Goal: Task Accomplishment & Management: Use online tool/utility

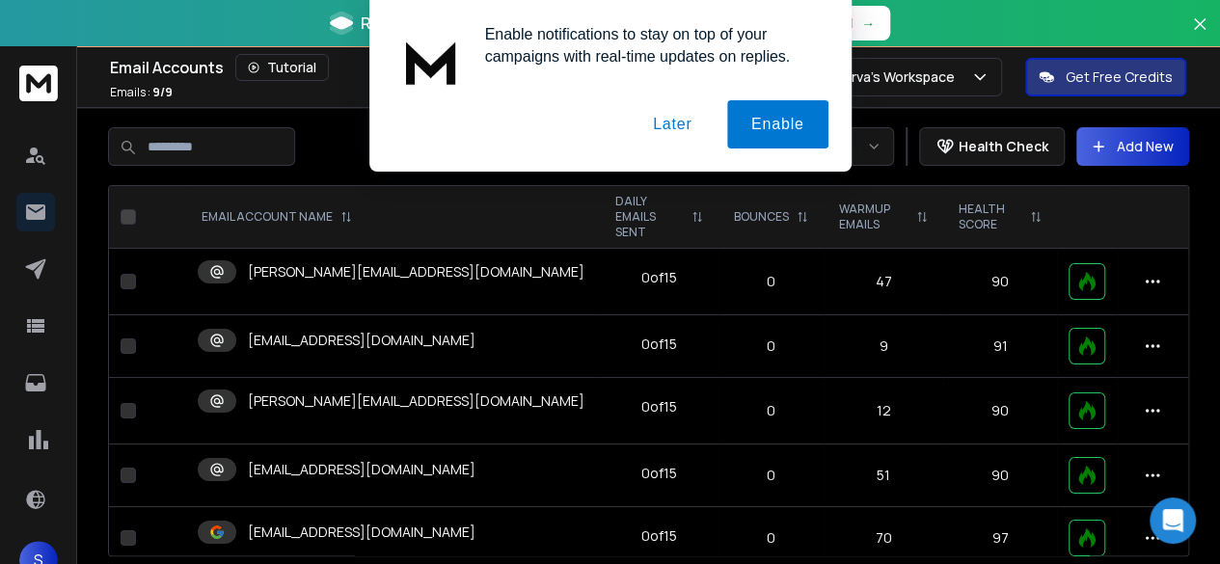
click at [665, 128] on button "Later" at bounding box center [672, 124] width 87 height 48
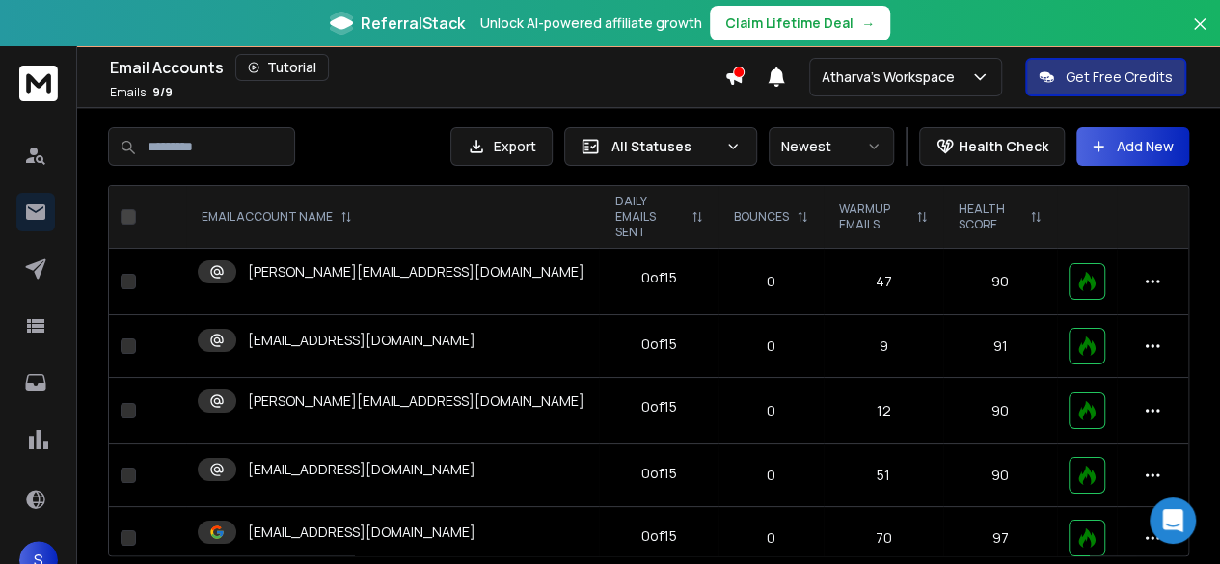
click at [1105, 144] on icon at bounding box center [1097, 146] width 13 height 13
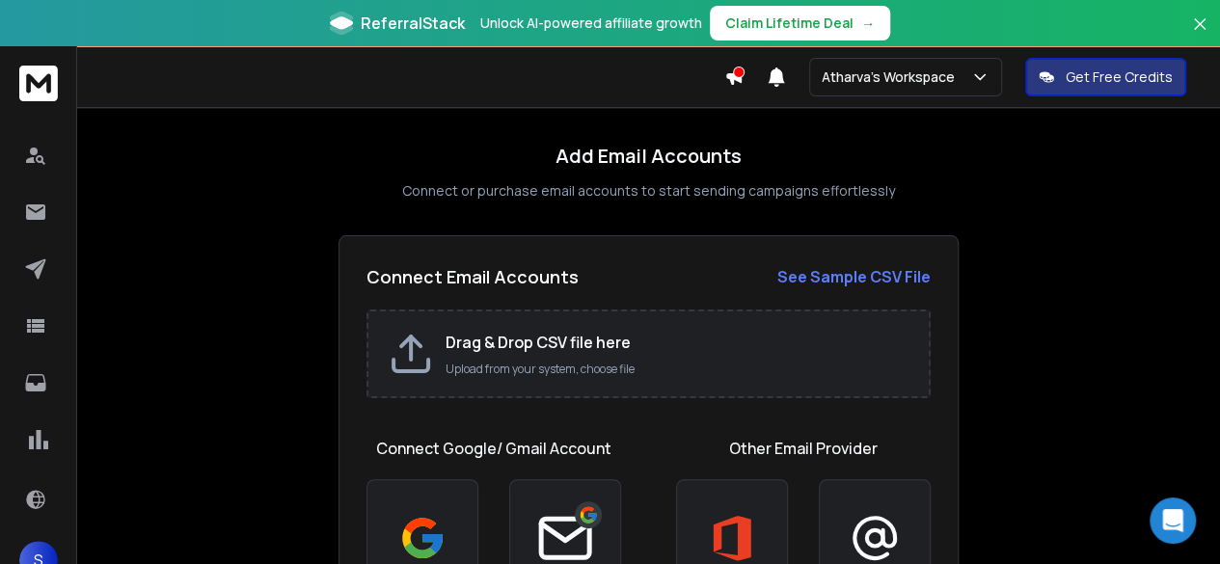
scroll to position [13, 0]
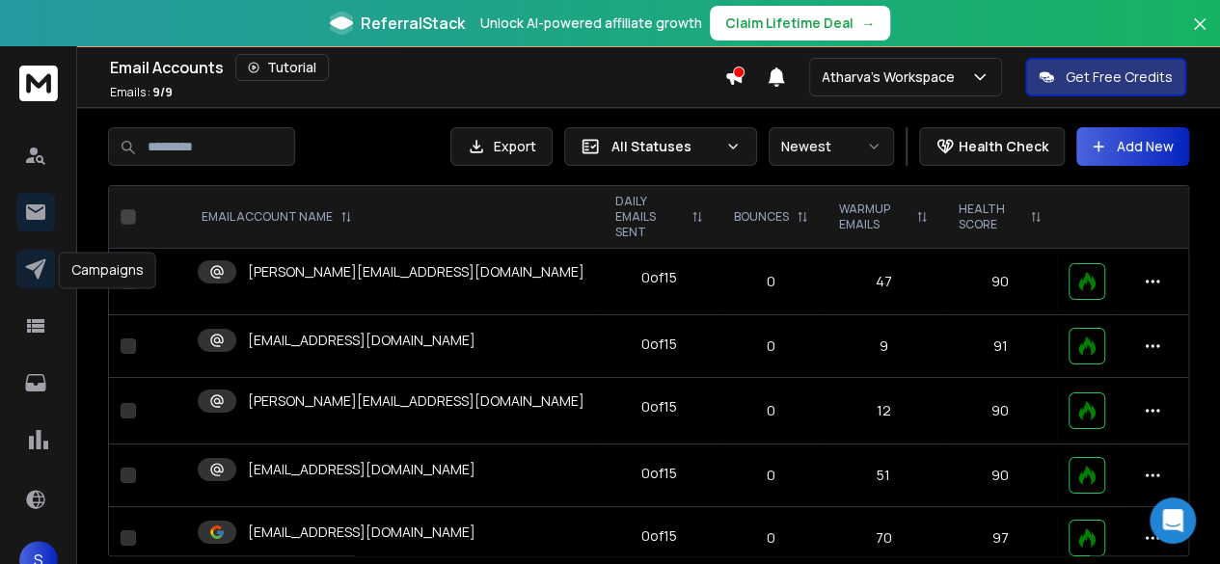
click at [40, 278] on icon at bounding box center [35, 268] width 23 height 23
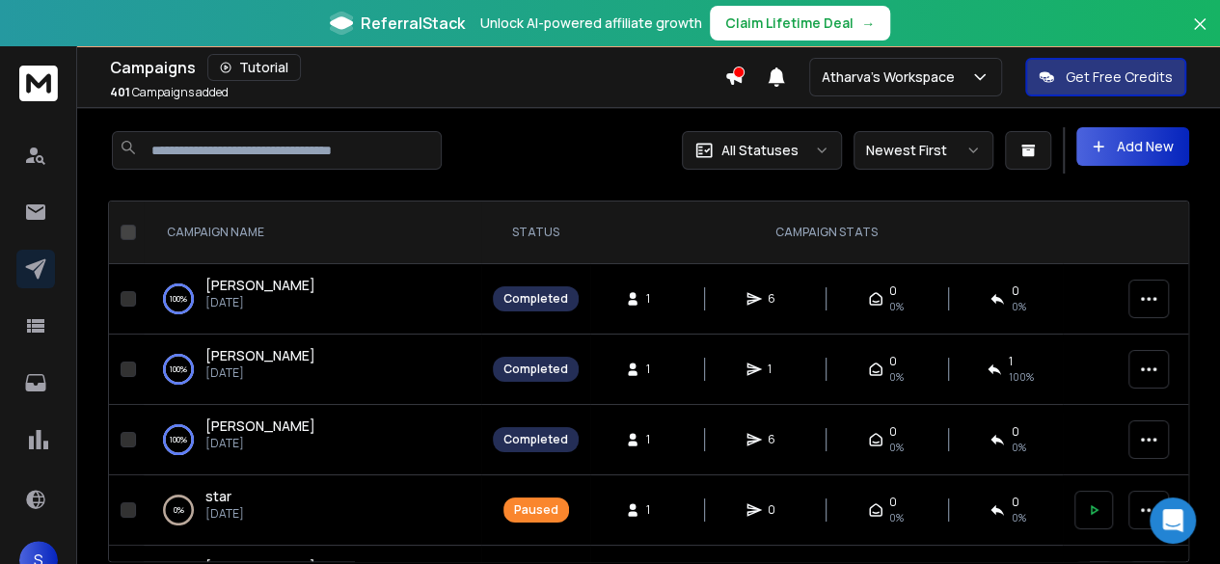
click at [1119, 143] on button "Add New" at bounding box center [1132, 146] width 113 height 39
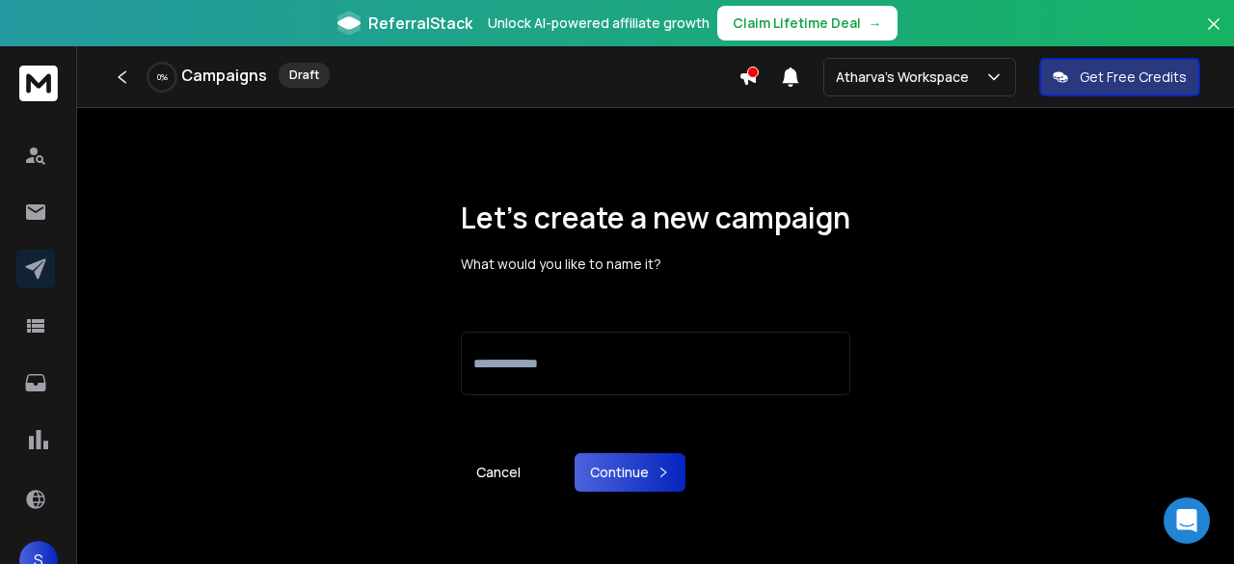
click at [634, 362] on input at bounding box center [656, 364] width 390 height 64
type input "*****"
click at [631, 468] on button "Continue" at bounding box center [630, 472] width 111 height 39
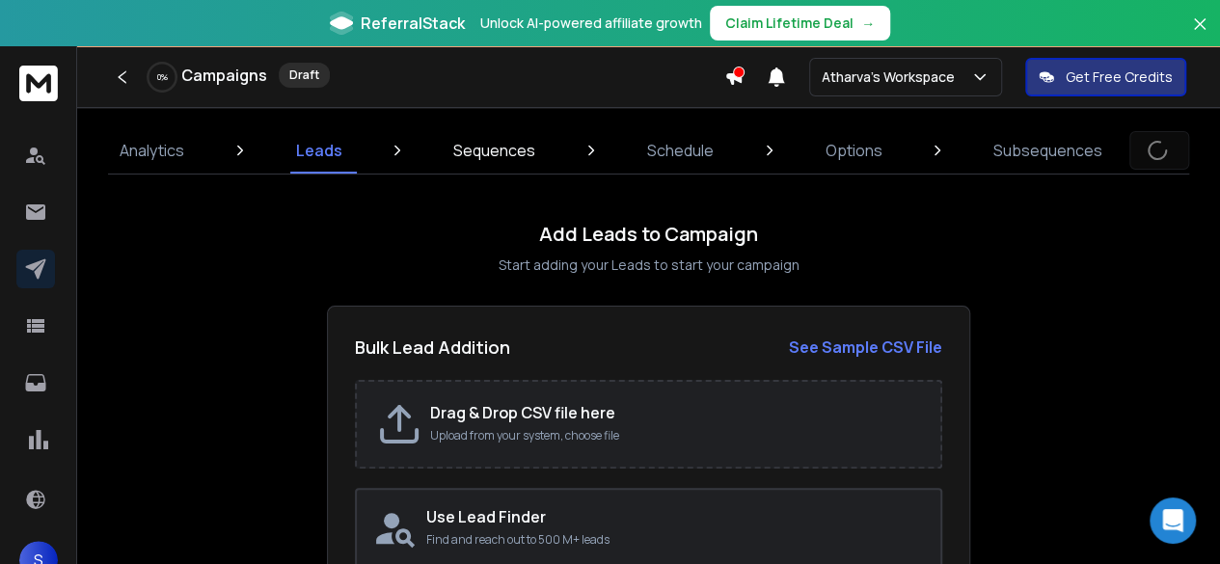
click at [498, 147] on p "Sequences" at bounding box center [494, 150] width 82 height 23
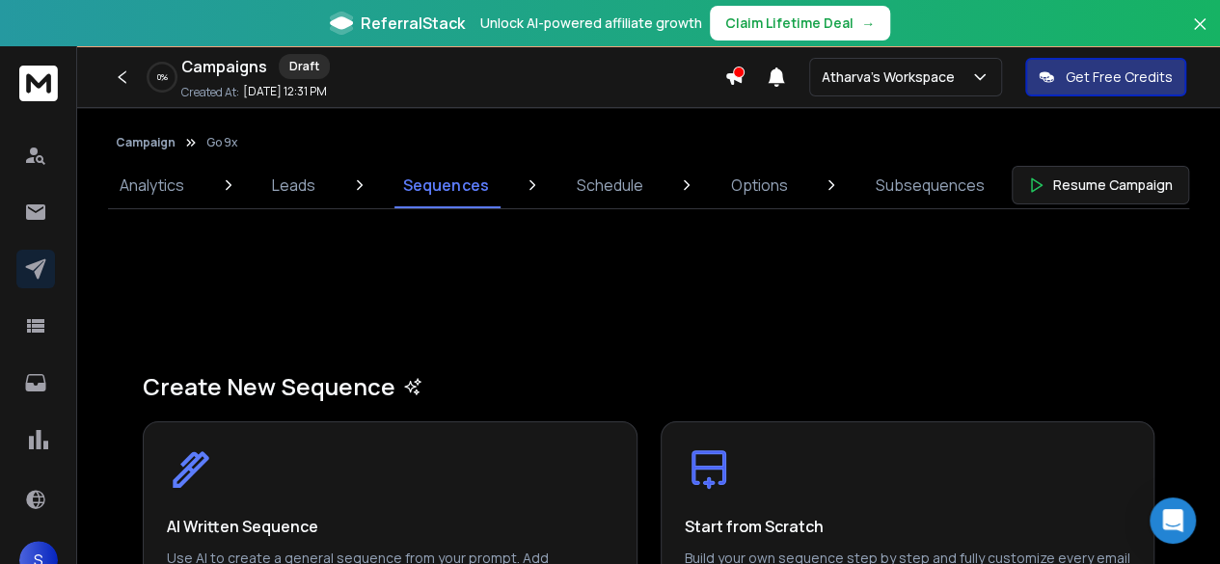
scroll to position [104, 0]
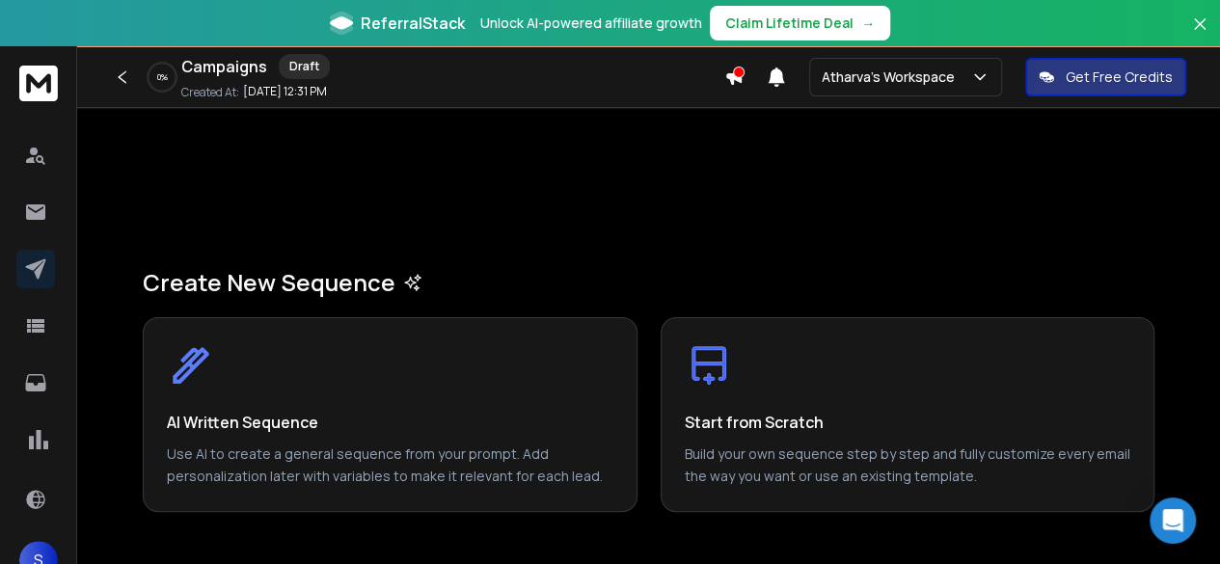
click at [756, 421] on h3 "Start from Scratch" at bounding box center [754, 422] width 139 height 19
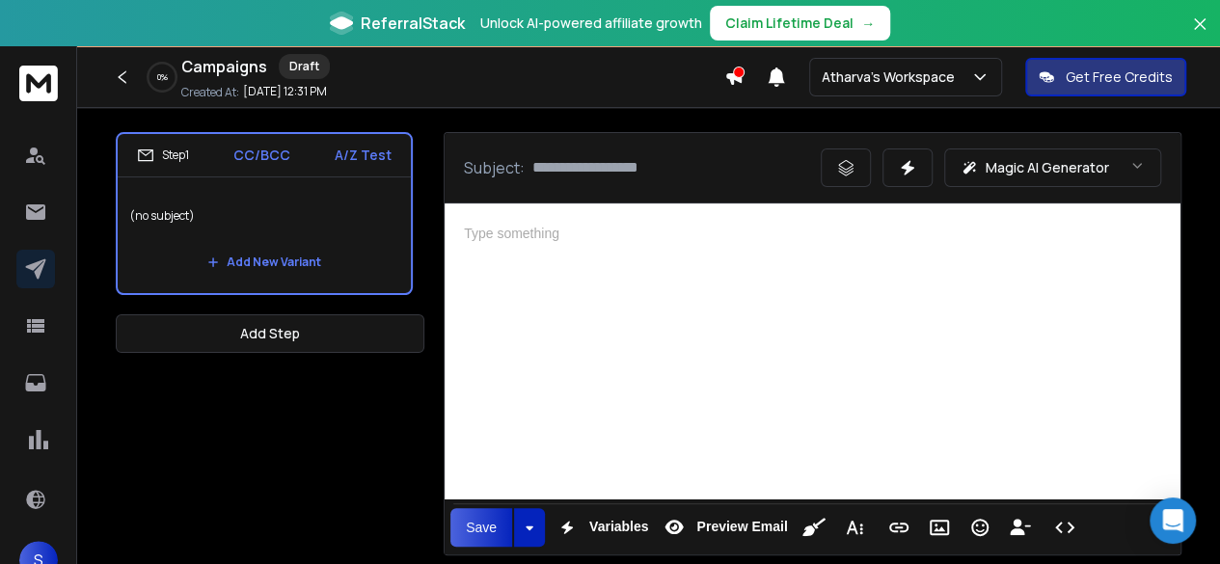
click at [636, 250] on div at bounding box center [812, 351] width 736 height 296
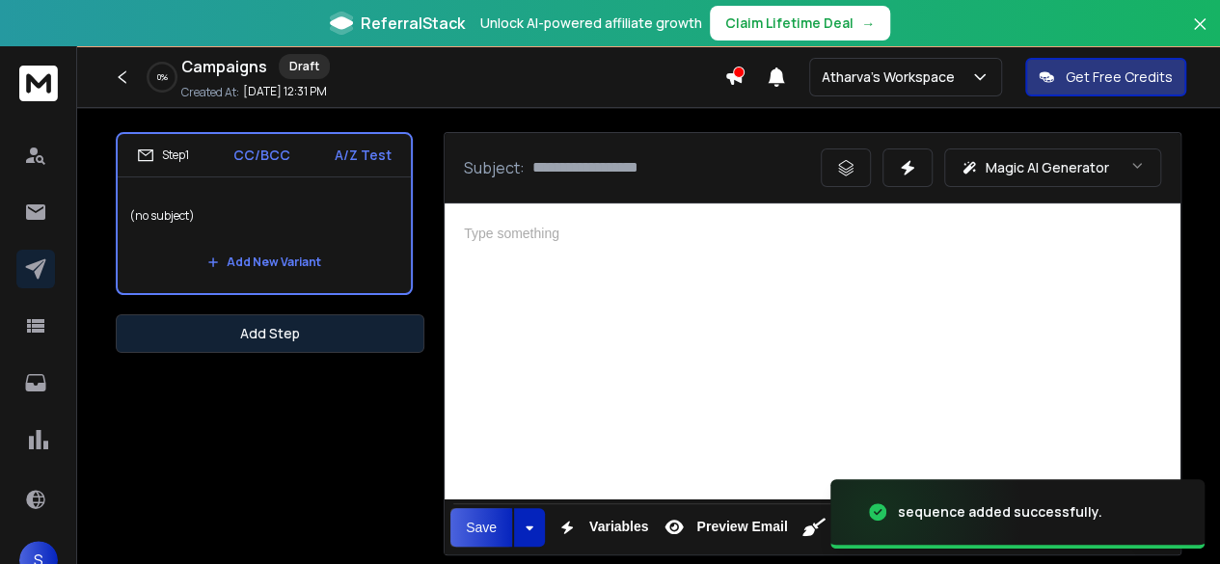
click at [322, 331] on button "Add Step" at bounding box center [270, 333] width 309 height 39
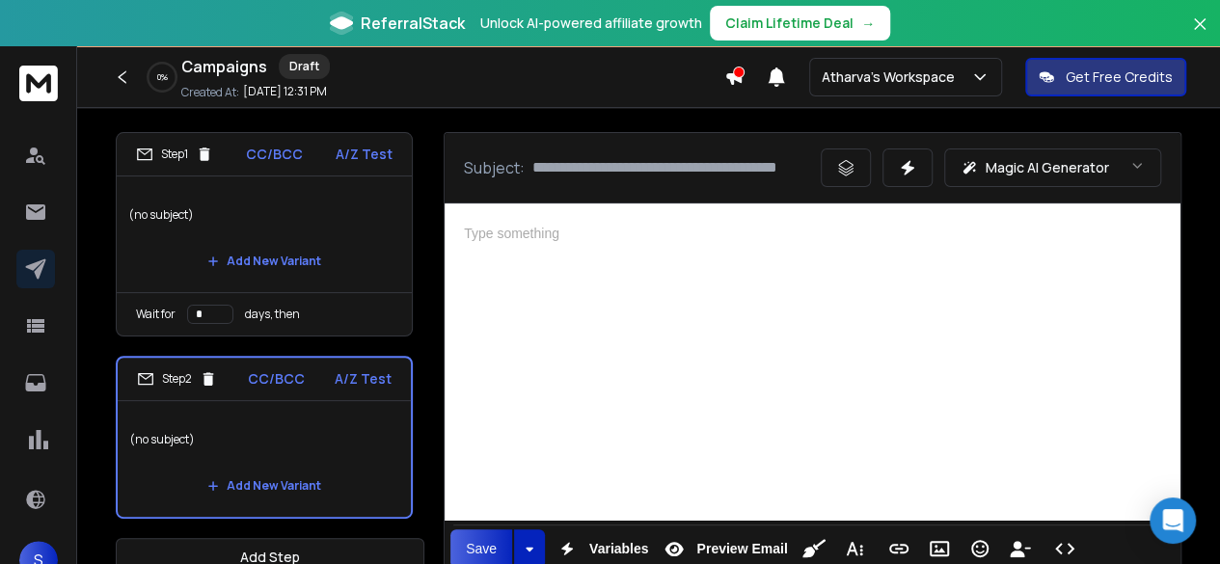
scroll to position [141, 0]
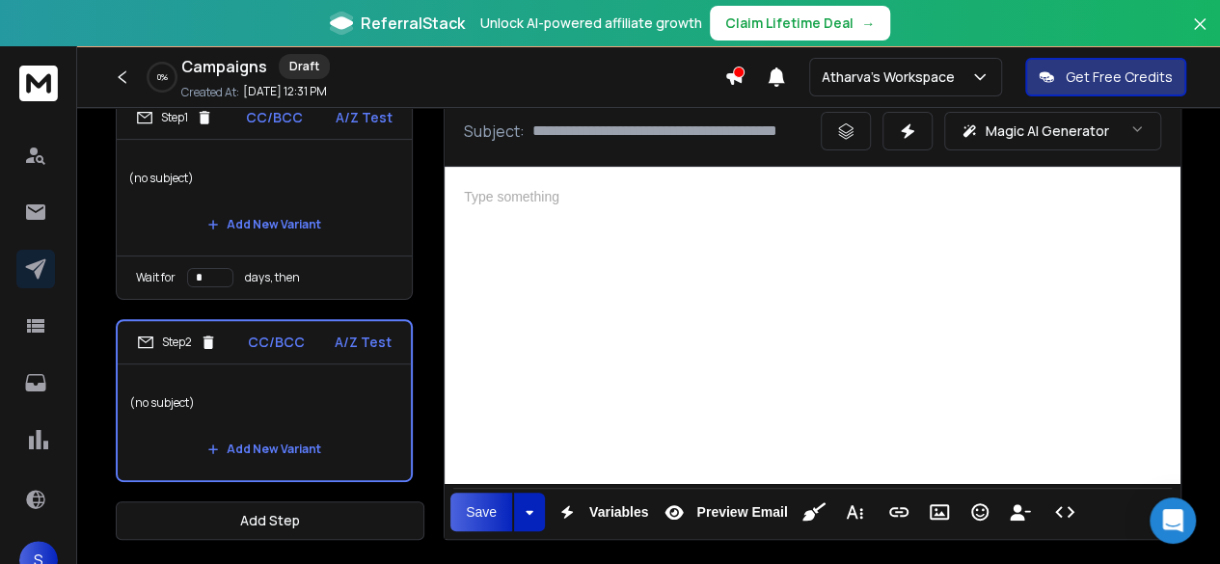
click at [186, 407] on p "(no subject)" at bounding box center [264, 403] width 270 height 54
click at [610, 194] on div at bounding box center [812, 196] width 697 height 21
click at [684, 126] on input at bounding box center [666, 131] width 269 height 23
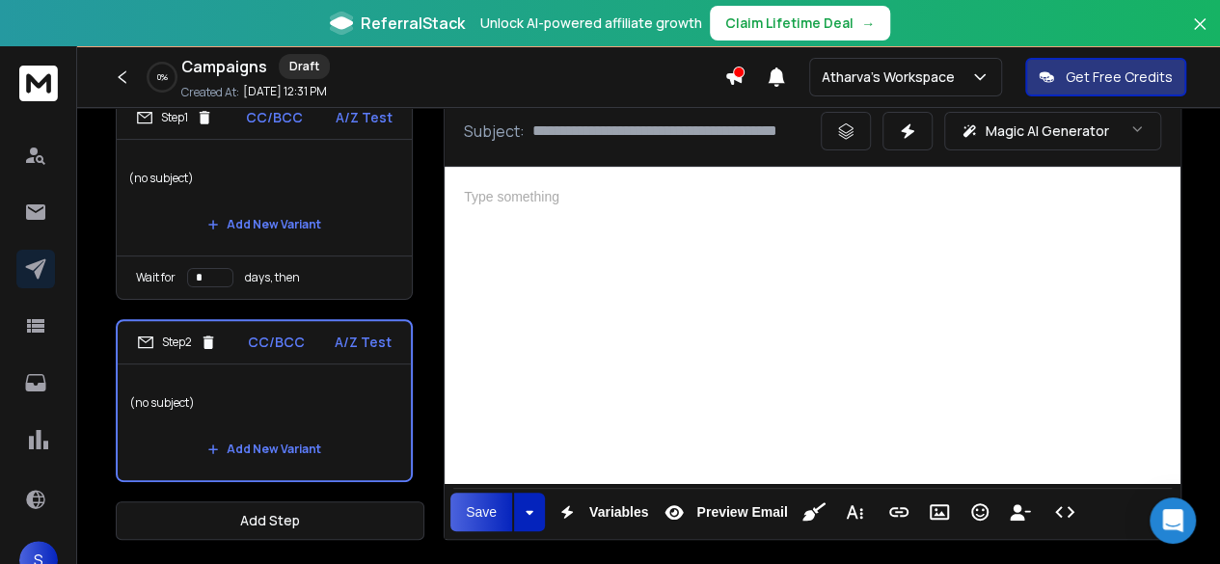
click at [580, 209] on div at bounding box center [812, 325] width 736 height 317
click at [549, 193] on div at bounding box center [812, 196] width 697 height 21
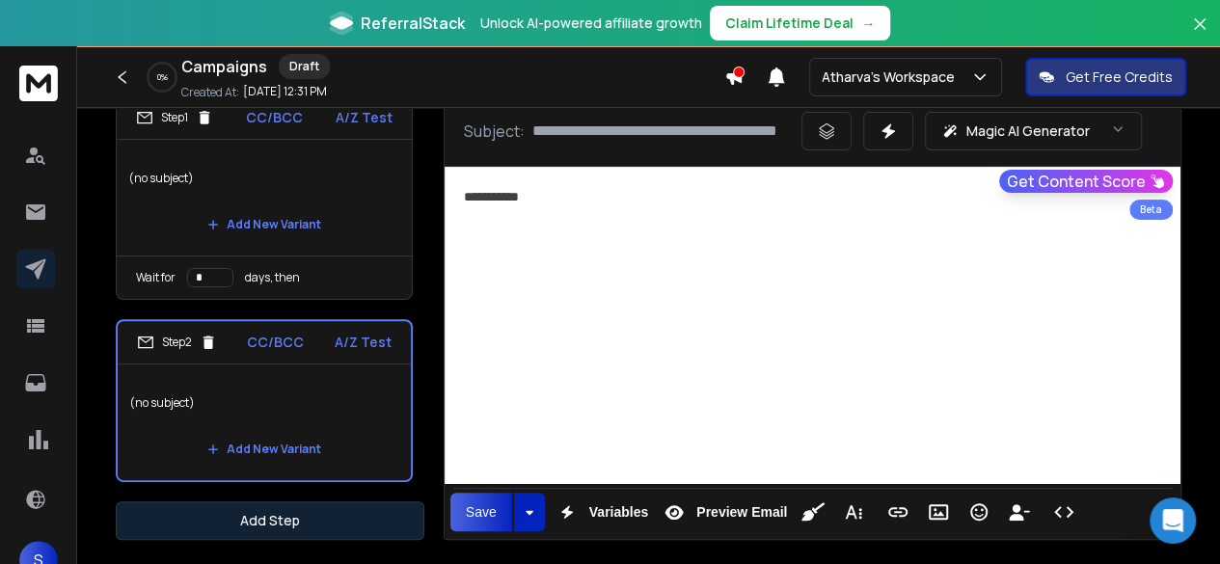
click at [305, 524] on button "Add Step" at bounding box center [270, 520] width 309 height 39
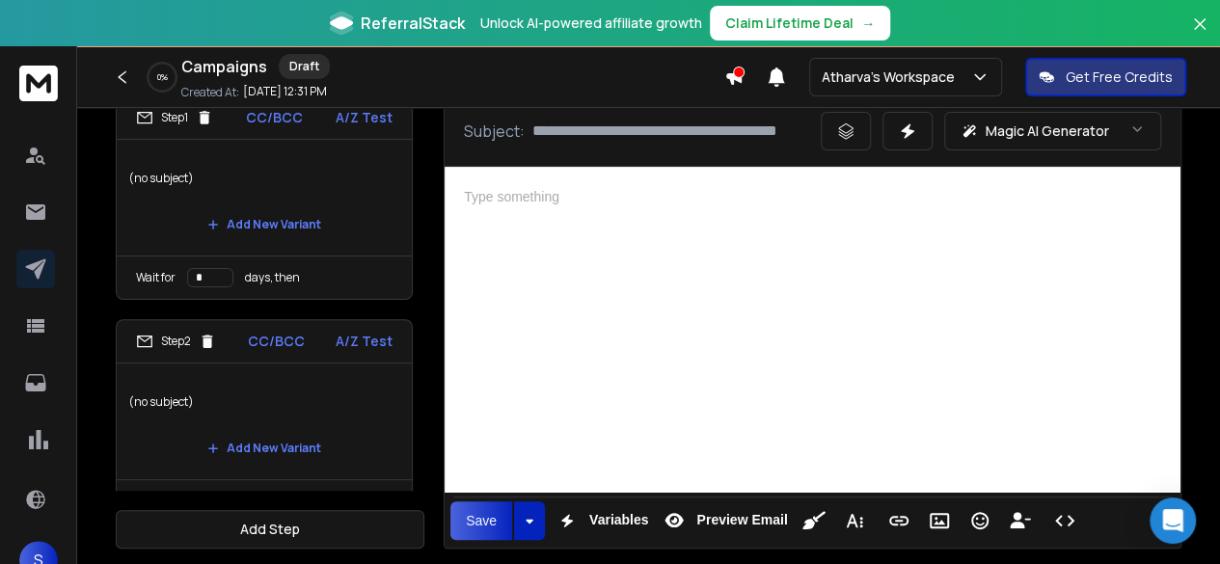
click at [329, 399] on p "(no subject)" at bounding box center [264, 402] width 272 height 54
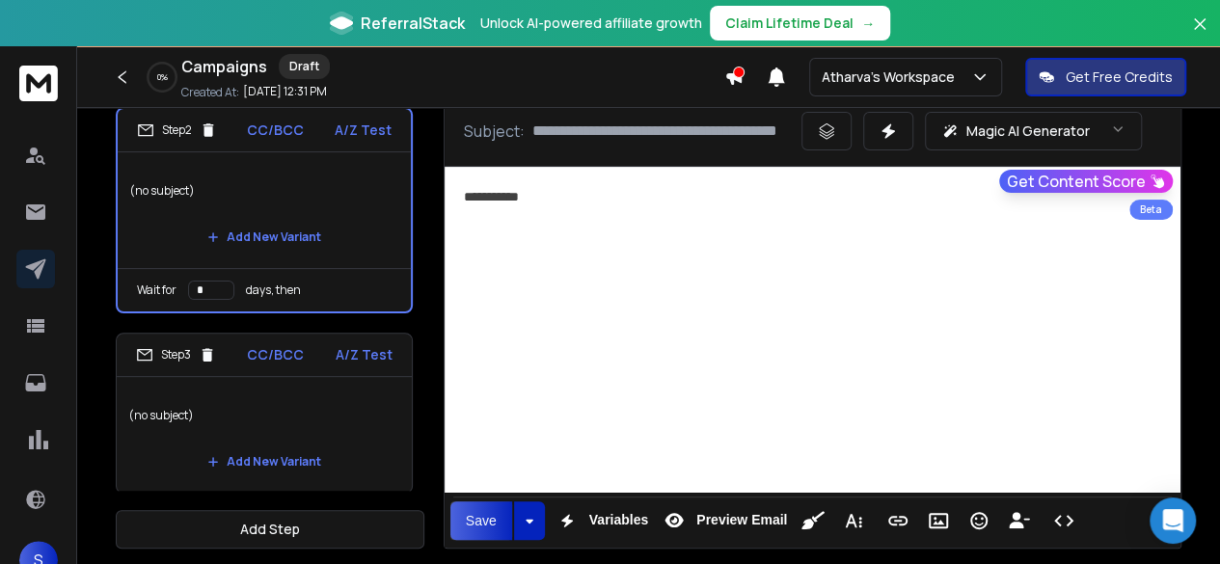
scroll to position [151, 0]
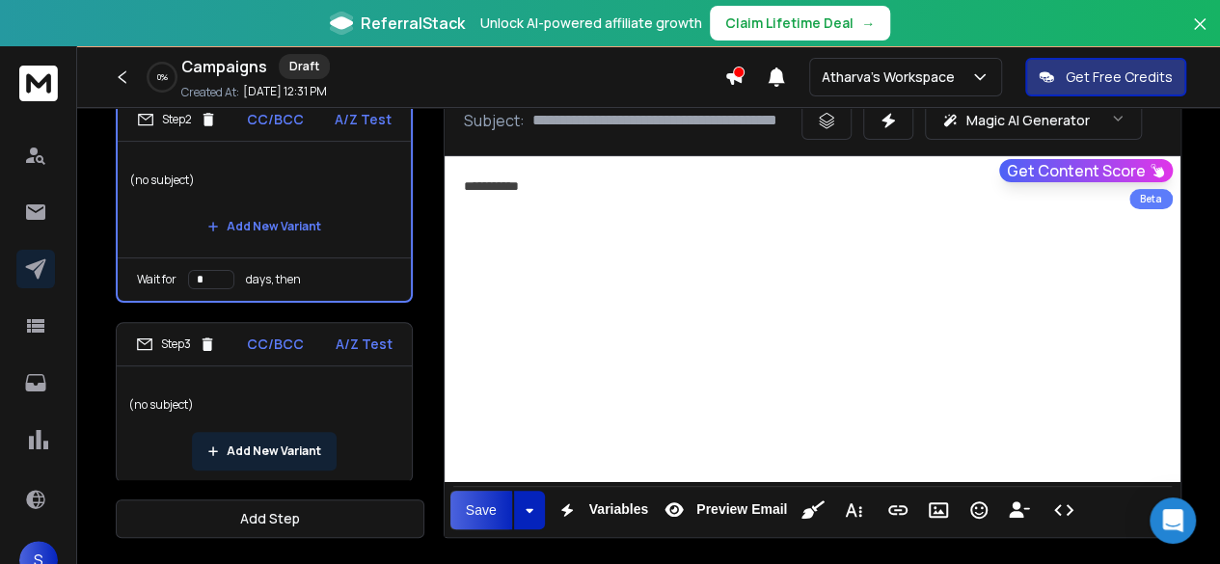
click at [266, 456] on button "Add New Variant" at bounding box center [264, 451] width 145 height 39
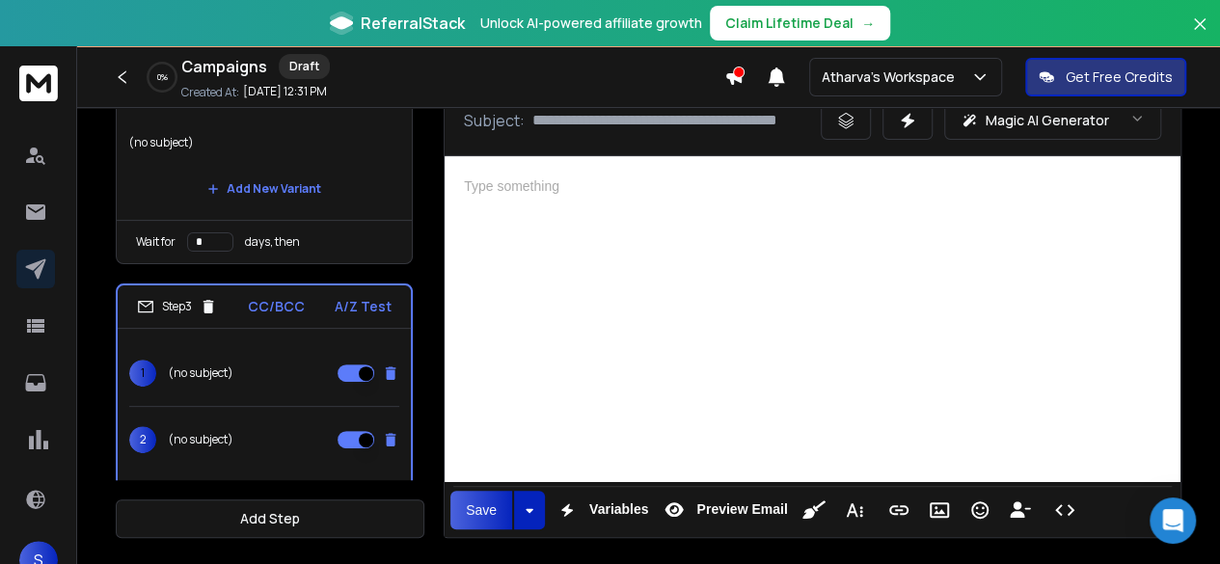
scroll to position [289, 0]
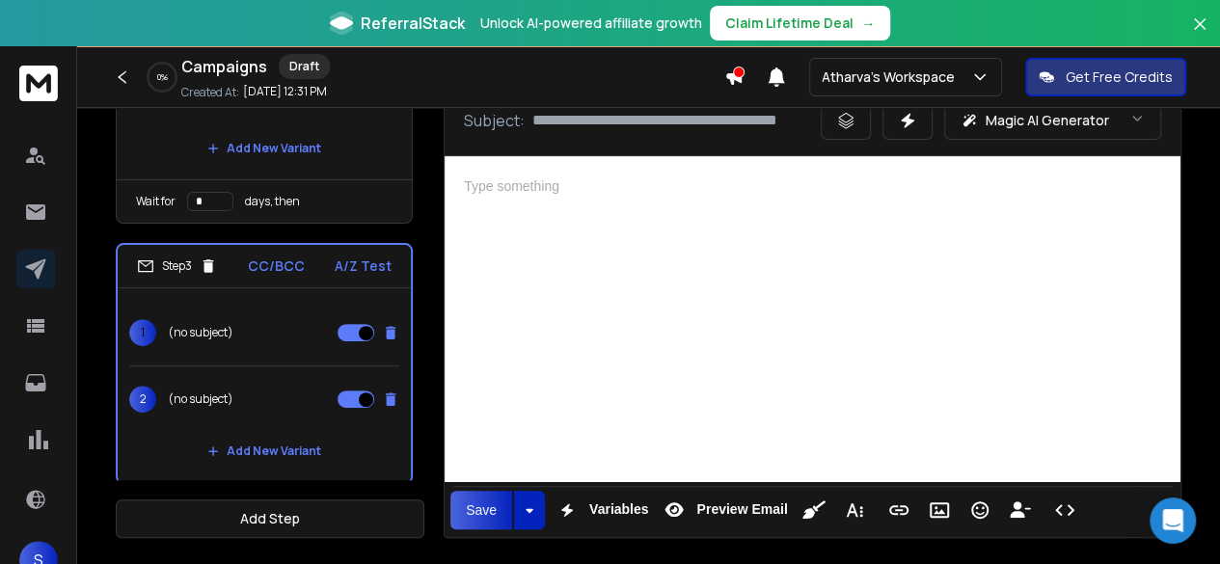
click at [598, 183] on div at bounding box center [812, 185] width 697 height 21
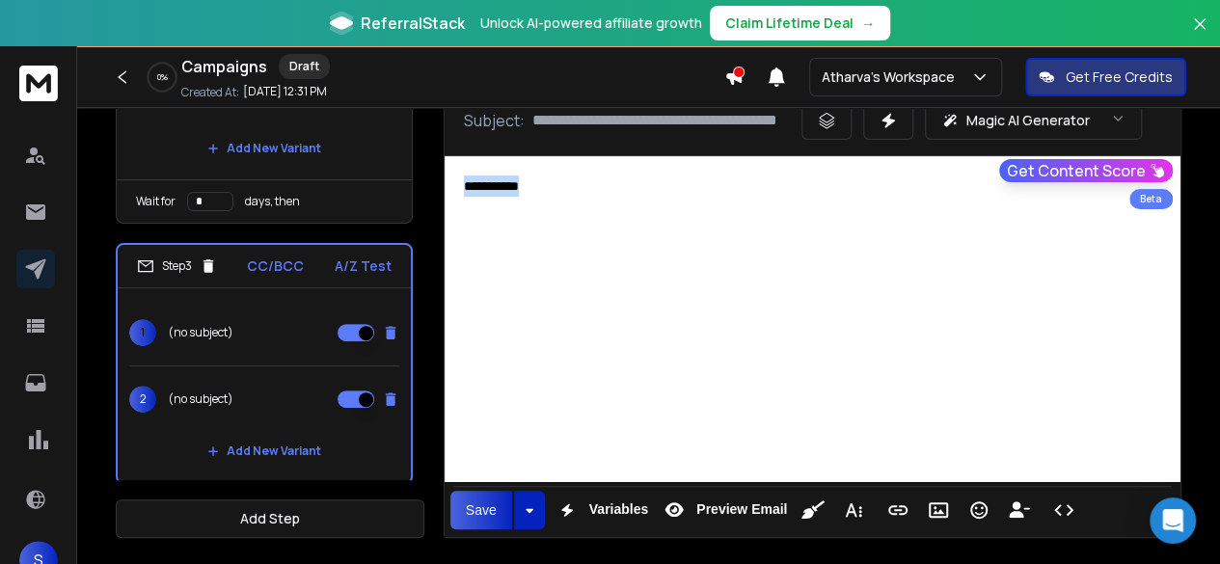
click at [519, 194] on div "**********" at bounding box center [812, 185] width 697 height 21
drag, startPoint x: 519, startPoint y: 193, endPoint x: 459, endPoint y: 185, distance: 60.3
click at [459, 185] on div "**********" at bounding box center [812, 319] width 736 height 326
copy div "**********"
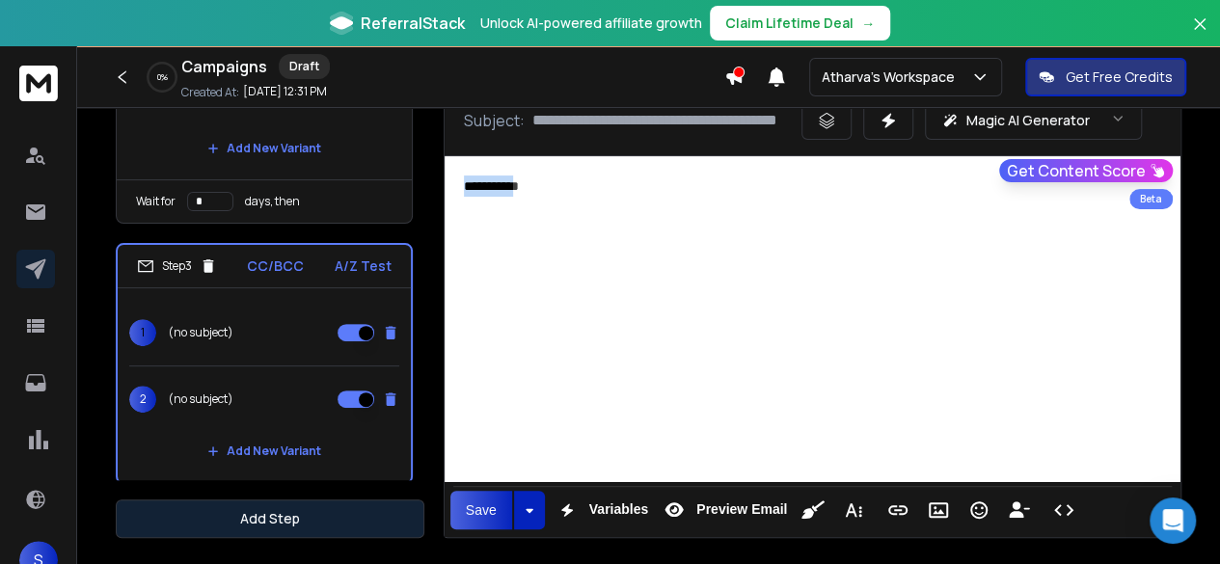
click at [343, 525] on button "Add Step" at bounding box center [270, 518] width 309 height 39
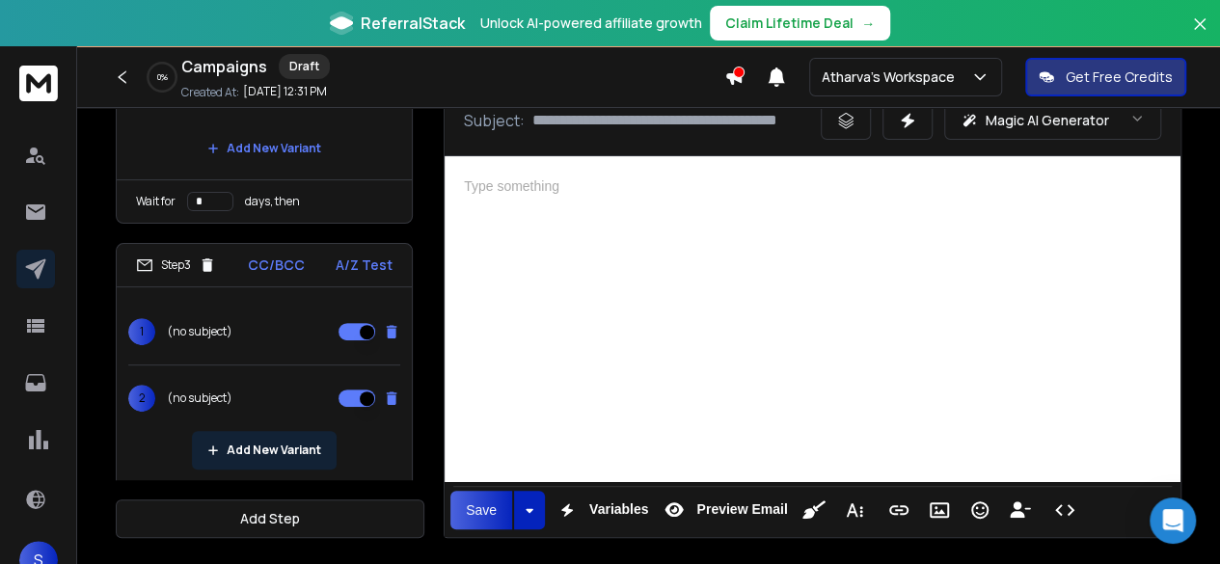
click at [307, 451] on button "Add New Variant" at bounding box center [264, 450] width 145 height 39
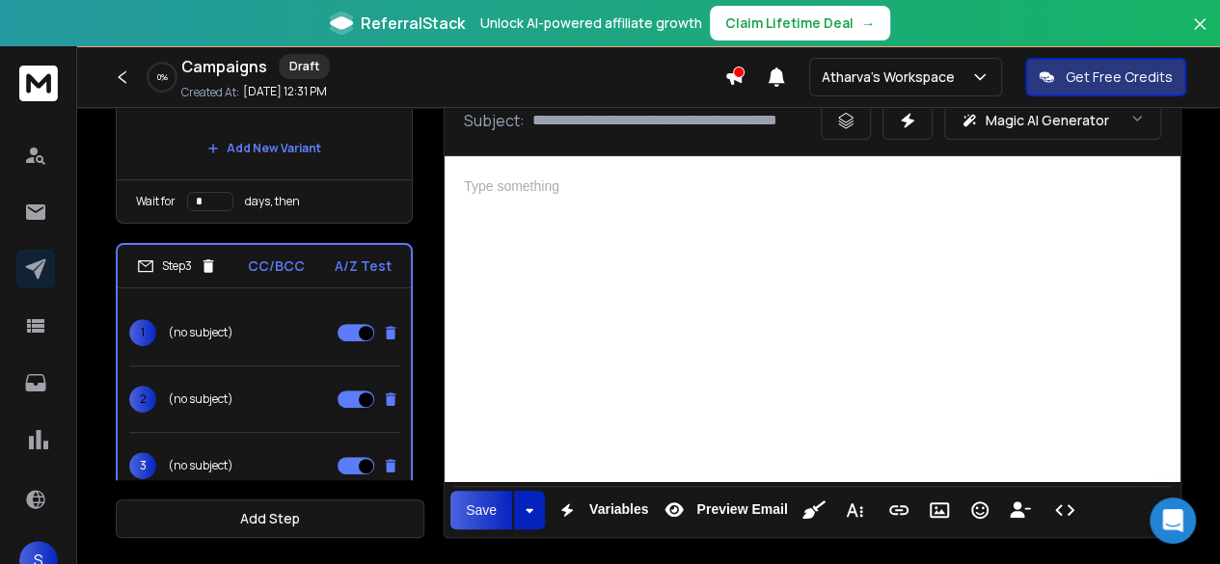
scroll to position [374, 0]
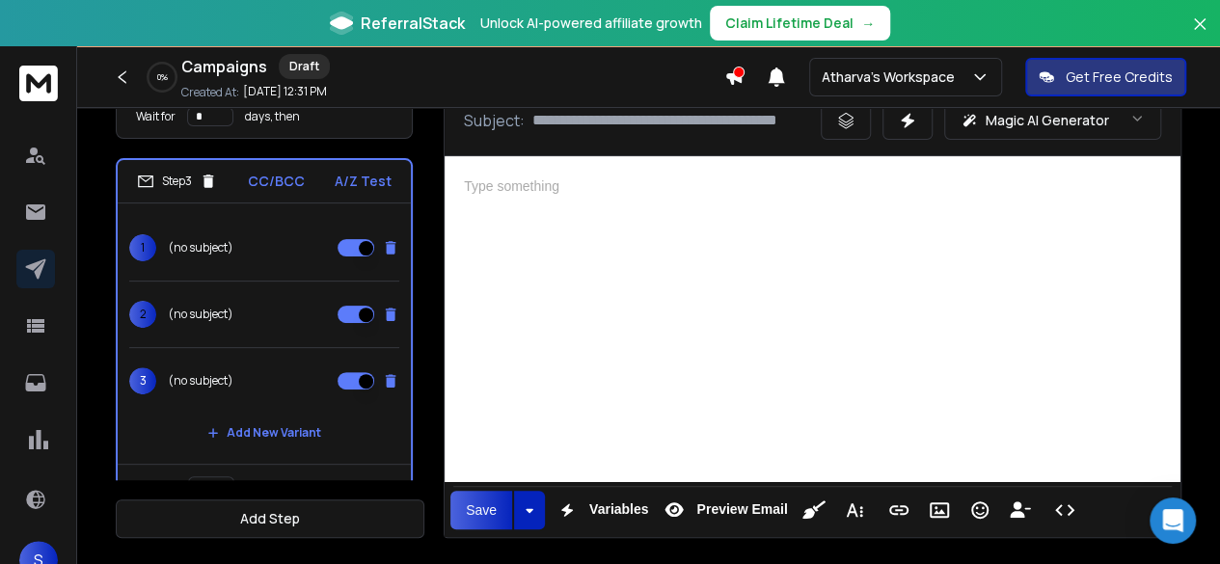
click at [386, 388] on div "3 (no subject)" at bounding box center [264, 381] width 270 height 66
click at [386, 381] on icon at bounding box center [391, 380] width 11 height 13
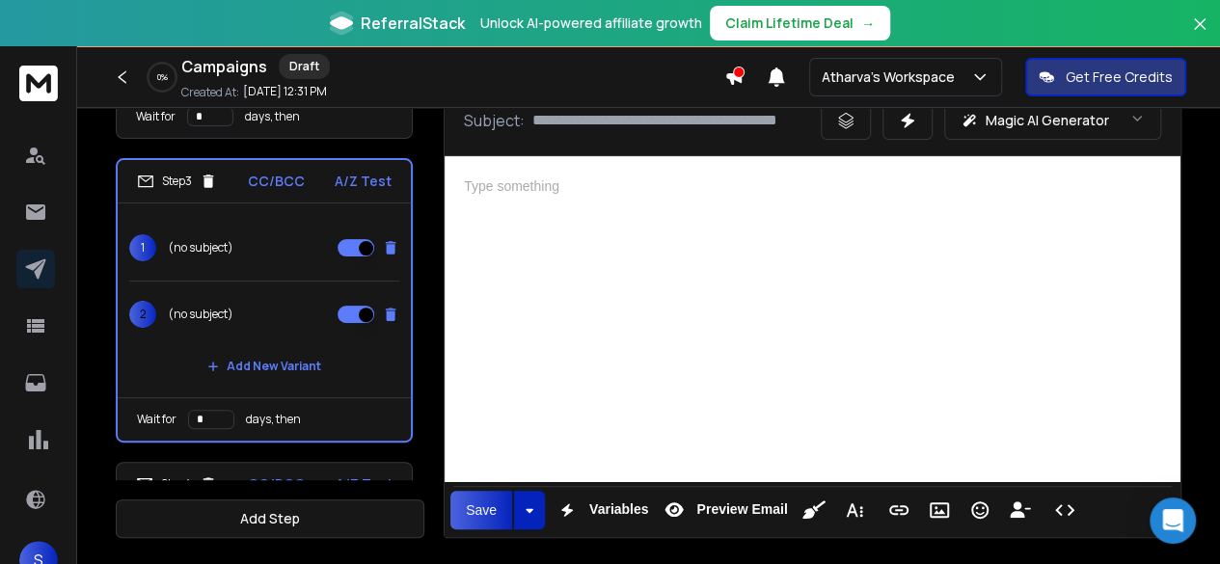
click at [386, 313] on icon at bounding box center [391, 314] width 11 height 13
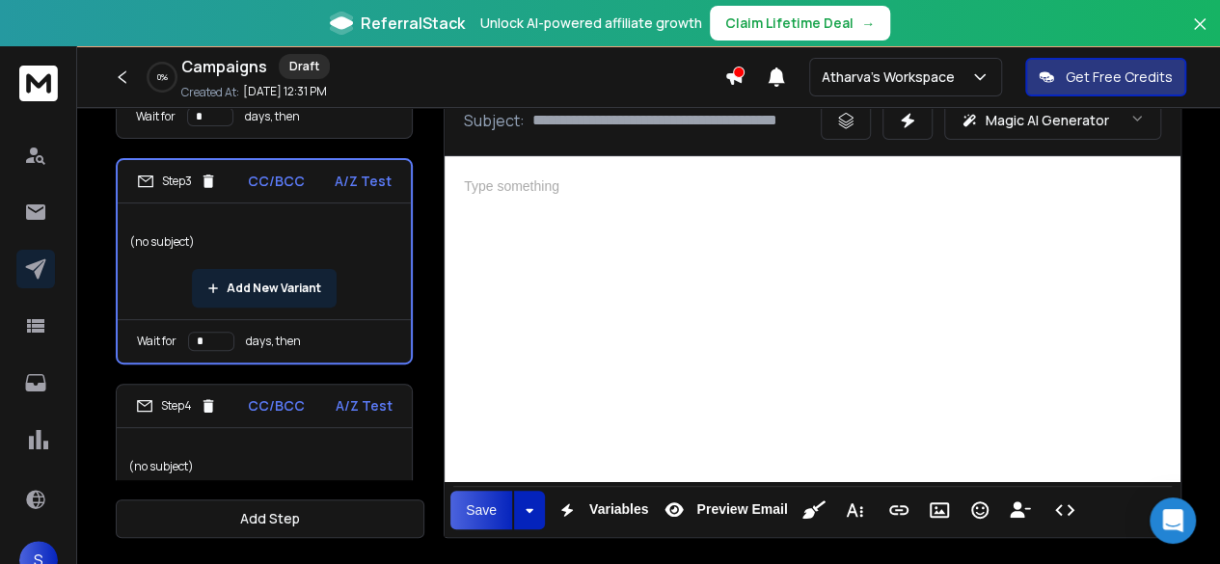
click at [318, 279] on button "Add New Variant" at bounding box center [264, 288] width 145 height 39
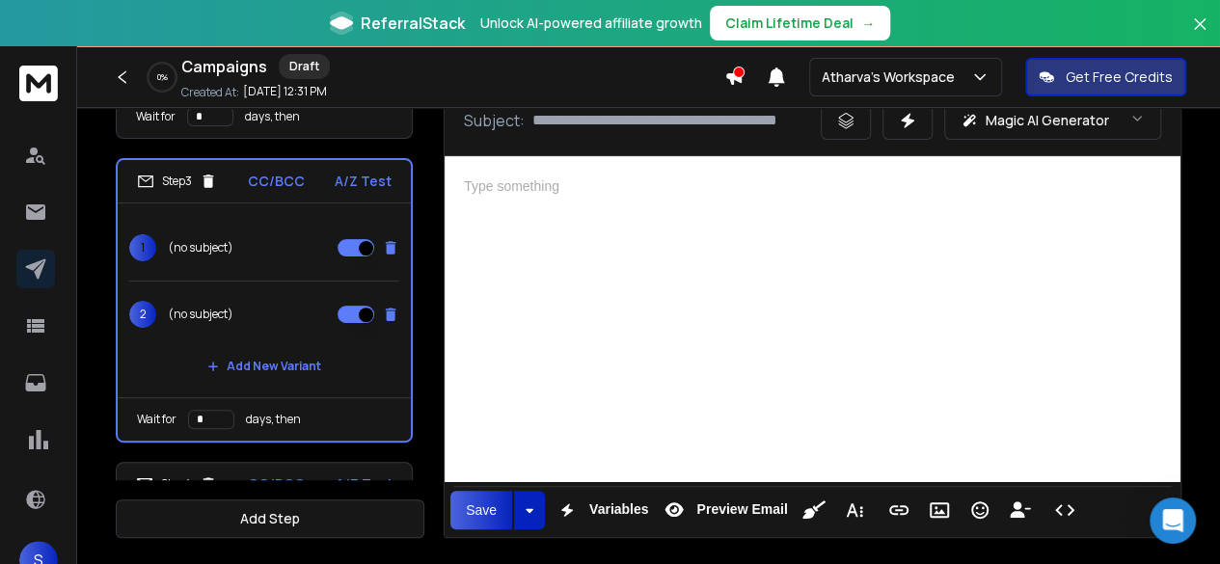
click at [385, 300] on div "2 (no subject)" at bounding box center [264, 315] width 270 height 66
click at [385, 306] on icon at bounding box center [390, 314] width 17 height 17
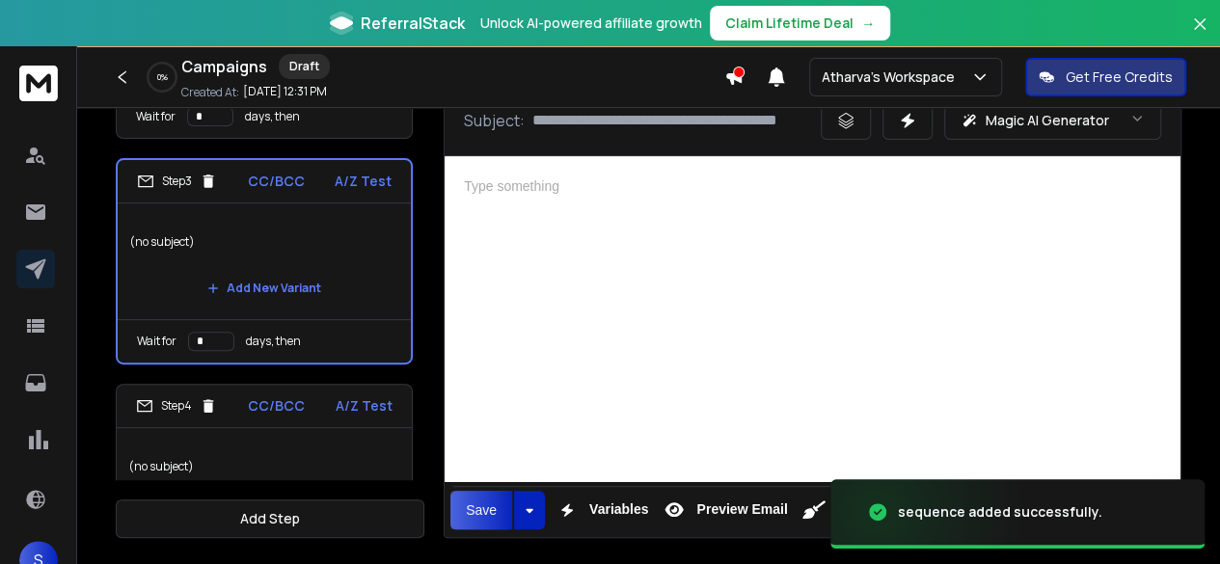
scroll to position [434, 0]
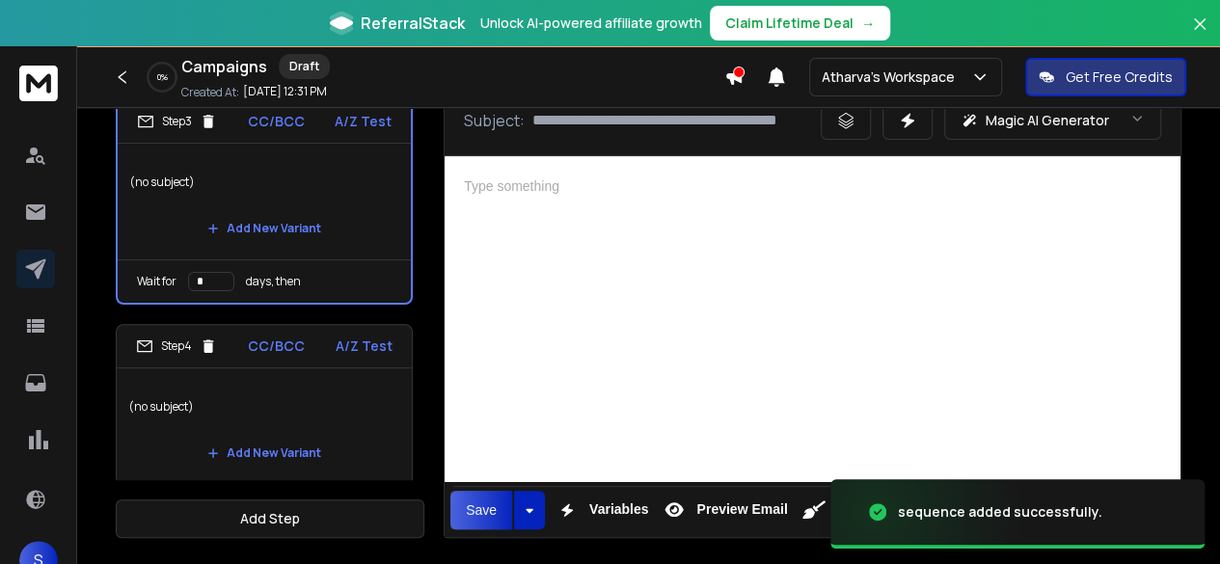
click at [313, 413] on p "(no subject)" at bounding box center [264, 407] width 272 height 54
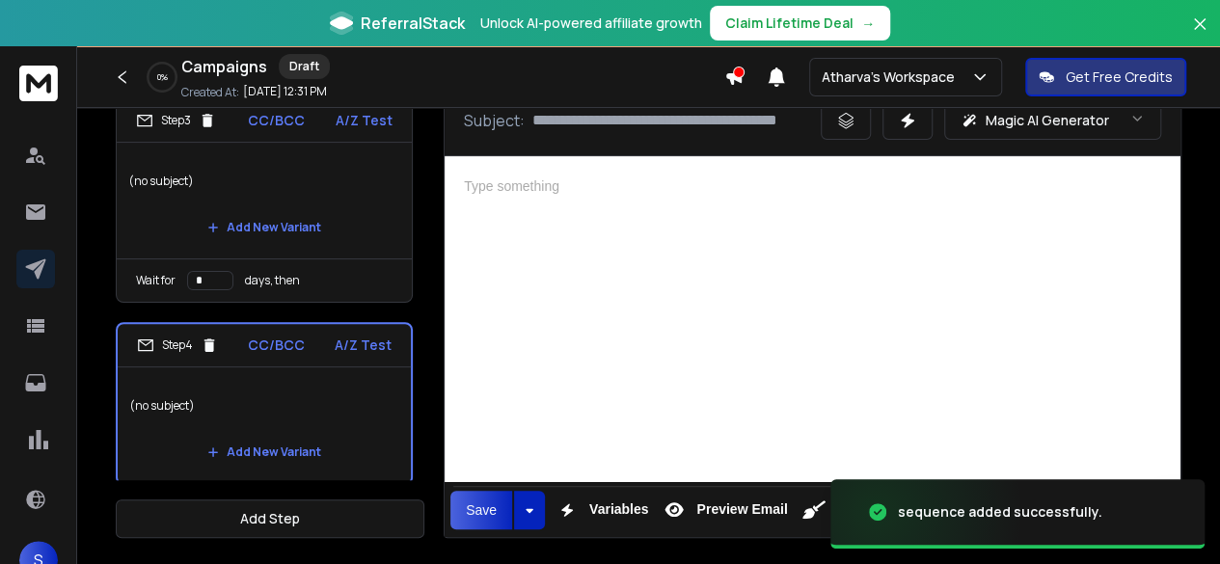
click at [599, 208] on div at bounding box center [812, 319] width 736 height 326
paste div
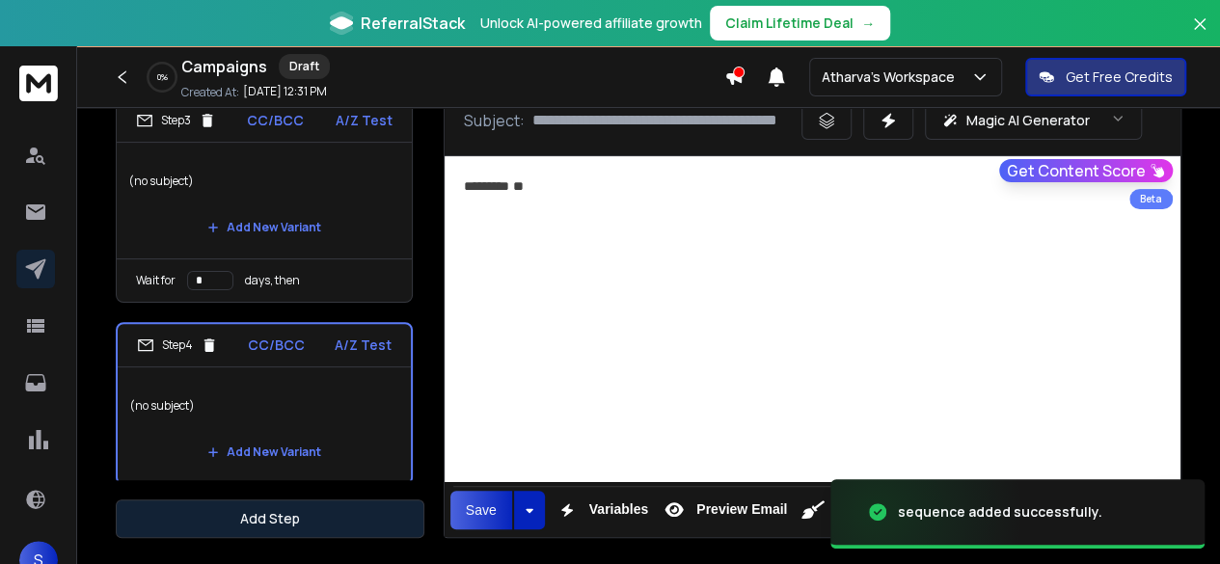
click at [345, 519] on button "Add Step" at bounding box center [270, 518] width 309 height 39
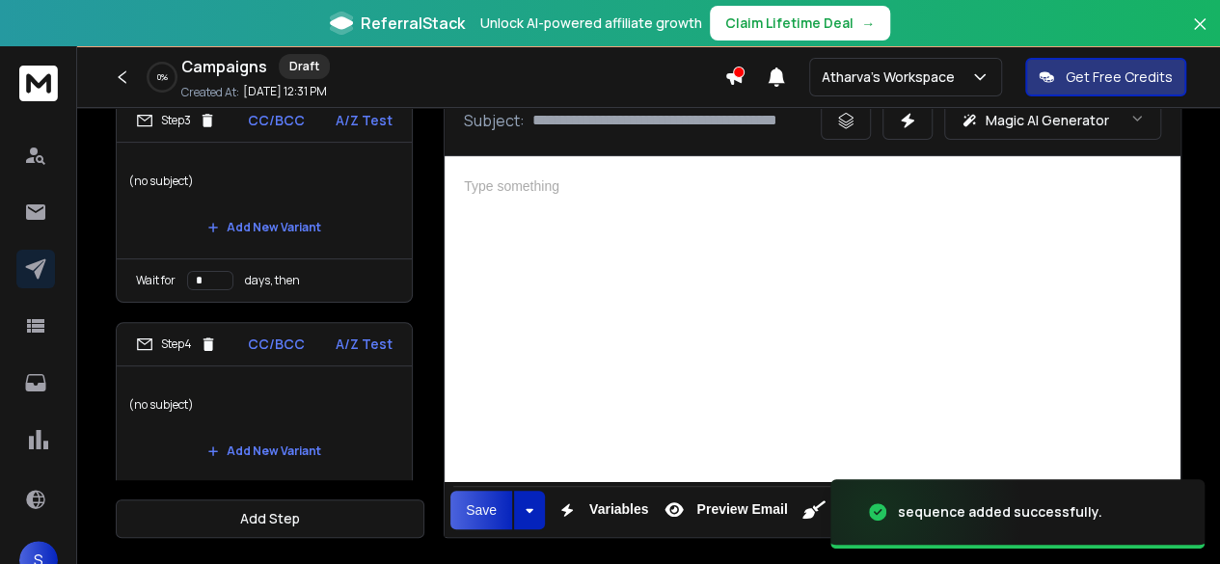
click at [590, 190] on div at bounding box center [812, 185] width 697 height 21
paste div
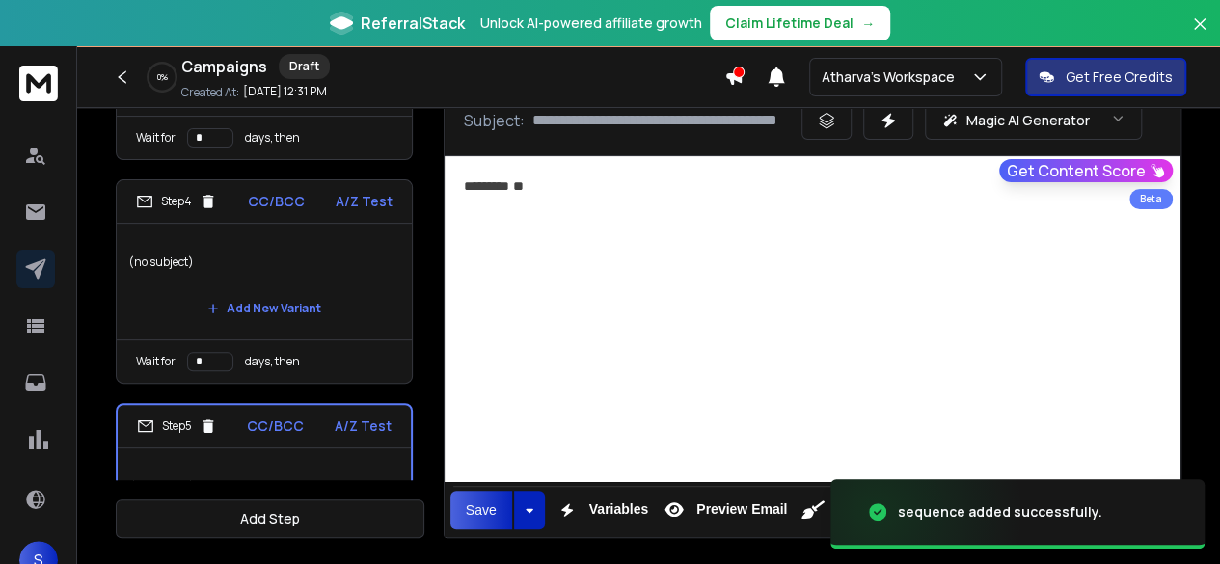
scroll to position [657, 0]
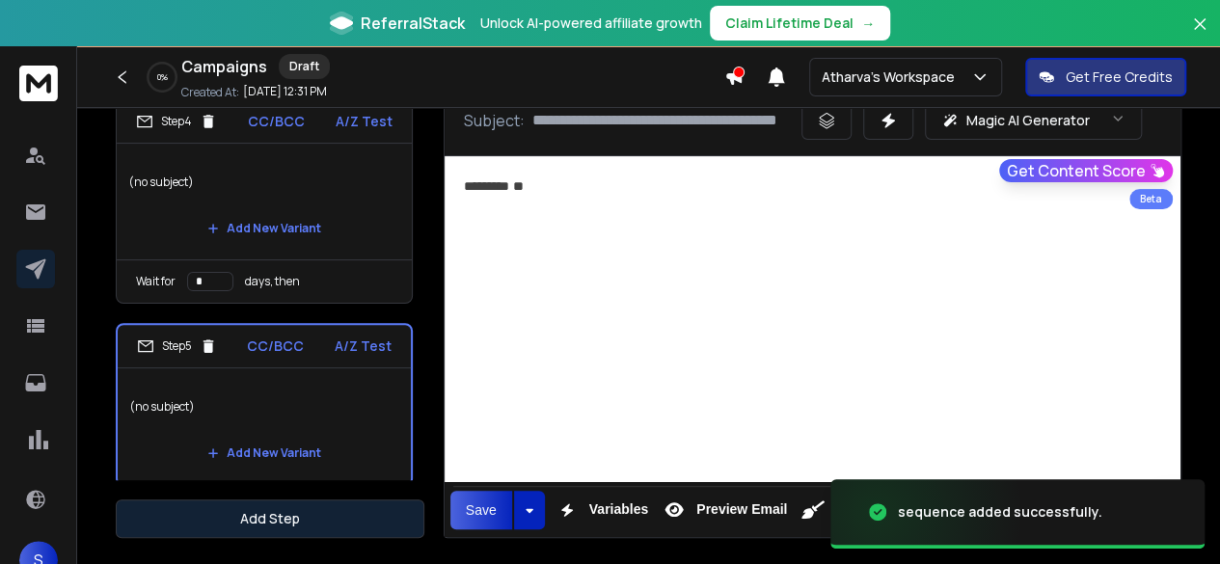
click at [299, 514] on button "Add Step" at bounding box center [270, 518] width 309 height 39
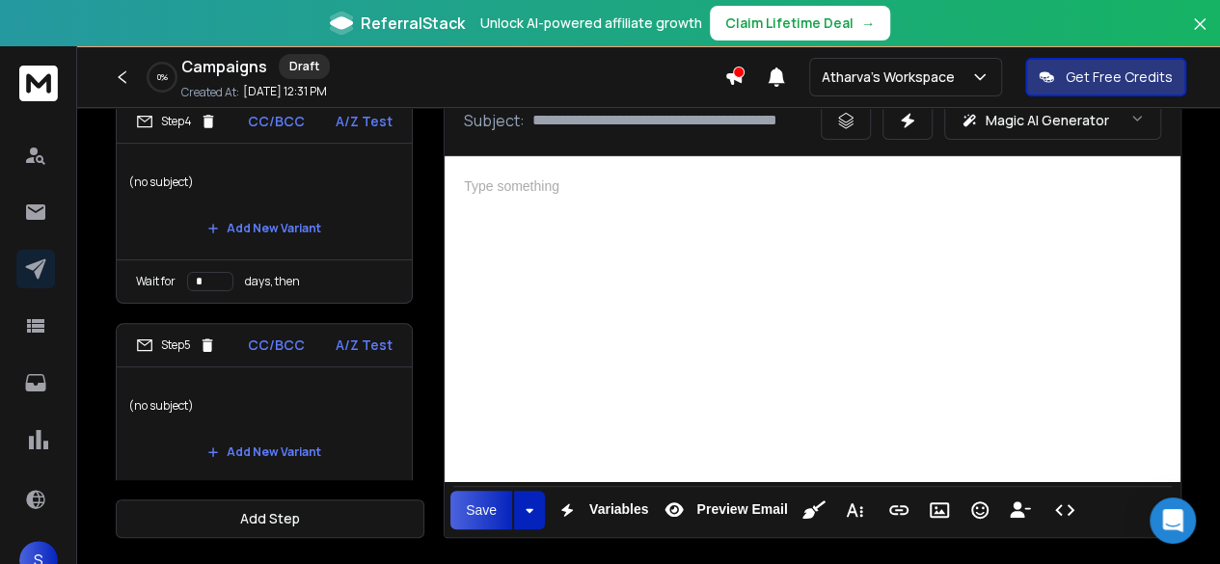
click at [600, 234] on div at bounding box center [812, 319] width 736 height 326
paste div
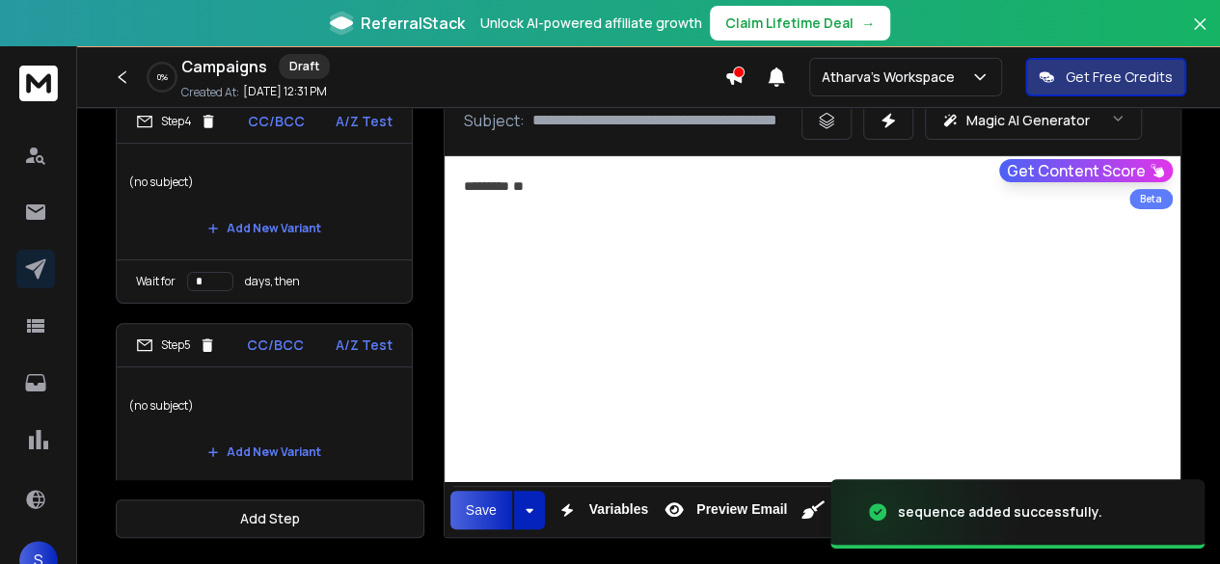
scroll to position [879, 0]
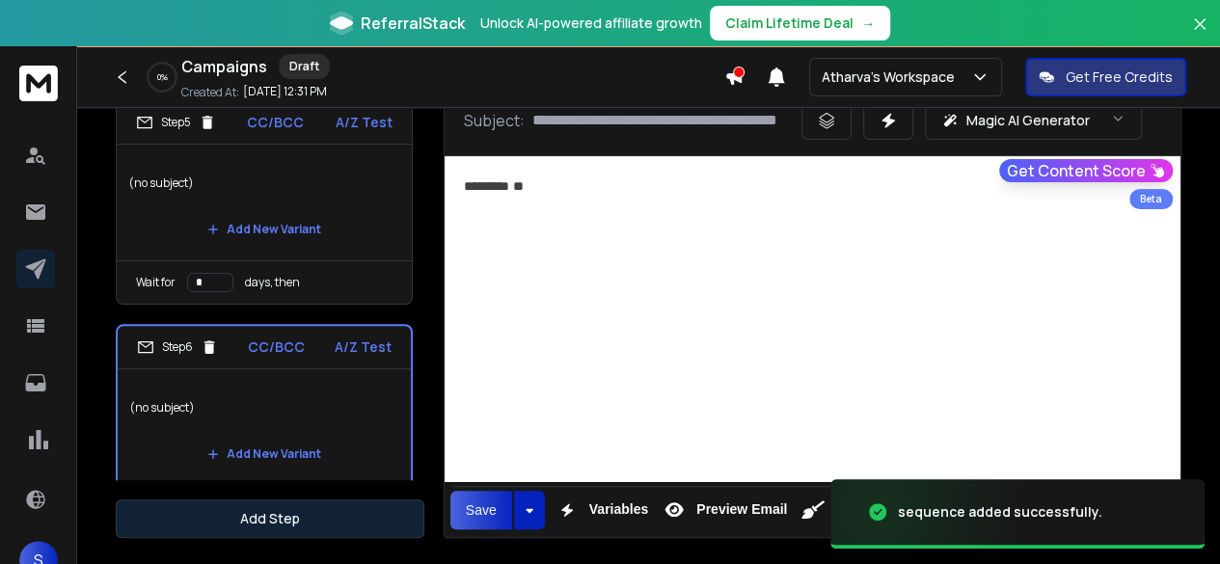
click at [307, 512] on button "Add Step" at bounding box center [270, 518] width 309 height 39
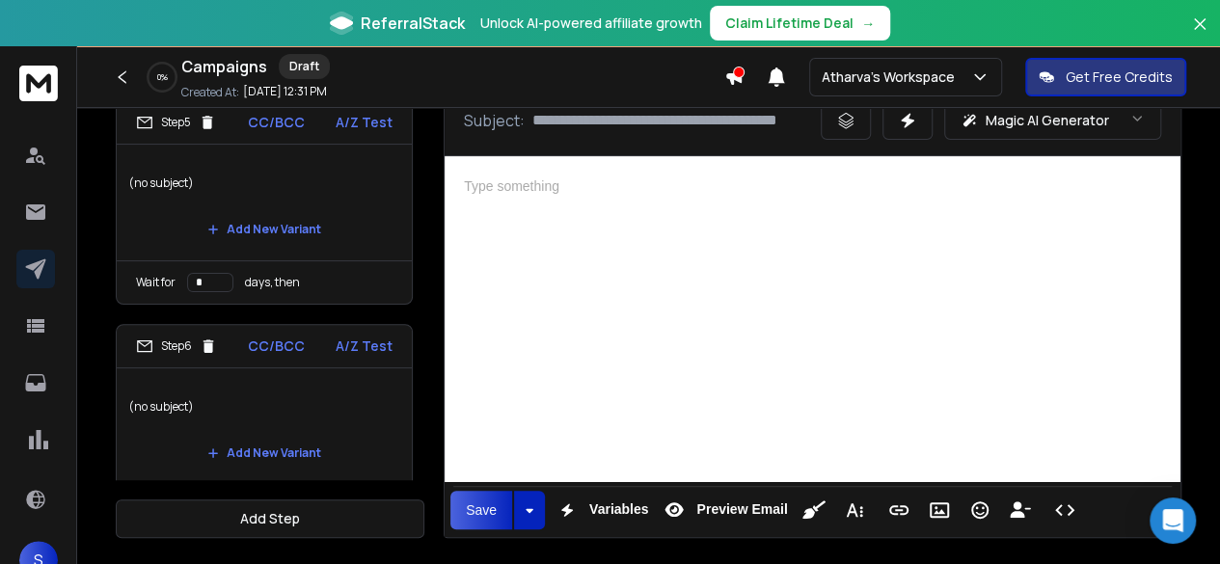
click at [577, 219] on div at bounding box center [812, 319] width 736 height 326
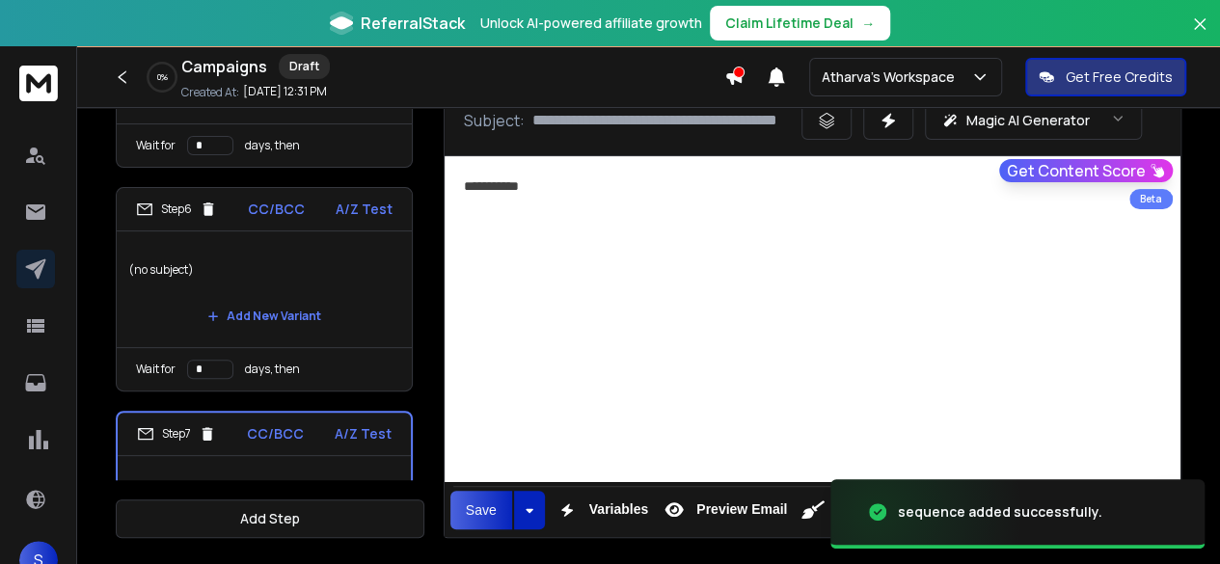
scroll to position [1101, 0]
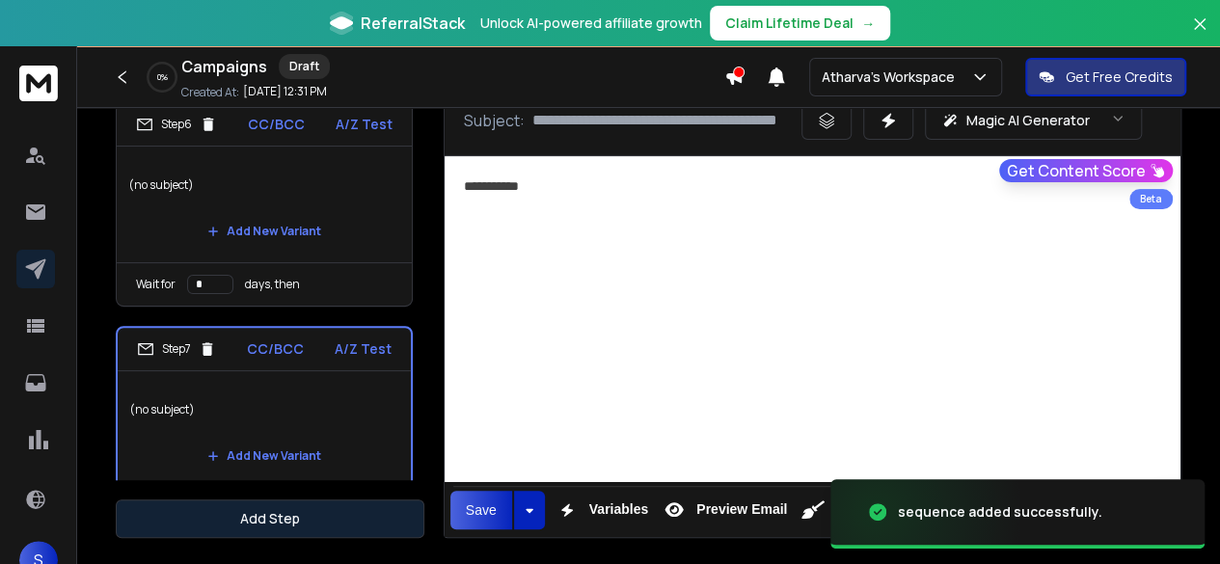
click at [290, 517] on button "Add Step" at bounding box center [270, 518] width 309 height 39
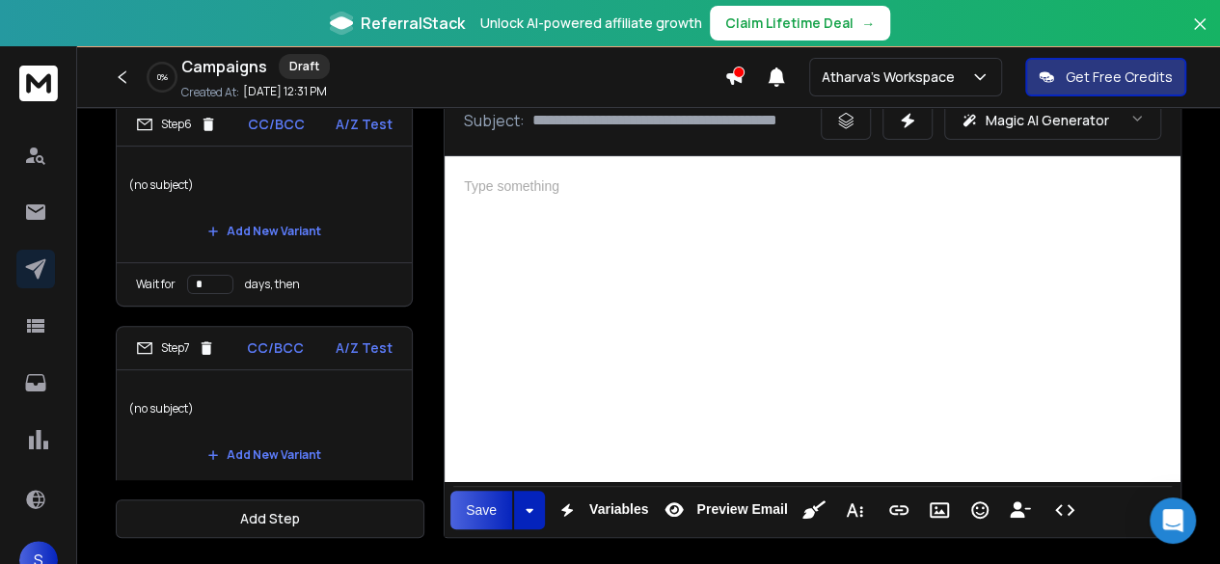
click at [550, 233] on div at bounding box center [812, 319] width 736 height 326
paste div
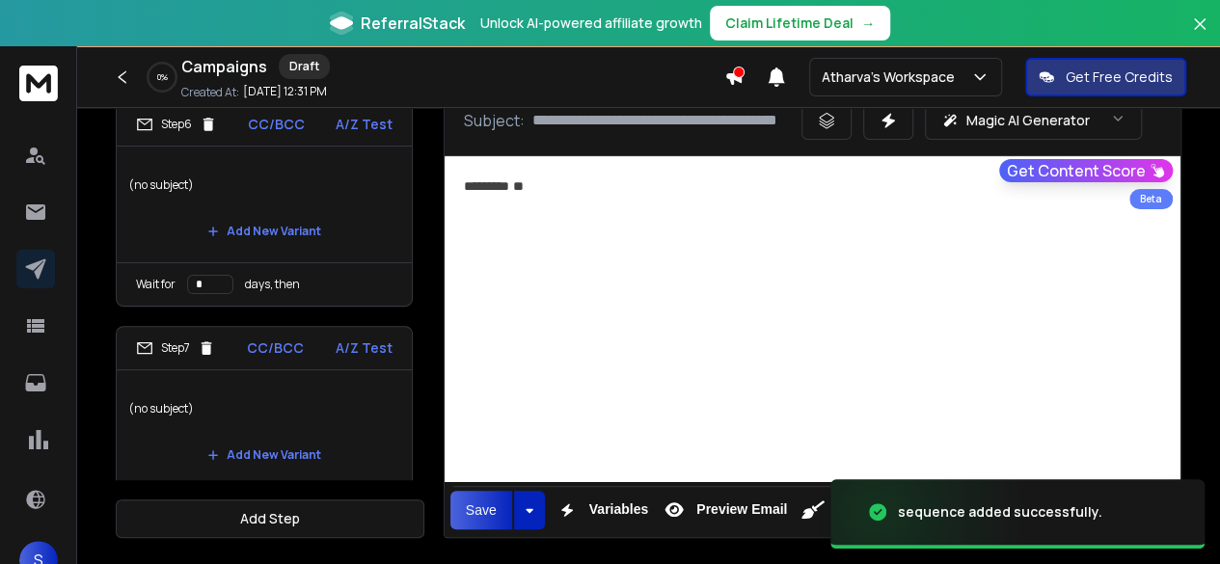
scroll to position [1324, 0]
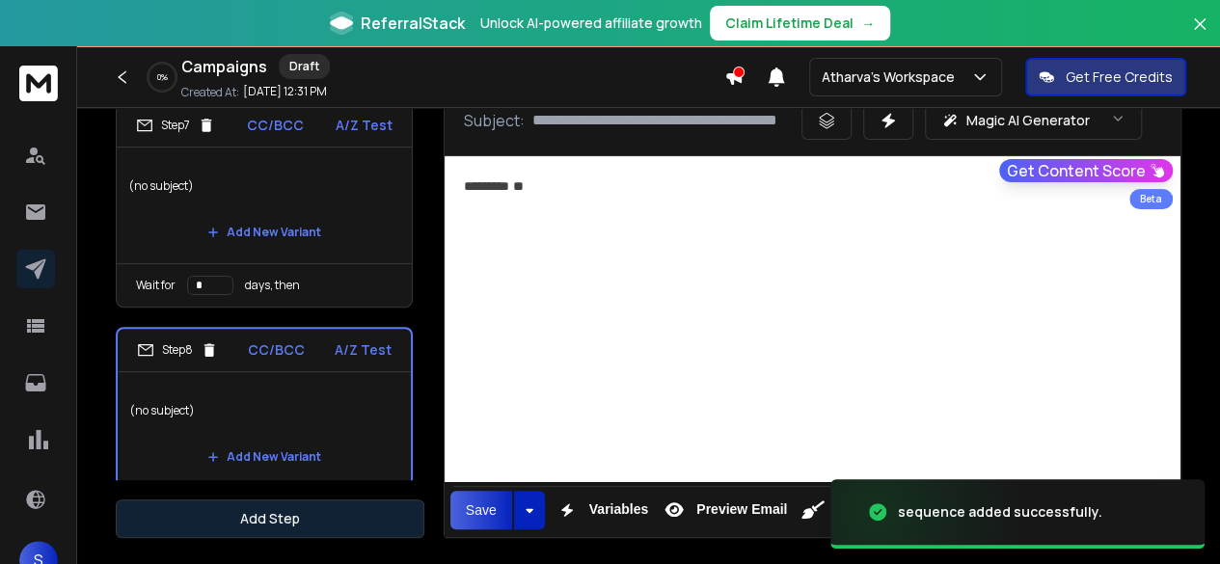
click at [300, 508] on button "Add Step" at bounding box center [270, 518] width 309 height 39
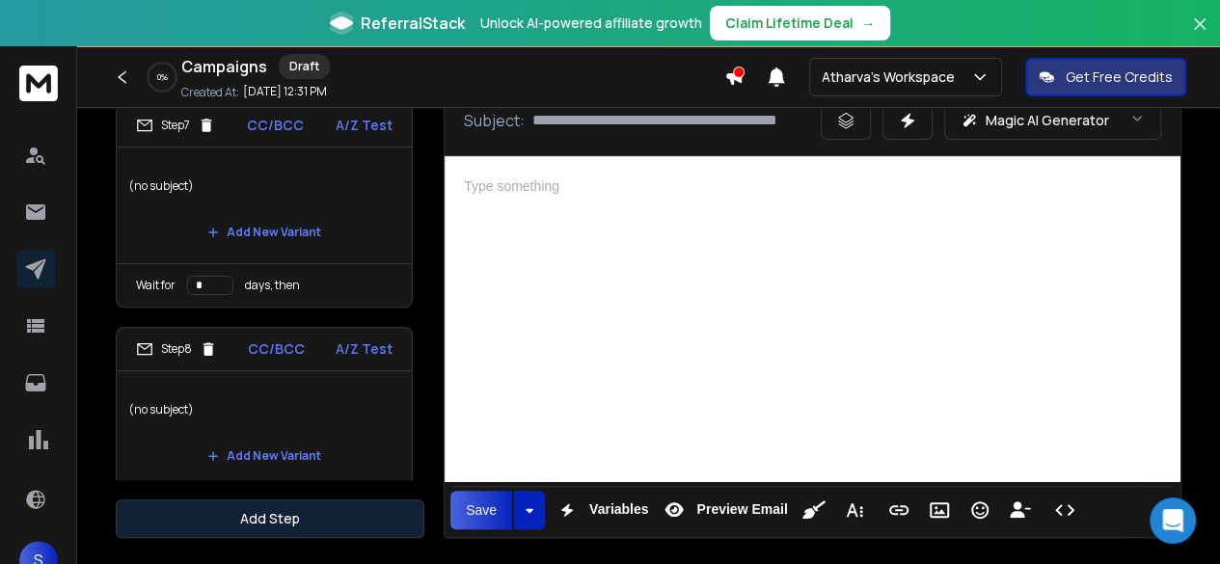
click at [305, 510] on button "Add Step" at bounding box center [270, 518] width 309 height 39
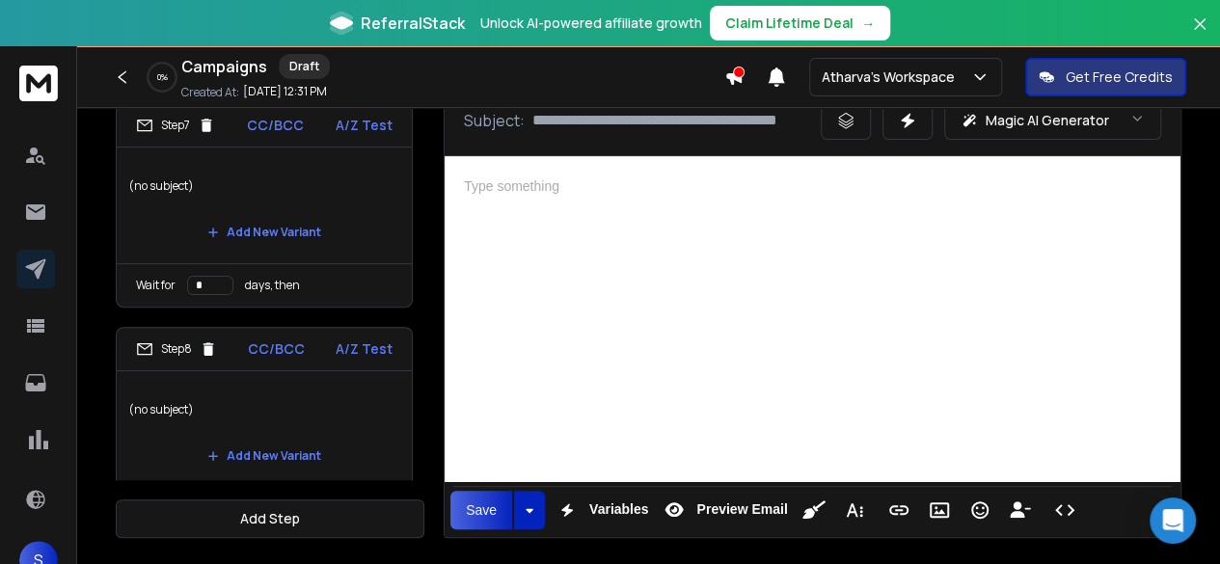
click at [581, 175] on div at bounding box center [812, 185] width 697 height 21
paste div
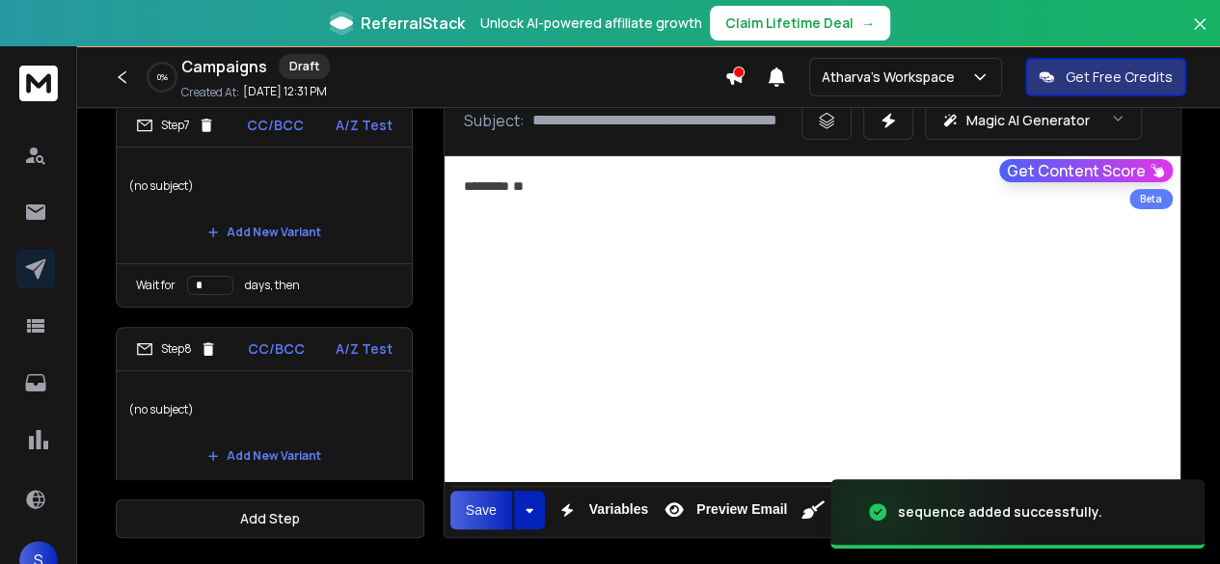
click at [312, 200] on p "(no subject)" at bounding box center [264, 186] width 272 height 54
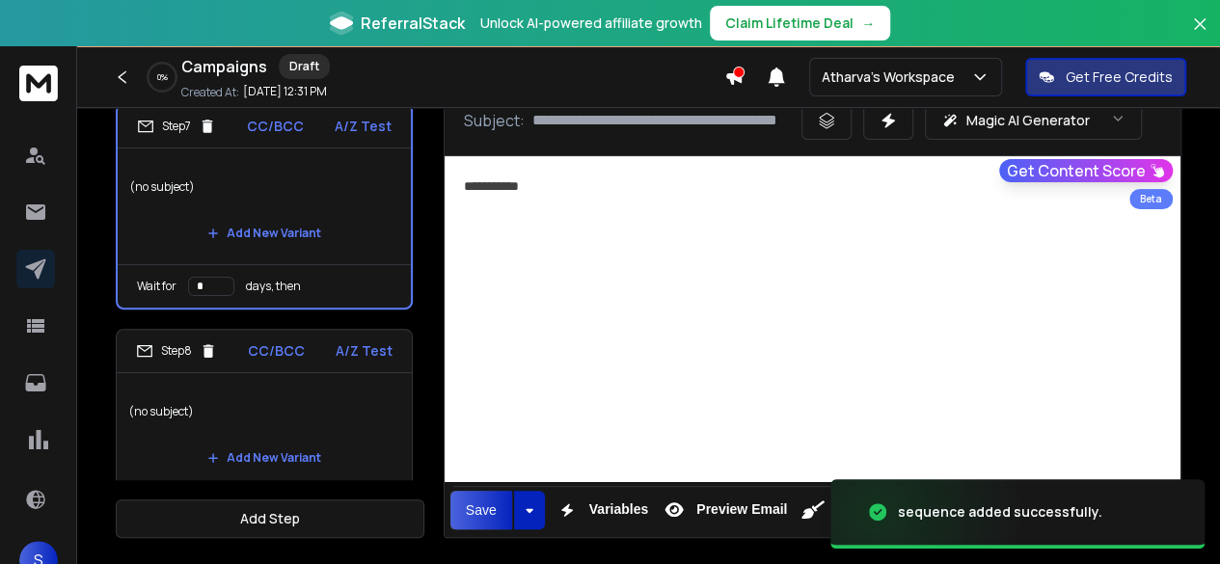
click at [380, 390] on p "(no subject)" at bounding box center [264, 412] width 272 height 54
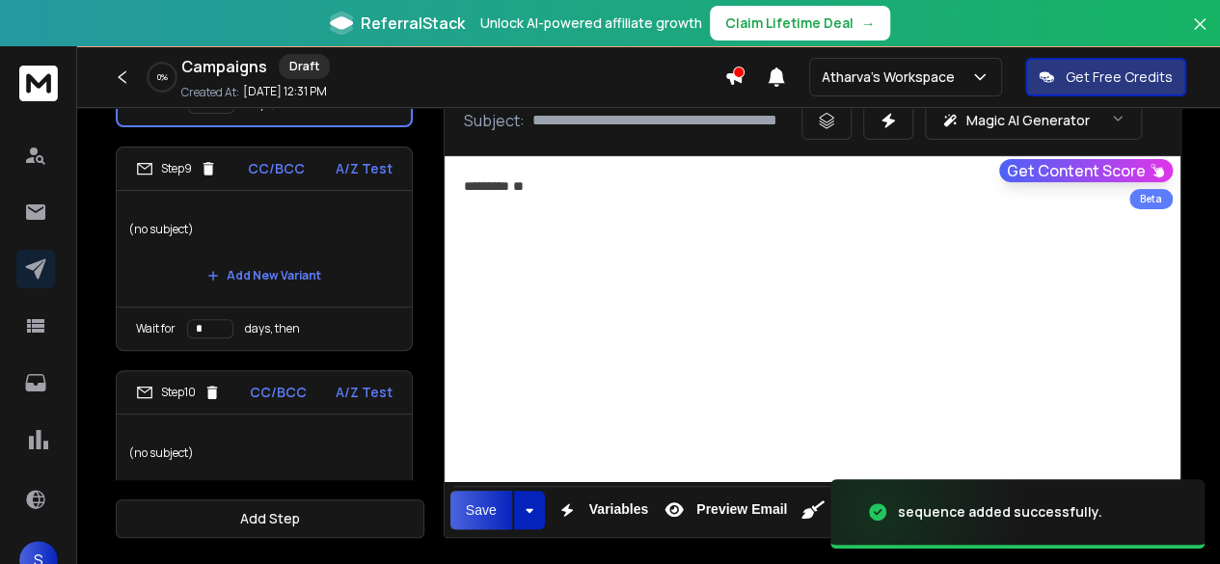
scroll to position [1768, 0]
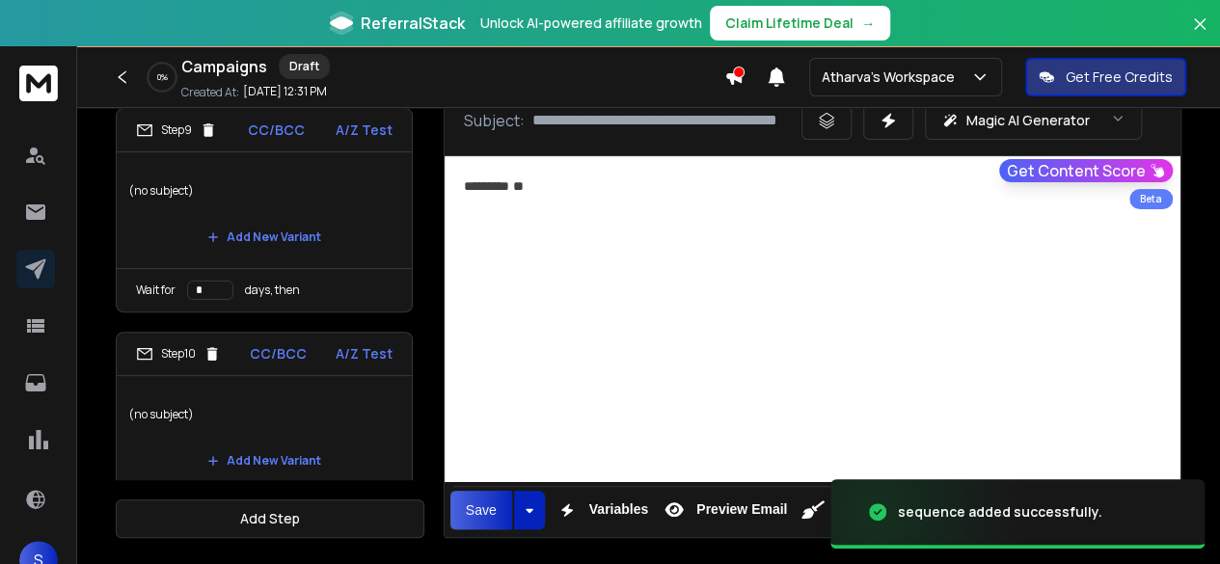
click at [358, 442] on div "Add New Variant" at bounding box center [264, 461] width 272 height 39
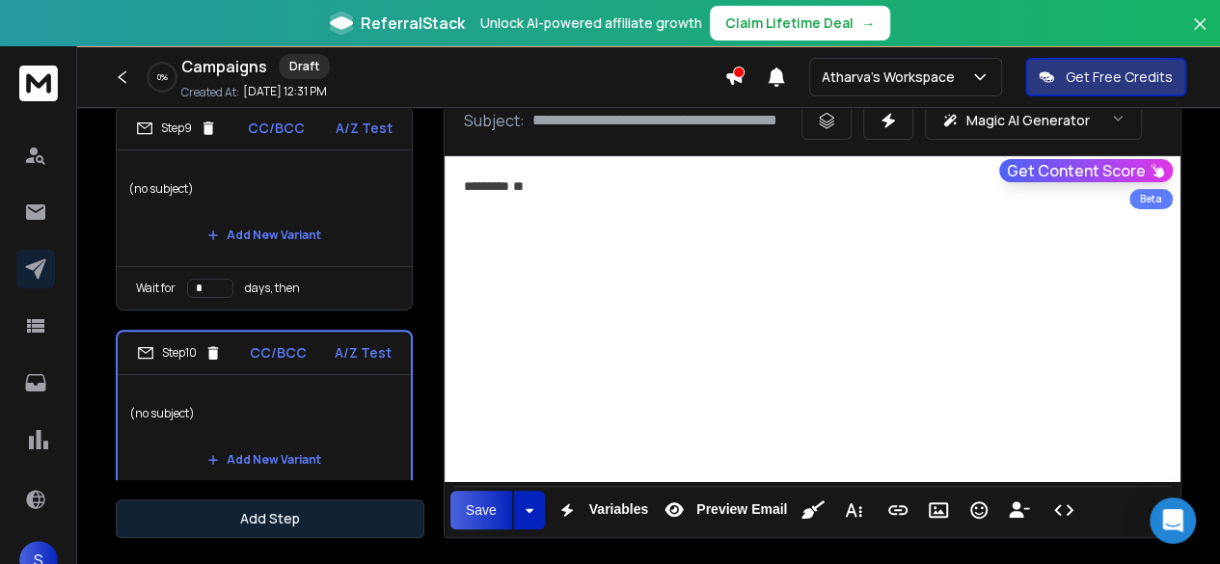
click at [307, 525] on button "Add Step" at bounding box center [270, 518] width 309 height 39
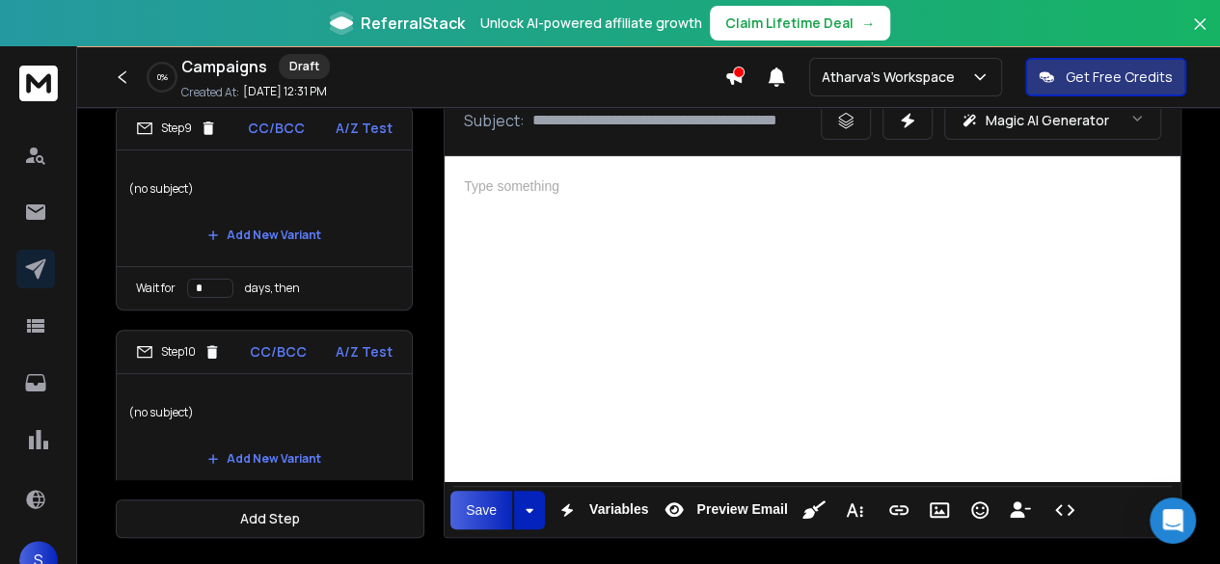
click at [554, 211] on div at bounding box center [812, 319] width 736 height 326
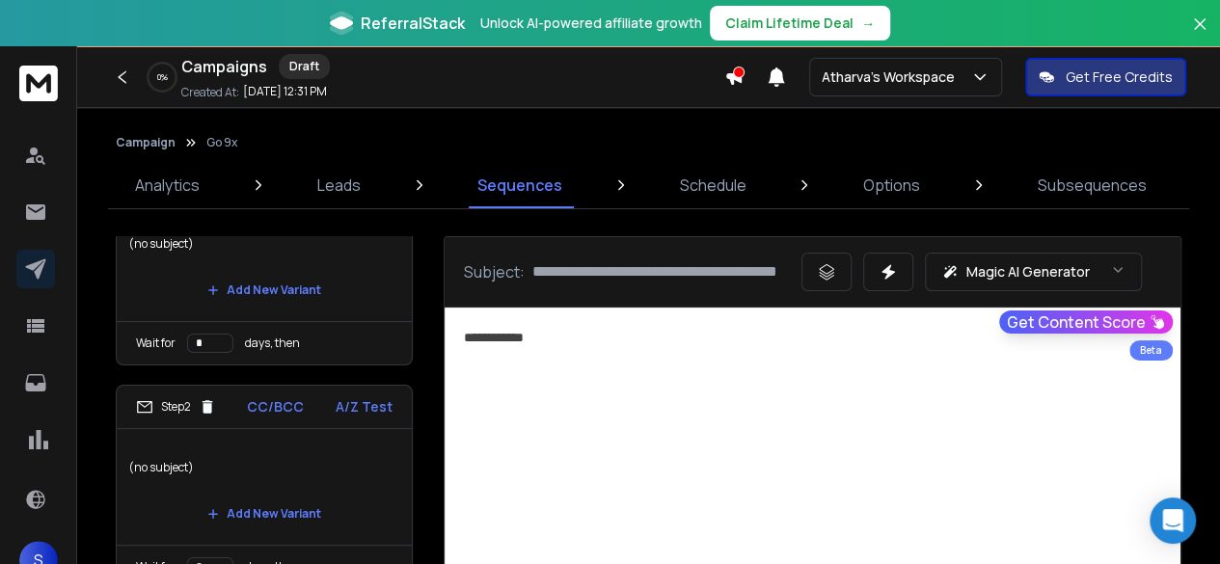
scroll to position [76, 0]
click at [218, 346] on input "*" at bounding box center [210, 342] width 46 height 19
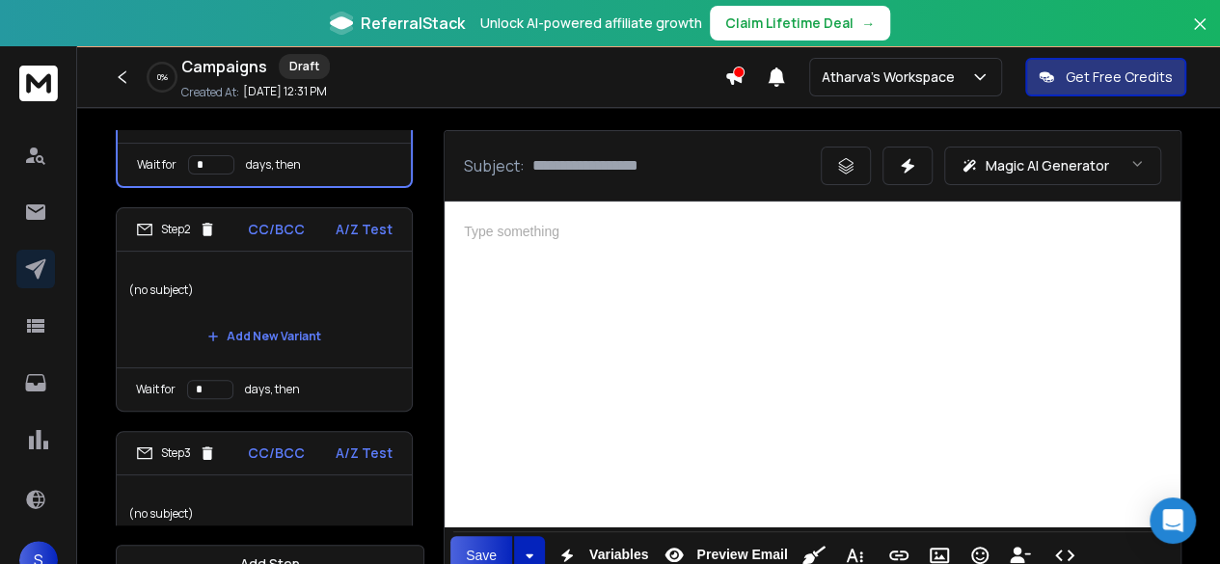
scroll to position [149, 0]
type input "*"
click at [218, 382] on input "*" at bounding box center [210, 388] width 46 height 19
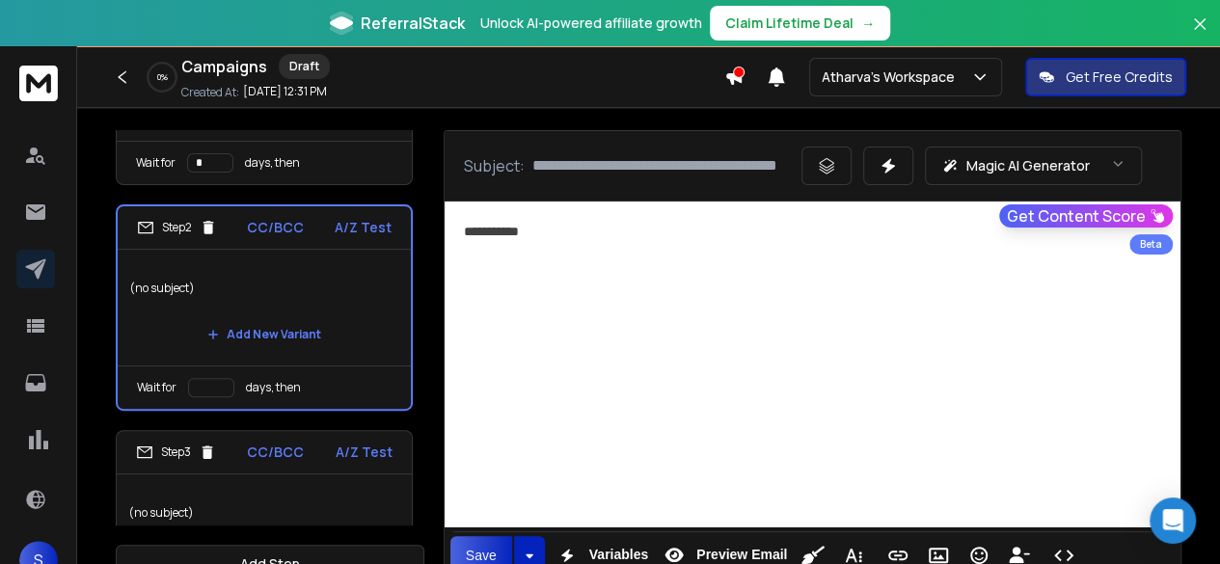
click at [218, 382] on input at bounding box center [211, 387] width 46 height 19
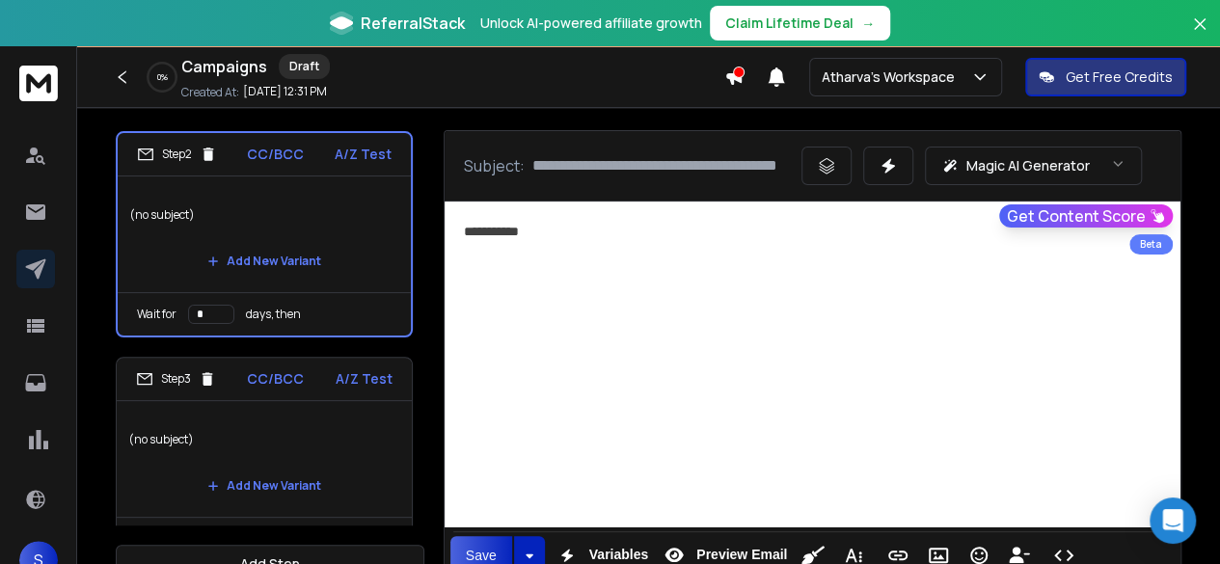
scroll to position [0, 0]
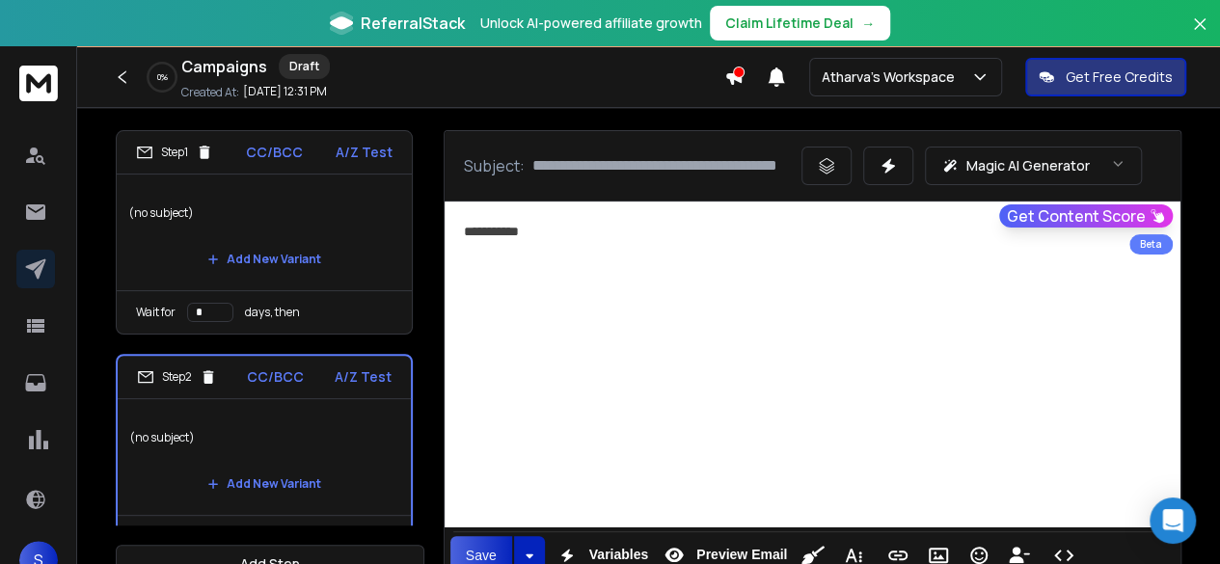
click at [342, 247] on div "Add New Variant" at bounding box center [264, 259] width 272 height 39
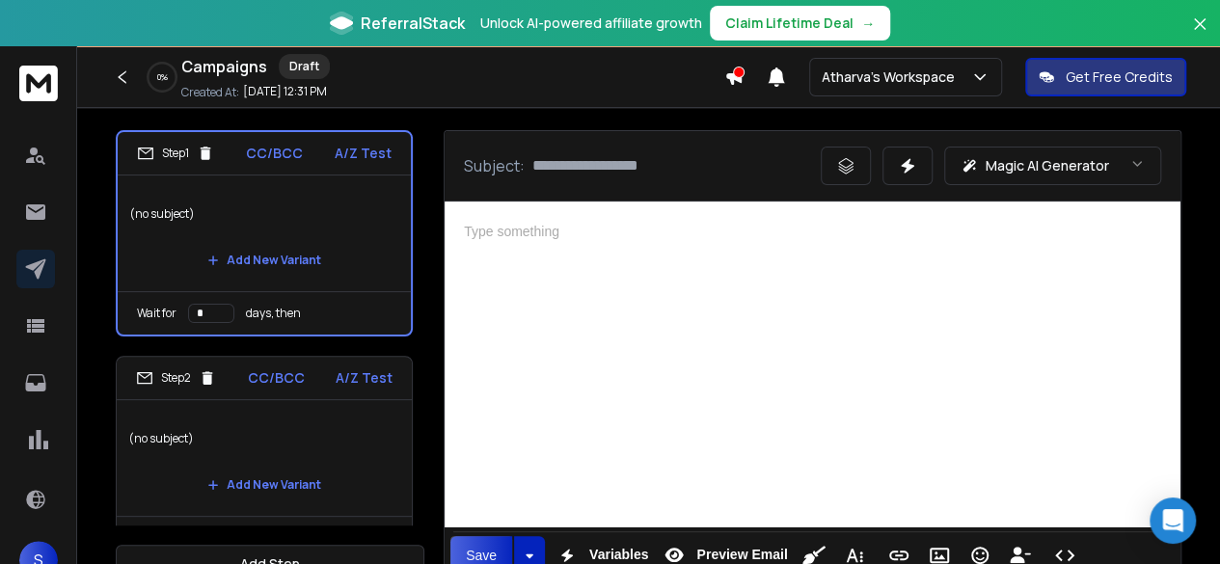
type input "*"
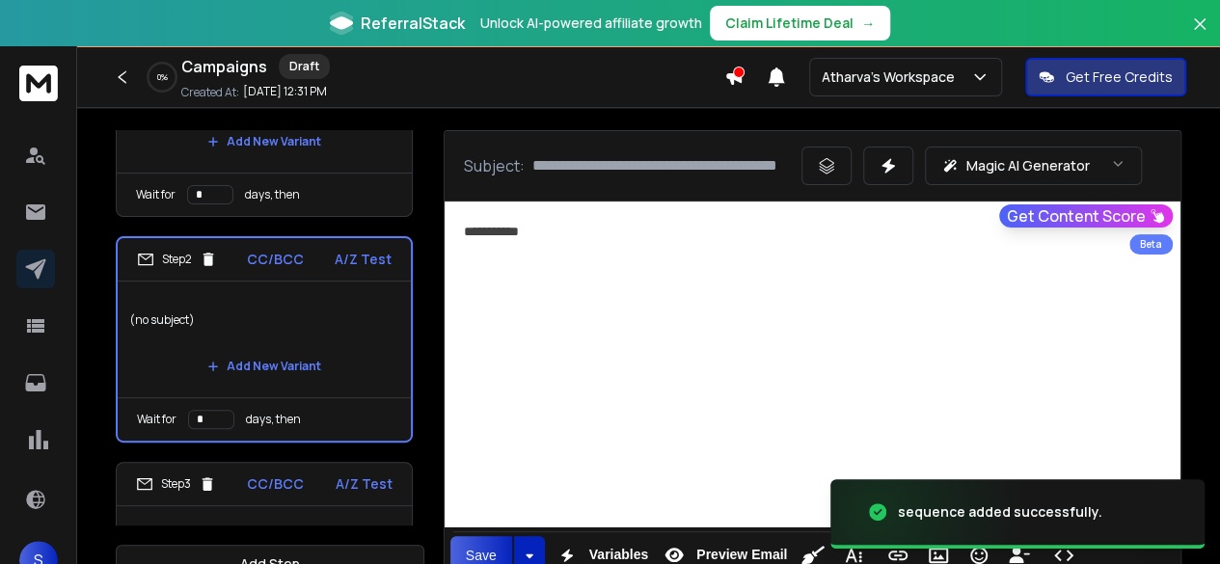
scroll to position [145, 0]
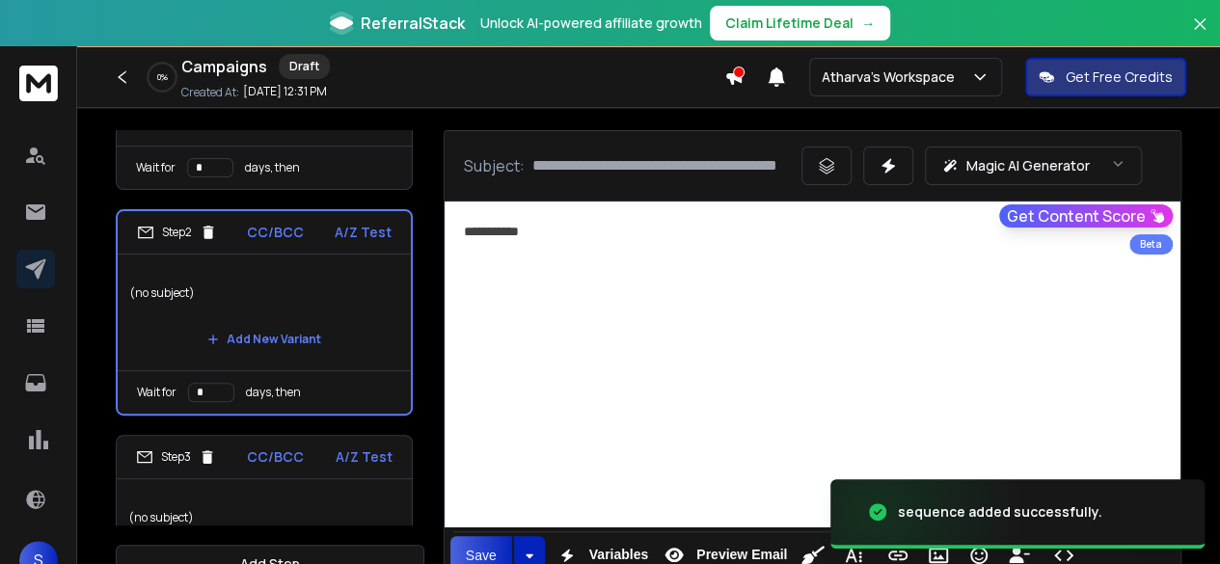
click at [349, 340] on div "Add New Variant" at bounding box center [264, 339] width 270 height 39
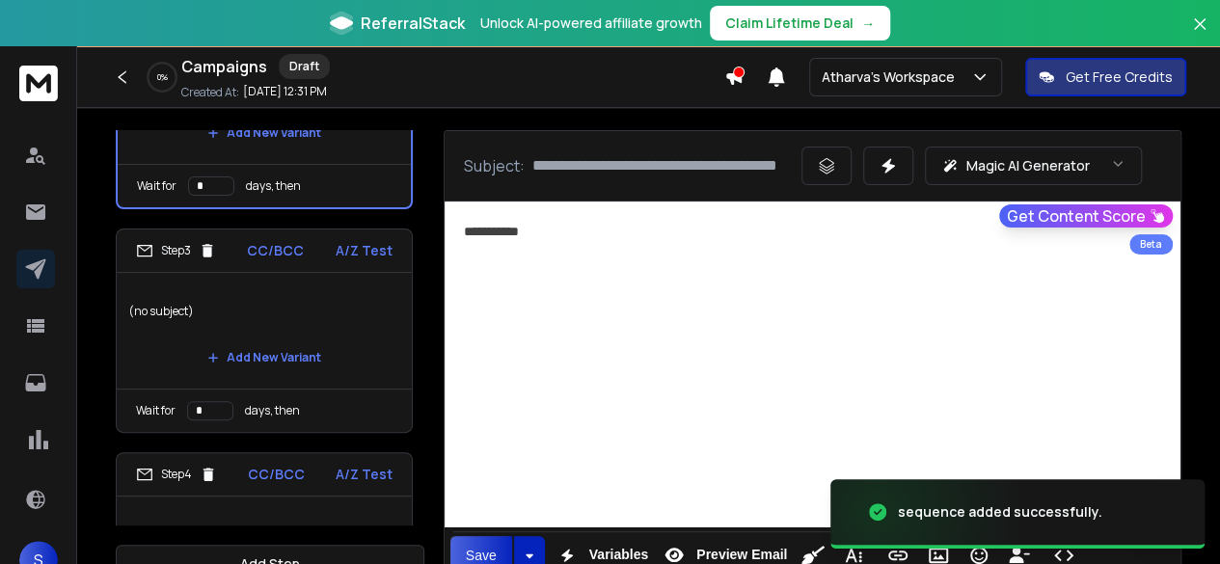
scroll to position [352, 0]
click at [219, 410] on input "*" at bounding box center [210, 409] width 46 height 19
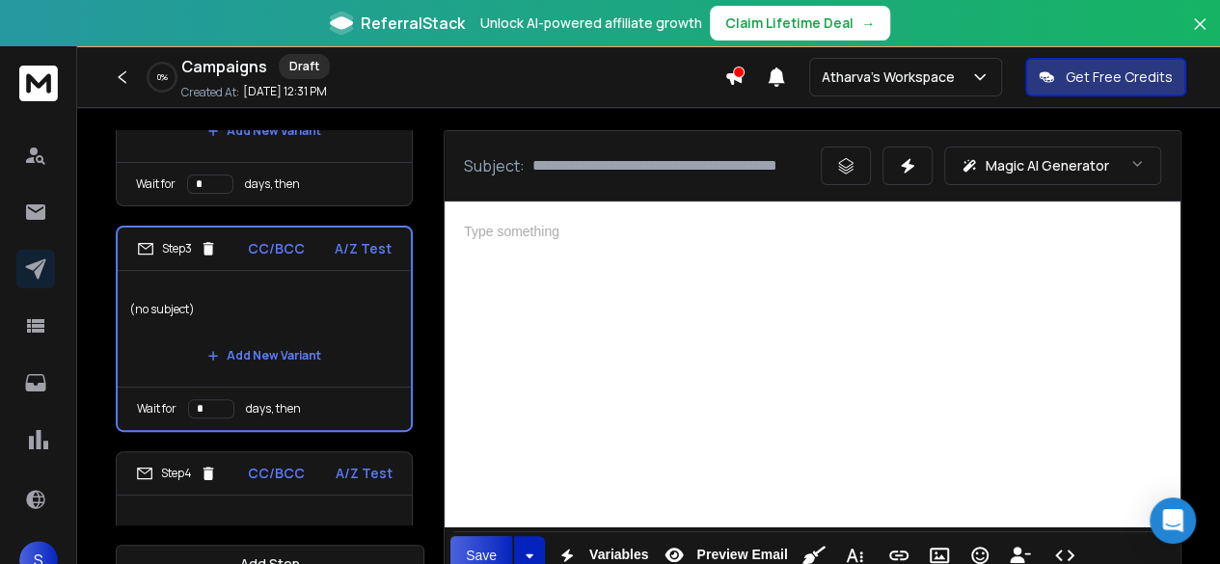
type input "*"
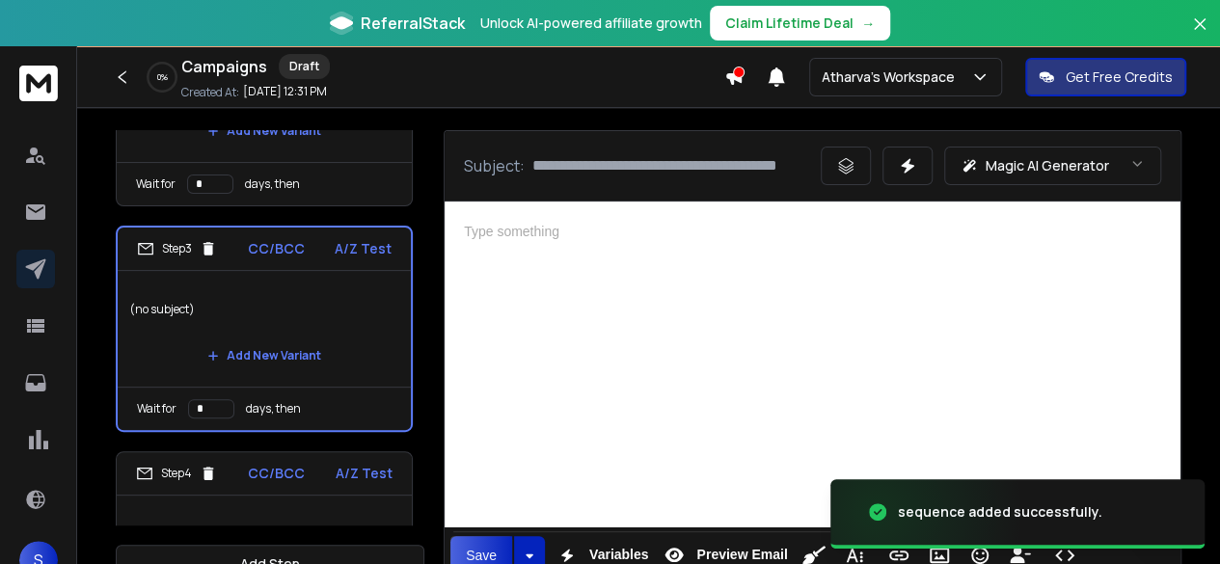
scroll to position [594, 0]
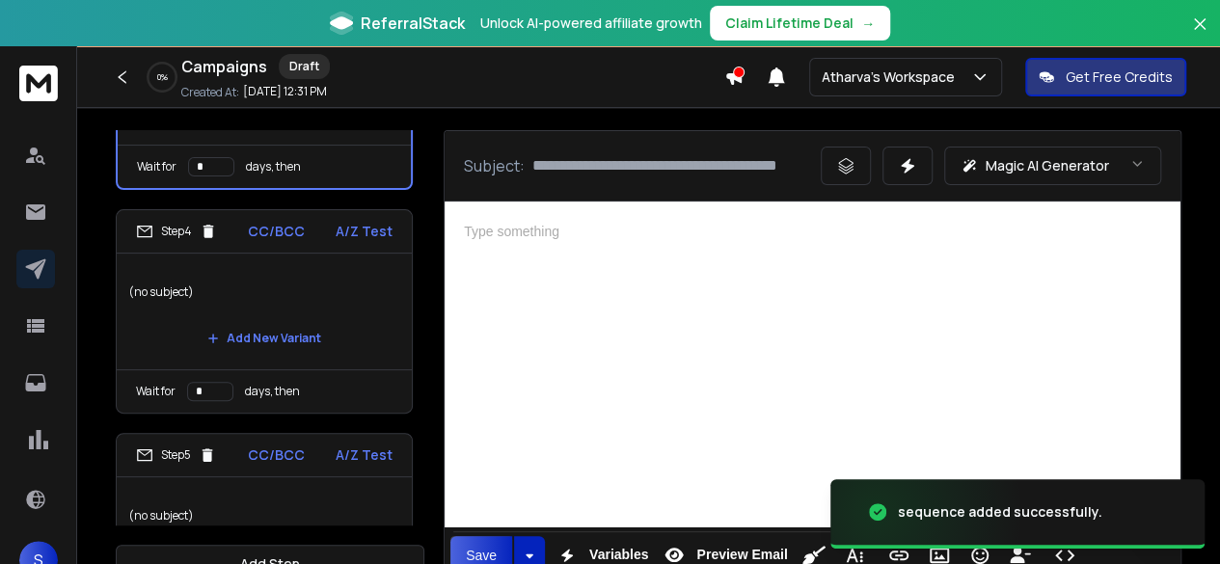
click at [216, 390] on input "*" at bounding box center [210, 391] width 46 height 19
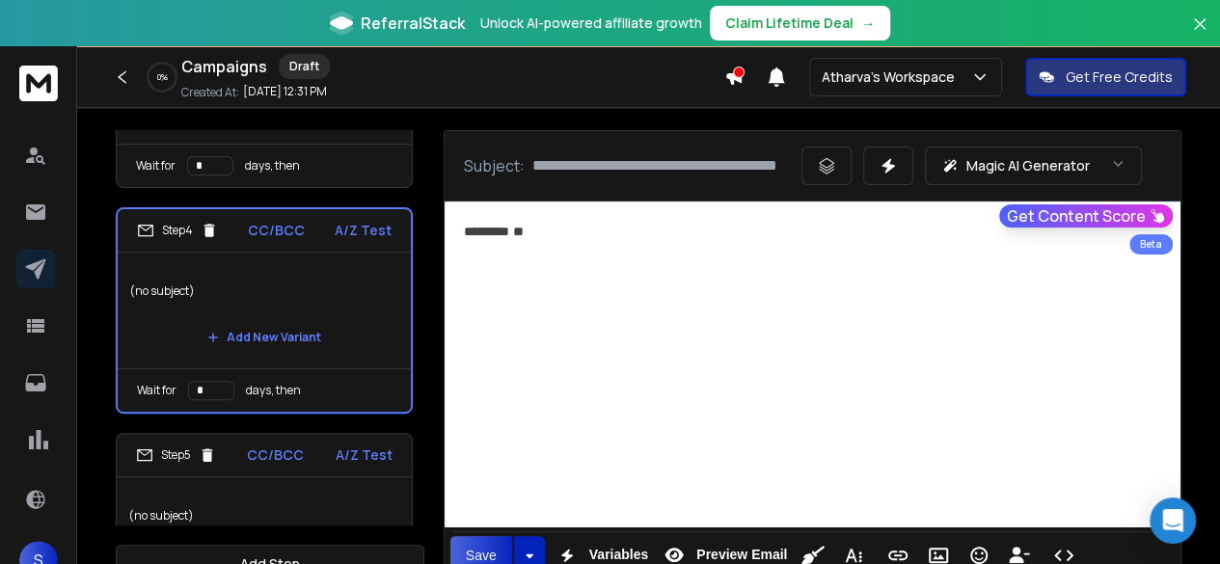
type input "*"
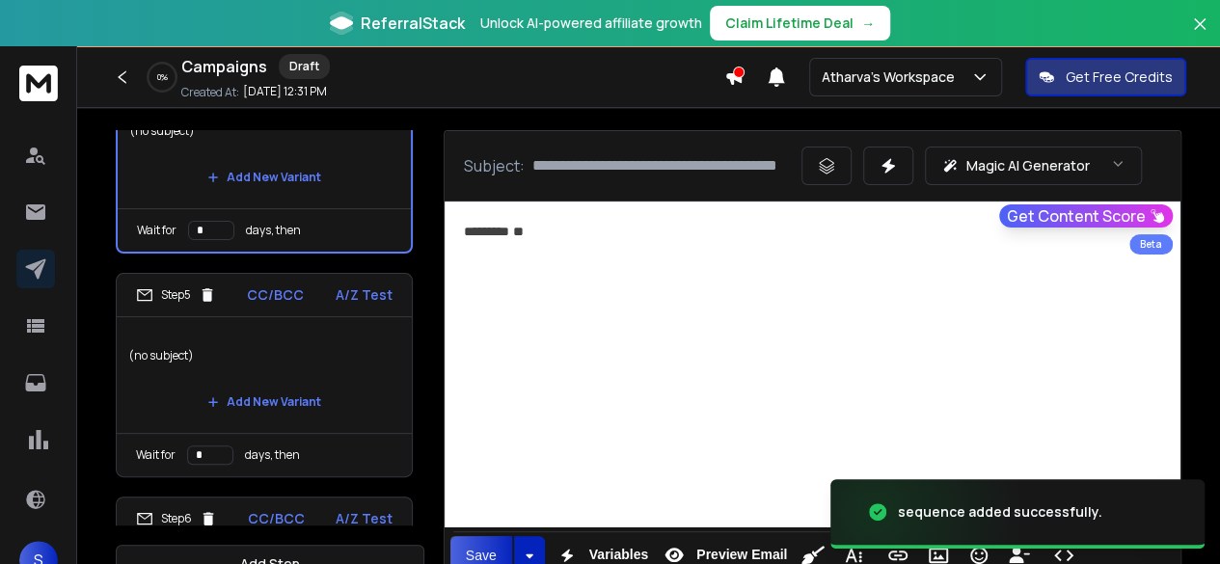
scroll to position [807, 0]
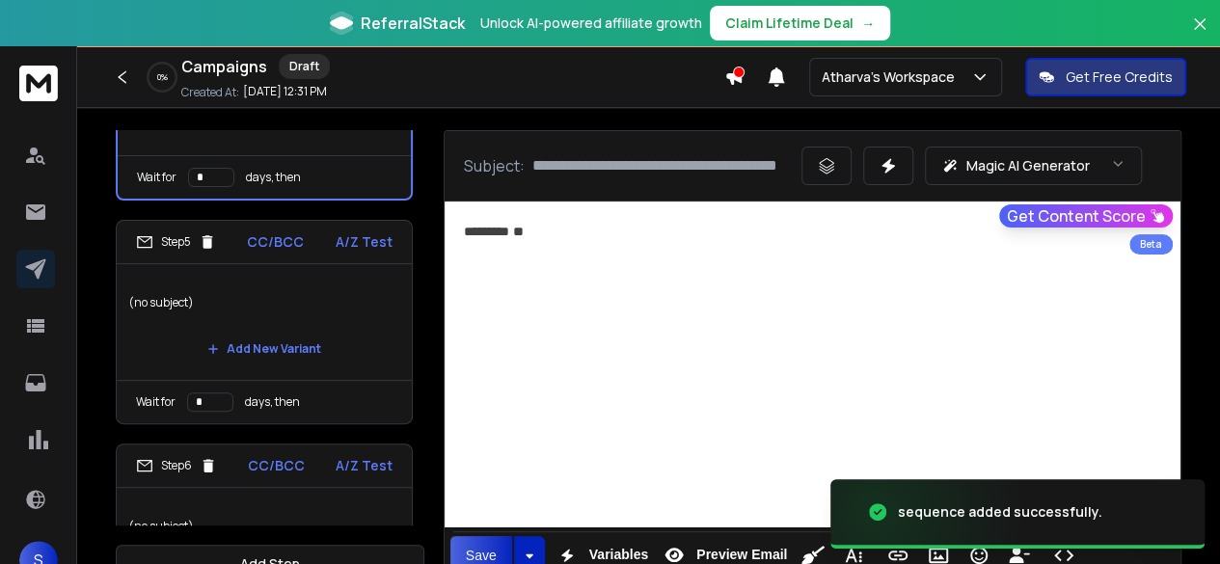
click at [222, 402] on input "*" at bounding box center [210, 401] width 46 height 19
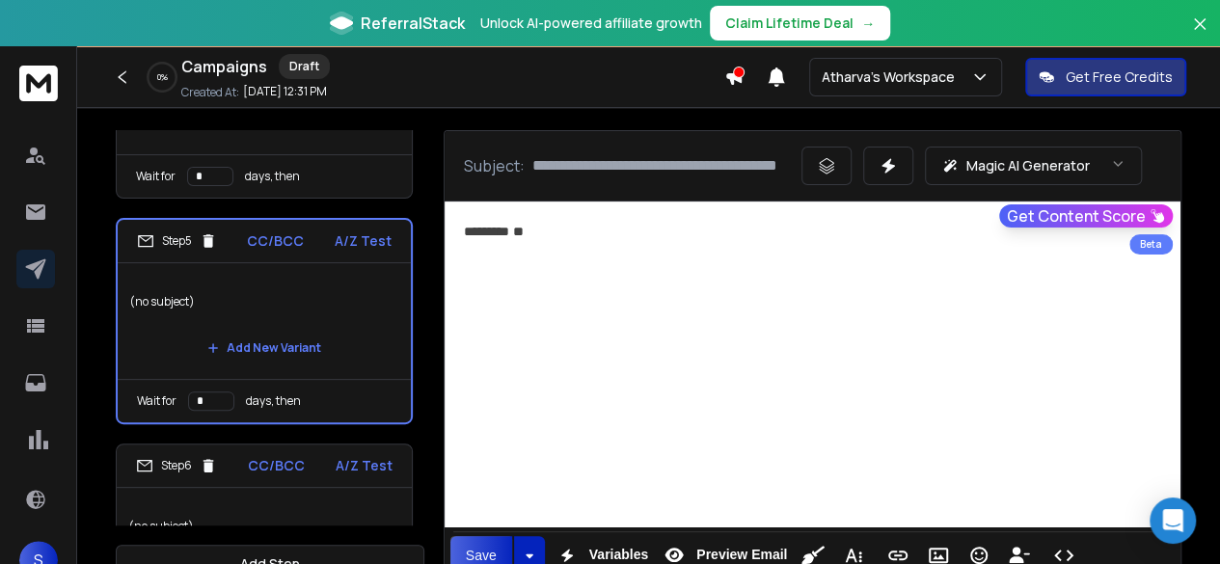
type input "*"
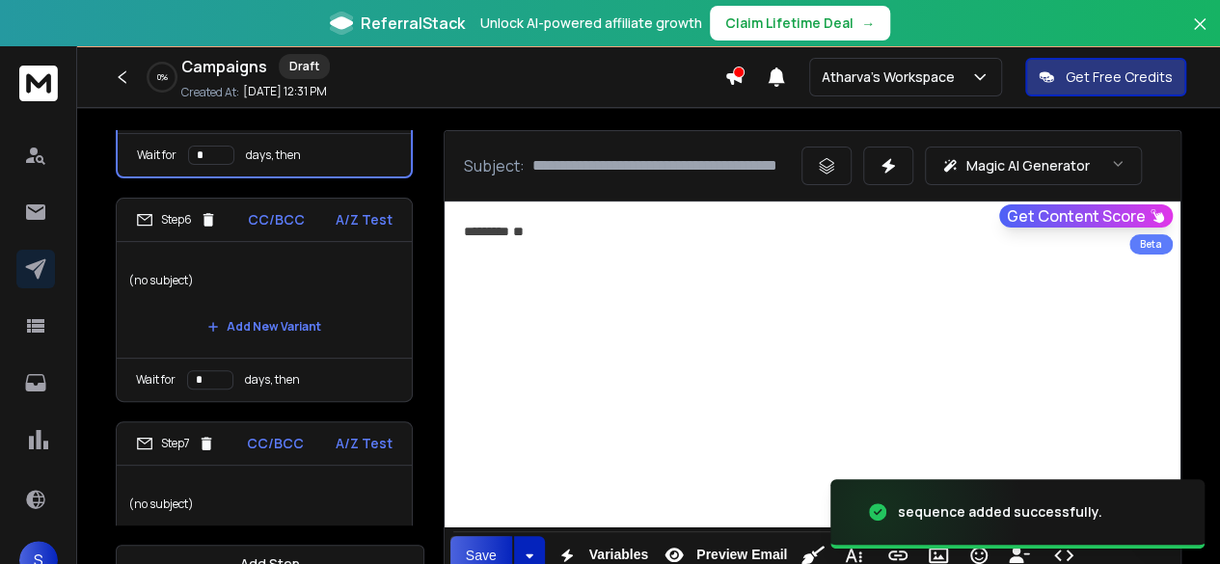
scroll to position [1062, 0]
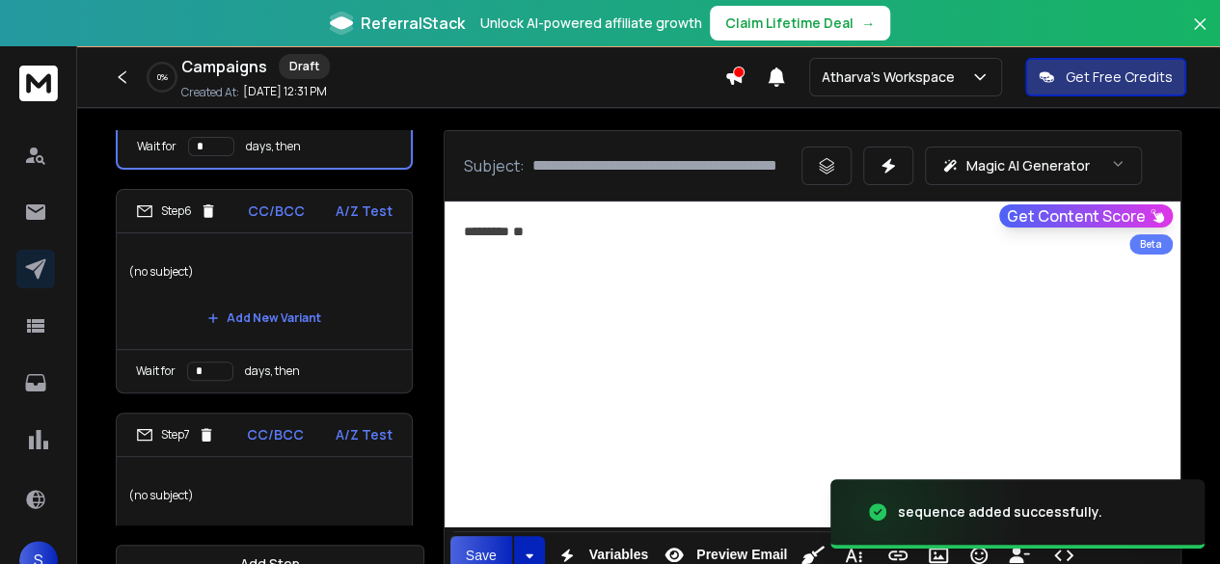
click at [214, 363] on input "*" at bounding box center [210, 371] width 46 height 19
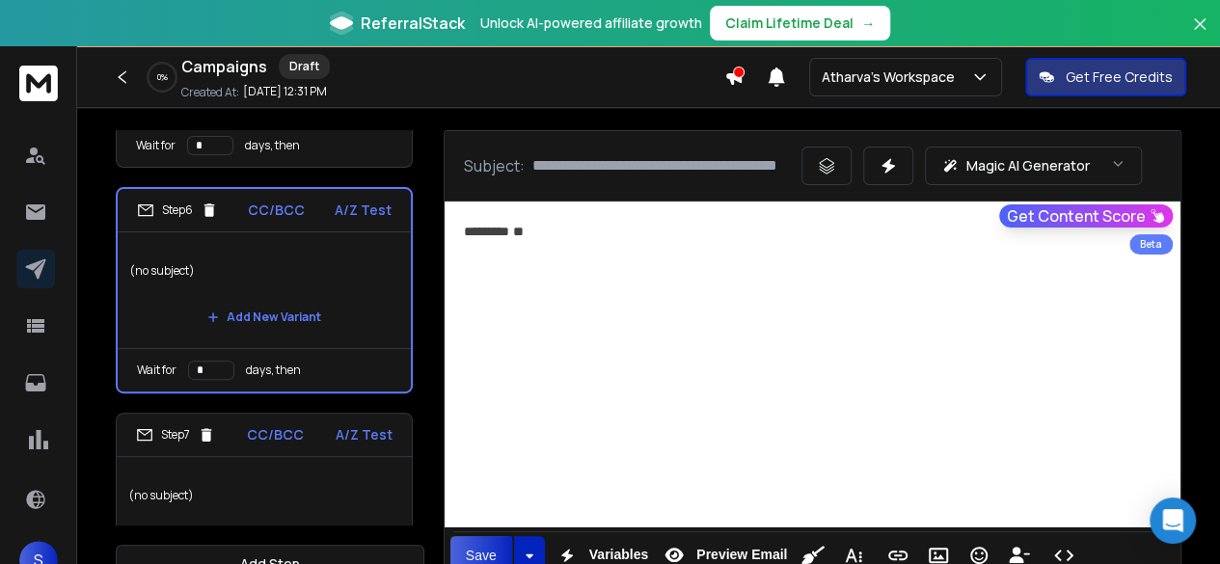
type input "*"
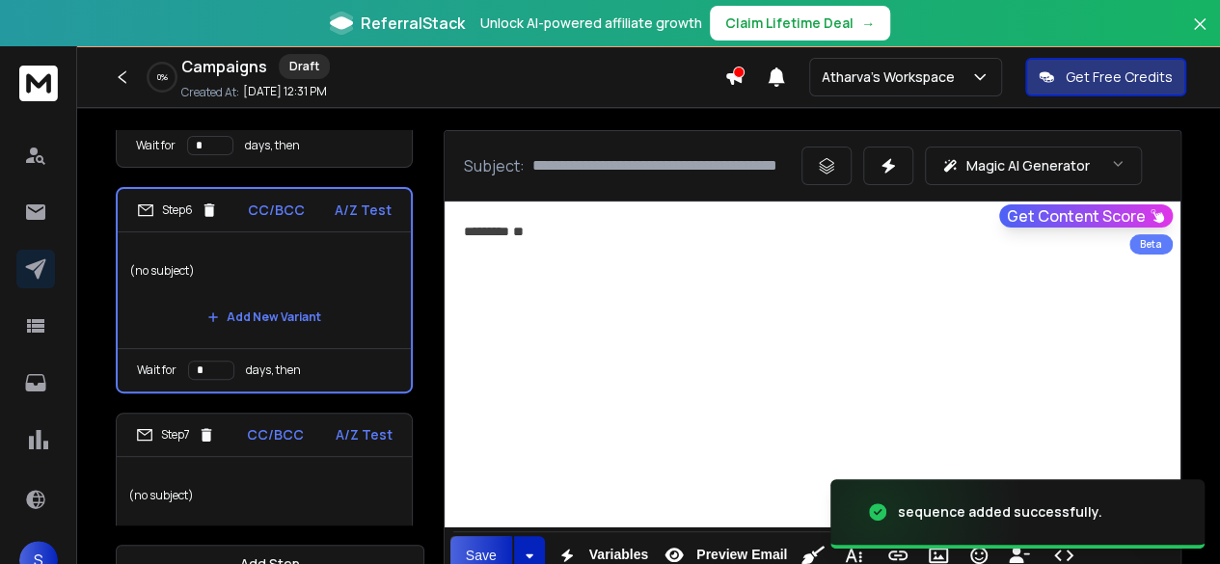
scroll to position [1250, 0]
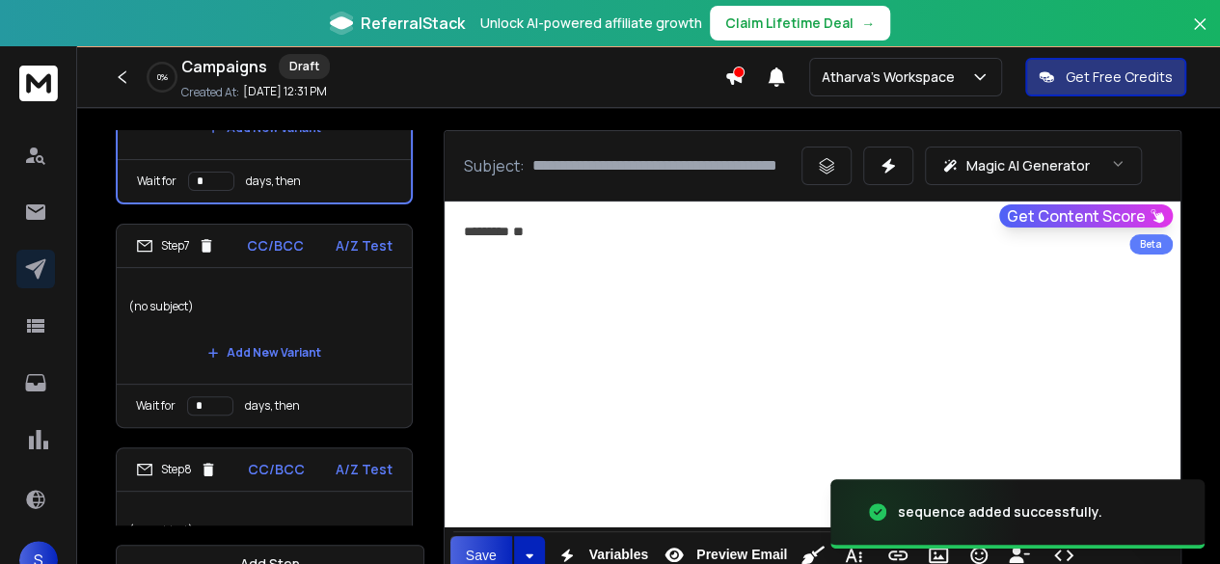
click at [222, 399] on input "*" at bounding box center [210, 405] width 46 height 19
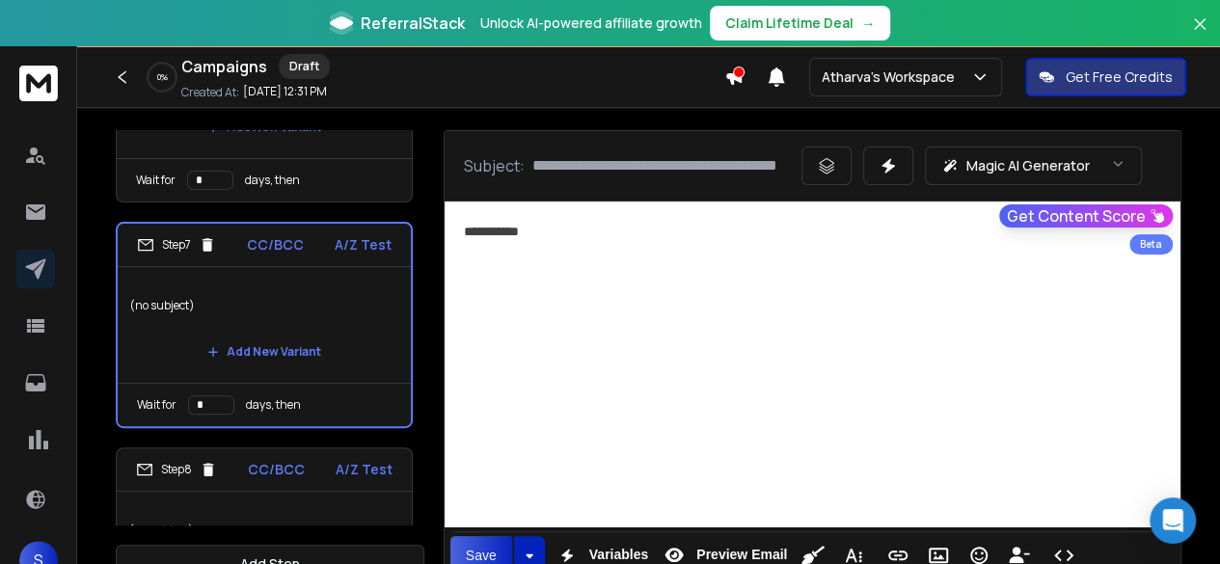
type input "*"
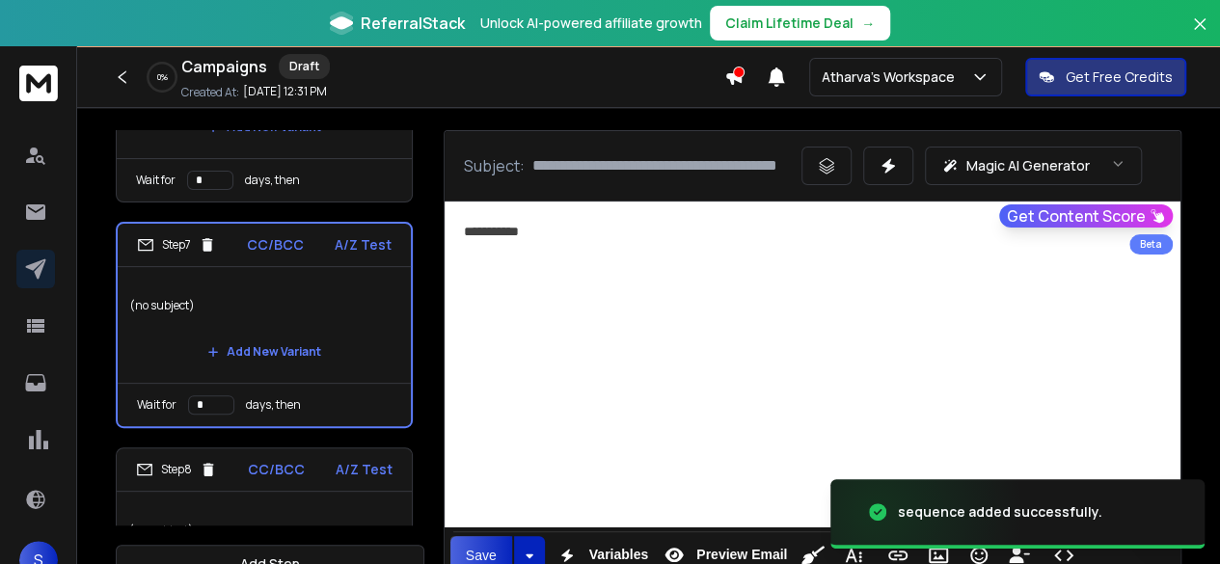
scroll to position [1435, 0]
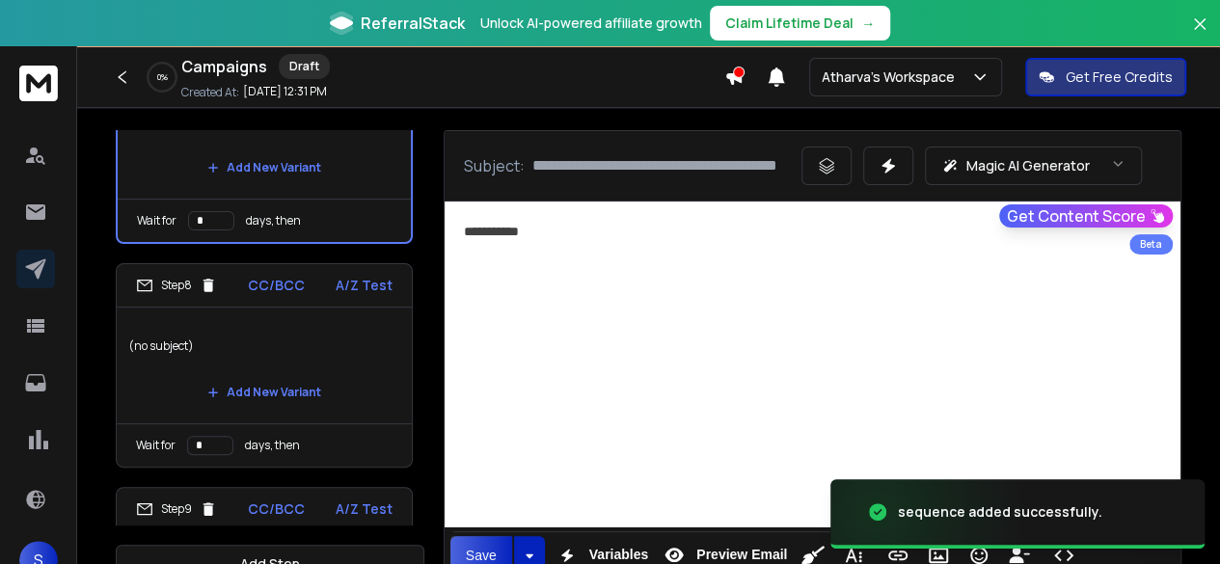
click at [210, 436] on input "*" at bounding box center [210, 445] width 46 height 19
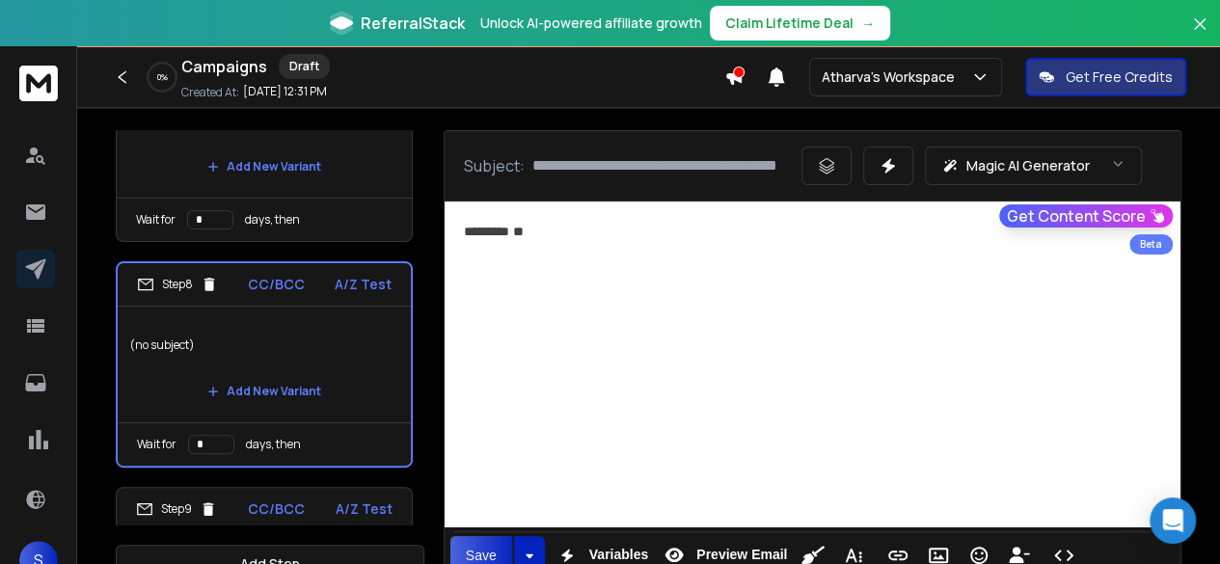
type input "*"
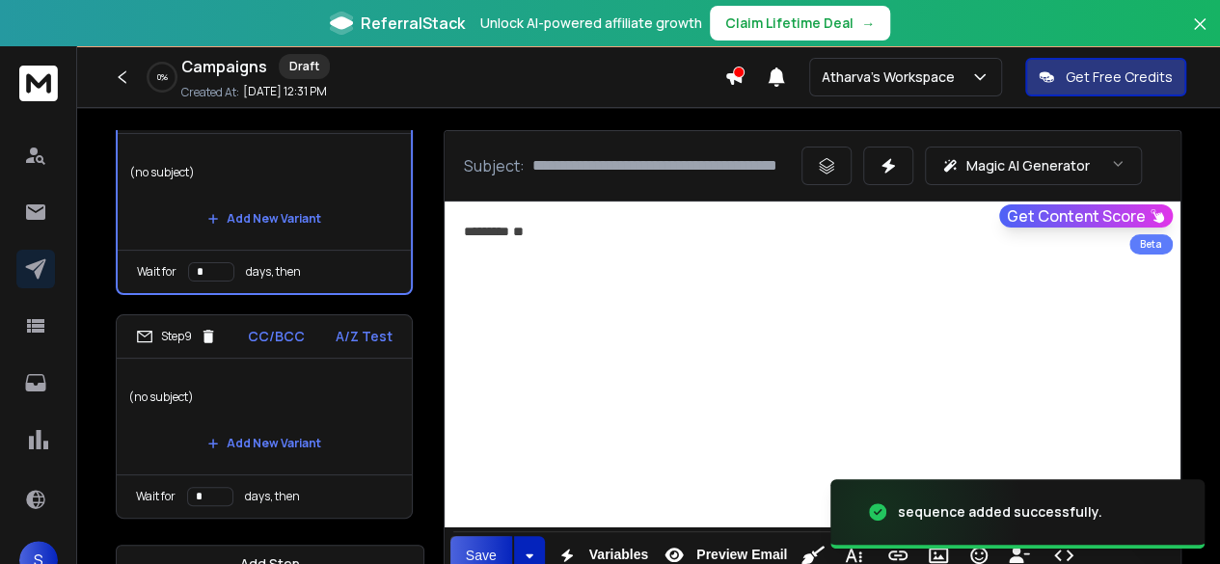
scroll to position [1610, 0]
click at [223, 484] on input "*" at bounding box center [210, 493] width 46 height 19
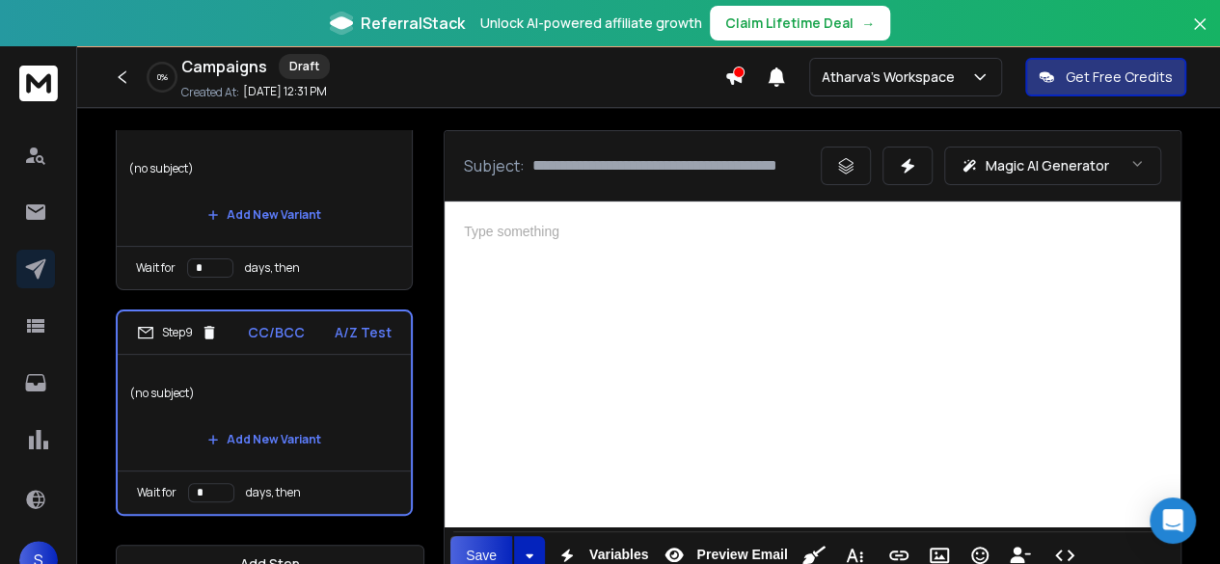
type input "*"
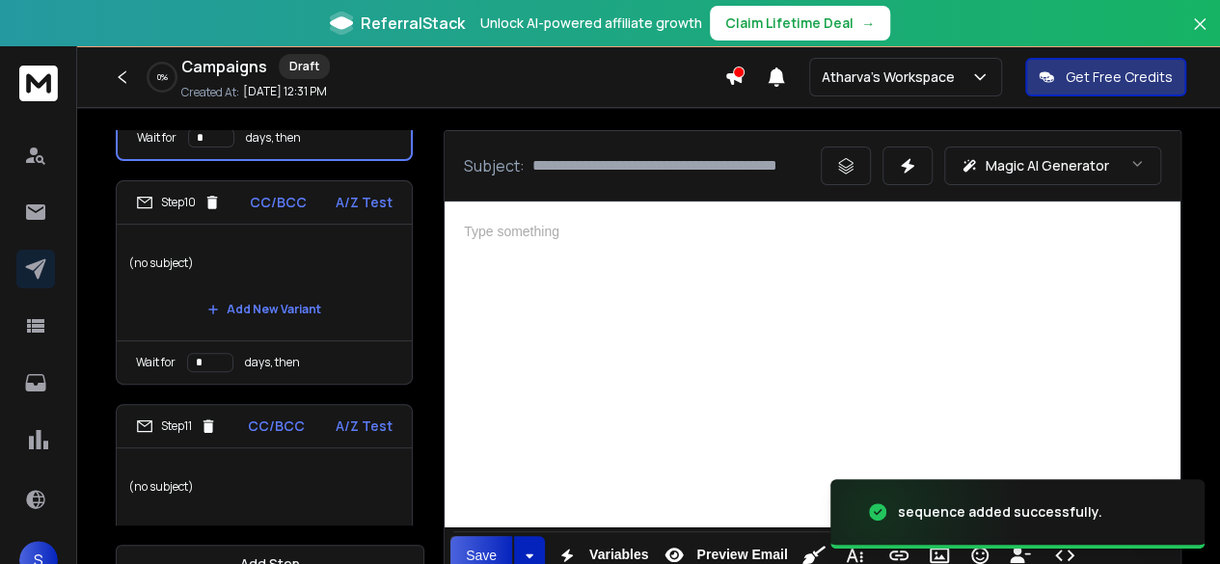
scroll to position [1967, 0]
click at [229, 351] on input "*" at bounding box center [210, 360] width 46 height 19
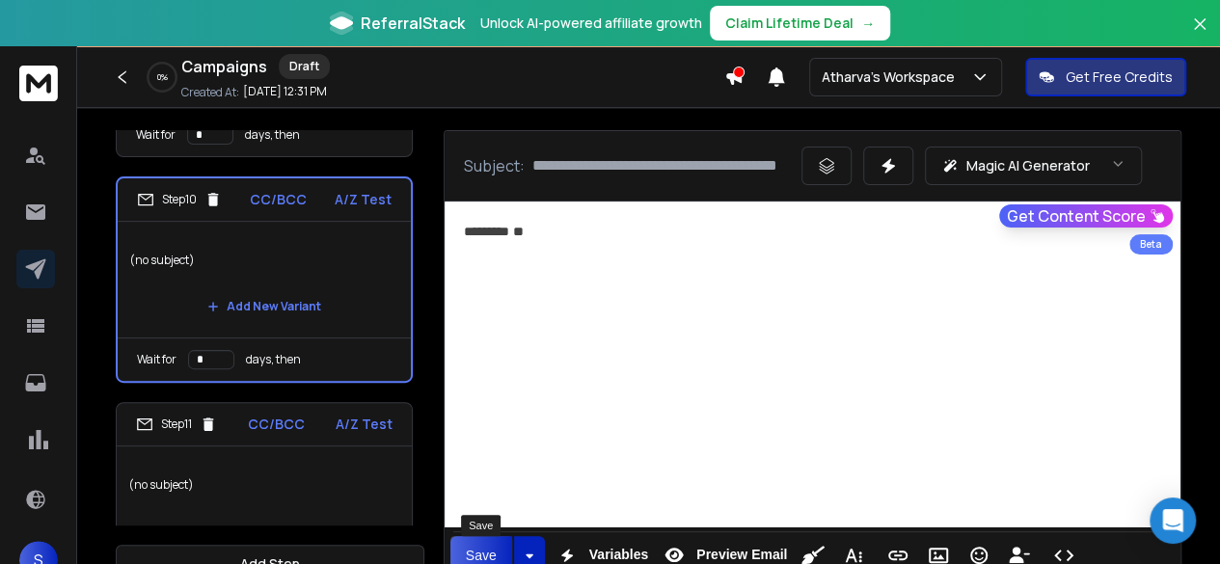
type input "*"
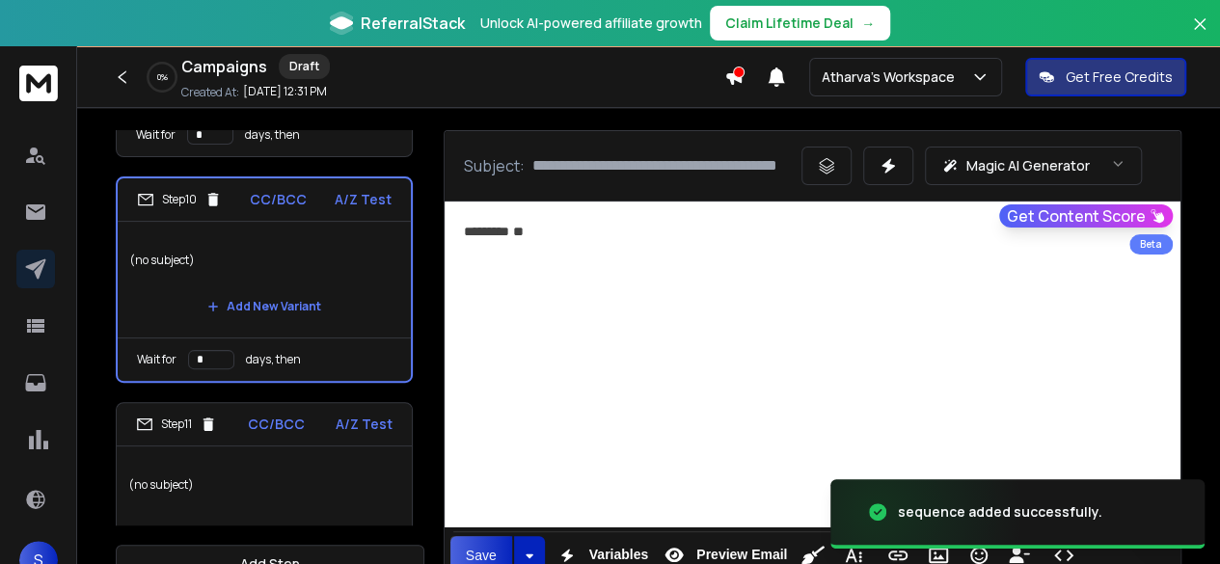
scroll to position [1991, 0]
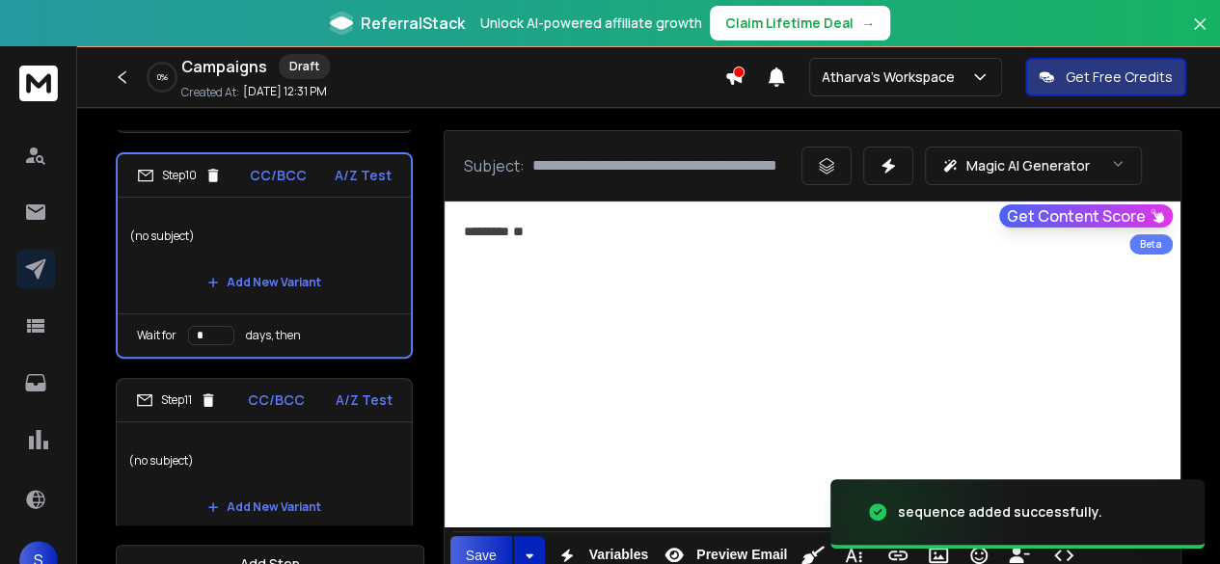
click at [220, 326] on input "*" at bounding box center [211, 335] width 46 height 19
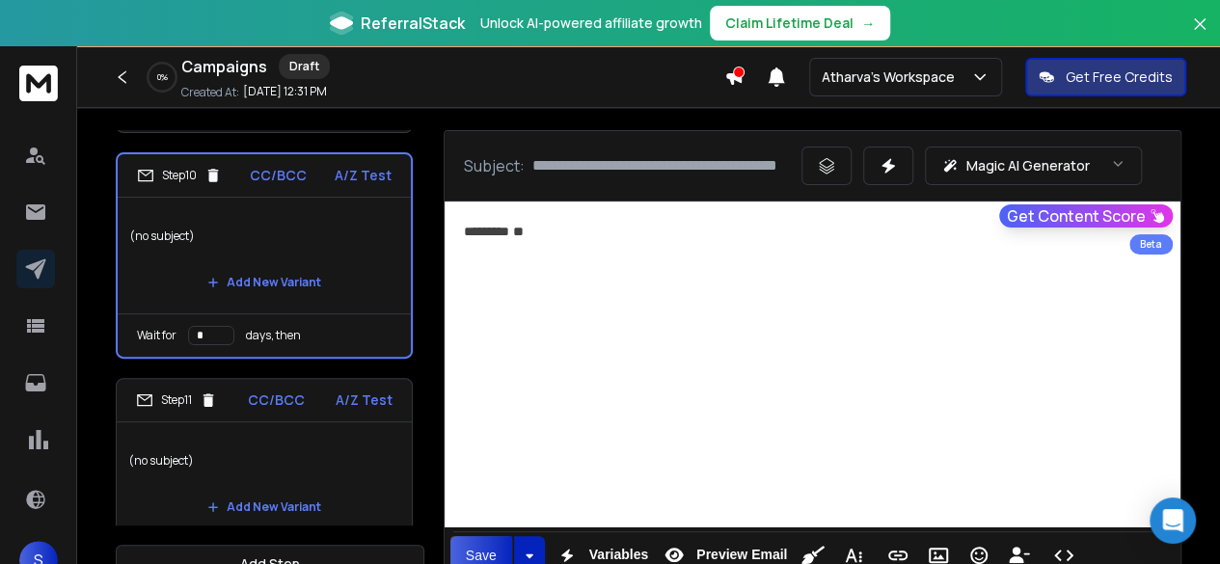
type input "*"
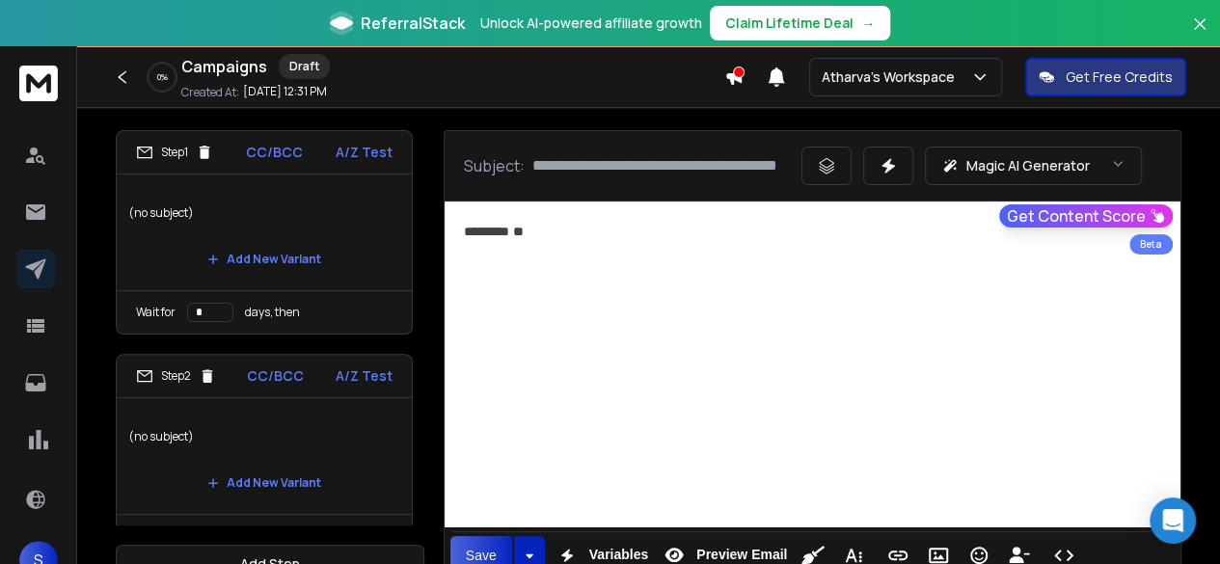
scroll to position [0, 0]
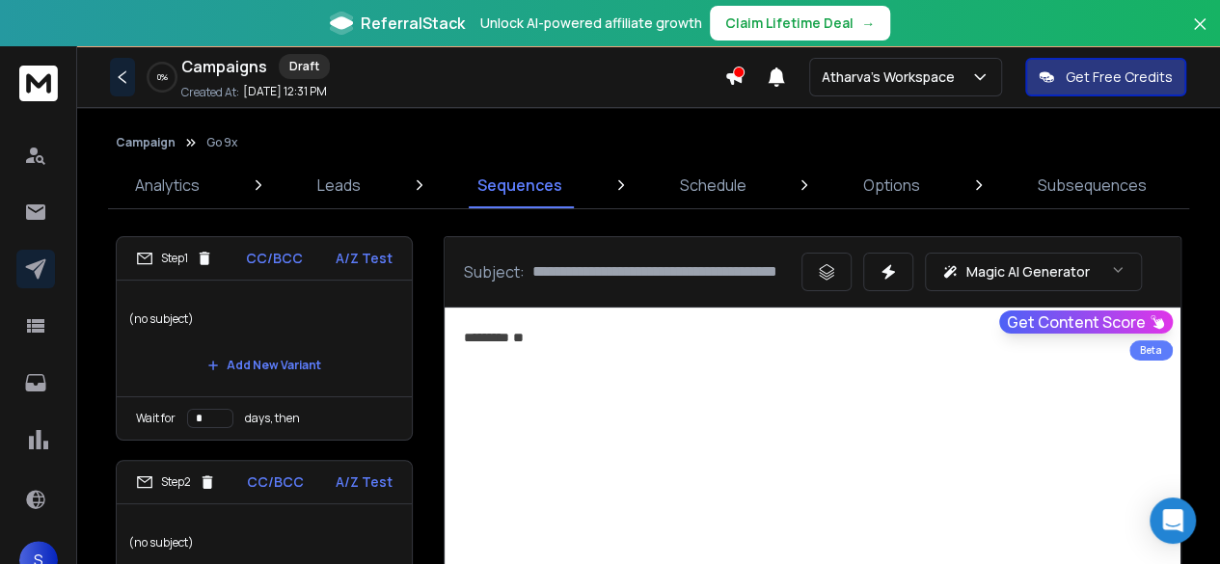
click at [117, 76] on icon at bounding box center [122, 76] width 17 height 17
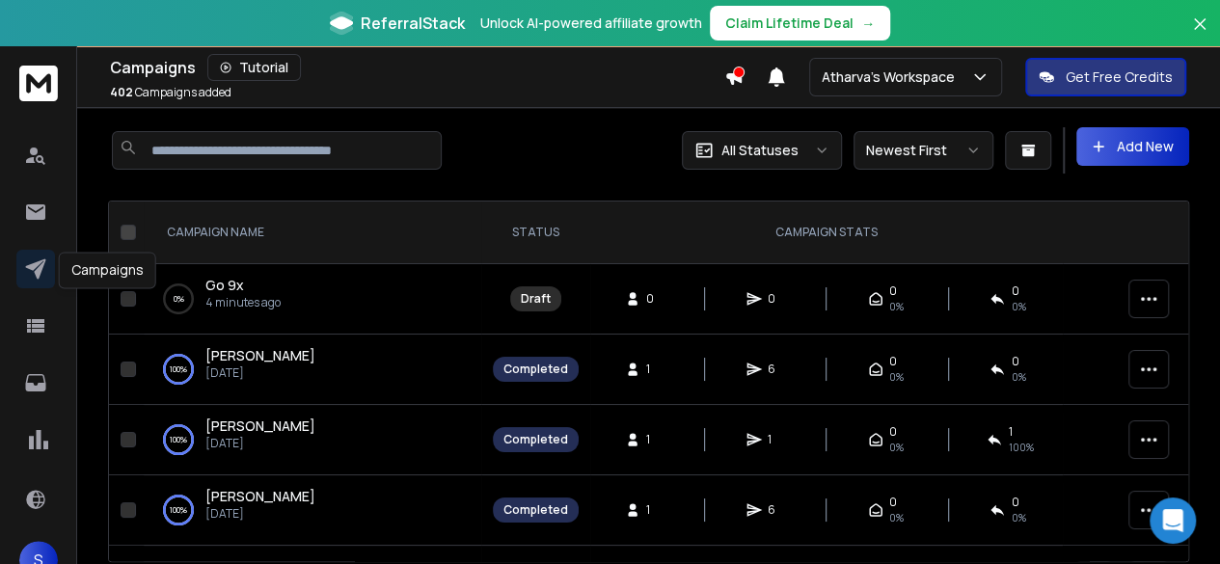
click at [35, 277] on icon at bounding box center [35, 268] width 23 height 23
click at [1120, 137] on button "Add New" at bounding box center [1132, 146] width 113 height 39
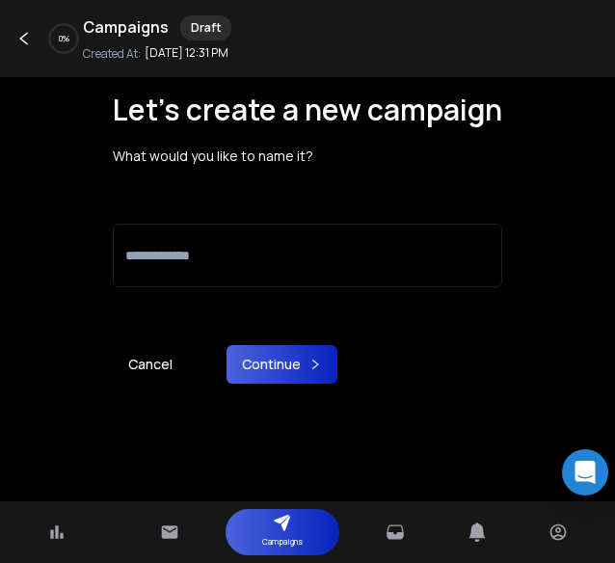
click at [220, 263] on input at bounding box center [308, 256] width 390 height 64
paste input "*******"
type input "*******"
click at [295, 379] on button "Continue" at bounding box center [282, 364] width 111 height 39
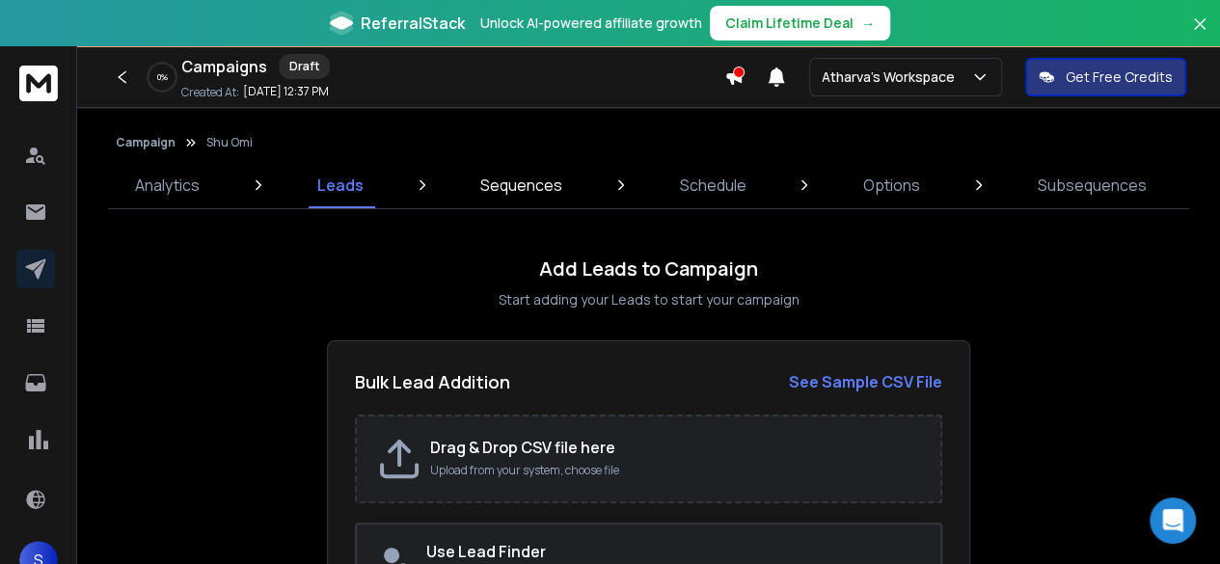
click at [540, 182] on p "Sequences" at bounding box center [521, 185] width 82 height 23
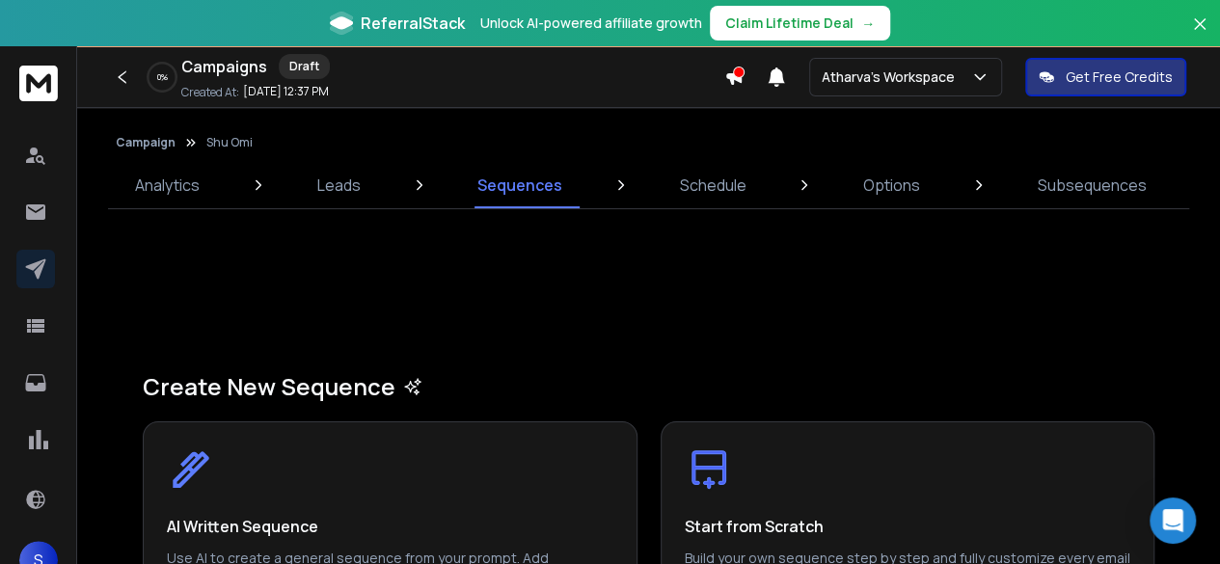
scroll to position [104, 0]
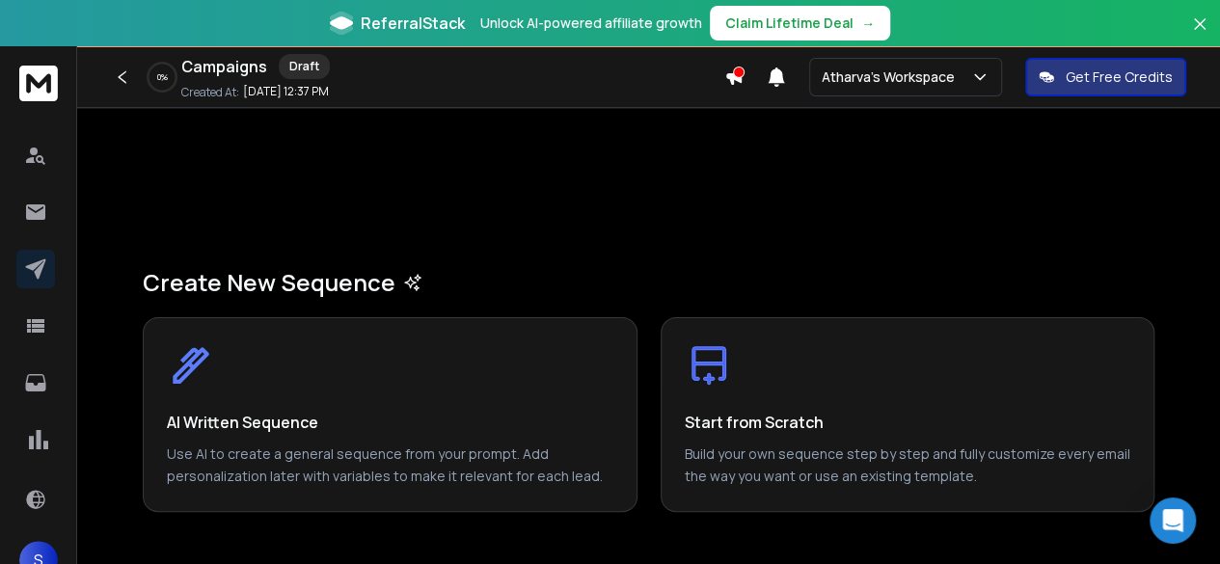
click at [752, 414] on h3 "Start from Scratch" at bounding box center [754, 422] width 139 height 19
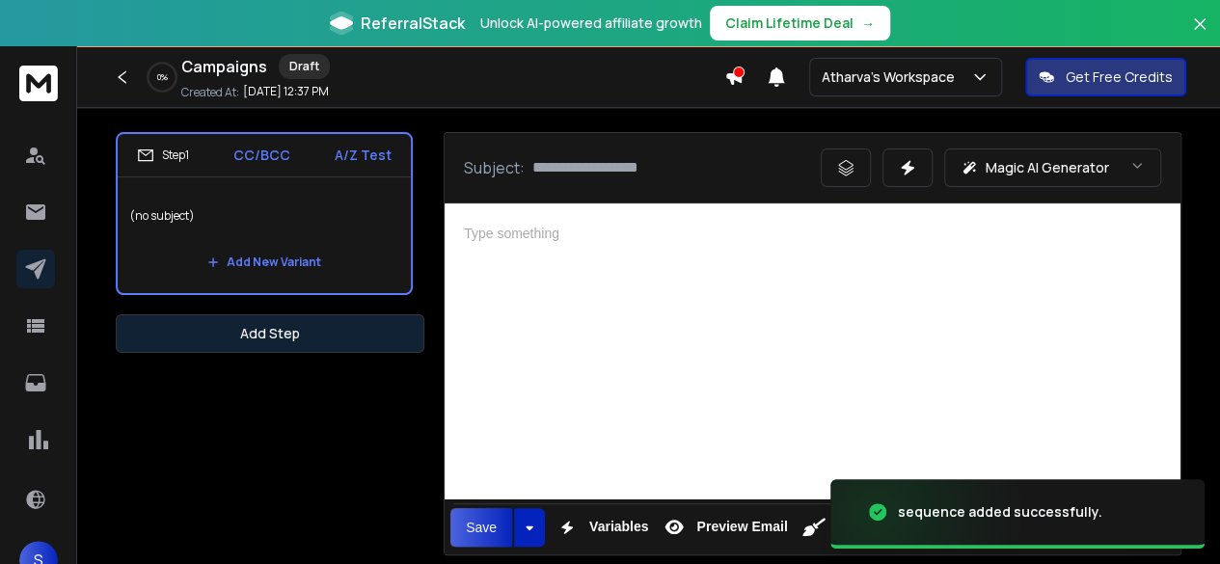
click at [283, 328] on button "Add Step" at bounding box center [270, 333] width 309 height 39
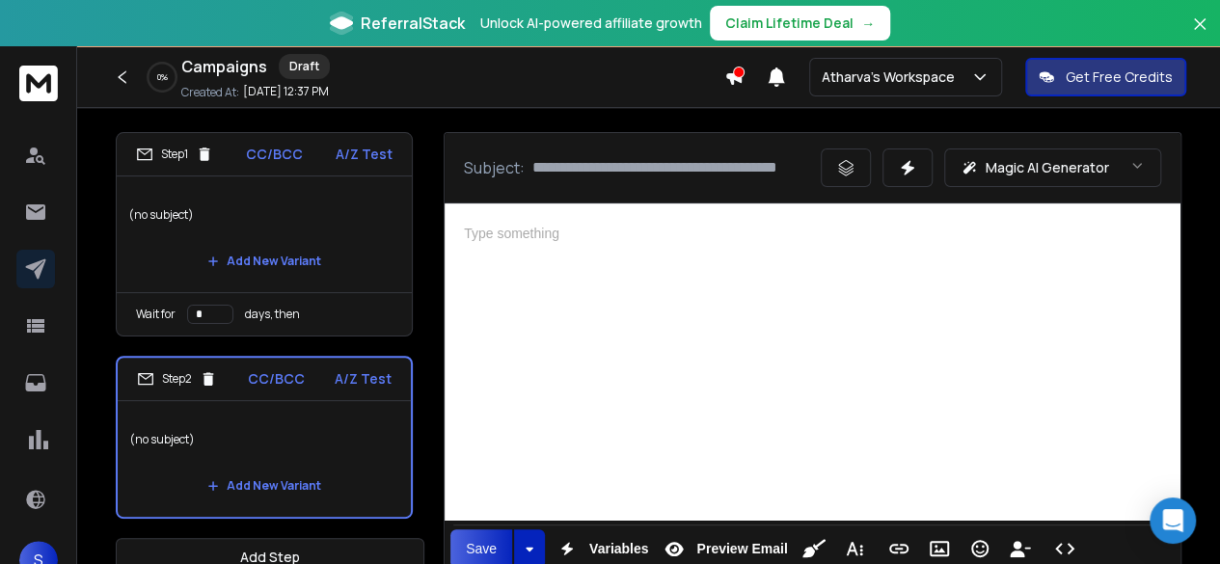
click at [206, 314] on input "*" at bounding box center [210, 314] width 46 height 19
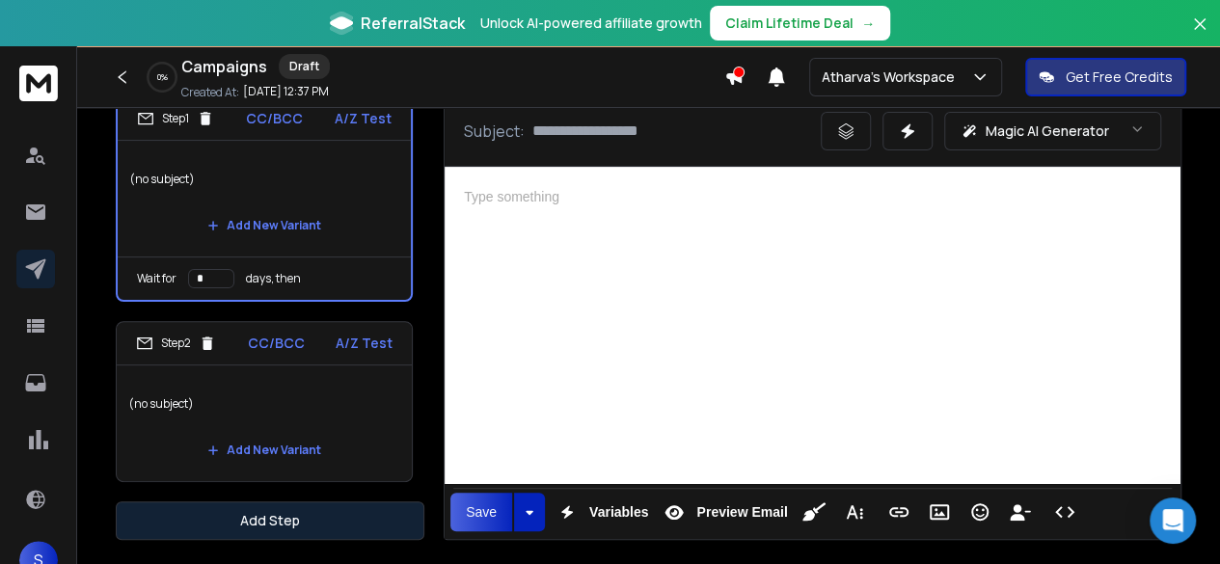
click at [283, 514] on button "Add Step" at bounding box center [270, 520] width 309 height 39
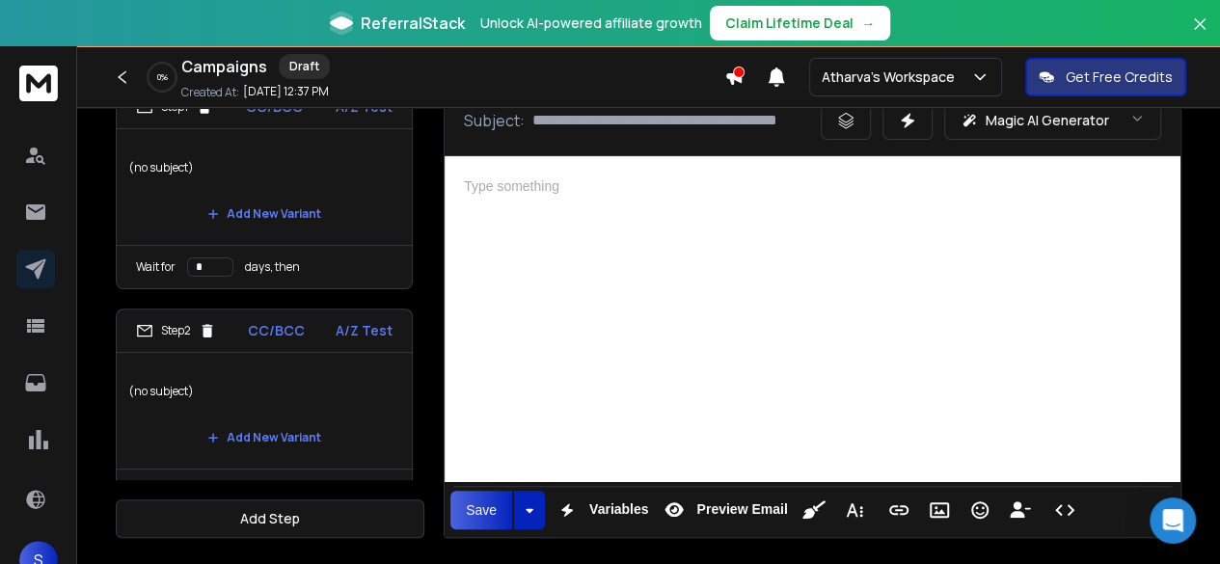
scroll to position [175, 0]
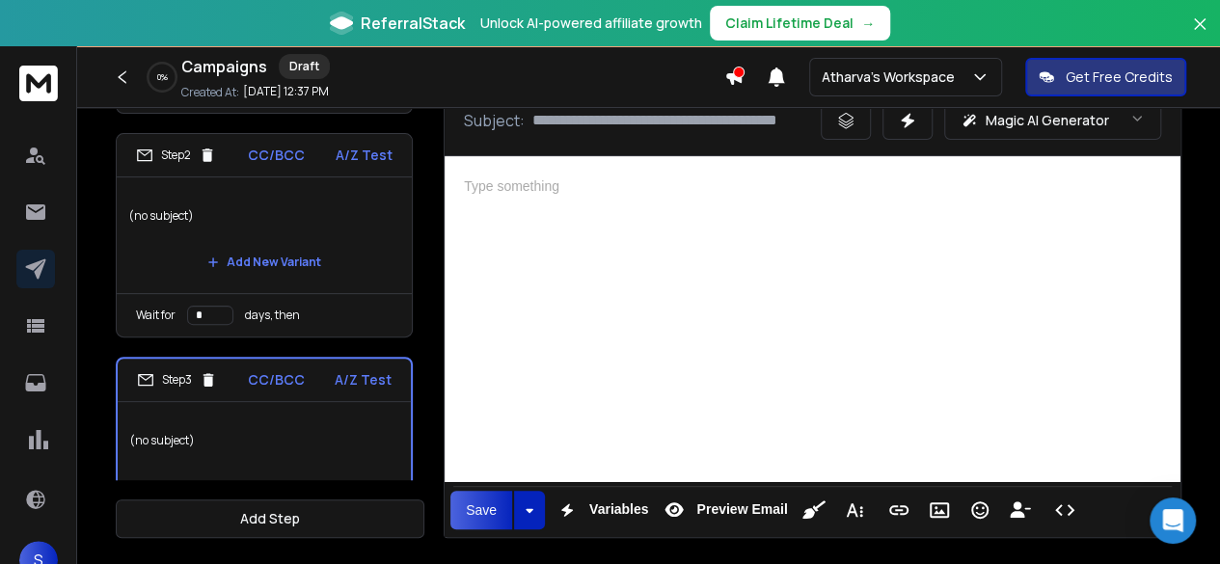
click at [359, 256] on div "Add New Variant" at bounding box center [264, 262] width 272 height 39
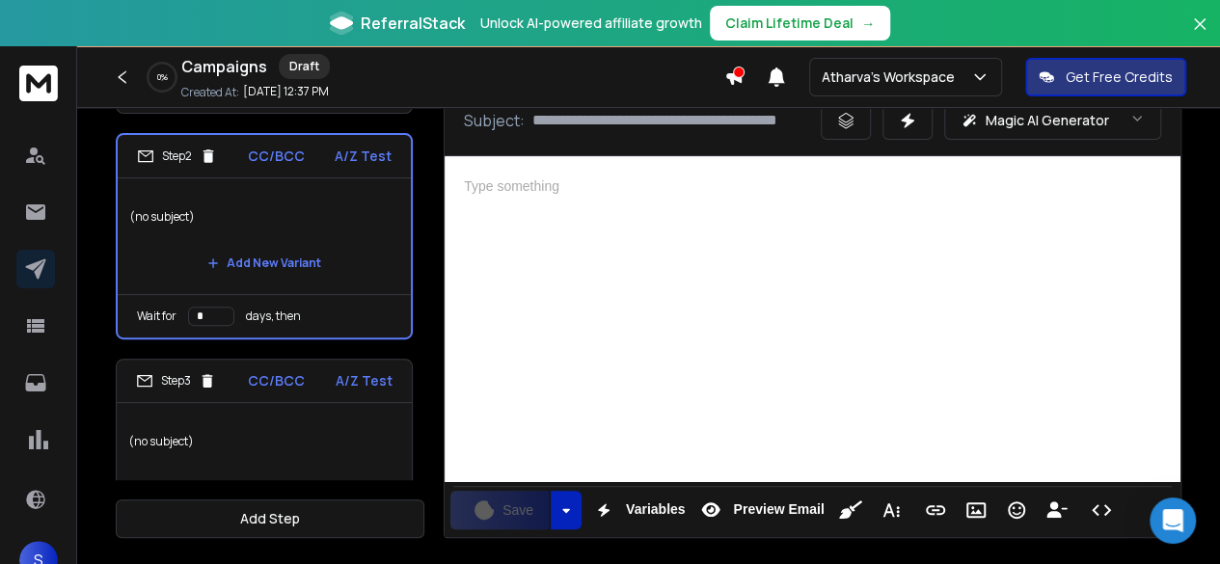
click at [326, 457] on p "(no subject)" at bounding box center [264, 442] width 272 height 54
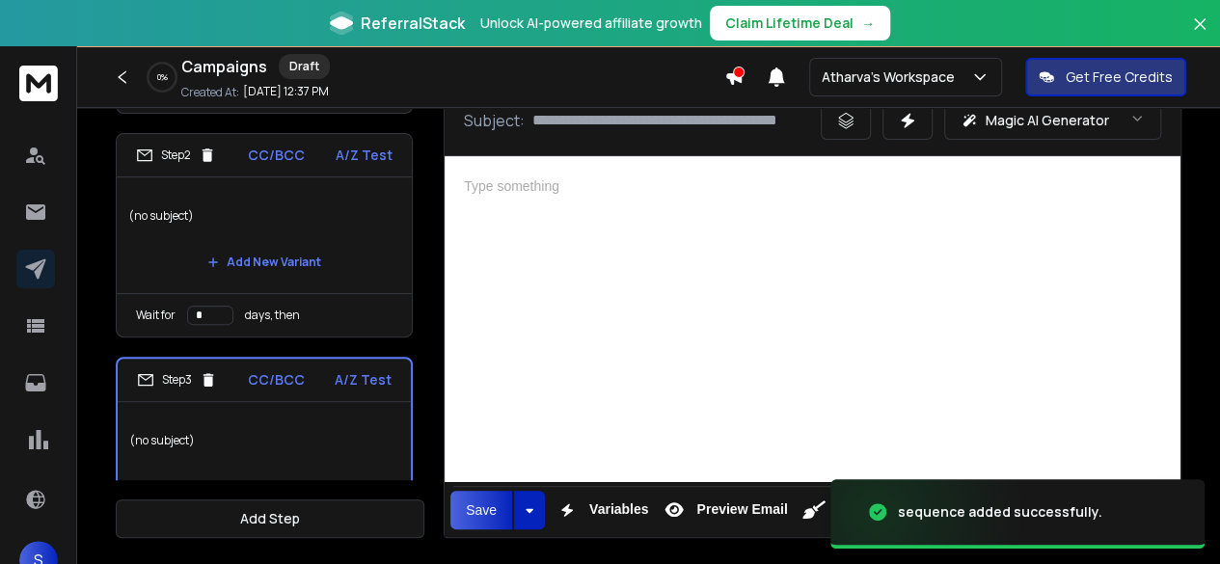
scroll to position [212, 0]
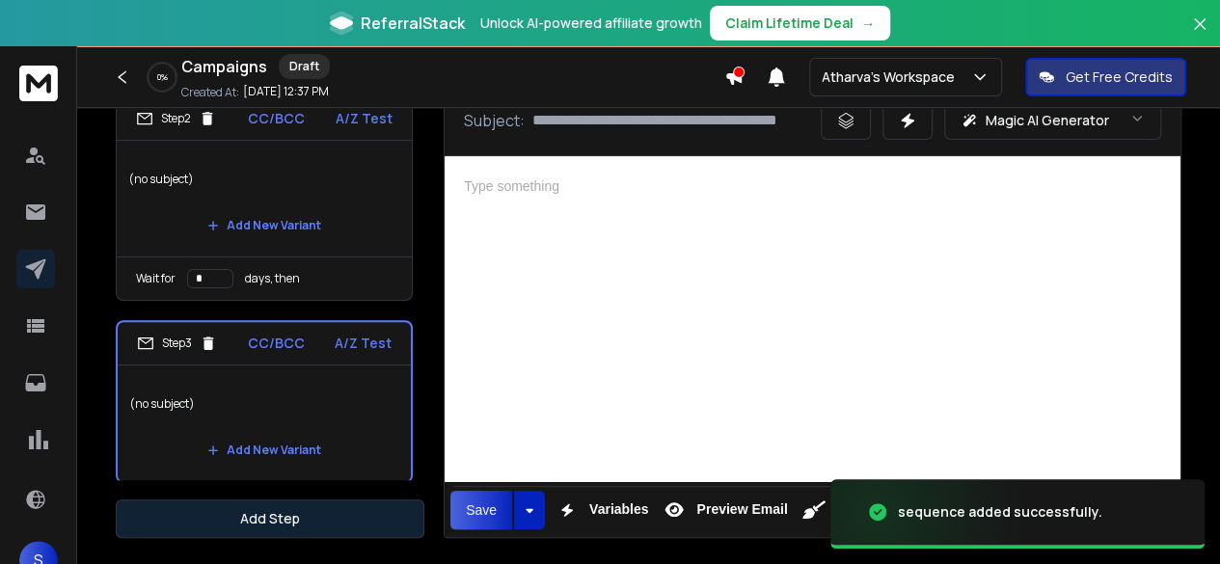
click at [315, 525] on button "Add Step" at bounding box center [270, 518] width 309 height 39
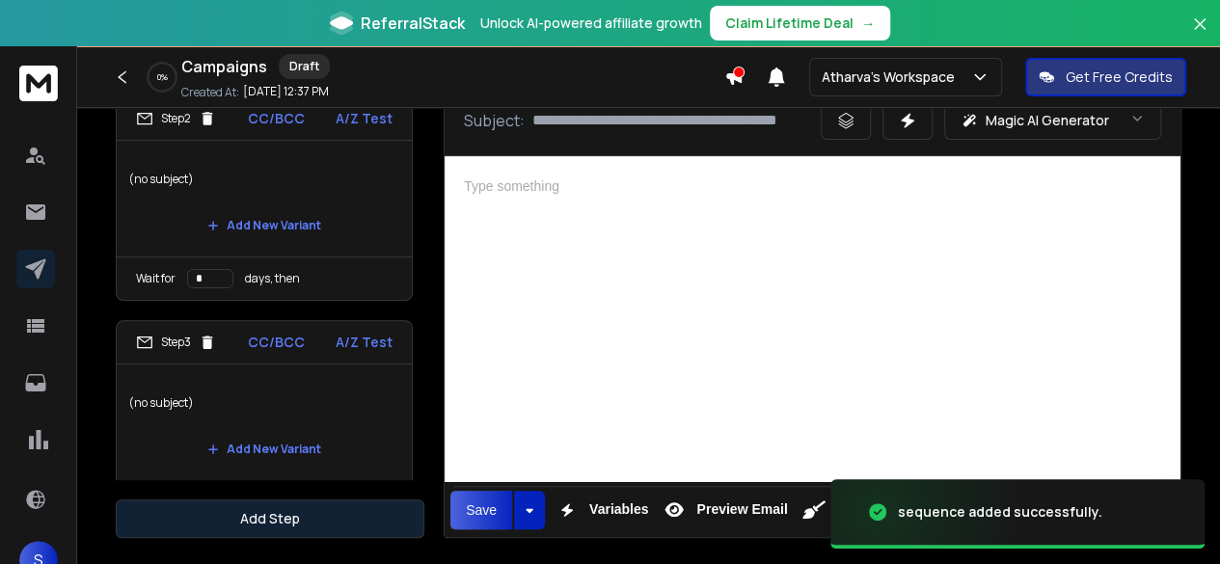
click at [311, 532] on button "Add Step" at bounding box center [270, 518] width 309 height 39
click at [341, 512] on button "Add Step" at bounding box center [270, 518] width 309 height 39
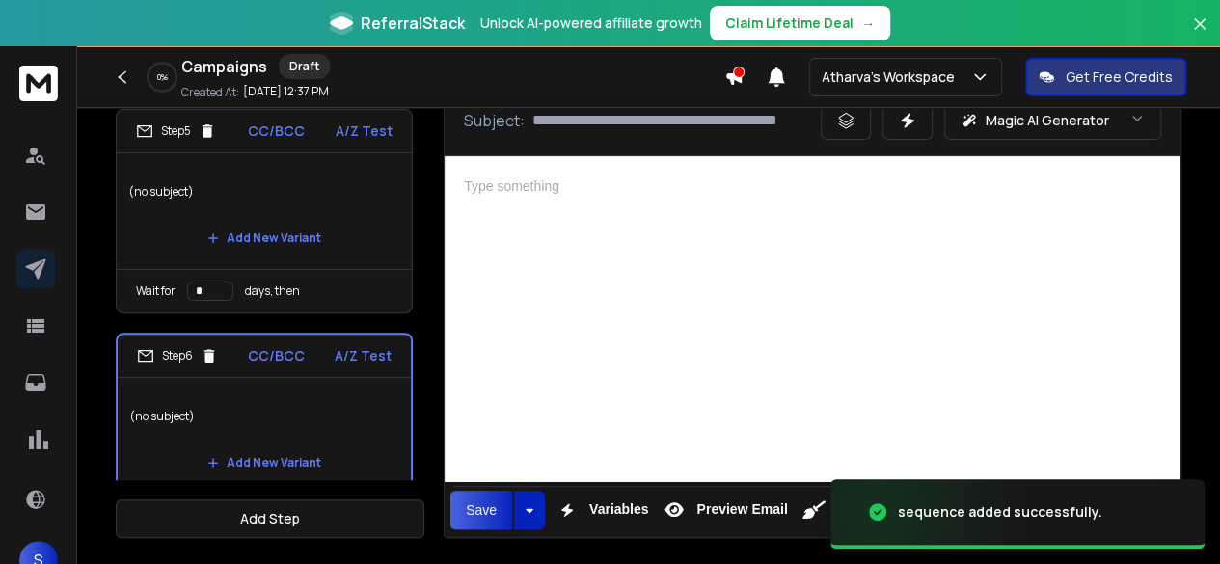
scroll to position [879, 0]
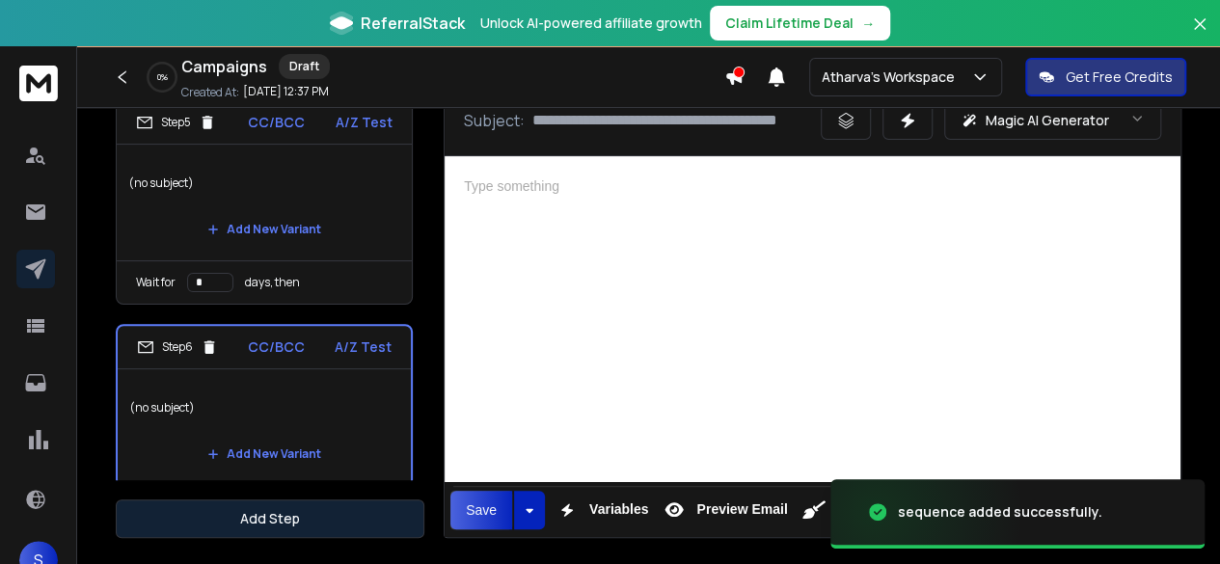
click at [364, 525] on button "Add Step" at bounding box center [270, 518] width 309 height 39
click at [307, 520] on button "Add Step" at bounding box center [270, 518] width 309 height 39
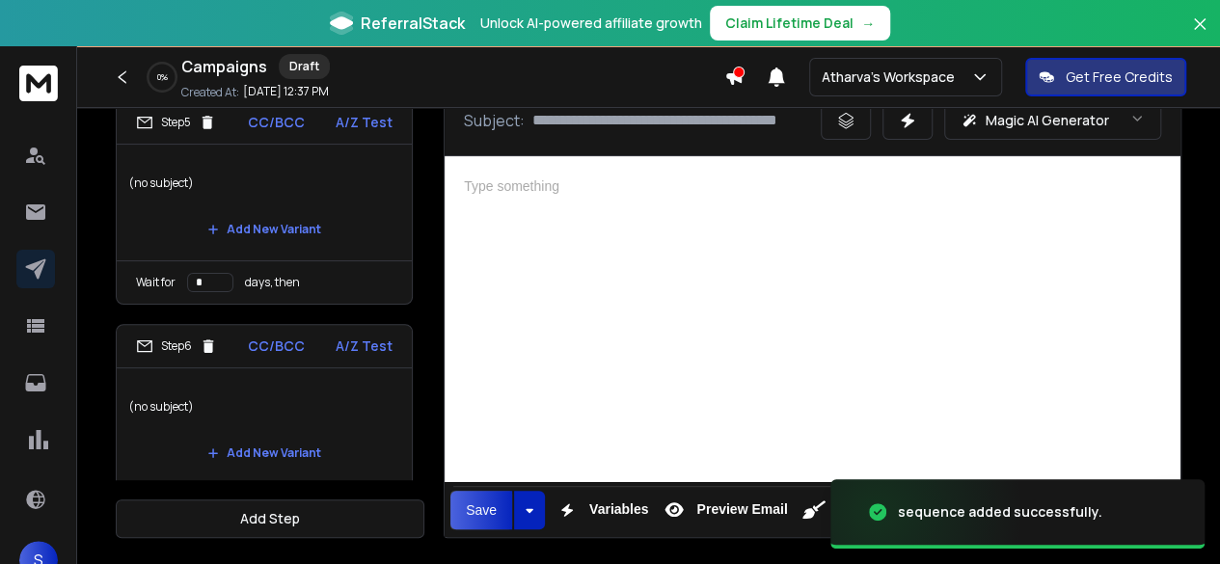
scroll to position [1324, 0]
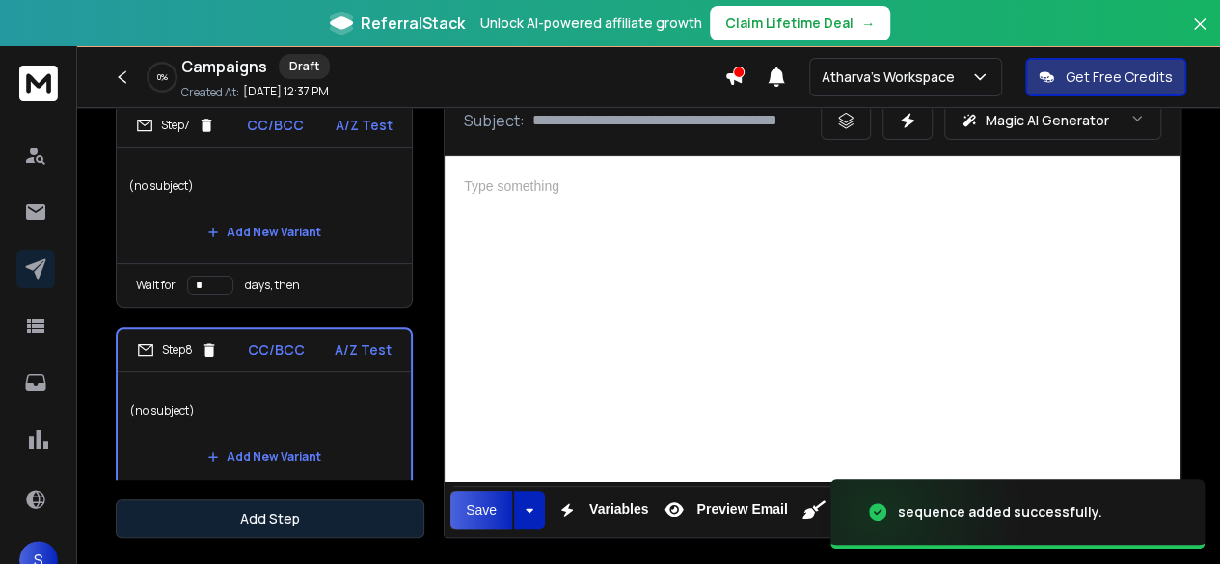
click at [307, 512] on button "Add Step" at bounding box center [270, 518] width 309 height 39
click at [316, 533] on button "Add Step" at bounding box center [270, 518] width 309 height 39
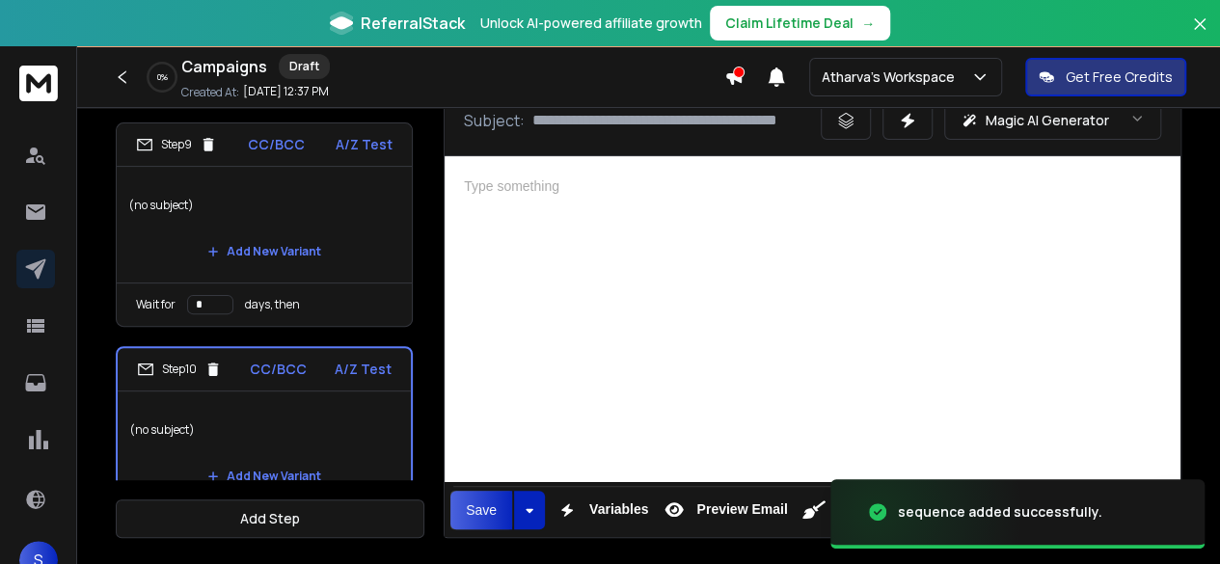
scroll to position [1768, 0]
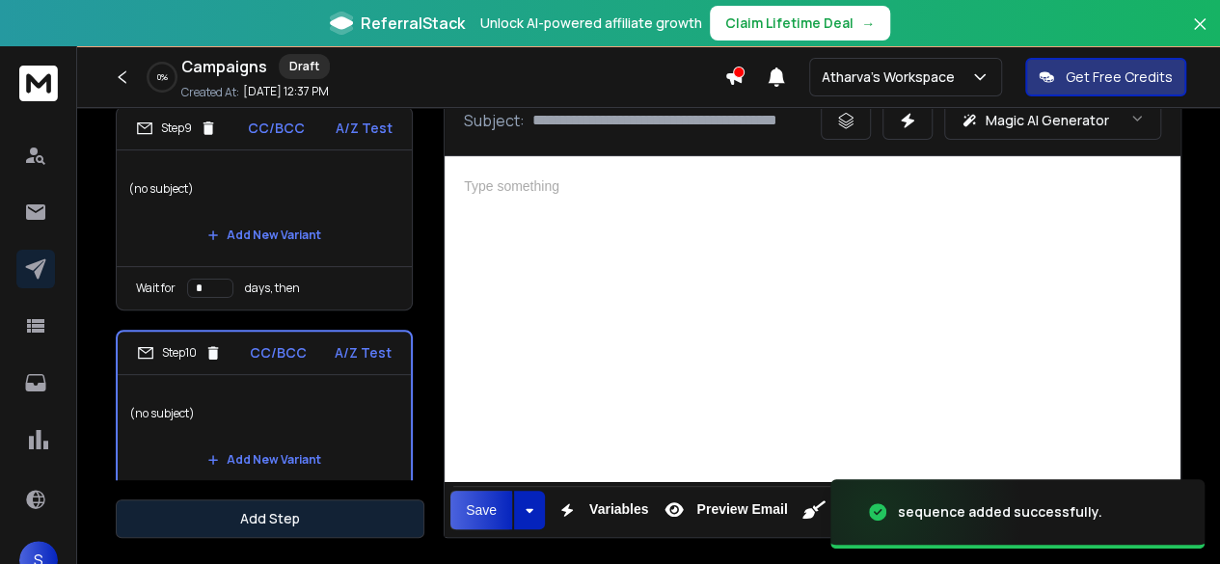
click at [310, 531] on button "Add Step" at bounding box center [270, 518] width 309 height 39
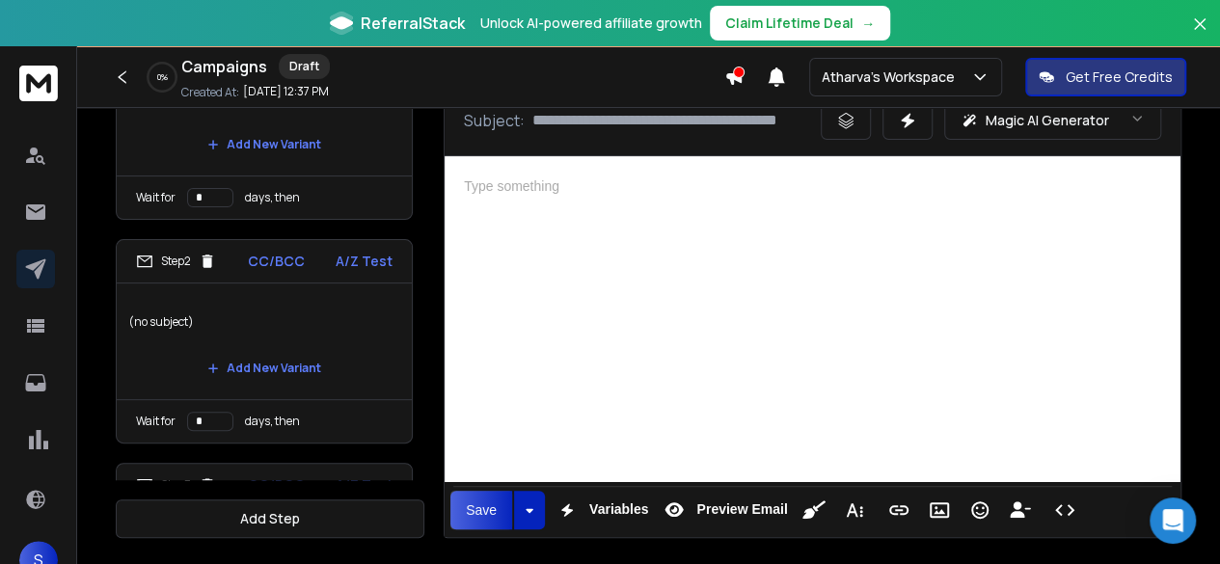
scroll to position [0, 0]
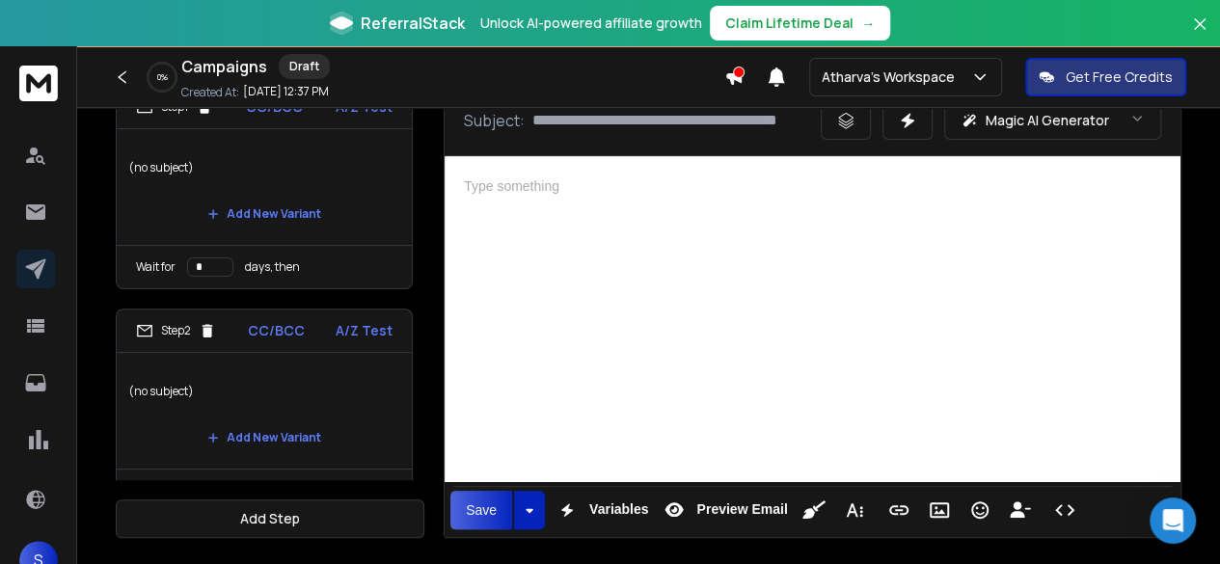
click at [222, 273] on input "*" at bounding box center [210, 266] width 46 height 19
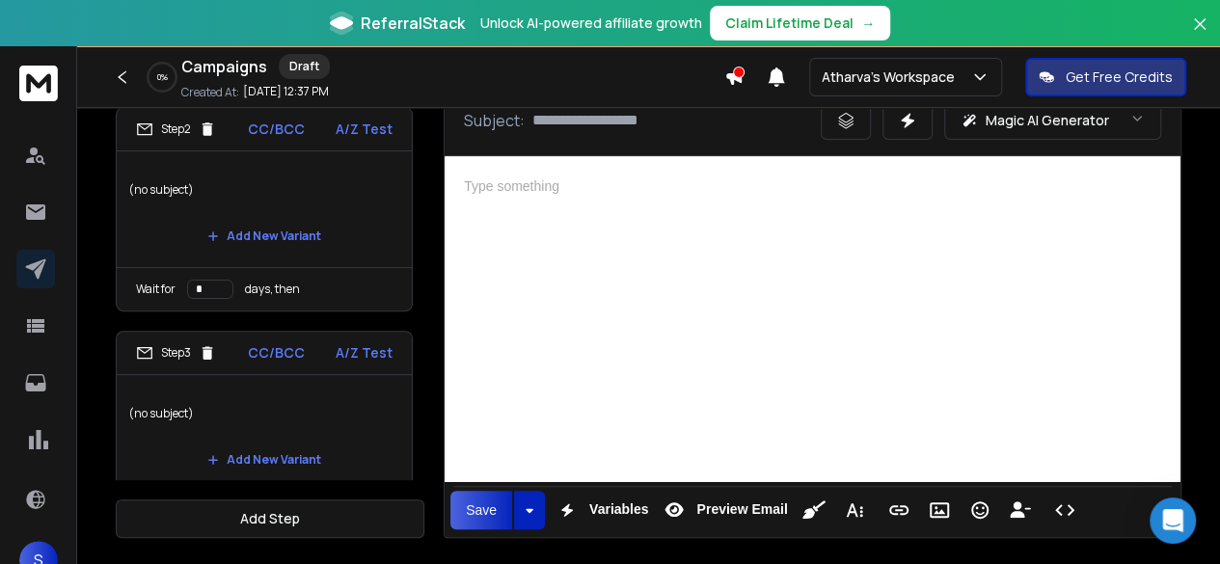
scroll to position [204, 0]
type input "*"
click at [224, 287] on input "*" at bounding box center [210, 288] width 46 height 19
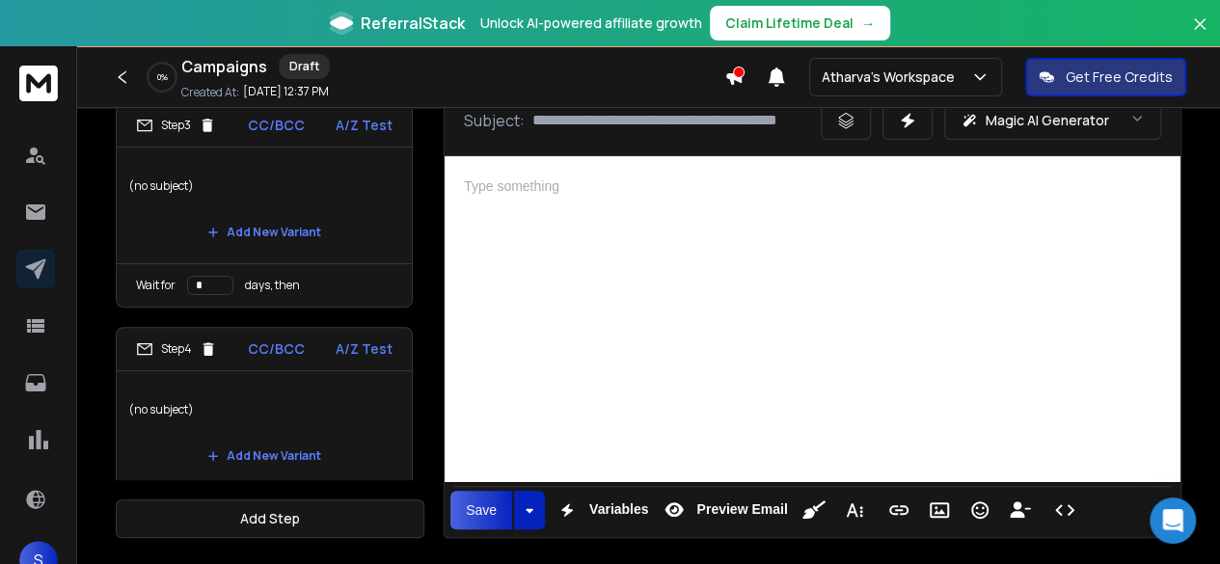
scroll to position [434, 0]
click at [223, 263] on div "Wait for * days, then" at bounding box center [264, 281] width 295 height 43
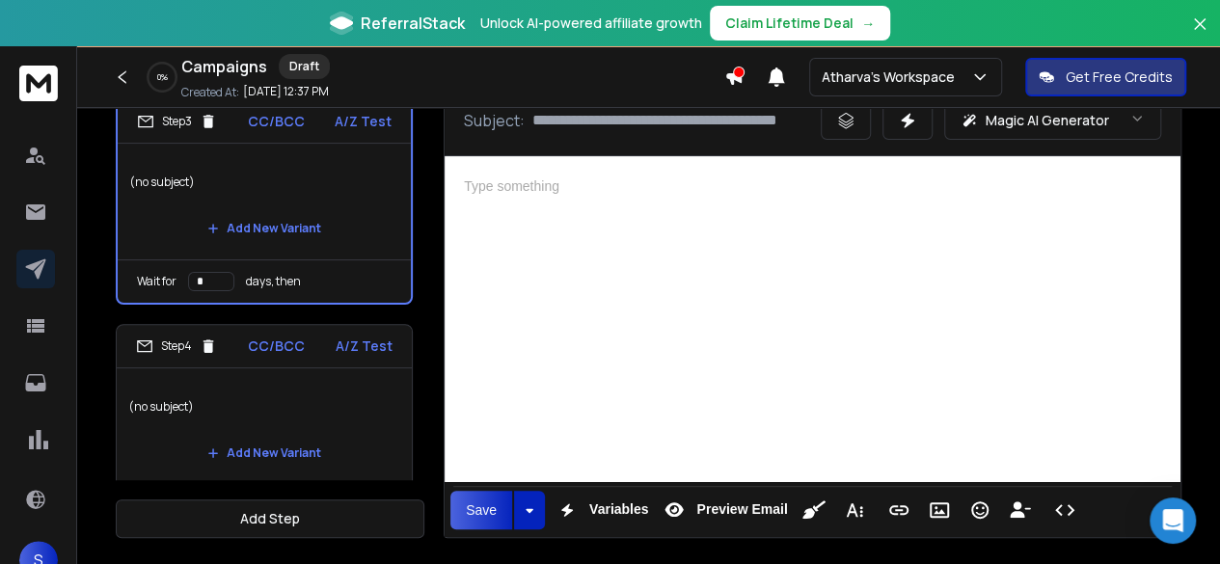
type input "*"
click at [224, 279] on input "*" at bounding box center [210, 282] width 46 height 19
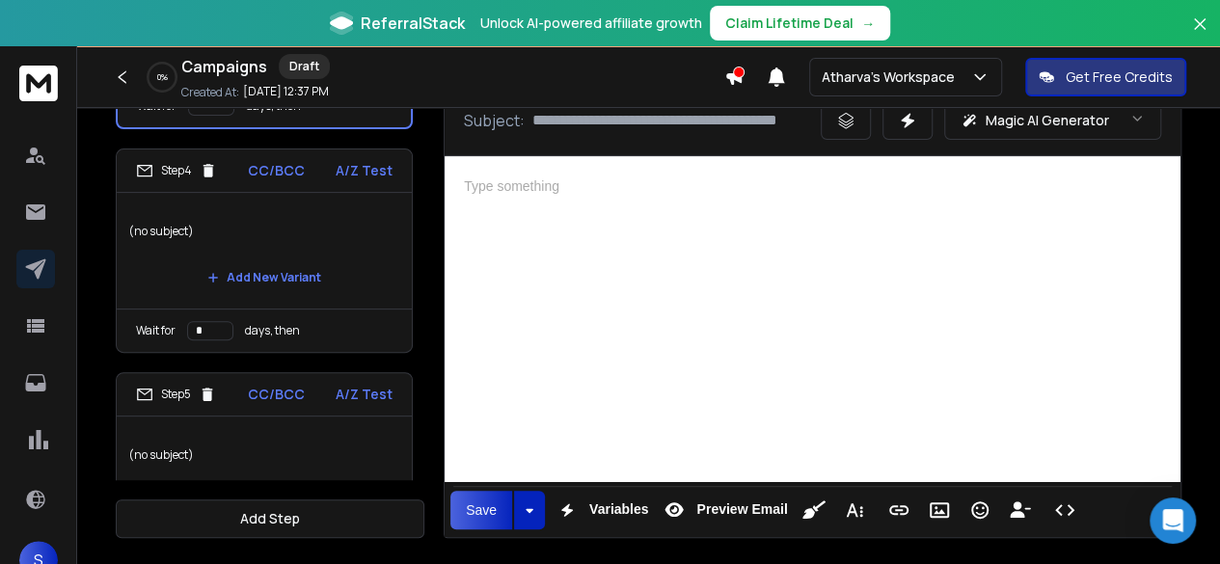
type input "*"
click at [206, 322] on input "*" at bounding box center [210, 330] width 46 height 19
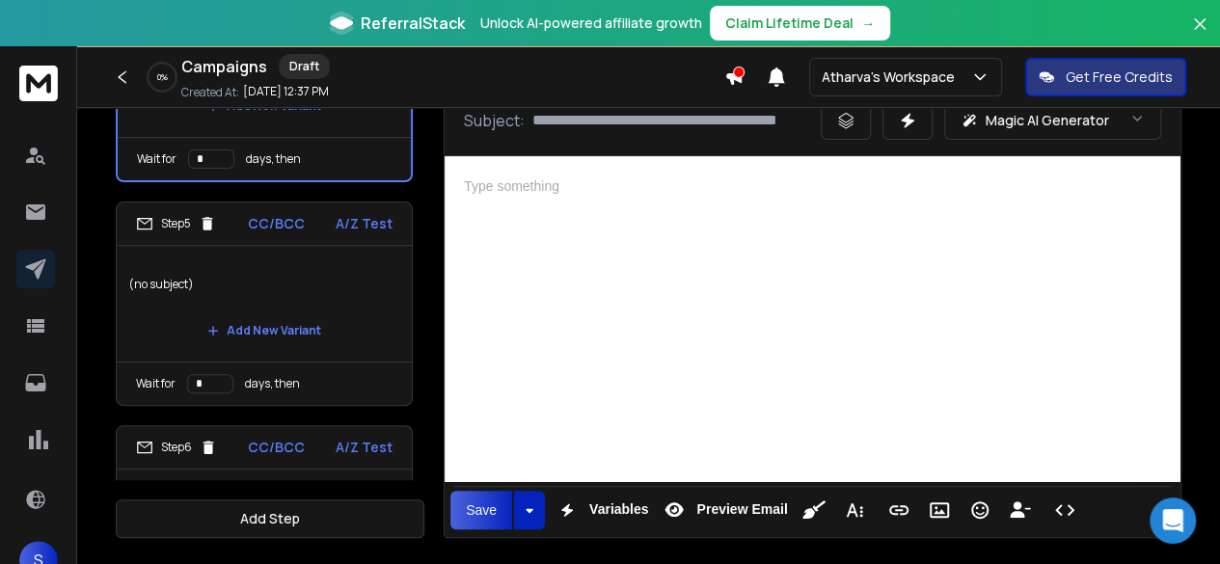
scroll to position [781, 0]
type input "*"
click at [213, 383] on input "*" at bounding box center [210, 382] width 46 height 19
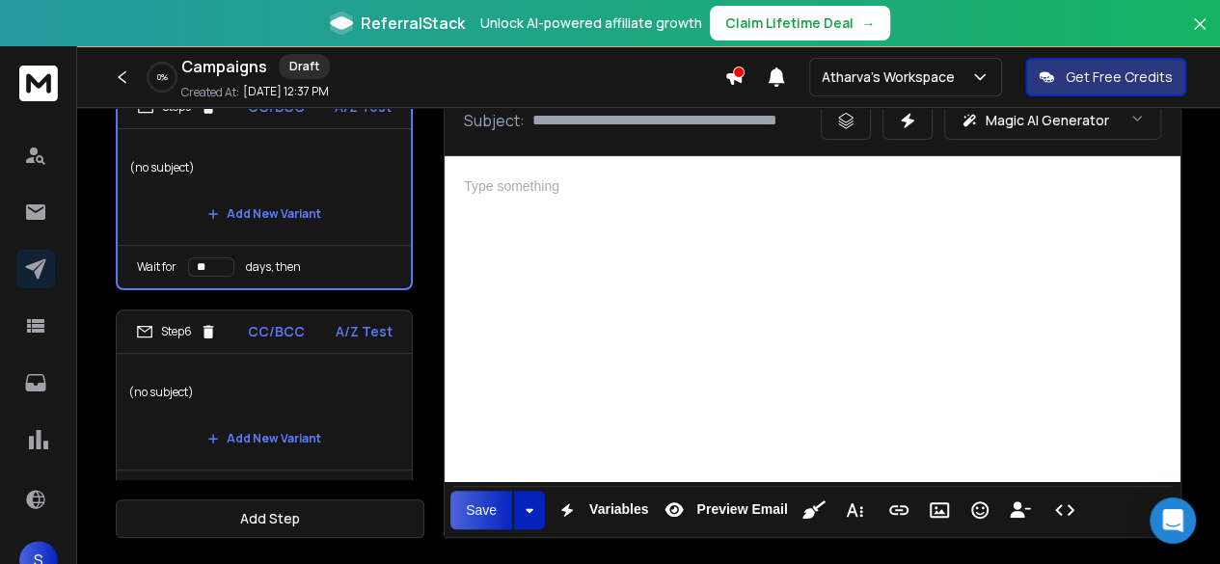
scroll to position [885, 0]
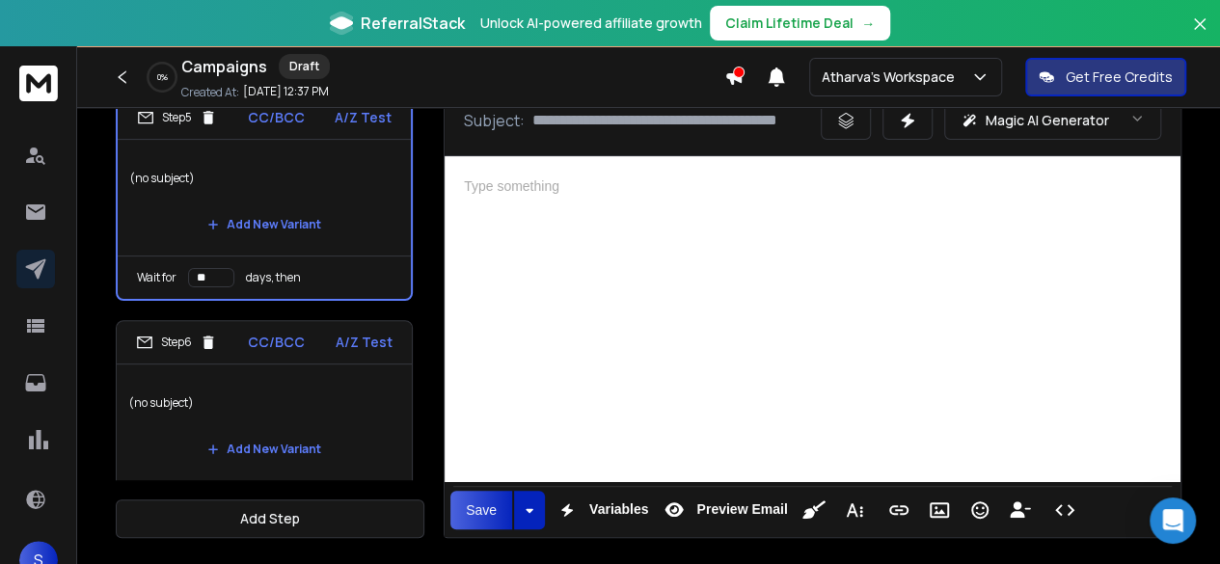
type input "*"
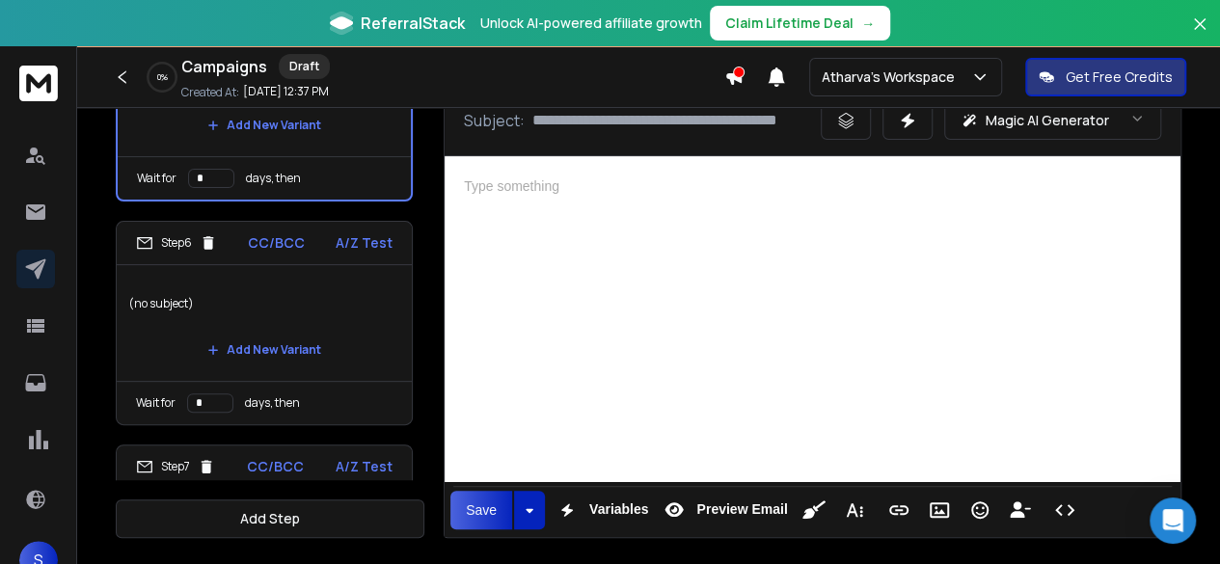
scroll to position [985, 0]
type input "*"
click at [214, 395] on input "*" at bounding box center [210, 401] width 46 height 19
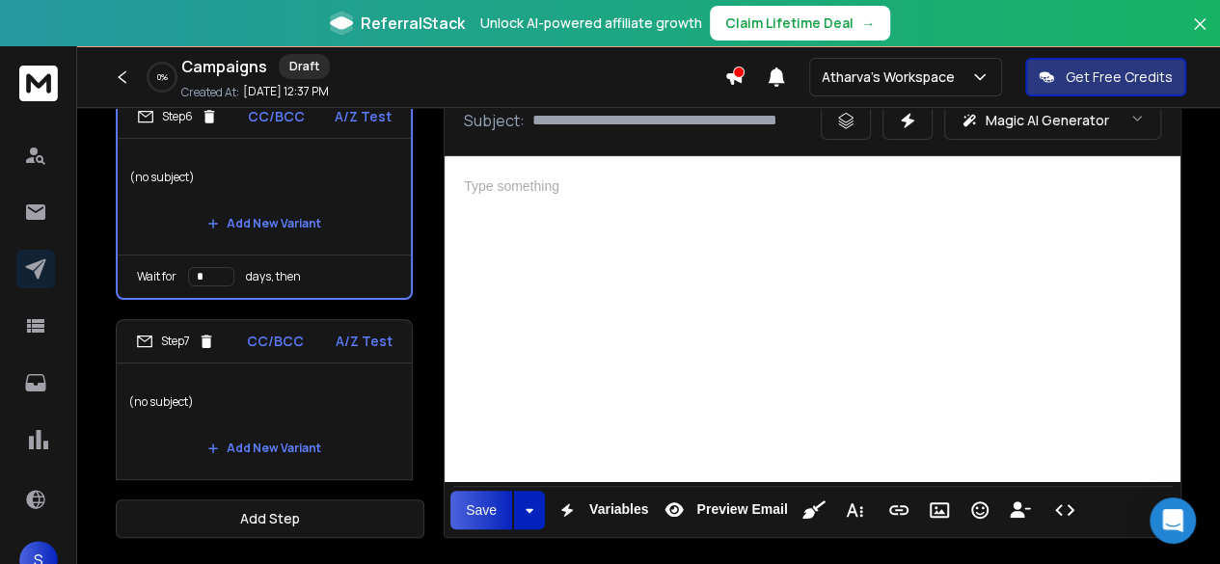
scroll to position [1167, 0]
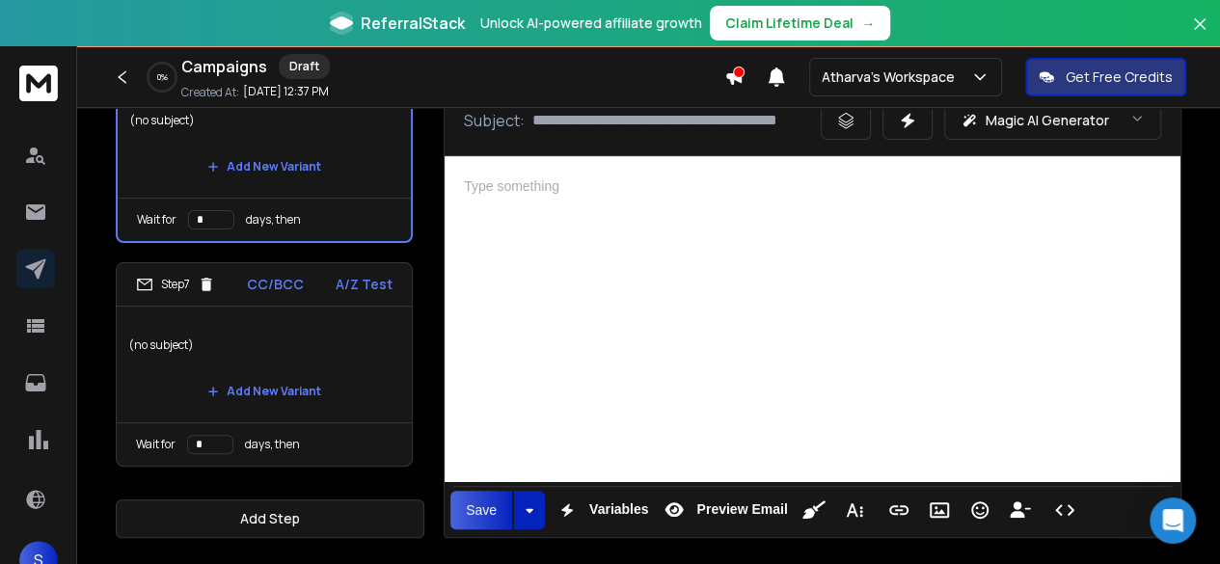
type input "*"
click at [215, 435] on input "*" at bounding box center [210, 444] width 46 height 19
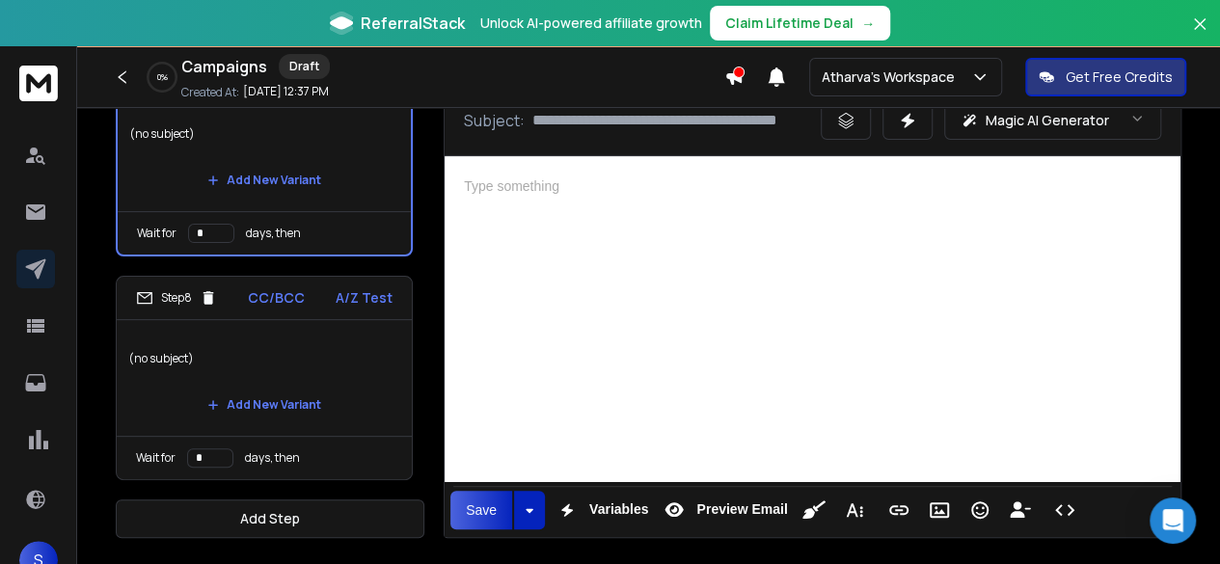
scroll to position [1378, 0]
type input "*"
click at [216, 447] on input "*" at bounding box center [210, 456] width 46 height 19
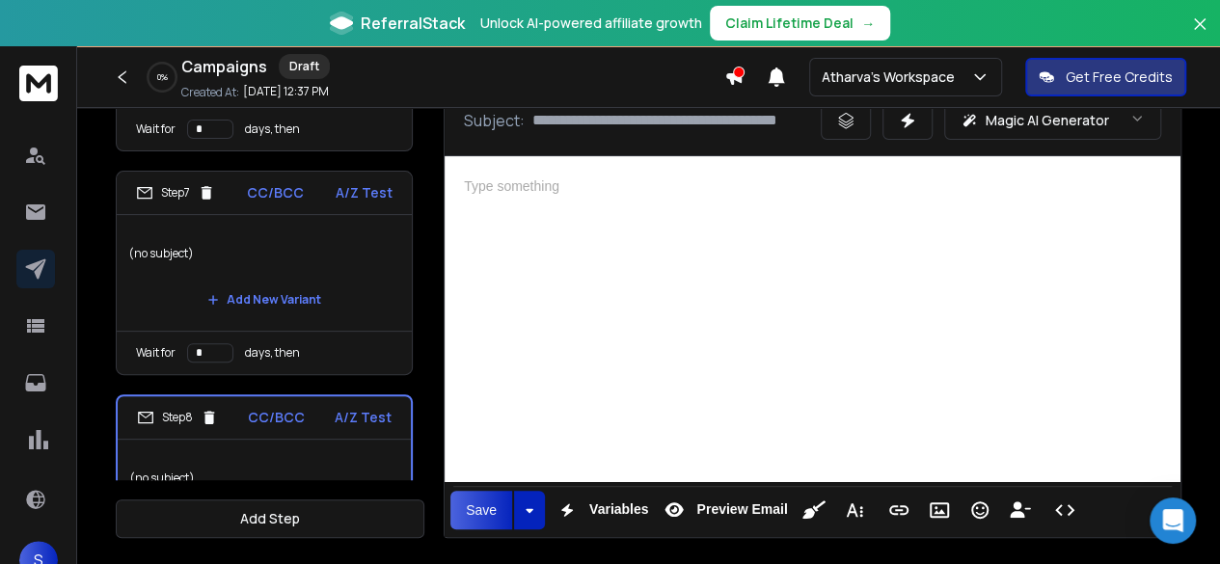
scroll to position [1259, 0]
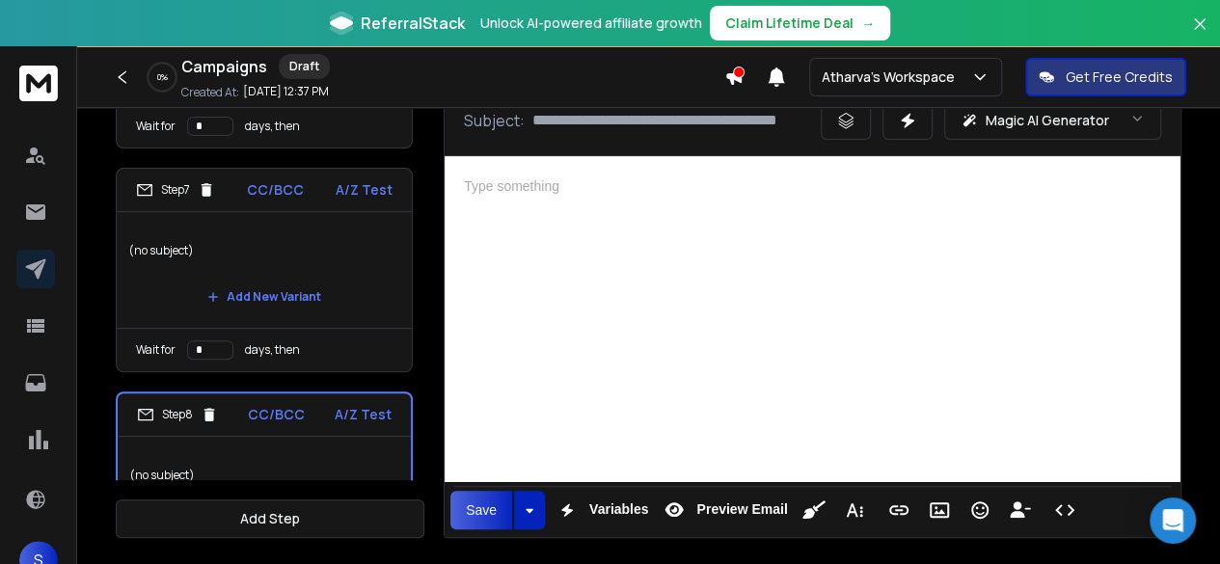
type input "*"
click at [216, 347] on input "*" at bounding box center [210, 349] width 46 height 19
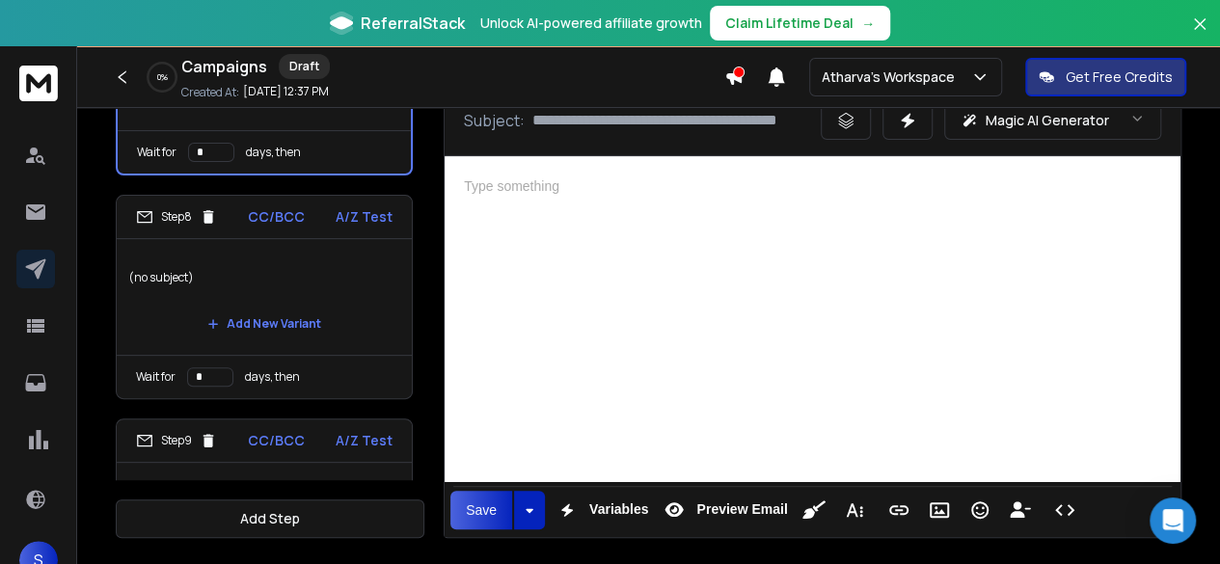
scroll to position [1460, 0]
type input "*"
click at [215, 372] on input "*" at bounding box center [210, 374] width 46 height 19
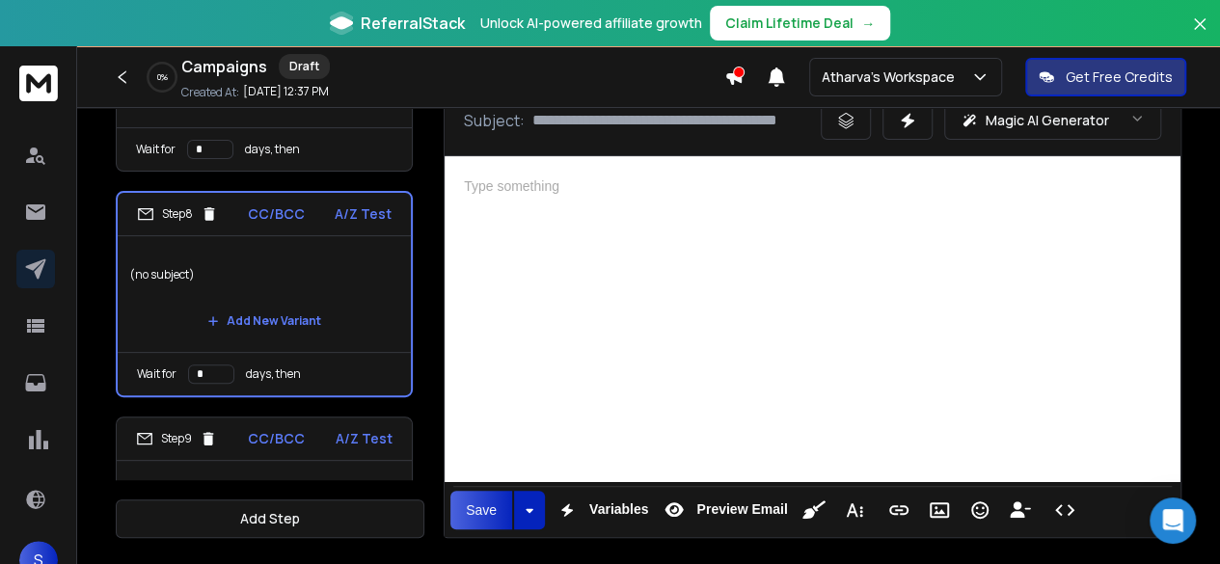
scroll to position [1678, 0]
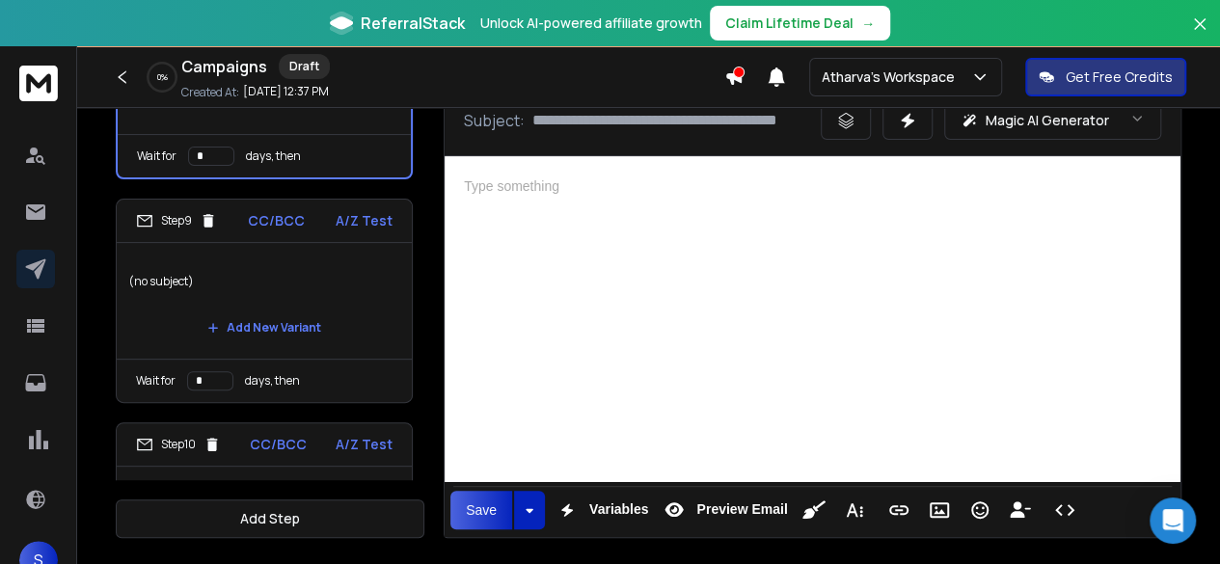
type input "*"
click at [222, 372] on input "*" at bounding box center [210, 380] width 46 height 19
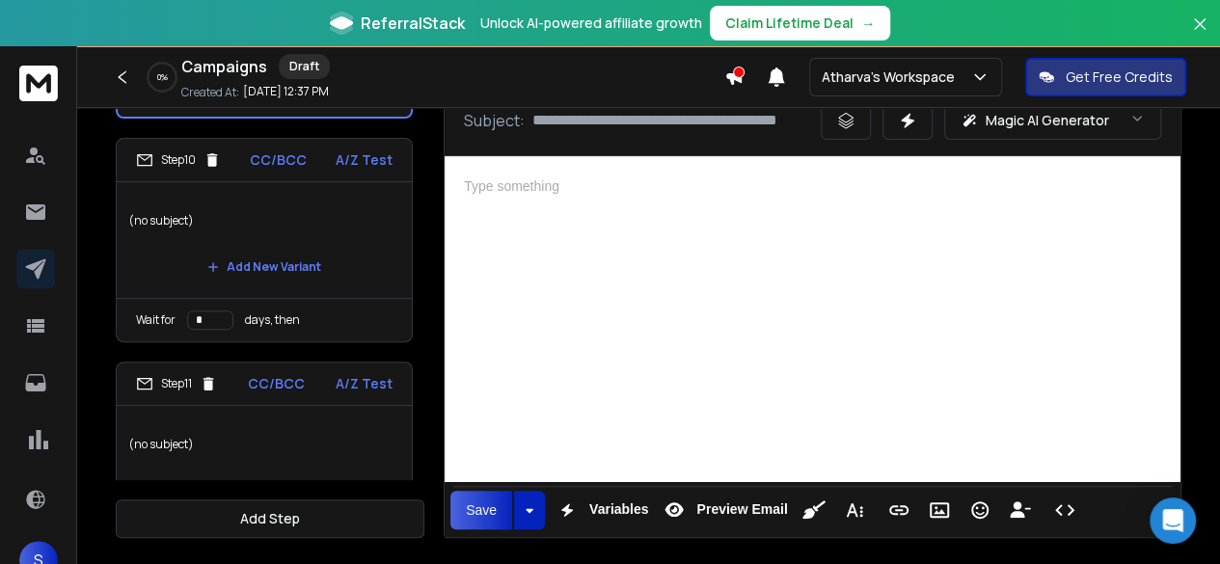
scroll to position [1963, 0]
type input "*"
click at [211, 309] on input "*" at bounding box center [210, 318] width 46 height 19
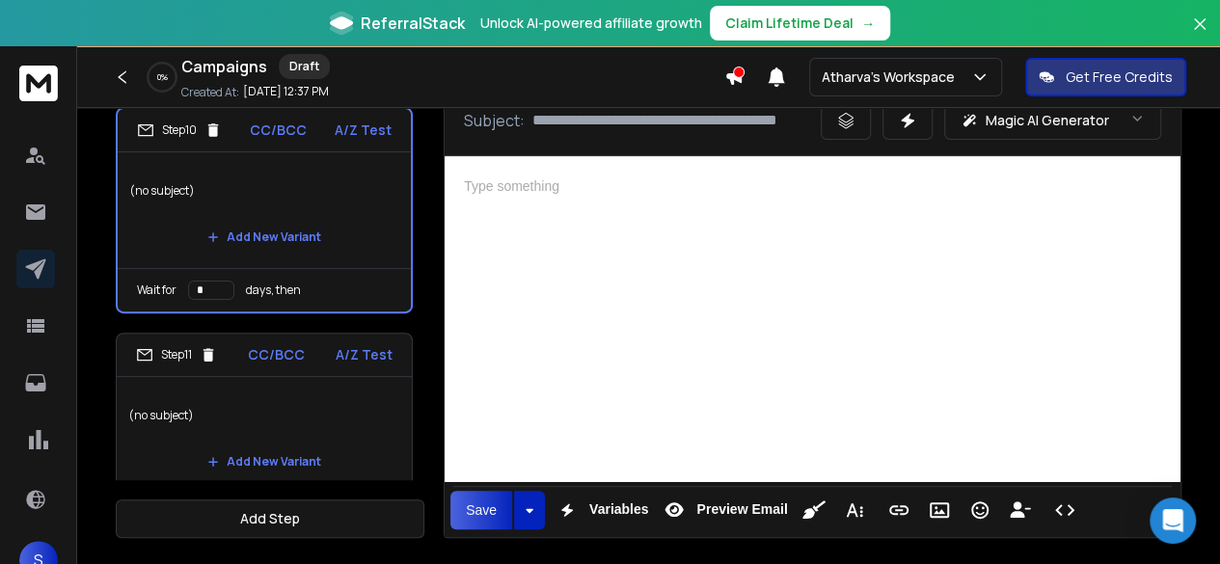
scroll to position [0, 0]
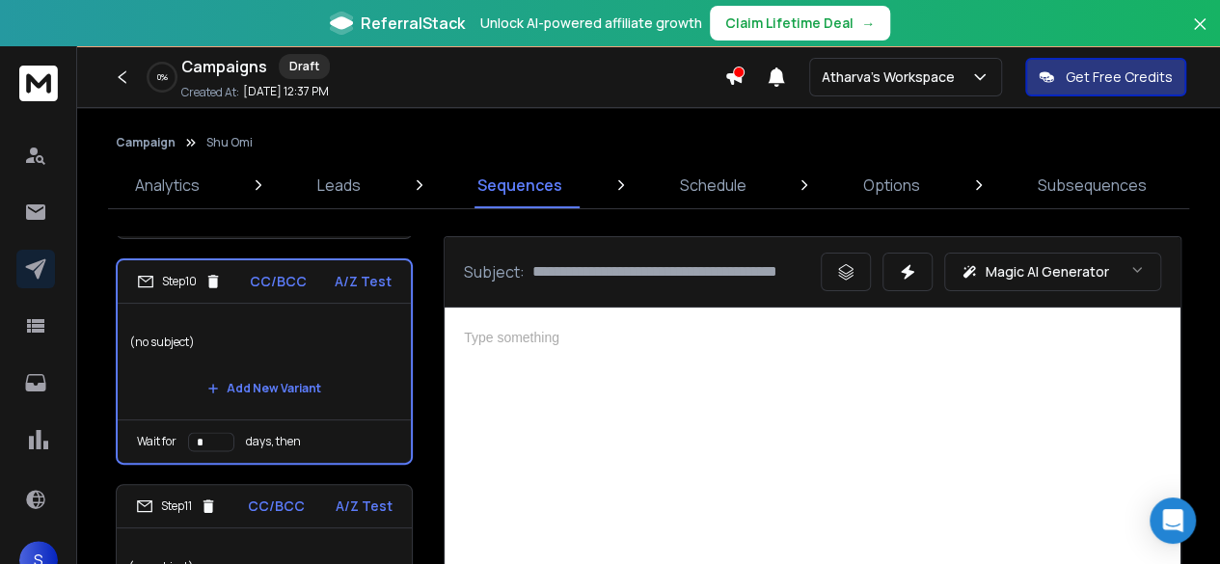
type input "*"
click at [116, 84] on icon at bounding box center [122, 76] width 17 height 17
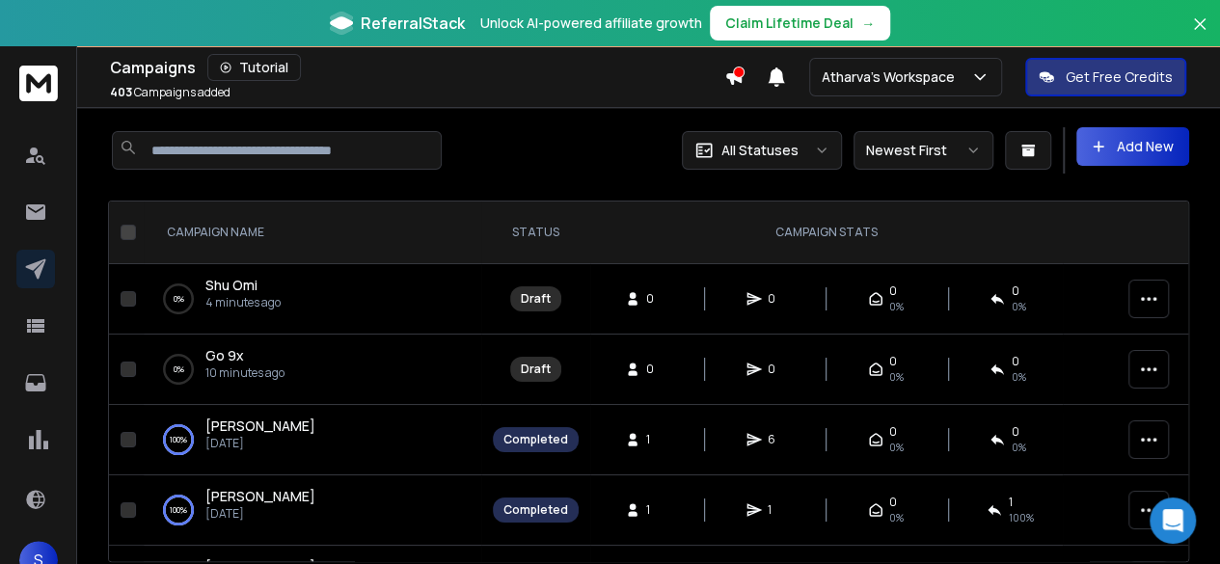
click at [517, 164] on div at bounding box center [378, 150] width 541 height 46
click at [1130, 155] on button "Add New" at bounding box center [1132, 146] width 113 height 39
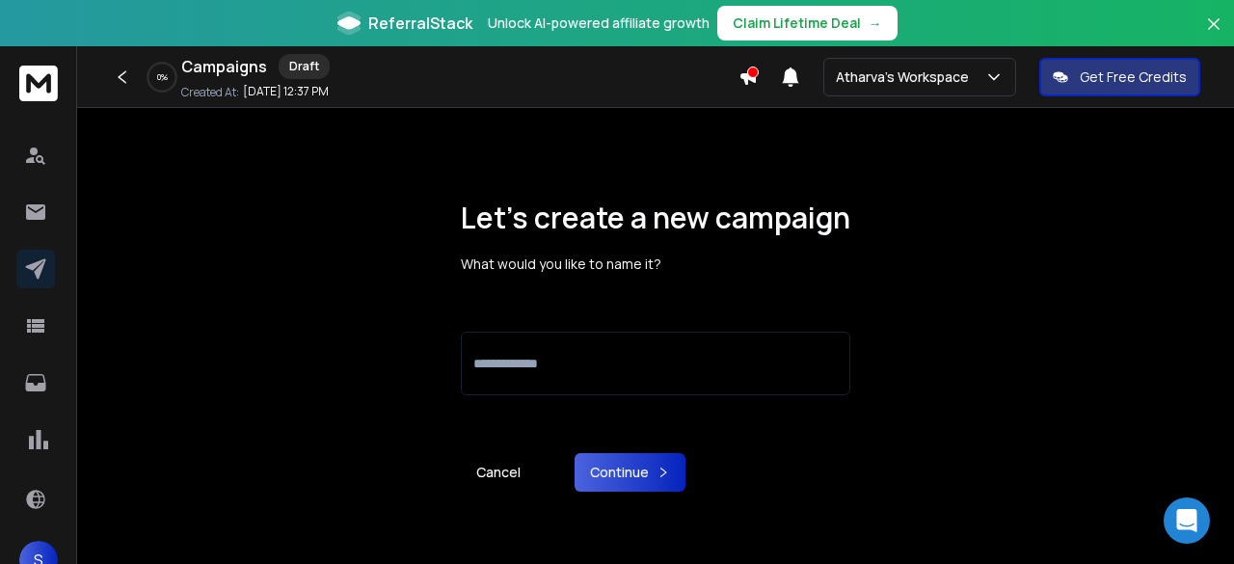
click at [586, 390] on input at bounding box center [656, 364] width 390 height 64
paste input "**********"
type input "**********"
click at [616, 462] on button "Continue" at bounding box center [630, 472] width 111 height 39
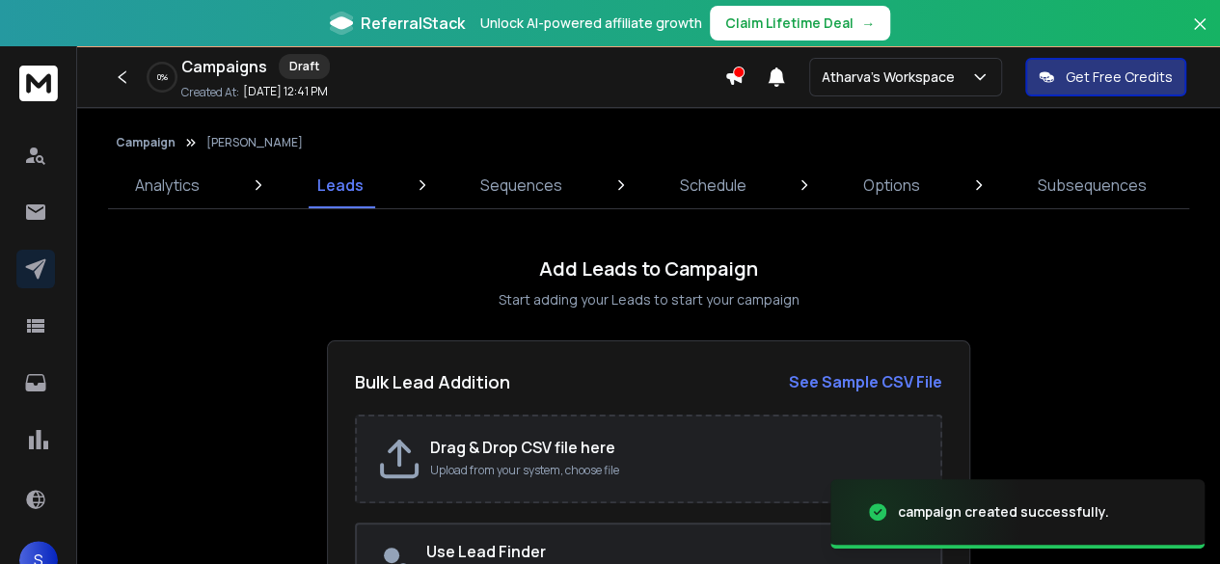
click at [447, 198] on div "Analytics Leads Sequences Schedule Options Subsequences" at bounding box center [640, 185] width 1065 height 46
click at [519, 200] on link "Sequences" at bounding box center [521, 185] width 105 height 46
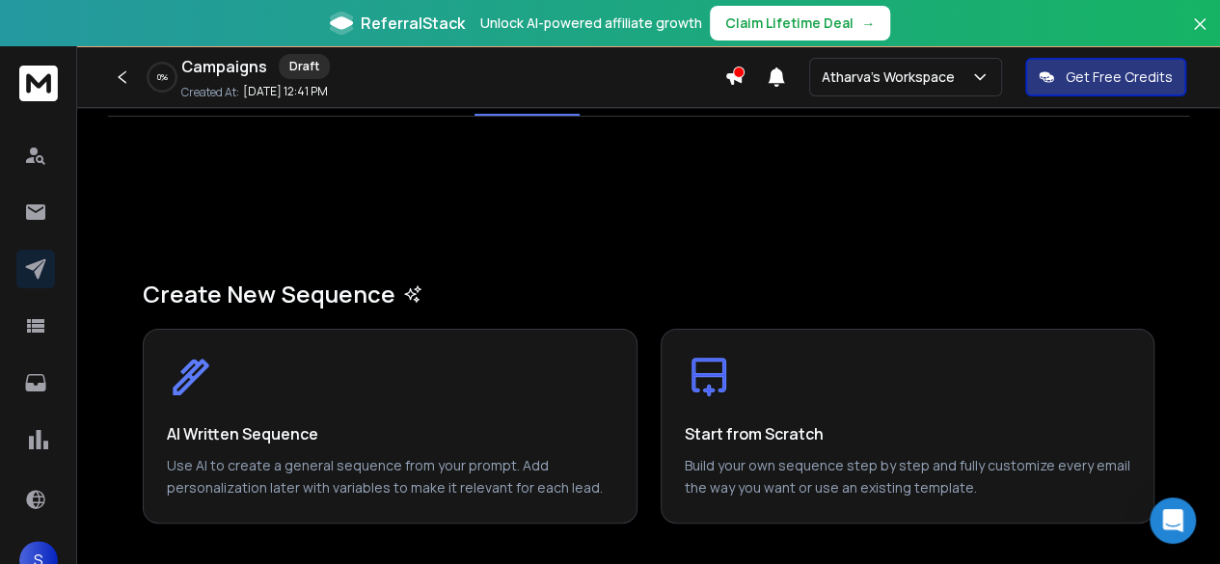
scroll to position [102, 0]
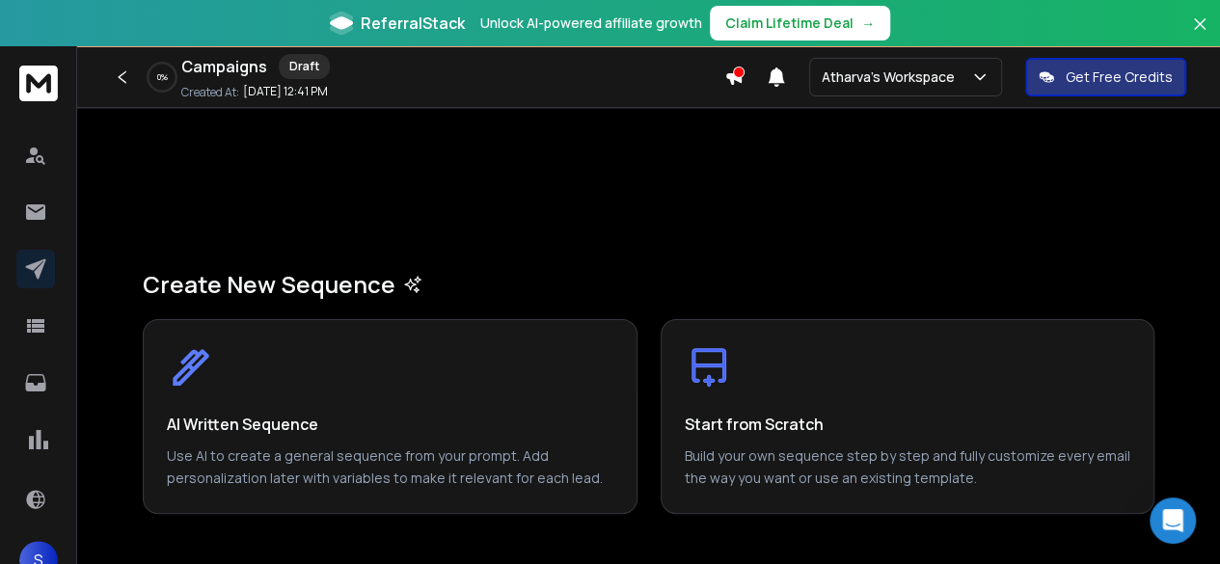
click at [748, 373] on div "button" at bounding box center [908, 367] width 446 height 48
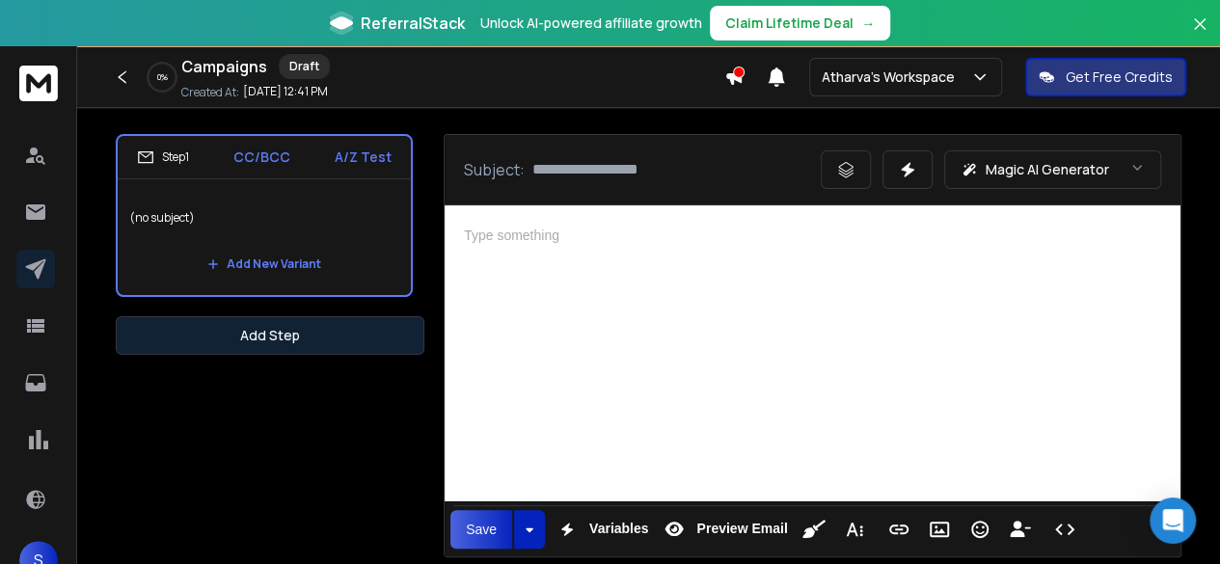
click at [283, 342] on button "Add Step" at bounding box center [270, 335] width 309 height 39
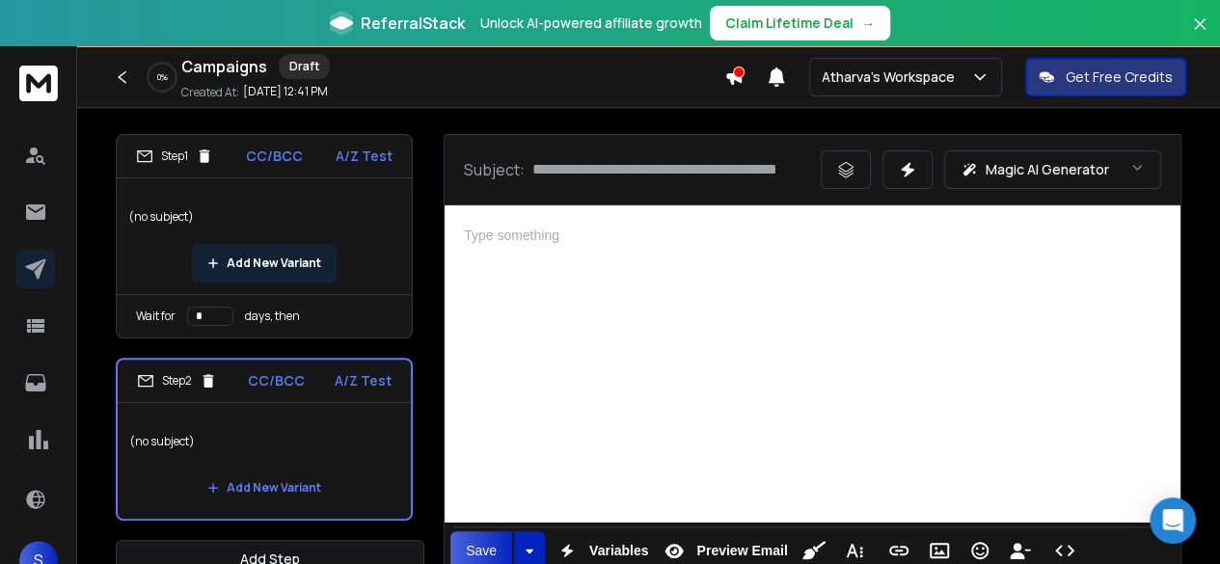
click at [288, 254] on button "Add New Variant" at bounding box center [264, 263] width 145 height 39
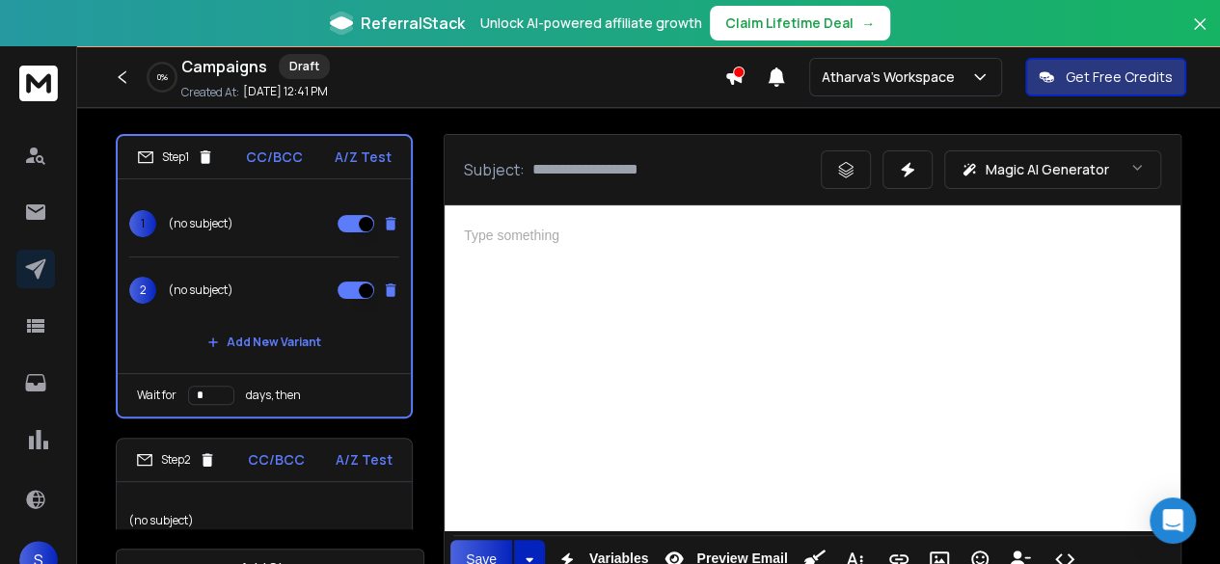
click at [386, 284] on icon at bounding box center [390, 290] width 17 height 17
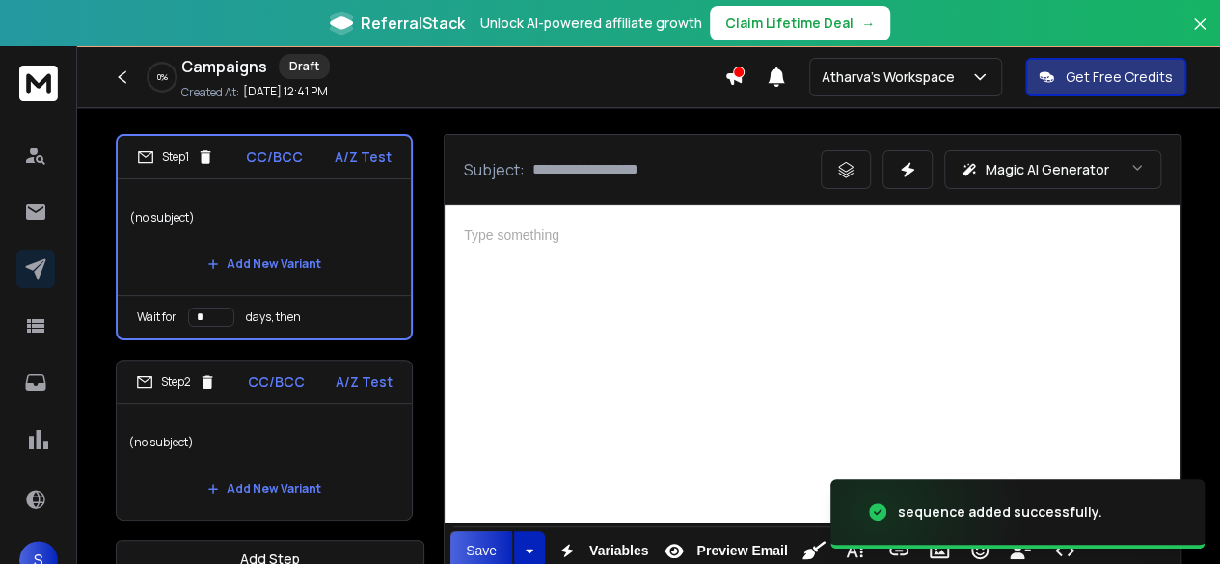
click at [203, 321] on input "*" at bounding box center [211, 317] width 46 height 19
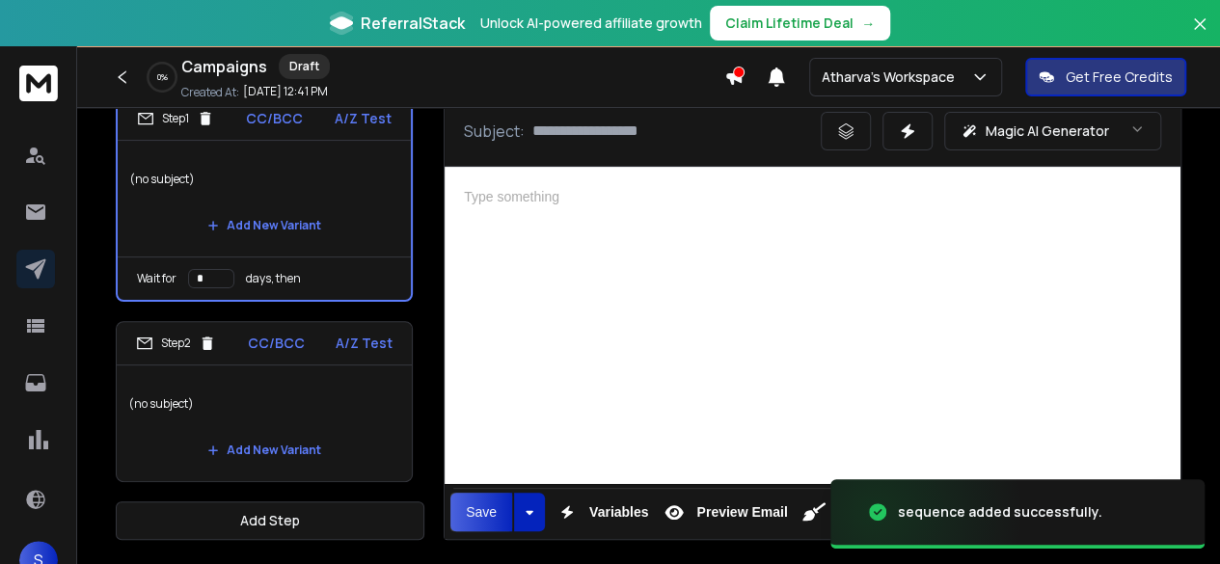
click at [235, 406] on p "(no subject)" at bounding box center [264, 404] width 272 height 54
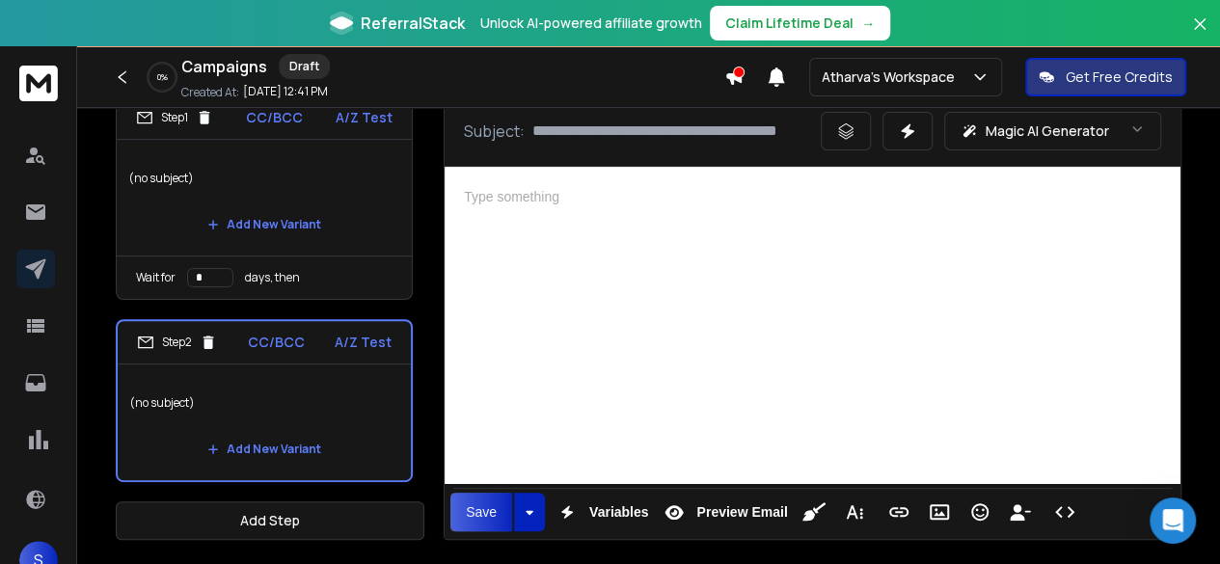
type input "*"
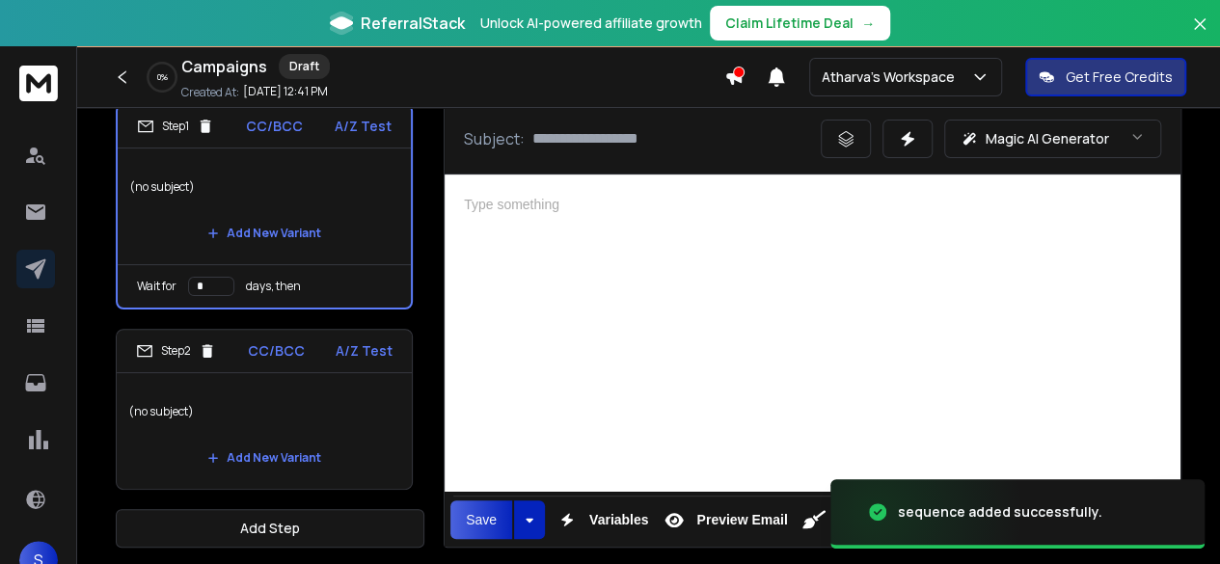
scroll to position [133, 0]
click at [314, 419] on p "(no subject)" at bounding box center [264, 412] width 272 height 54
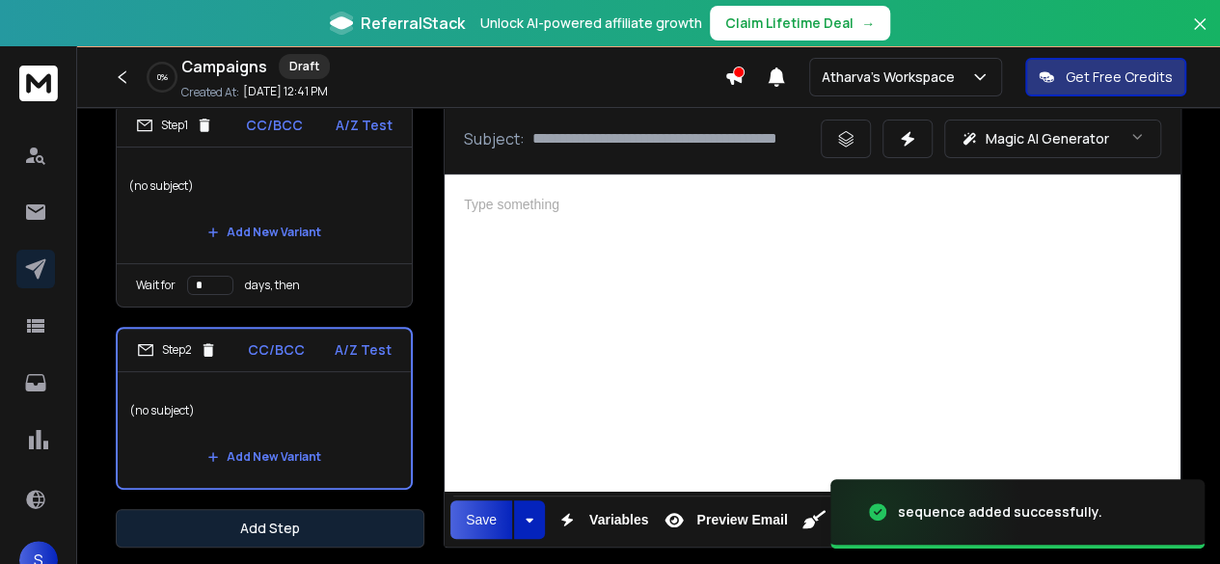
click at [298, 524] on button "Add Step" at bounding box center [270, 528] width 309 height 39
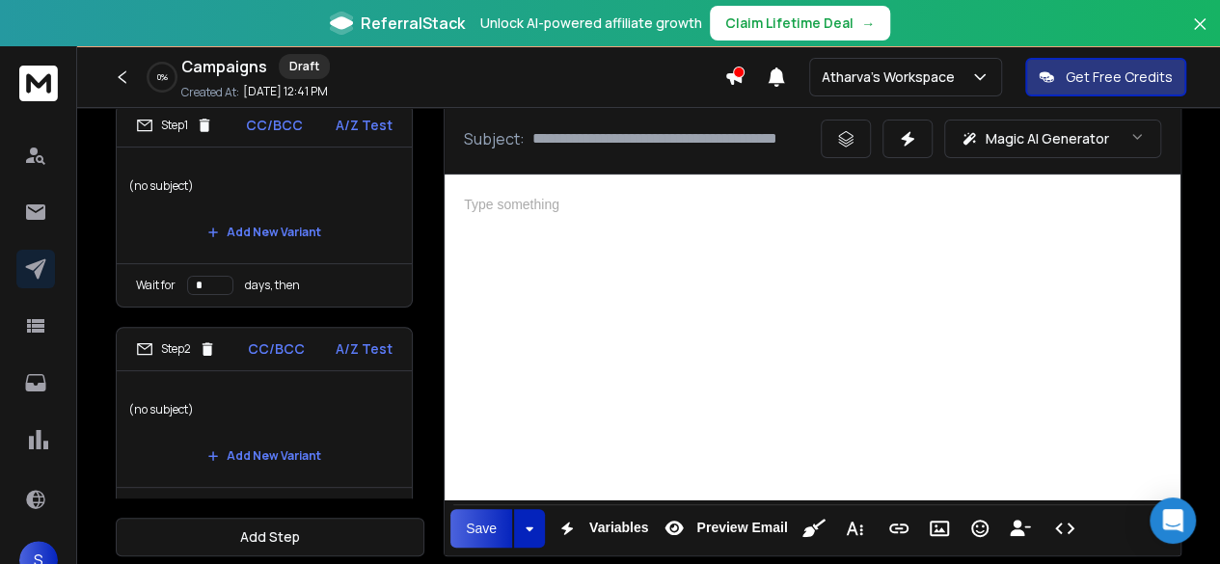
scroll to position [212, 0]
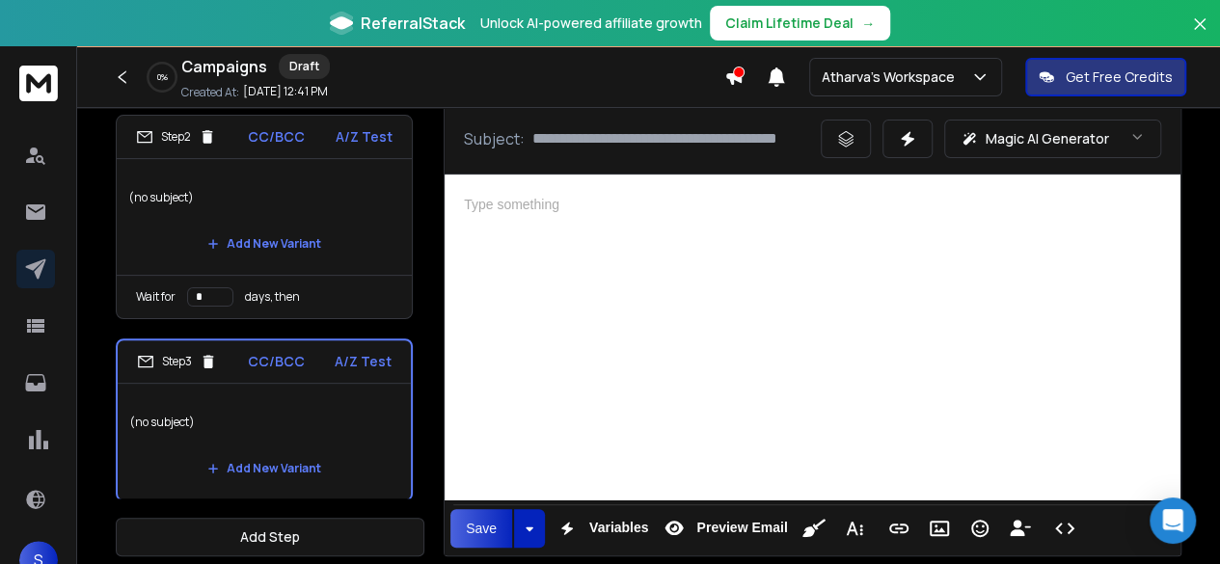
click at [227, 293] on input "*" at bounding box center [210, 296] width 46 height 19
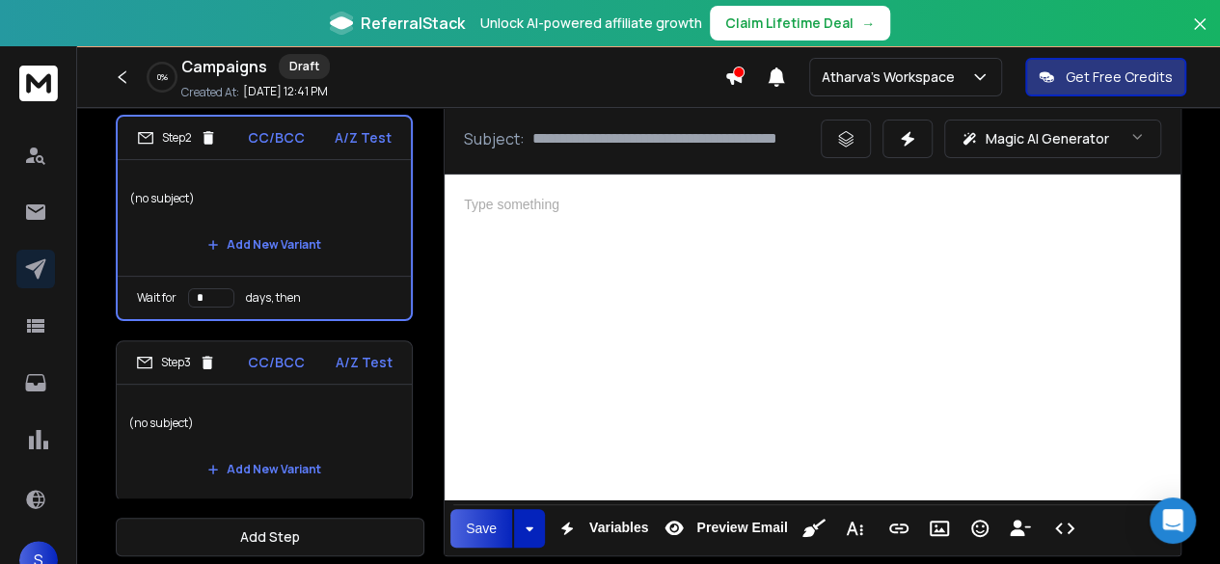
scroll to position [151, 0]
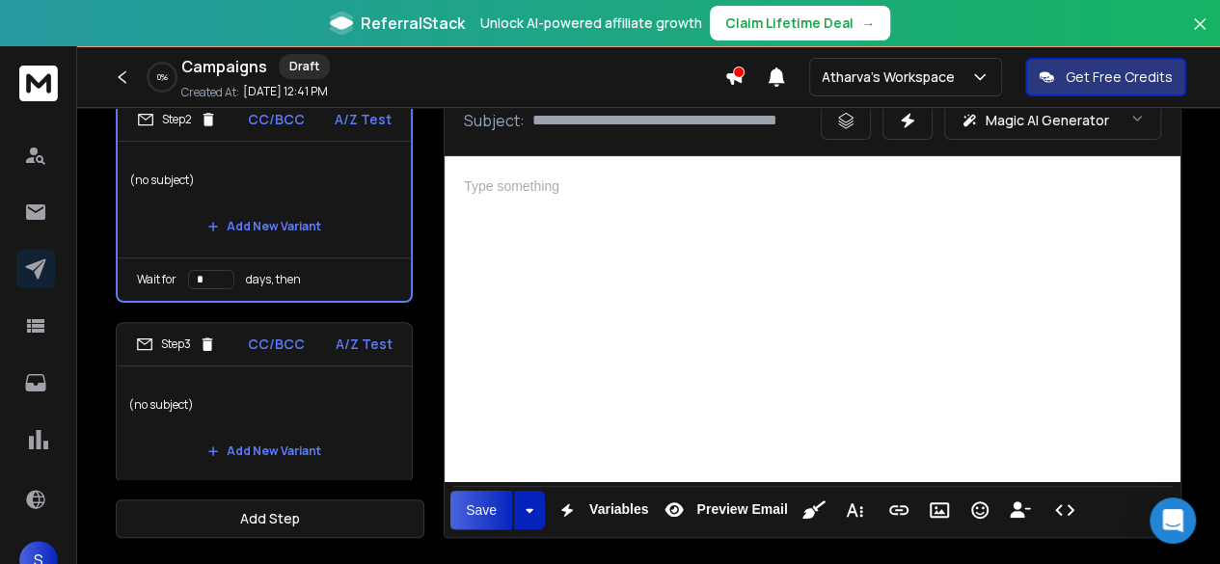
type input "*"
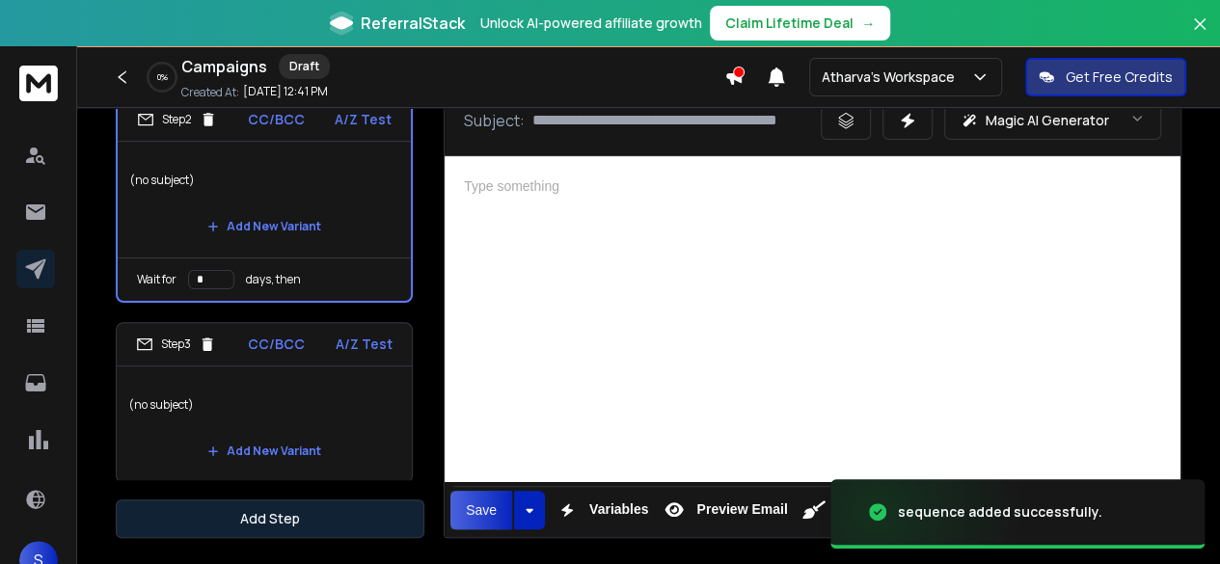
click at [245, 504] on button "Add Step" at bounding box center [270, 518] width 309 height 39
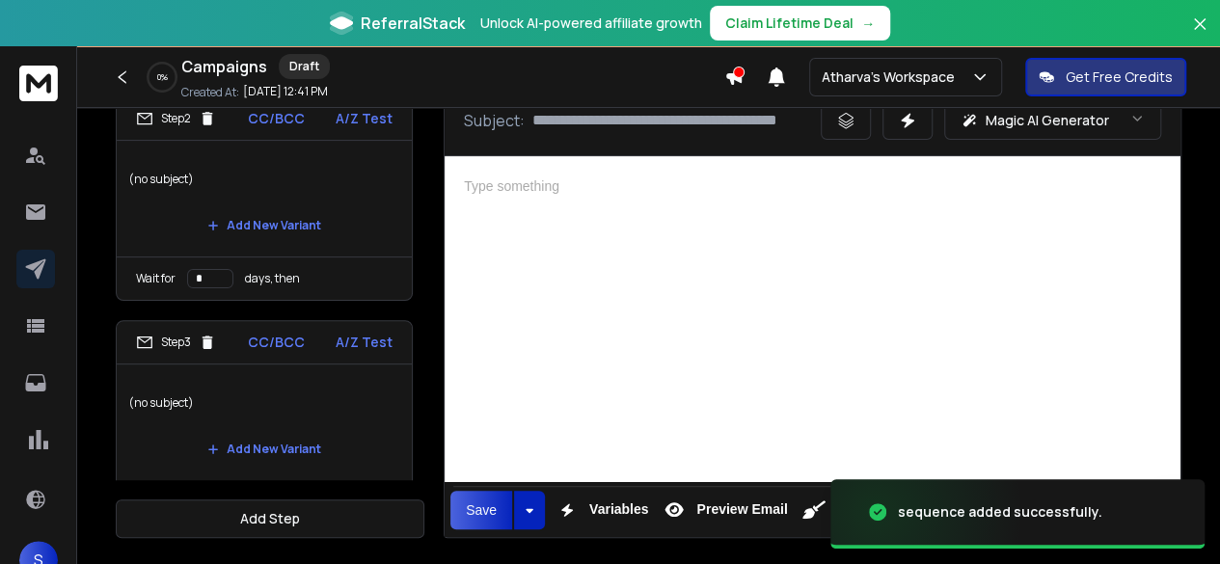
click at [289, 415] on p "(no subject)" at bounding box center [264, 403] width 272 height 54
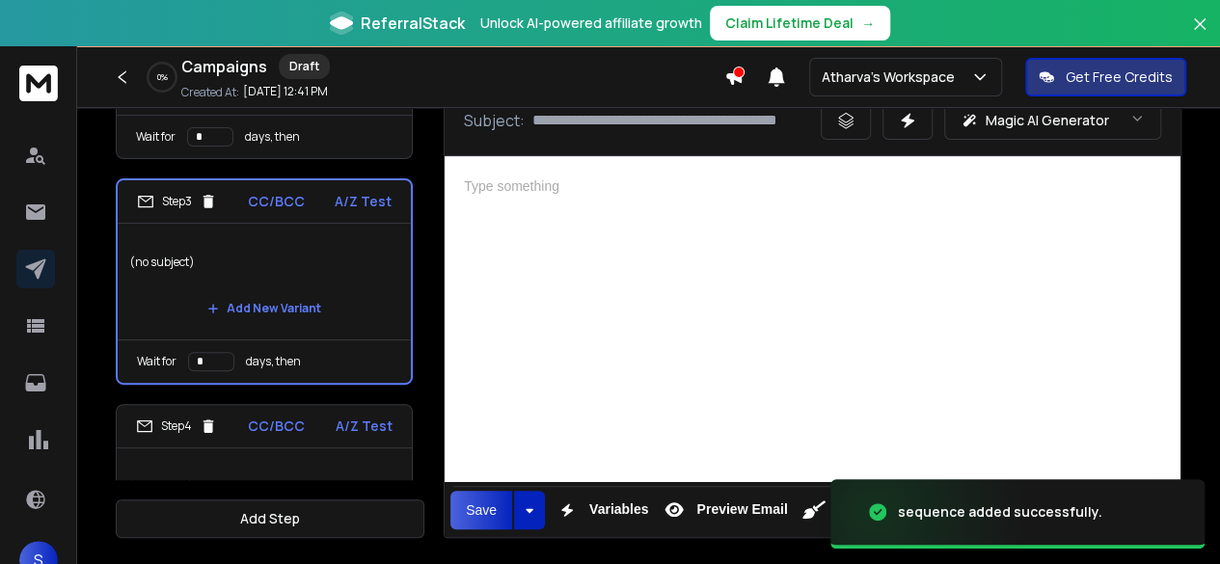
scroll to position [358, 0]
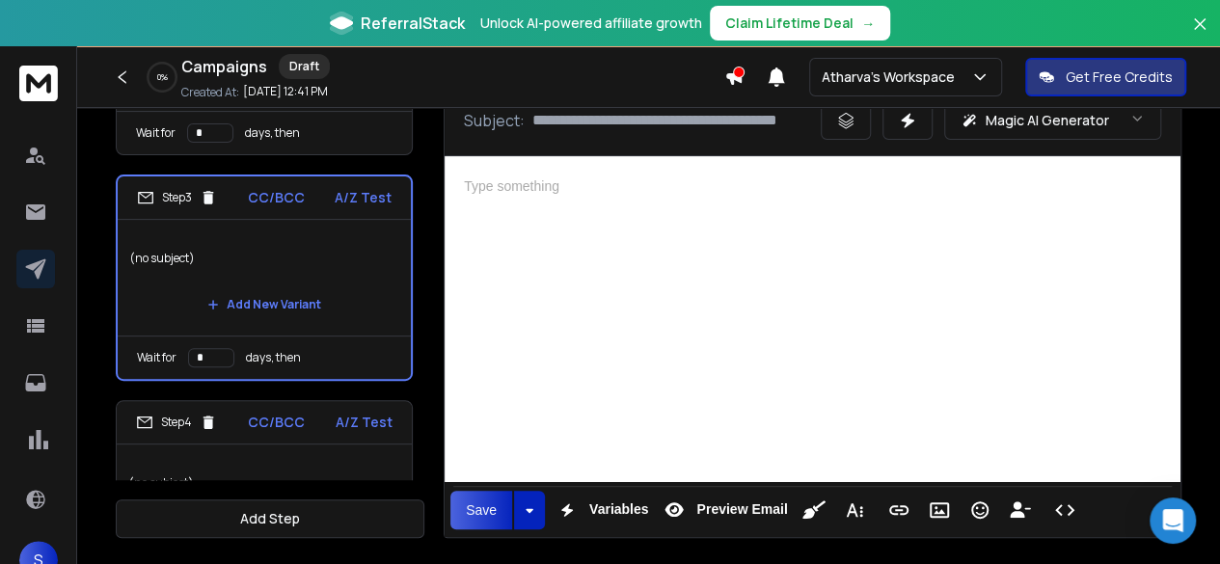
click at [213, 350] on input "*" at bounding box center [211, 357] width 46 height 19
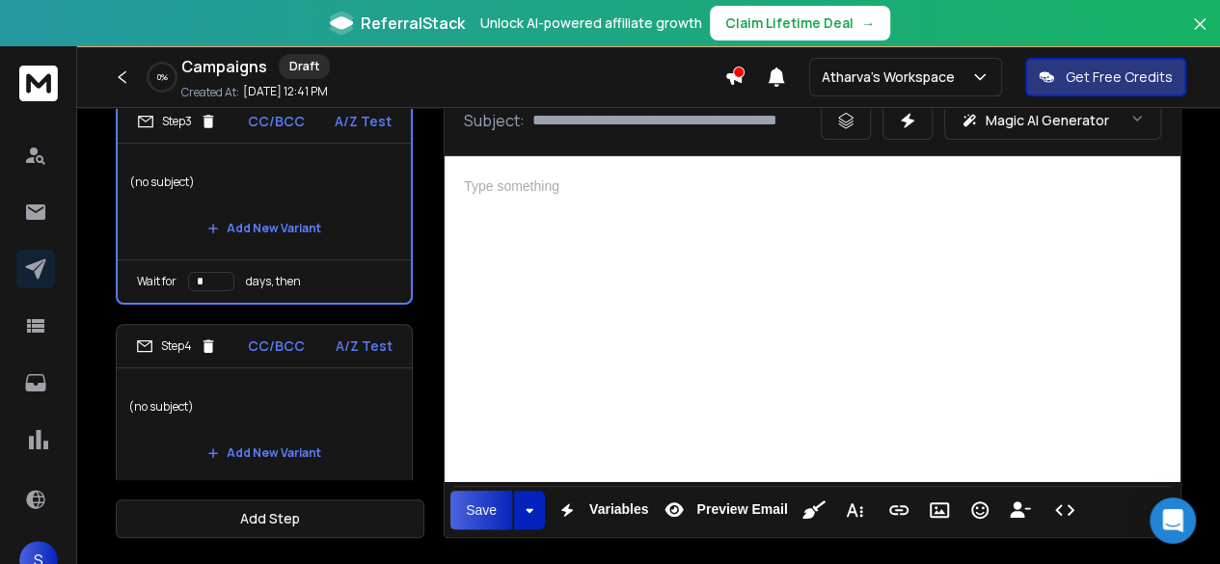
type input "*"
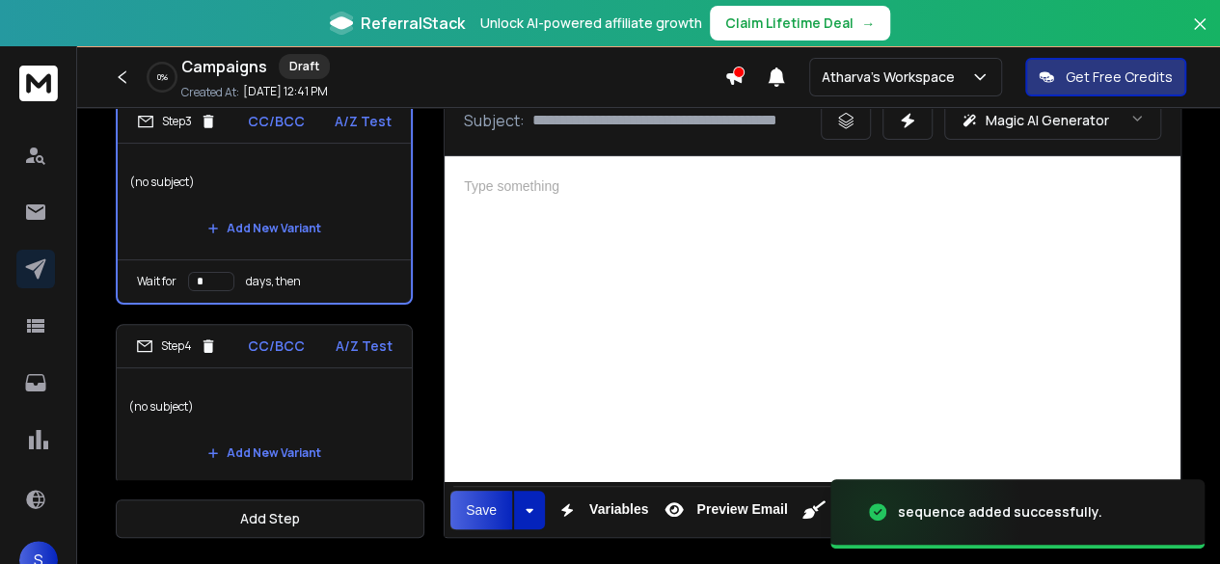
click at [336, 419] on p "(no subject)" at bounding box center [264, 407] width 272 height 54
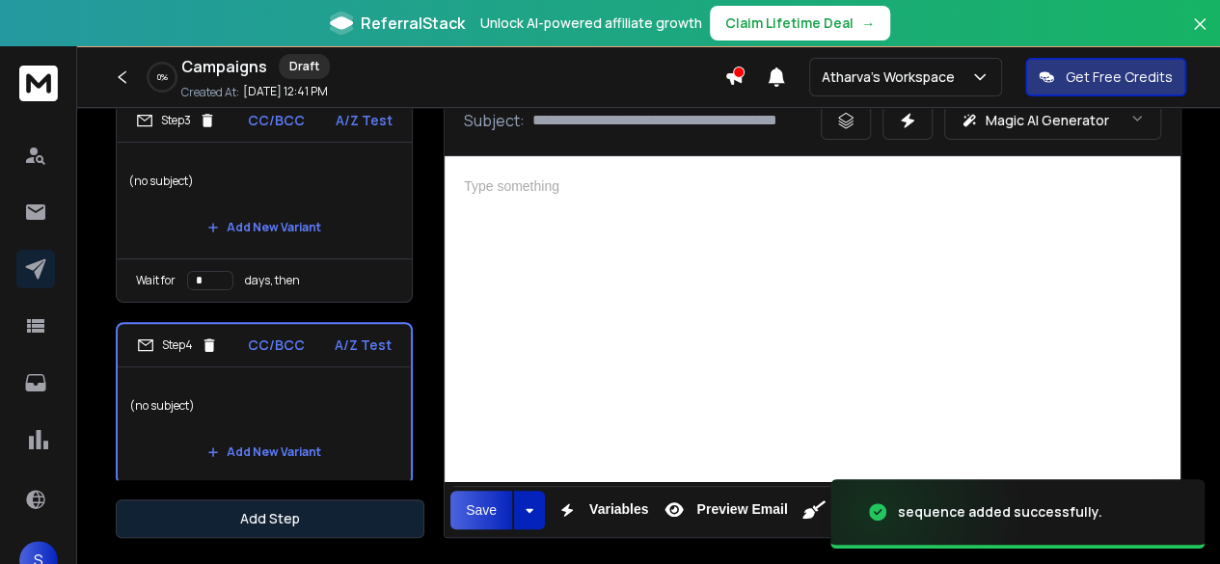
click at [282, 515] on button "Add Step" at bounding box center [270, 518] width 309 height 39
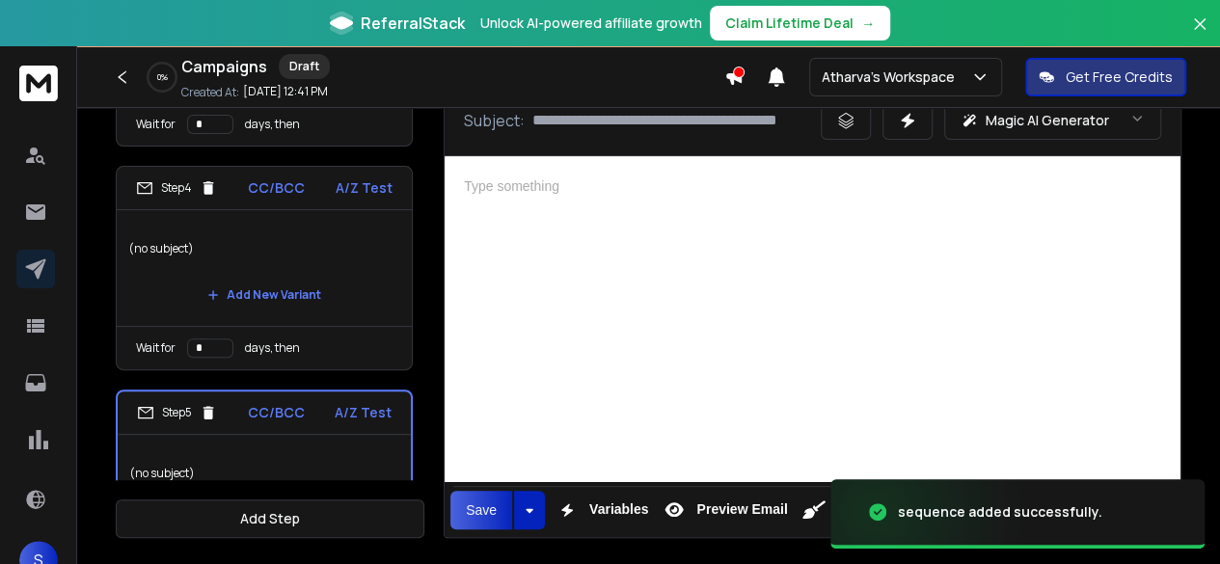
scroll to position [590, 0]
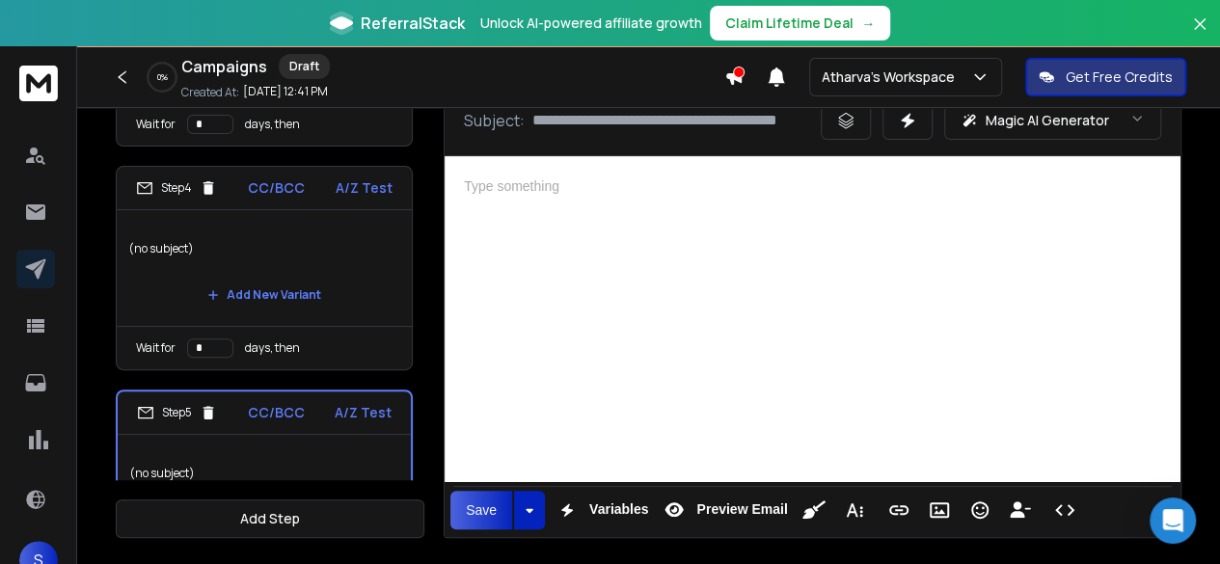
click at [218, 346] on input "*" at bounding box center [210, 347] width 46 height 19
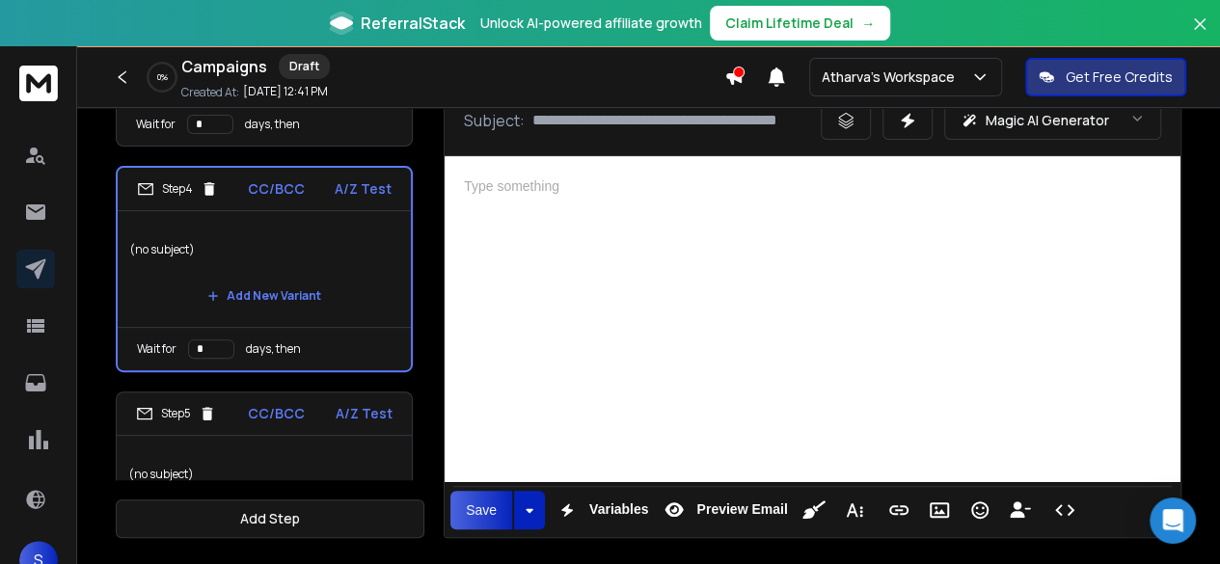
scroll to position [657, 0]
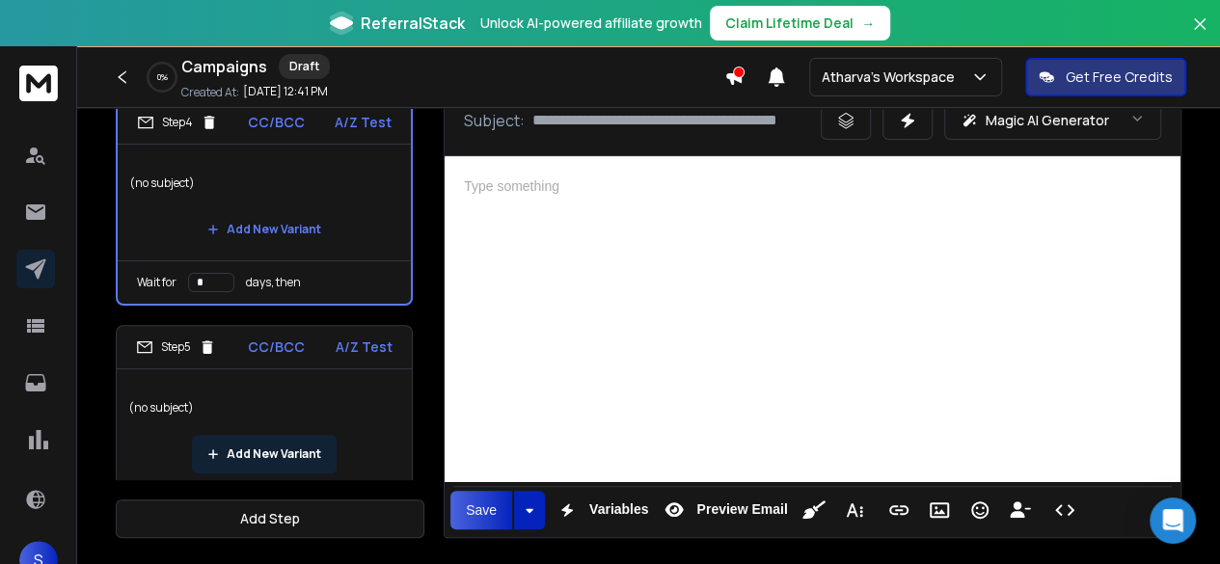
type input "*"
click at [249, 447] on button "Add New Variant" at bounding box center [264, 454] width 145 height 39
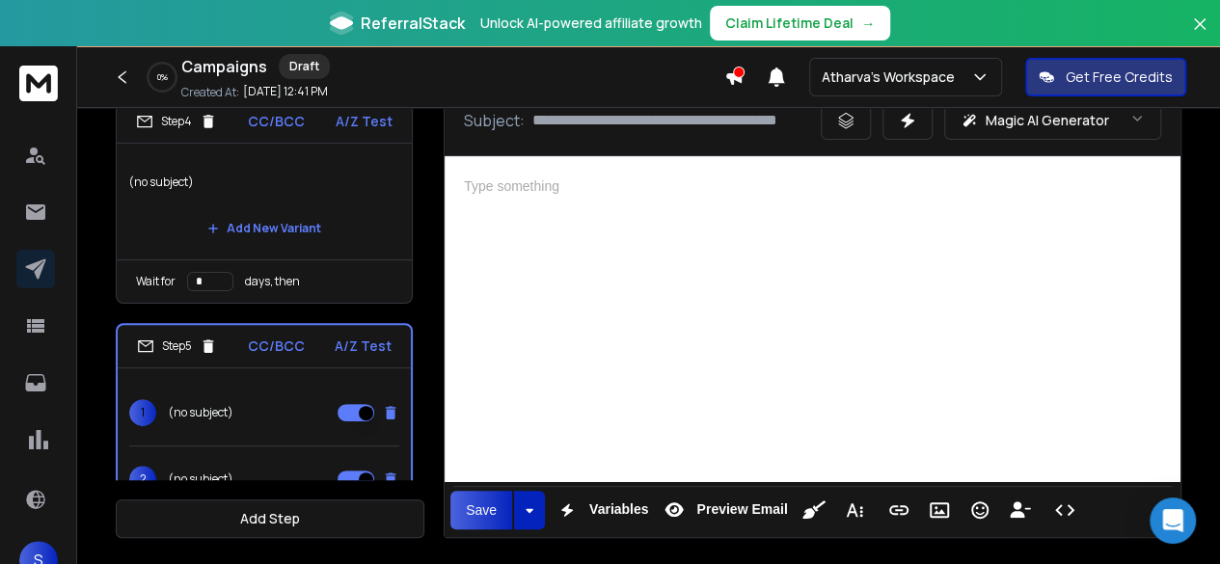
click at [384, 404] on icon at bounding box center [390, 412] width 17 height 17
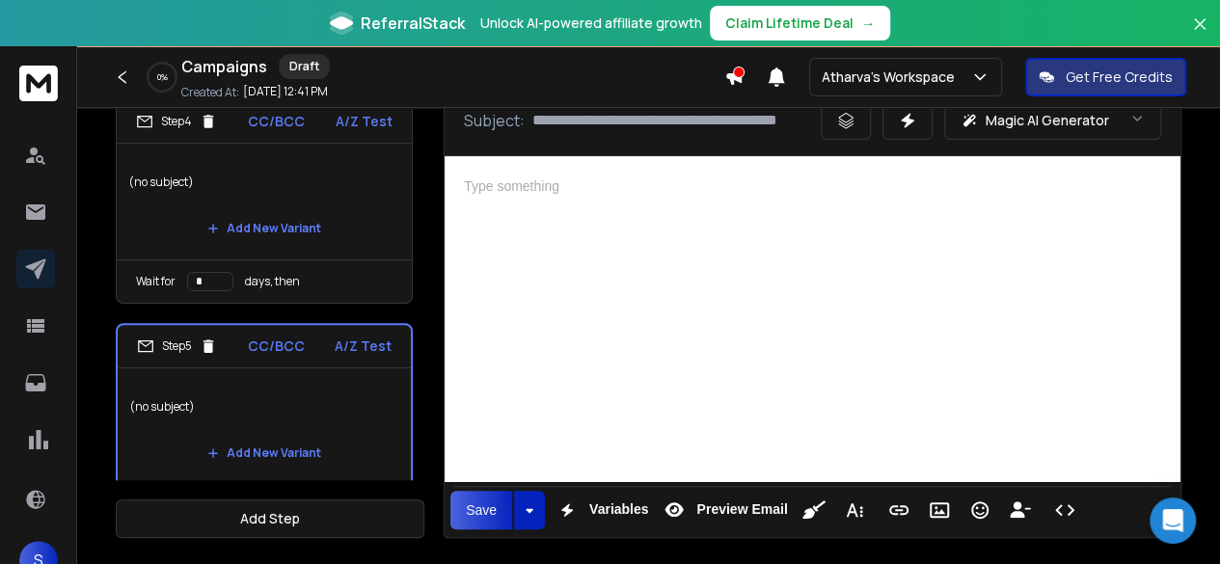
click at [331, 247] on div "(no subject) Add New Variant" at bounding box center [264, 202] width 295 height 116
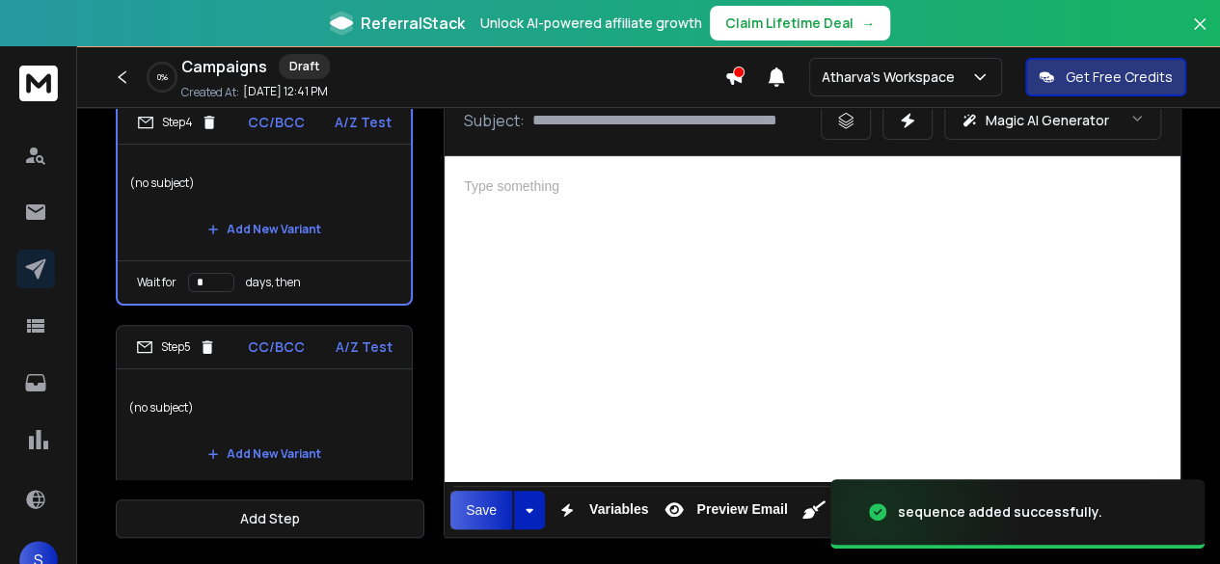
click at [348, 435] on div "Add New Variant" at bounding box center [264, 454] width 272 height 39
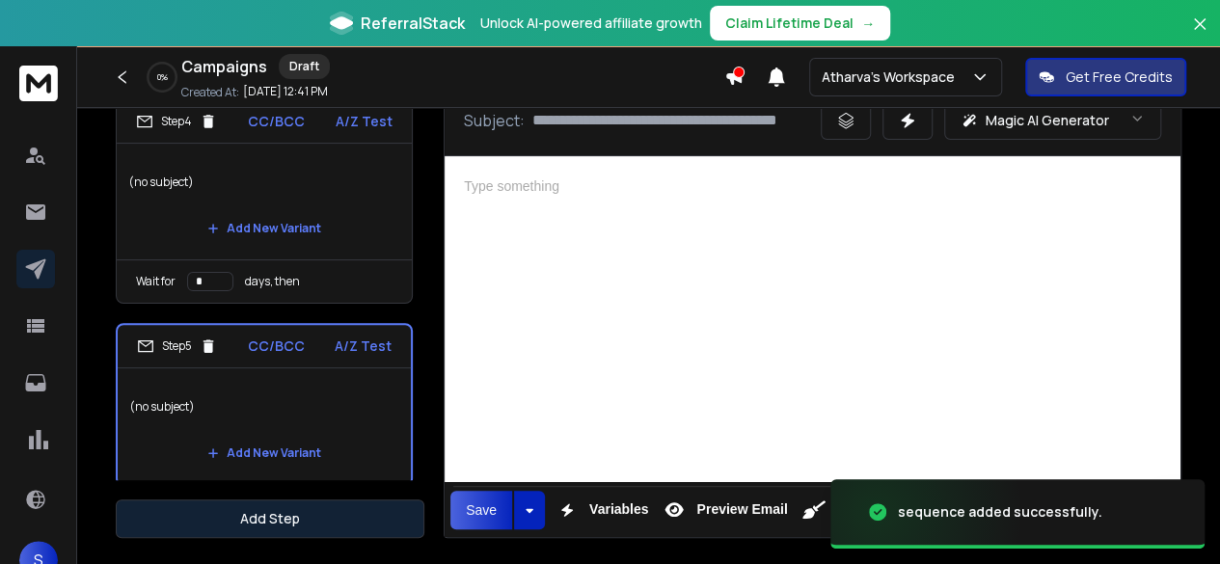
click at [298, 513] on button "Add Step" at bounding box center [270, 518] width 309 height 39
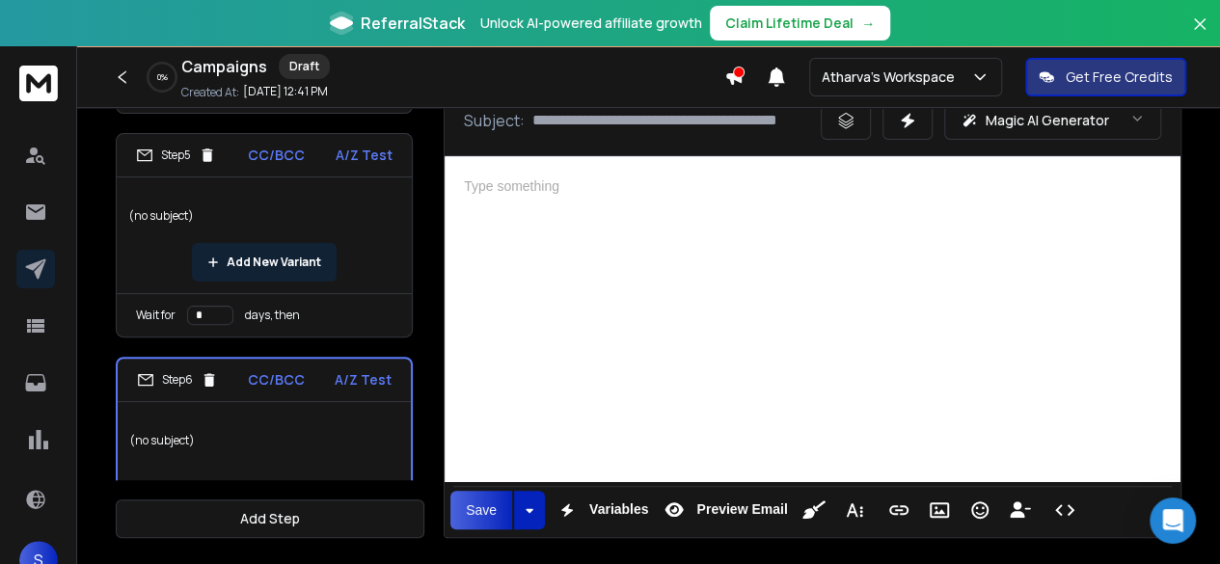
scroll to position [847, 0]
click at [218, 295] on div "Wait for * days, then" at bounding box center [264, 313] width 295 height 43
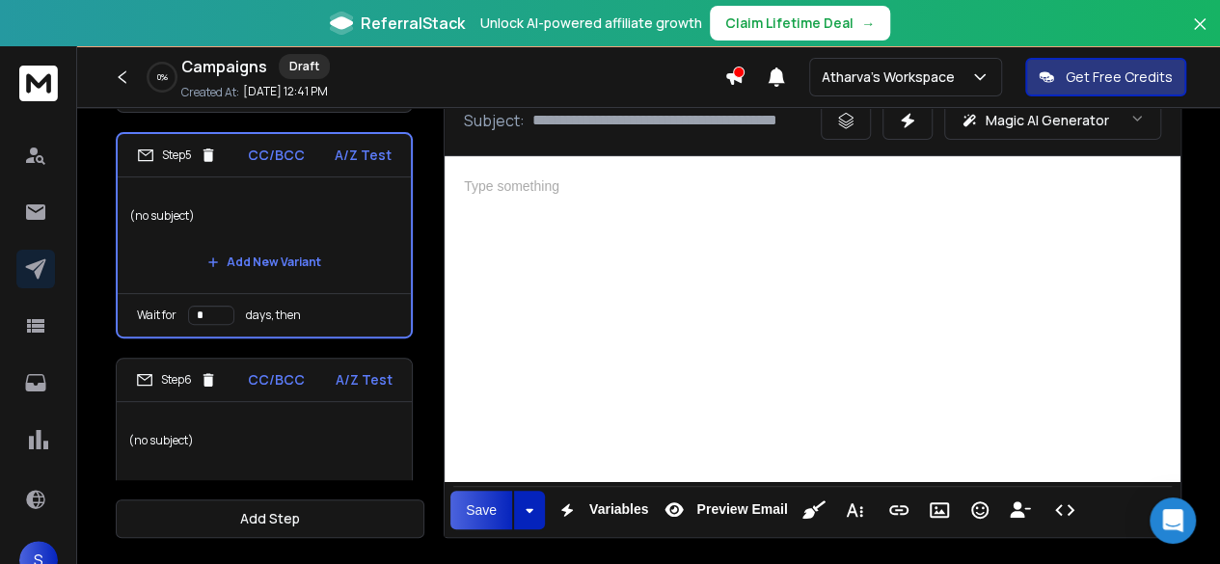
click at [221, 306] on input "*" at bounding box center [211, 315] width 46 height 19
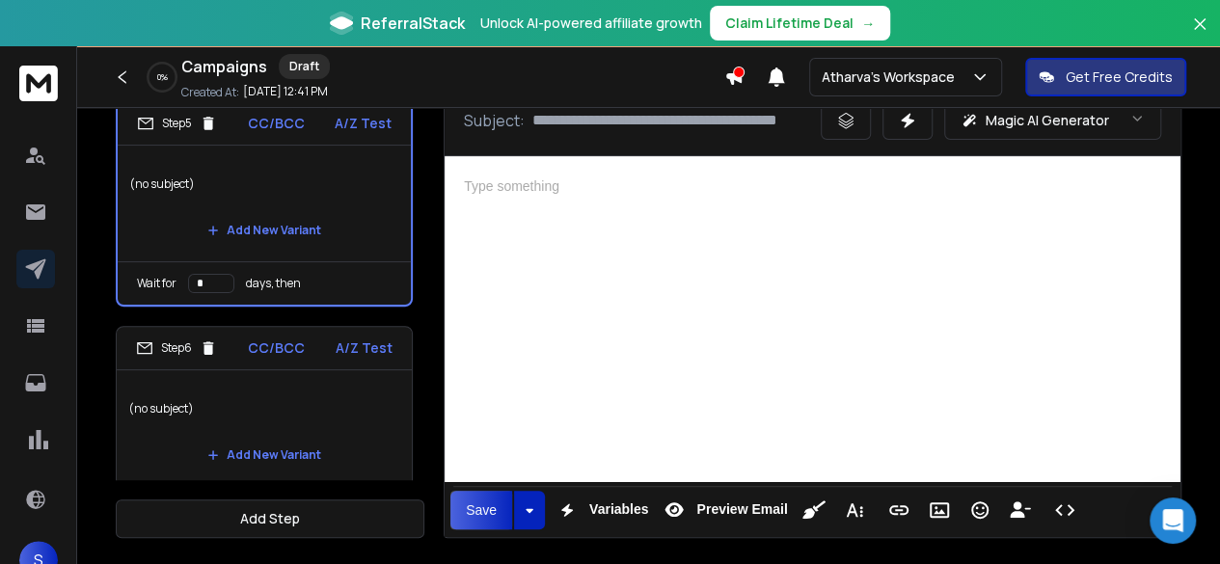
type input "*"
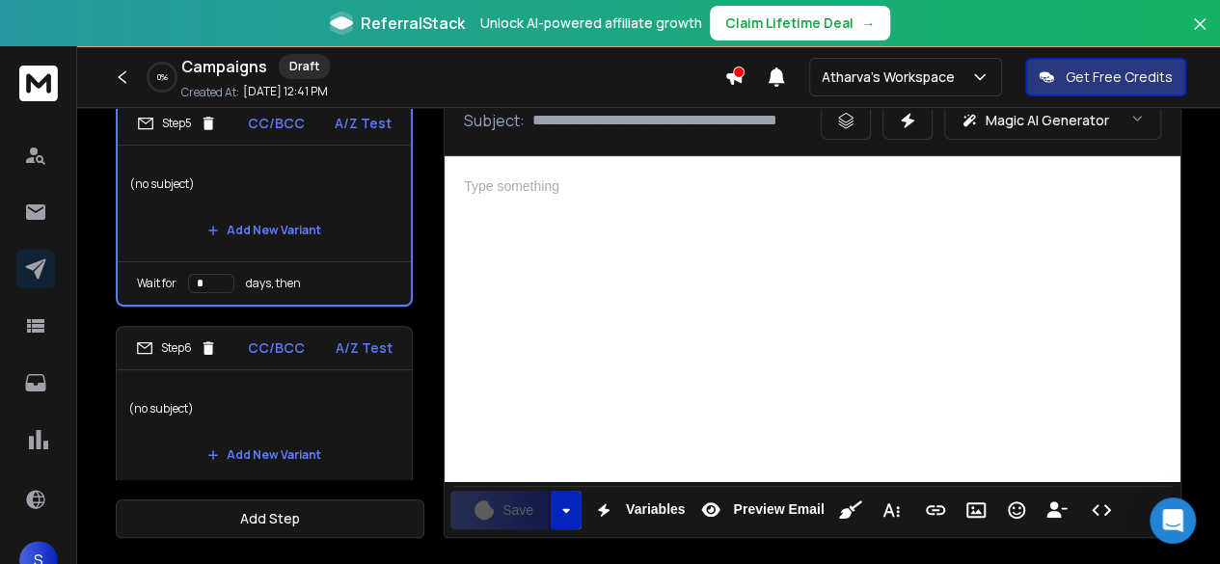
click at [477, 504] on div "Save Save as Template Variables Insert Variable Preview Email Preview Email Cle…" at bounding box center [679, 510] width 463 height 46
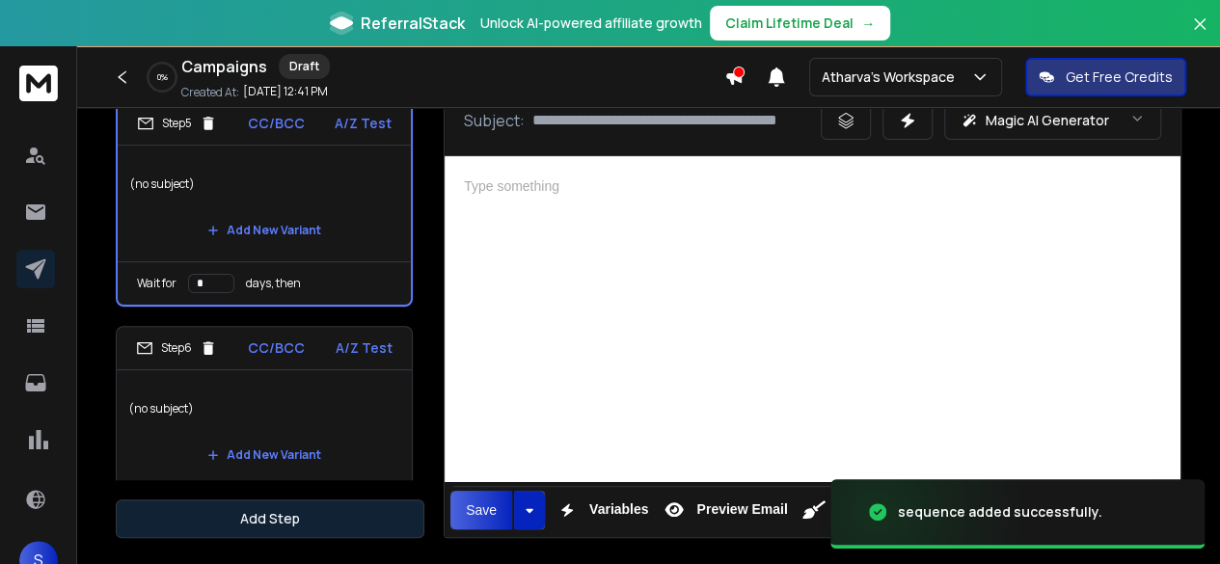
click at [328, 508] on button "Add Step" at bounding box center [270, 518] width 309 height 39
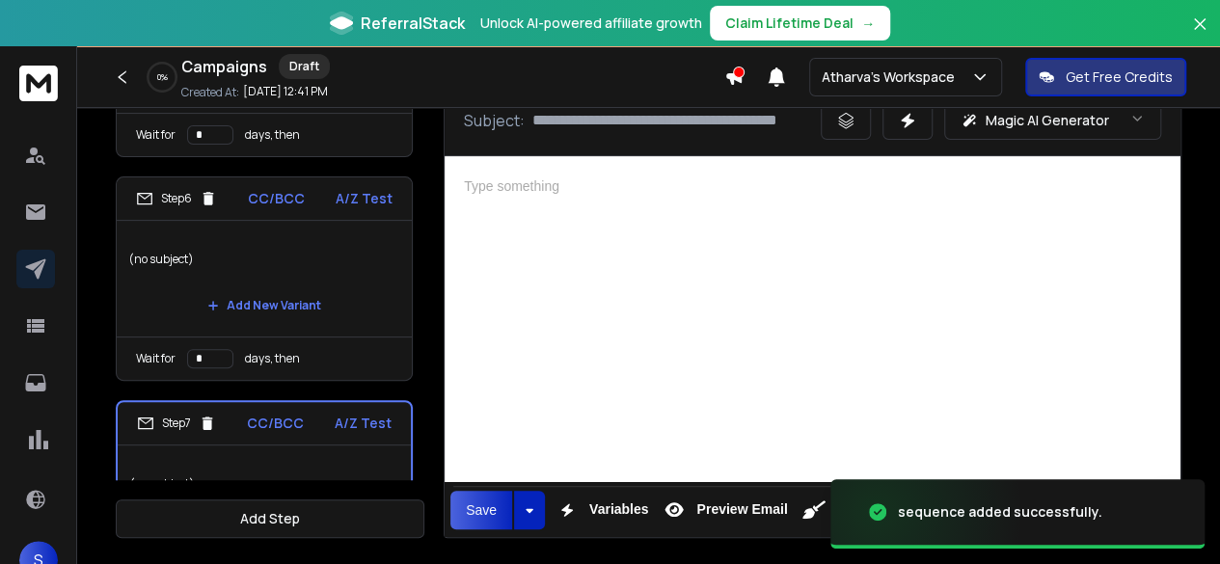
scroll to position [1028, 0]
click at [203, 348] on input "*" at bounding box center [210, 357] width 46 height 19
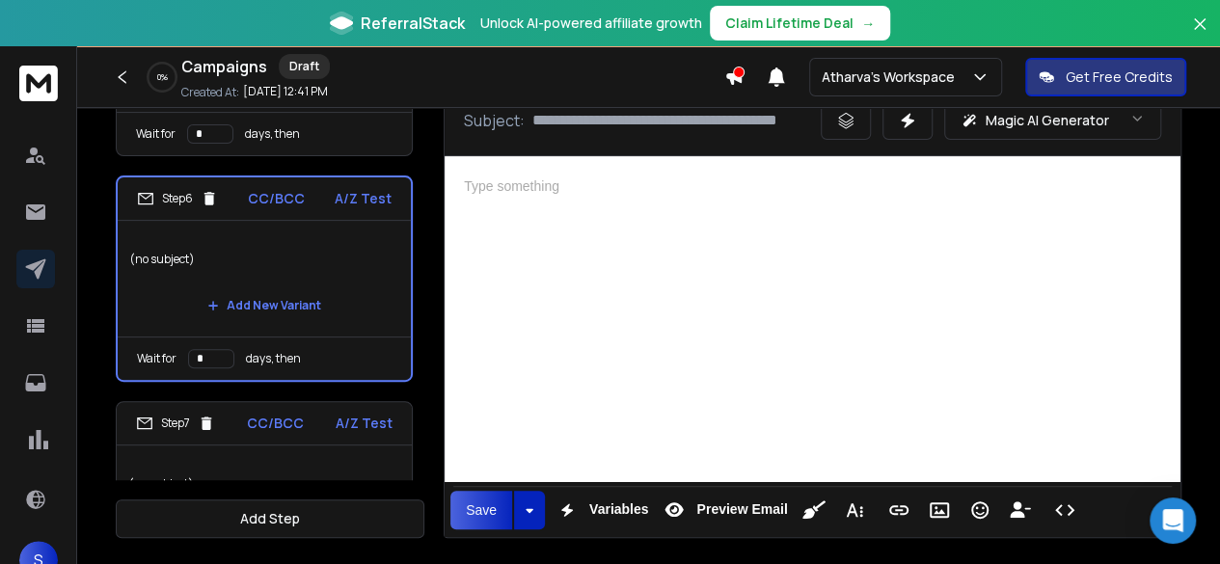
scroll to position [1101, 0]
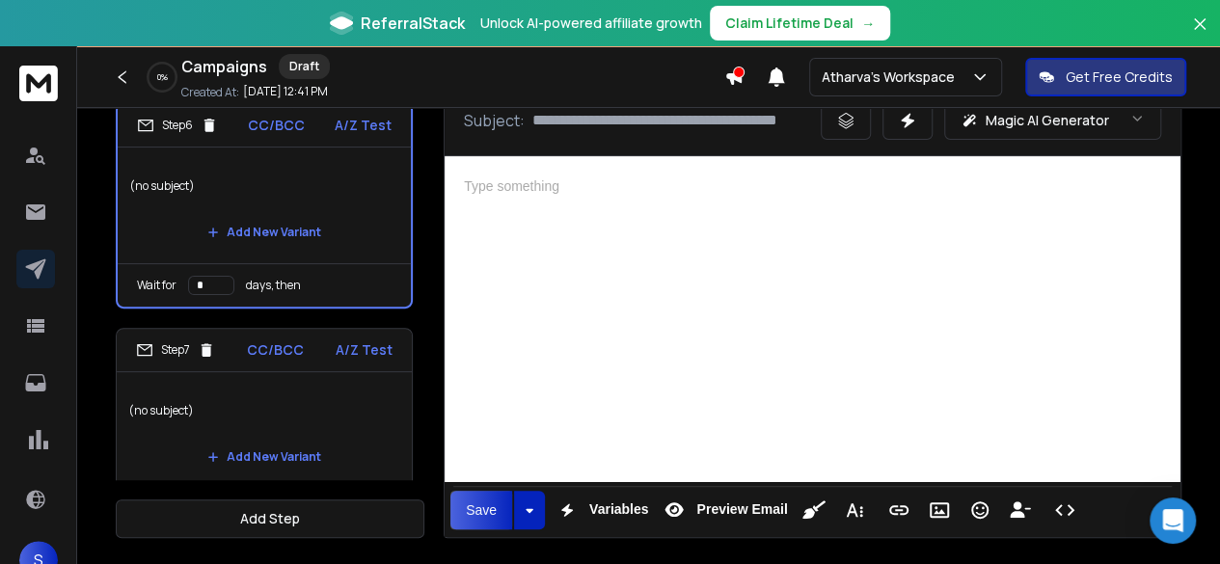
type input "*"
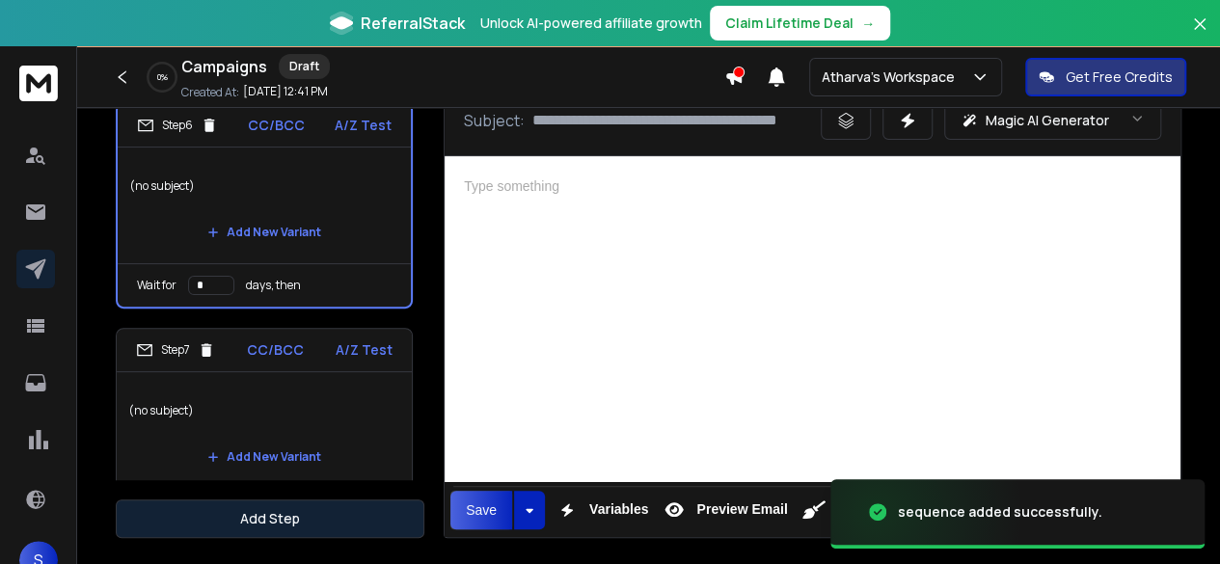
click at [326, 512] on button "Add Step" at bounding box center [270, 518] width 309 height 39
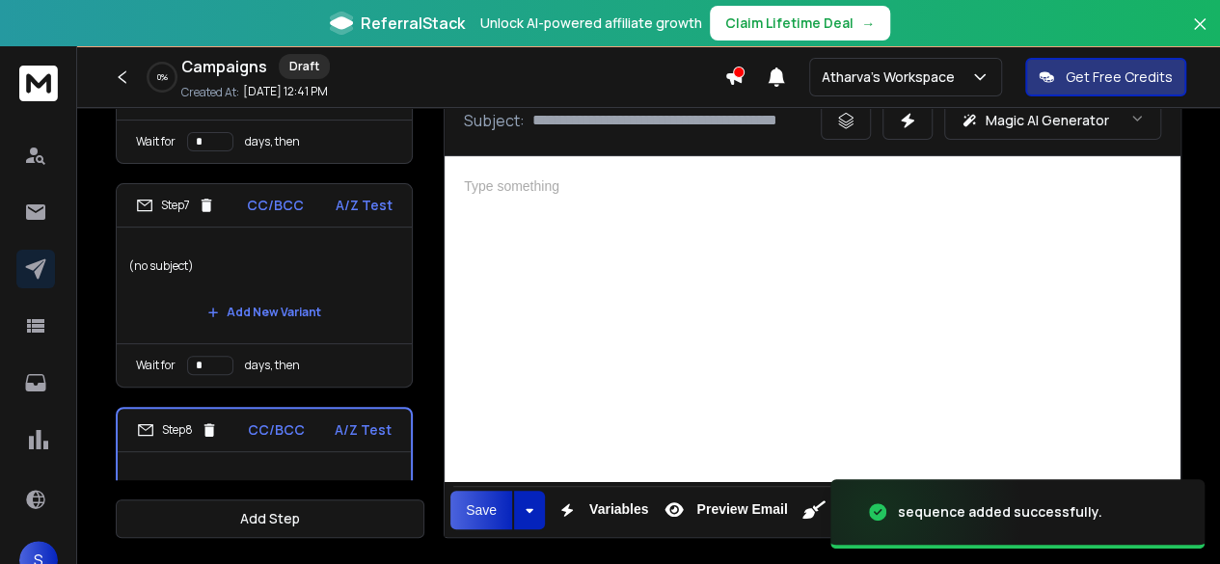
scroll to position [1246, 0]
click at [216, 358] on input "*" at bounding box center [210, 363] width 46 height 19
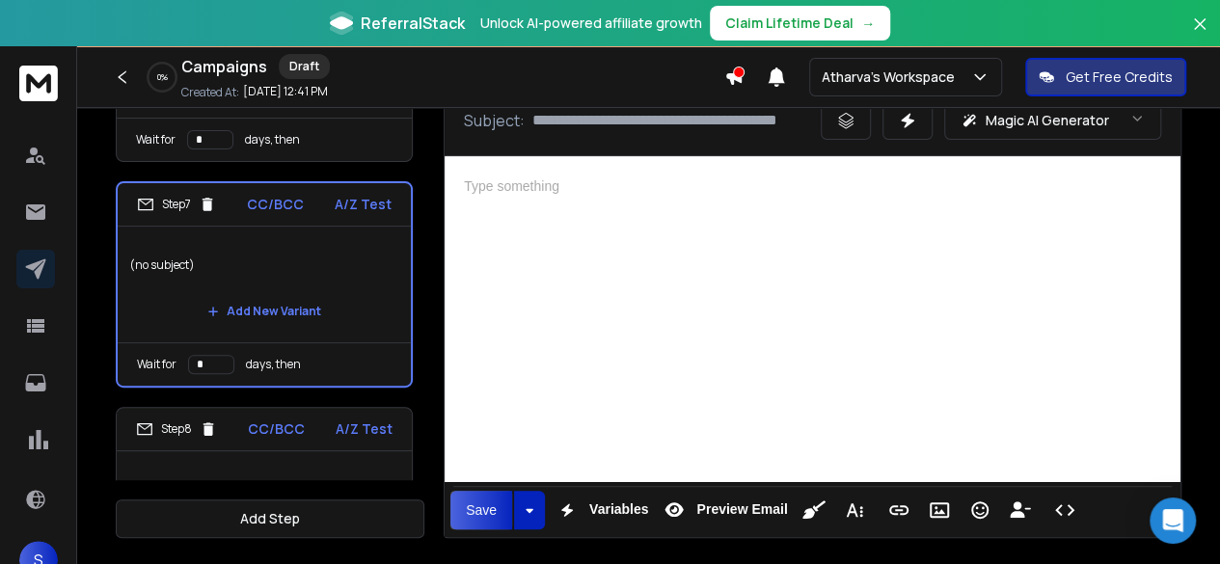
type input "*"
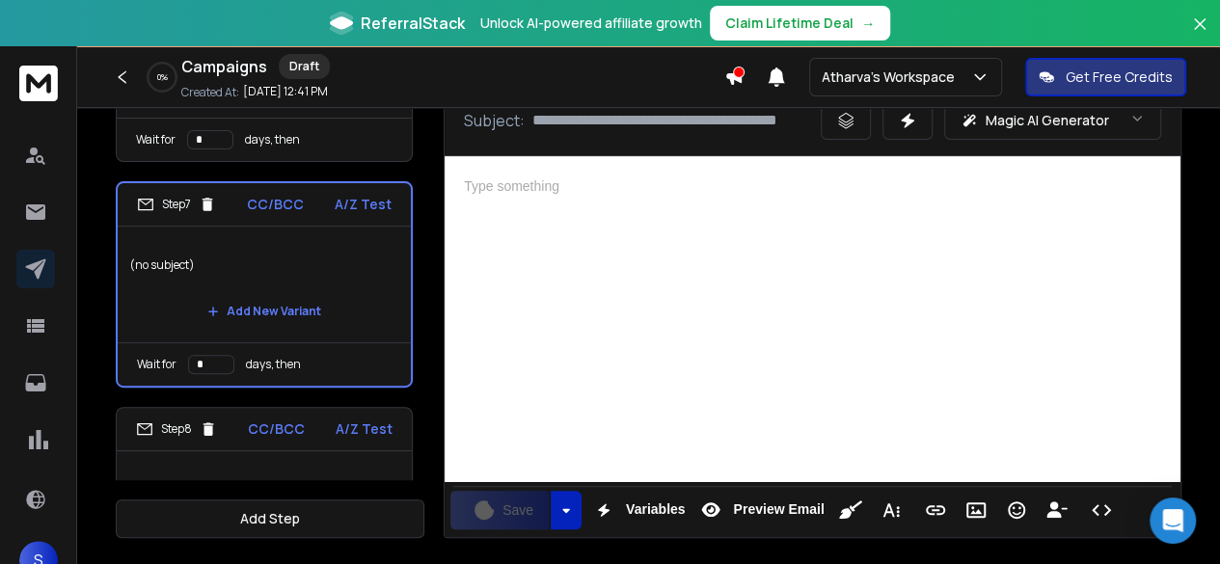
scroll to position [1324, 0]
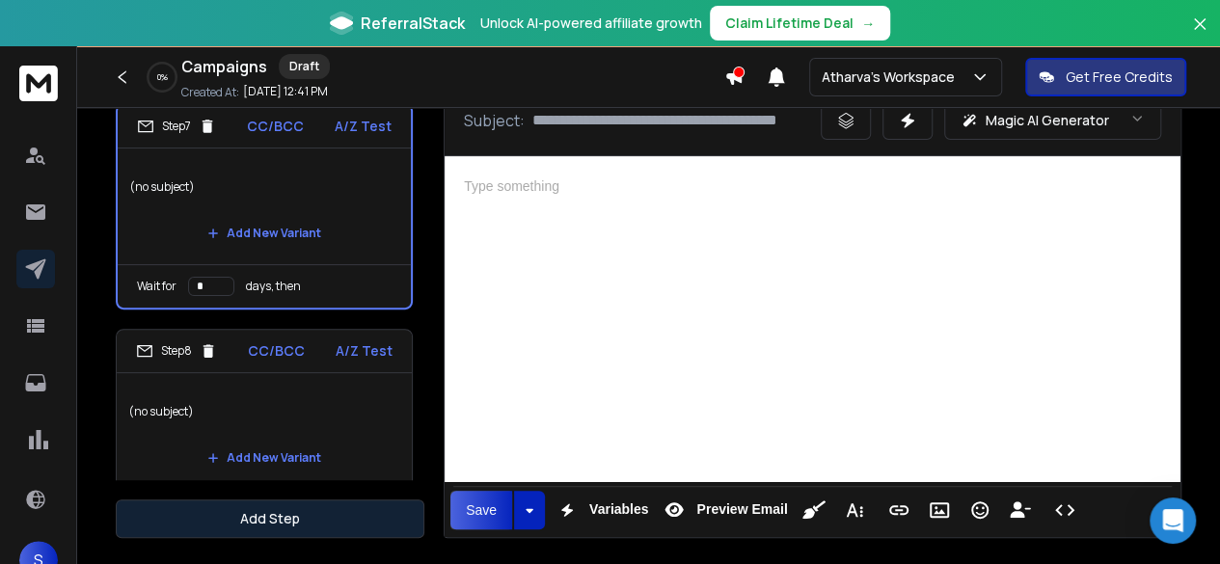
click at [280, 526] on button "Add Step" at bounding box center [270, 518] width 309 height 39
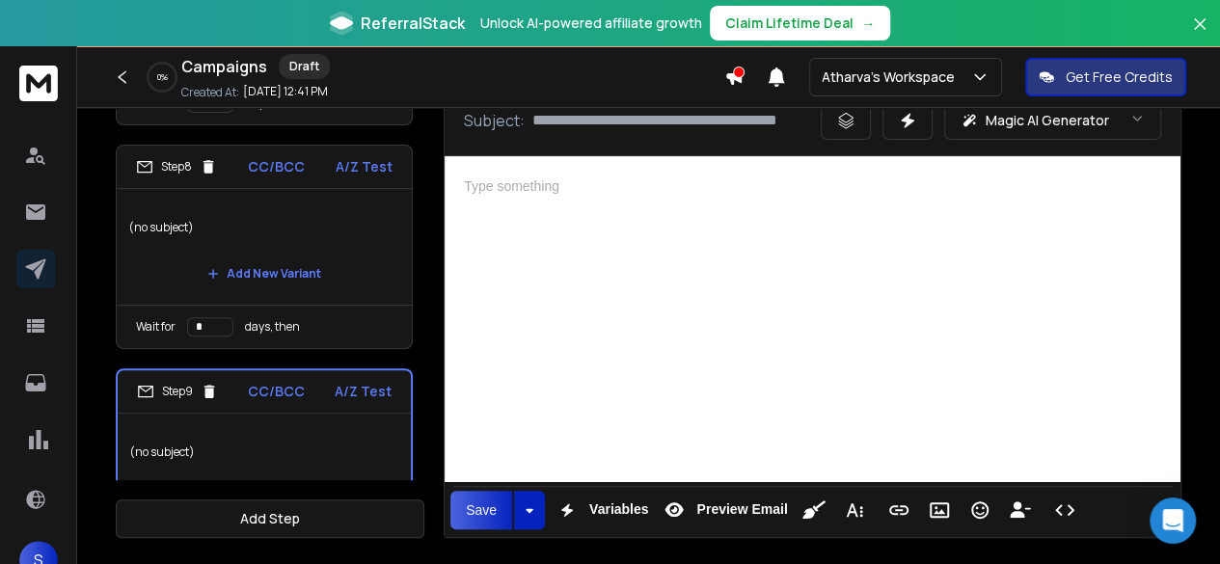
scroll to position [1507, 0]
click at [224, 321] on input "*" at bounding box center [210, 325] width 46 height 19
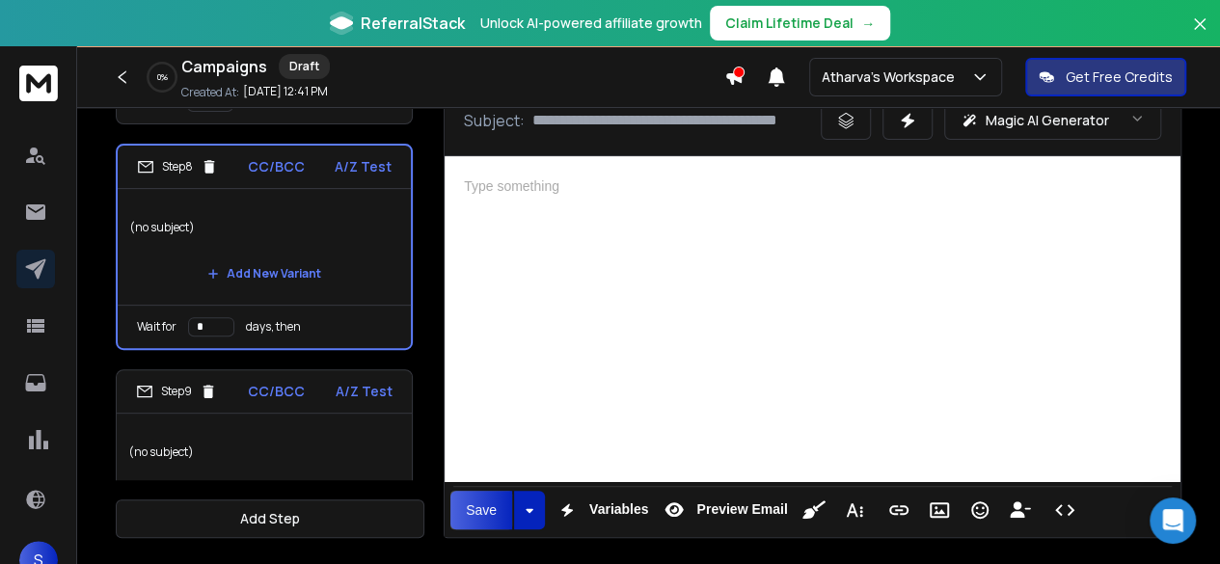
type input "*"
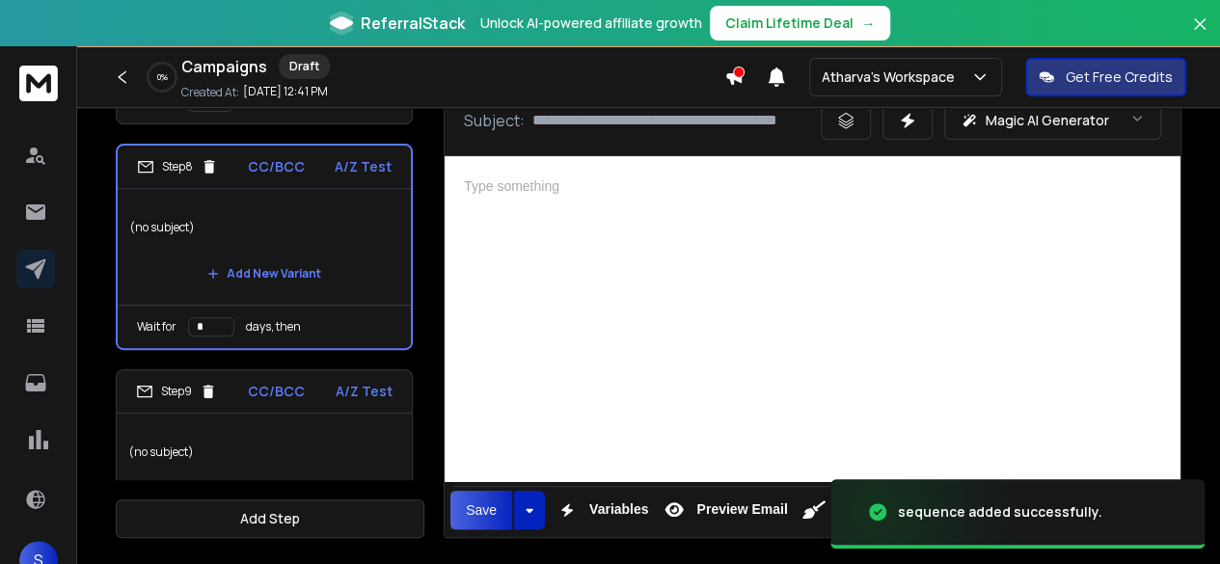
scroll to position [1546, 0]
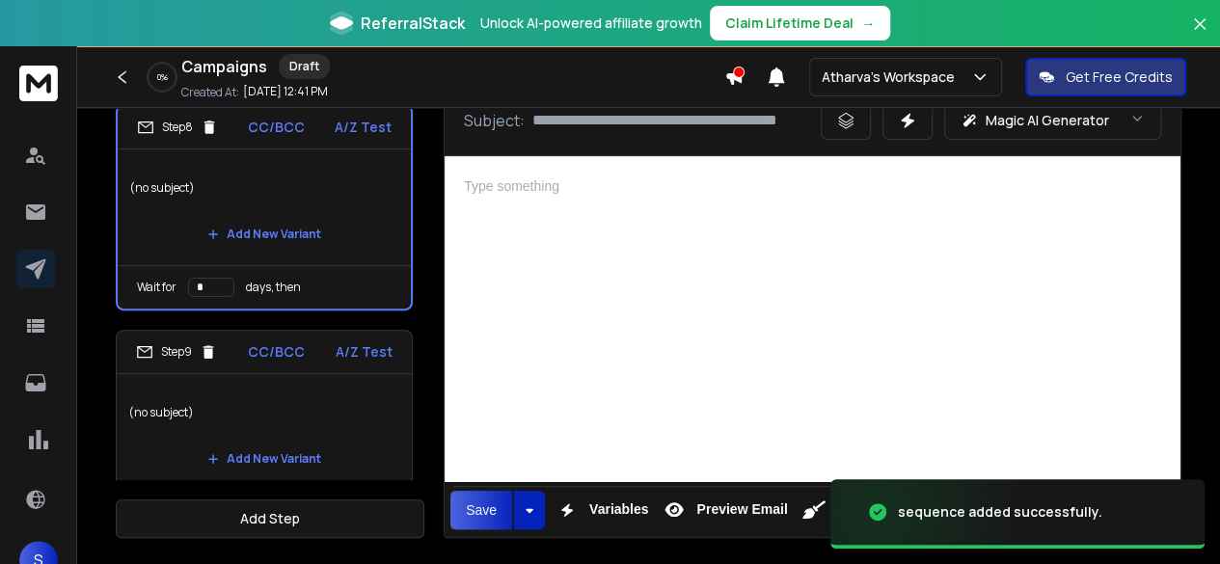
click at [288, 423] on p "(no subject)" at bounding box center [264, 413] width 272 height 54
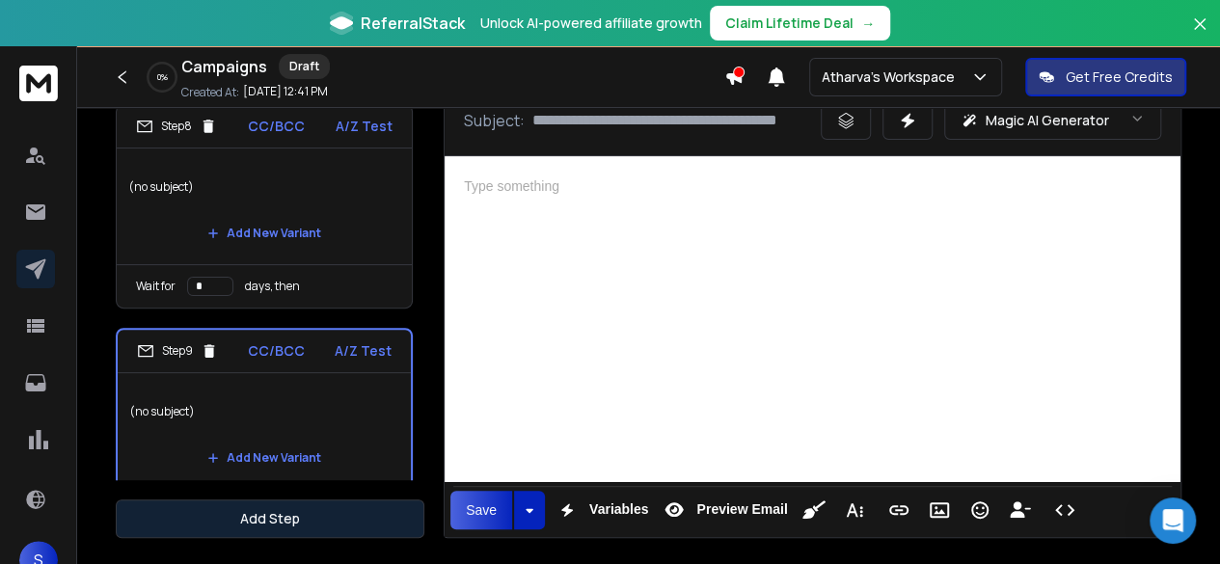
click at [261, 522] on button "Add Step" at bounding box center [270, 518] width 309 height 39
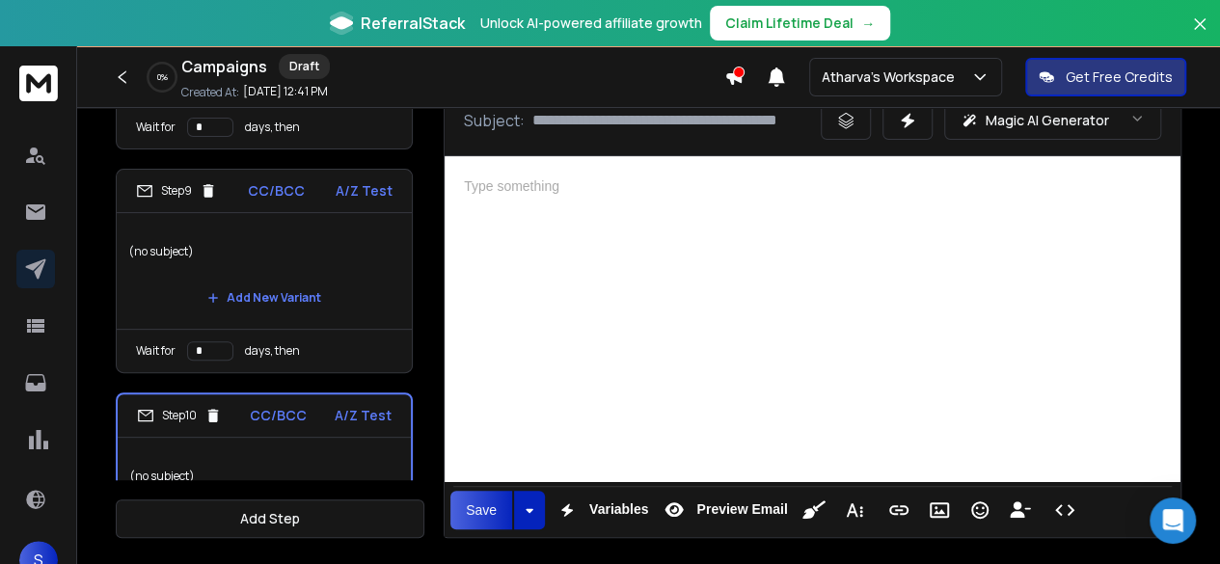
scroll to position [1707, 0]
click at [270, 311] on div "(no subject) Add New Variant" at bounding box center [264, 269] width 295 height 116
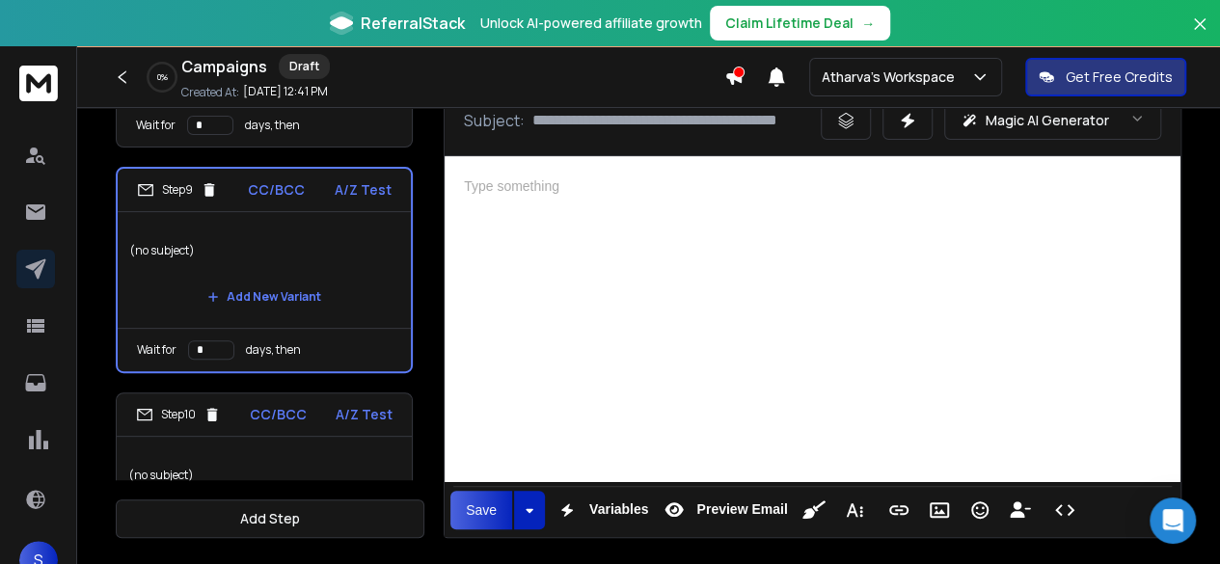
click at [222, 340] on input "*" at bounding box center [211, 349] width 46 height 19
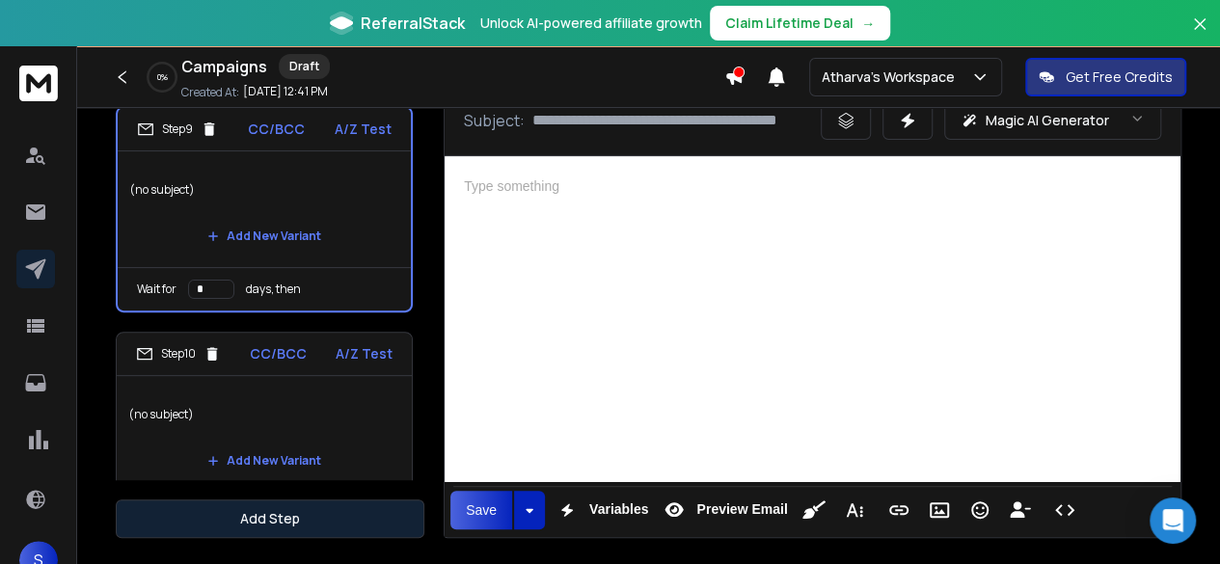
type input "*"
click at [297, 508] on button "Add Step" at bounding box center [270, 518] width 309 height 39
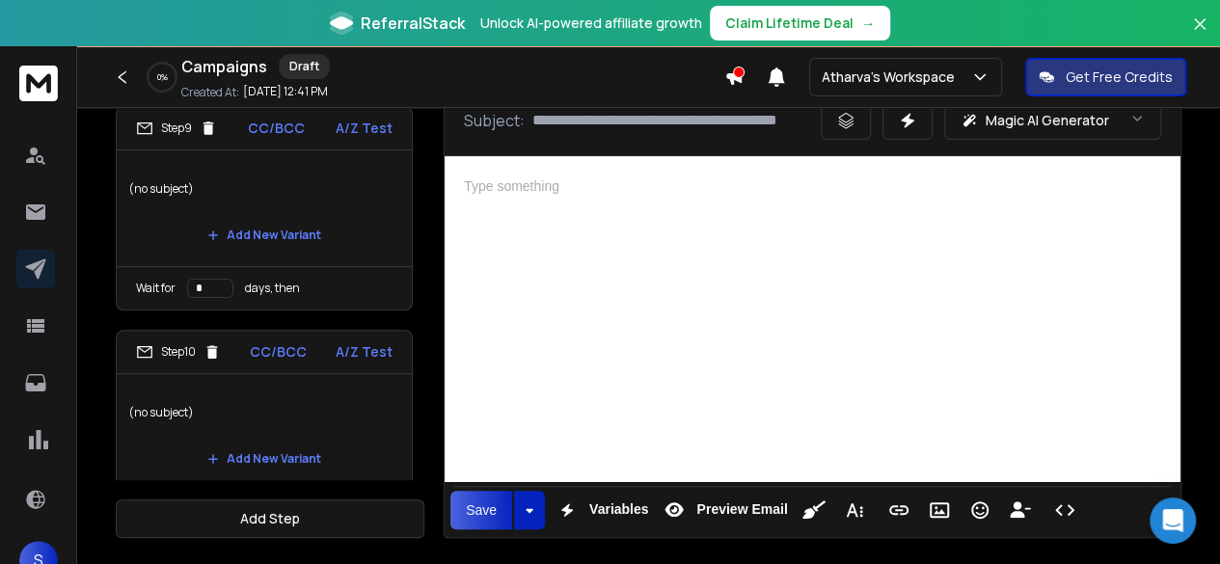
click at [351, 266] on div "Wait for * days, then" at bounding box center [264, 287] width 295 height 43
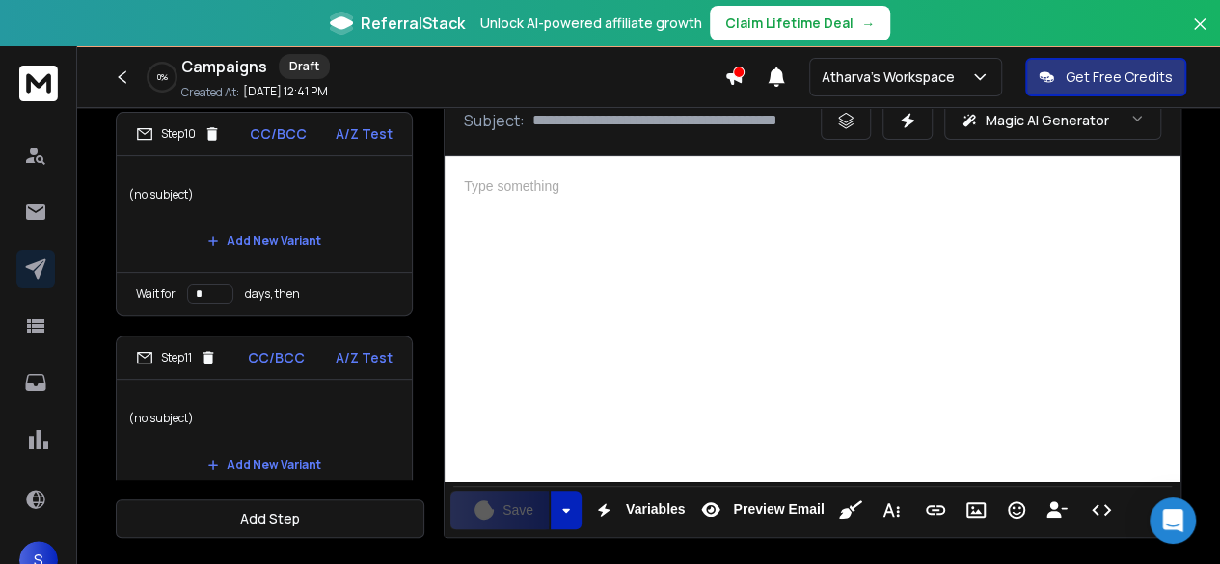
scroll to position [1991, 0]
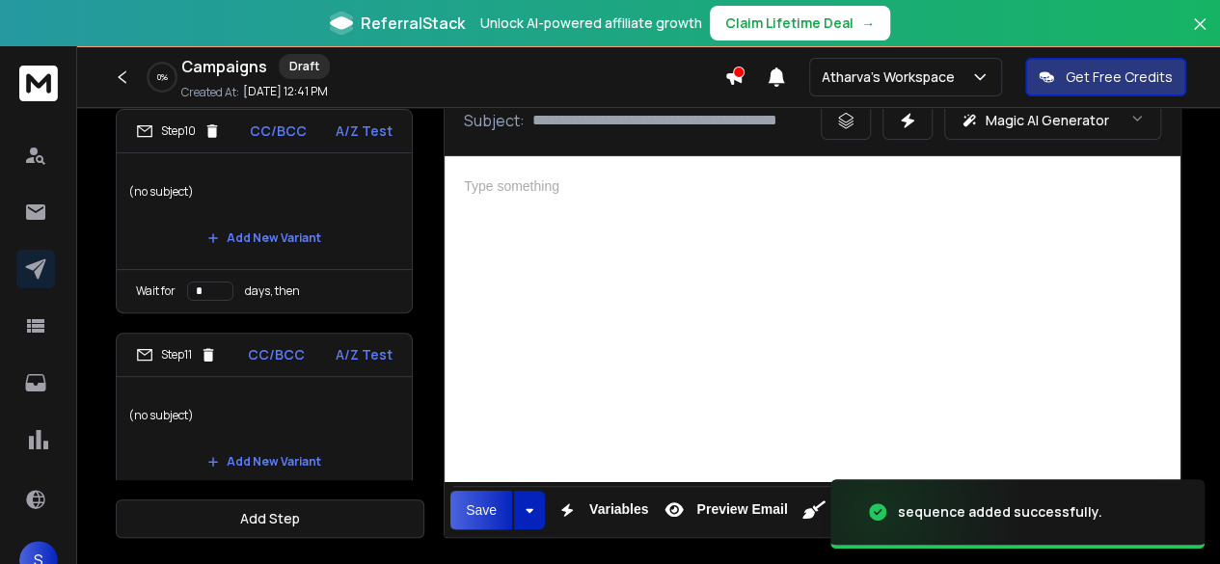
click at [340, 275] on div "Wait for * days, then" at bounding box center [264, 290] width 295 height 43
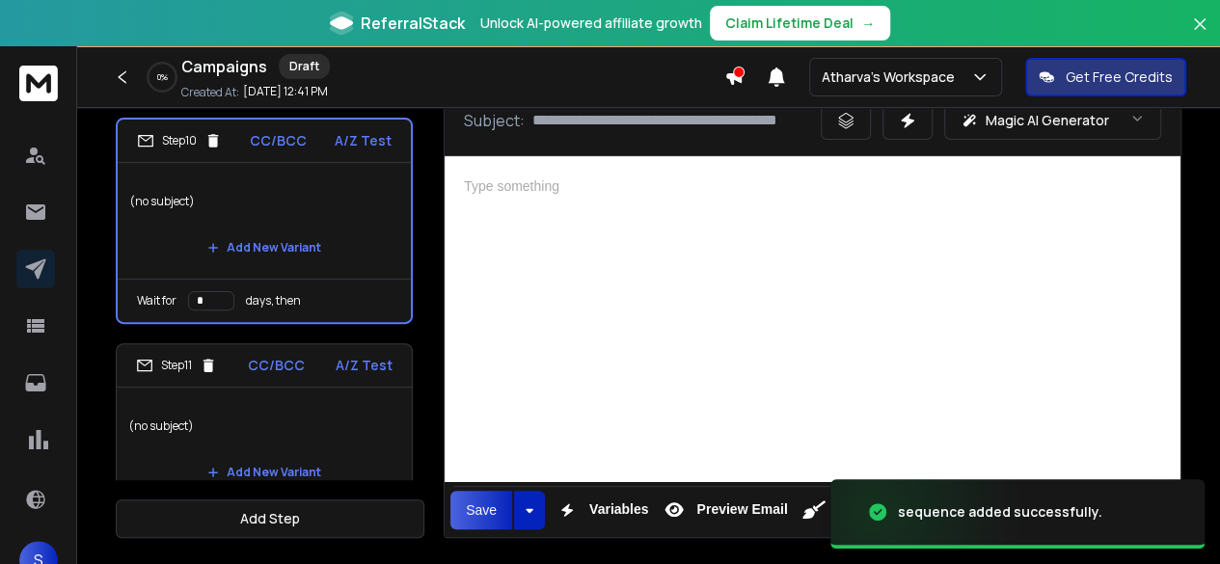
click at [224, 292] on input "*" at bounding box center [211, 300] width 46 height 19
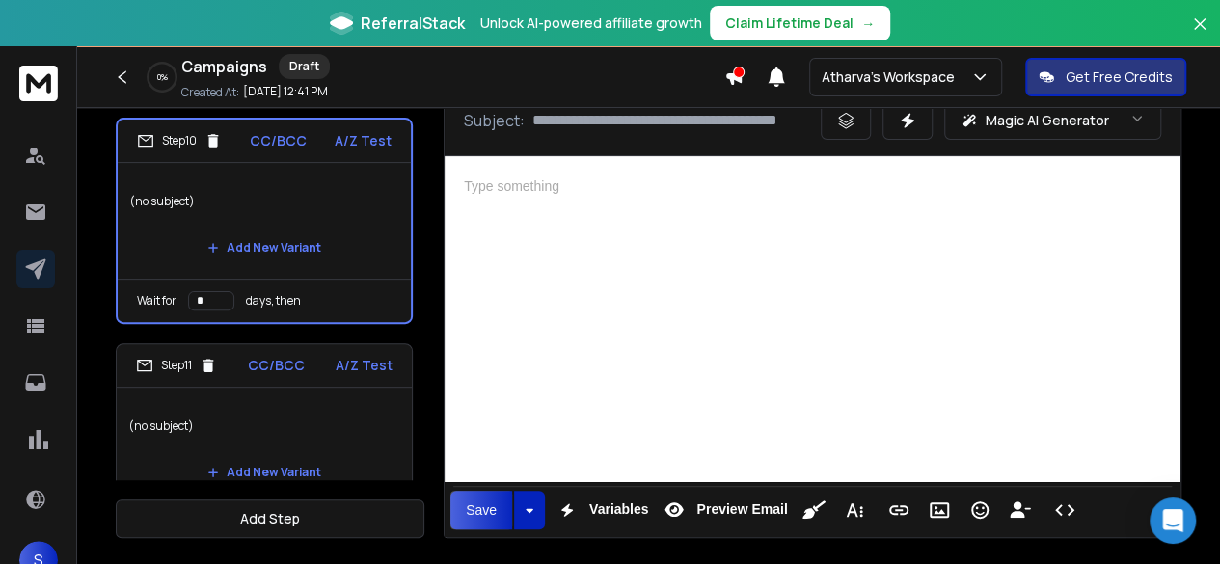
type input "*"
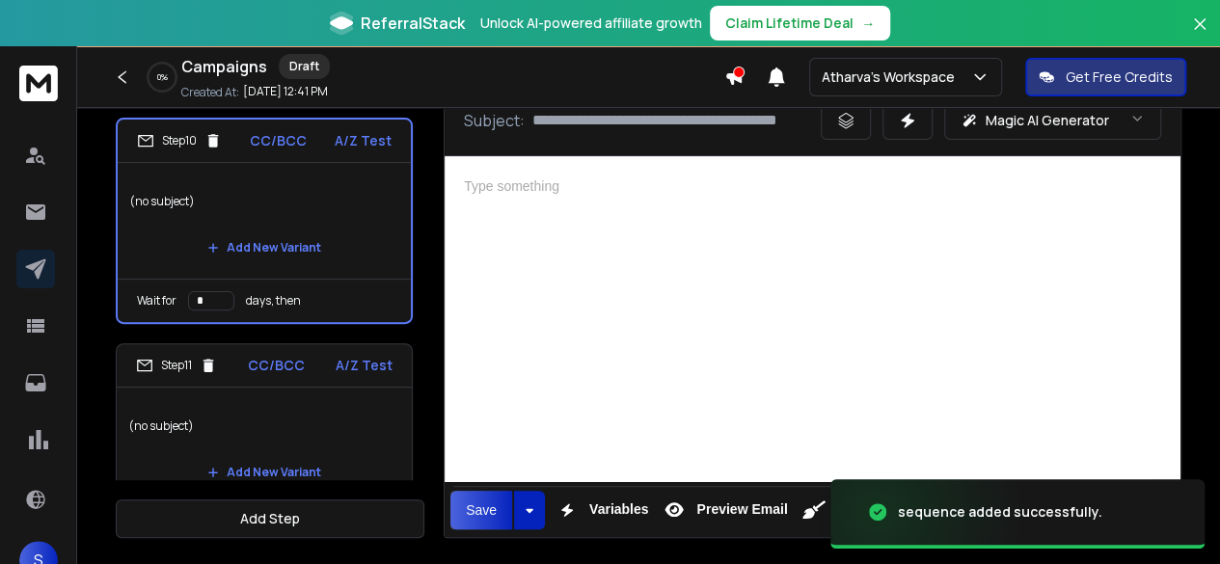
click at [392, 458] on div "Add New Variant" at bounding box center [264, 472] width 272 height 39
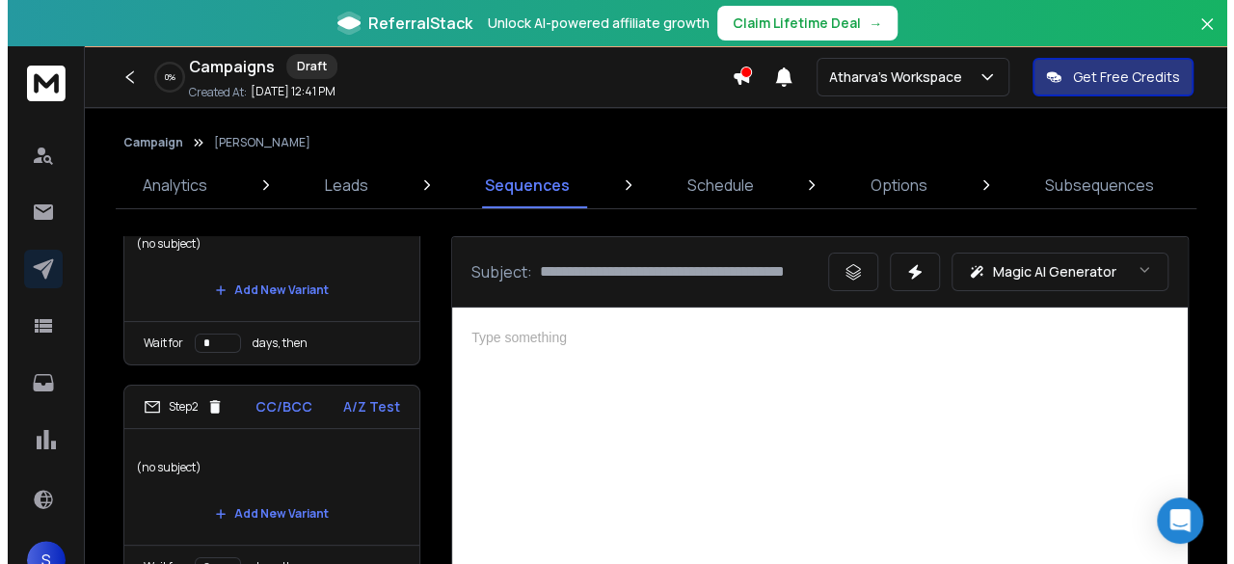
scroll to position [0, 0]
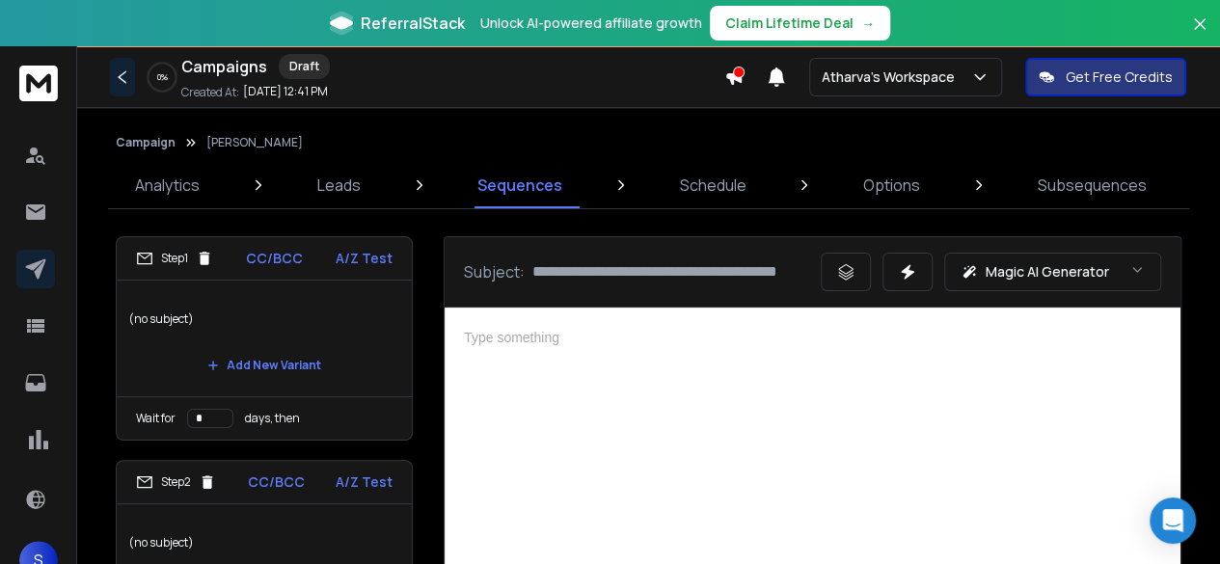
click at [116, 69] on icon at bounding box center [122, 76] width 17 height 17
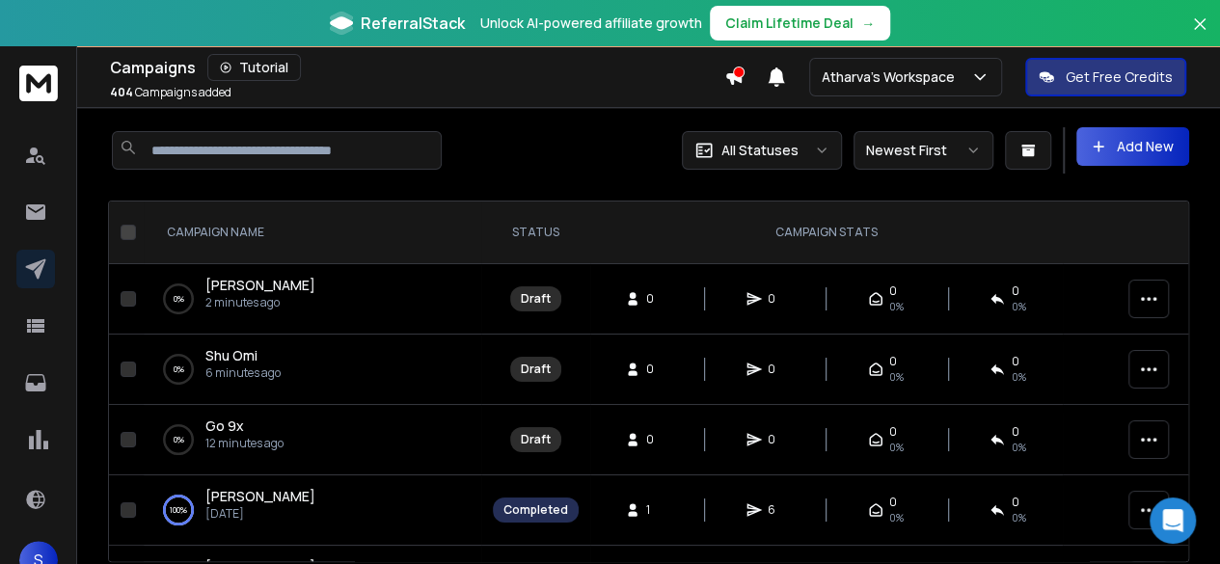
click at [569, 193] on div "Campaigns 404 Campaigns Added All Statuses Newest First Add New CAMPAIGN NAME S…" at bounding box center [648, 409] width 1081 height 564
click at [1144, 145] on button "Add New" at bounding box center [1132, 146] width 113 height 39
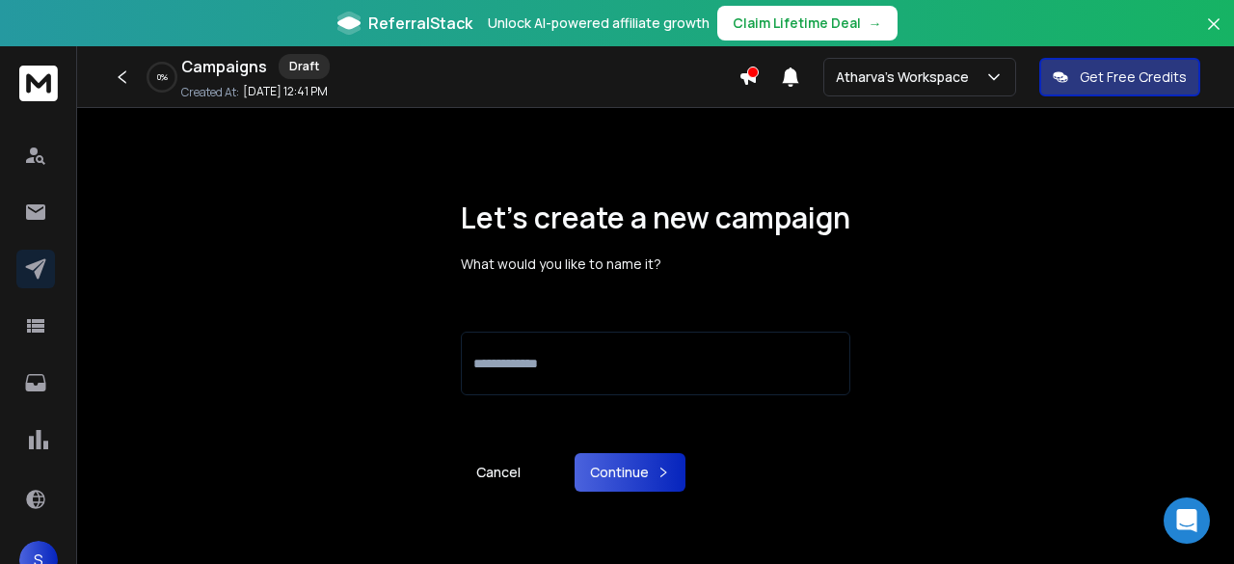
click at [629, 377] on input at bounding box center [656, 364] width 390 height 64
paste input "**********"
type input "**********"
click at [608, 468] on button "Continue" at bounding box center [630, 472] width 111 height 39
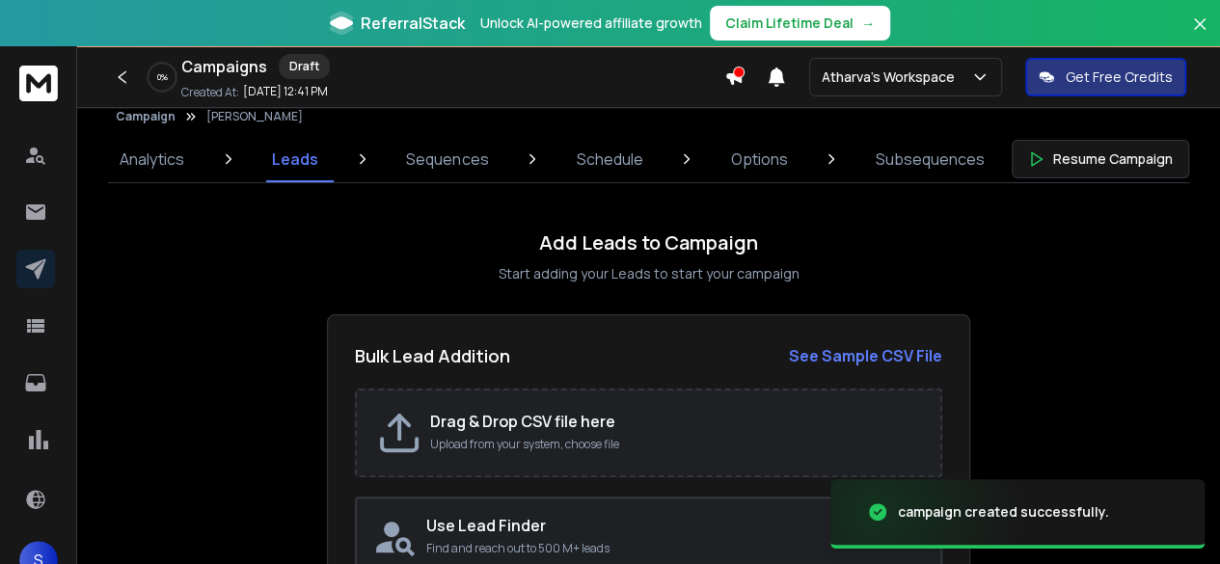
scroll to position [27, 0]
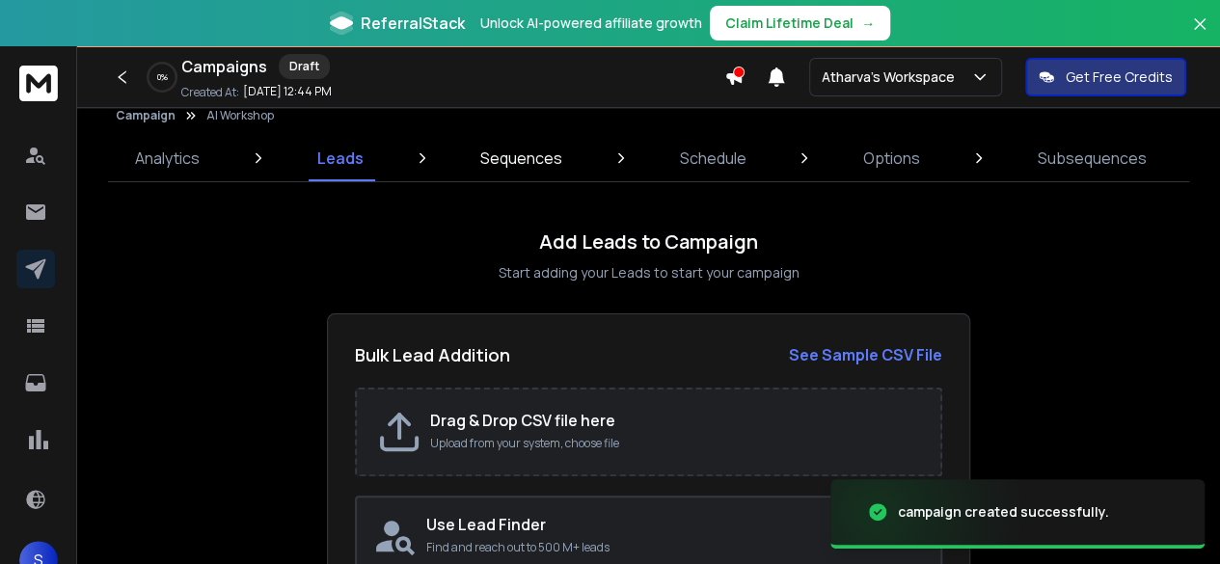
click at [501, 155] on p "Sequences" at bounding box center [521, 158] width 82 height 23
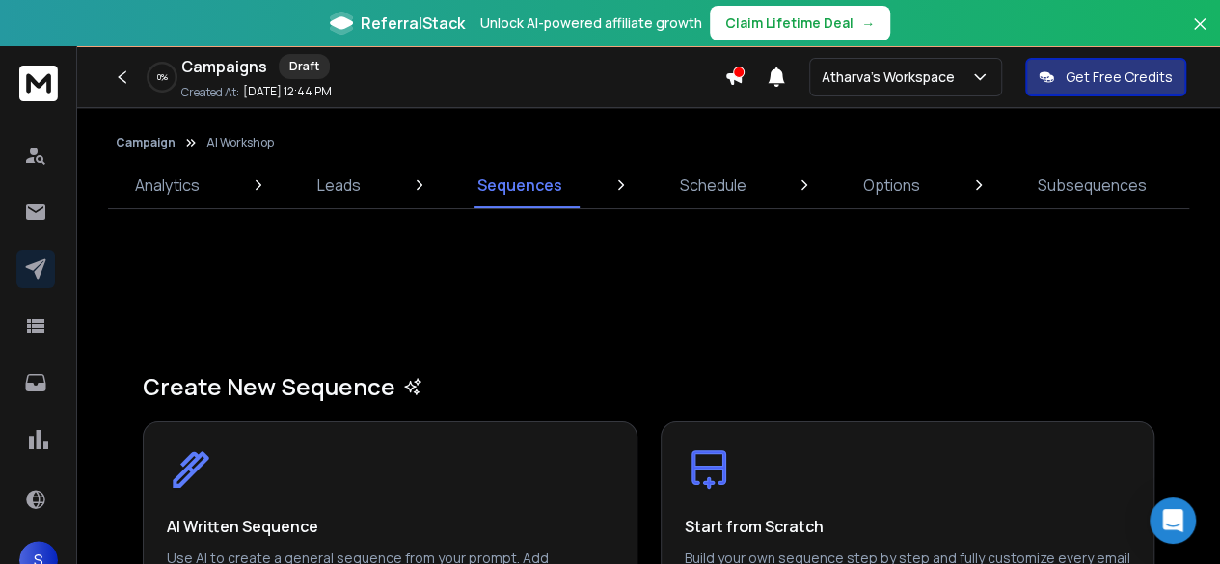
scroll to position [104, 0]
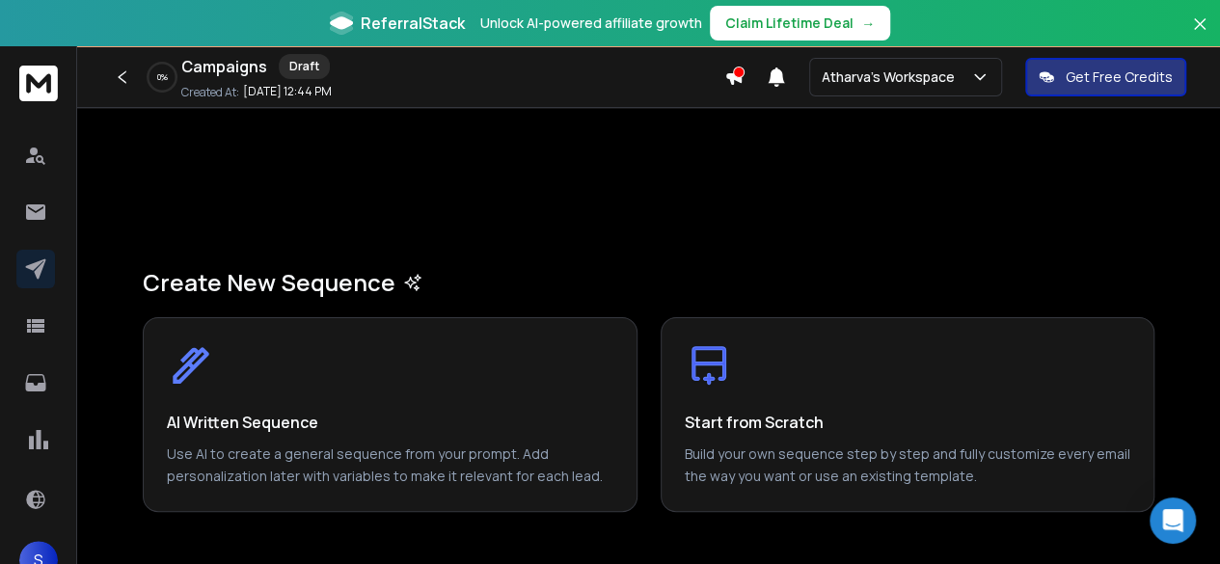
click at [738, 385] on div "button" at bounding box center [908, 365] width 446 height 48
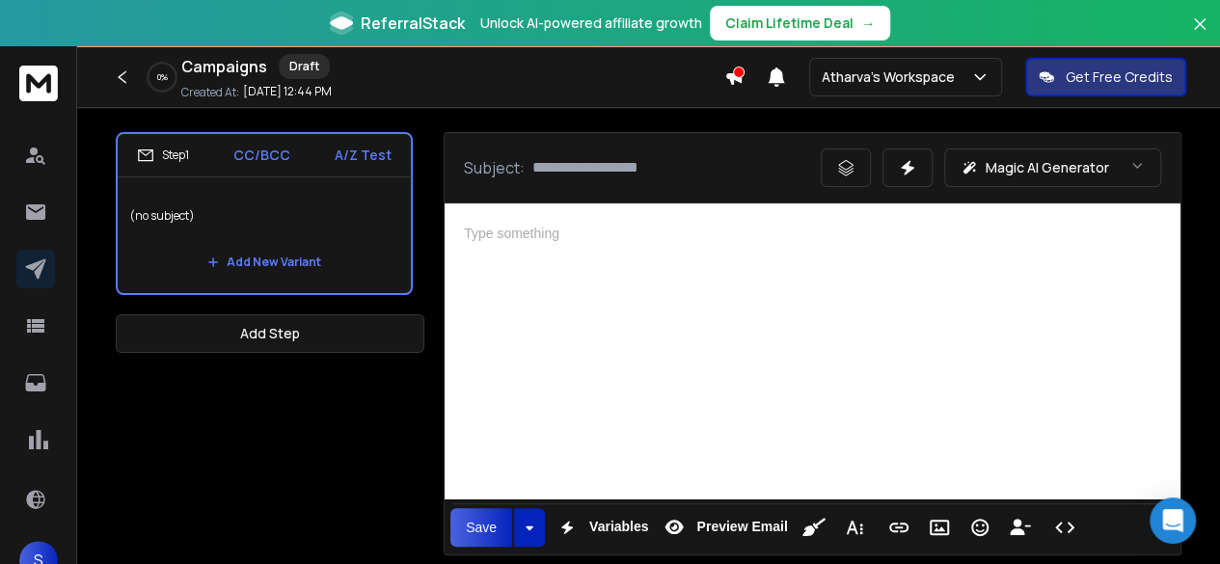
scroll to position [121, 0]
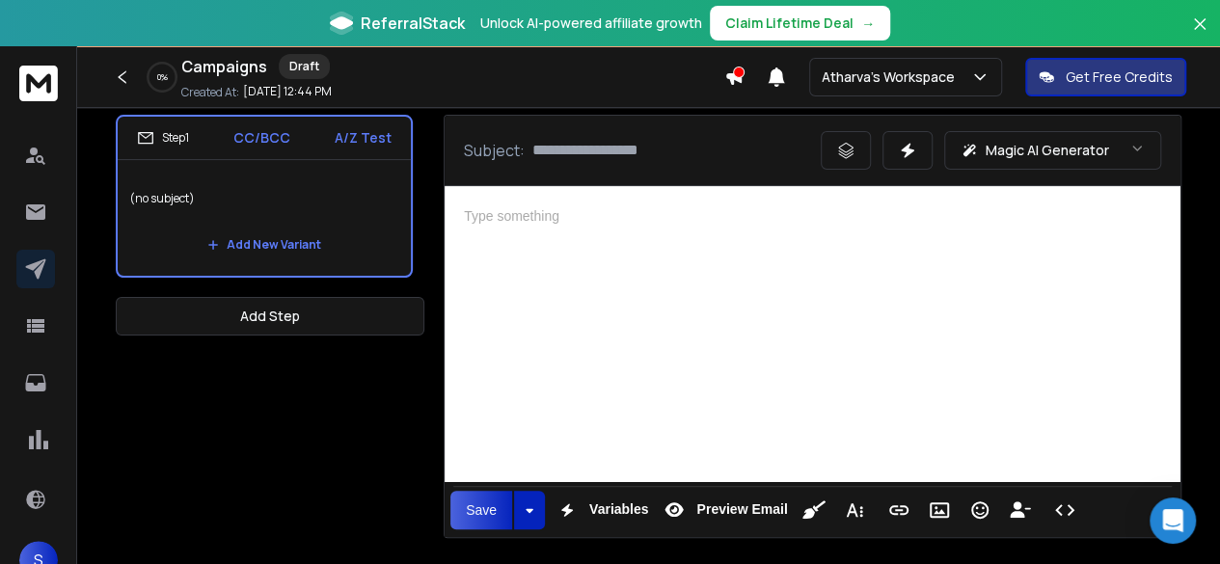
click at [251, 202] on p "(no subject)" at bounding box center [264, 199] width 270 height 54
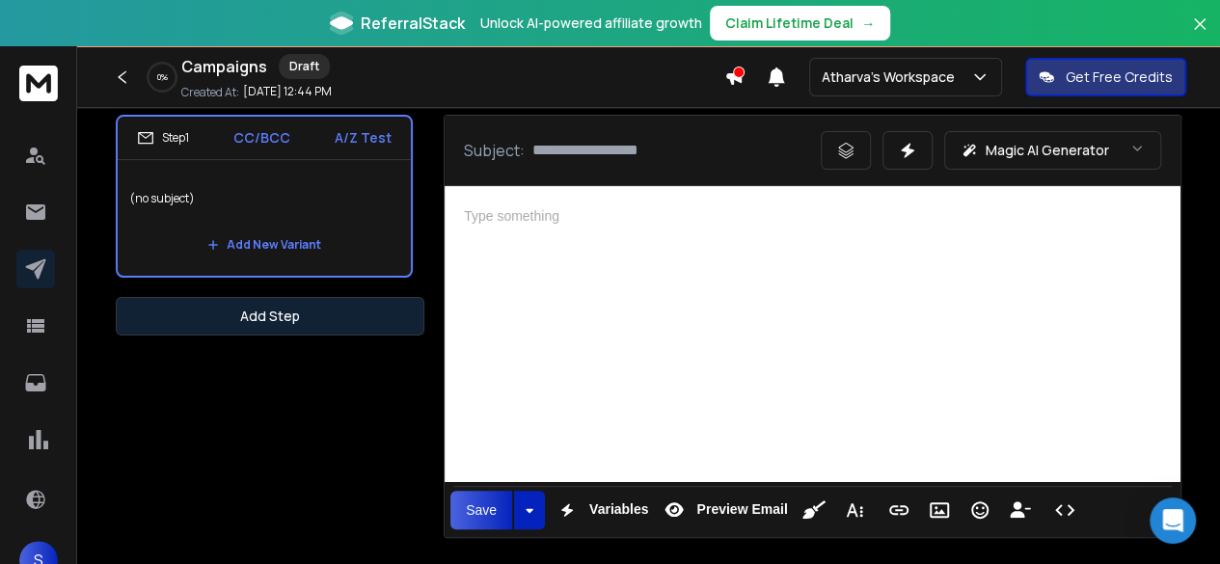
click at [316, 319] on button "Add Step" at bounding box center [270, 316] width 309 height 39
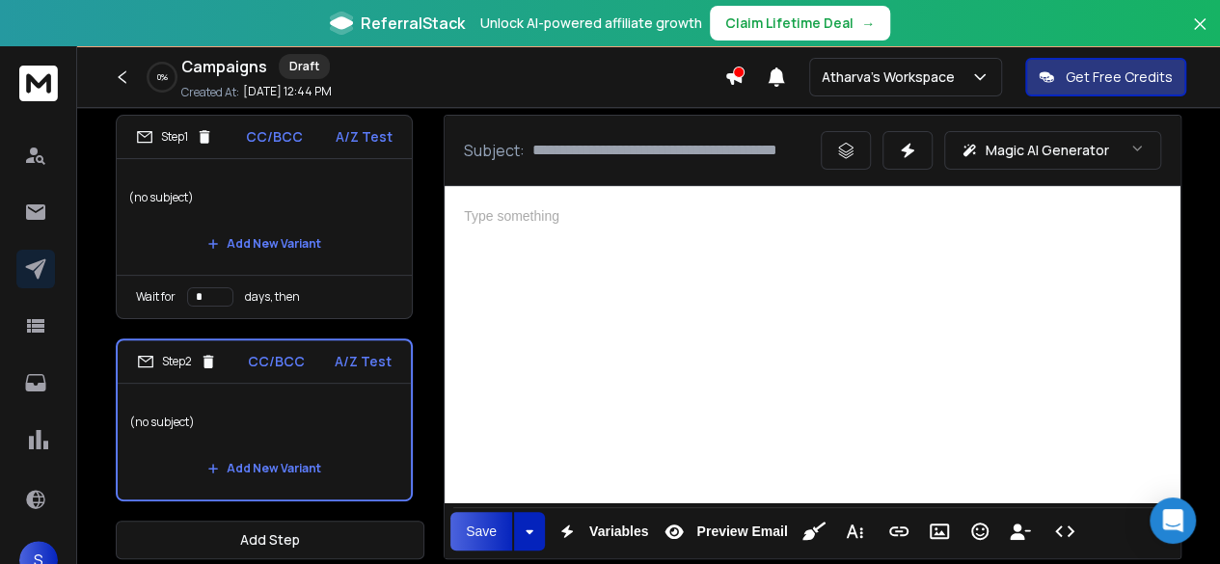
scroll to position [141, 0]
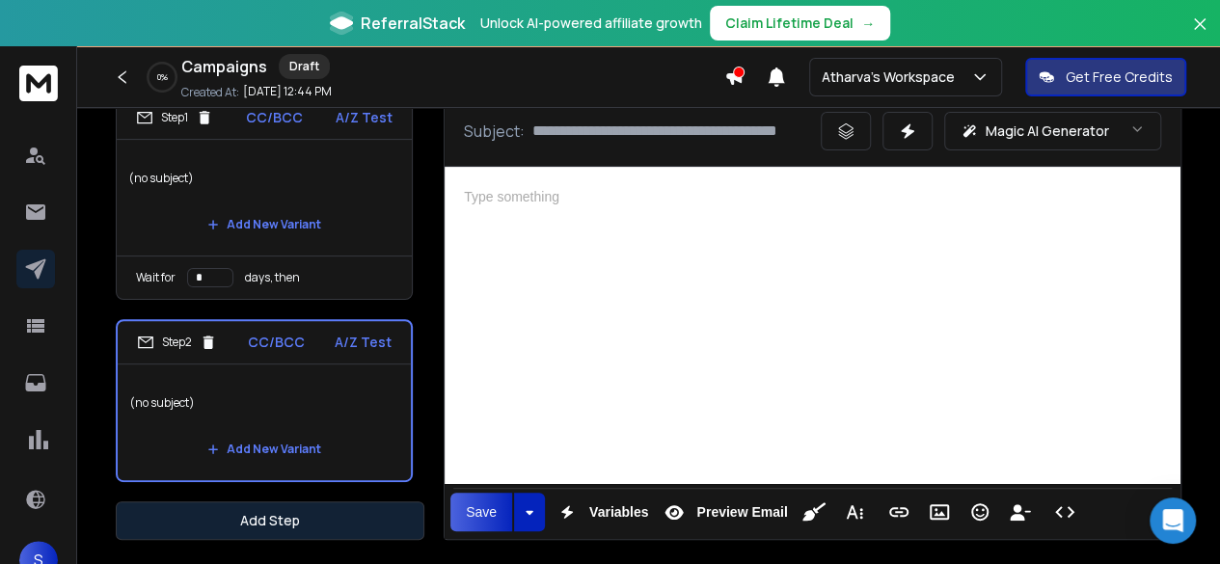
click at [273, 532] on button "Add Step" at bounding box center [270, 520] width 309 height 39
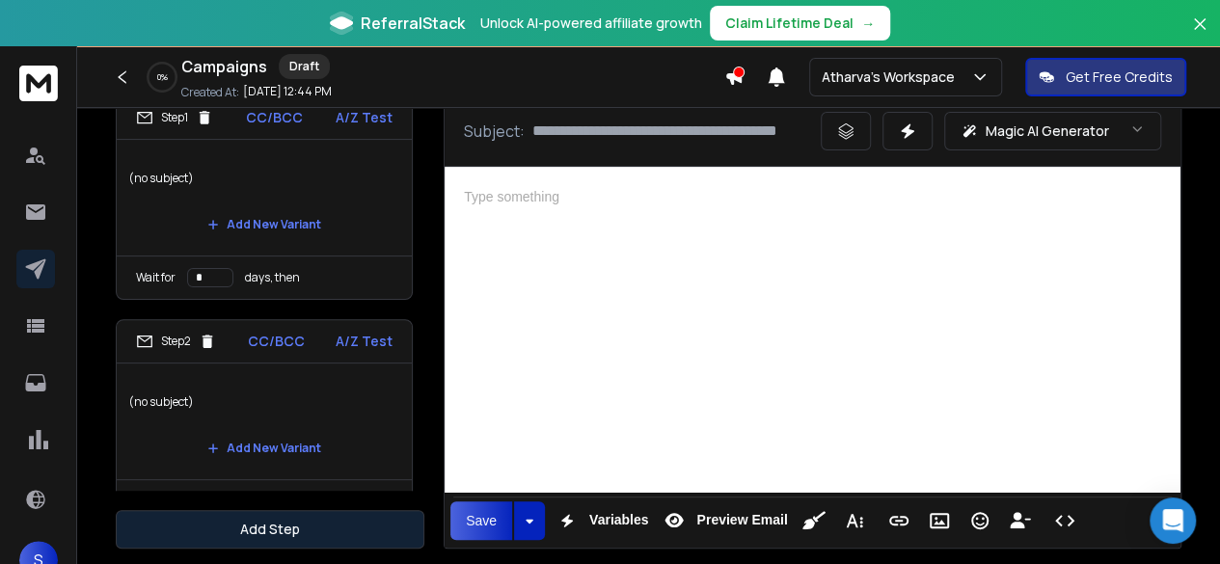
scroll to position [151, 0]
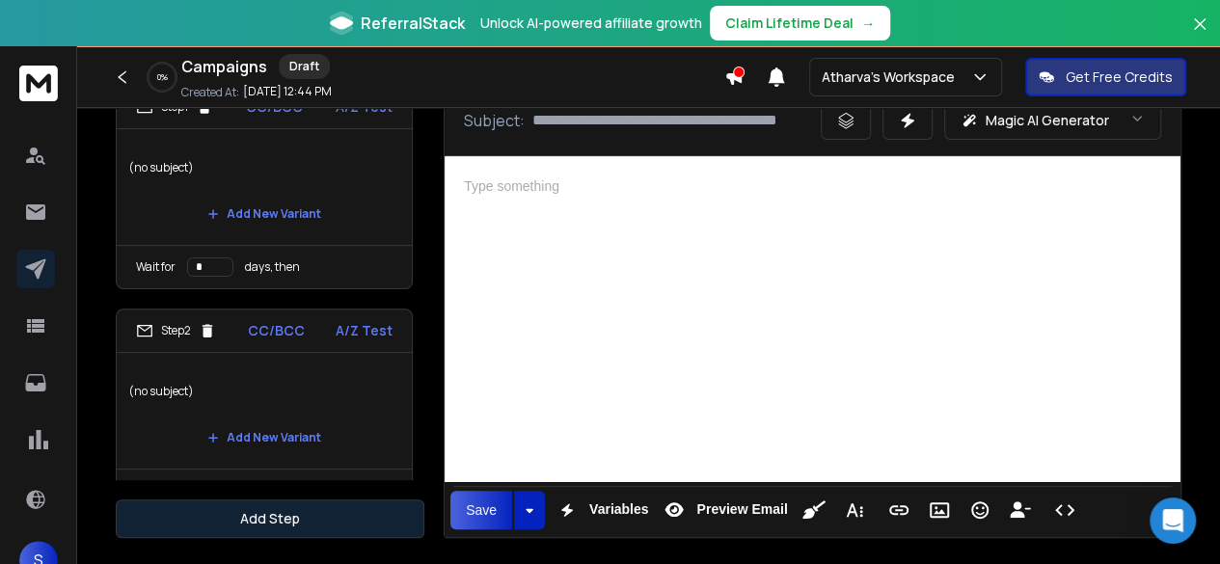
click at [292, 519] on button "Add Step" at bounding box center [270, 518] width 309 height 39
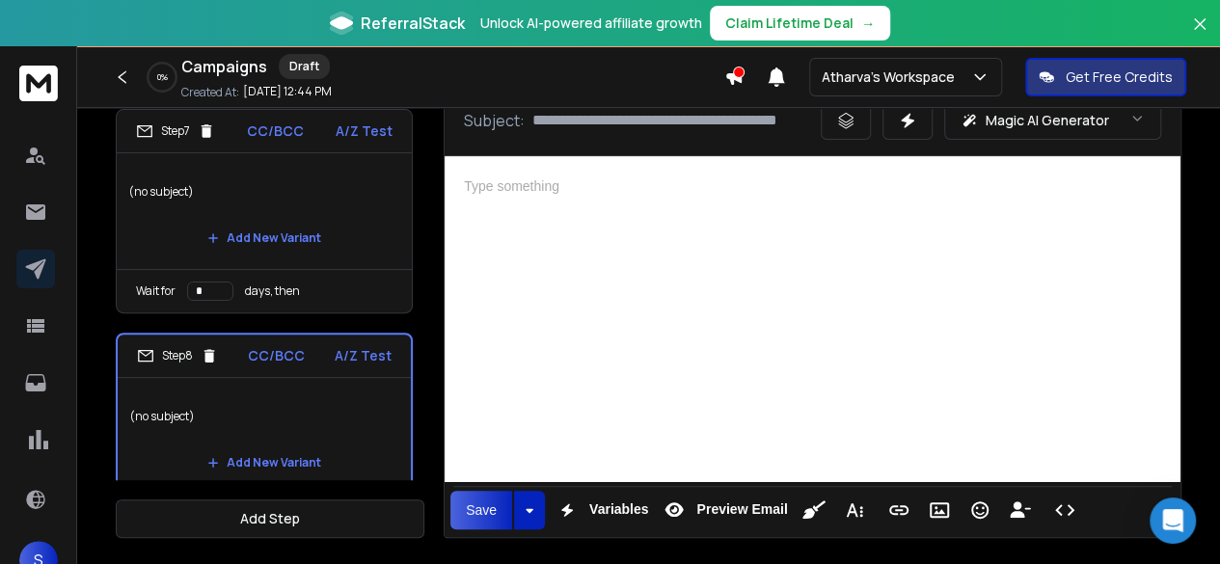
scroll to position [1324, 0]
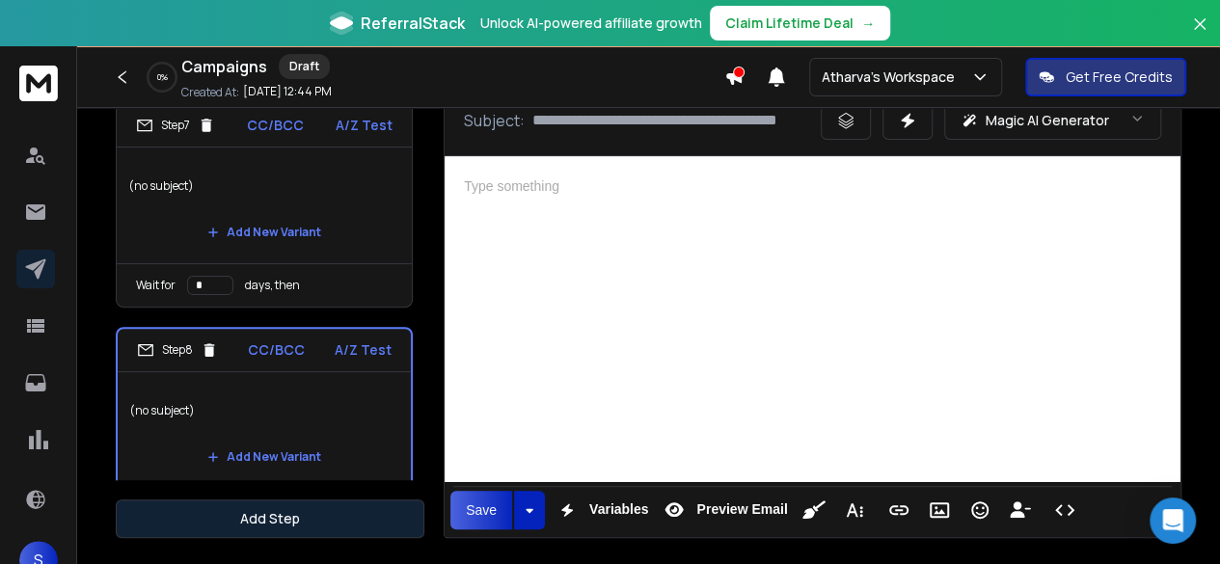
click at [291, 514] on button "Add Step" at bounding box center [270, 518] width 309 height 39
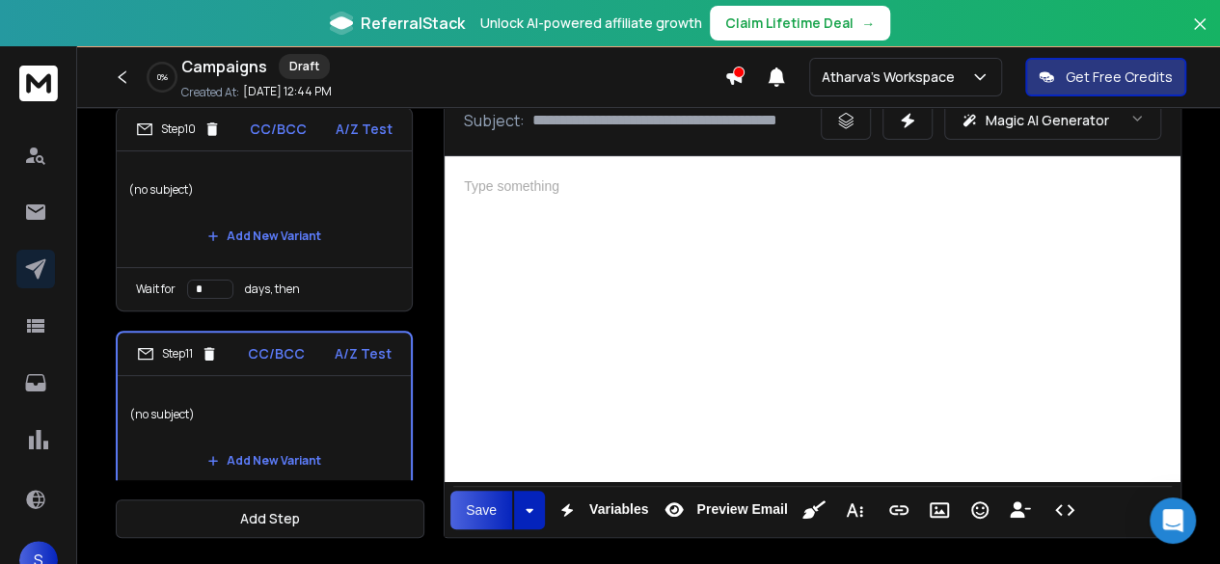
scroll to position [1933, 0]
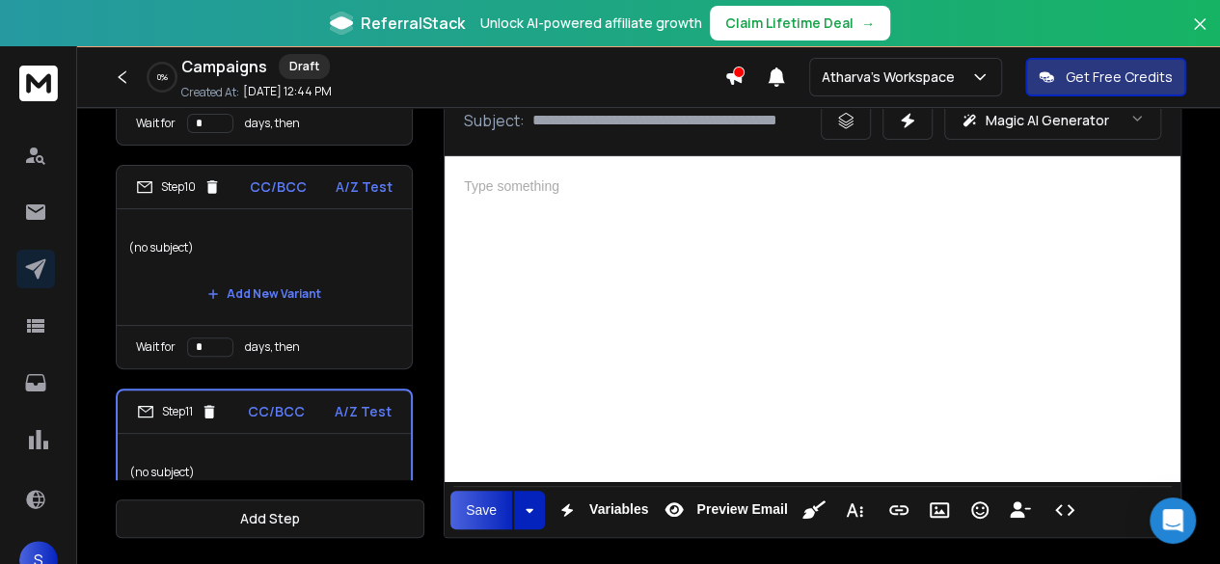
click at [219, 337] on input "*" at bounding box center [210, 346] width 46 height 19
click at [336, 281] on div "Add New Variant" at bounding box center [264, 294] width 272 height 39
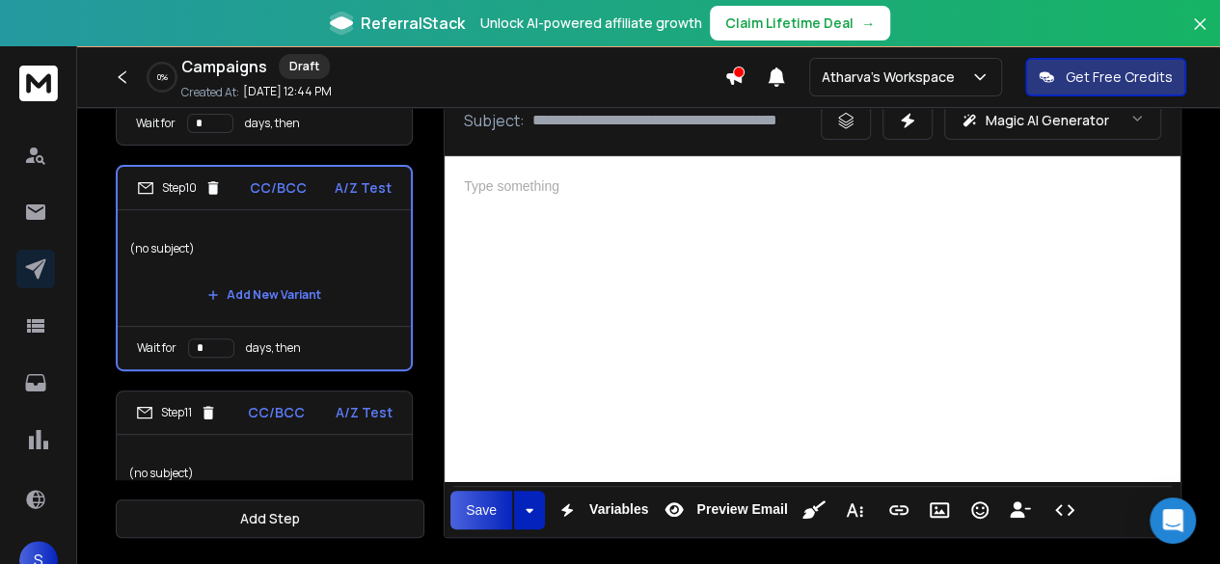
click at [282, 446] on p "(no subject)" at bounding box center [264, 473] width 272 height 54
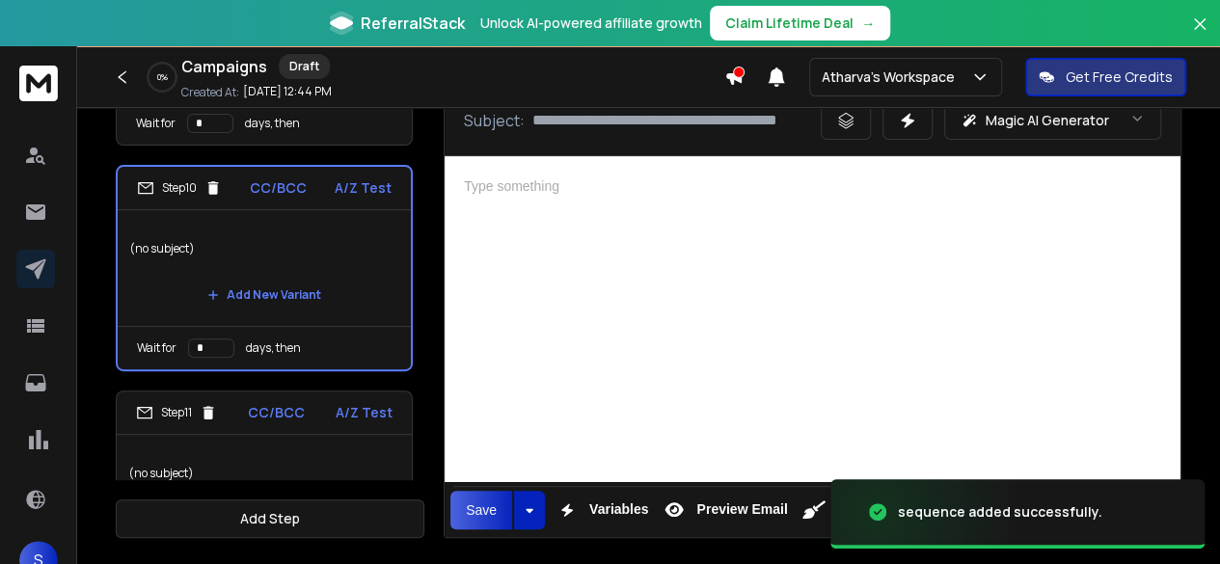
click at [222, 338] on input "*" at bounding box center [211, 347] width 46 height 19
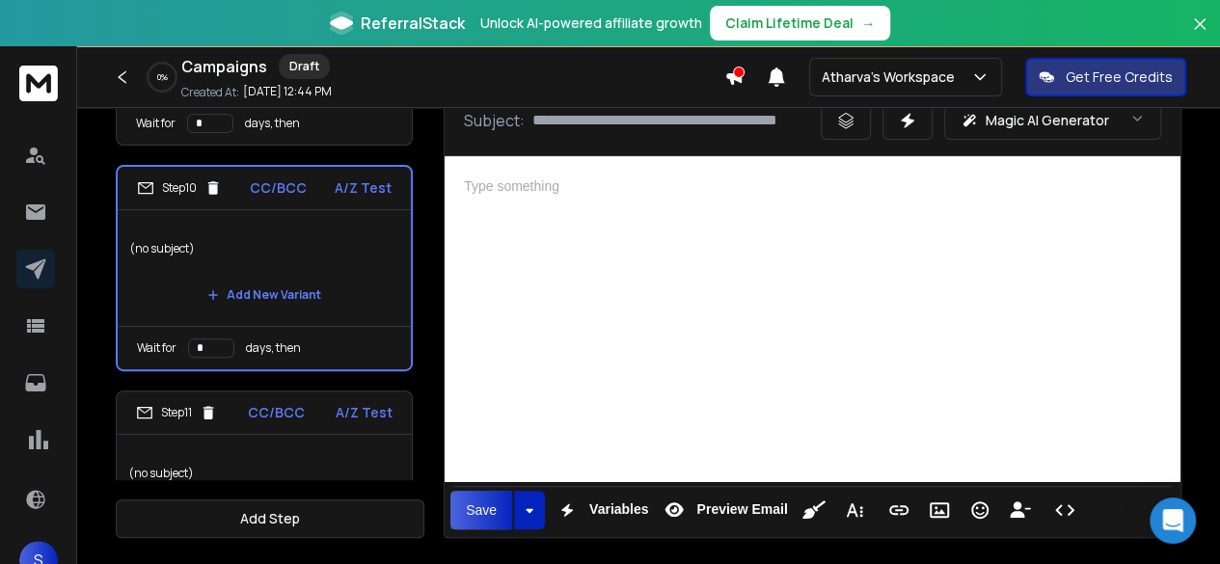
type input "*"
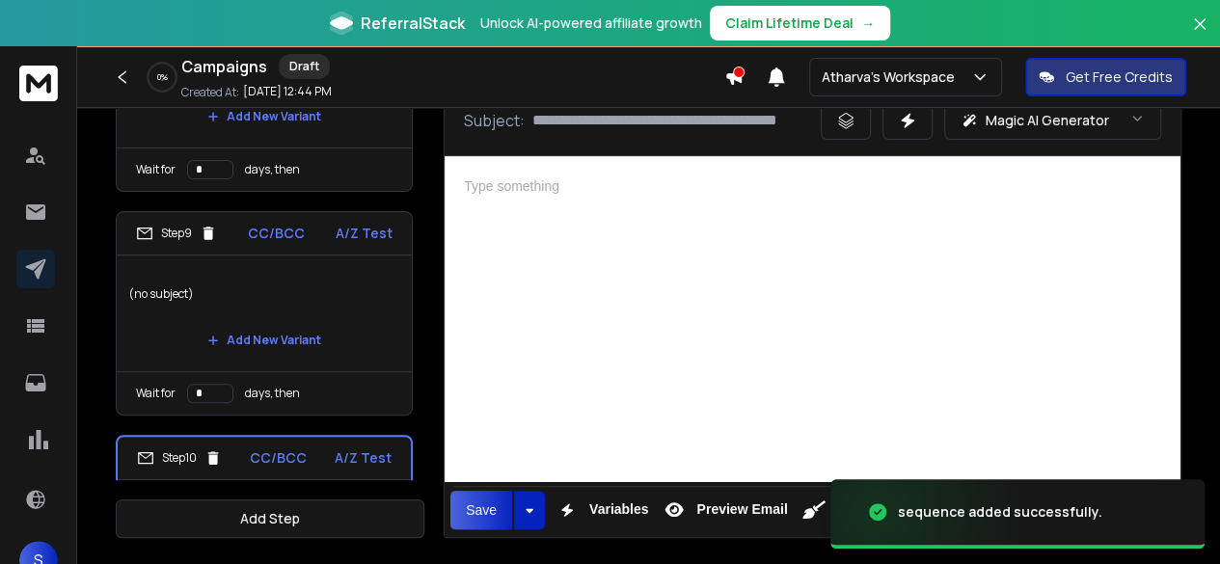
scroll to position [1656, 0]
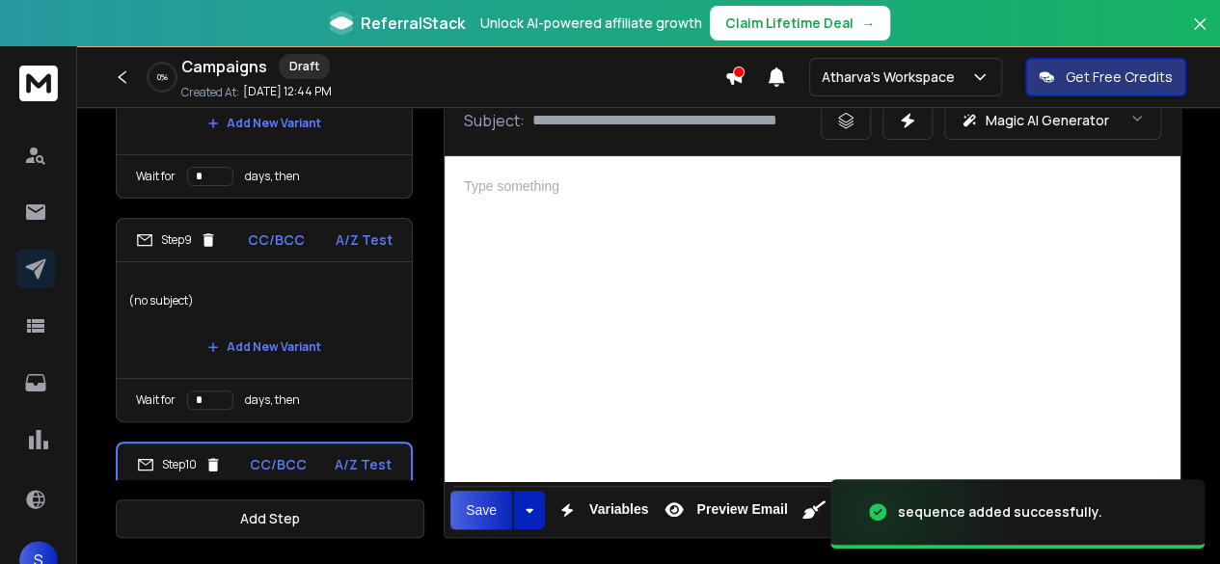
click at [336, 306] on p "(no subject)" at bounding box center [264, 301] width 272 height 54
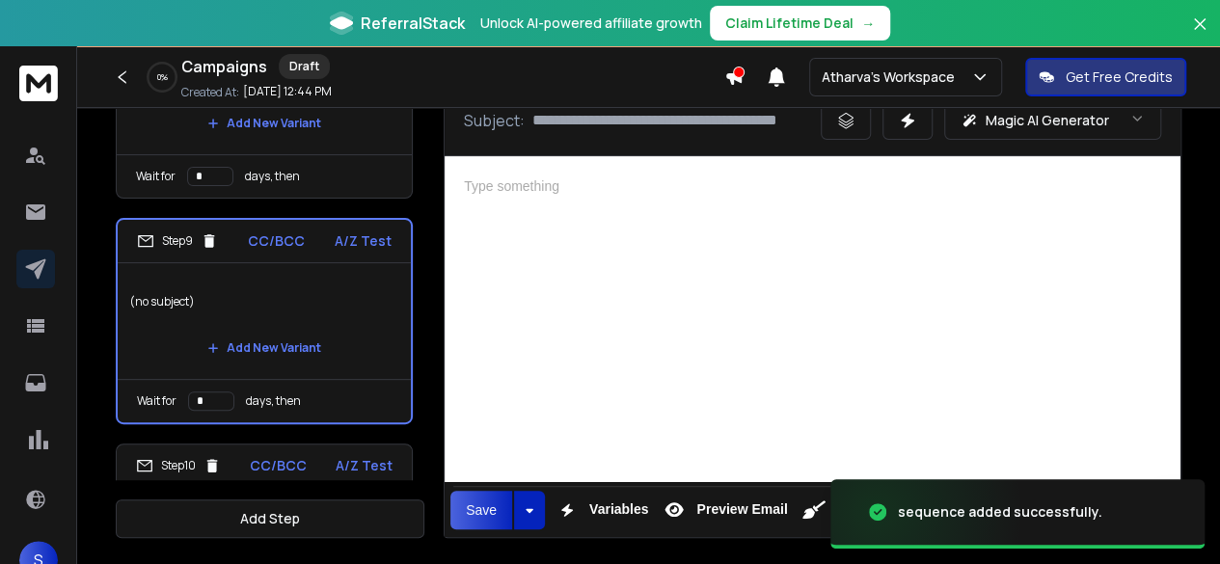
click at [220, 391] on input "*" at bounding box center [211, 400] width 46 height 19
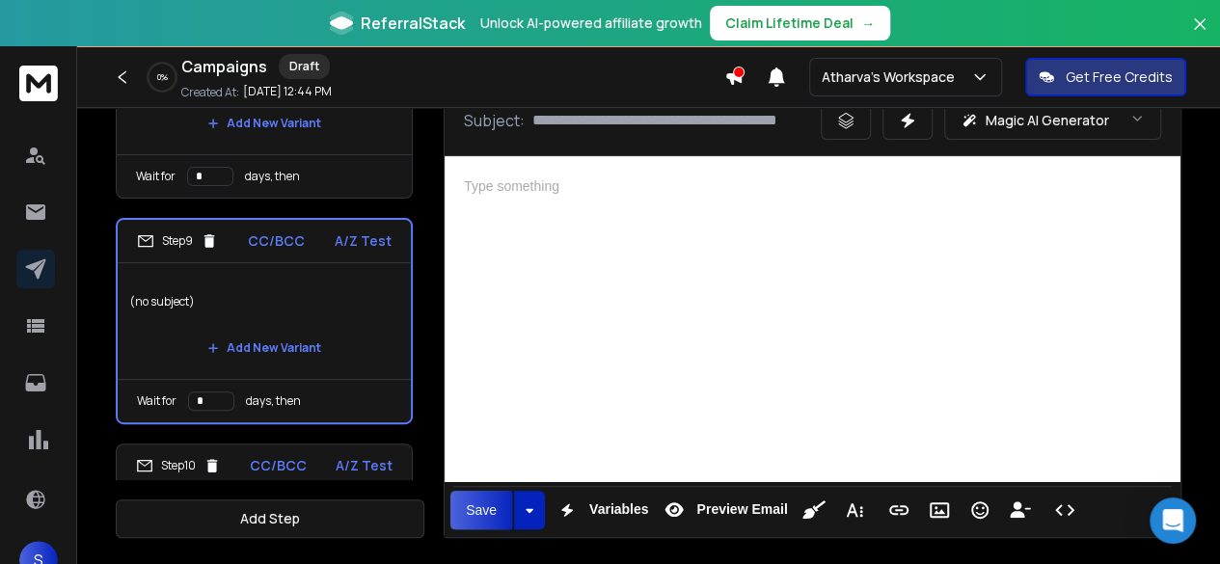
type input "*"
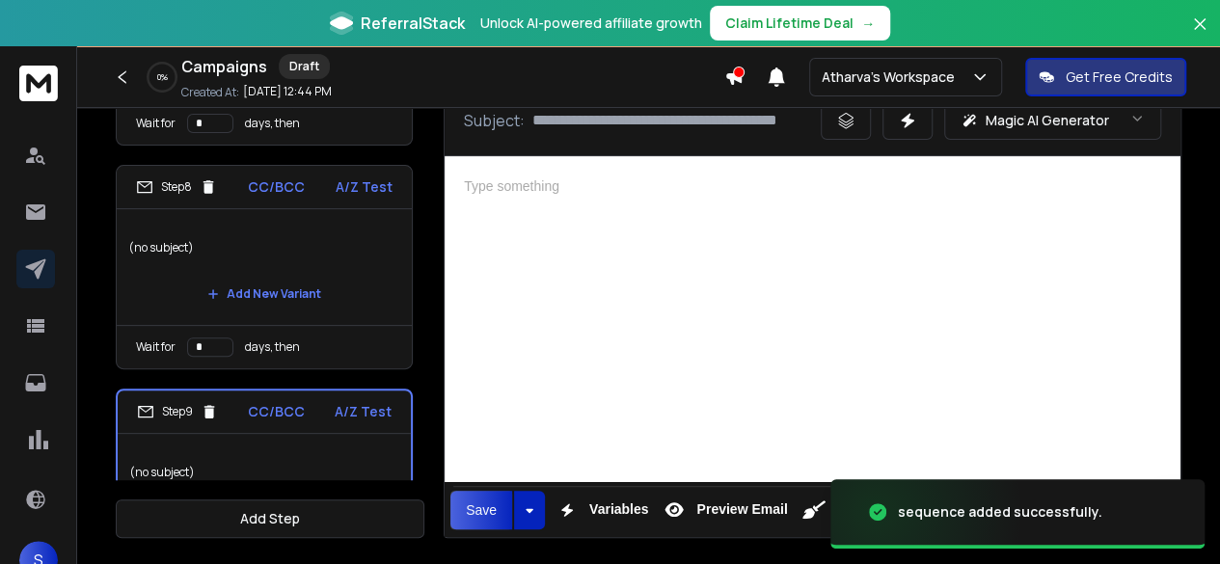
scroll to position [1485, 0]
click at [352, 306] on div "(no subject) Add New Variant" at bounding box center [264, 268] width 295 height 116
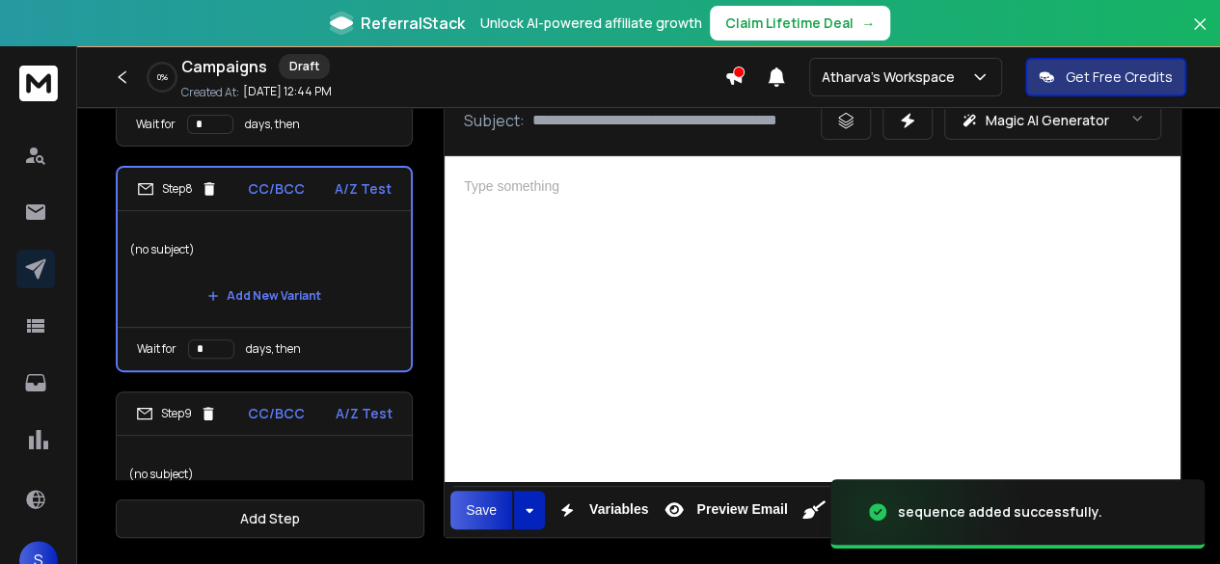
click at [217, 339] on input "*" at bounding box center [211, 348] width 46 height 19
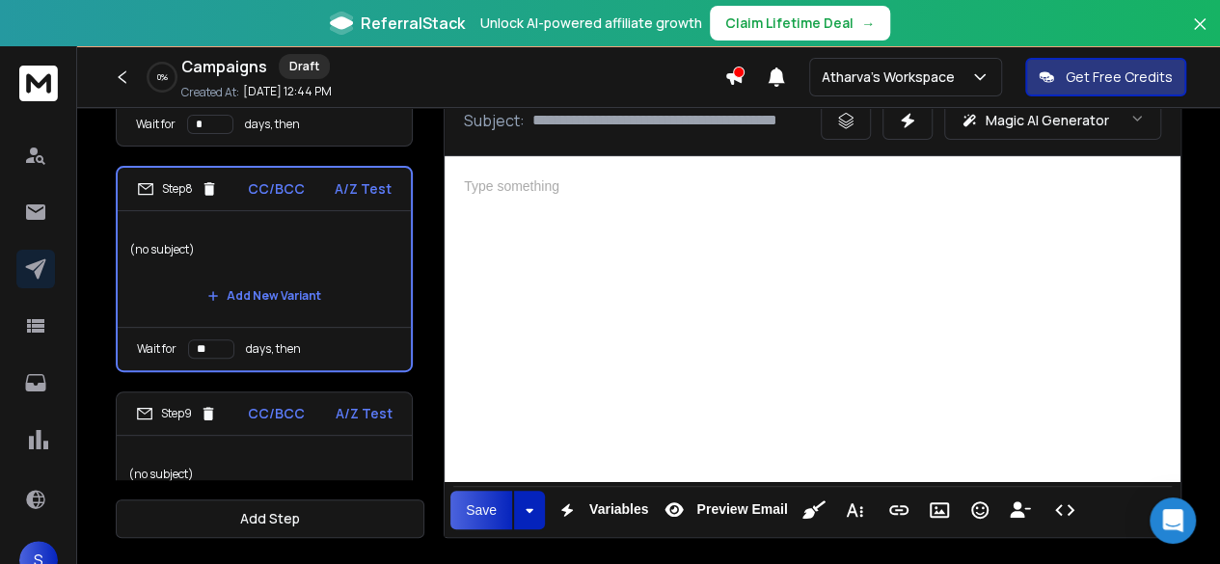
type input "*"
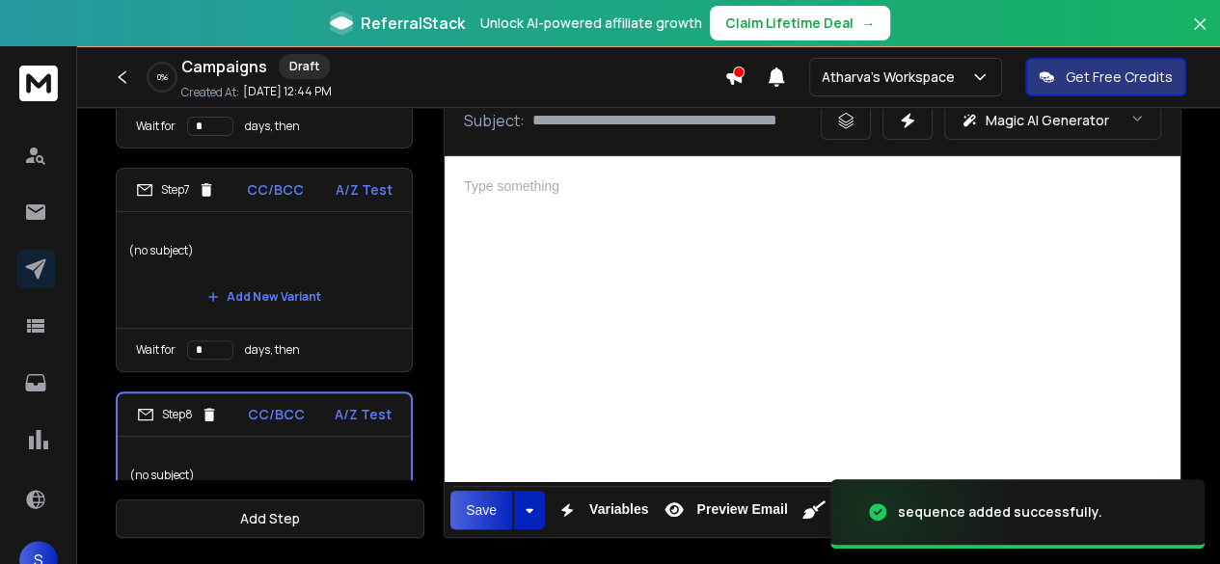
scroll to position [1254, 0]
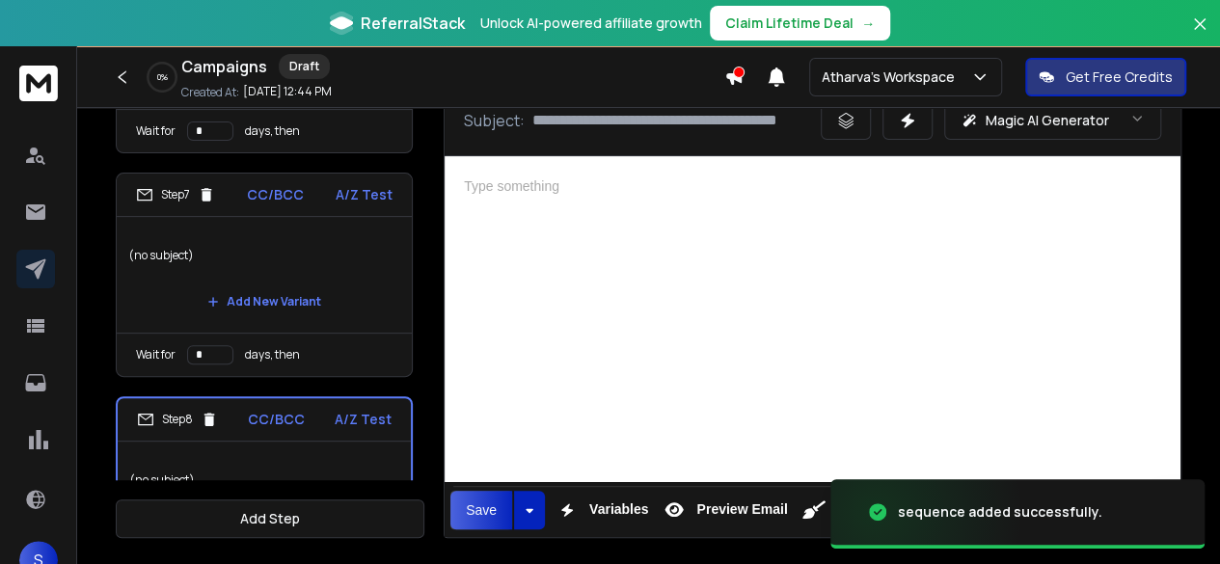
click at [344, 282] on div "Add New Variant" at bounding box center [264, 301] width 272 height 39
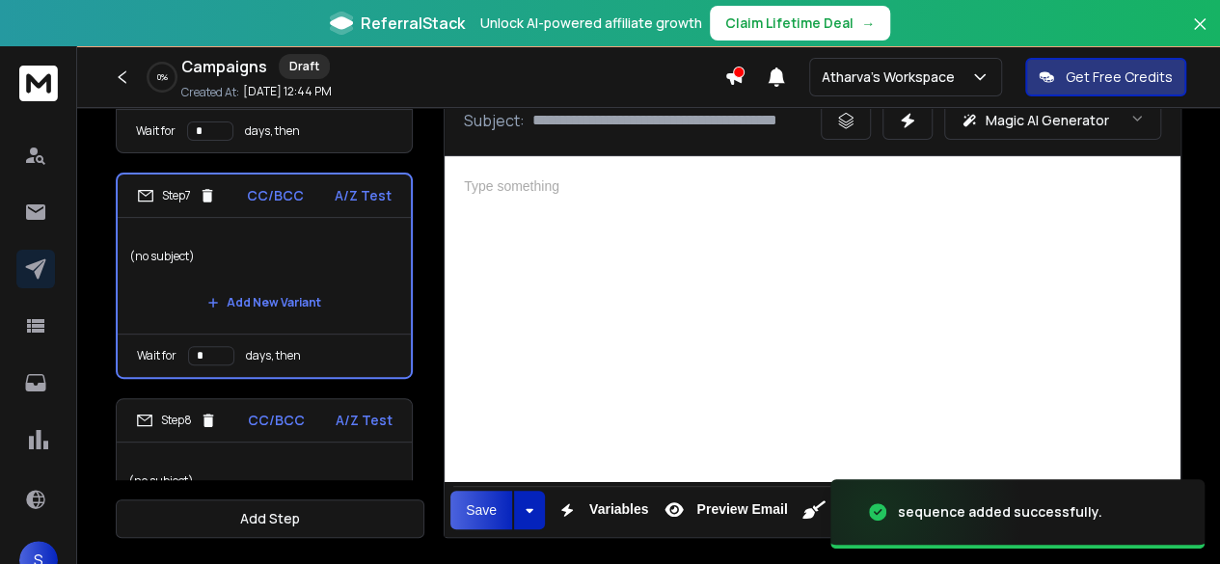
click at [205, 346] on input "*" at bounding box center [211, 355] width 46 height 19
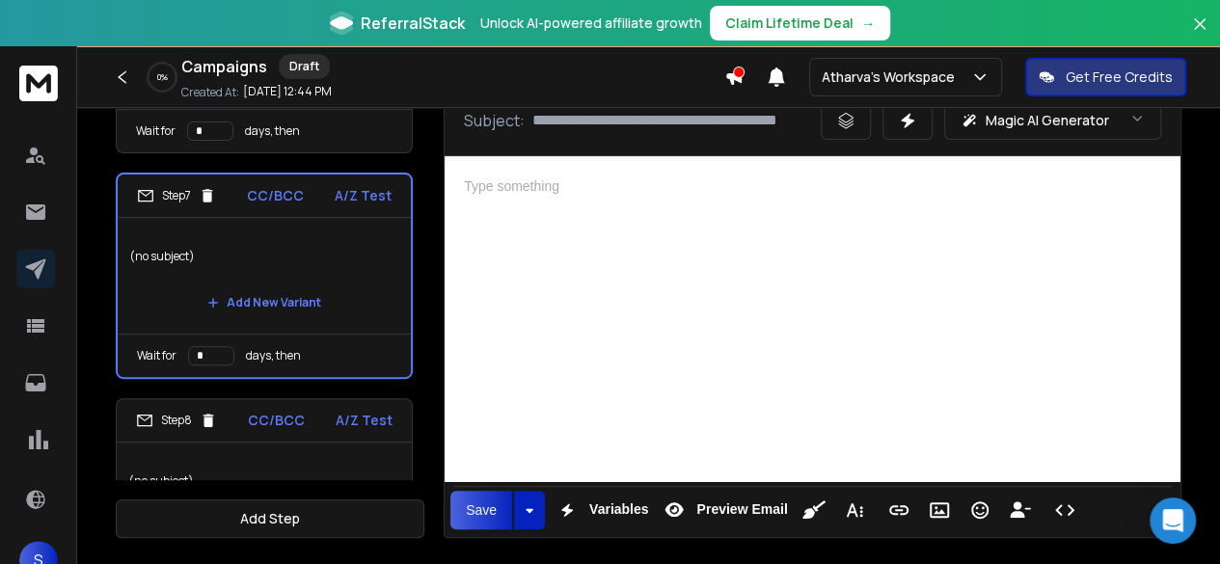
click at [478, 487] on div "Save Save Save as Template Variables Insert Variable Preview Email Preview Emai…" at bounding box center [661, 510] width 426 height 46
type input "*"
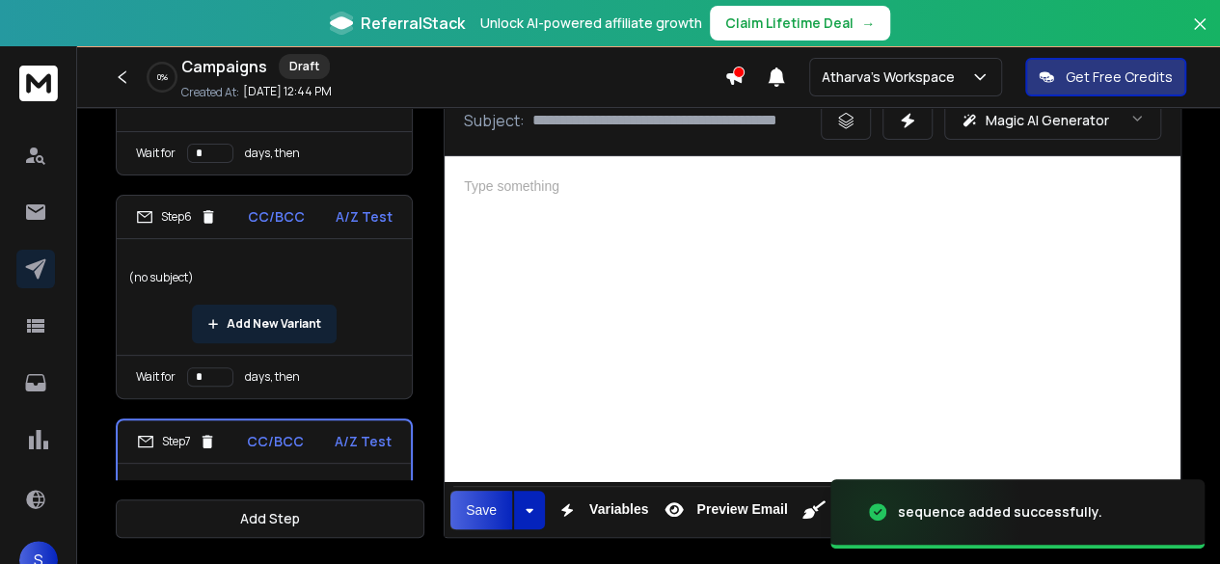
scroll to position [1008, 0]
click at [219, 368] on input "*" at bounding box center [210, 377] width 46 height 19
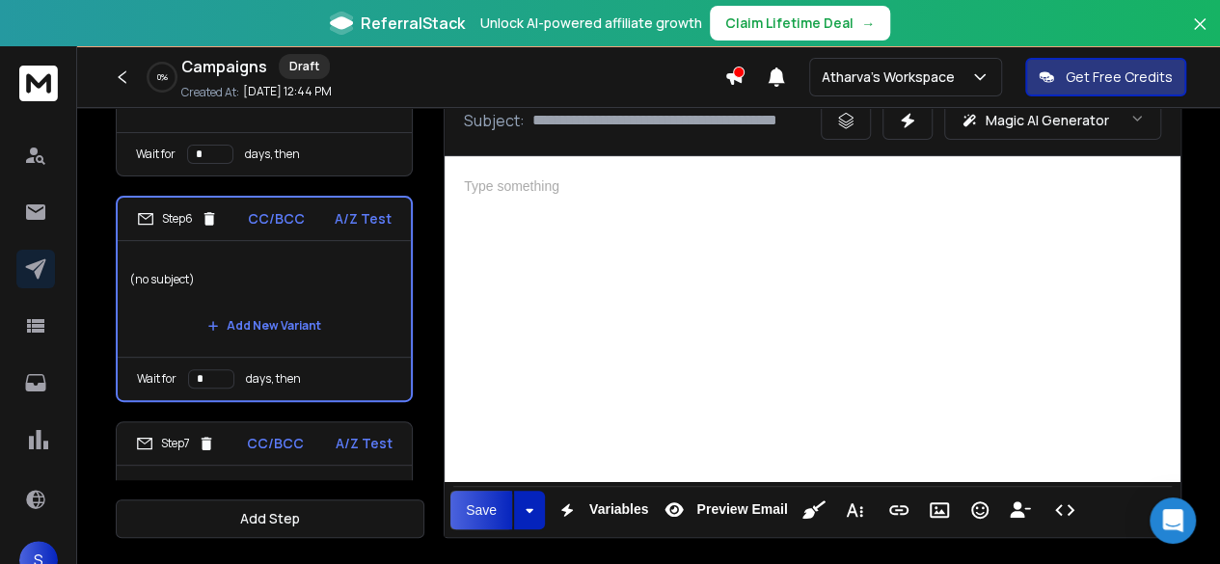
type input "*"
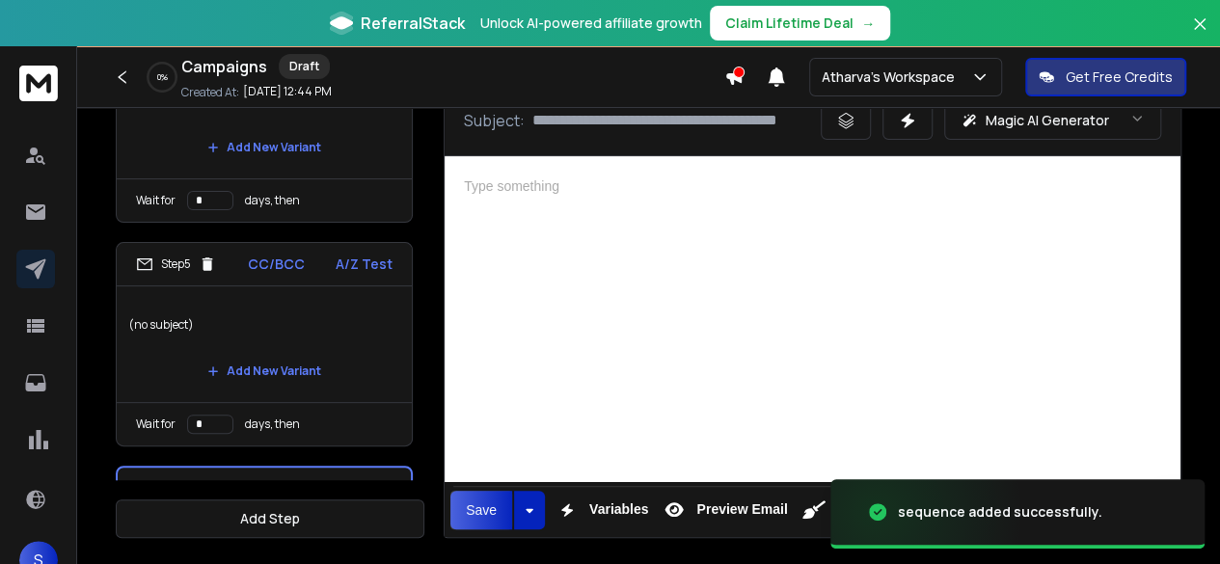
scroll to position [737, 0]
click at [341, 354] on div "Add New Variant" at bounding box center [264, 372] width 272 height 39
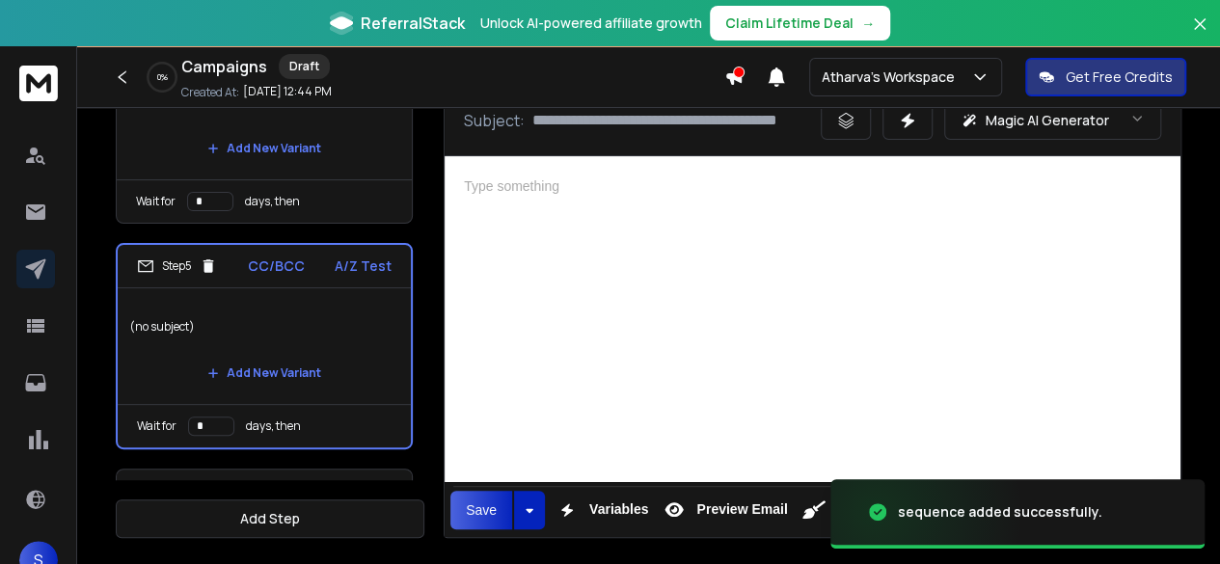
click at [207, 422] on input "*" at bounding box center [211, 426] width 46 height 19
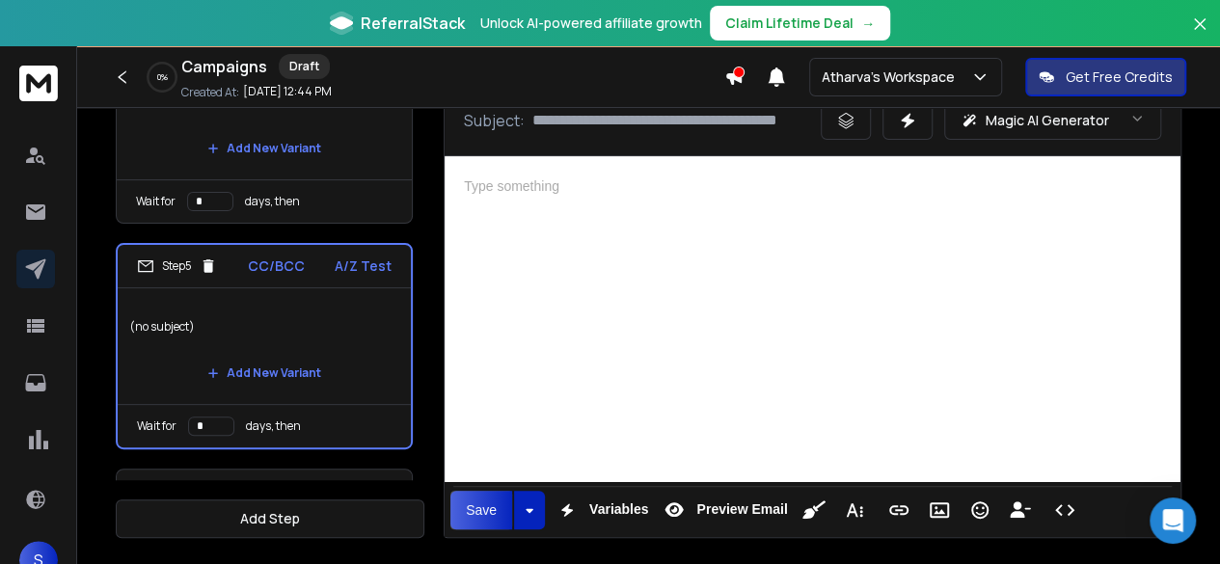
type input "*"
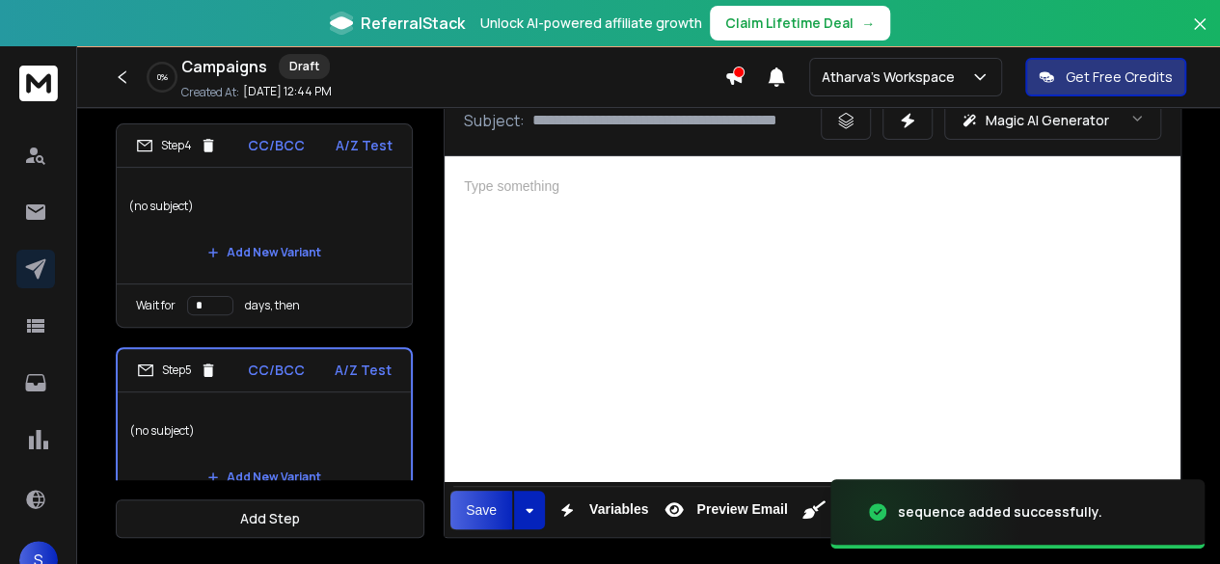
scroll to position [633, 0]
click at [330, 272] on div "(no subject) Add New Variant" at bounding box center [264, 225] width 295 height 116
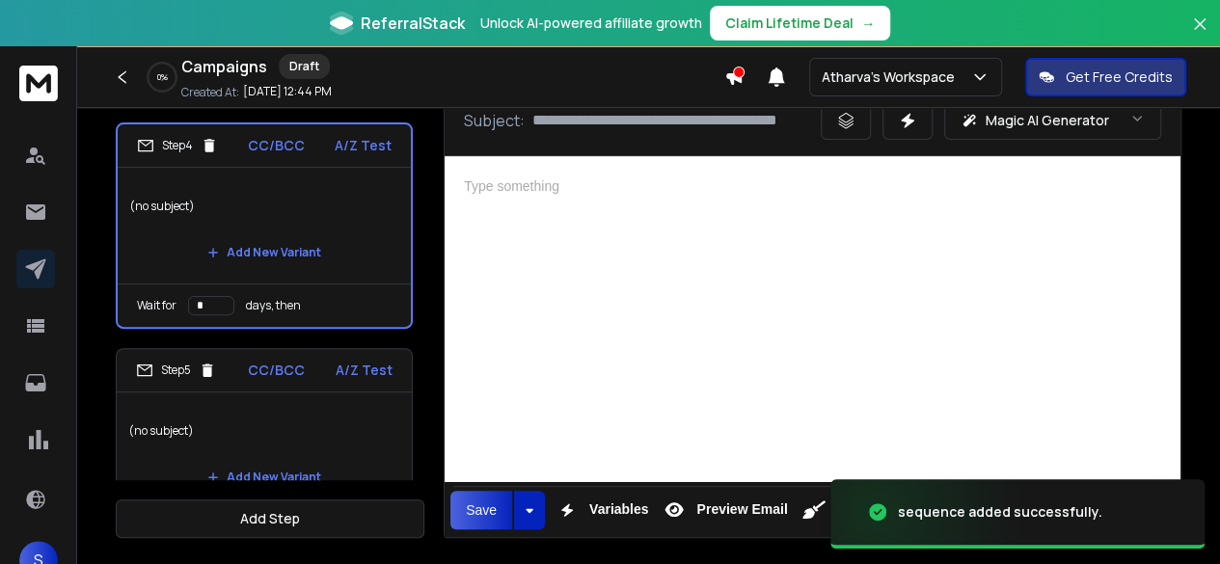
click at [205, 309] on input "*" at bounding box center [211, 305] width 46 height 19
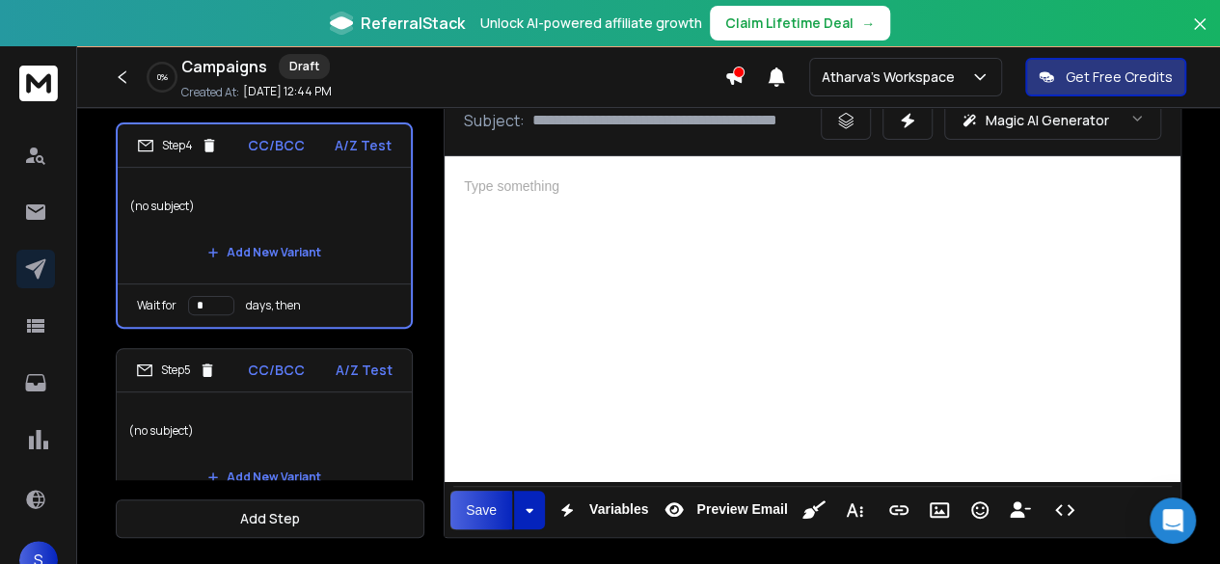
type input "*"
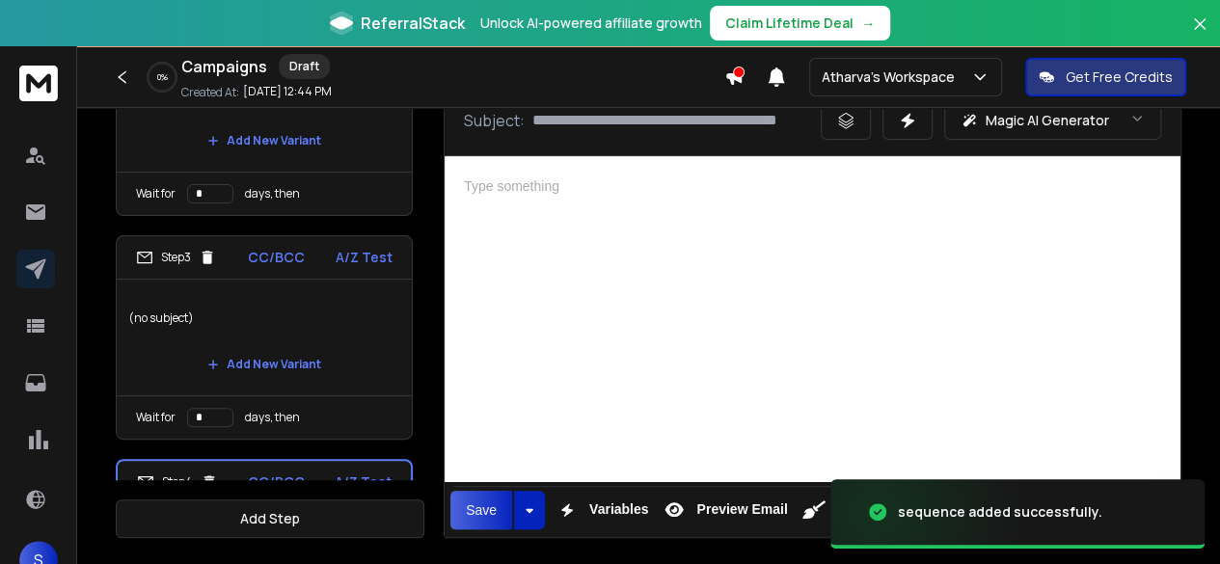
scroll to position [285, 0]
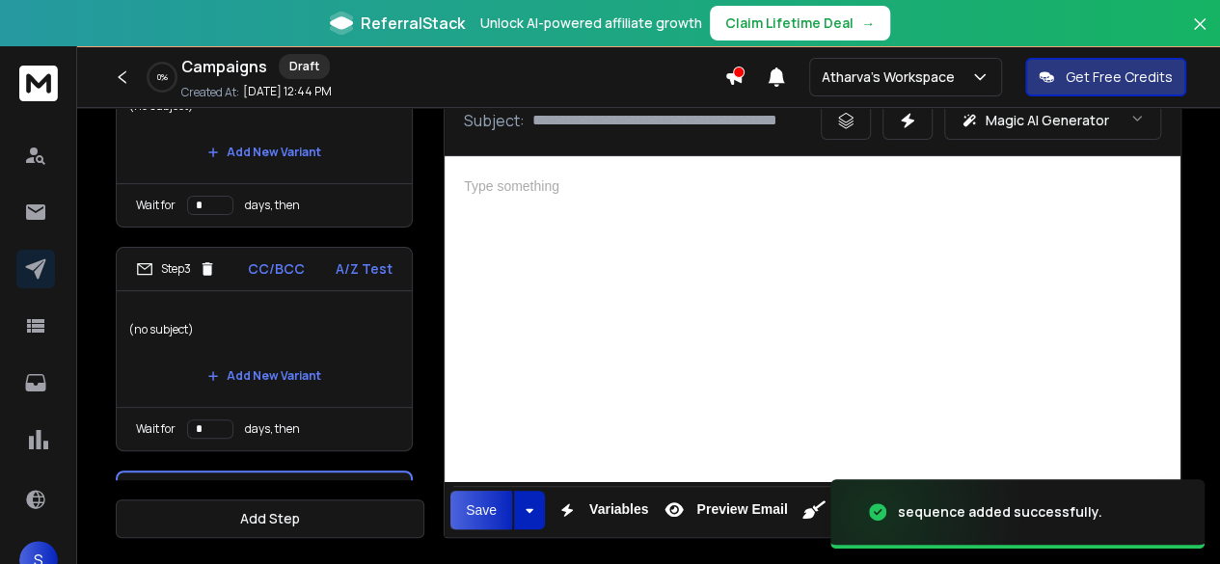
click at [313, 318] on p "(no subject)" at bounding box center [264, 330] width 272 height 54
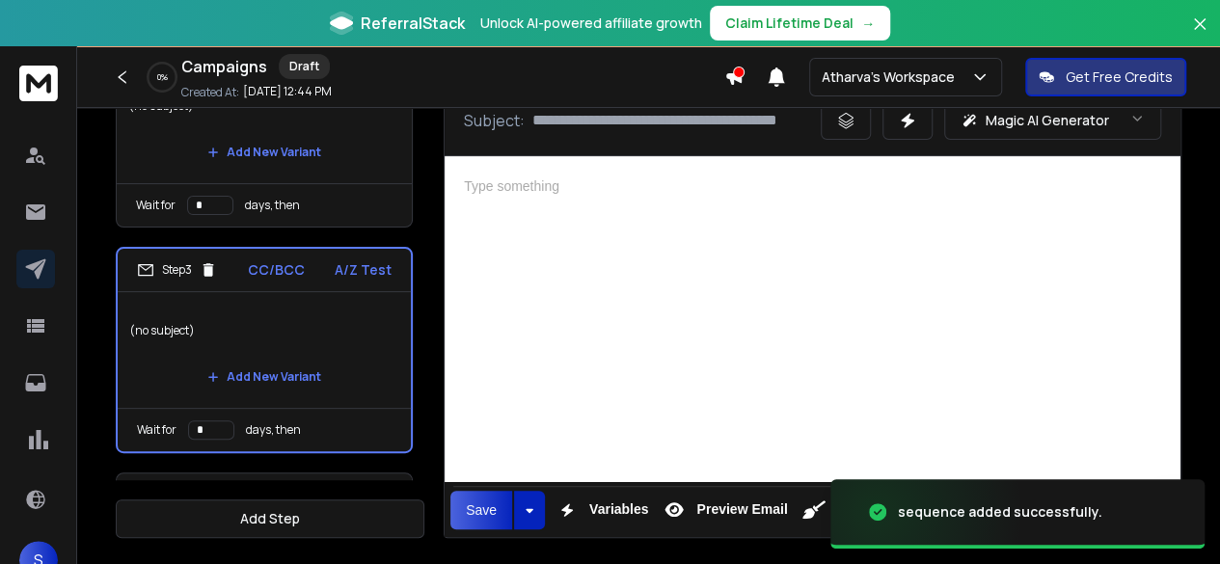
click at [220, 430] on input "*" at bounding box center [211, 429] width 46 height 19
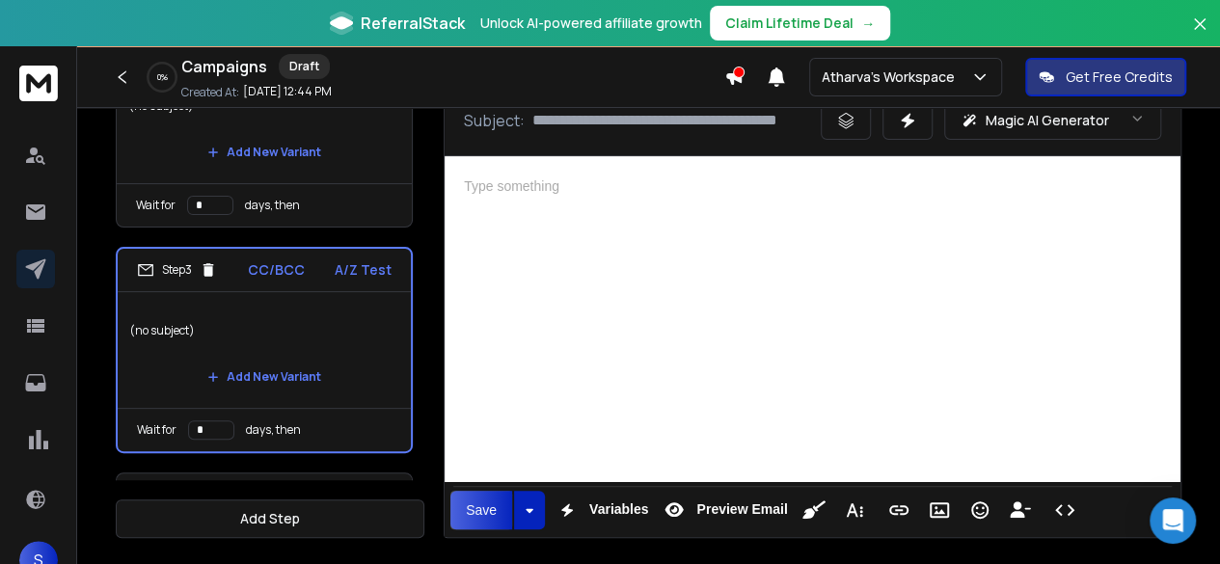
type input "*"
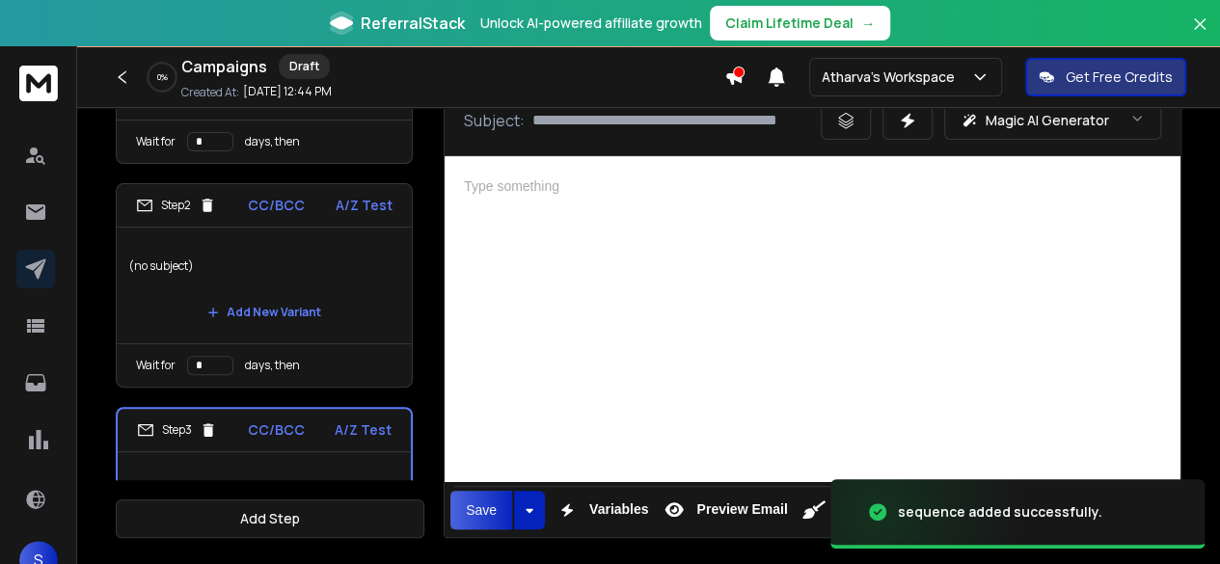
scroll to position [85, 0]
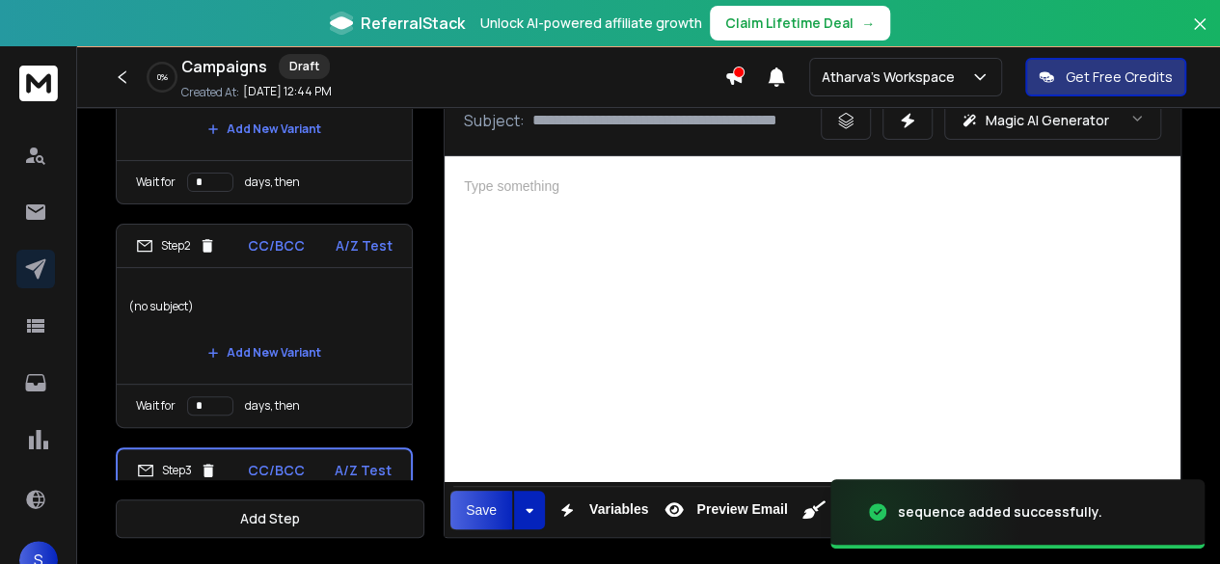
click at [222, 411] on input "*" at bounding box center [210, 405] width 46 height 19
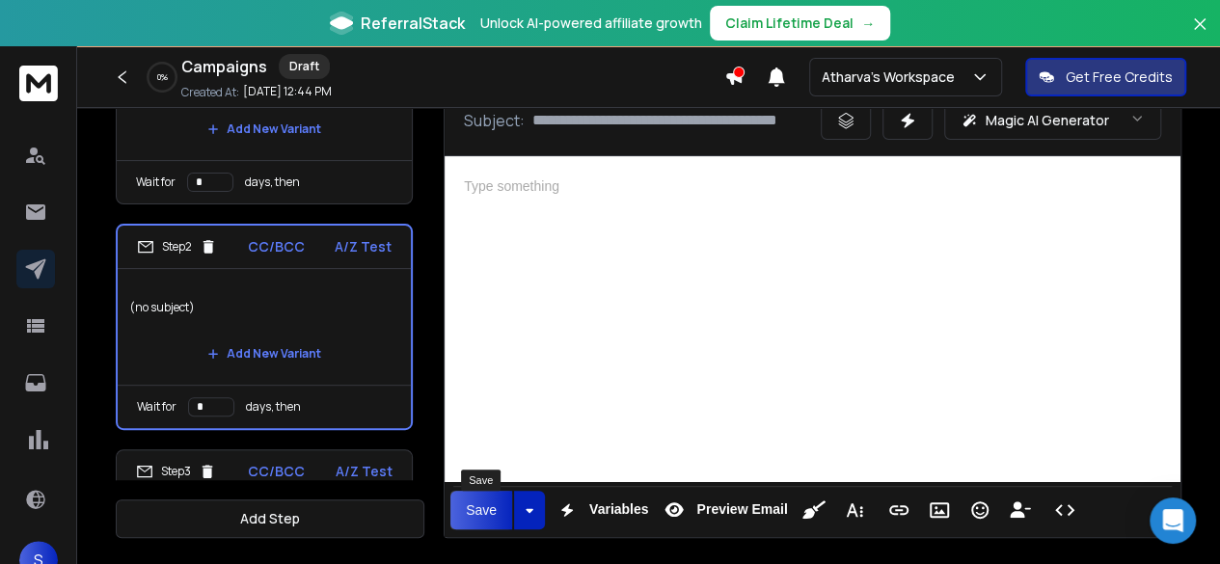
type input "*"
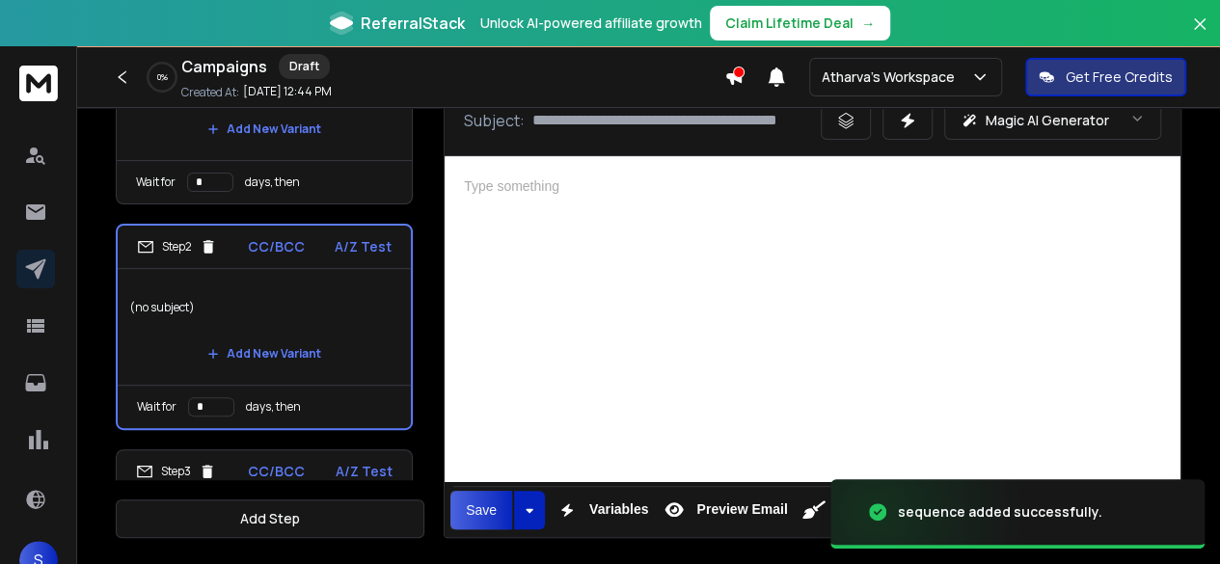
scroll to position [0, 0]
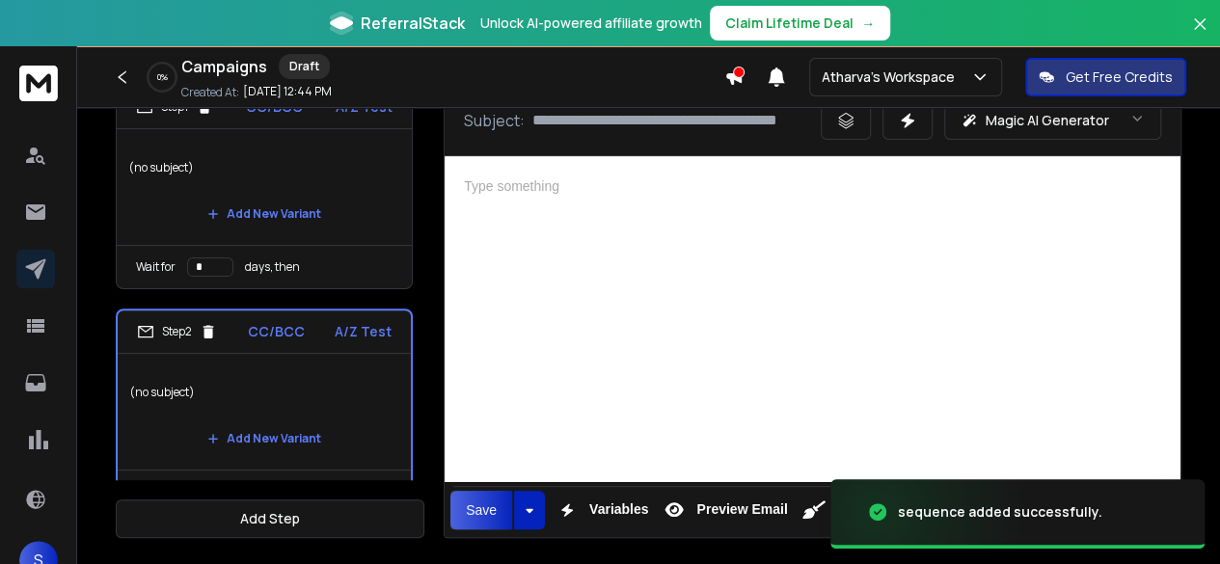
click at [296, 260] on p "days, then" at bounding box center [272, 266] width 55 height 15
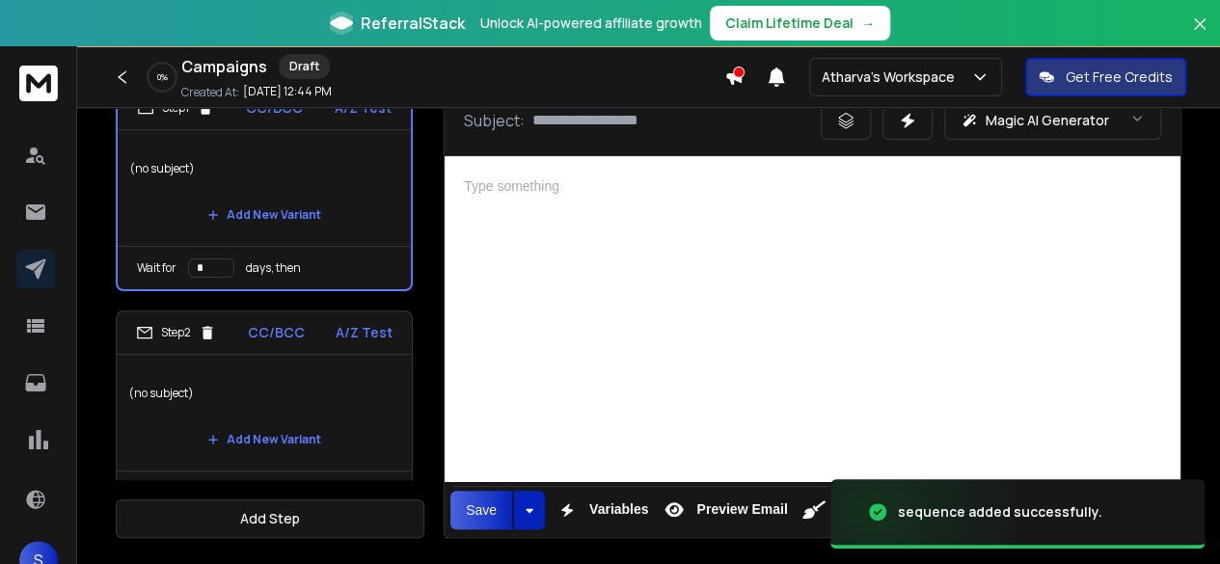
click at [218, 260] on input "*" at bounding box center [211, 267] width 46 height 19
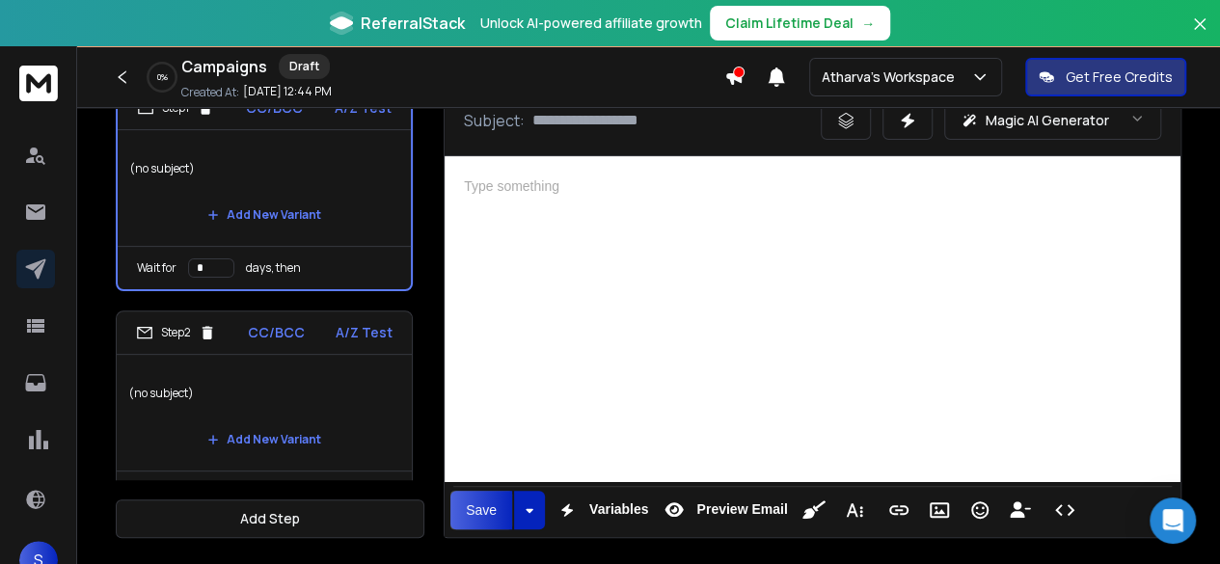
type input "*"
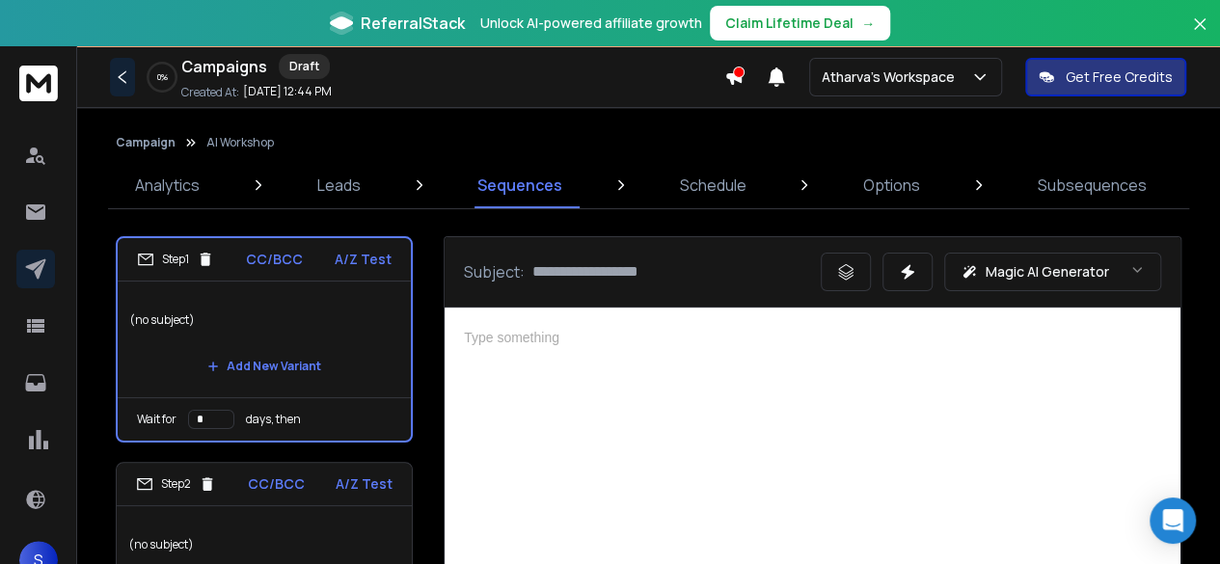
click at [127, 84] on icon at bounding box center [122, 76] width 17 height 17
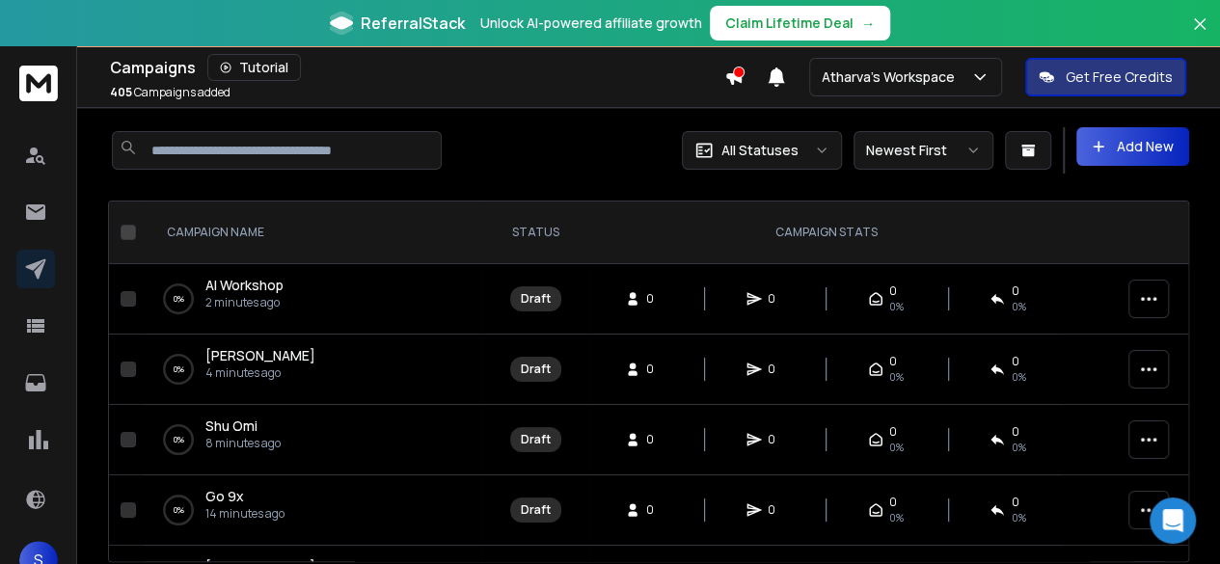
click at [497, 134] on div at bounding box center [378, 150] width 541 height 46
drag, startPoint x: 1073, startPoint y: 170, endPoint x: 1126, endPoint y: 155, distance: 55.0
click at [1126, 155] on div "Campaigns 405 Campaigns Added All Statuses Newest First Add New" at bounding box center [919, 150] width 541 height 46
click at [1126, 155] on button "Add New" at bounding box center [1132, 146] width 113 height 39
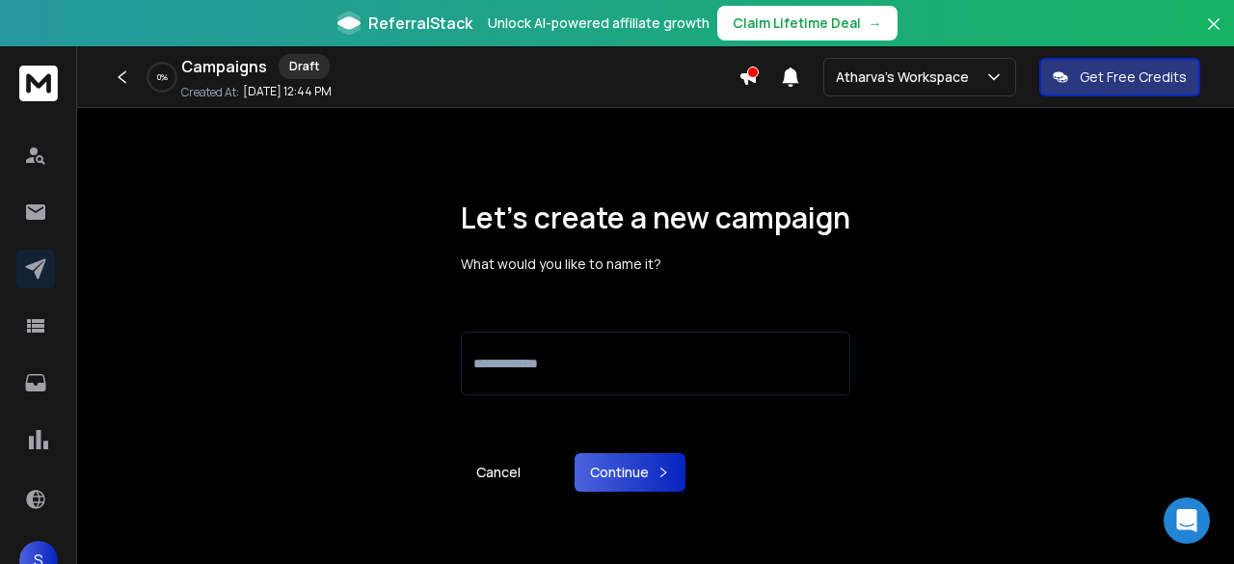
click at [586, 365] on input at bounding box center [656, 364] width 390 height 64
type input "**********"
click at [669, 489] on button "Continue" at bounding box center [630, 472] width 111 height 39
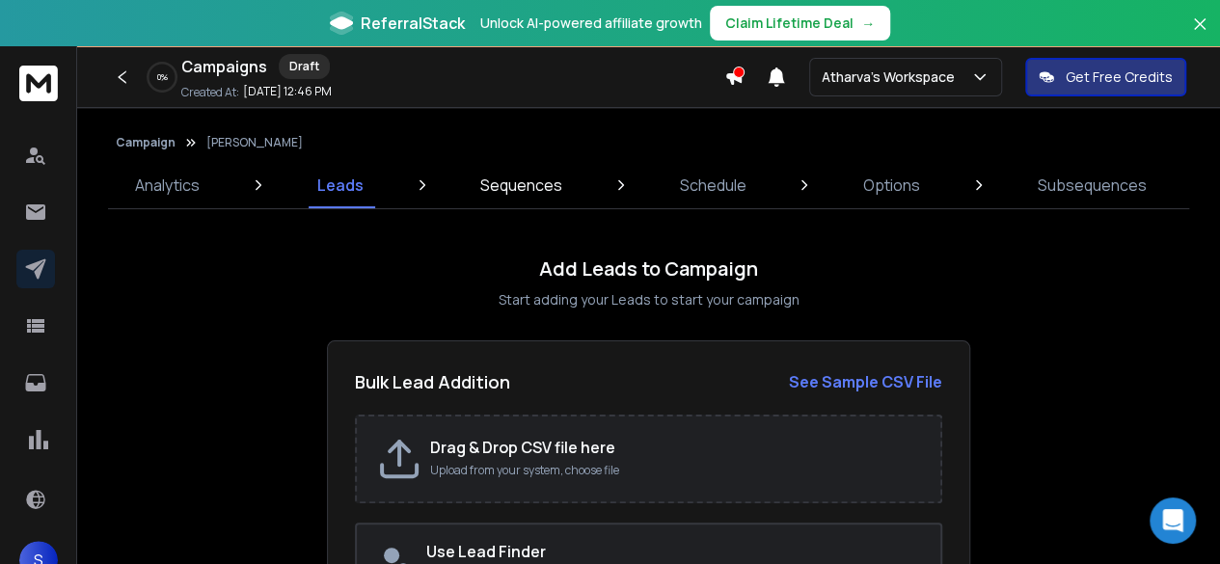
click at [513, 167] on link "Sequences" at bounding box center [521, 185] width 105 height 46
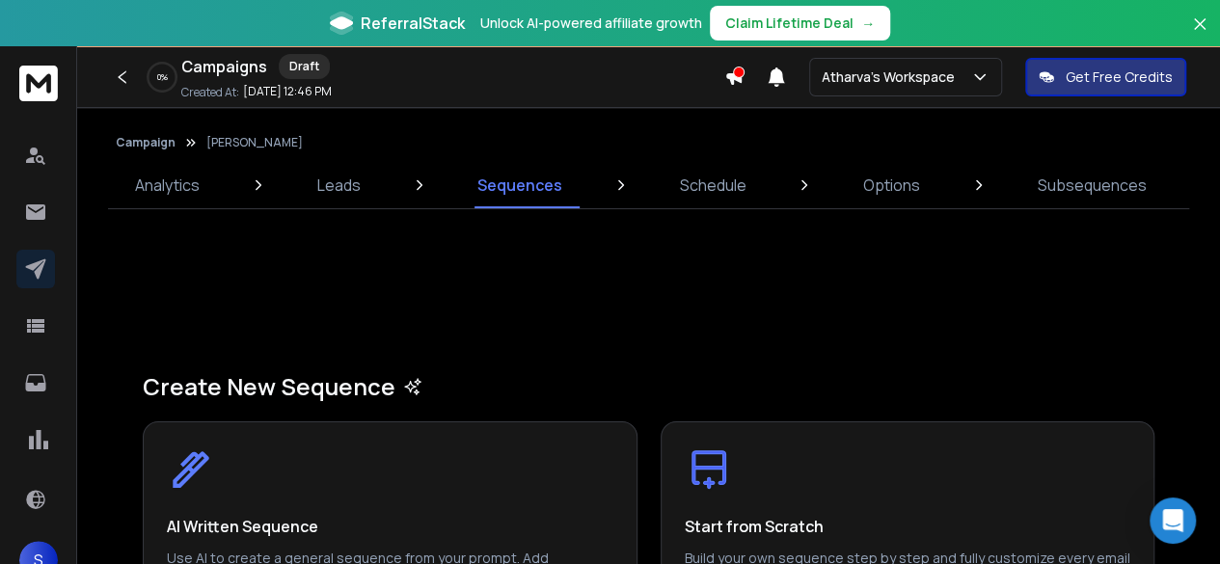
click at [811, 495] on div "Start from Scratch Build your own sequence step by step and fully customize eve…" at bounding box center [907, 518] width 493 height 193
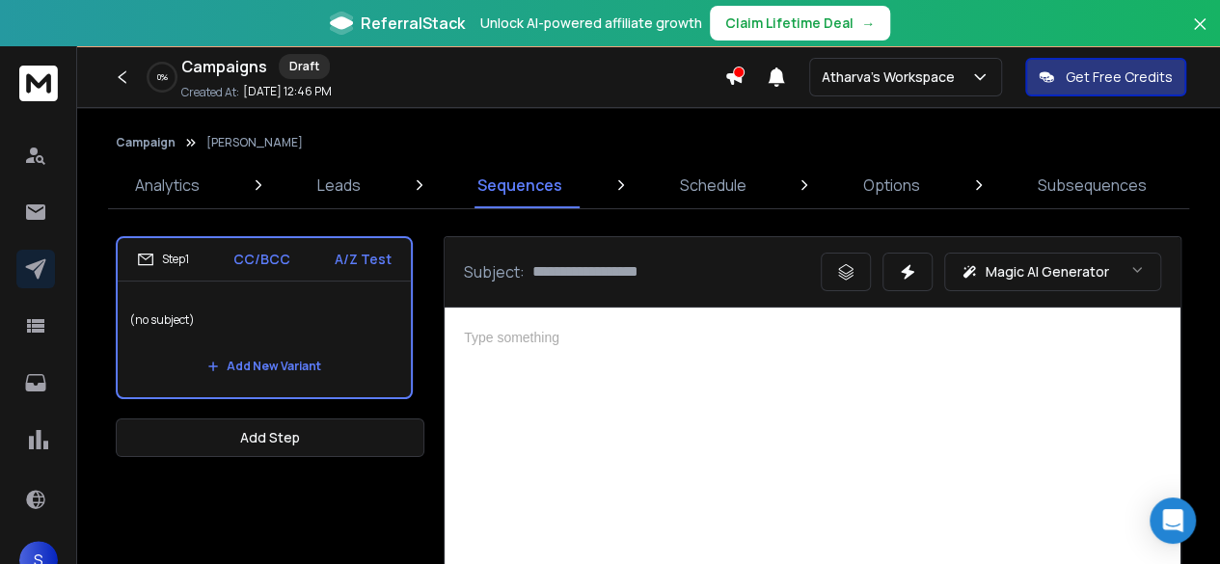
scroll to position [121, 0]
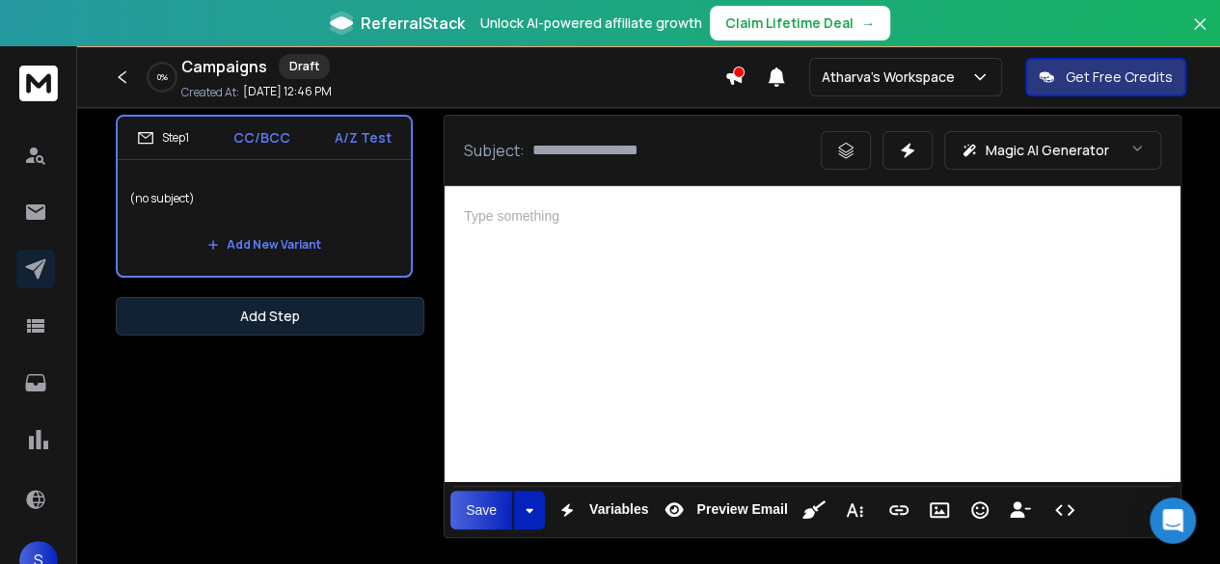
click at [261, 308] on button "Add Step" at bounding box center [270, 316] width 309 height 39
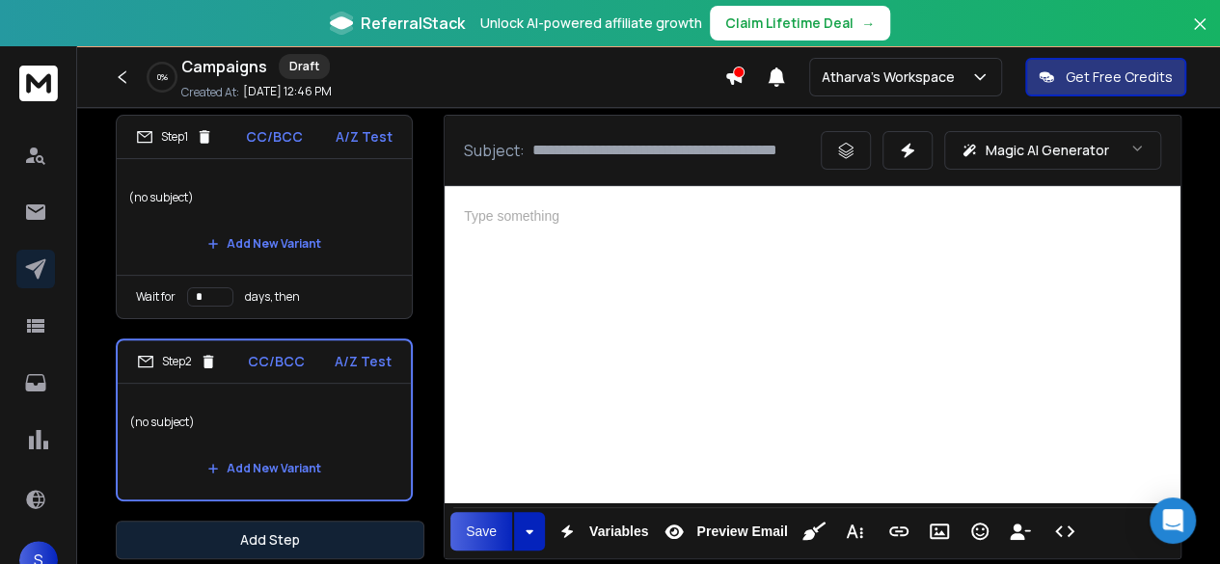
click at [284, 528] on button "Add Step" at bounding box center [270, 540] width 309 height 39
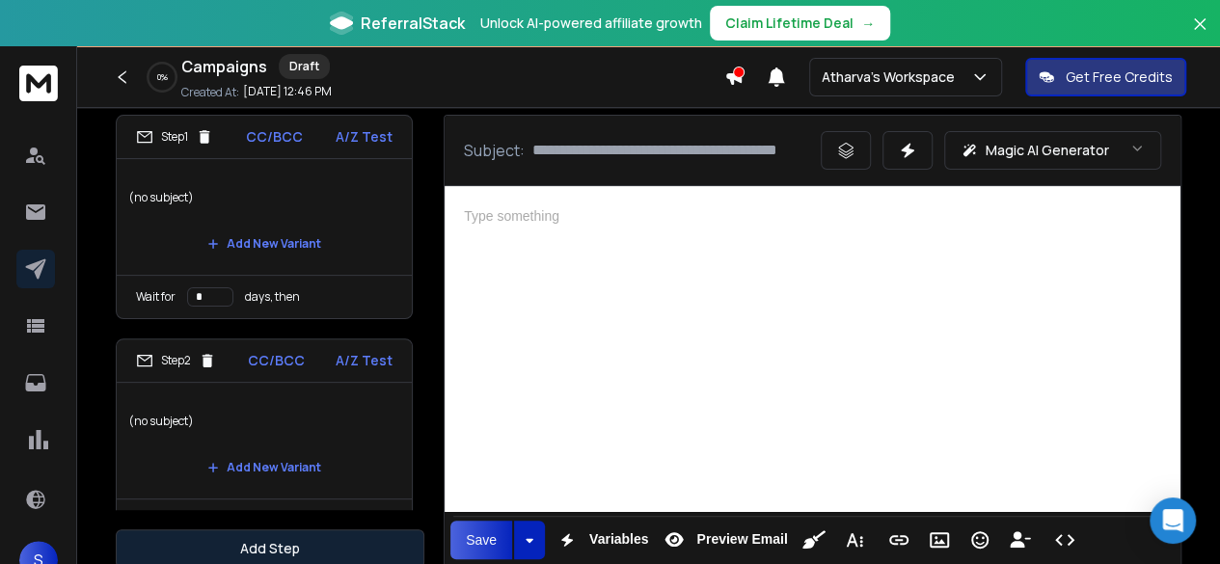
click at [284, 529] on button "Add Step" at bounding box center [270, 548] width 309 height 39
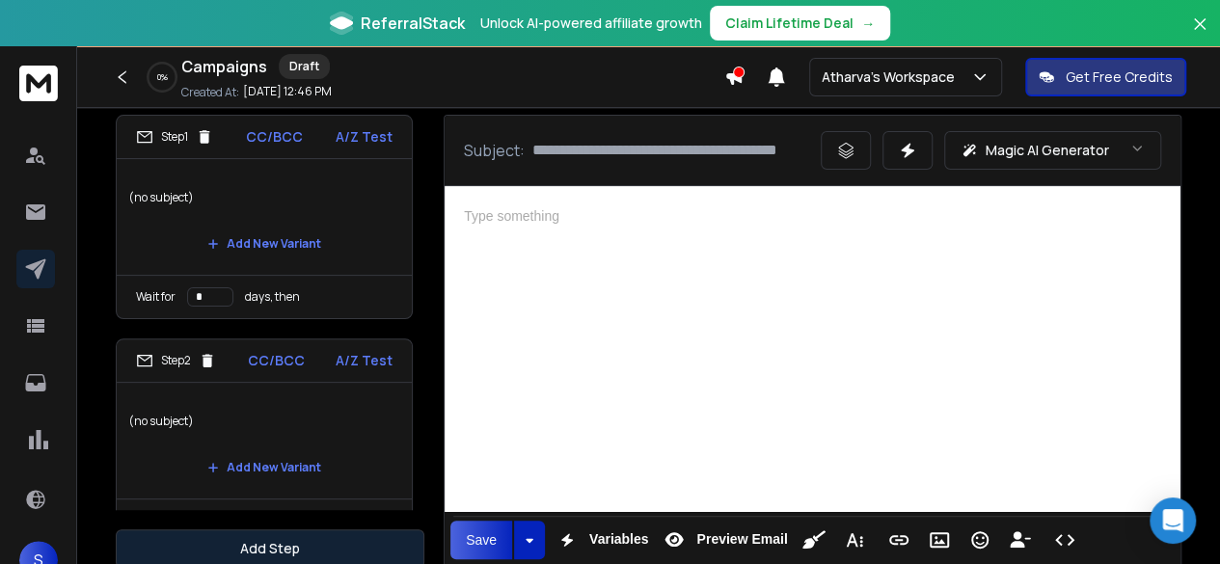
click at [284, 529] on button "Add Step" at bounding box center [270, 548] width 309 height 39
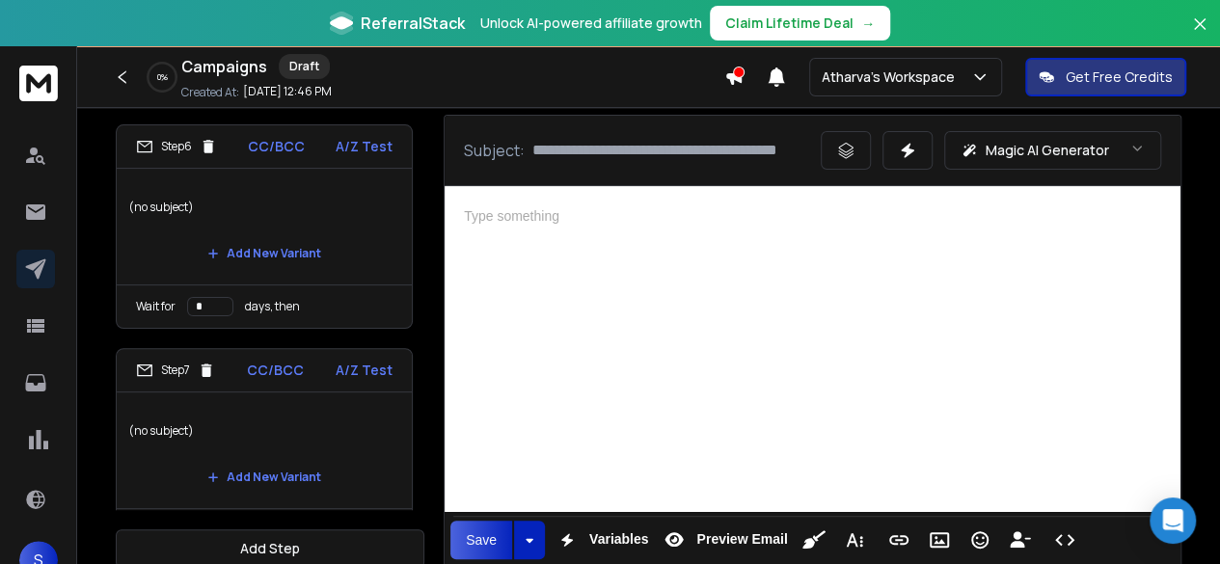
scroll to position [1768, 0]
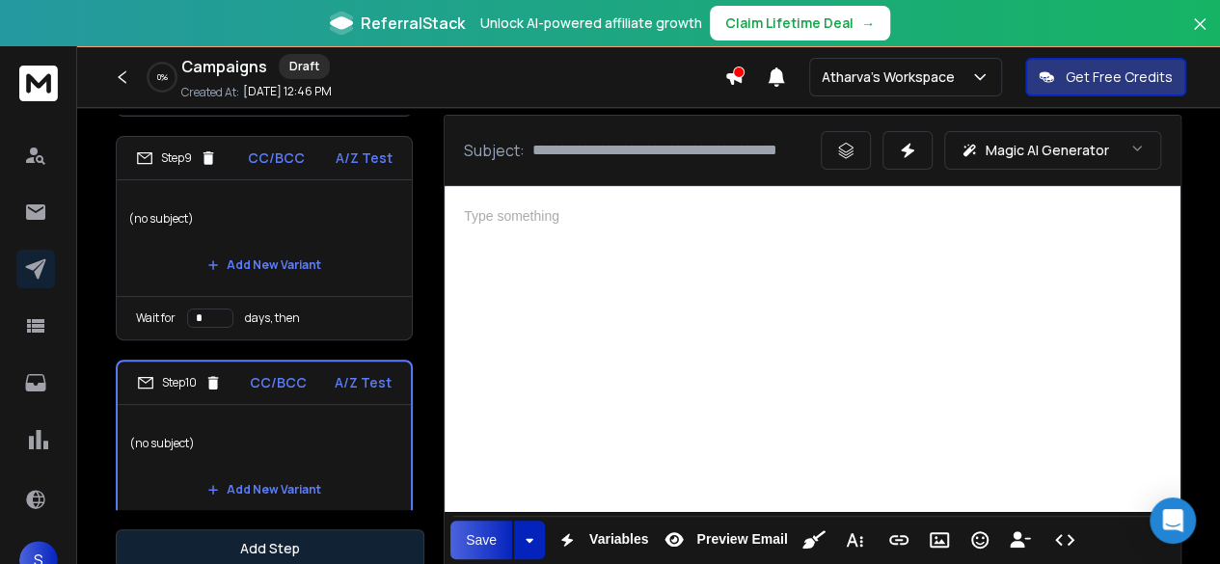
click at [309, 551] on button "Add Step" at bounding box center [270, 548] width 309 height 39
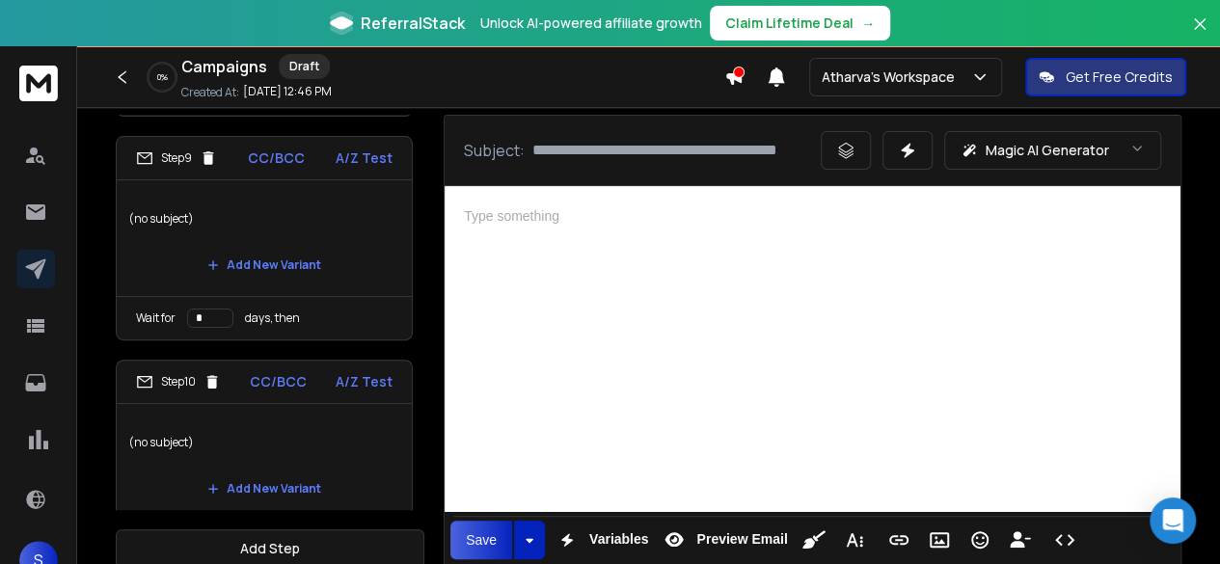
scroll to position [1991, 0]
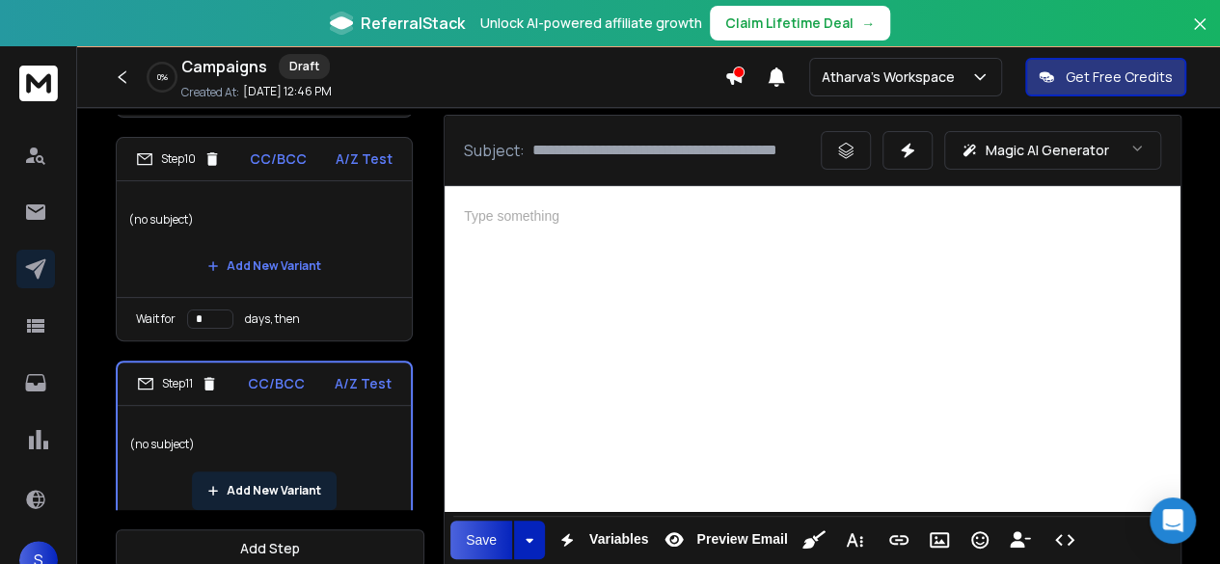
click at [319, 471] on button "Add New Variant" at bounding box center [264, 490] width 145 height 39
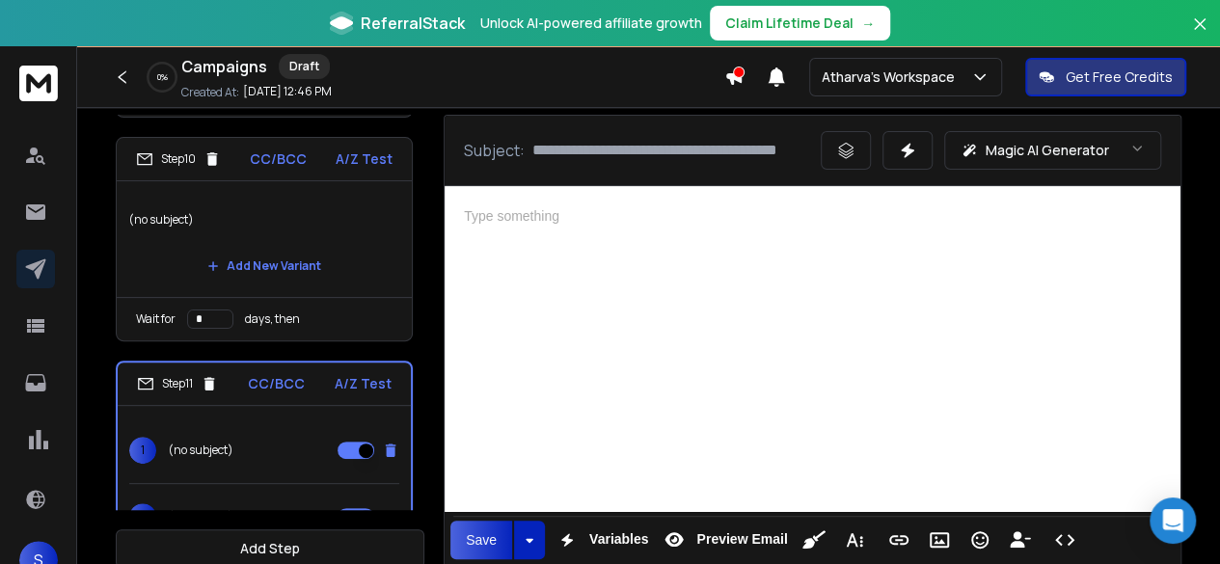
click at [386, 444] on icon at bounding box center [391, 450] width 11 height 13
click at [364, 439] on p "(no subject)" at bounding box center [264, 444] width 270 height 54
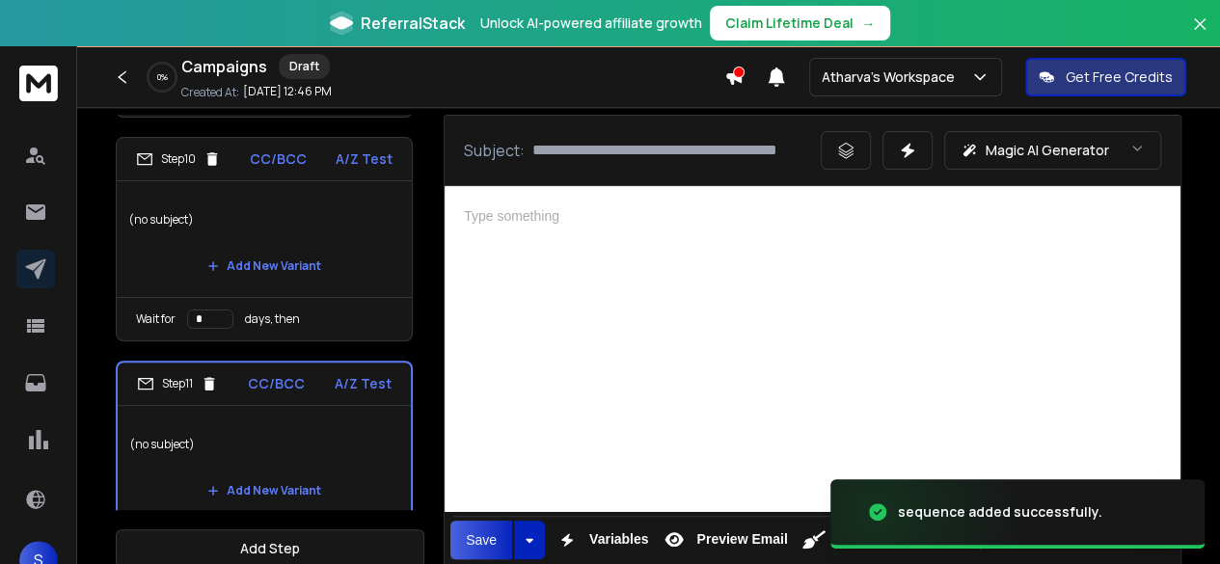
click at [355, 297] on div "Wait for * days, then" at bounding box center [264, 318] width 295 height 43
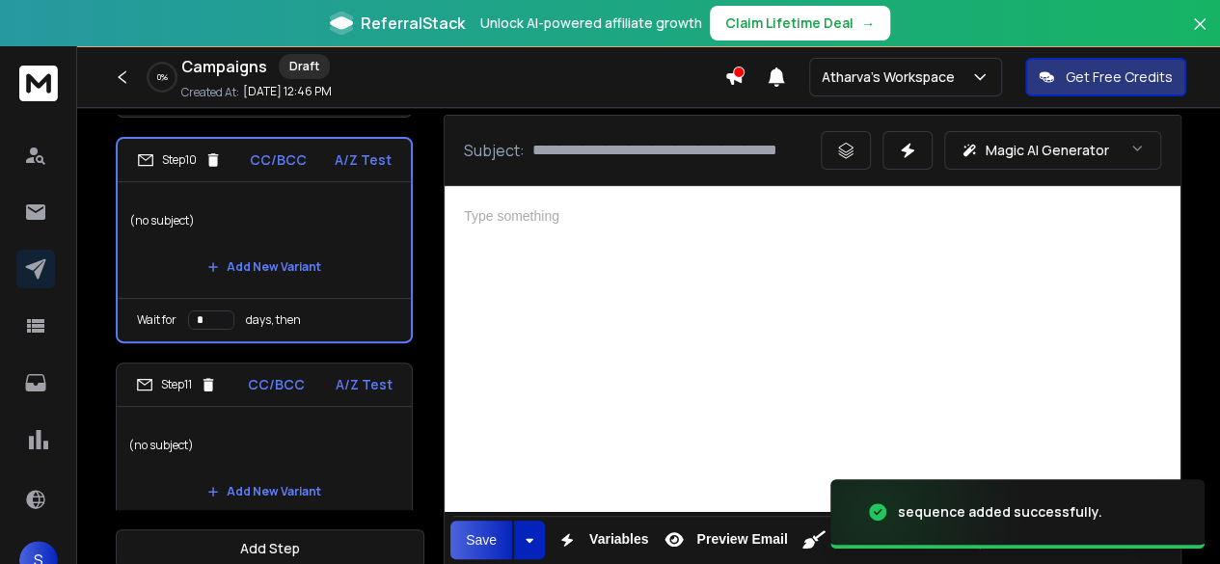
click at [216, 317] on div "Wait for * days, then" at bounding box center [264, 319] width 293 height 43
click at [226, 310] on input "*" at bounding box center [211, 319] width 46 height 19
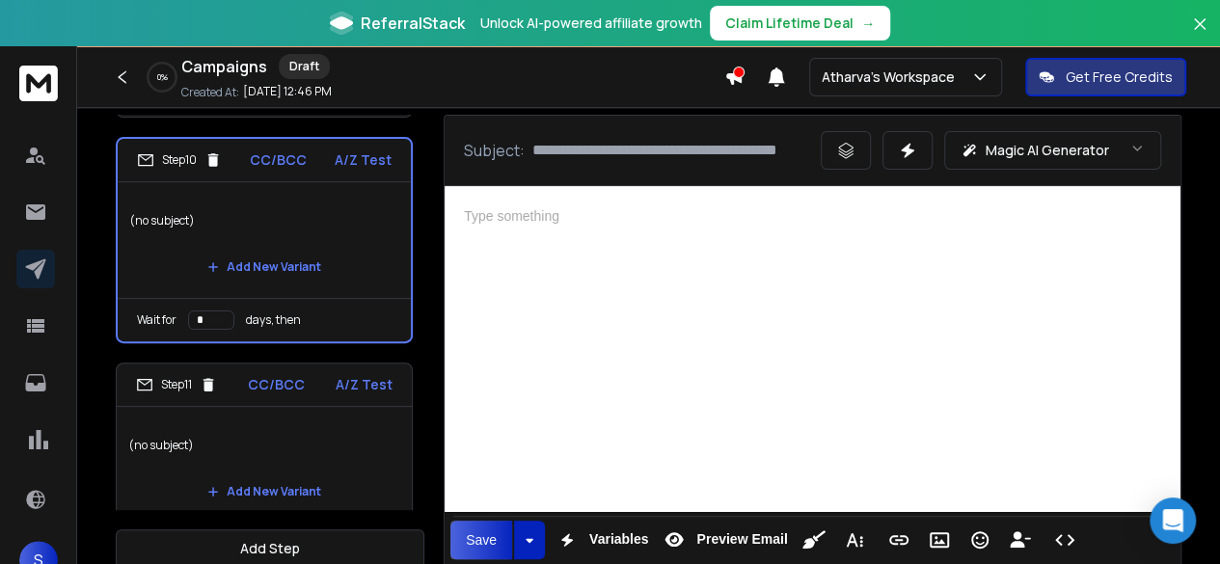
type input "*"
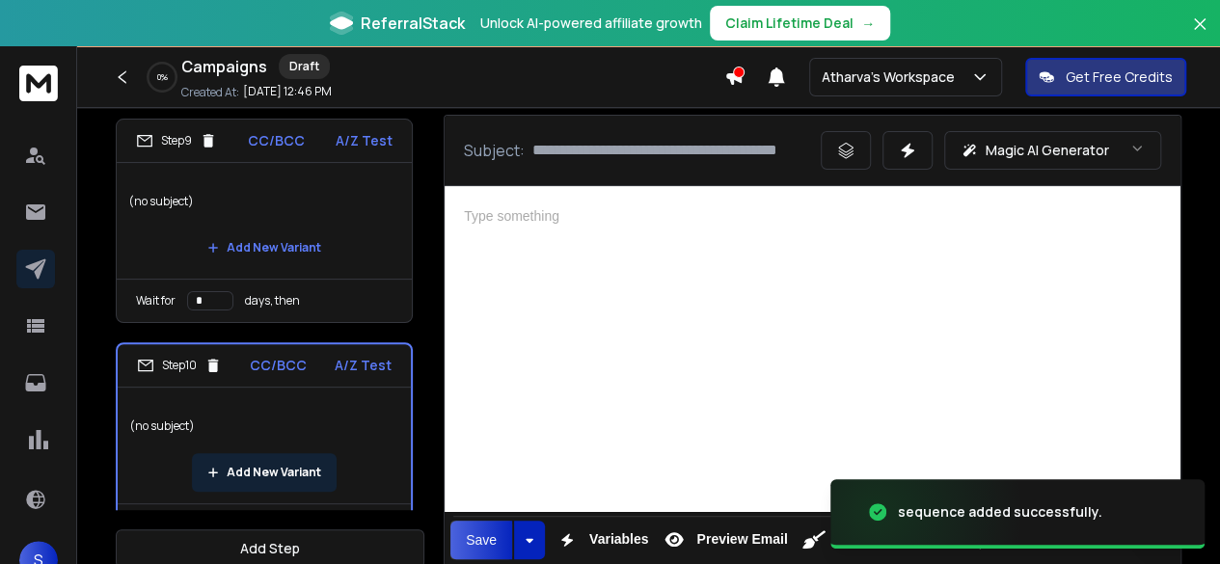
scroll to position [1785, 0]
click at [339, 204] on p "(no subject)" at bounding box center [264, 202] width 272 height 54
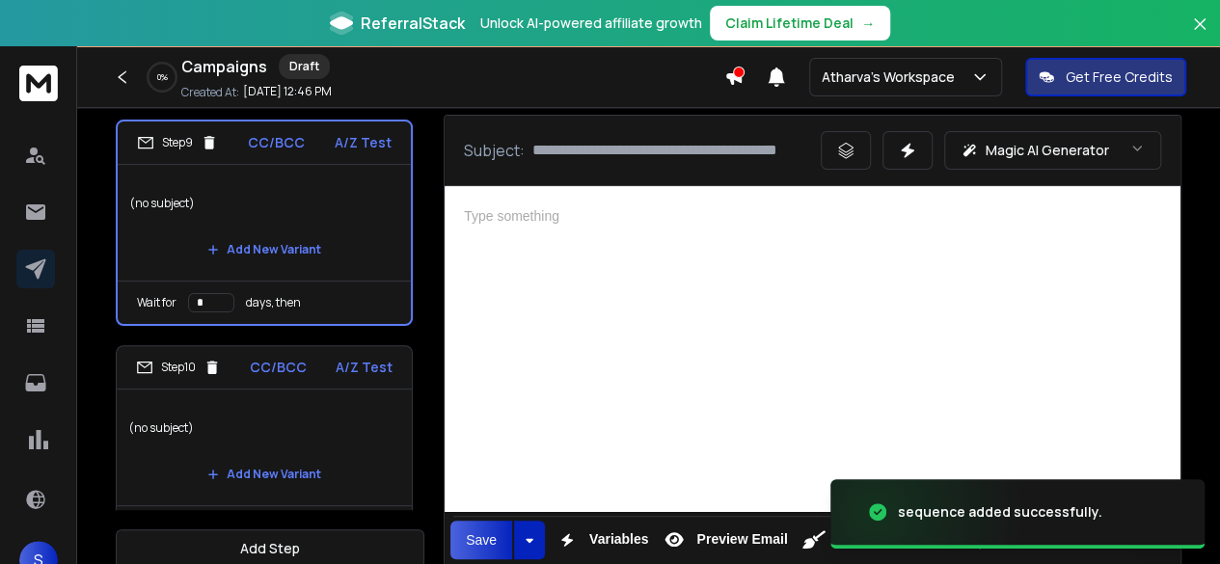
click at [218, 300] on div "Wait for * days, then" at bounding box center [264, 302] width 293 height 43
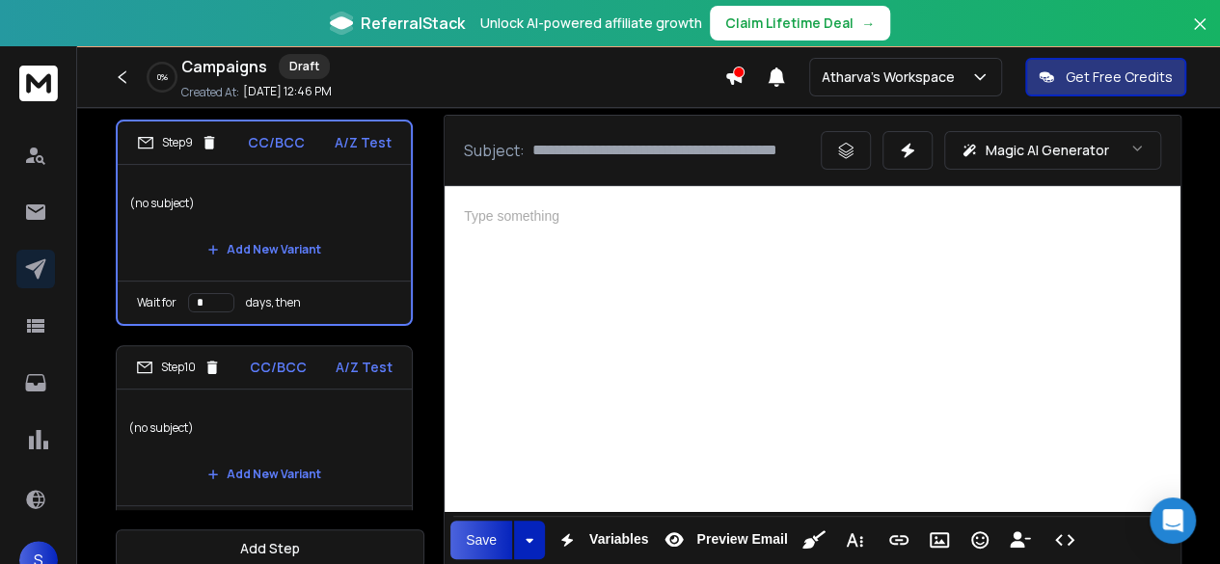
click at [217, 293] on input "*" at bounding box center [211, 302] width 46 height 19
type input "*"
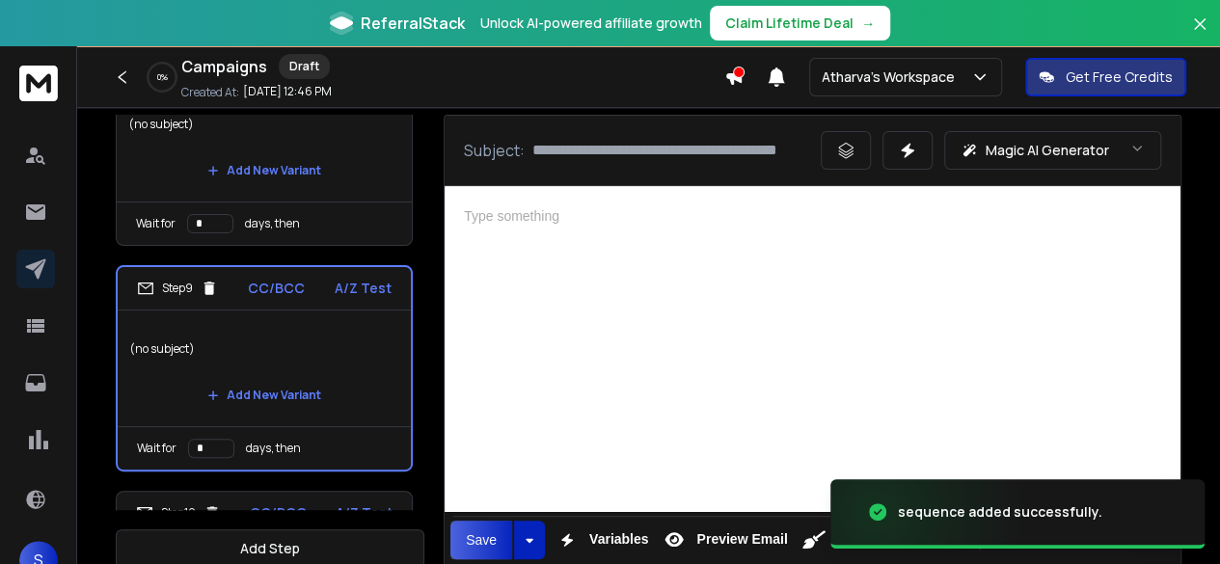
scroll to position [1591, 0]
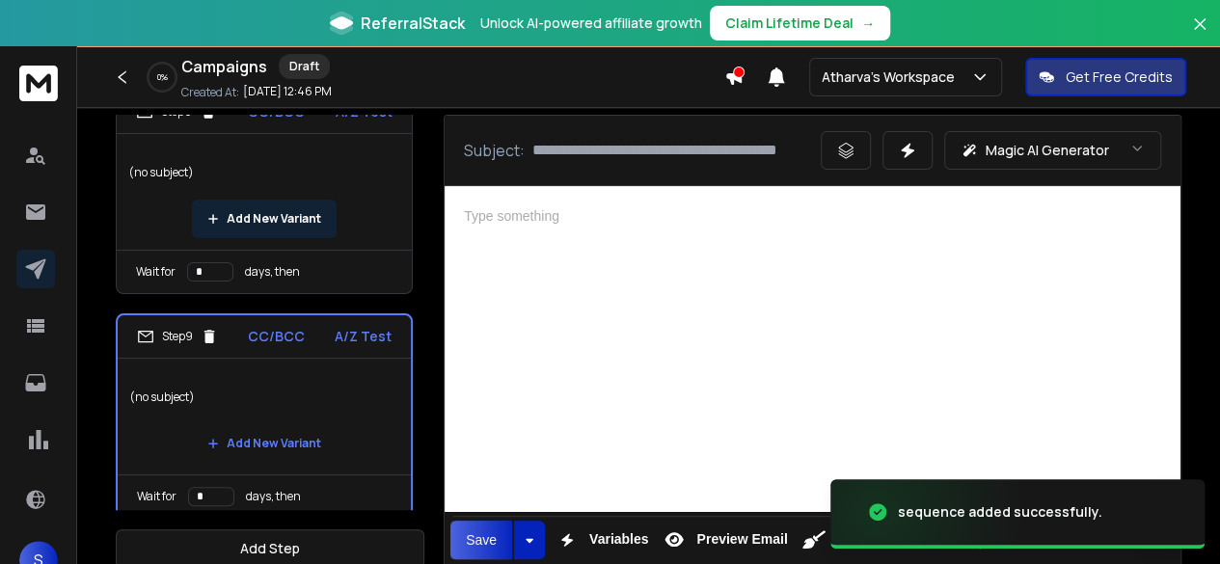
click at [322, 214] on button "Add New Variant" at bounding box center [264, 219] width 145 height 39
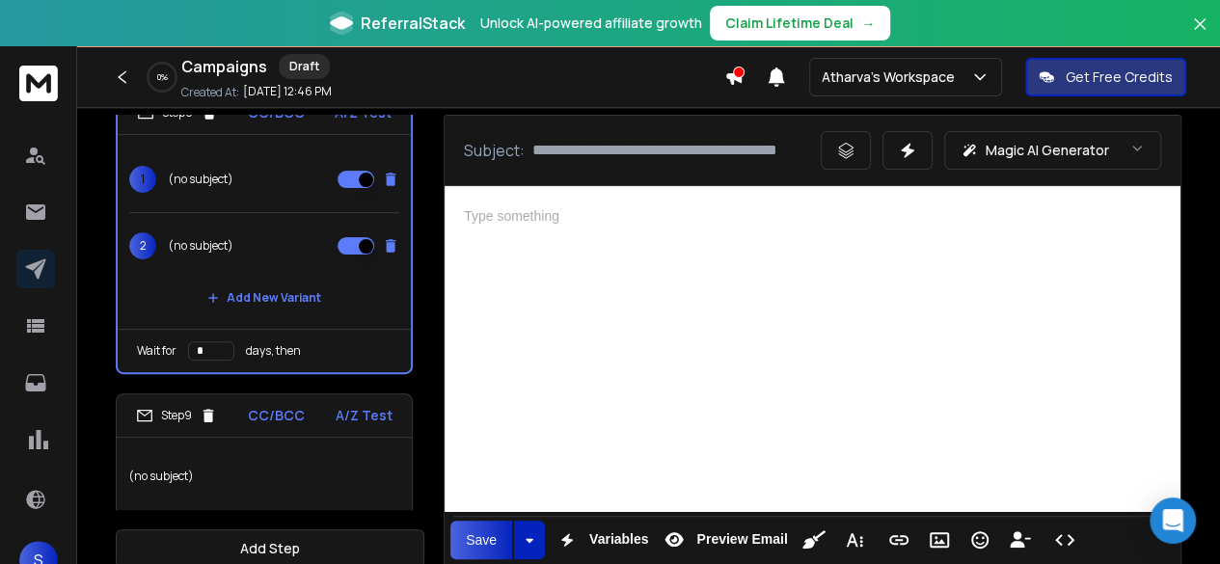
click at [387, 239] on icon at bounding box center [391, 245] width 11 height 13
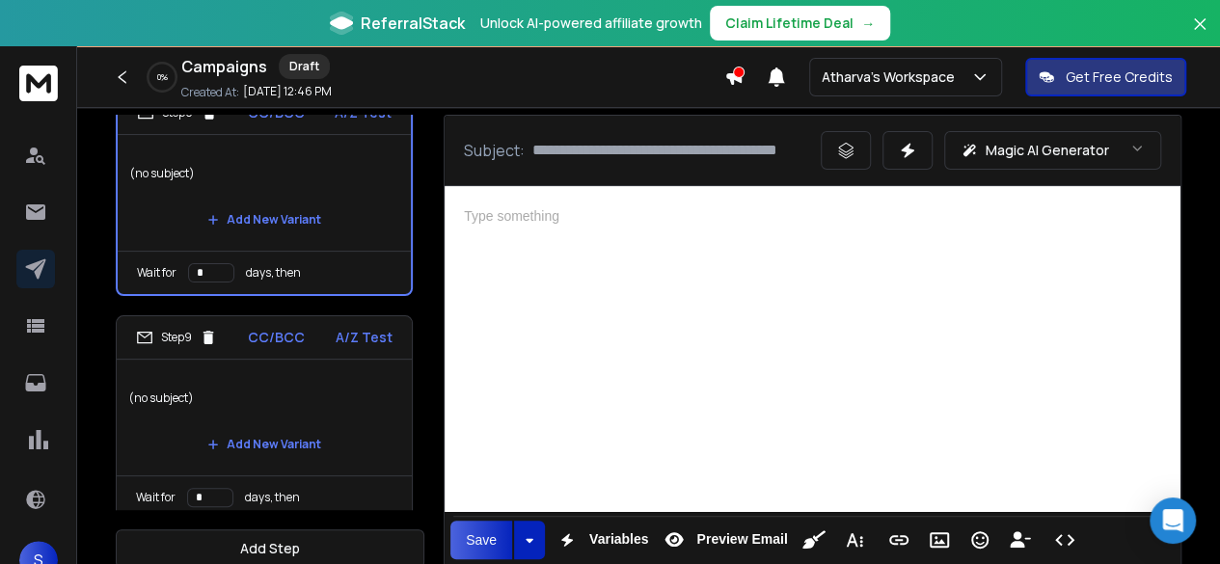
click at [215, 263] on input "*" at bounding box center [211, 272] width 46 height 19
type input "*"
click at [494, 443] on body "ReferralStack Unlock AI-powered affiliate growth Lifetime Deals available! Clai…" at bounding box center [610, 161] width 1220 height 564
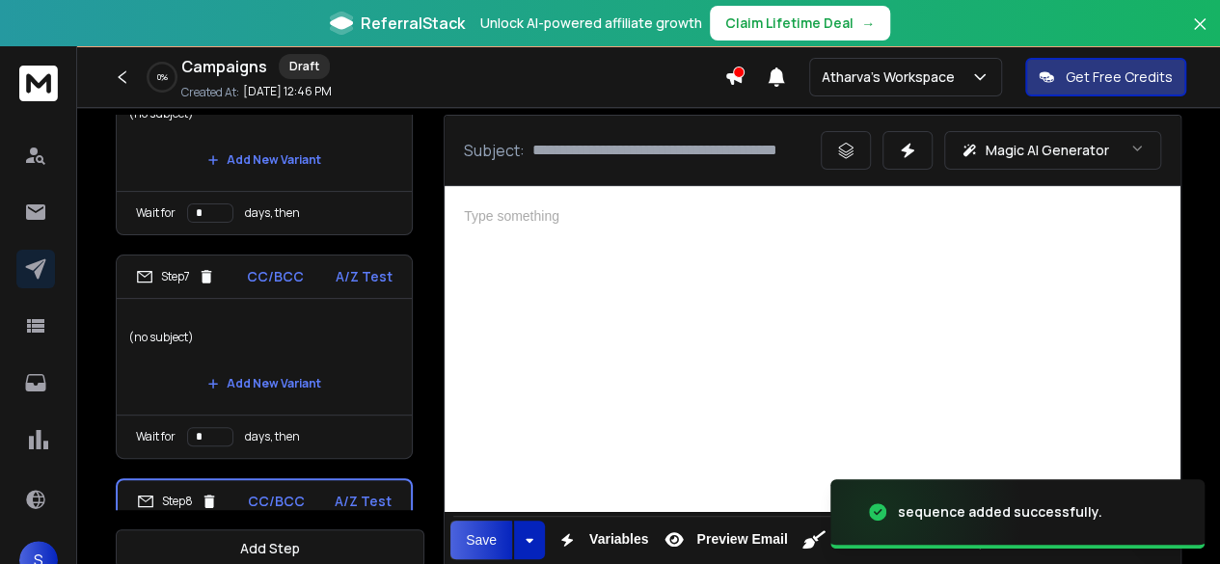
scroll to position [1201, 0]
click at [328, 340] on p "(no subject)" at bounding box center [264, 338] width 272 height 54
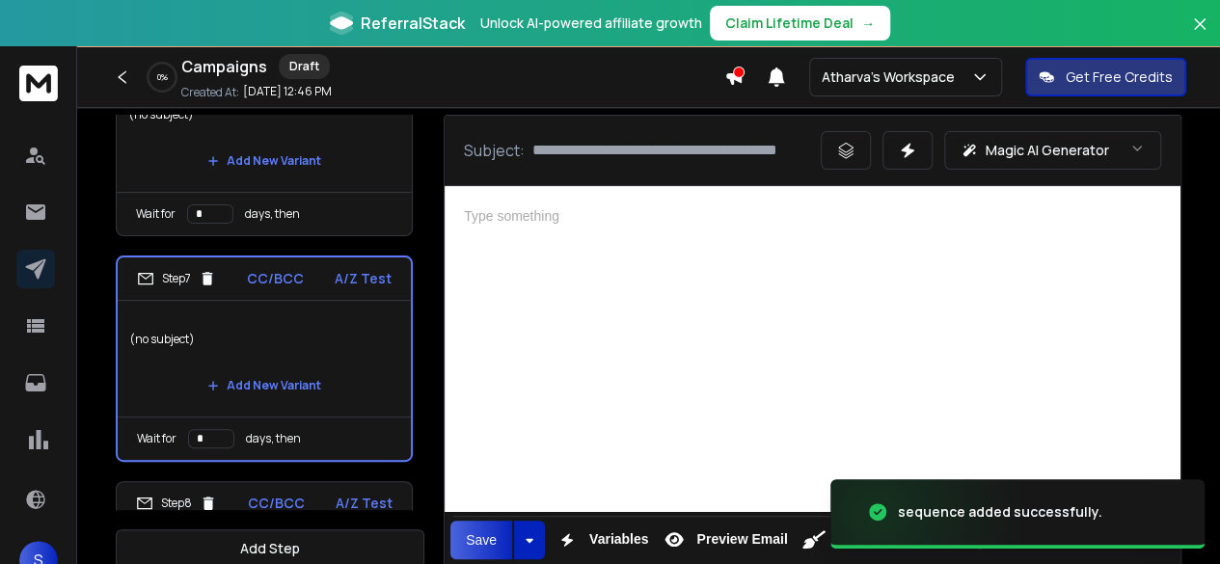
click at [217, 434] on input "*" at bounding box center [211, 438] width 46 height 19
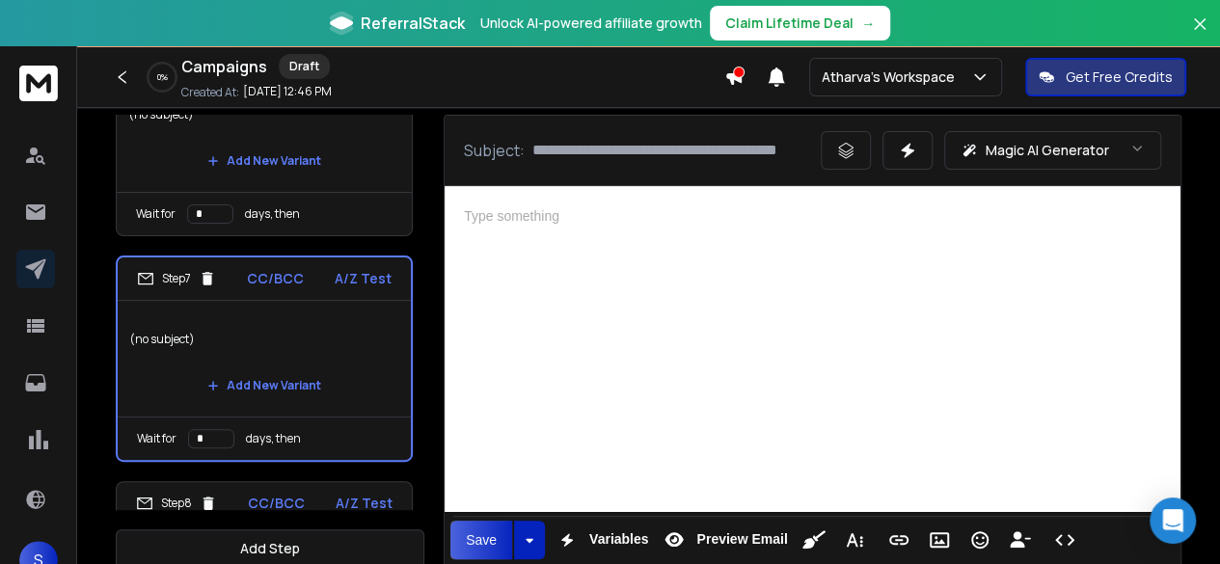
type input "*"
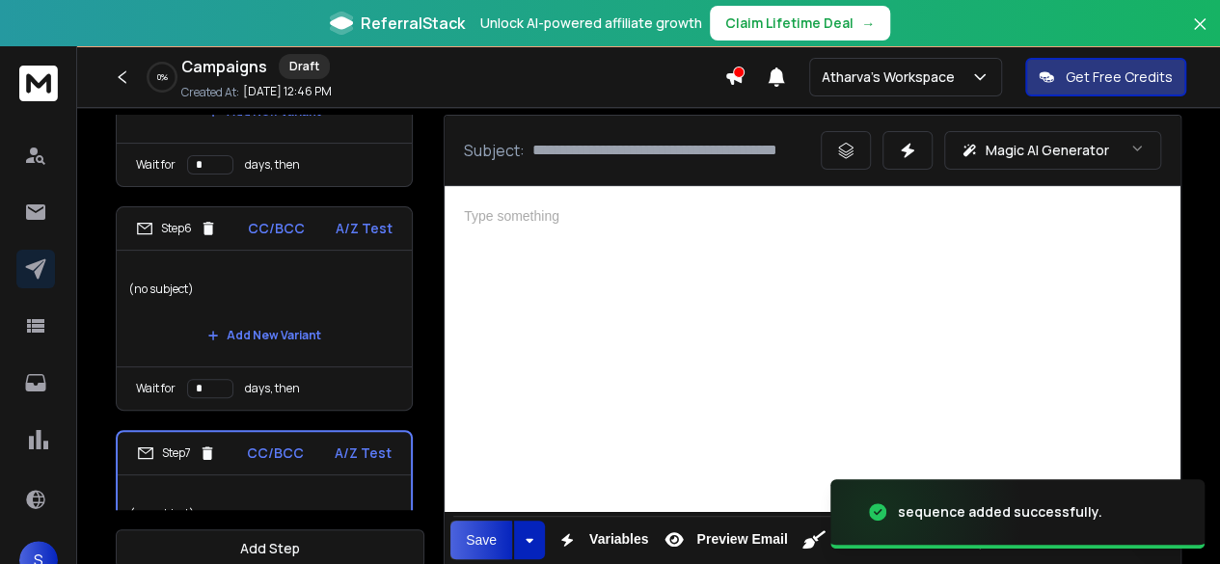
scroll to position [1026, 0]
click at [301, 279] on p "(no subject)" at bounding box center [264, 290] width 272 height 54
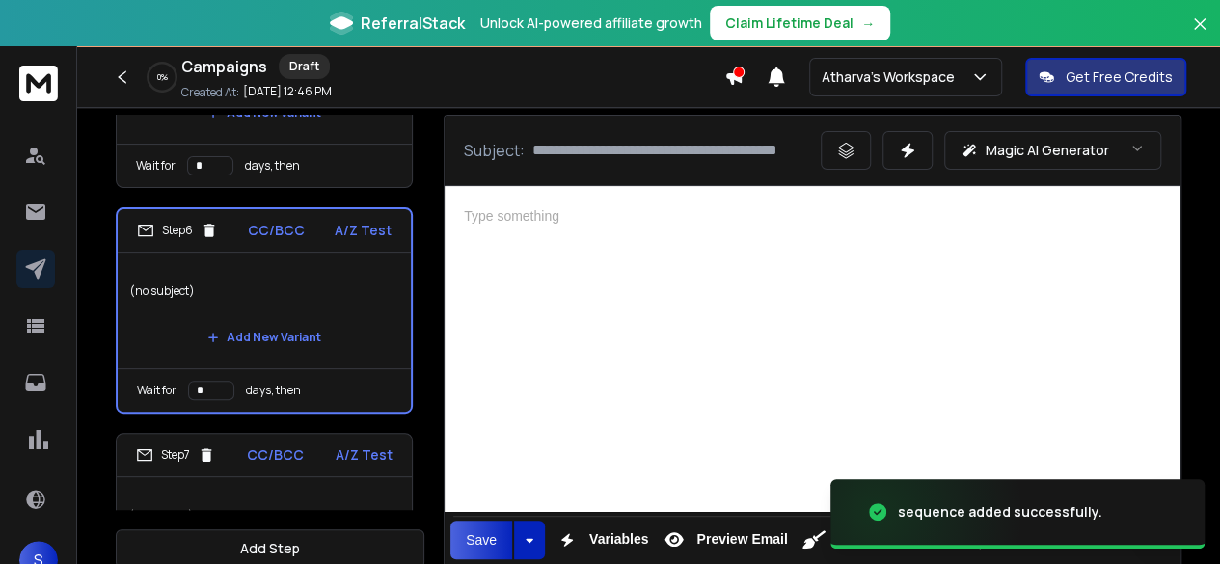
click at [219, 381] on input "*" at bounding box center [211, 390] width 46 height 19
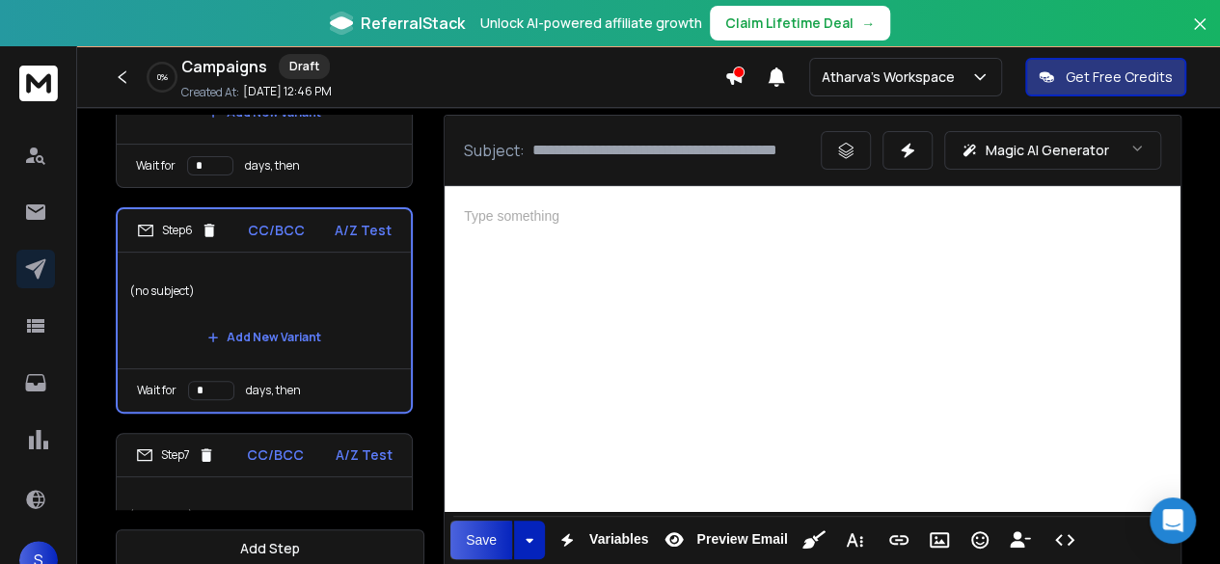
type input "*"
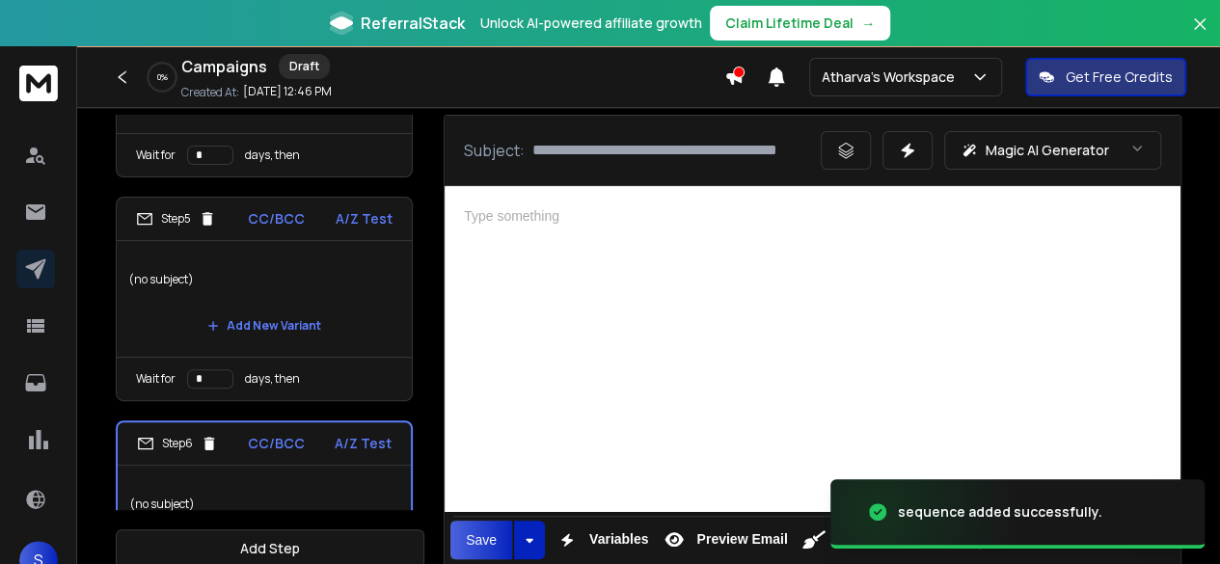
scroll to position [766, 0]
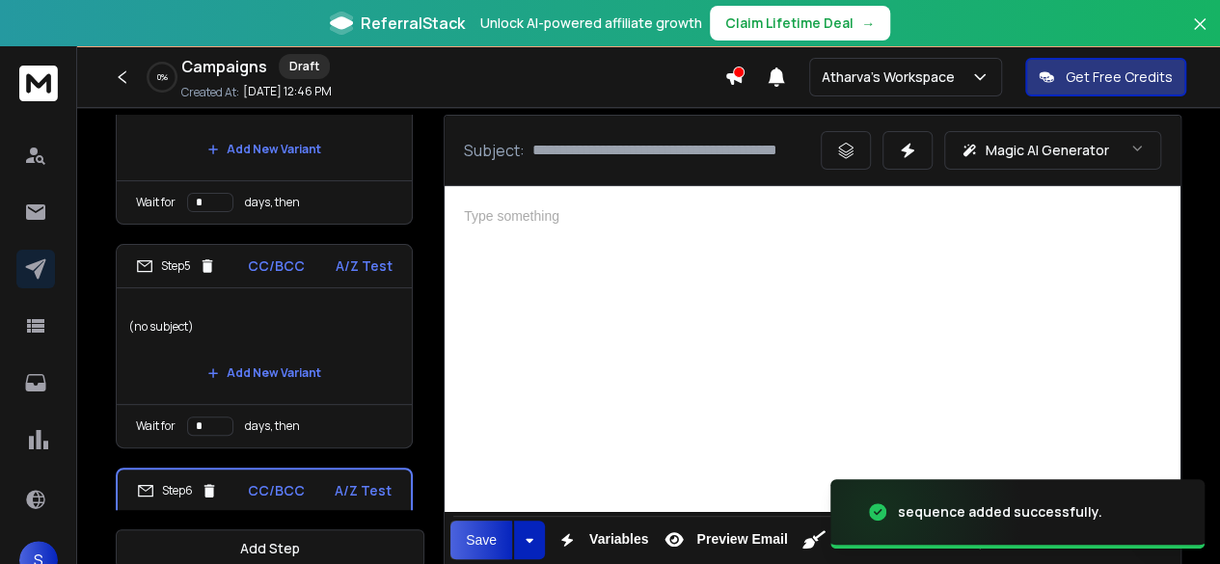
click at [363, 344] on p "(no subject)" at bounding box center [264, 327] width 272 height 54
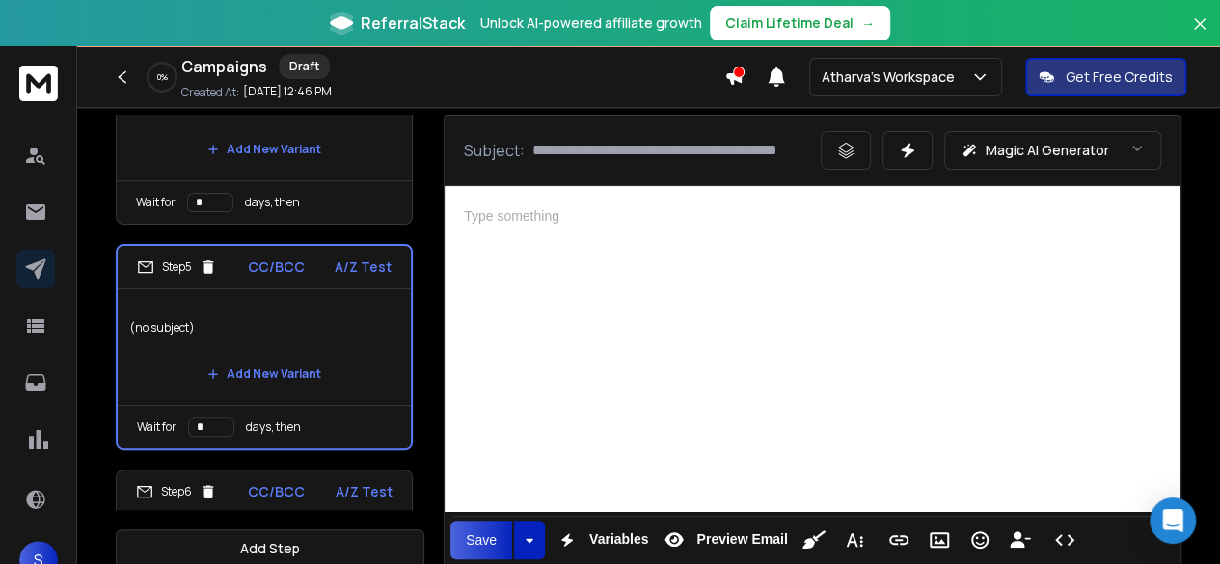
scroll to position [767, 0]
click at [210, 416] on input "*" at bounding box center [211, 425] width 46 height 19
type input "*"
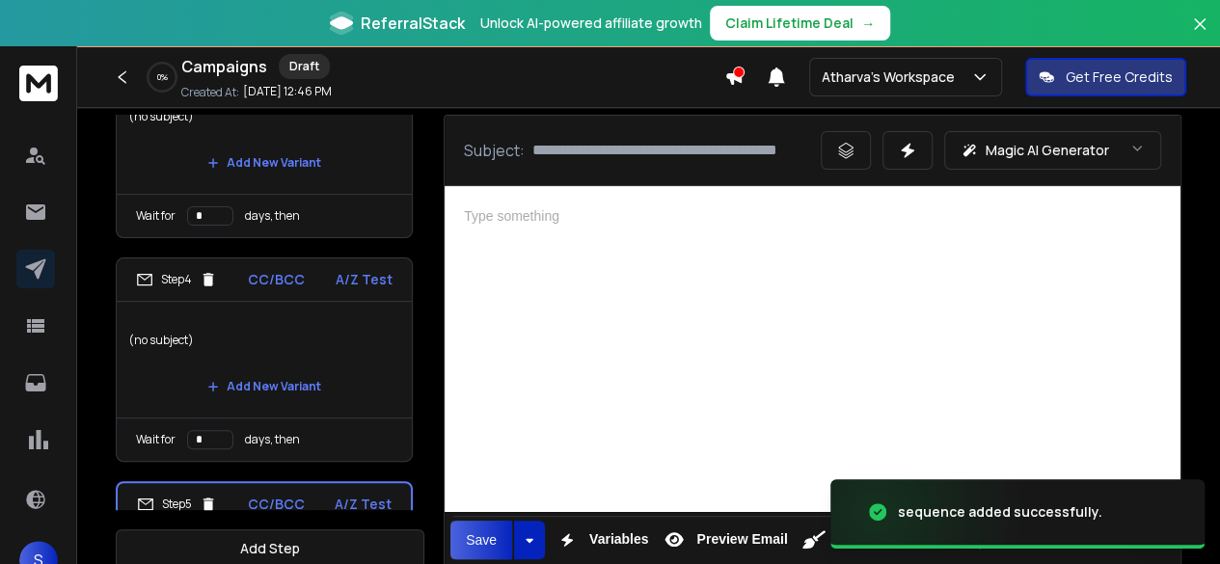
scroll to position [526, 0]
click at [360, 369] on div "Add New Variant" at bounding box center [264, 388] width 272 height 39
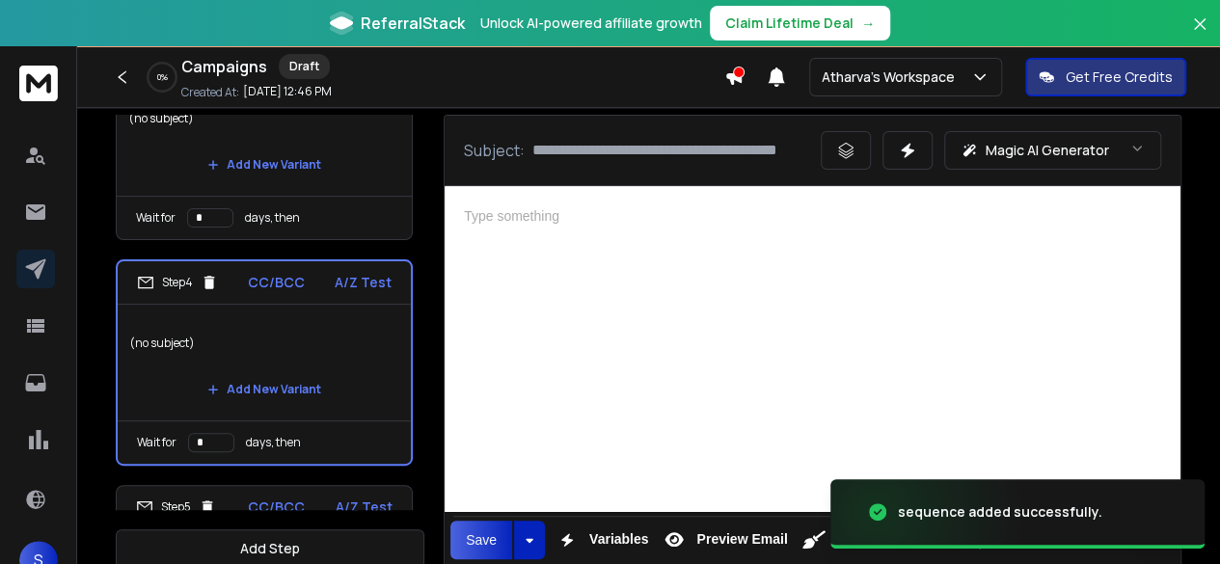
click at [214, 443] on input "*" at bounding box center [211, 442] width 46 height 19
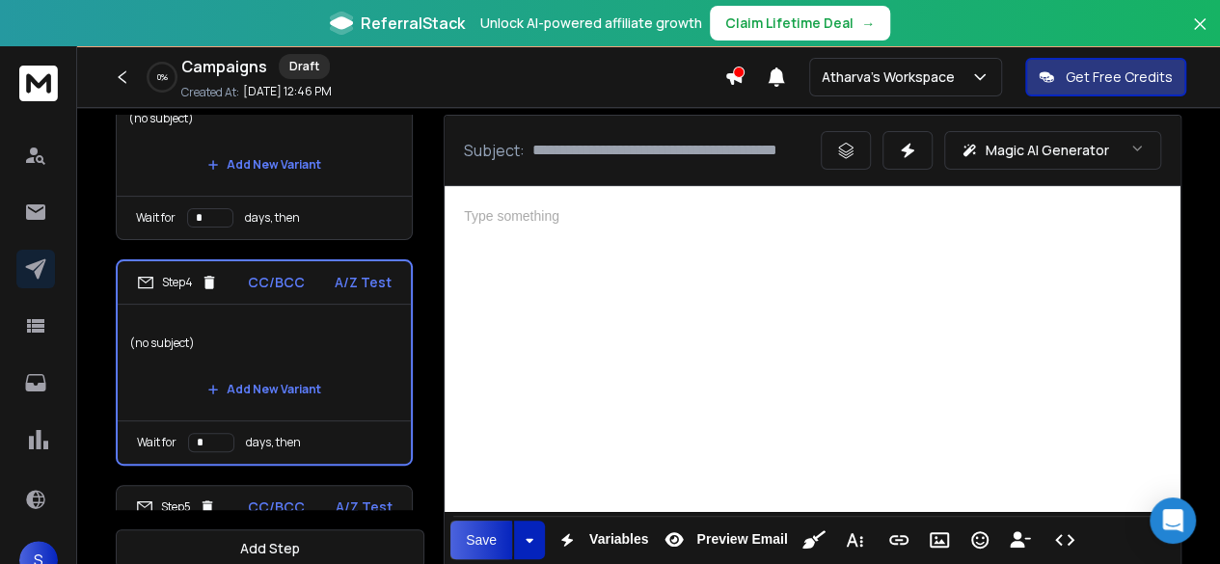
type input "*"
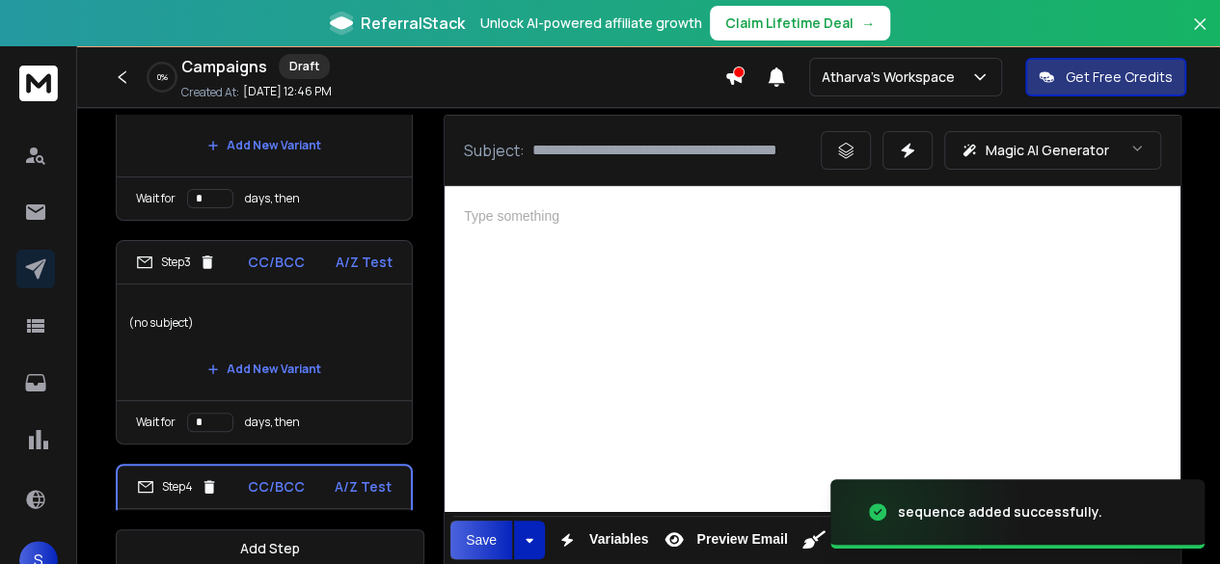
scroll to position [319, 0]
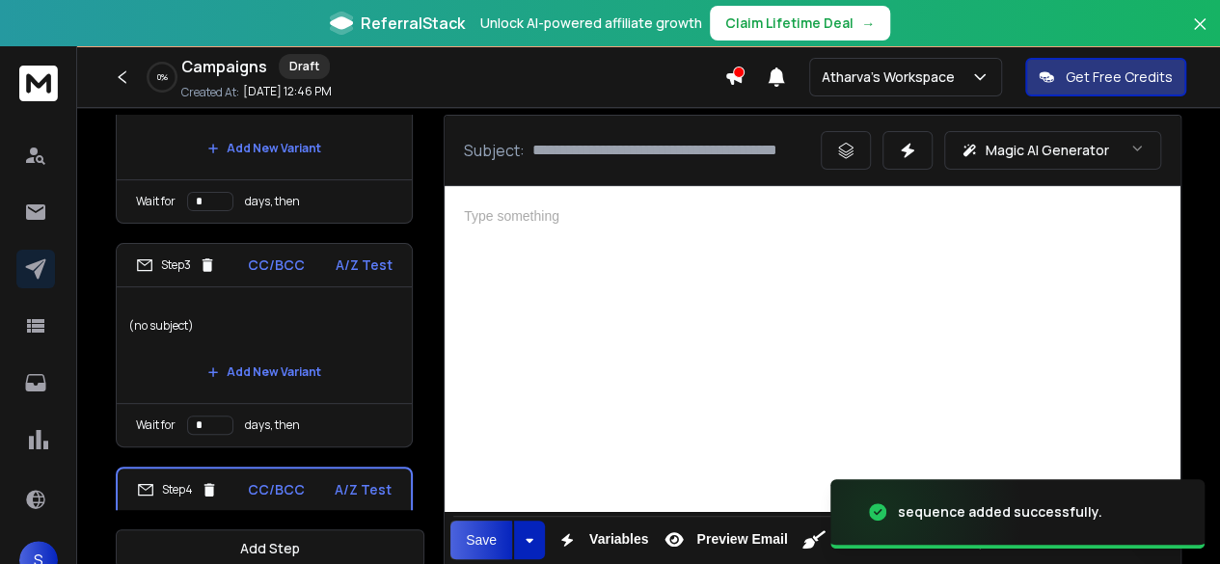
click at [357, 356] on div "Add New Variant" at bounding box center [264, 372] width 272 height 39
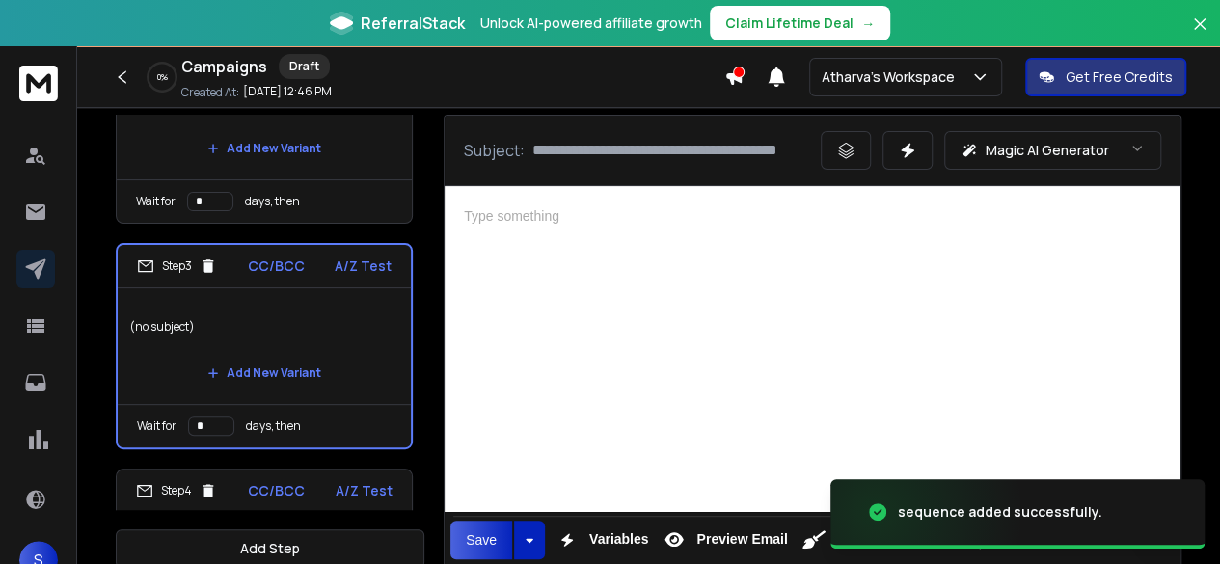
click at [225, 419] on input "*" at bounding box center [211, 426] width 46 height 19
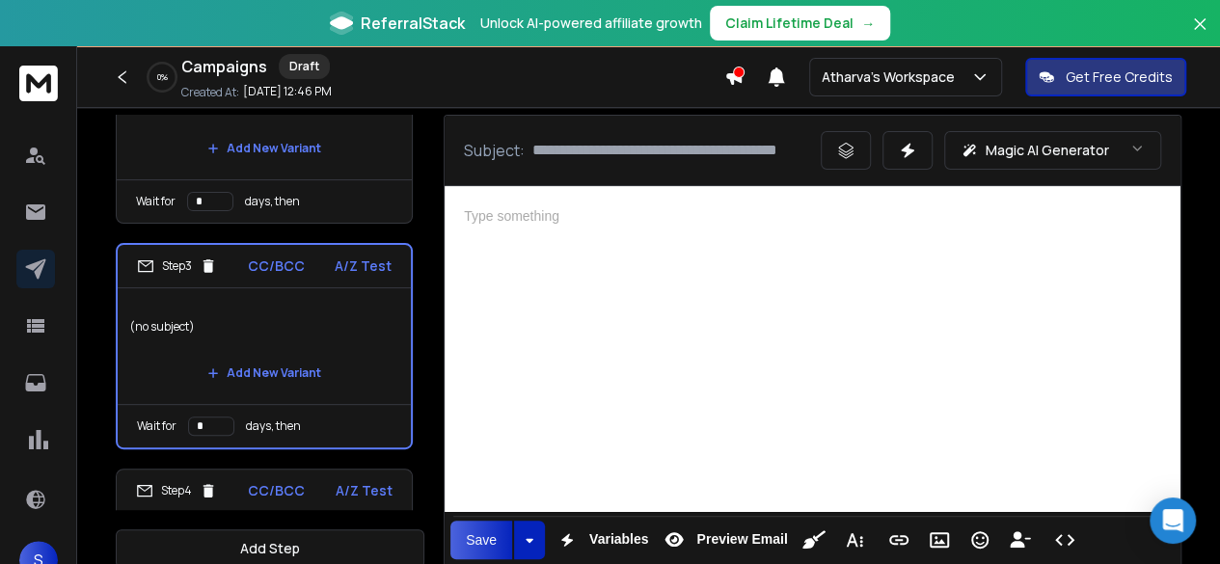
scroll to position [322, 0]
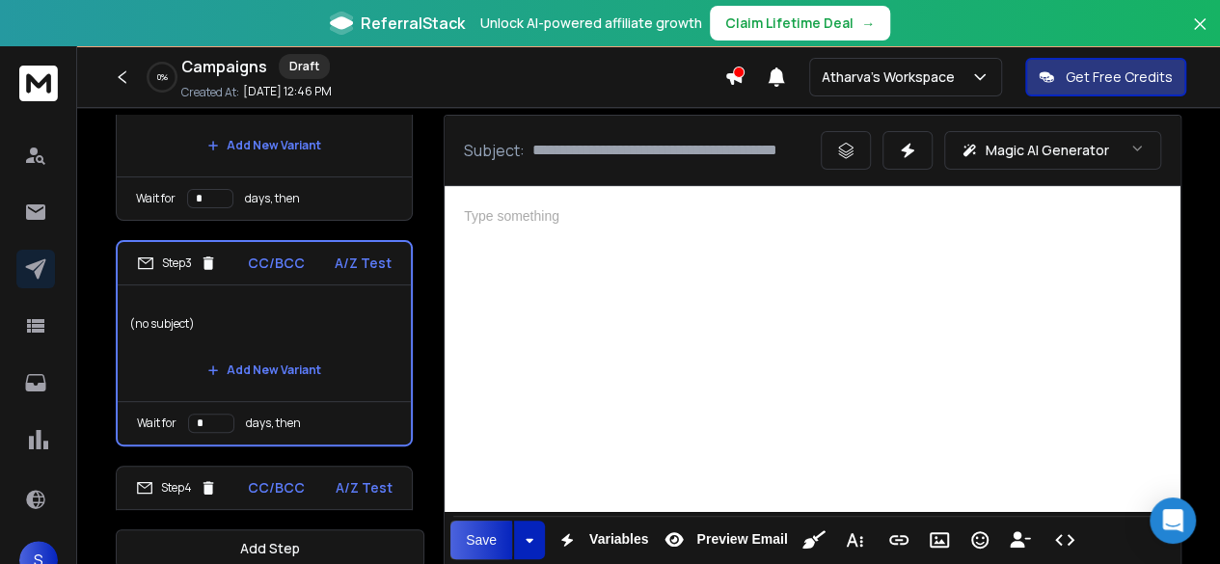
type input "*"
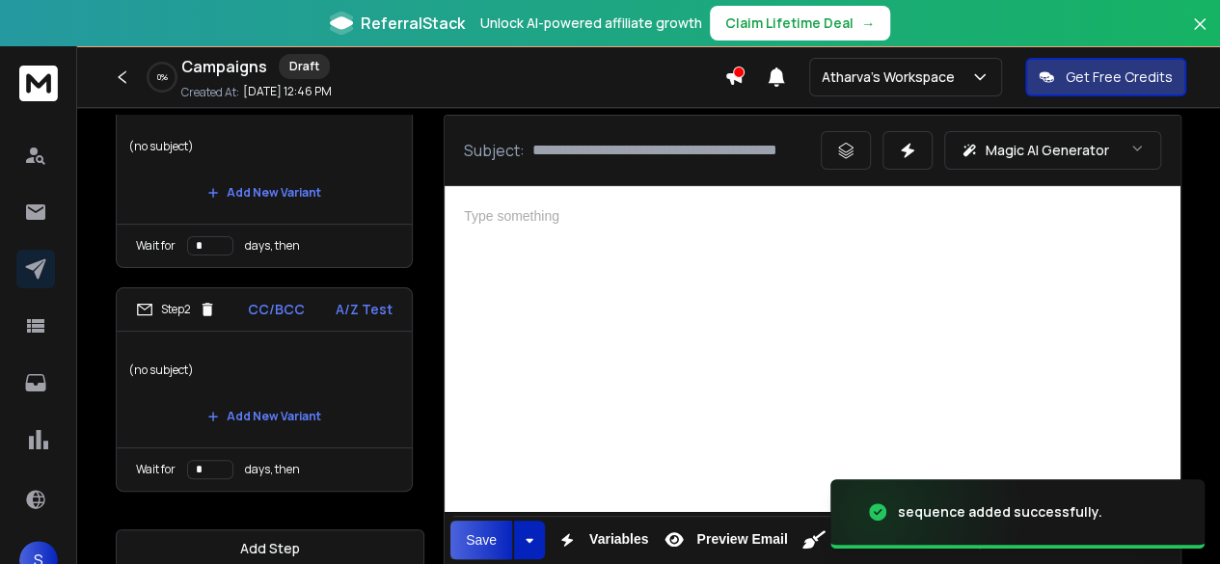
scroll to position [50, 0]
click at [345, 387] on p "(no subject)" at bounding box center [264, 371] width 272 height 54
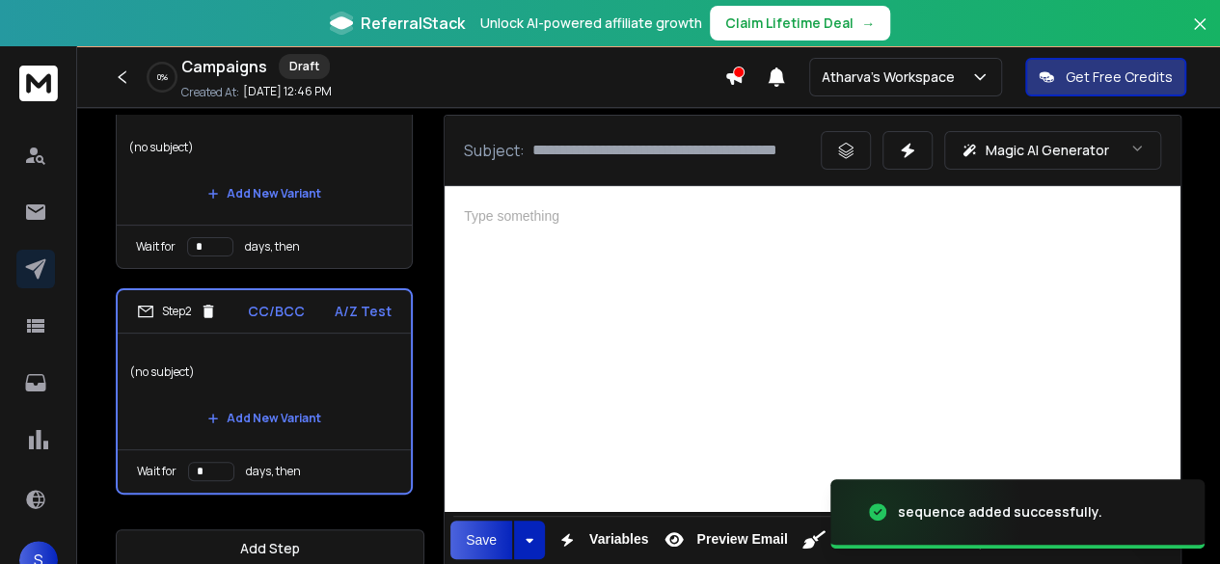
click at [226, 464] on input "*" at bounding box center [211, 471] width 46 height 19
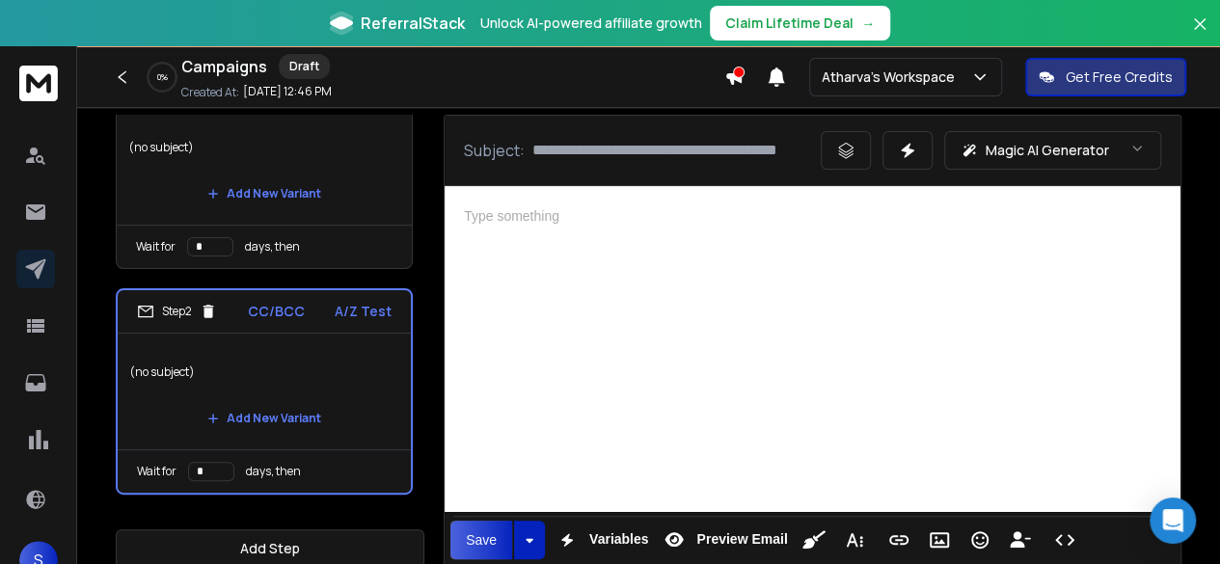
type input "*"
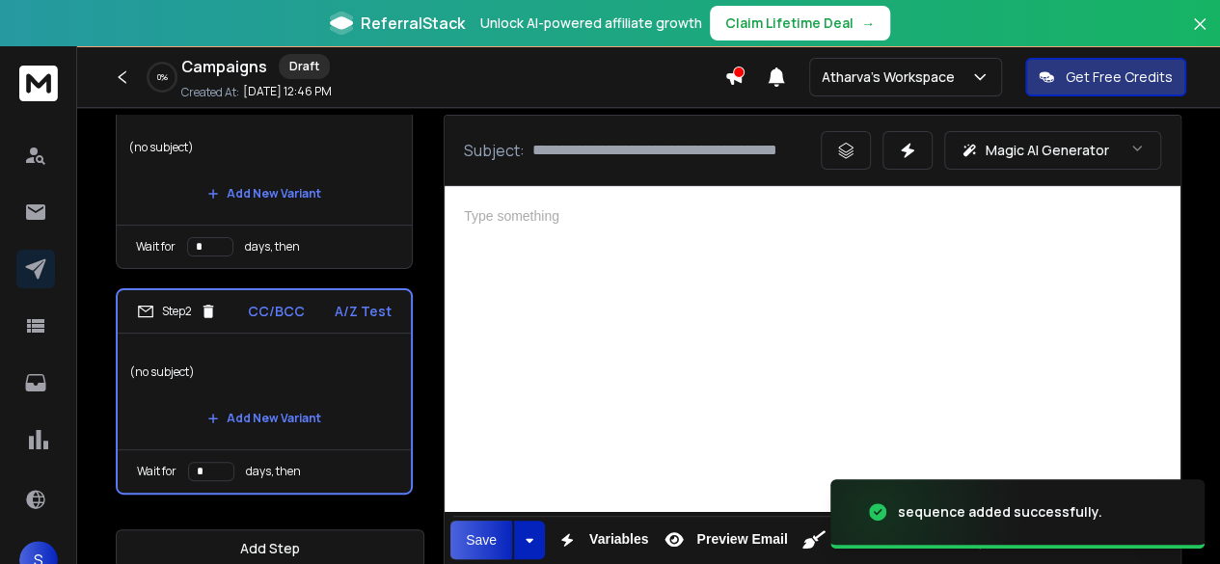
scroll to position [0, 0]
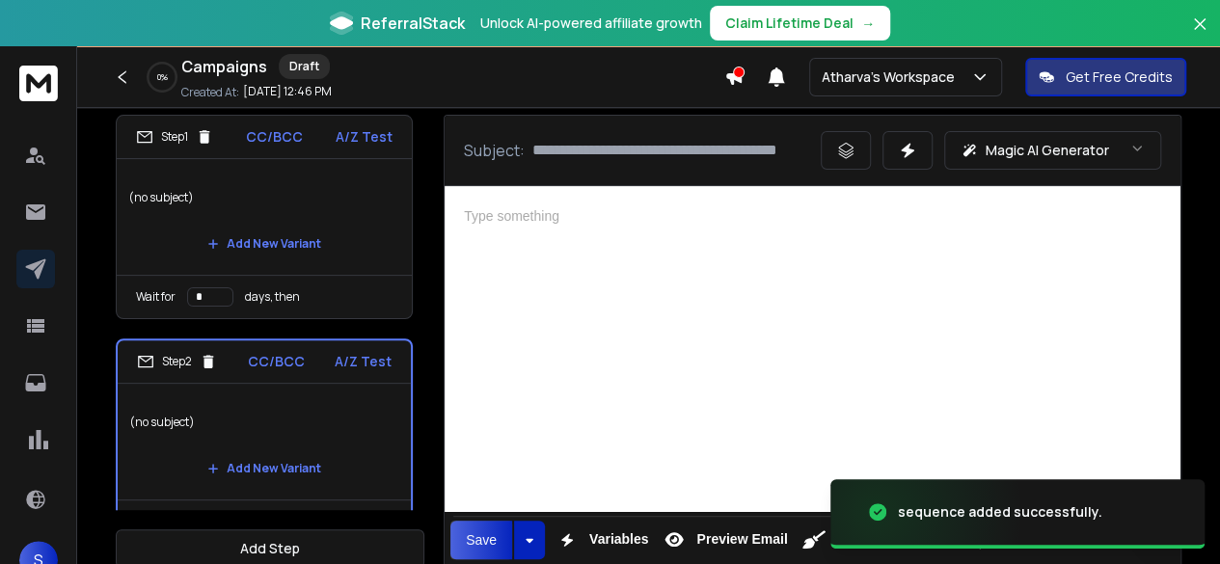
click at [355, 275] on div "Wait for * days, then" at bounding box center [264, 296] width 295 height 43
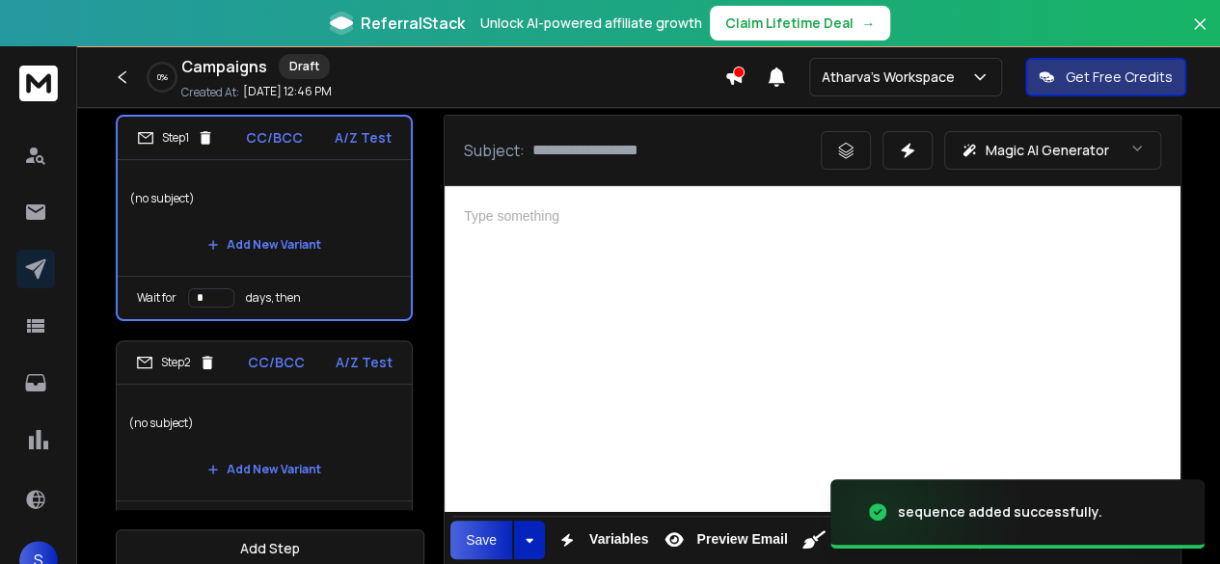
click at [218, 303] on input "*" at bounding box center [211, 297] width 46 height 19
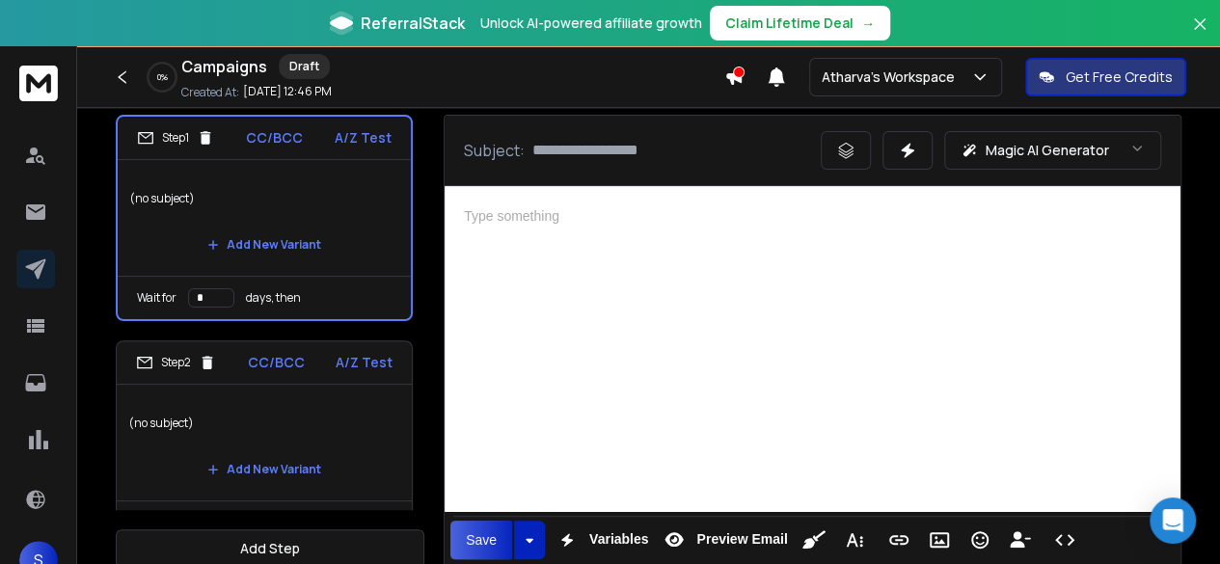
type input "*"
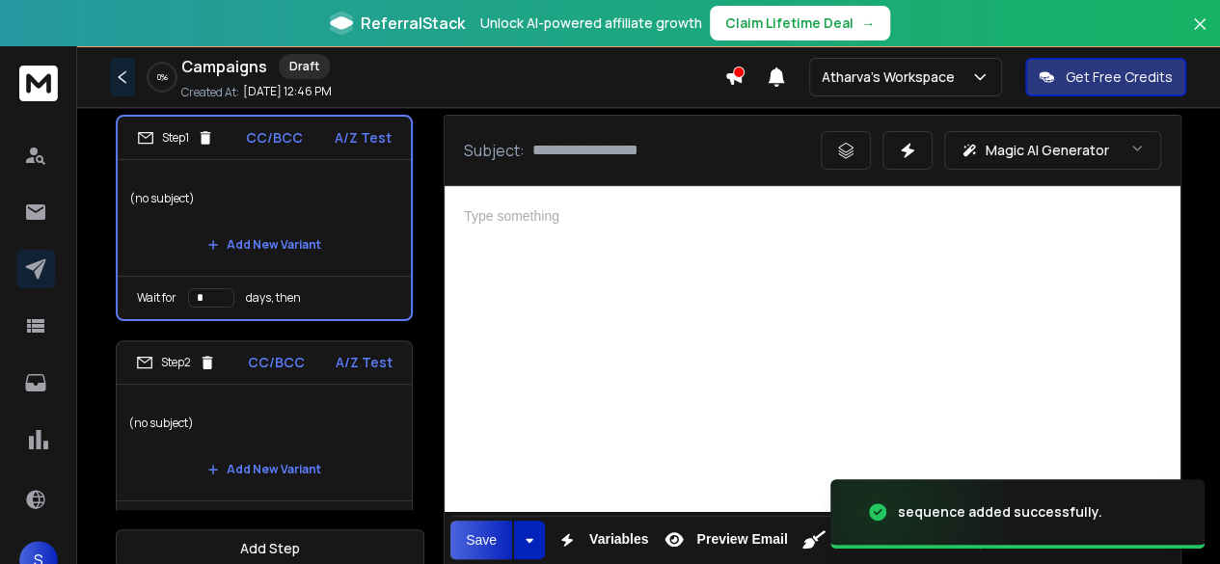
click at [121, 84] on icon at bounding box center [122, 76] width 17 height 17
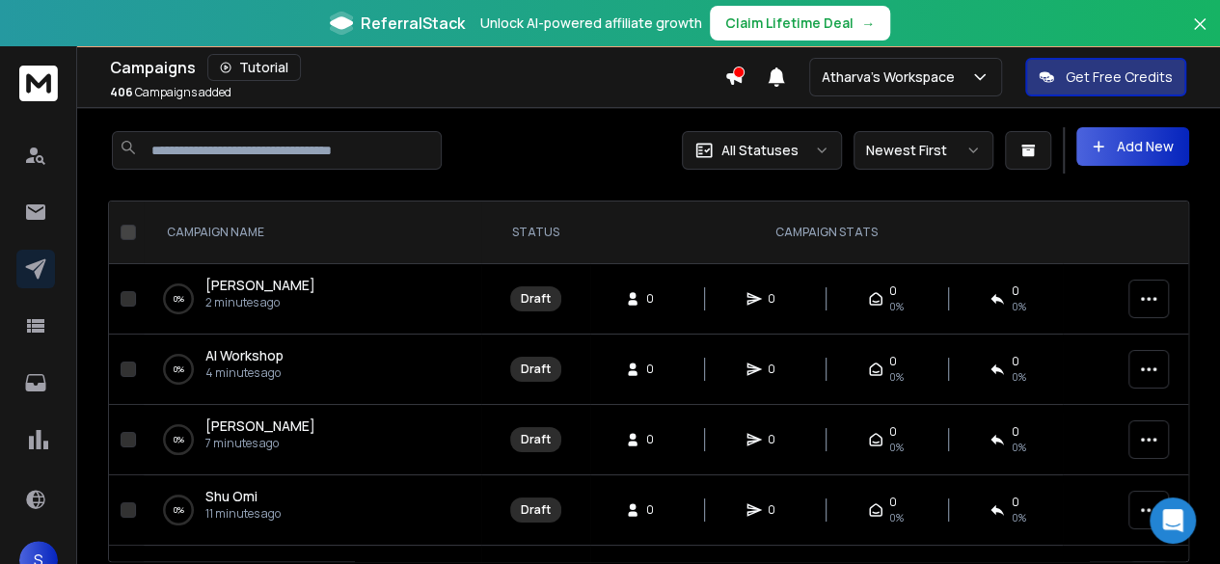
click at [1122, 155] on button "Add New" at bounding box center [1132, 146] width 113 height 39
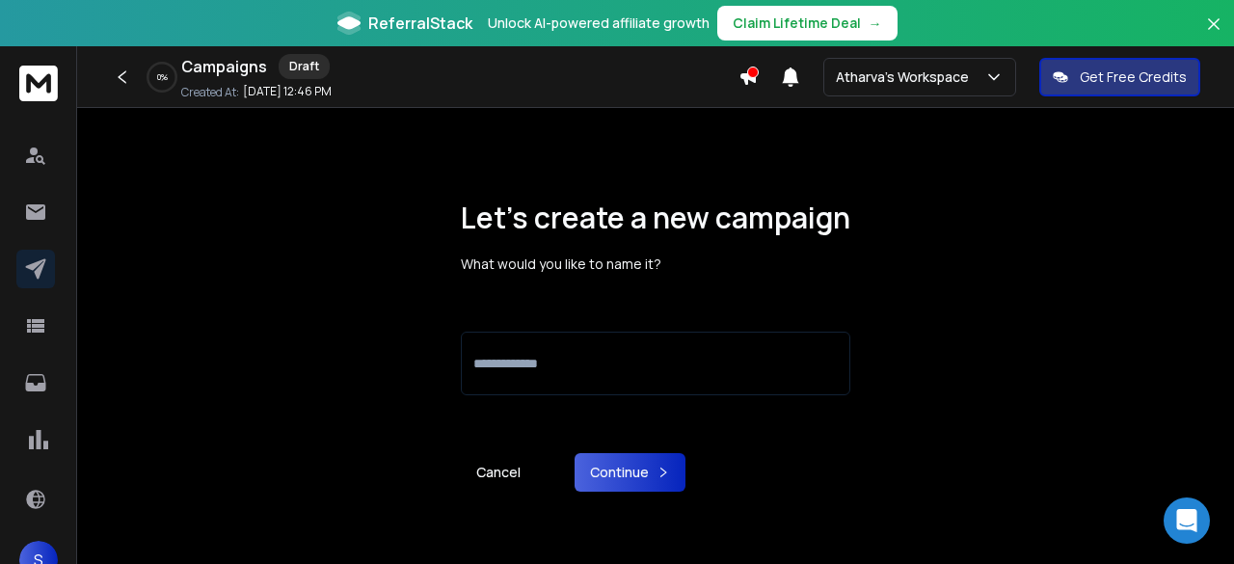
click at [582, 352] on input at bounding box center [656, 364] width 390 height 64
paste input "**********"
type input "**********"
click at [633, 470] on button "Continue" at bounding box center [630, 472] width 111 height 39
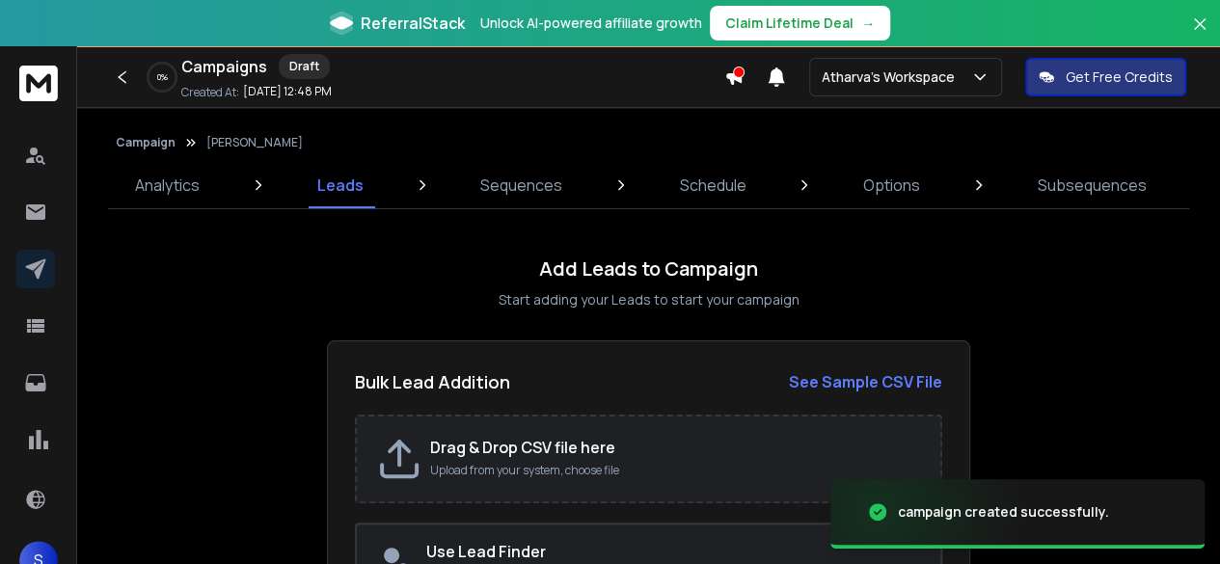
click at [454, 185] on div "Analytics Leads Sequences Schedule Options Subsequences" at bounding box center [640, 185] width 1065 height 46
click at [501, 189] on p "Sequences" at bounding box center [521, 185] width 82 height 23
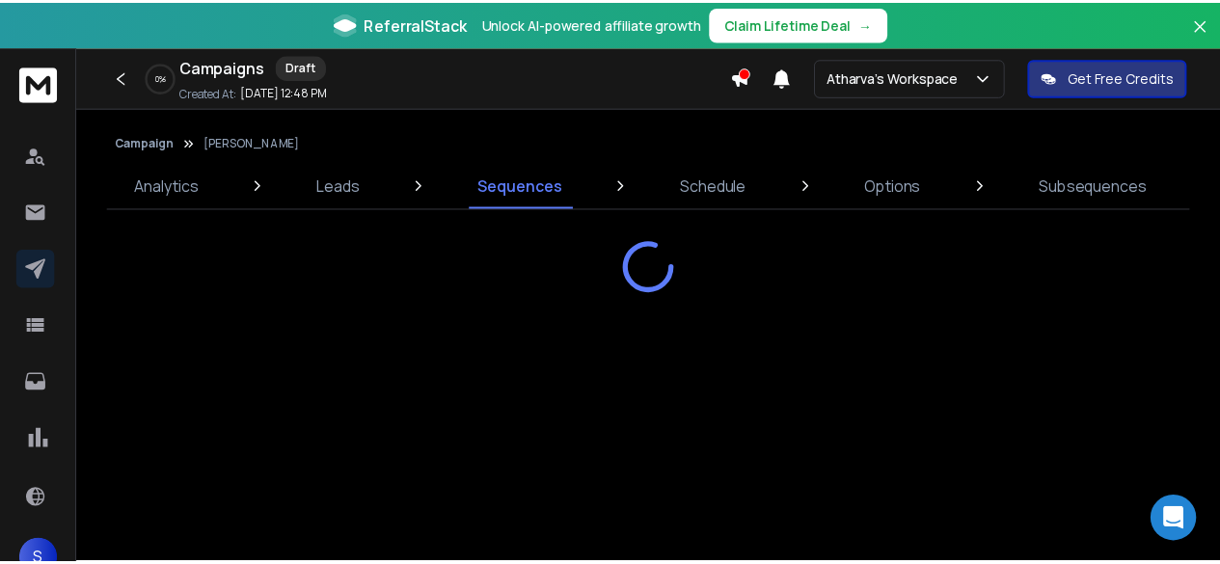
scroll to position [104, 0]
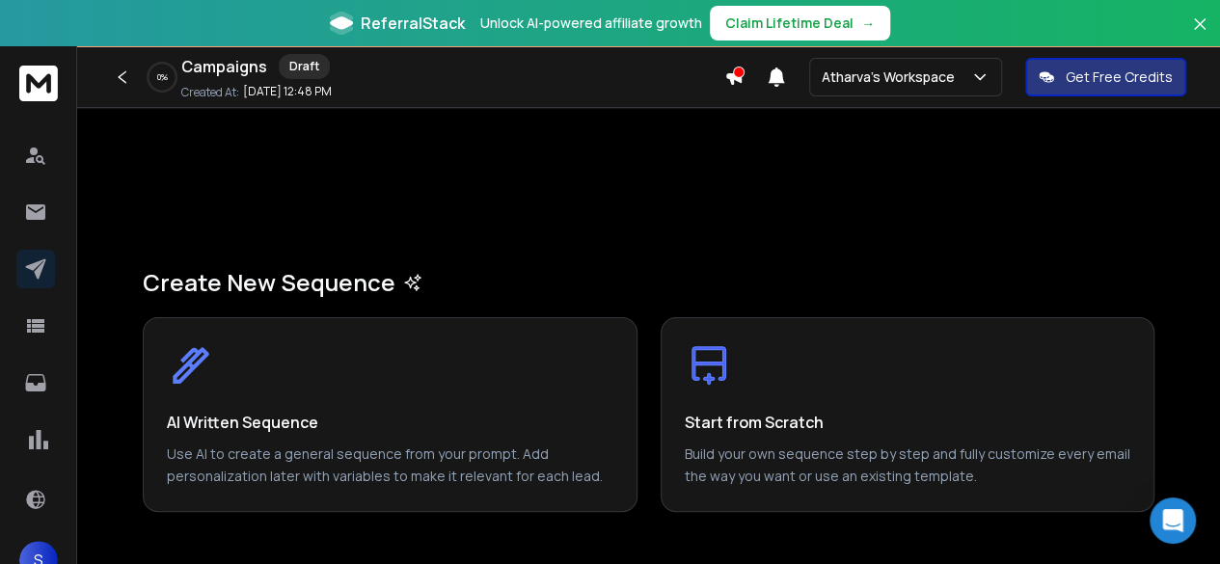
click at [787, 394] on div "Start from Scratch Build your own sequence step by step and fully customize eve…" at bounding box center [907, 414] width 493 height 193
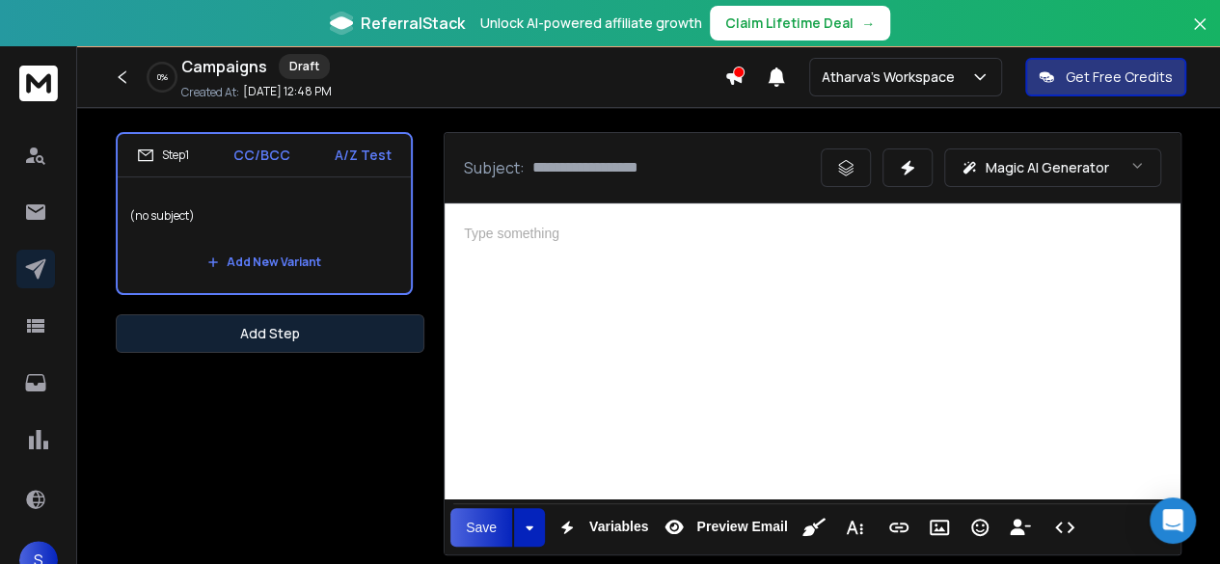
click at [364, 334] on button "Add Step" at bounding box center [270, 333] width 309 height 39
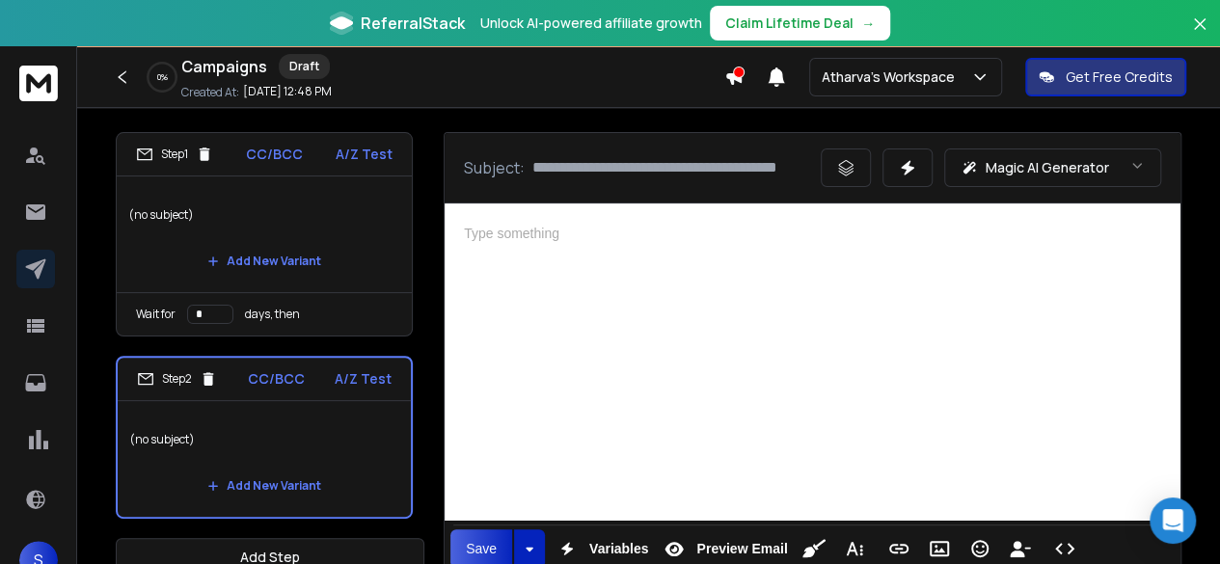
scroll to position [141, 0]
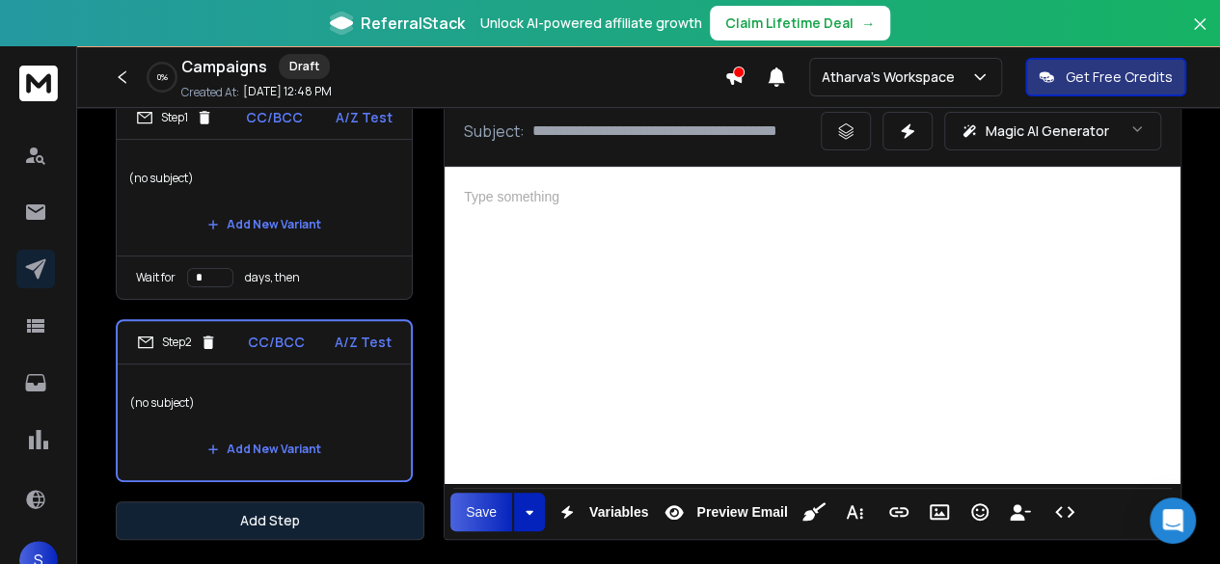
click at [318, 517] on button "Add Step" at bounding box center [270, 520] width 309 height 39
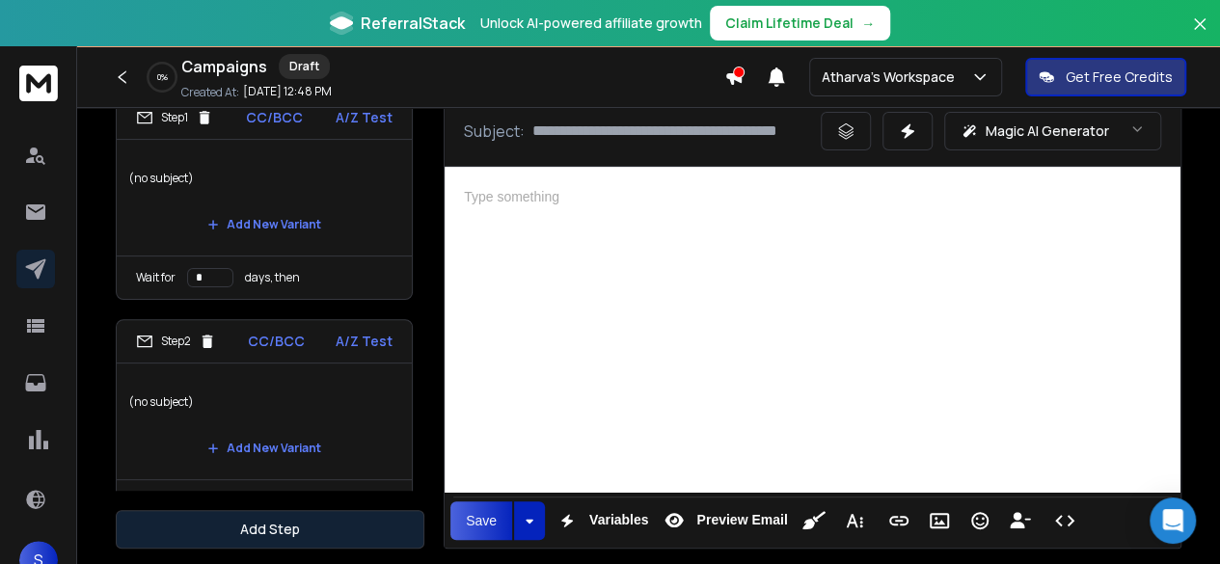
click at [310, 525] on button "Add Step" at bounding box center [270, 529] width 309 height 39
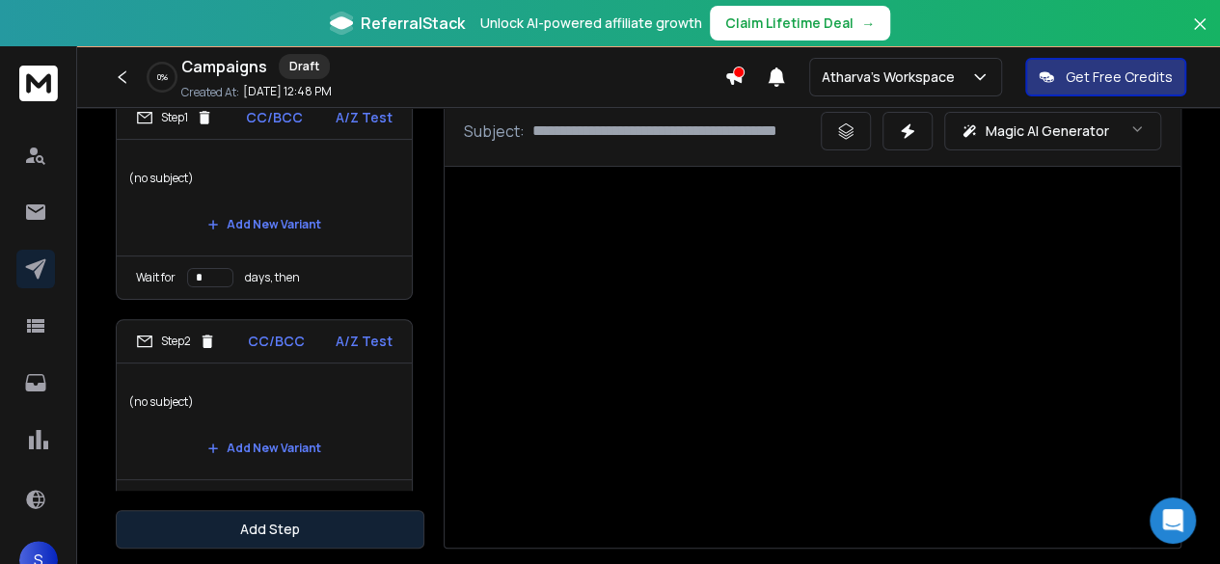
click at [310, 525] on button "Add Step" at bounding box center [270, 529] width 309 height 39
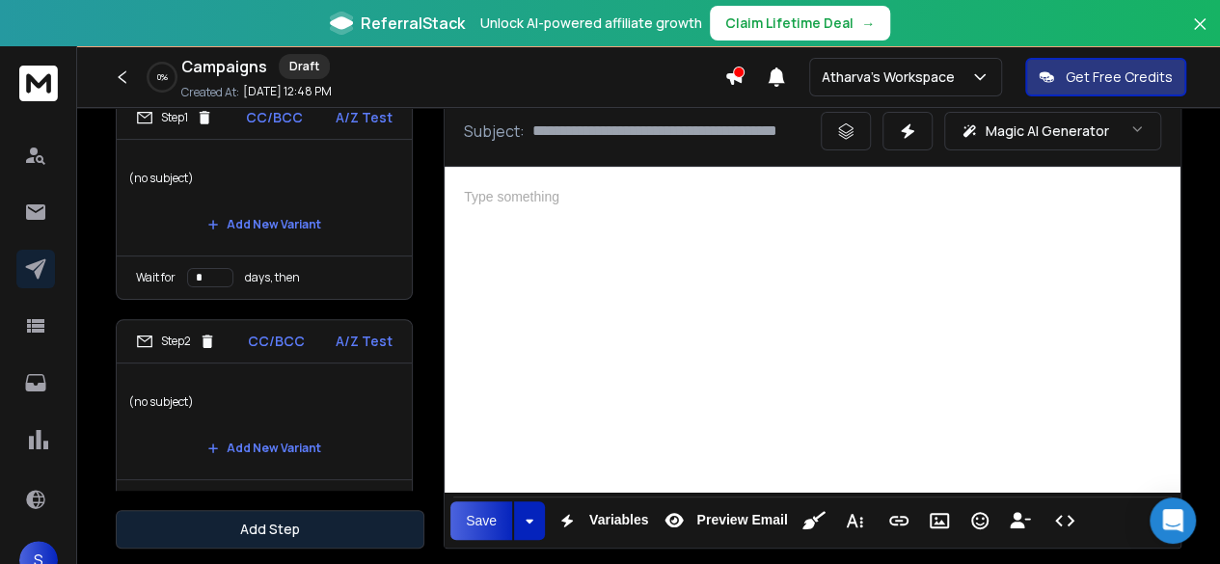
click at [310, 525] on button "Add Step" at bounding box center [270, 529] width 309 height 39
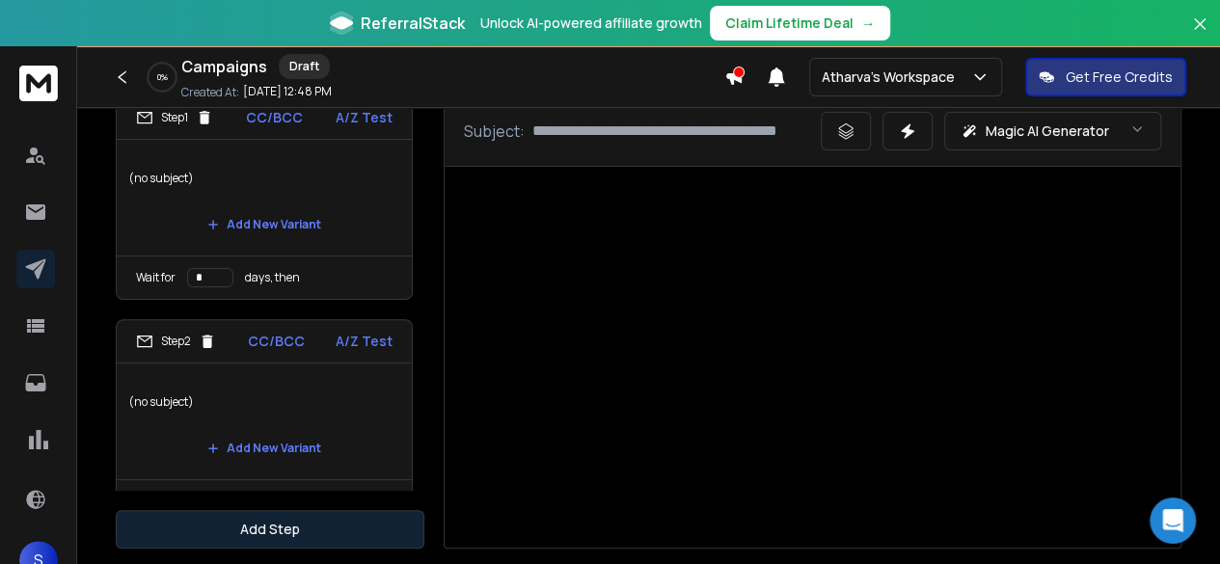
click at [310, 525] on button "Add Step" at bounding box center [270, 529] width 309 height 39
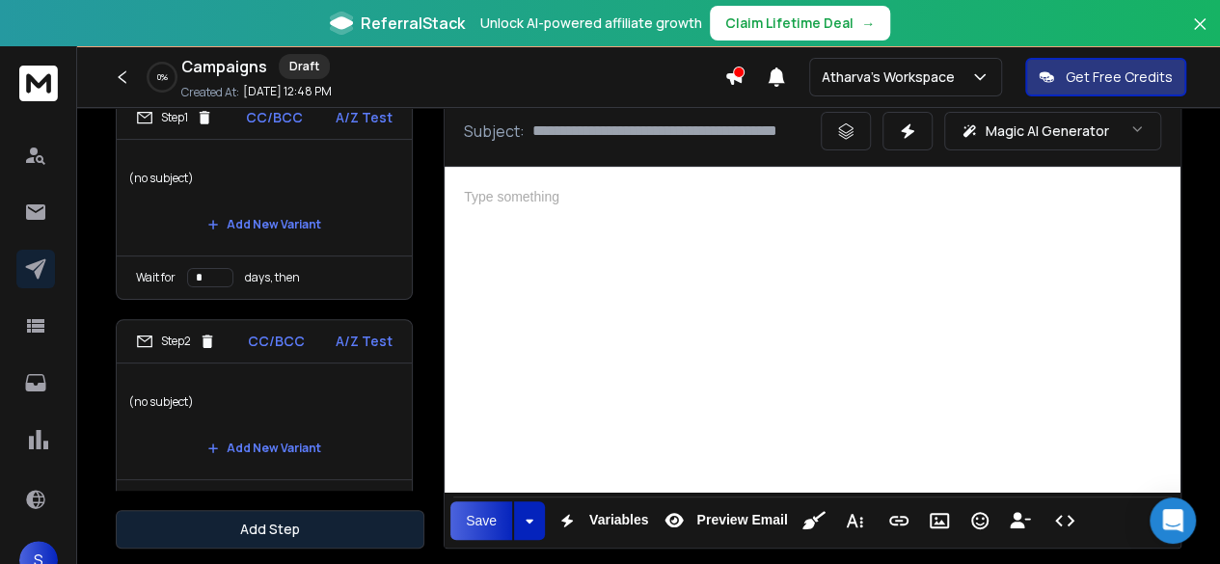
click at [310, 525] on button "Add Step" at bounding box center [270, 529] width 309 height 39
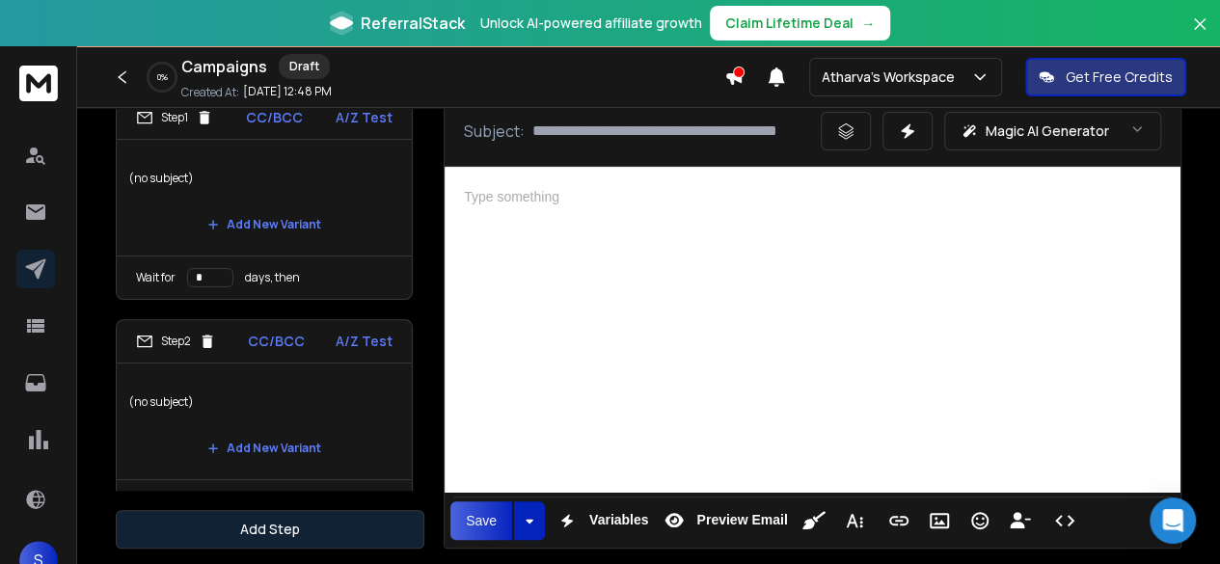
click at [310, 525] on button "Add Step" at bounding box center [270, 529] width 309 height 39
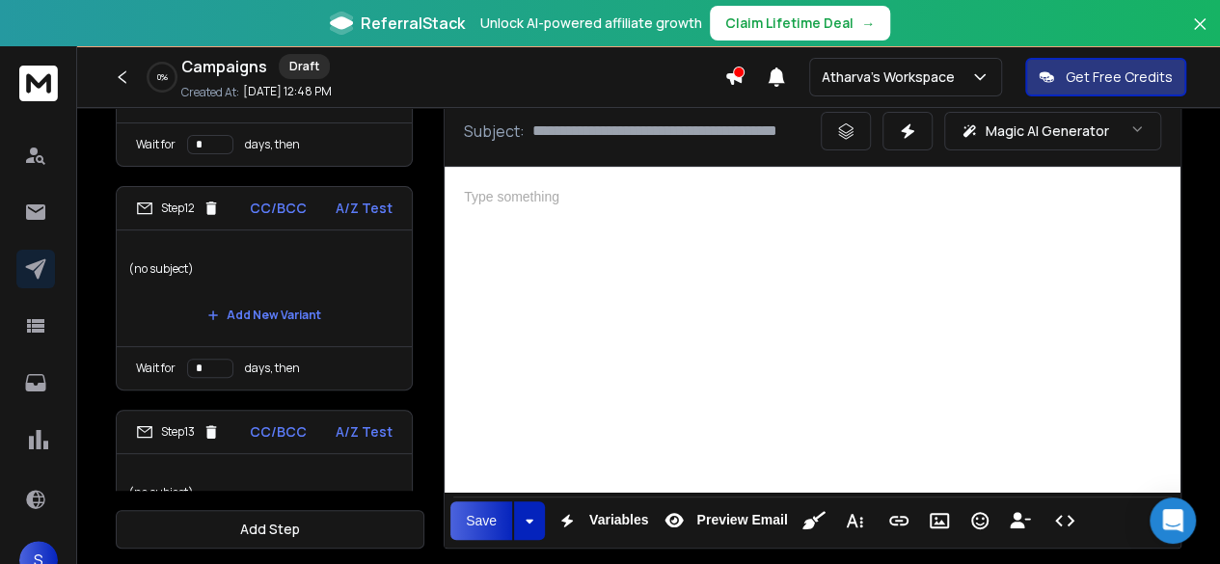
scroll to position [2369, 0]
click at [218, 210] on div "Step 12 CC/BCC A/Z Test" at bounding box center [264, 209] width 295 height 43
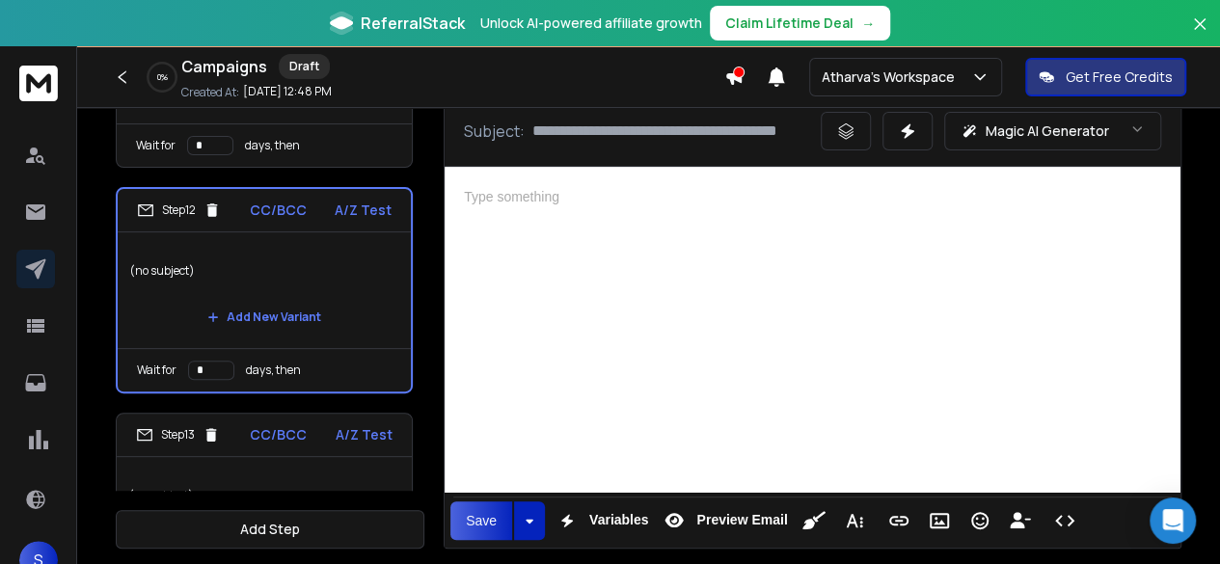
click at [218, 203] on icon at bounding box center [212, 209] width 11 height 13
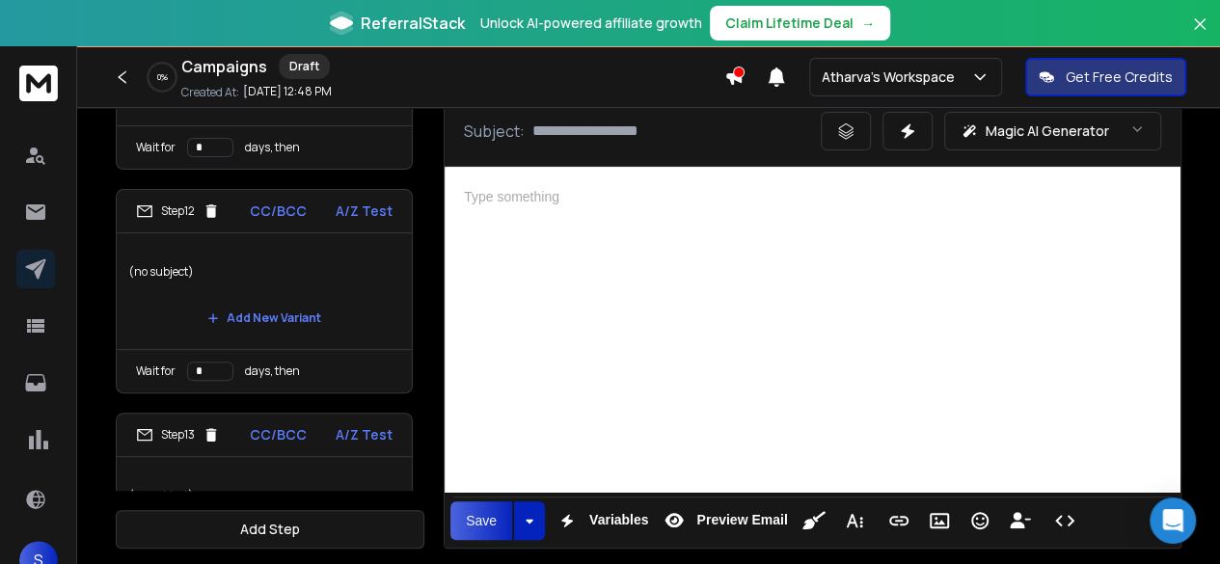
click at [217, 204] on icon at bounding box center [211, 210] width 11 height 13
click at [212, 204] on icon at bounding box center [211, 210] width 11 height 13
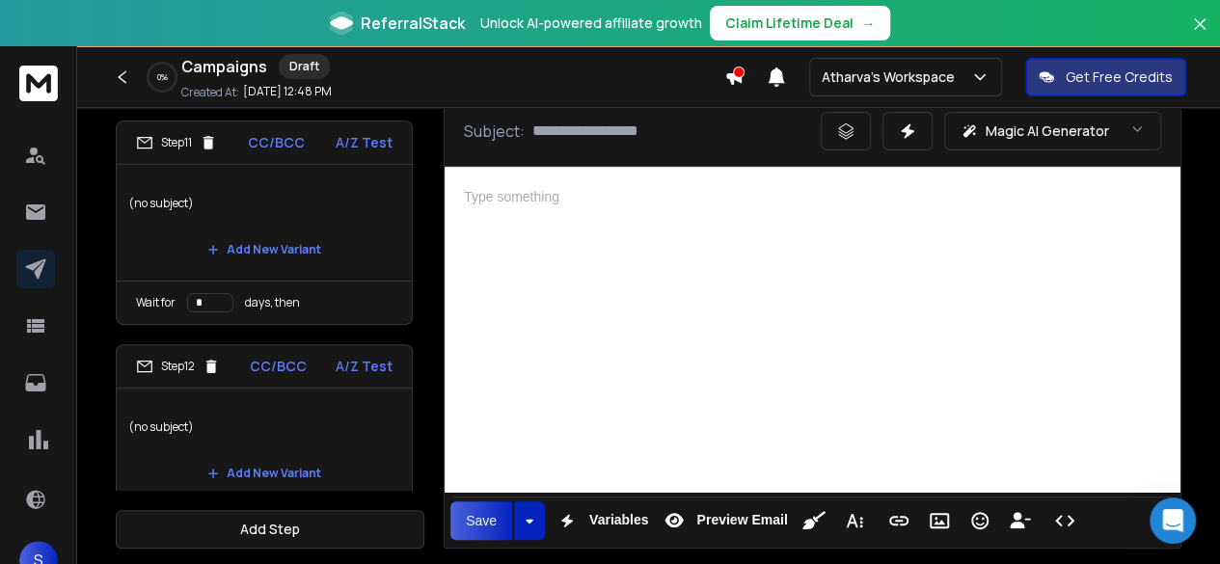
click at [212, 198] on p "(no subject)" at bounding box center [264, 203] width 272 height 54
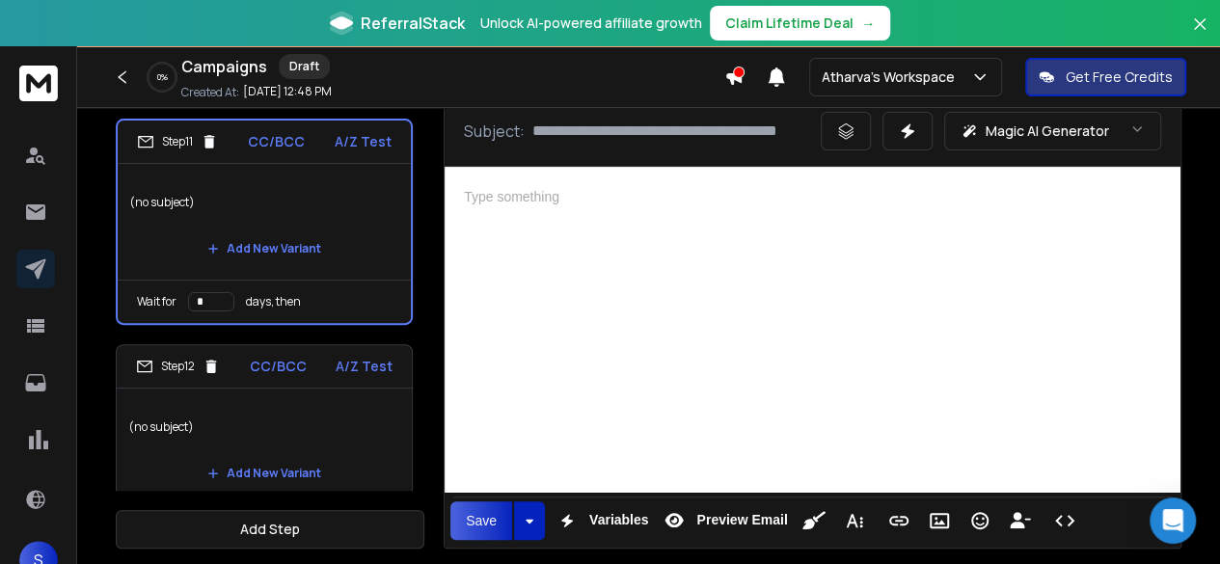
click at [217, 360] on icon at bounding box center [211, 366] width 11 height 13
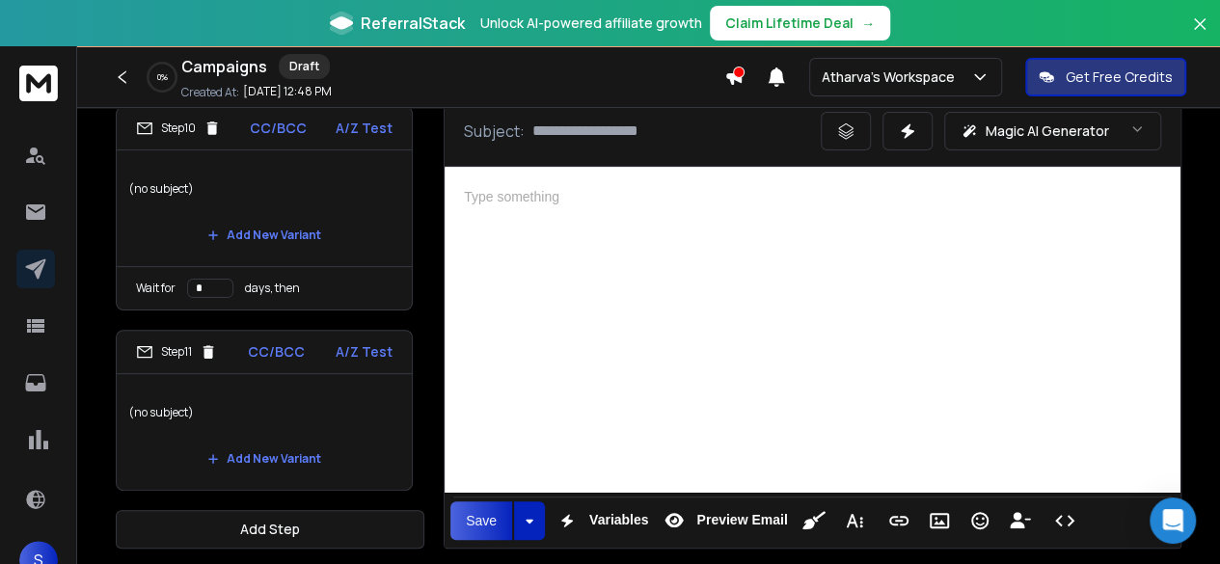
scroll to position [1991, 0]
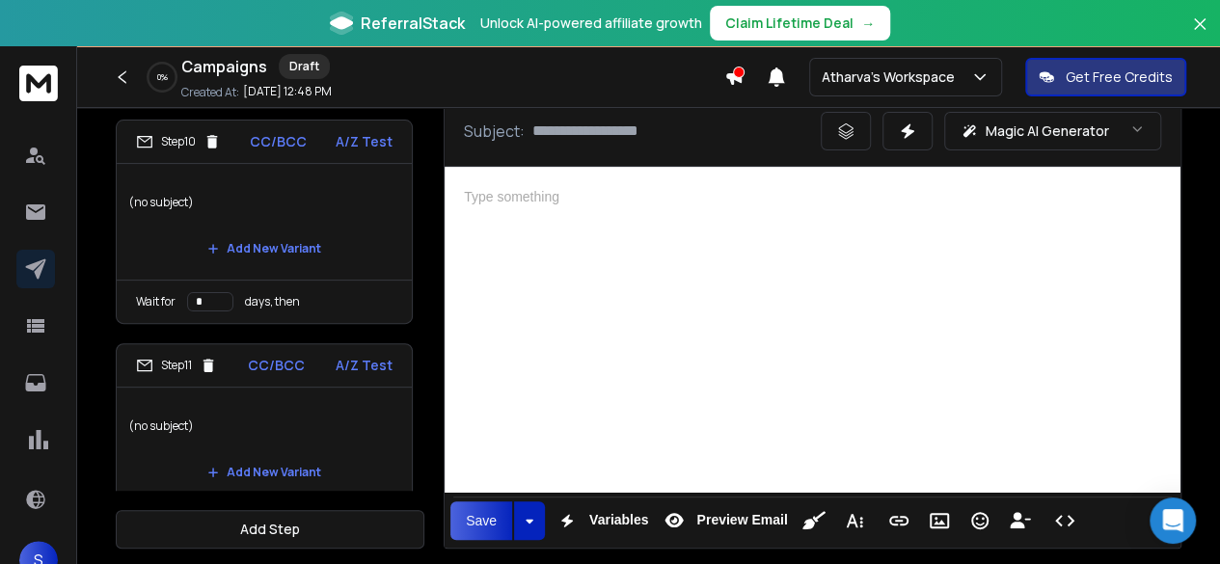
click at [238, 403] on p "(no subject)" at bounding box center [264, 426] width 272 height 54
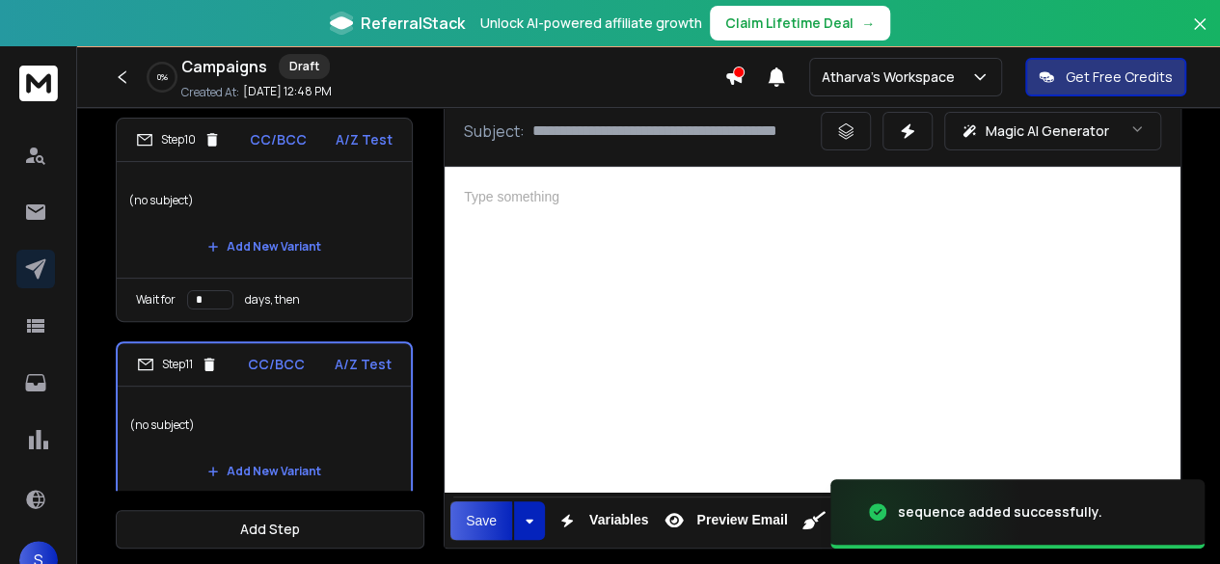
click at [338, 278] on div "Wait for * days, then" at bounding box center [264, 299] width 295 height 43
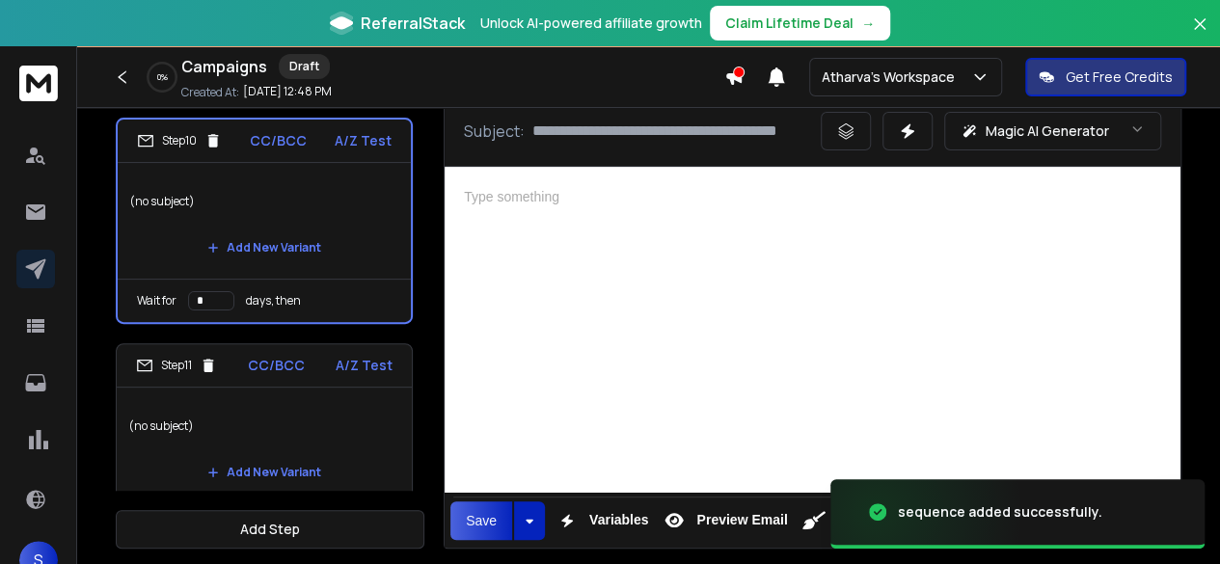
click at [218, 292] on input "*" at bounding box center [211, 300] width 46 height 19
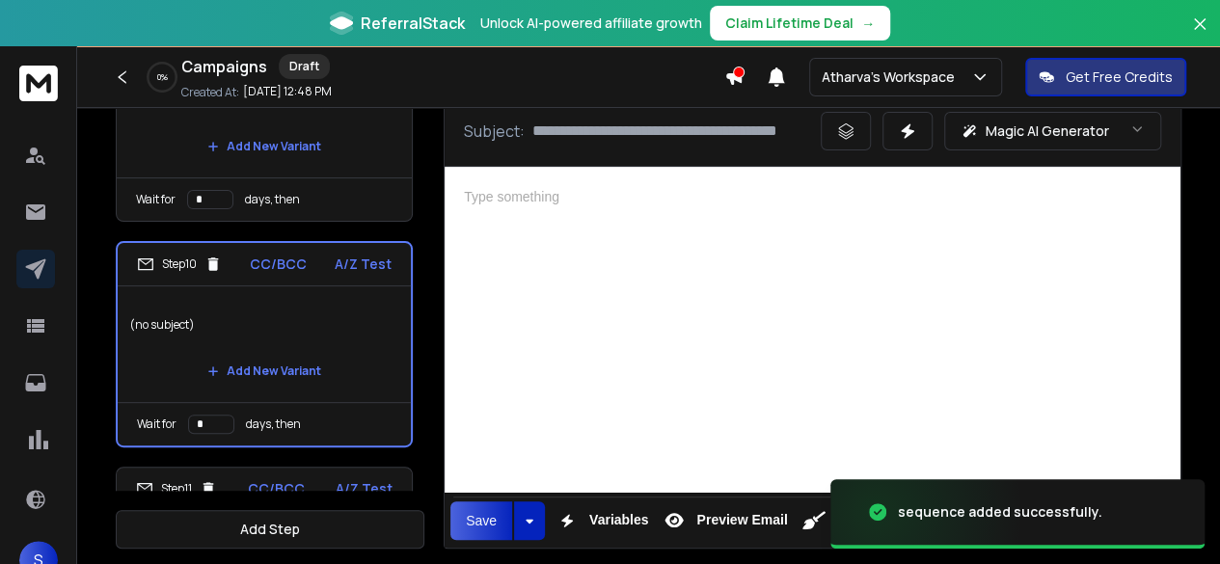
scroll to position [1865, 0]
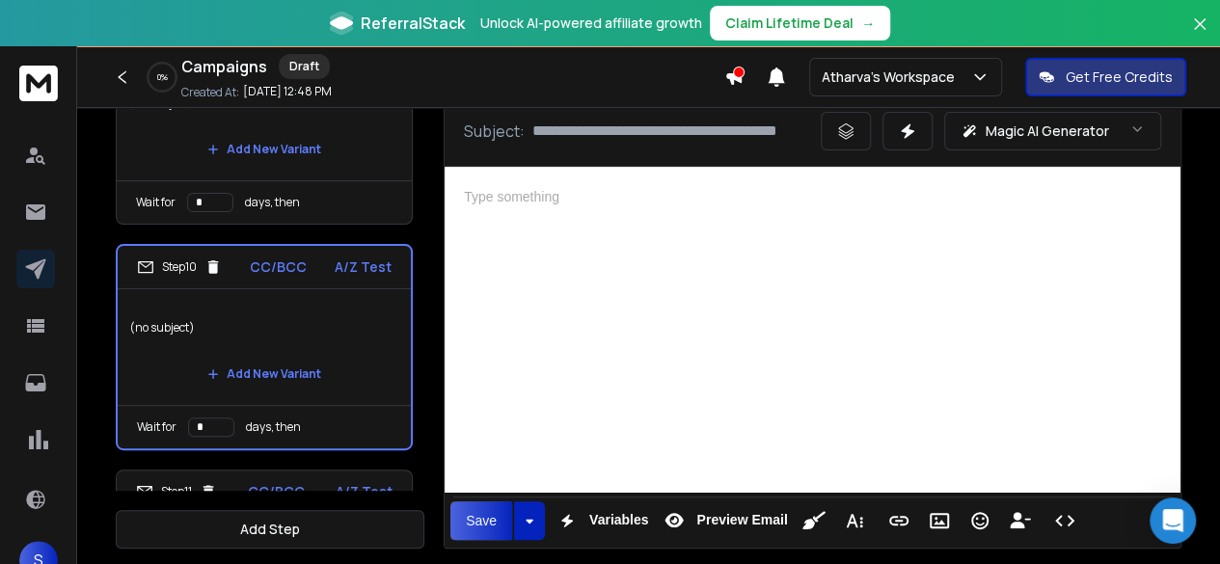
type input "*"
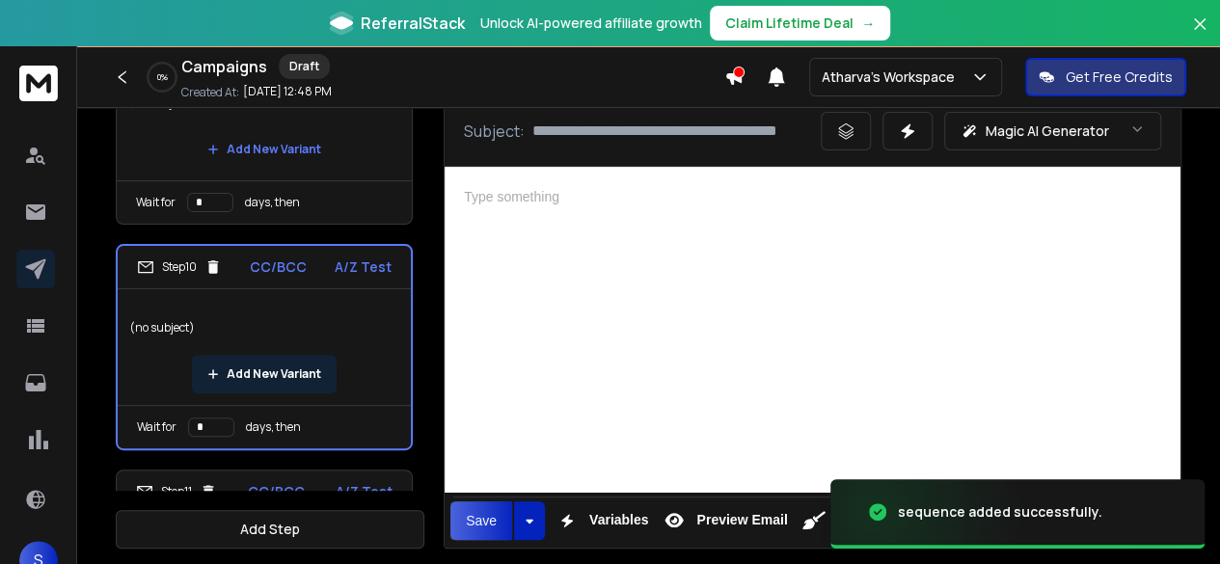
scroll to position [1652, 0]
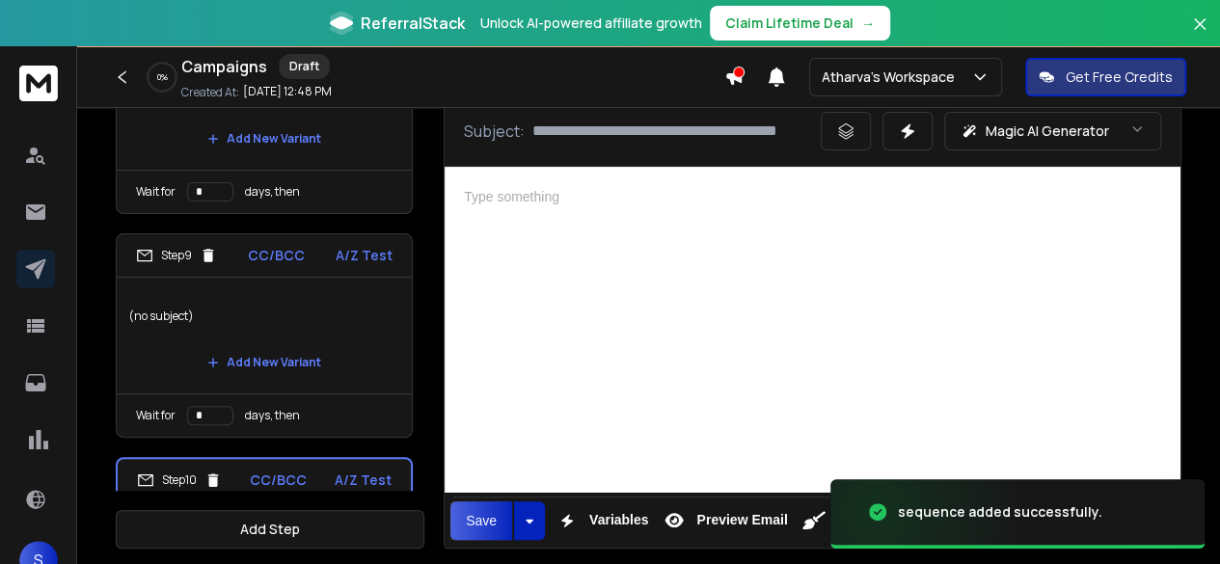
click at [222, 406] on input "*" at bounding box center [210, 415] width 46 height 19
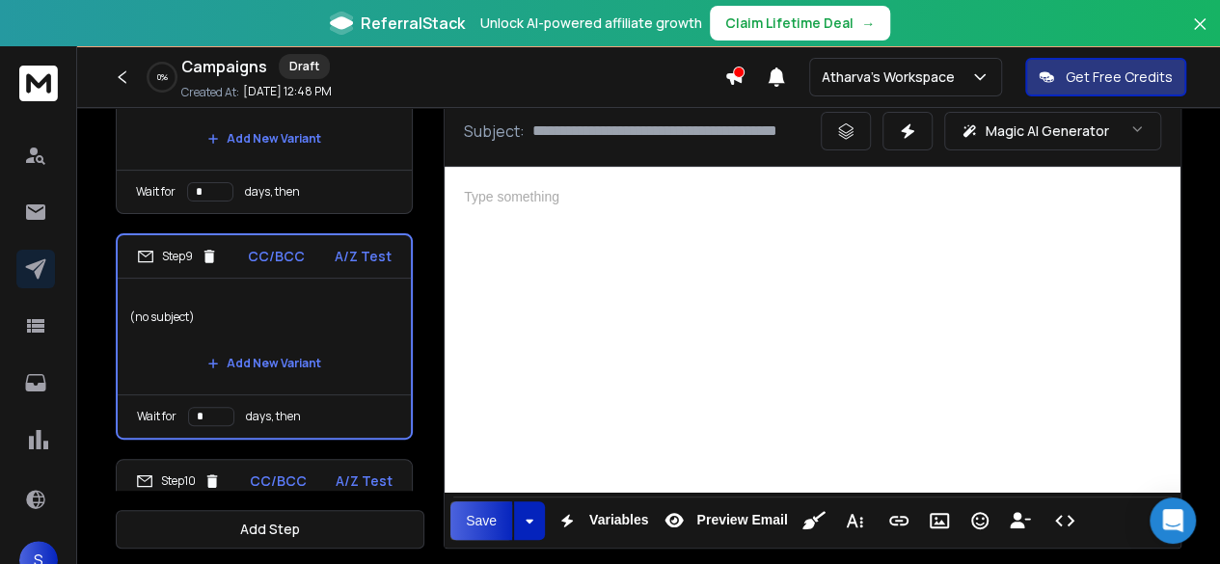
type input "*"
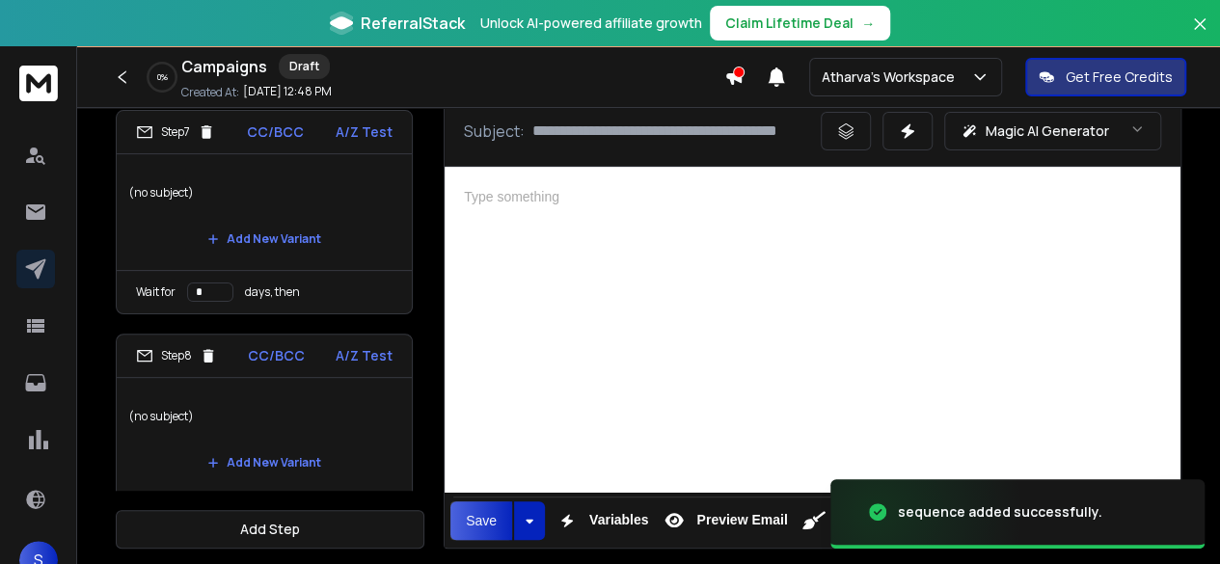
click at [342, 410] on p "(no subject)" at bounding box center [264, 417] width 272 height 54
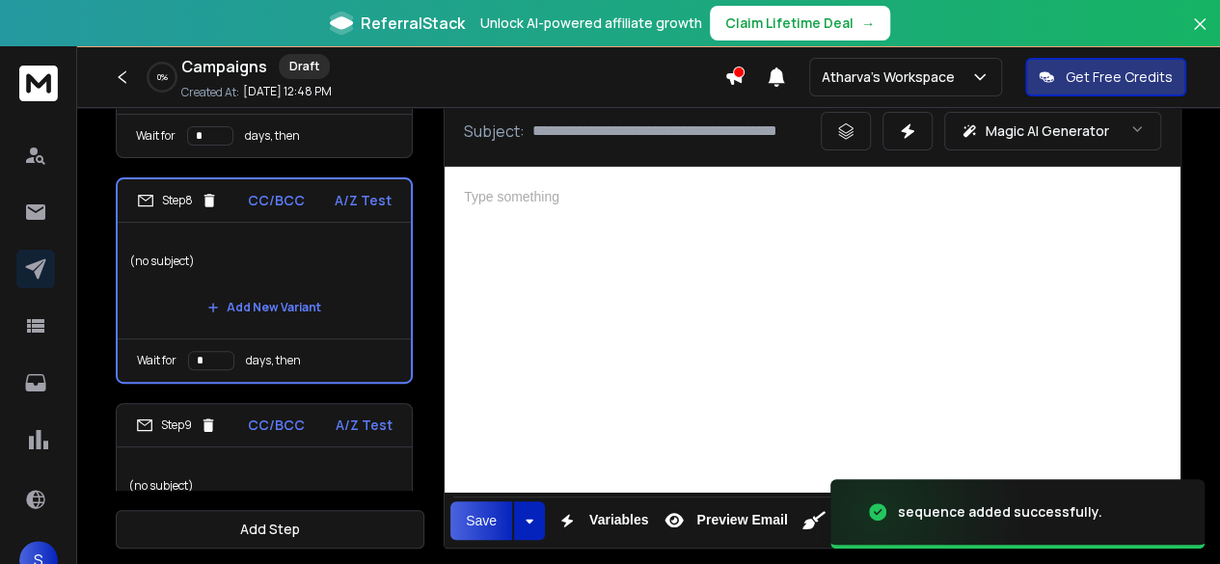
scroll to position [1473, 0]
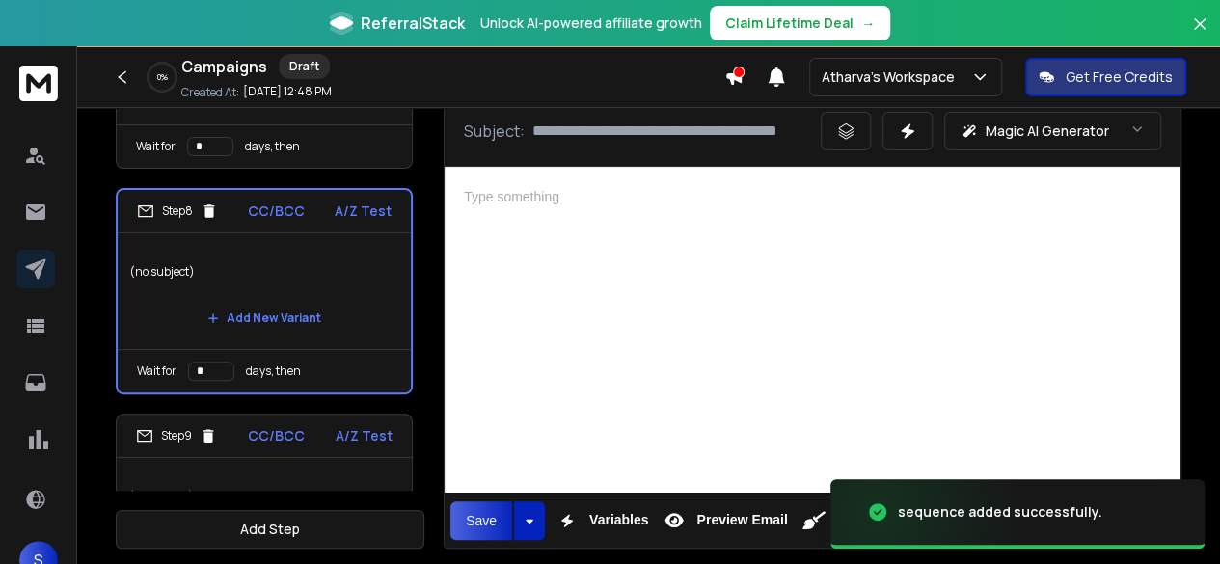
click at [215, 365] on input "*" at bounding box center [211, 371] width 46 height 19
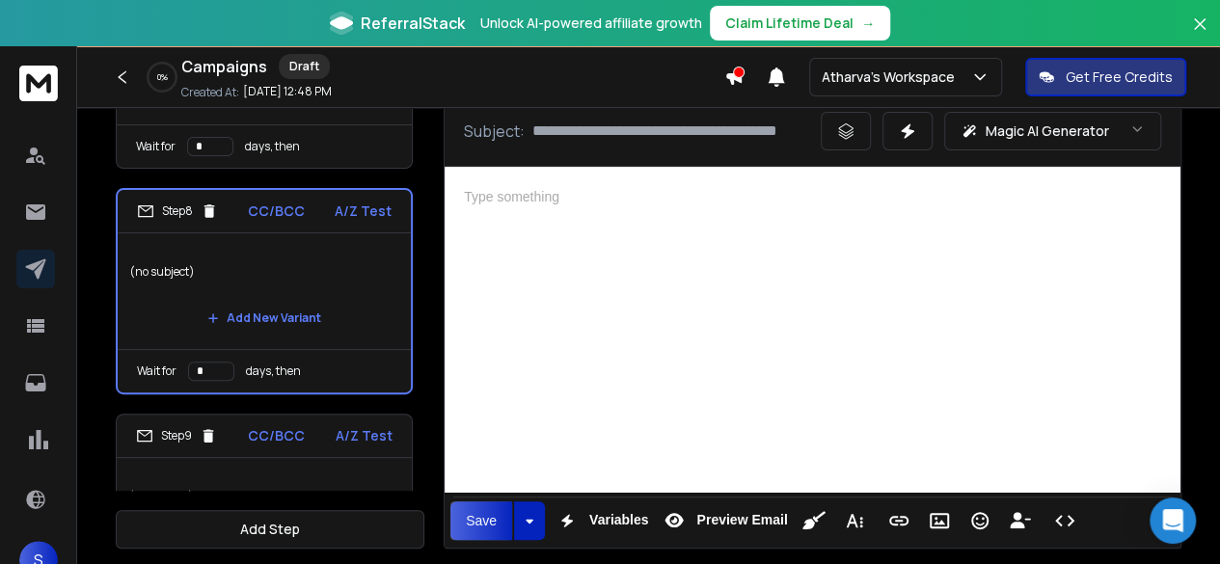
type input "*"
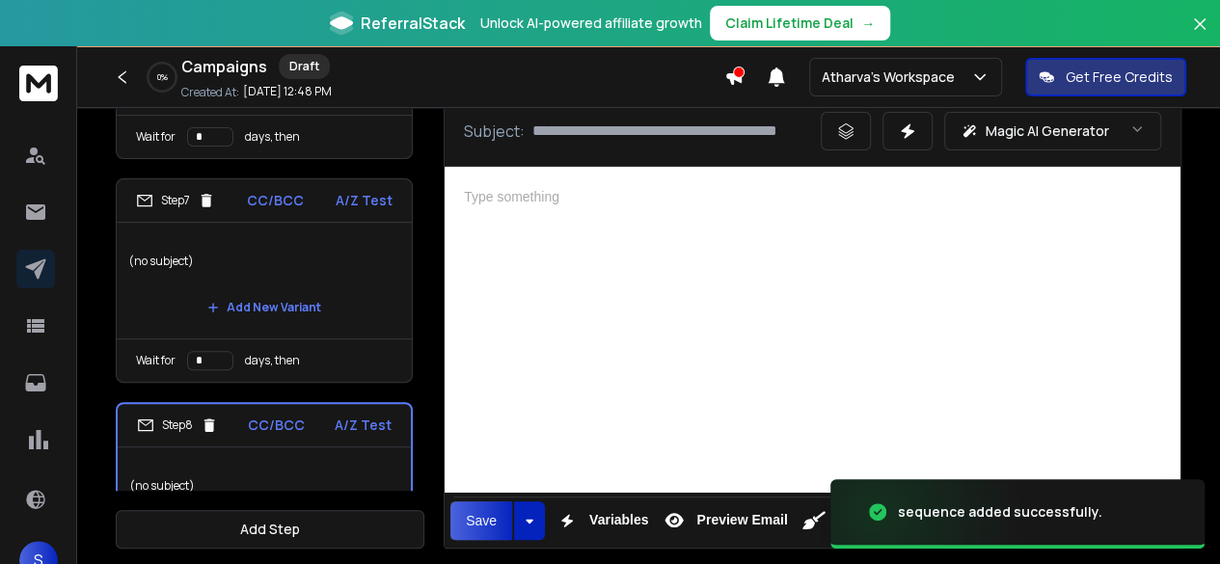
scroll to position [1244, 0]
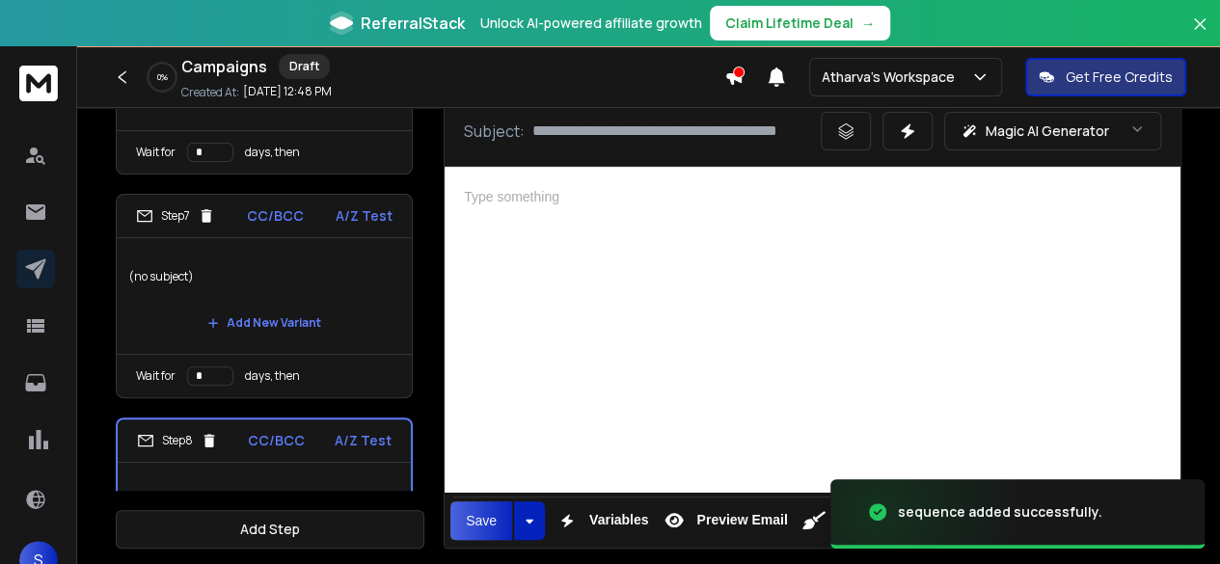
click at [364, 291] on p "(no subject)" at bounding box center [264, 277] width 272 height 54
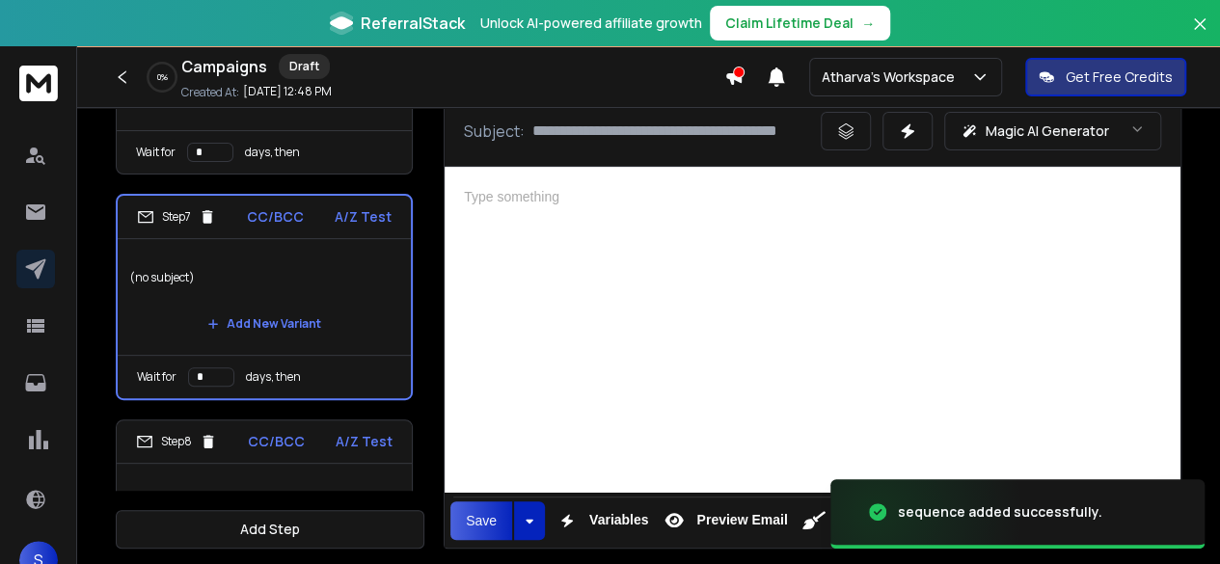
click at [212, 369] on input "*" at bounding box center [211, 376] width 46 height 19
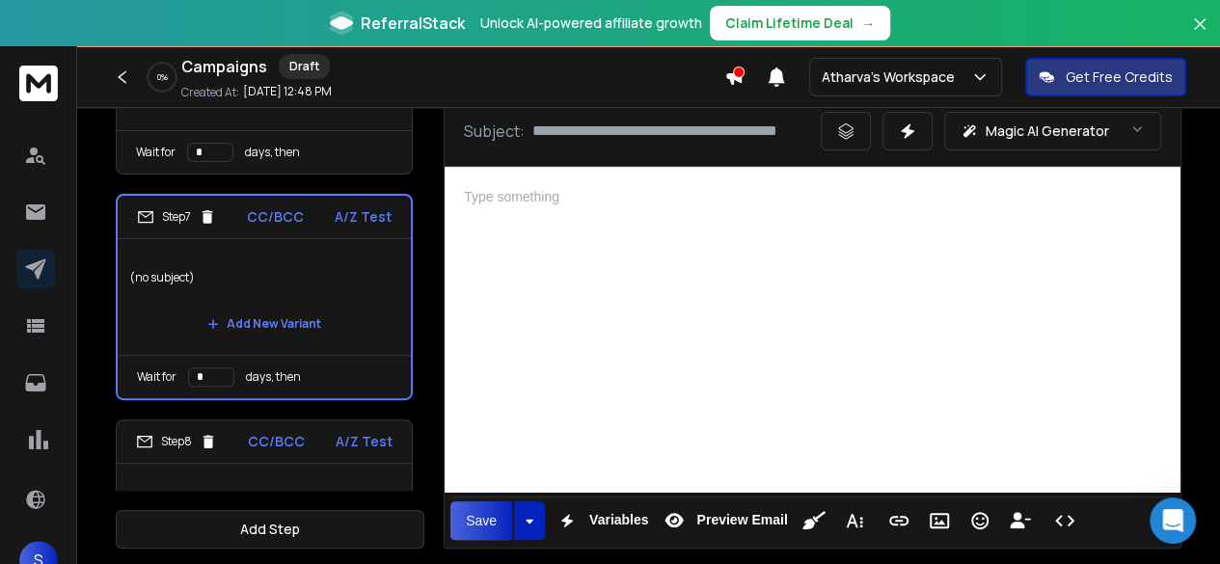
type input "*"
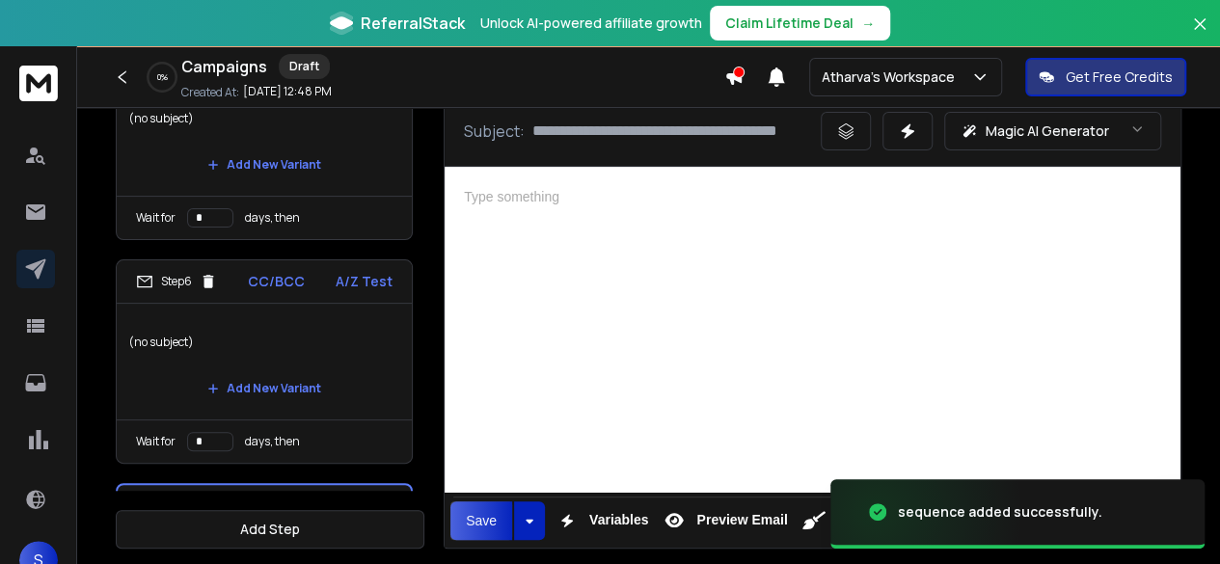
scroll to position [953, 0]
click at [349, 347] on p "(no subject)" at bounding box center [264, 344] width 272 height 54
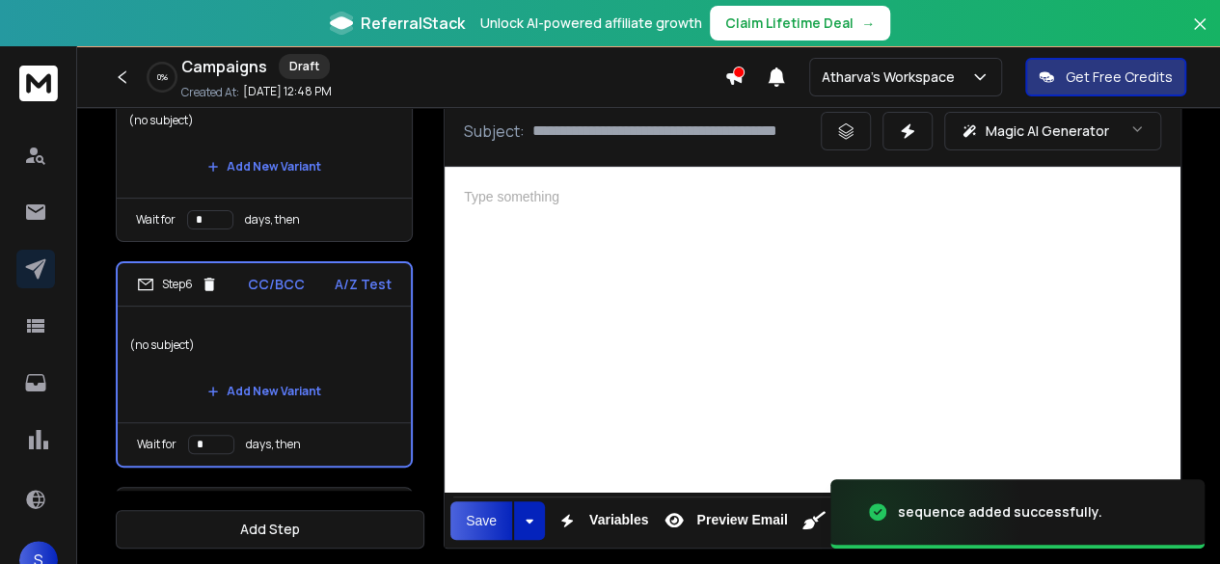
click at [216, 435] on input "*" at bounding box center [211, 444] width 46 height 19
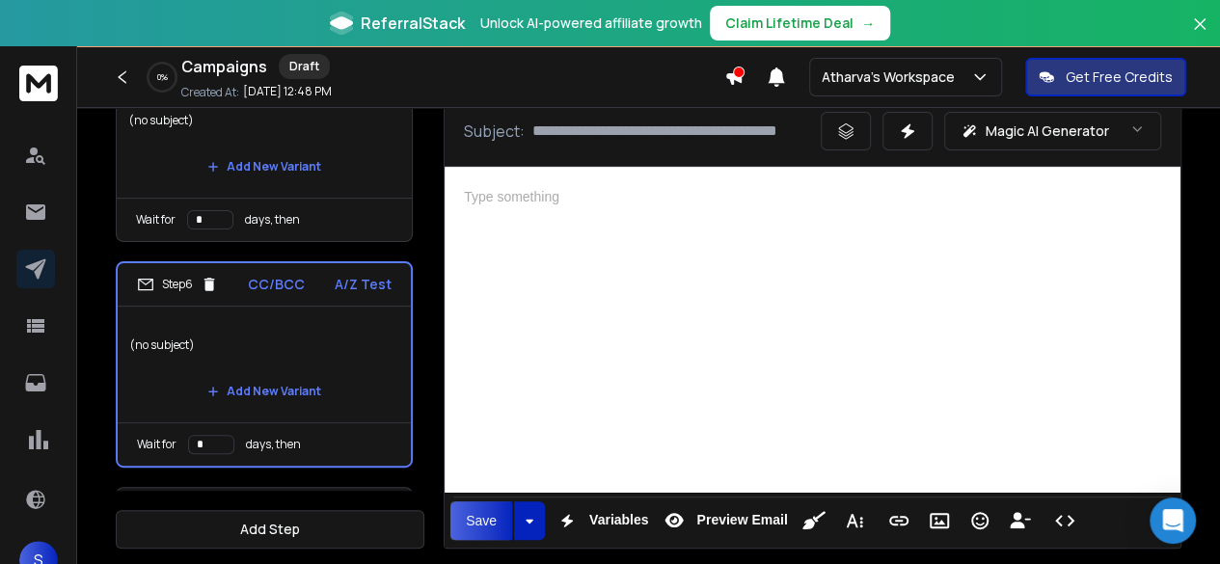
type input "*"
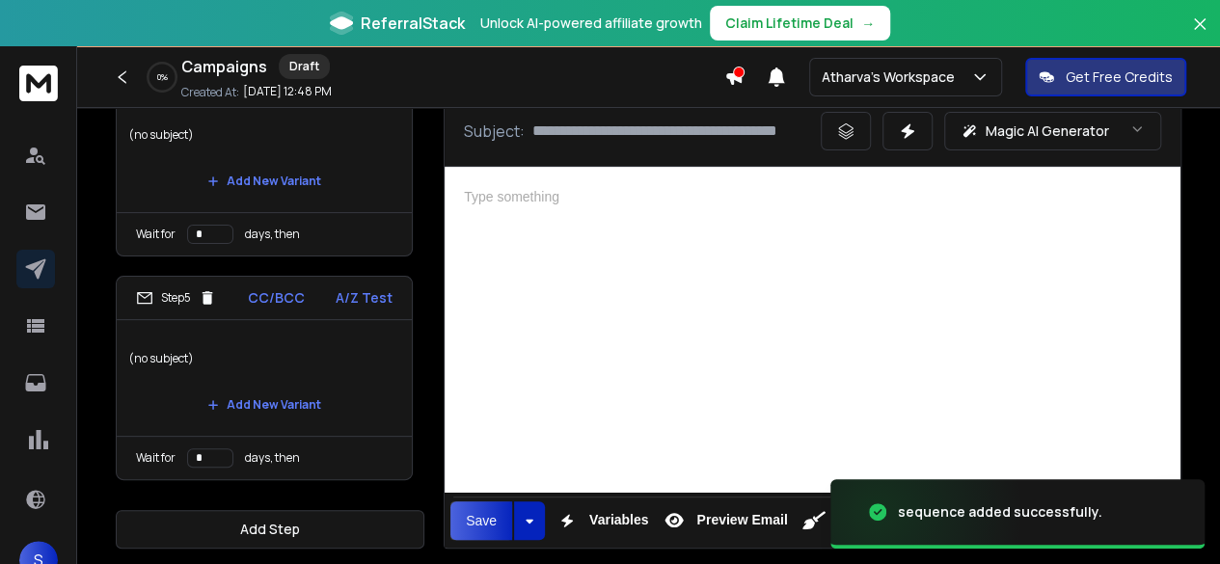
scroll to position [713, 0]
click at [356, 349] on p "(no subject)" at bounding box center [264, 360] width 272 height 54
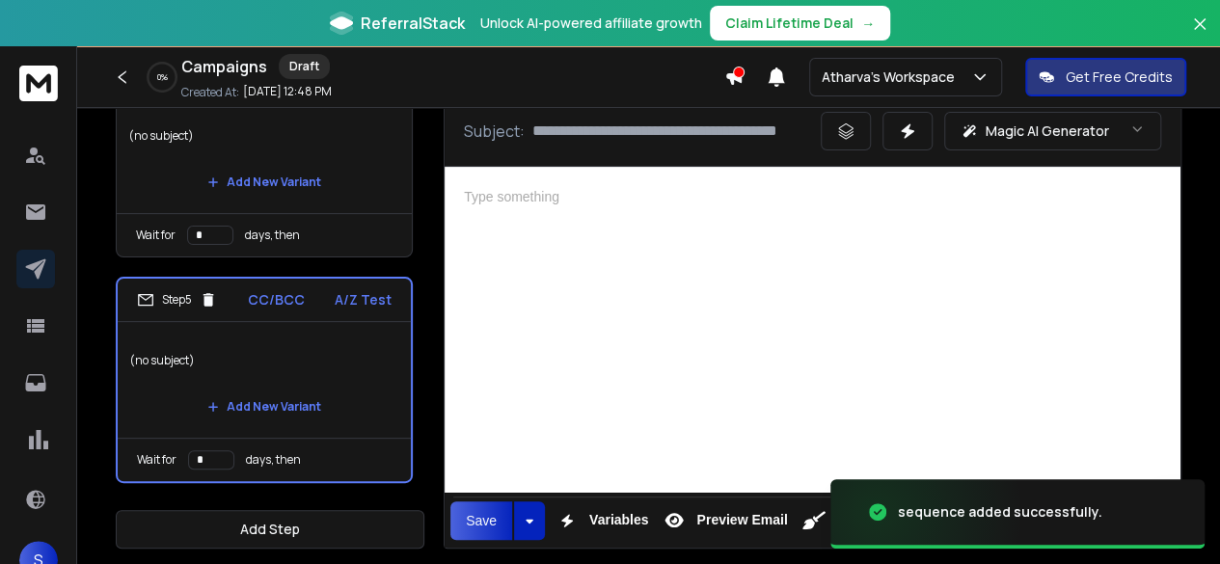
click at [223, 457] on input "*" at bounding box center [211, 459] width 46 height 19
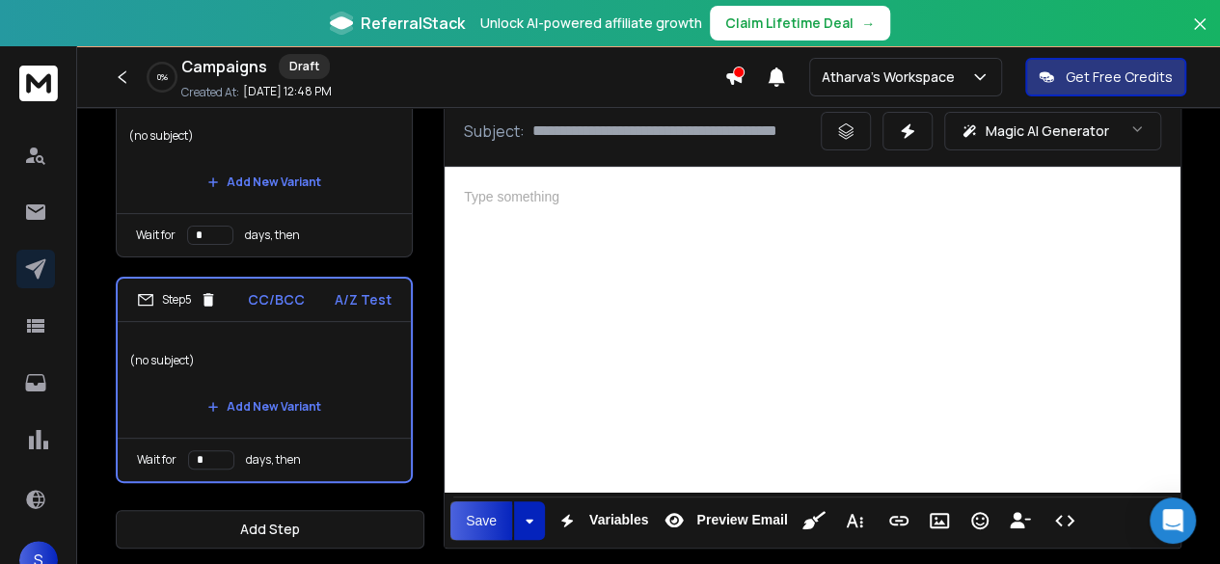
type input "*"
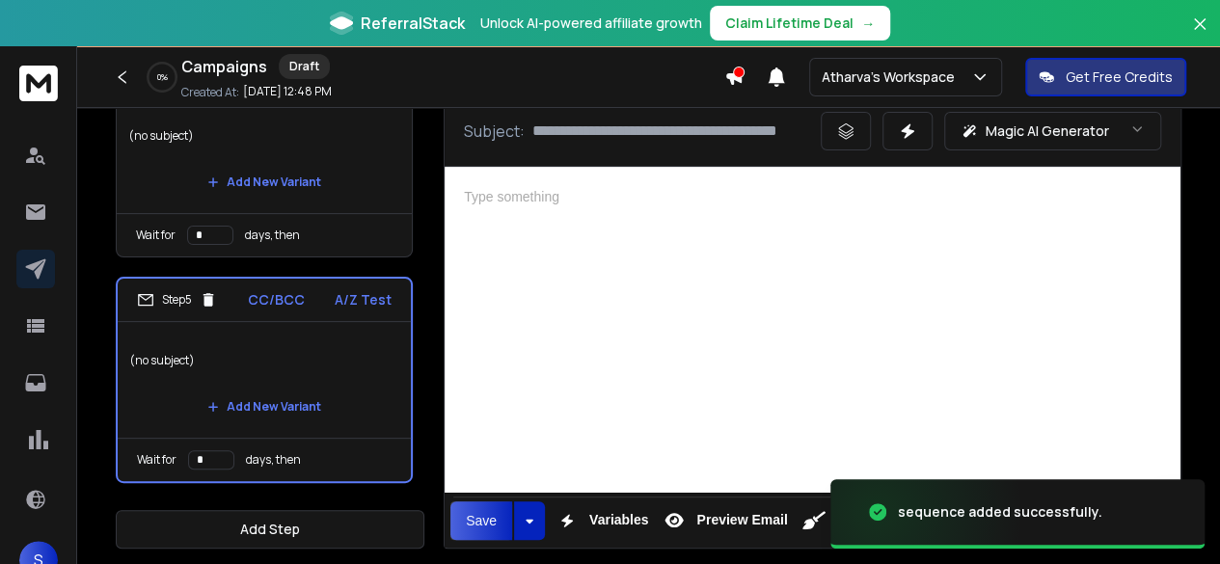
scroll to position [519, 0]
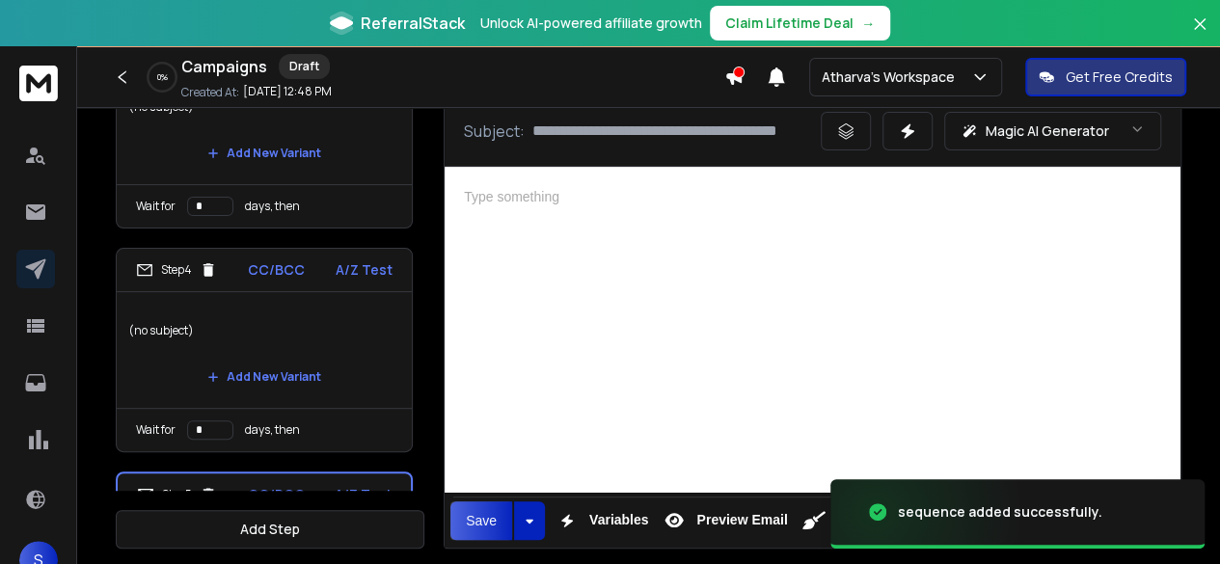
click at [325, 330] on p "(no subject)" at bounding box center [264, 331] width 272 height 54
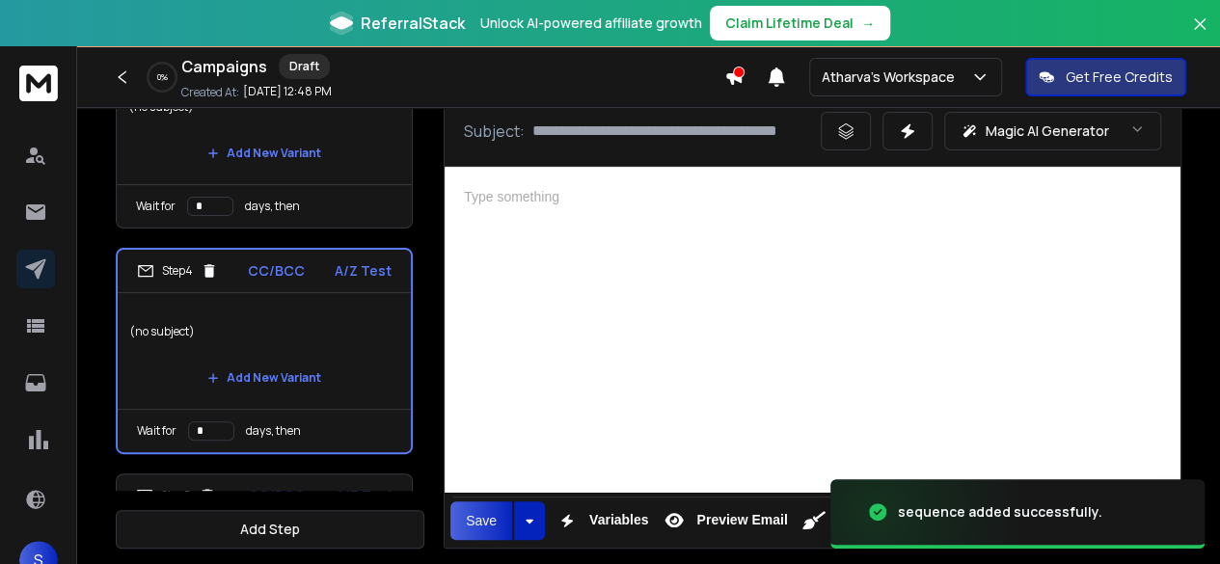
click at [220, 429] on input "*" at bounding box center [211, 430] width 46 height 19
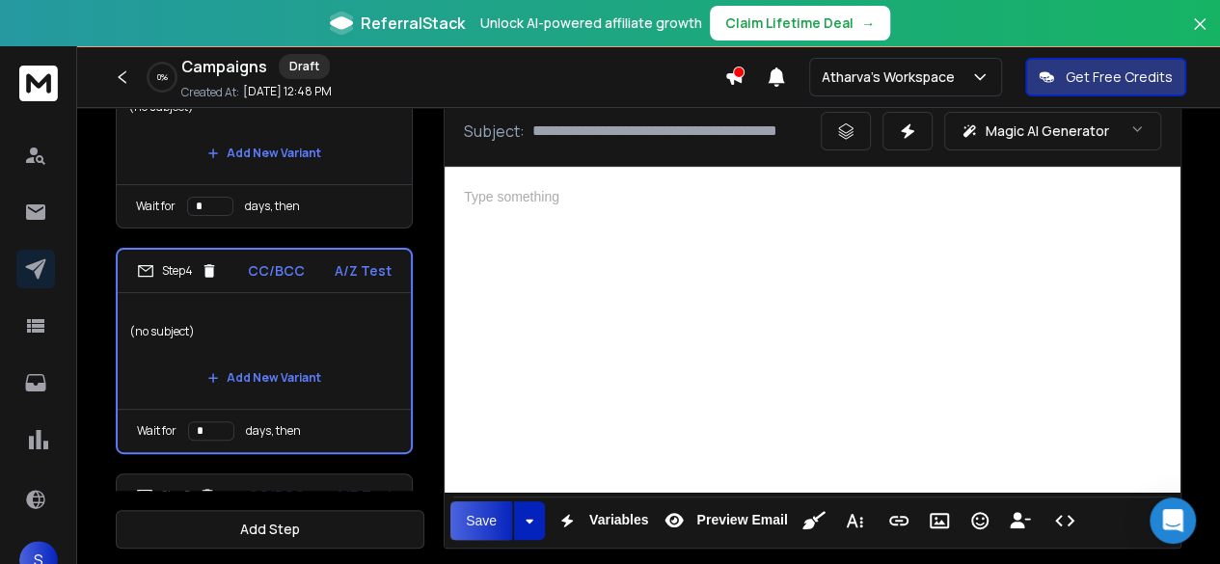
type input "*"
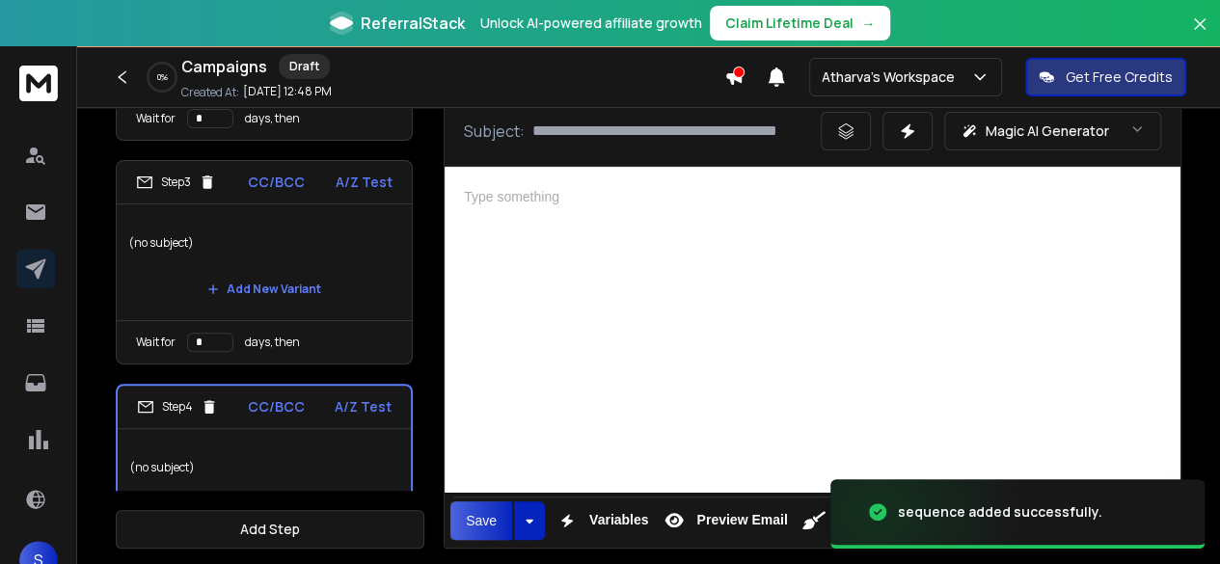
scroll to position [382, 0]
click at [361, 260] on p "(no subject)" at bounding box center [264, 244] width 272 height 54
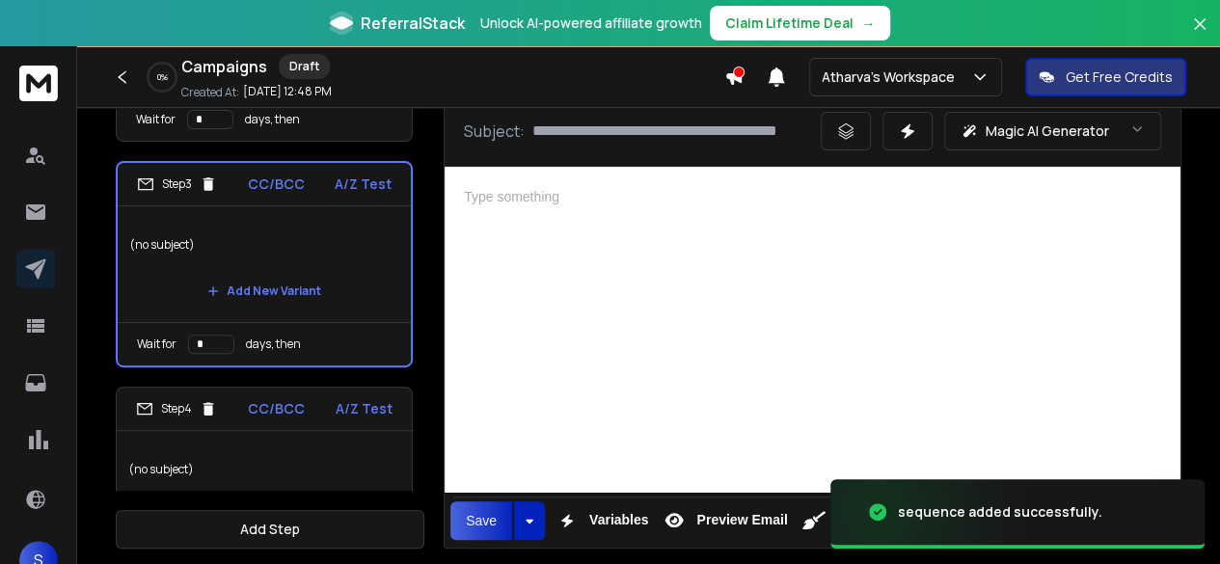
click at [222, 342] on input "*" at bounding box center [211, 344] width 46 height 19
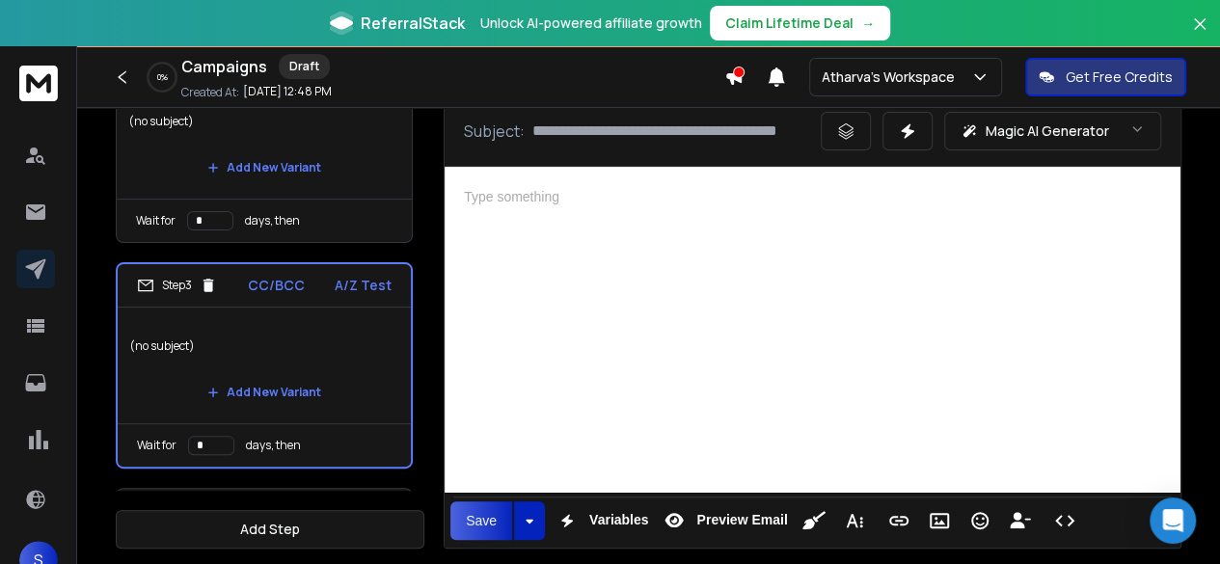
scroll to position [276, 0]
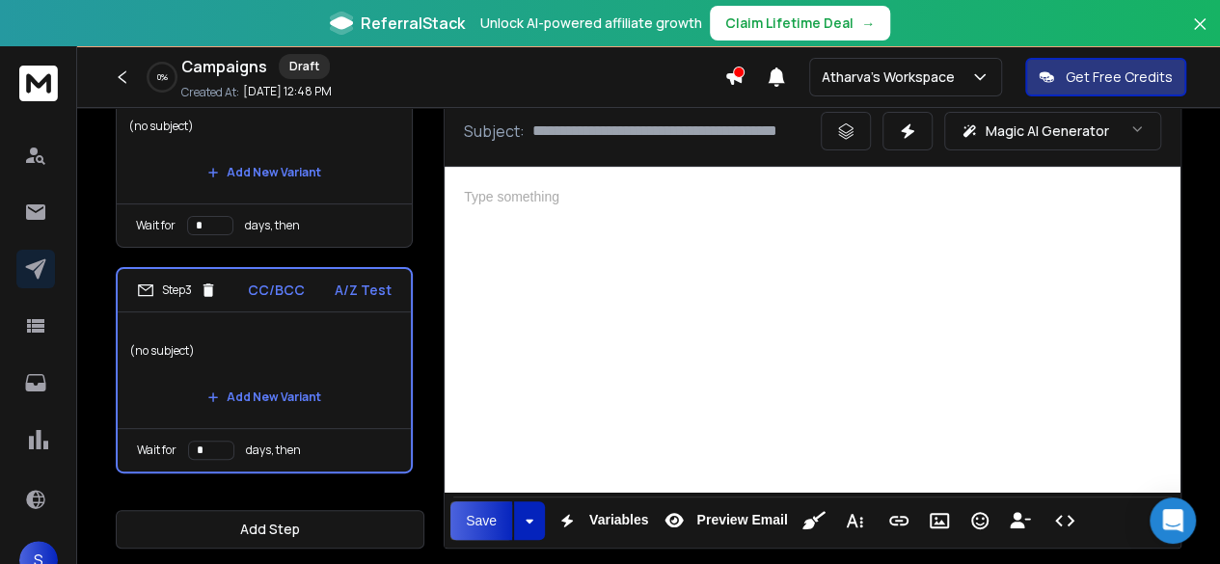
type input "*"
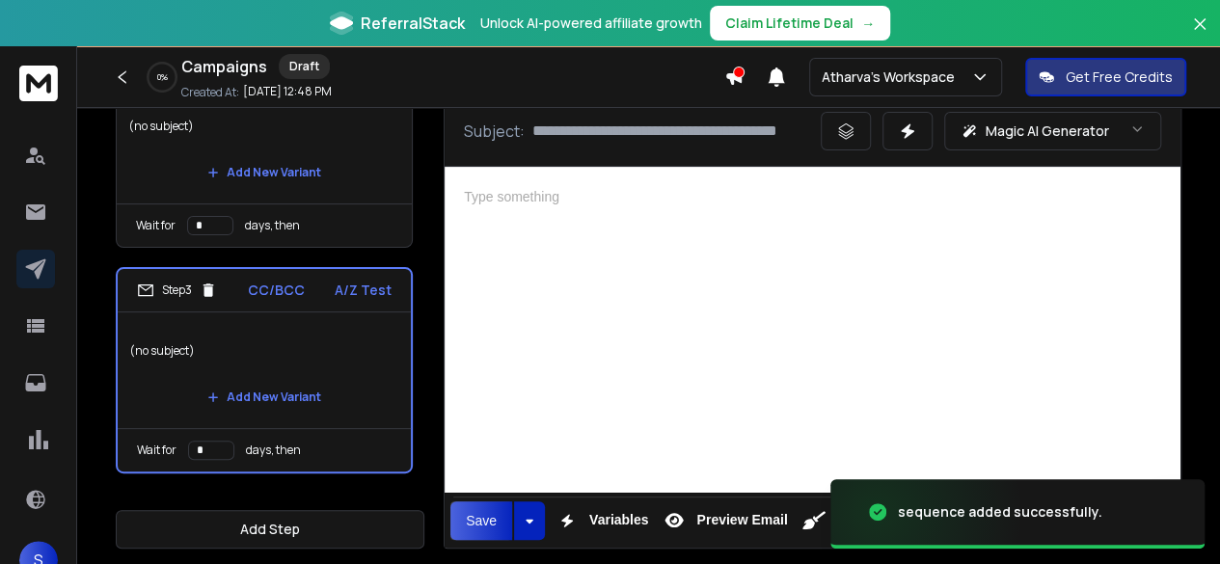
scroll to position [141, 0]
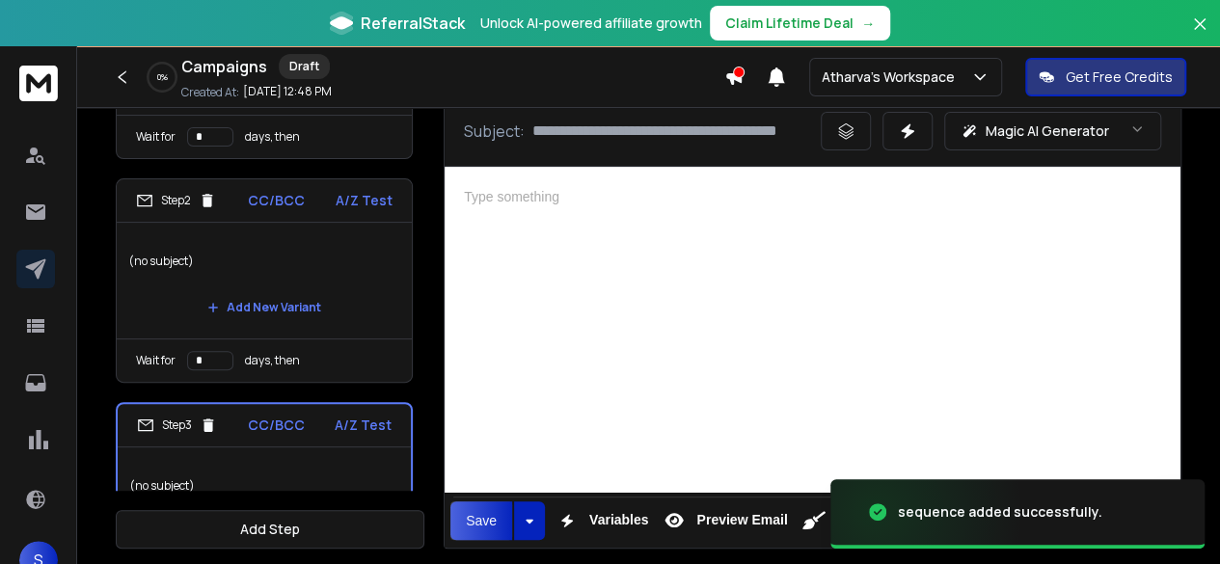
click at [336, 313] on div "Add New Variant" at bounding box center [264, 307] width 272 height 39
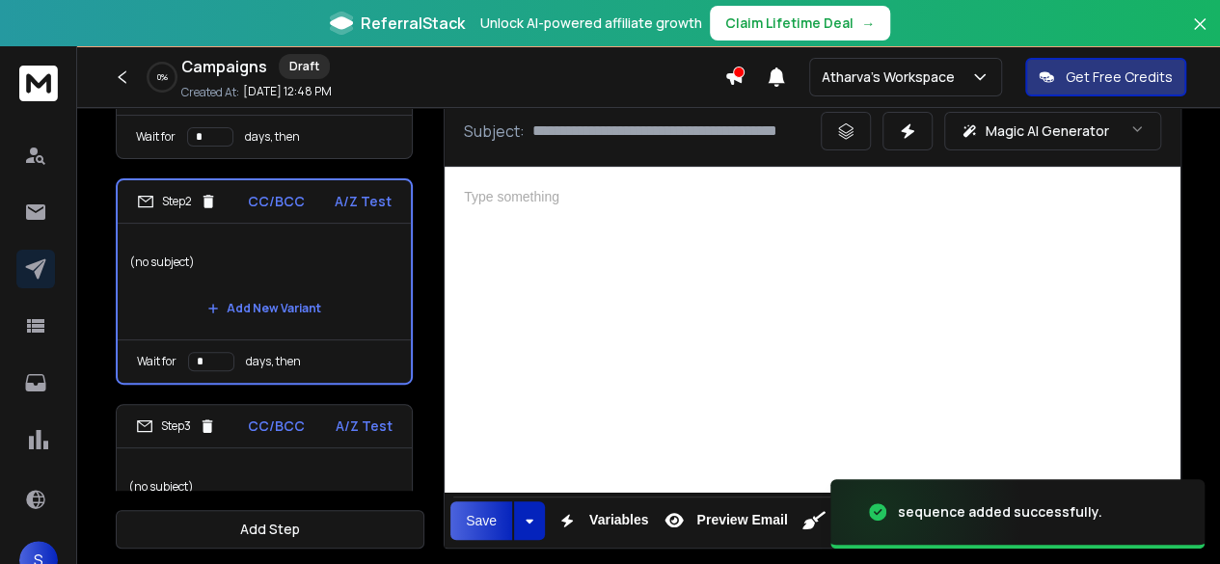
click at [219, 357] on input "*" at bounding box center [211, 361] width 46 height 19
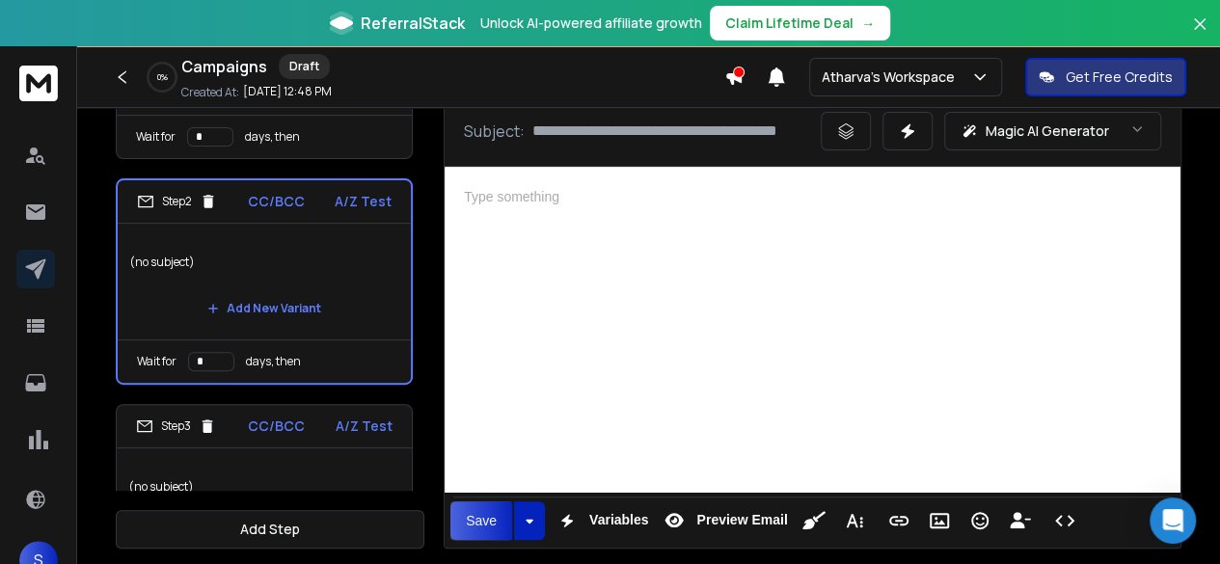
type input "*"
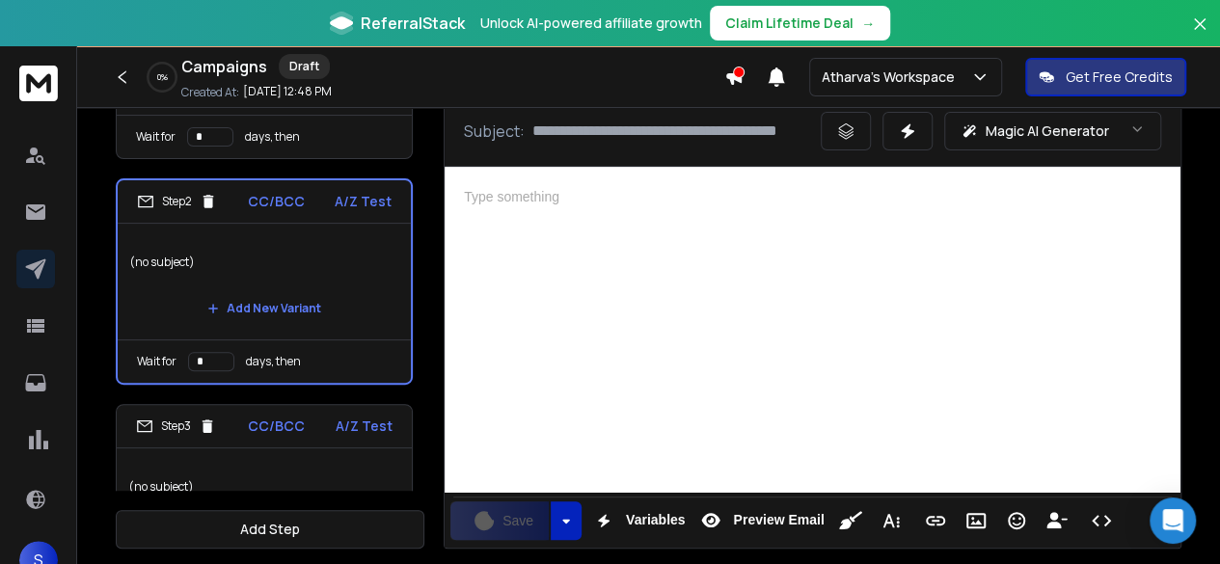
scroll to position [0, 0]
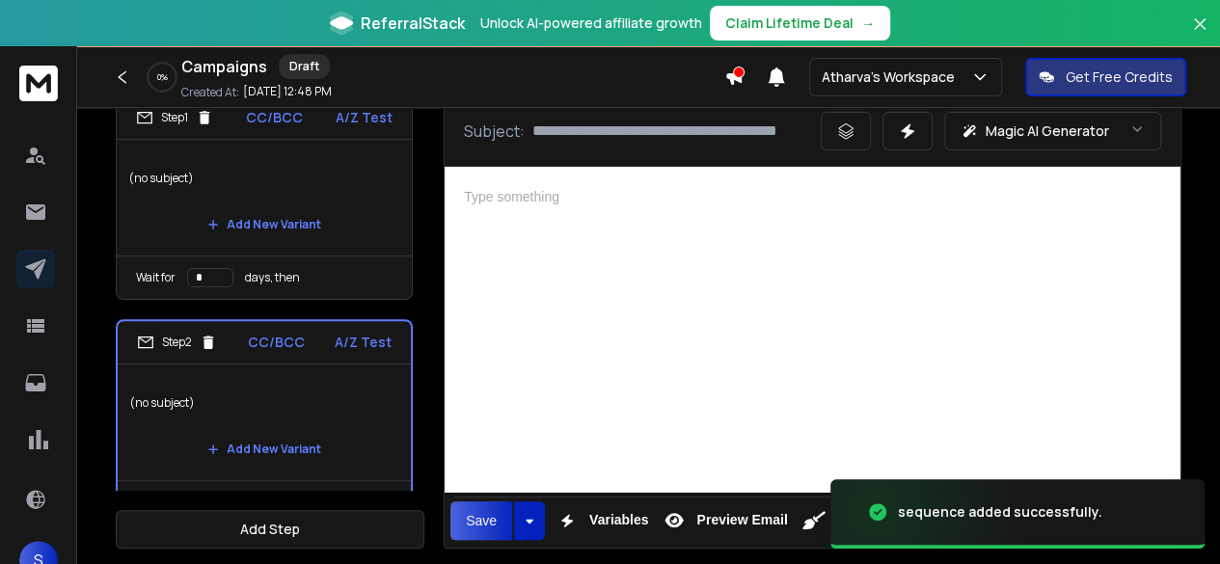
click at [349, 225] on div "Add New Variant" at bounding box center [264, 224] width 272 height 39
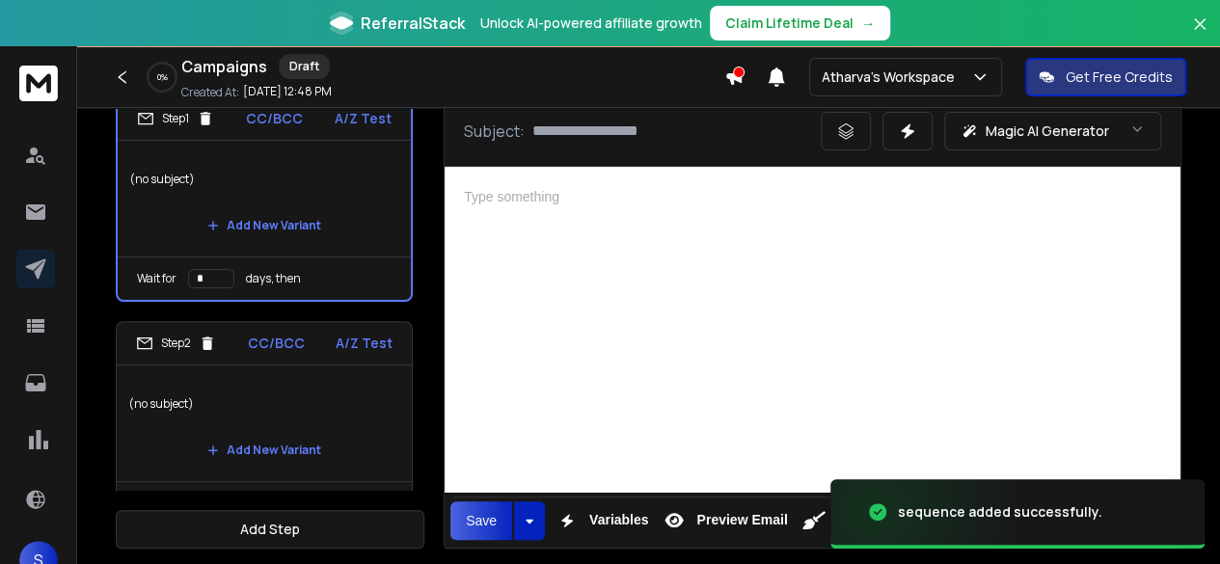
click at [214, 283] on input "*" at bounding box center [211, 278] width 46 height 19
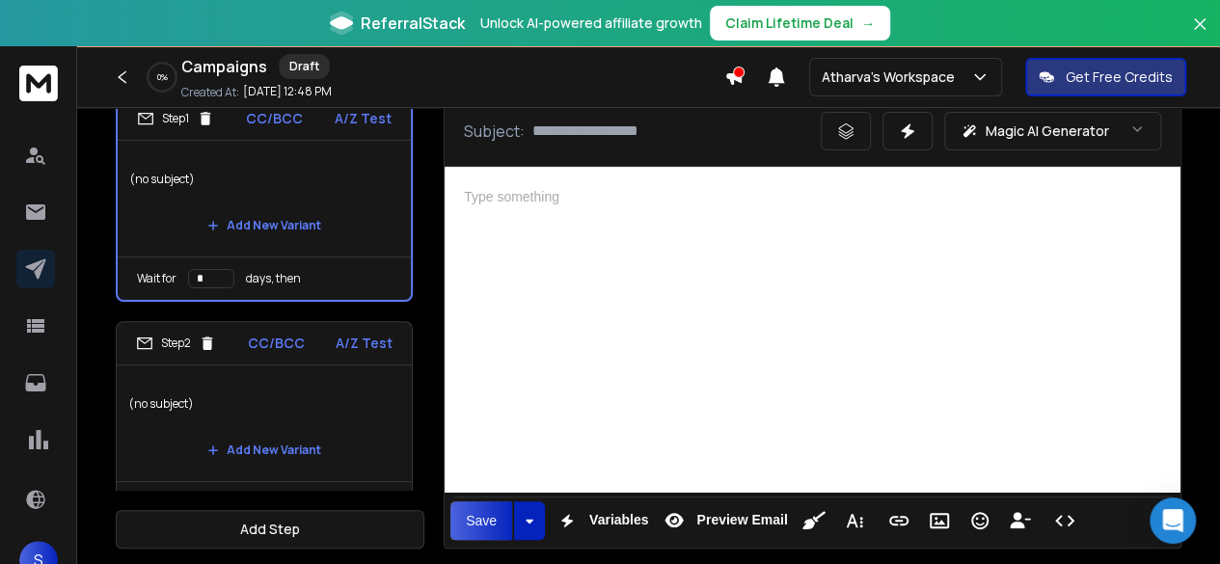
type input "*"
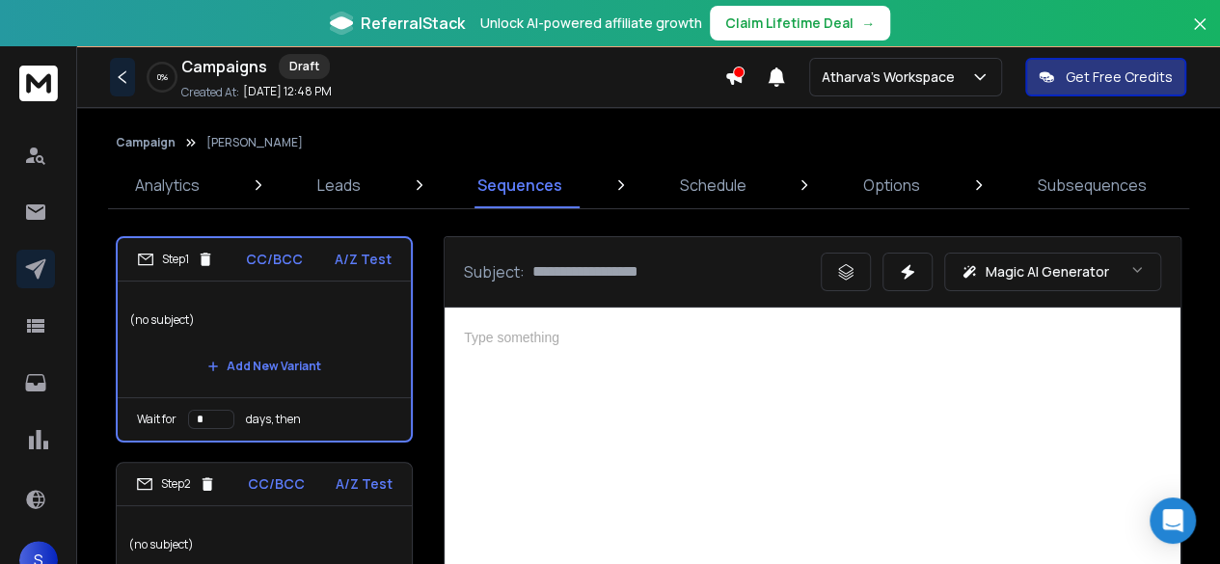
click at [121, 79] on icon at bounding box center [122, 76] width 8 height 13
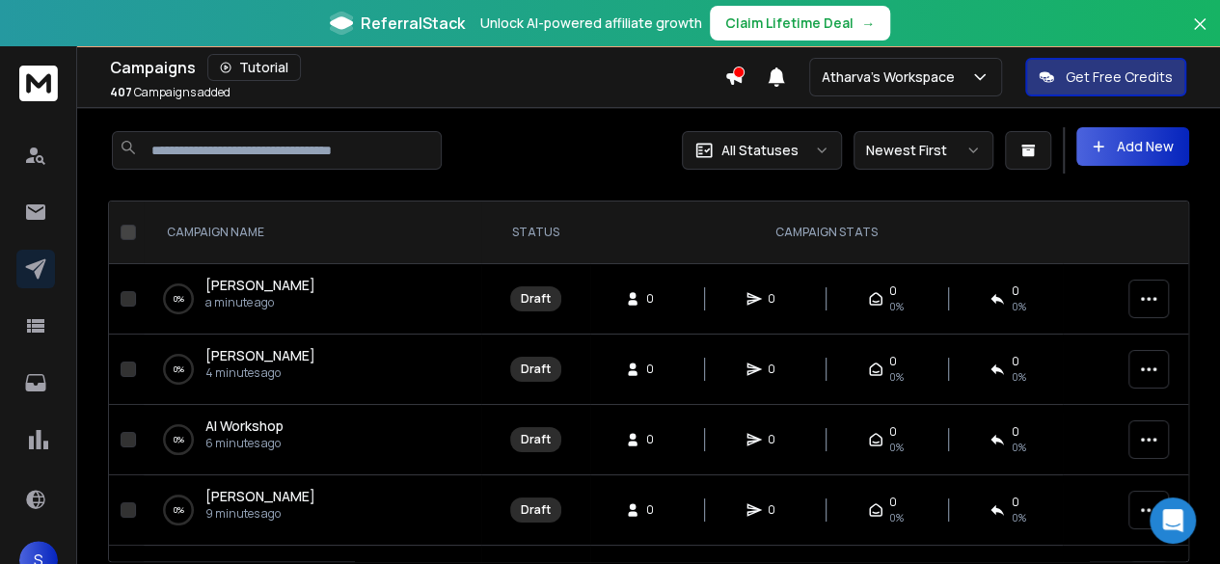
click at [538, 167] on div at bounding box center [378, 150] width 541 height 46
click at [1145, 148] on button "Add New" at bounding box center [1132, 146] width 113 height 39
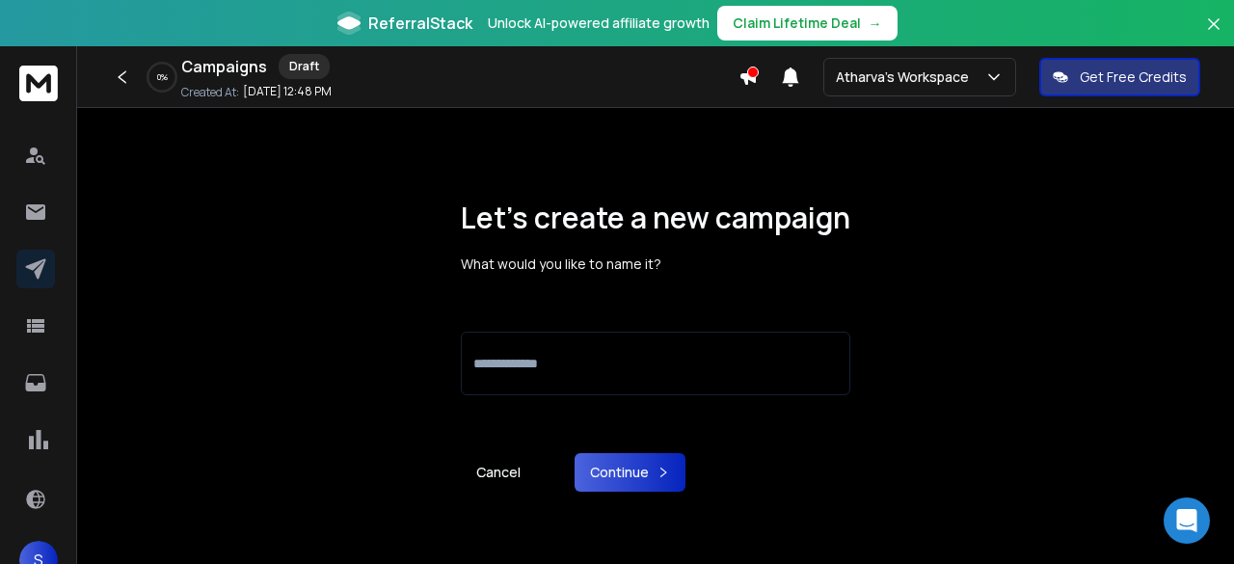
click at [637, 362] on input at bounding box center [656, 364] width 390 height 64
paste input "**********"
type input "**********"
click at [575, 453] on button "Continue" at bounding box center [630, 472] width 111 height 39
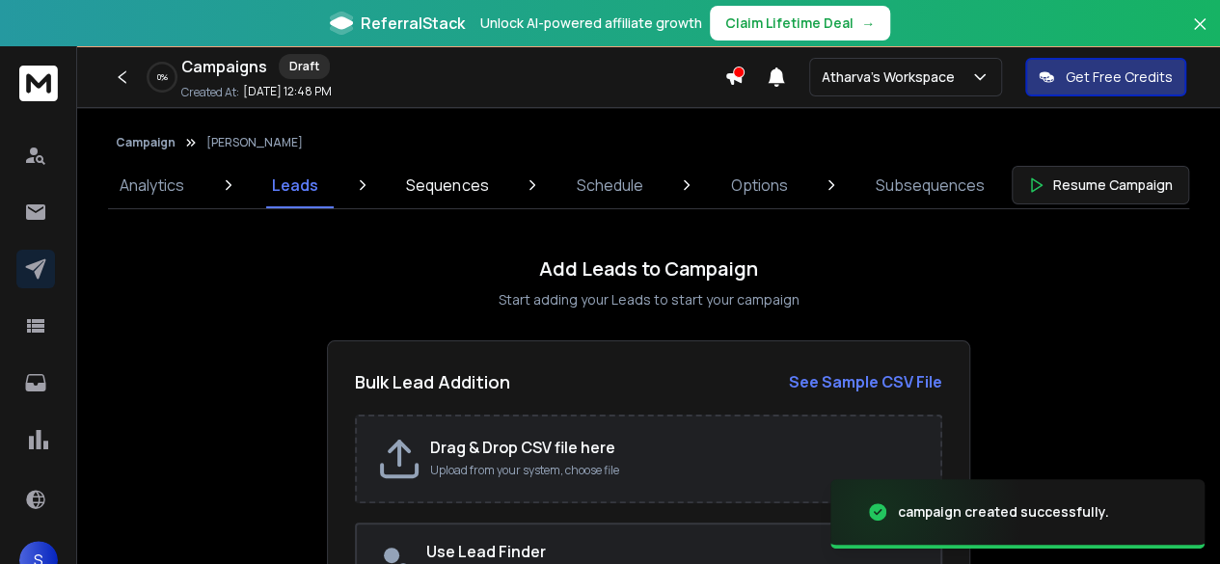
click at [476, 192] on p "Sequences" at bounding box center [447, 185] width 82 height 23
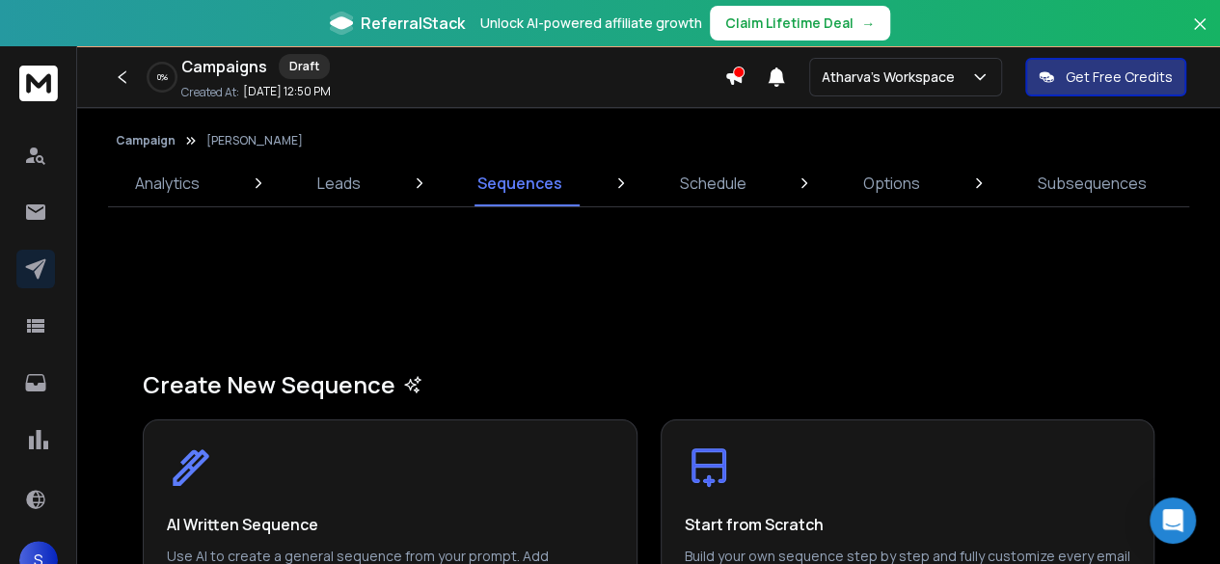
scroll to position [104, 0]
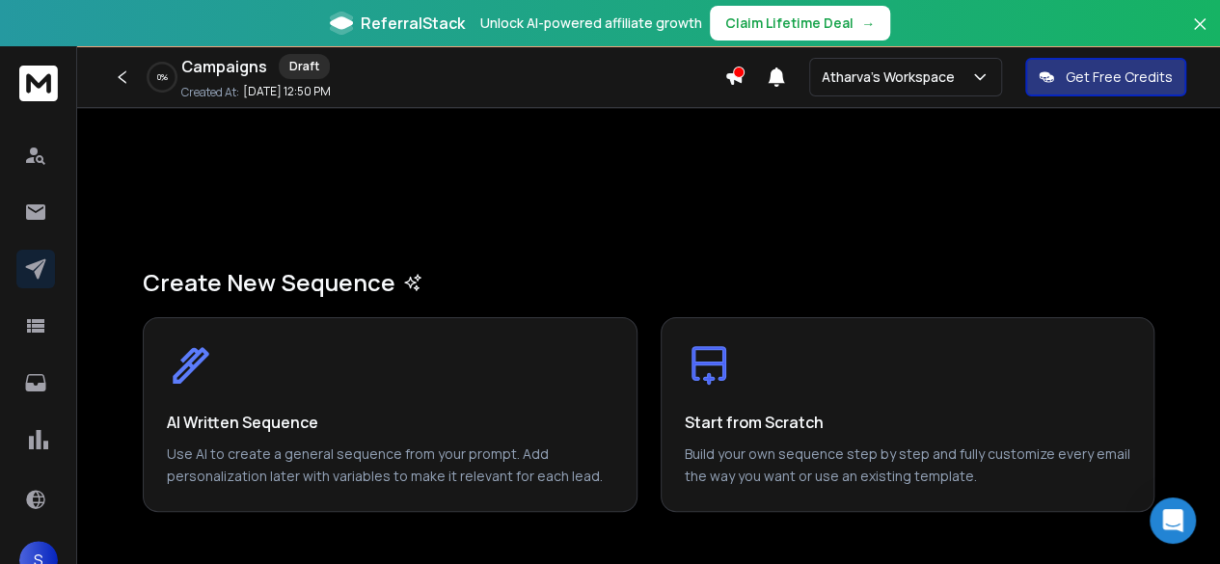
click at [867, 338] on div "Start from Scratch Build your own sequence step by step and fully customize eve…" at bounding box center [907, 414] width 493 height 193
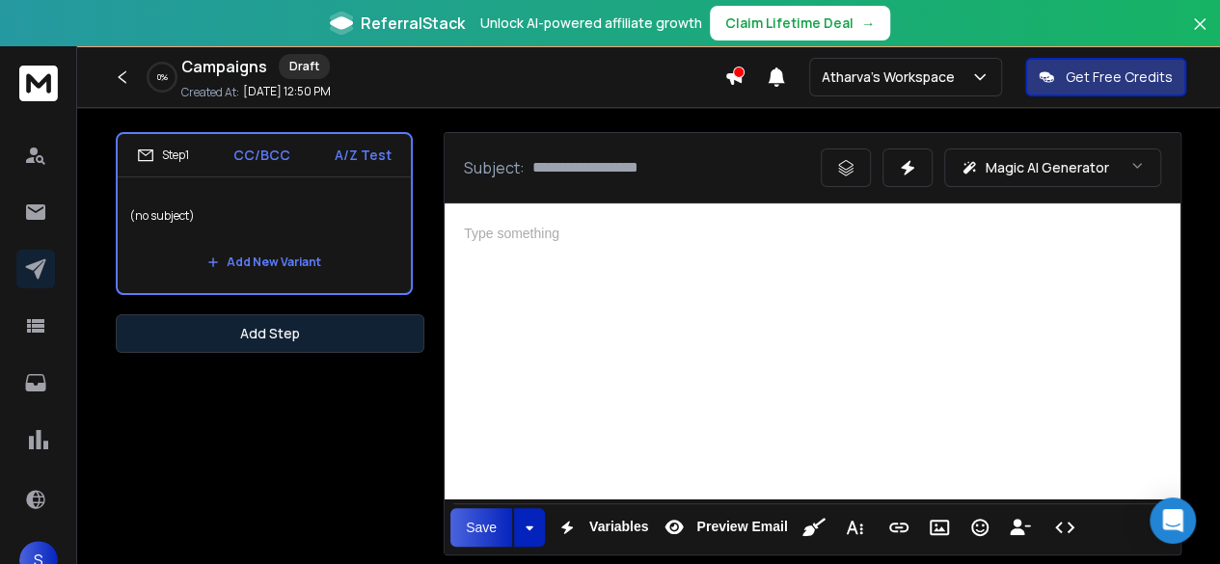
click at [287, 333] on button "Add Step" at bounding box center [270, 333] width 309 height 39
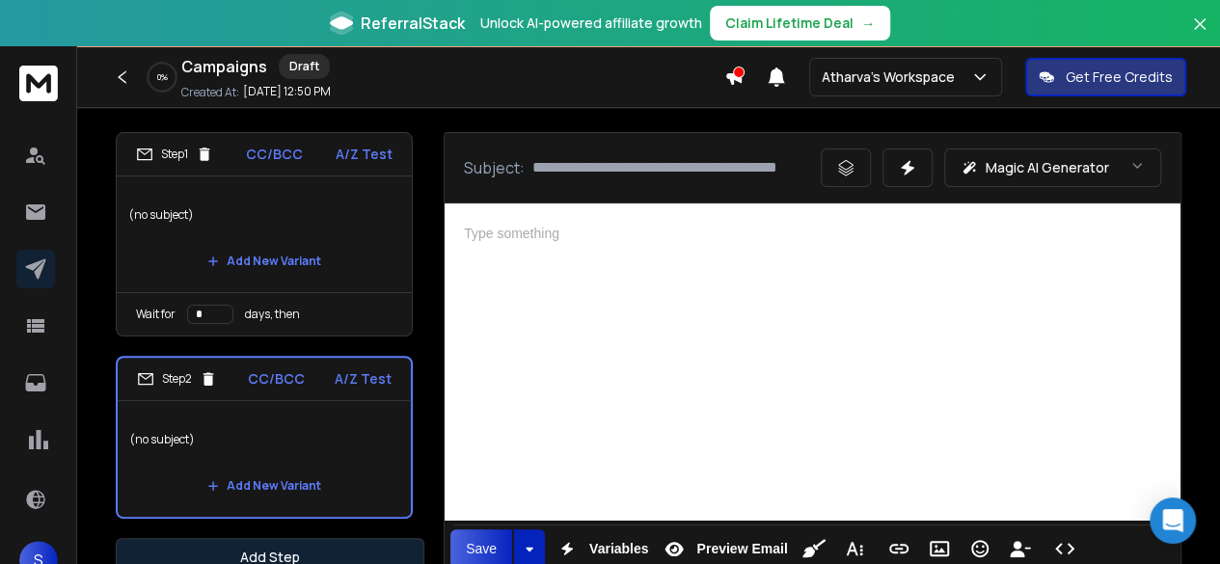
click at [287, 554] on button "Add Step" at bounding box center [270, 557] width 309 height 39
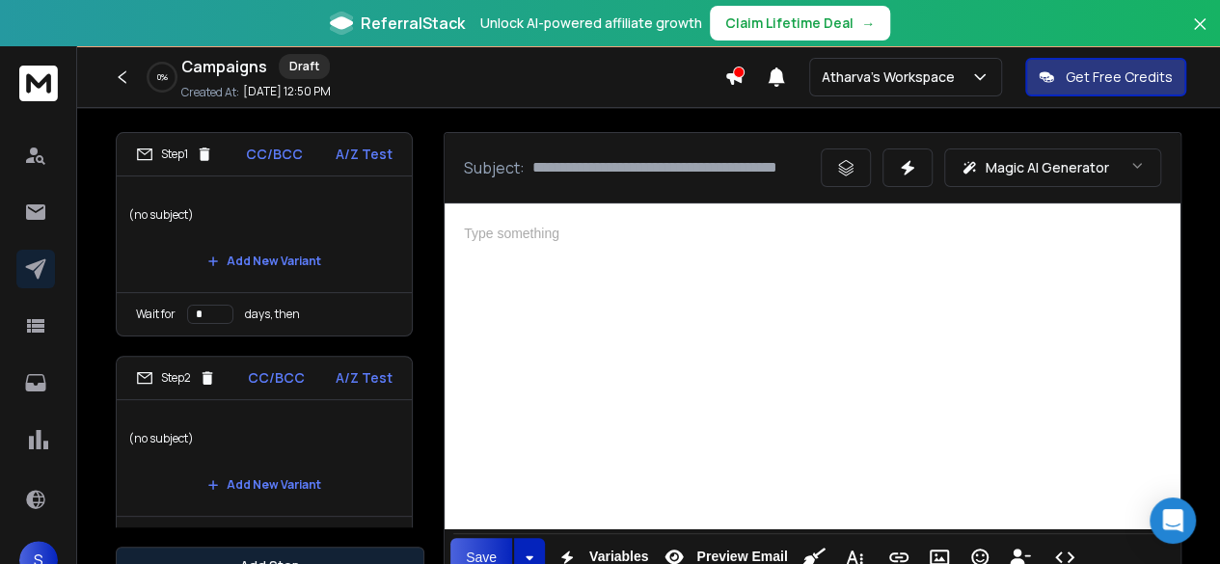
click at [287, 554] on button "Add Step" at bounding box center [270, 566] width 309 height 39
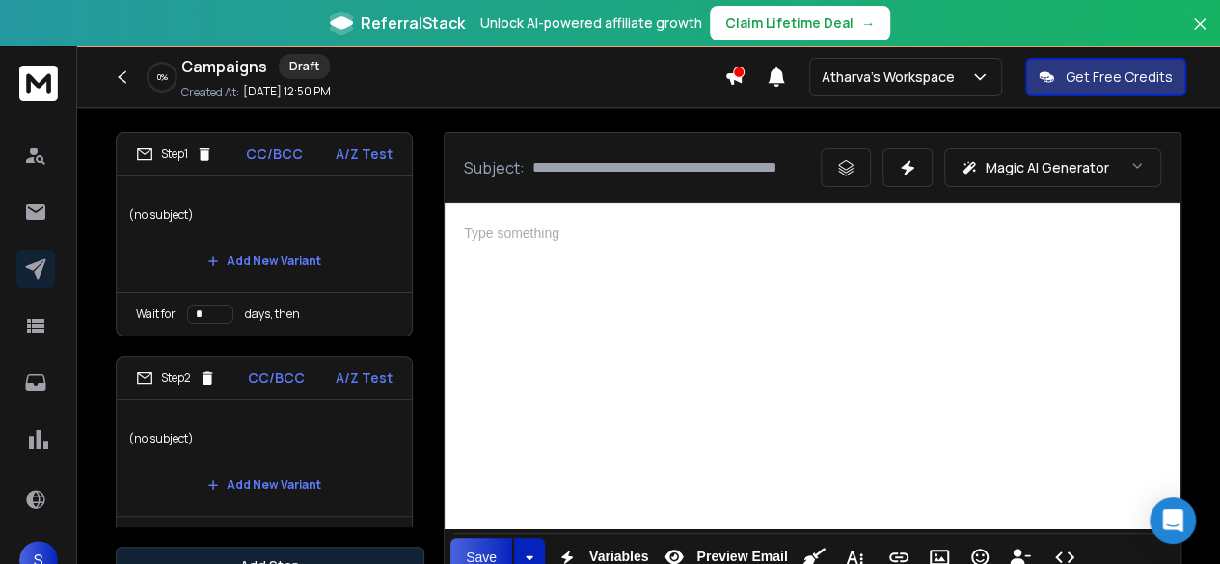
click at [287, 554] on button "Add Step" at bounding box center [270, 566] width 309 height 39
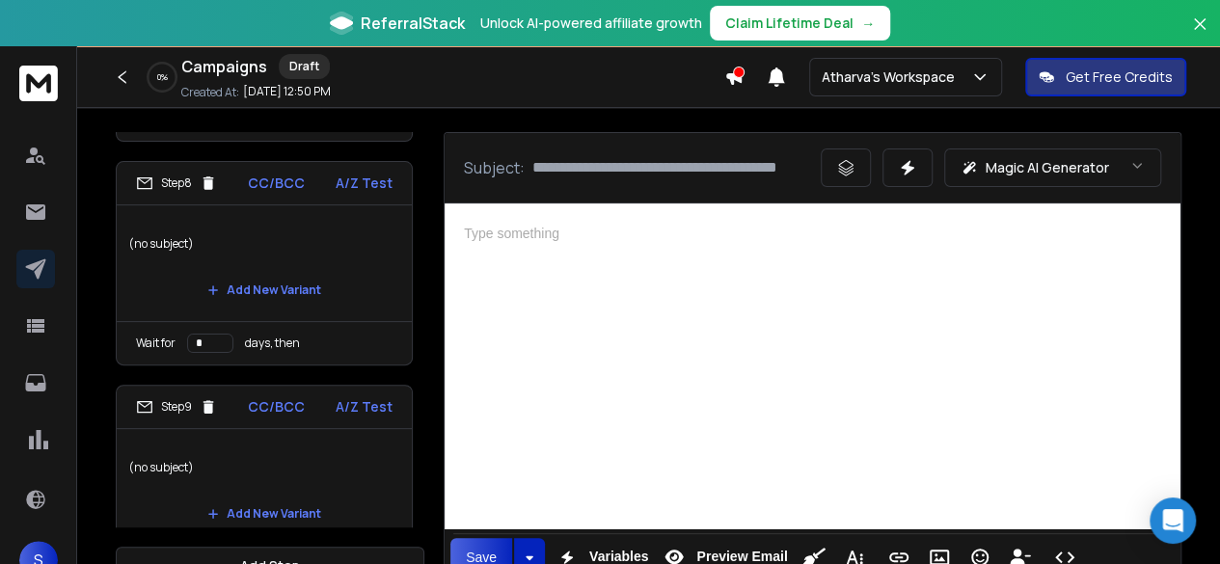
scroll to position [1768, 0]
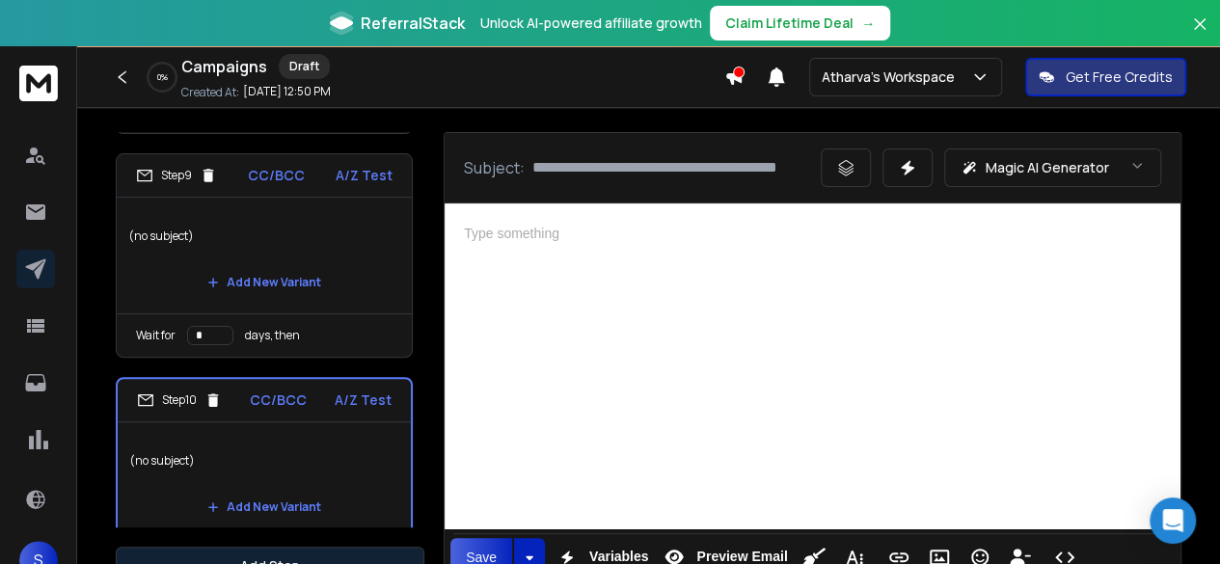
click at [317, 552] on button "Add Step" at bounding box center [270, 566] width 309 height 39
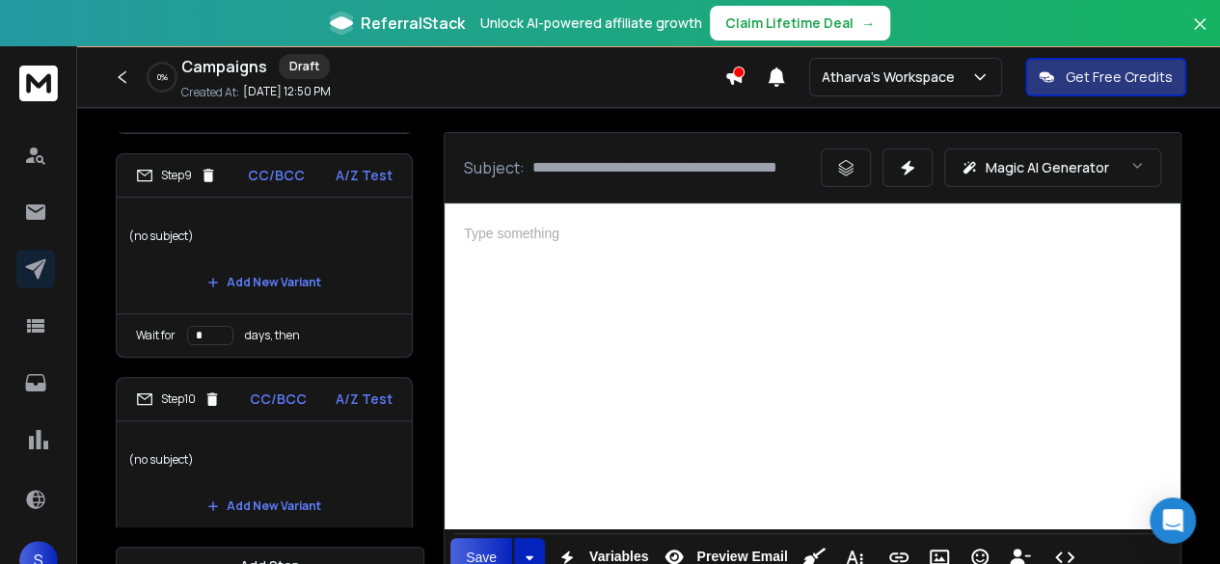
scroll to position [1991, 0]
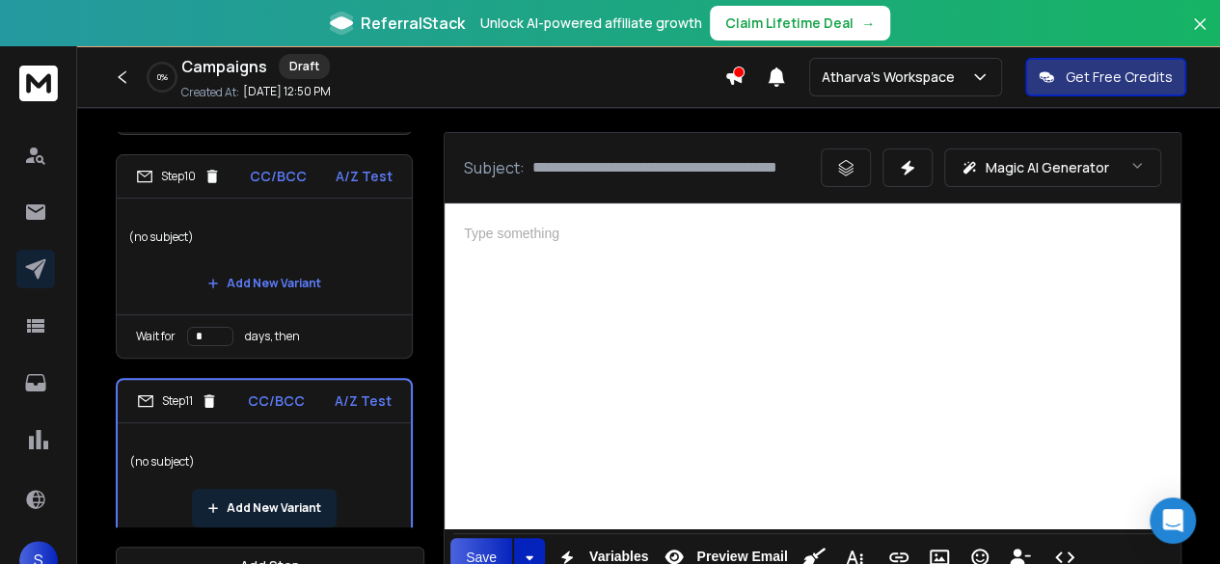
click at [320, 489] on button "Add New Variant" at bounding box center [264, 508] width 145 height 39
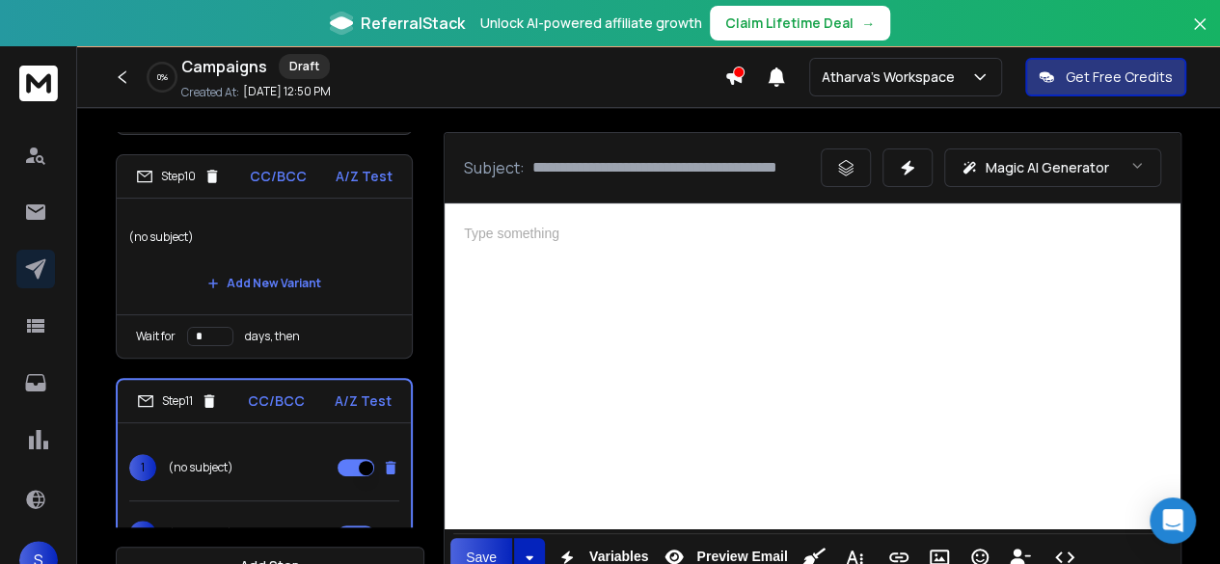
click at [386, 461] on icon at bounding box center [391, 467] width 11 height 13
click at [354, 435] on p "(no subject)" at bounding box center [264, 462] width 270 height 54
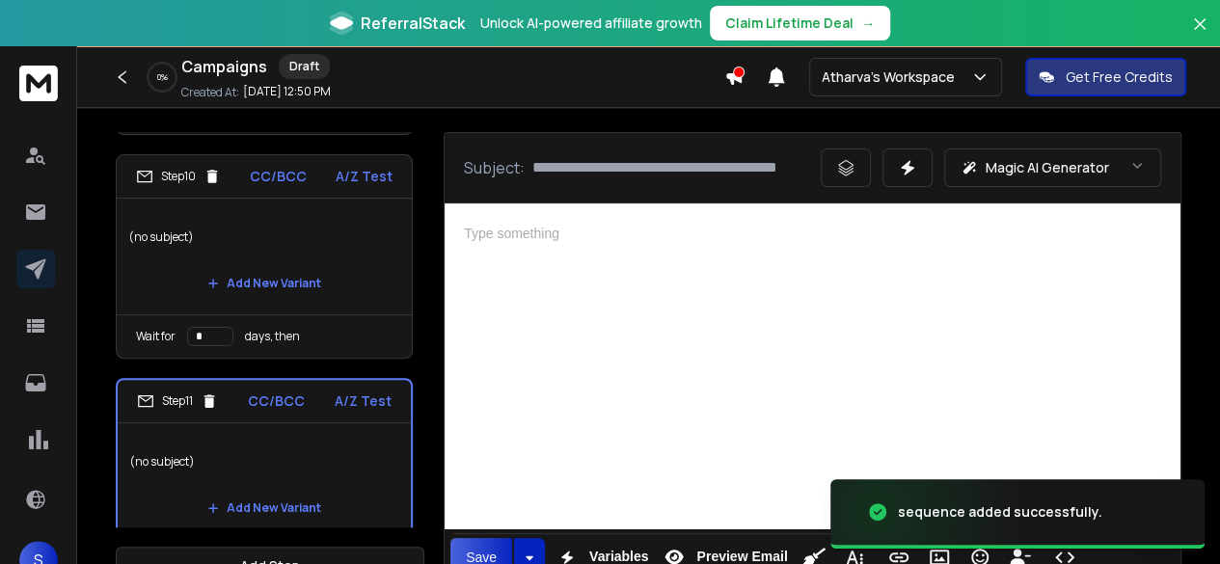
click at [327, 223] on p "(no subject)" at bounding box center [264, 237] width 272 height 54
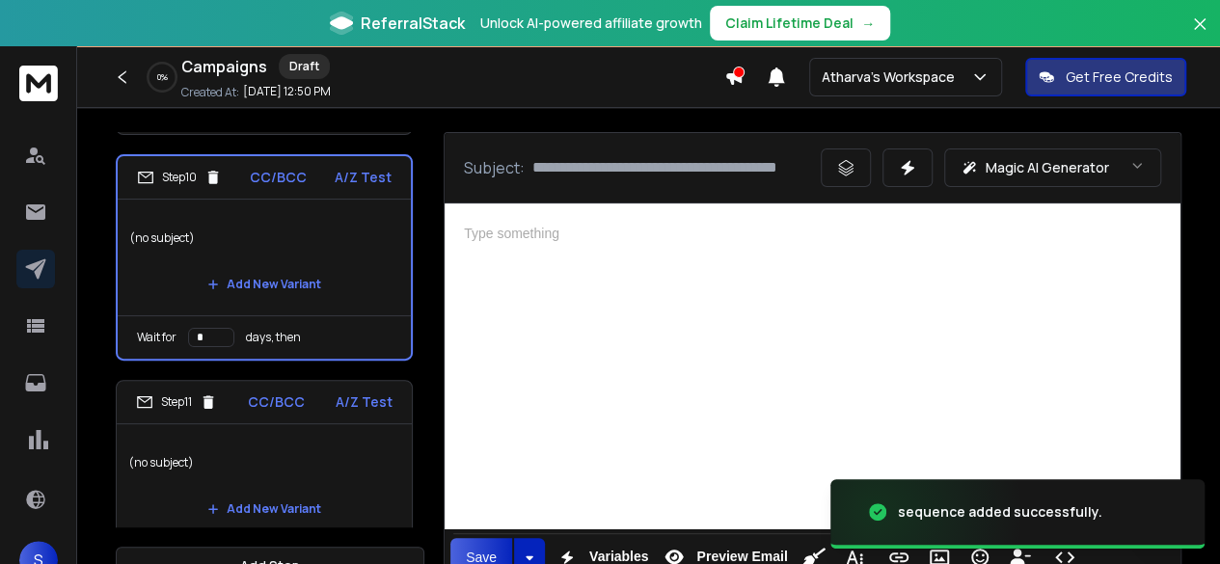
click at [216, 328] on input "*" at bounding box center [211, 337] width 46 height 19
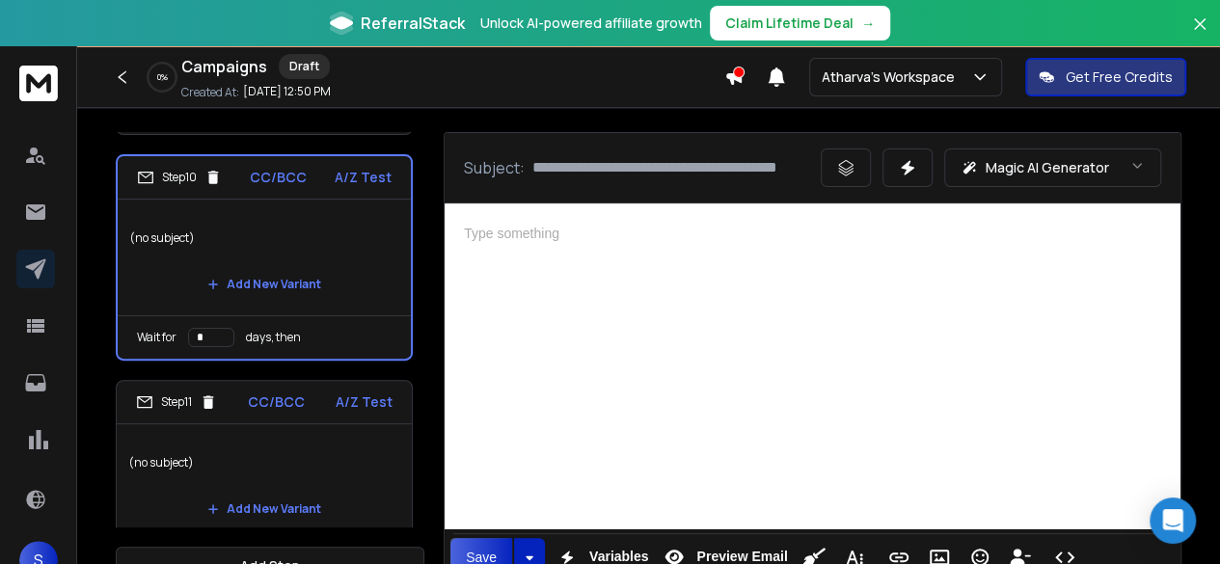
type input "*"
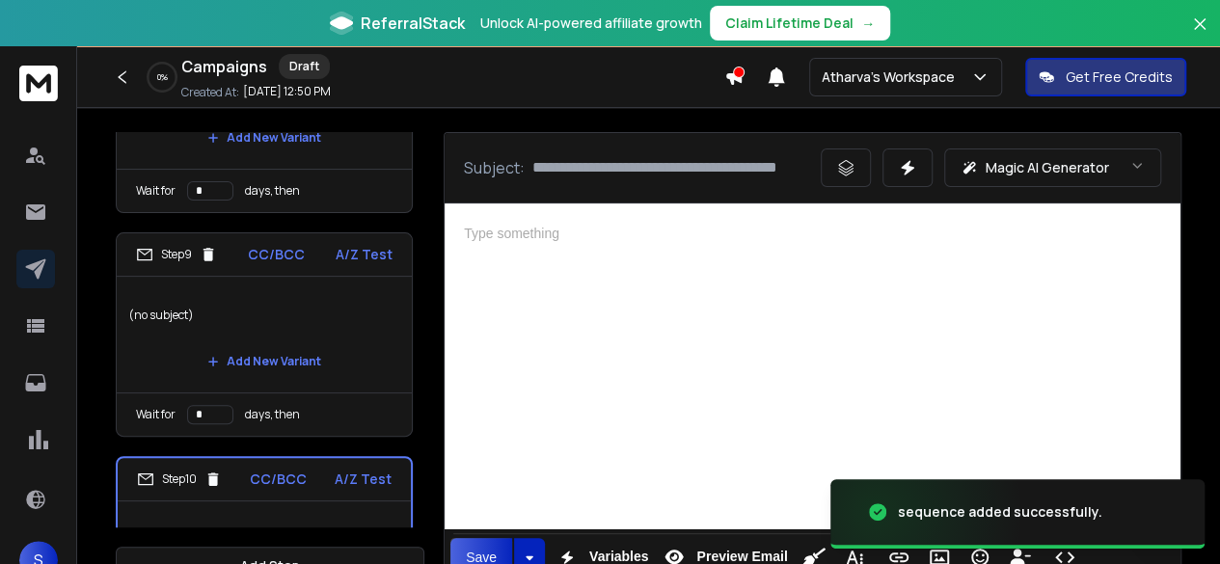
scroll to position [1686, 0]
click at [347, 350] on div "Add New Variant" at bounding box center [264, 364] width 272 height 39
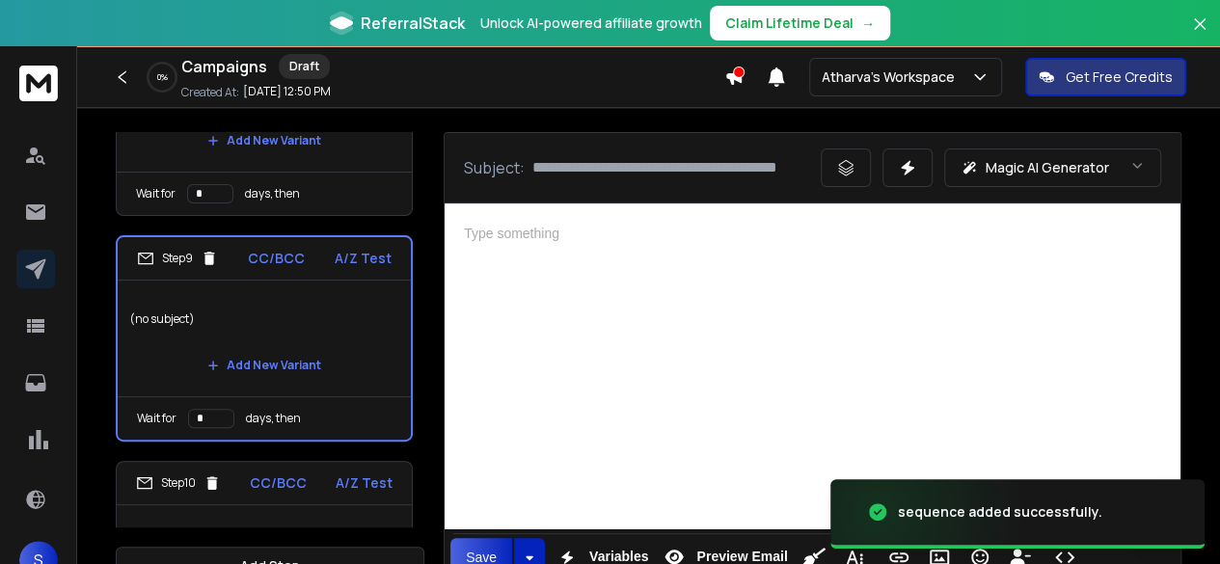
click at [220, 409] on input "*" at bounding box center [211, 418] width 46 height 19
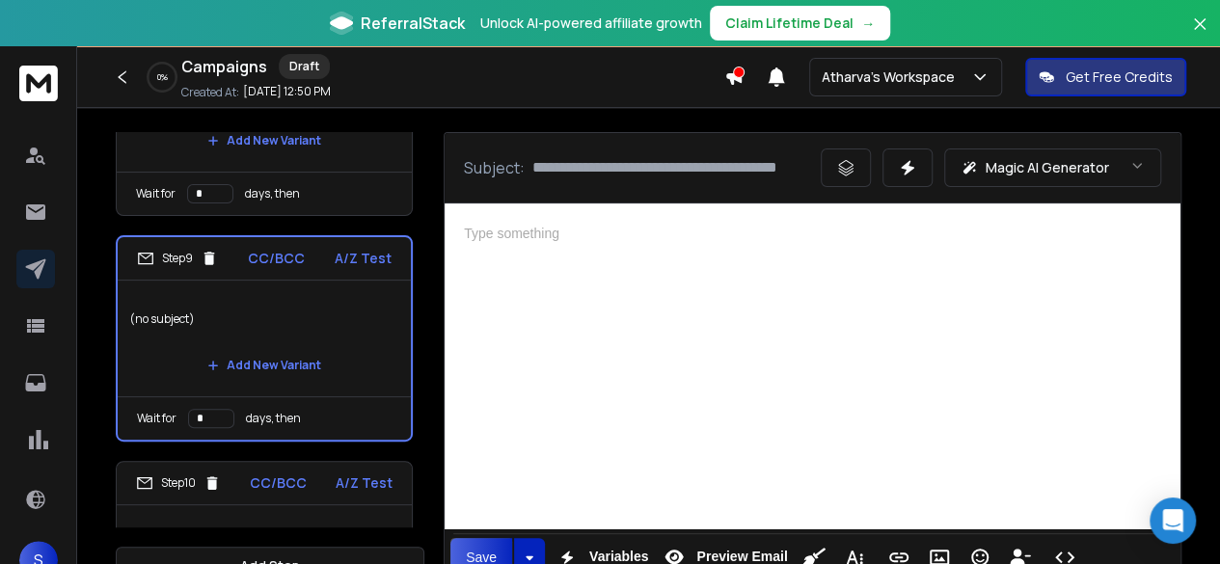
type input "*"
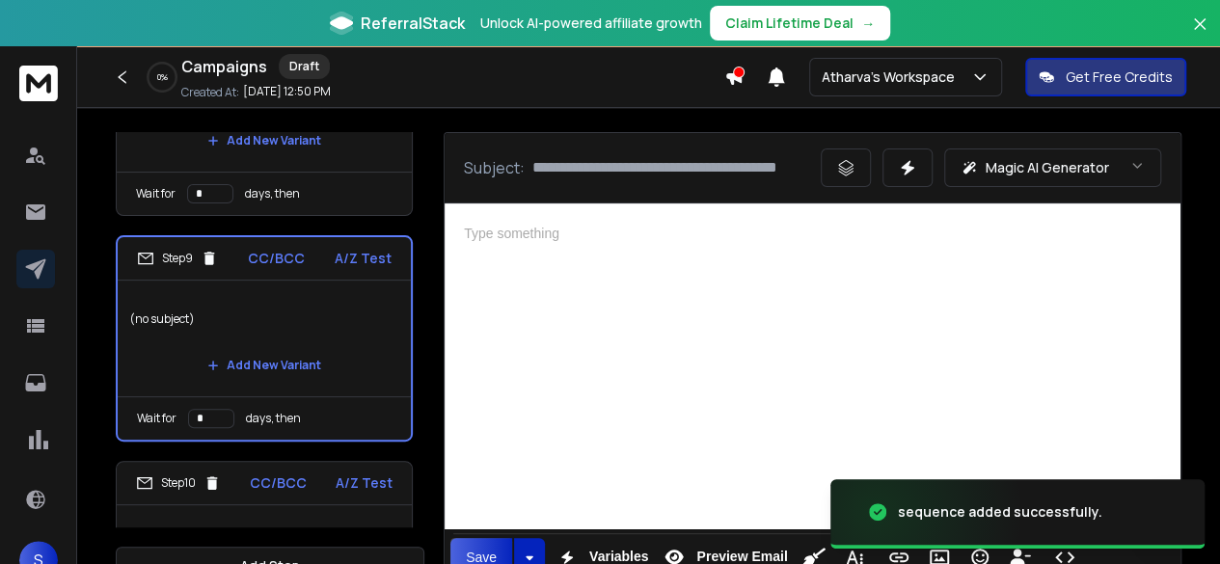
scroll to position [1509, 0]
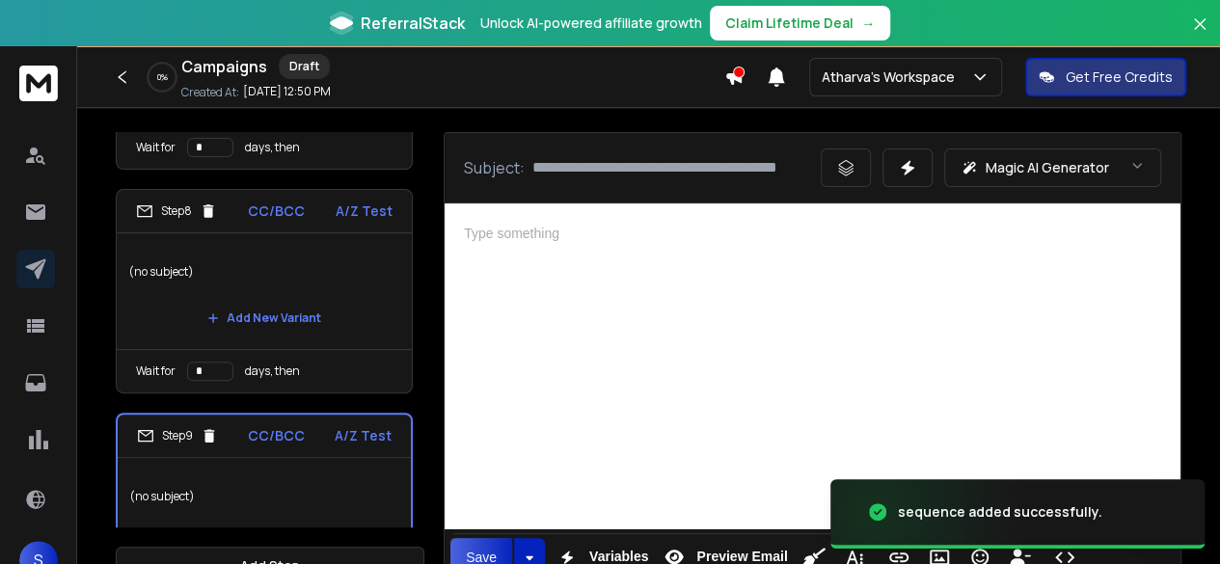
click at [206, 362] on input "*" at bounding box center [210, 371] width 46 height 19
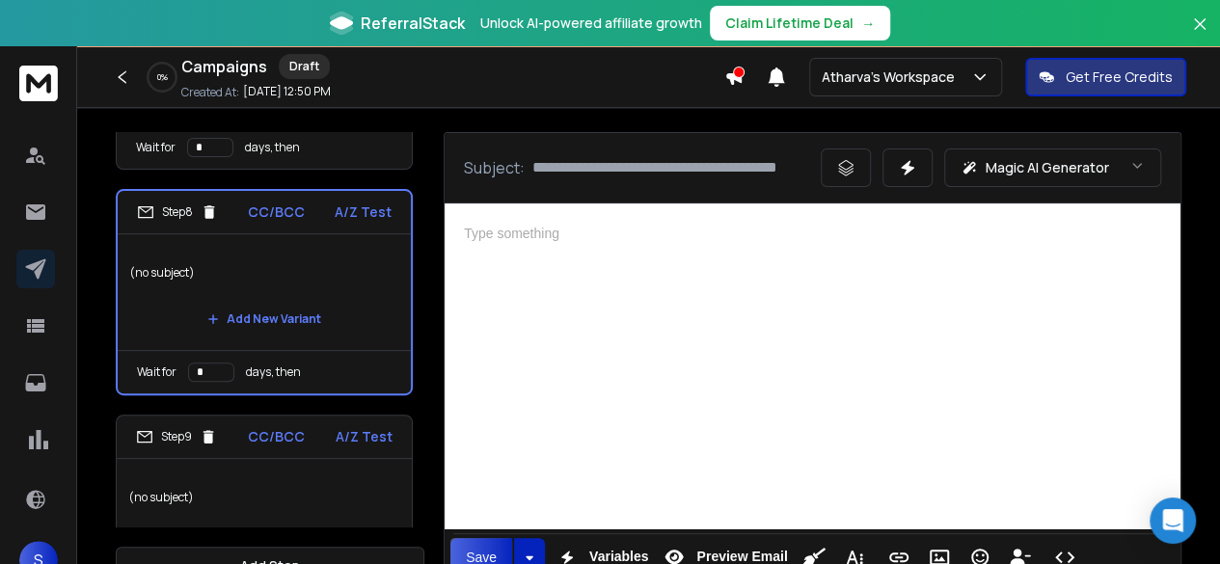
type input "*"
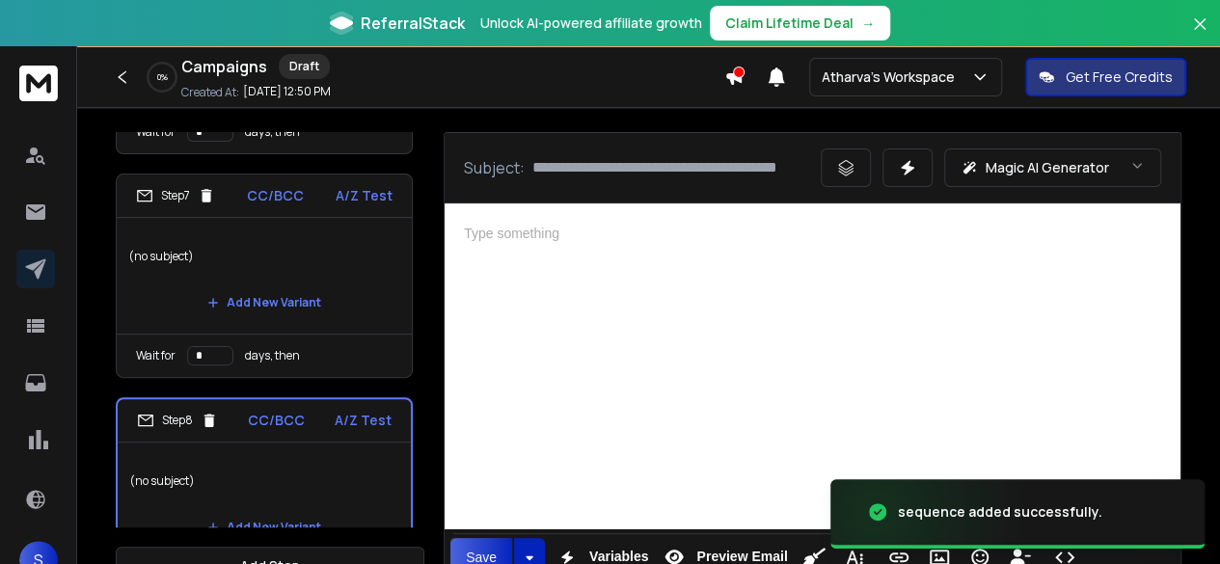
scroll to position [1249, 0]
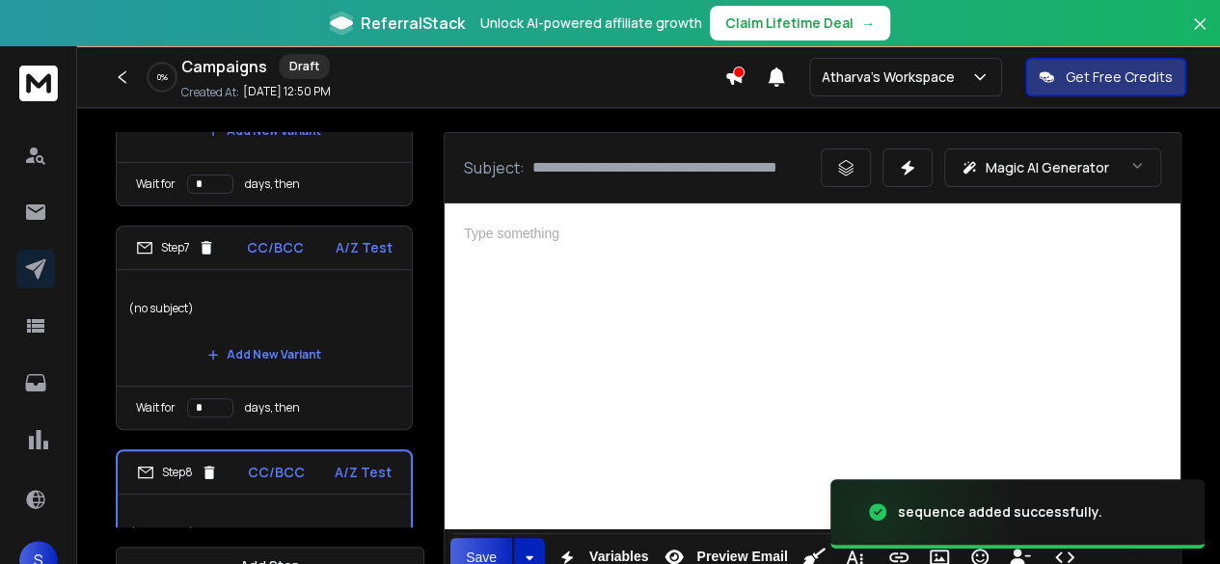
click at [343, 342] on div "Add New Variant" at bounding box center [264, 355] width 272 height 39
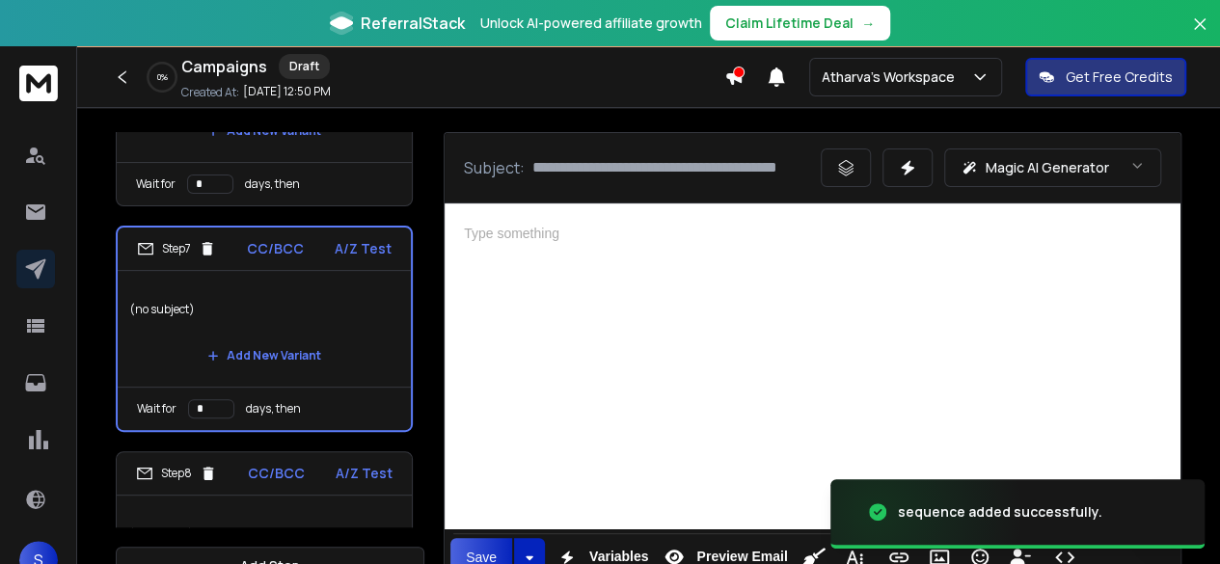
click at [214, 404] on input "*" at bounding box center [211, 408] width 46 height 19
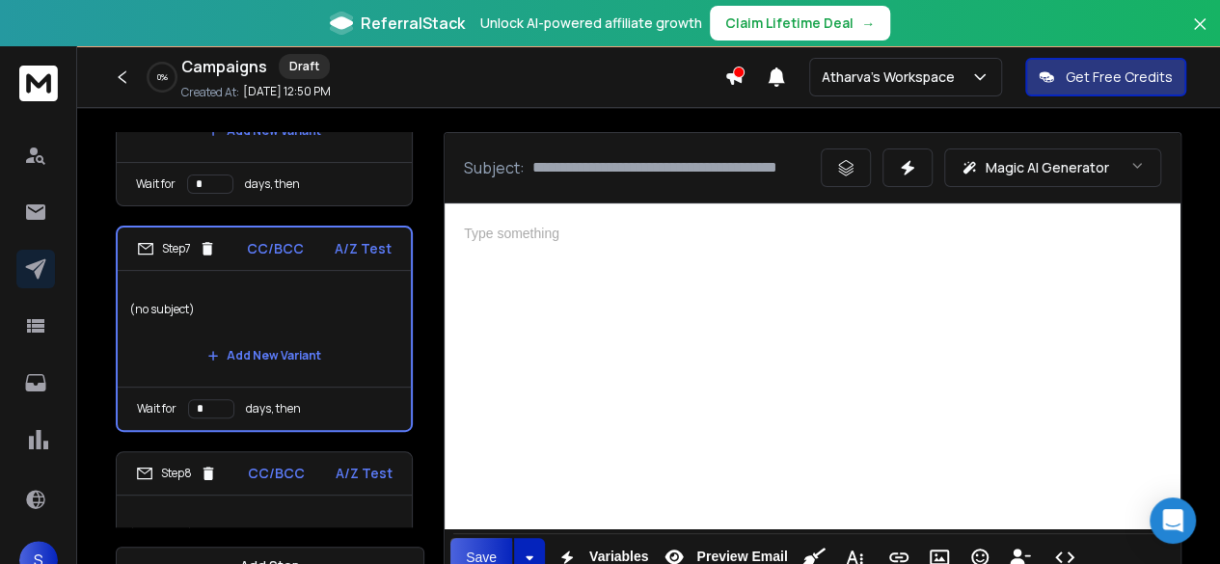
type input "*"
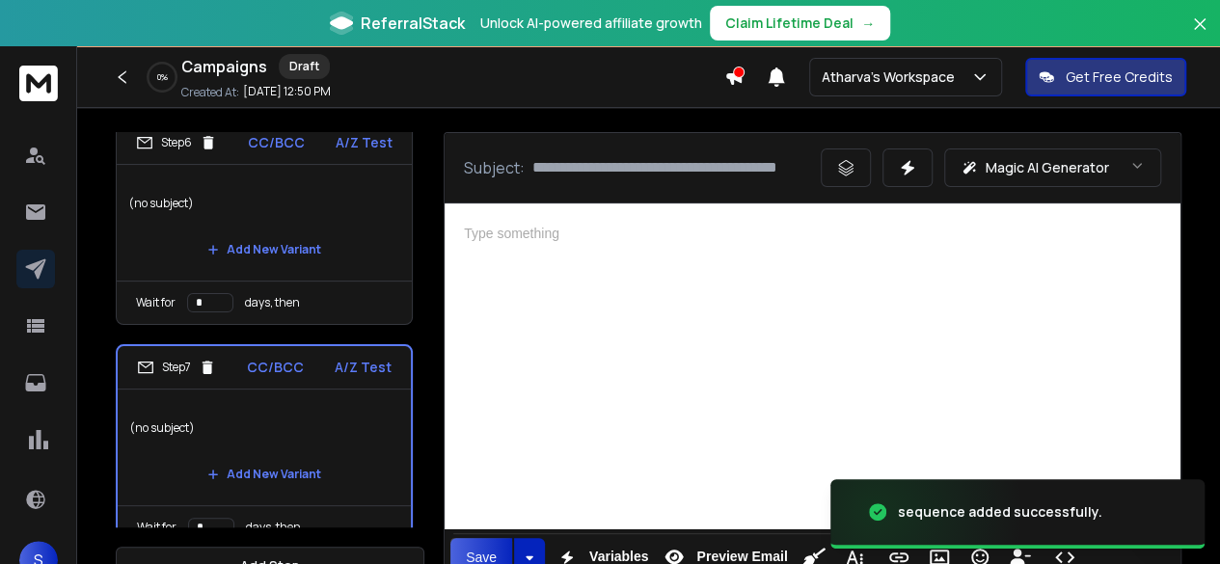
scroll to position [1123, 0]
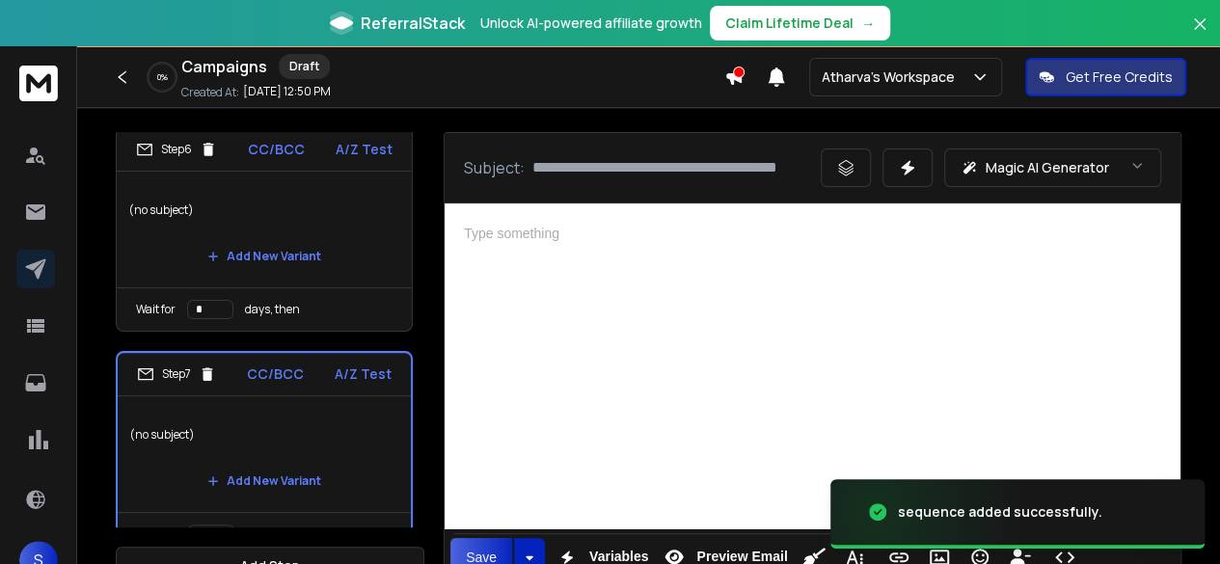
click at [334, 237] on div "Add New Variant" at bounding box center [264, 256] width 272 height 39
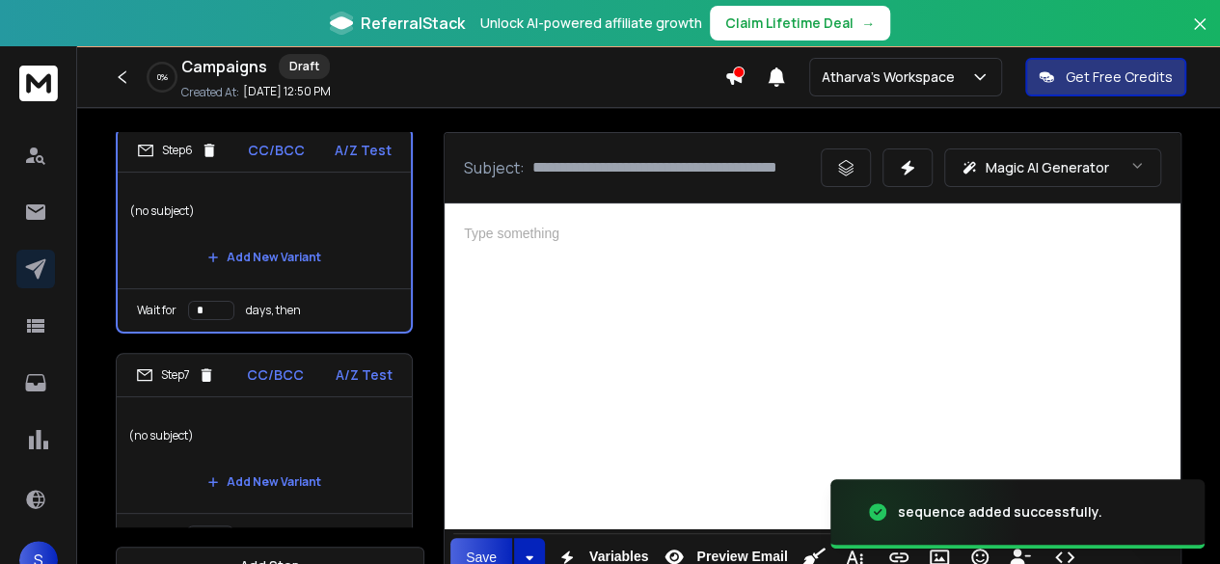
click at [210, 301] on input "*" at bounding box center [211, 310] width 46 height 19
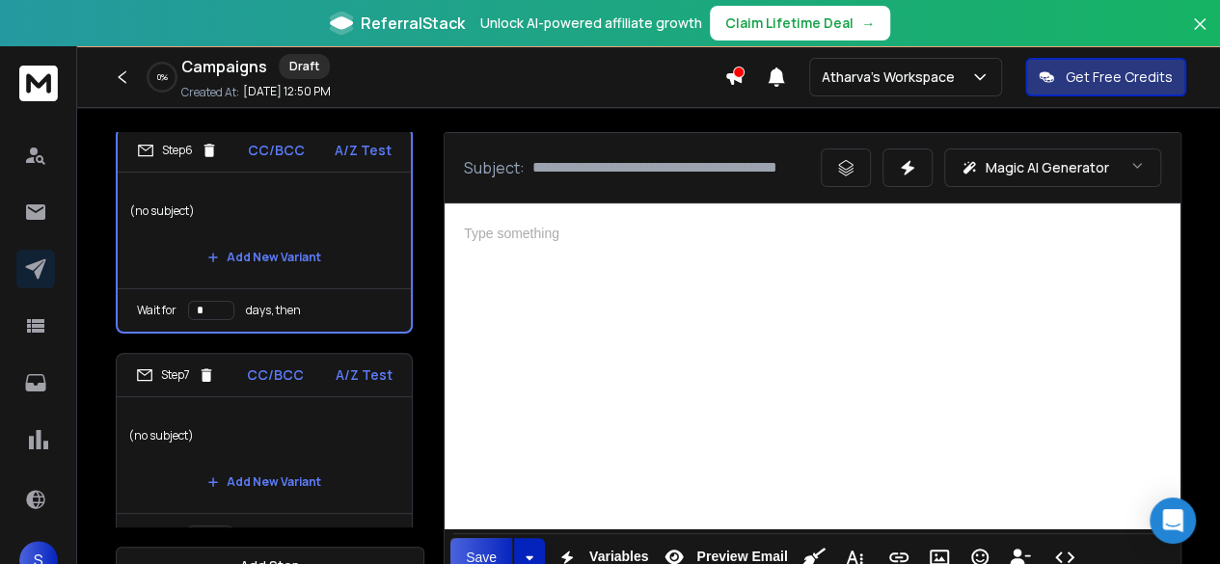
type input "*"
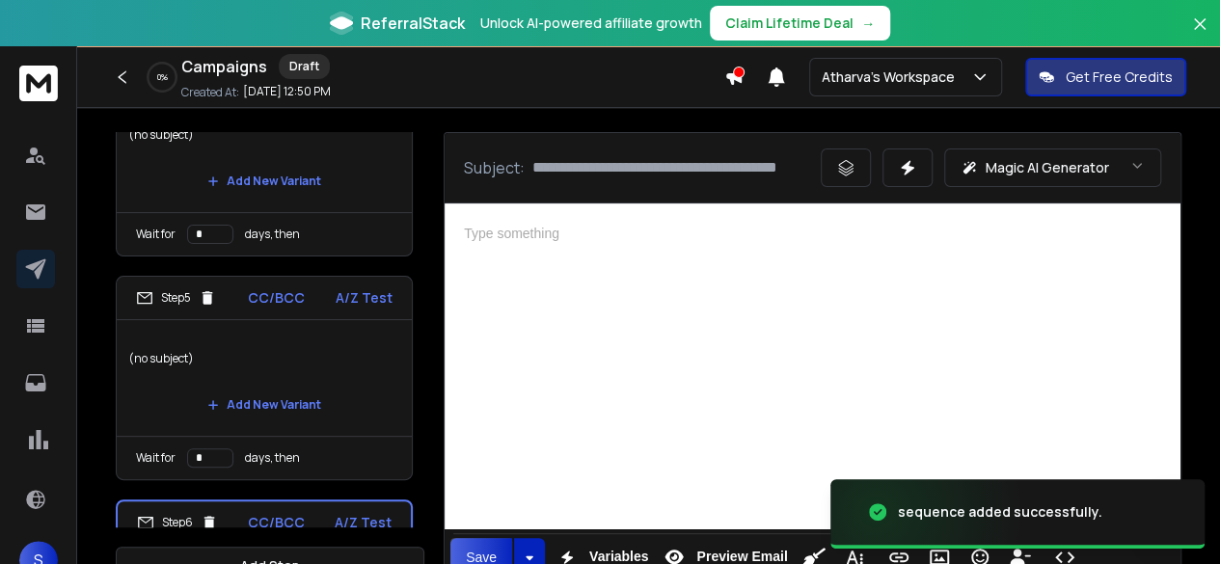
scroll to position [862, 0]
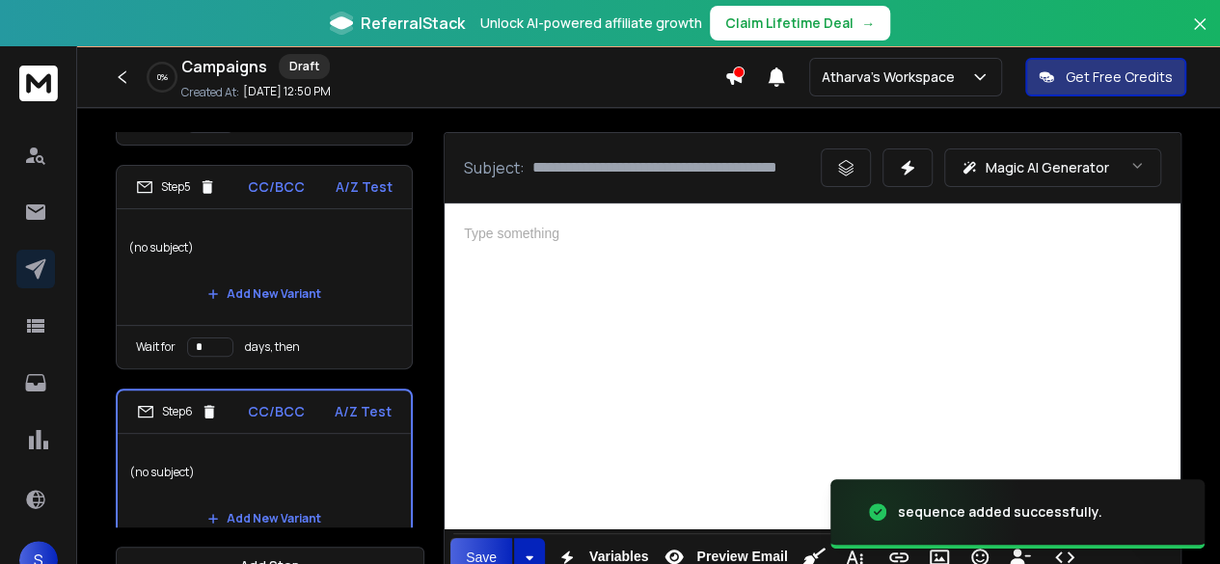
click at [360, 275] on div "Add New Variant" at bounding box center [264, 294] width 272 height 39
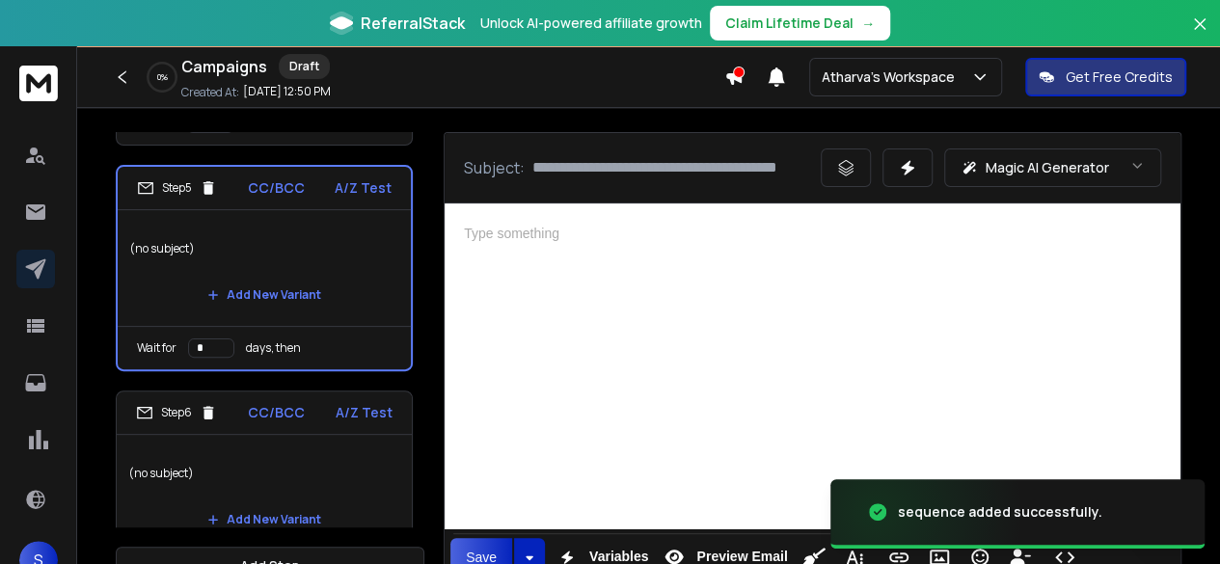
click at [225, 340] on input "*" at bounding box center [211, 347] width 46 height 19
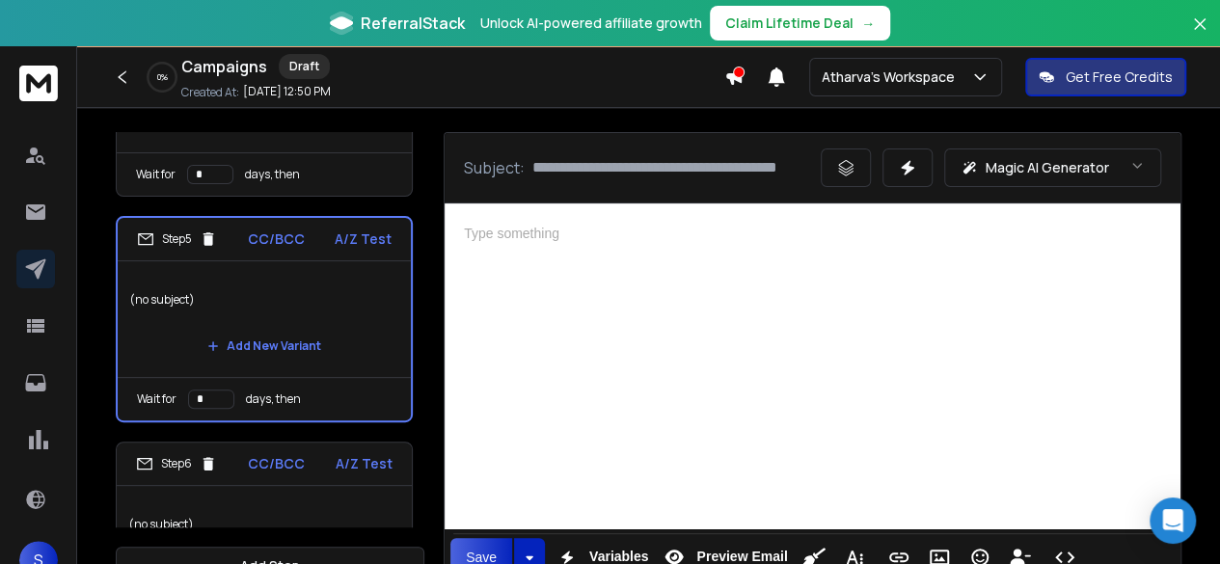
scroll to position [810, 0]
type input "*"
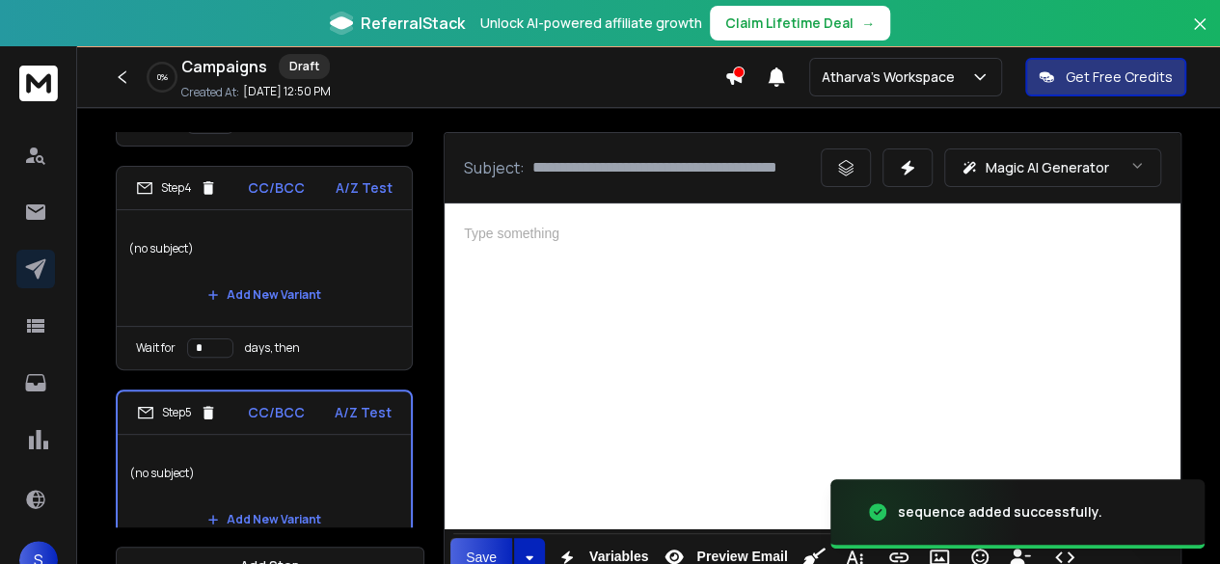
scroll to position [580, 0]
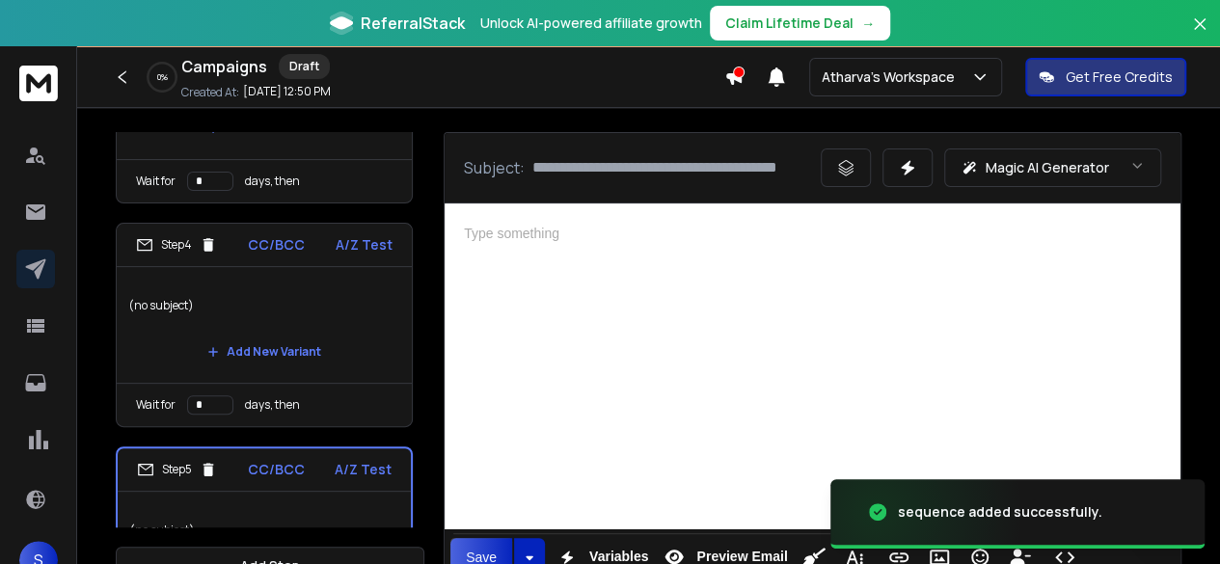
click at [350, 358] on div "Add New Variant" at bounding box center [264, 352] width 272 height 39
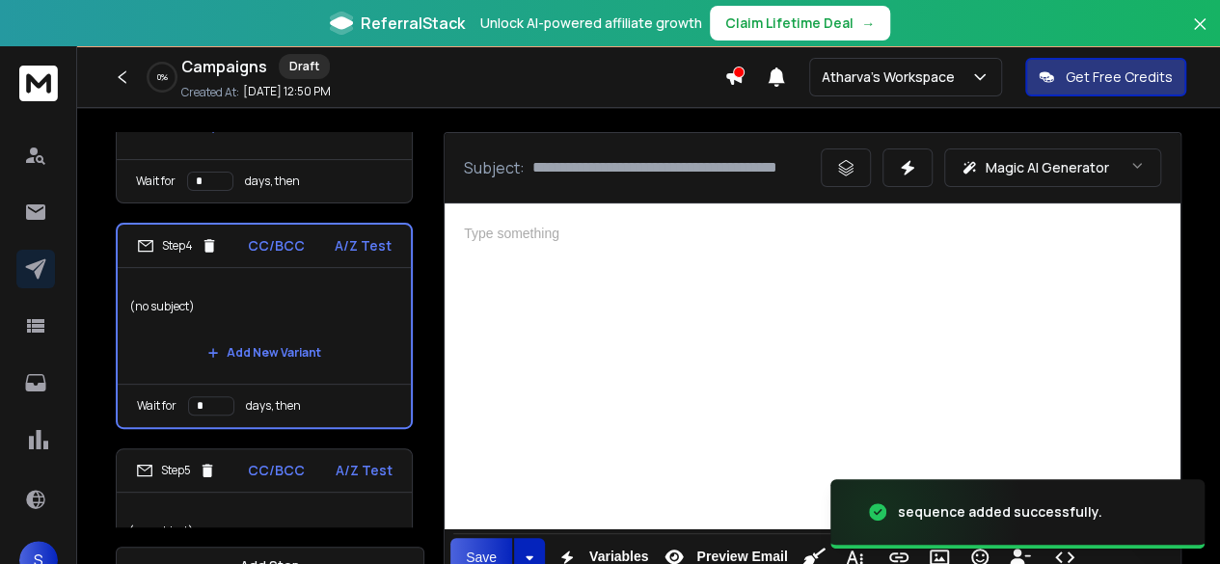
click at [227, 396] on input "*" at bounding box center [211, 405] width 46 height 19
type input "*"
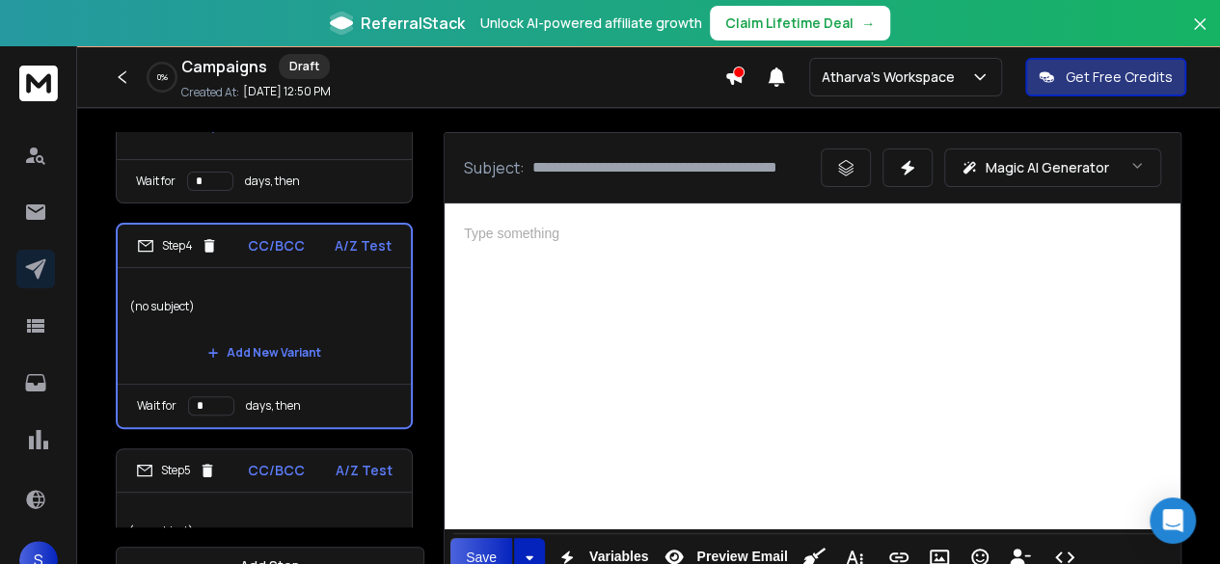
type input "*"
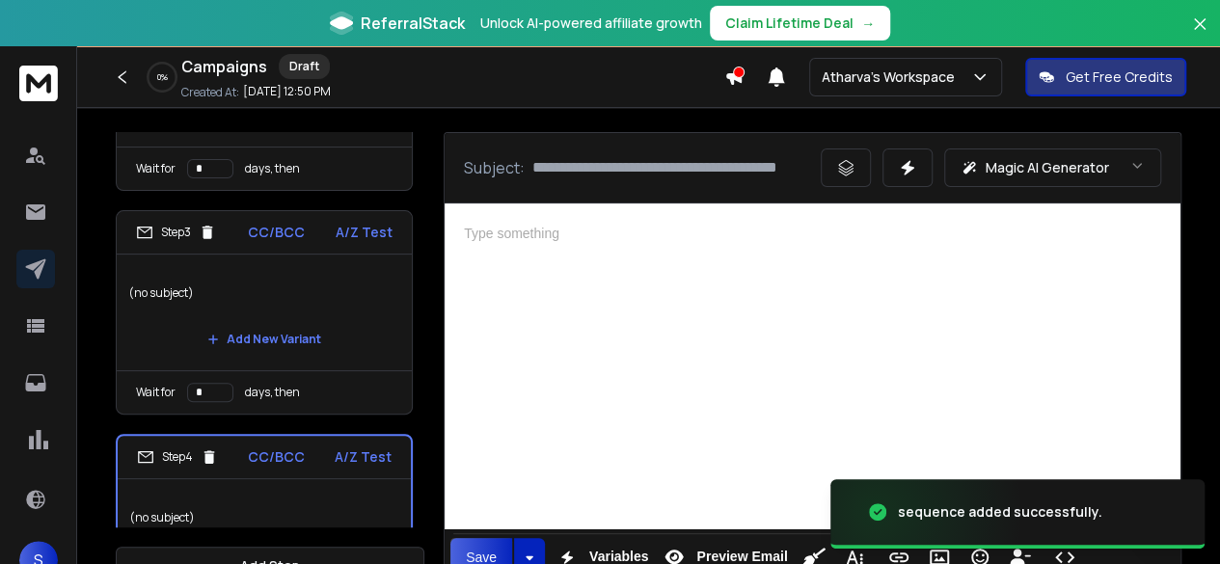
scroll to position [290, 0]
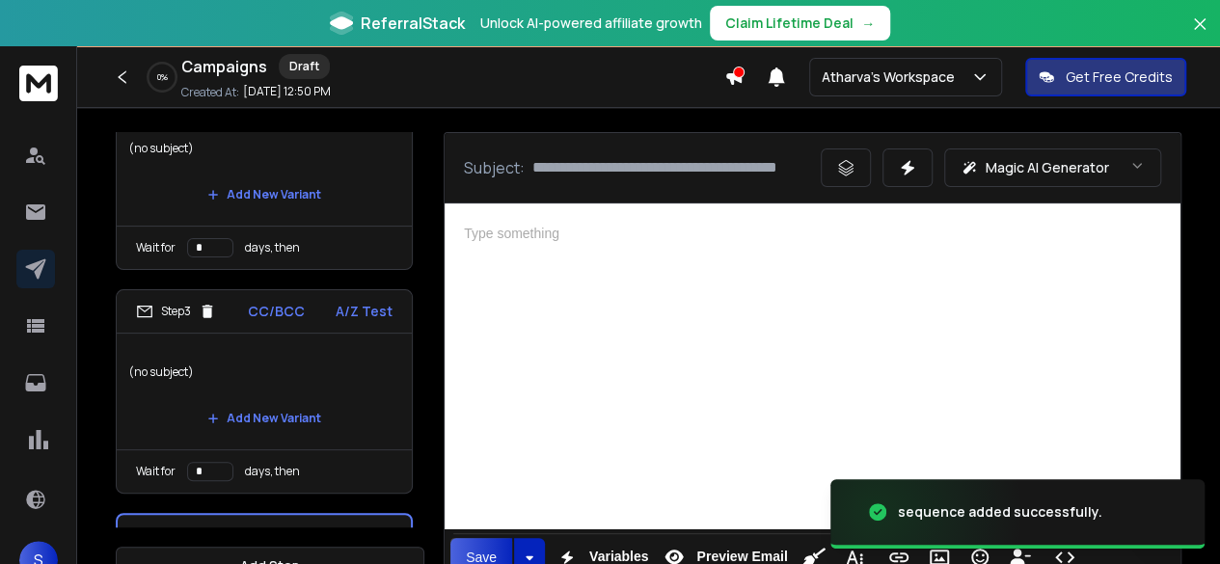
click at [339, 358] on p "(no subject)" at bounding box center [264, 372] width 272 height 54
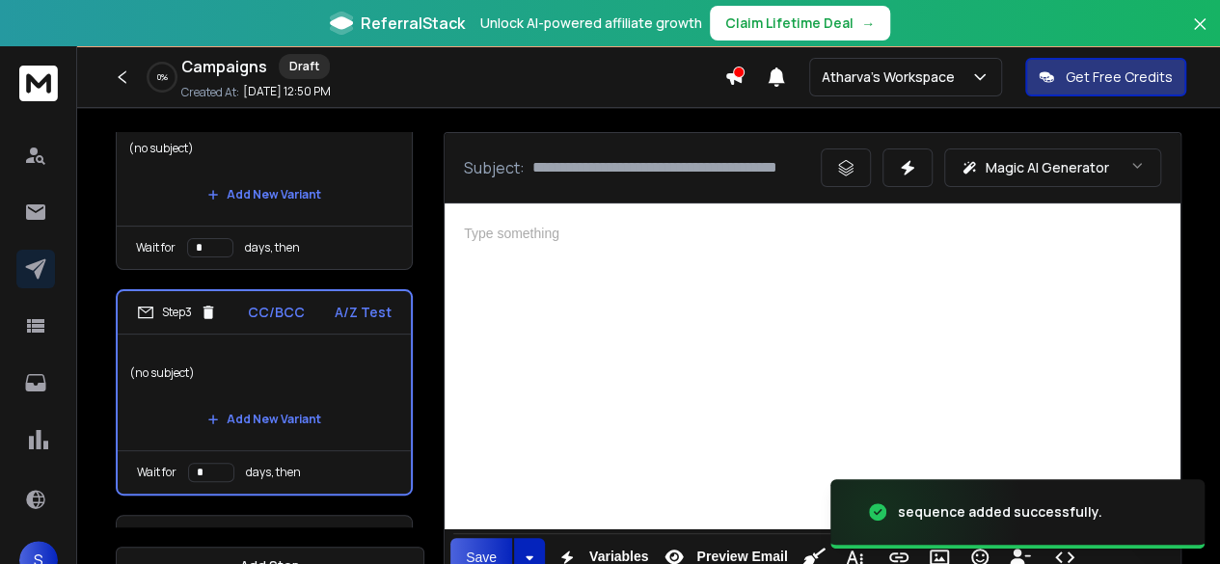
click at [213, 470] on input "*" at bounding box center [211, 472] width 46 height 19
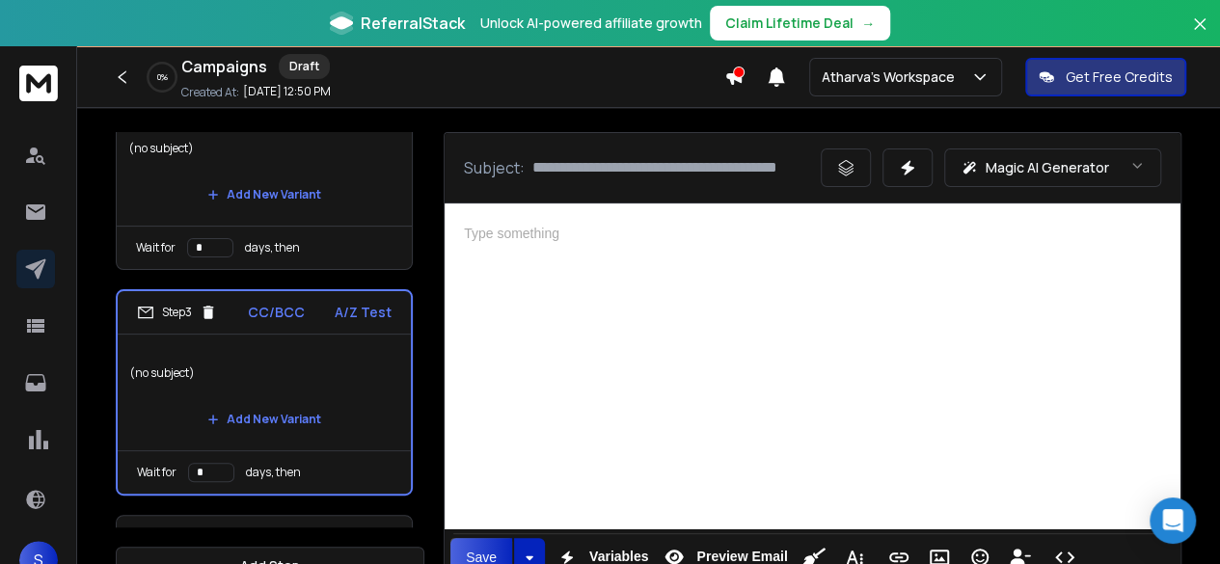
type input "*"
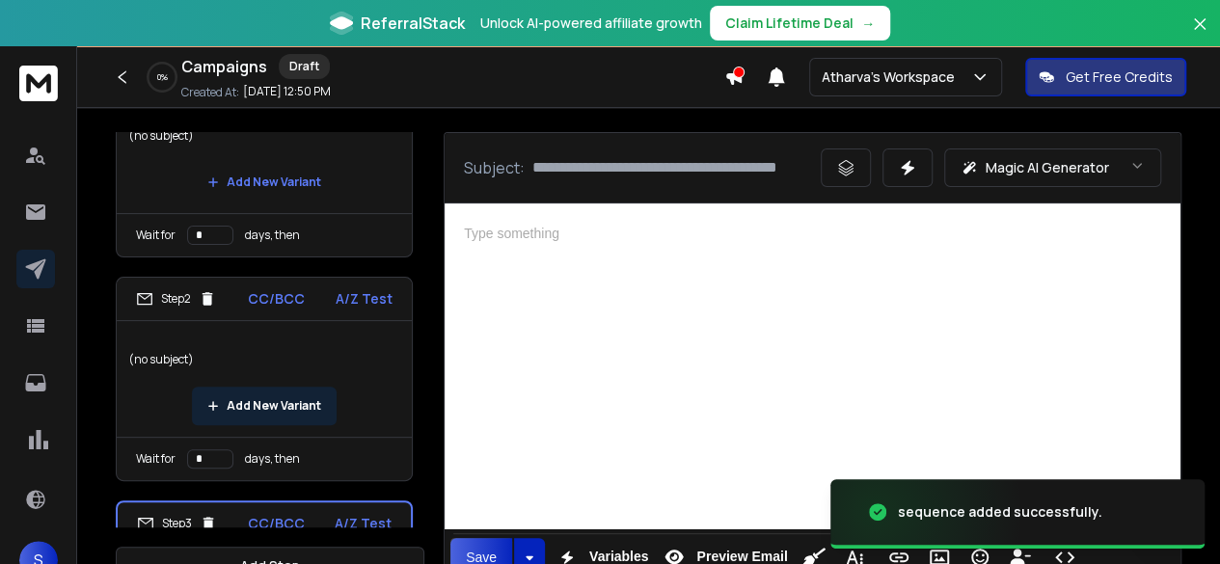
scroll to position [78, 0]
click at [309, 388] on button "Add New Variant" at bounding box center [264, 407] width 145 height 39
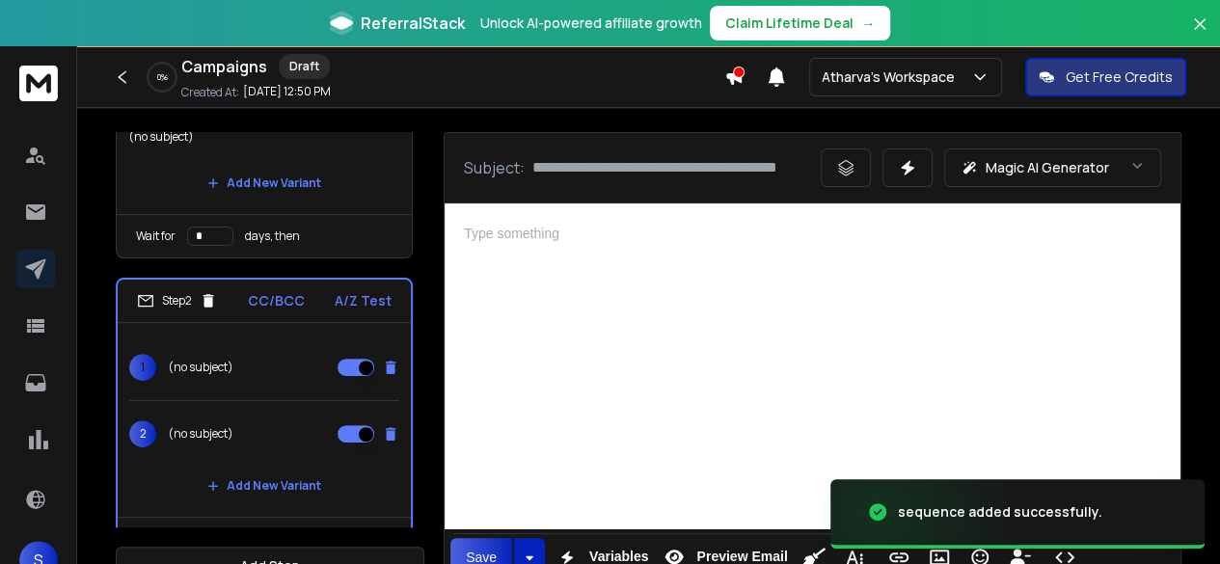
click at [388, 359] on icon at bounding box center [390, 367] width 17 height 17
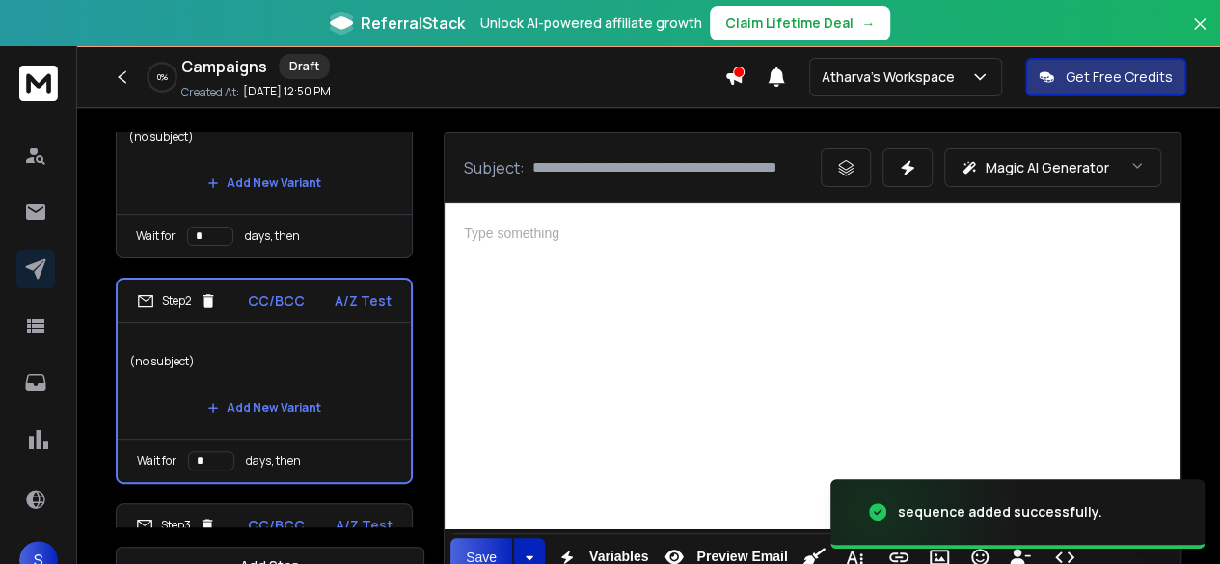
click at [207, 457] on input "*" at bounding box center [211, 460] width 46 height 19
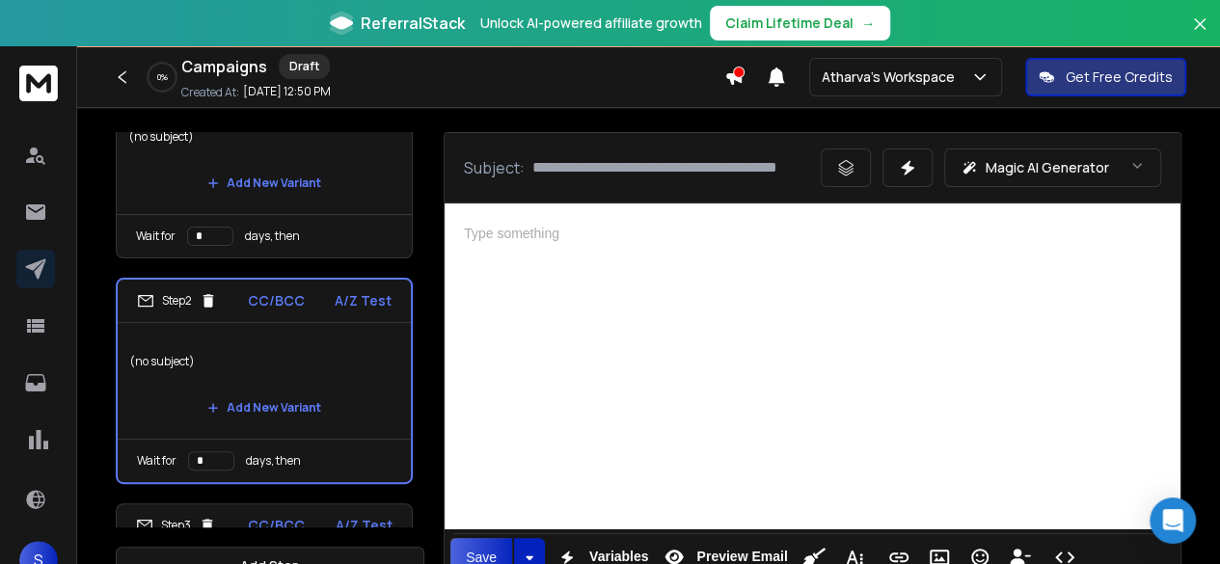
type input "*"
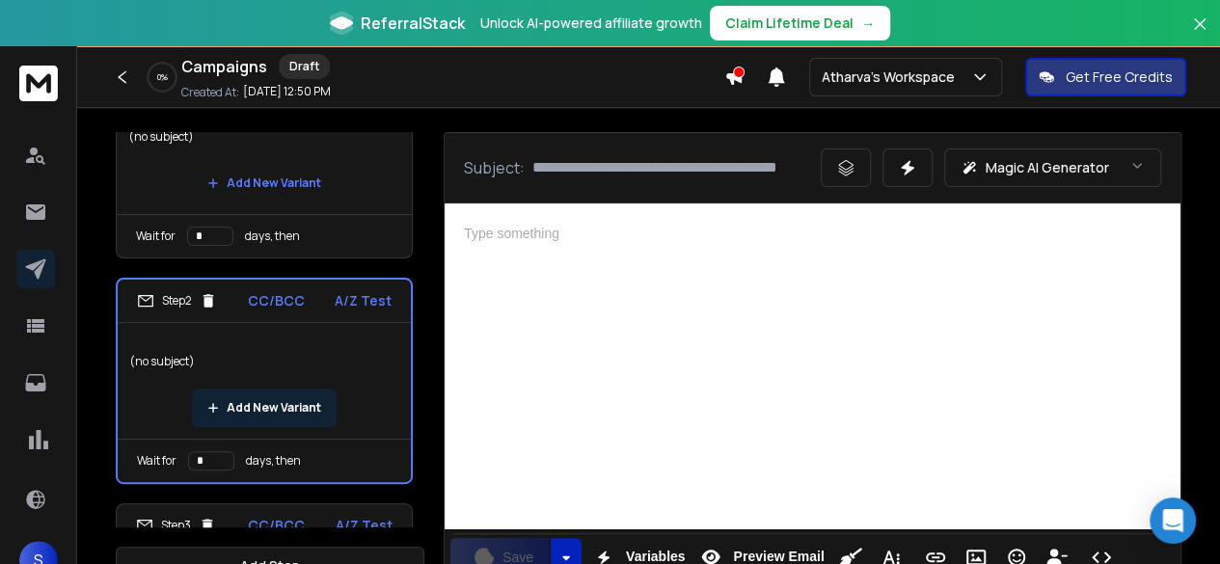
scroll to position [0, 0]
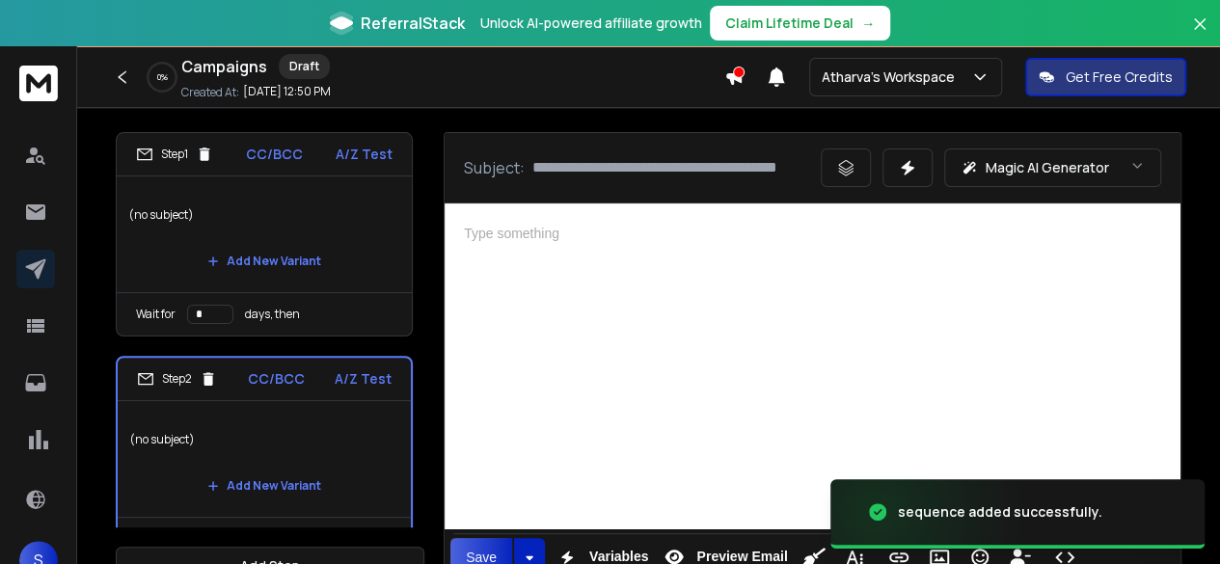
click at [361, 267] on div "Add New Variant" at bounding box center [264, 261] width 272 height 39
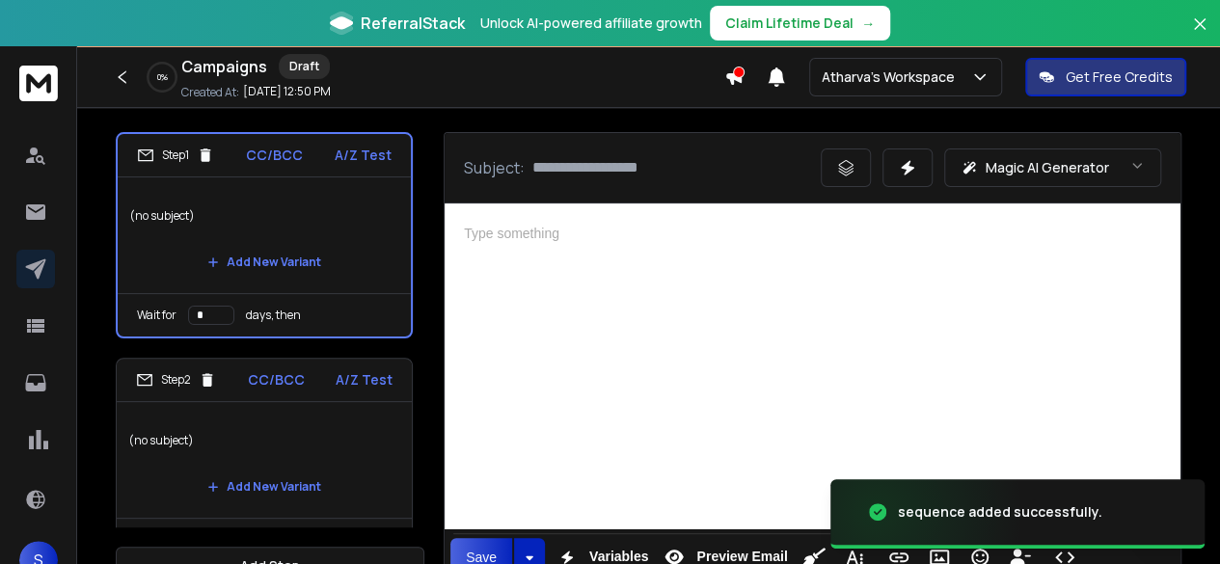
click at [214, 307] on input "*" at bounding box center [211, 315] width 46 height 19
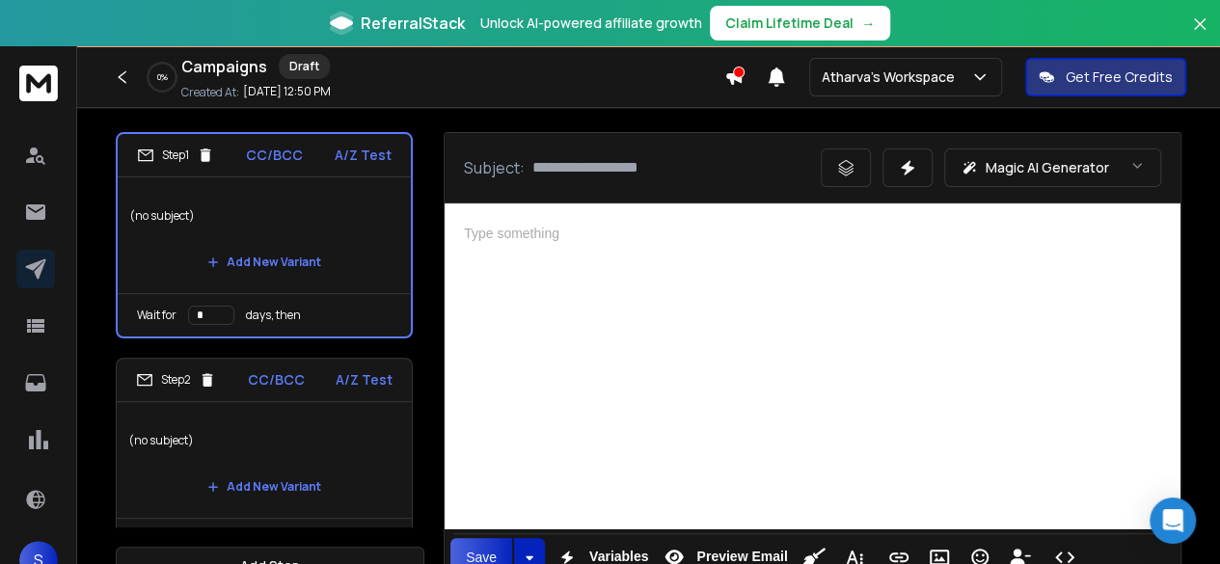
click at [478, 536] on div "Save Save Save as Template Variables Insert Variable Preview Email Preview Emai…" at bounding box center [661, 557] width 426 height 46
type input "*"
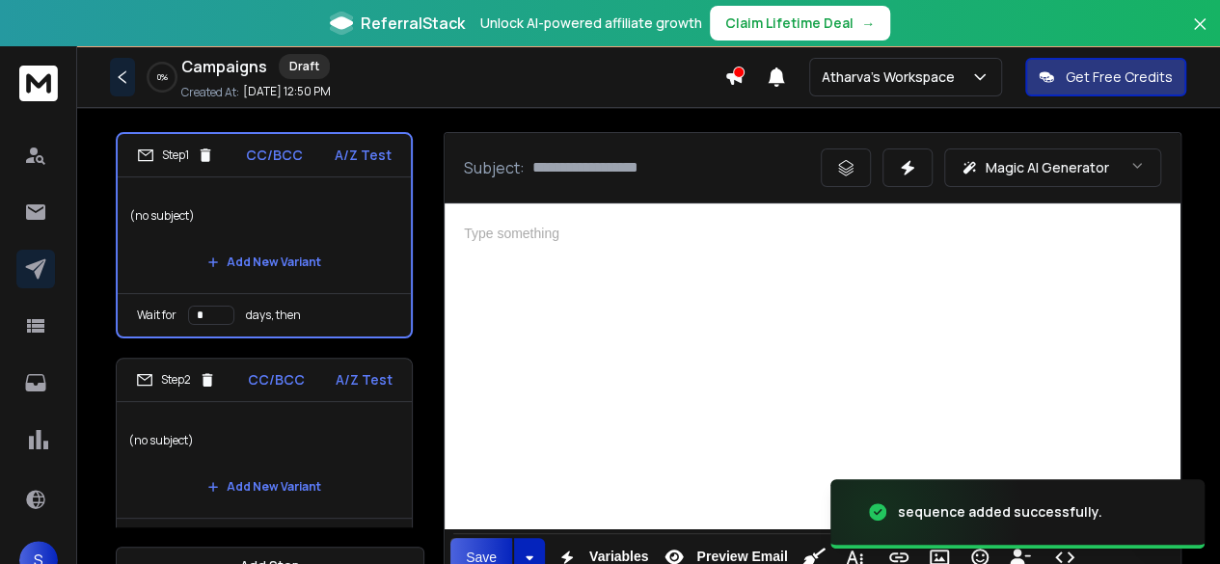
click at [120, 93] on button at bounding box center [122, 77] width 25 height 39
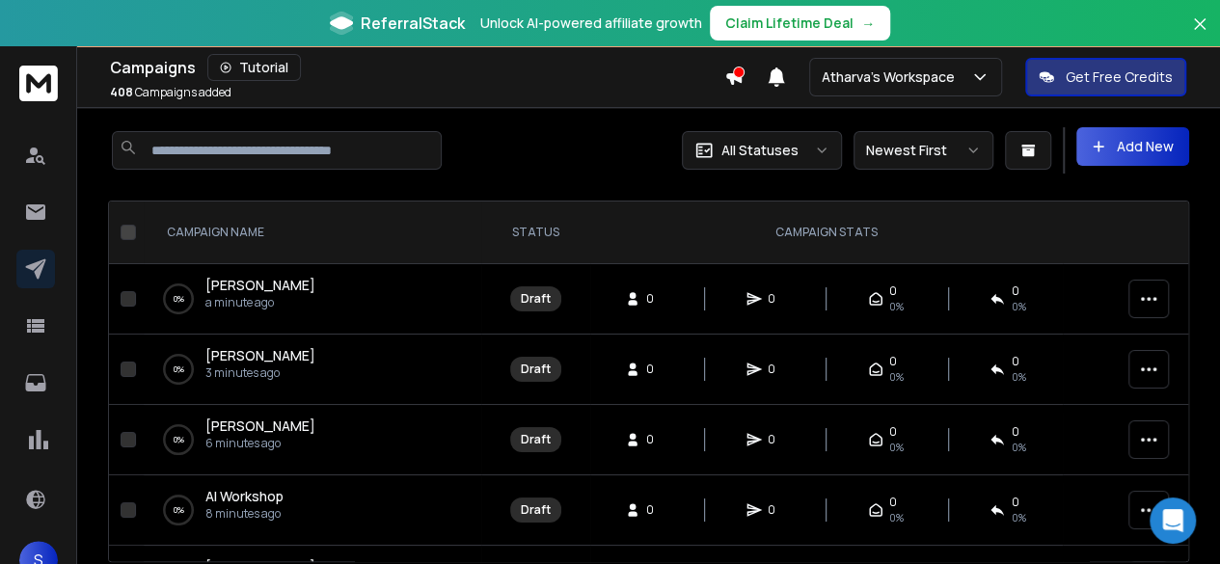
click at [499, 165] on div at bounding box center [378, 150] width 541 height 46
click at [1151, 140] on button "Add New" at bounding box center [1132, 146] width 113 height 39
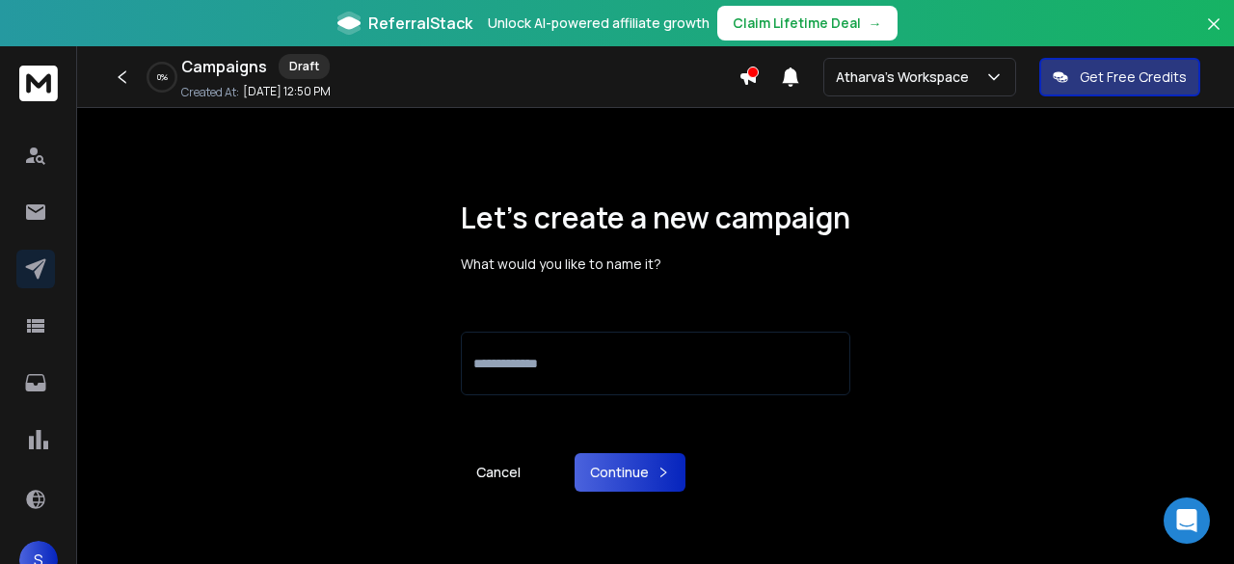
click at [721, 358] on input at bounding box center [656, 364] width 390 height 64
paste input "**********"
type input "**********"
click at [575, 453] on button "Continue" at bounding box center [630, 472] width 111 height 39
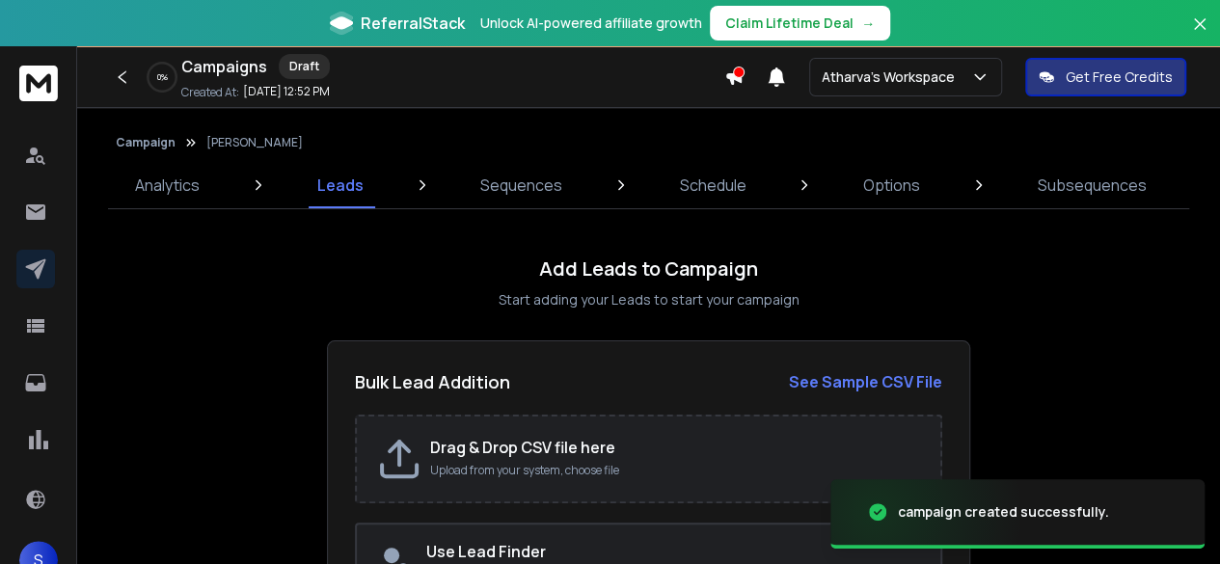
click at [467, 183] on div "Analytics Leads Sequences Schedule Options Subsequences" at bounding box center [640, 185] width 1065 height 46
click at [519, 198] on link "Sequences" at bounding box center [521, 185] width 105 height 46
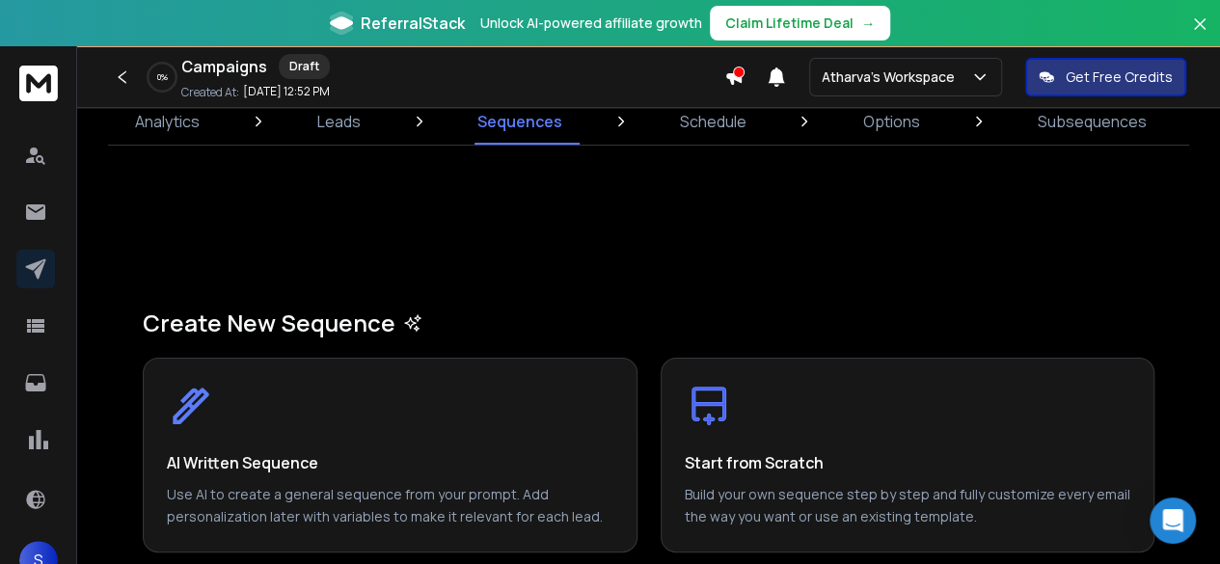
scroll to position [104, 0]
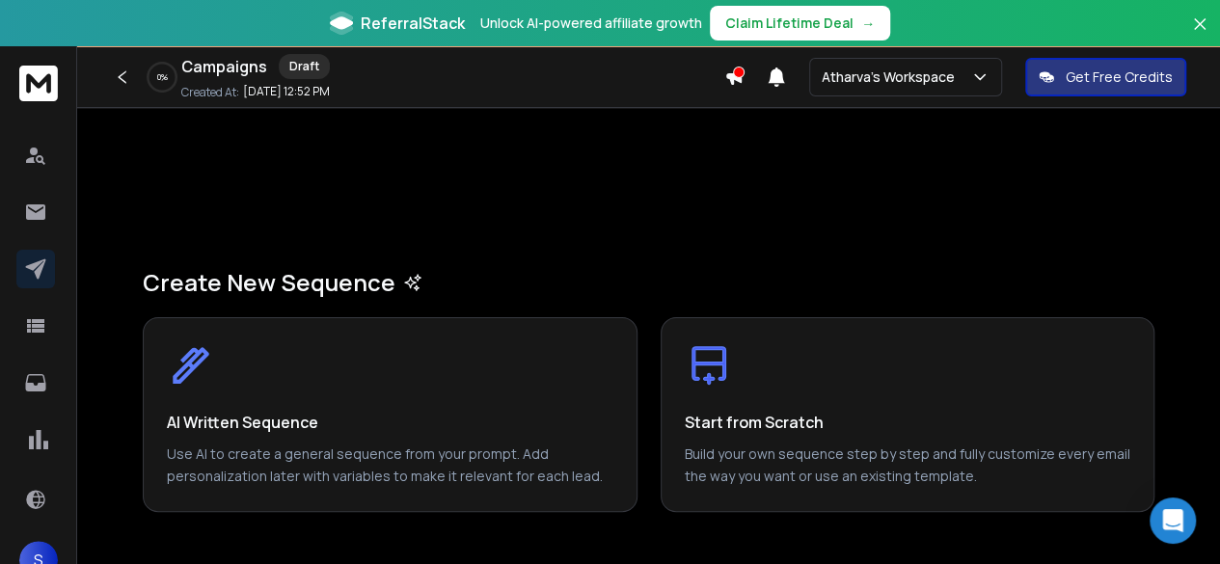
click at [775, 419] on h3 "Start from Scratch" at bounding box center [754, 422] width 139 height 19
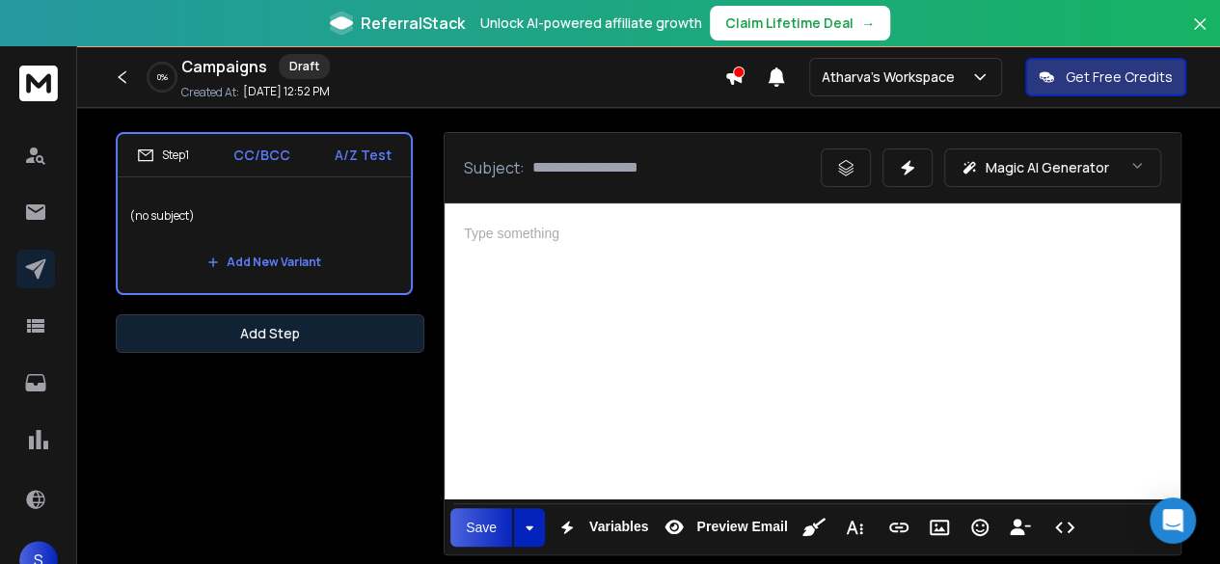
click at [332, 337] on button "Add Step" at bounding box center [270, 333] width 309 height 39
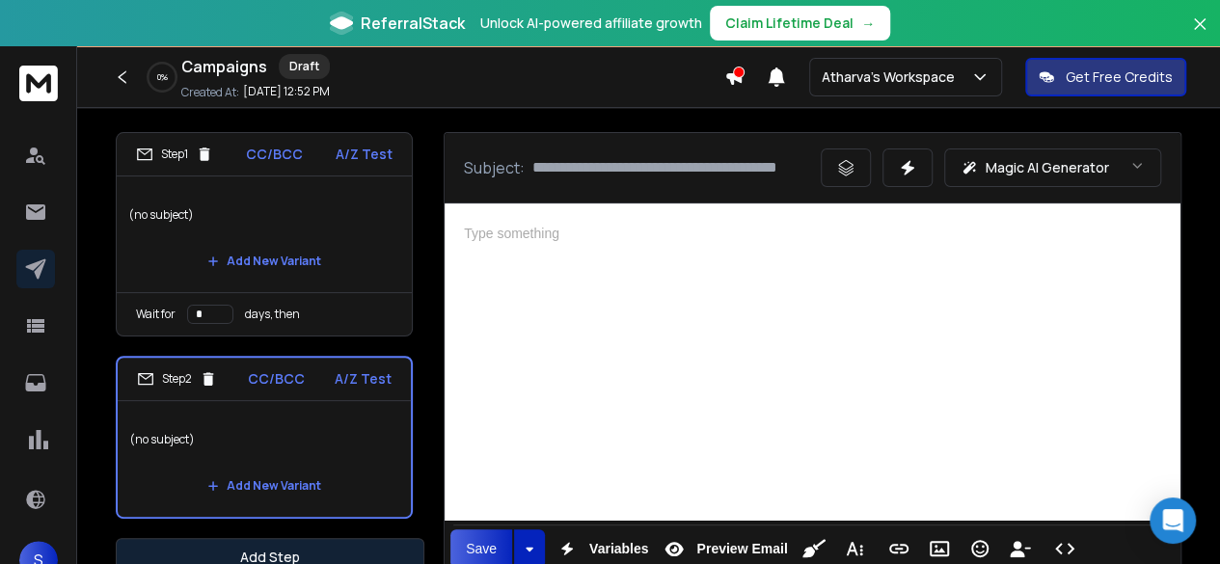
click at [302, 551] on button "Add Step" at bounding box center [270, 557] width 309 height 39
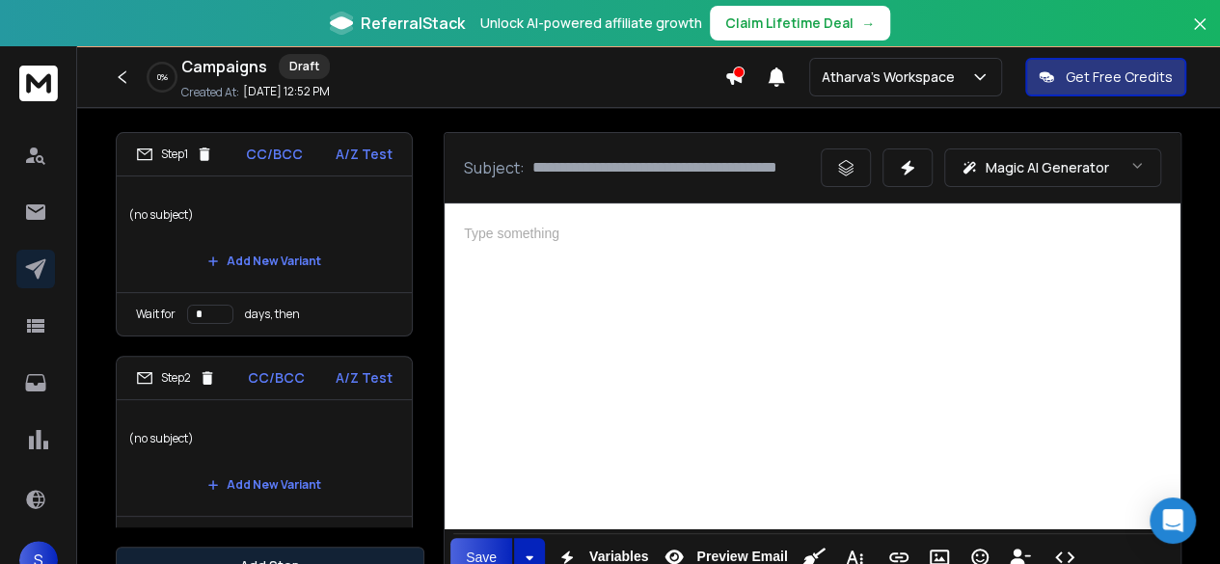
click at [302, 551] on button "Add Step" at bounding box center [270, 566] width 309 height 39
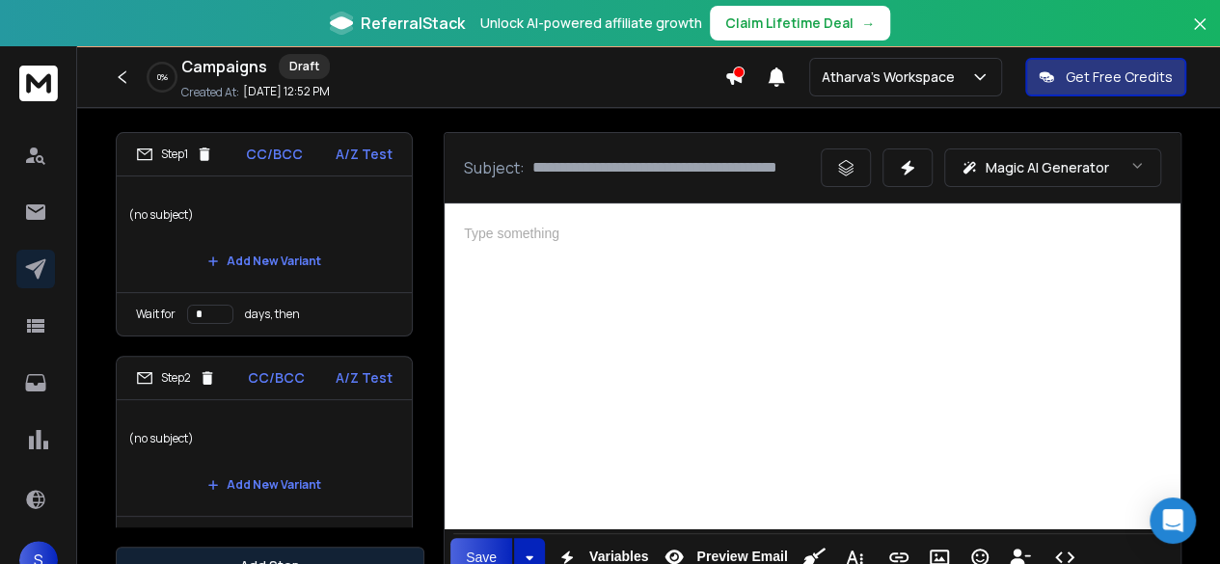
click at [302, 551] on button "Add Step" at bounding box center [270, 566] width 309 height 39
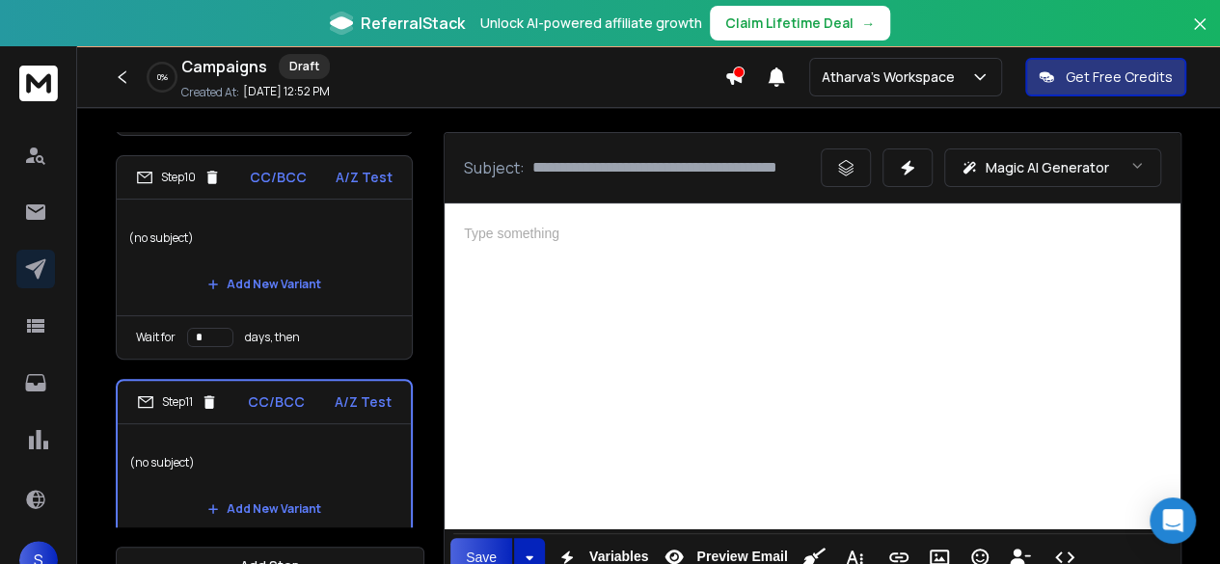
scroll to position [1991, 0]
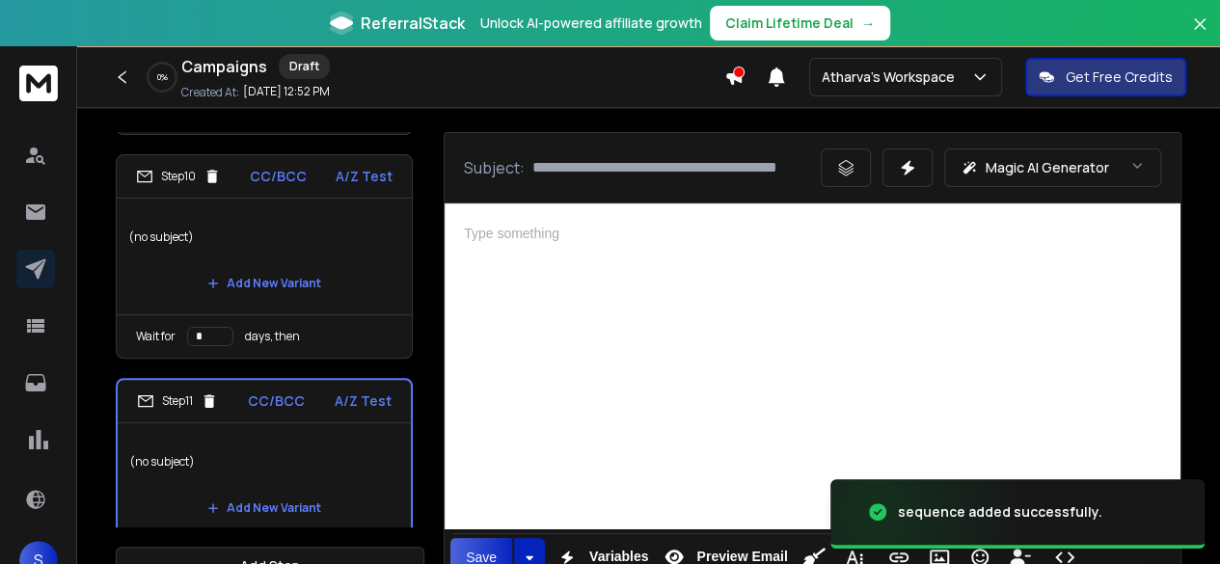
click at [231, 327] on input "*" at bounding box center [210, 336] width 46 height 19
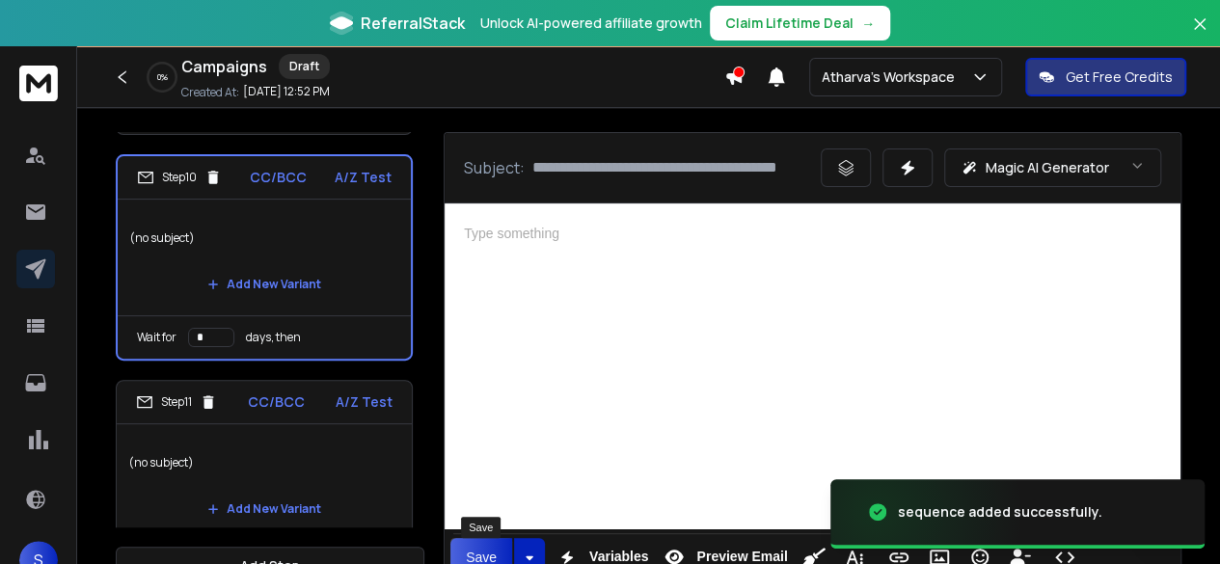
type input "*"
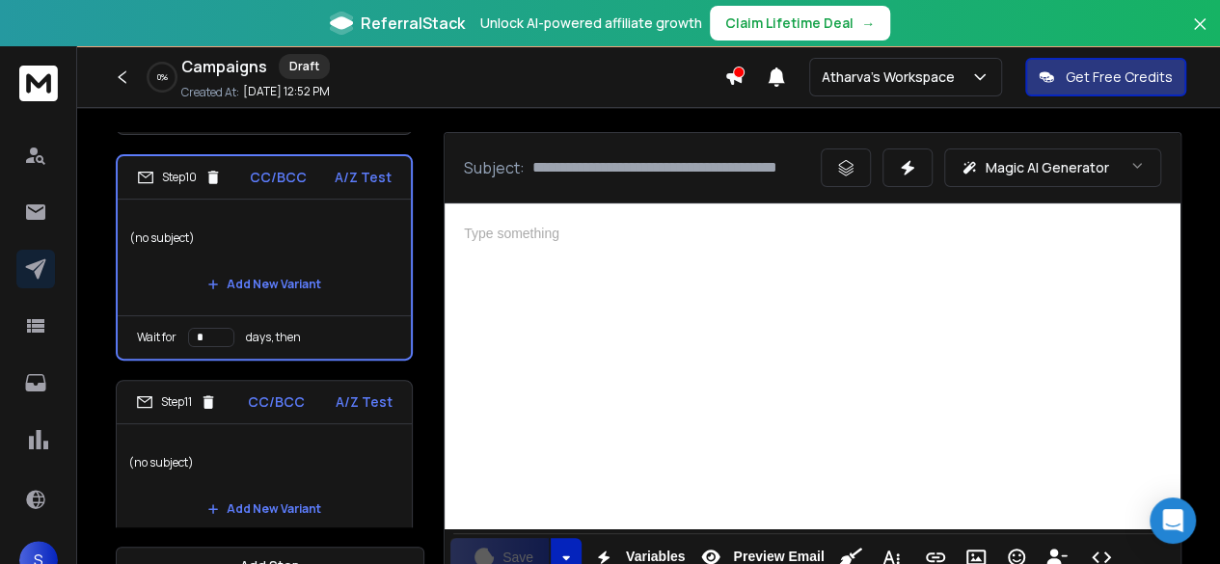
scroll to position [1756, 0]
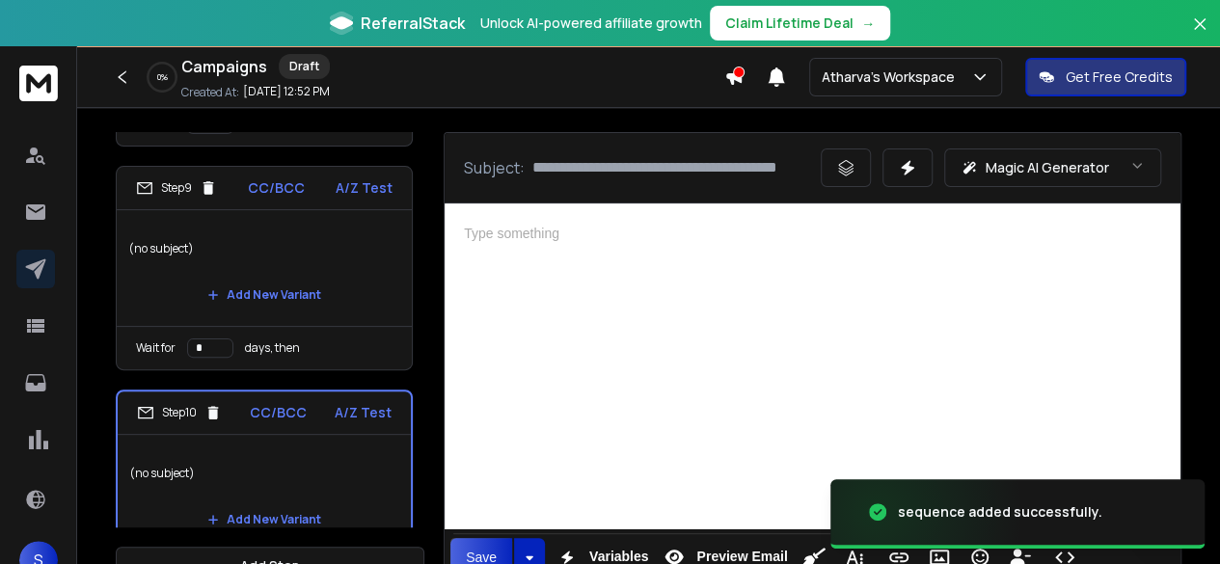
click at [214, 344] on input "*" at bounding box center [210, 347] width 46 height 19
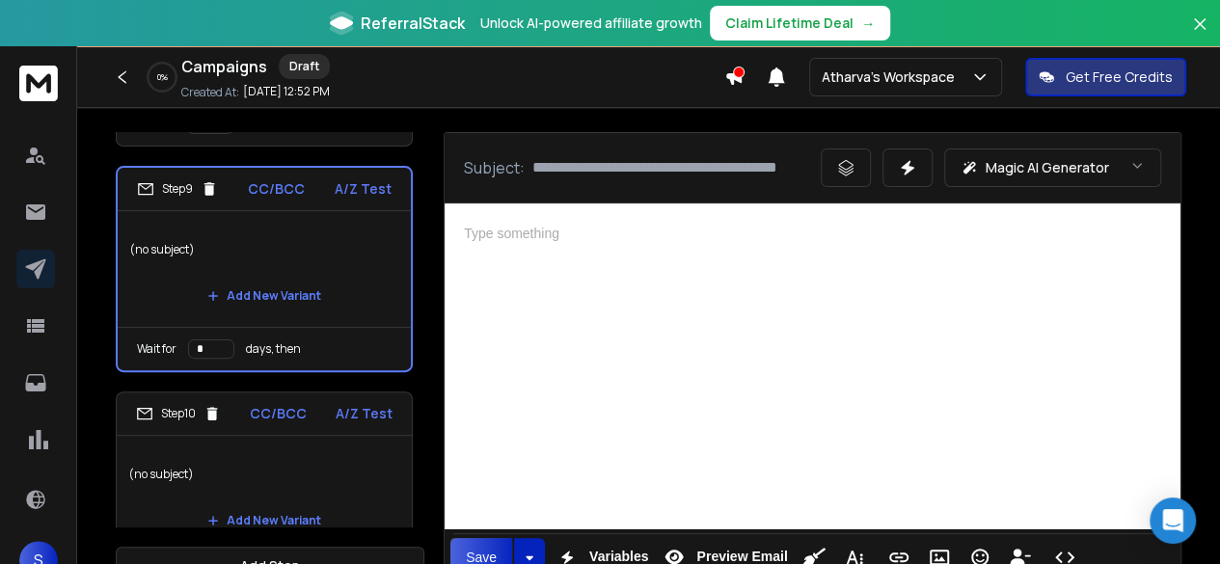
type input "*"
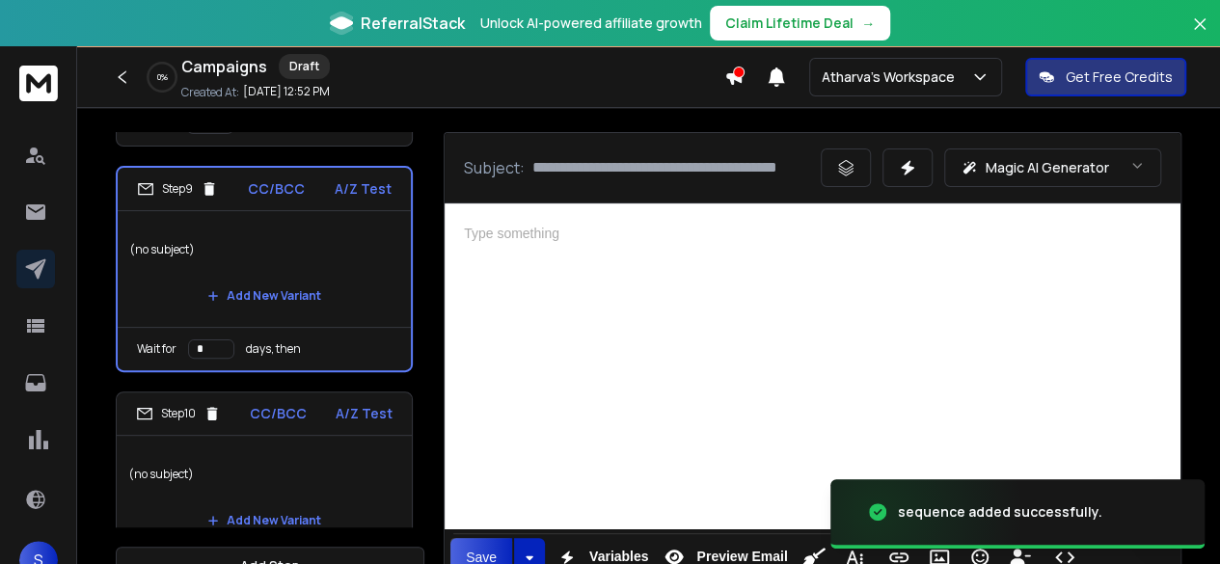
scroll to position [1448, 0]
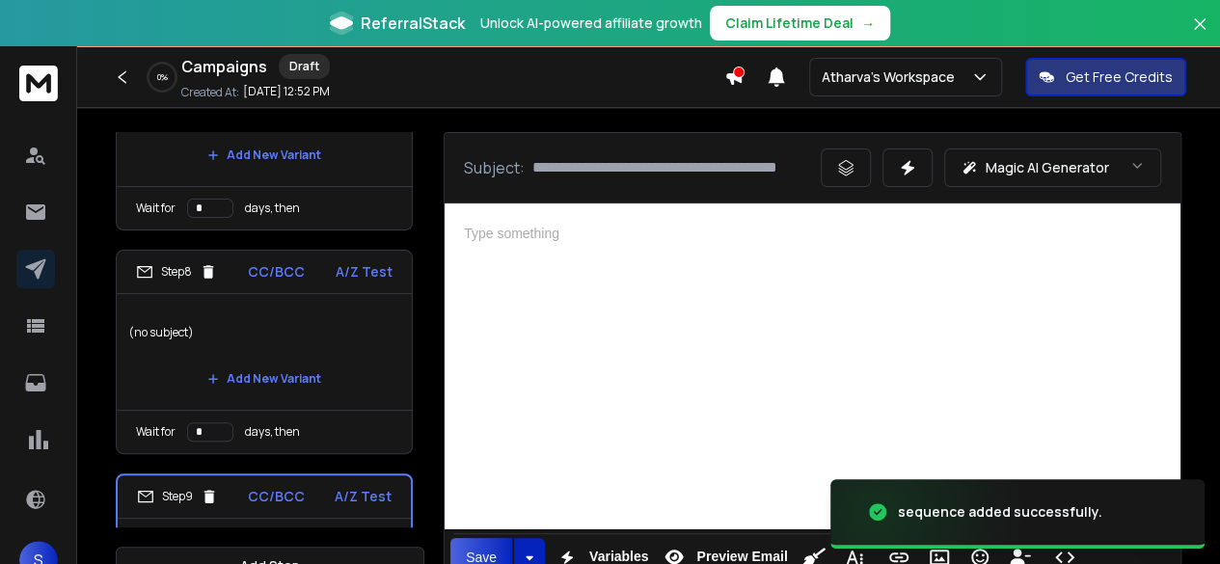
click at [228, 423] on input "*" at bounding box center [210, 431] width 46 height 19
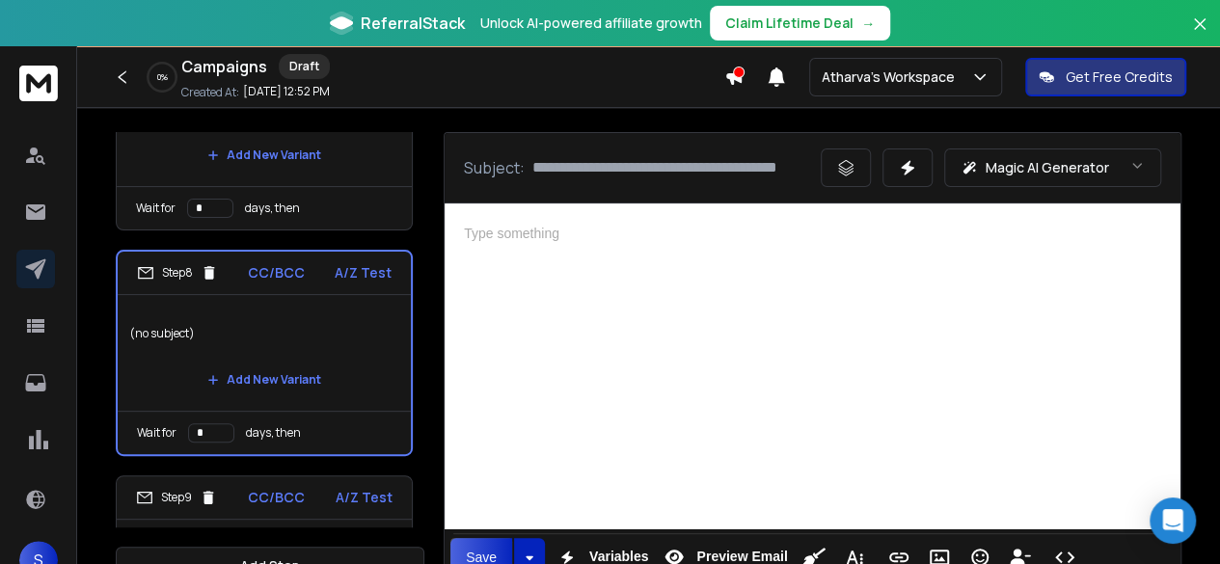
type input "*"
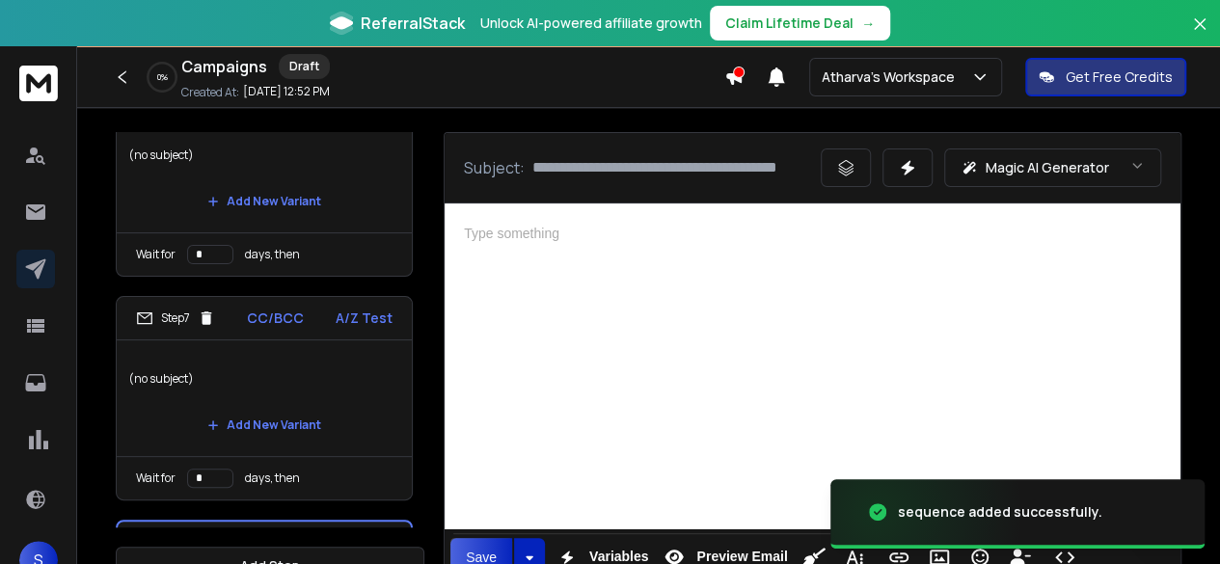
scroll to position [1176, 0]
click at [223, 486] on div "Wait for * days, then" at bounding box center [264, 479] width 295 height 43
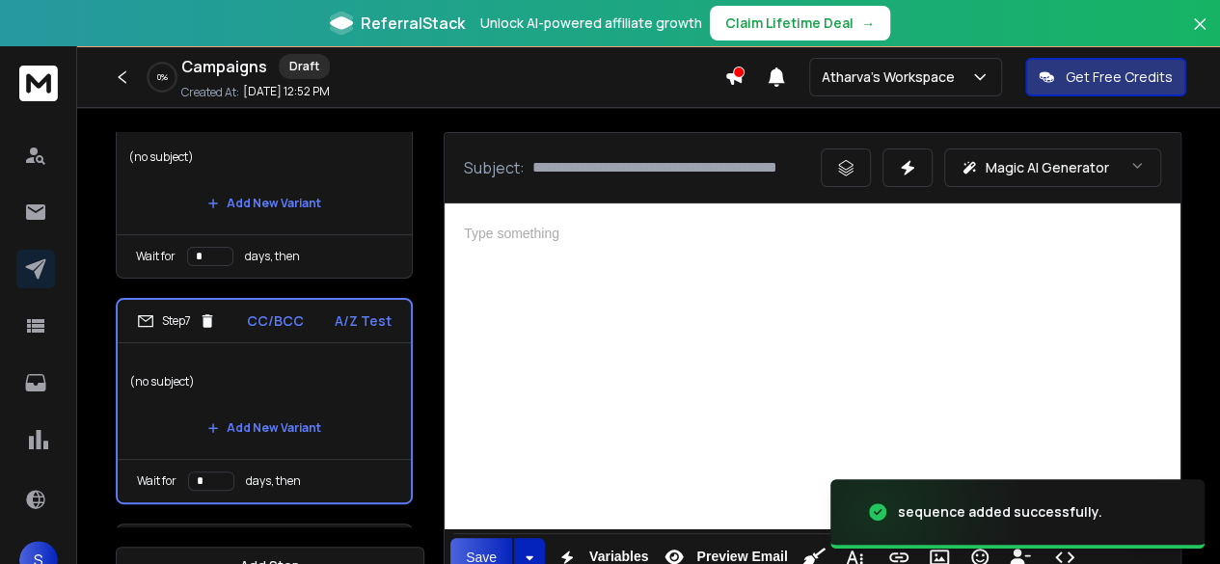
click at [224, 480] on input "*" at bounding box center [211, 480] width 46 height 19
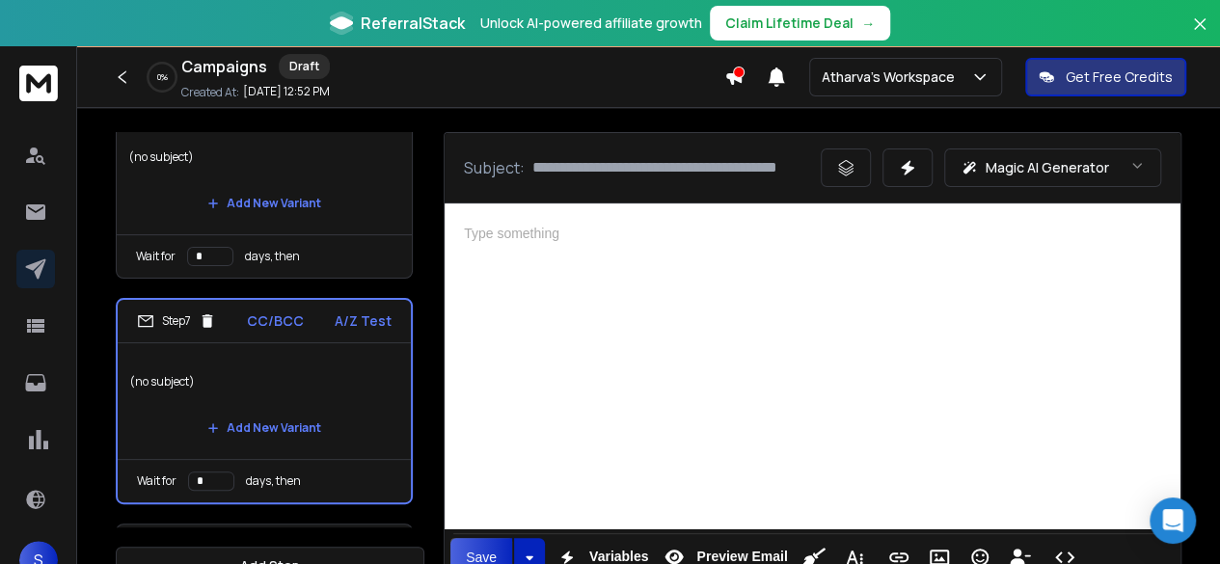
type input "*"
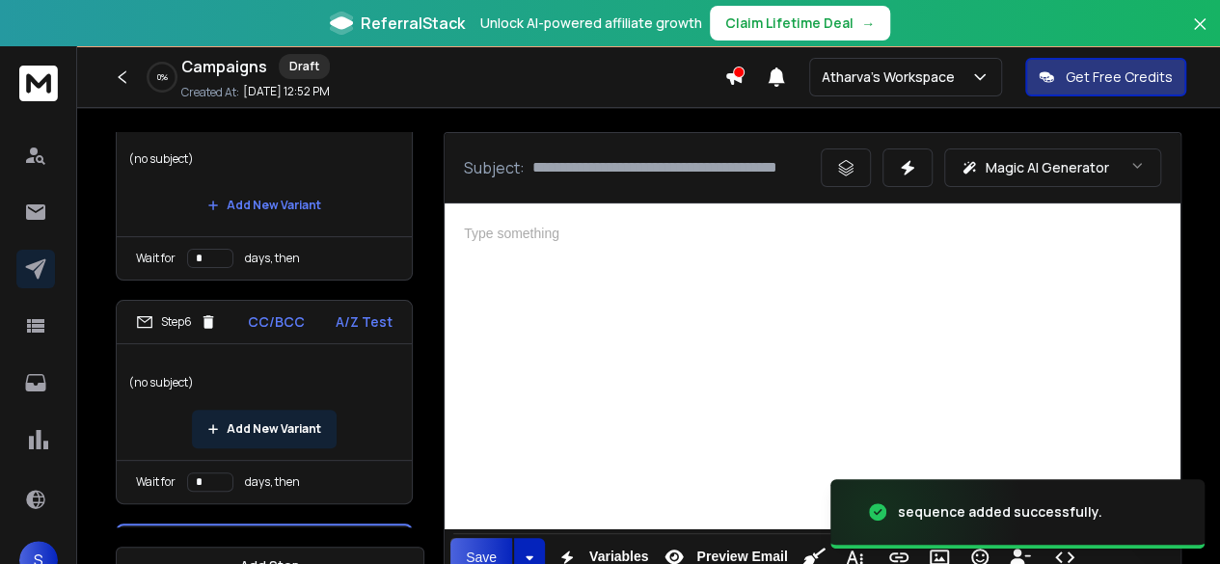
scroll to position [1080, 0]
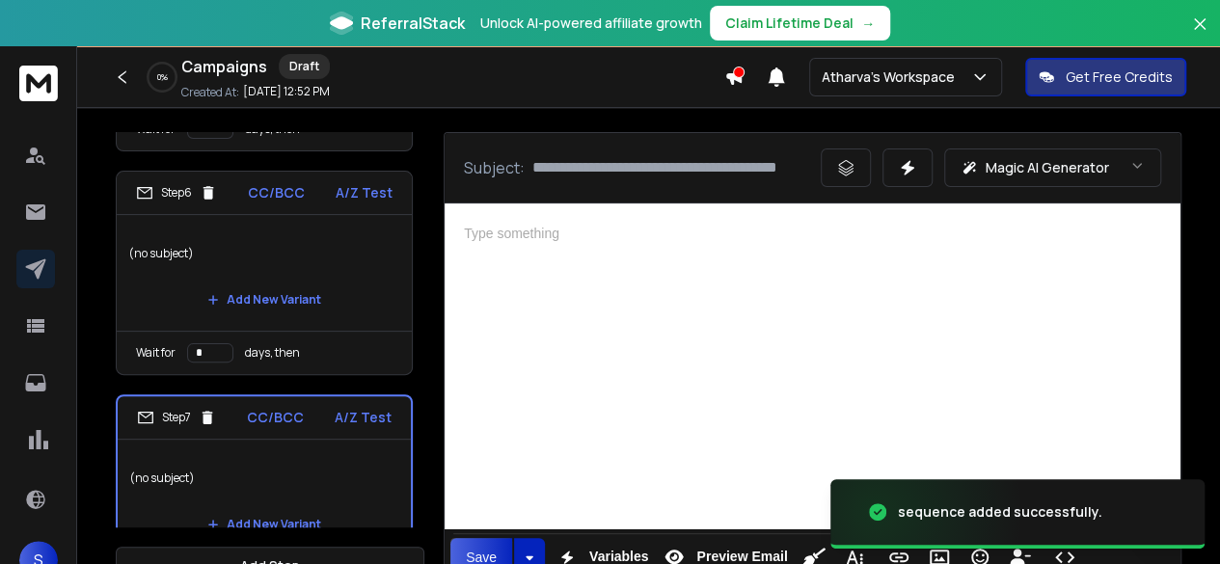
click at [210, 351] on input "*" at bounding box center [210, 352] width 46 height 19
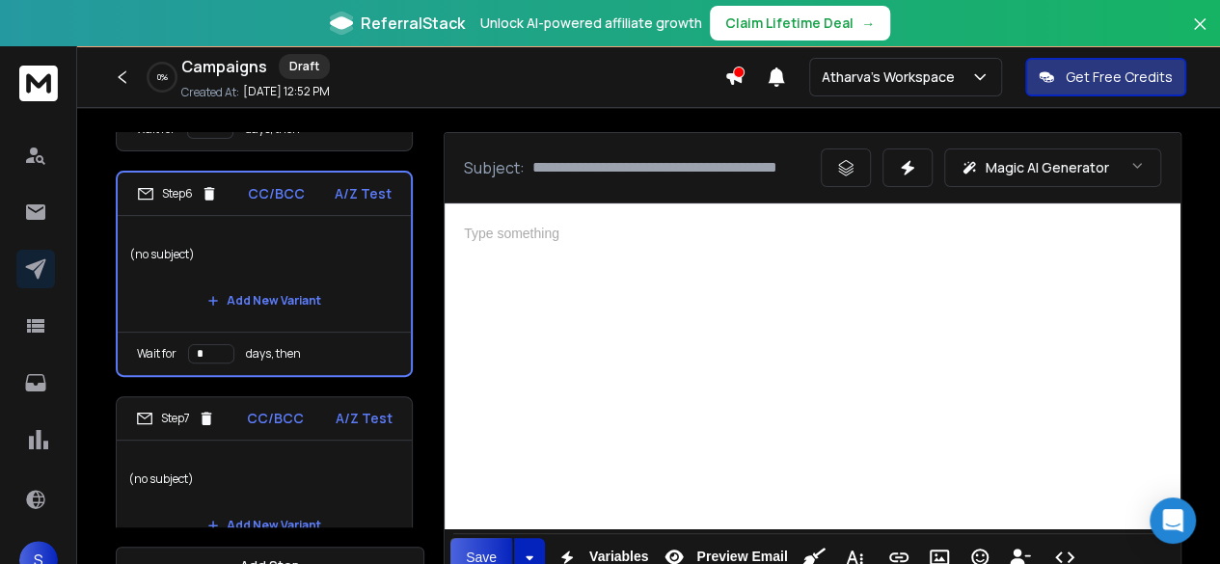
type input "*"
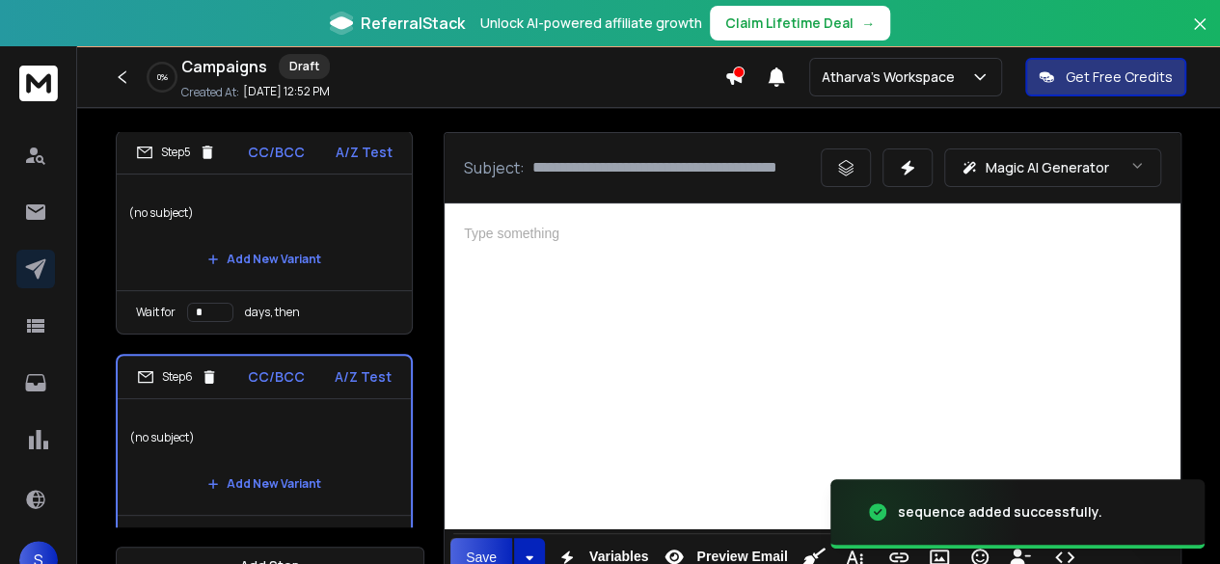
scroll to position [839, 0]
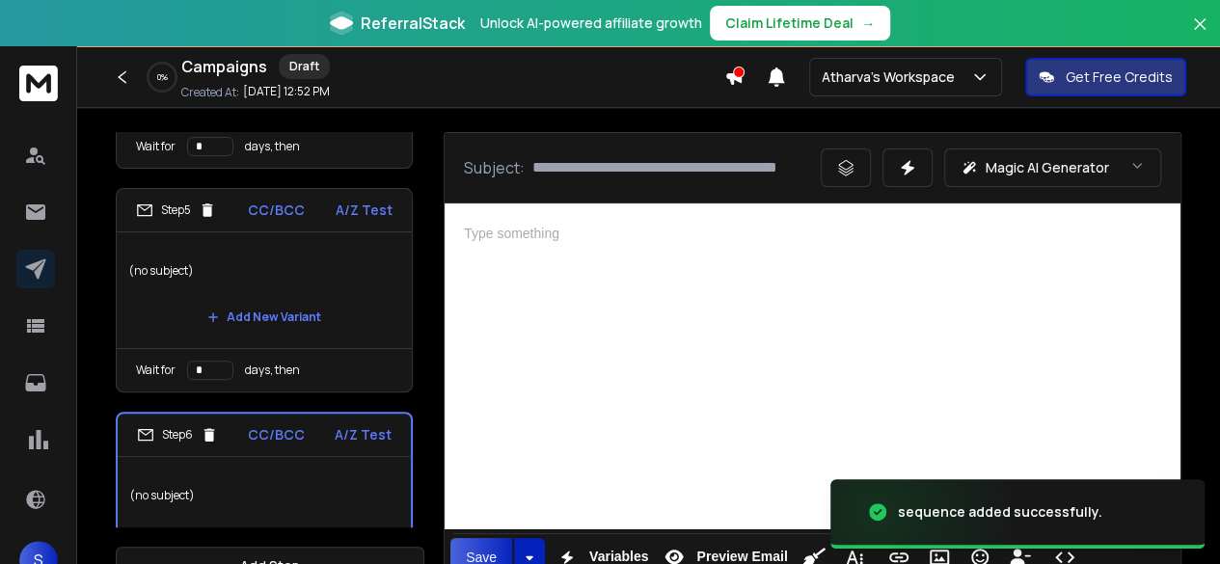
click at [220, 363] on input "*" at bounding box center [210, 370] width 46 height 19
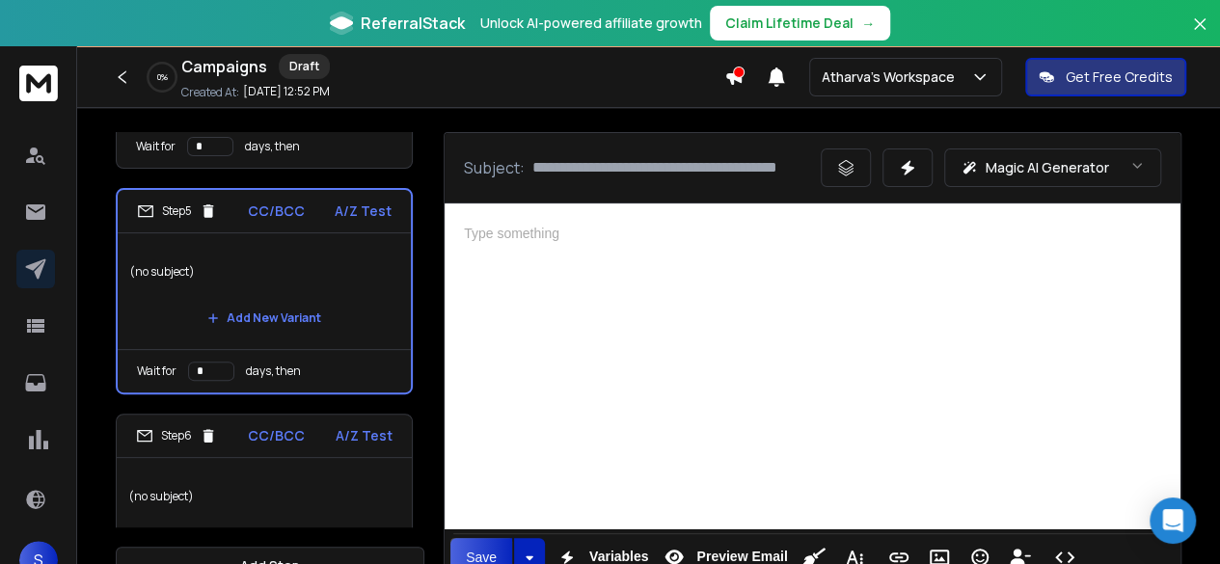
type input "*"
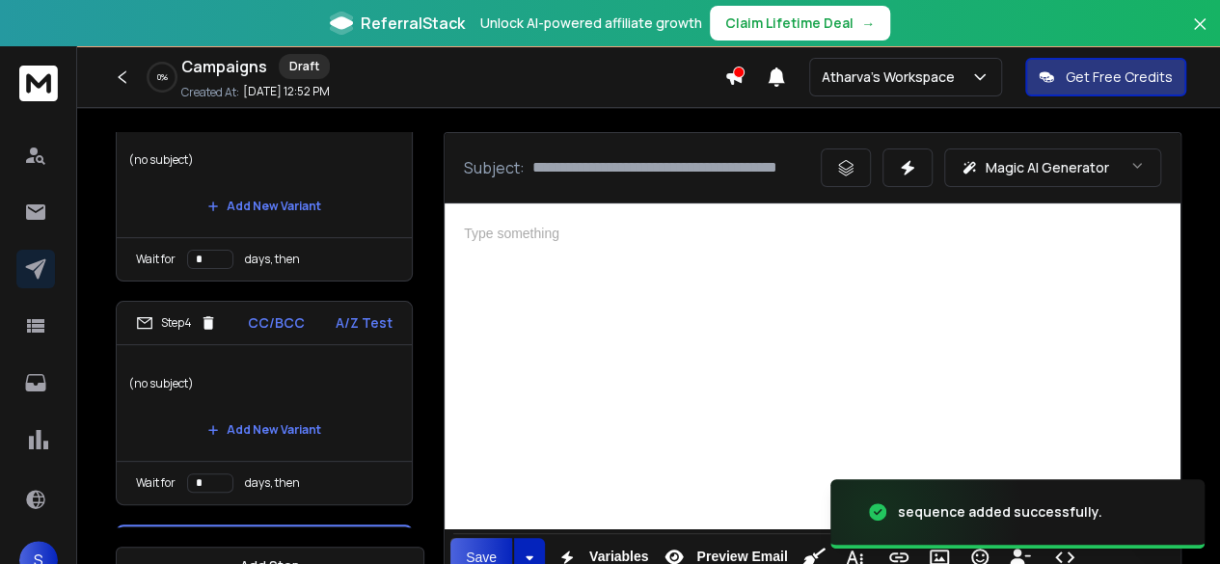
scroll to position [497, 0]
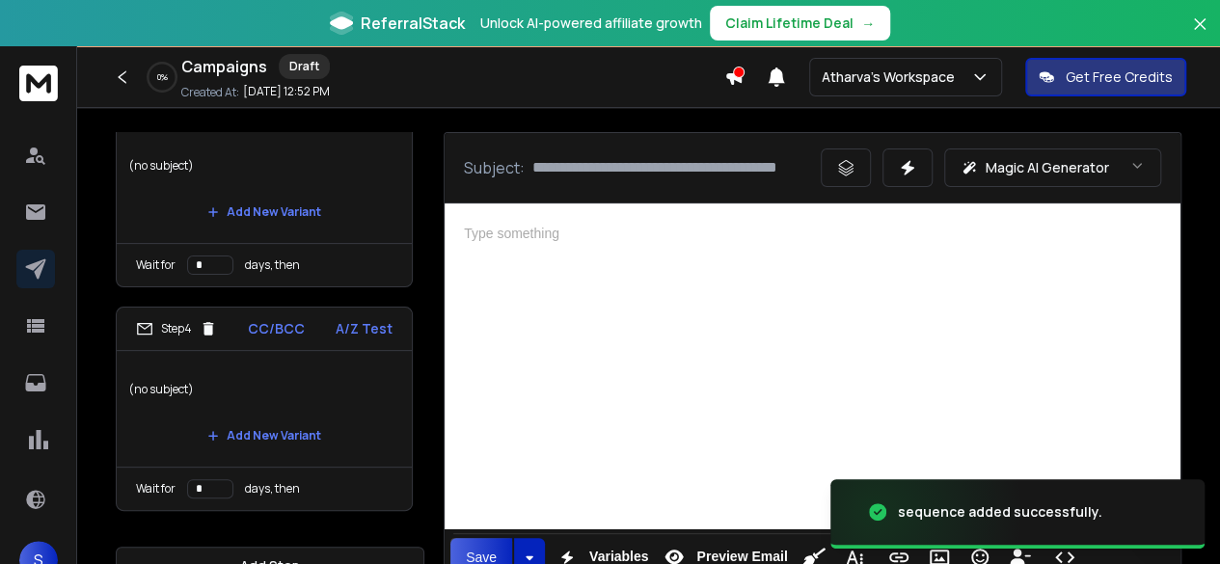
click at [218, 490] on input "*" at bounding box center [210, 488] width 46 height 19
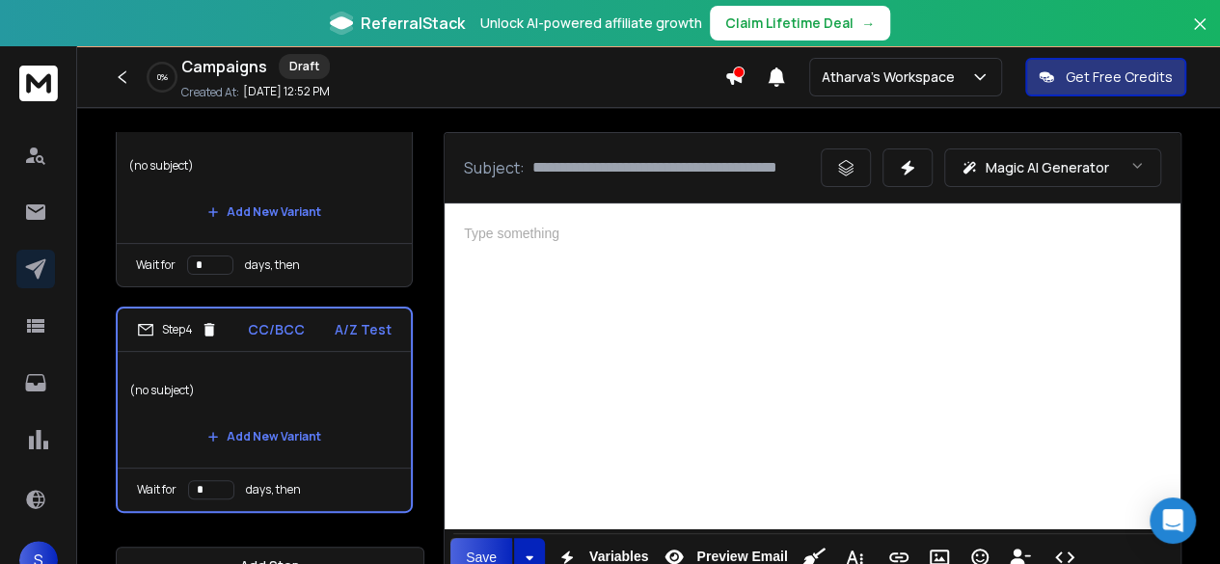
type input "*"
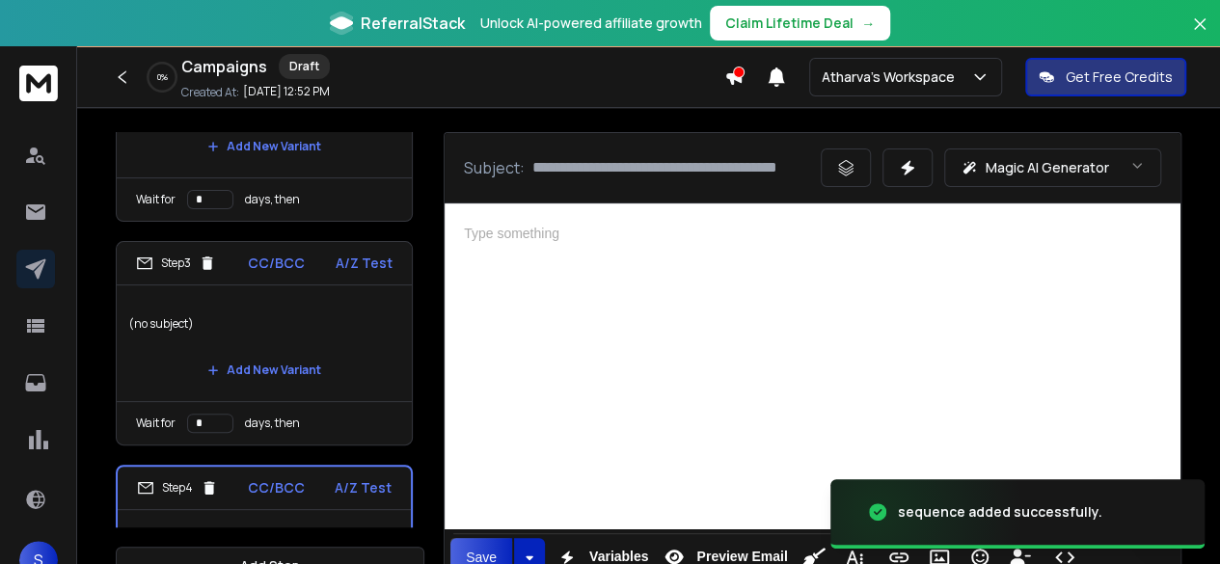
scroll to position [337, 0]
click at [212, 415] on input "*" at bounding box center [210, 424] width 46 height 19
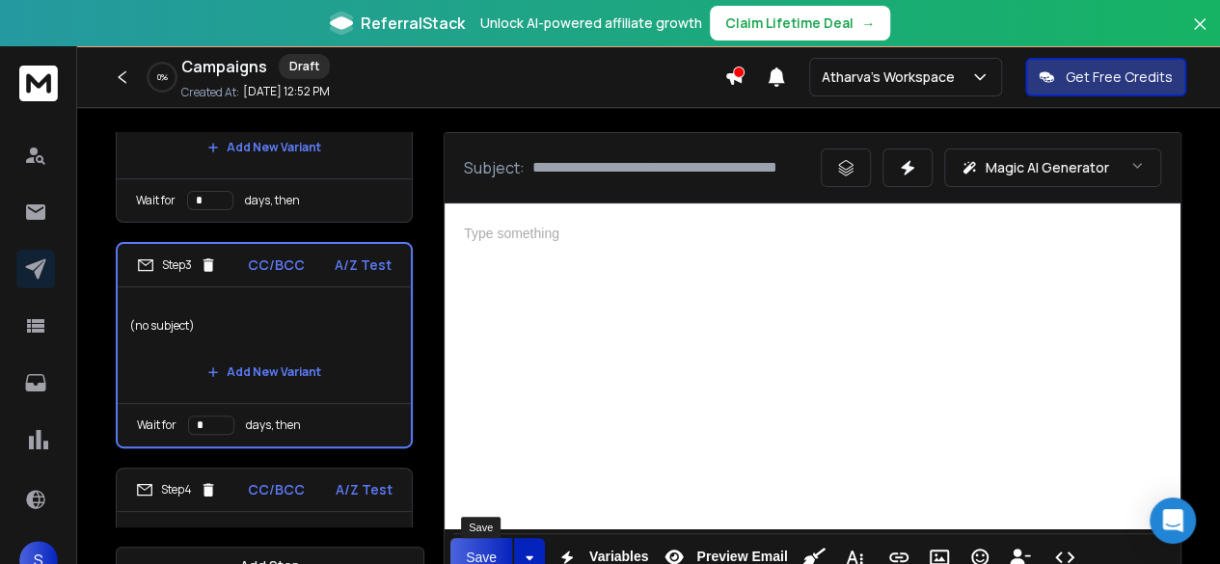
type input "*"
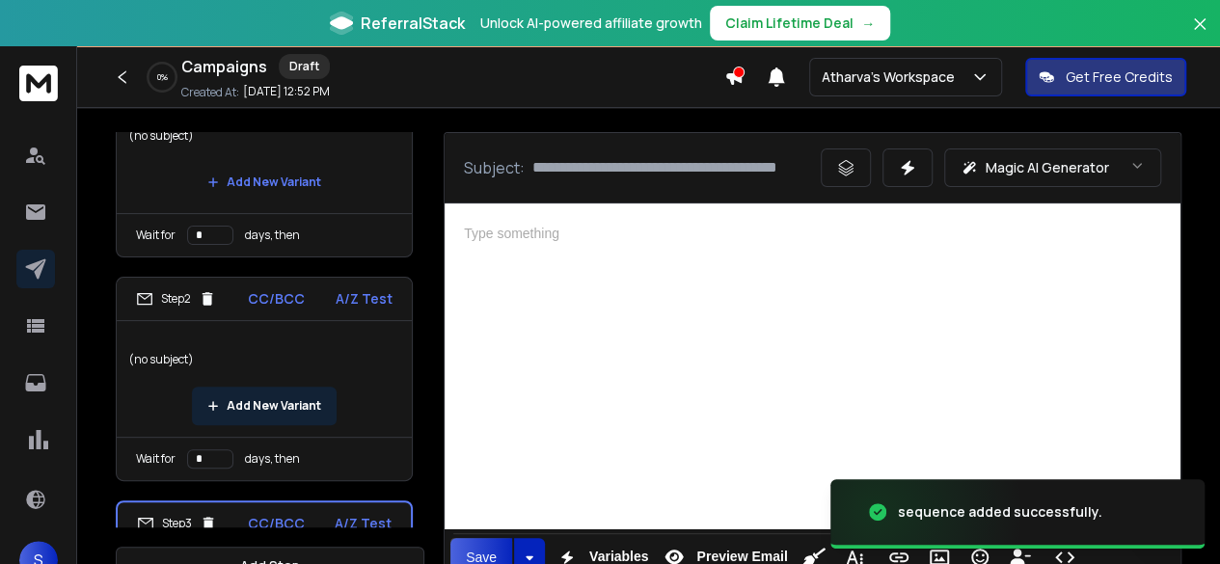
scroll to position [73, 0]
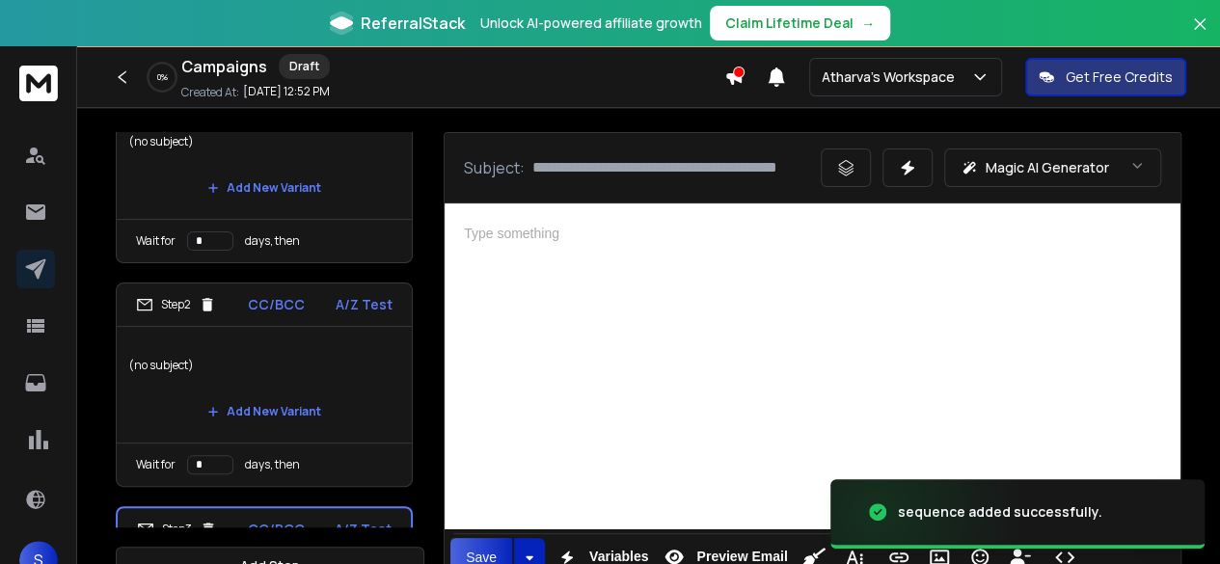
click at [205, 457] on input "*" at bounding box center [210, 464] width 46 height 19
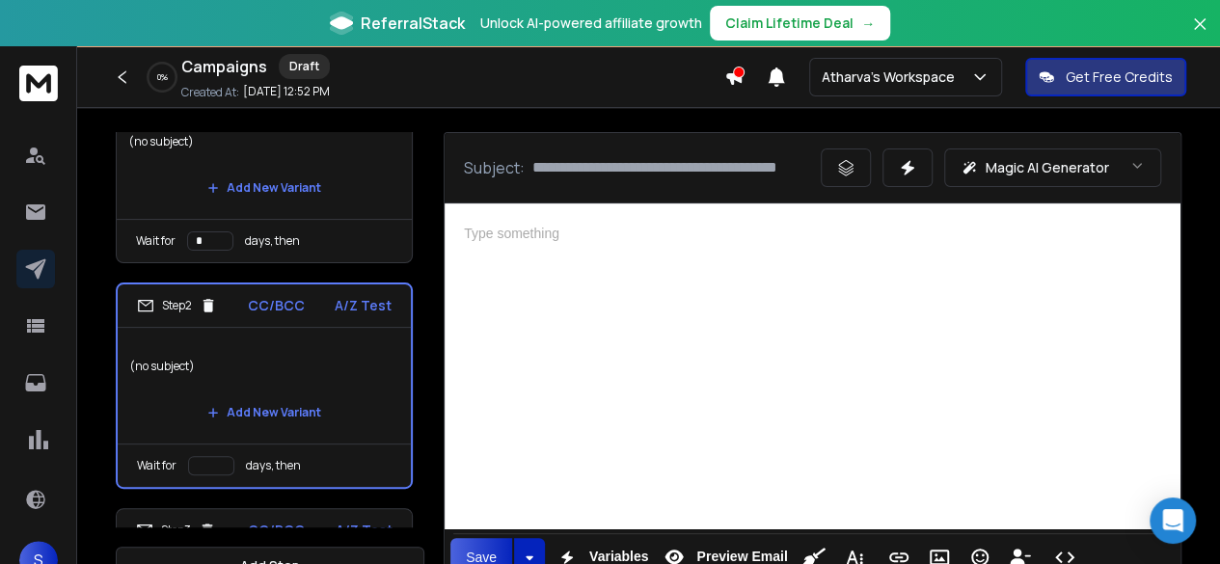
scroll to position [397, 0]
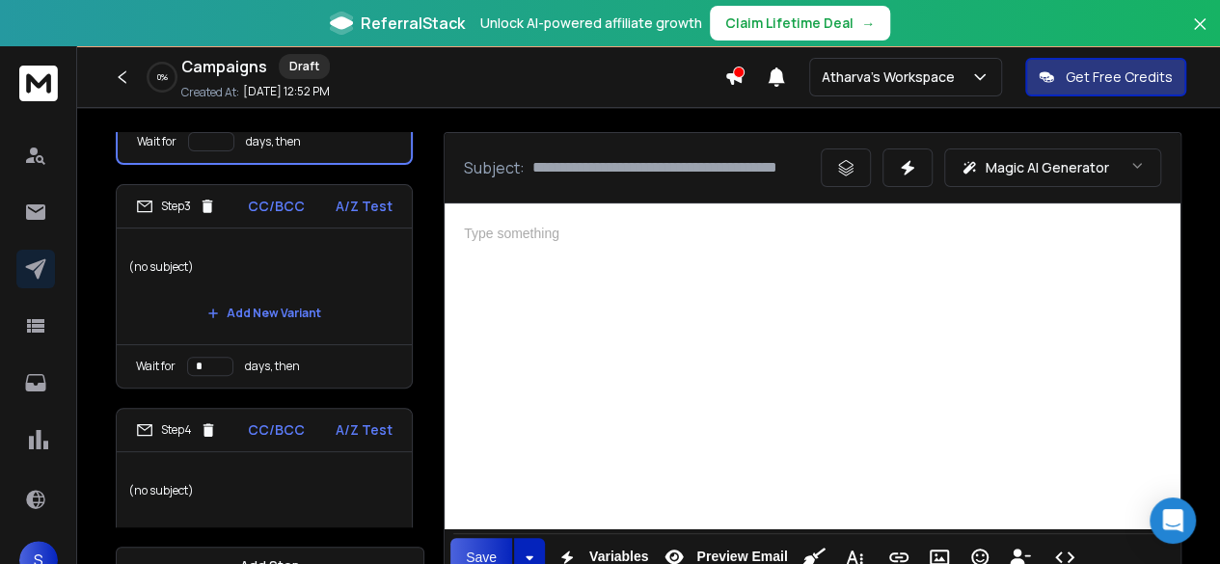
click at [220, 363] on input "*" at bounding box center [210, 366] width 46 height 19
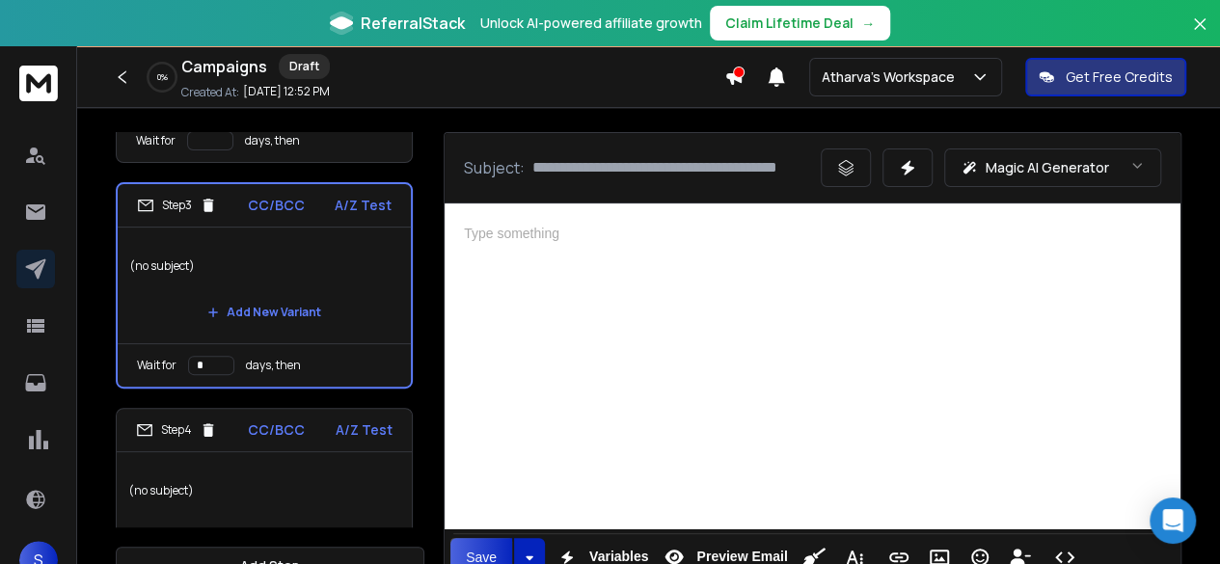
type input "*"
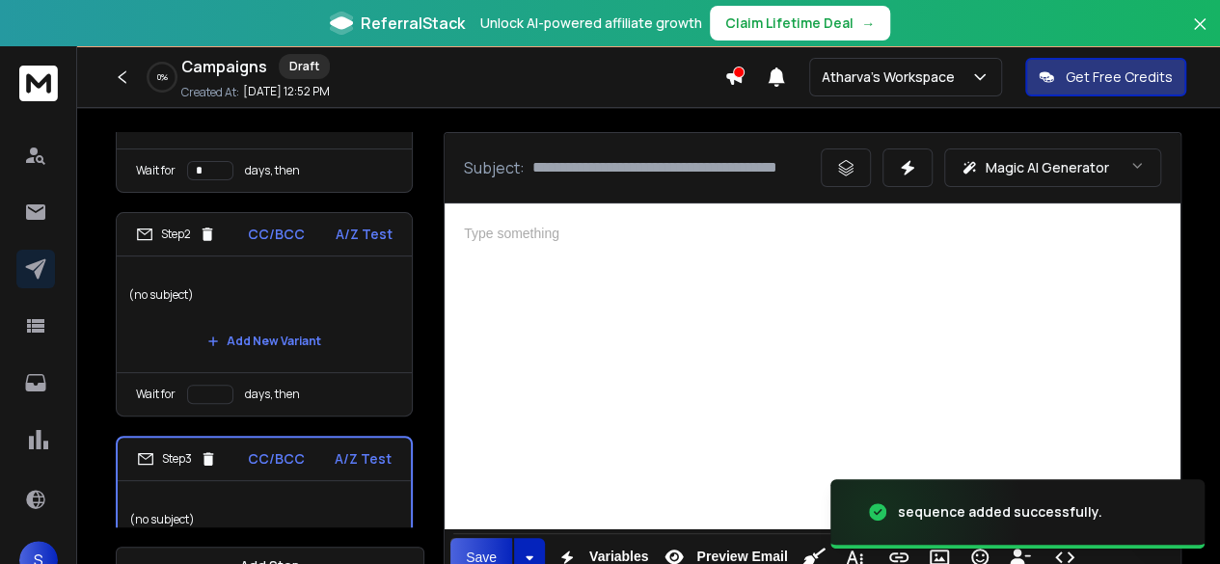
scroll to position [143, 0]
click at [210, 391] on input at bounding box center [210, 395] width 46 height 19
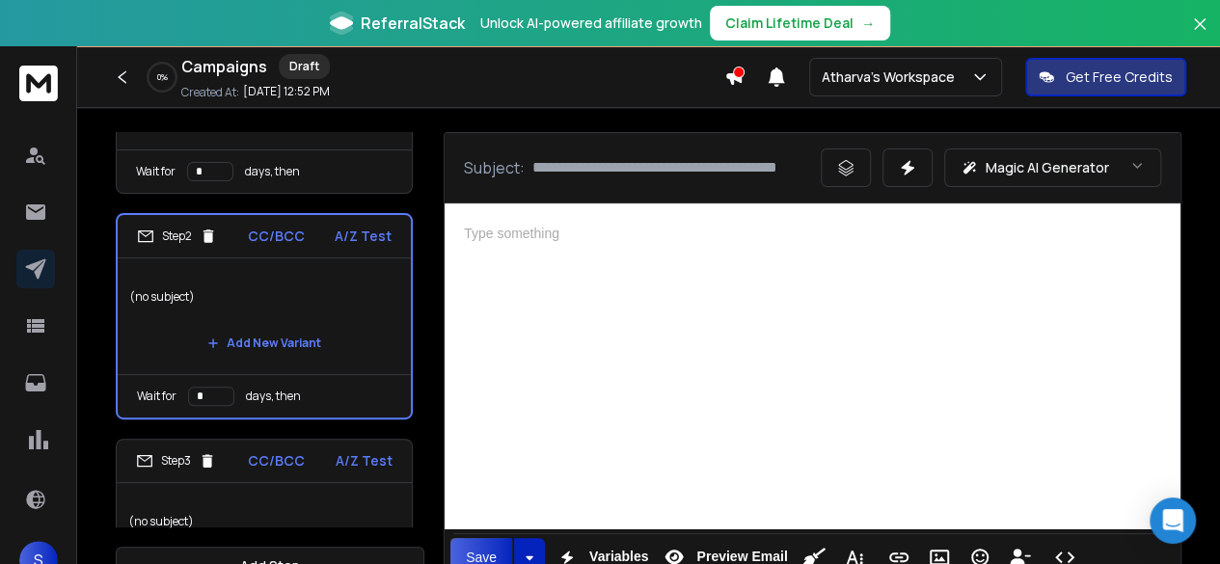
type input "*"
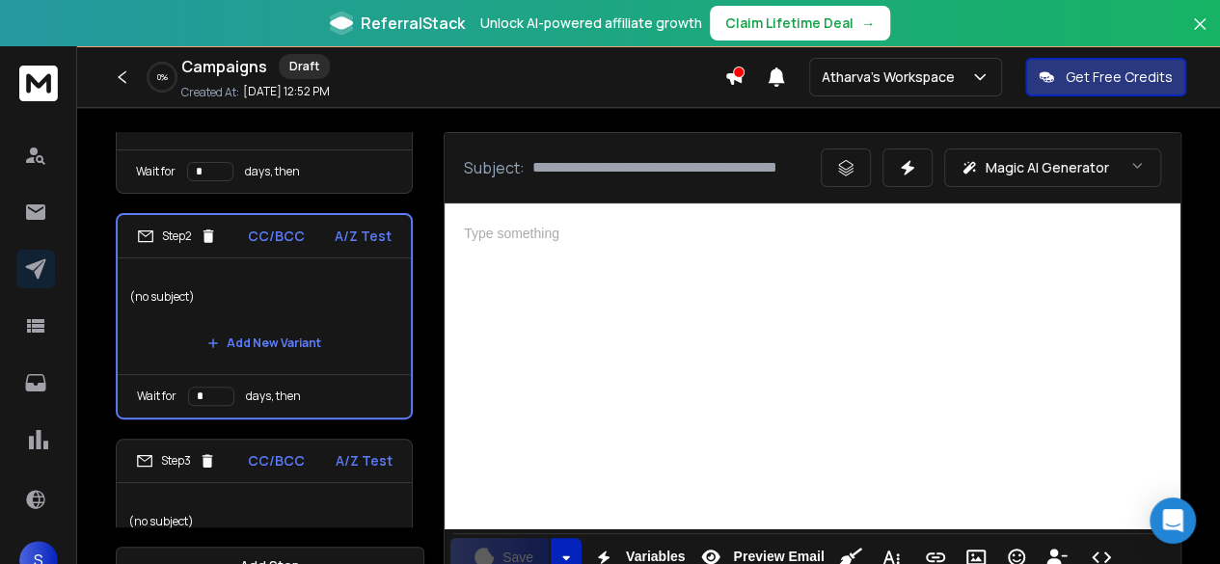
scroll to position [0, 0]
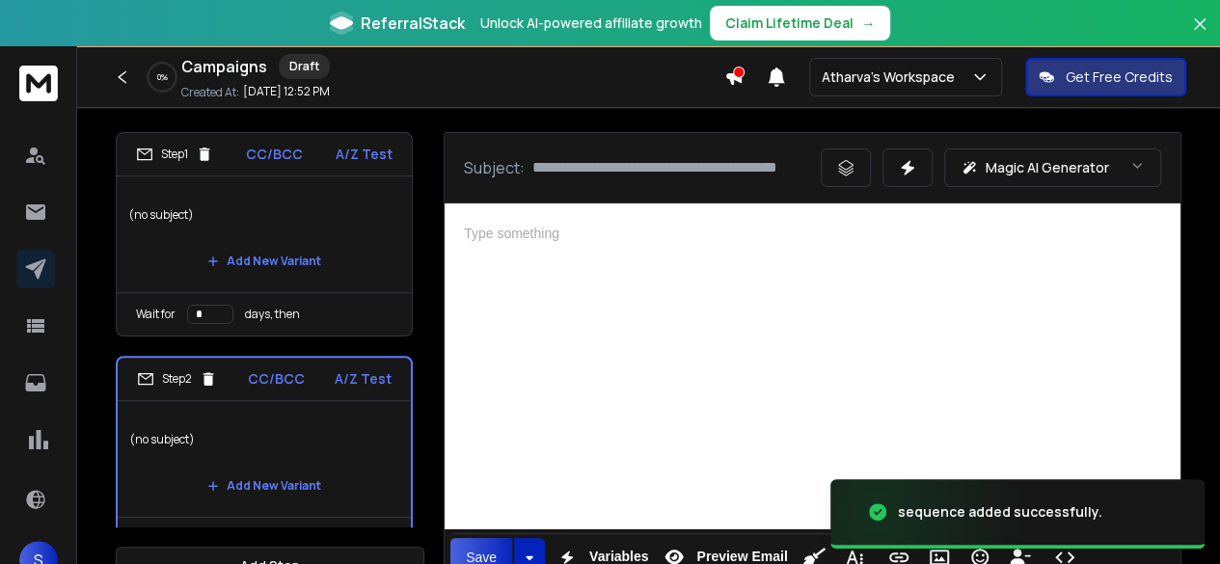
click at [212, 314] on input "*" at bounding box center [210, 314] width 46 height 19
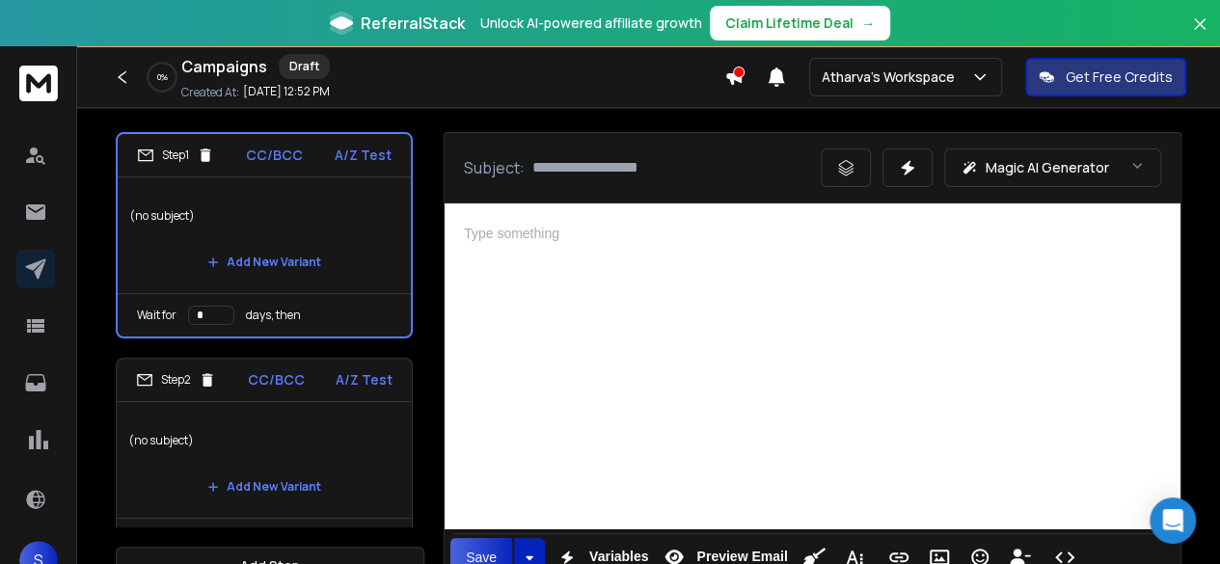
type input "*"
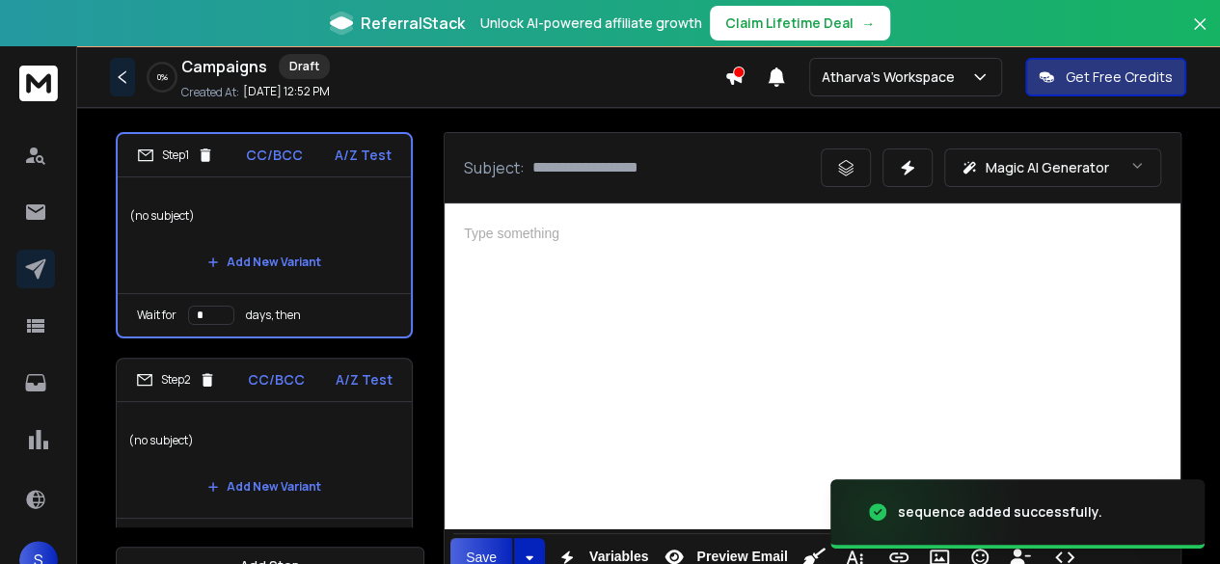
click at [121, 85] on icon at bounding box center [122, 76] width 17 height 17
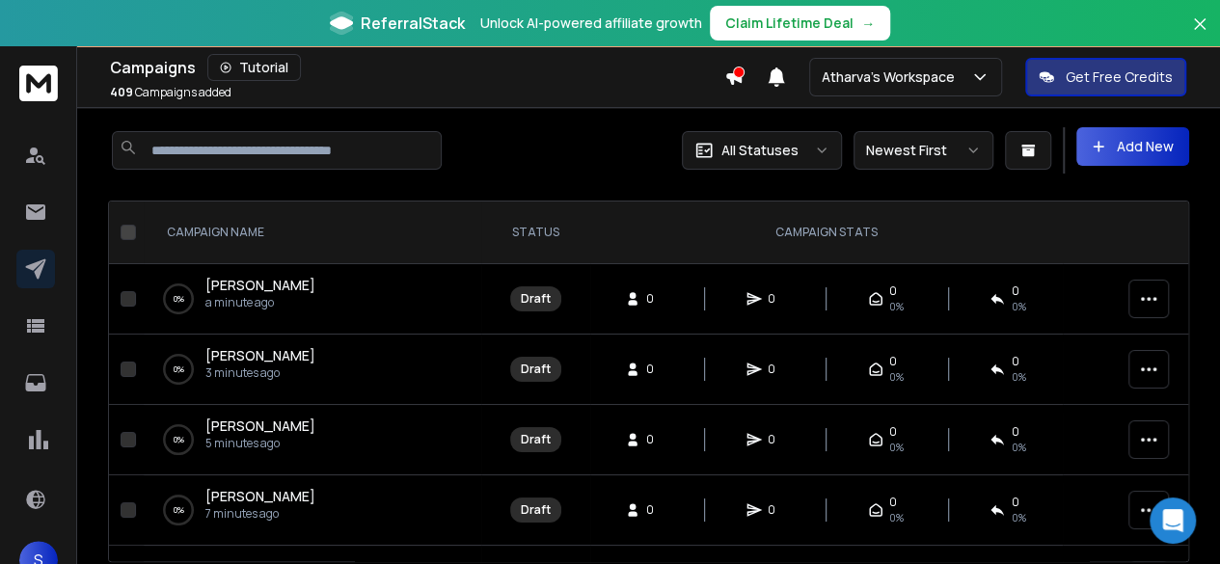
click at [1151, 138] on button "Add New" at bounding box center [1132, 146] width 113 height 39
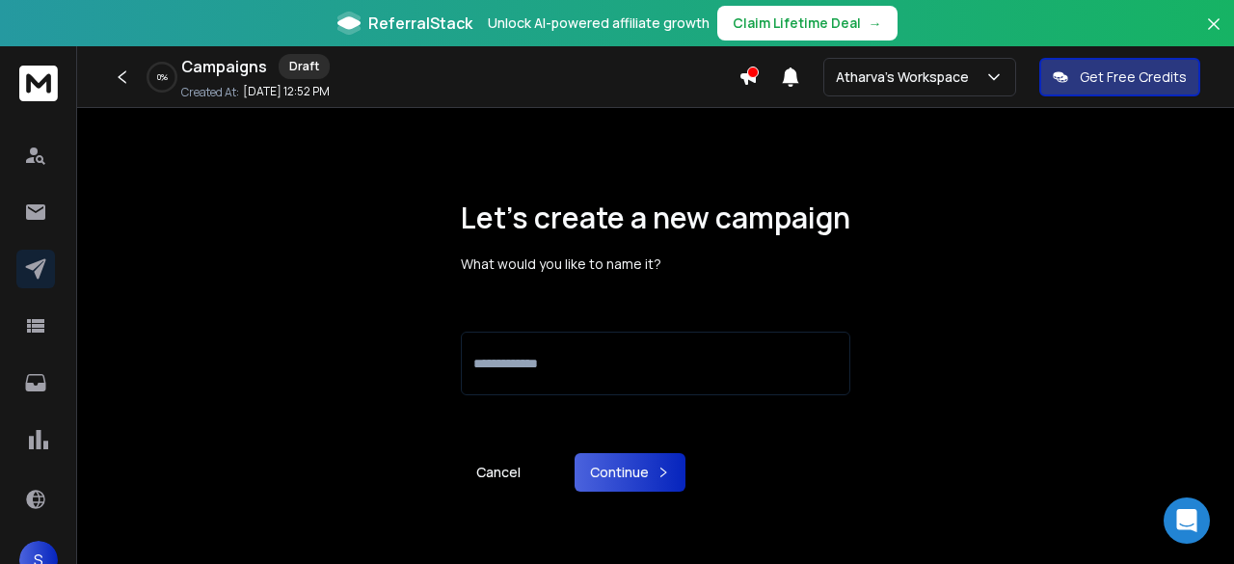
click at [404, 205] on div "Let’s create a new campaign What would you like to name it? Cancel Continue" at bounding box center [617, 268] width 1234 height 445
click at [581, 389] on input at bounding box center [656, 364] width 390 height 64
paste input "**********"
type input "**********"
click at [602, 352] on input "**********" at bounding box center [656, 364] width 390 height 64
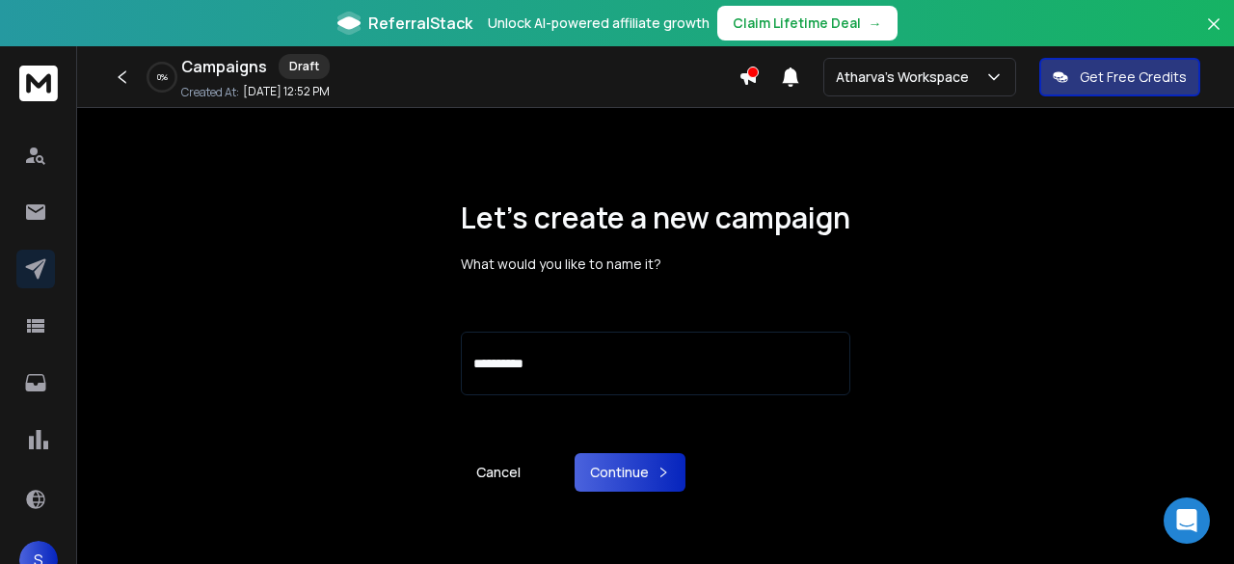
type input "**********"
click at [663, 489] on button "Continue" at bounding box center [630, 472] width 111 height 39
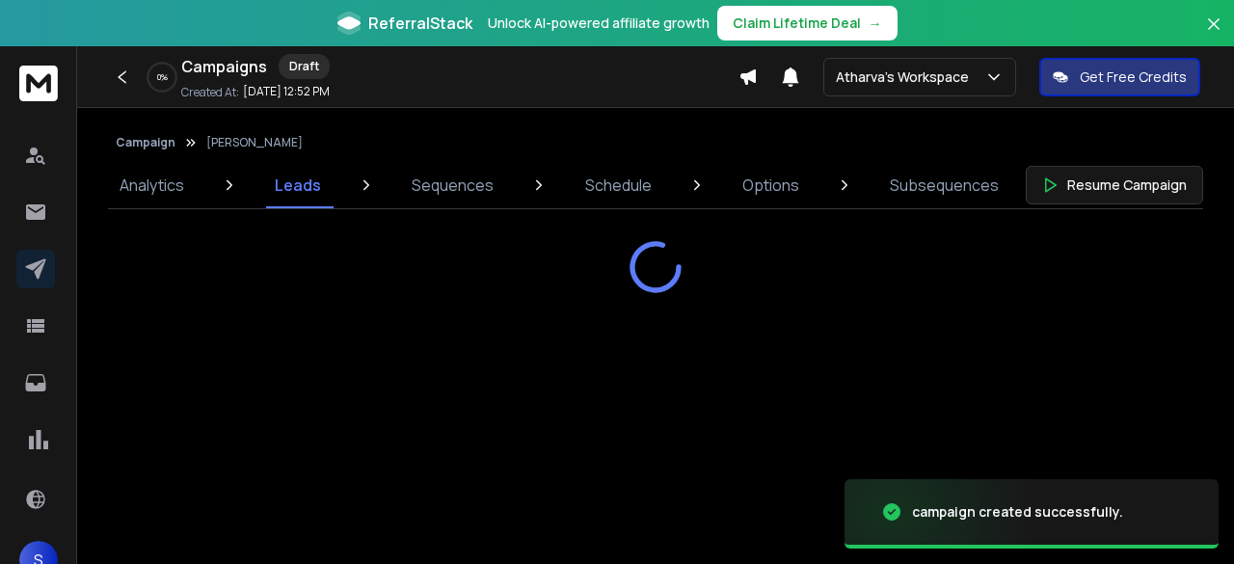
drag, startPoint x: 681, startPoint y: 470, endPoint x: 470, endPoint y: 225, distance: 324.1
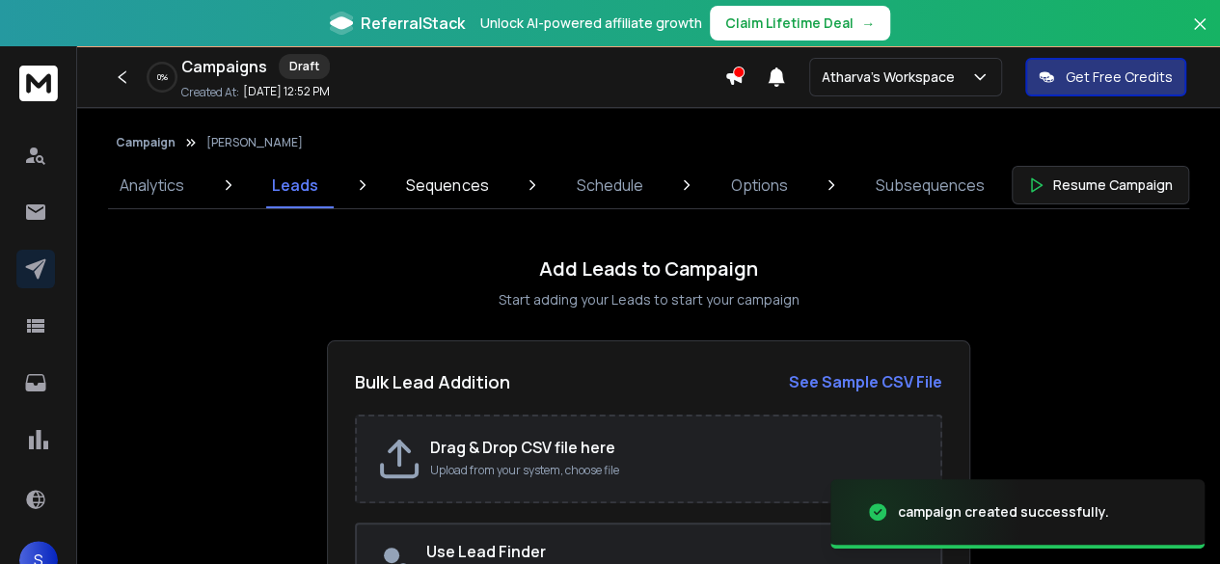
click at [474, 203] on link "Sequences" at bounding box center [446, 185] width 105 height 46
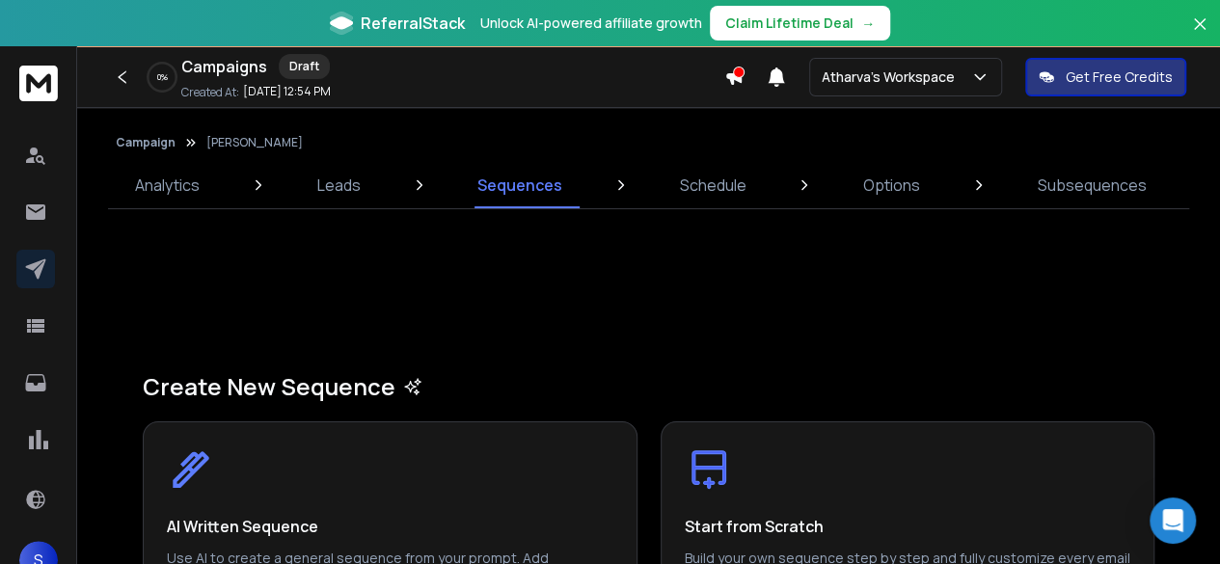
click at [738, 454] on div "button" at bounding box center [908, 469] width 446 height 48
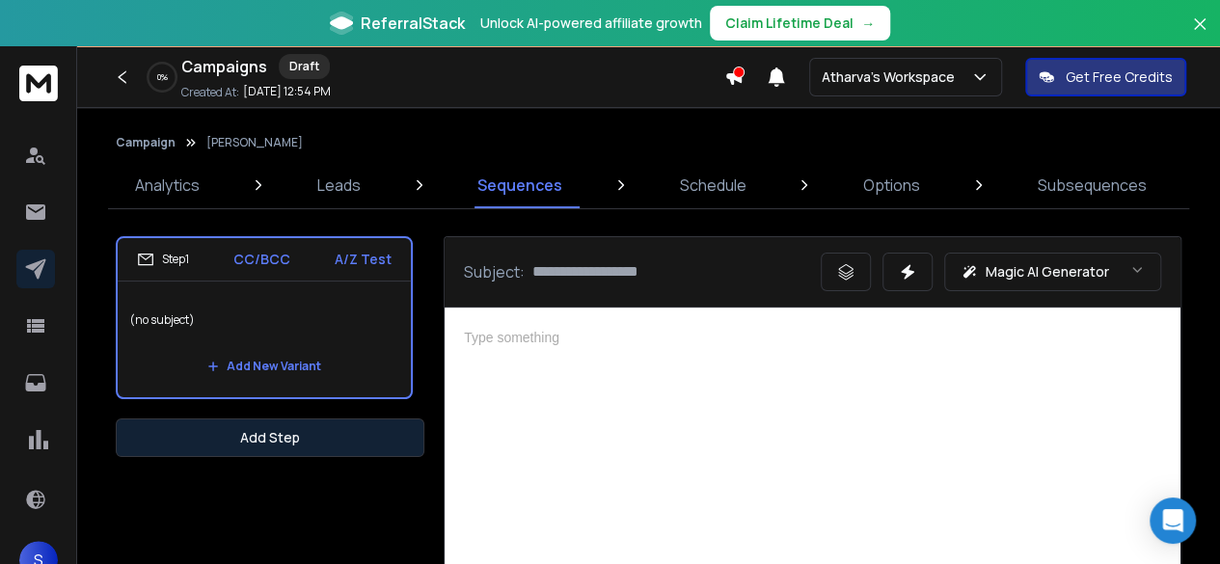
click at [335, 425] on button "Add Step" at bounding box center [270, 437] width 309 height 39
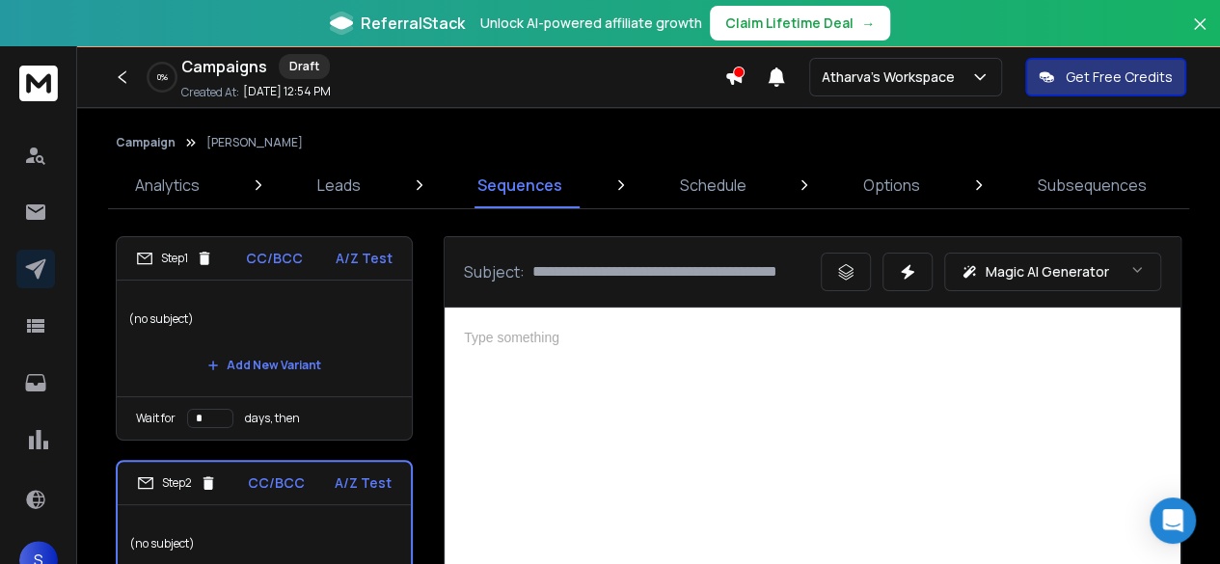
scroll to position [141, 0]
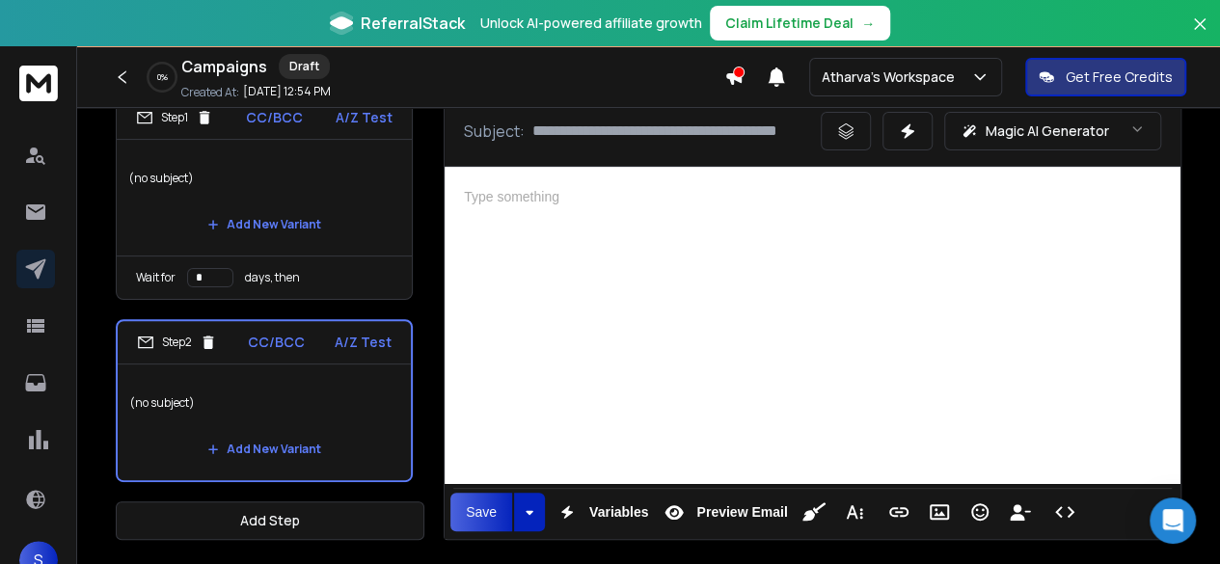
click at [300, 533] on button "Add Step" at bounding box center [270, 520] width 309 height 39
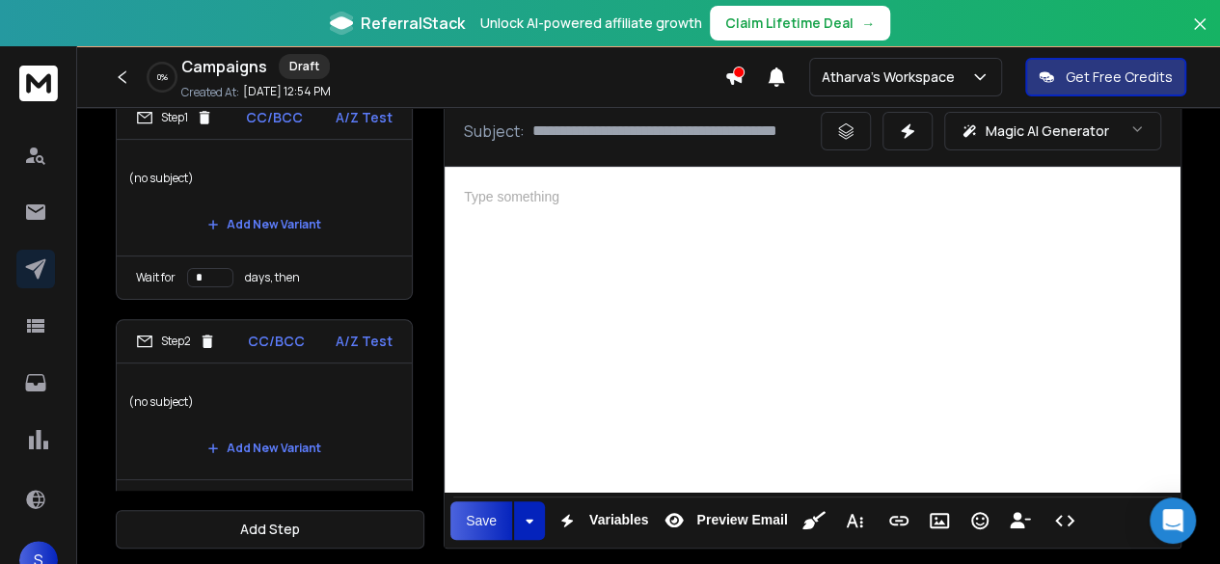
click at [300, 533] on button "Add Step" at bounding box center [270, 529] width 309 height 39
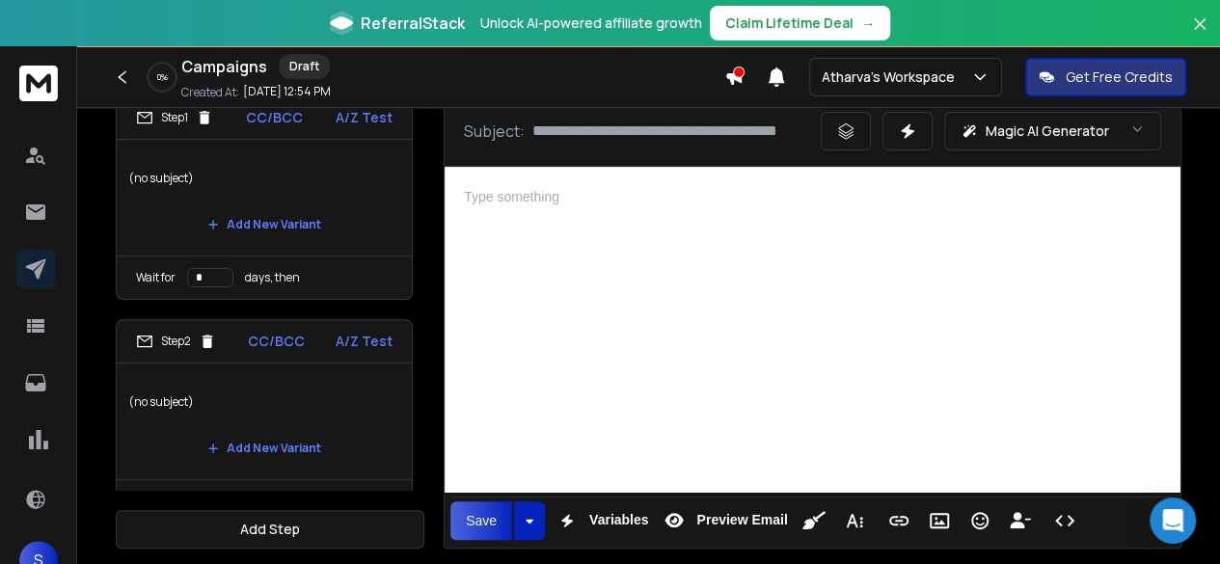
click at [300, 533] on button "Add Step" at bounding box center [270, 529] width 309 height 39
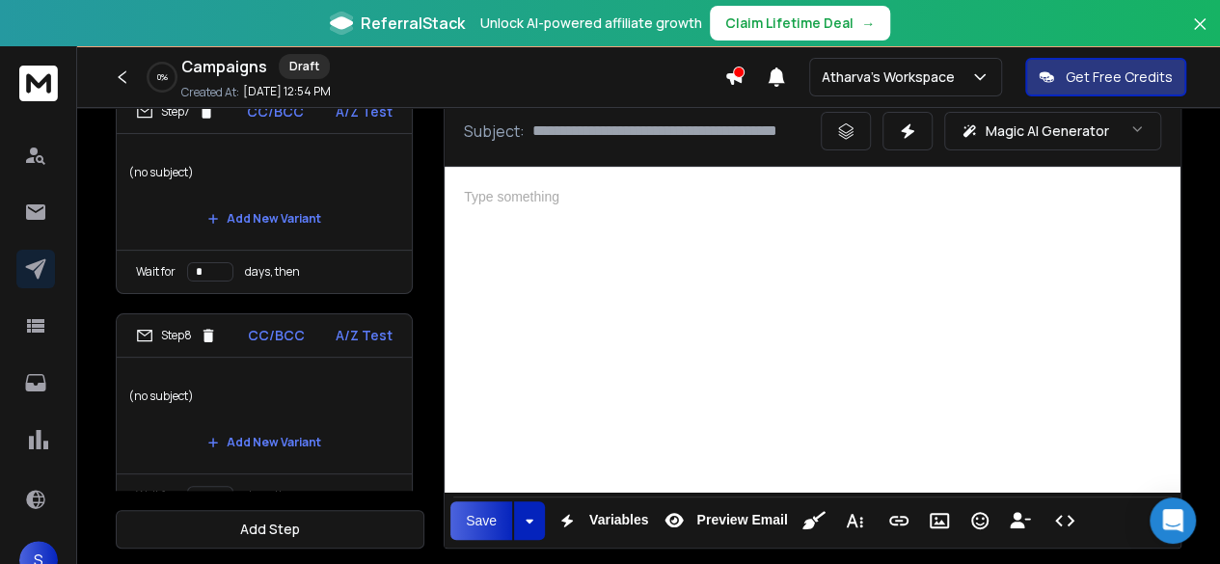
scroll to position [1768, 0]
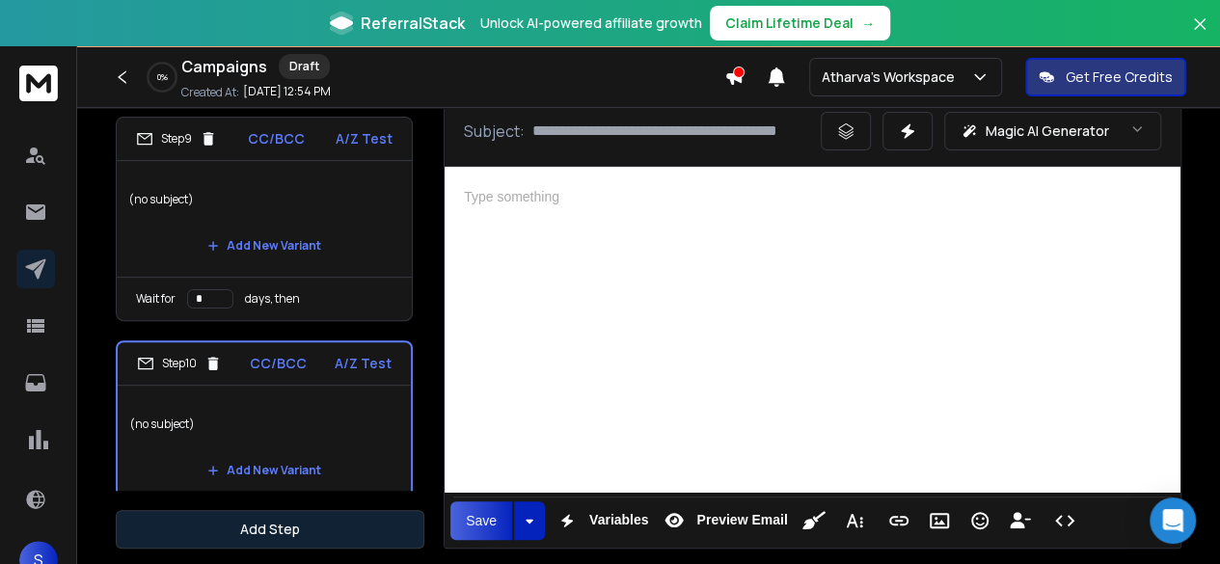
click at [306, 521] on button "Add Step" at bounding box center [270, 529] width 309 height 39
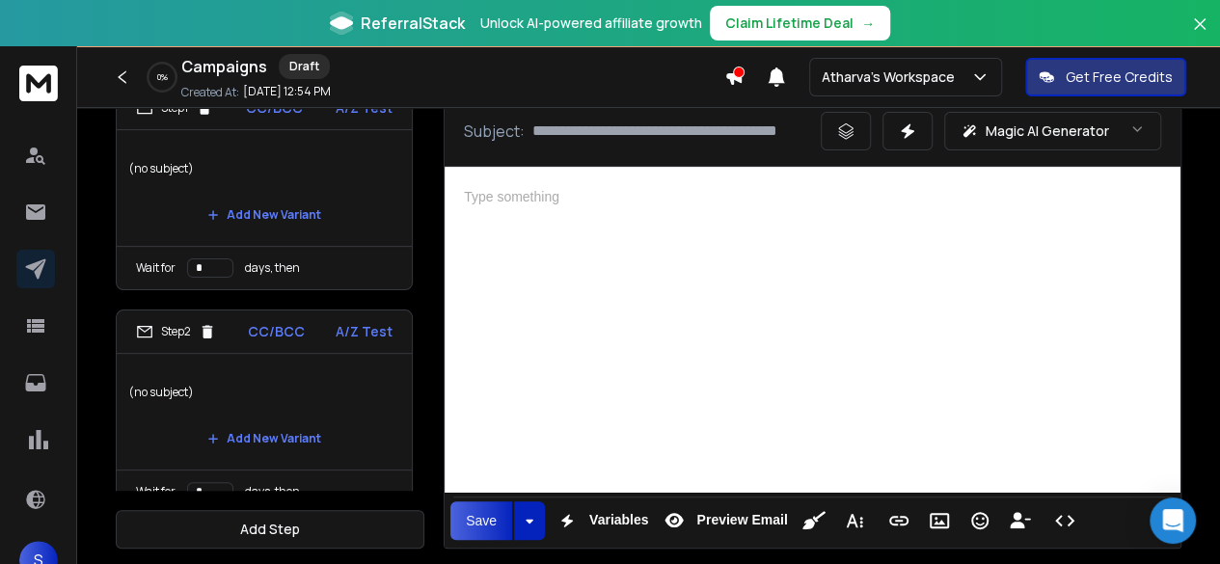
scroll to position [0, 0]
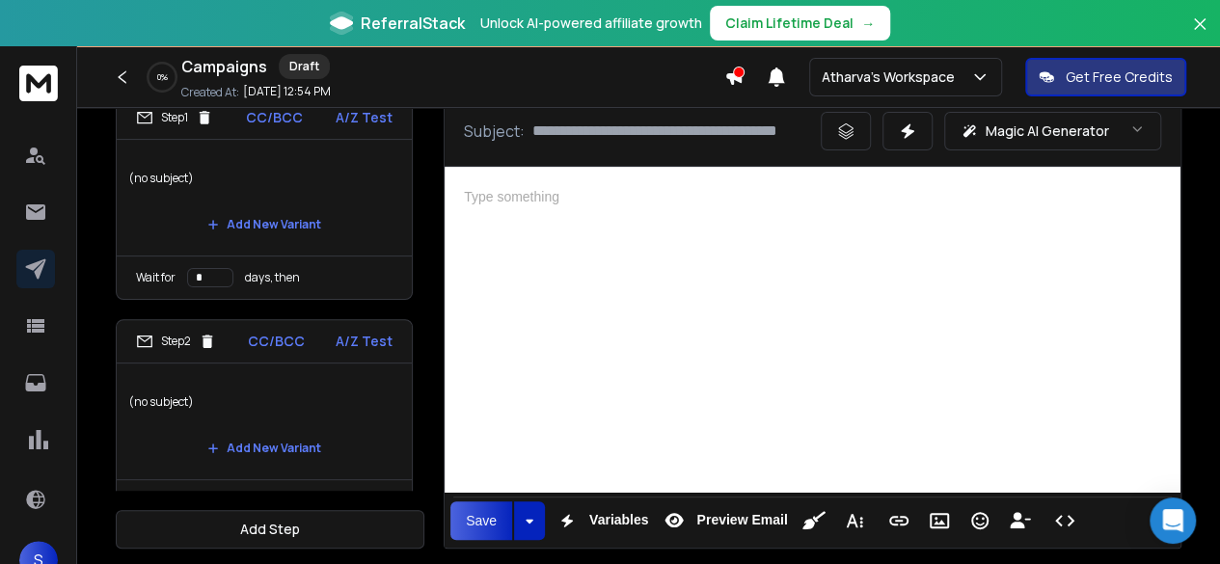
click at [217, 277] on input "*" at bounding box center [210, 277] width 46 height 19
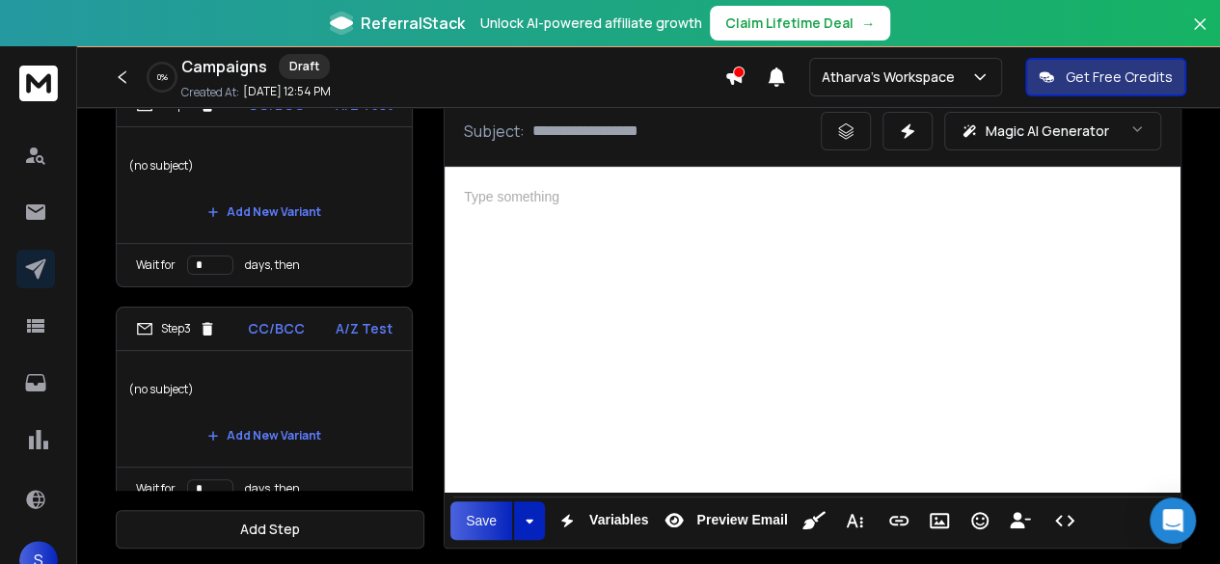
scroll to position [239, 0]
type input "*"
click at [209, 264] on input "*" at bounding box center [210, 264] width 46 height 19
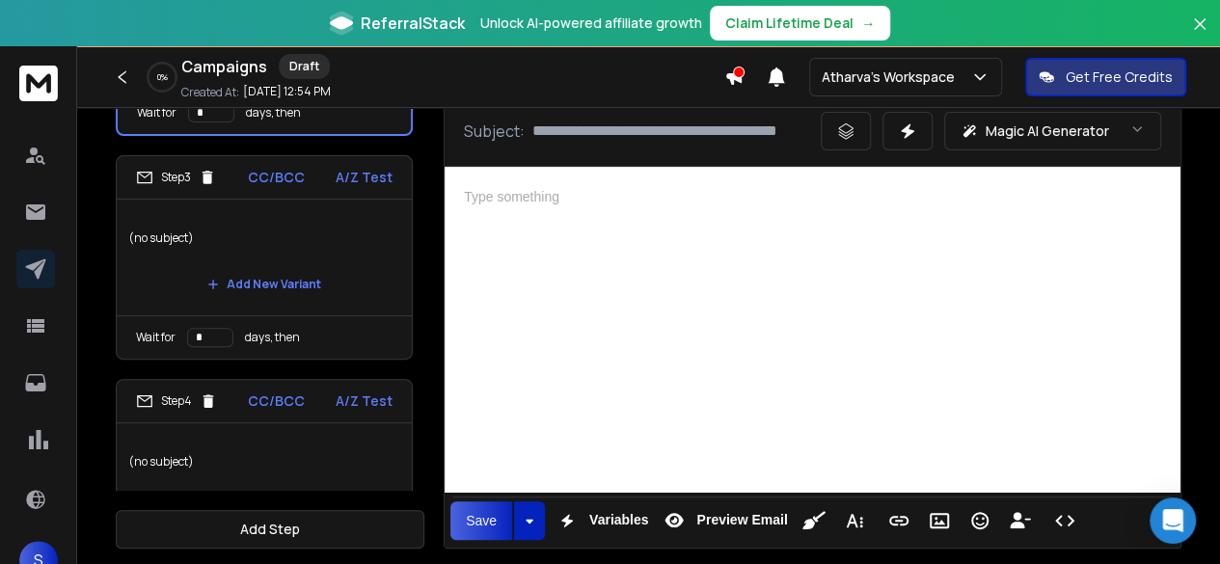
scroll to position [410, 0]
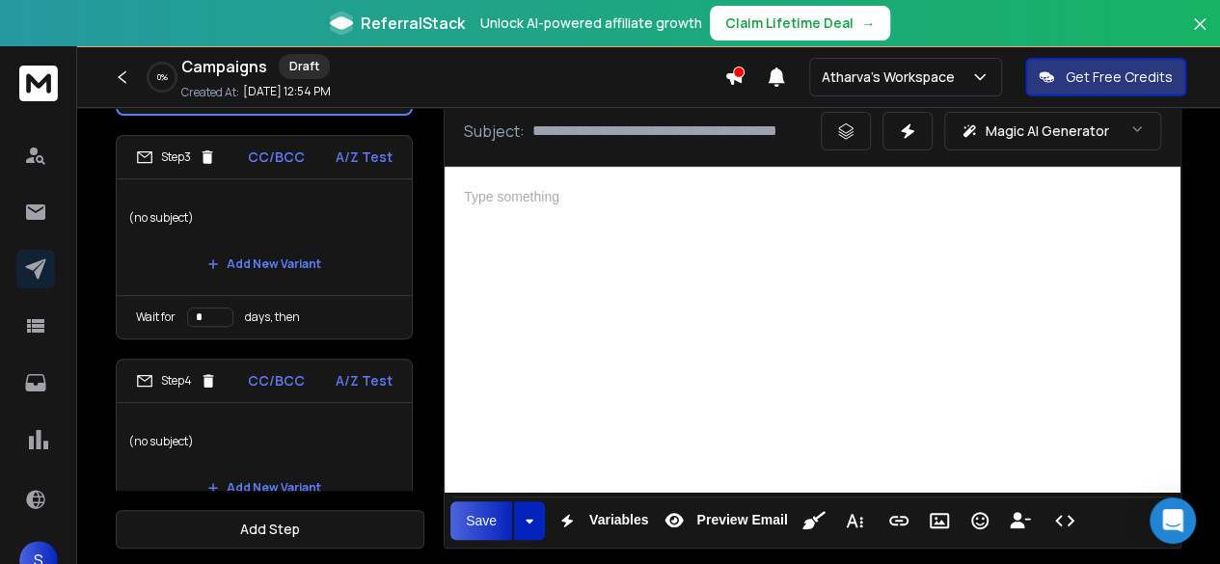
type input "*"
click at [216, 314] on input "*" at bounding box center [210, 317] width 46 height 19
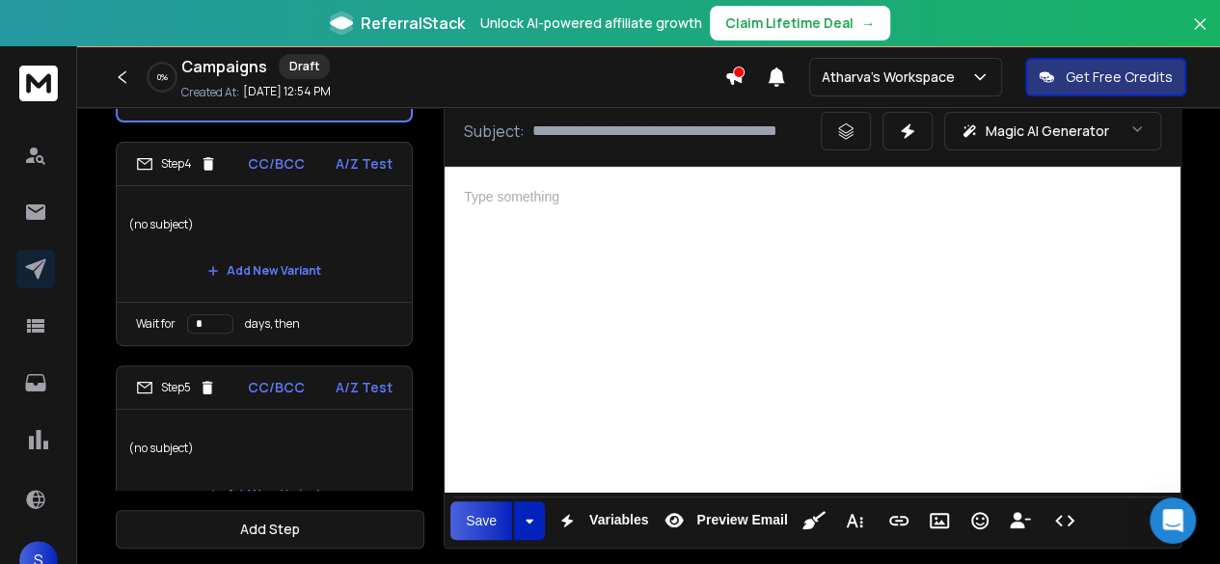
scroll to position [637, 0]
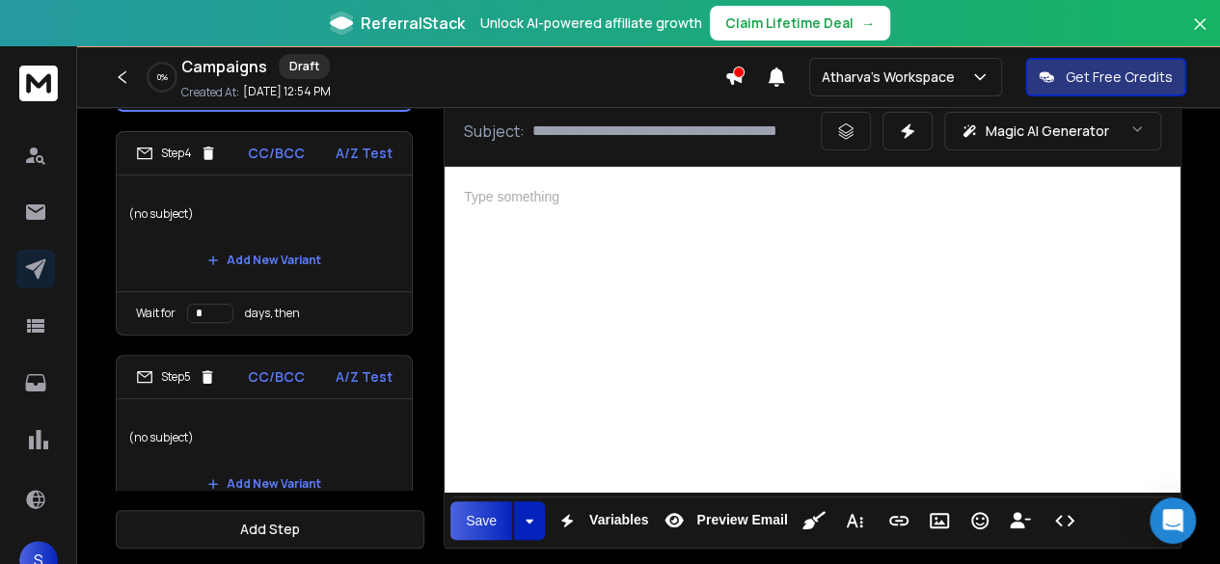
type input "*"
click at [216, 314] on input "*" at bounding box center [210, 313] width 46 height 19
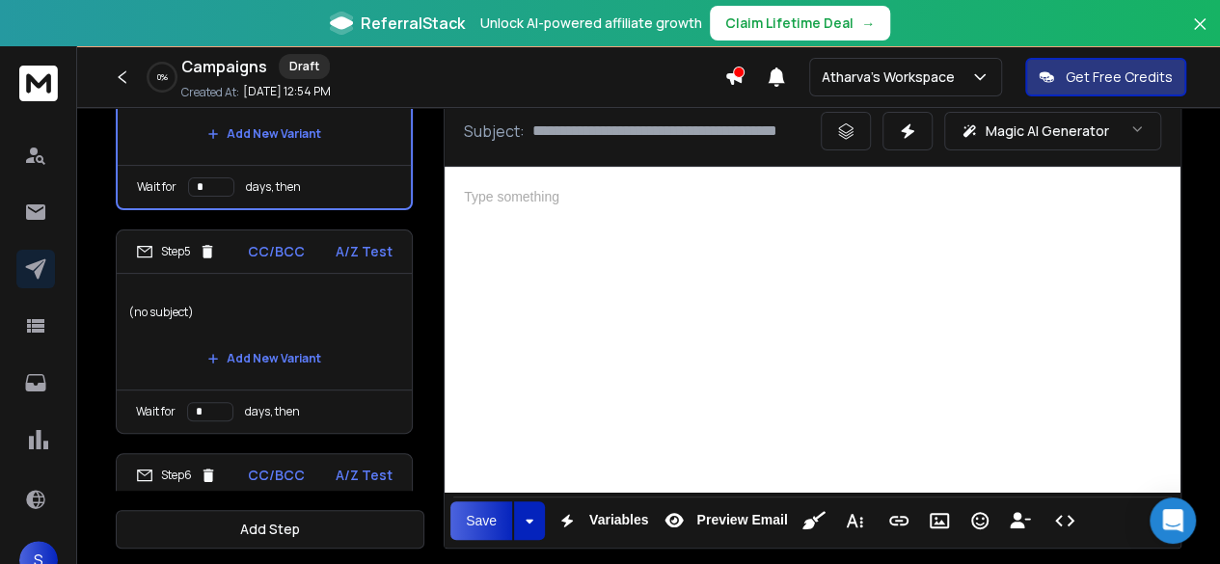
scroll to position [786, 0]
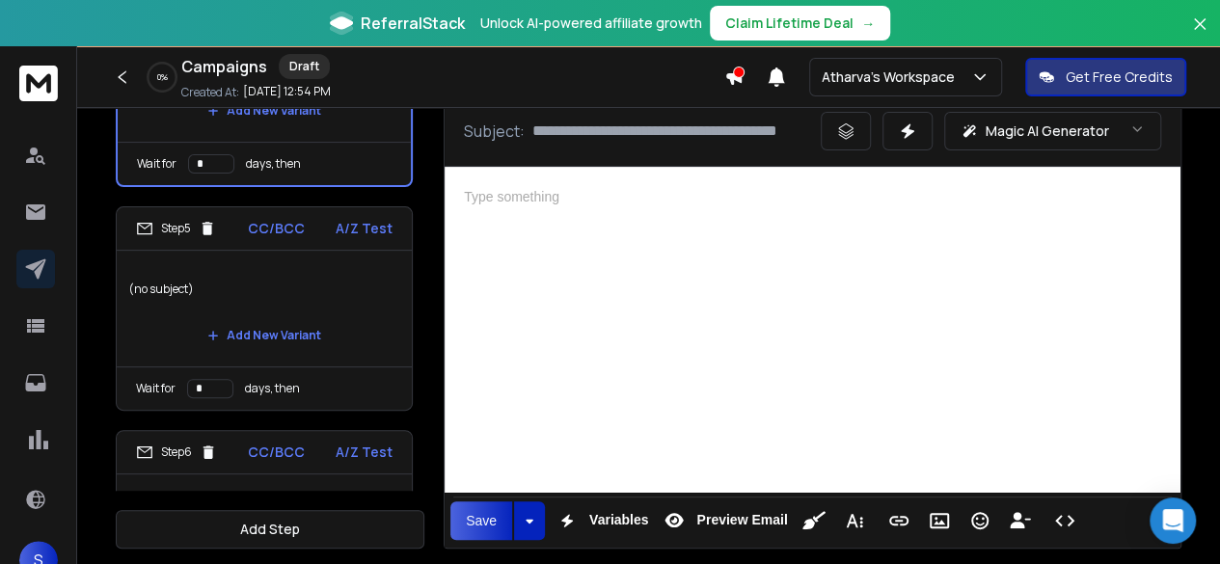
type input "*"
click at [222, 384] on input "*" at bounding box center [210, 388] width 46 height 19
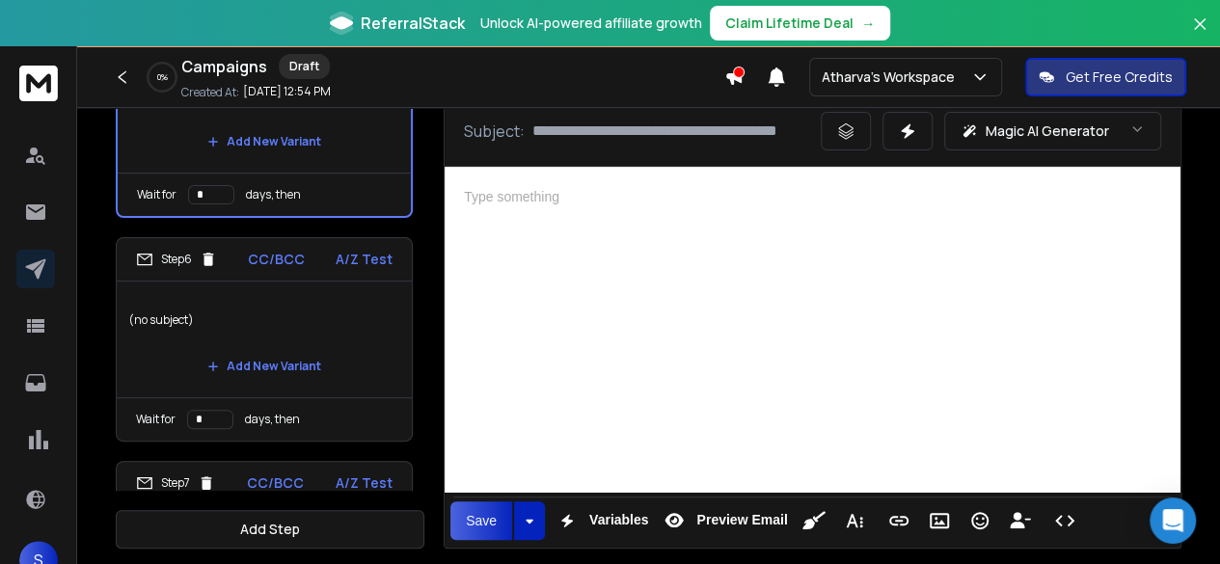
scroll to position [981, 0]
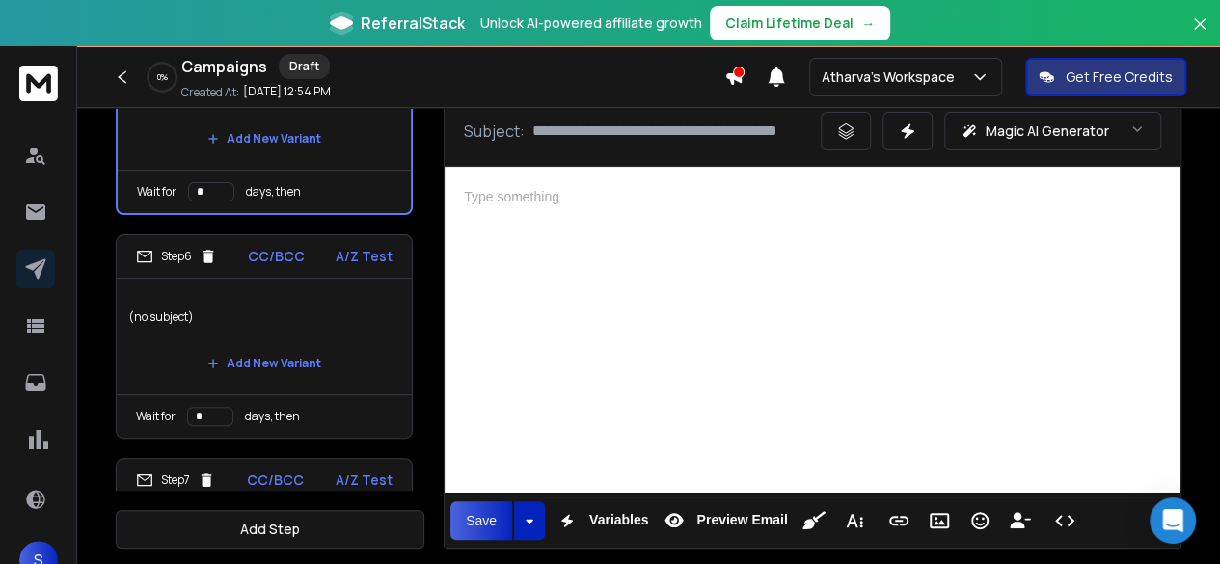
type input "*"
click at [222, 407] on input "*" at bounding box center [210, 416] width 46 height 19
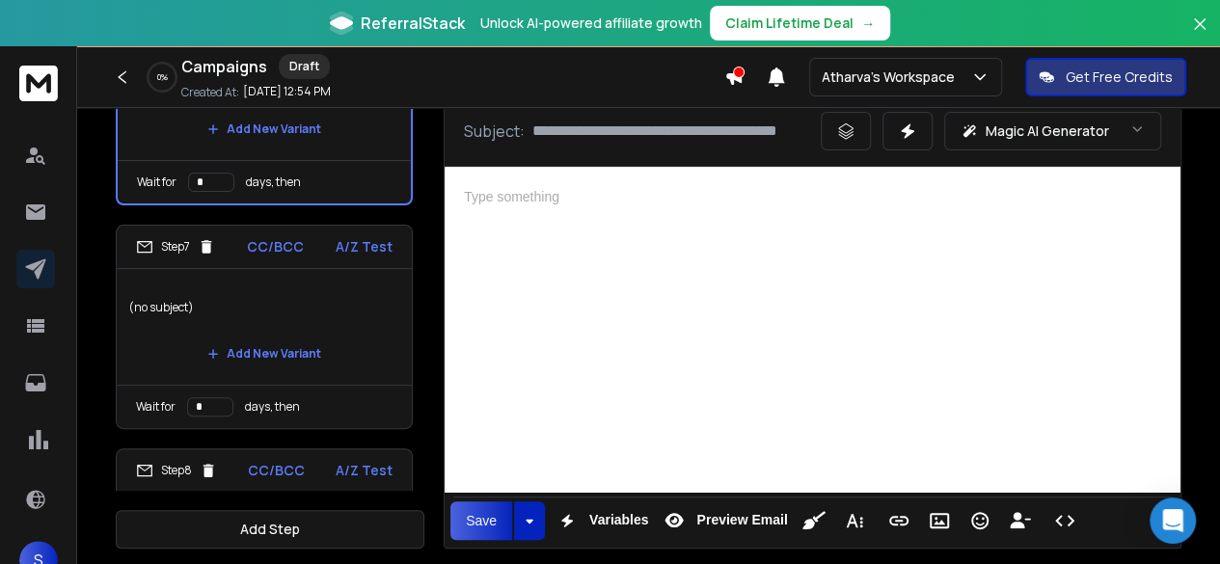
scroll to position [1244, 0]
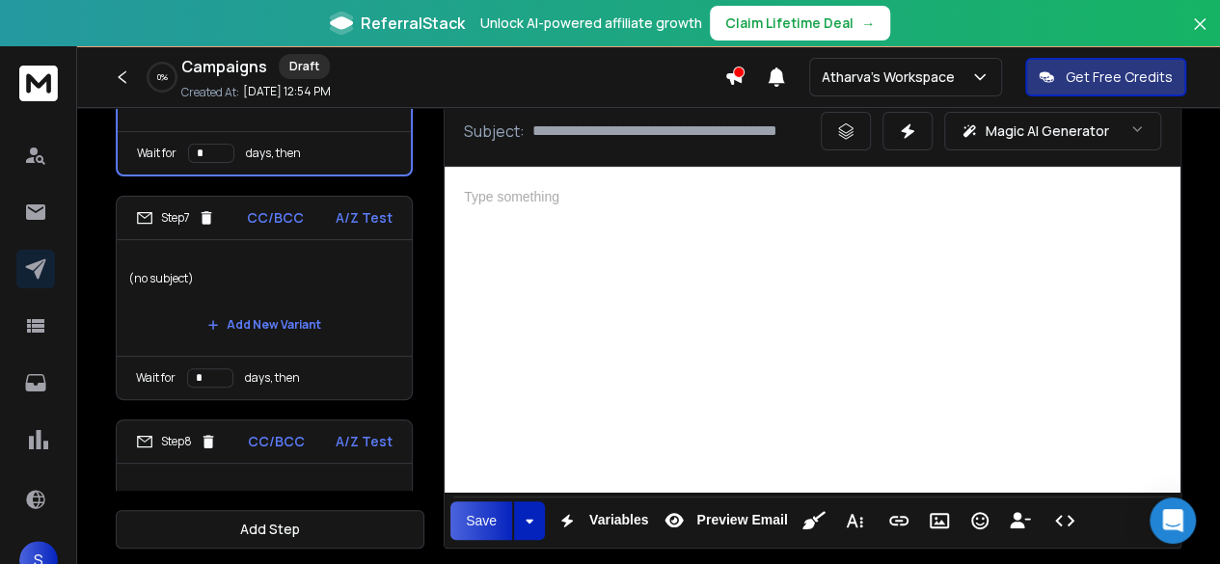
type input "*"
click at [210, 375] on input "*" at bounding box center [210, 377] width 46 height 19
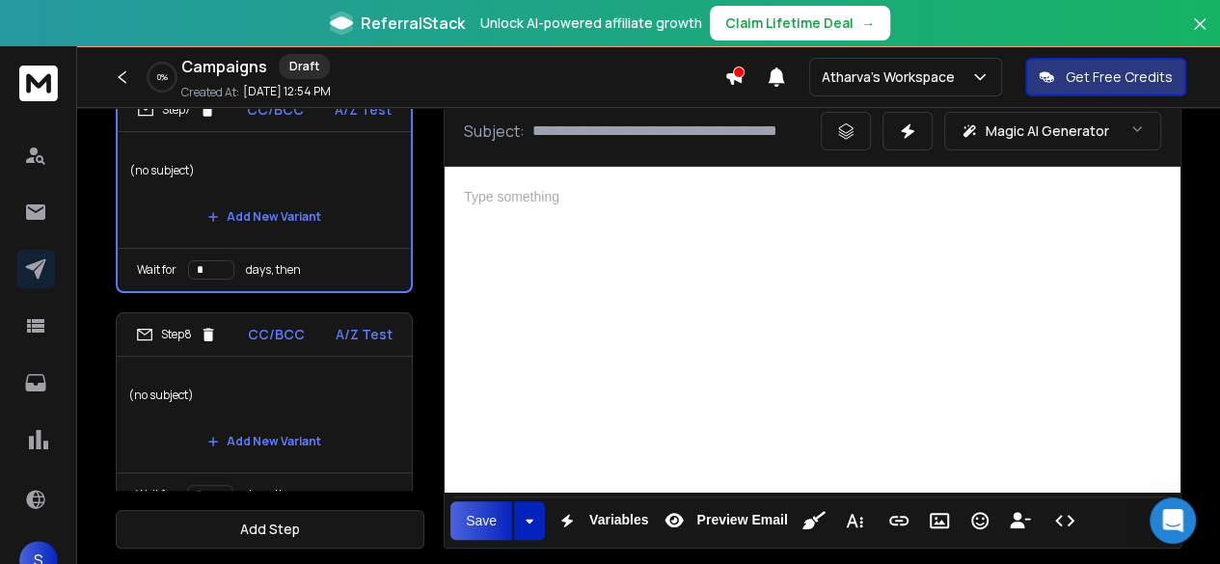
scroll to position [1395, 0]
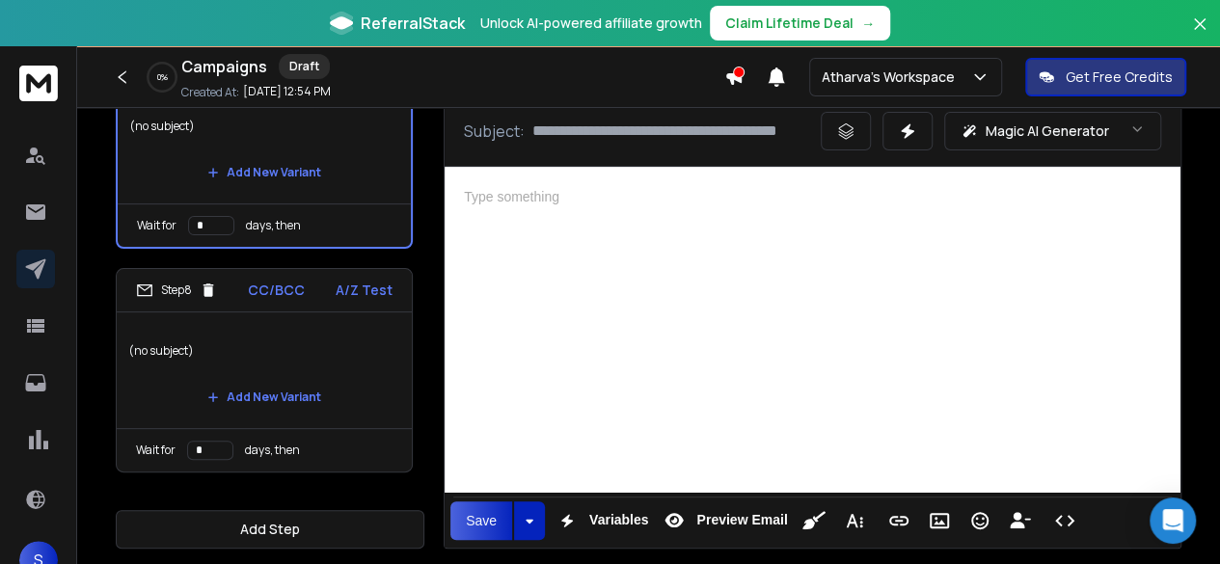
type input "*"
click at [218, 441] on input "*" at bounding box center [210, 450] width 46 height 19
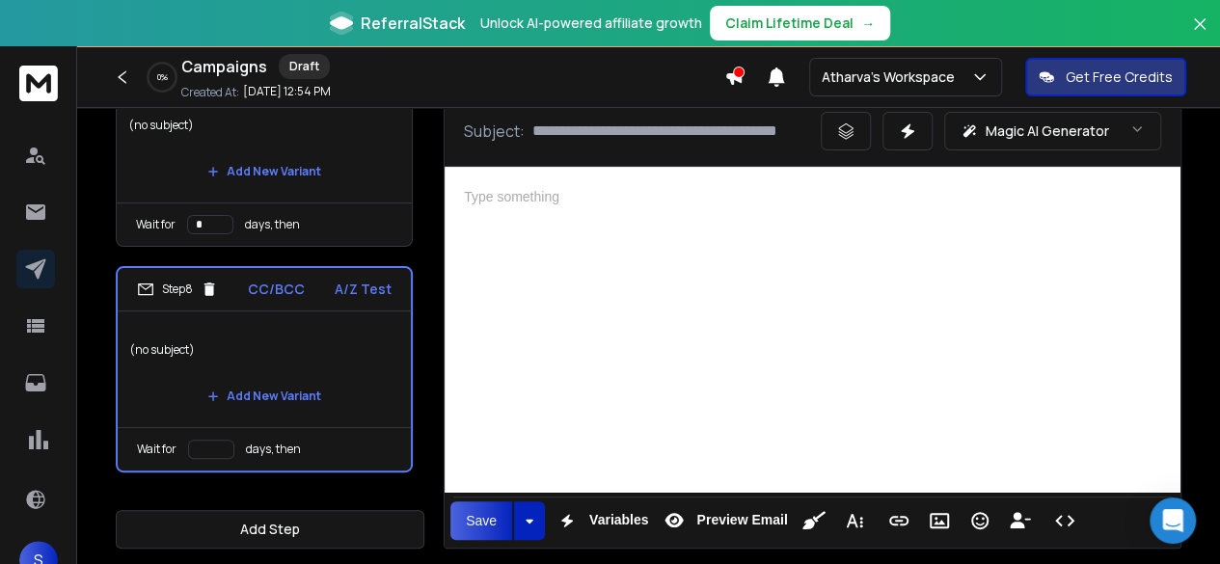
type input "*"
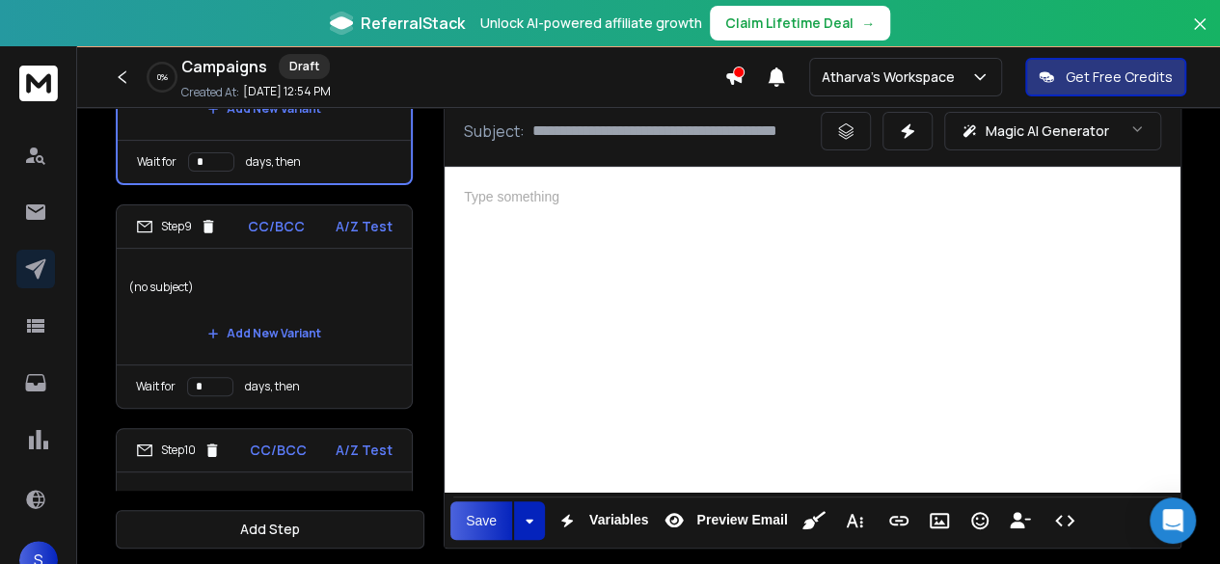
scroll to position [1683, 0]
type input "*"
click at [204, 377] on input "*" at bounding box center [210, 385] width 46 height 19
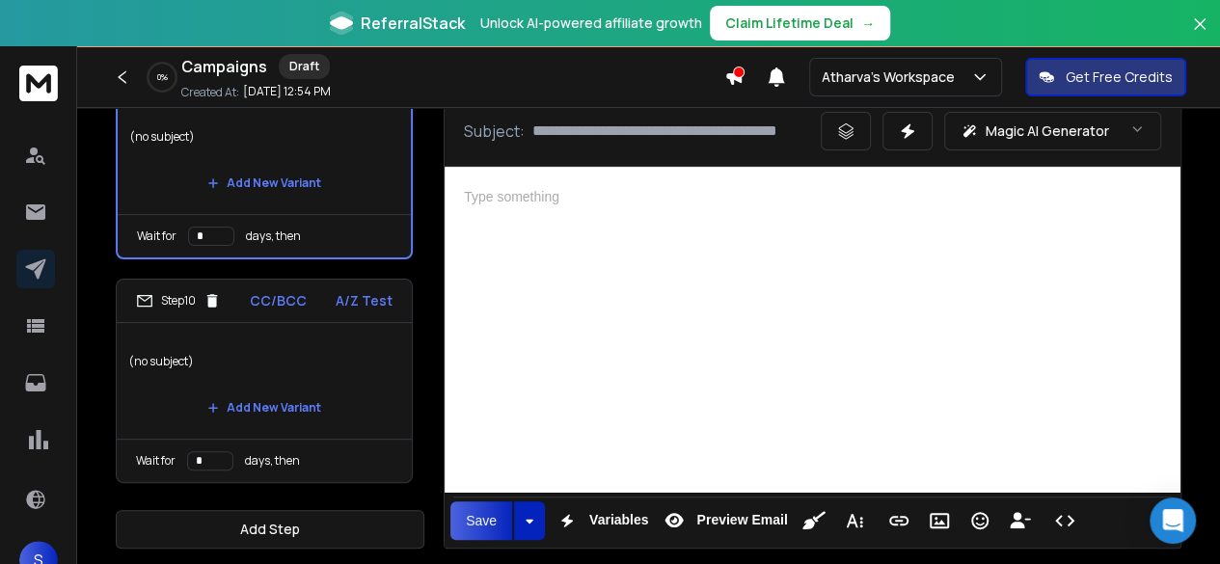
scroll to position [1880, 0]
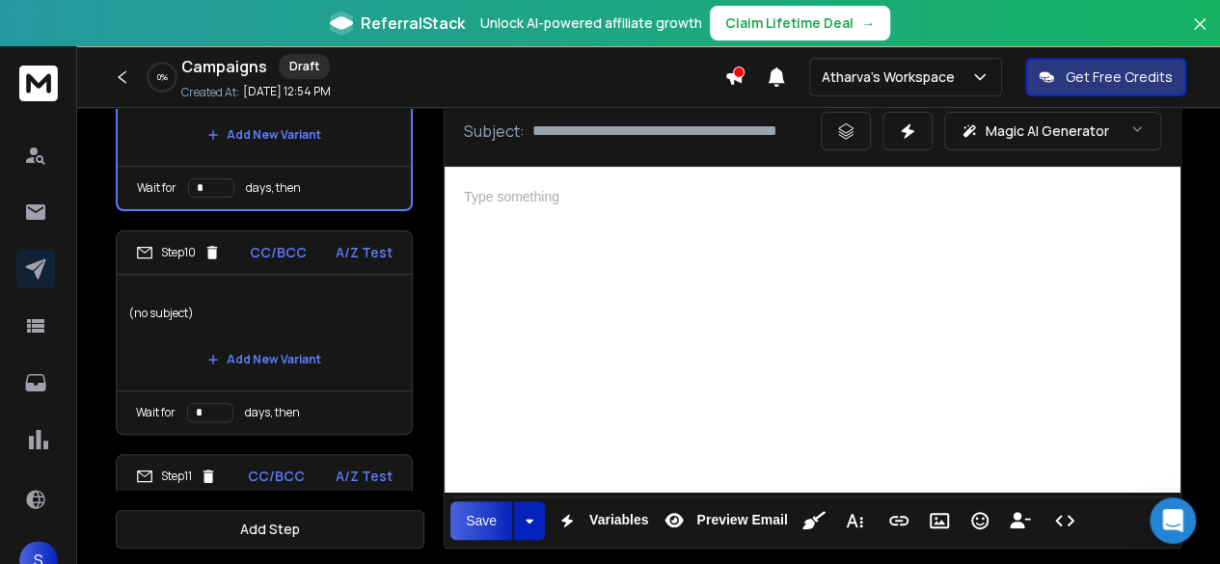
type input "*"
click at [218, 403] on input "*" at bounding box center [210, 412] width 46 height 19
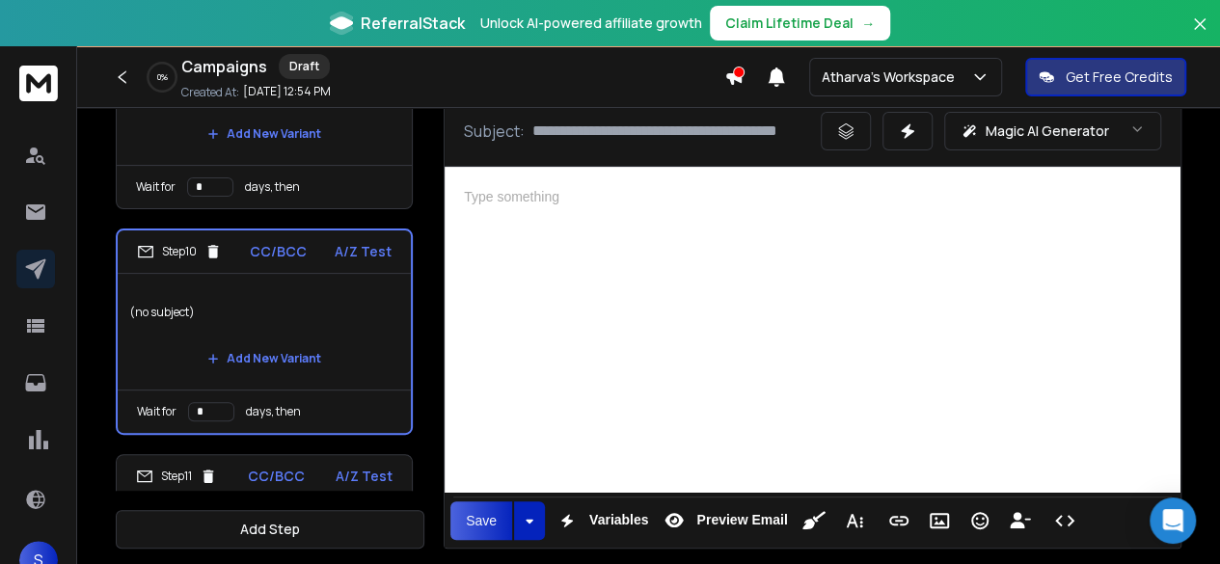
scroll to position [1991, 0]
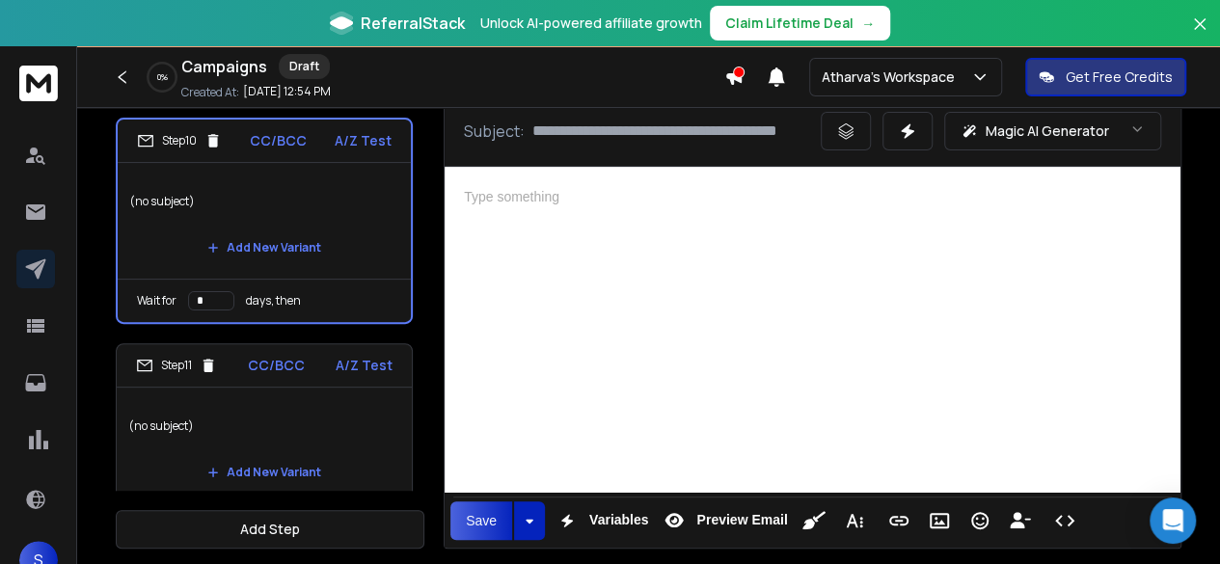
click at [316, 420] on p "(no subject)" at bounding box center [264, 426] width 272 height 54
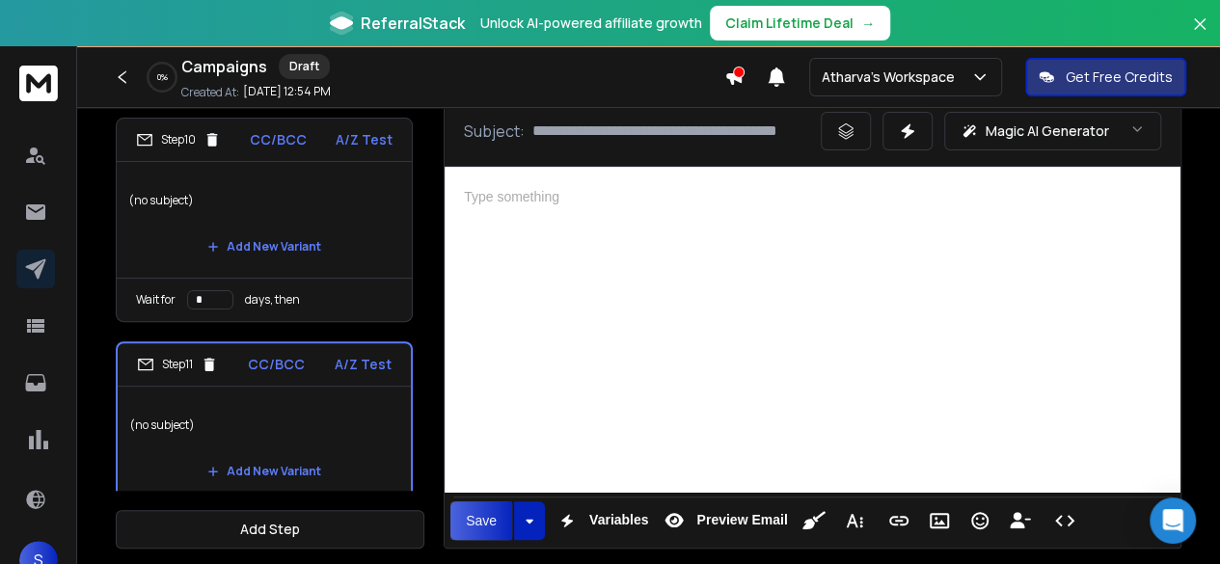
type input "*"
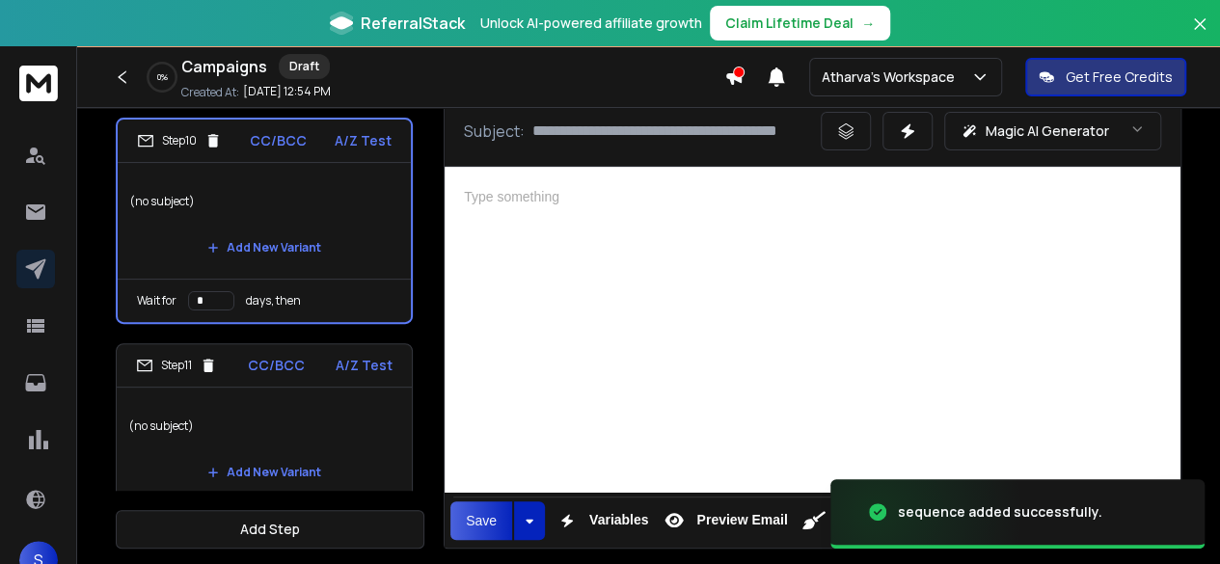
click at [366, 292] on div "Wait for * days, then" at bounding box center [264, 300] width 293 height 43
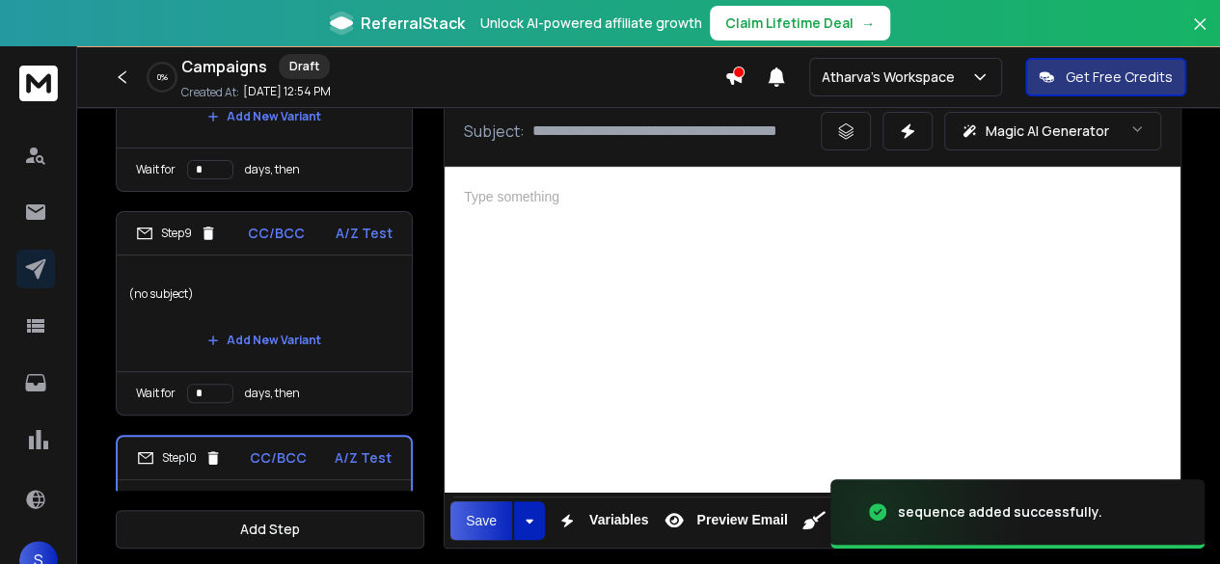
scroll to position [1657, 0]
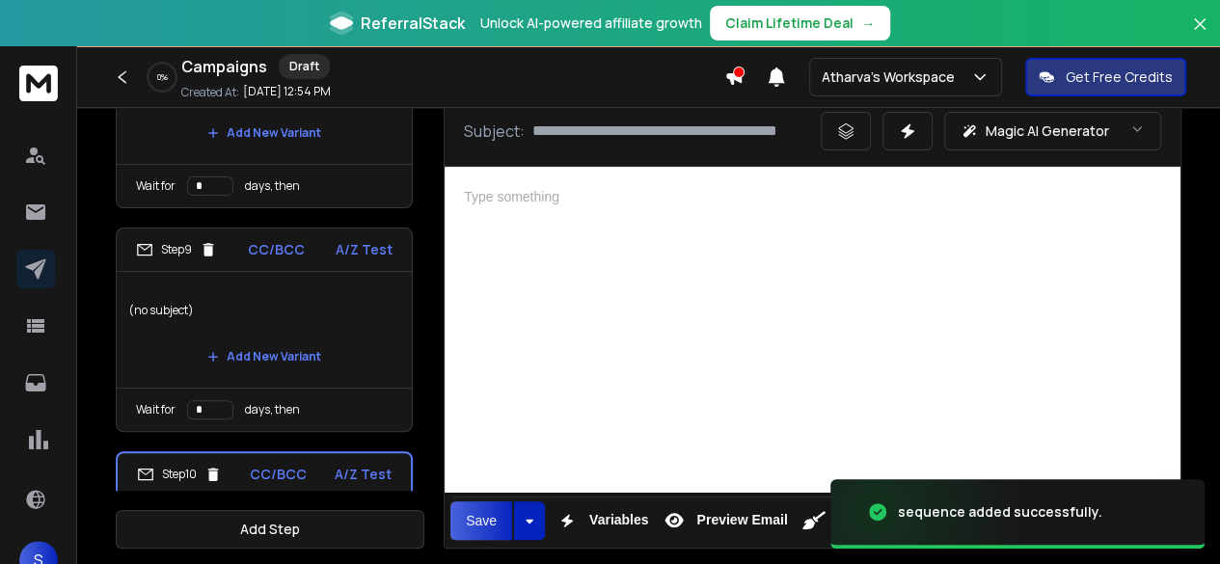
click at [287, 315] on p "(no subject)" at bounding box center [264, 310] width 272 height 54
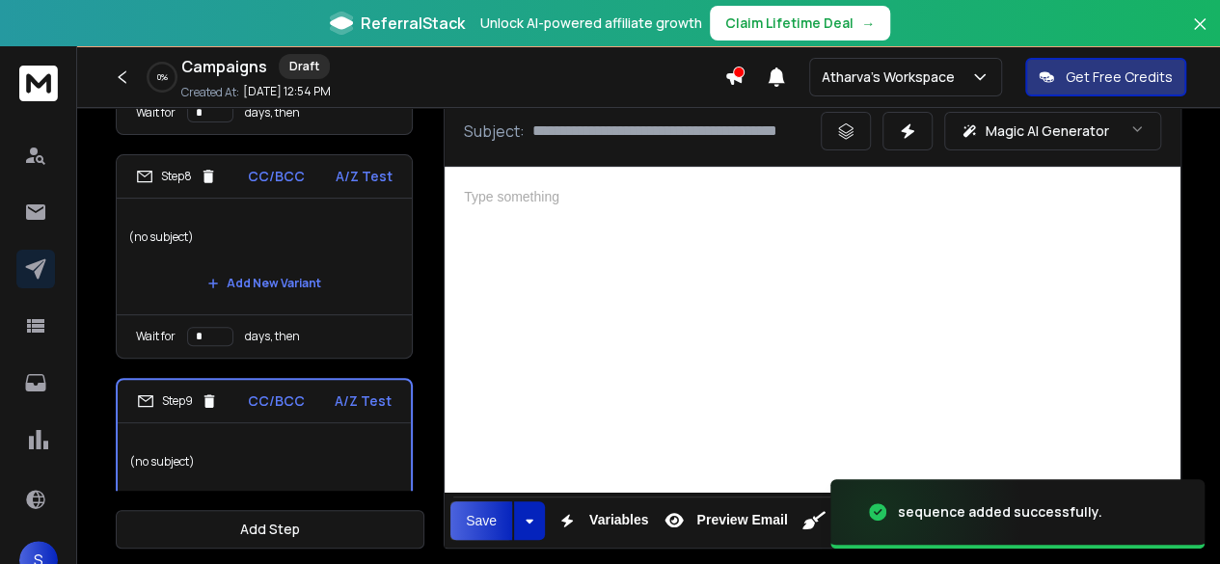
scroll to position [1499, 0]
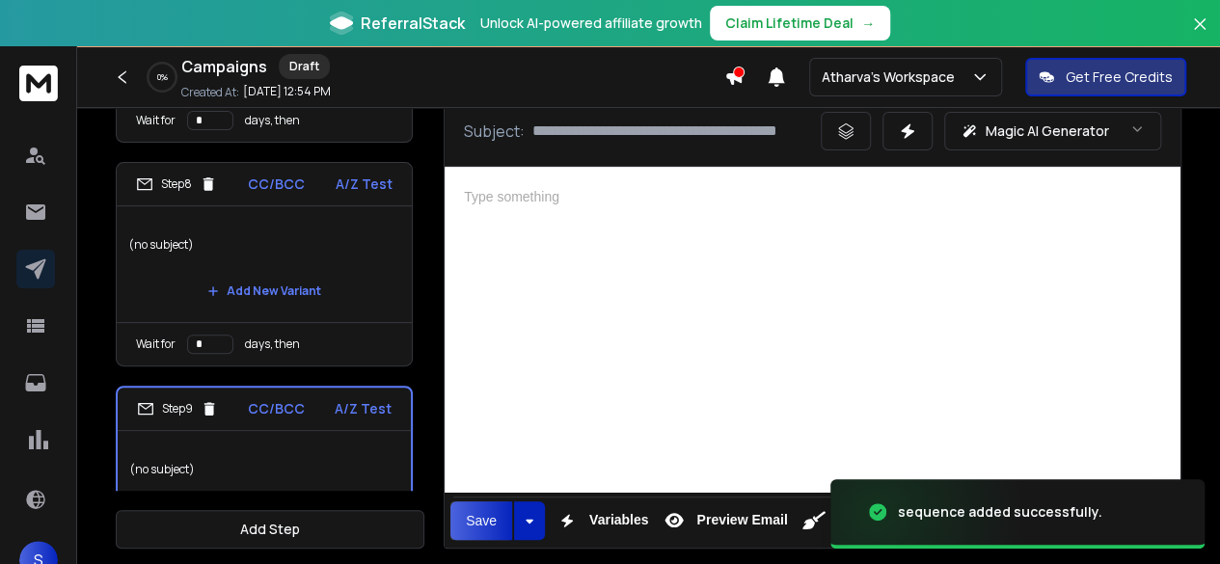
click at [331, 272] on button "Add New Variant" at bounding box center [264, 291] width 145 height 39
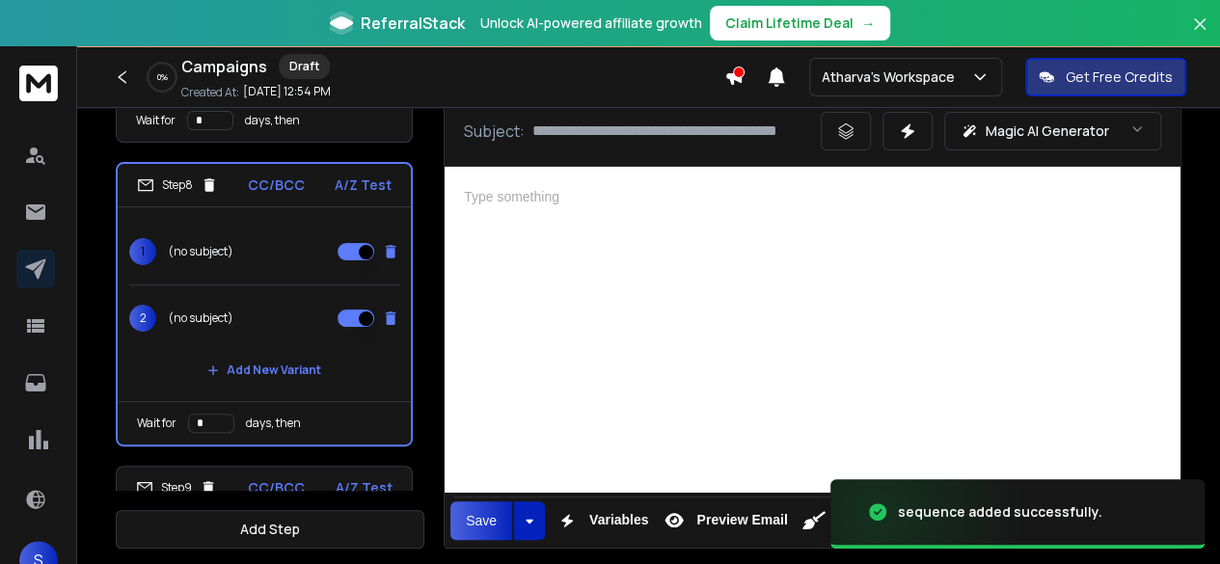
click at [386, 311] on icon at bounding box center [391, 317] width 11 height 13
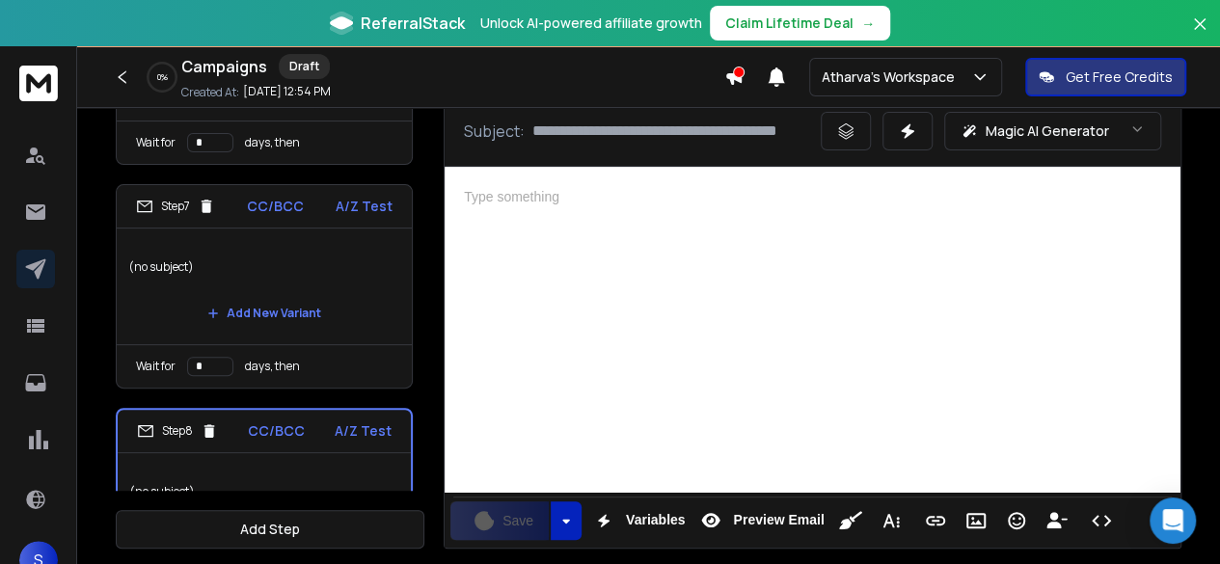
scroll to position [1250, 0]
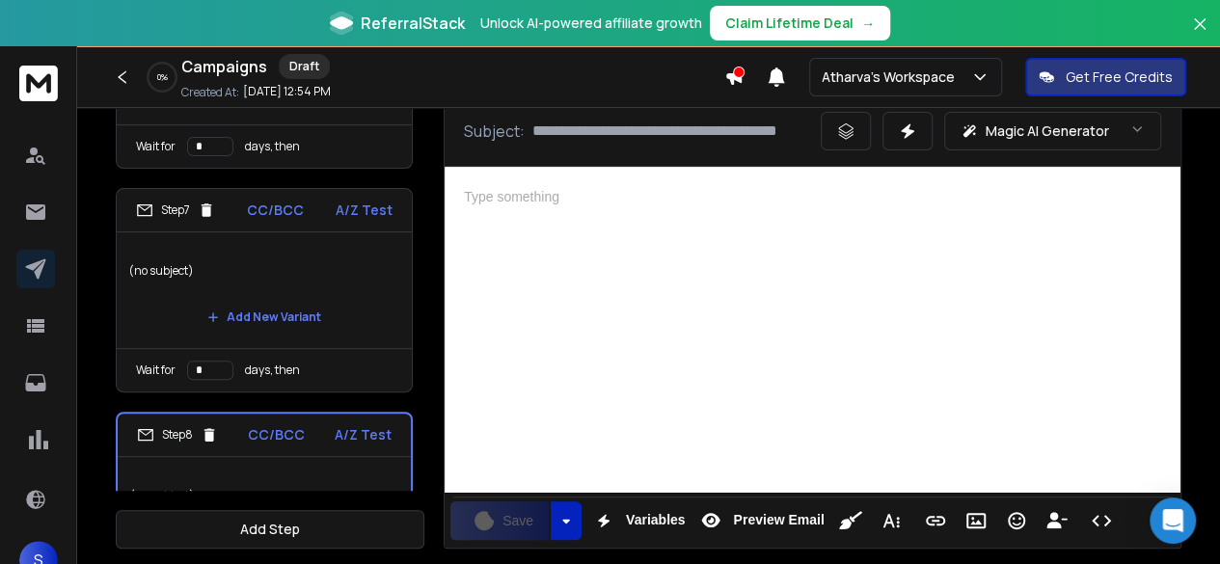
click at [373, 299] on div "Add New Variant" at bounding box center [264, 317] width 272 height 39
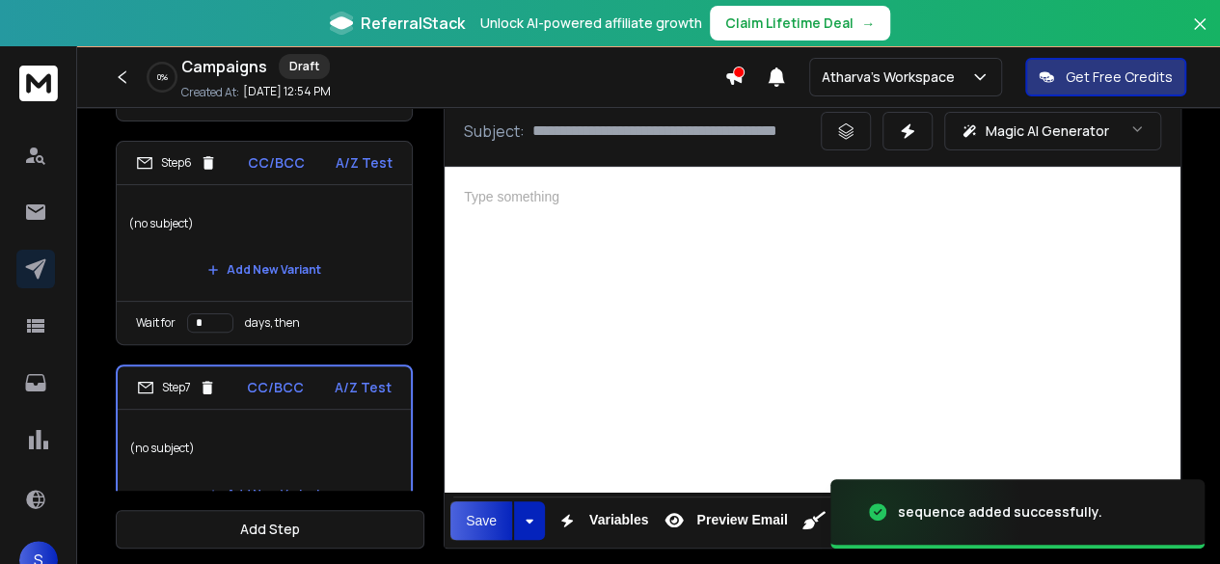
scroll to position [1072, 0]
click at [368, 268] on div "Add New Variant" at bounding box center [264, 271] width 272 height 39
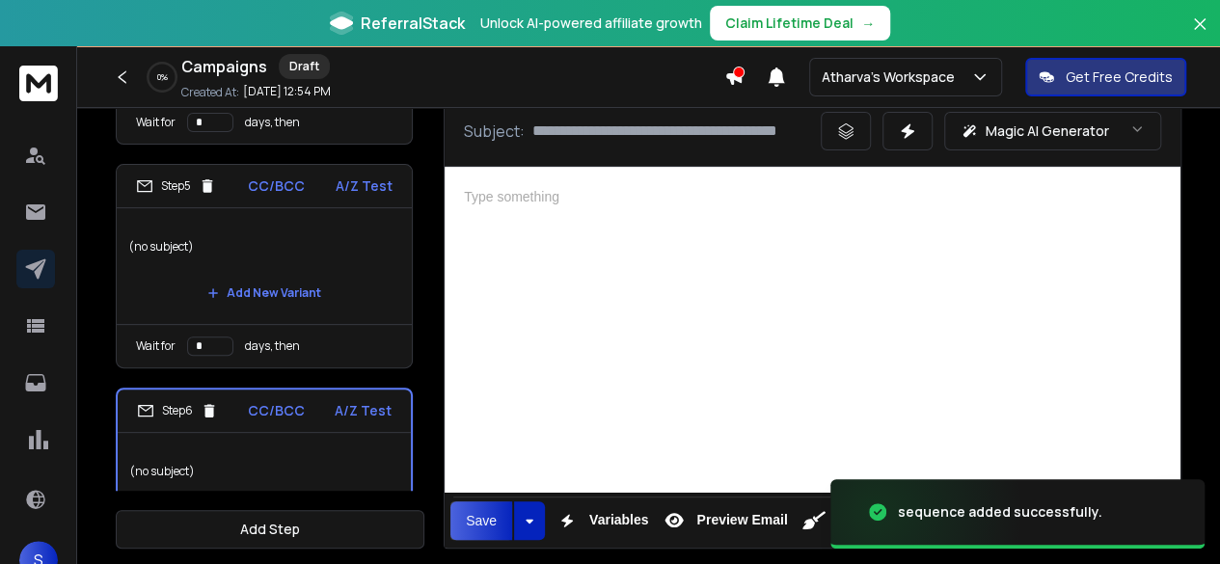
scroll to position [820, 0]
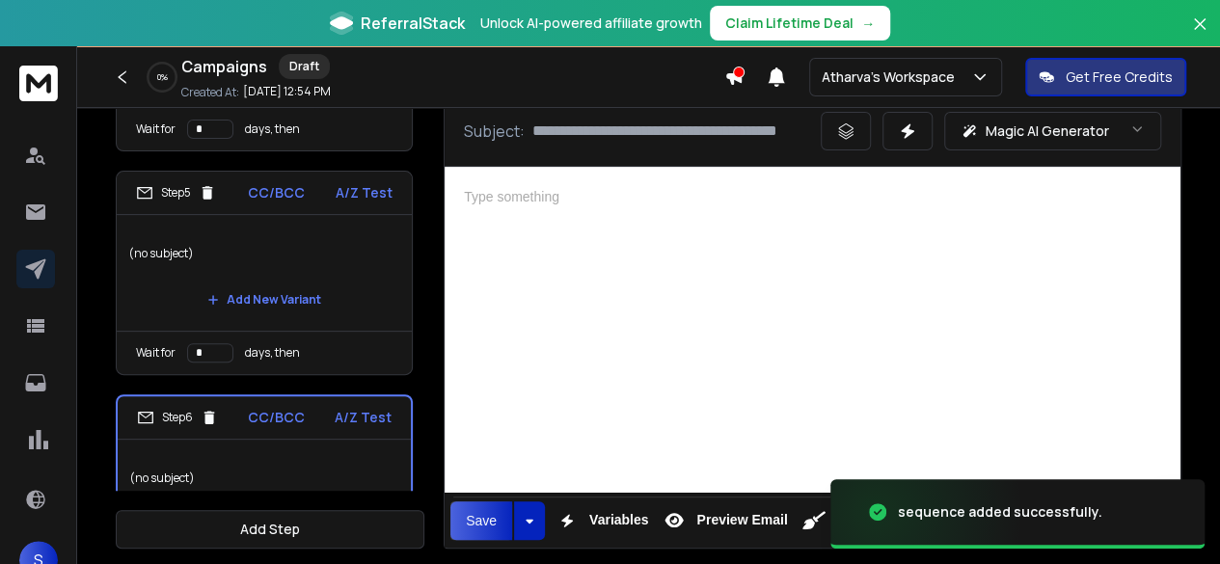
click at [366, 335] on div "Wait for * days, then" at bounding box center [264, 352] width 295 height 43
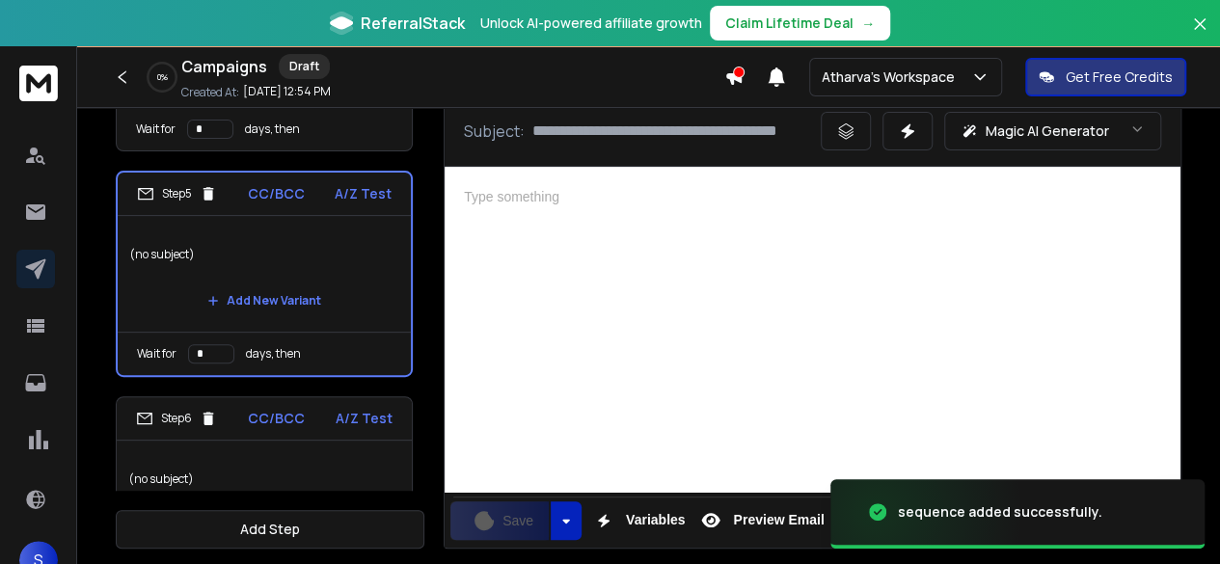
scroll to position [660, 0]
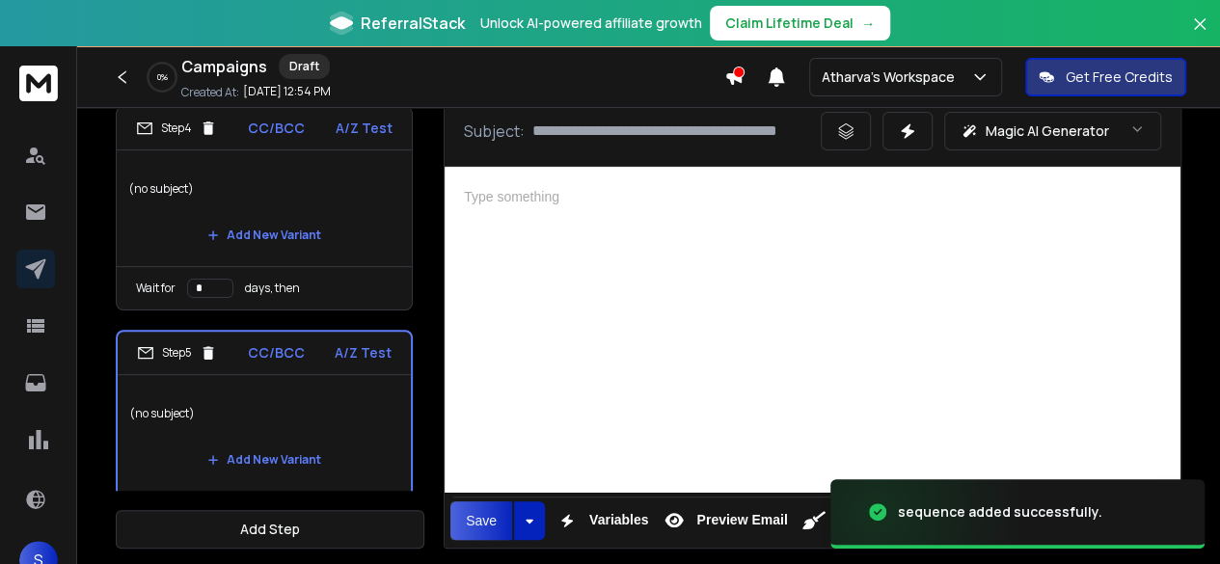
click at [363, 249] on div "(no subject) Add New Variant" at bounding box center [264, 208] width 295 height 116
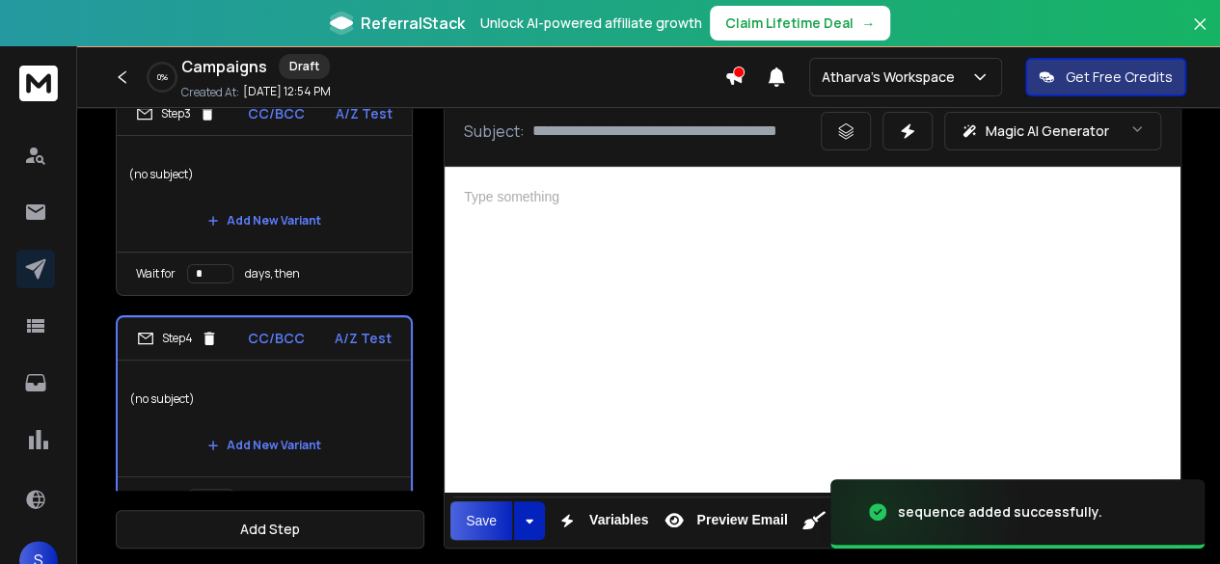
scroll to position [449, 0]
click at [349, 203] on div "Add New Variant" at bounding box center [264, 222] width 272 height 39
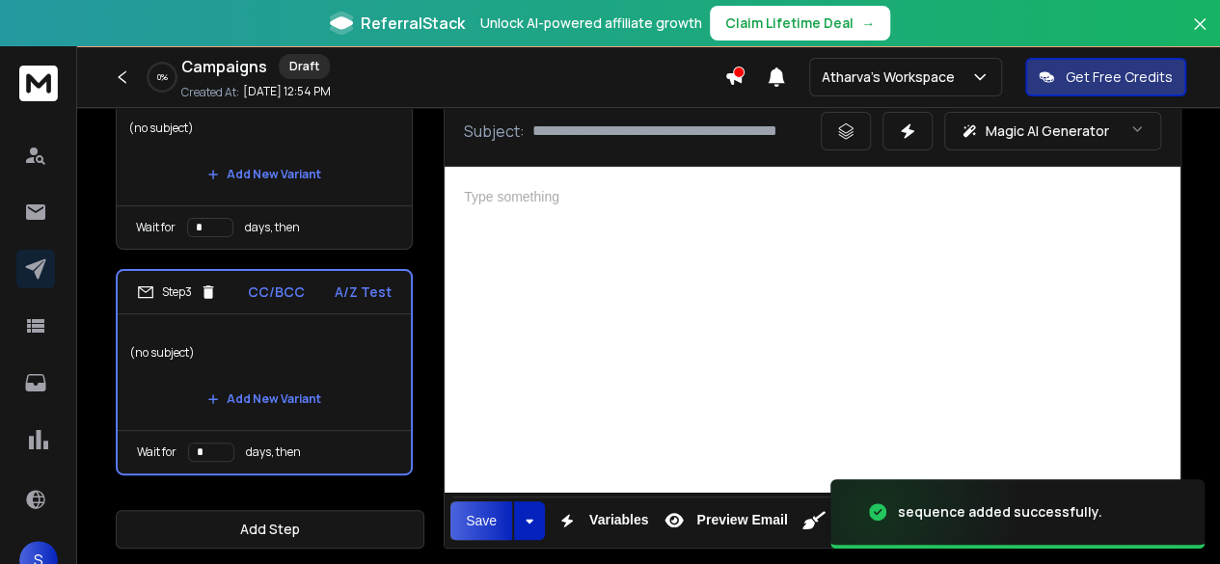
scroll to position [266, 0]
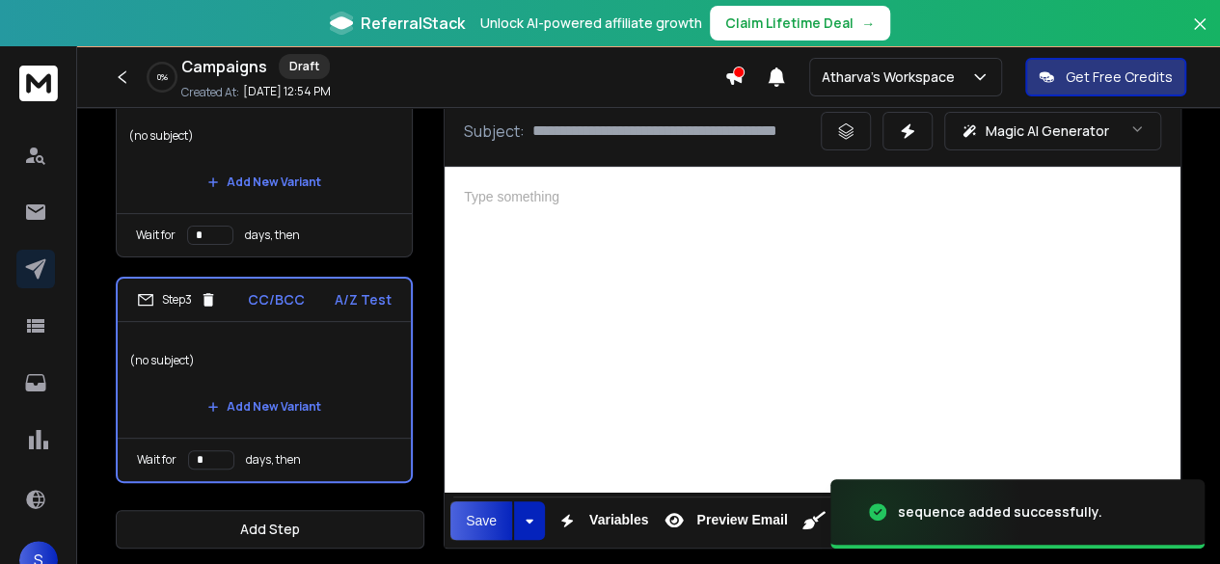
click at [354, 175] on div "Add New Variant" at bounding box center [264, 182] width 272 height 39
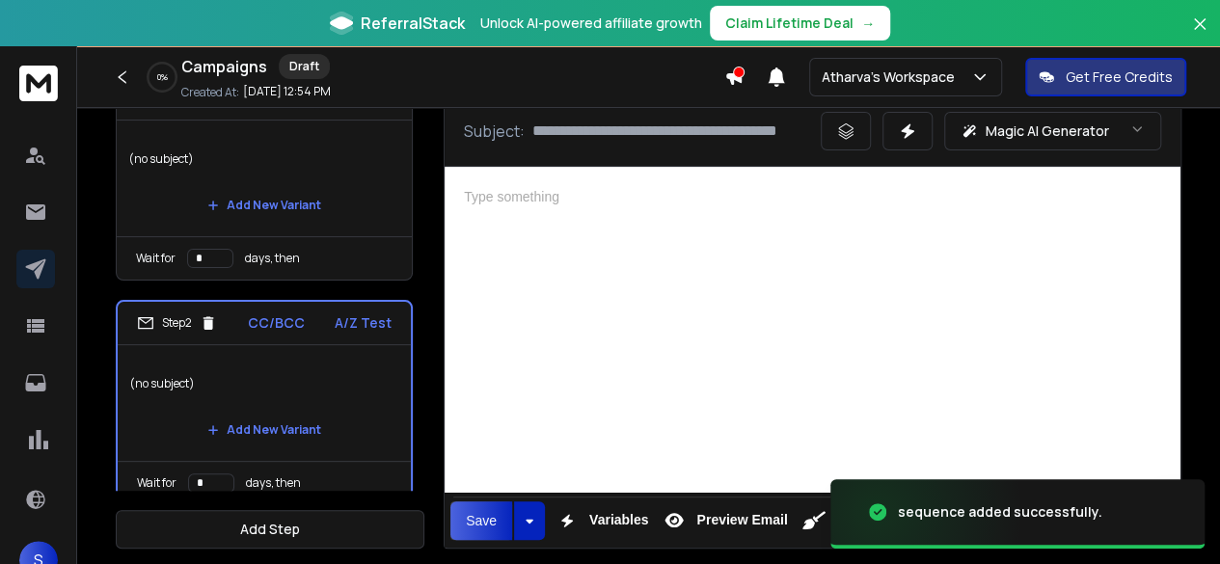
scroll to position [18, 0]
click at [361, 209] on div "Add New Variant" at bounding box center [264, 206] width 272 height 39
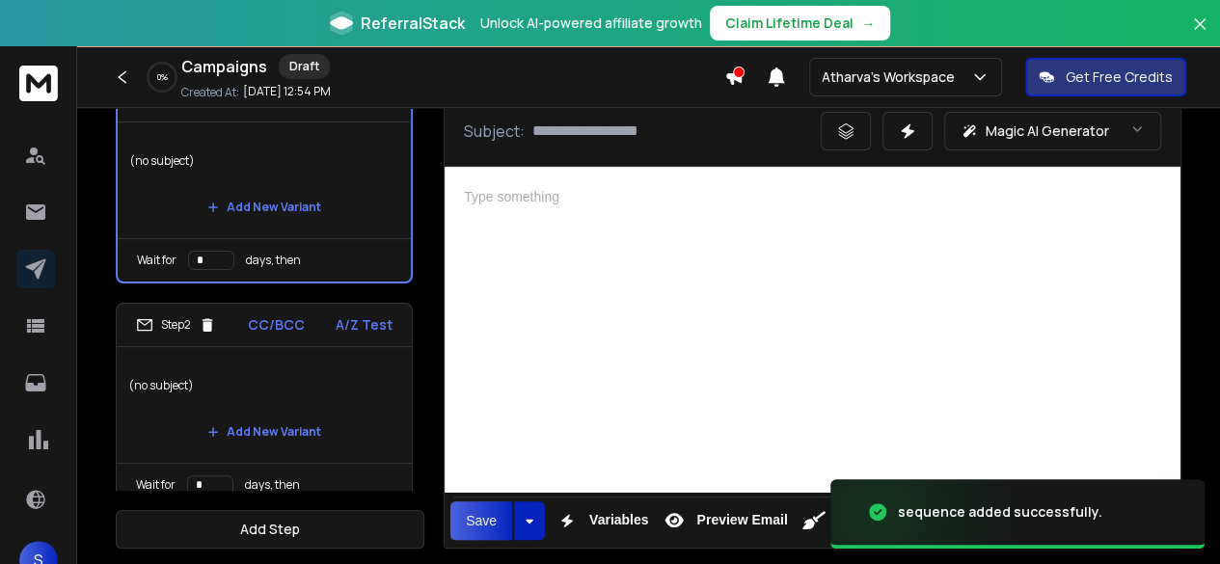
scroll to position [0, 0]
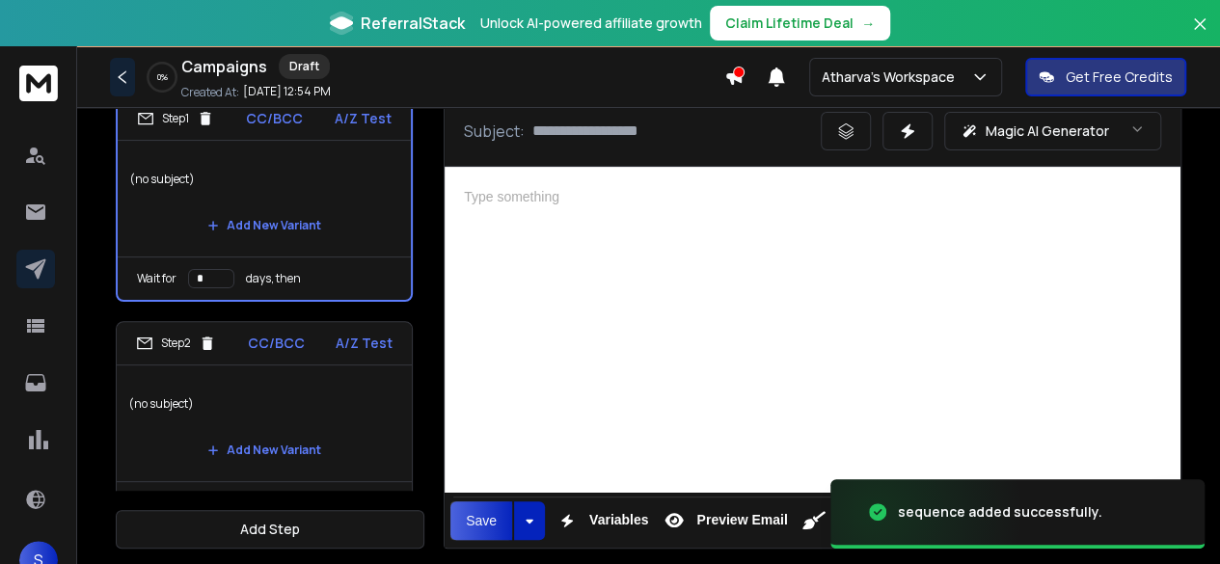
click at [127, 75] on icon at bounding box center [122, 76] width 17 height 17
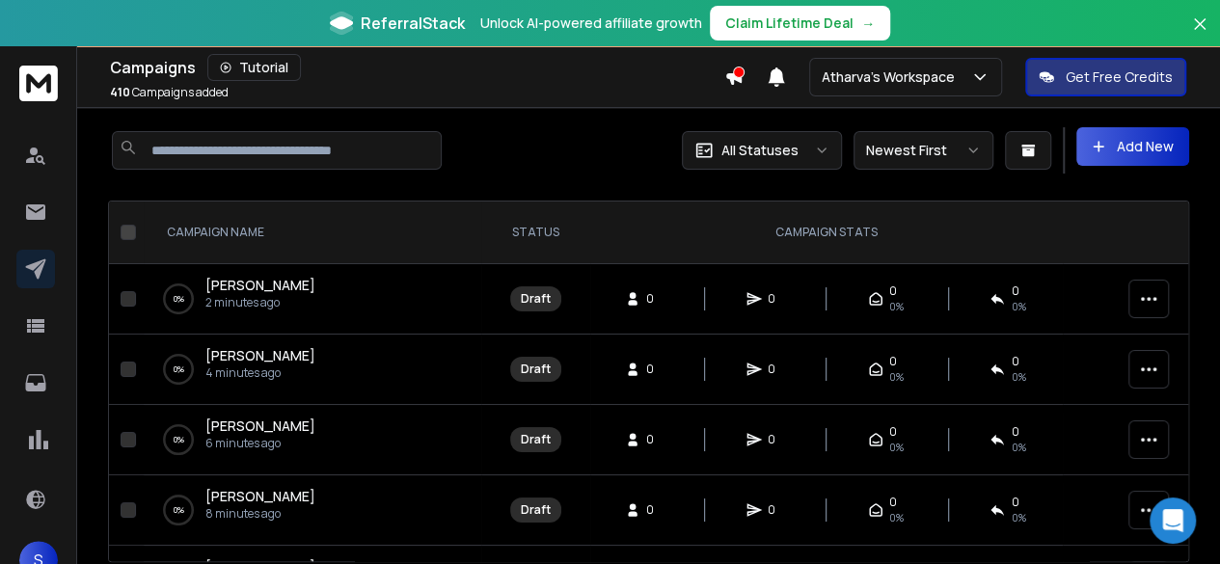
click at [1126, 127] on button "Add New" at bounding box center [1132, 146] width 113 height 39
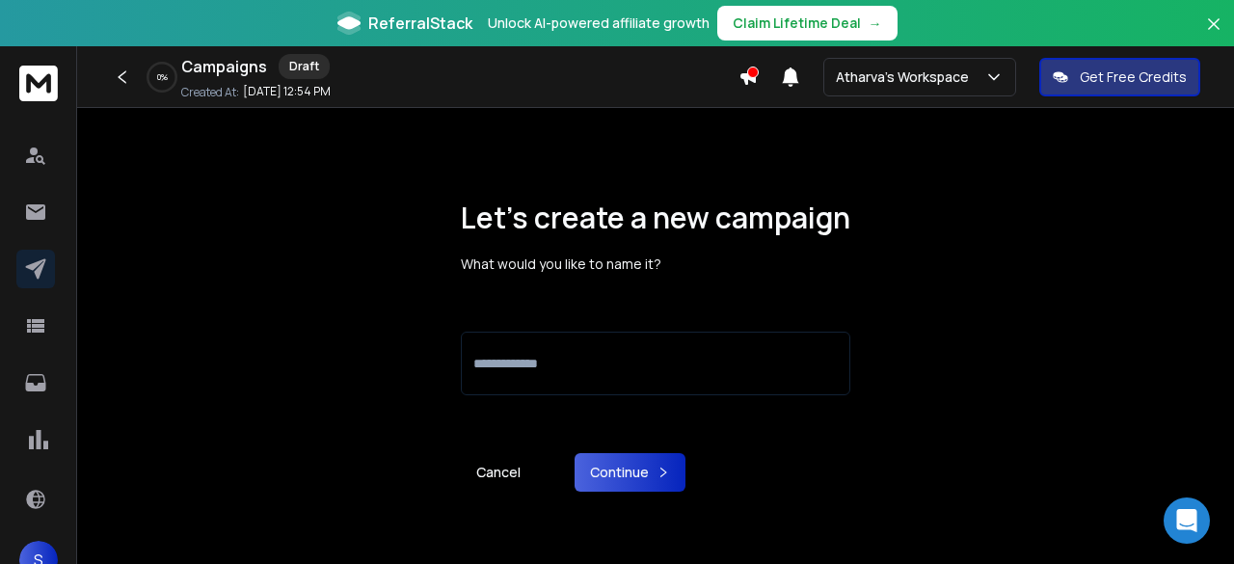
click at [574, 381] on input at bounding box center [656, 364] width 390 height 64
paste input "**********"
type input "**********"
click at [575, 453] on button "Continue" at bounding box center [630, 472] width 111 height 39
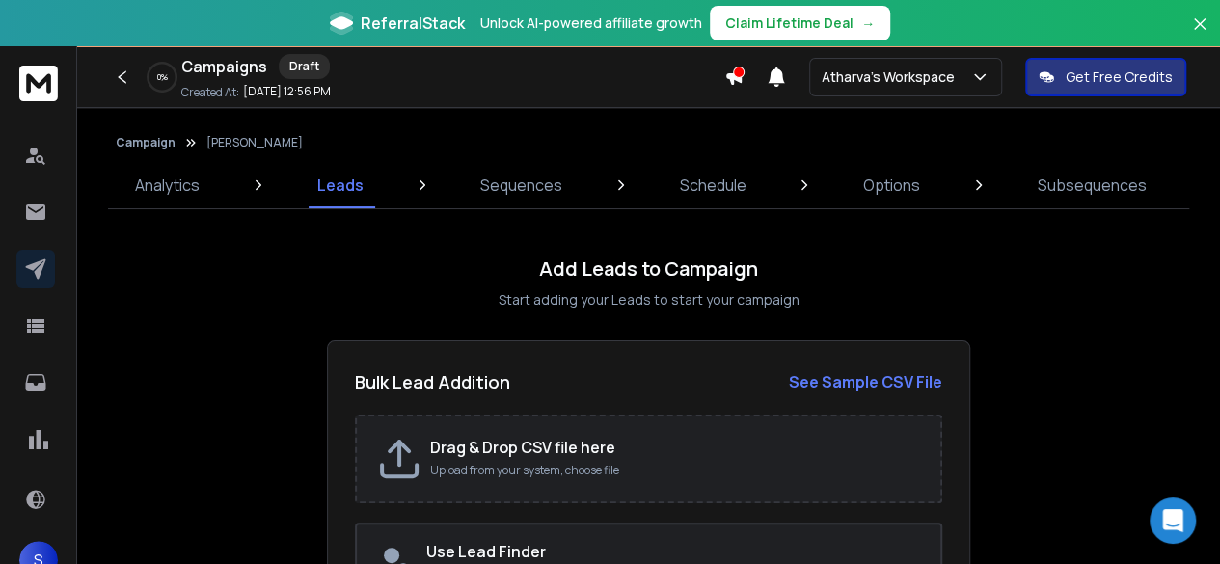
click at [808, 292] on div "Add Leads to Campaign Start adding your Leads to start your campaign" at bounding box center [648, 282] width 643 height 54
click at [525, 196] on p "Sequences" at bounding box center [521, 185] width 82 height 23
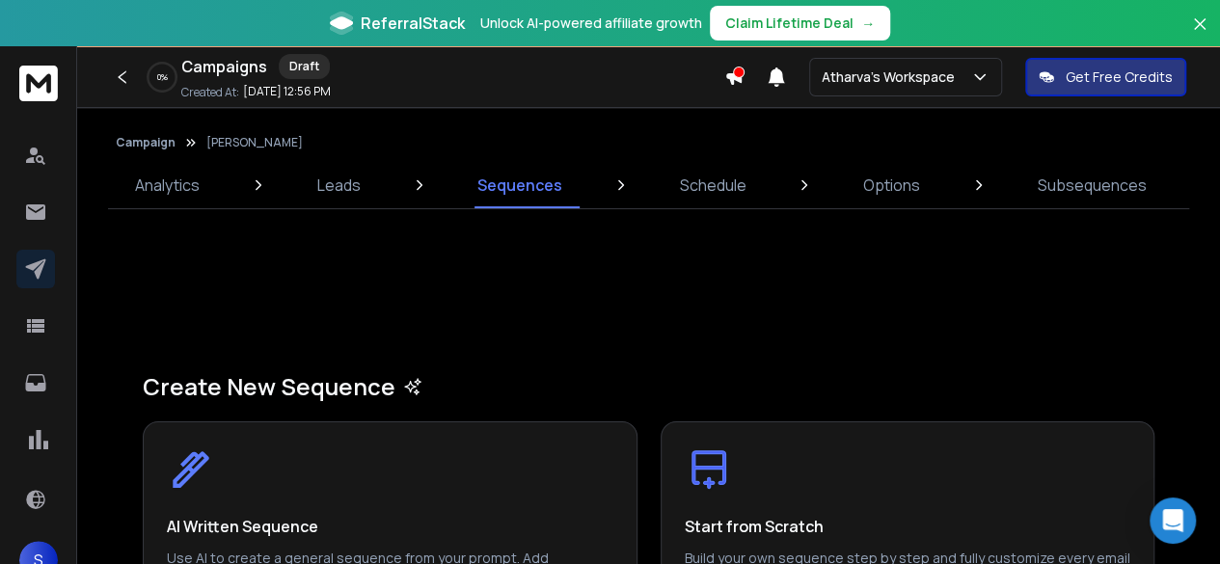
click at [820, 468] on div "button" at bounding box center [908, 469] width 446 height 48
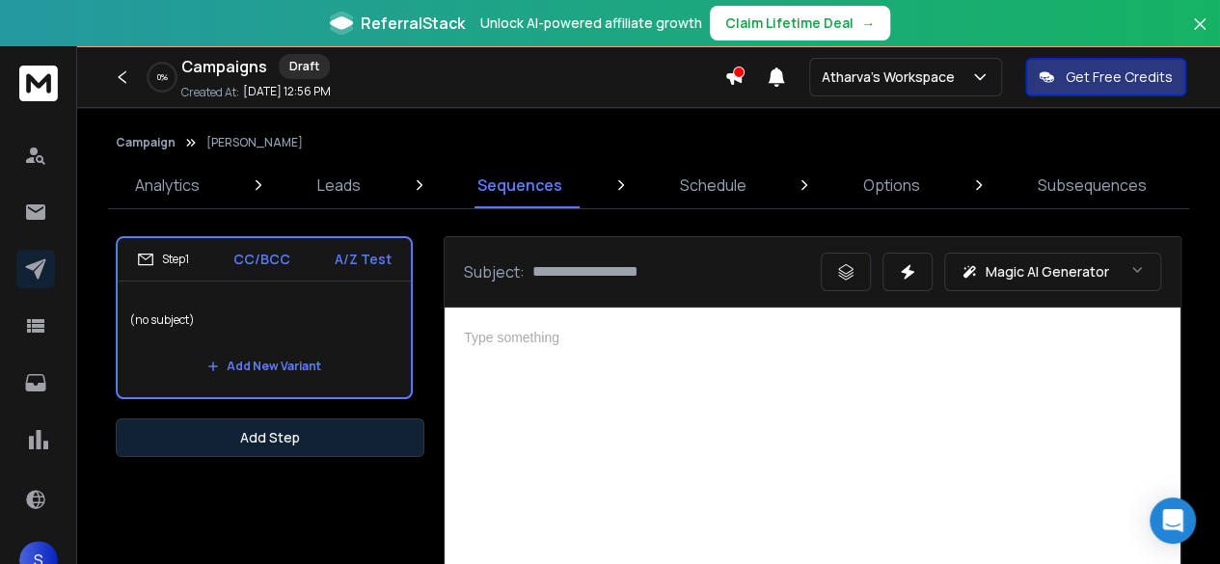
click at [283, 443] on button "Add Step" at bounding box center [270, 437] width 309 height 39
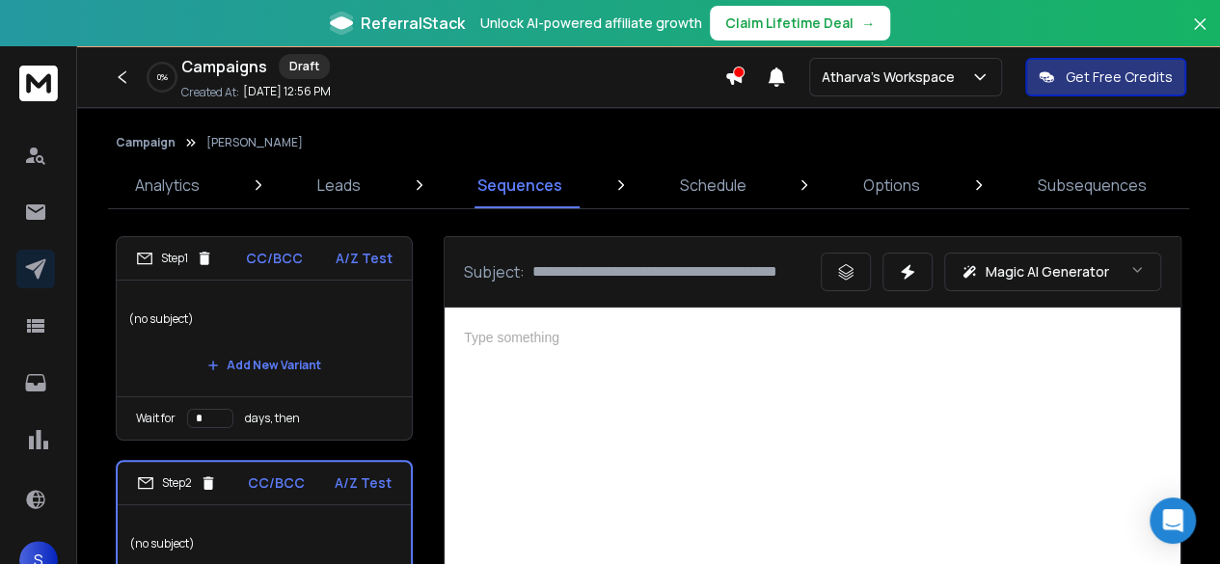
scroll to position [141, 0]
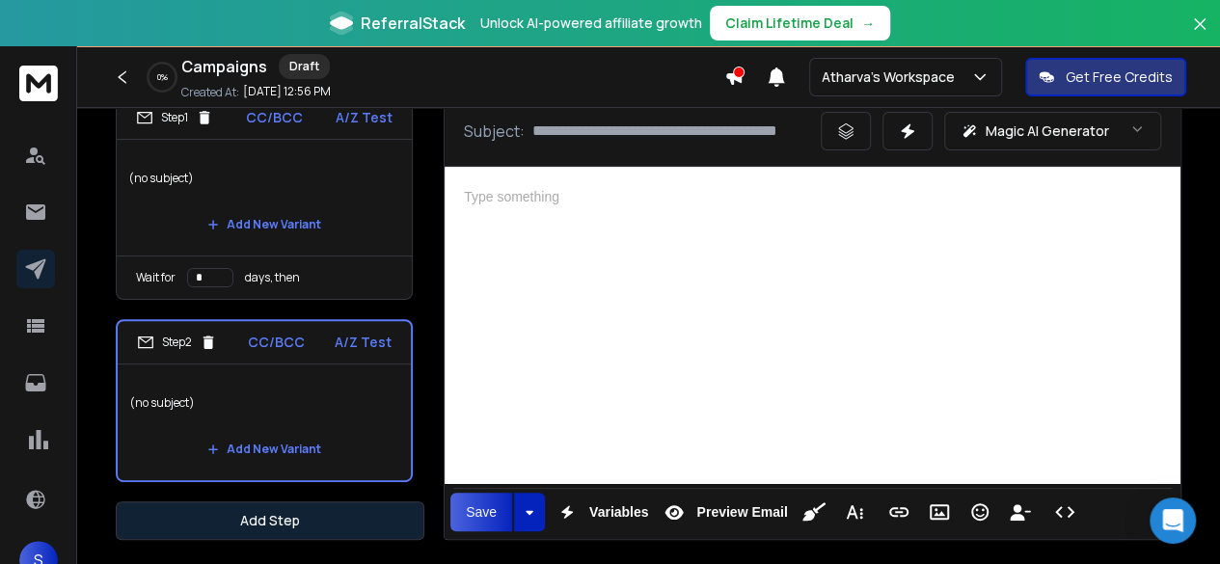
click at [297, 526] on button "Add Step" at bounding box center [270, 520] width 309 height 39
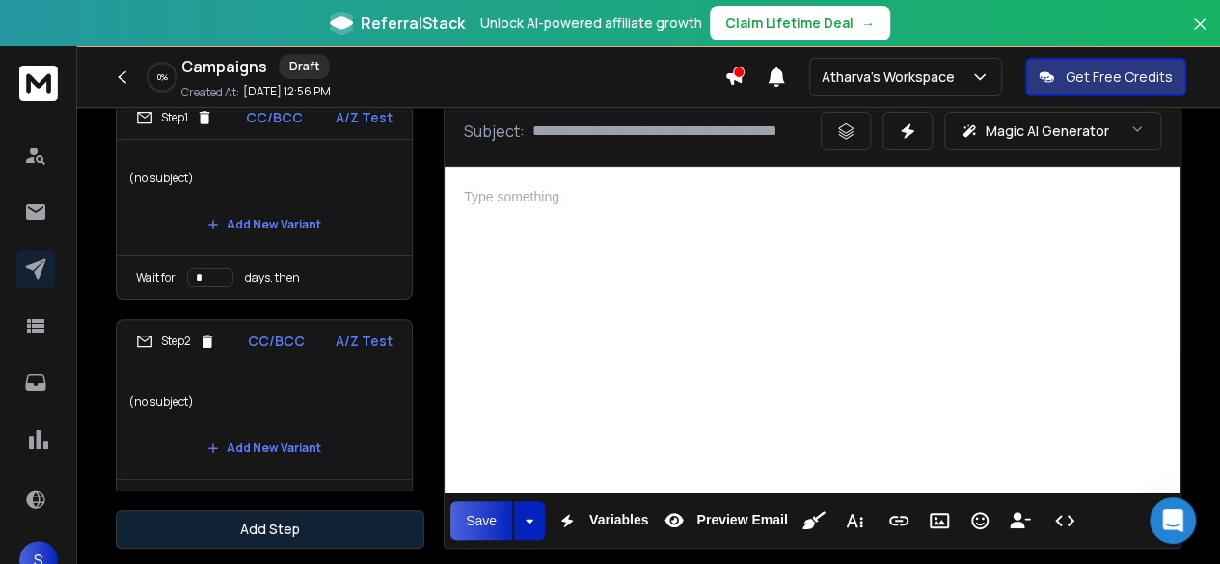
click at [297, 526] on button "Add Step" at bounding box center [270, 529] width 309 height 39
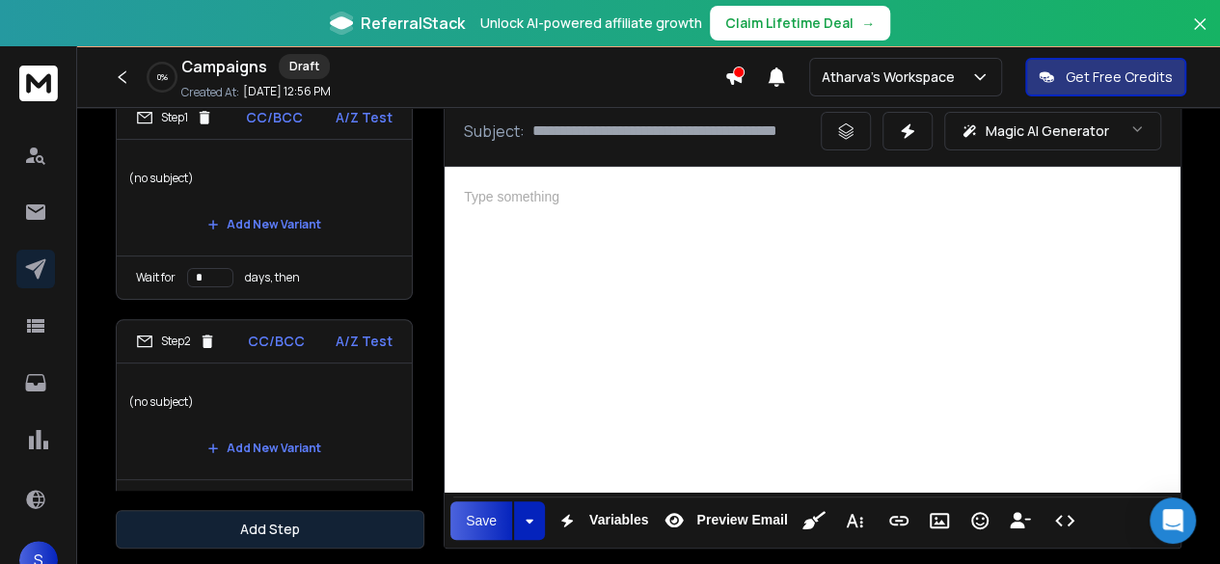
click at [297, 526] on button "Add Step" at bounding box center [270, 529] width 309 height 39
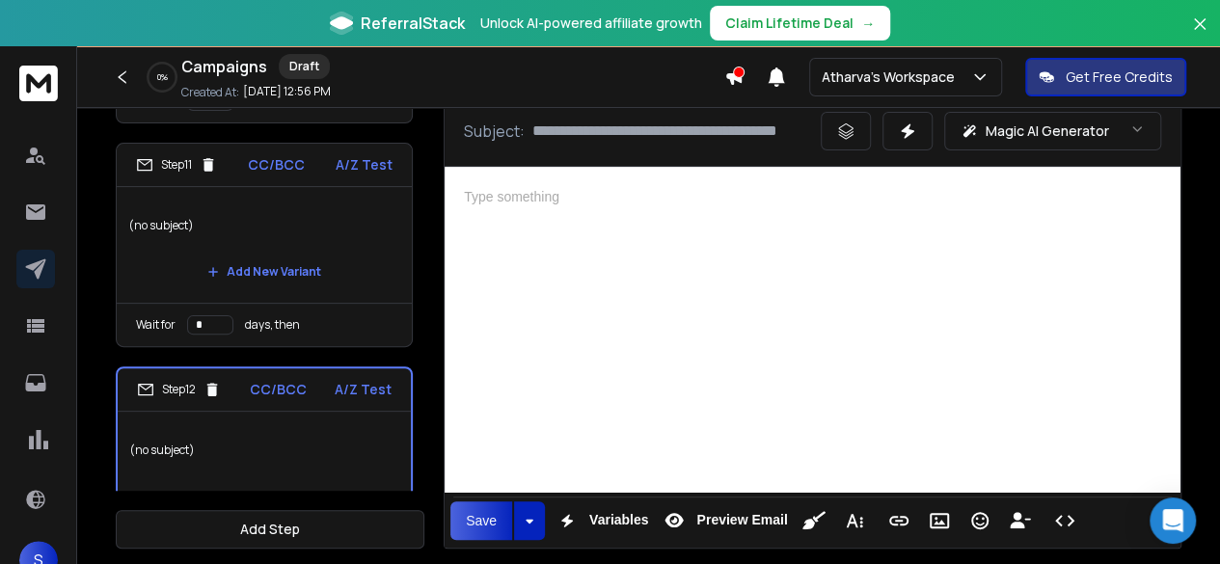
scroll to position [2191, 0]
click at [218, 382] on icon at bounding box center [212, 388] width 11 height 13
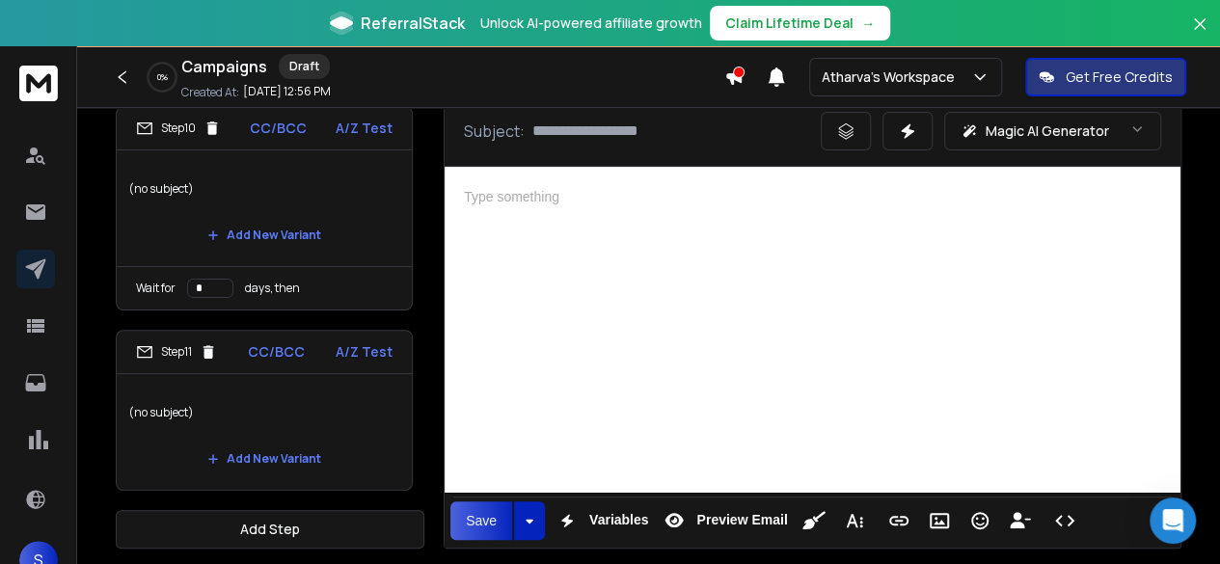
scroll to position [1991, 0]
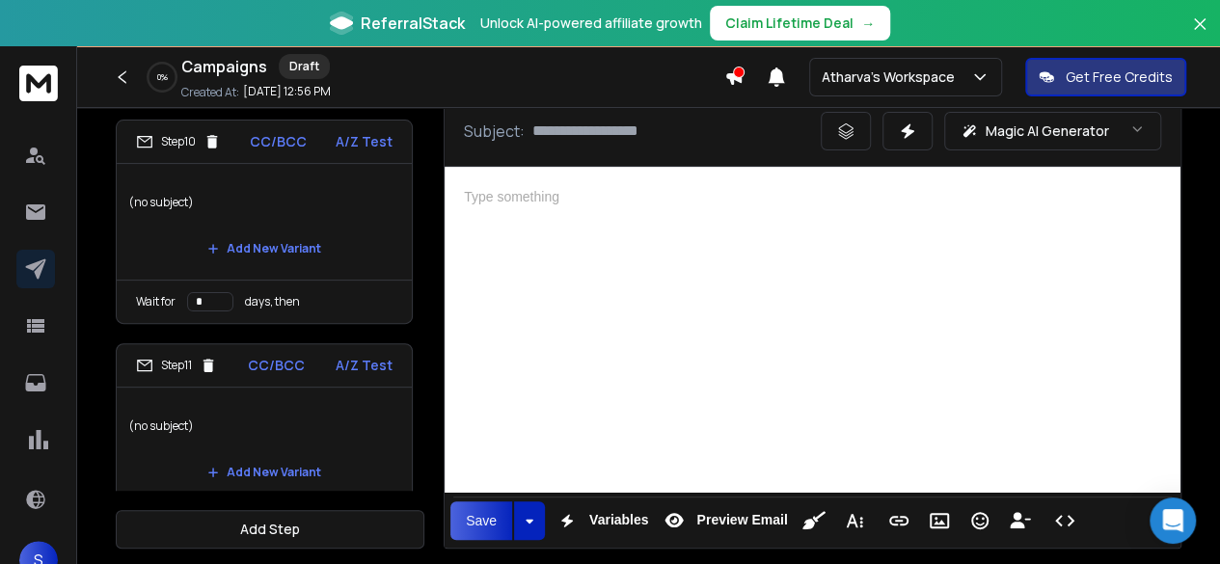
click at [301, 399] on p "(no subject)" at bounding box center [264, 426] width 272 height 54
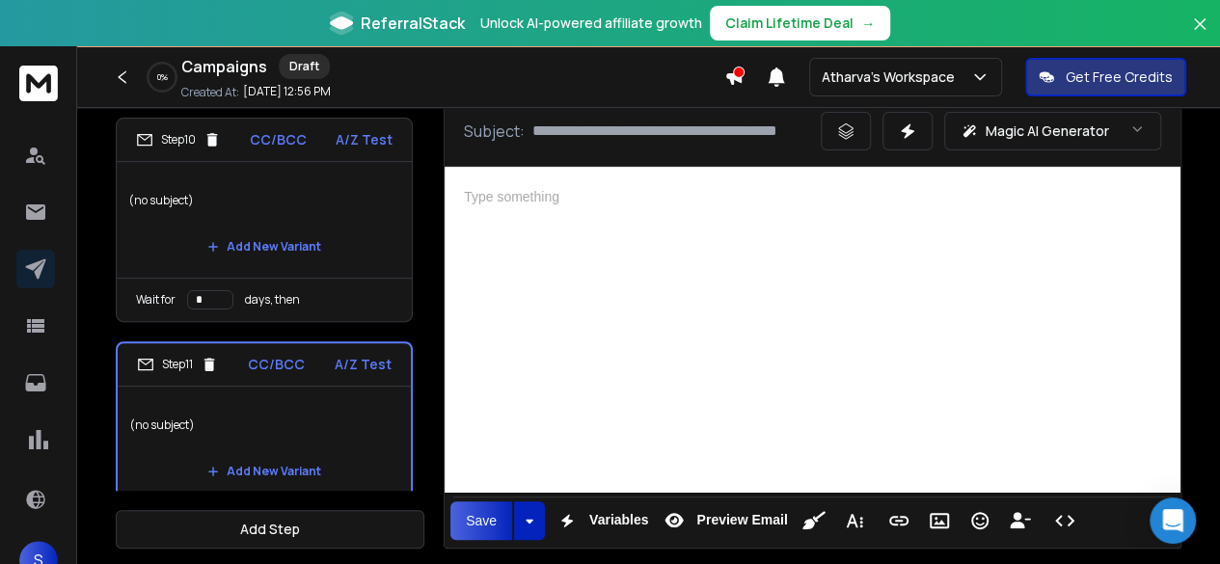
click at [480, 541] on div "Save Save Save as Template Variables Insert Variable Preview Email Preview Emai…" at bounding box center [661, 520] width 426 height 46
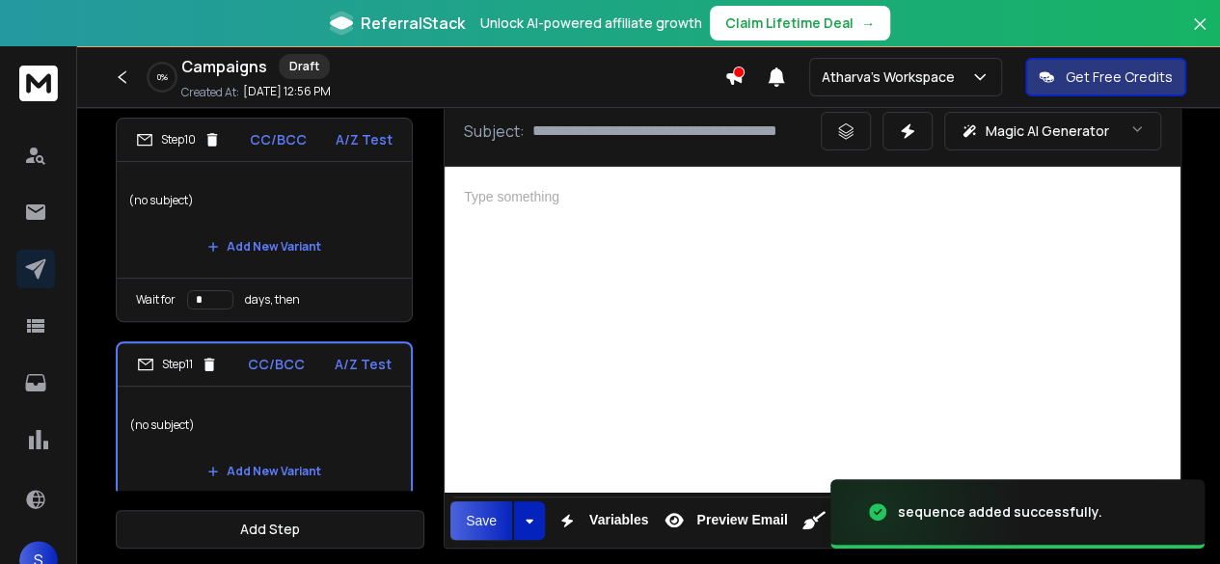
click at [219, 290] on input "*" at bounding box center [210, 299] width 46 height 19
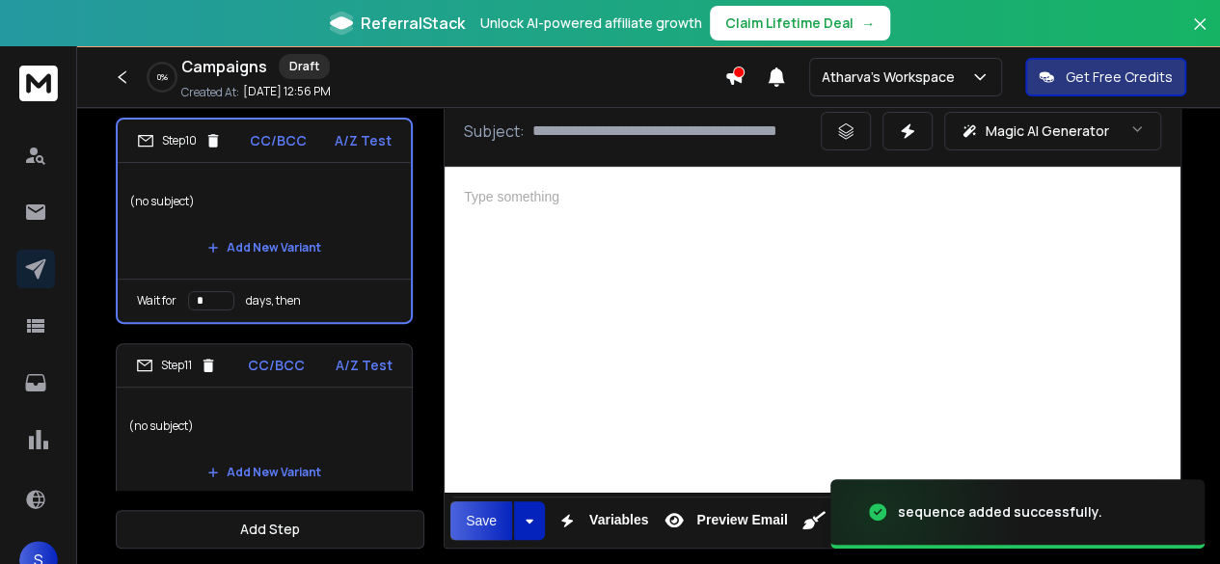
type input "*"
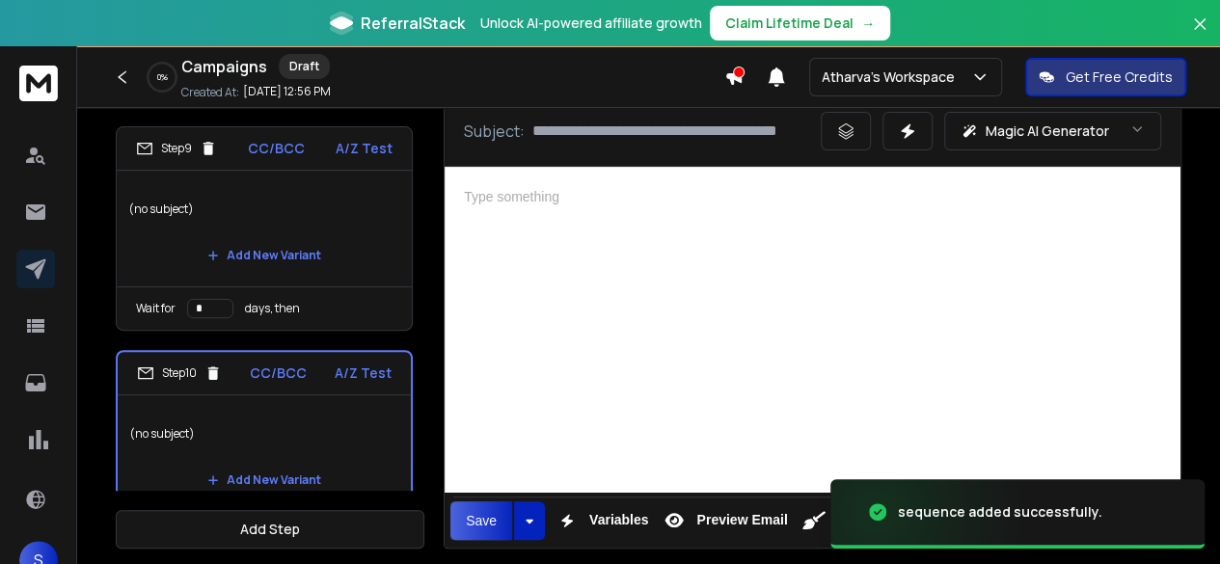
scroll to position [1731, 0]
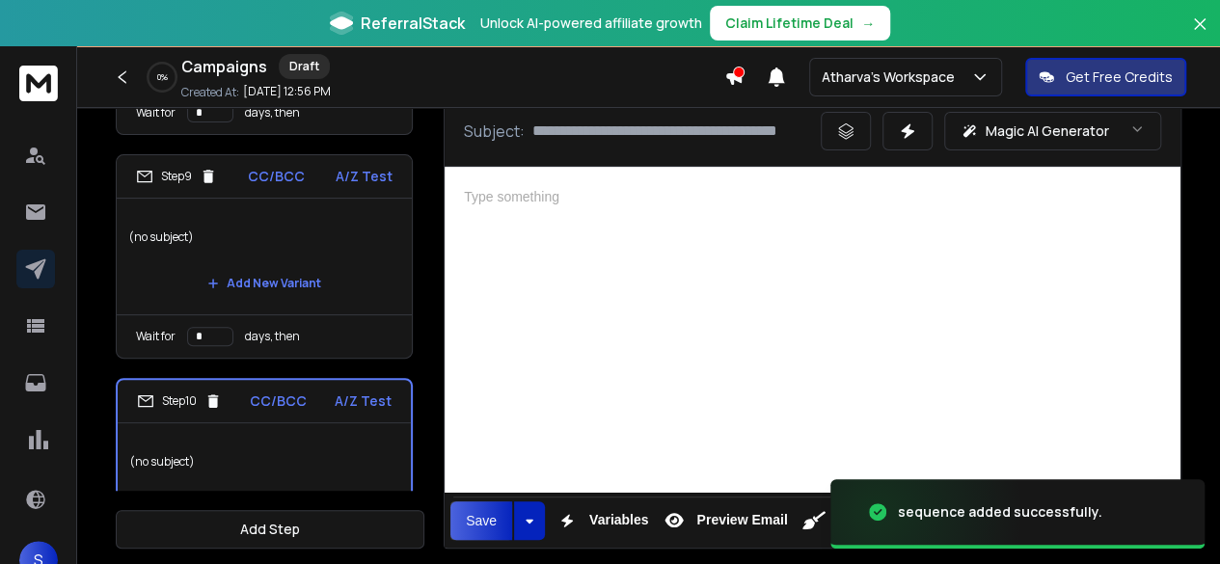
click at [214, 328] on input "*" at bounding box center [210, 336] width 46 height 19
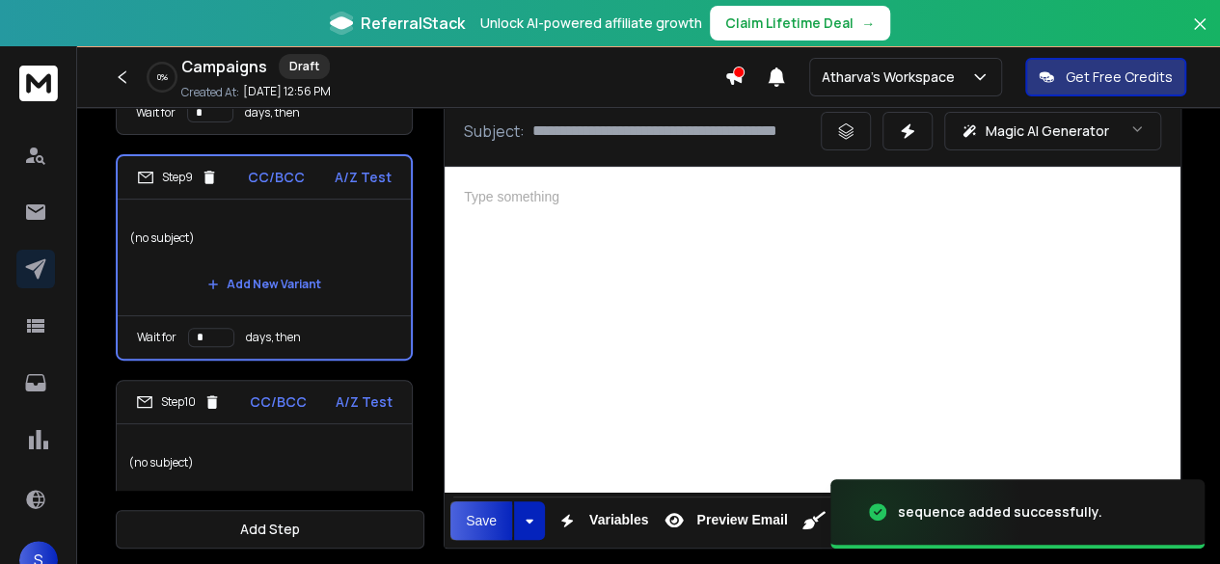
type input "*"
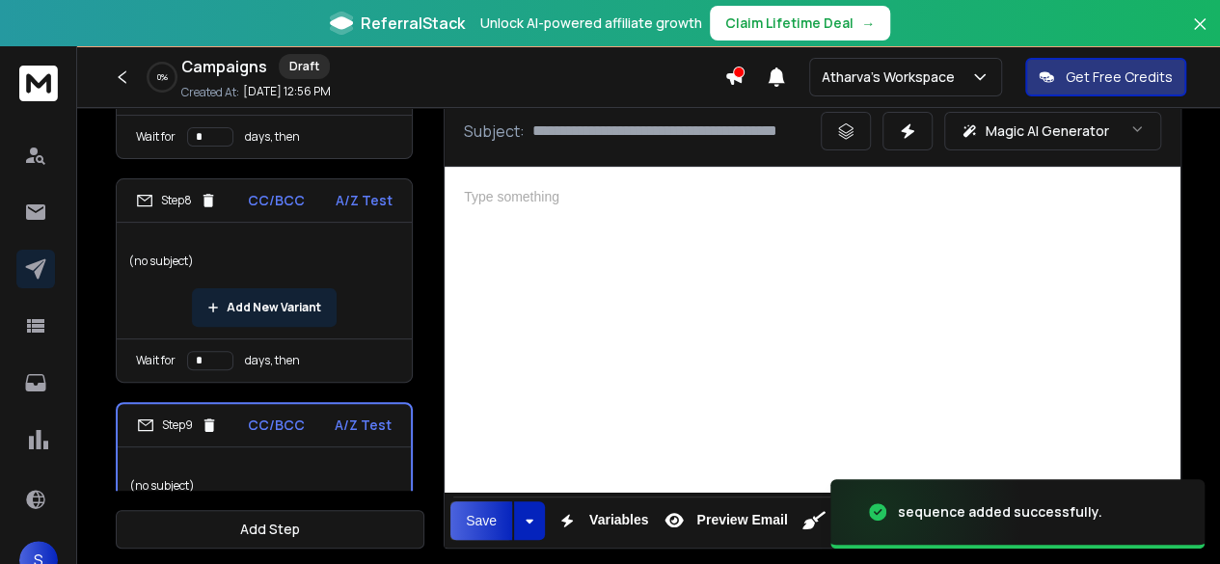
scroll to position [1482, 0]
click at [331, 289] on button "Add New Variant" at bounding box center [264, 308] width 145 height 39
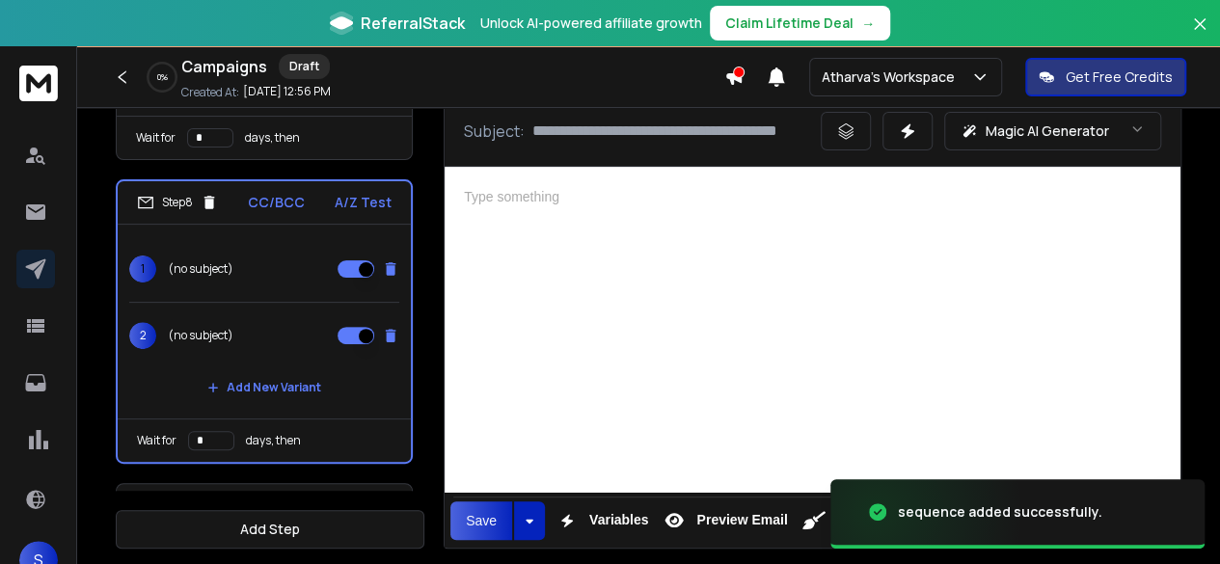
click at [390, 312] on div "2 (no subject)" at bounding box center [264, 336] width 270 height 66
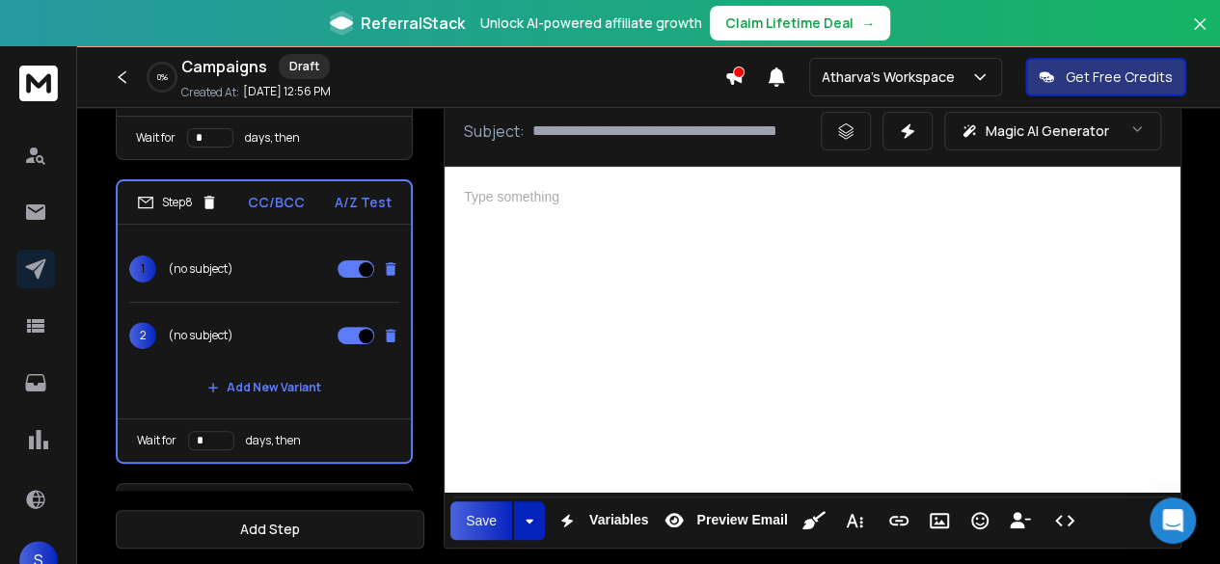
click at [388, 329] on icon at bounding box center [391, 335] width 11 height 13
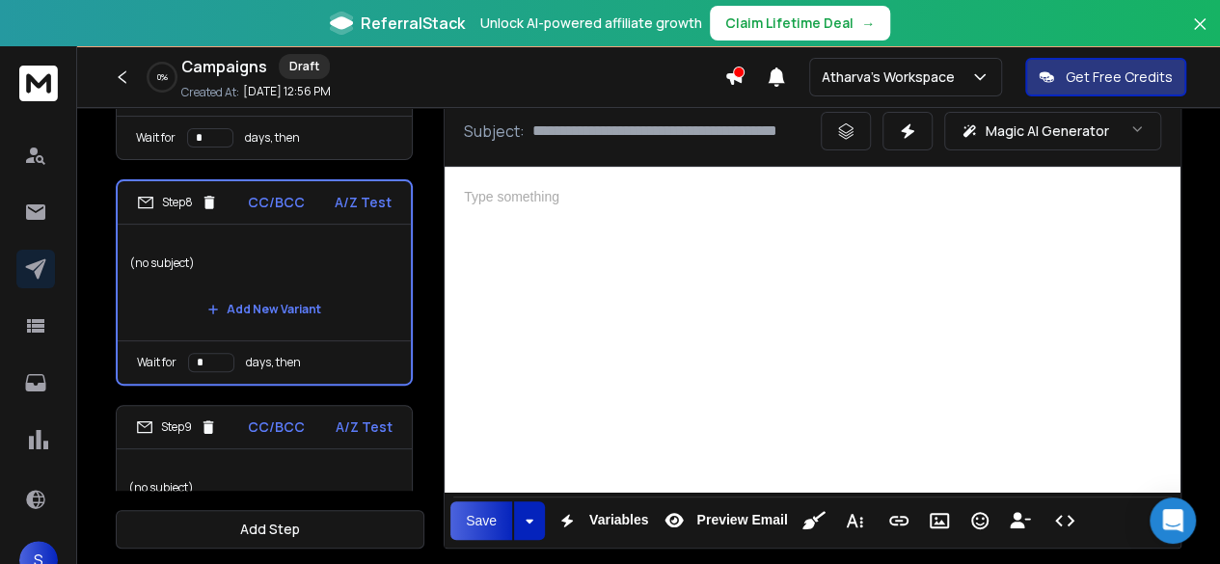
click at [224, 356] on input "*" at bounding box center [211, 362] width 46 height 19
type input "*"
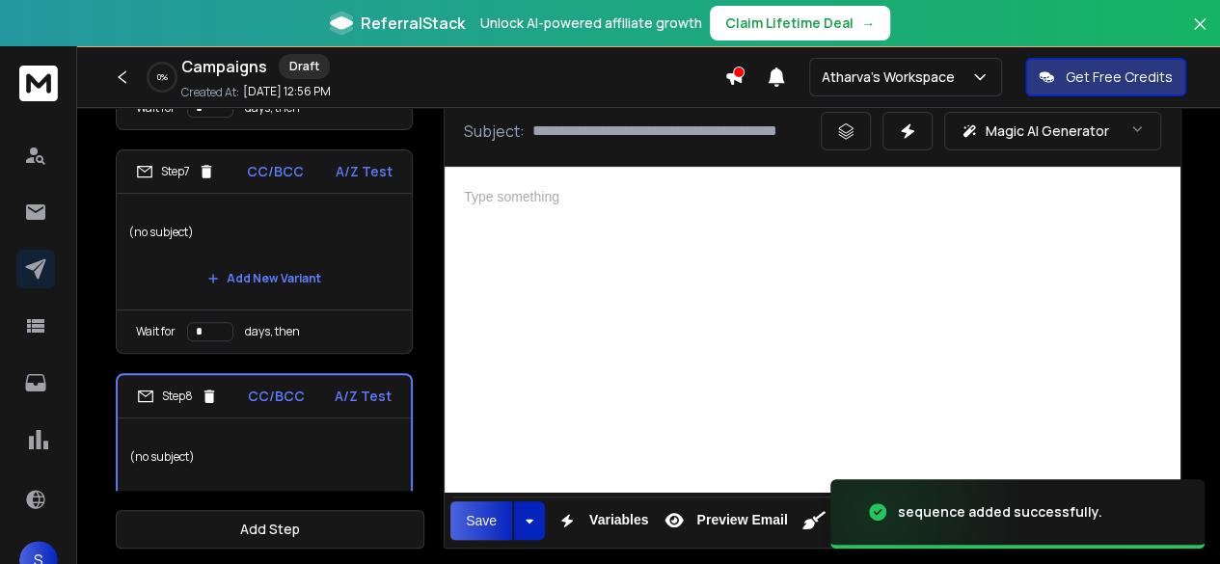
scroll to position [1287, 0]
click at [359, 264] on div "Add New Variant" at bounding box center [264, 279] width 272 height 39
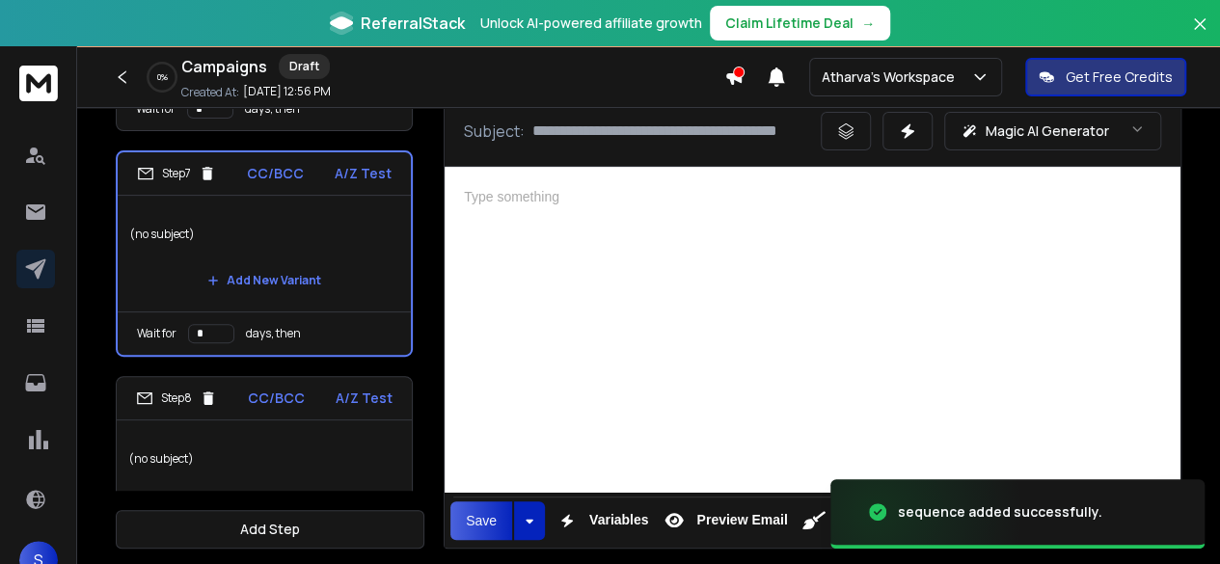
click at [220, 324] on input "*" at bounding box center [211, 333] width 46 height 19
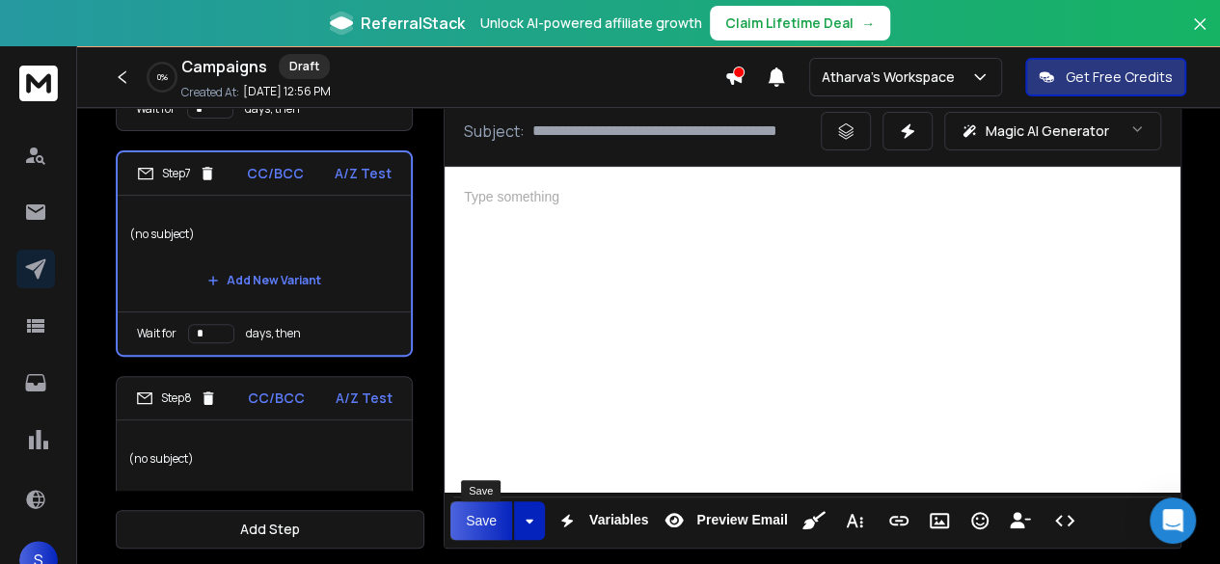
type input "*"
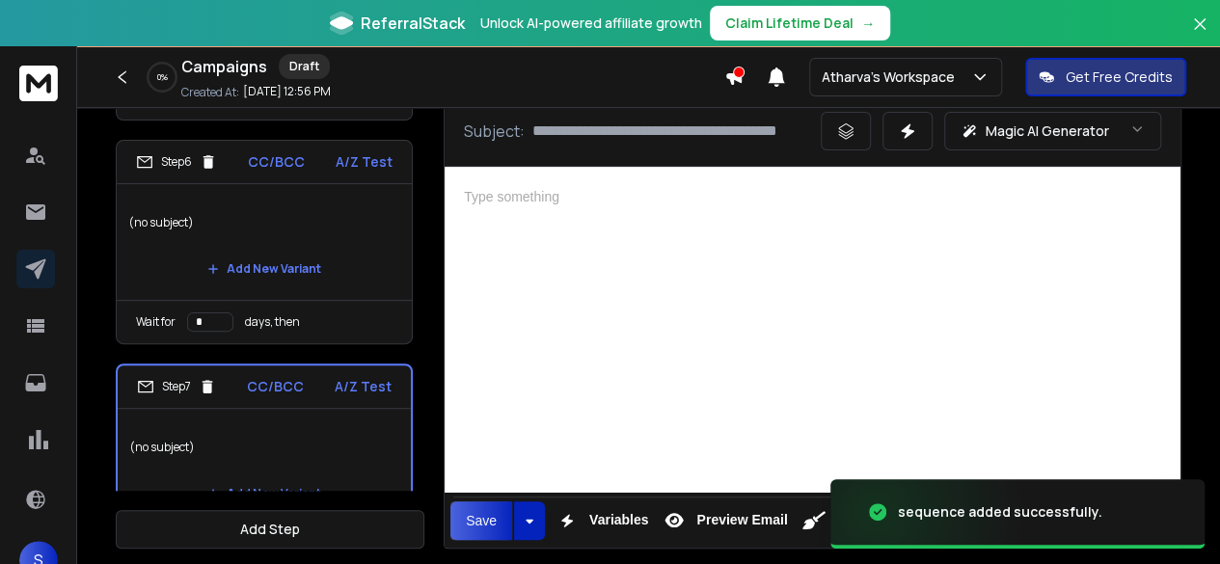
scroll to position [1073, 0]
click at [283, 284] on div "(no subject) Add New Variant" at bounding box center [264, 243] width 295 height 116
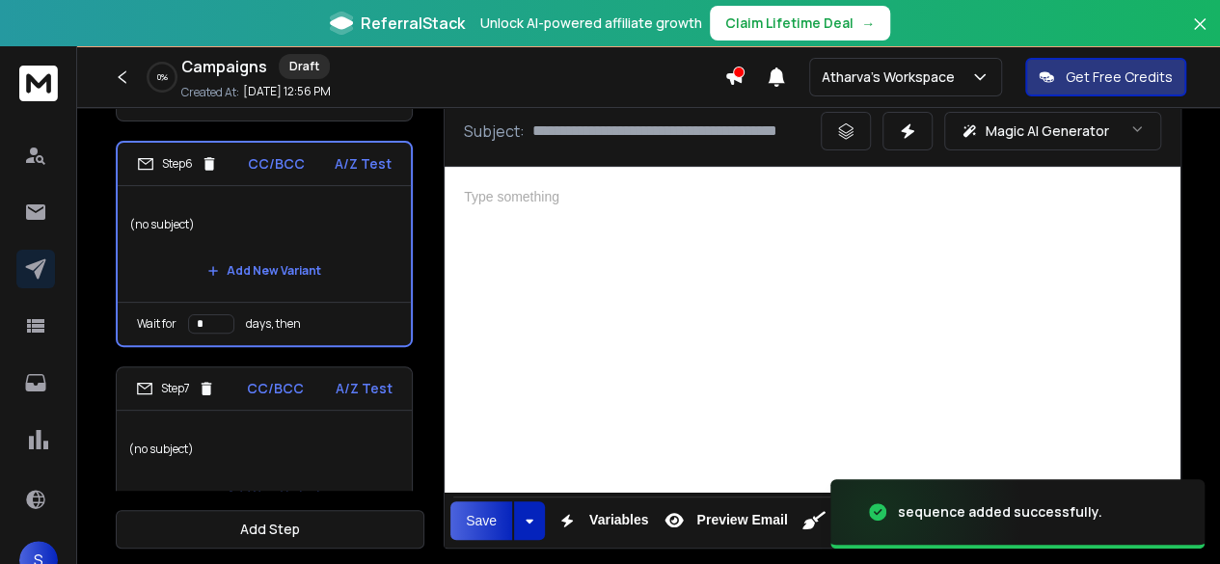
drag, startPoint x: 216, startPoint y: 328, endPoint x: 239, endPoint y: 317, distance: 25.5
click at [239, 317] on ul "Step 1 CC/BCC A/Z Test (no subject) Add New Variant Wait for * days, then Step …" at bounding box center [264, 222] width 297 height 2400
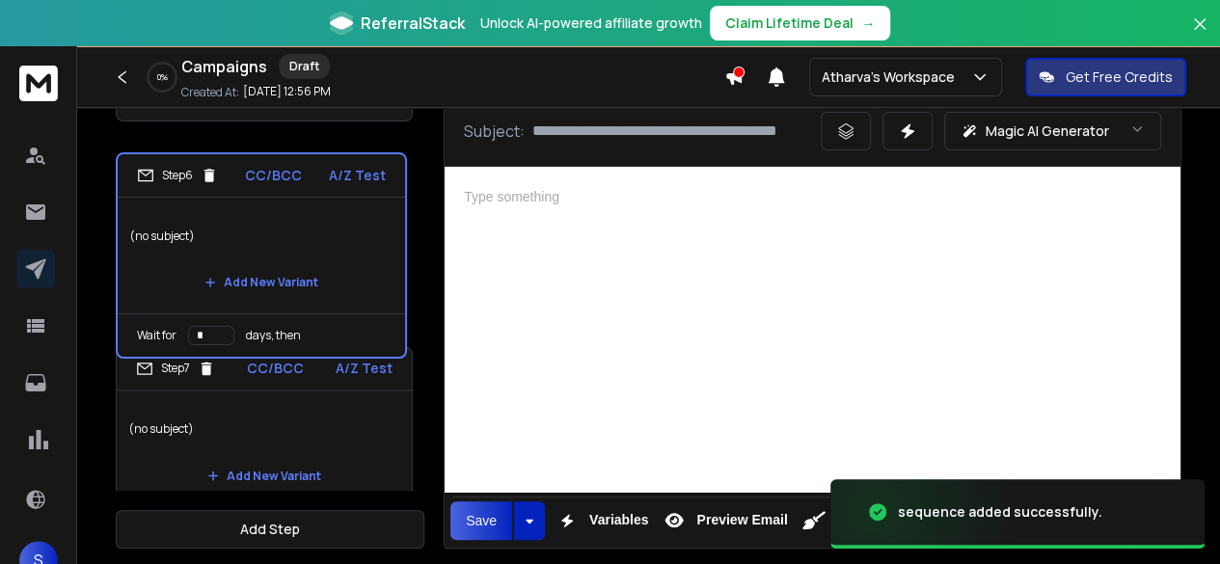
click at [239, 317] on ul "Step 1 CC/BCC A/Z Test (no subject) Add New Variant Wait for * days, then Step …" at bounding box center [264, 221] width 297 height 2399
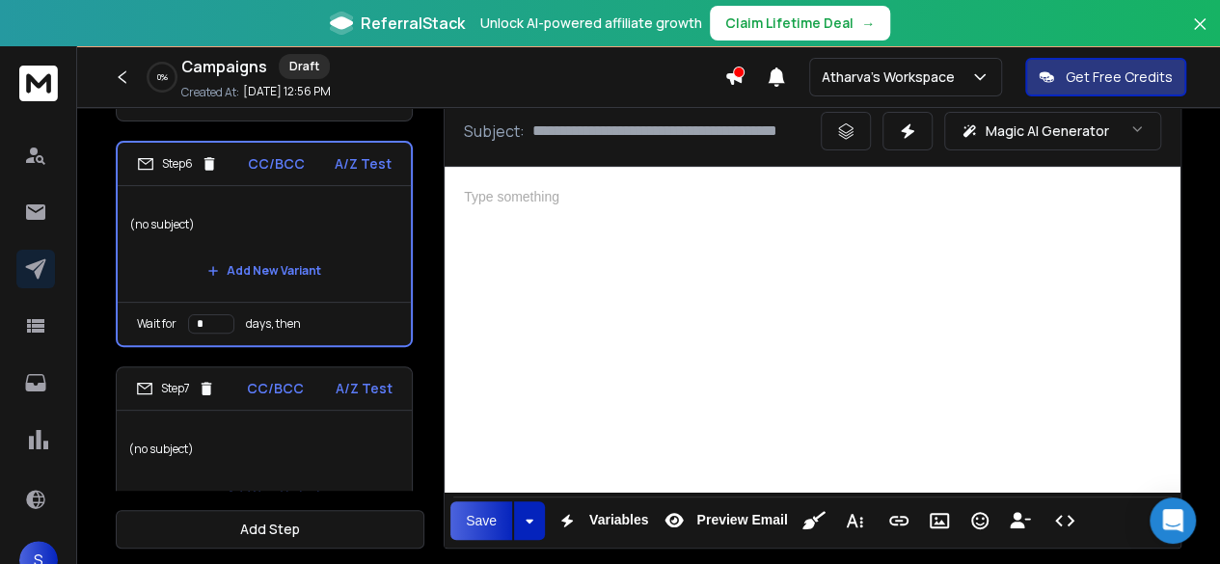
click at [222, 322] on input "*" at bounding box center [211, 323] width 46 height 19
type input "*"
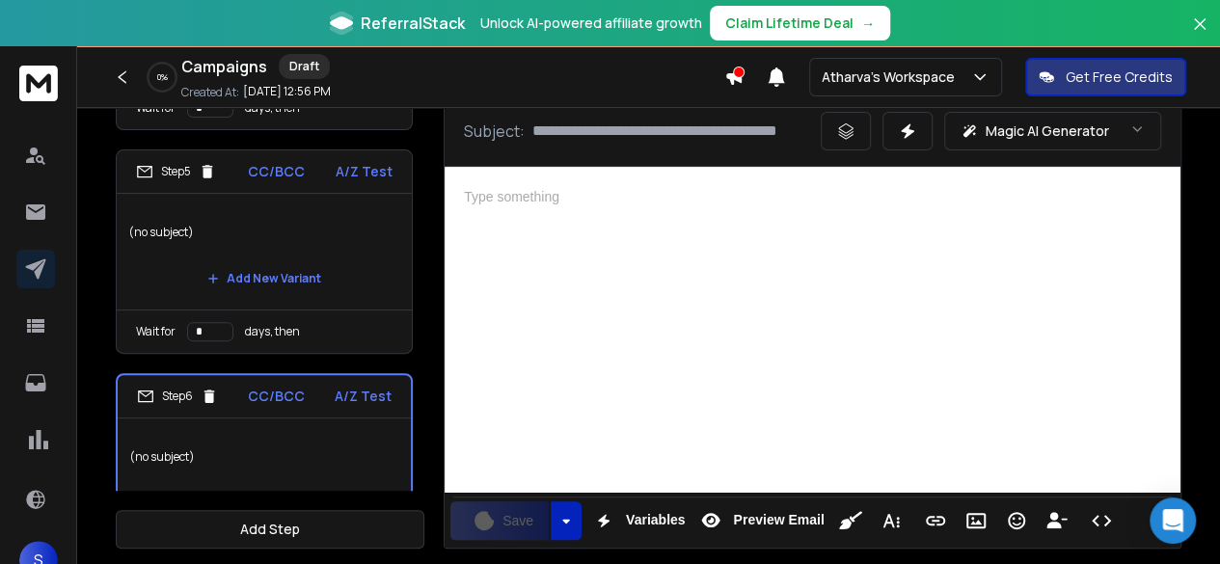
scroll to position [838, 0]
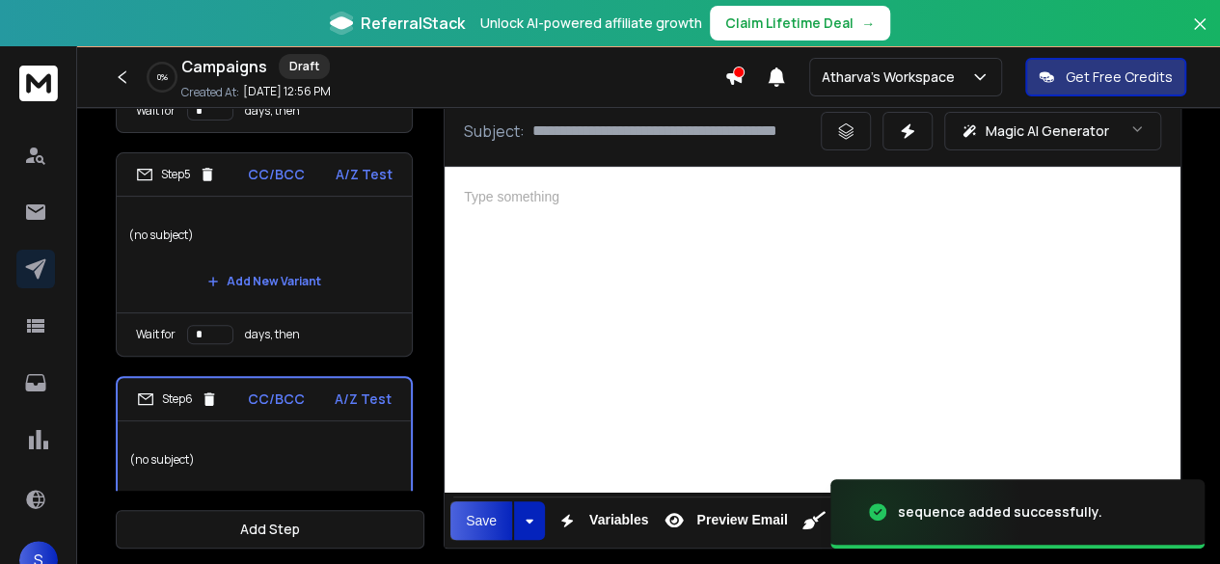
click at [208, 326] on input "*" at bounding box center [210, 334] width 46 height 19
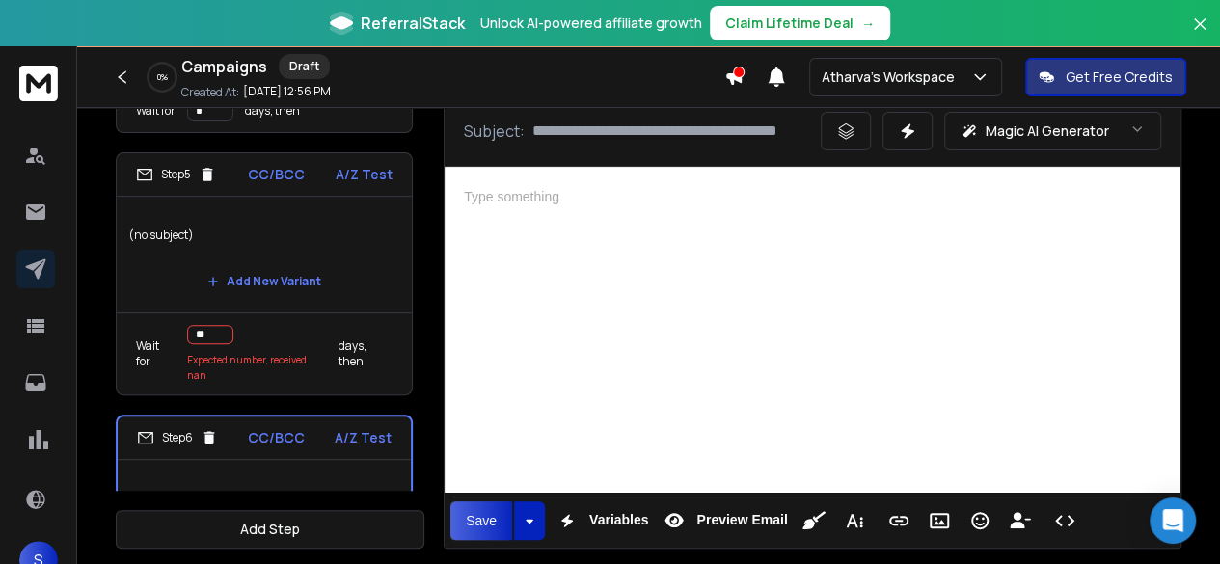
type input "*"
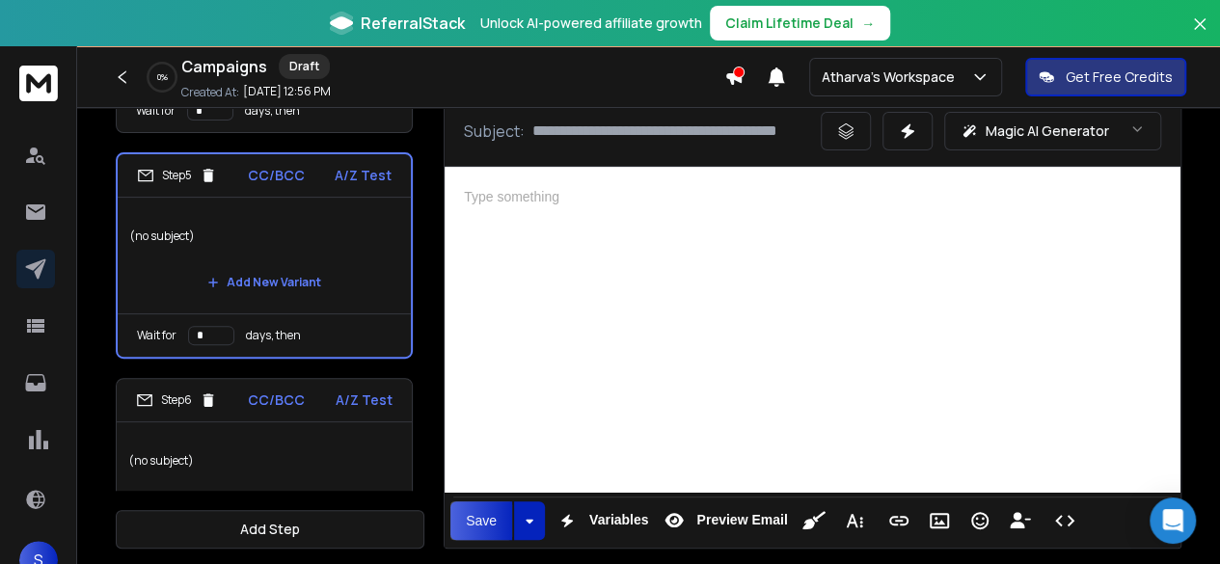
type input "*"
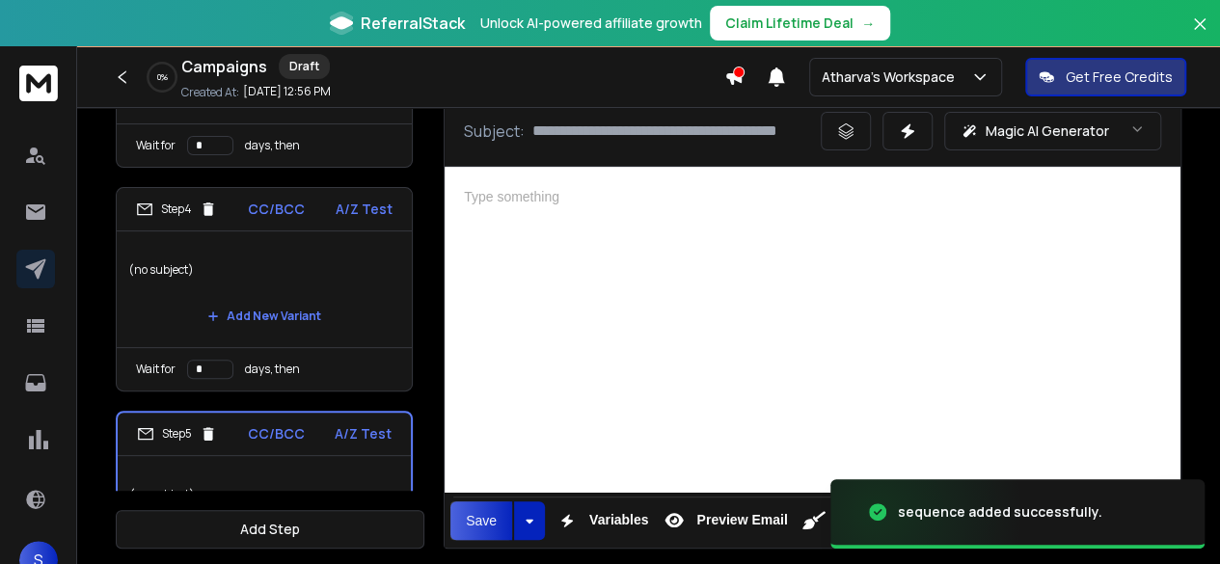
scroll to position [576, 0]
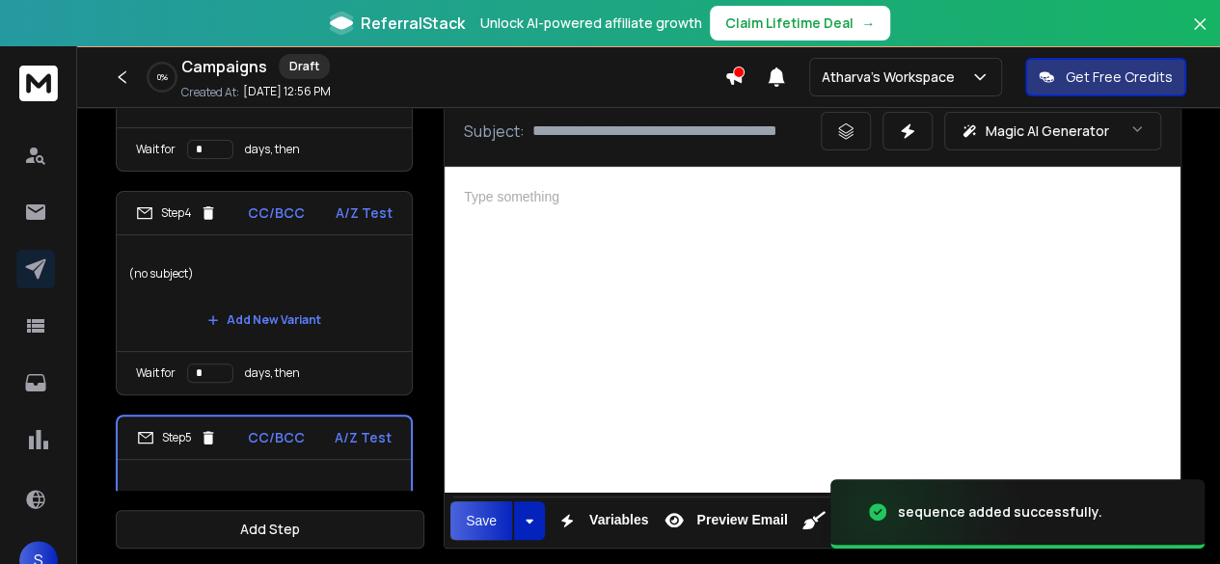
click at [360, 319] on div "Add New Variant" at bounding box center [264, 320] width 272 height 39
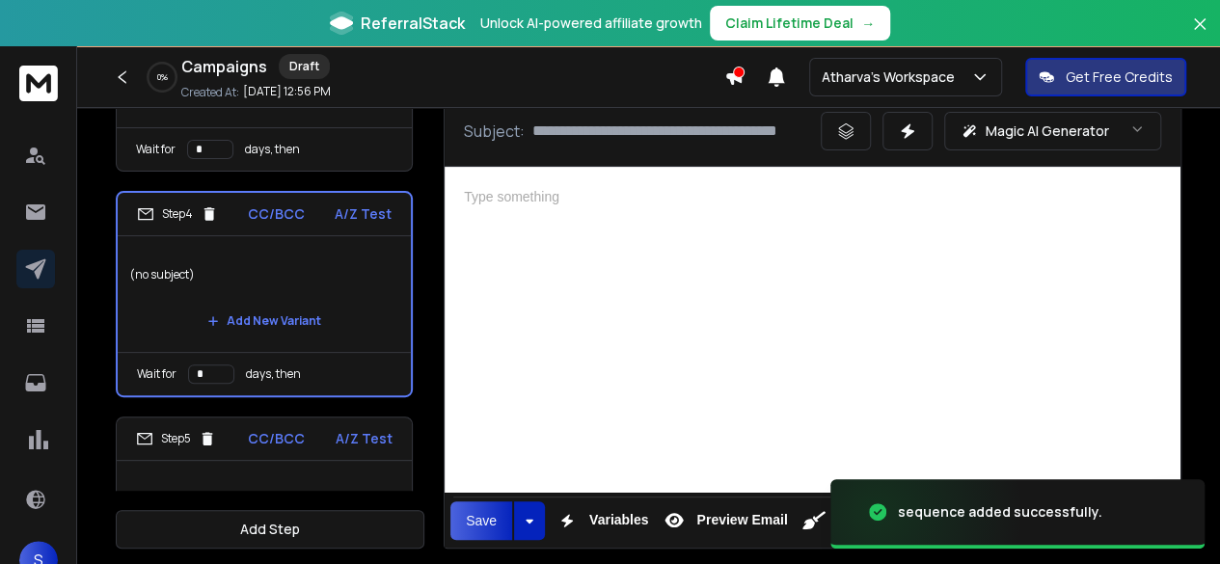
click at [220, 367] on input "*" at bounding box center [211, 373] width 46 height 19
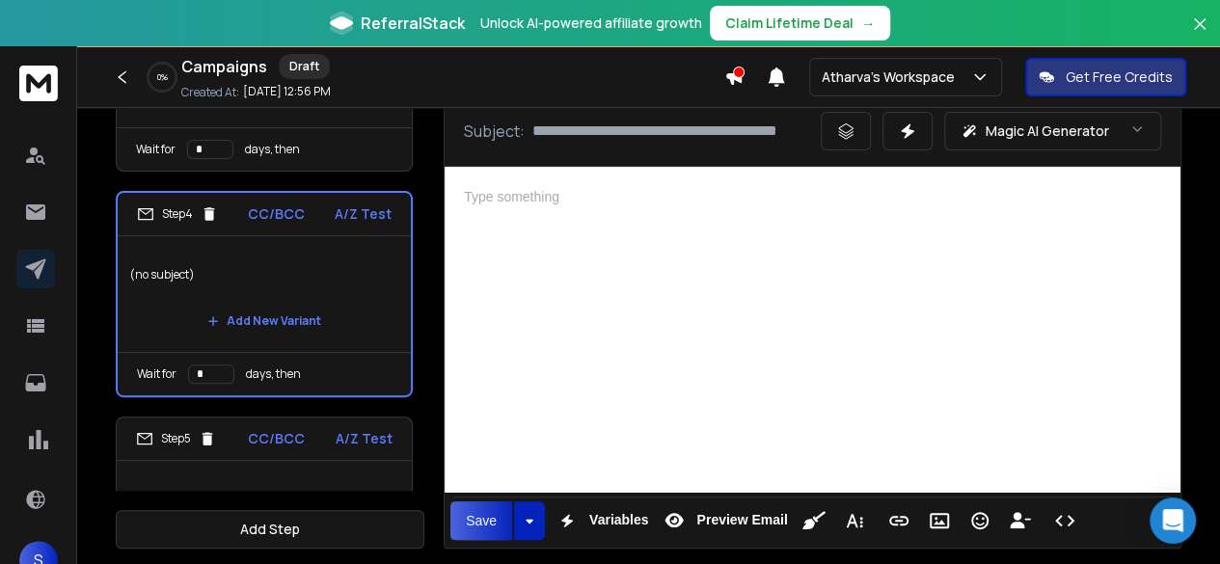
type input "*"
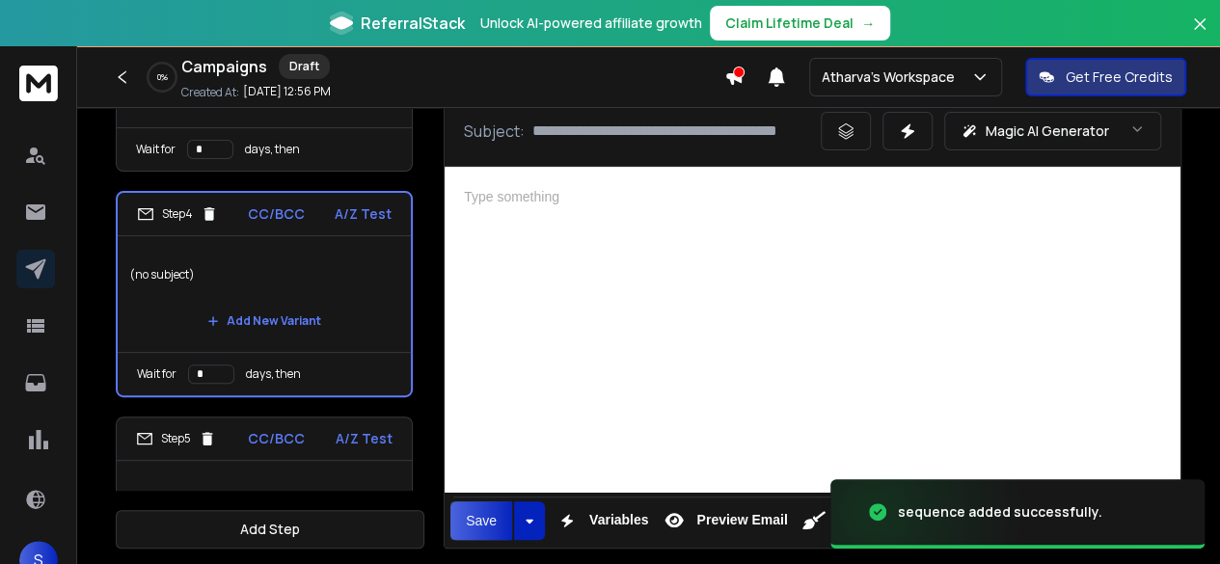
scroll to position [320, 0]
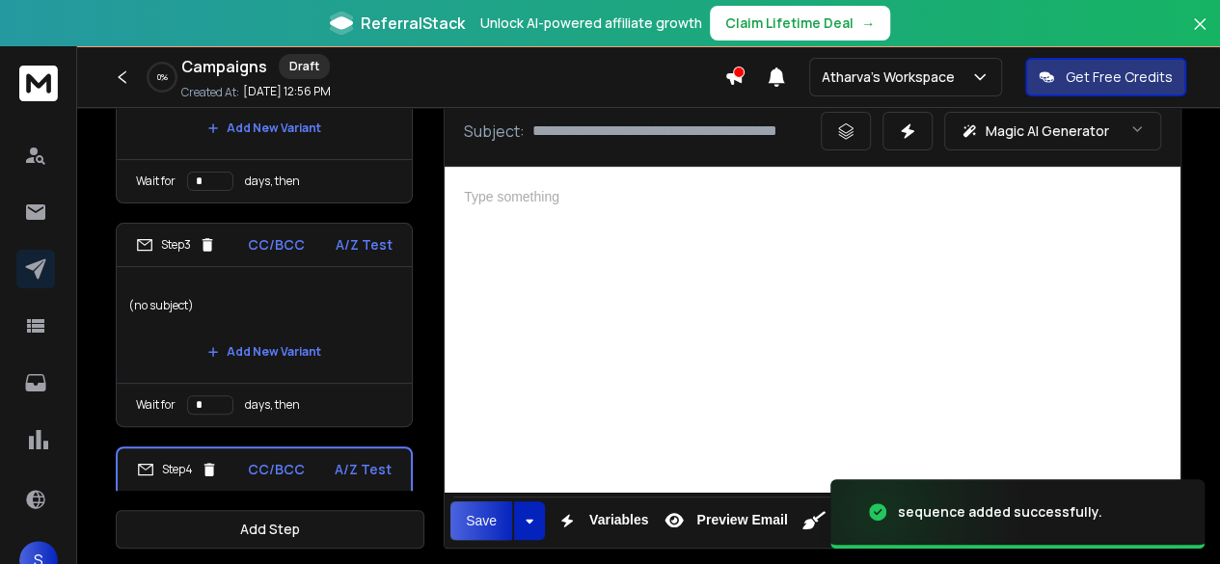
click at [226, 399] on input "*" at bounding box center [210, 404] width 46 height 19
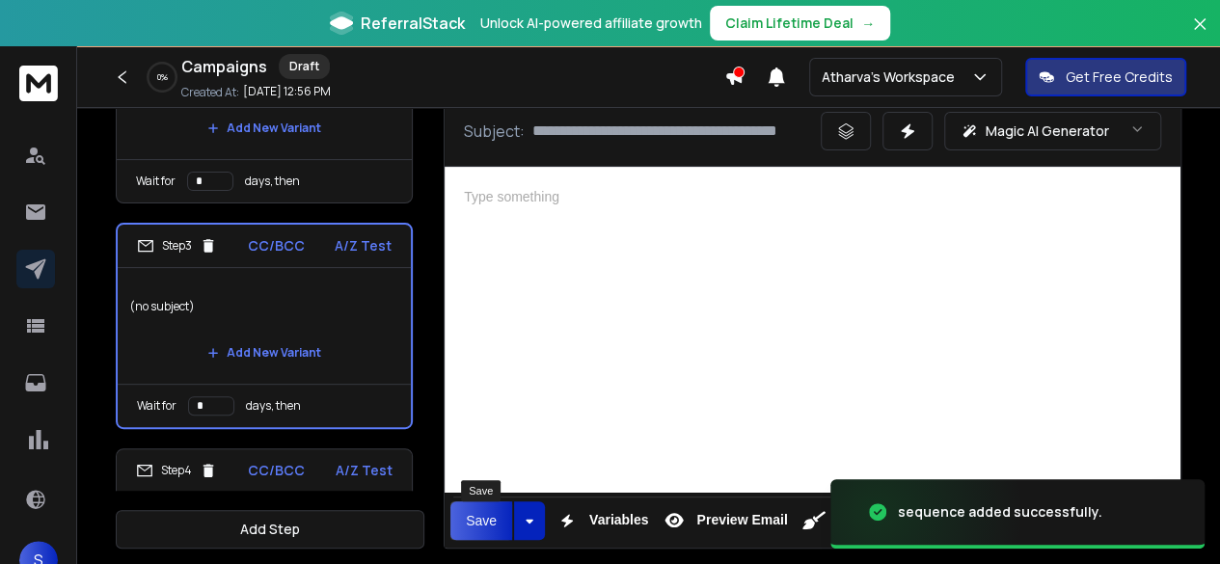
type input "*"
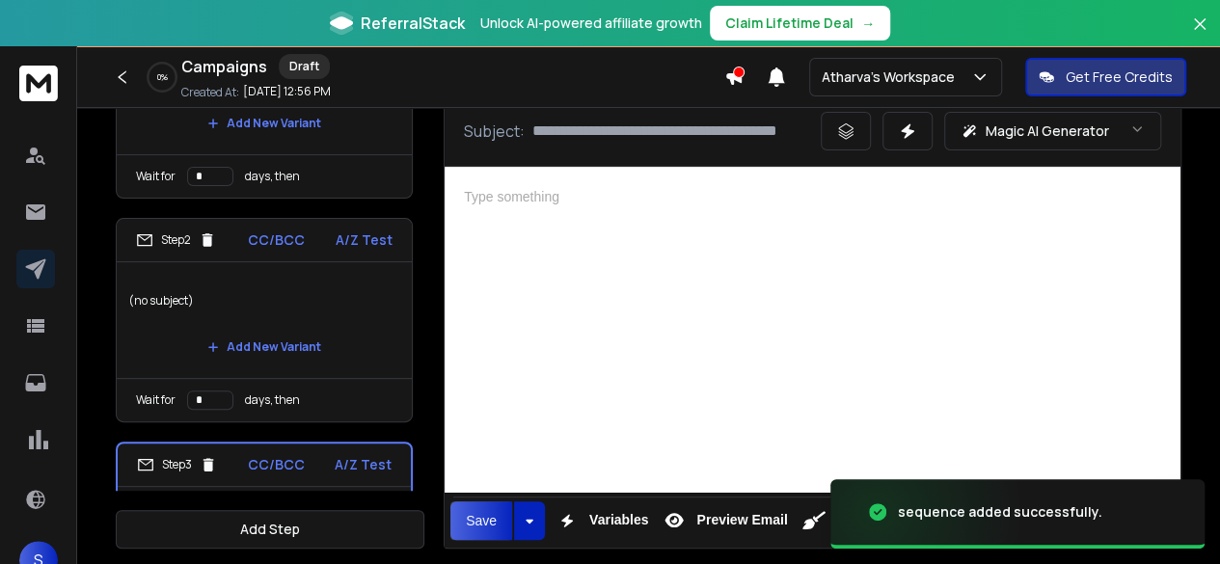
scroll to position [99, 0]
click at [374, 313] on p "(no subject)" at bounding box center [264, 303] width 272 height 54
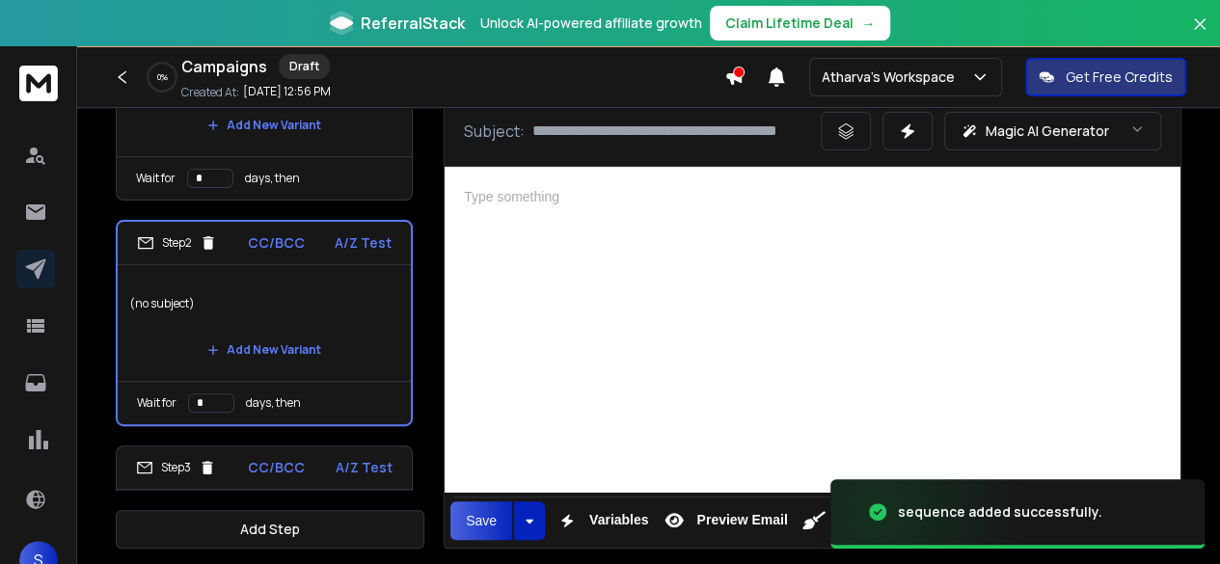
click at [218, 398] on input "*" at bounding box center [211, 402] width 46 height 19
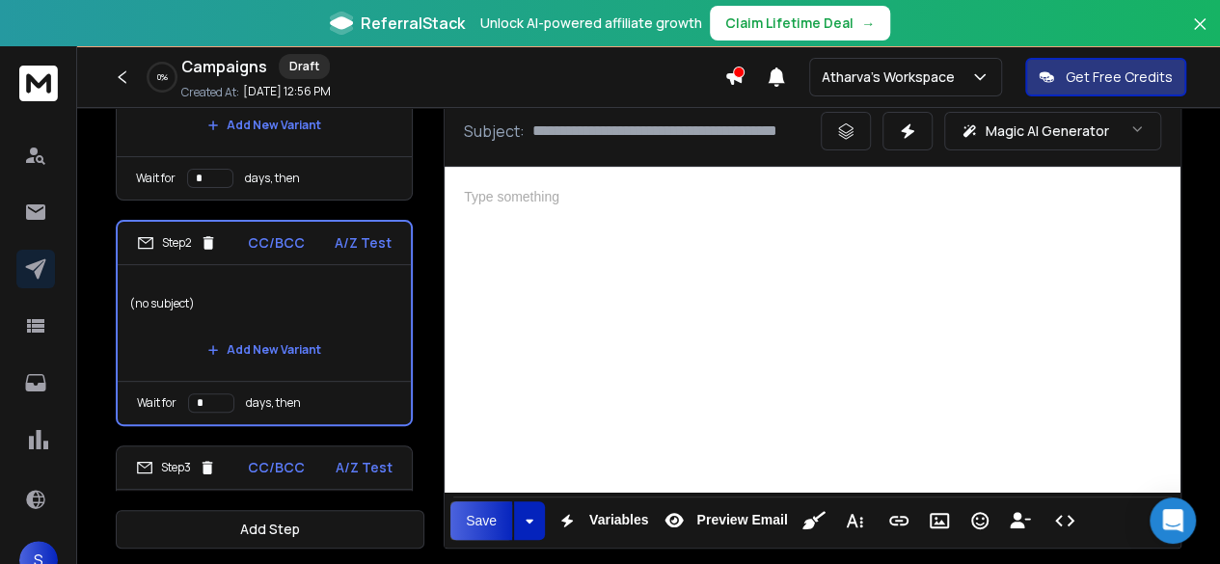
type input "*"
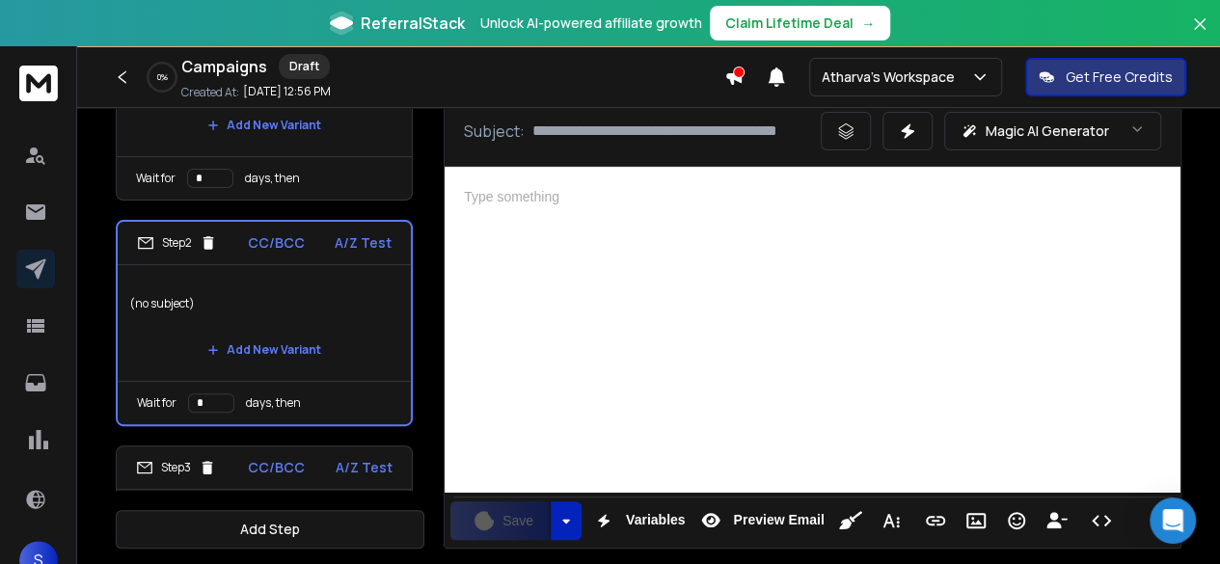
scroll to position [0, 0]
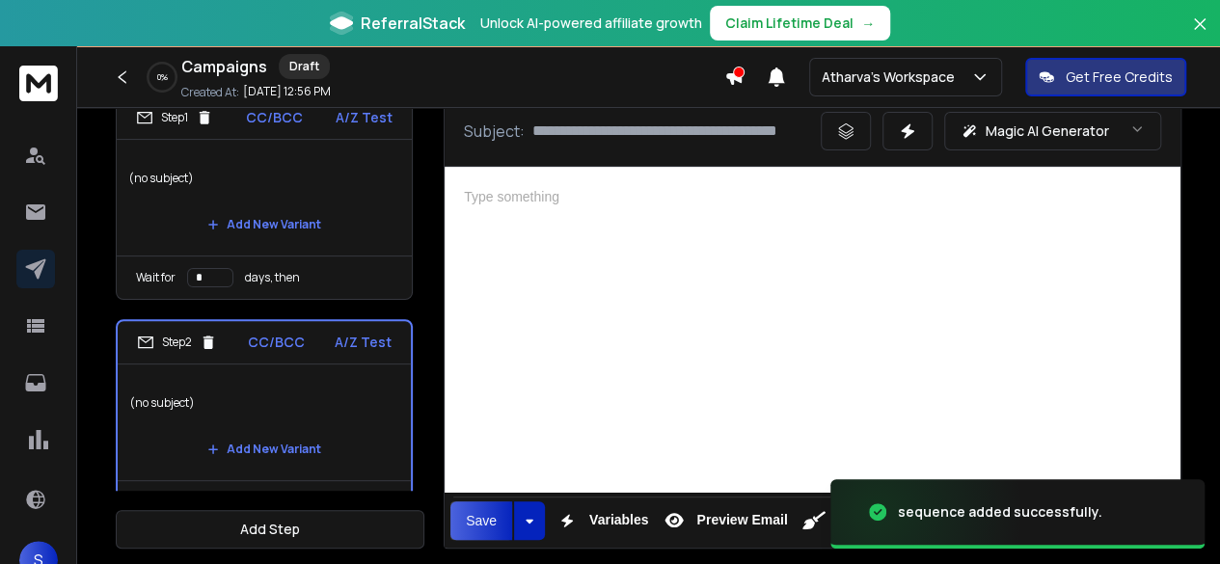
click at [210, 271] on input "*" at bounding box center [210, 277] width 46 height 19
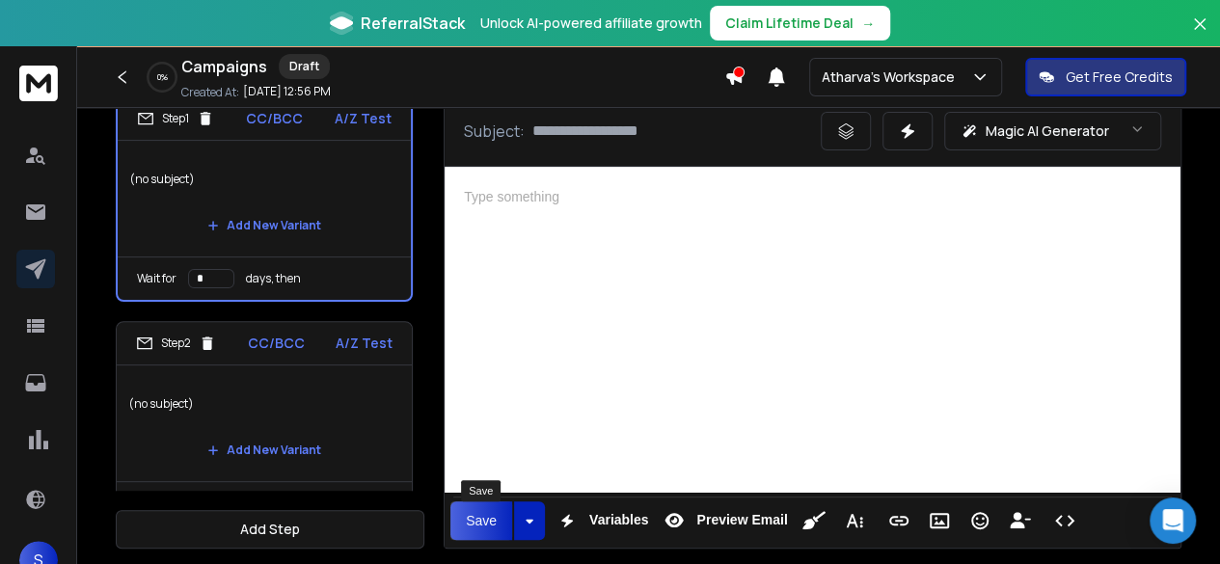
type input "*"
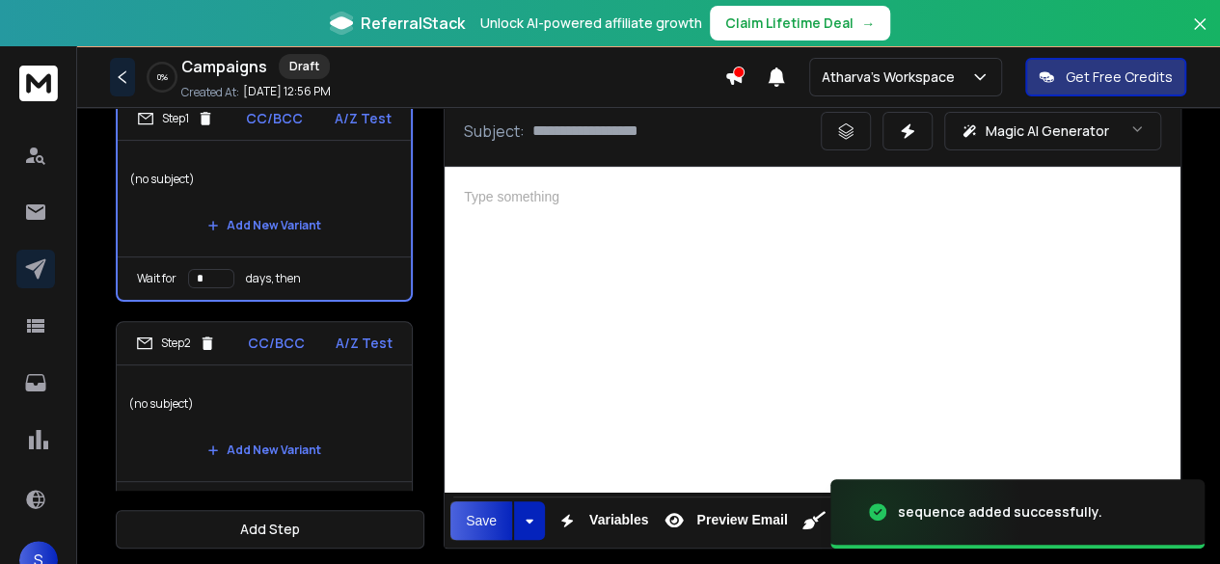
click at [124, 76] on icon at bounding box center [122, 76] width 17 height 17
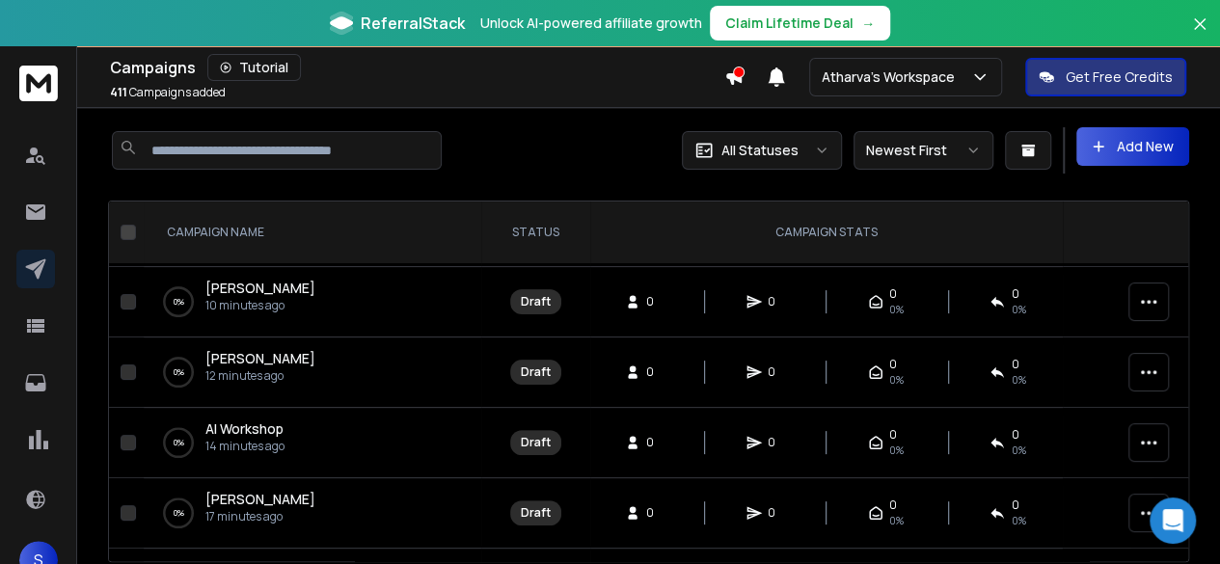
scroll to position [278, 0]
click at [1164, 161] on button "Add New" at bounding box center [1132, 146] width 113 height 39
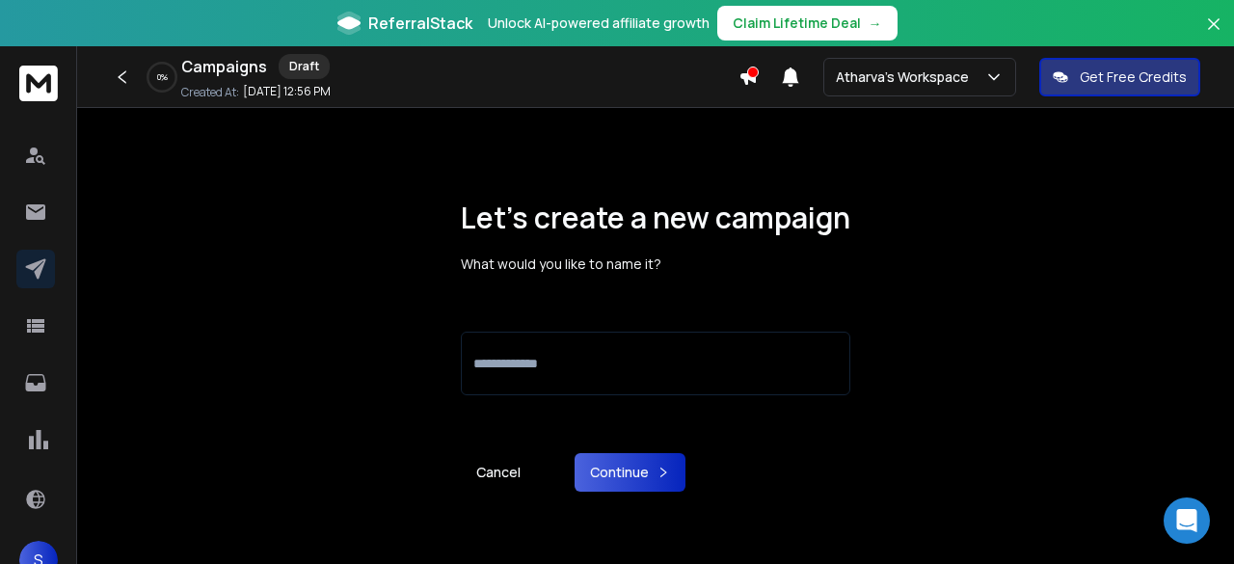
click at [578, 366] on input at bounding box center [656, 364] width 390 height 64
paste input "**********"
type input "**********"
click at [605, 461] on button "Continue" at bounding box center [630, 472] width 111 height 39
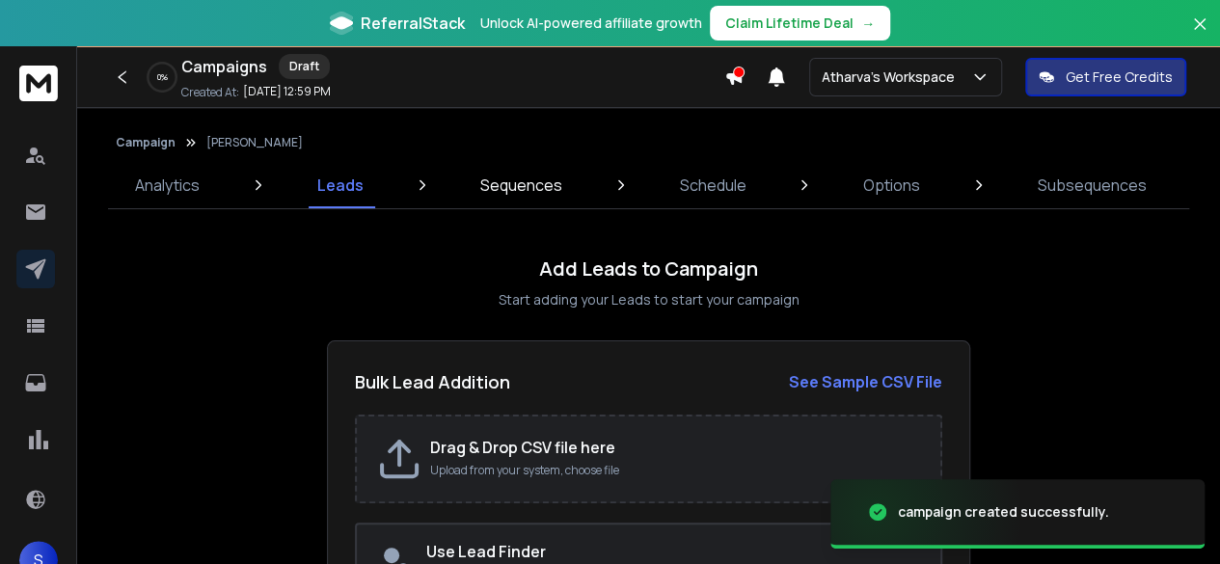
click at [470, 186] on link "Sequences" at bounding box center [521, 185] width 105 height 46
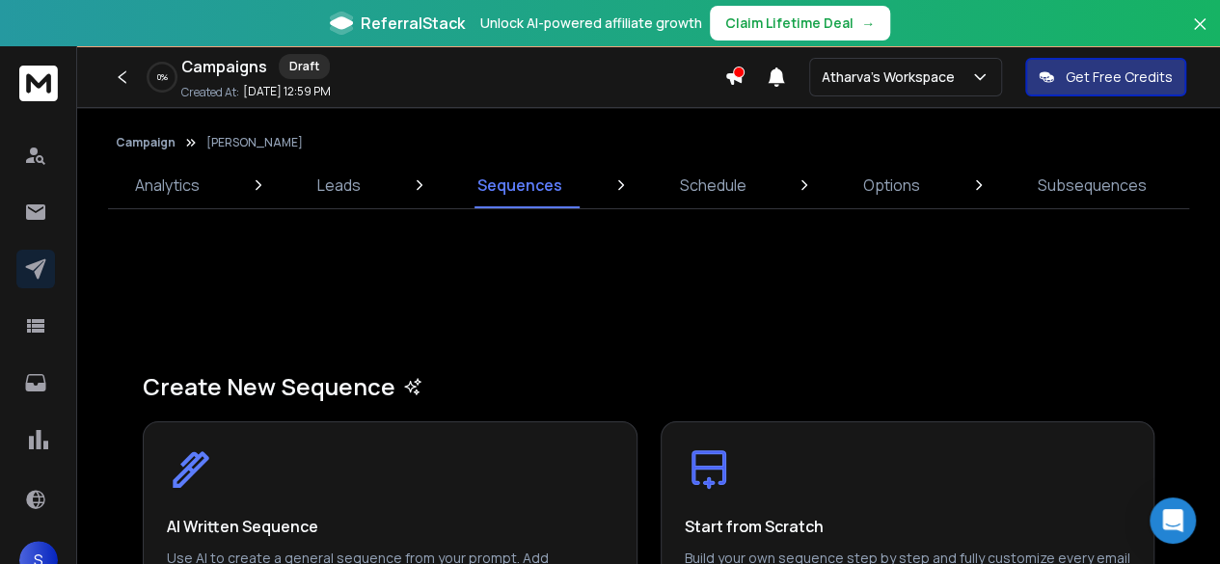
scroll to position [104, 0]
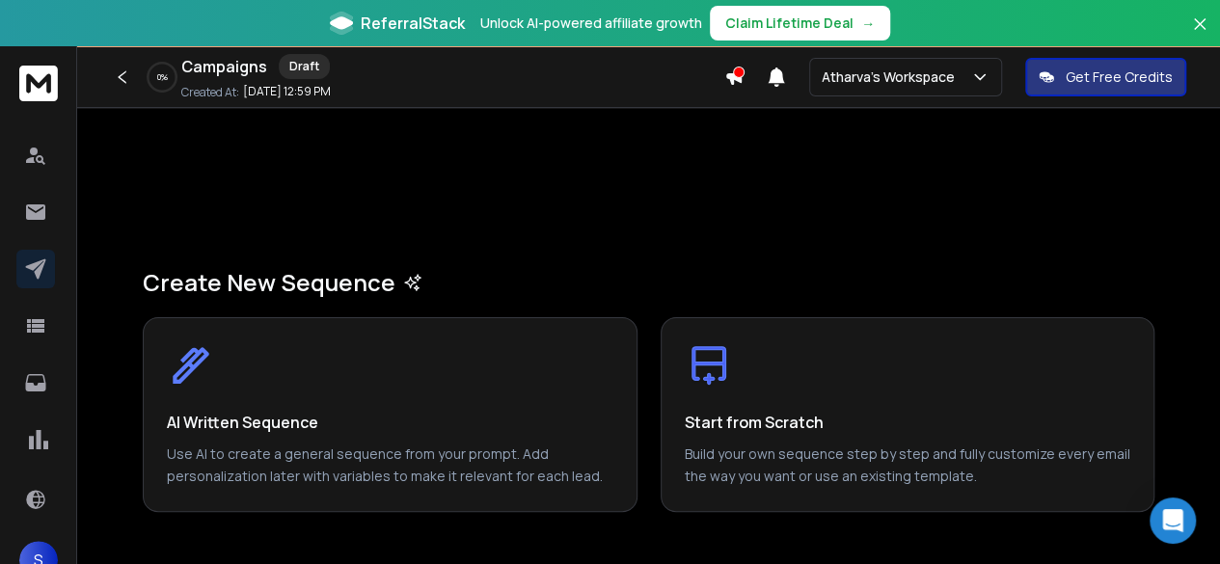
drag, startPoint x: 688, startPoint y: 486, endPoint x: 703, endPoint y: 479, distance: 16.0
click at [703, 479] on p "Build your own sequence step by step and fully customize every email the way yo…" at bounding box center [908, 466] width 446 height 44
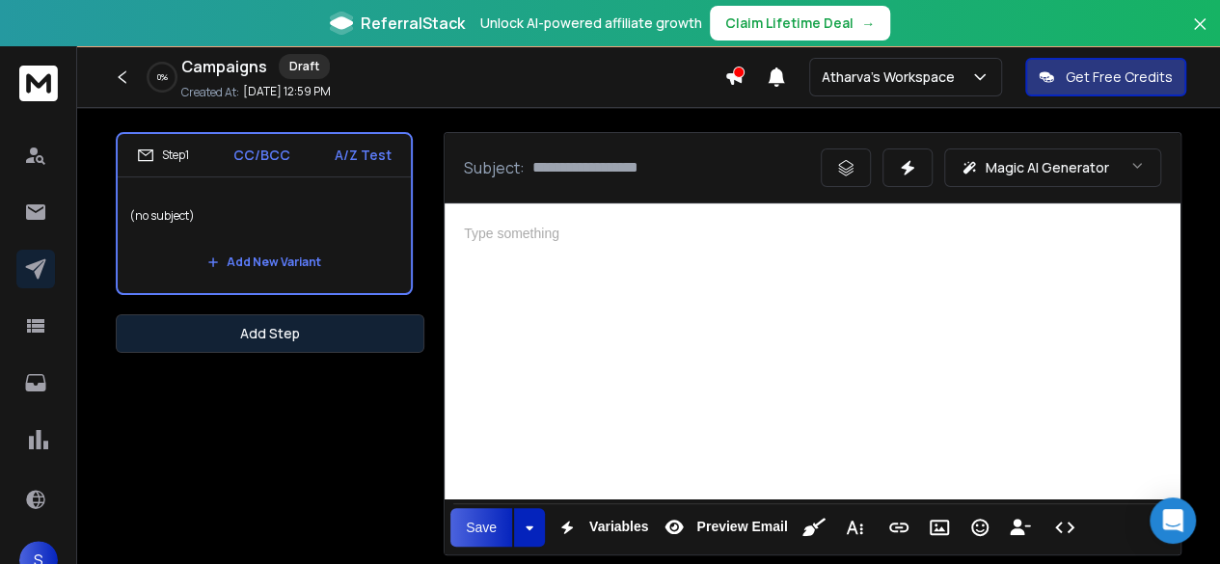
click at [355, 320] on button "Add Step" at bounding box center [270, 333] width 309 height 39
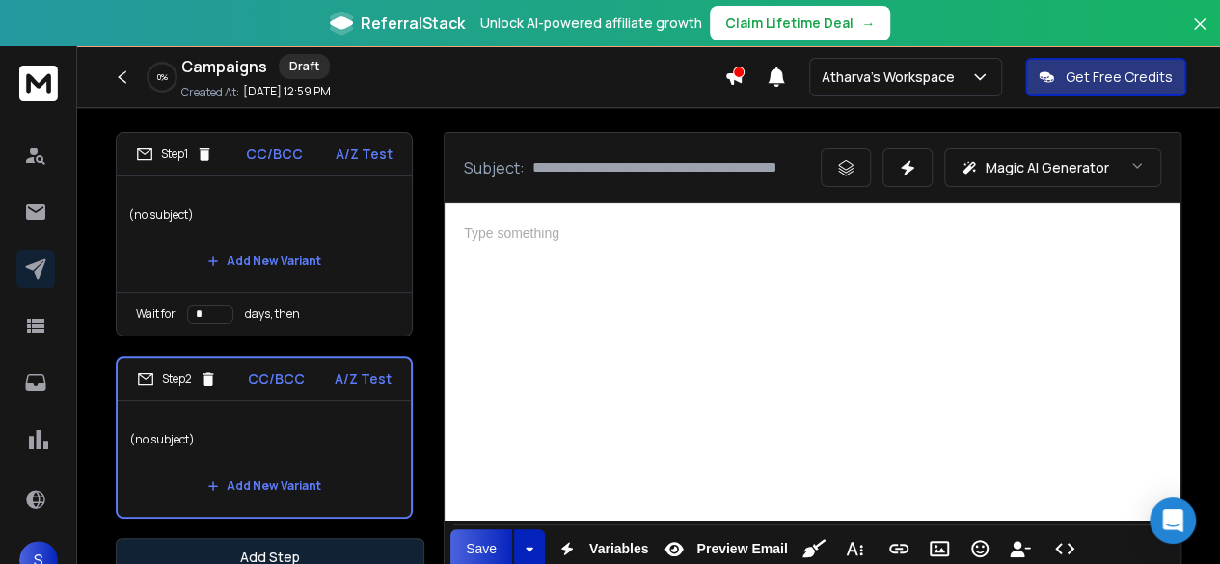
click at [306, 549] on button "Add Step" at bounding box center [270, 557] width 309 height 39
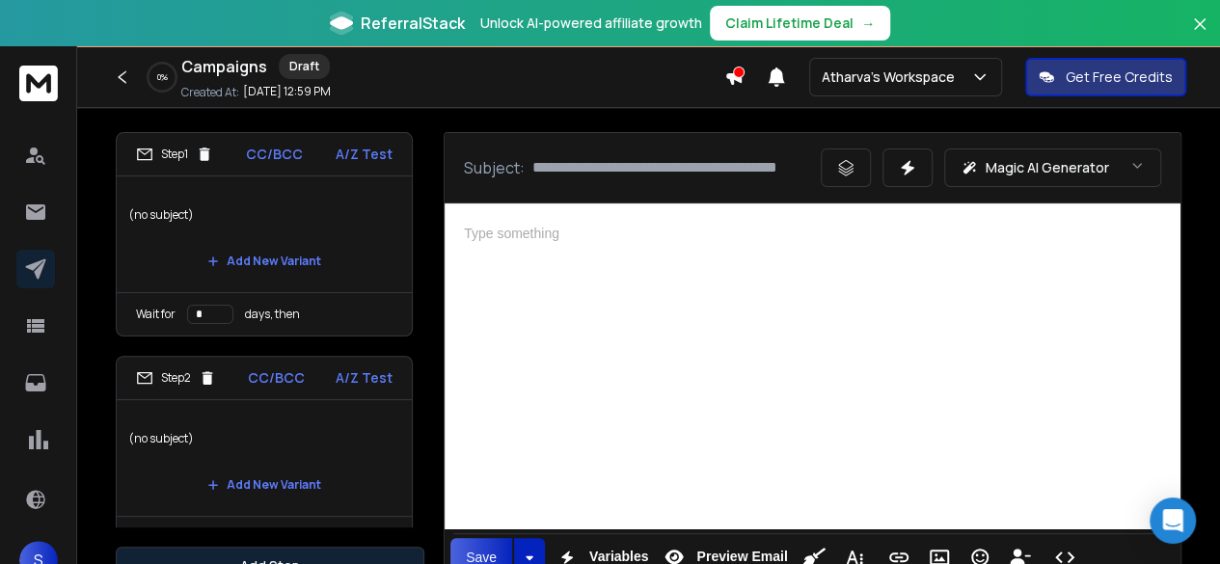
click at [306, 549] on button "Add Step" at bounding box center [270, 566] width 309 height 39
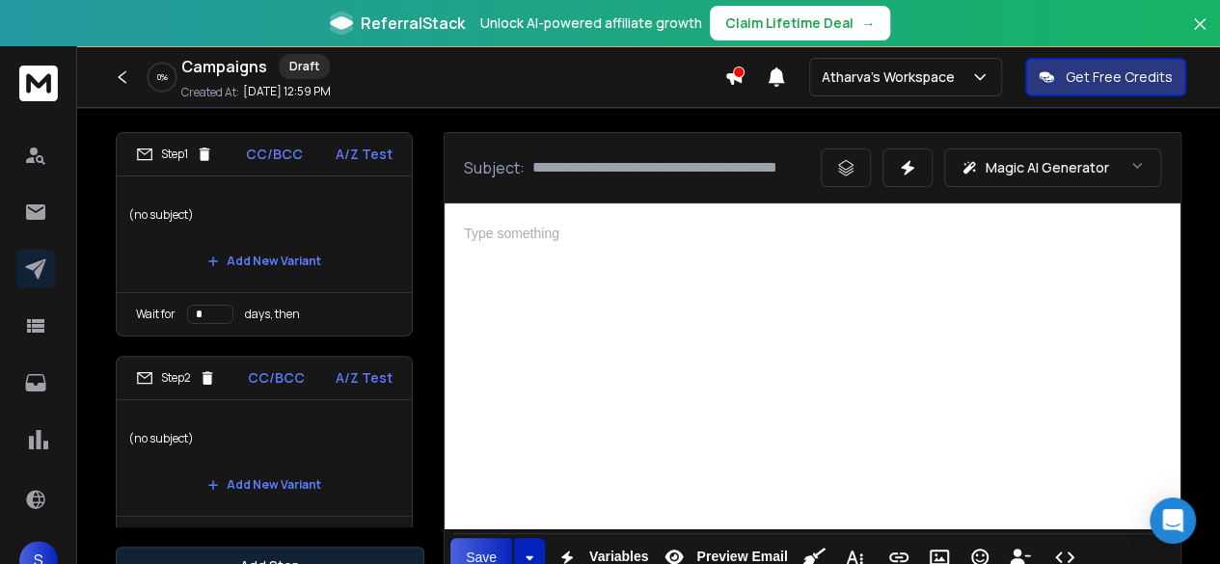
click at [306, 549] on button "Add Step" at bounding box center [270, 566] width 309 height 39
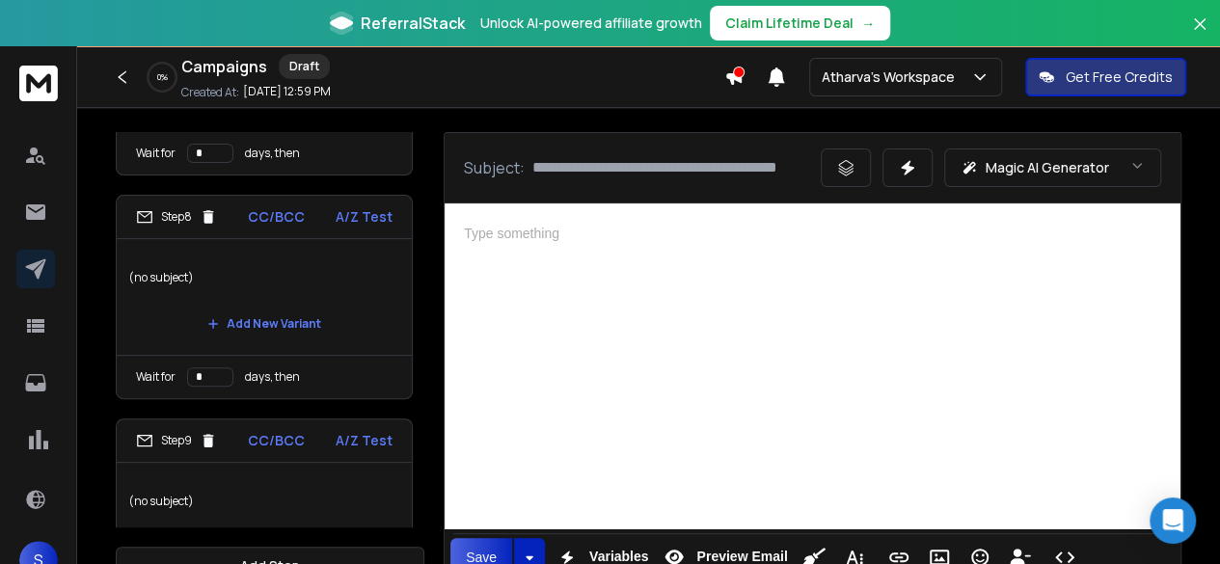
scroll to position [1768, 0]
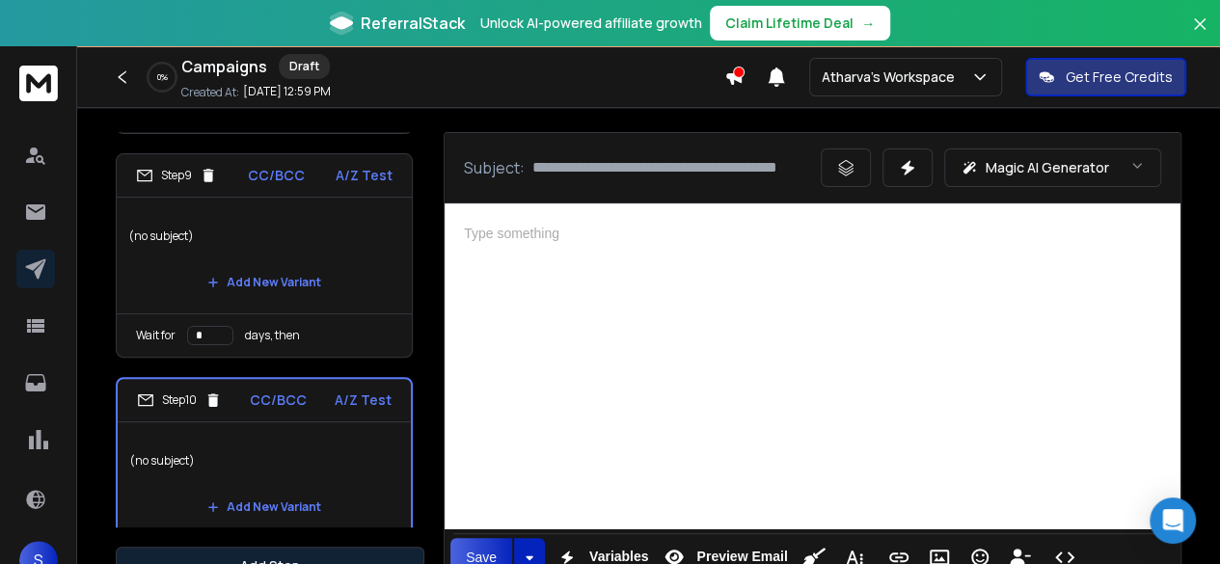
click at [306, 558] on button "Add Step" at bounding box center [270, 566] width 309 height 39
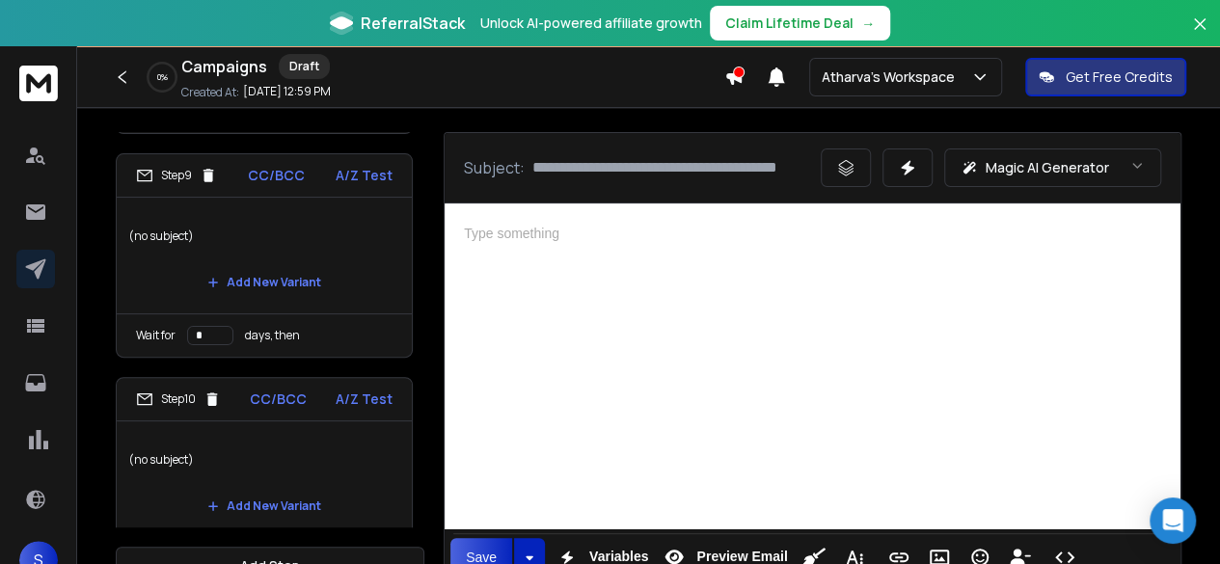
scroll to position [1991, 0]
click at [341, 447] on p "(no subject)" at bounding box center [264, 462] width 270 height 54
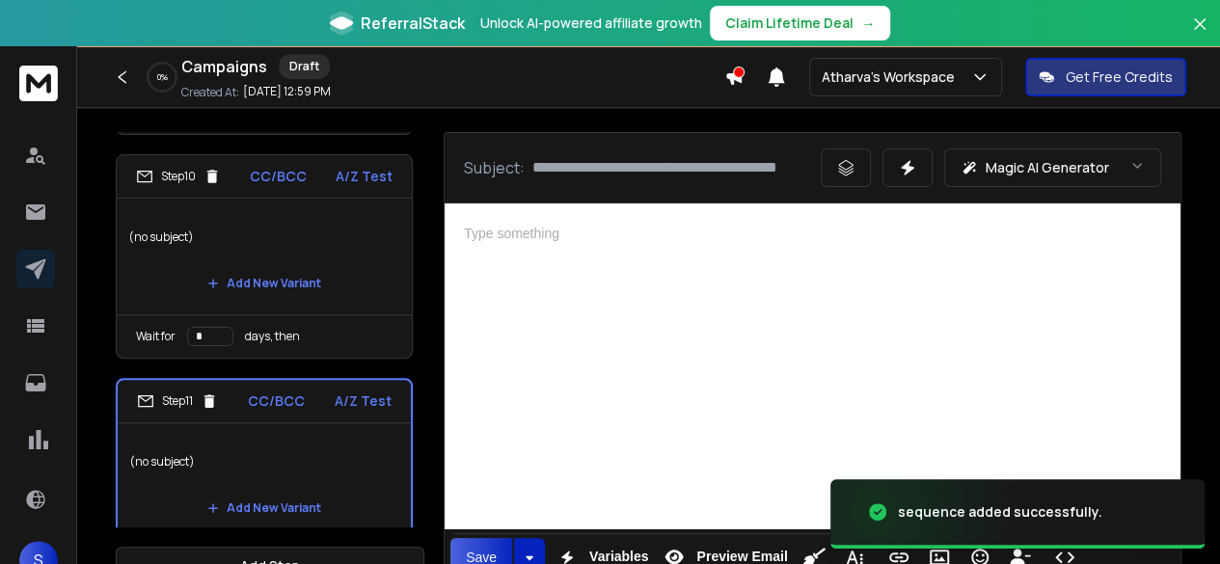
click at [347, 299] on div "(no subject) Add New Variant" at bounding box center [264, 257] width 295 height 116
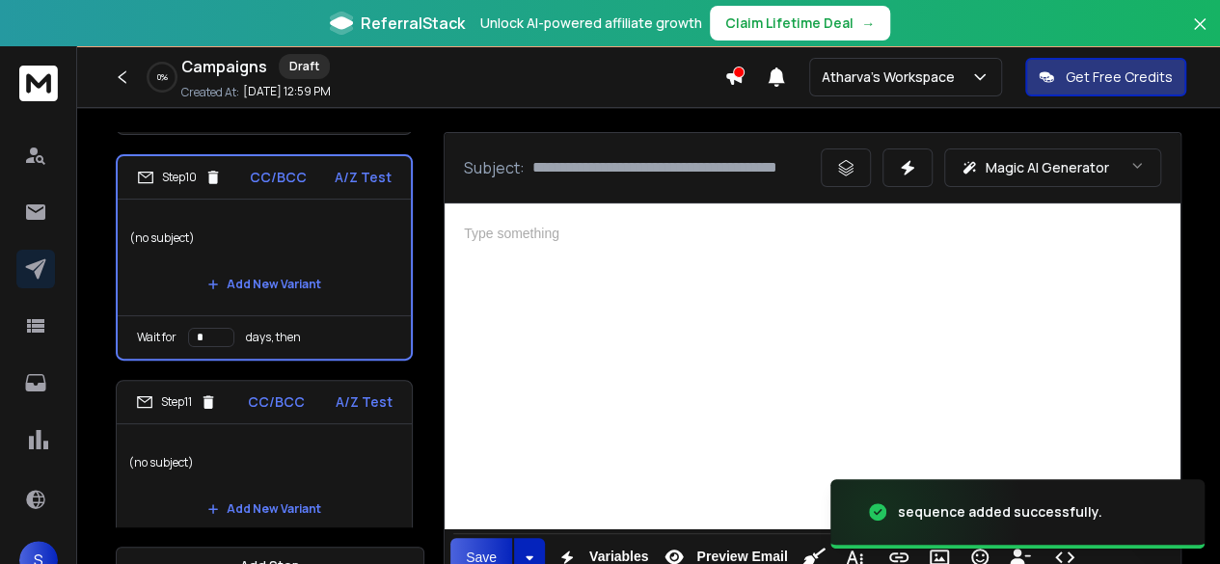
click at [221, 328] on input "*" at bounding box center [211, 337] width 46 height 19
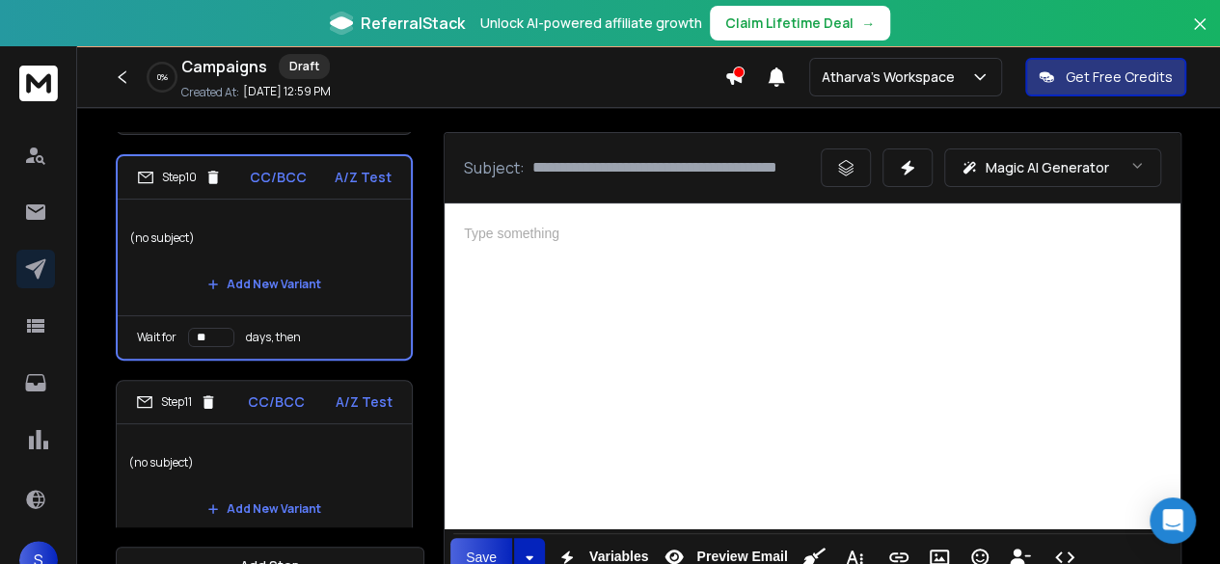
type input "*"
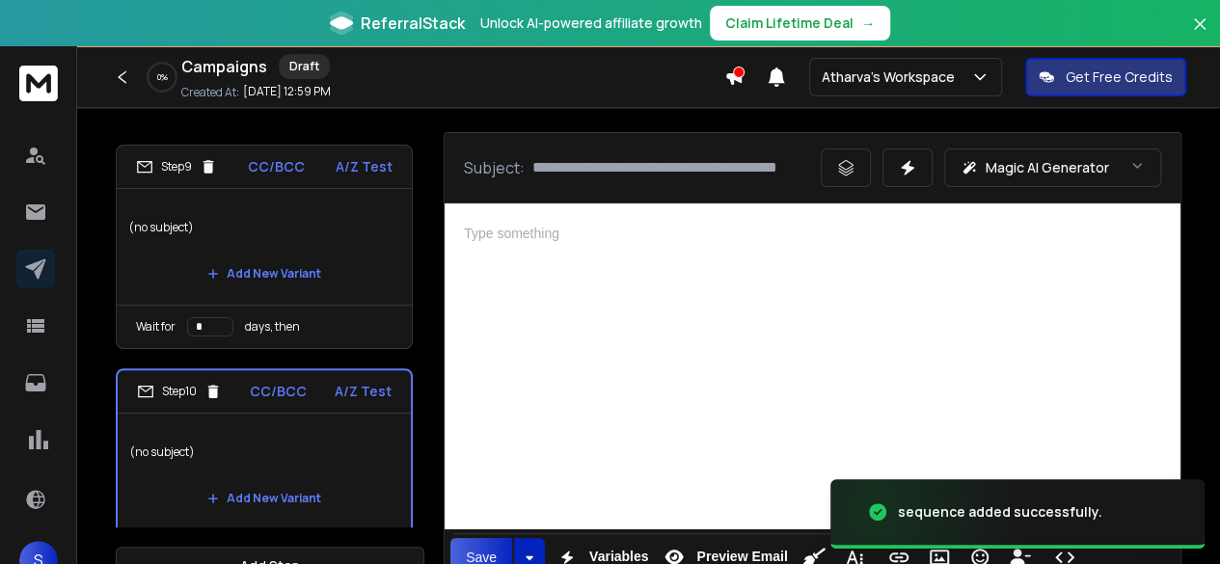
scroll to position [1776, 0]
click at [213, 318] on input "*" at bounding box center [210, 327] width 46 height 19
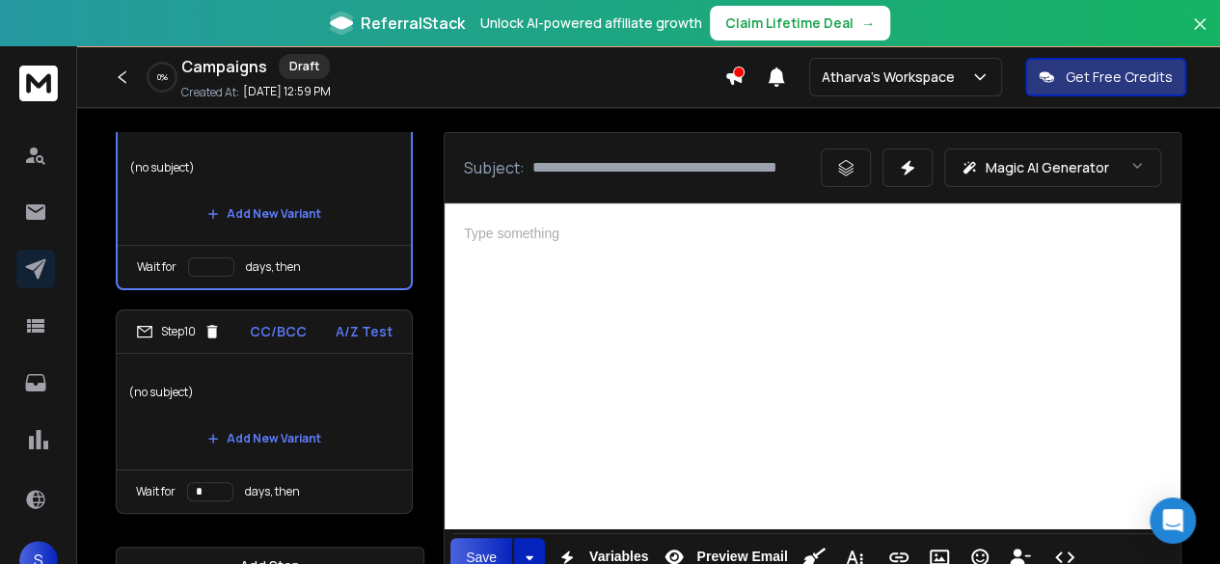
scroll to position [1728, 0]
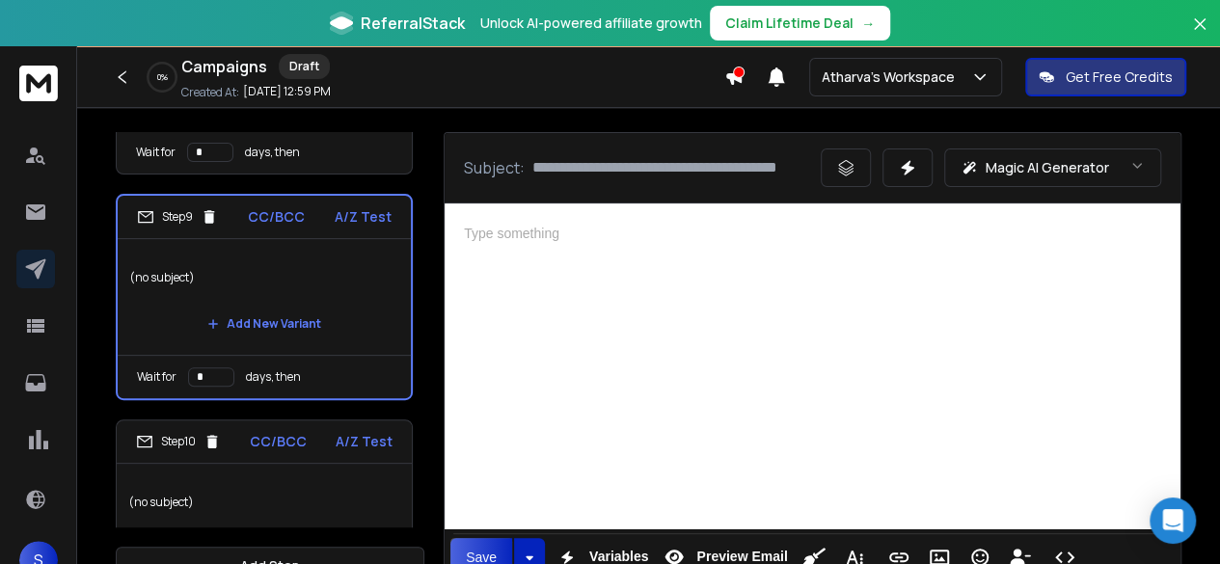
type input "*"
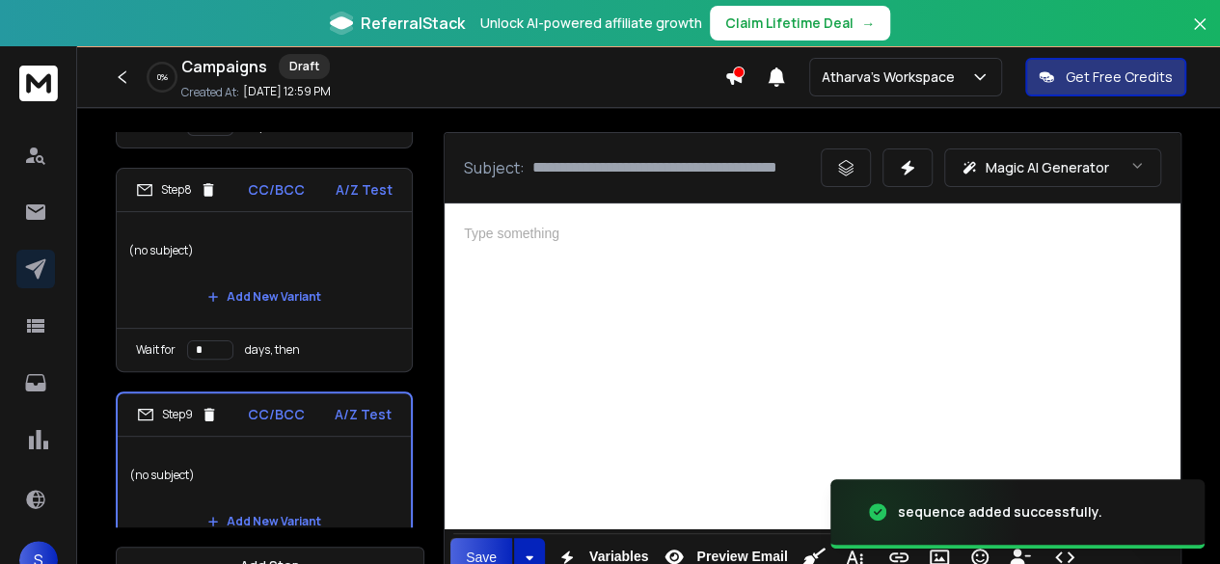
scroll to position [1529, 0]
click at [222, 341] on input "*" at bounding box center [210, 350] width 46 height 19
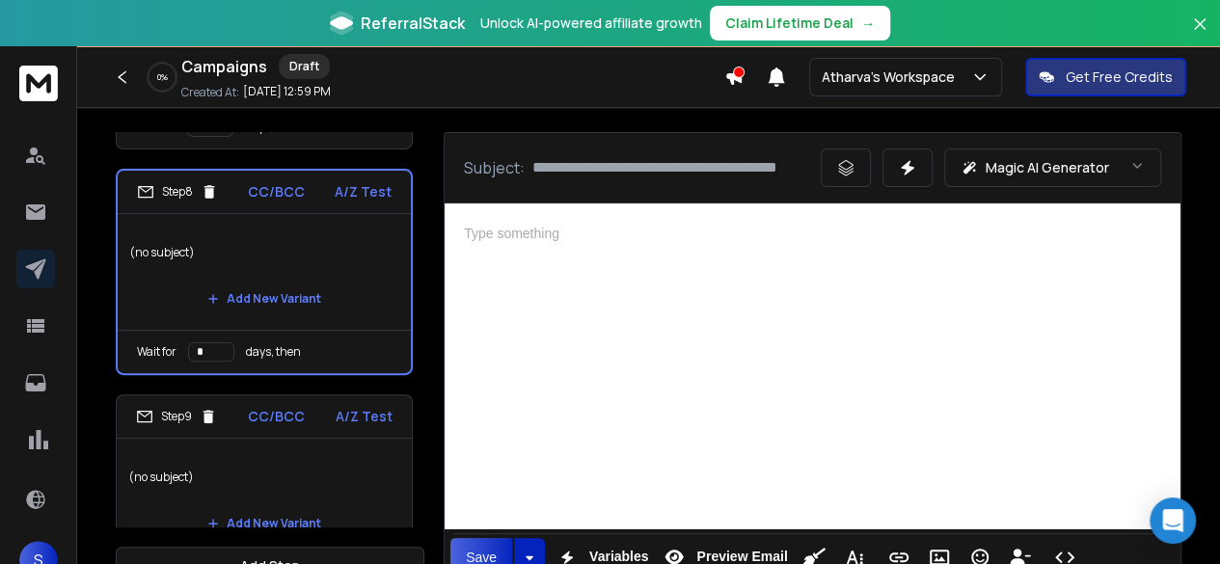
type input "*"
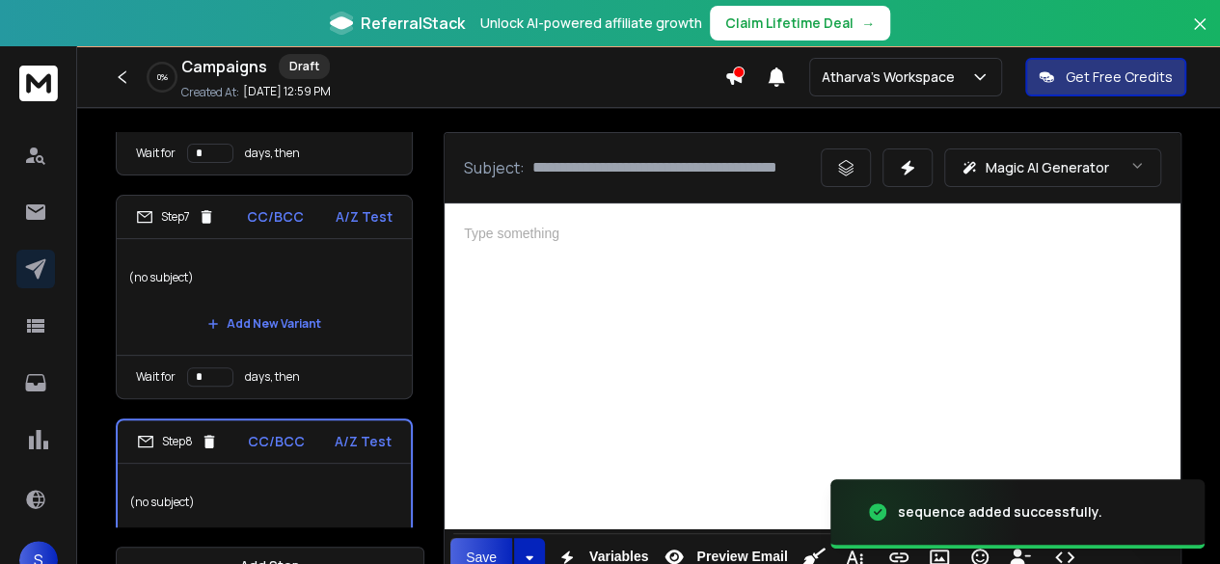
scroll to position [1278, 0]
click at [222, 368] on input "*" at bounding box center [210, 377] width 46 height 19
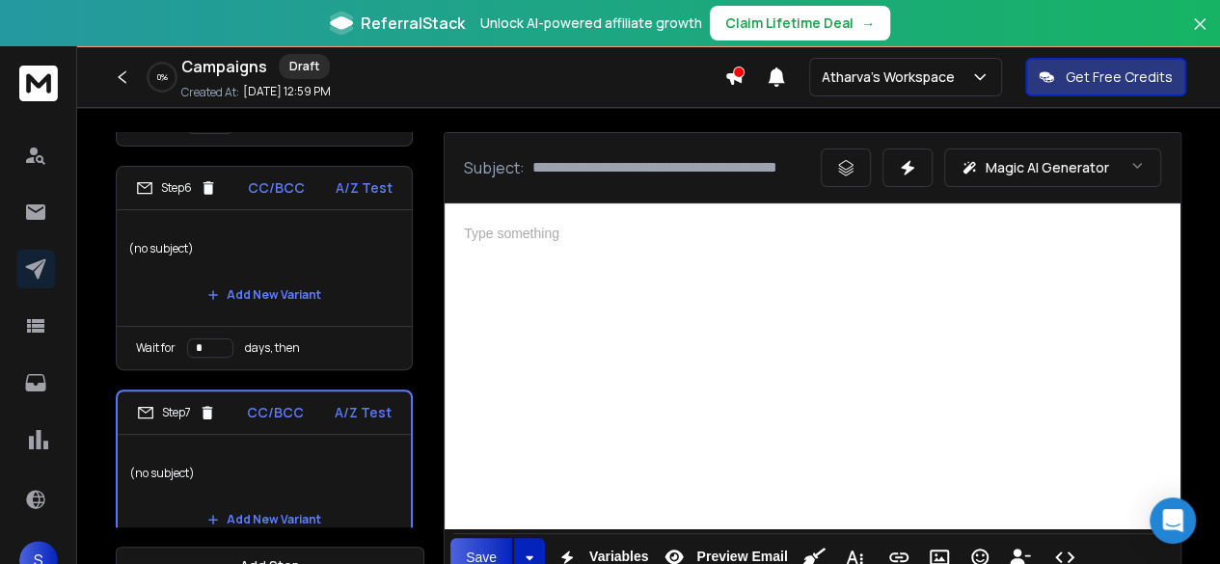
scroll to position [1084, 0]
type input "*"
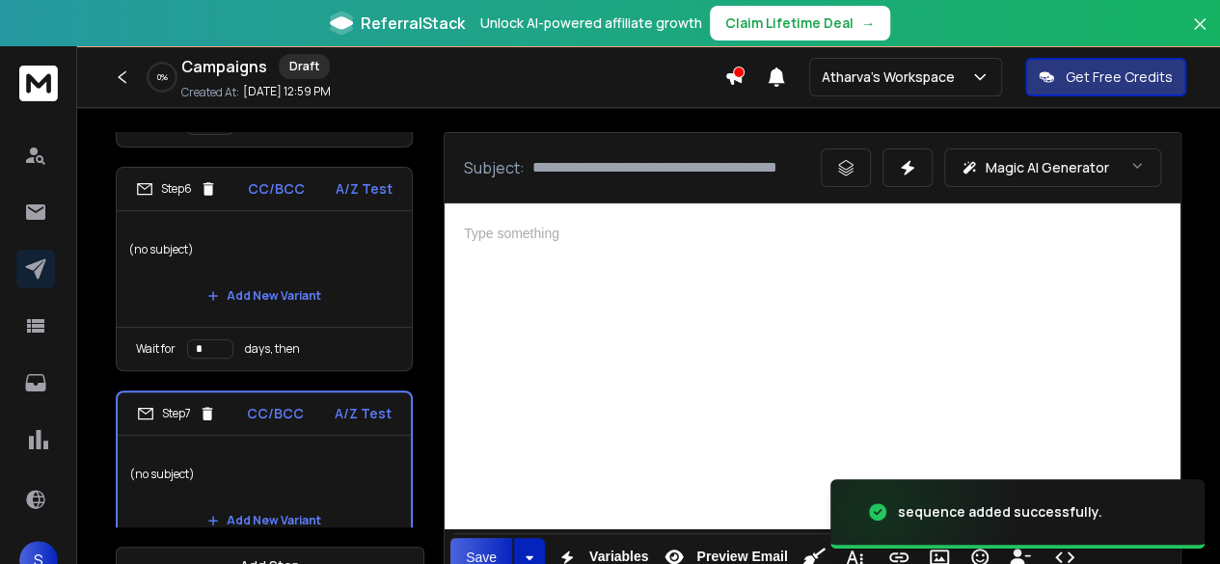
click at [204, 329] on div "Wait for * days, then" at bounding box center [264, 348] width 295 height 43
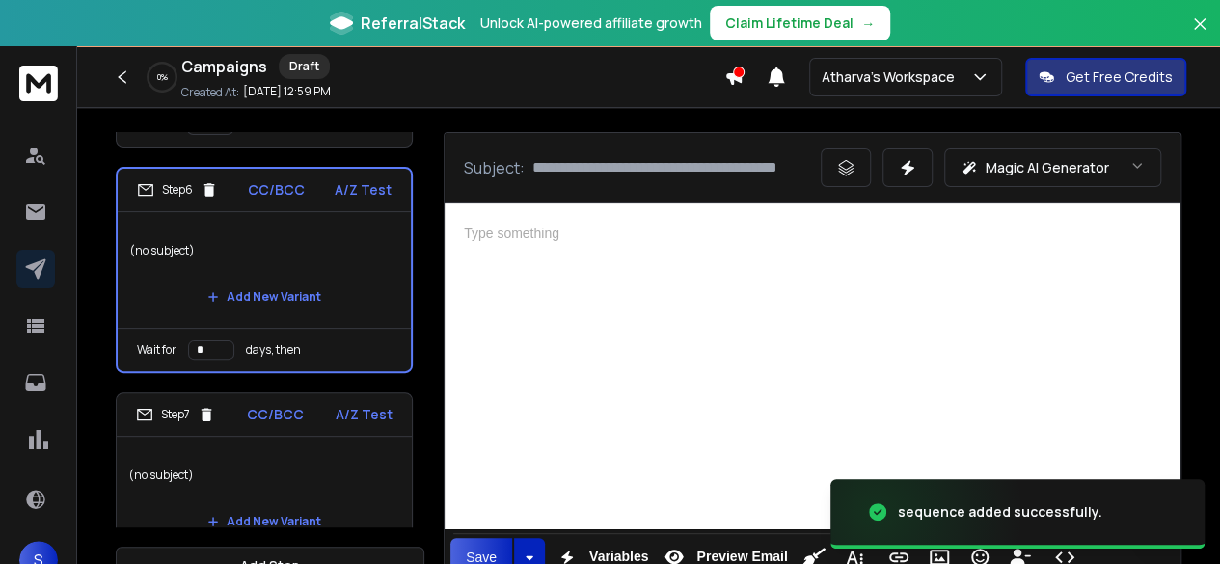
click at [212, 346] on input "*" at bounding box center [211, 349] width 46 height 19
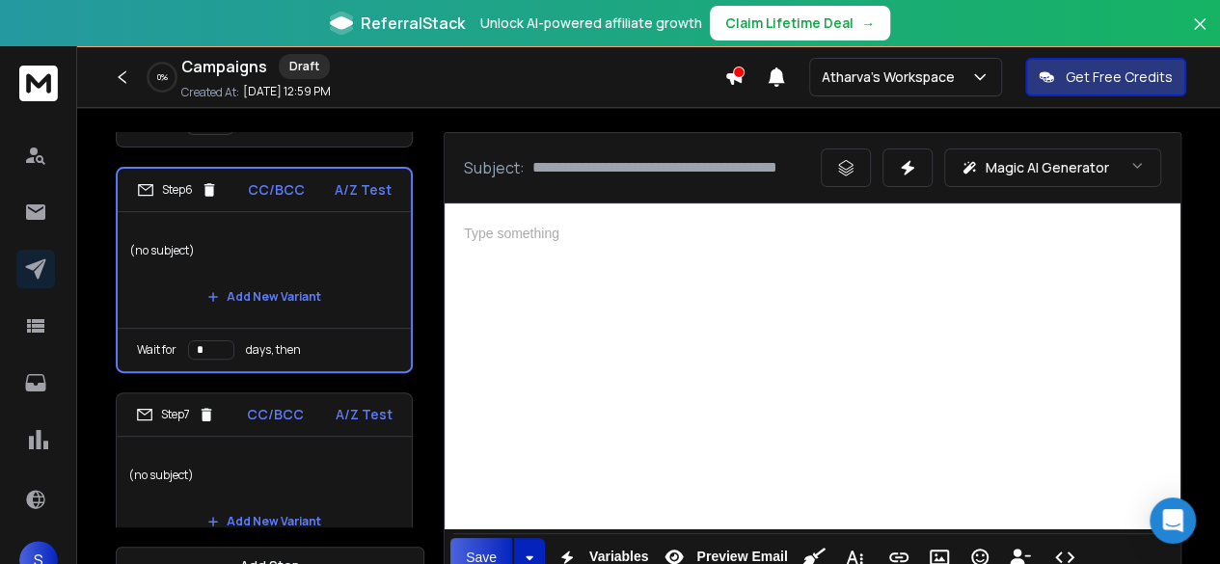
type input "*"
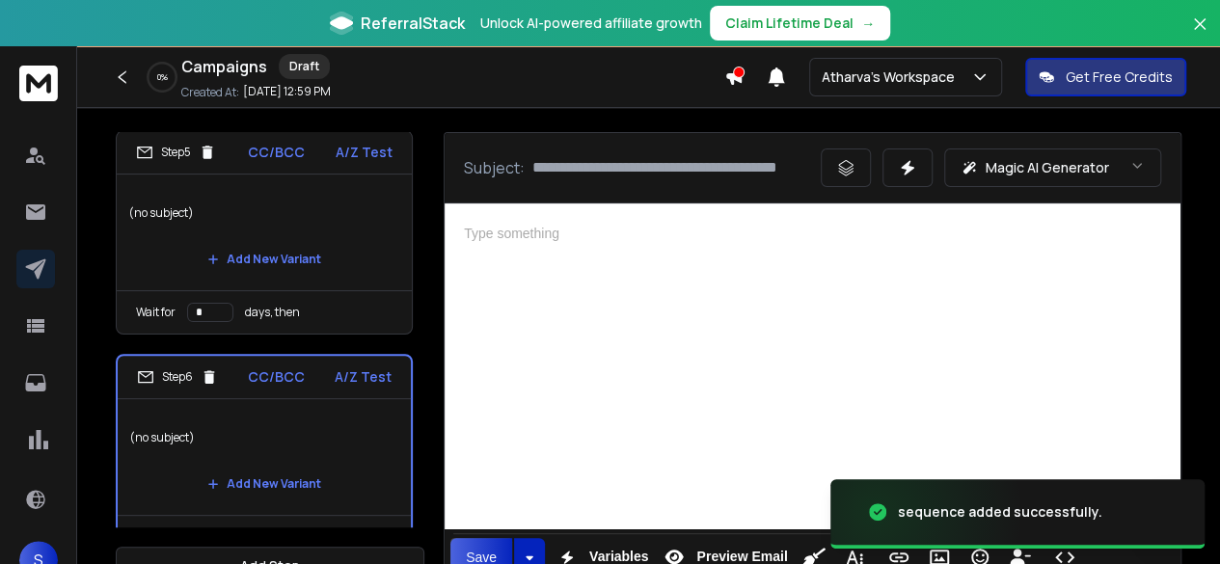
scroll to position [884, 0]
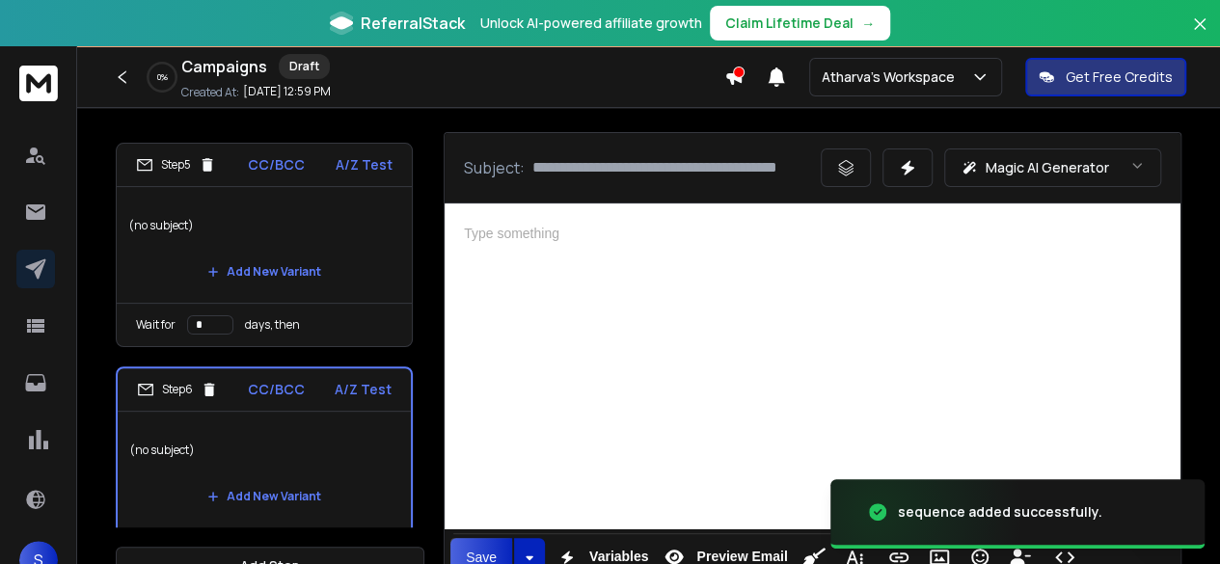
click at [228, 327] on input "*" at bounding box center [210, 324] width 46 height 19
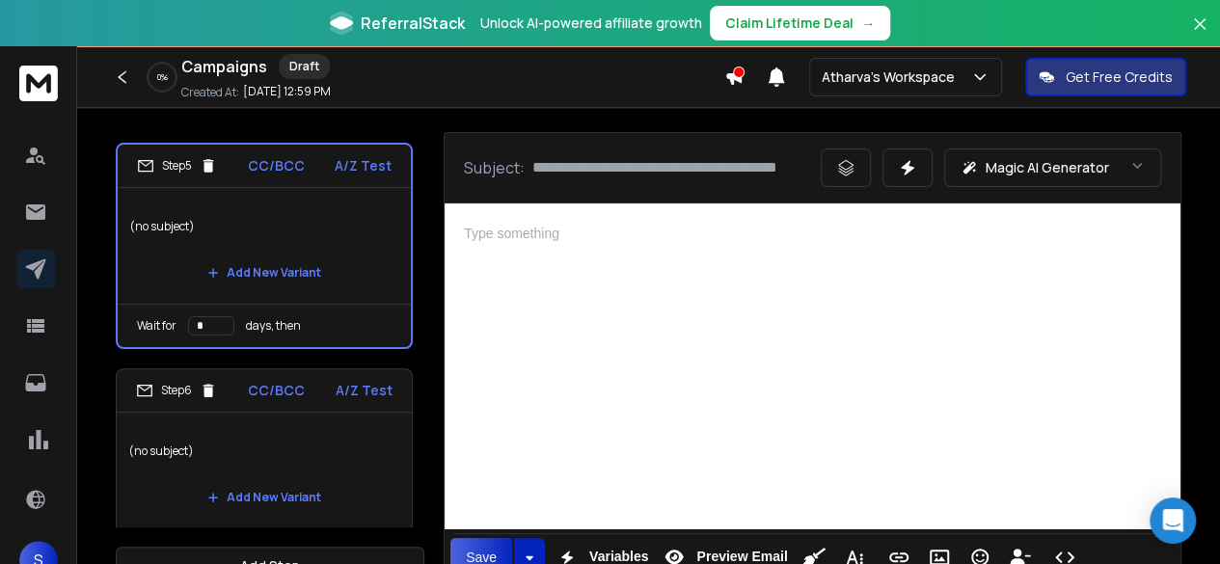
type input "*"
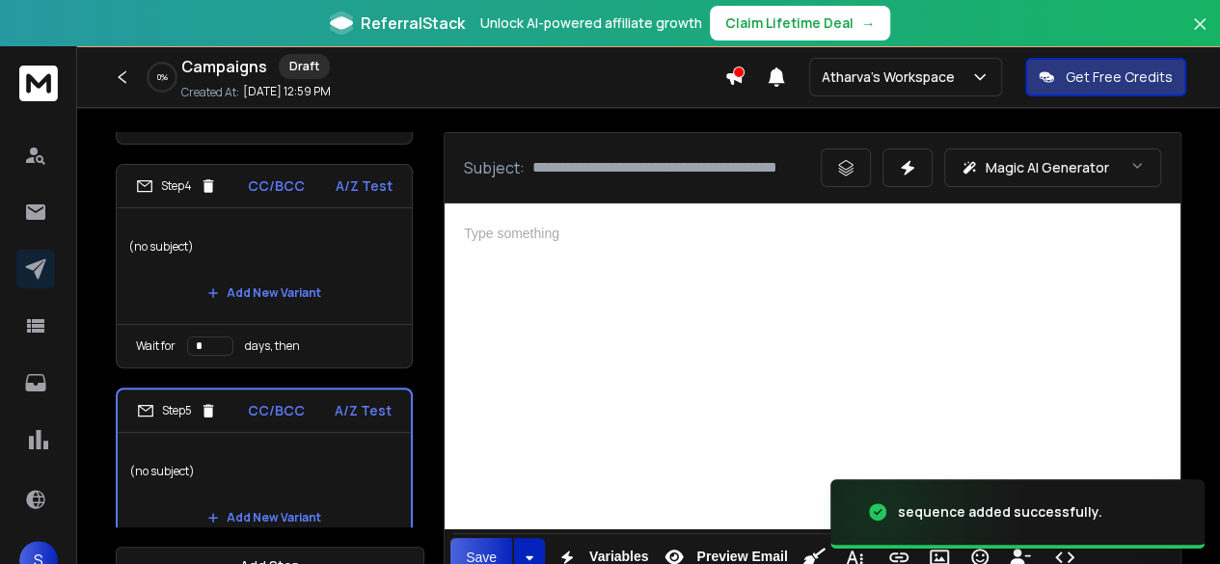
scroll to position [637, 0]
click at [285, 267] on p "(no subject)" at bounding box center [264, 249] width 272 height 54
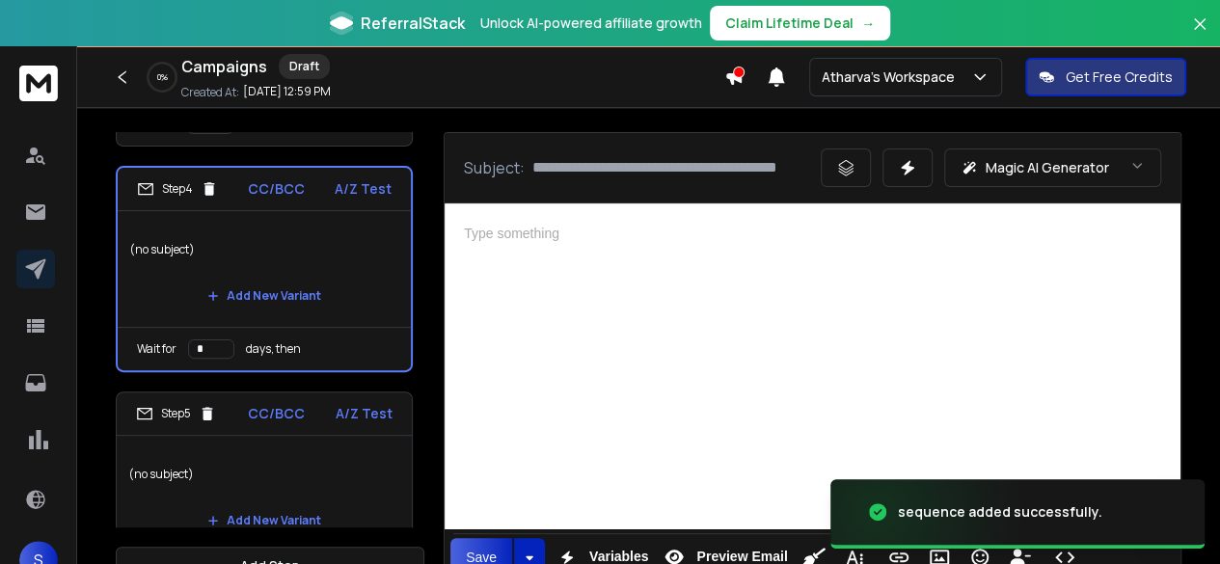
click at [221, 344] on input "*" at bounding box center [211, 348] width 46 height 19
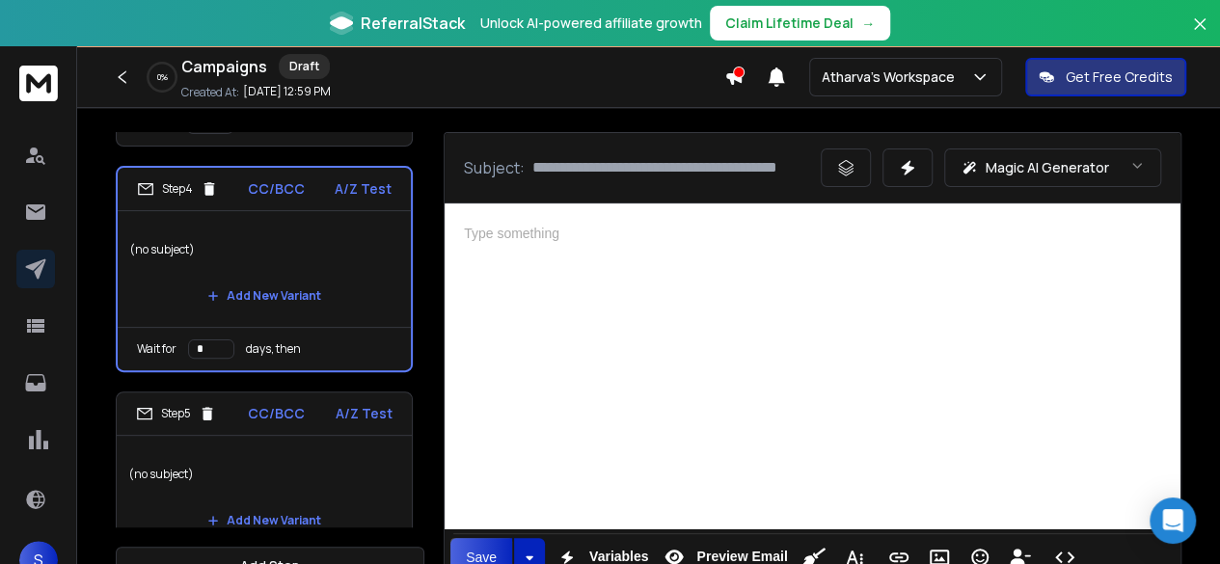
type input "*"
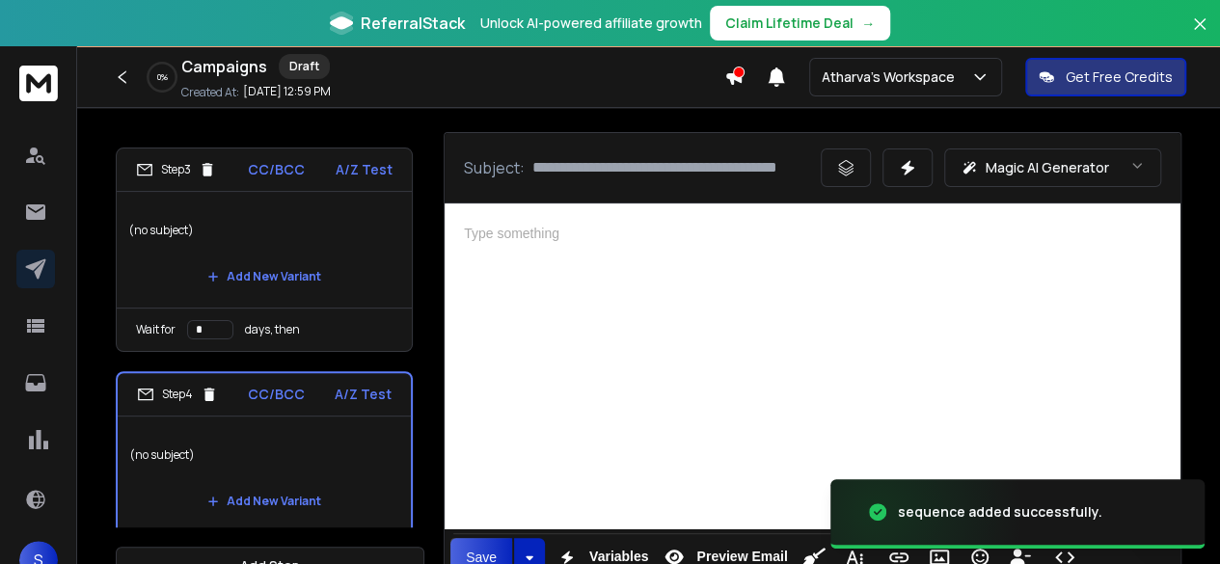
scroll to position [431, 0]
click at [213, 326] on input "*" at bounding box center [210, 330] width 46 height 19
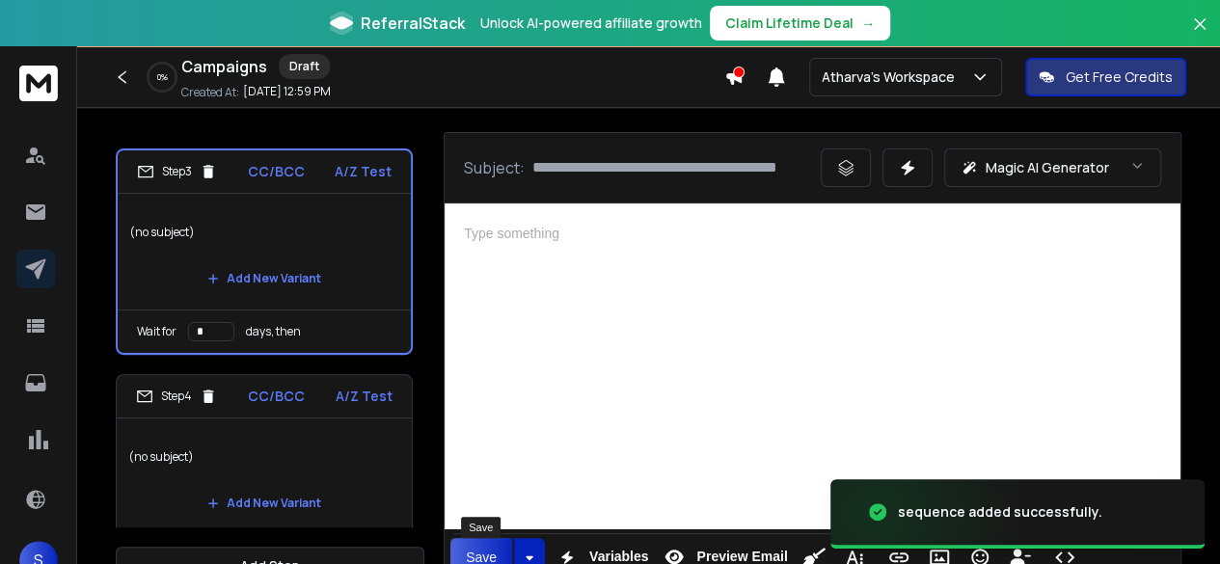
type input "*"
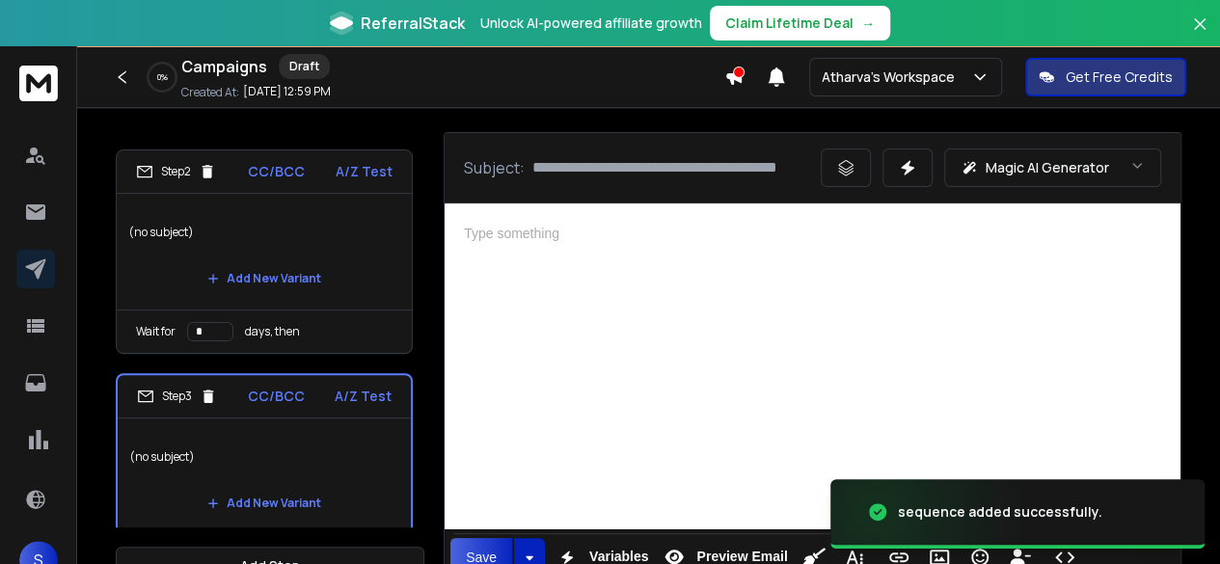
scroll to position [205, 0]
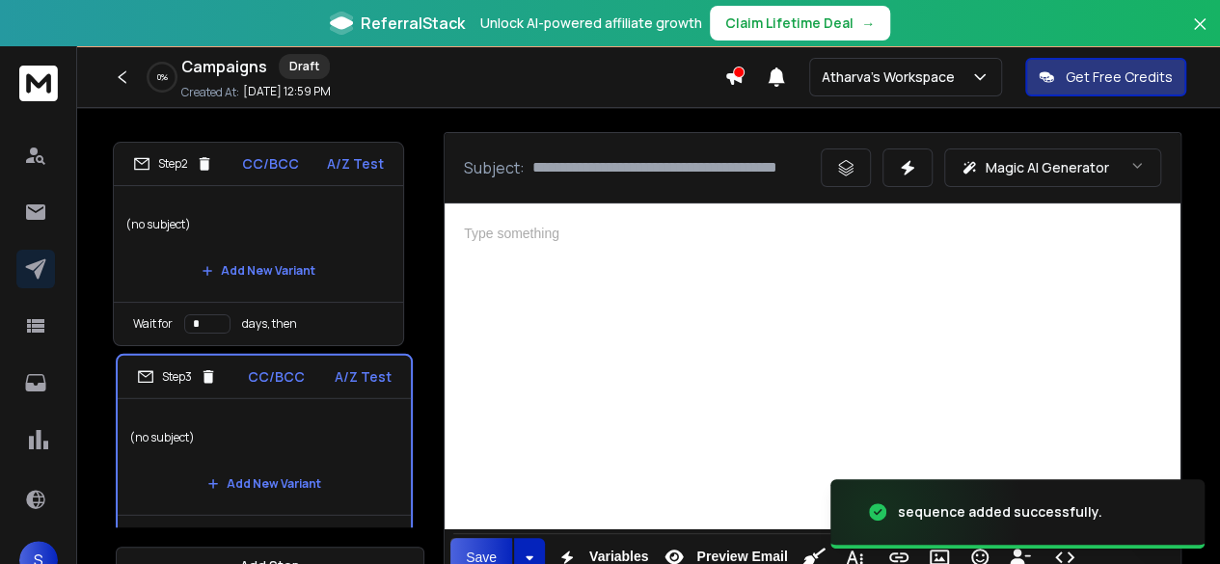
drag, startPoint x: 225, startPoint y: 341, endPoint x: 221, endPoint y: 330, distance: 12.2
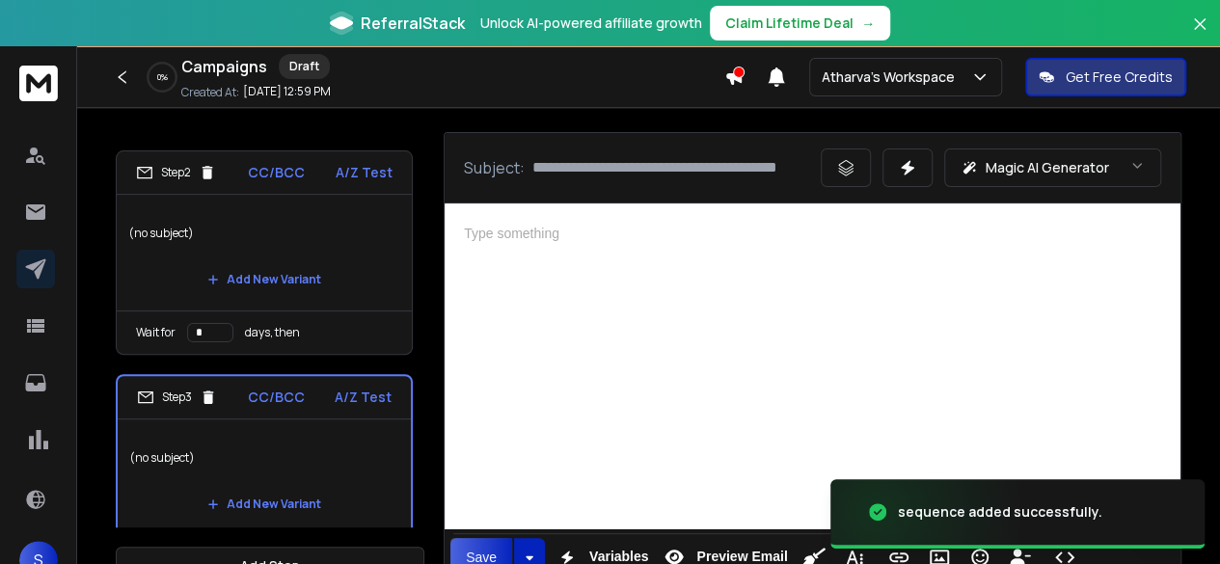
click at [221, 330] on input "*" at bounding box center [210, 332] width 46 height 19
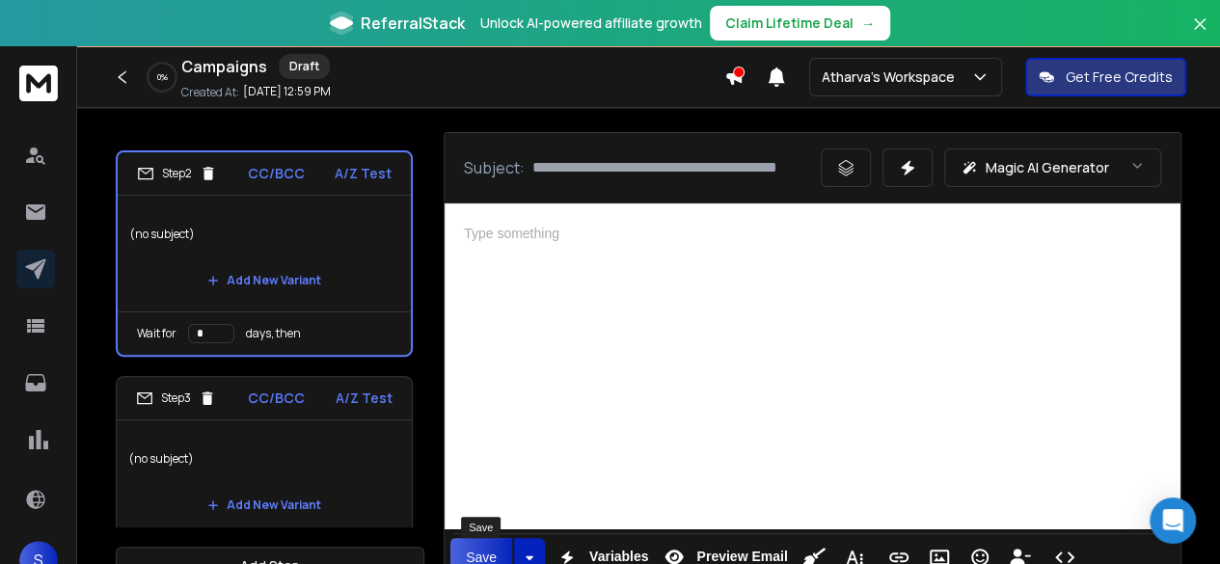
type input "*"
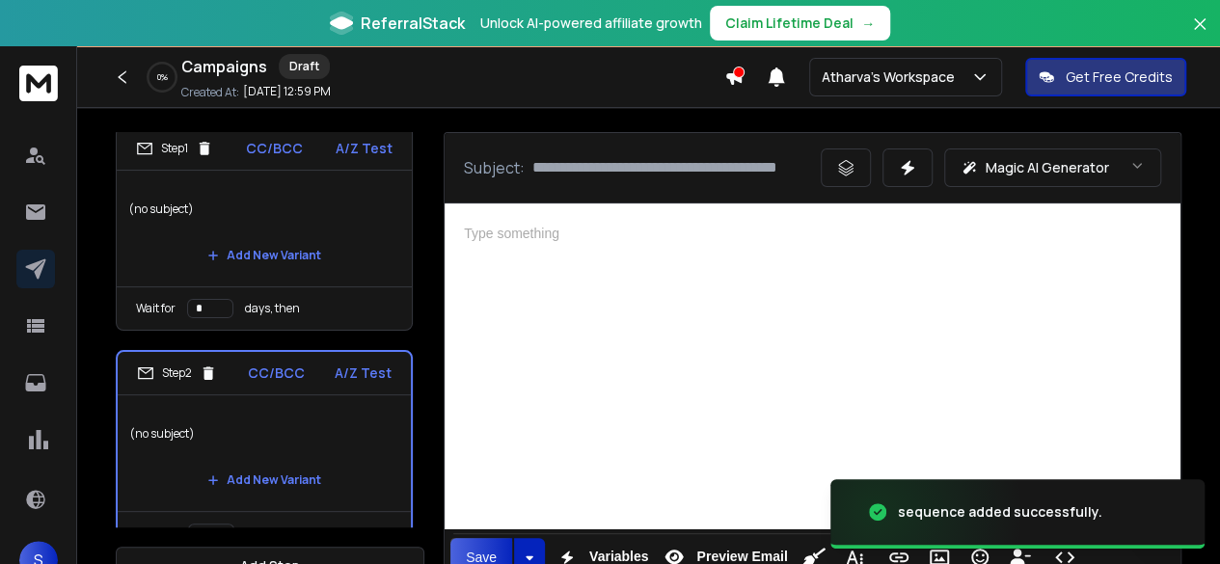
scroll to position [0, 0]
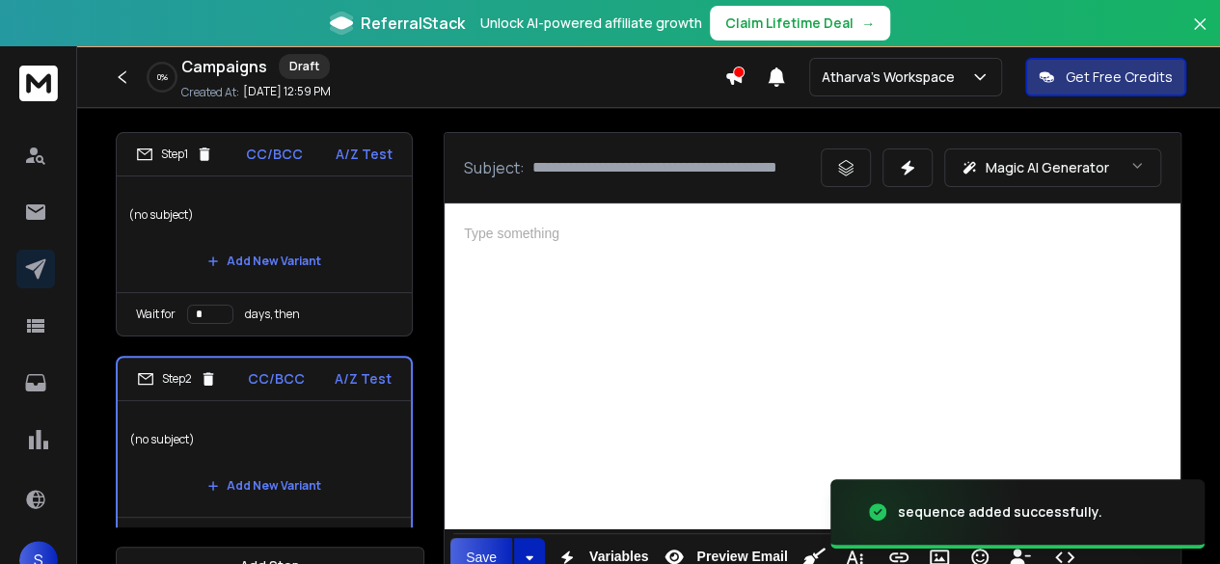
click at [204, 306] on input "*" at bounding box center [210, 314] width 46 height 19
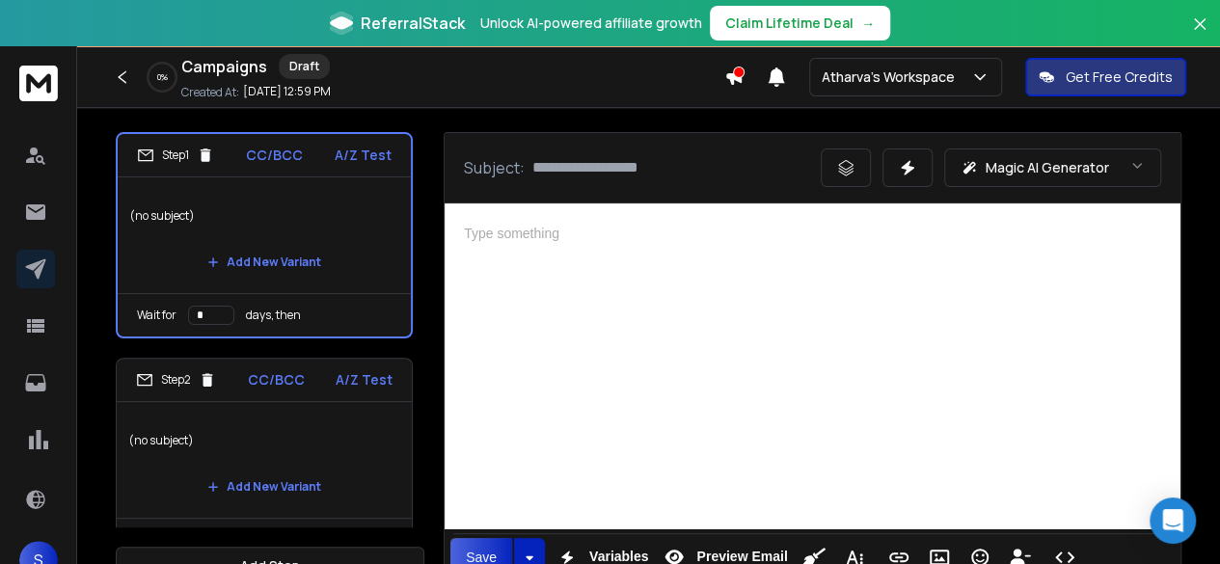
type input "*"
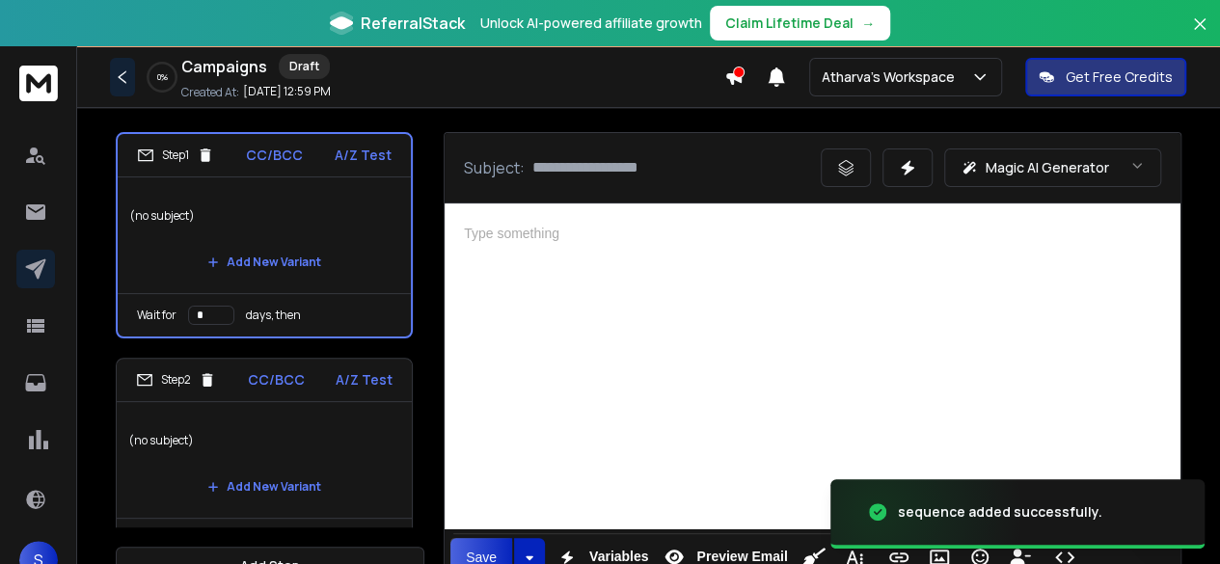
click at [121, 73] on icon at bounding box center [122, 76] width 17 height 17
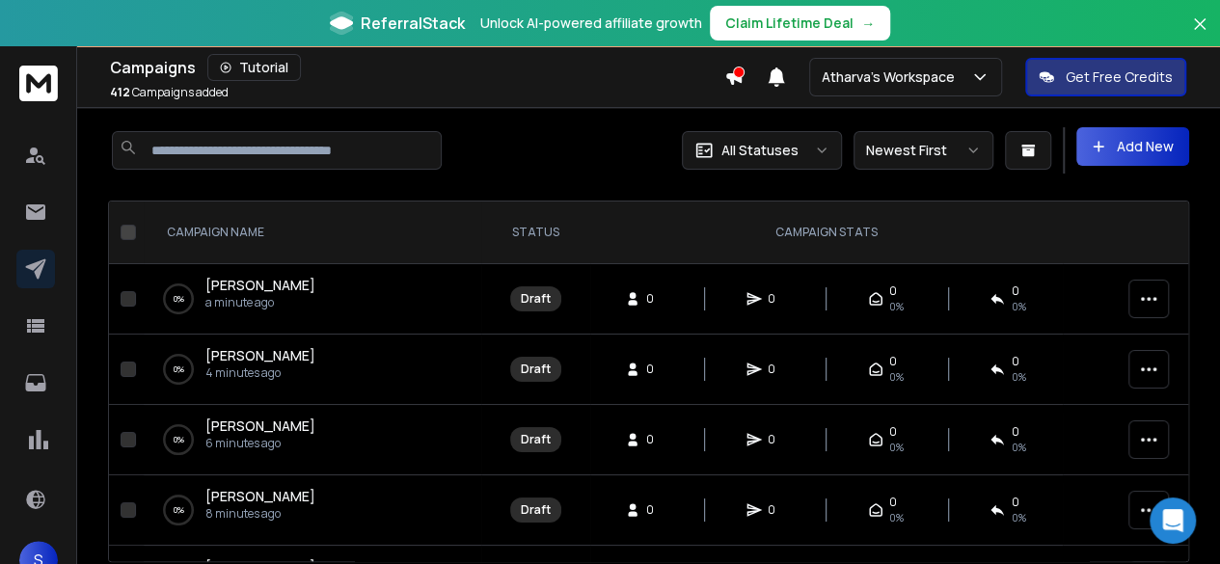
click at [1113, 157] on button "Add New" at bounding box center [1132, 146] width 113 height 39
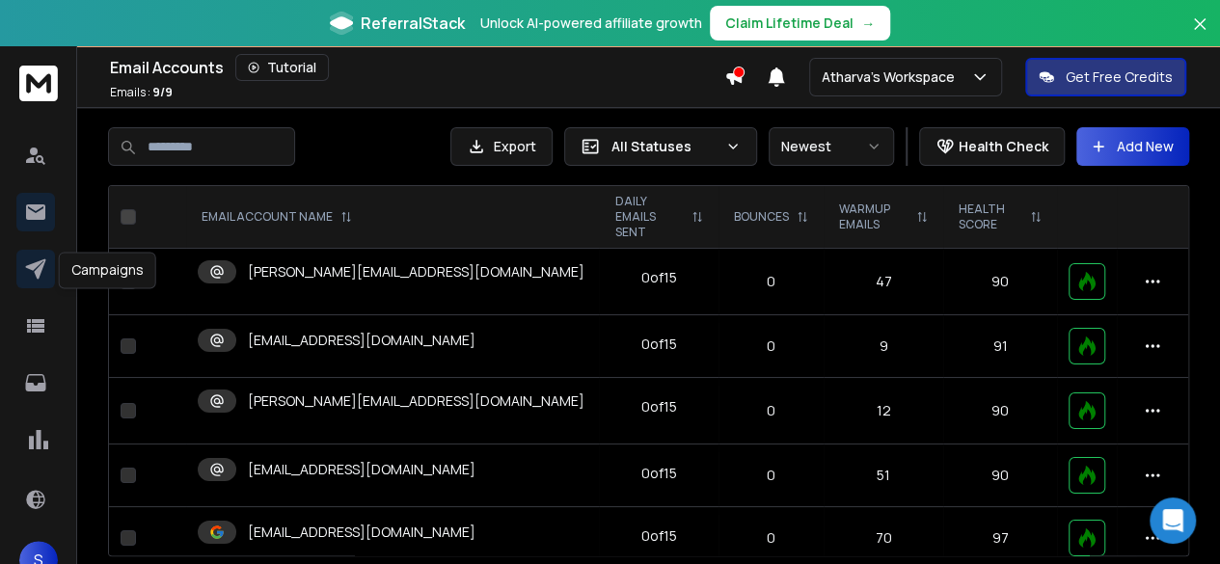
click at [29, 272] on icon at bounding box center [35, 268] width 23 height 23
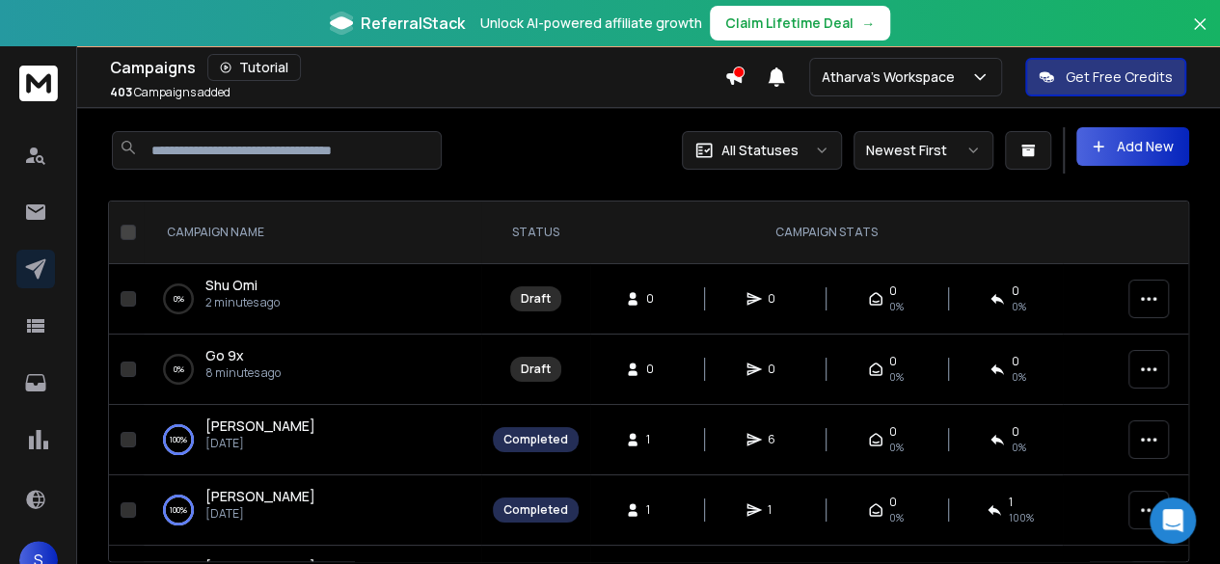
click at [214, 352] on span "Go 9x" at bounding box center [224, 355] width 39 height 18
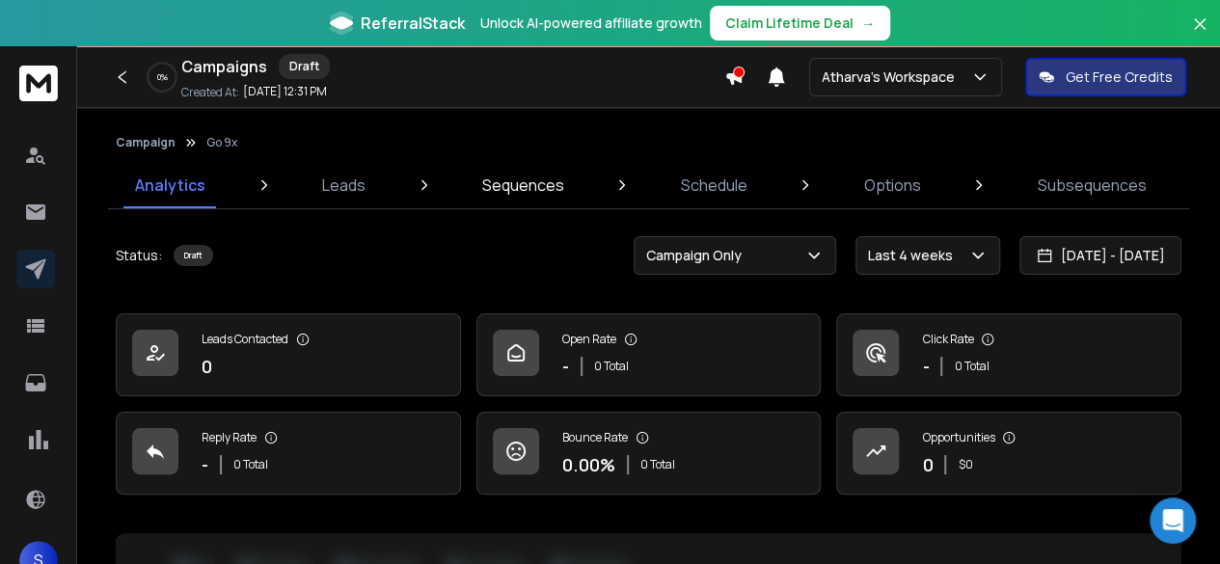
click at [543, 189] on p "Sequences" at bounding box center [523, 185] width 82 height 23
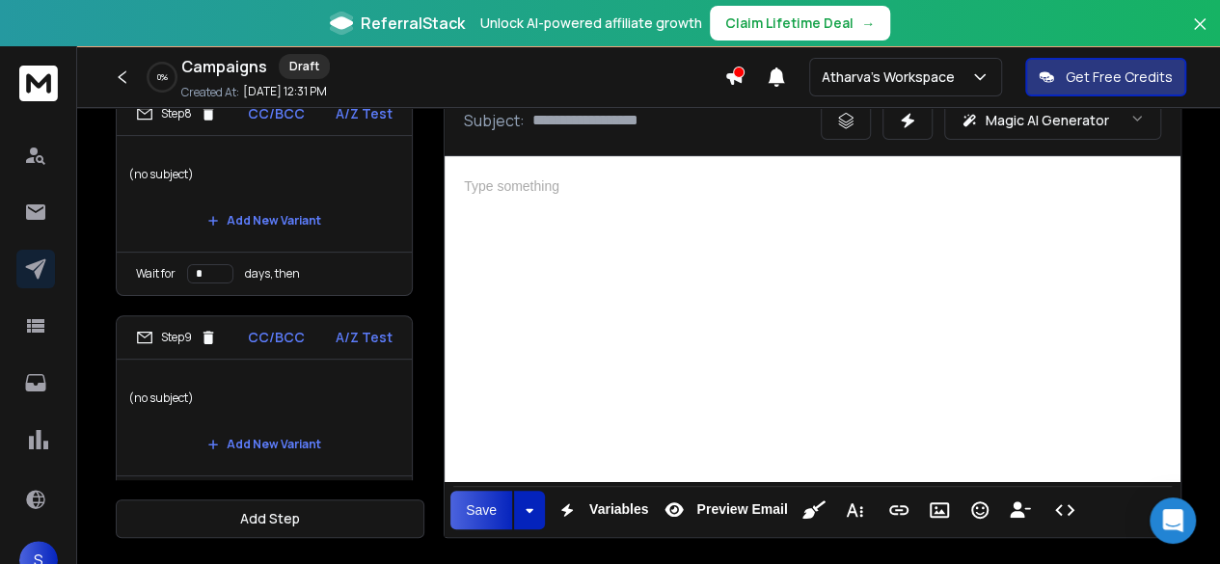
scroll to position [1559, 0]
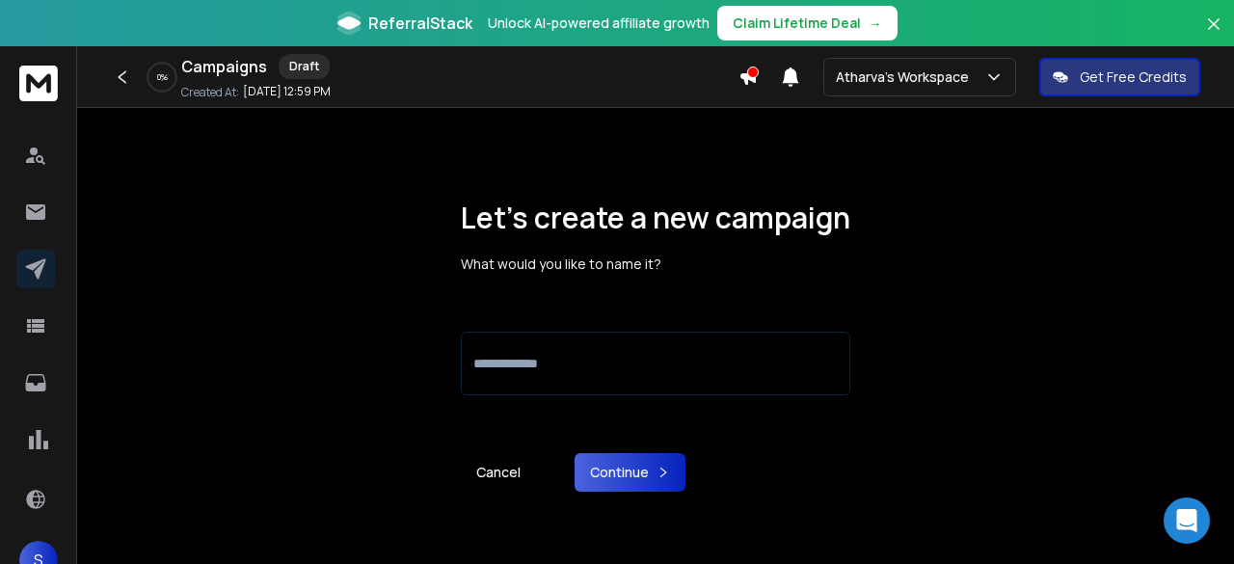
click at [622, 377] on input at bounding box center [656, 364] width 390 height 64
drag, startPoint x: 314, startPoint y: 358, endPoint x: 580, endPoint y: 369, distance: 266.4
click at [580, 369] on div "Let’s create a new campaign What would you like to name it? Cancel Continue" at bounding box center [617, 268] width 1234 height 445
click at [580, 369] on input at bounding box center [656, 364] width 390 height 64
paste input "**********"
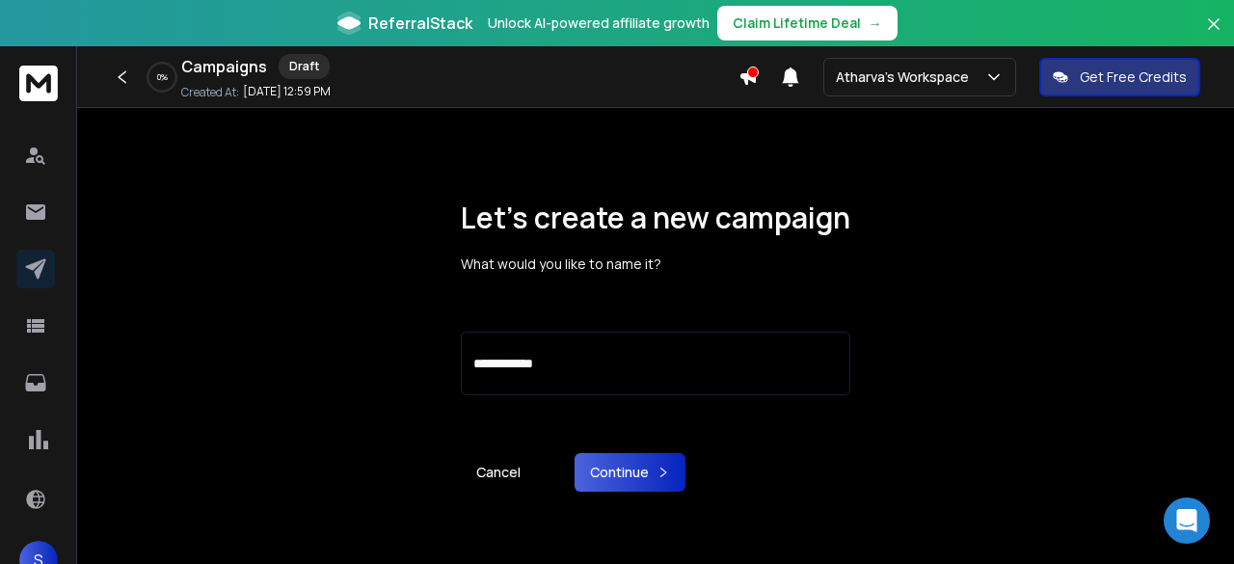
type input "**********"
click at [575, 453] on button "Continue" at bounding box center [630, 472] width 111 height 39
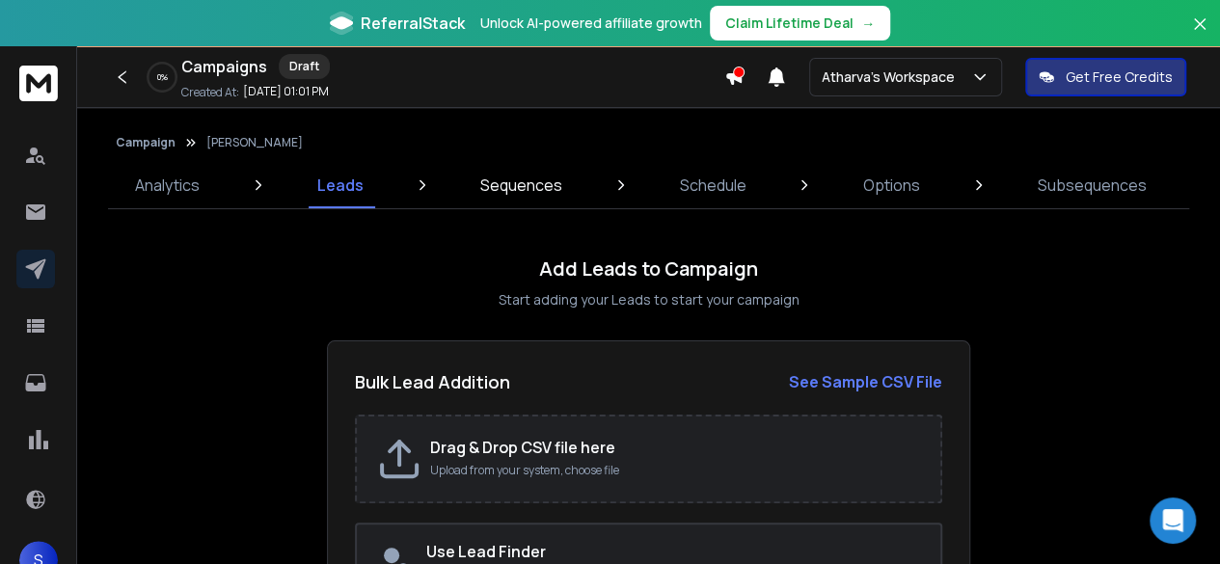
click at [517, 186] on p "Sequences" at bounding box center [521, 185] width 82 height 23
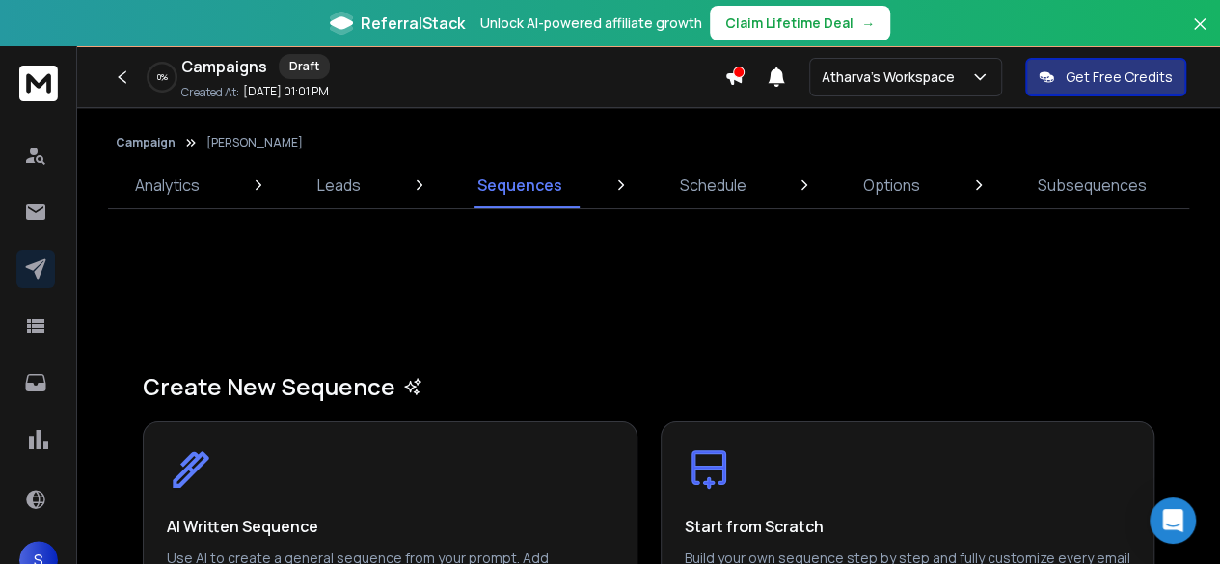
scroll to position [104, 0]
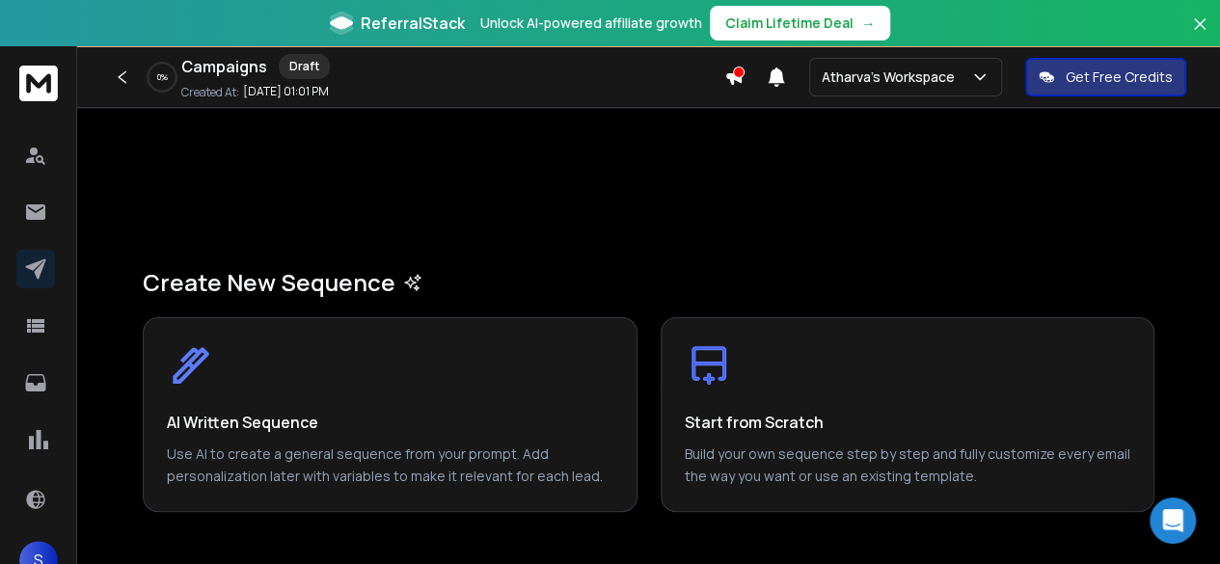
click at [777, 417] on h3 "Start from Scratch" at bounding box center [754, 422] width 139 height 19
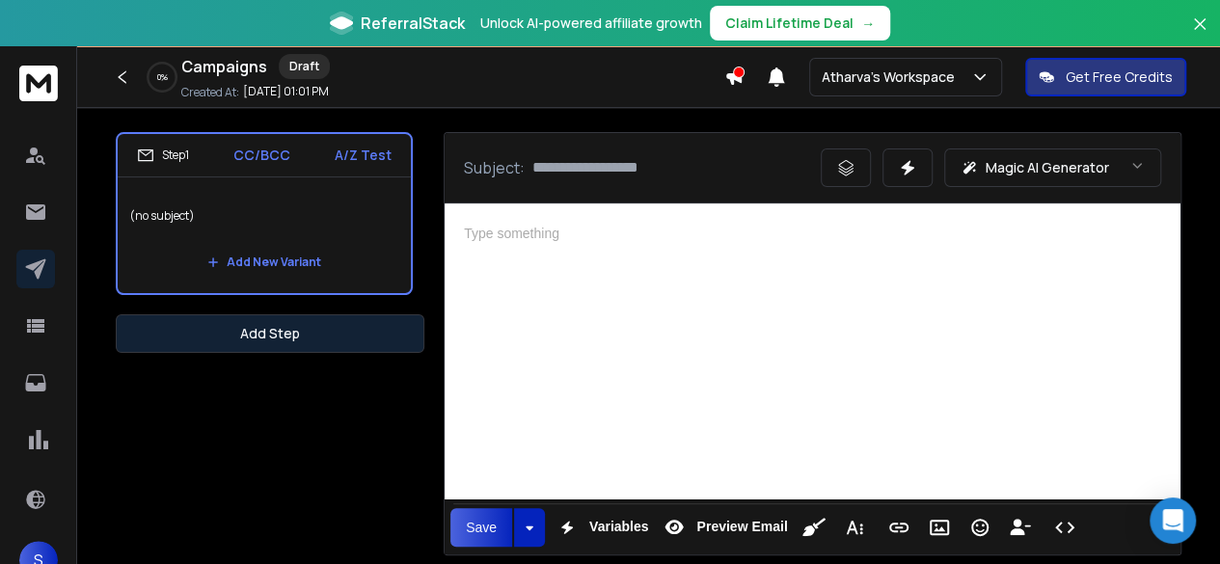
click at [334, 329] on button "Add Step" at bounding box center [270, 333] width 309 height 39
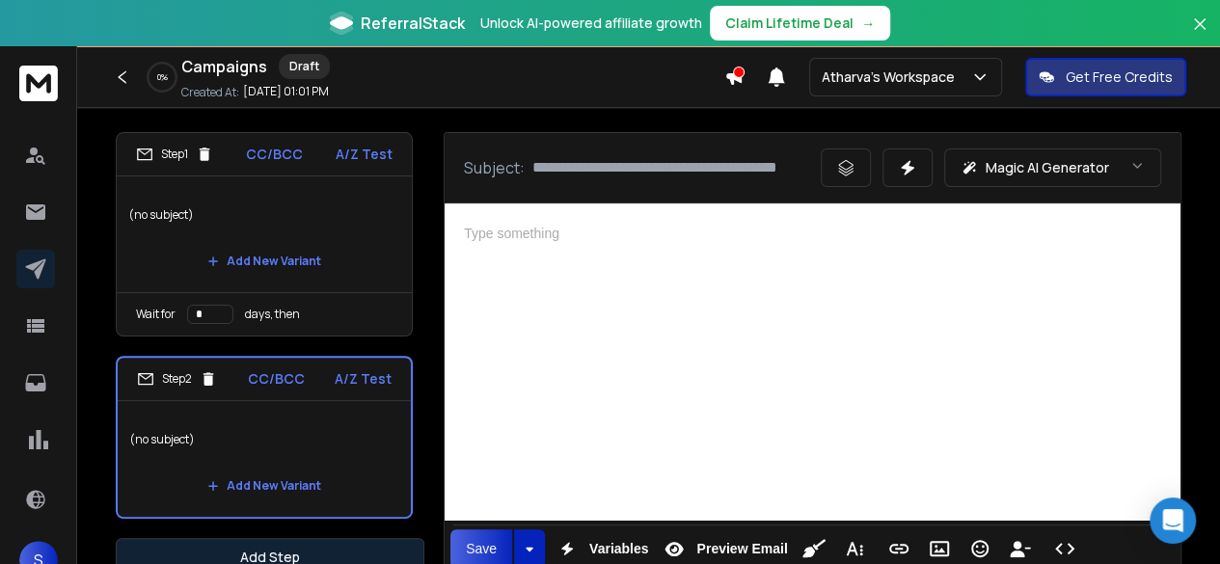
click at [314, 540] on button "Add Step" at bounding box center [270, 557] width 309 height 39
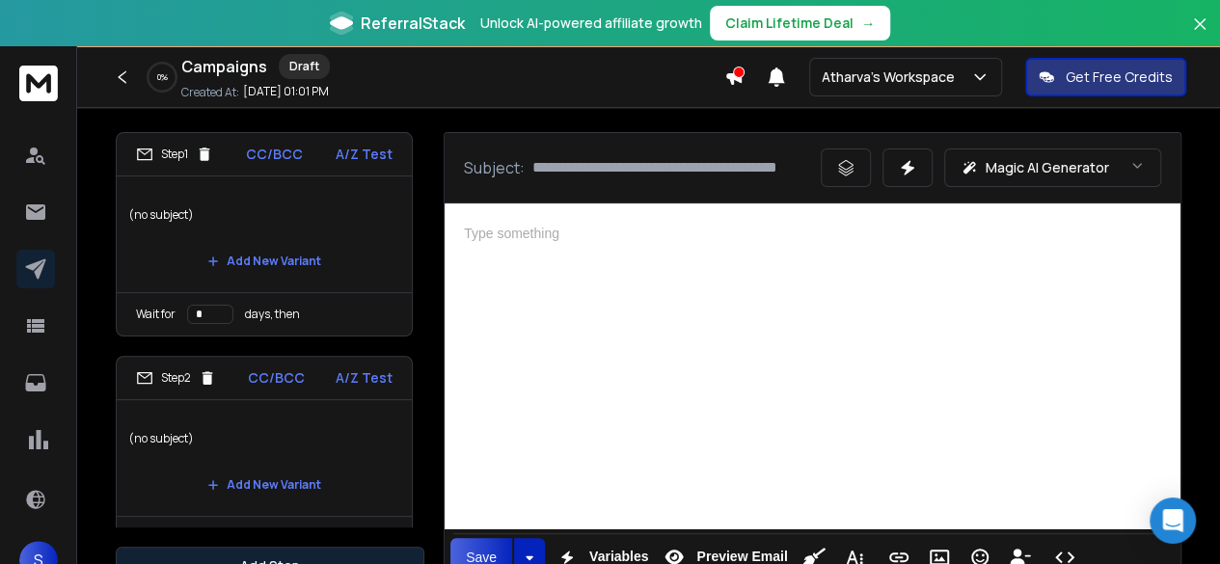
click at [317, 550] on button "Add Step" at bounding box center [270, 566] width 309 height 39
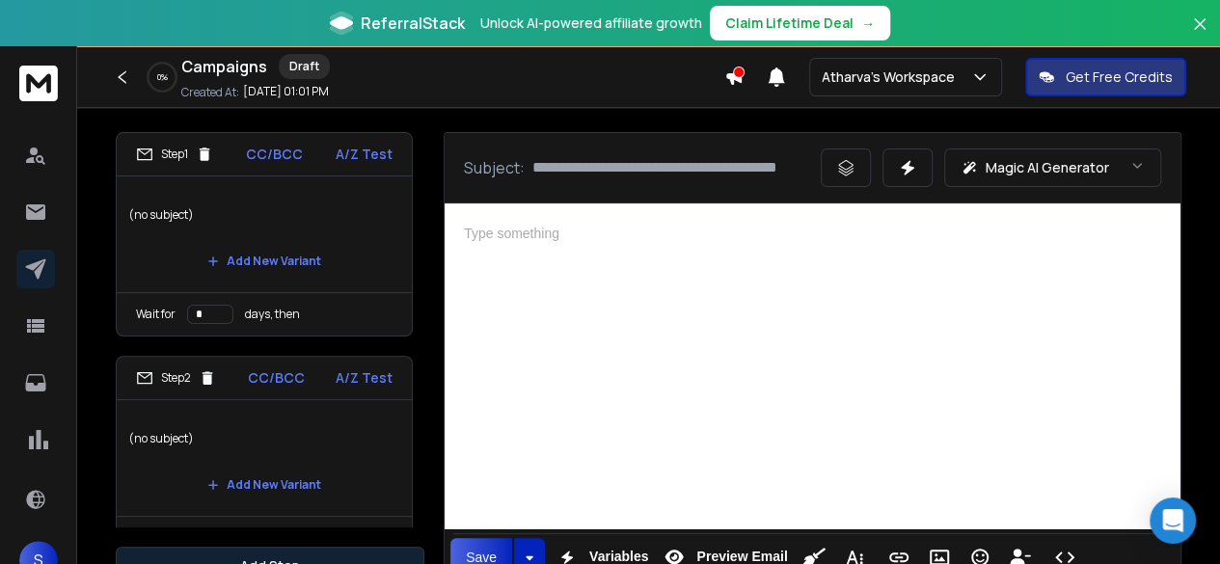
click at [317, 550] on button "Add Step" at bounding box center [270, 566] width 309 height 39
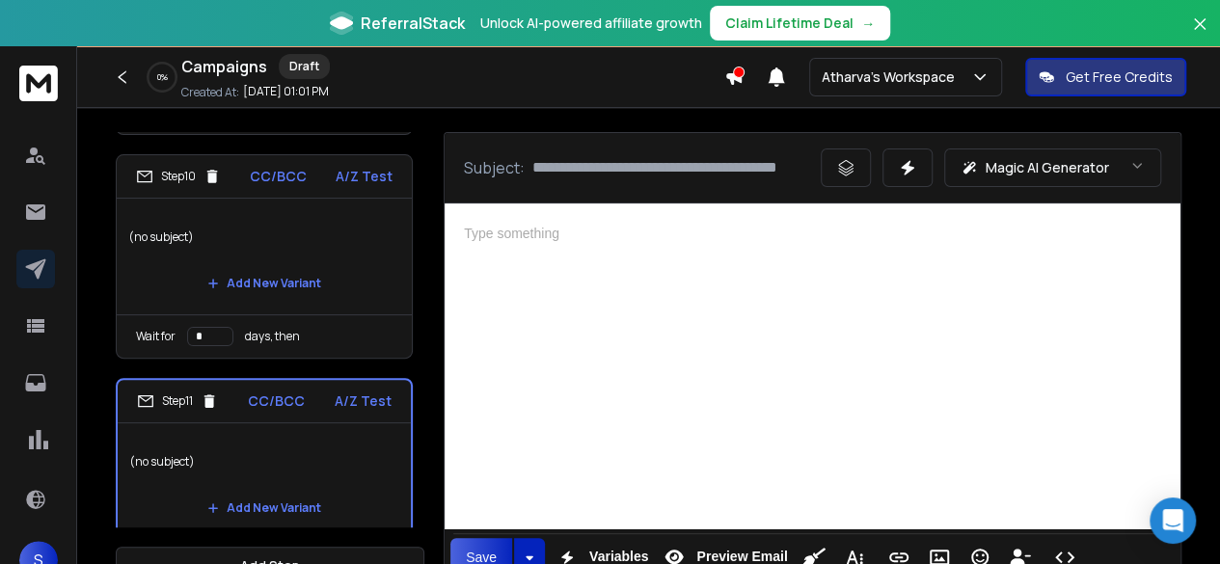
scroll to position [151, 0]
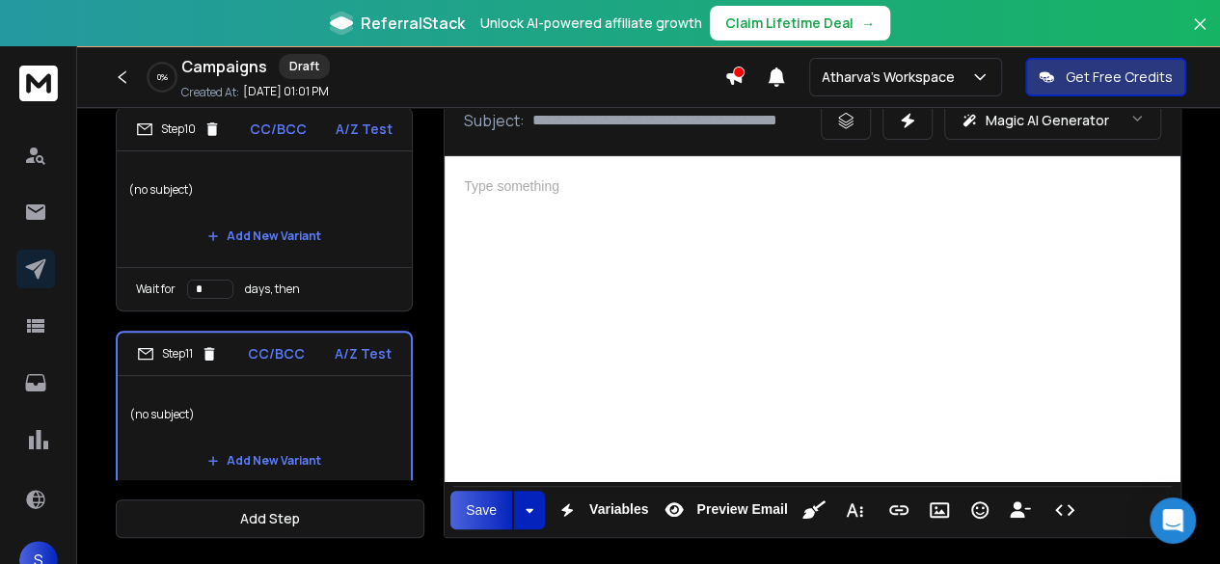
click at [365, 414] on p "(no subject)" at bounding box center [264, 415] width 270 height 54
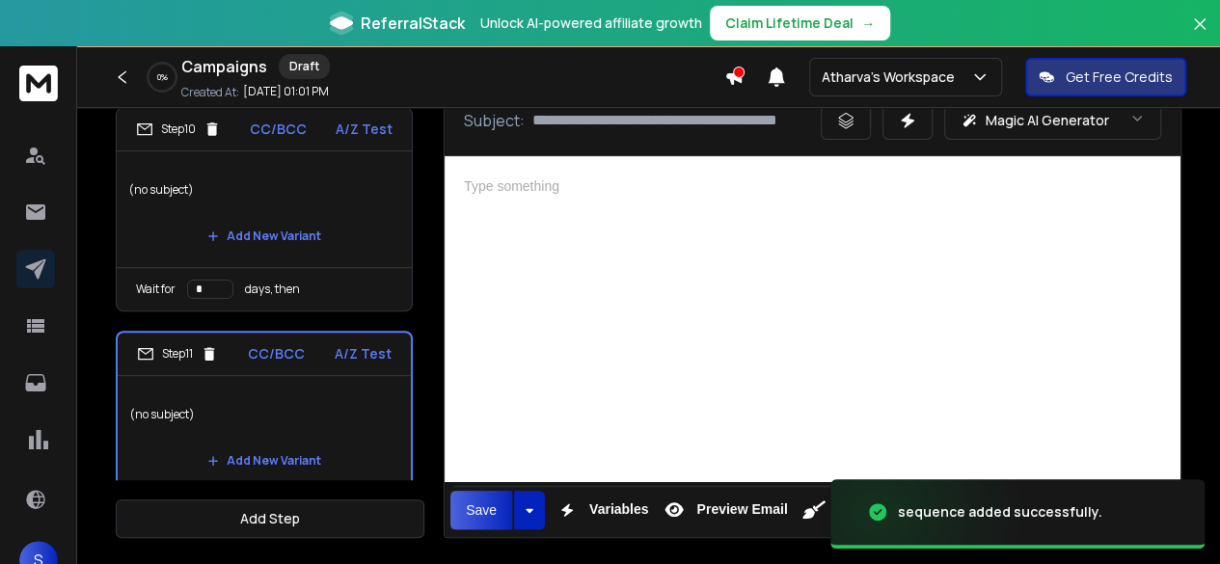
click at [368, 231] on div "Add New Variant" at bounding box center [264, 236] width 272 height 39
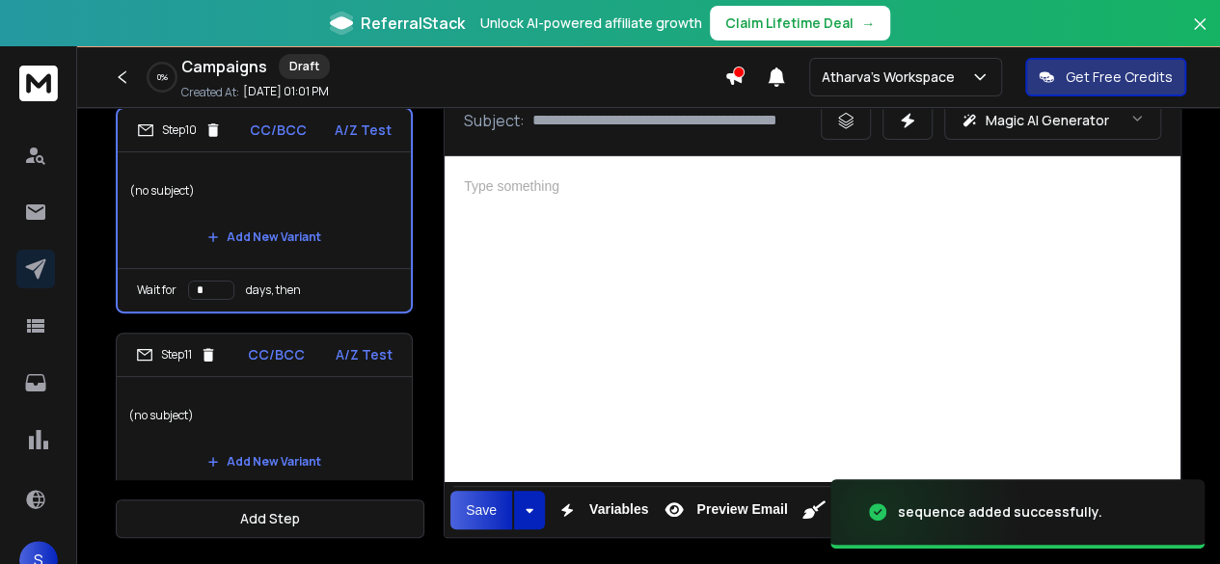
click at [233, 281] on input "*" at bounding box center [211, 290] width 46 height 19
click at [233, 281] on input at bounding box center [211, 290] width 46 height 19
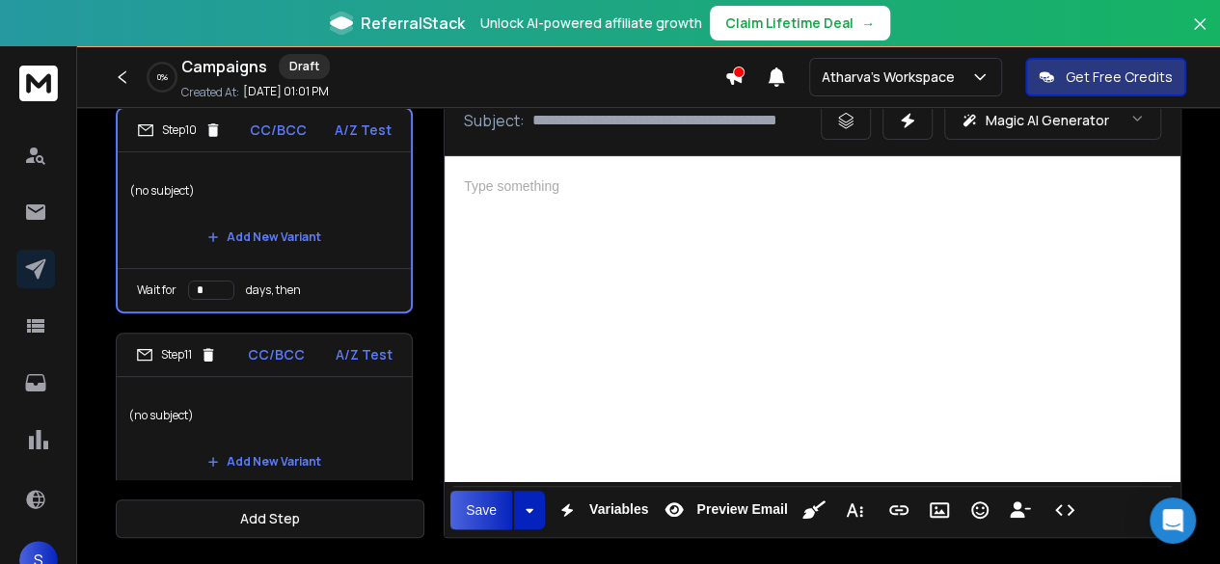
type input "*"
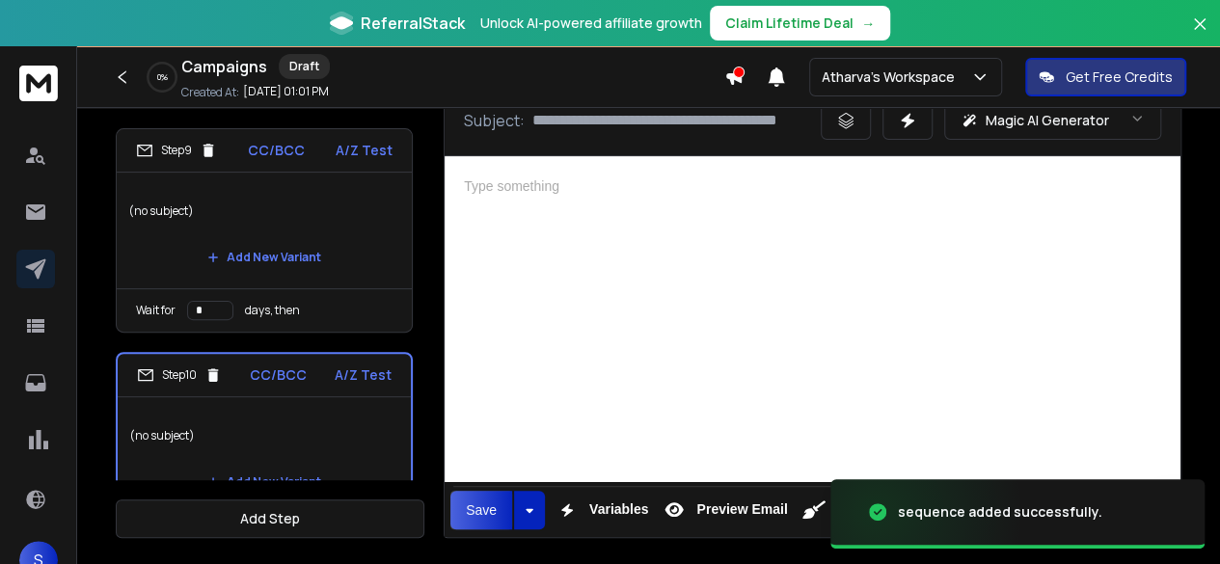
scroll to position [1737, 0]
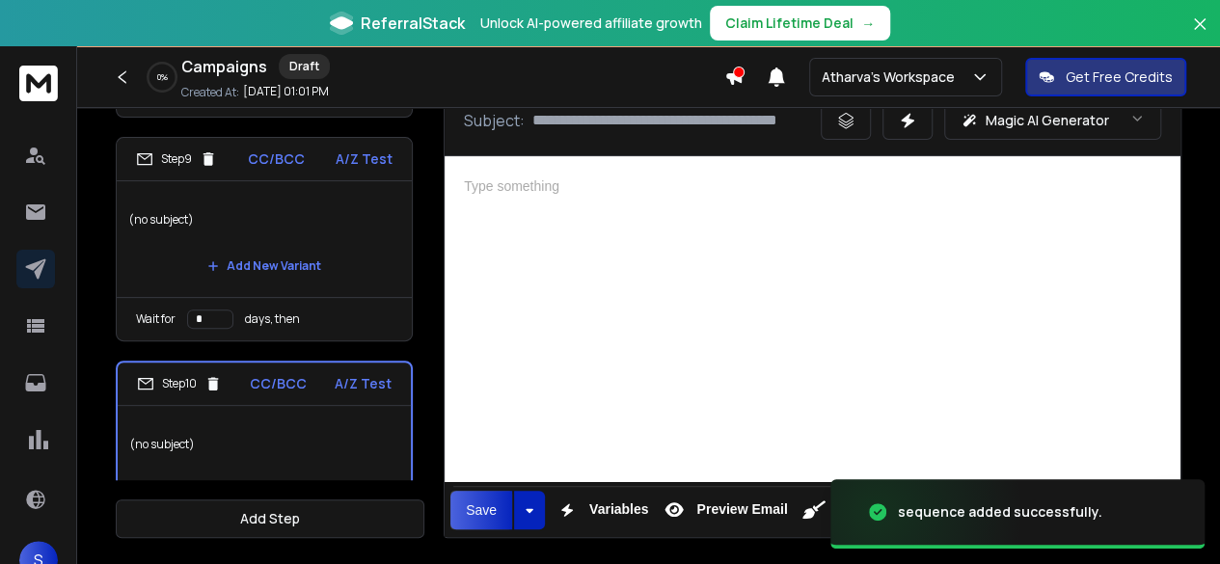
click at [226, 309] on input "*" at bounding box center [210, 318] width 46 height 19
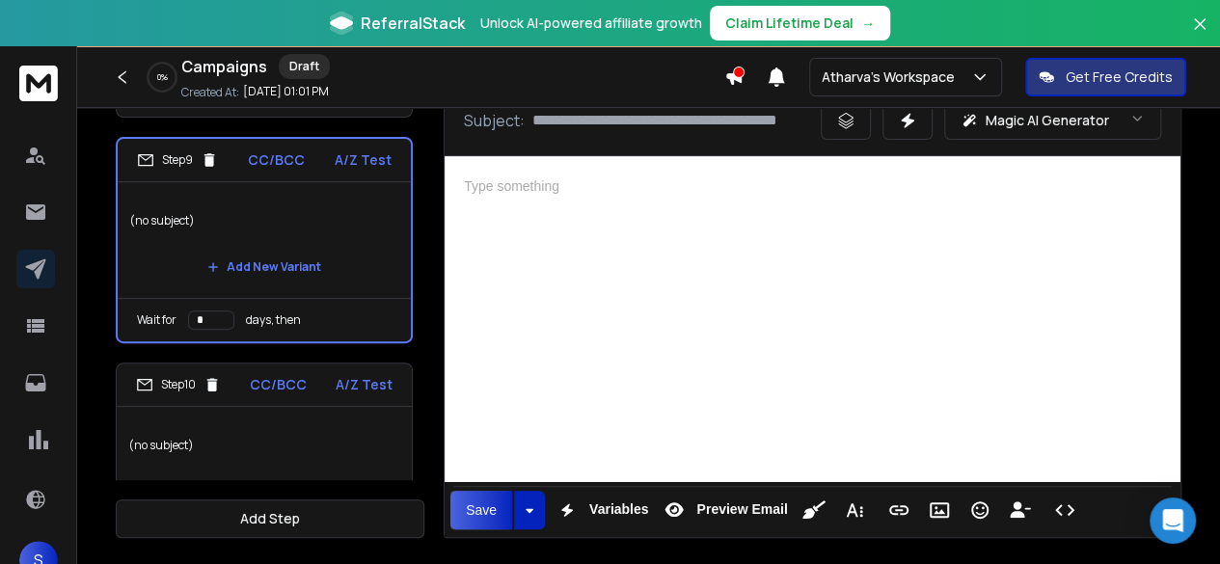
type input "*"
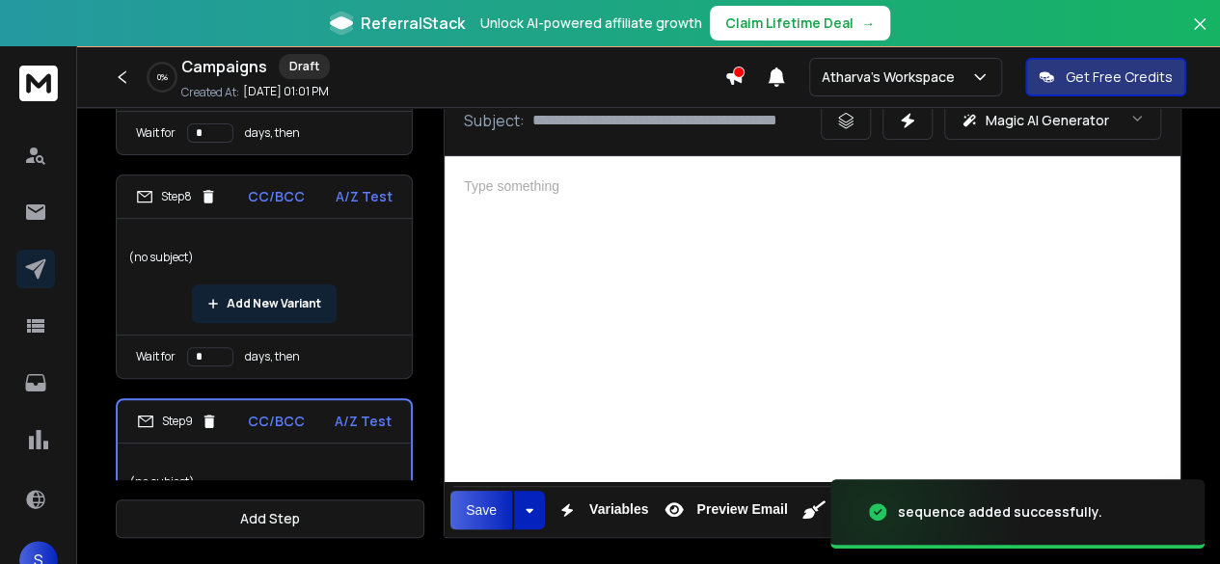
scroll to position [1475, 0]
click at [218, 336] on div "Wait for * days, then" at bounding box center [264, 357] width 295 height 43
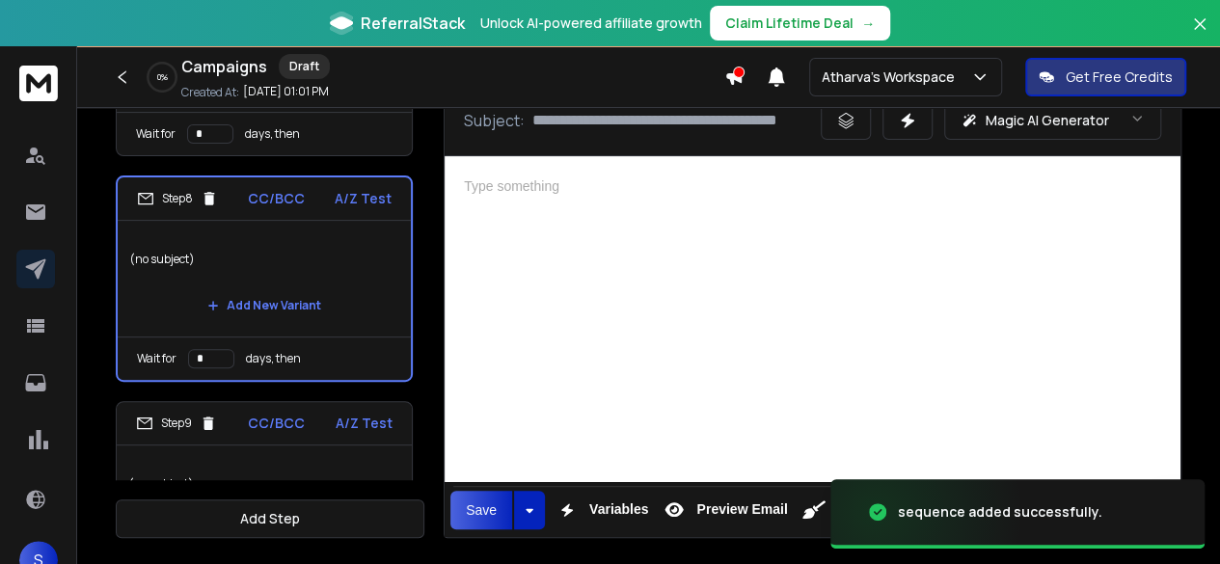
click at [220, 349] on input "*" at bounding box center [211, 358] width 46 height 19
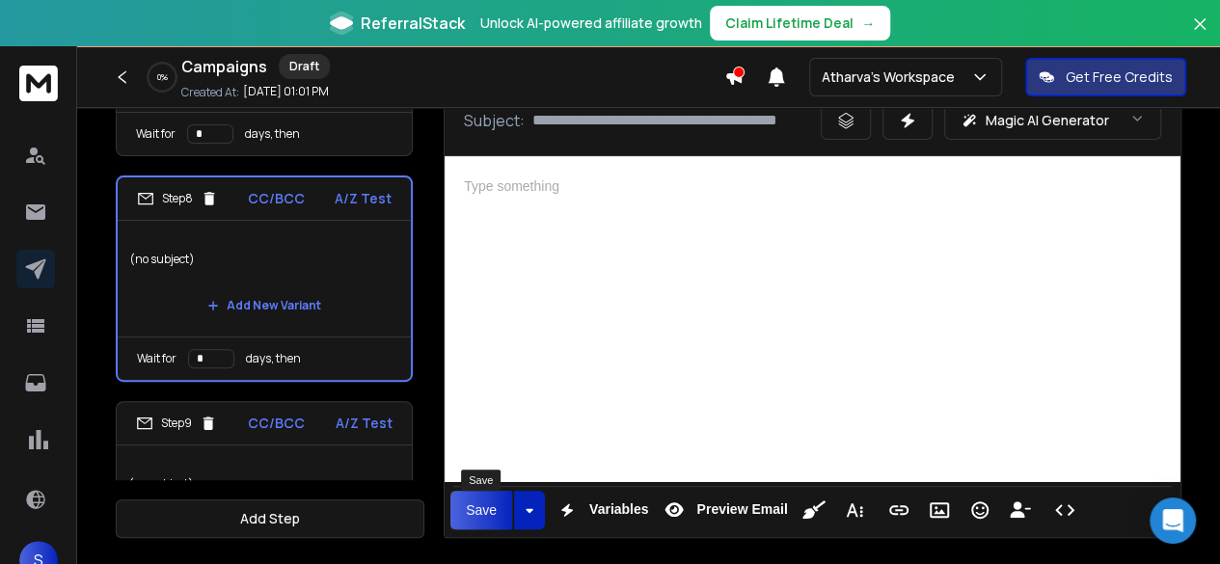
type input "*"
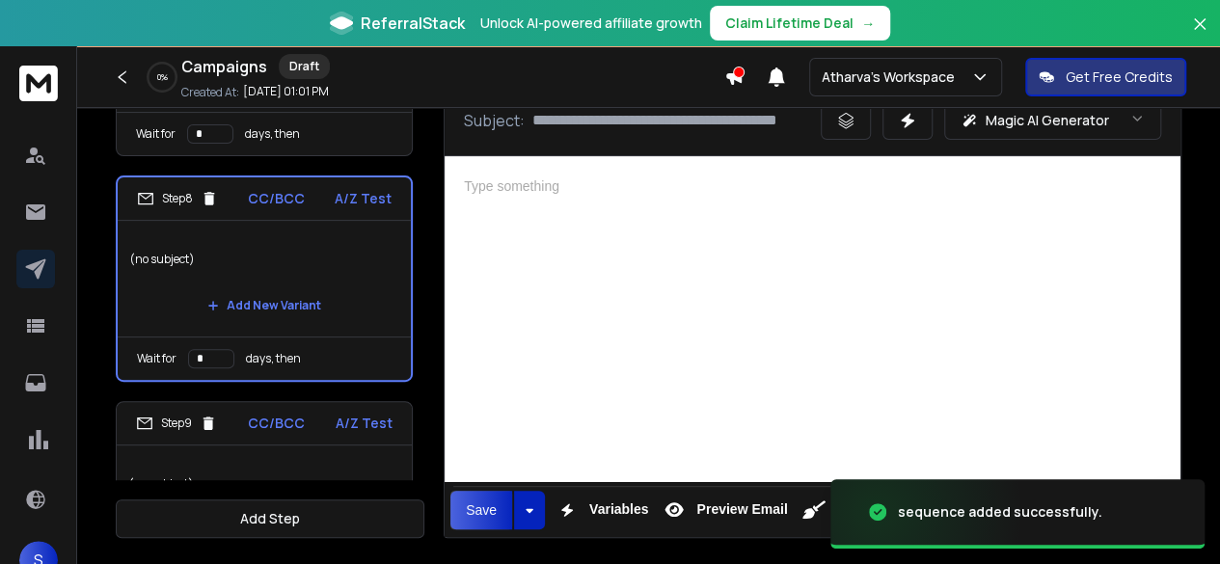
scroll to position [1325, 0]
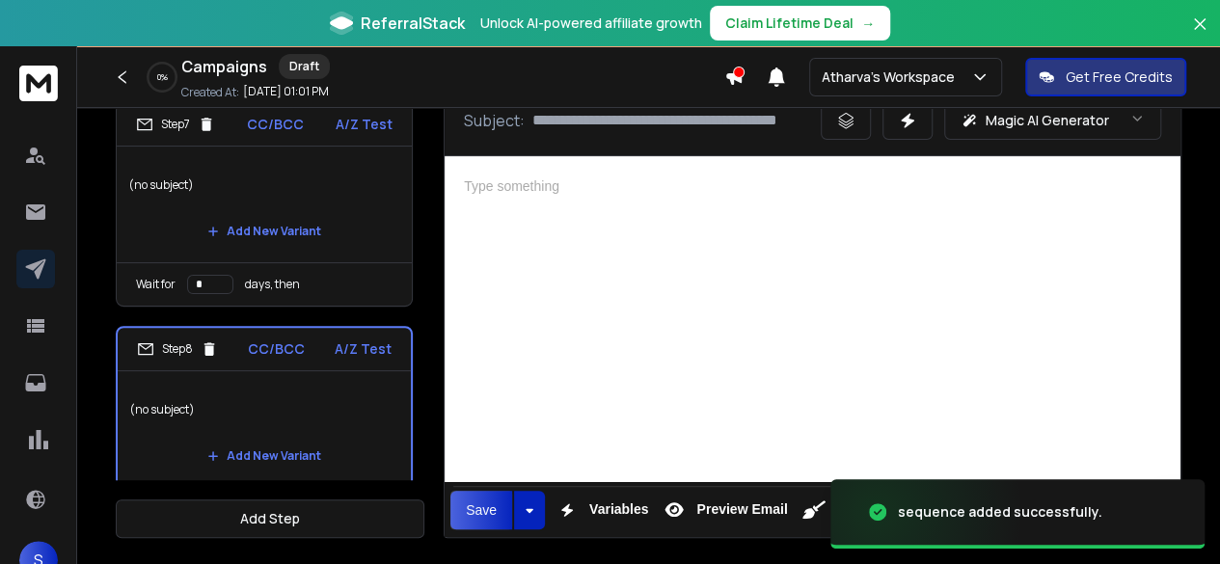
click at [224, 275] on input "*" at bounding box center [210, 284] width 46 height 19
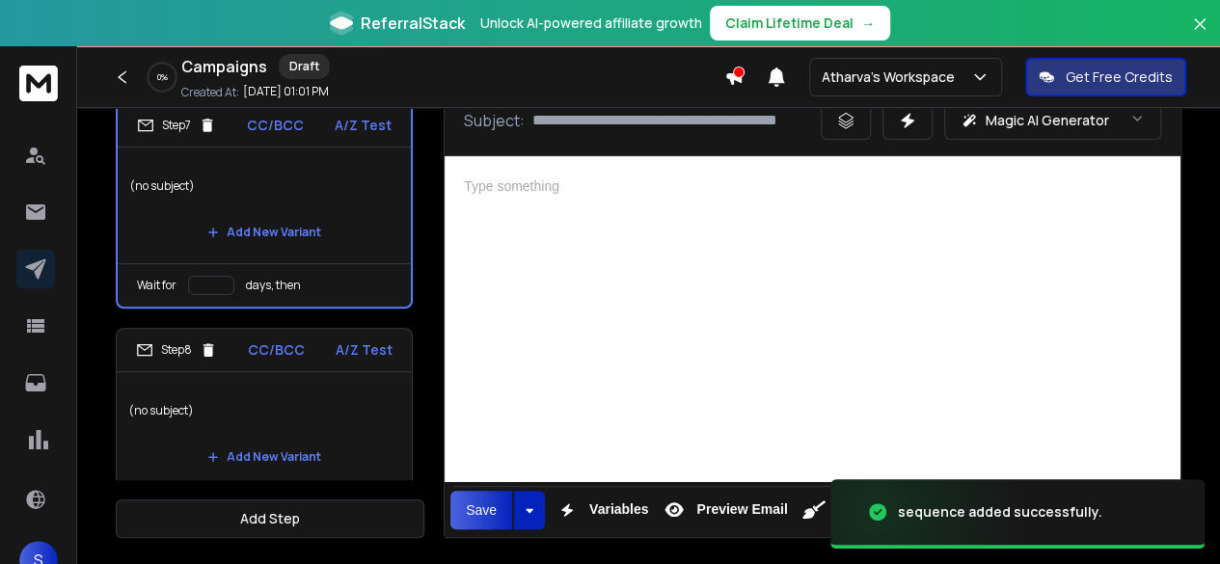
click at [224, 276] on input at bounding box center [211, 285] width 46 height 19
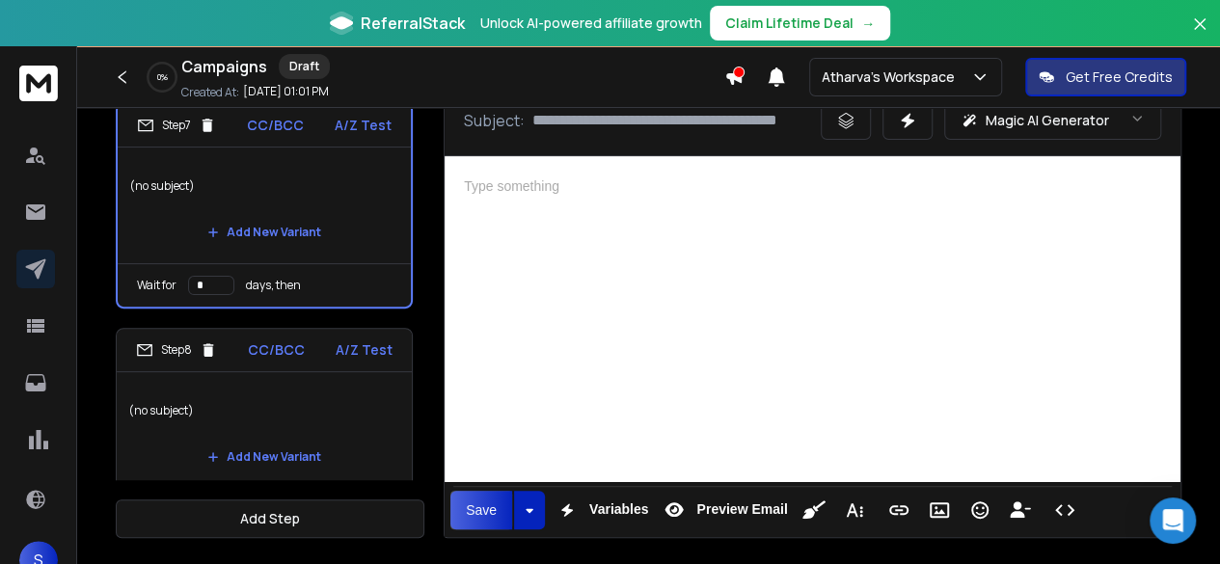
type input "*"
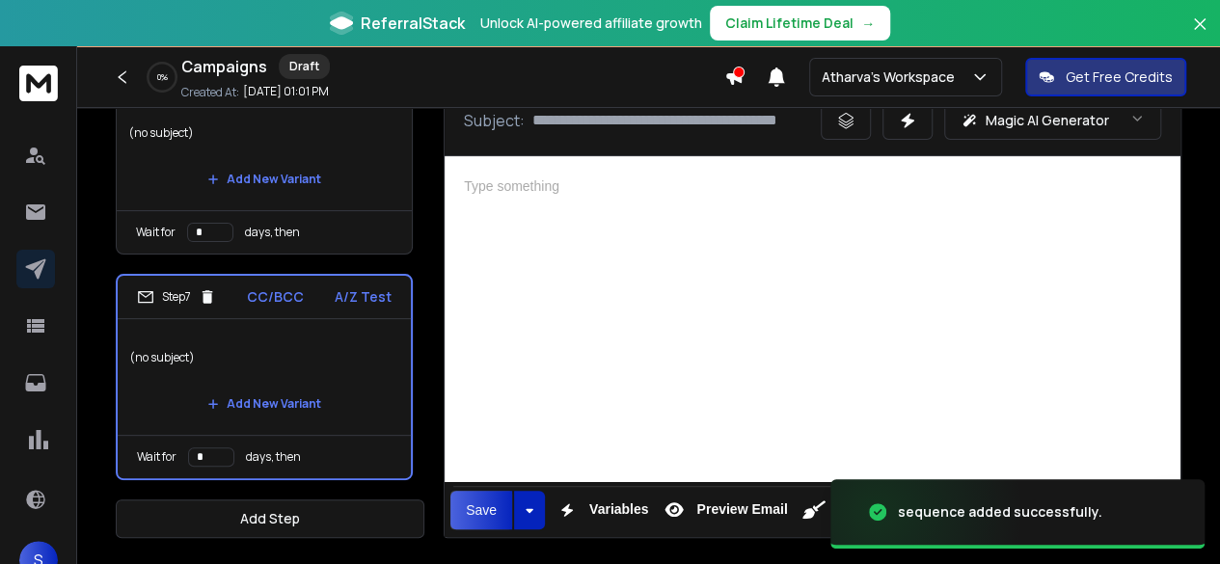
scroll to position [1107, 0]
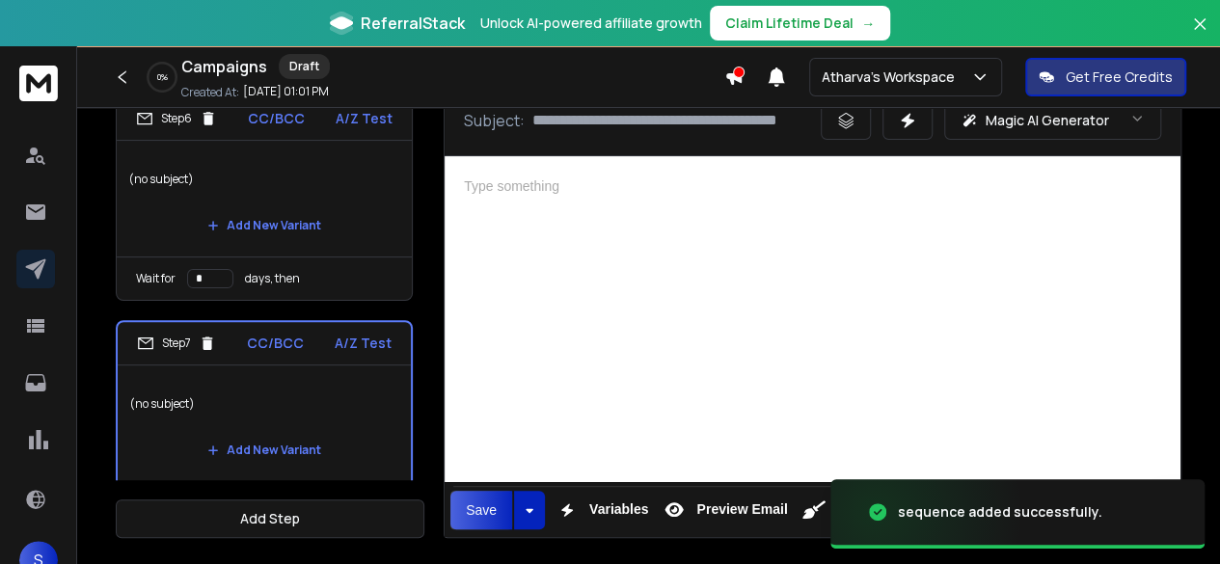
click at [217, 269] on input "*" at bounding box center [210, 278] width 46 height 19
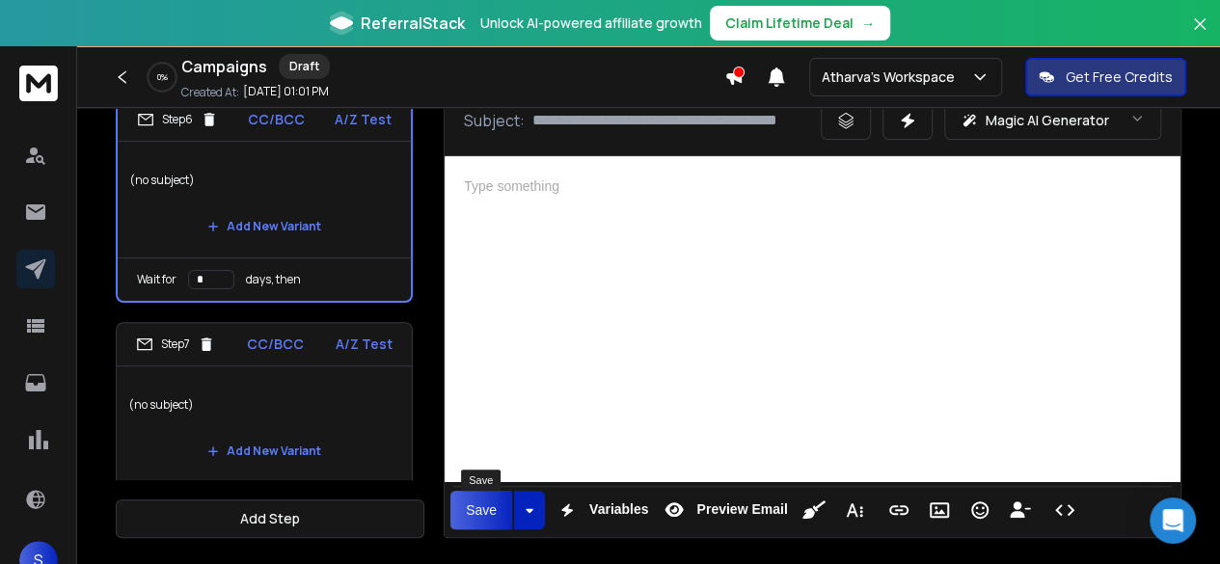
type input "*"
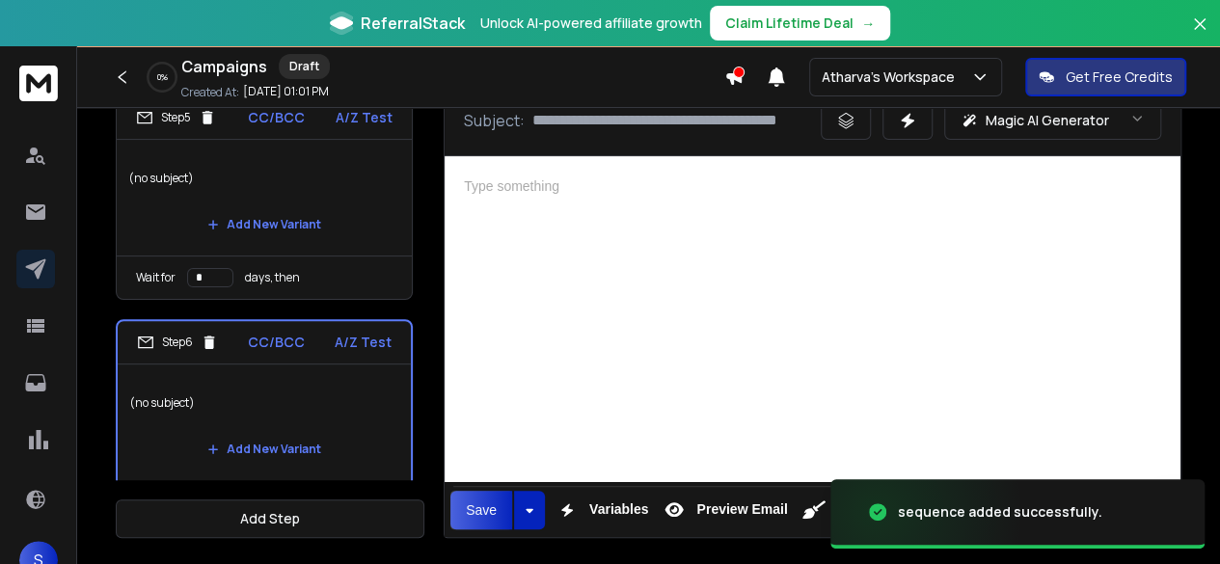
scroll to position [860, 0]
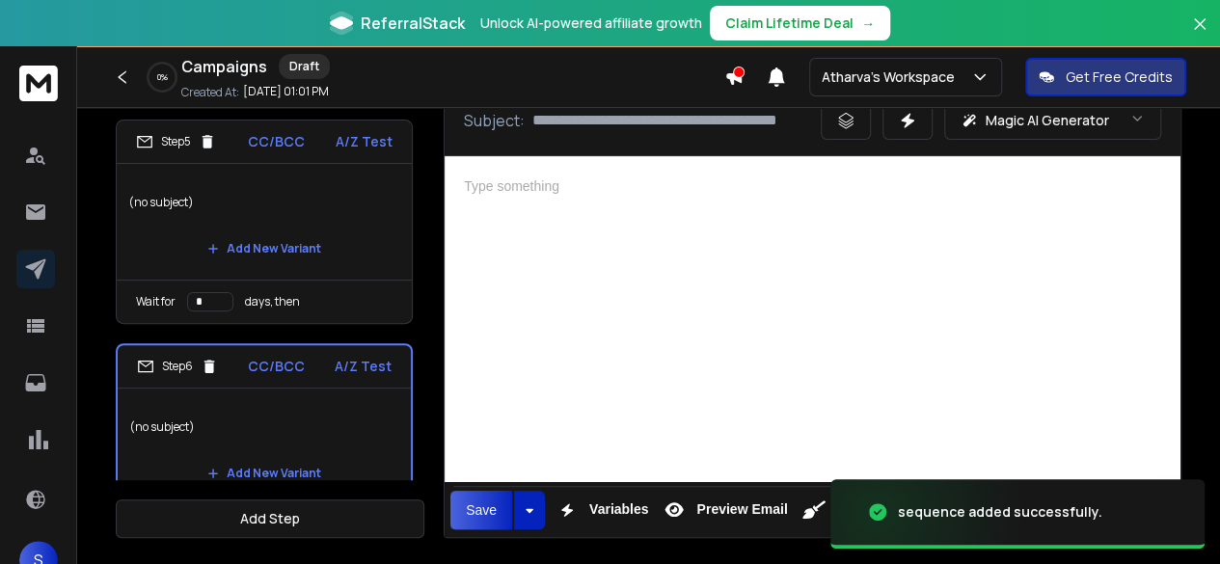
click at [206, 305] on div "Wait for * days, then" at bounding box center [264, 301] width 295 height 43
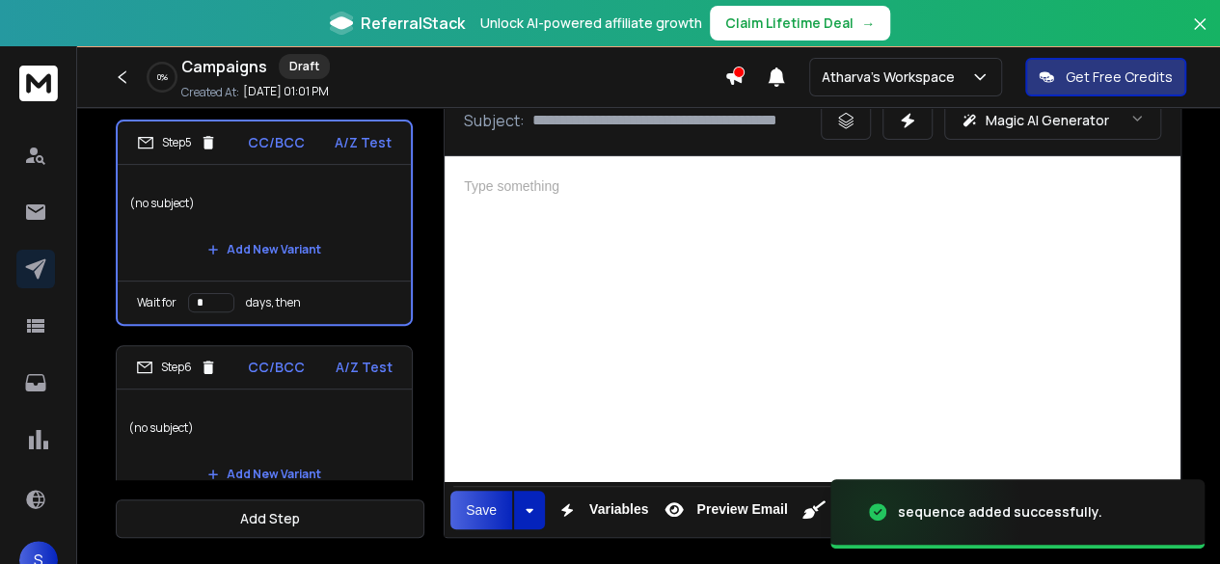
click at [206, 305] on input "*" at bounding box center [211, 302] width 46 height 19
type input "*"
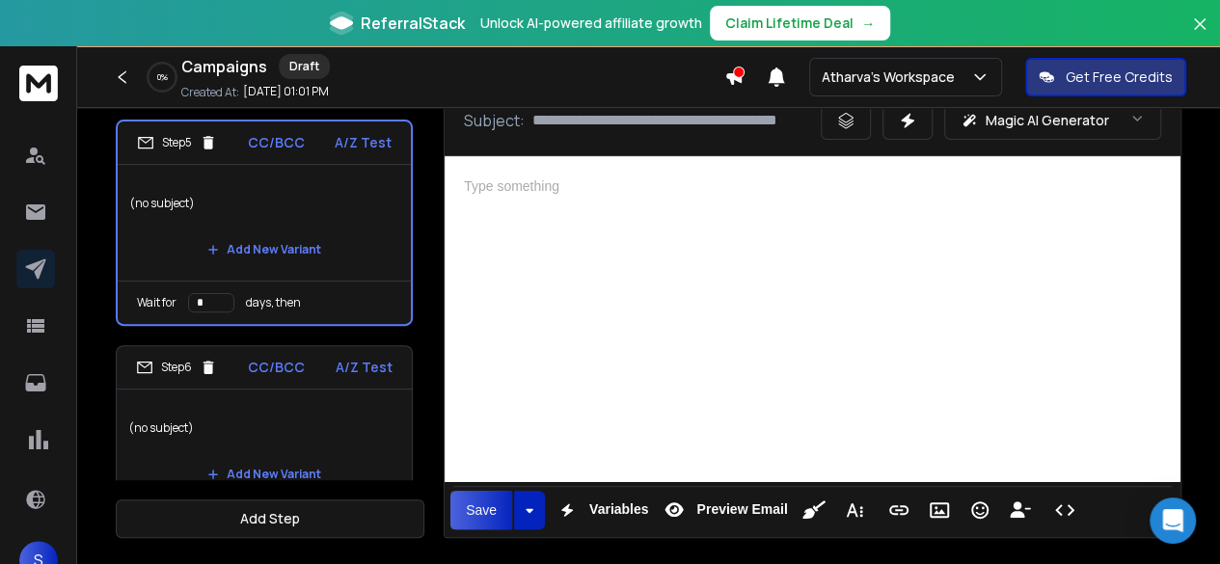
type input "*"
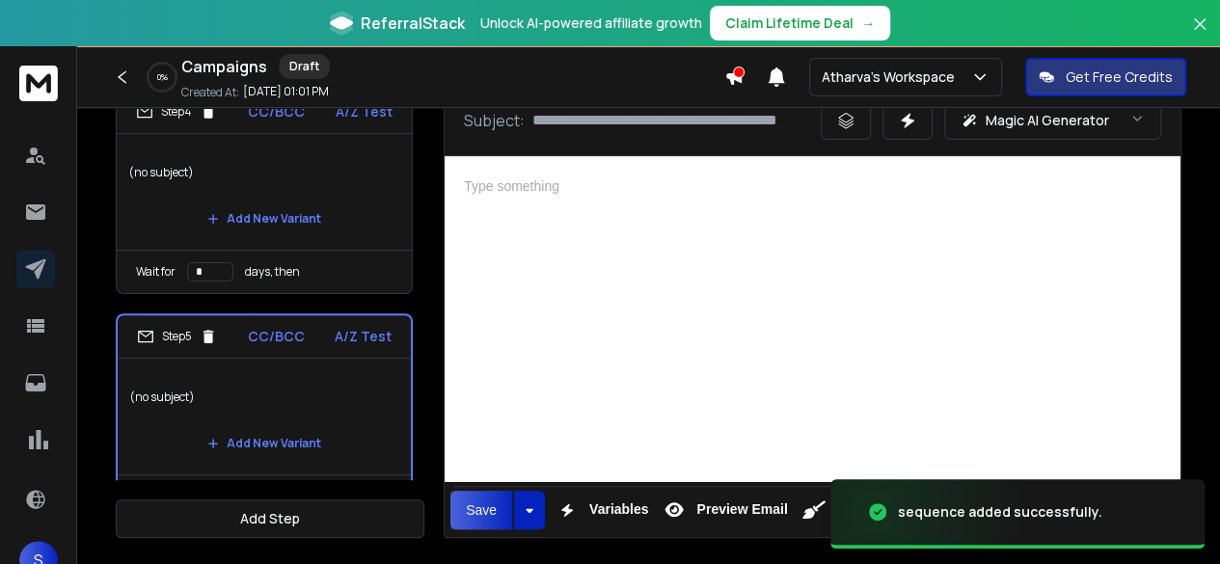
scroll to position [665, 0]
click at [219, 263] on input "*" at bounding box center [210, 272] width 46 height 19
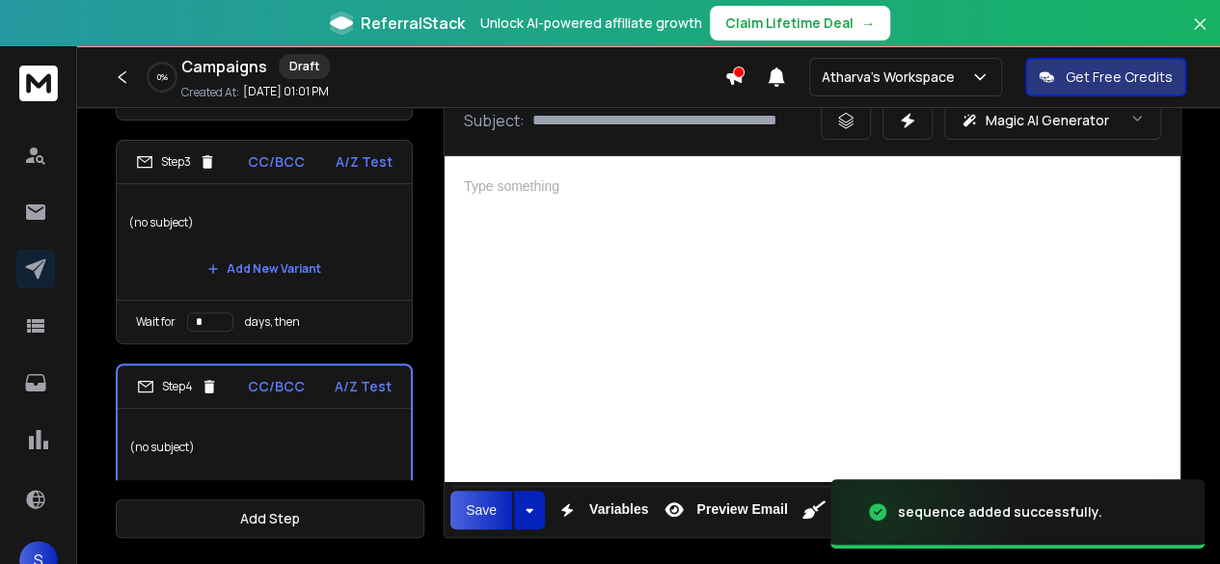
scroll to position [391, 0]
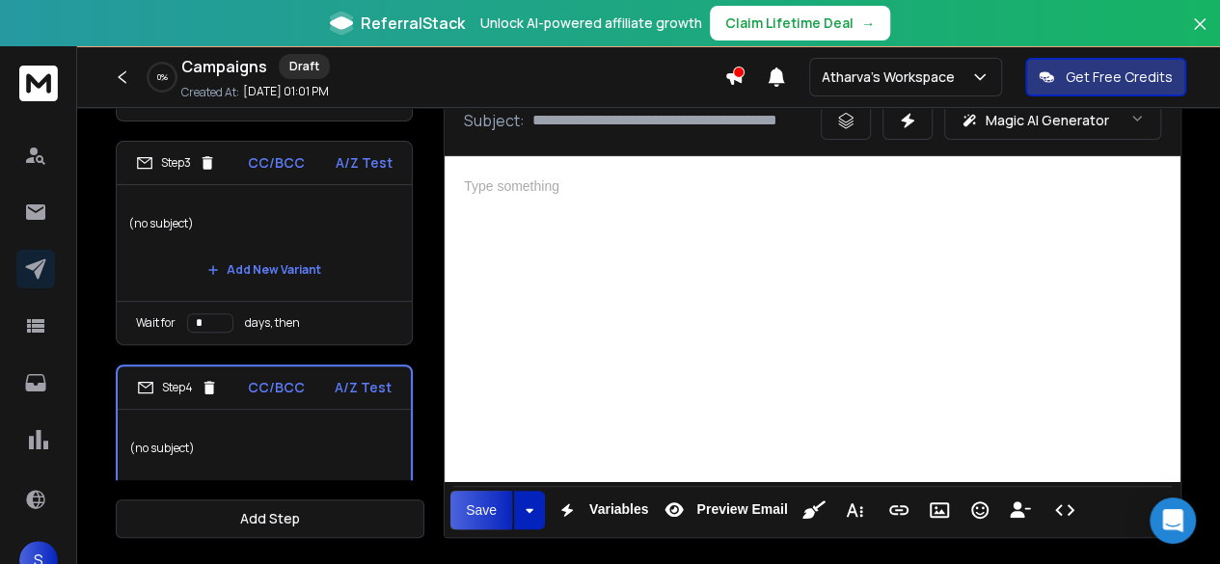
type input "*"
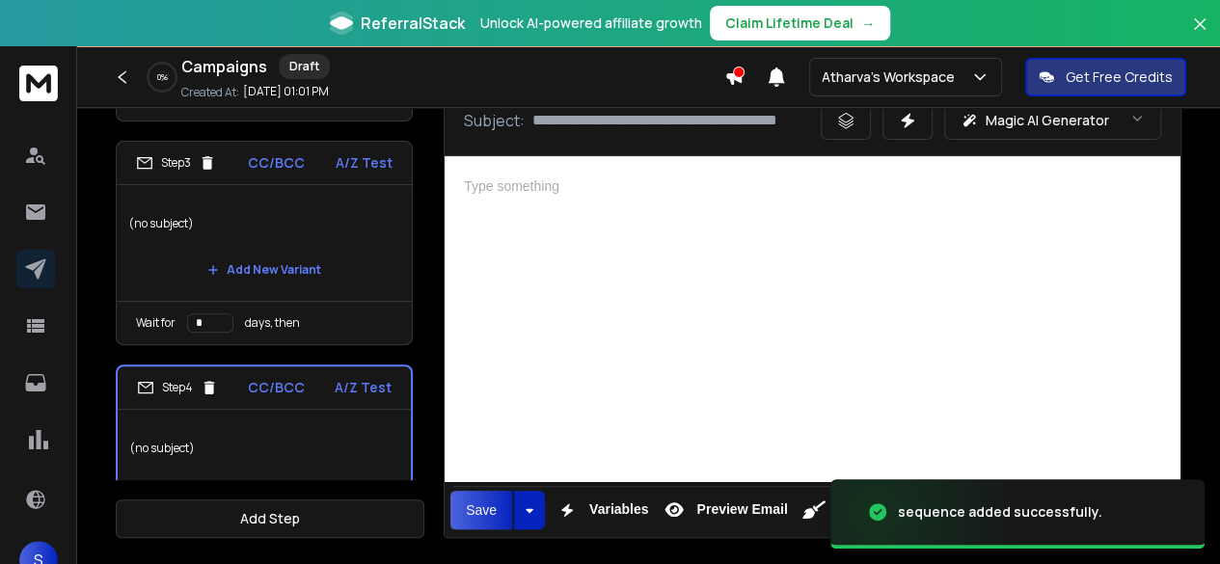
click at [228, 324] on input "*" at bounding box center [210, 322] width 46 height 19
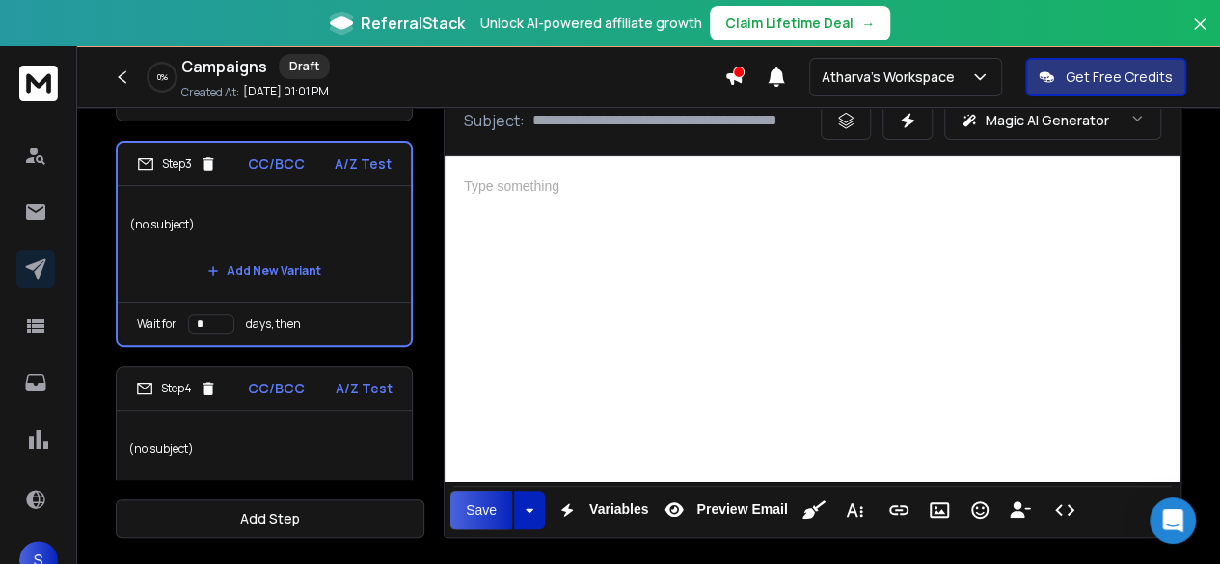
type input "*"
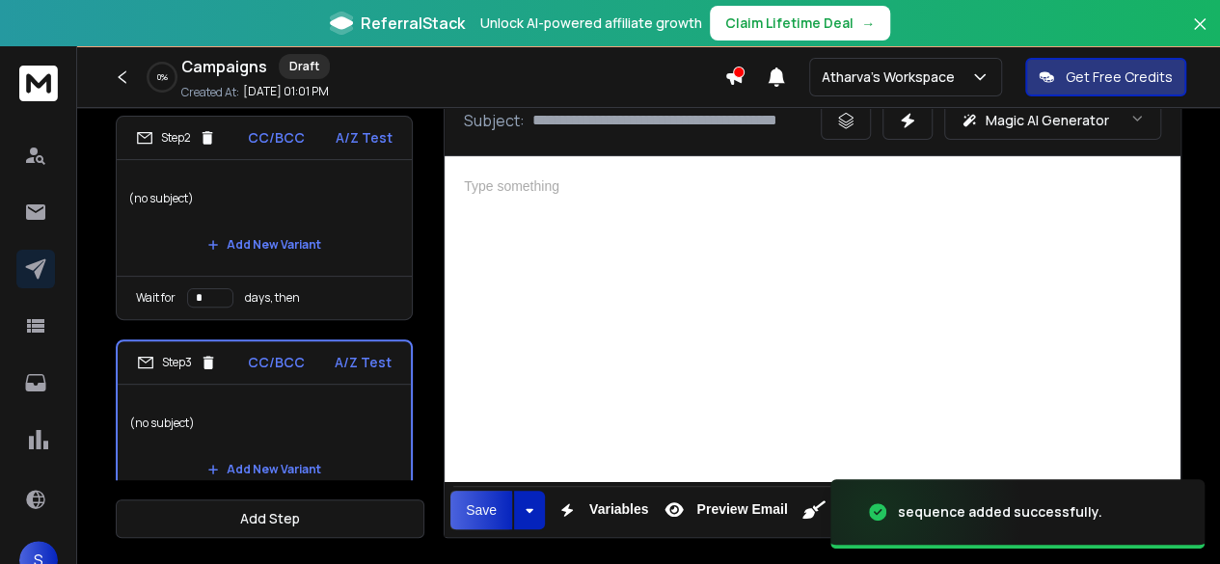
scroll to position [192, 0]
click at [233, 302] on div "*" at bounding box center [210, 298] width 46 height 19
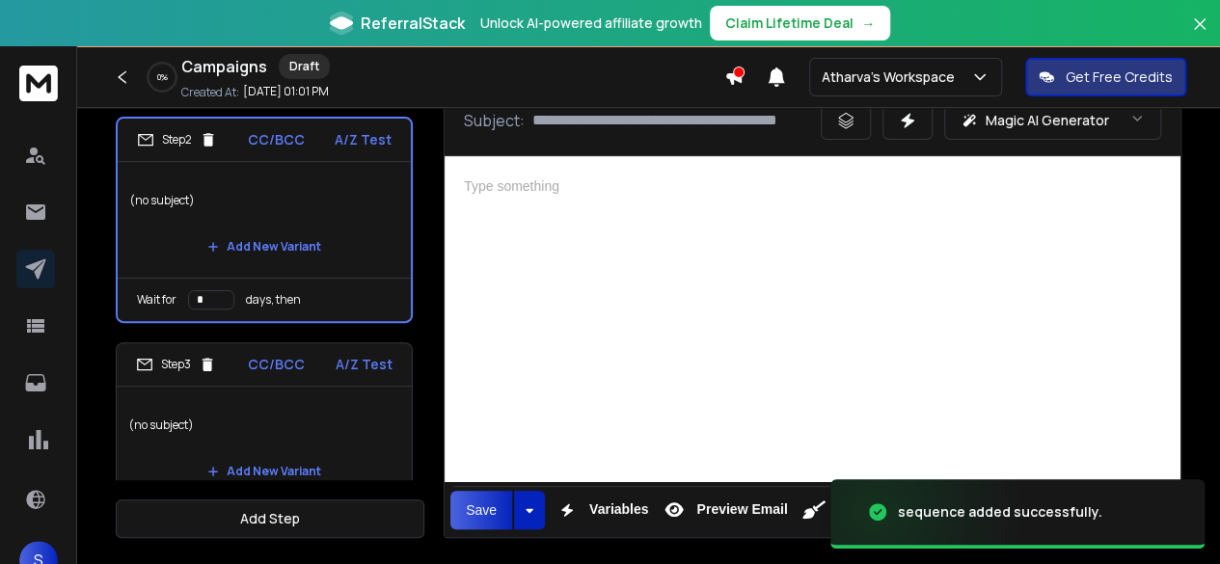
click at [220, 298] on input "*" at bounding box center [211, 299] width 46 height 19
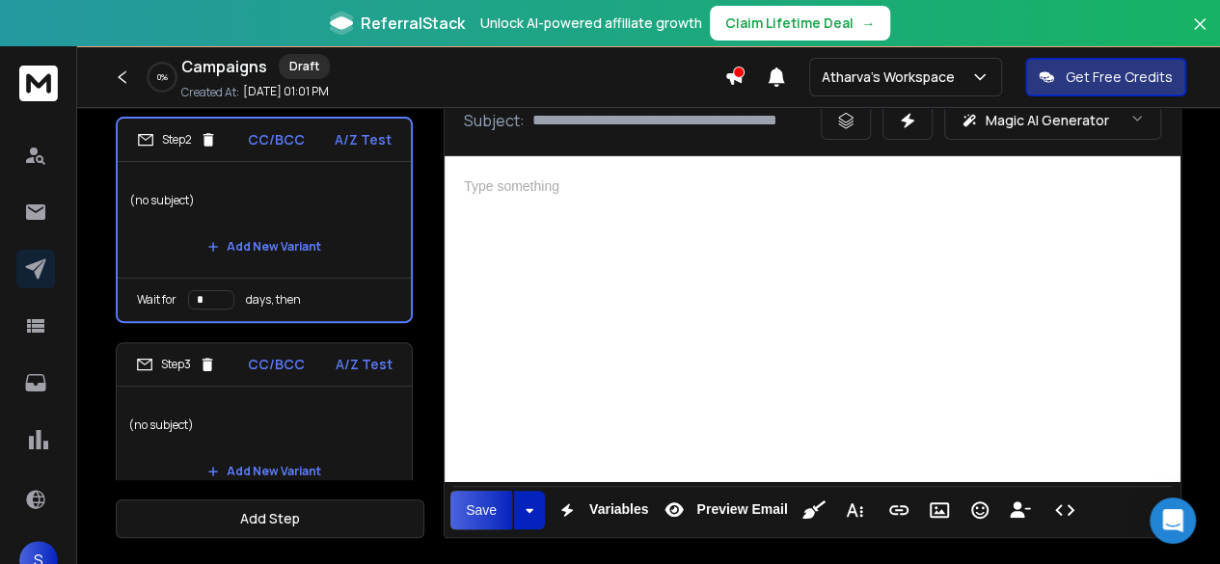
type input "*"
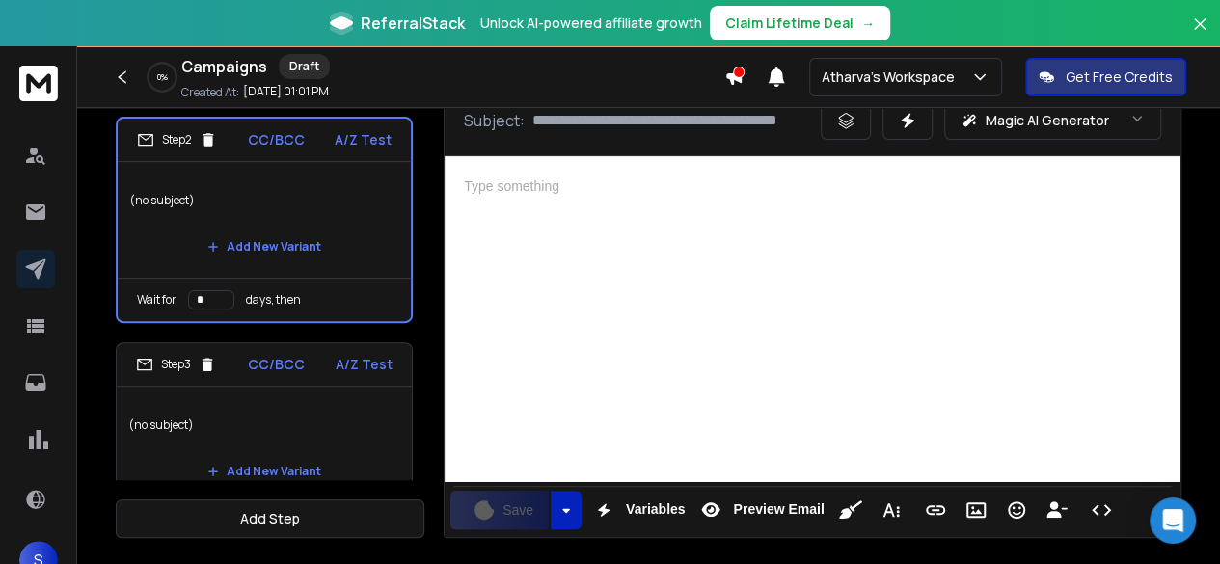
scroll to position [0, 0]
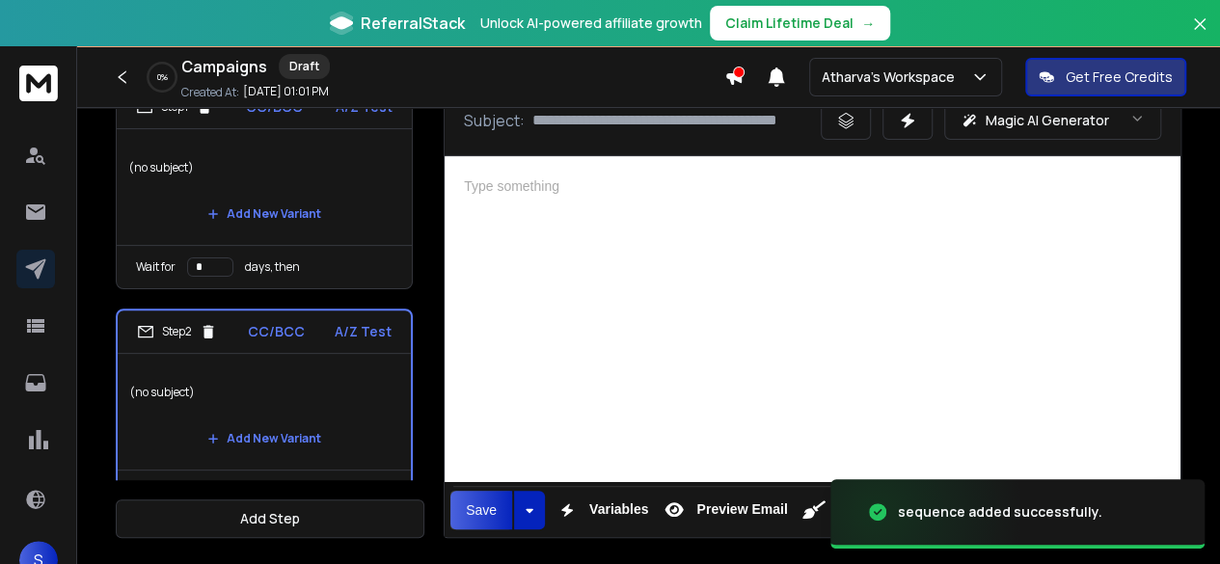
click at [209, 263] on input "*" at bounding box center [210, 266] width 46 height 19
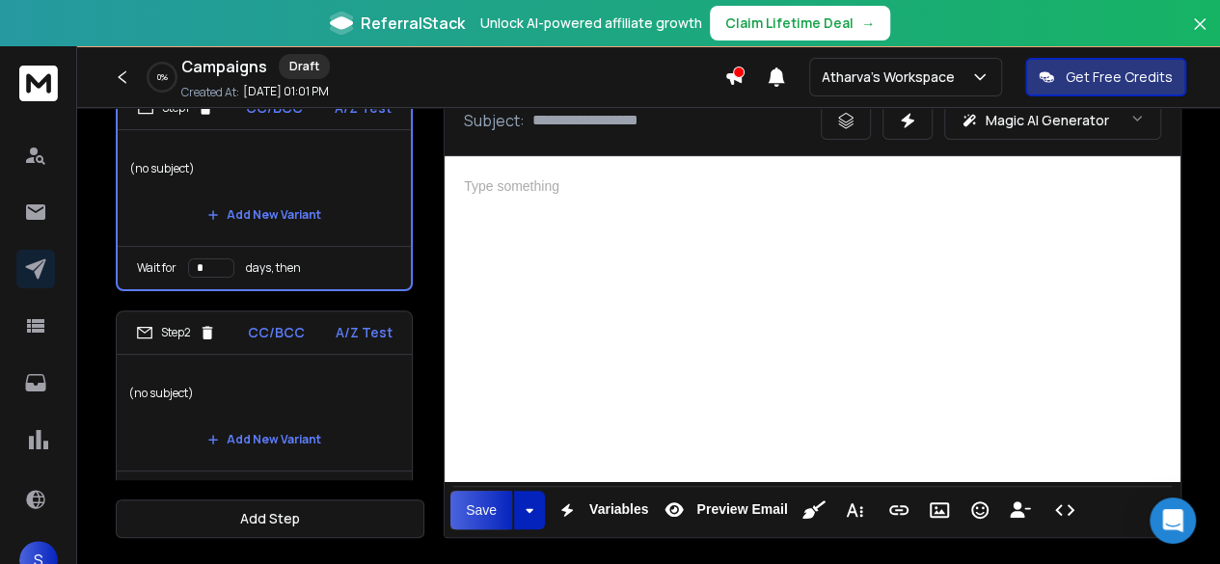
type input "*"
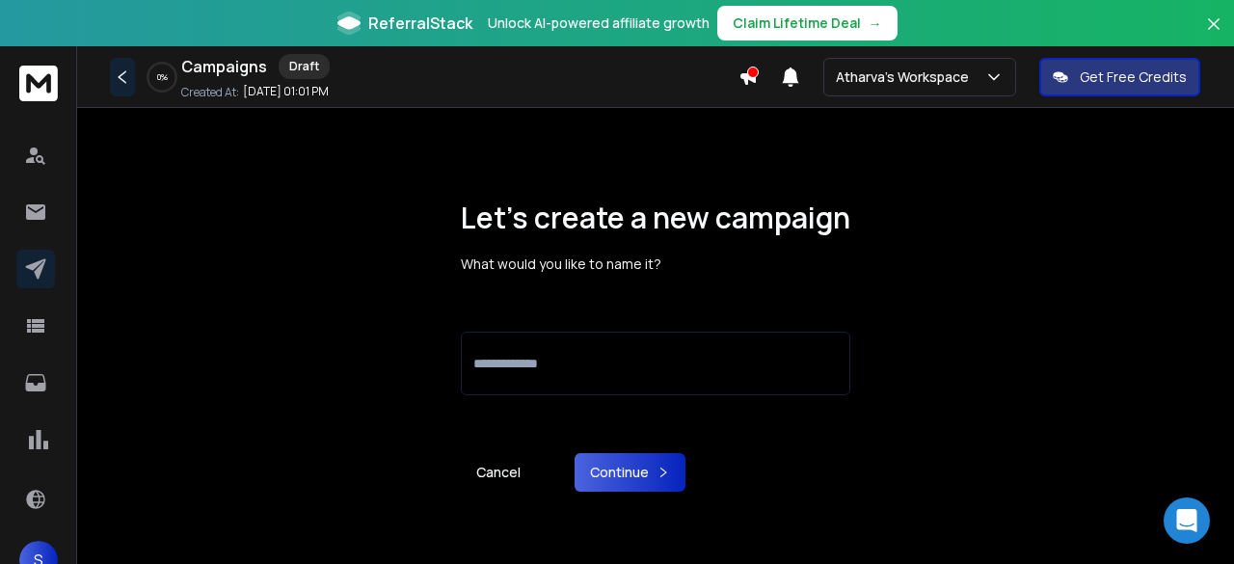
click at [125, 75] on icon at bounding box center [122, 76] width 17 height 17
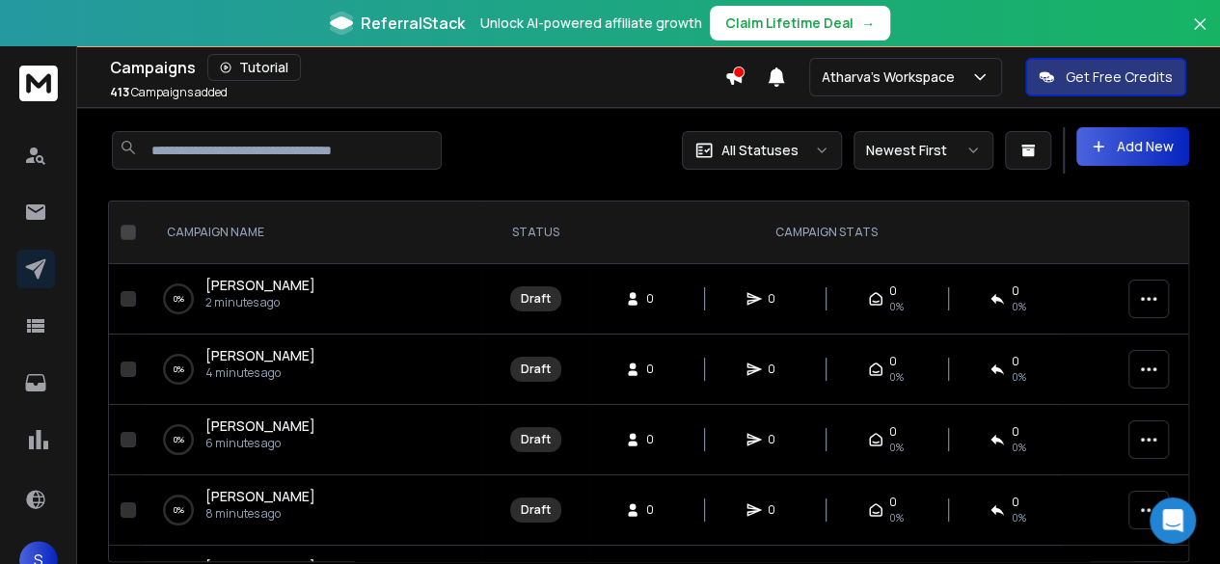
click at [1122, 152] on button "Add New" at bounding box center [1132, 146] width 113 height 39
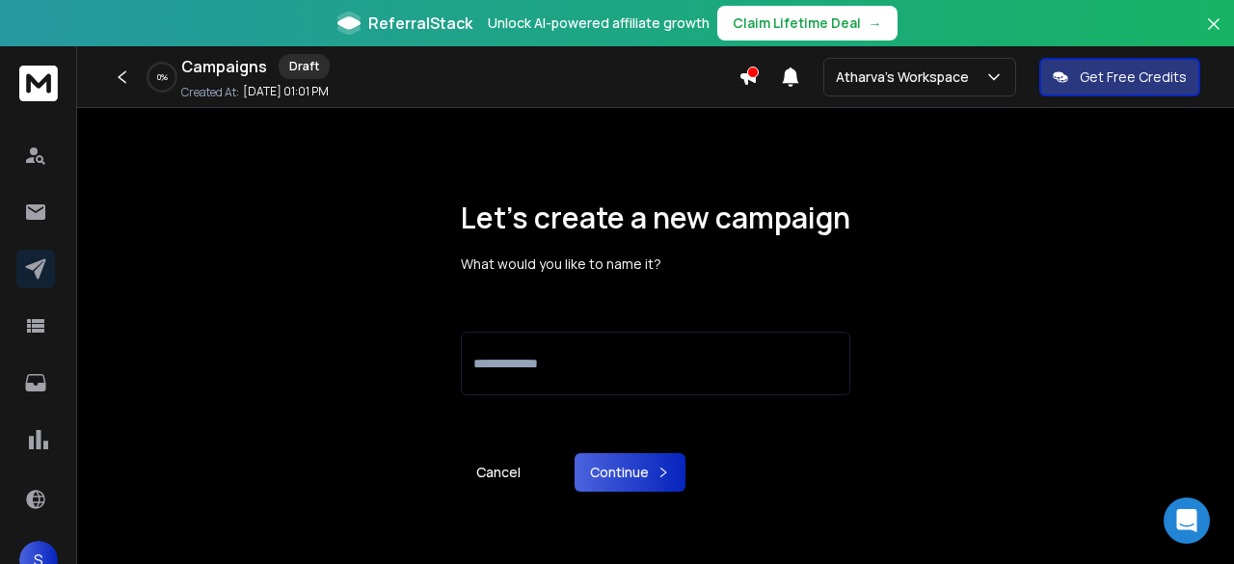
click at [551, 340] on input at bounding box center [656, 364] width 390 height 64
paste input "**********"
type input "**********"
click at [631, 468] on button "Continue" at bounding box center [630, 472] width 111 height 39
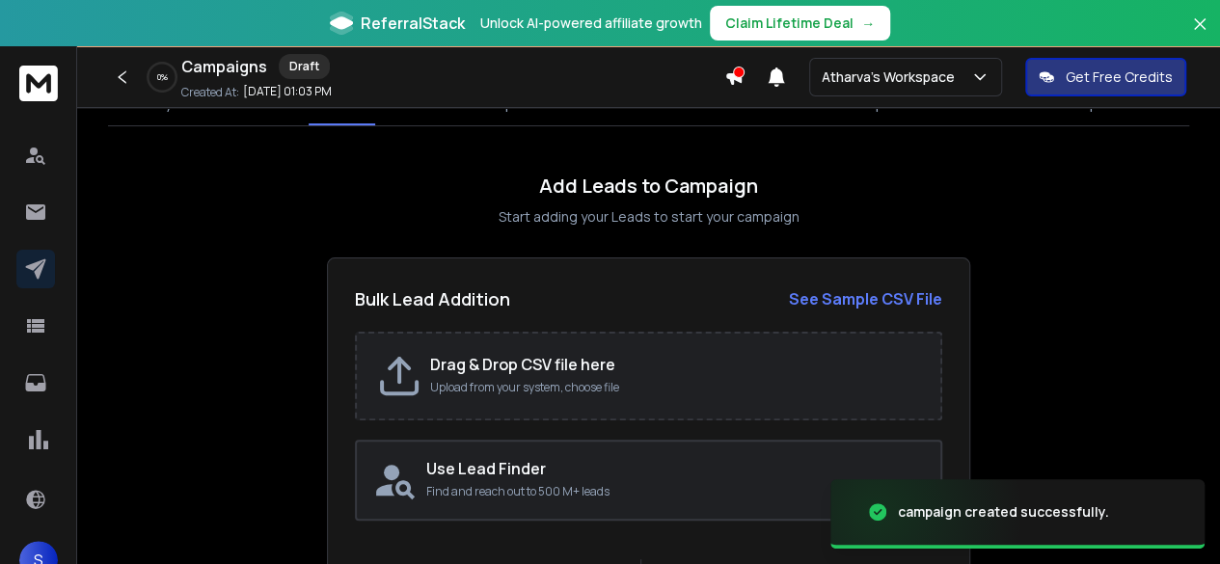
scroll to position [9, 0]
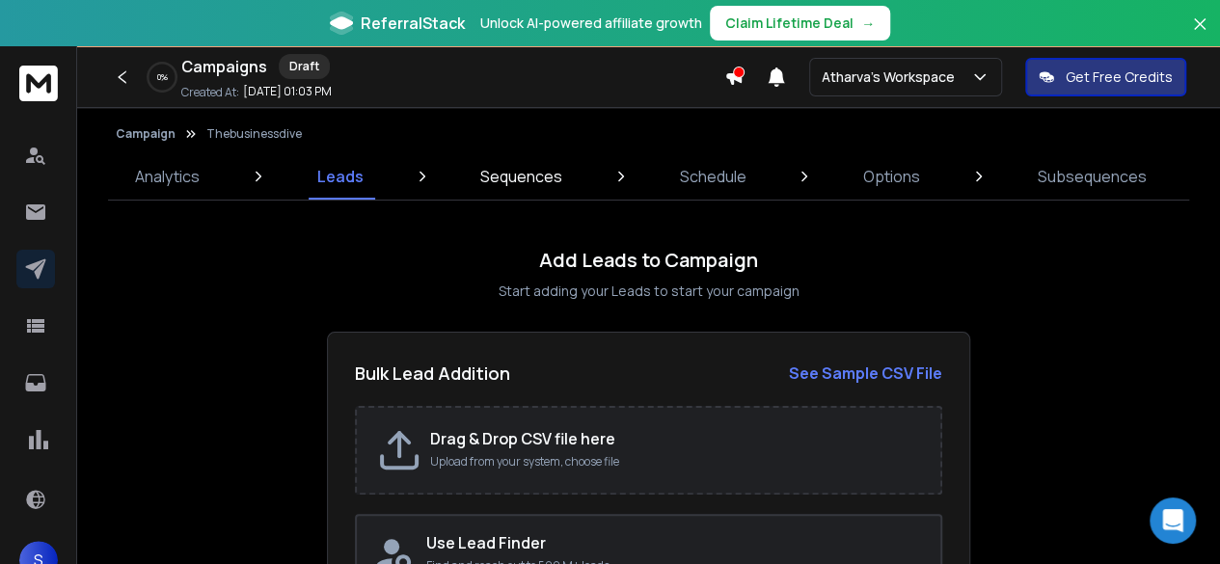
click at [487, 196] on link "Sequences" at bounding box center [521, 176] width 105 height 46
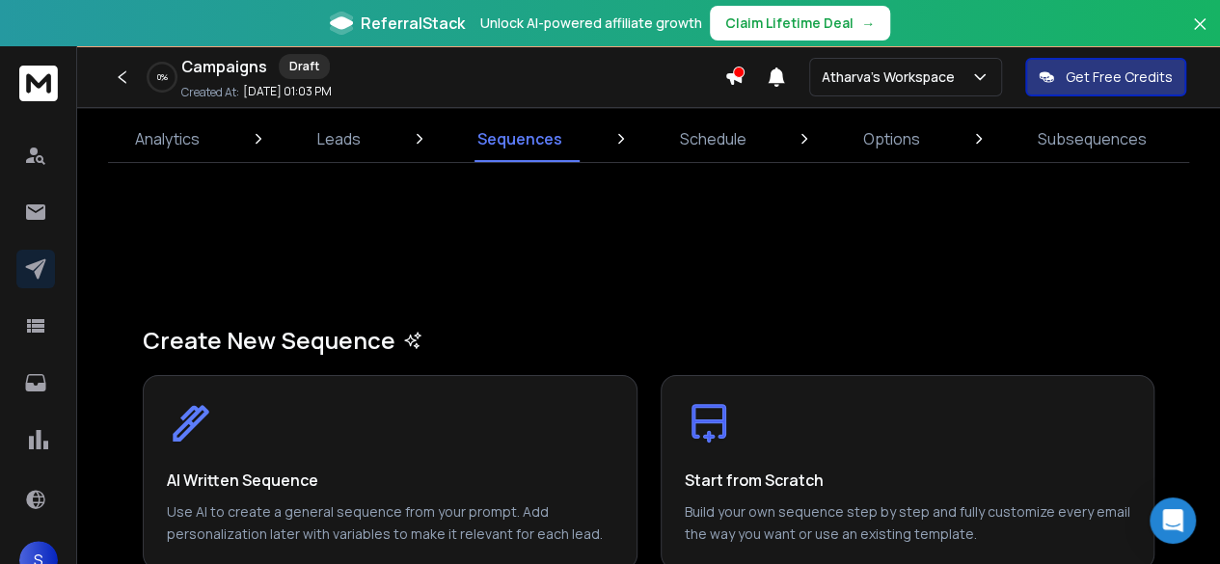
scroll to position [104, 0]
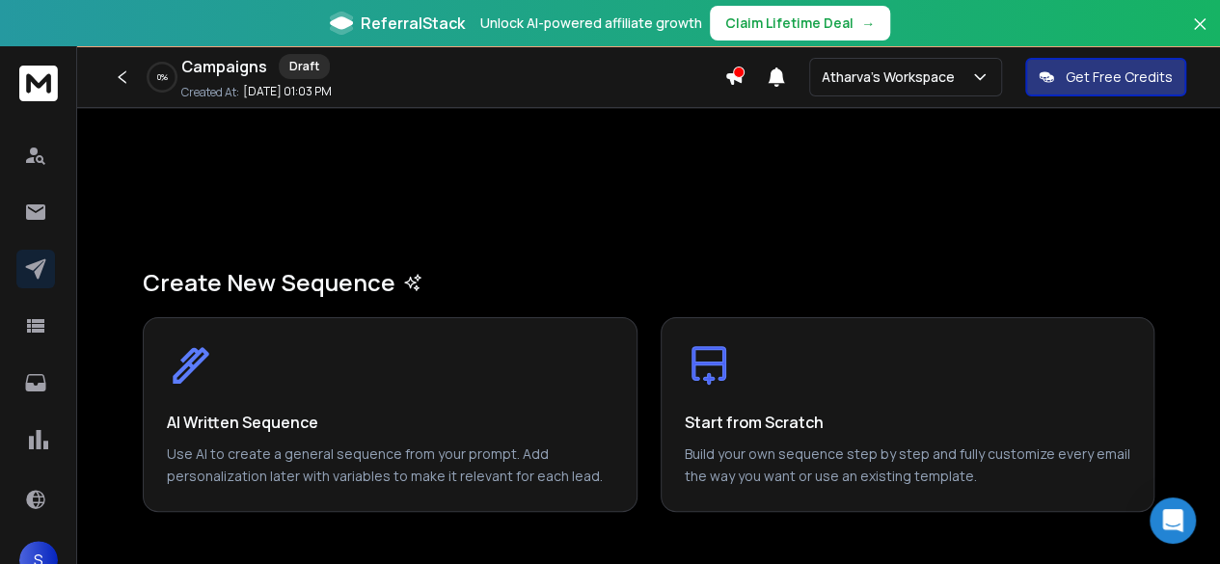
click at [827, 441] on div "Start from Scratch Build your own sequence step by step and fully customize eve…" at bounding box center [907, 414] width 493 height 193
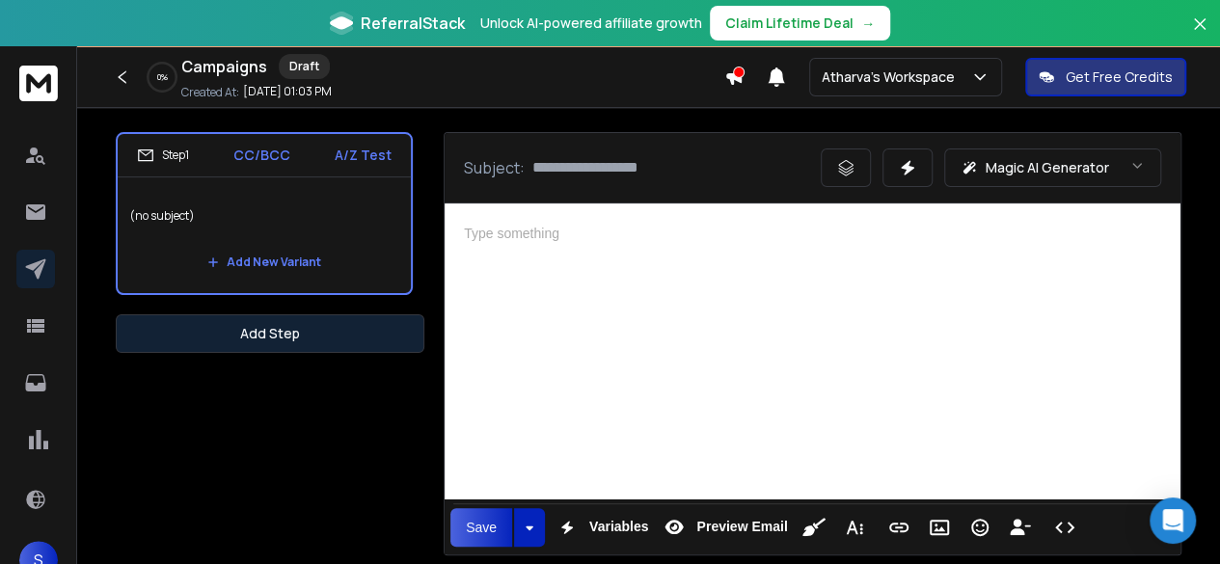
click at [347, 345] on button "Add Step" at bounding box center [270, 333] width 309 height 39
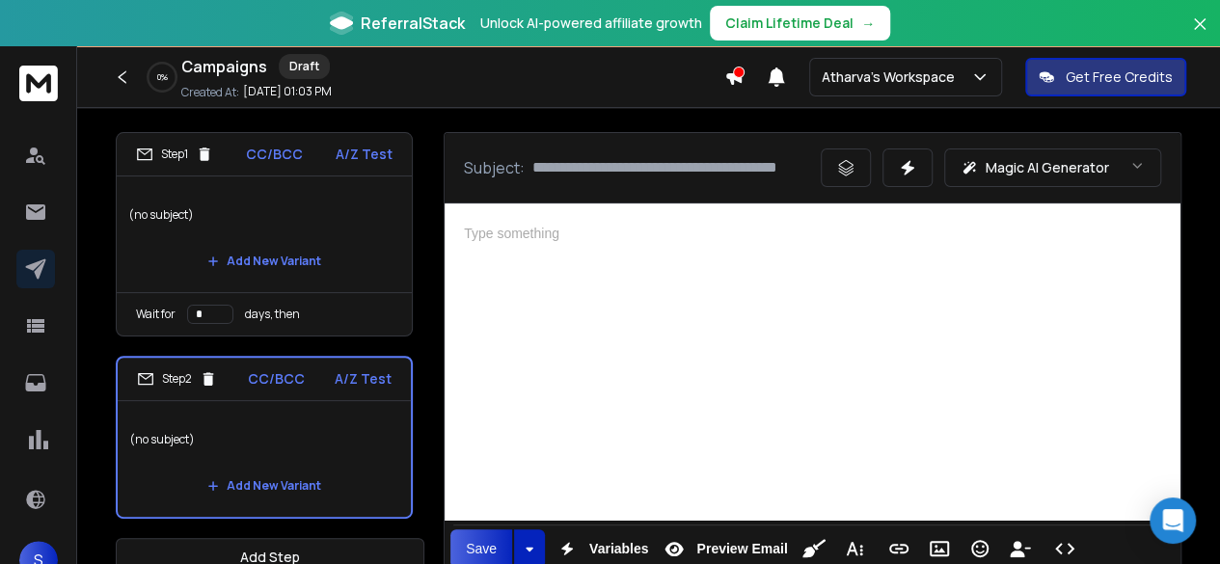
scroll to position [141, 0]
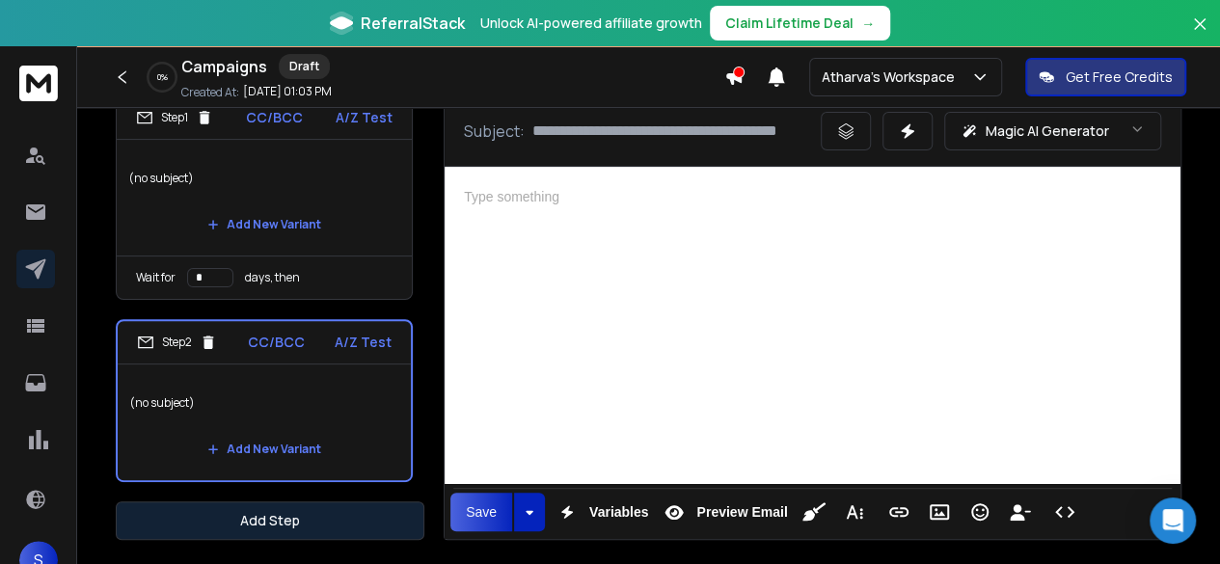
click at [310, 505] on button "Add Step" at bounding box center [270, 520] width 309 height 39
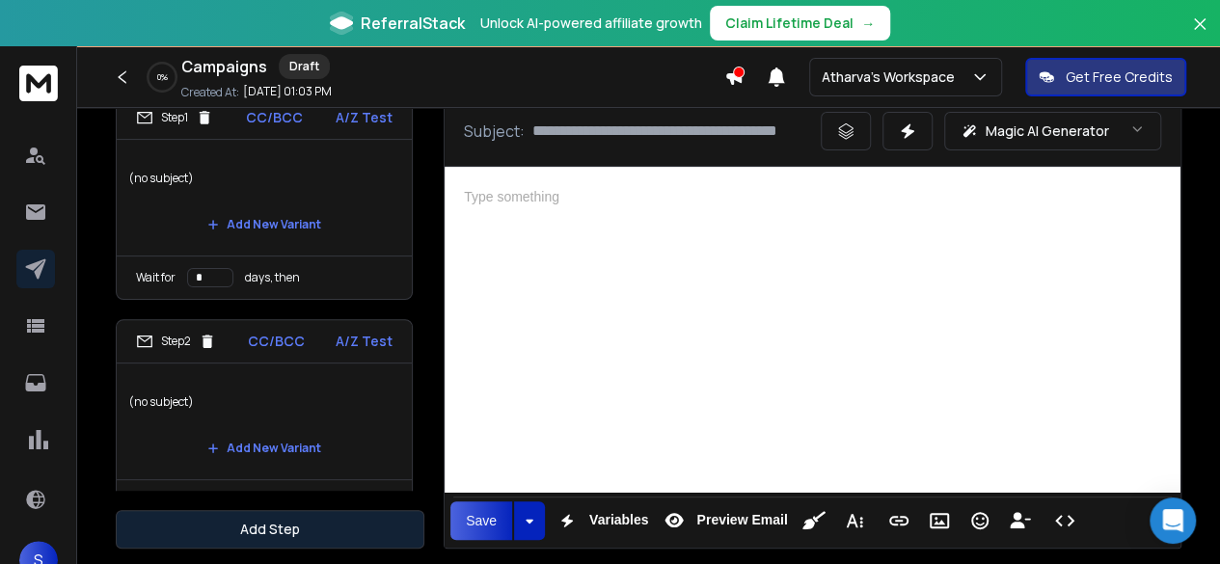
click at [310, 518] on button "Add Step" at bounding box center [270, 529] width 309 height 39
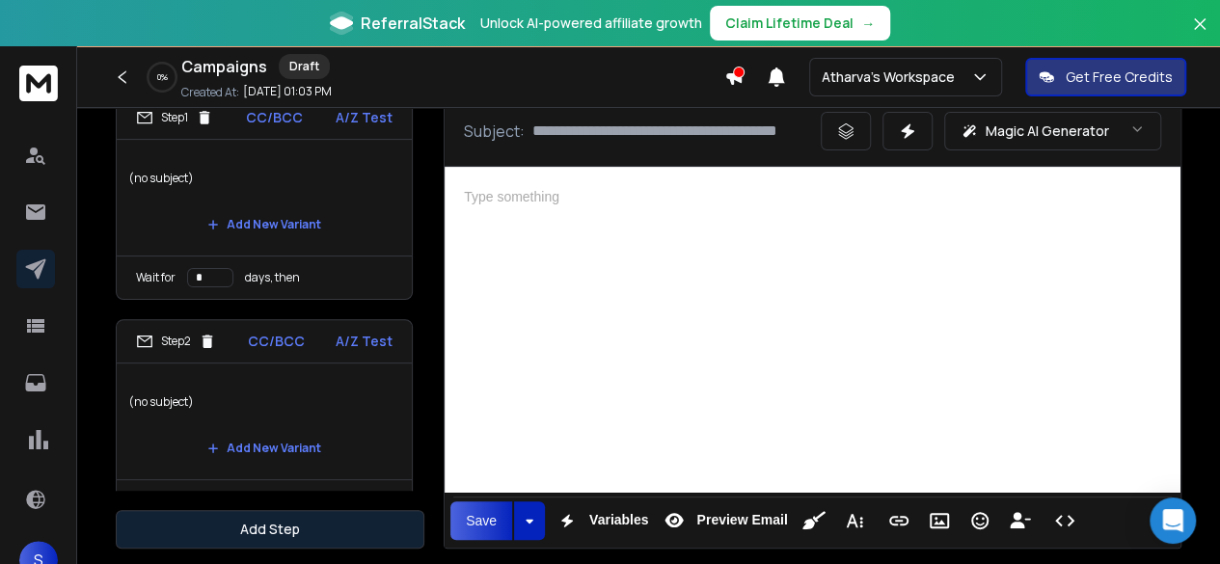
click at [310, 518] on button "Add Step" at bounding box center [270, 529] width 309 height 39
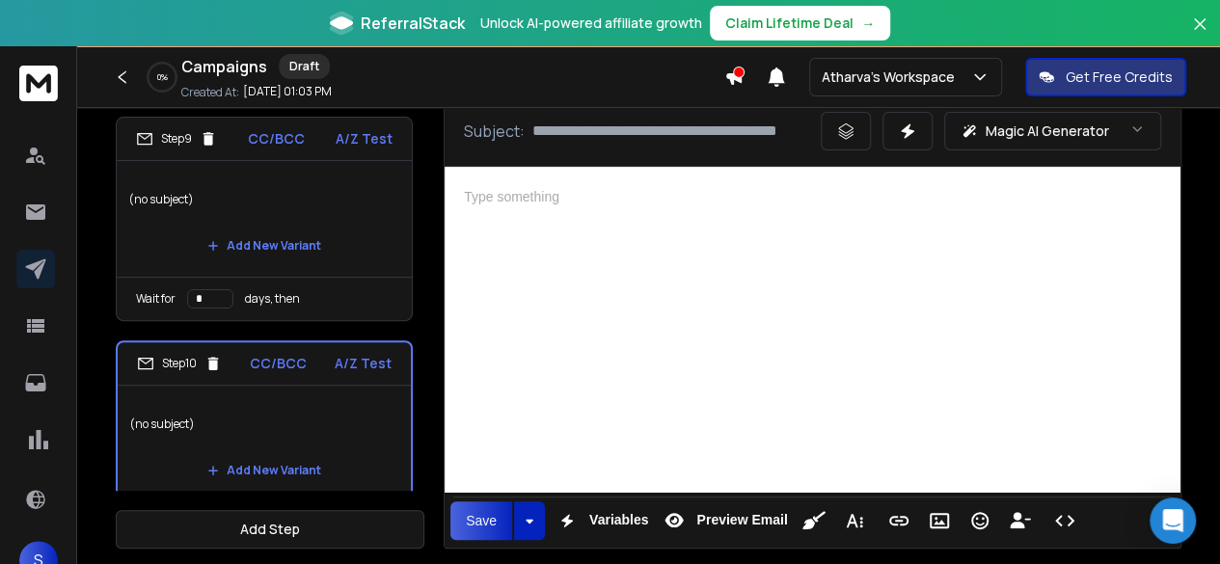
scroll to position [151, 0]
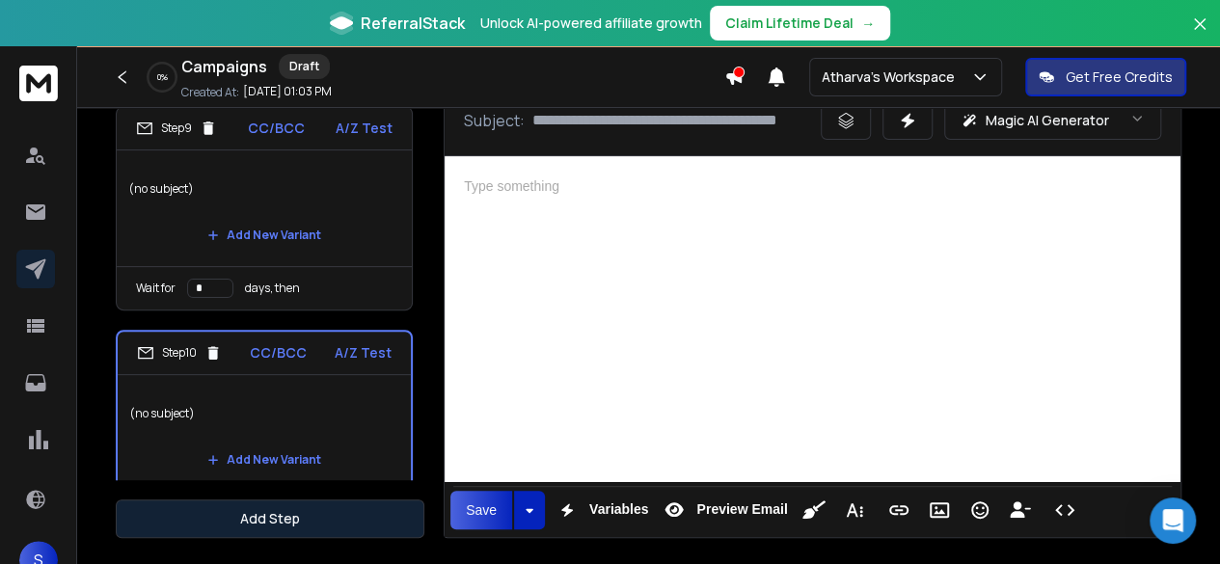
click at [288, 516] on button "Add Step" at bounding box center [270, 518] width 309 height 39
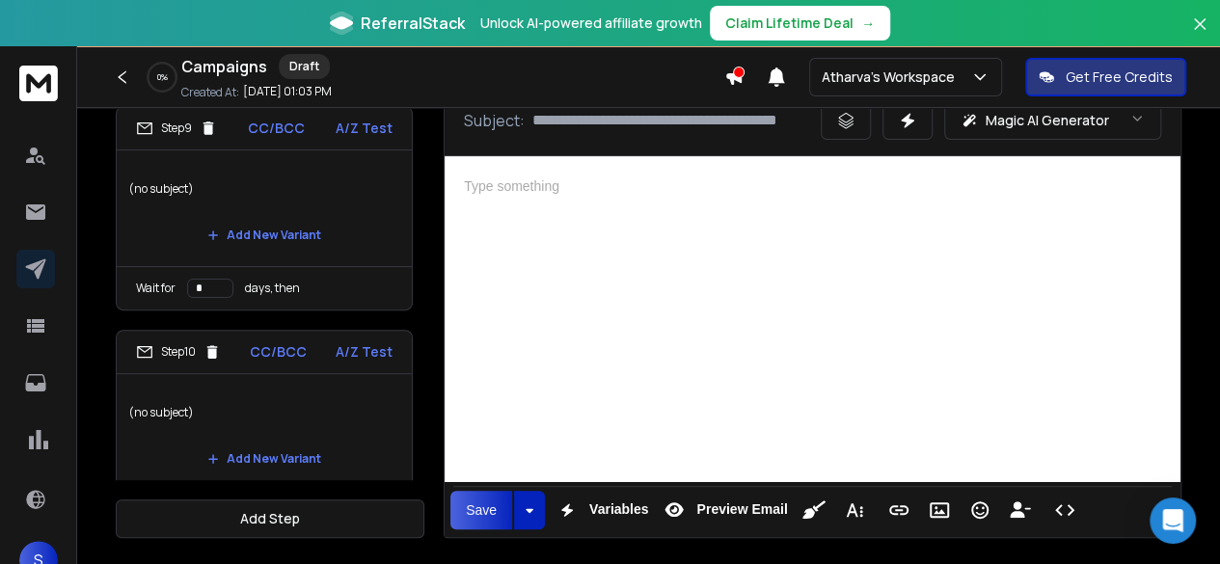
scroll to position [1991, 0]
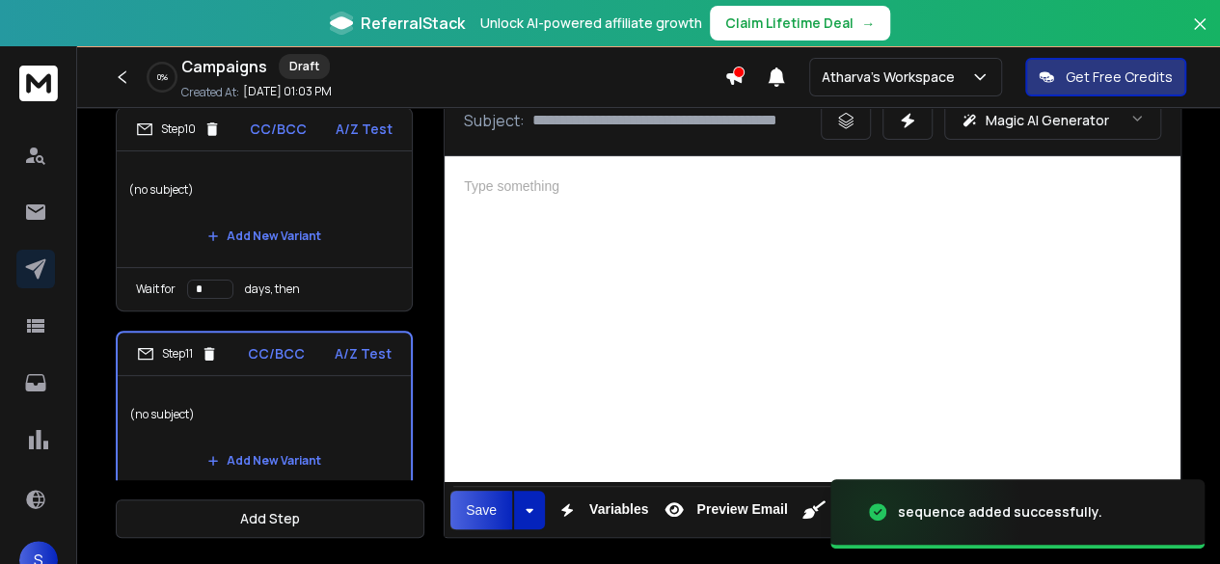
click at [363, 236] on div "Add New Variant" at bounding box center [264, 236] width 272 height 39
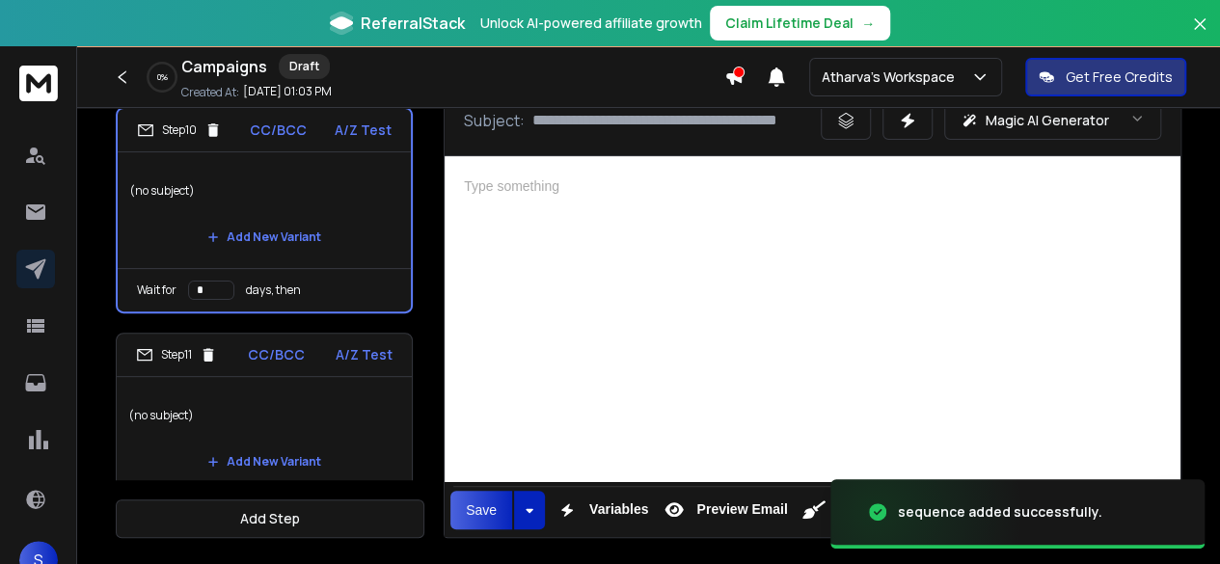
click at [222, 281] on input "*" at bounding box center [211, 290] width 46 height 19
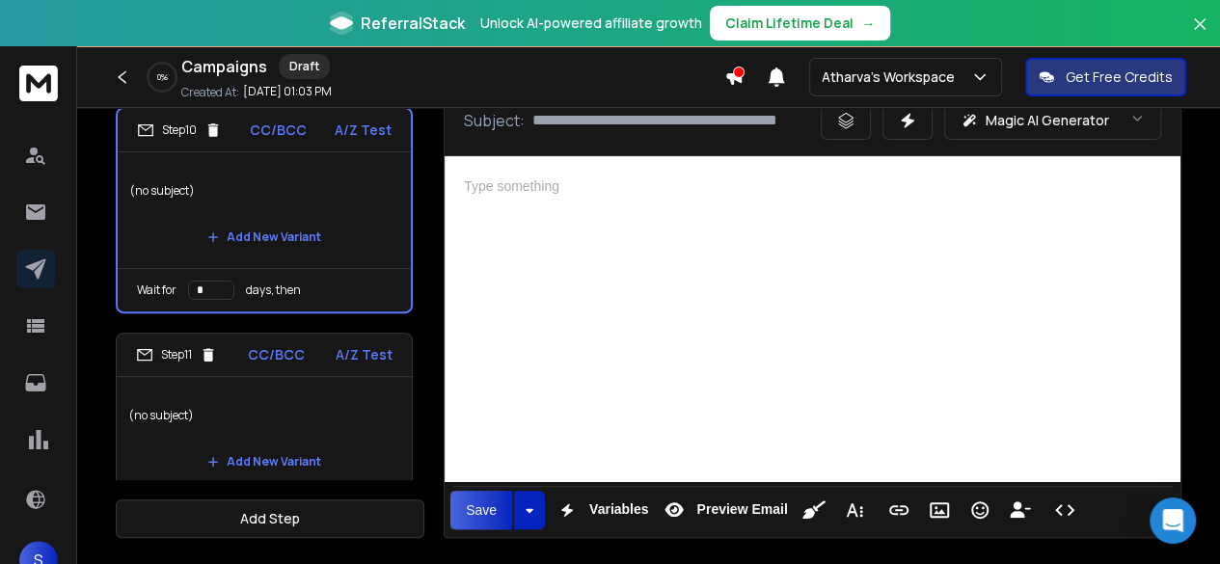
type input "*"
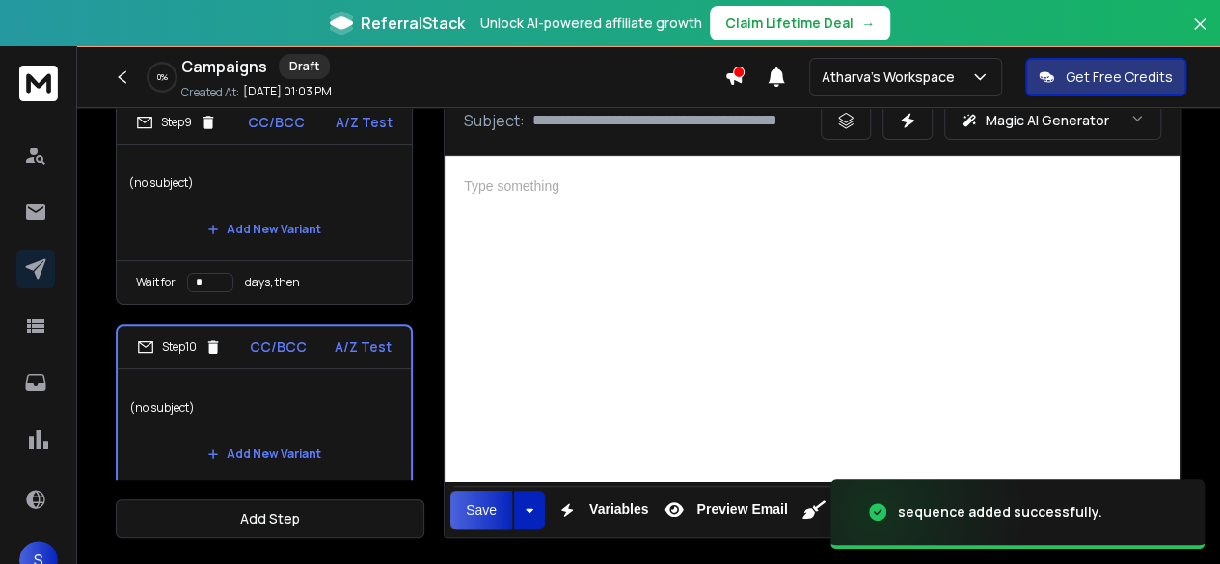
scroll to position [1740, 0]
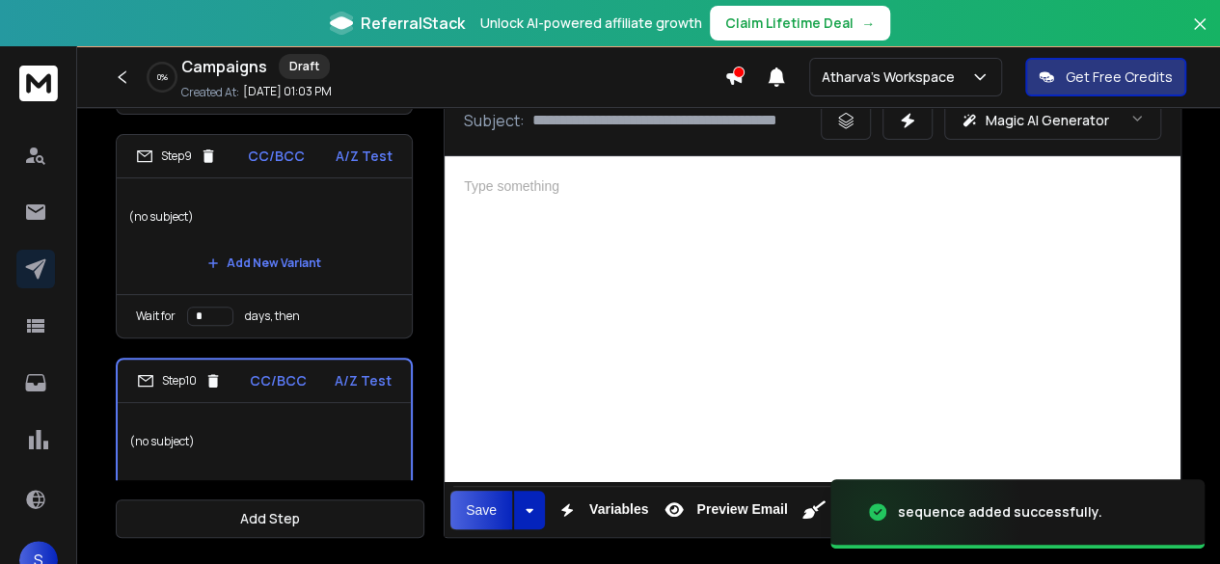
click at [218, 307] on input "*" at bounding box center [210, 316] width 46 height 19
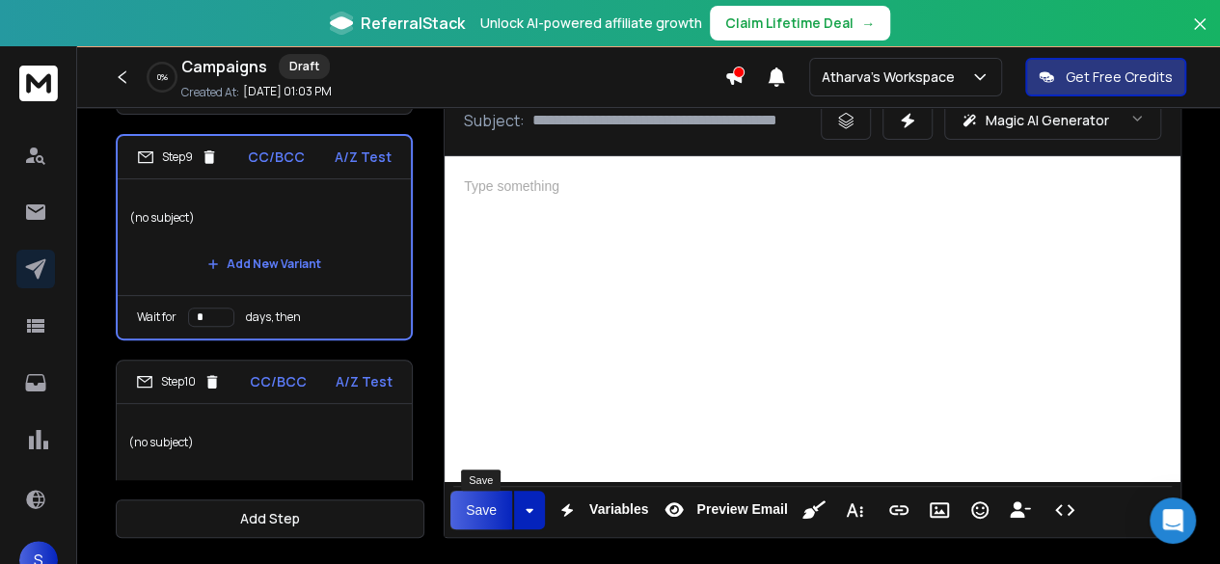
type input "*"
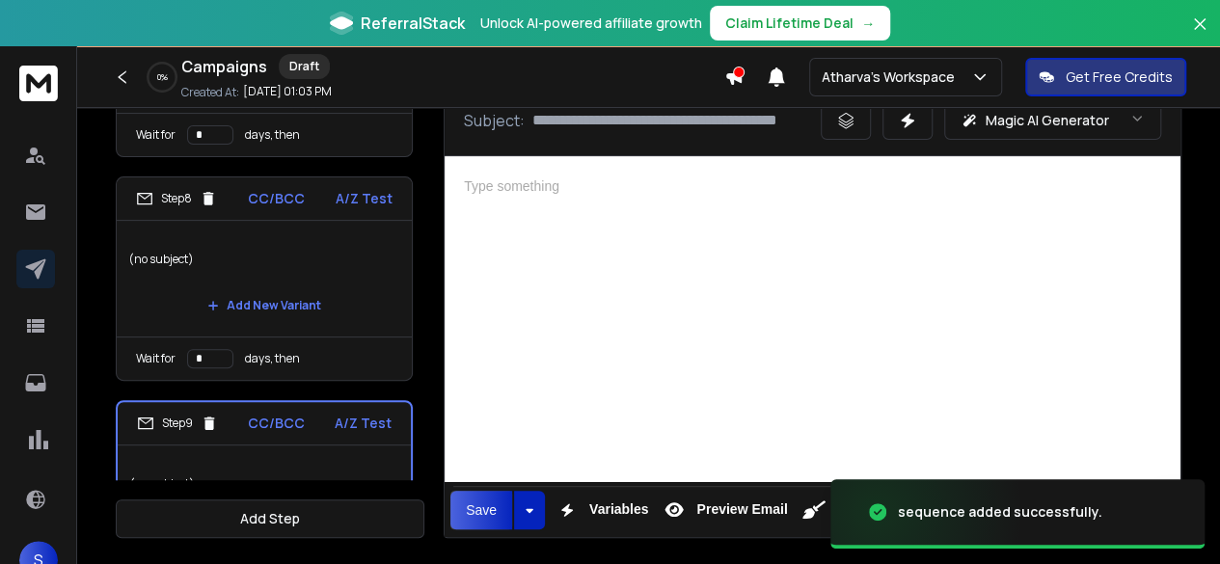
scroll to position [1471, 0]
click at [233, 352] on input "*" at bounding box center [210, 361] width 46 height 19
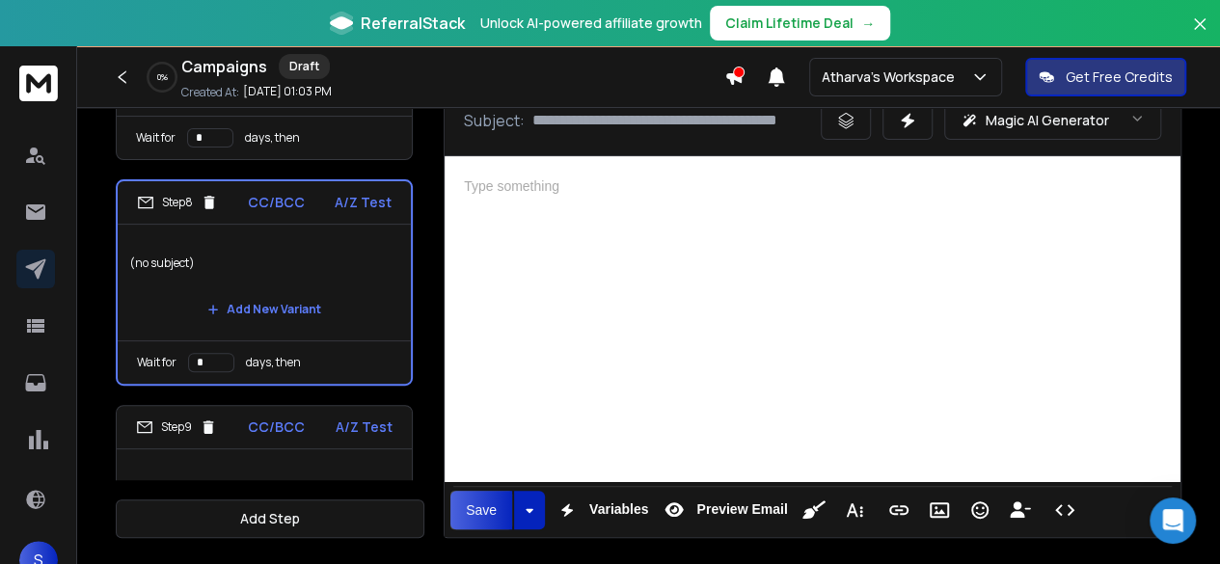
type input "*"
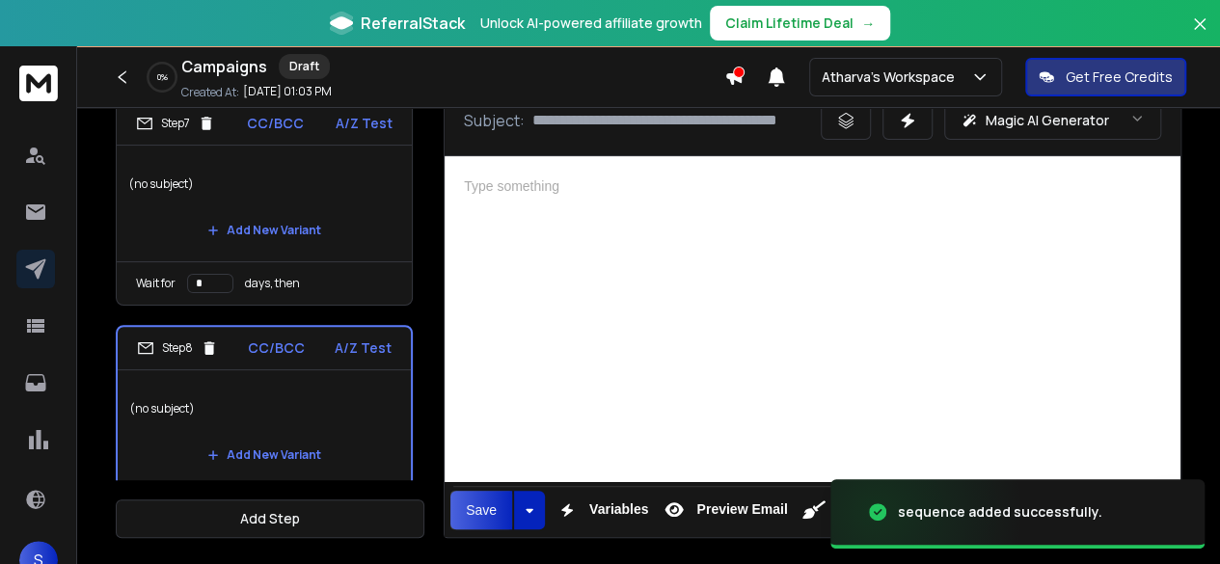
scroll to position [1315, 0]
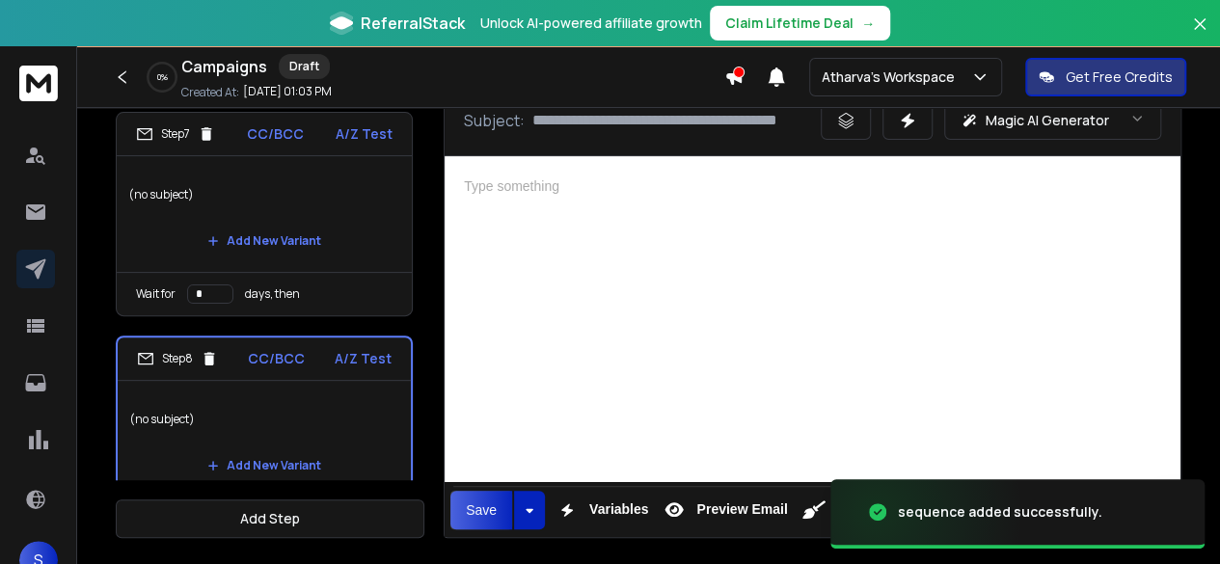
click at [214, 285] on input "*" at bounding box center [210, 293] width 46 height 19
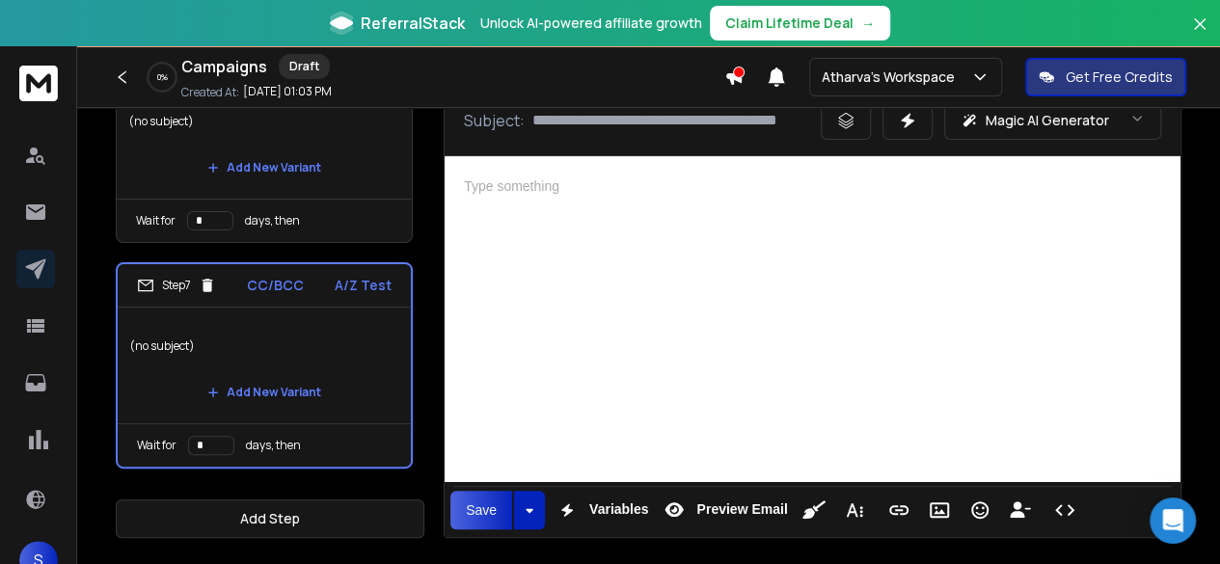
scroll to position [1141, 0]
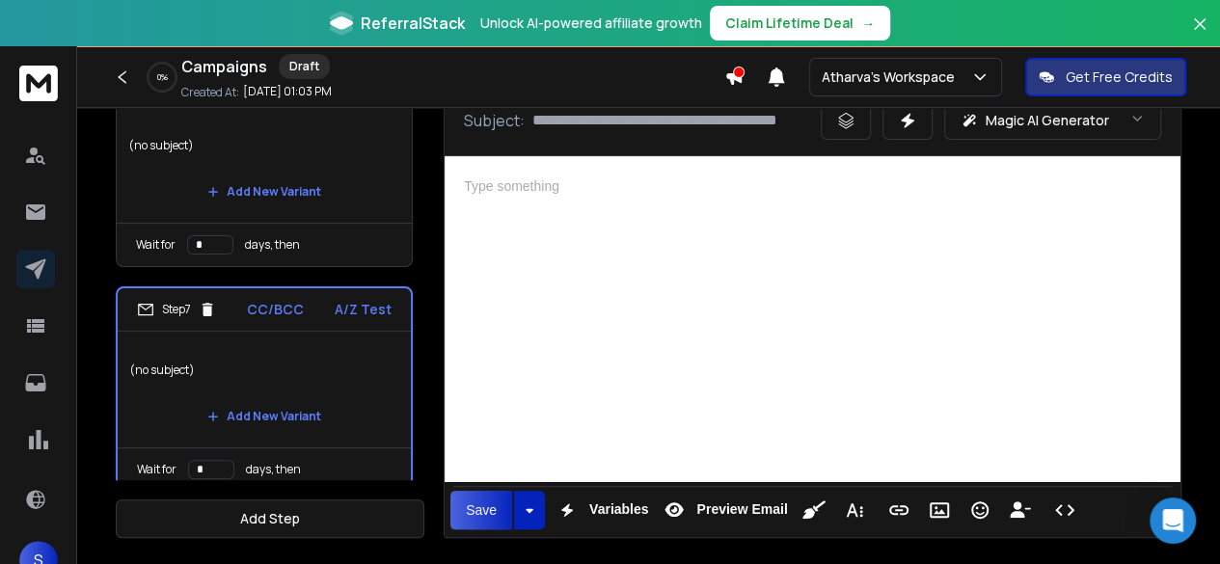
type input "*"
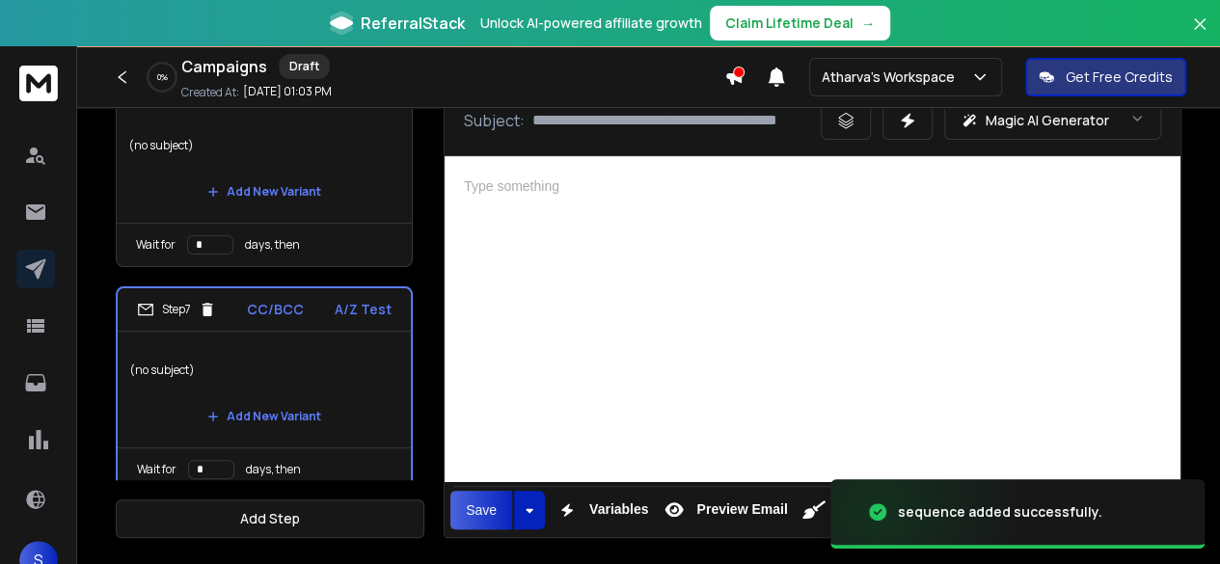
click at [222, 235] on input "*" at bounding box center [210, 244] width 46 height 19
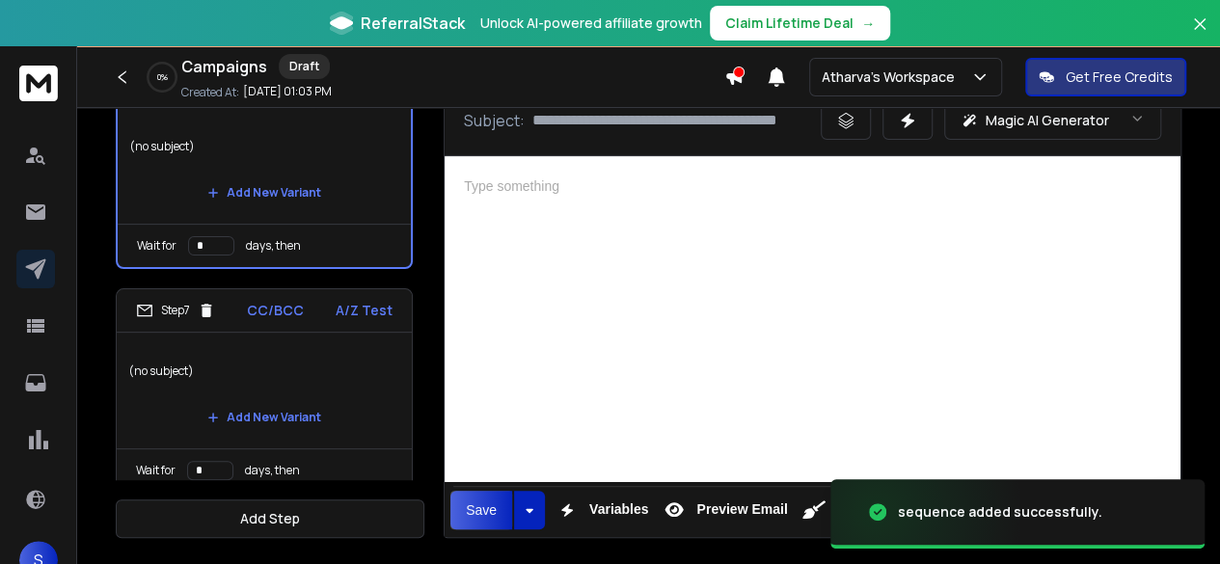
type input "*"
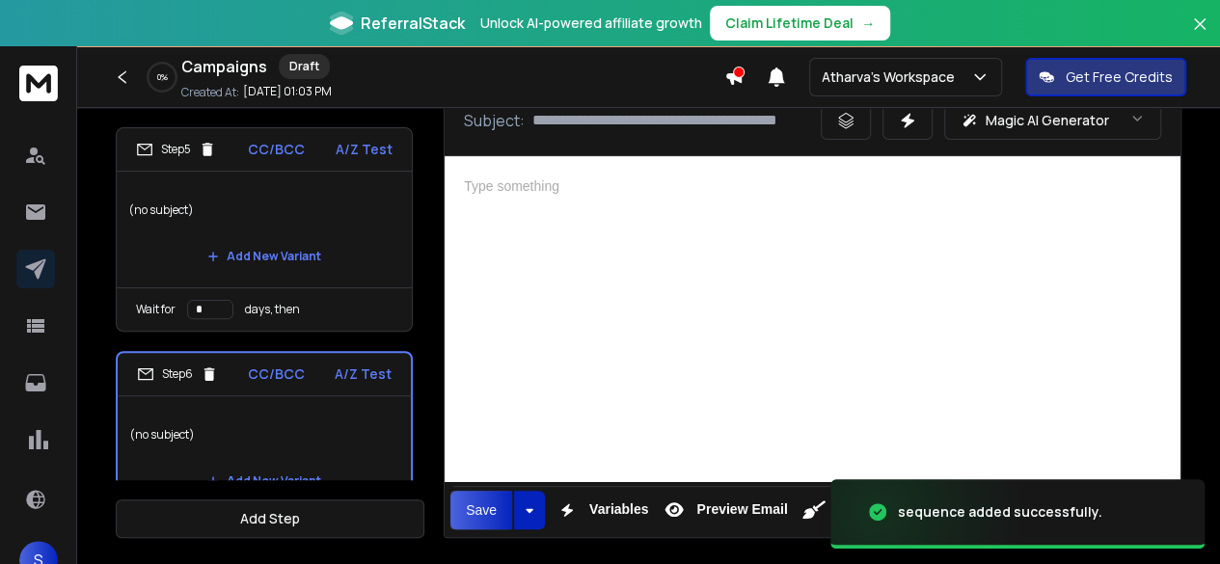
scroll to position [842, 0]
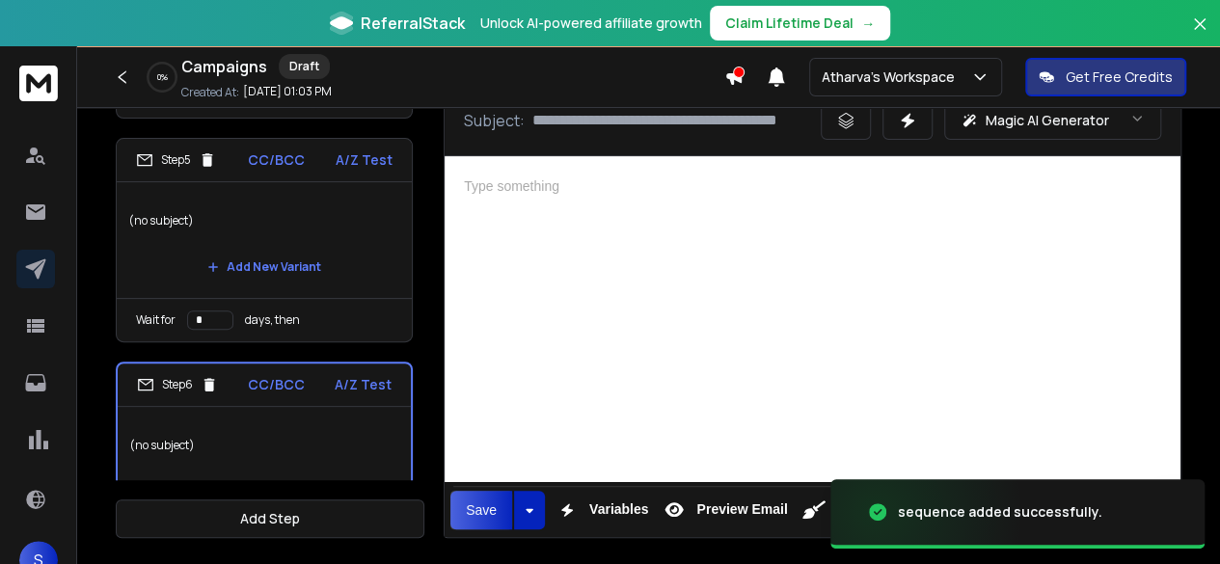
click at [205, 310] on input "*" at bounding box center [210, 319] width 46 height 19
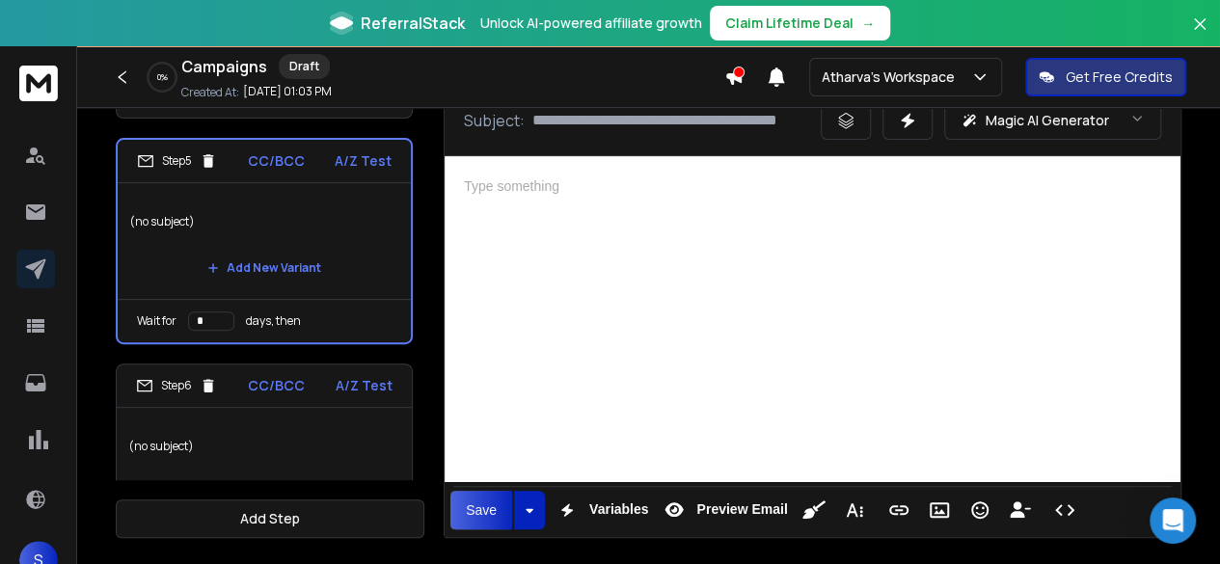
type input "*"
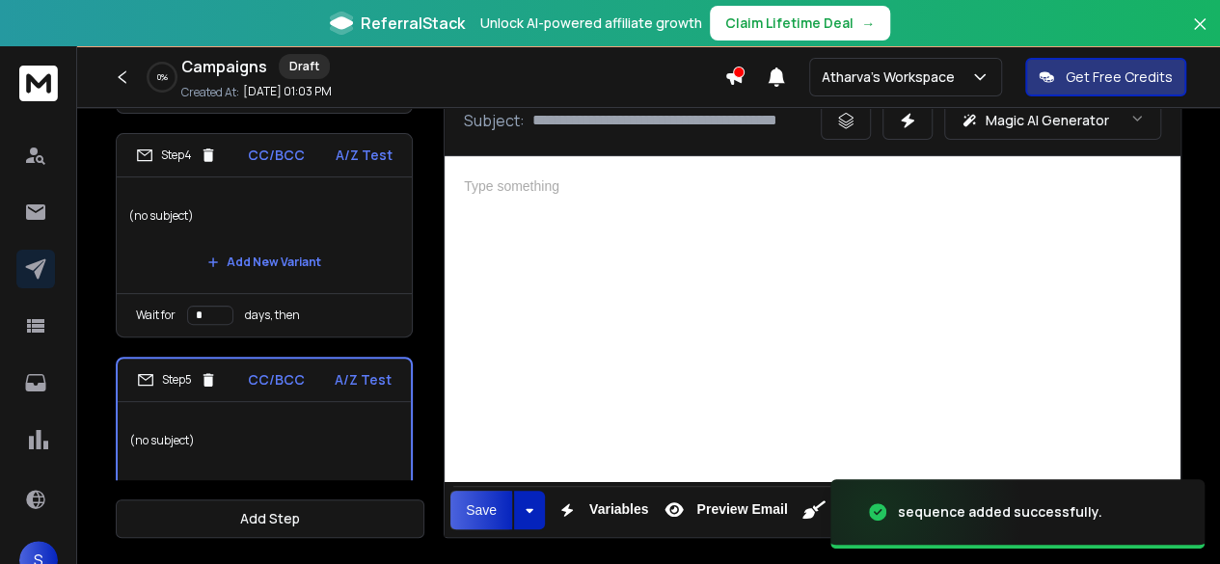
scroll to position [618, 0]
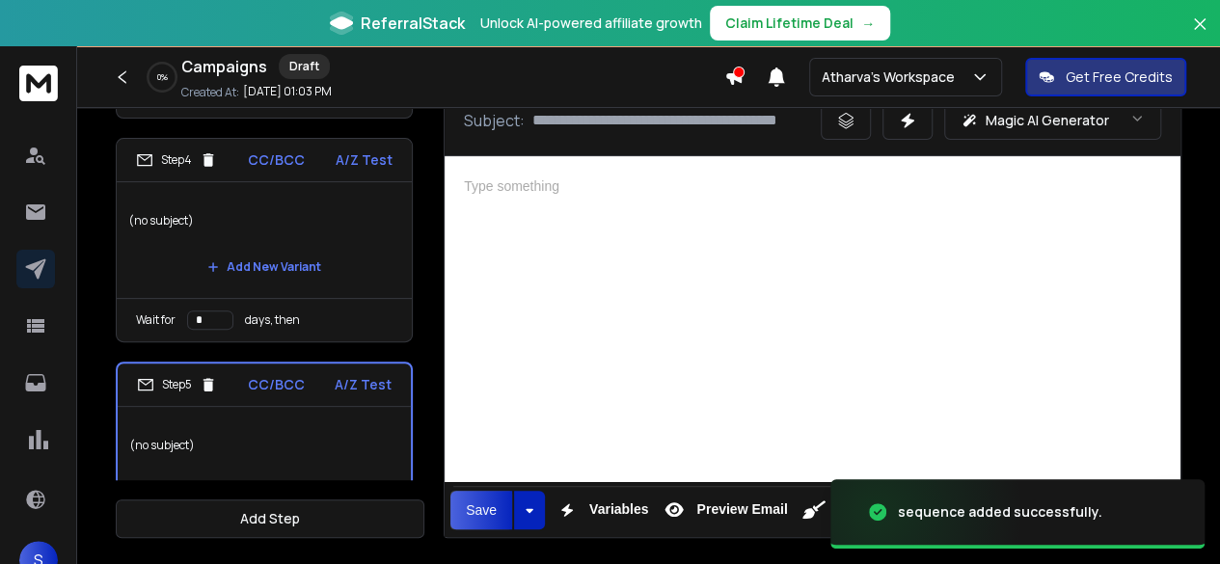
click at [224, 326] on div "Wait for * days, then" at bounding box center [264, 319] width 295 height 43
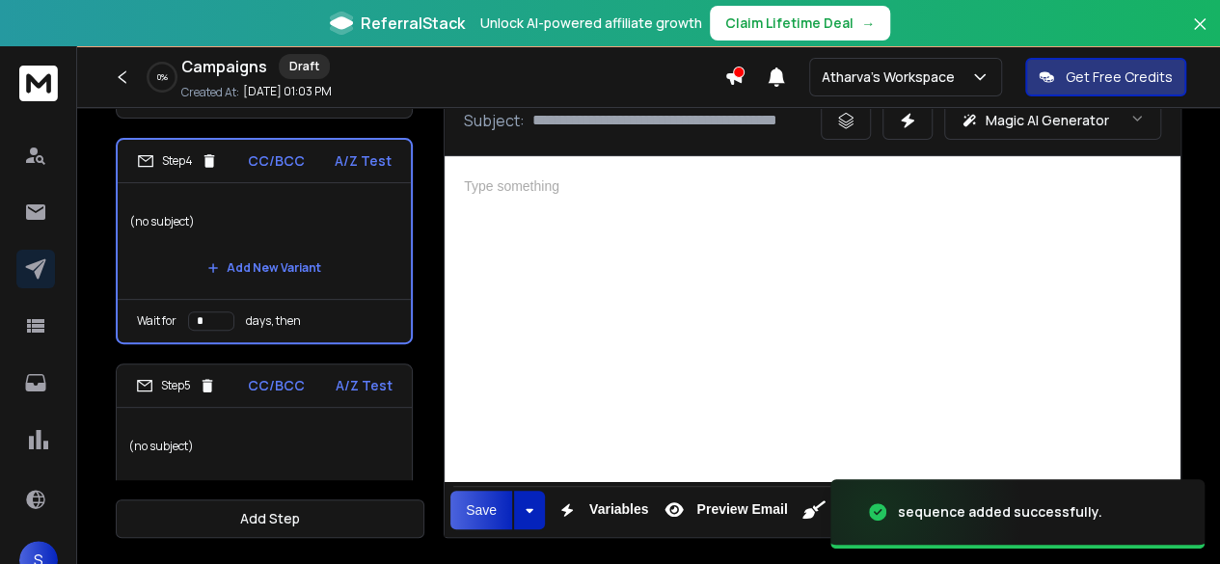
click at [222, 323] on input "*" at bounding box center [211, 320] width 46 height 19
type input "*"
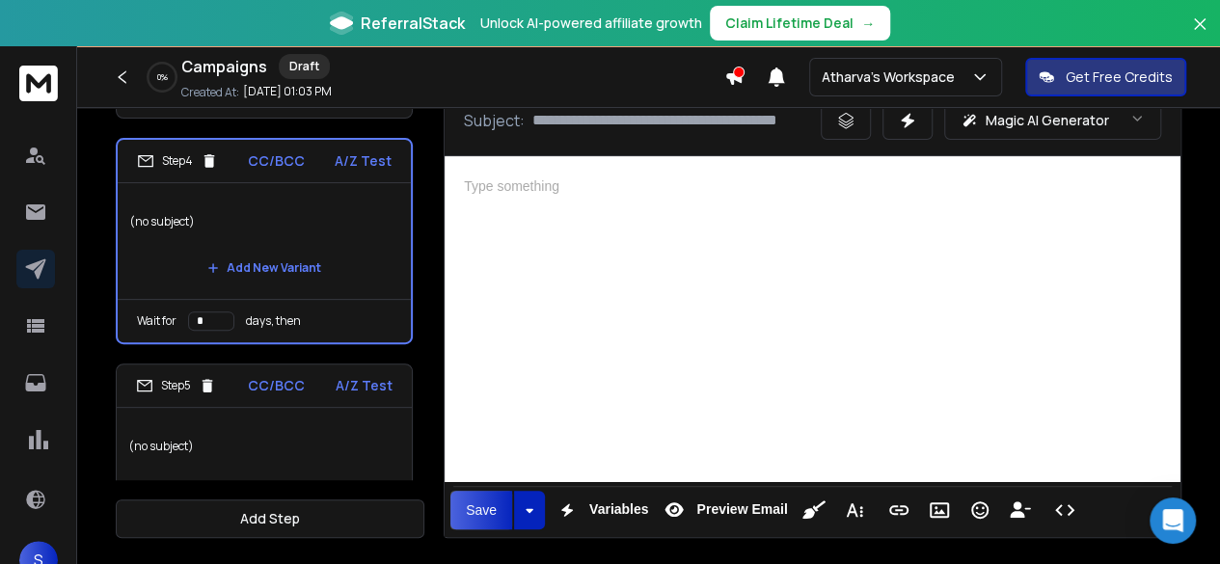
type input "*"
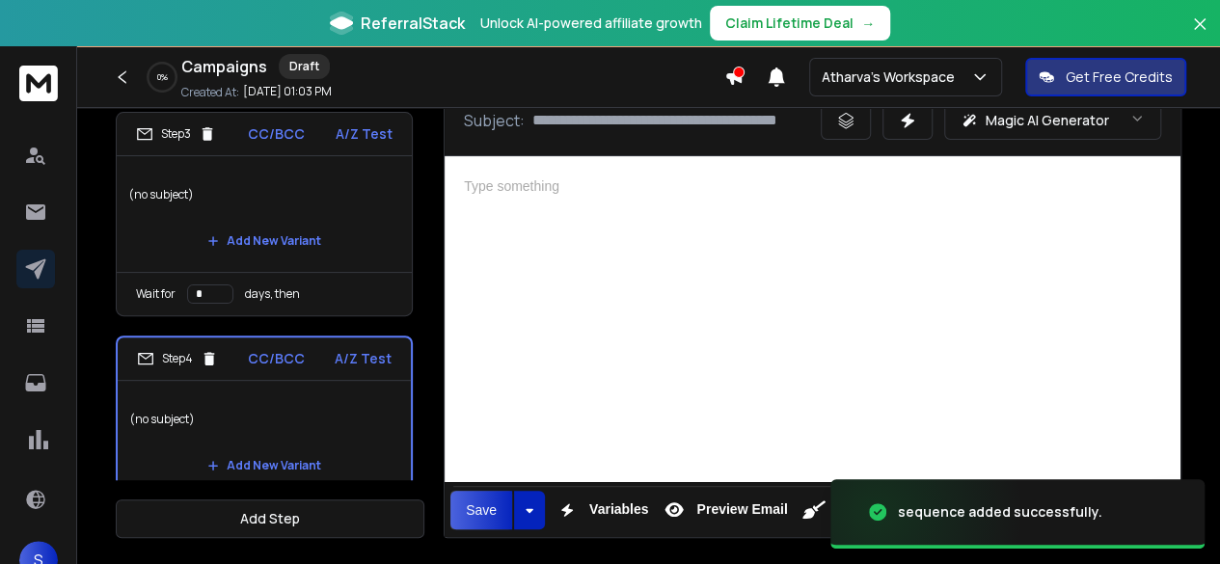
scroll to position [350, 0]
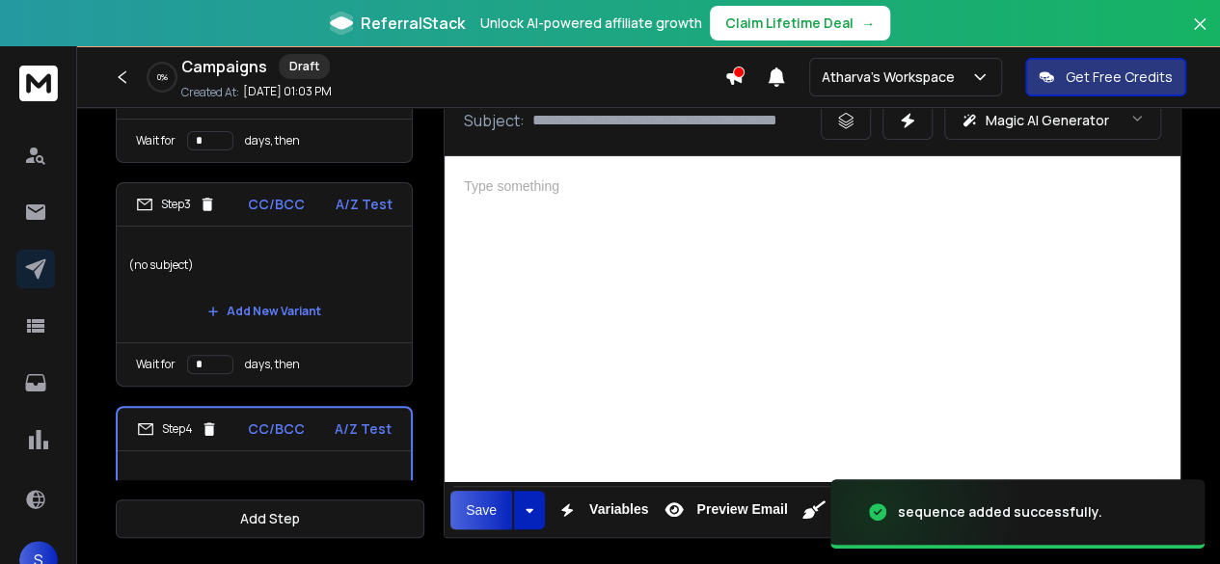
click at [231, 363] on input "*" at bounding box center [210, 364] width 46 height 19
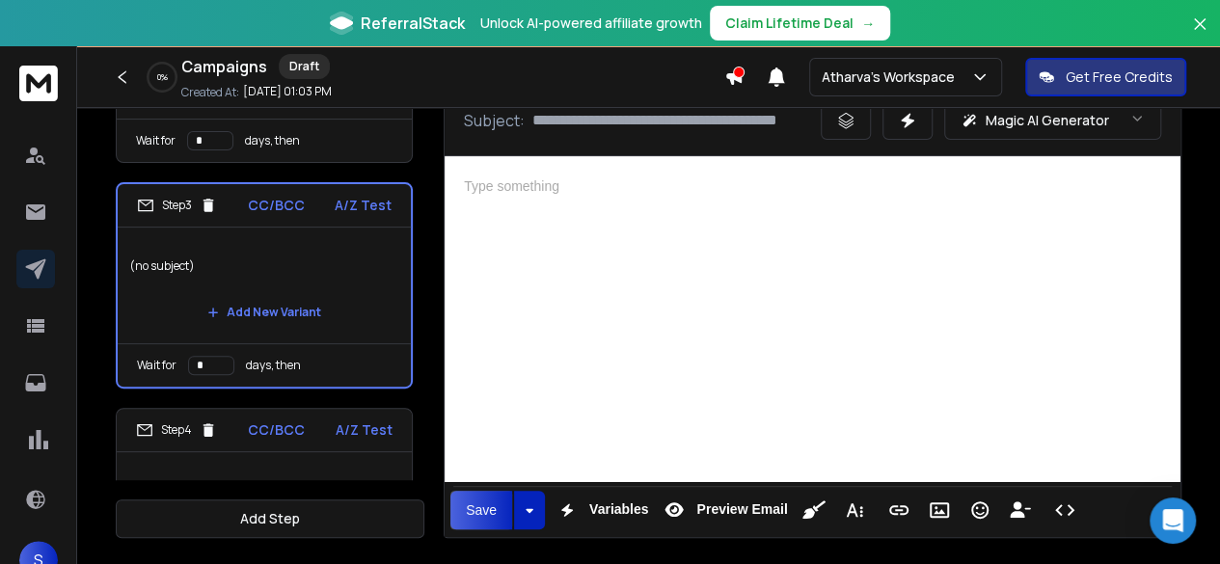
type input "*"
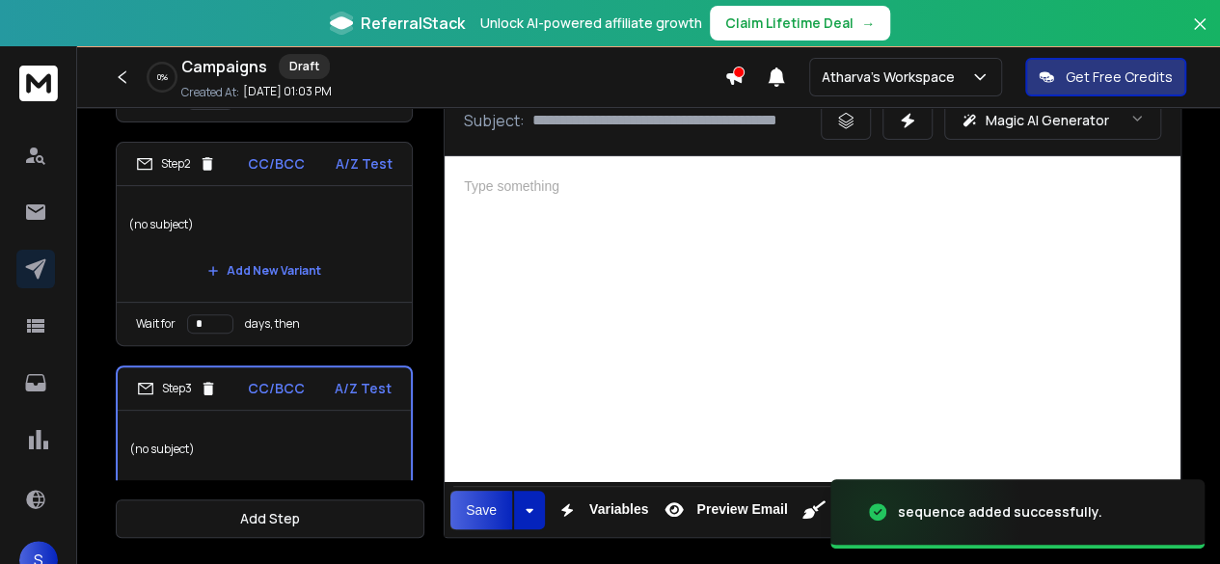
scroll to position [124, 0]
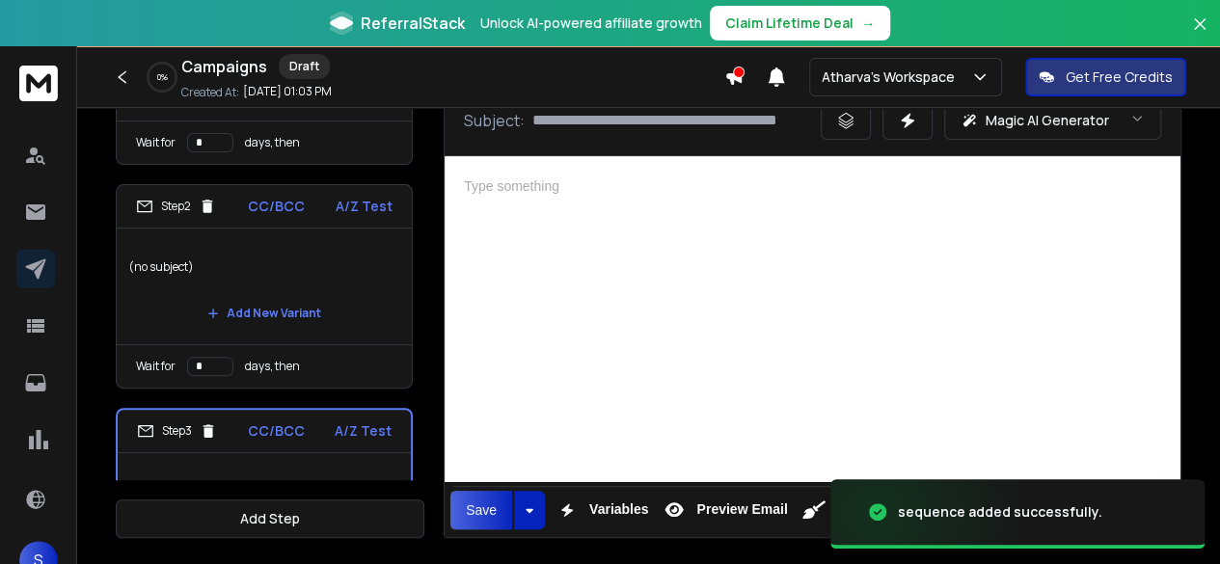
click at [212, 365] on input "*" at bounding box center [210, 366] width 46 height 19
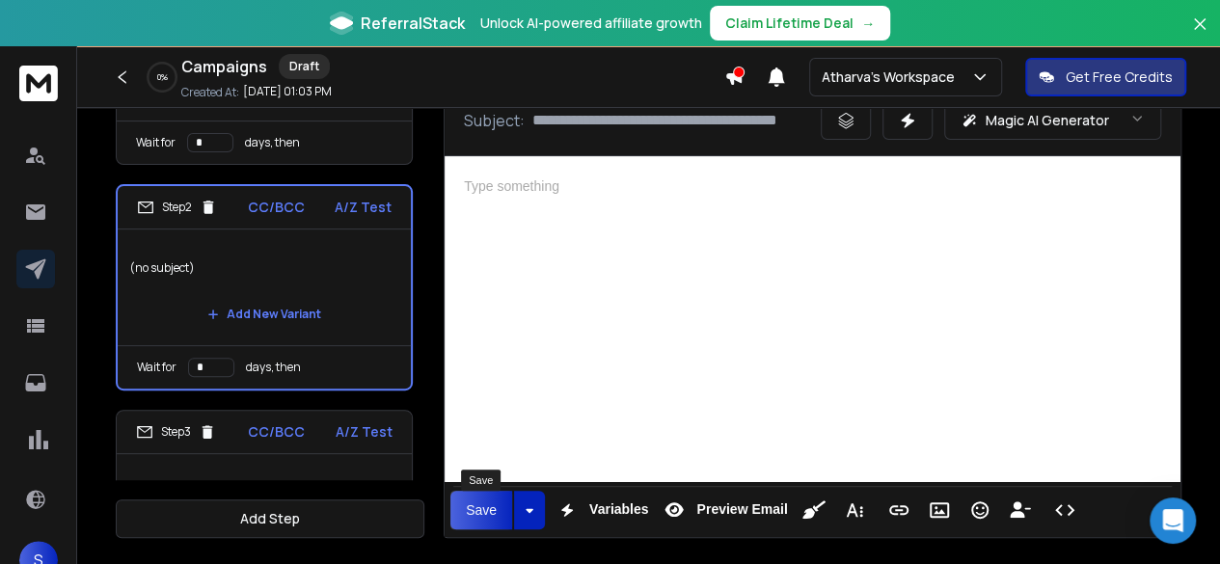
type input "*"
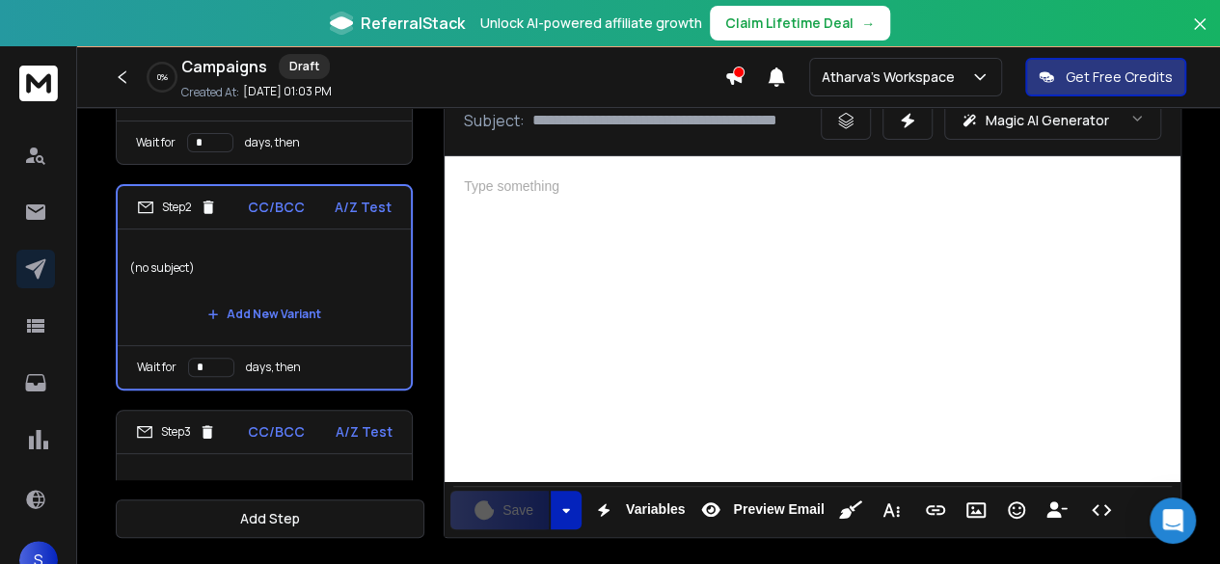
scroll to position [0, 0]
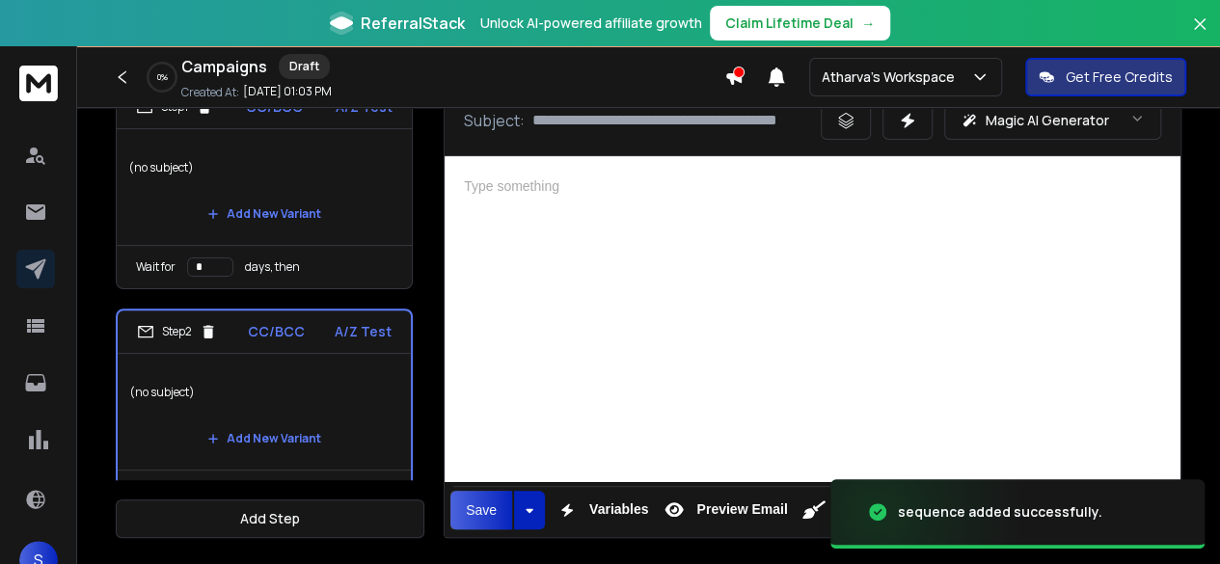
click at [214, 267] on input "*" at bounding box center [210, 266] width 46 height 19
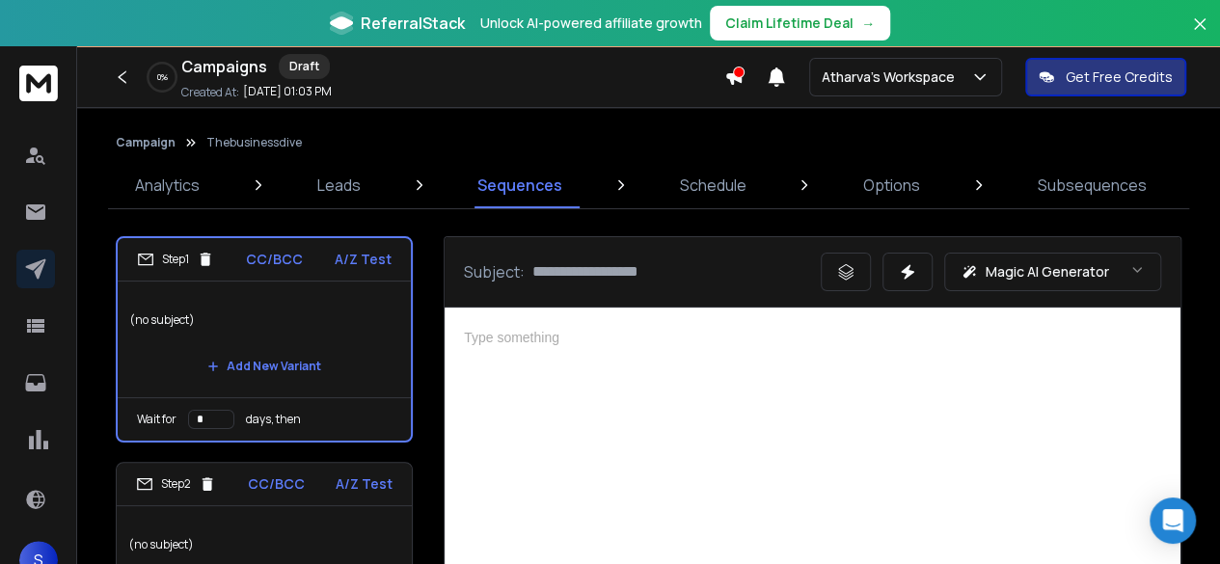
type input "*"
click at [507, 460] on div at bounding box center [812, 471] width 736 height 326
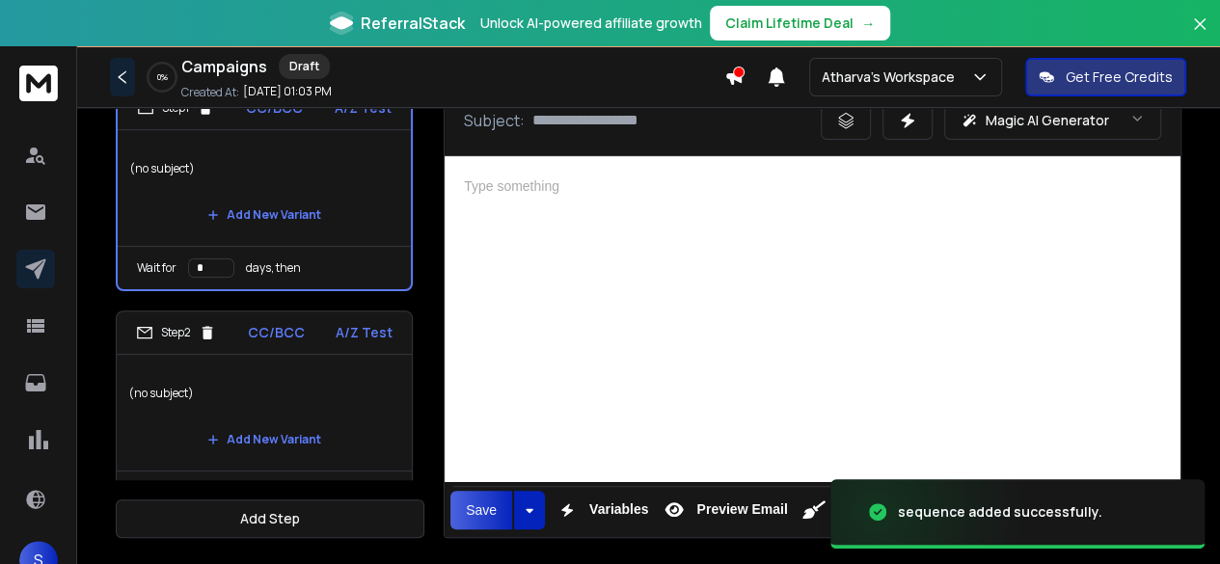
click at [132, 73] on button at bounding box center [122, 77] width 25 height 39
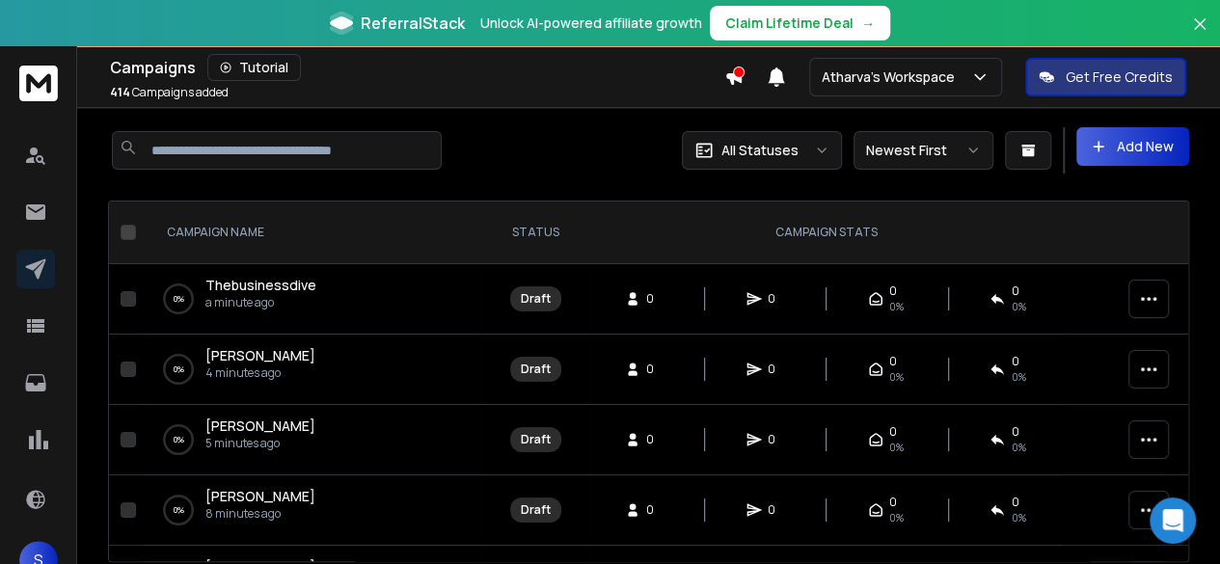
click at [1146, 128] on button "Add New" at bounding box center [1132, 146] width 113 height 39
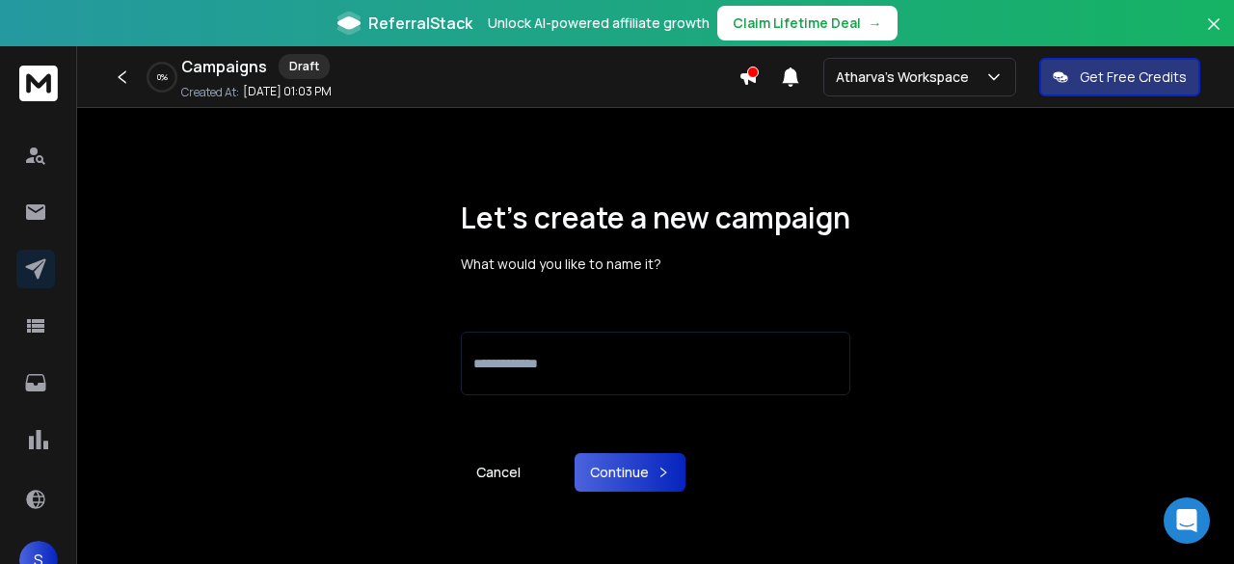
click at [528, 338] on input at bounding box center [656, 364] width 390 height 64
paste input "**********"
type input "**********"
click at [641, 470] on button "Continue" at bounding box center [630, 472] width 111 height 39
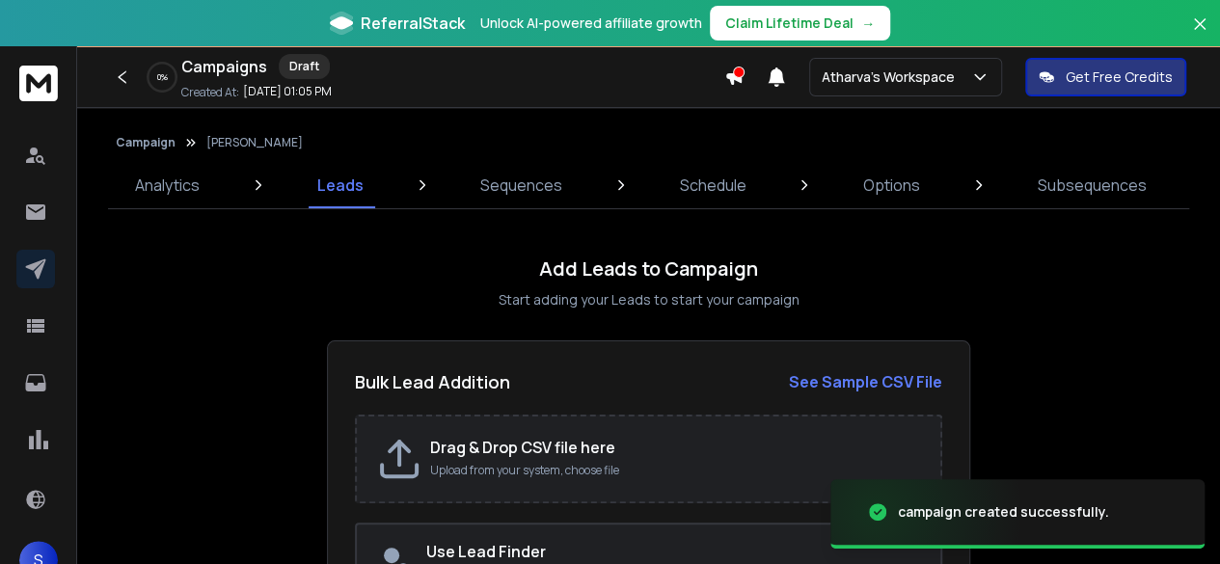
click at [469, 199] on div "Analytics Leads Sequences Schedule Options Subsequences" at bounding box center [640, 185] width 1065 height 46
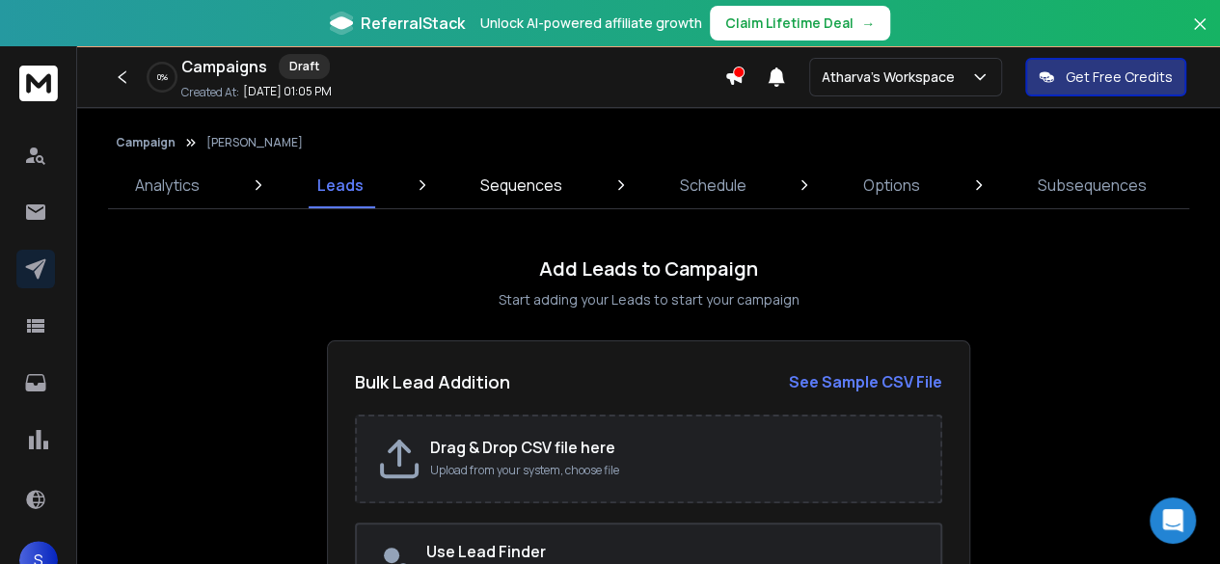
click at [495, 196] on p "Sequences" at bounding box center [521, 185] width 82 height 23
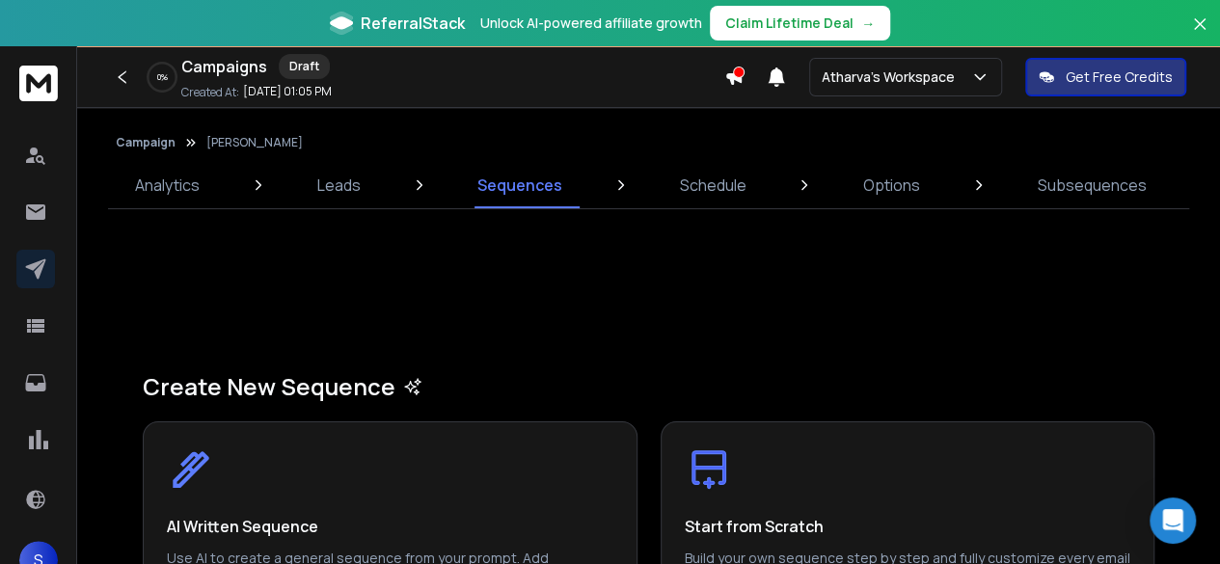
click at [652, 325] on div "Create New Sequence AI Written Sequence Use AI to create a general sequence fro…" at bounding box center [648, 439] width 1065 height 407
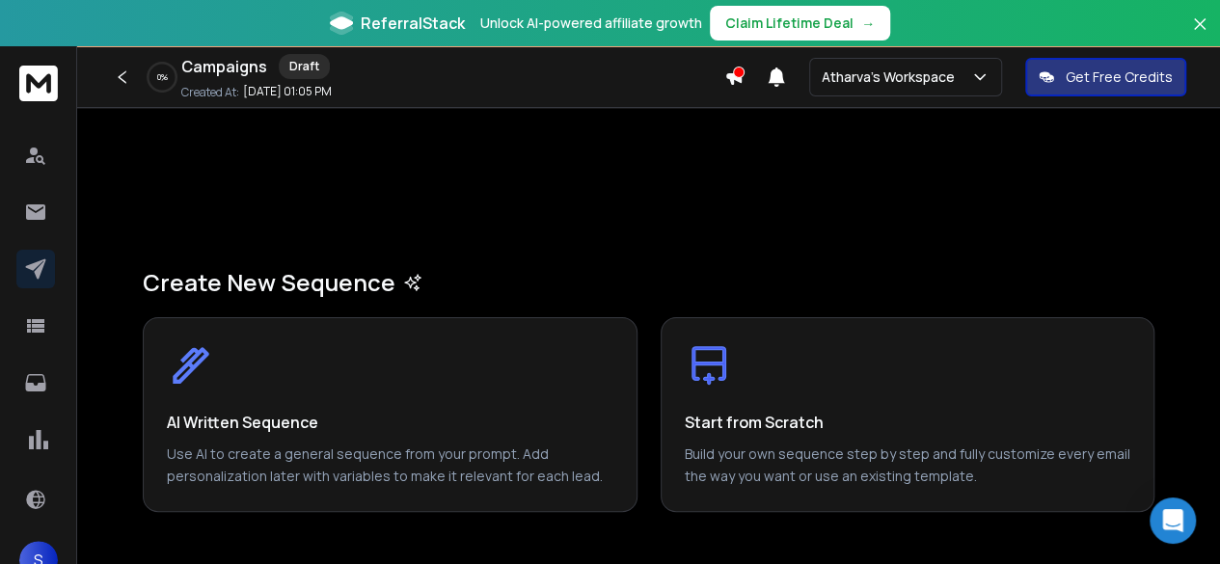
click at [777, 362] on div "button" at bounding box center [908, 365] width 446 height 48
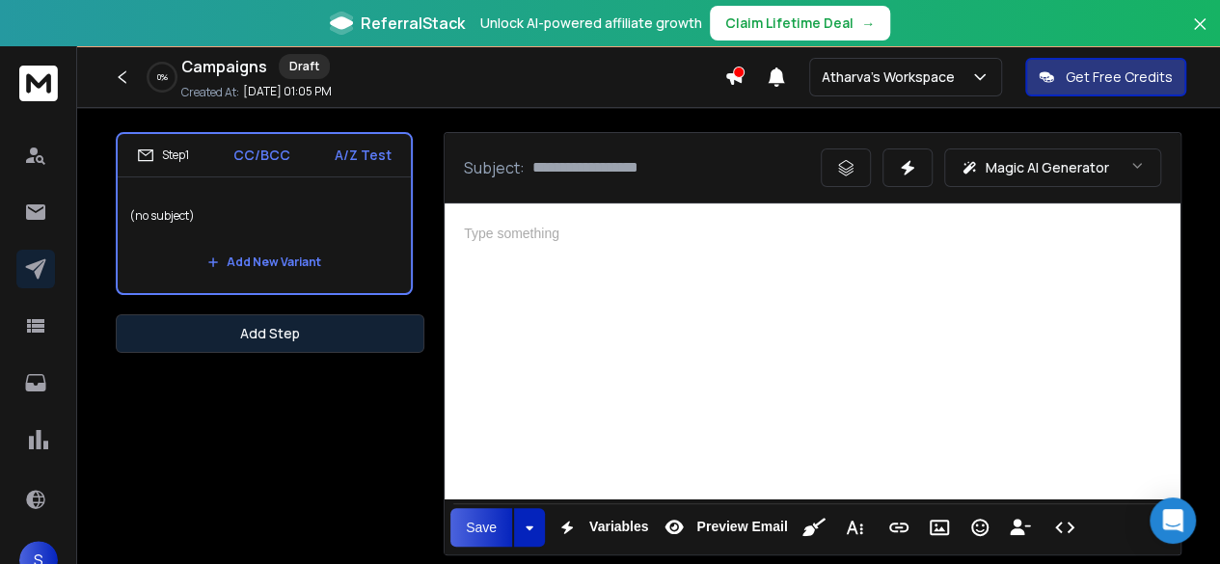
click at [357, 319] on button "Add Step" at bounding box center [270, 333] width 309 height 39
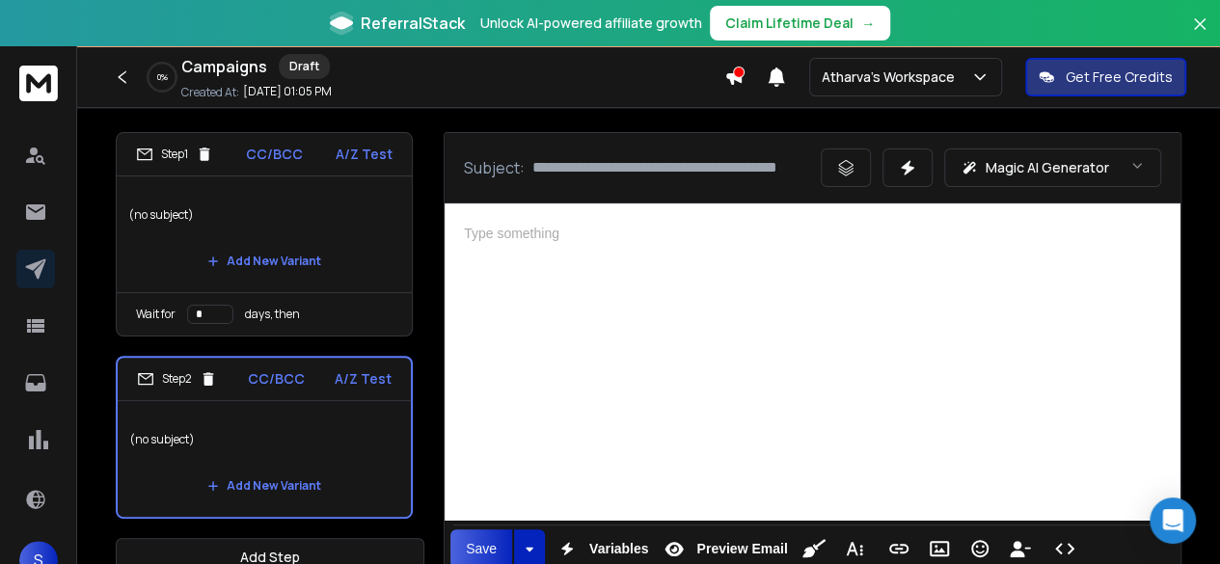
scroll to position [141, 0]
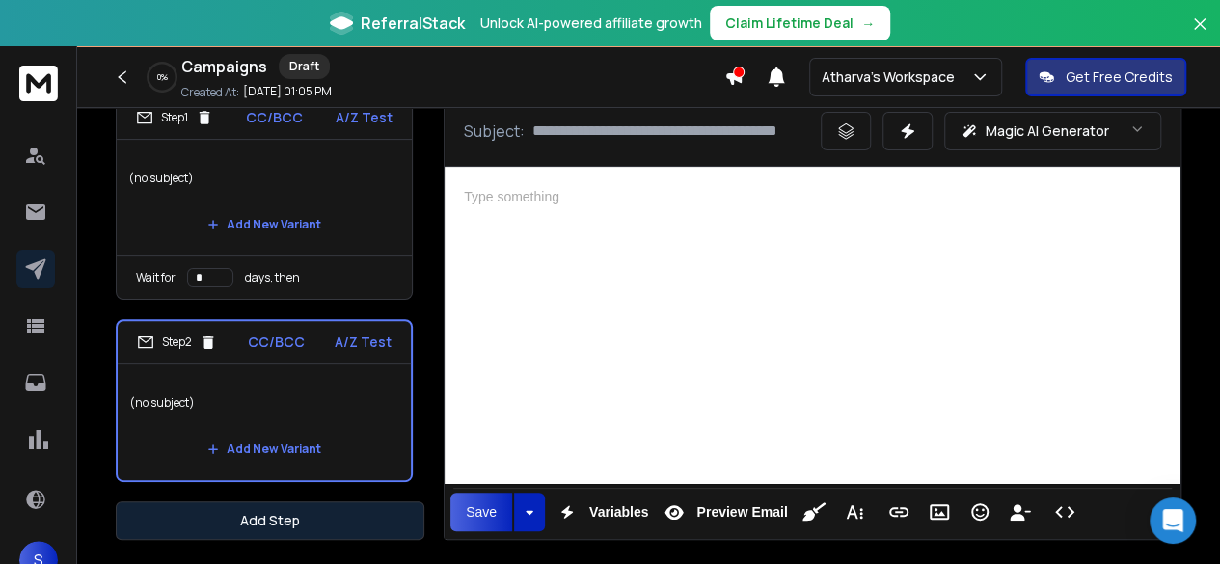
click at [343, 515] on button "Add Step" at bounding box center [270, 520] width 309 height 39
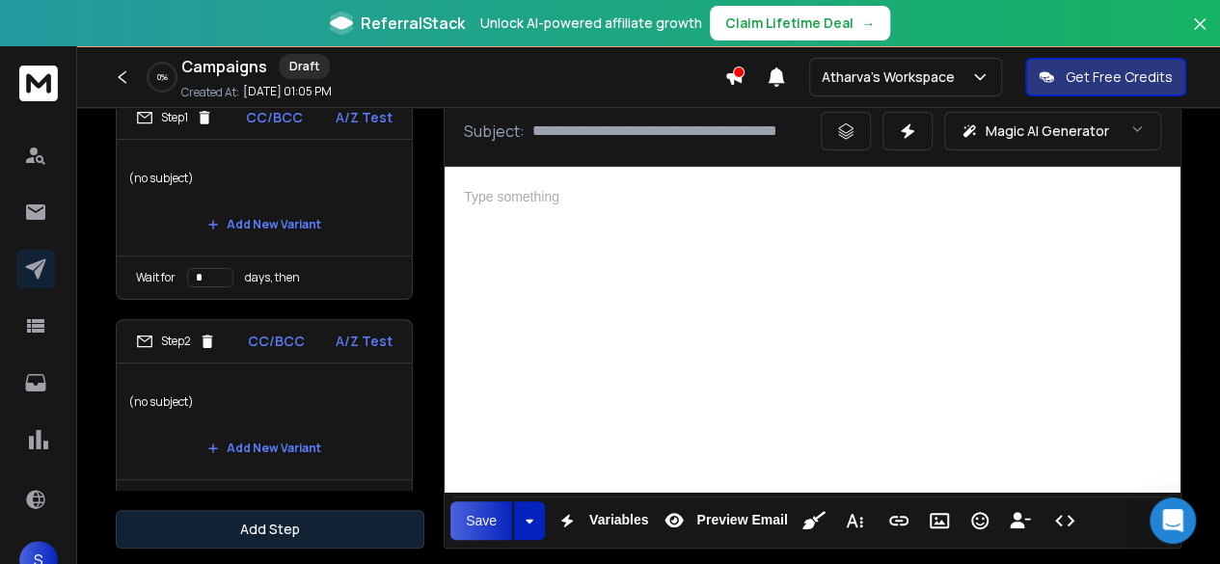
click at [343, 515] on button "Add Step" at bounding box center [270, 529] width 309 height 39
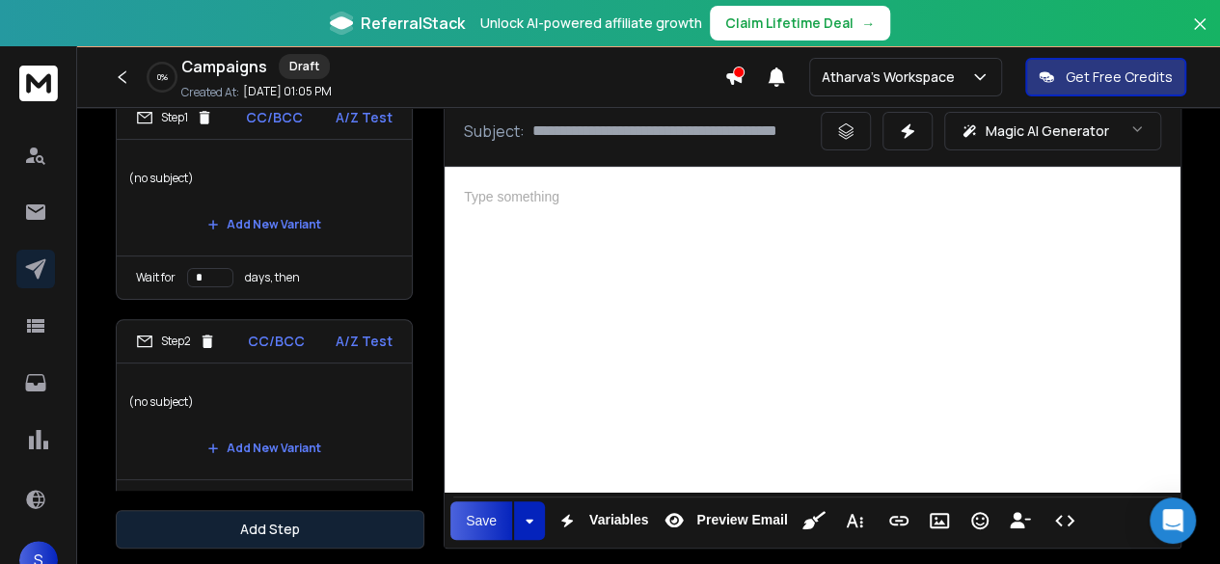
click at [343, 515] on button "Add Step" at bounding box center [270, 529] width 309 height 39
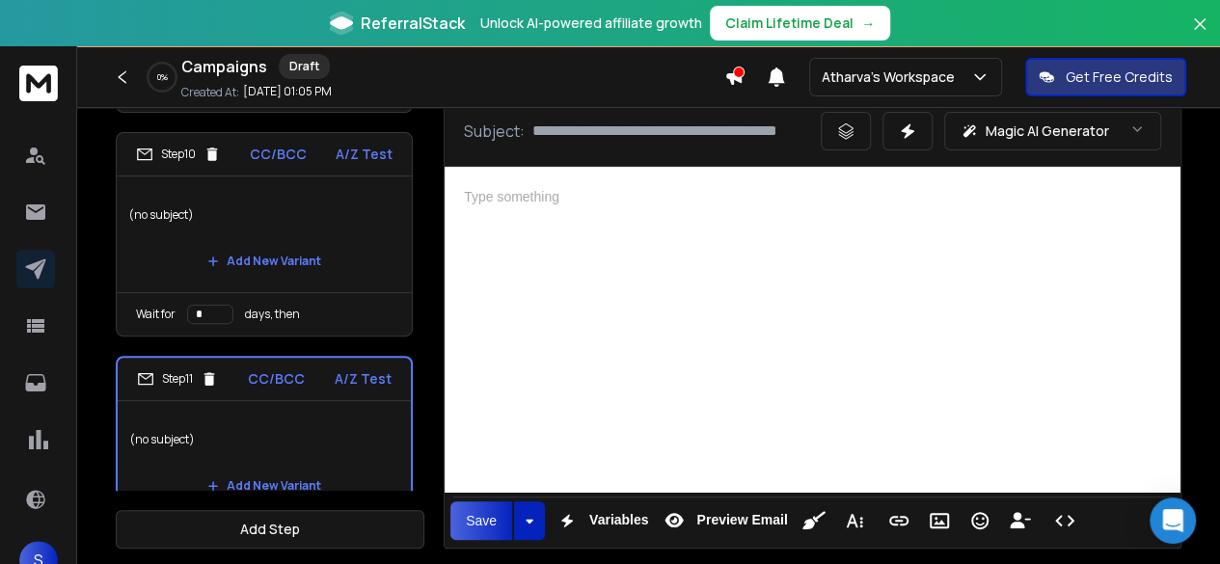
scroll to position [1991, 0]
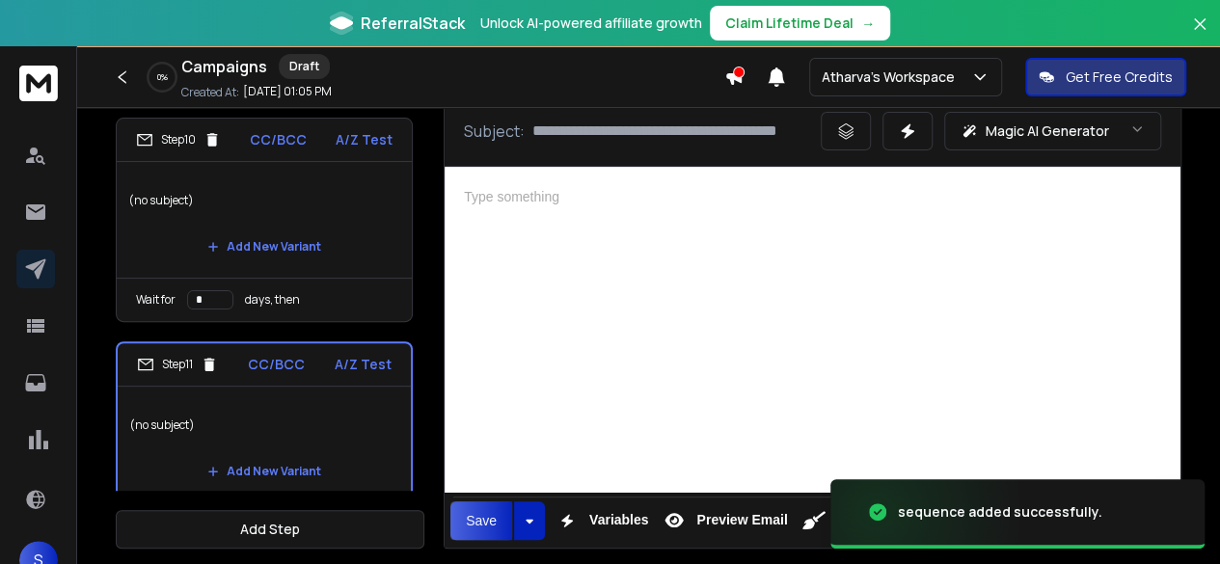
click at [214, 290] on input "*" at bounding box center [210, 299] width 46 height 19
click at [376, 228] on div "Add New Variant" at bounding box center [264, 247] width 272 height 39
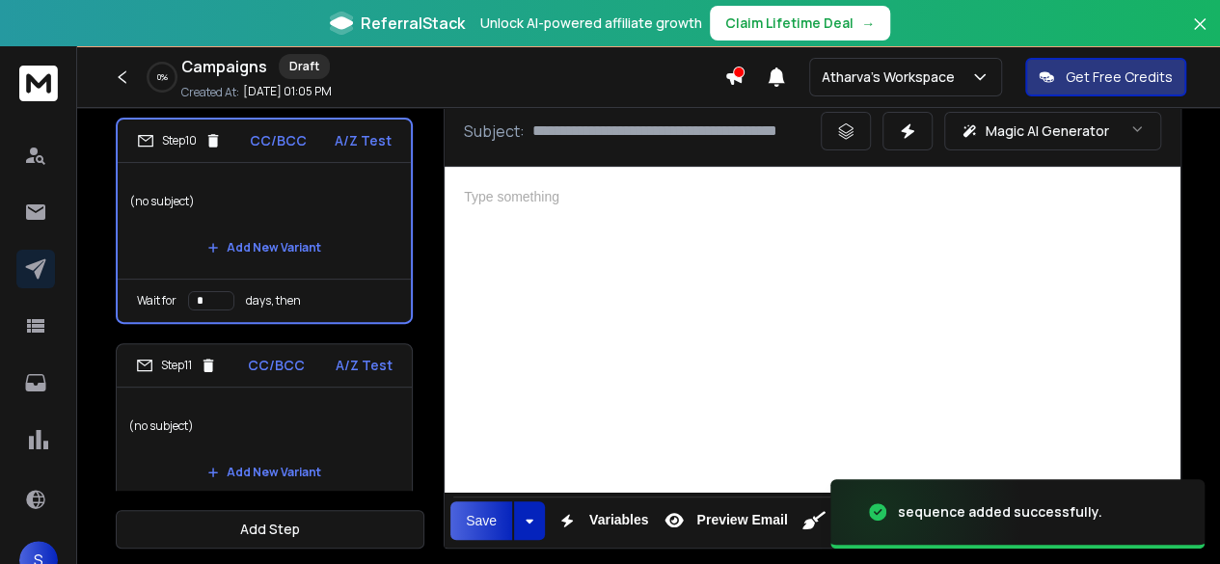
click at [224, 291] on input "*" at bounding box center [211, 300] width 46 height 19
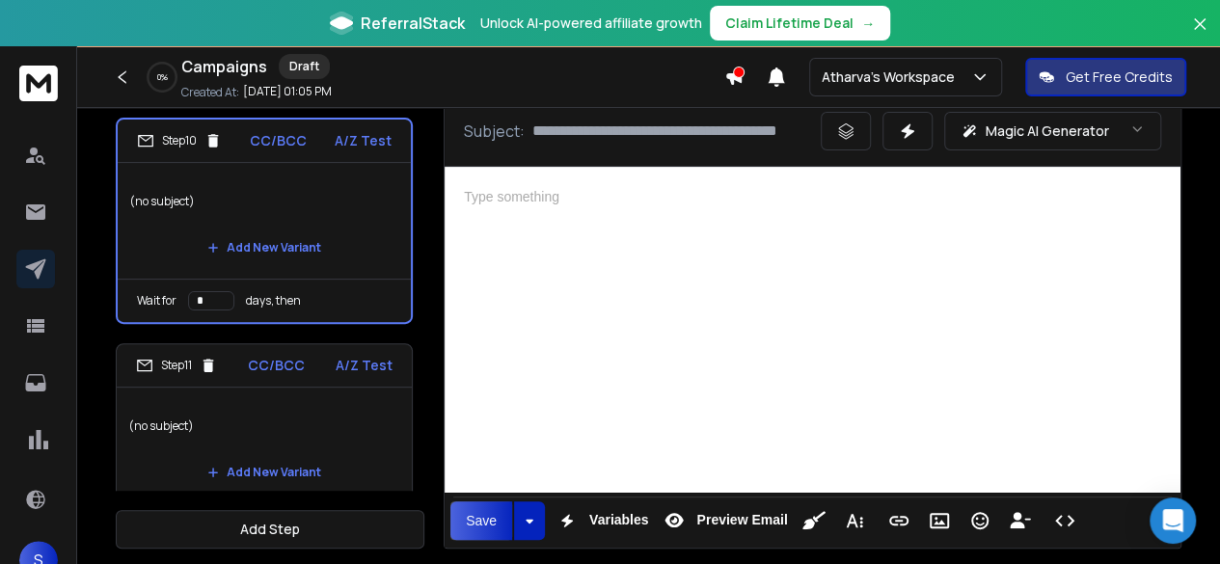
type input "*"
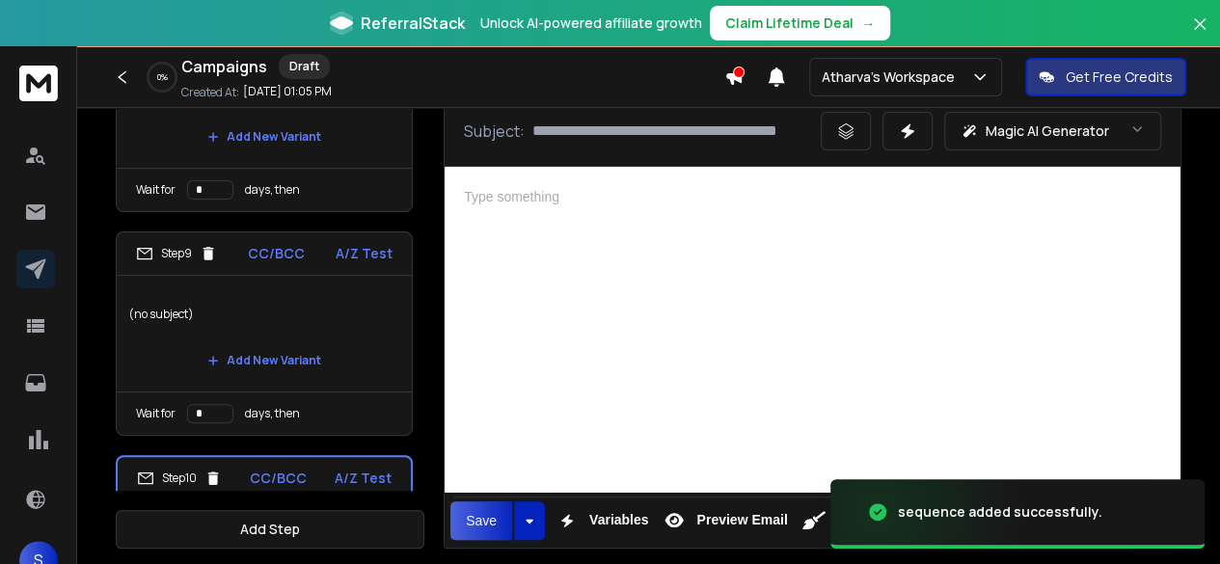
scroll to position [1649, 0]
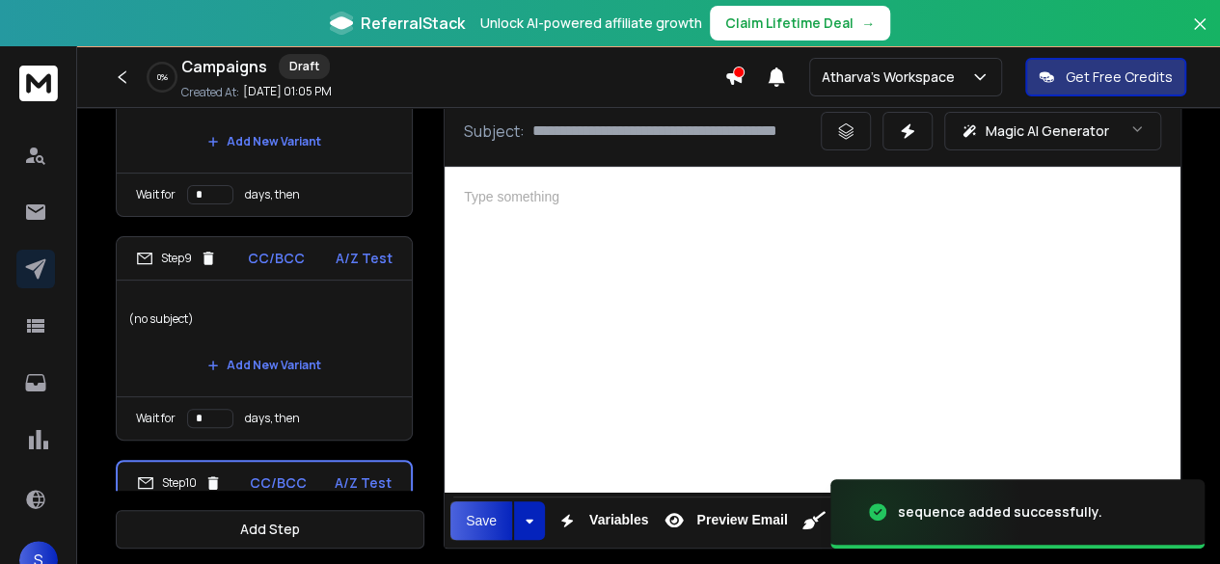
click at [222, 411] on input "*" at bounding box center [210, 418] width 46 height 19
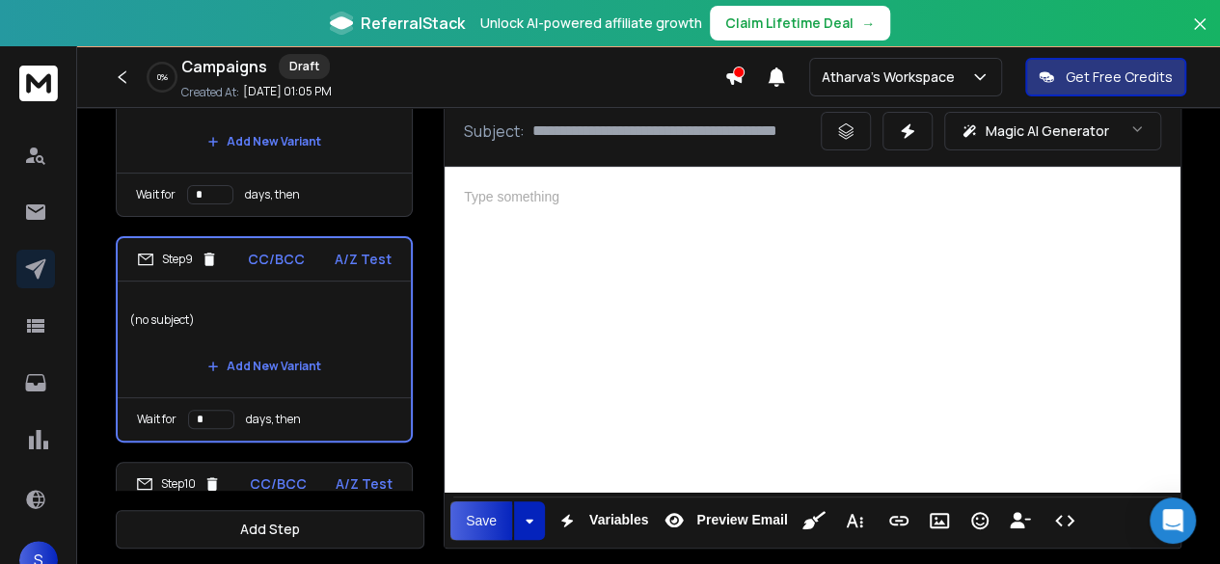
type input "*"
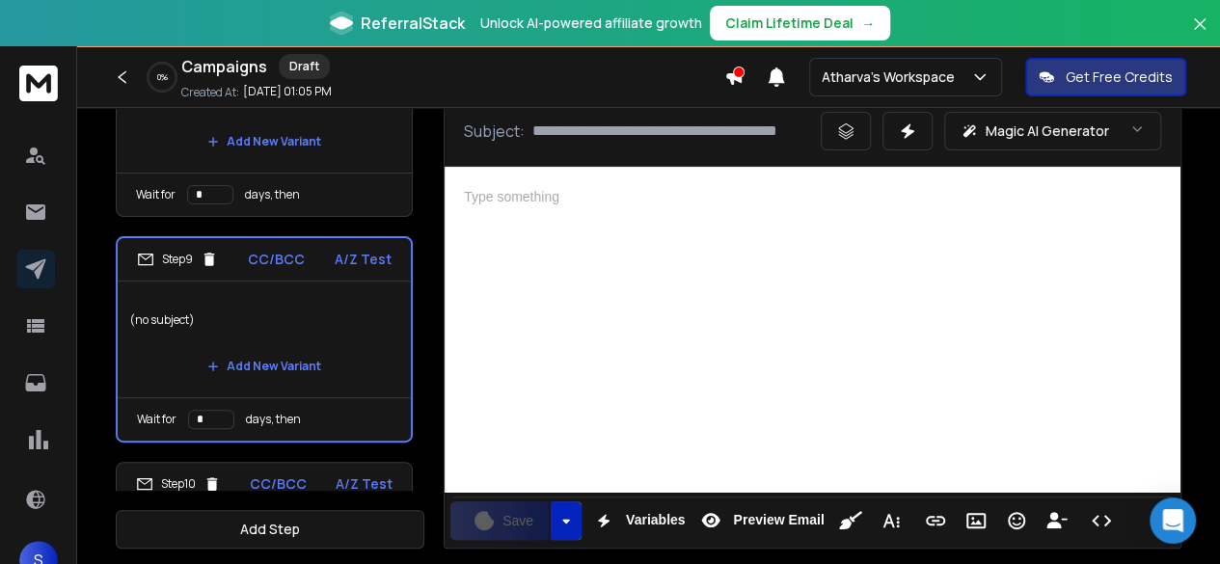
click at [461, 512] on div "Save Save as Template Variables Insert Variable Preview Email Preview Email Cle…" at bounding box center [679, 520] width 463 height 46
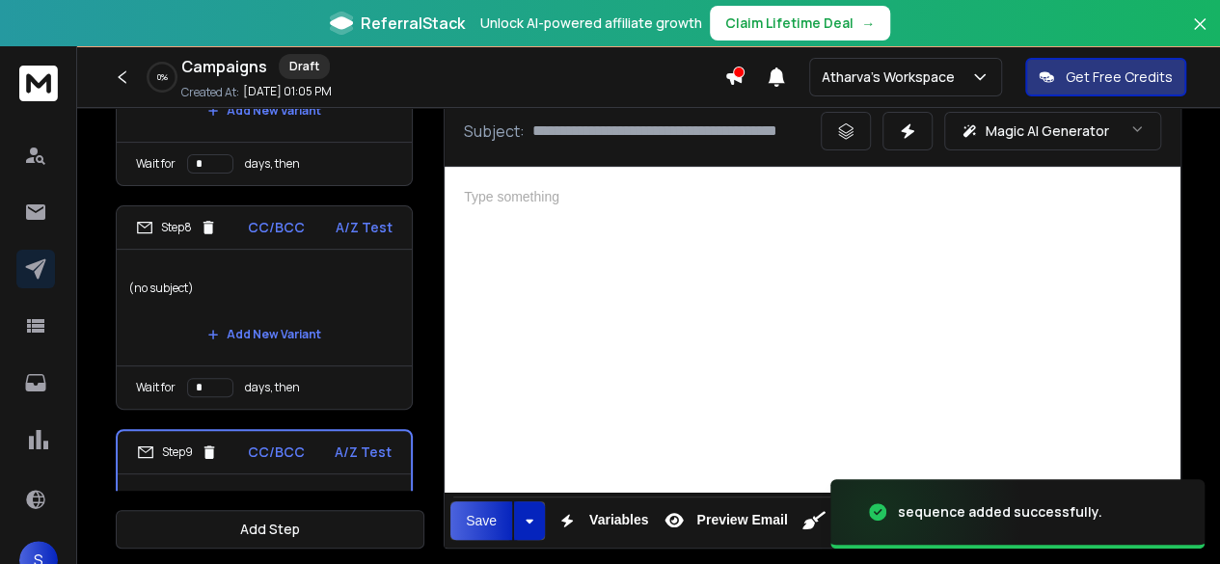
scroll to position [1455, 0]
click at [351, 316] on div "Add New Variant" at bounding box center [264, 335] width 272 height 39
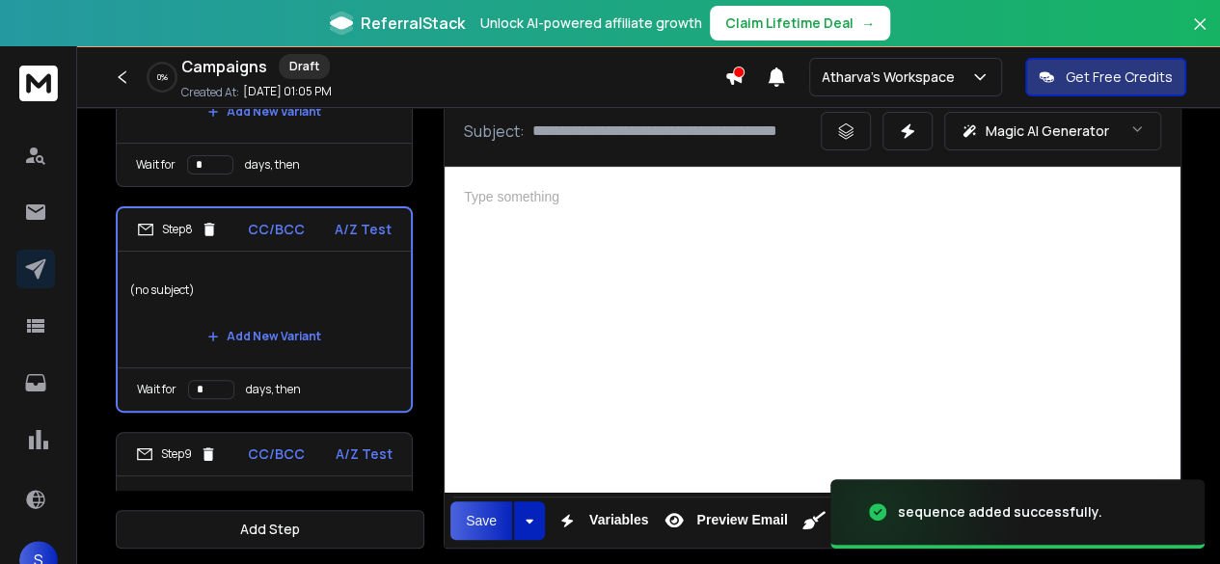
click at [218, 380] on input "*" at bounding box center [211, 389] width 46 height 19
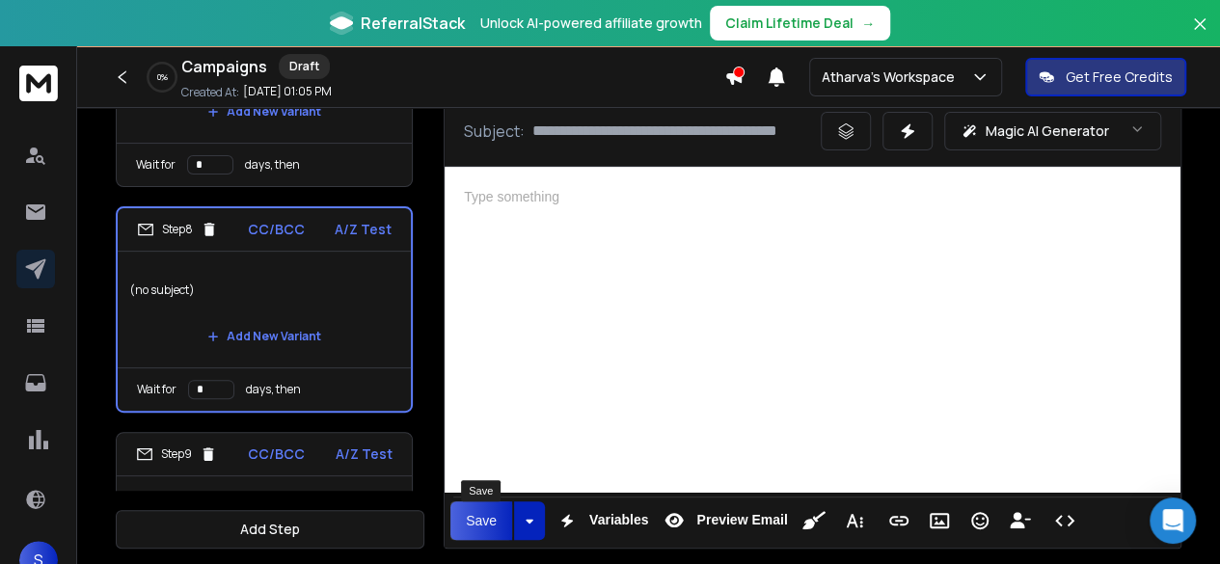
type input "*"
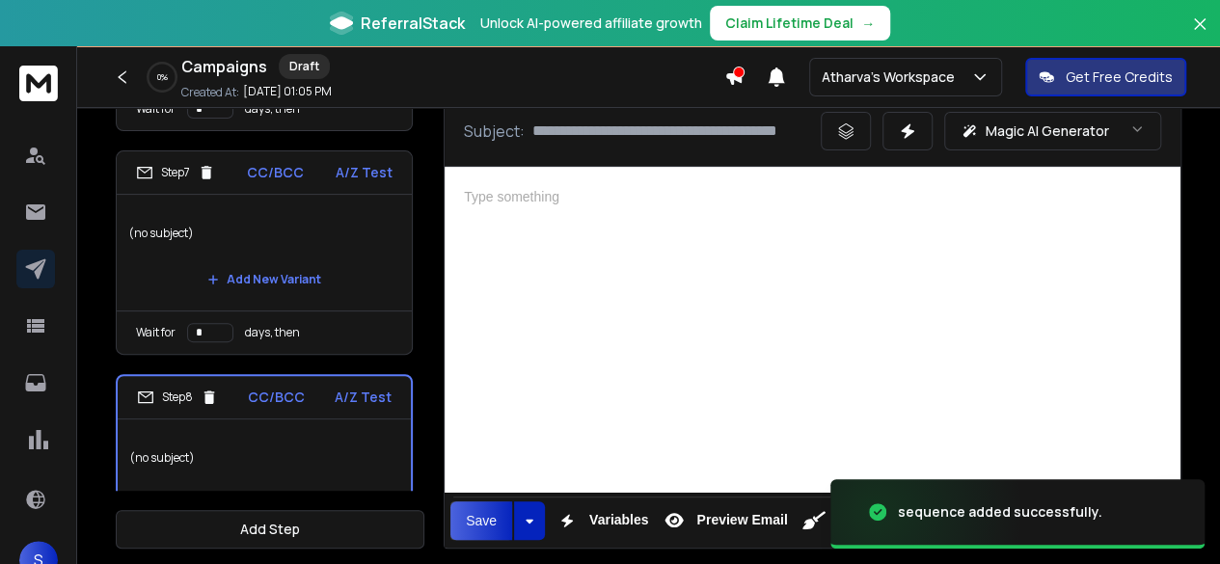
scroll to position [1254, 0]
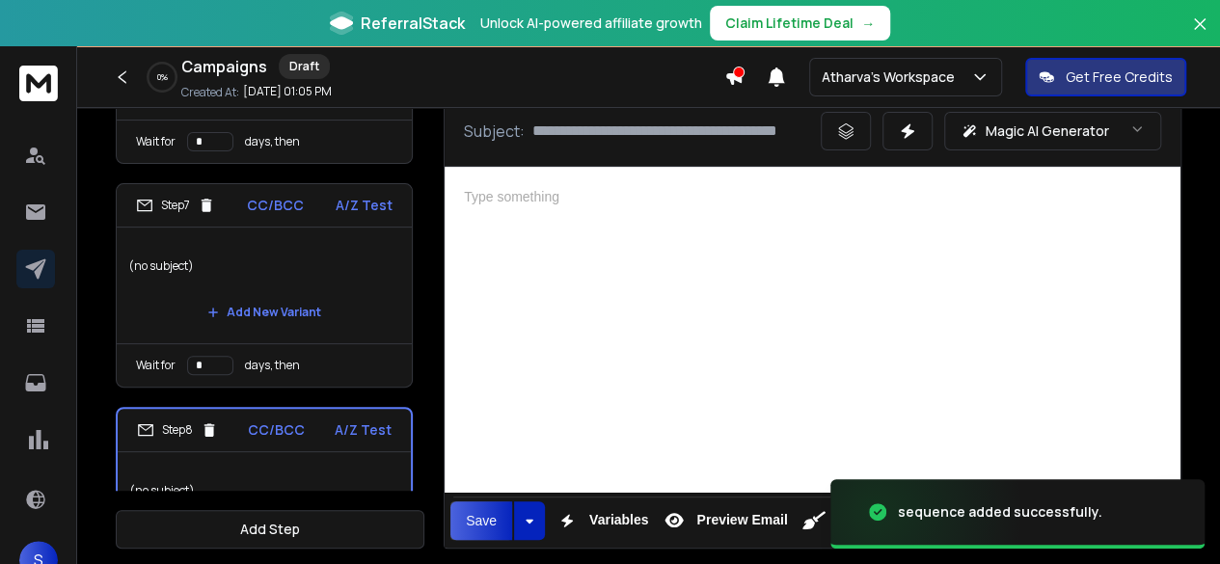
click at [220, 356] on input "*" at bounding box center [210, 365] width 46 height 19
click at [336, 315] on div "Add New Variant" at bounding box center [264, 312] width 272 height 39
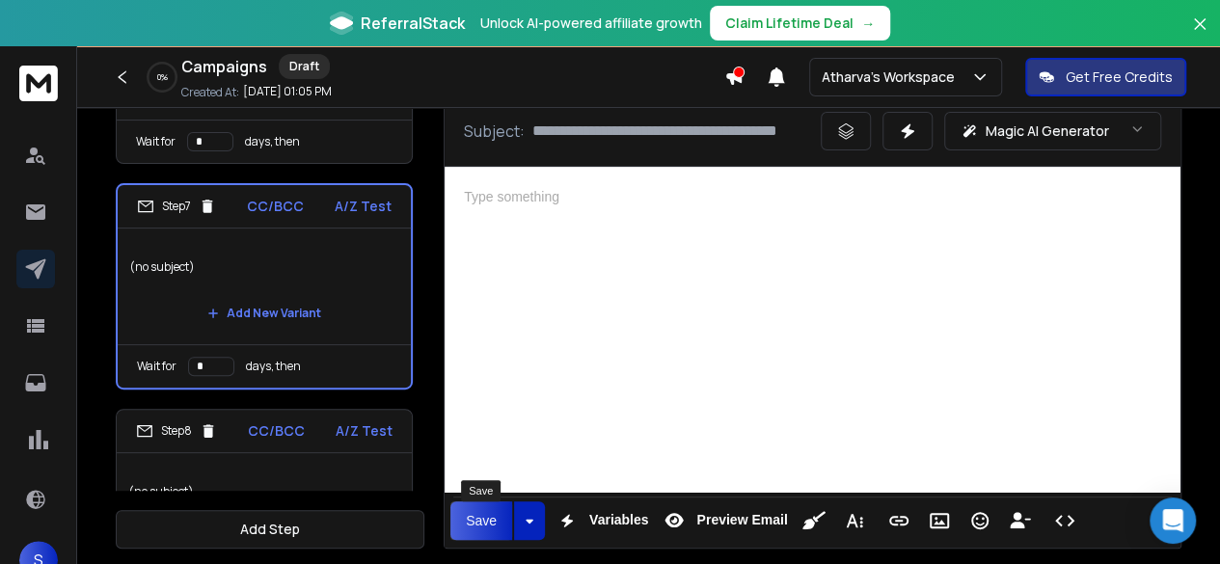
type input "*"
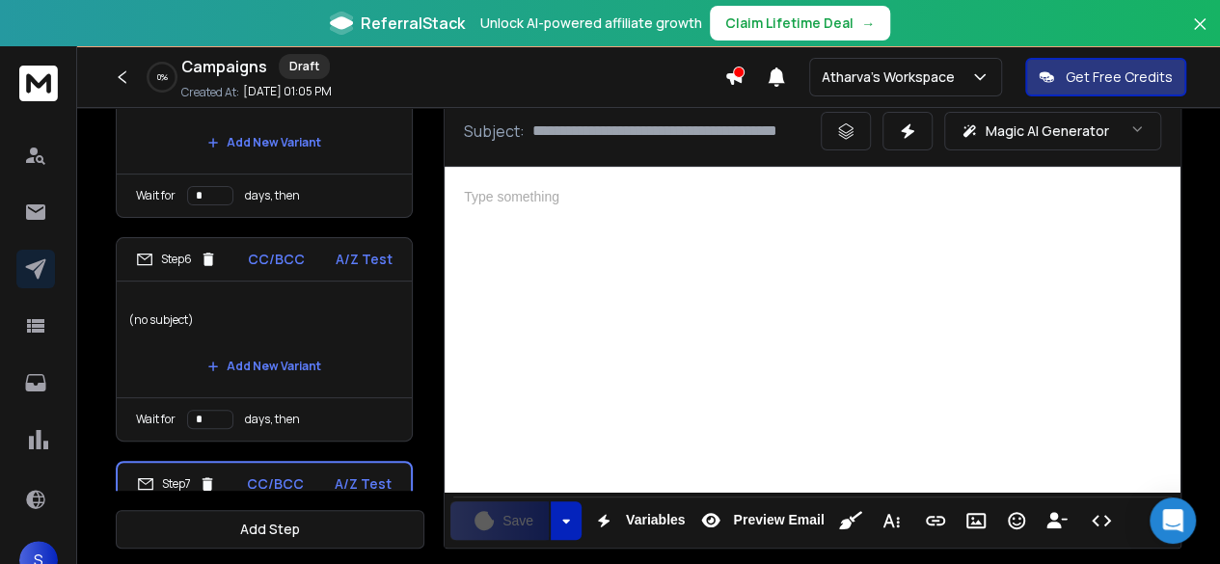
scroll to position [976, 0]
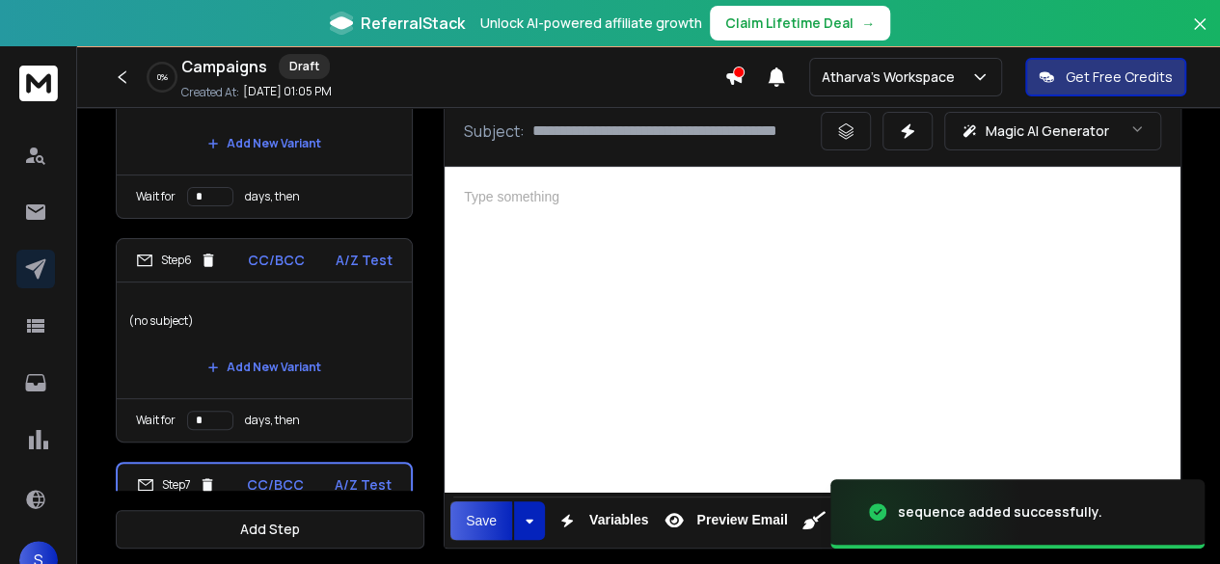
click at [328, 316] on p "(no subject)" at bounding box center [264, 321] width 272 height 54
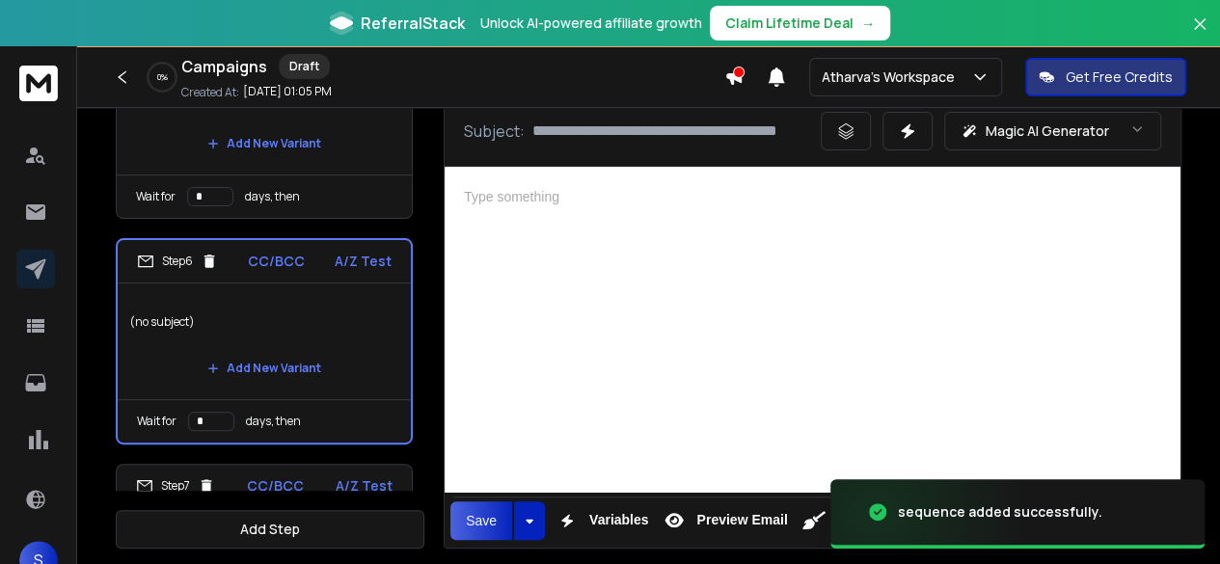
click at [215, 412] on input "*" at bounding box center [211, 421] width 46 height 19
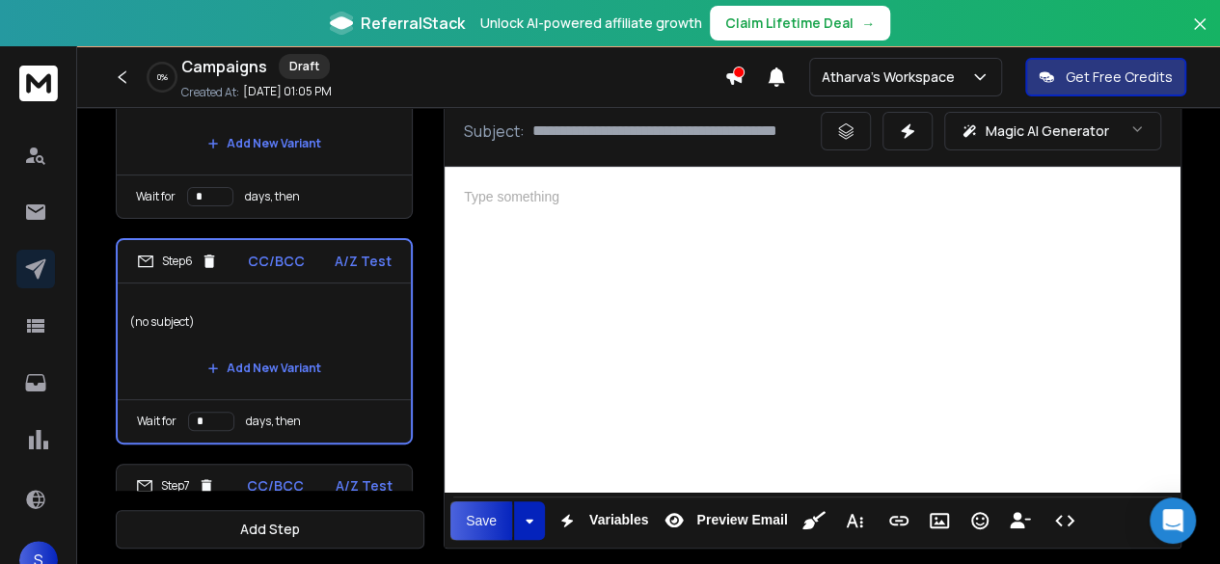
type input "*"
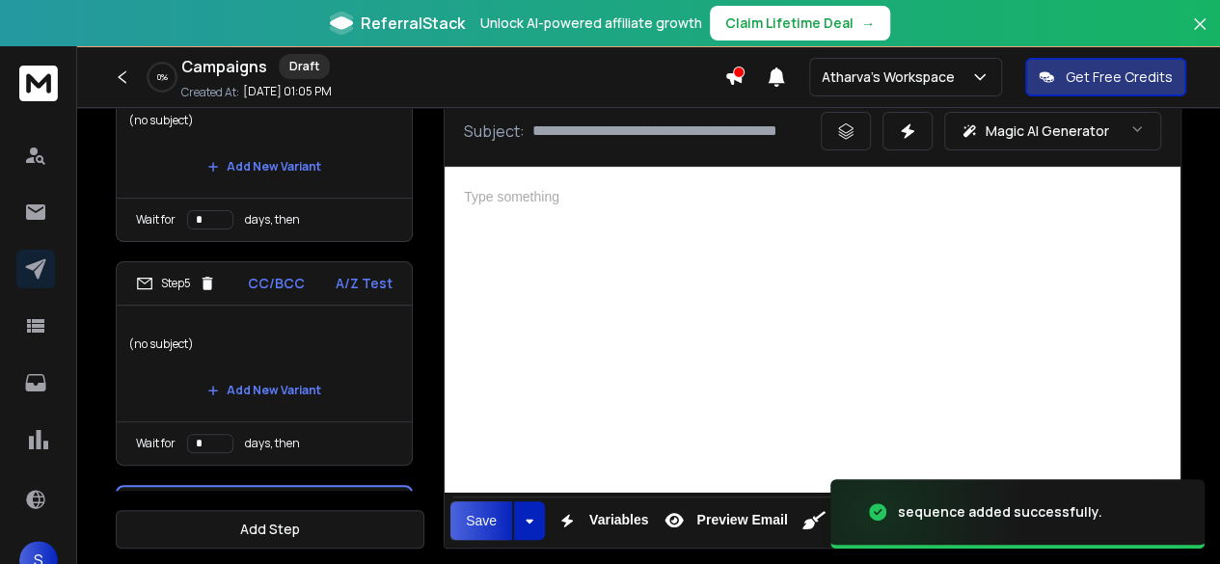
scroll to position [700, 0]
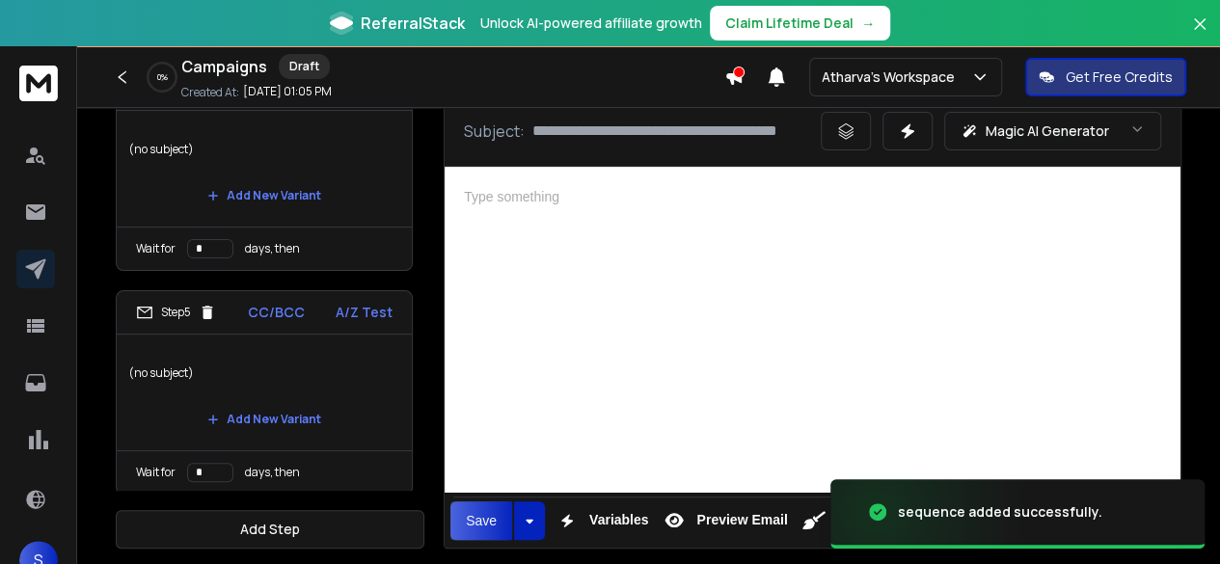
click at [212, 454] on div "Wait for * days, then" at bounding box center [264, 471] width 295 height 43
click at [216, 464] on input "*" at bounding box center [211, 473] width 46 height 19
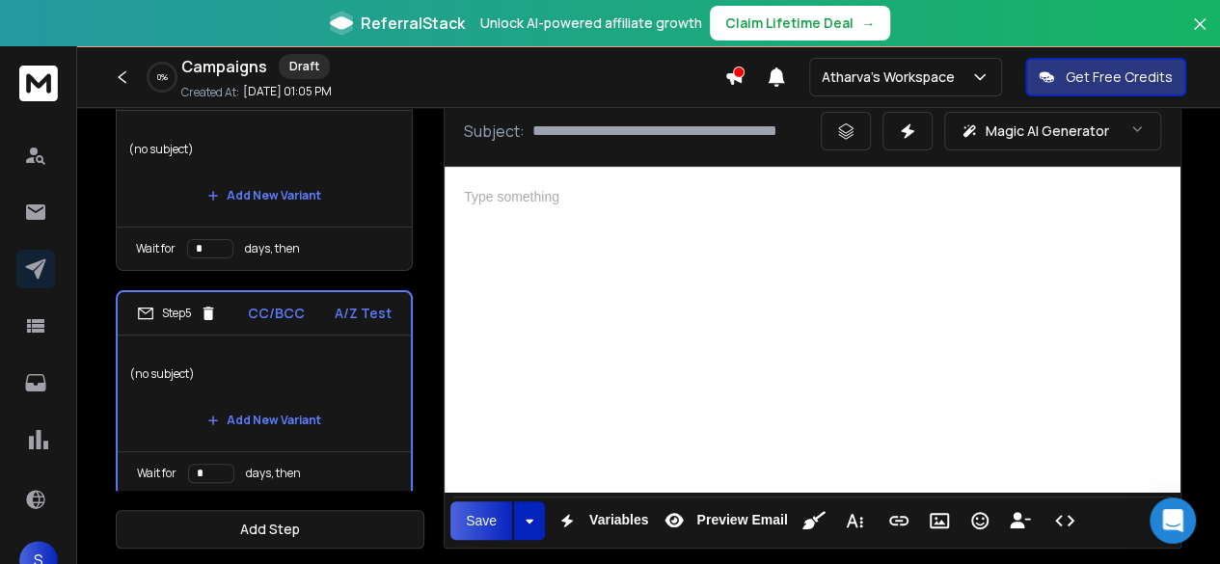
type input "*"
click at [486, 487] on div at bounding box center [812, 330] width 736 height 326
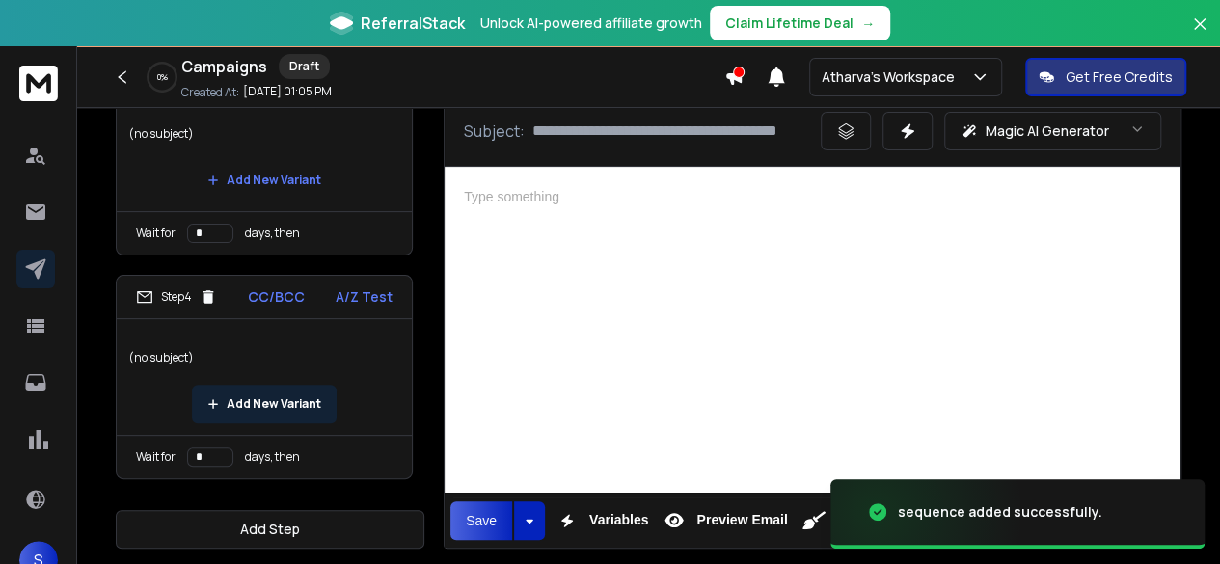
scroll to position [490, 0]
click at [308, 365] on p "(no subject)" at bounding box center [264, 360] width 272 height 54
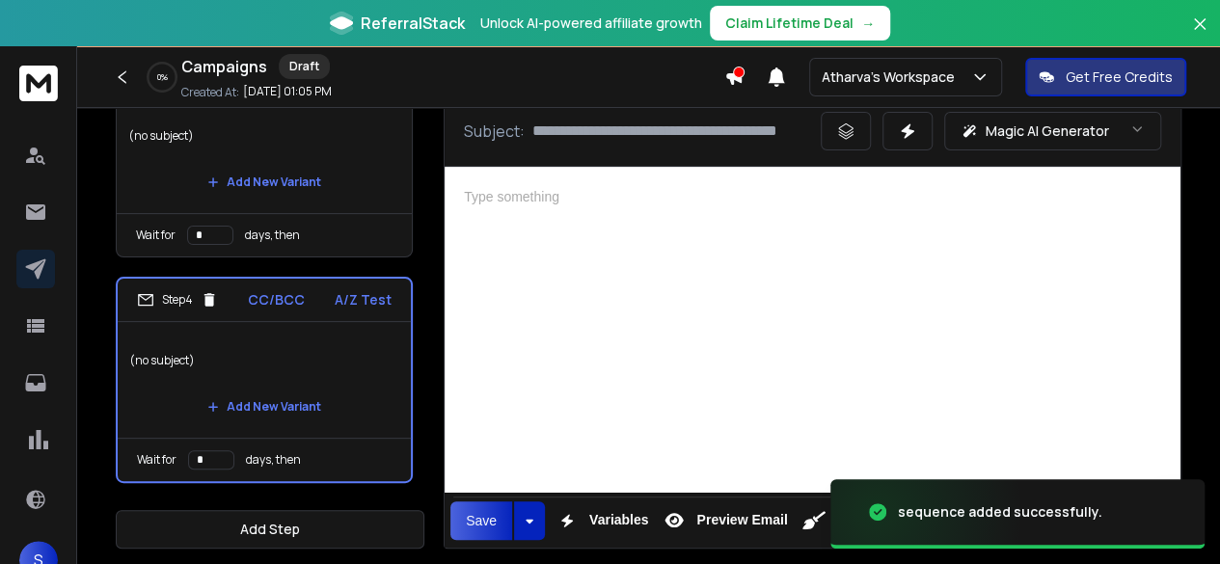
click at [225, 459] on input "*" at bounding box center [211, 459] width 46 height 19
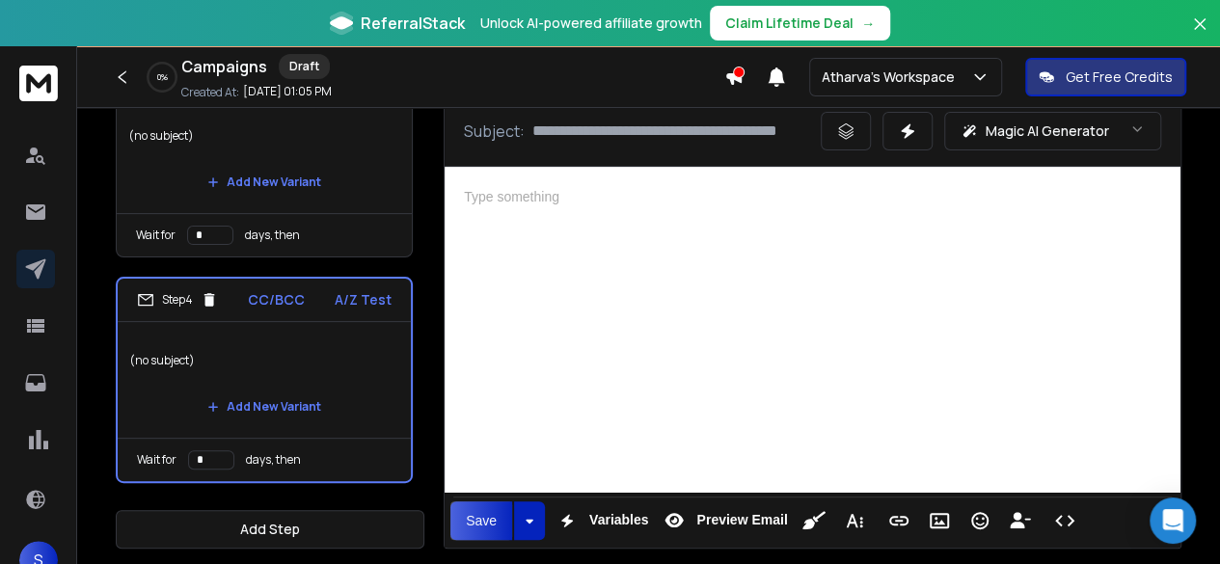
type input "*"
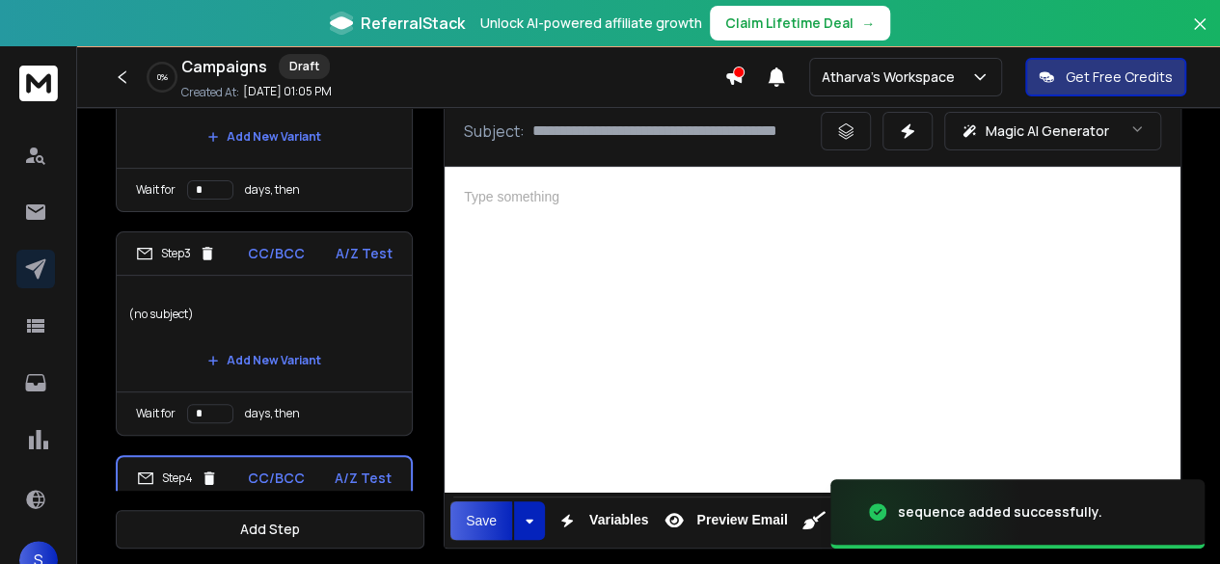
scroll to position [310, 0]
drag, startPoint x: 235, startPoint y: 416, endPoint x: 217, endPoint y: 412, distance: 18.7
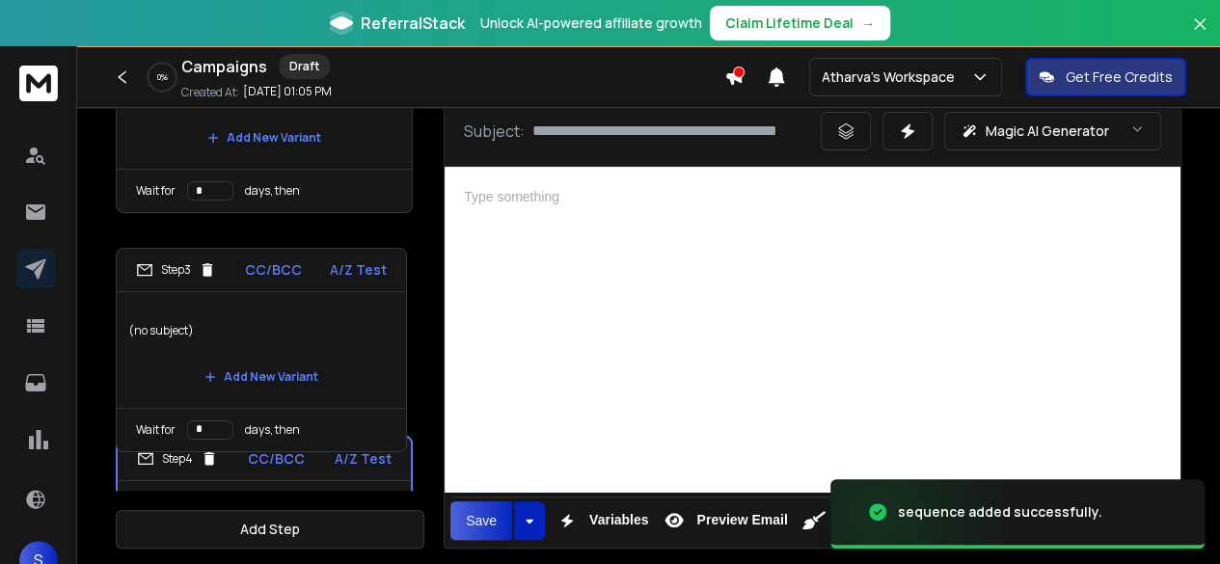
scroll to position [312, 0]
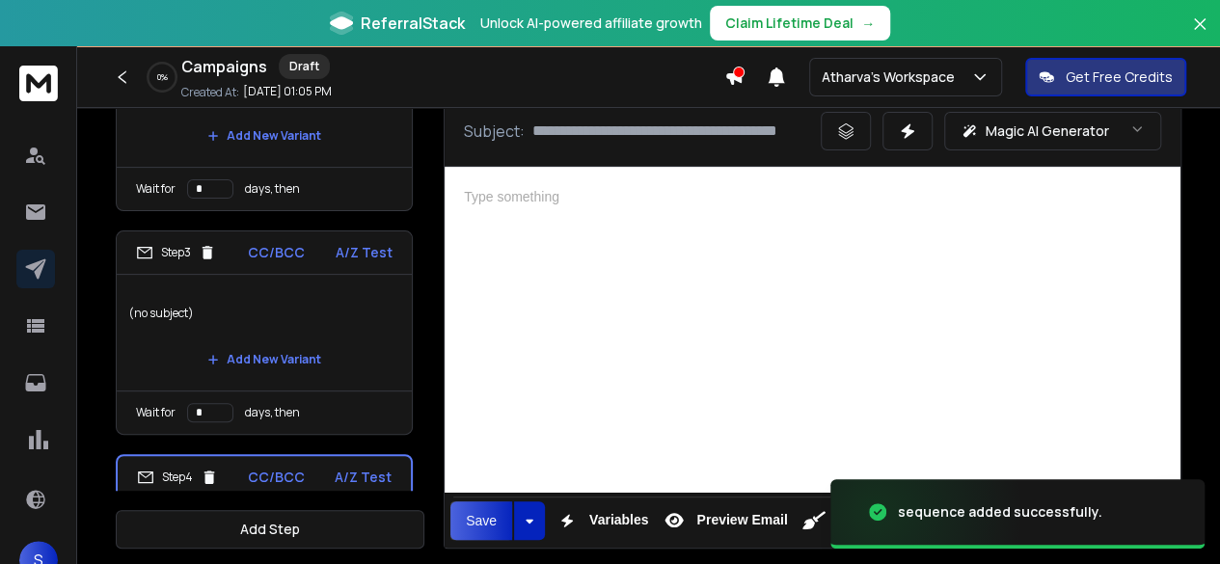
click at [216, 416] on input "*" at bounding box center [210, 412] width 46 height 19
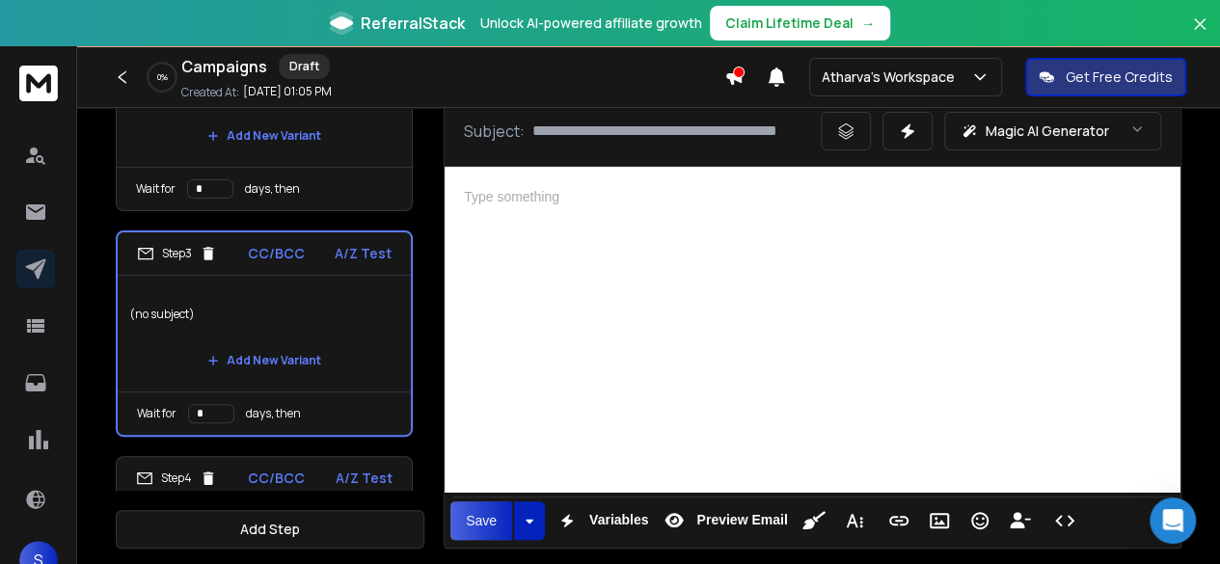
type input "*"
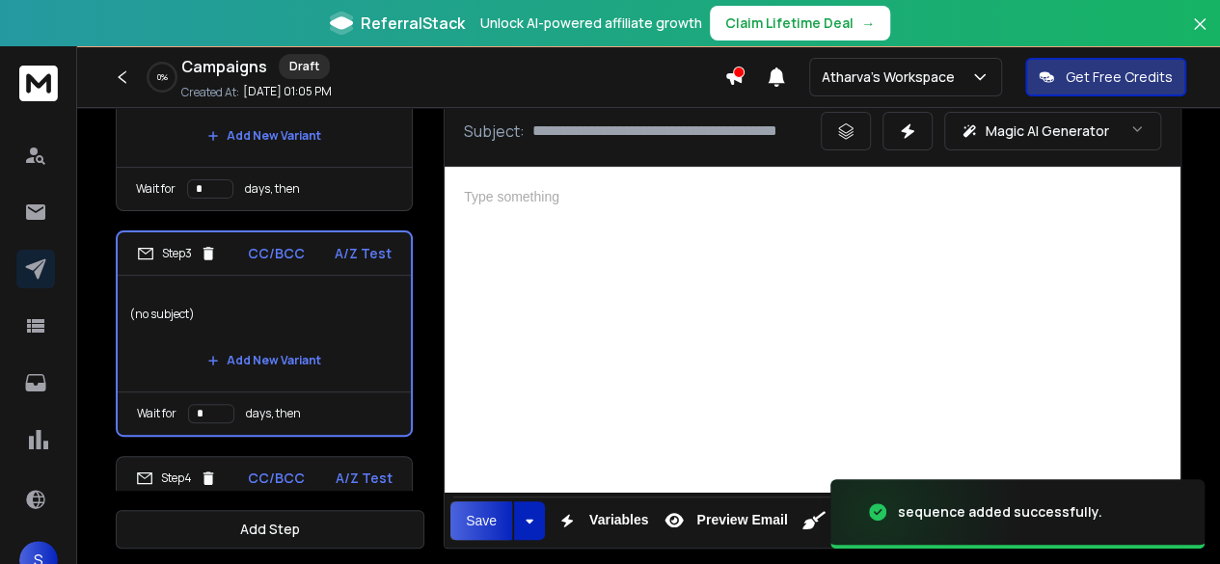
scroll to position [183, 0]
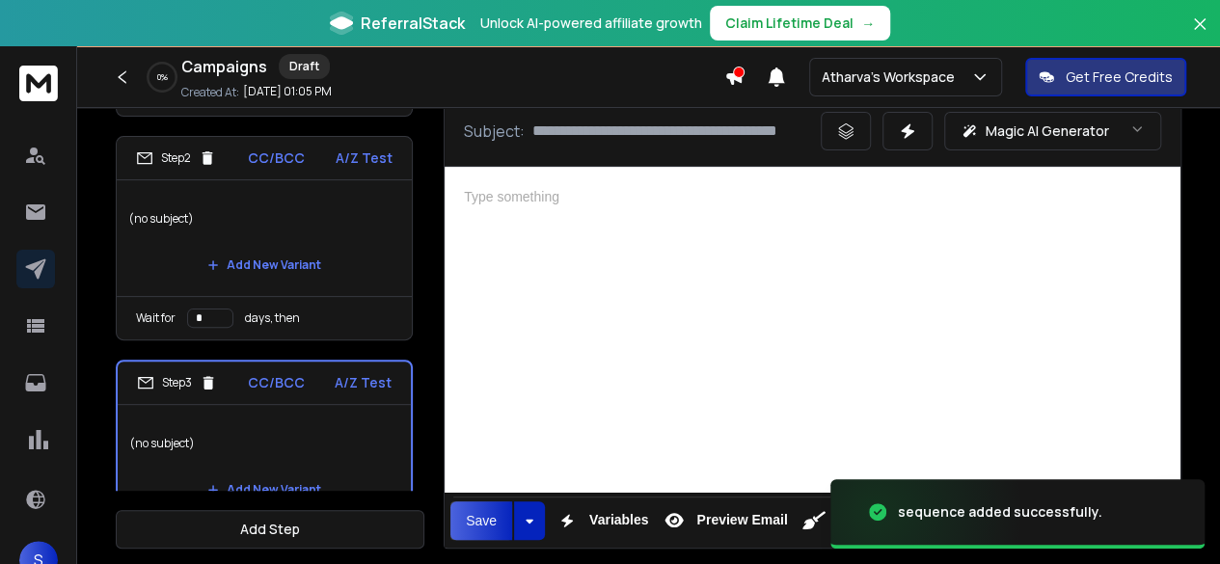
click at [223, 319] on input "*" at bounding box center [210, 318] width 46 height 19
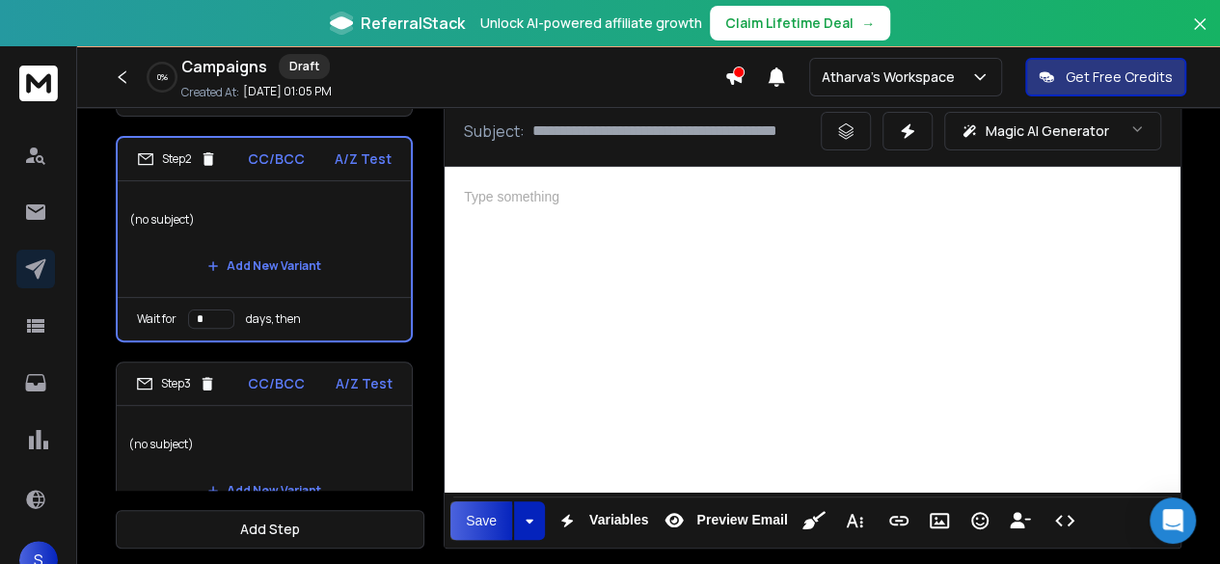
type input "*"
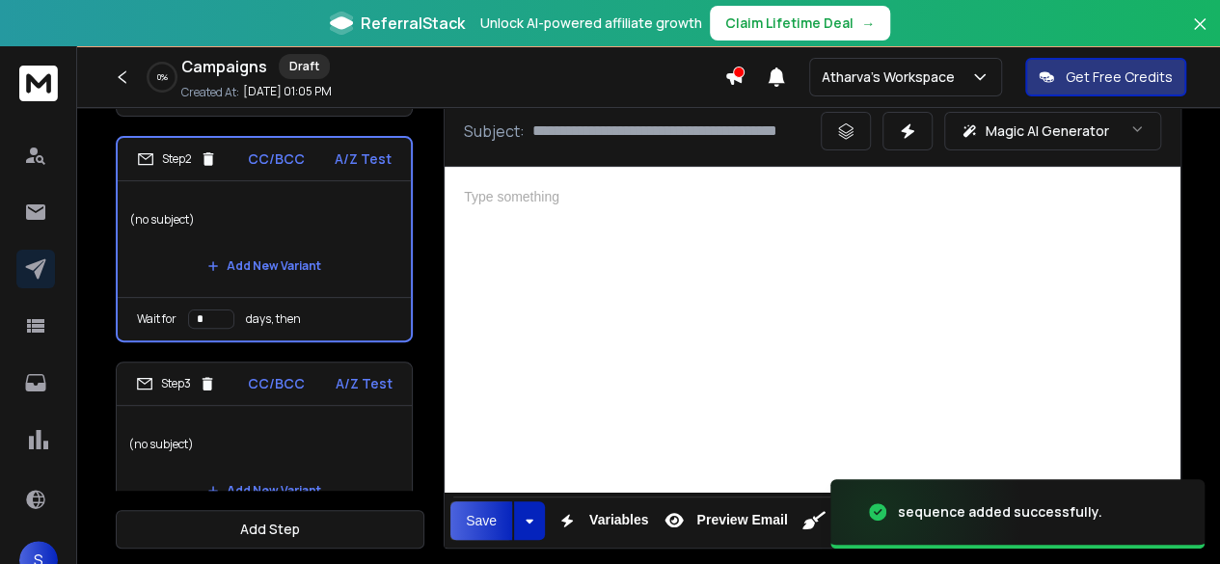
scroll to position [0, 0]
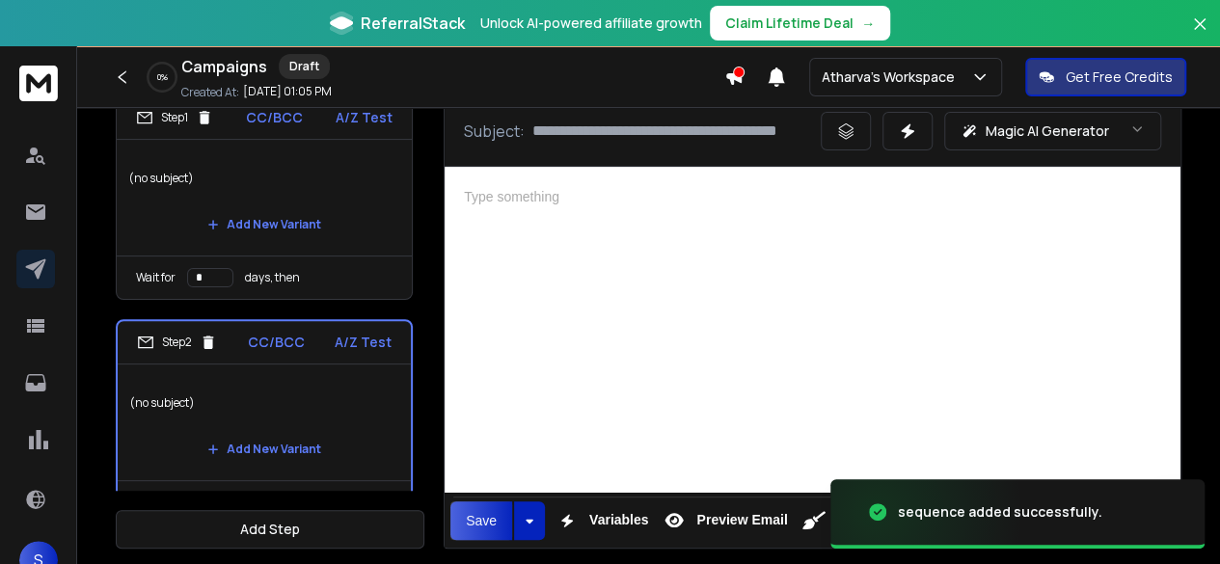
click at [212, 268] on input "*" at bounding box center [210, 277] width 46 height 19
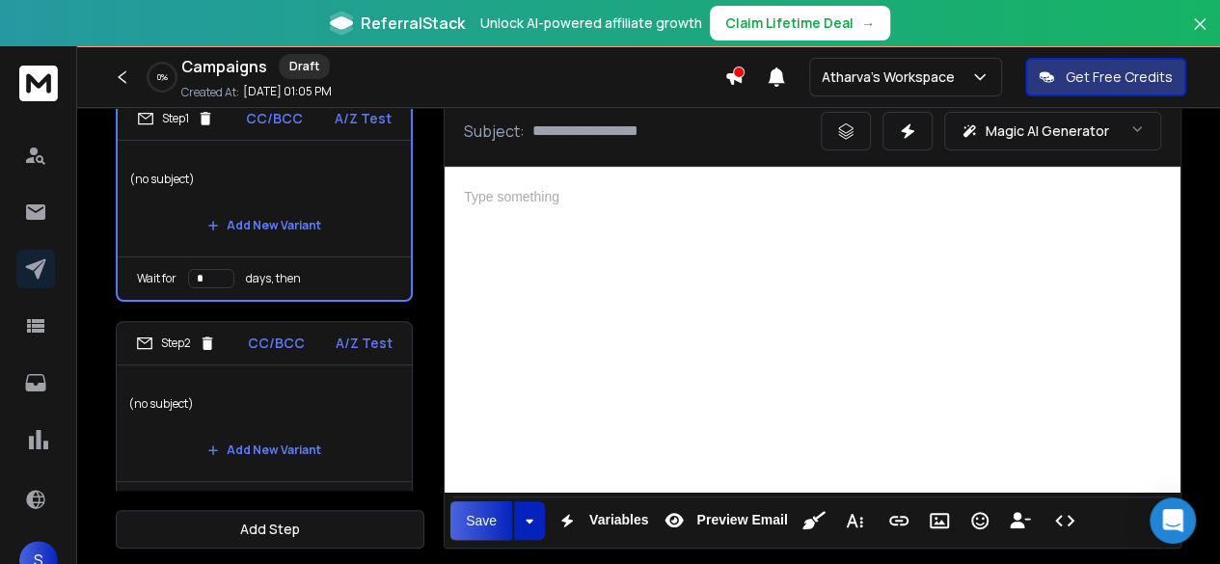
type input "*"
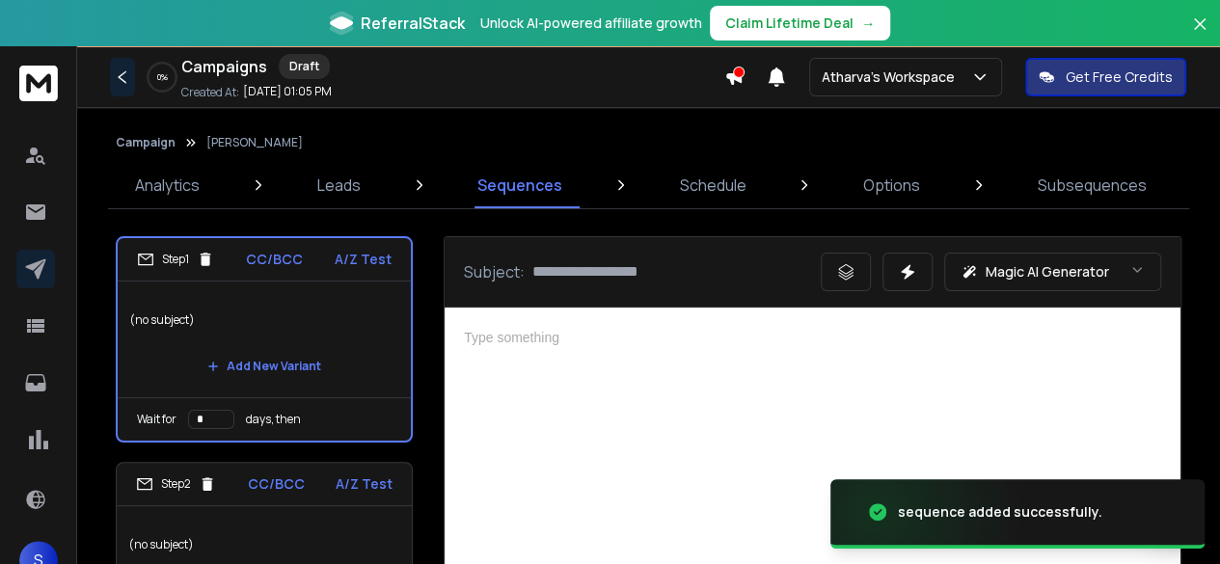
click at [121, 79] on icon at bounding box center [122, 76] width 8 height 13
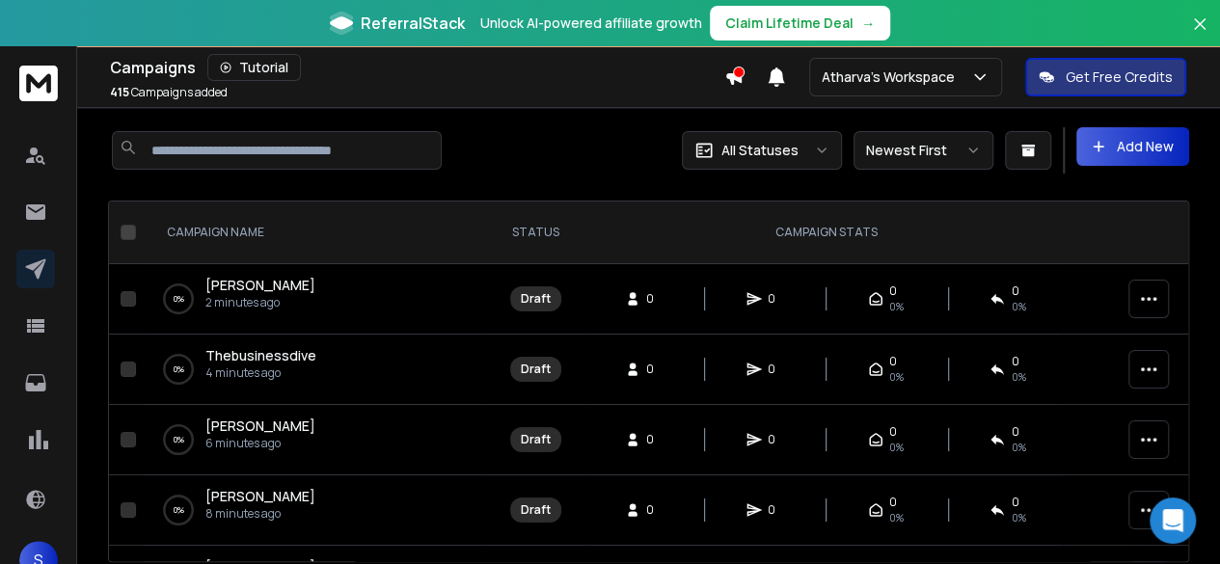
click at [1167, 115] on div "Campaigns 415 Campaigns Added All Statuses Newest First Add New CAMPAIGN NAME S…" at bounding box center [648, 409] width 1143 height 603
click at [1151, 145] on button "Add New" at bounding box center [1132, 146] width 113 height 39
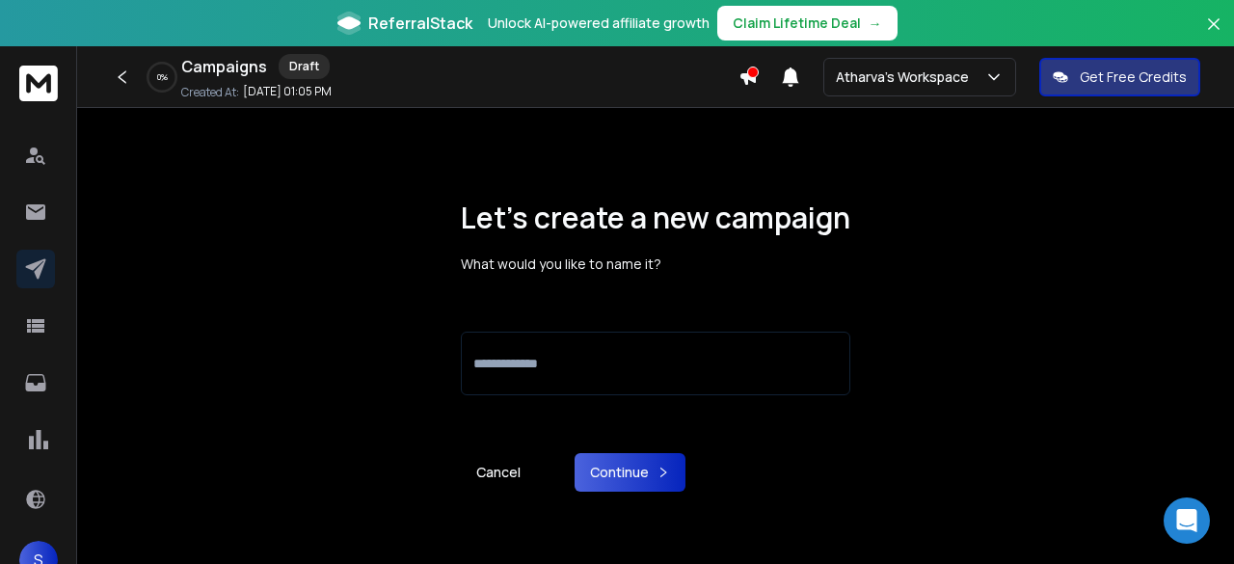
click at [670, 379] on input at bounding box center [656, 364] width 390 height 64
paste input "**********"
type input "**********"
click at [668, 461] on button "Continue" at bounding box center [630, 472] width 111 height 39
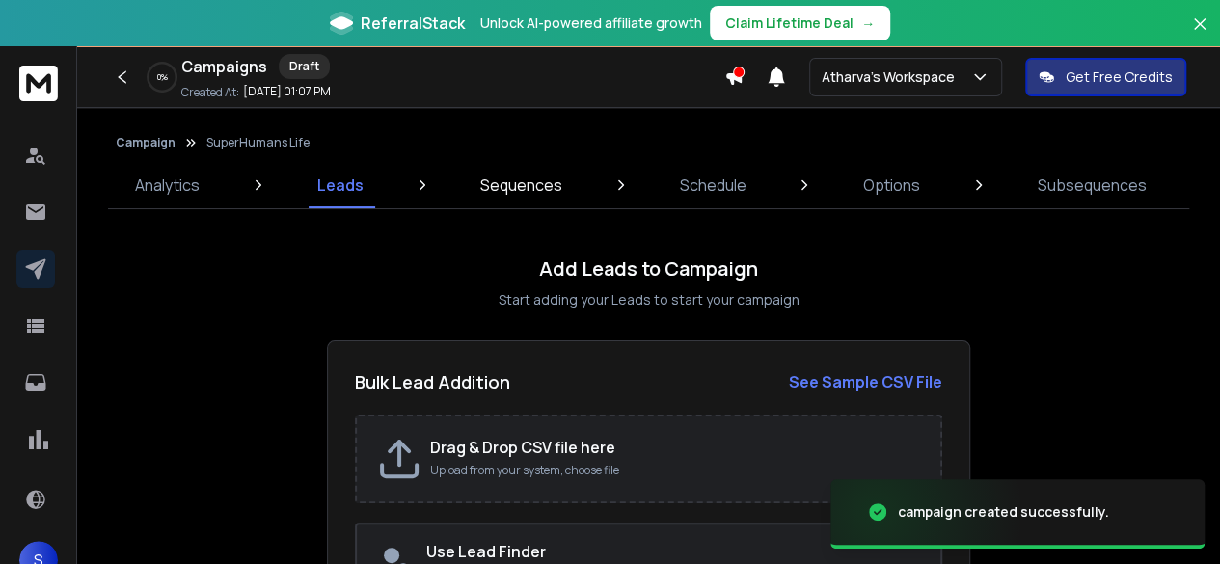
click at [513, 190] on p "Sequences" at bounding box center [521, 185] width 82 height 23
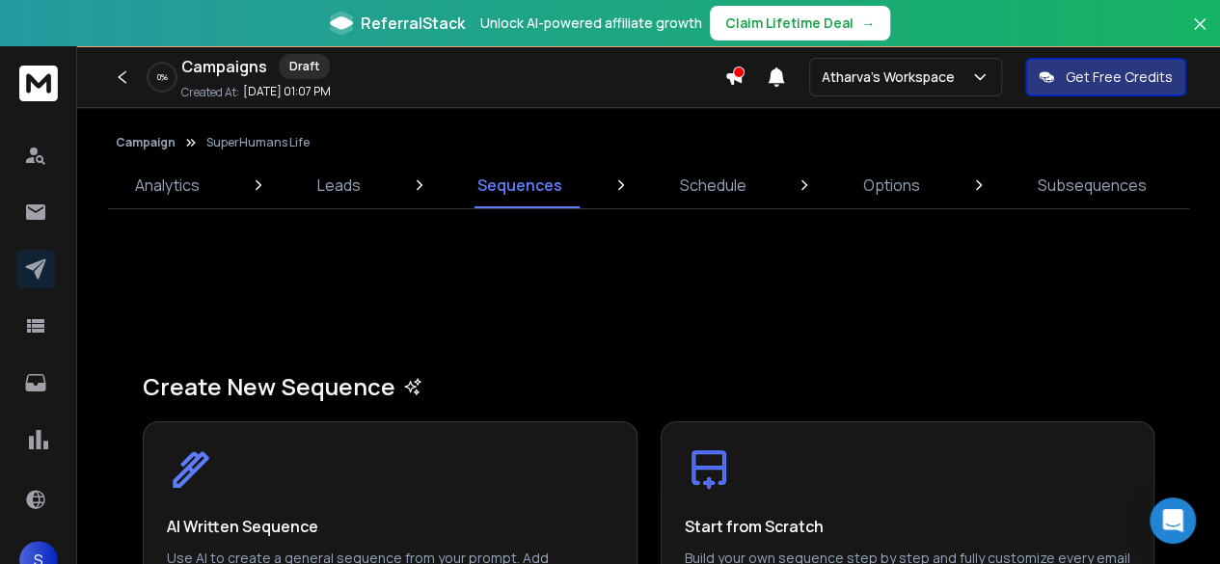
click at [740, 493] on div "button" at bounding box center [908, 469] width 446 height 48
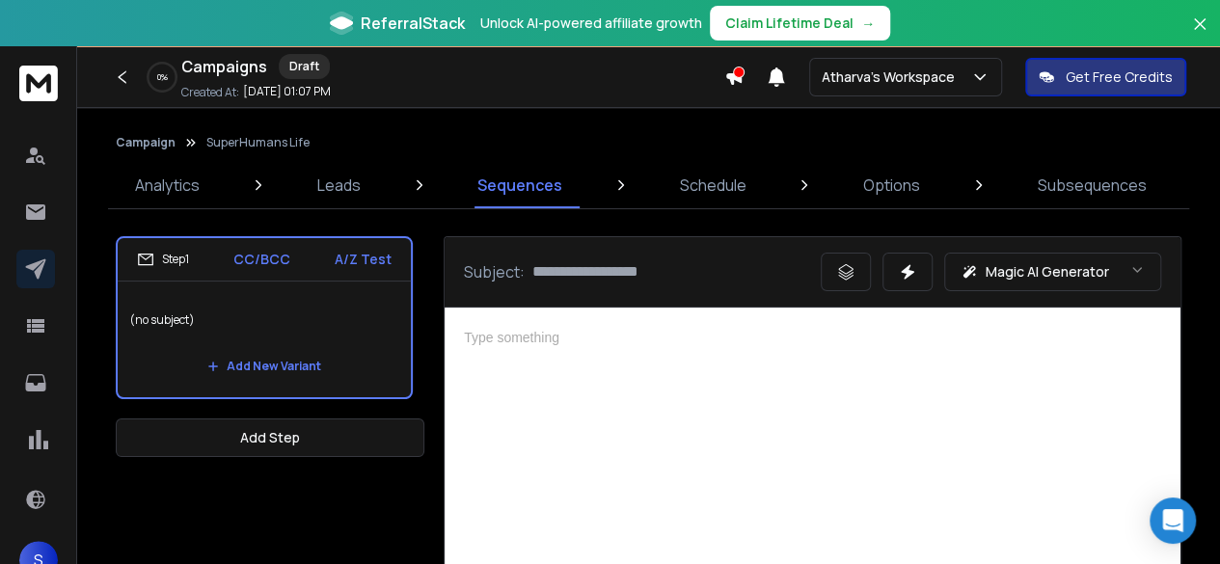
scroll to position [121, 0]
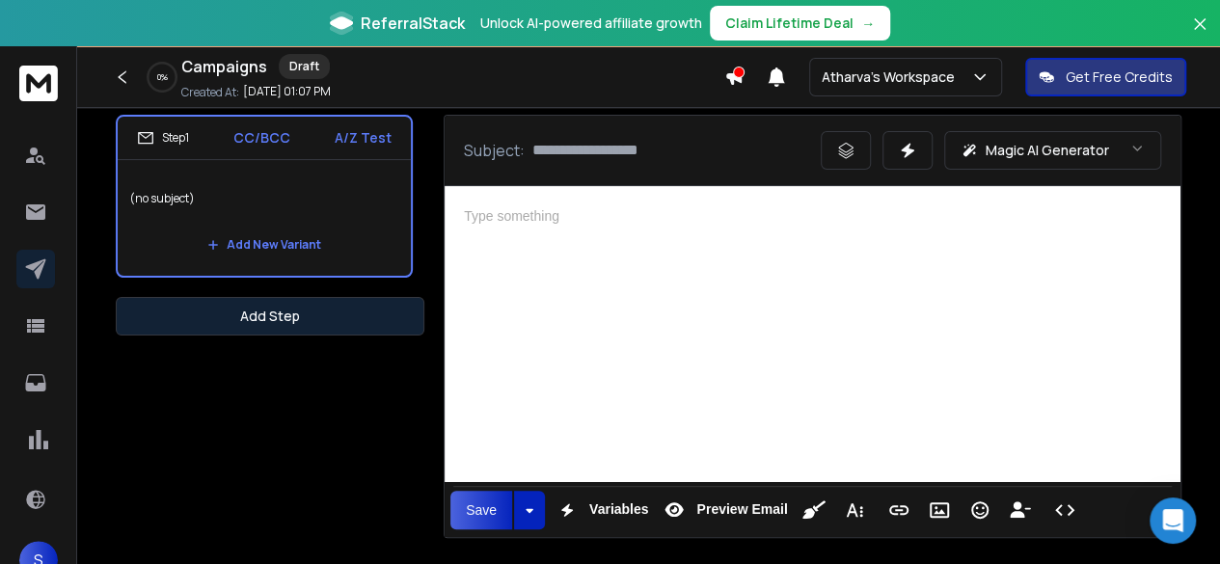
click at [324, 325] on button "Add Step" at bounding box center [270, 316] width 309 height 39
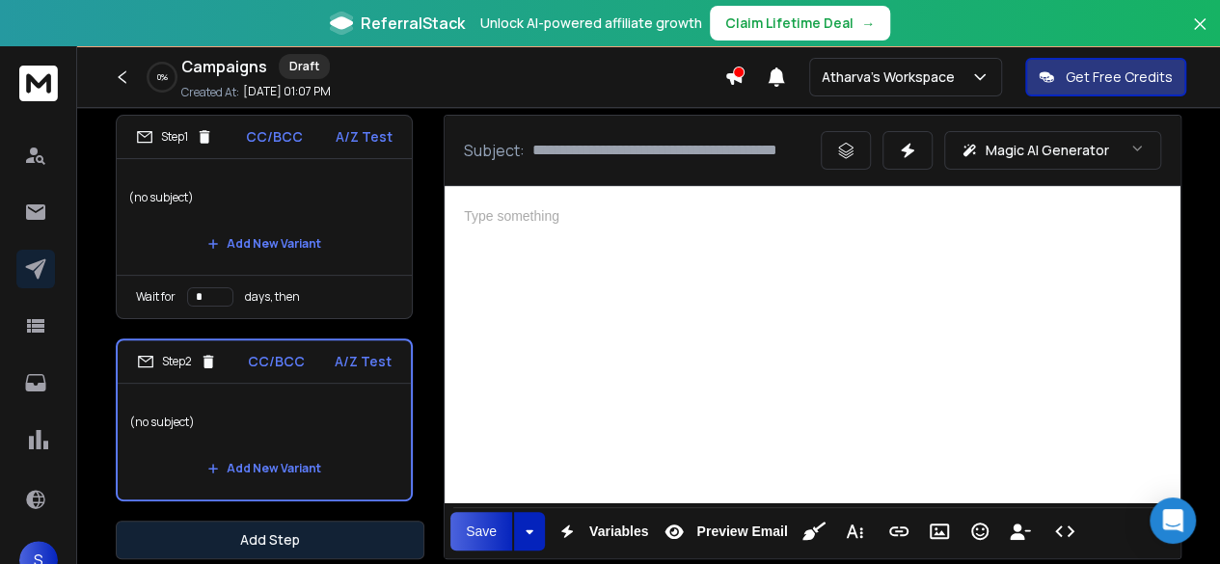
click at [313, 541] on button "Add Step" at bounding box center [270, 540] width 309 height 39
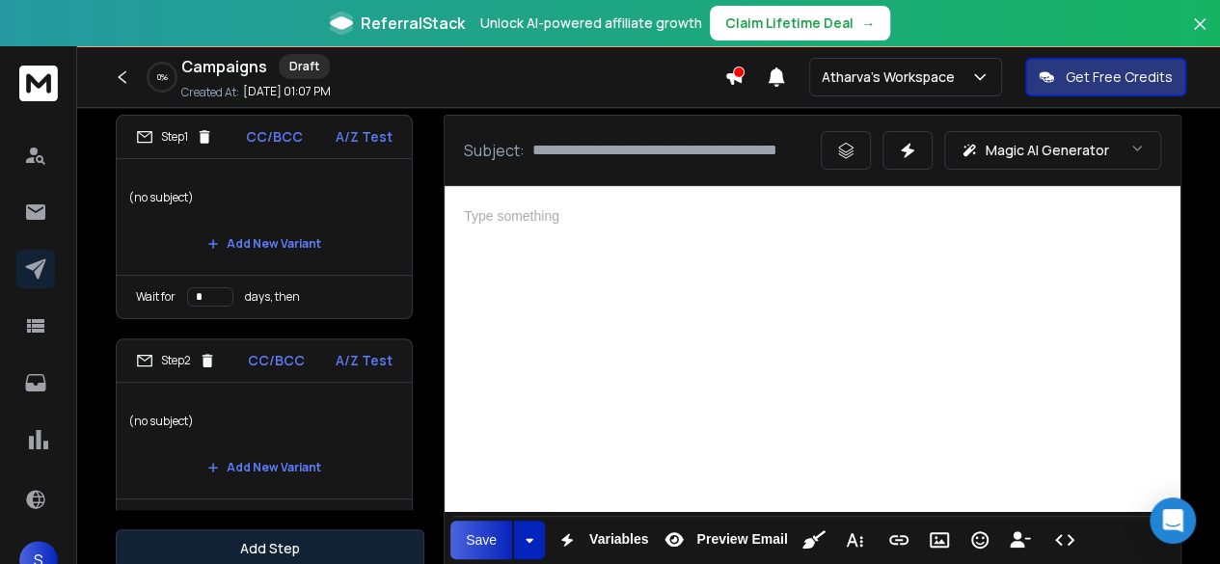
click at [313, 541] on button "Add Step" at bounding box center [270, 548] width 309 height 39
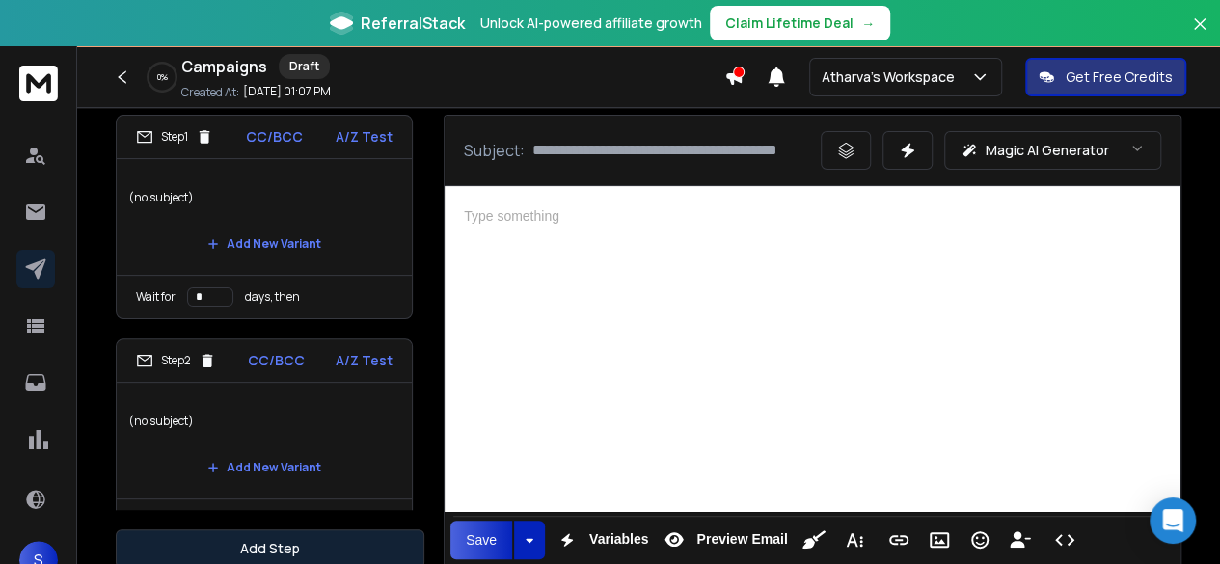
click at [313, 541] on button "Add Step" at bounding box center [270, 548] width 309 height 39
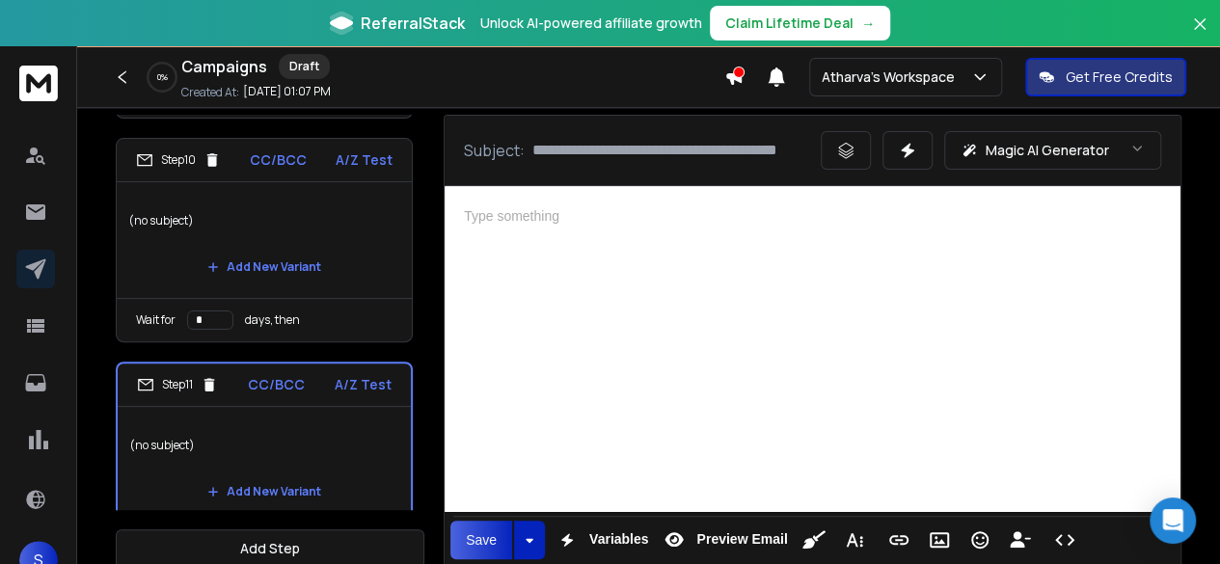
scroll to position [1991, 0]
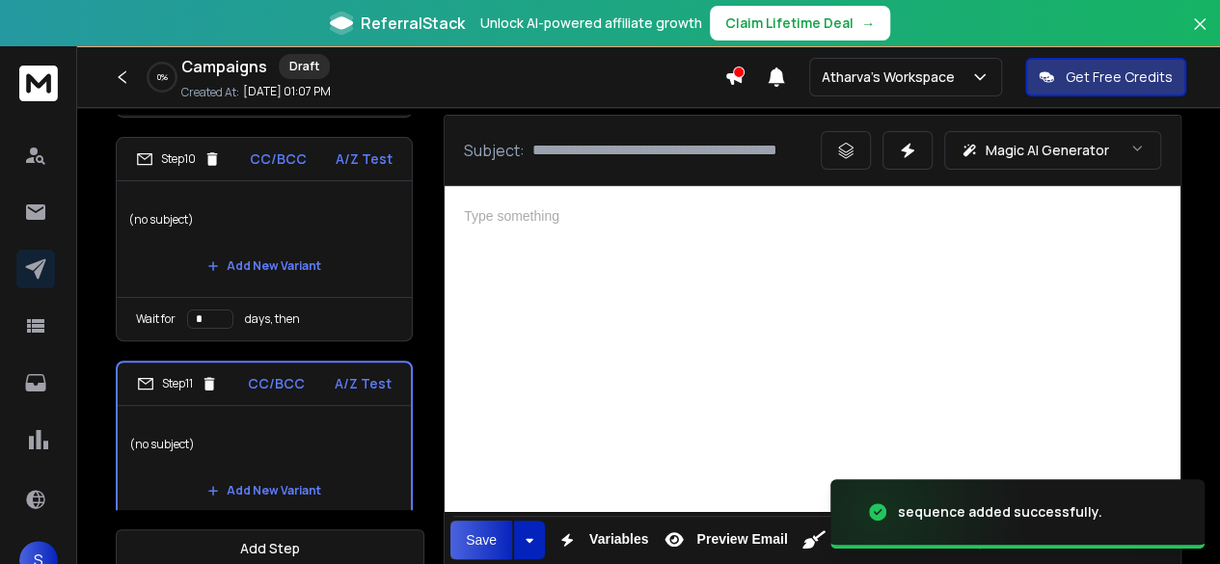
click at [371, 254] on div "Add New Variant" at bounding box center [264, 266] width 272 height 39
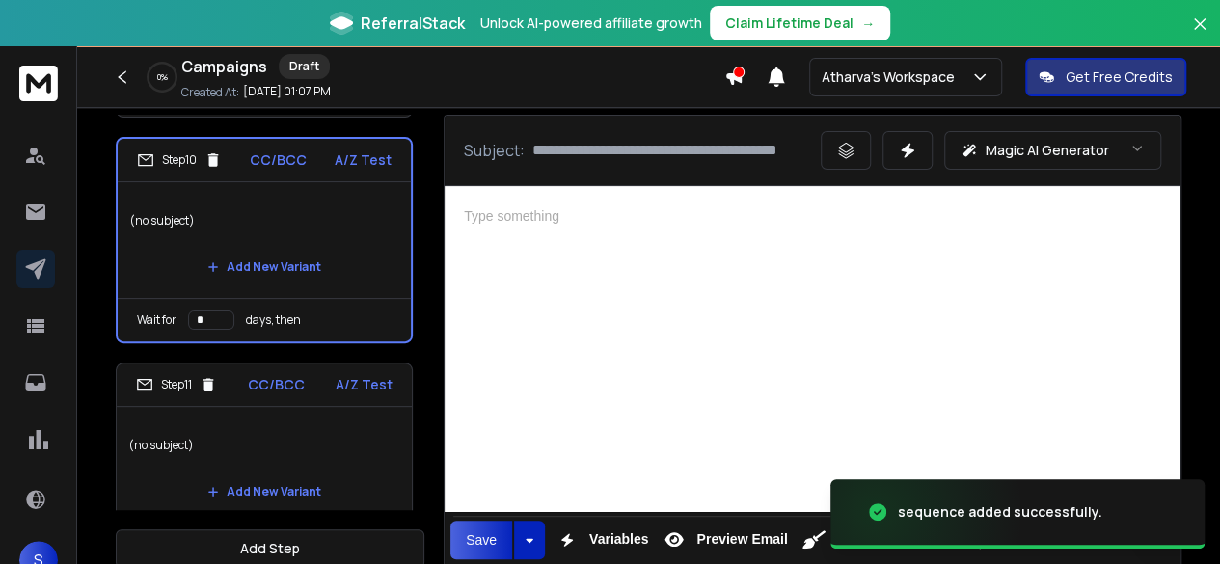
click at [204, 312] on input "*" at bounding box center [211, 319] width 46 height 19
type input "*"
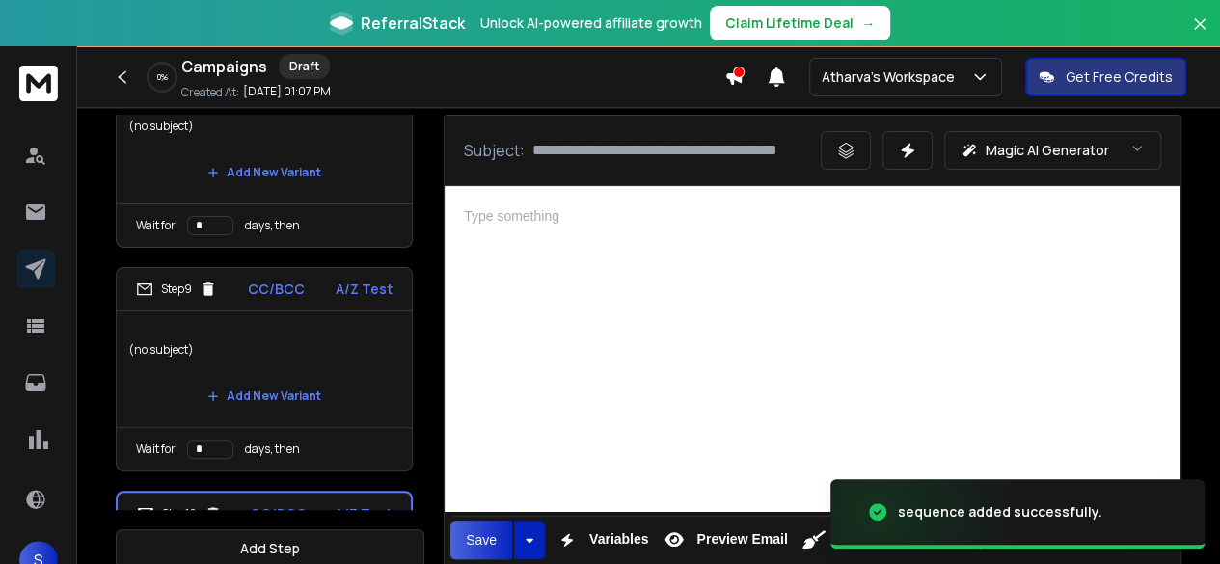
scroll to position [1636, 0]
click at [381, 389] on div "Add New Variant" at bounding box center [264, 397] width 272 height 39
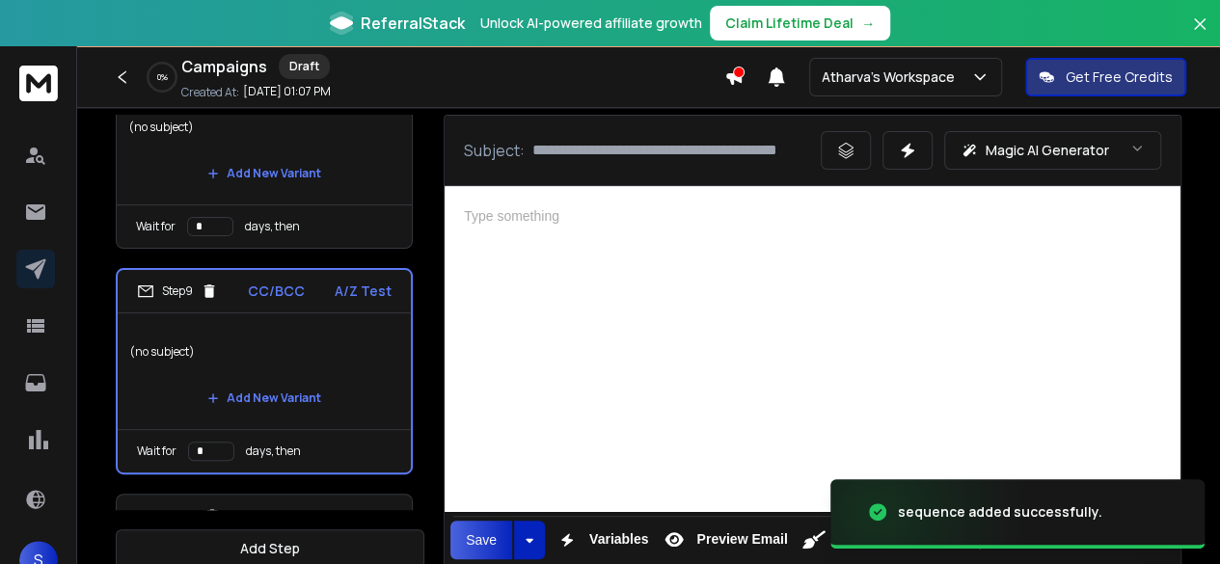
click at [203, 443] on input "*" at bounding box center [211, 451] width 46 height 19
type input "*"
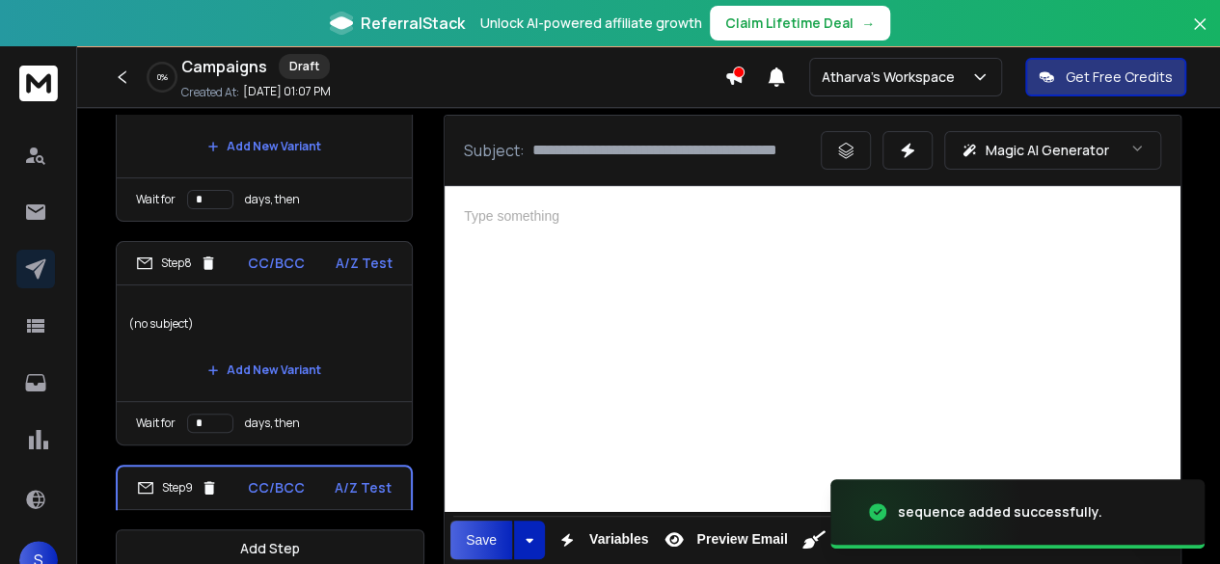
scroll to position [1430, 0]
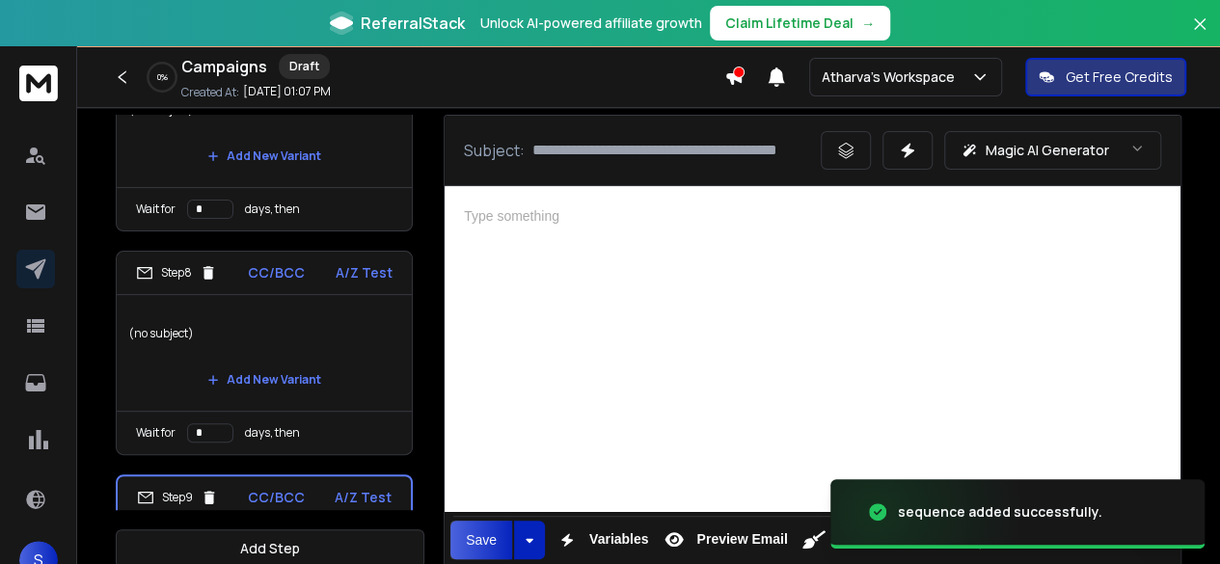
click at [376, 379] on div "Add New Variant" at bounding box center [264, 380] width 272 height 39
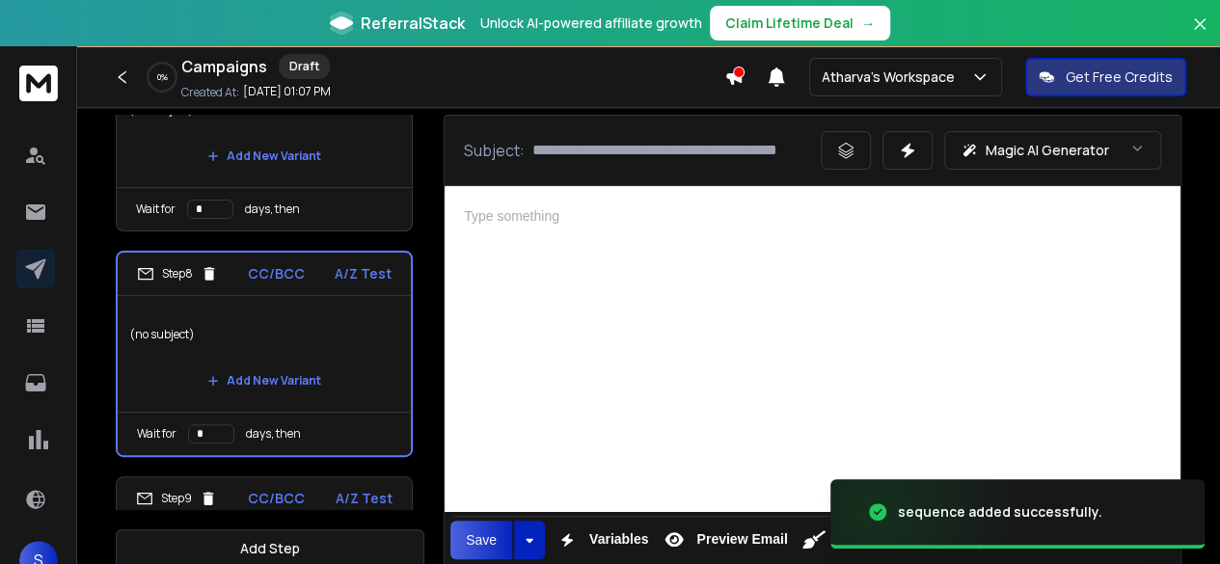
click at [220, 426] on input "*" at bounding box center [211, 433] width 46 height 19
type input "*"
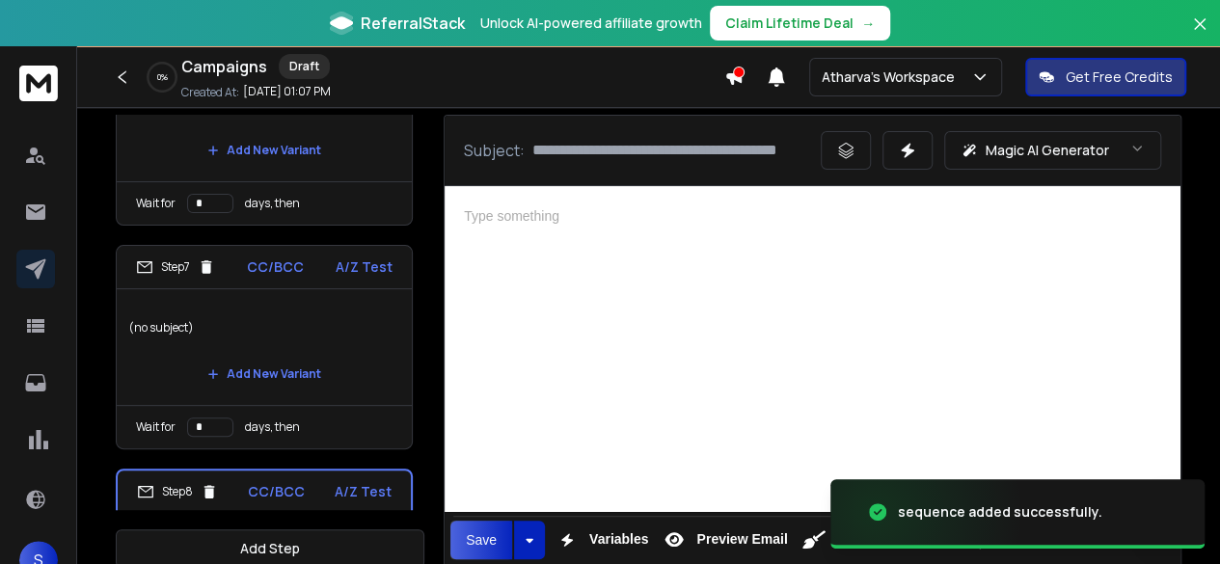
scroll to position [1197, 0]
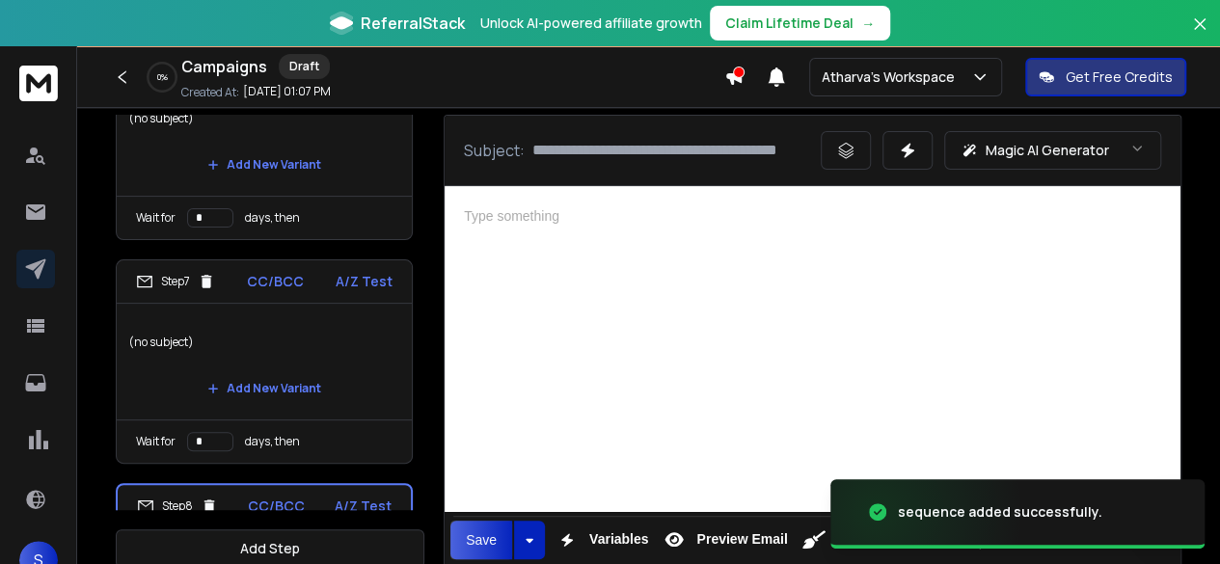
click at [363, 353] on p "(no subject)" at bounding box center [264, 342] width 272 height 54
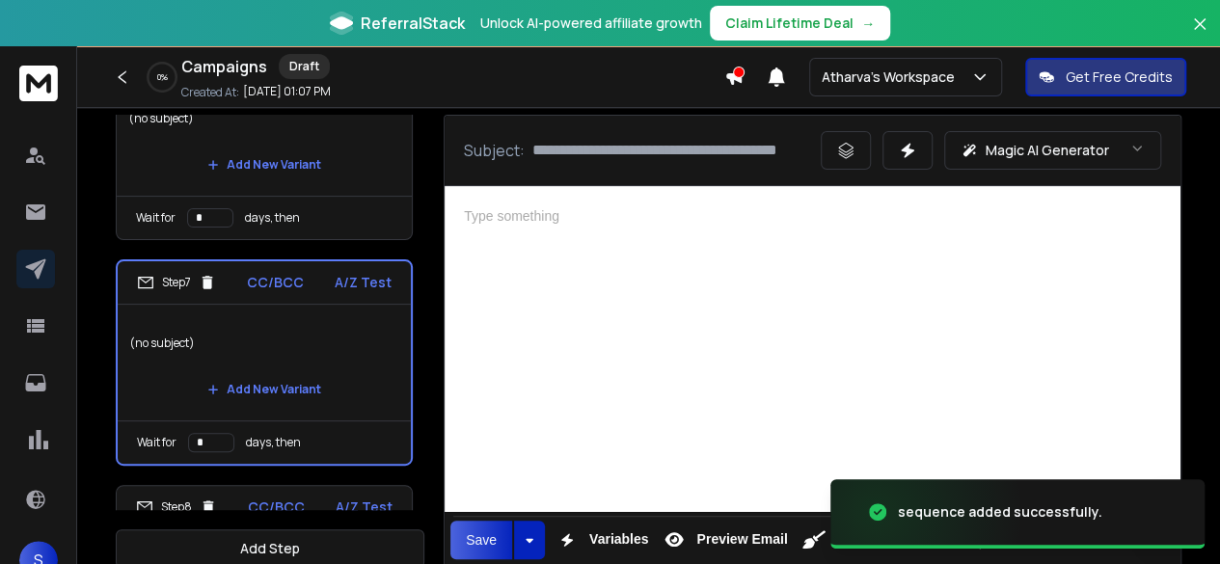
click at [230, 433] on input "*" at bounding box center [211, 442] width 46 height 19
type input "*"
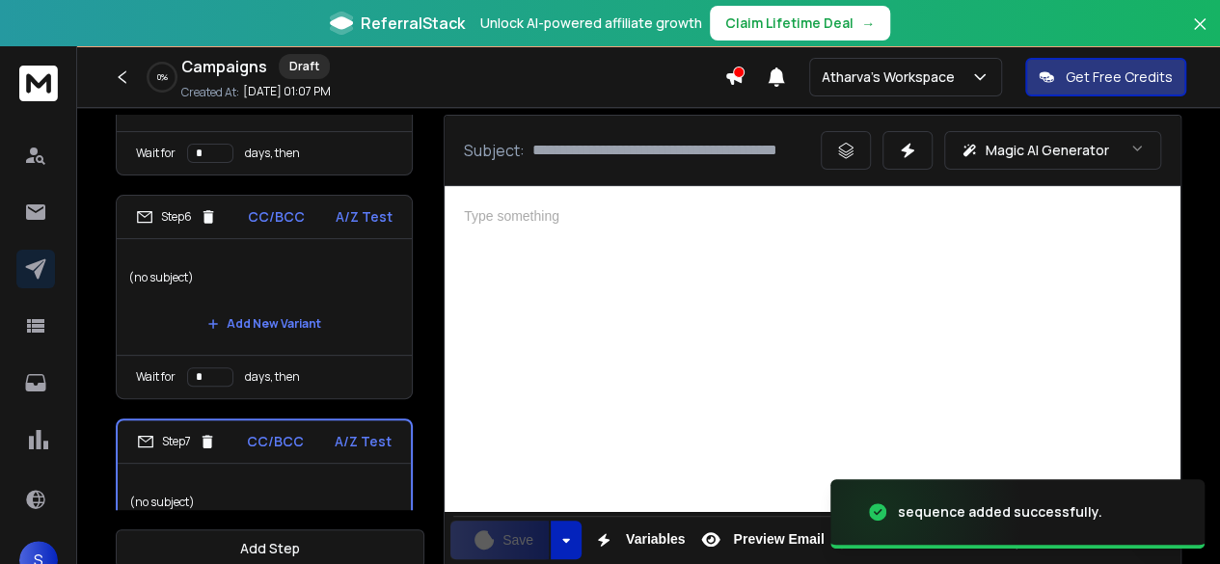
scroll to position [1007, 0]
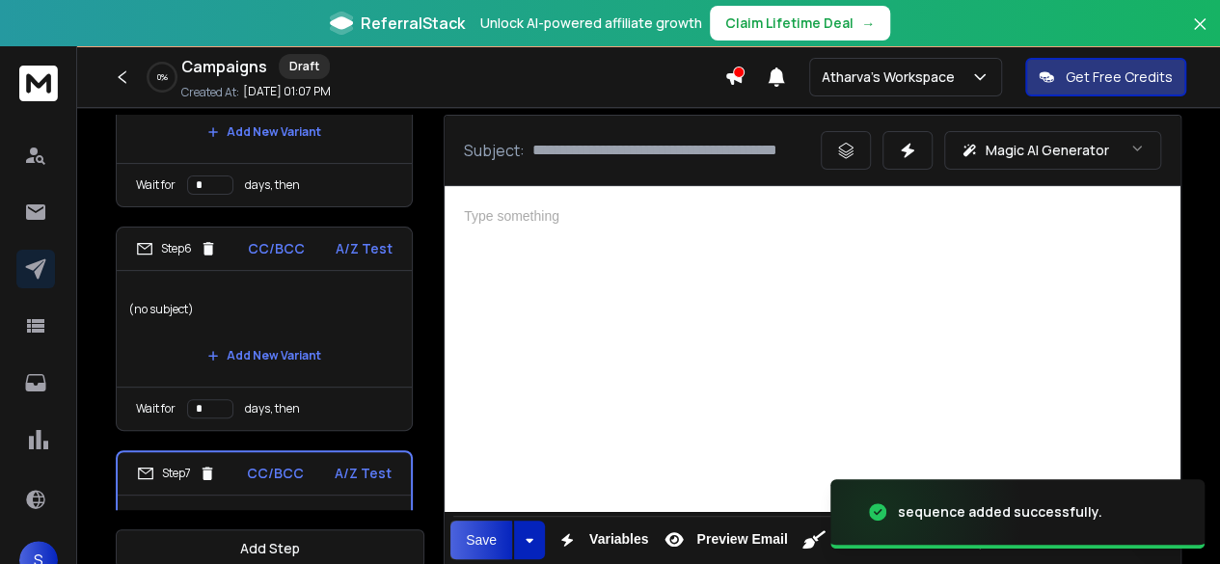
click at [359, 294] on p "(no subject)" at bounding box center [264, 309] width 272 height 54
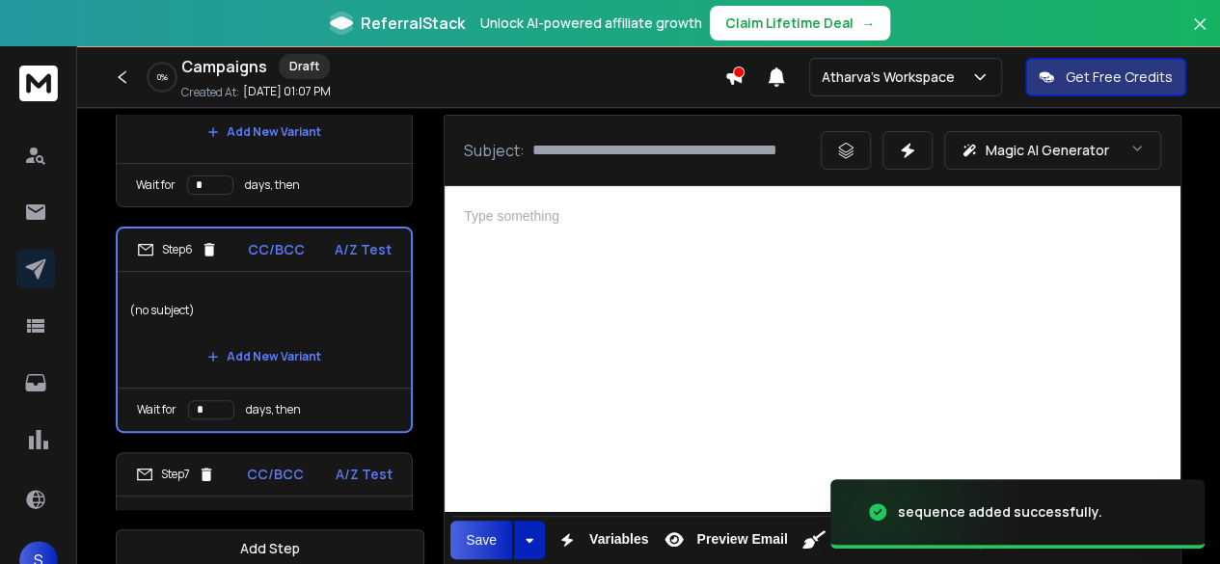
click at [216, 402] on input "*" at bounding box center [211, 409] width 46 height 19
type input "*"
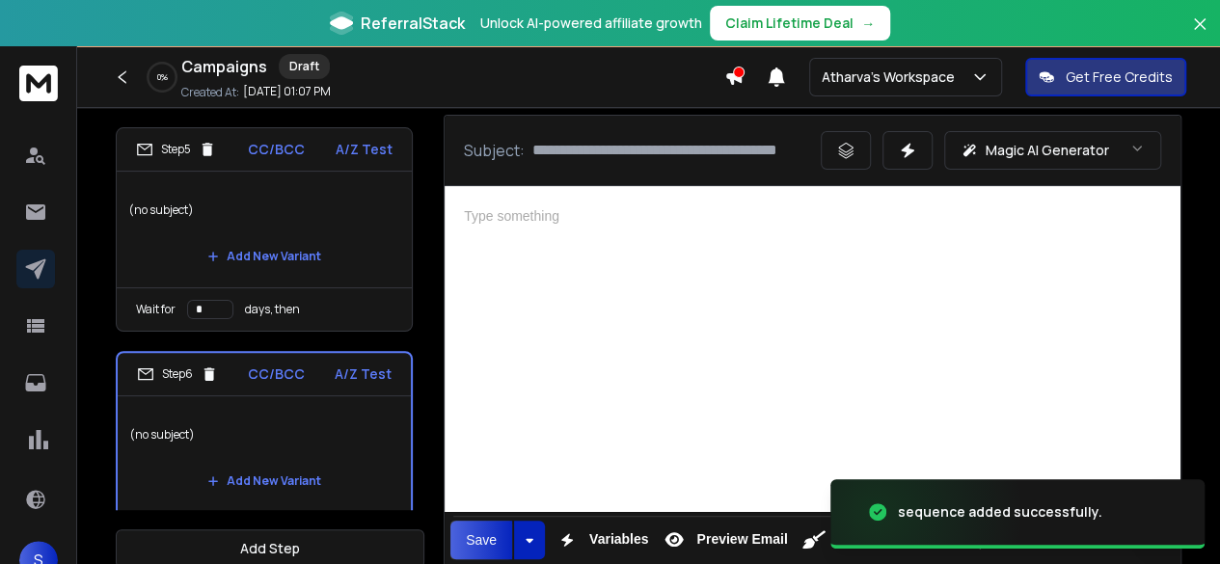
scroll to position [881, 0]
click at [220, 311] on input "*" at bounding box center [210, 310] width 46 height 19
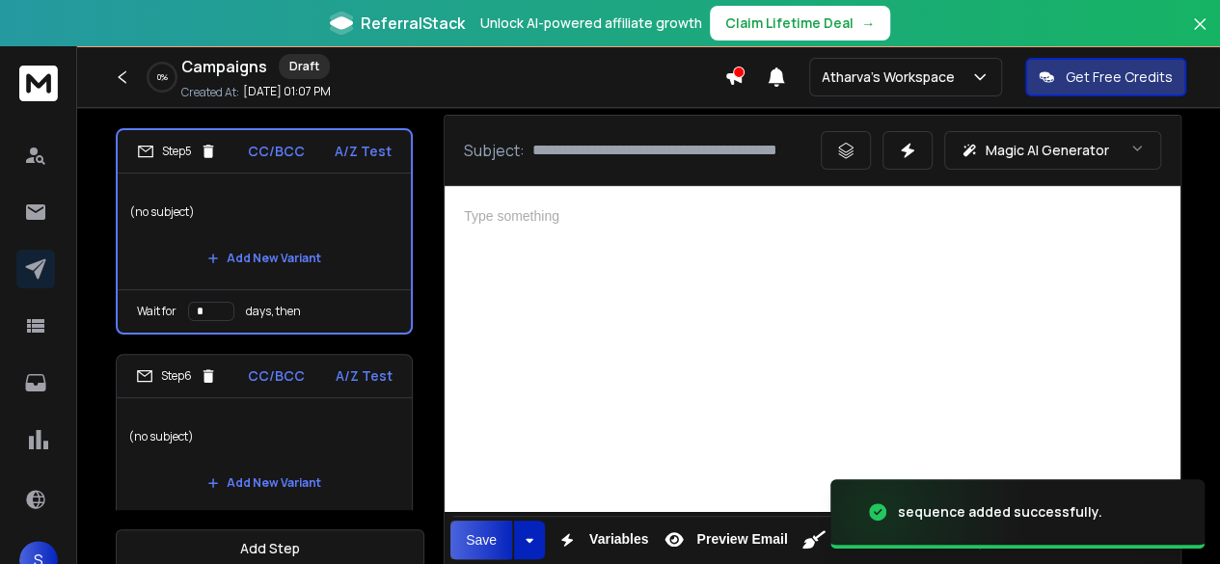
type input "*"
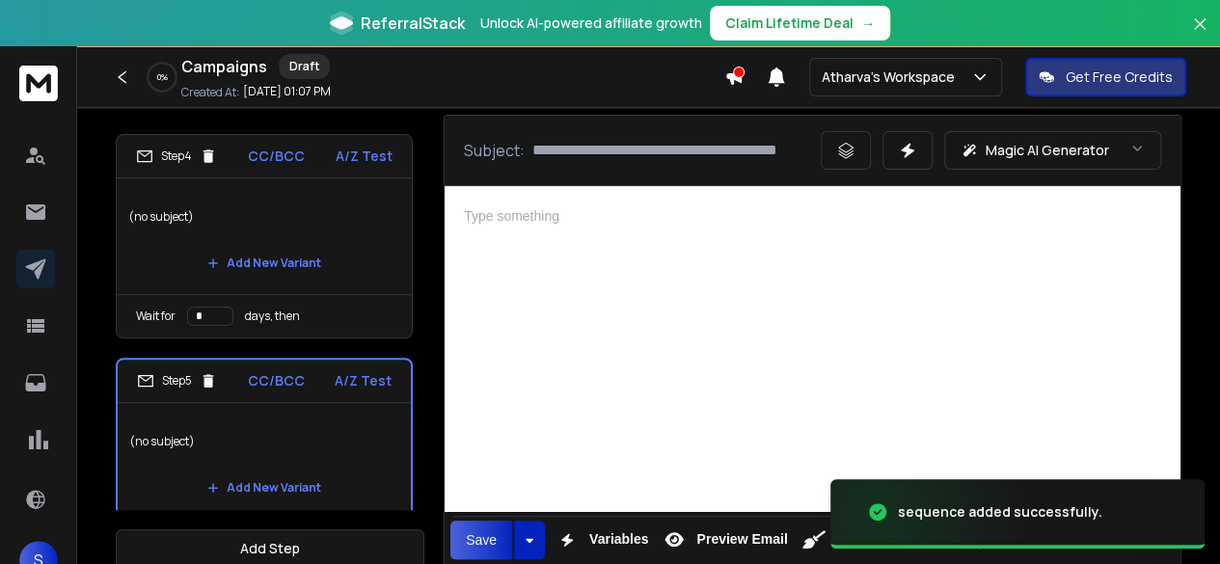
scroll to position [627, 0]
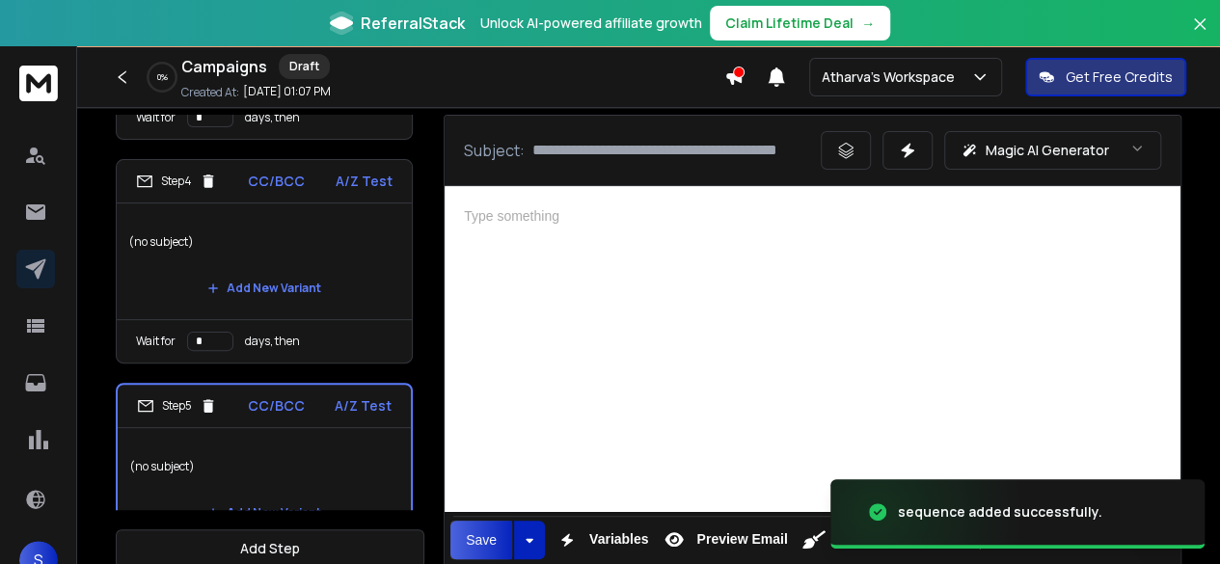
click at [204, 338] on input "*" at bounding box center [210, 341] width 46 height 19
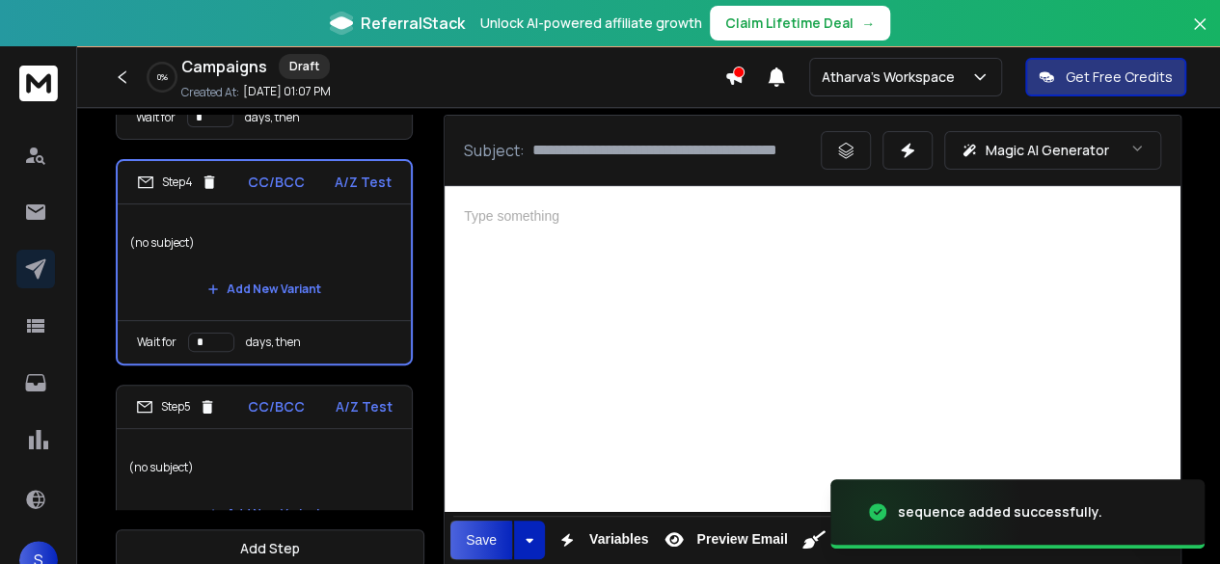
type input "*"
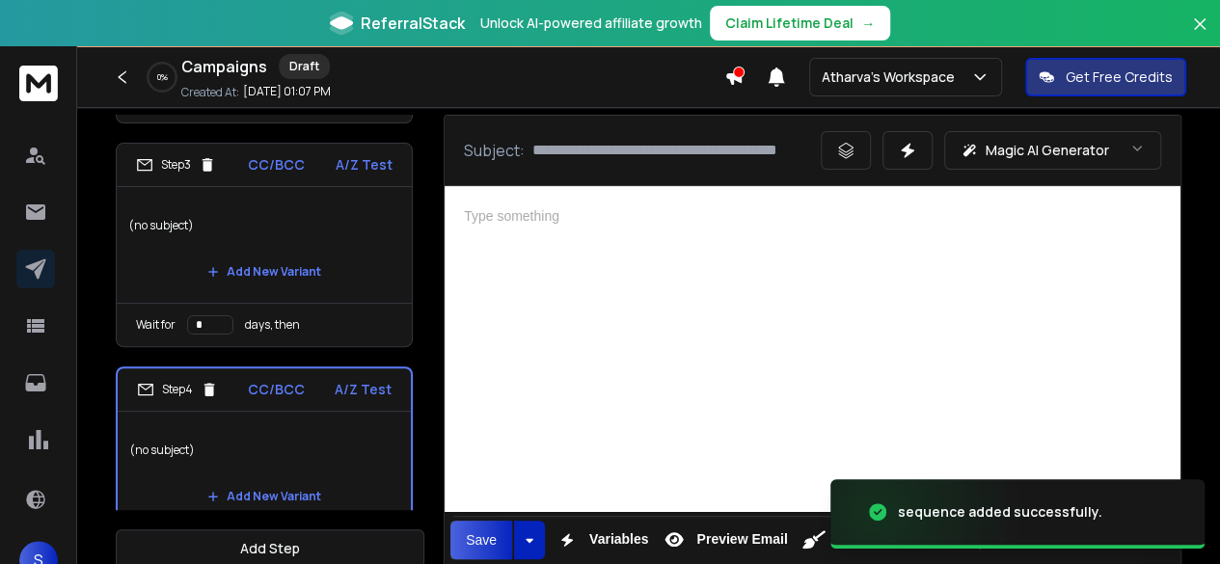
scroll to position [411, 0]
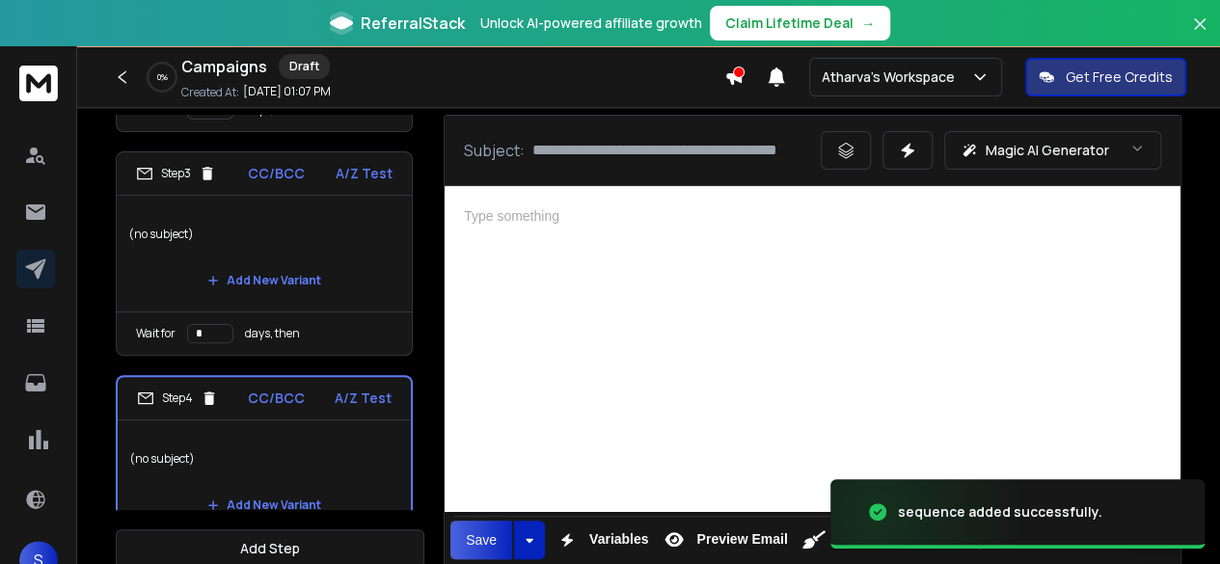
click at [213, 333] on input "*" at bounding box center [210, 333] width 46 height 19
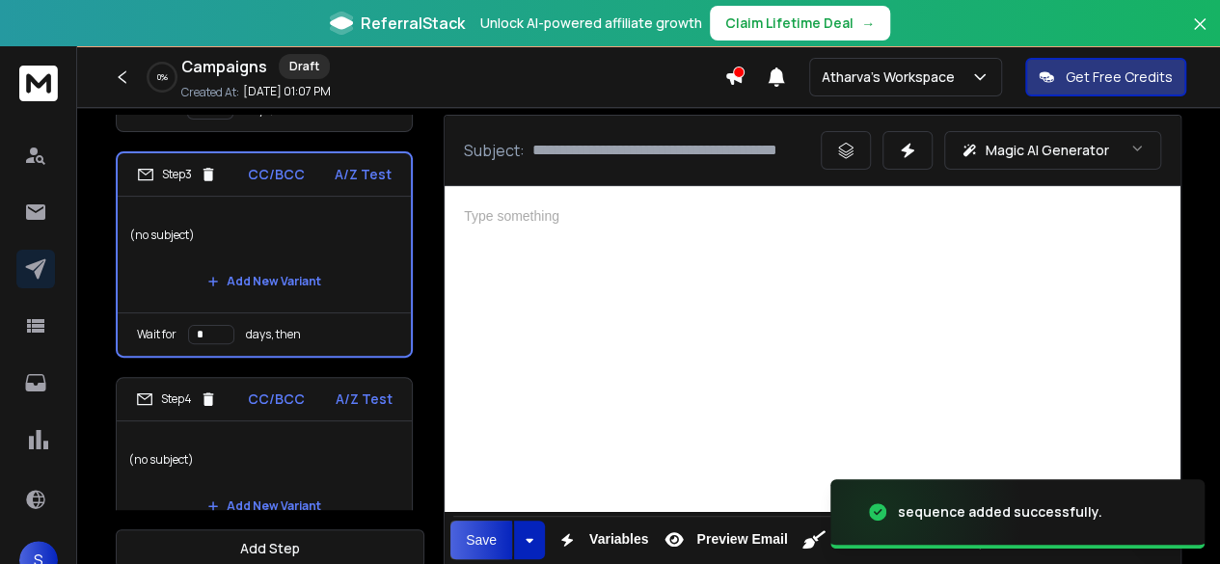
type input "*"
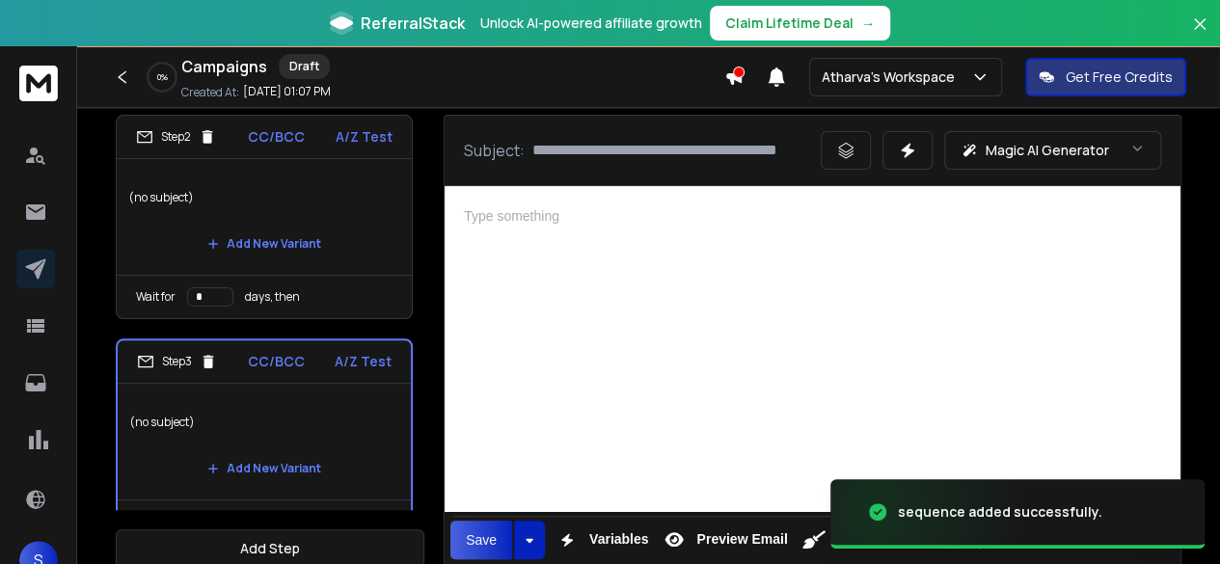
scroll to position [156, 0]
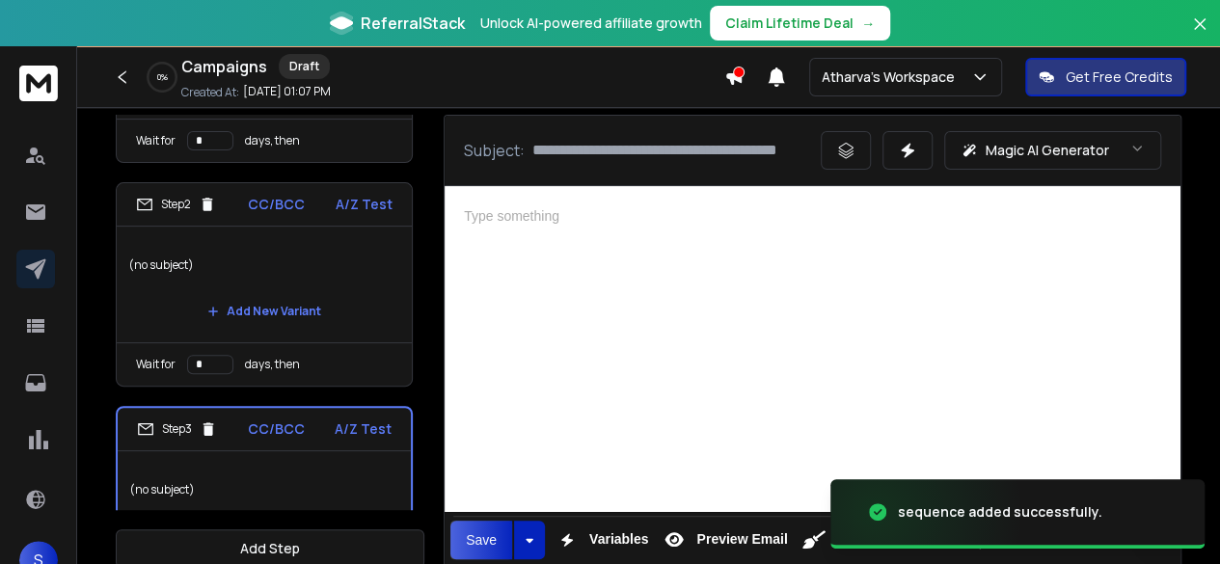
click at [204, 363] on input "*" at bounding box center [210, 364] width 46 height 19
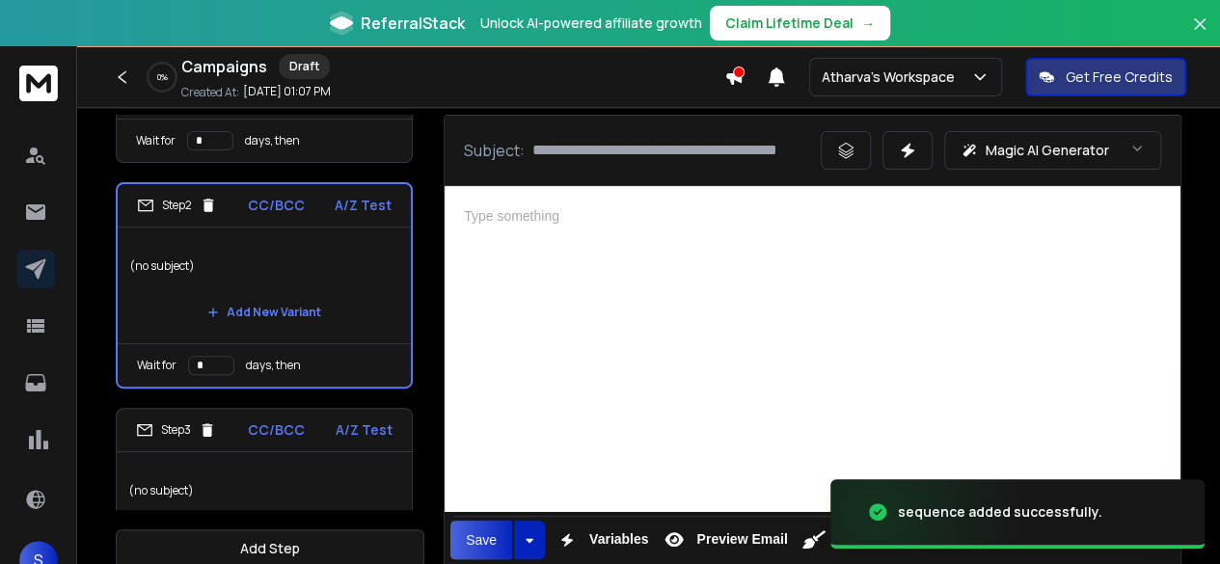
type input "*"
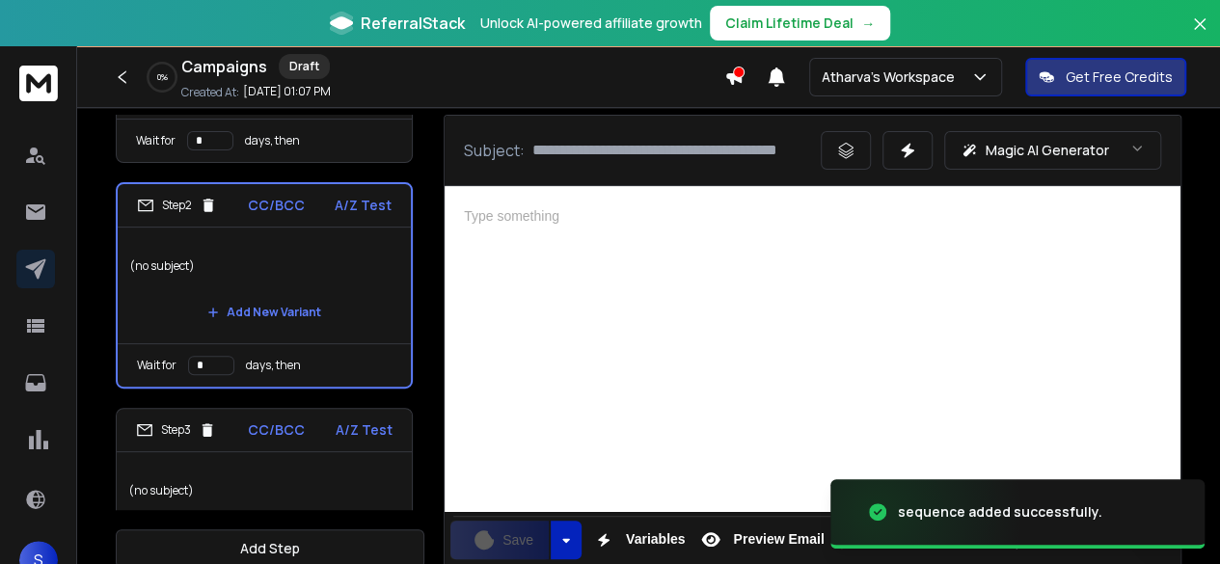
scroll to position [0, 0]
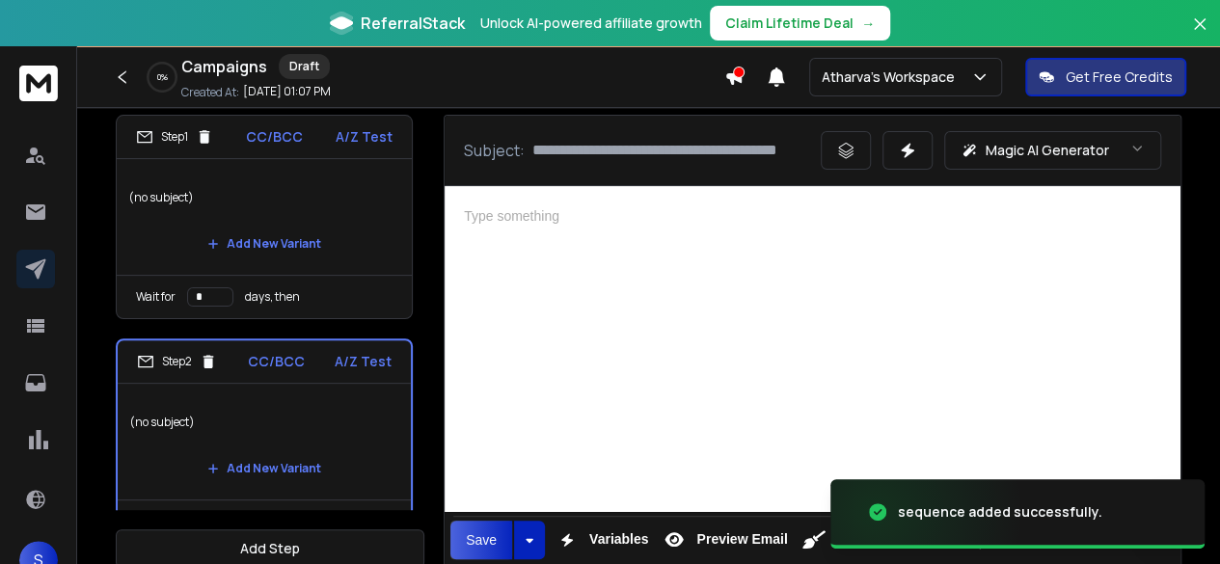
click at [228, 296] on input "*" at bounding box center [210, 296] width 46 height 19
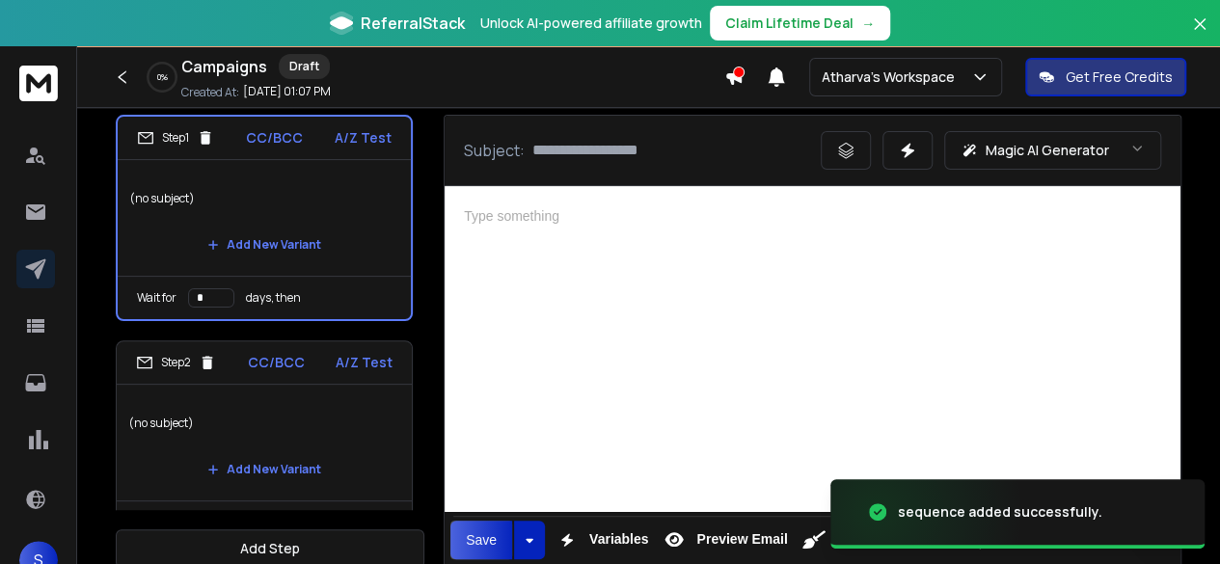
type input "*"
click at [122, 76] on icon at bounding box center [122, 76] width 17 height 17
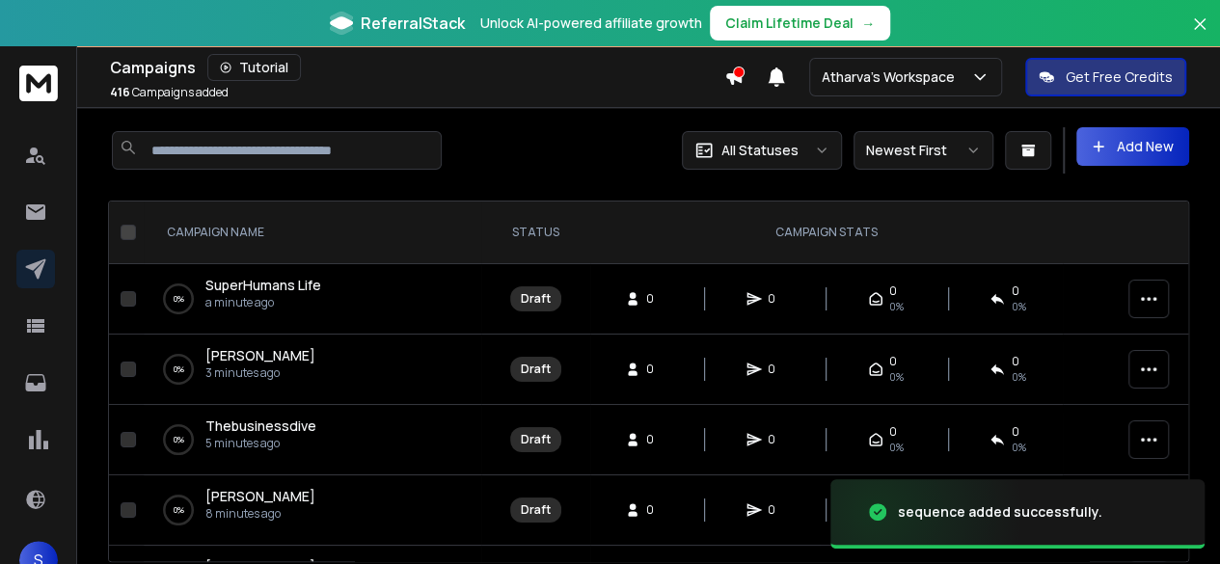
click at [1138, 155] on button "Add New" at bounding box center [1132, 146] width 113 height 39
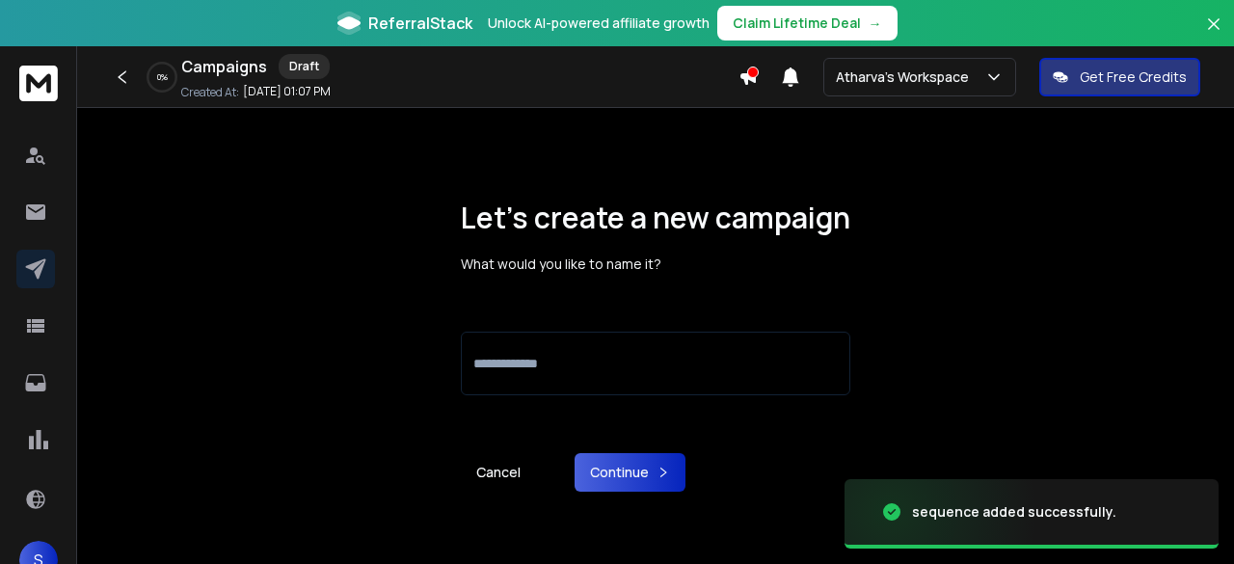
click at [664, 365] on input at bounding box center [656, 364] width 390 height 64
paste input "**********"
type input "**********"
click at [632, 466] on button "Continue" at bounding box center [630, 472] width 111 height 39
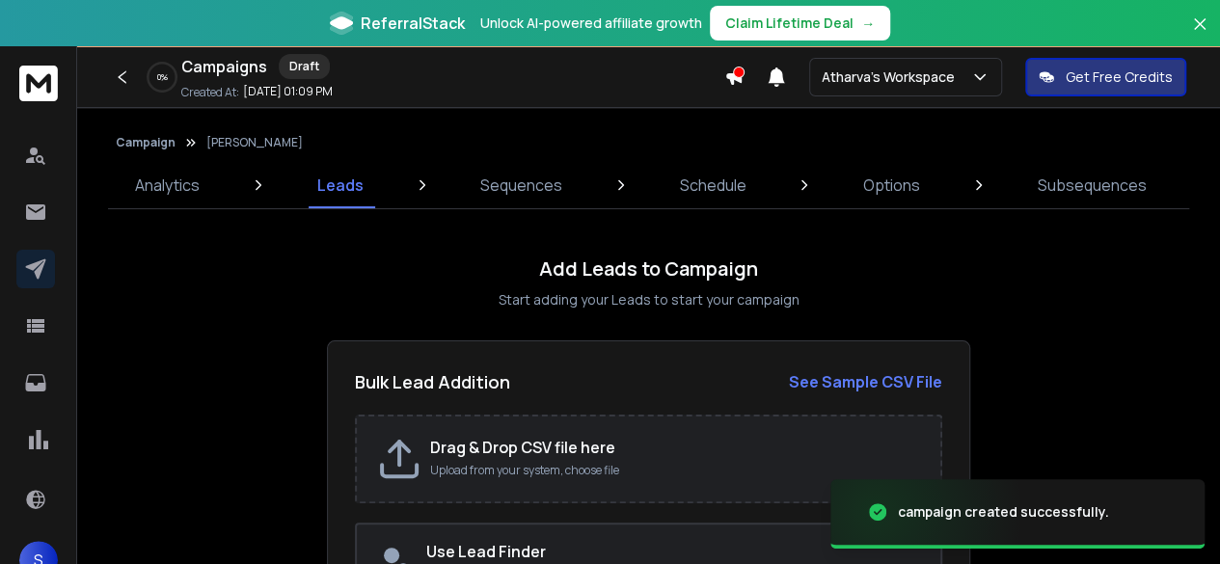
click at [456, 184] on div "Analytics Leads Sequences Schedule Options Subsequences" at bounding box center [640, 185] width 1065 height 46
click at [531, 180] on p "Sequences" at bounding box center [521, 185] width 82 height 23
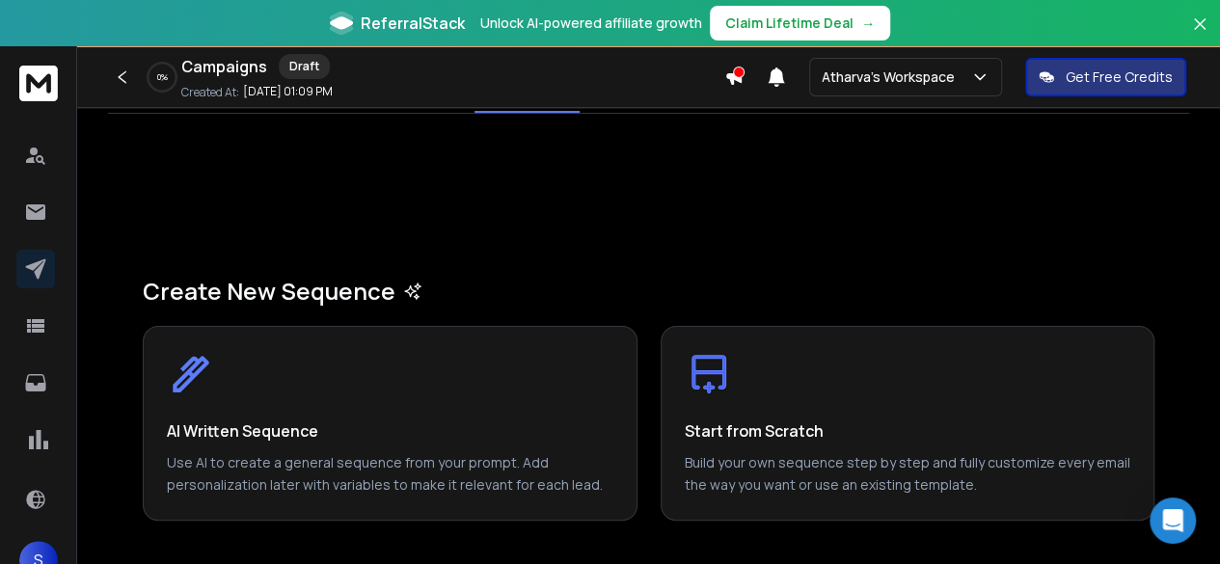
scroll to position [104, 0]
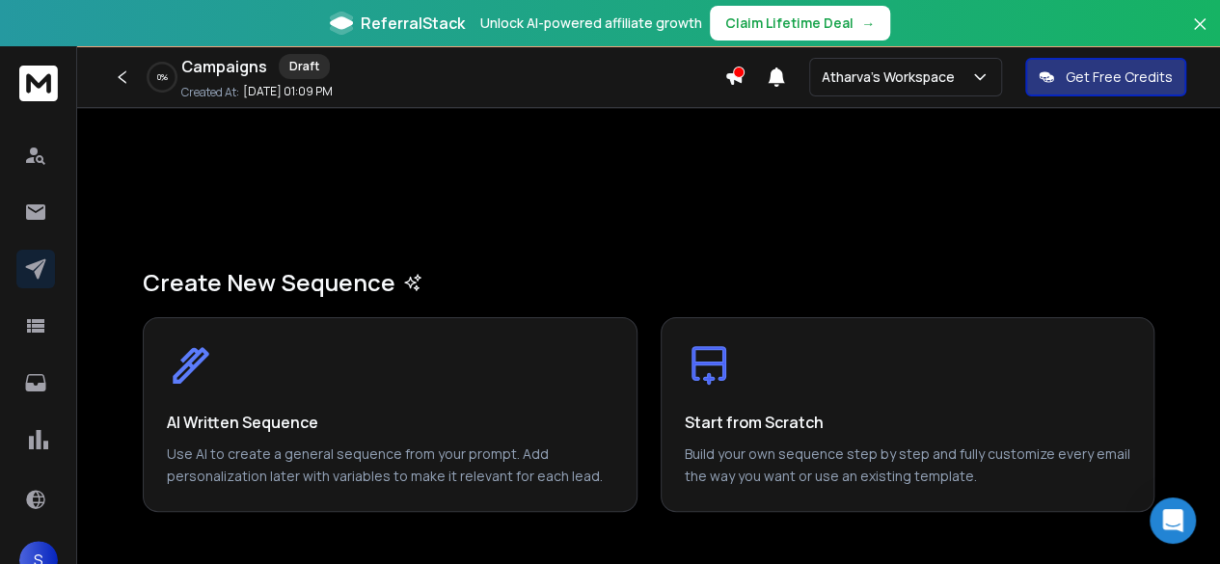
click at [695, 418] on h3 "Start from Scratch" at bounding box center [754, 422] width 139 height 19
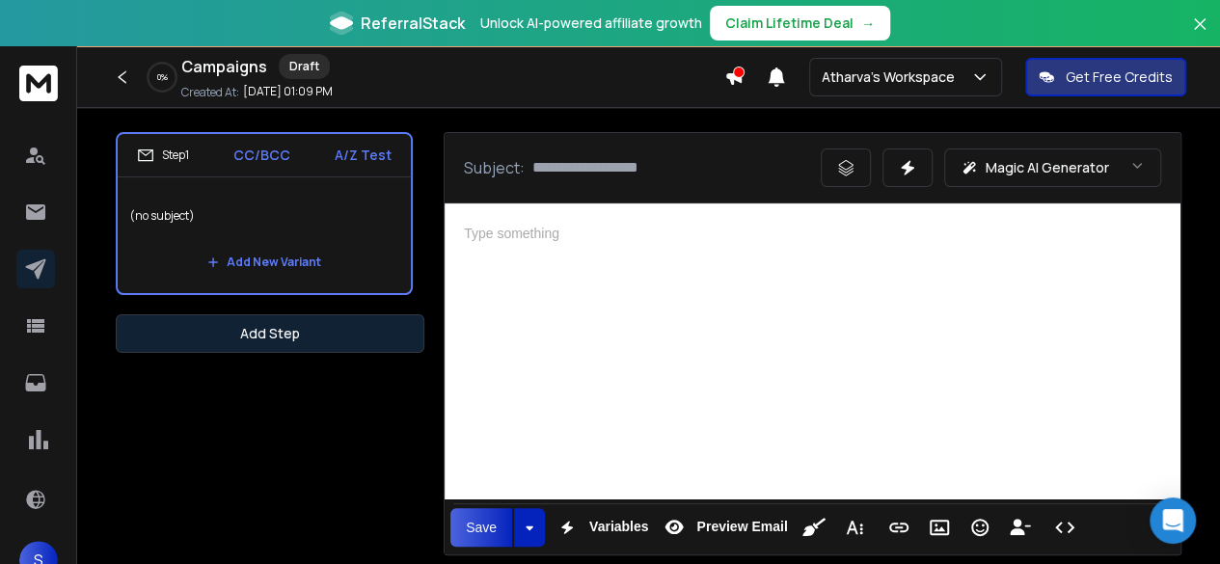
click at [310, 331] on button "Add Step" at bounding box center [270, 333] width 309 height 39
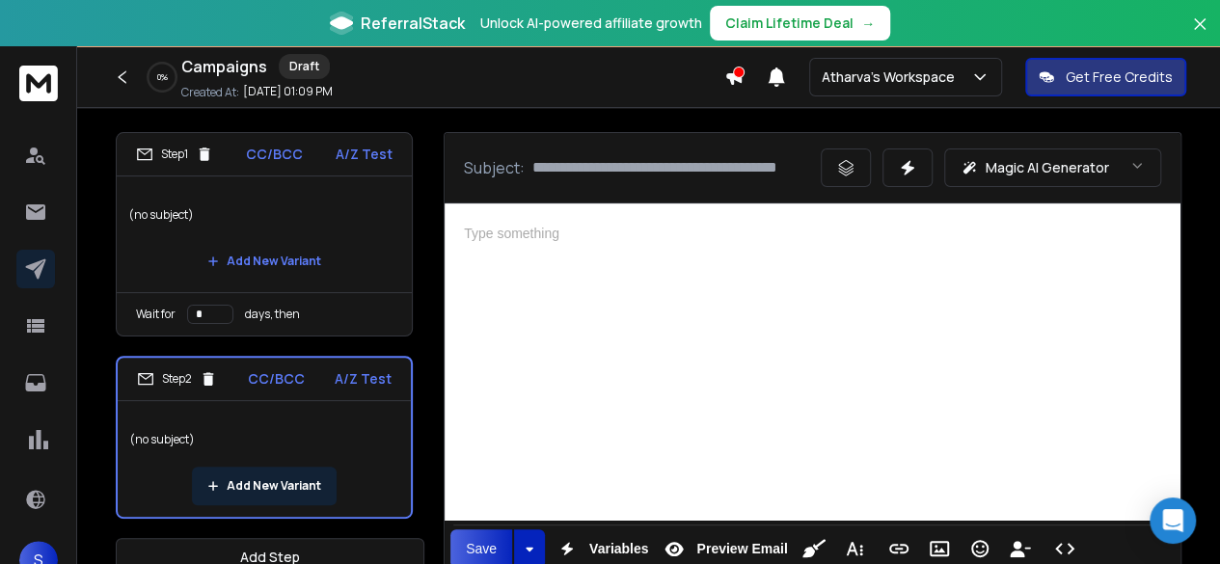
scroll to position [141, 0]
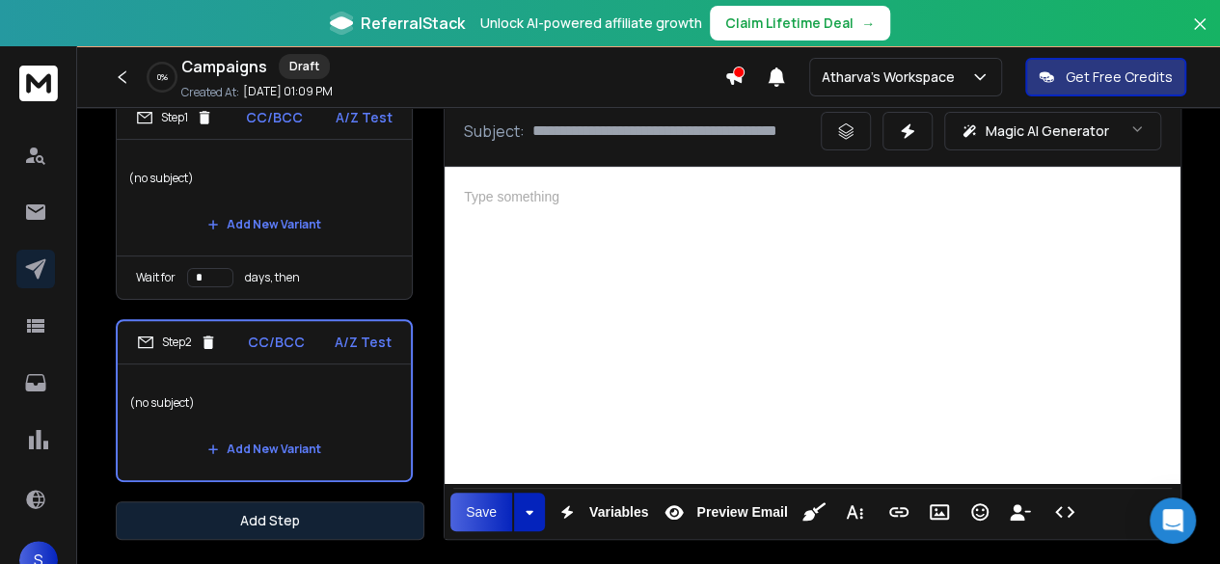
click at [298, 517] on button "Add Step" at bounding box center [270, 520] width 309 height 39
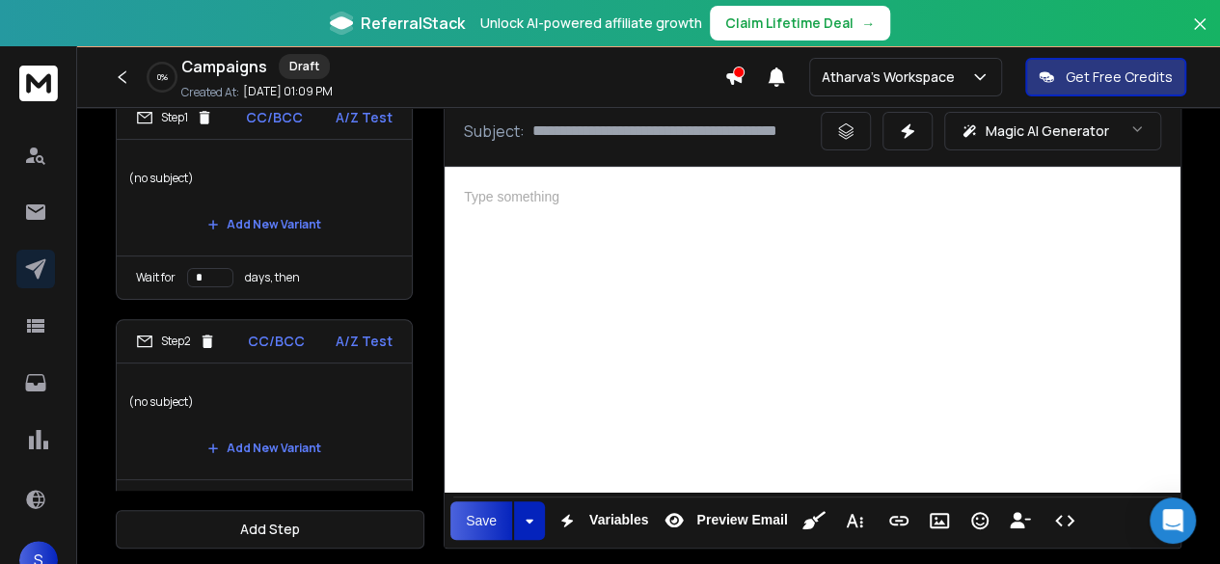
scroll to position [212, 0]
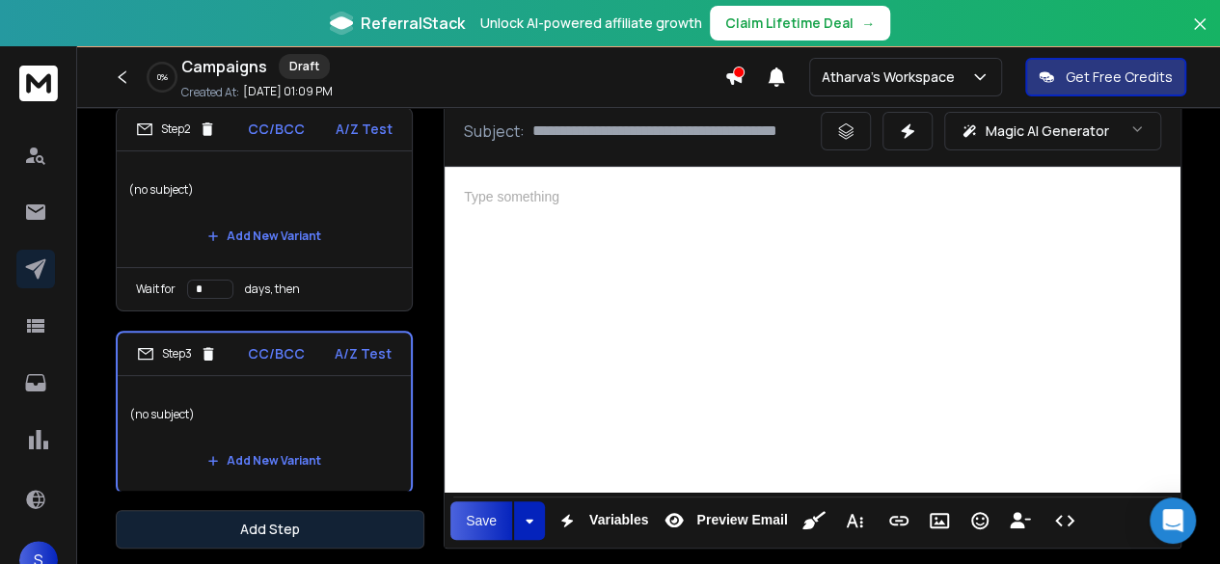
click at [334, 520] on button "Add Step" at bounding box center [270, 529] width 309 height 39
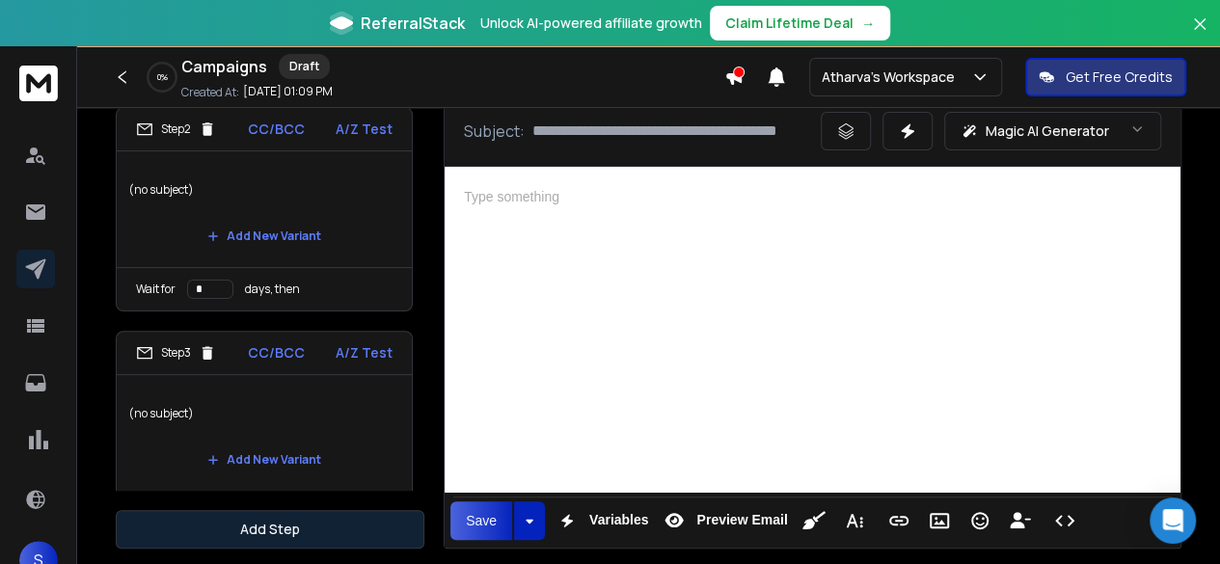
click at [334, 520] on button "Add Step" at bounding box center [270, 529] width 309 height 39
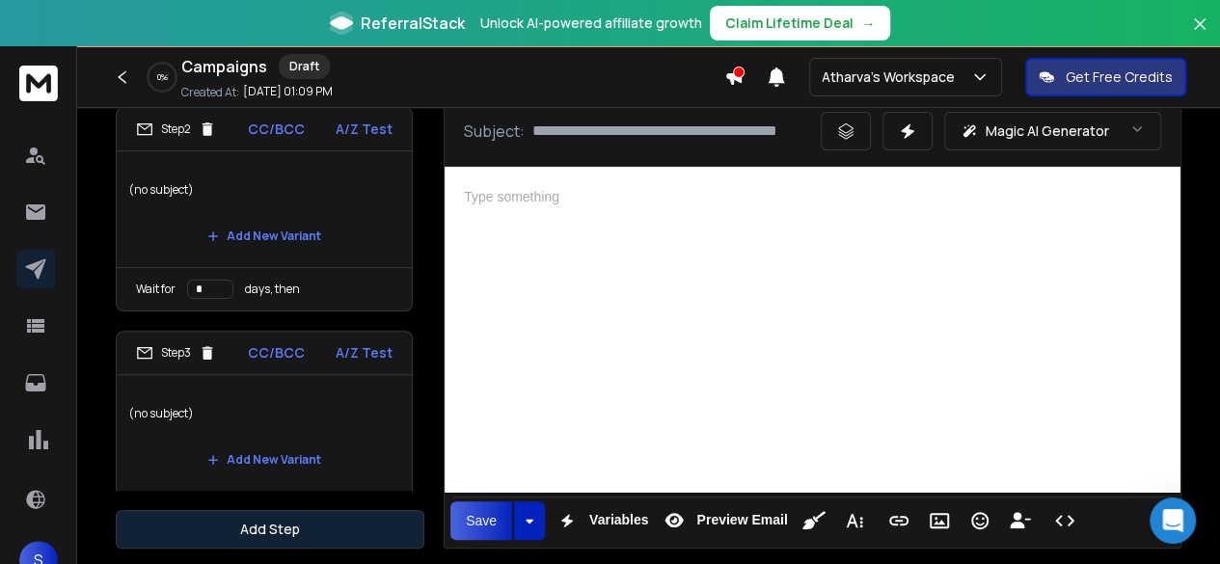
click at [334, 520] on button "Add Step" at bounding box center [270, 529] width 309 height 39
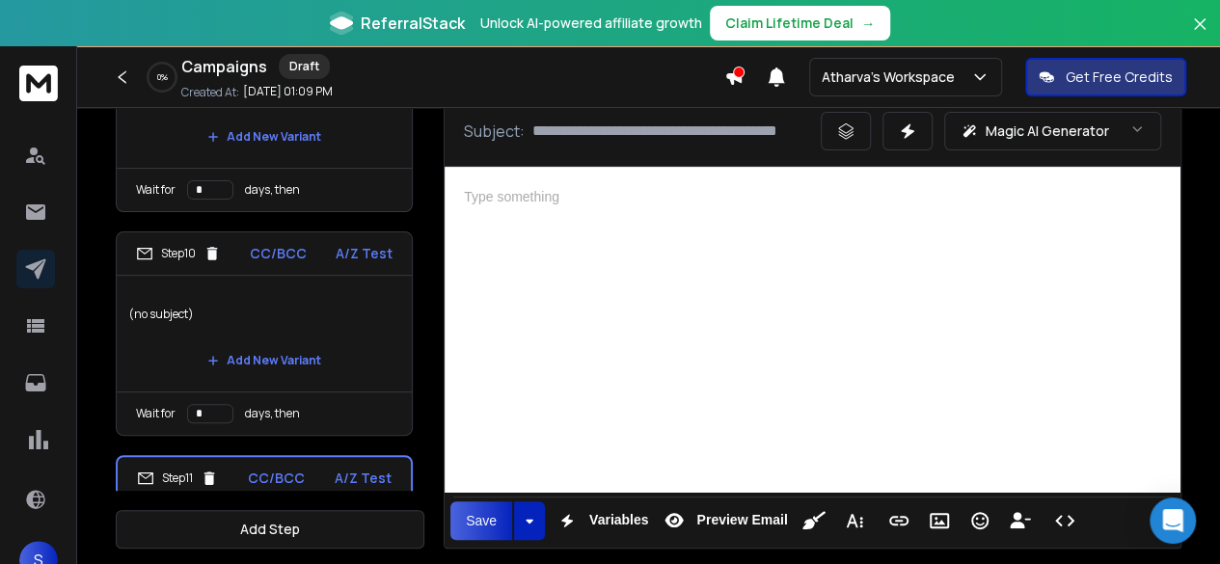
scroll to position [1991, 0]
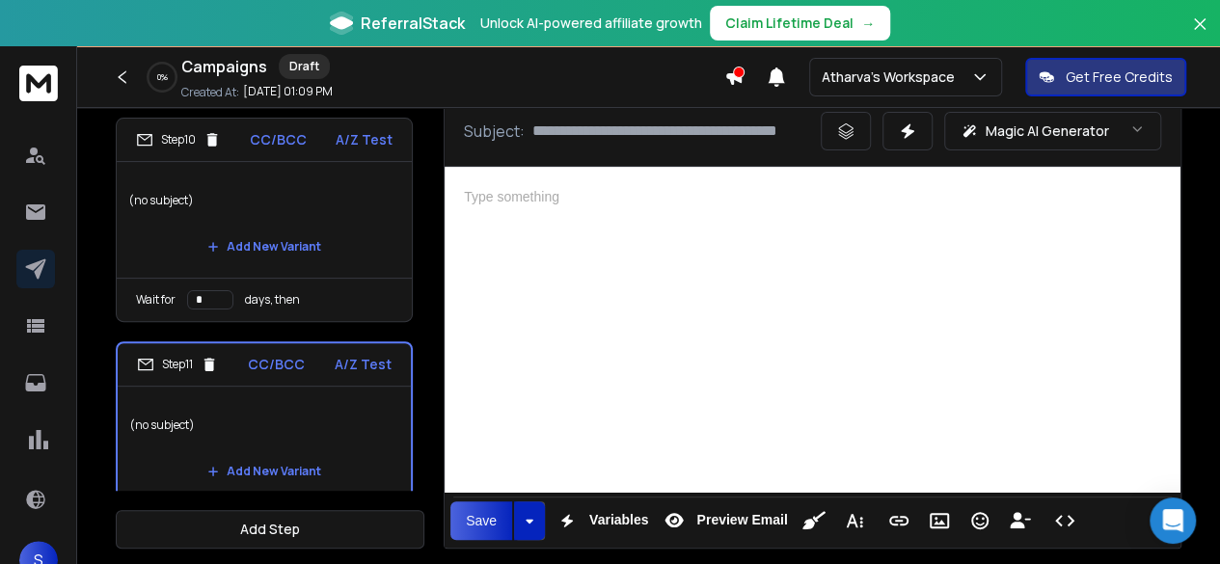
click at [514, 537] on div "button" at bounding box center [529, 520] width 31 height 39
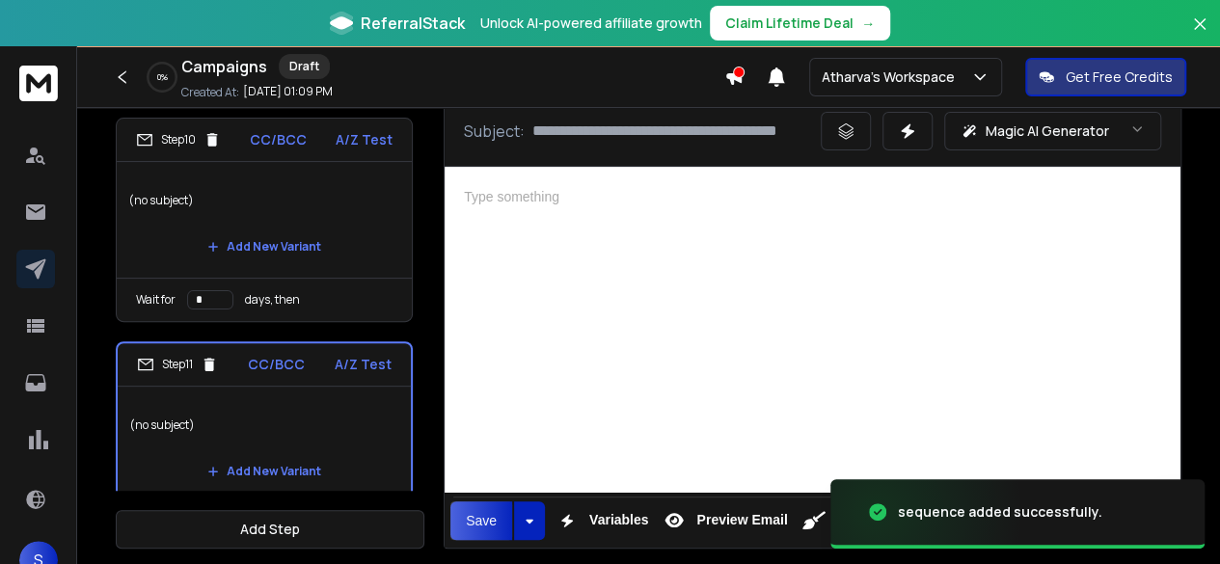
click at [208, 290] on input "*" at bounding box center [210, 299] width 46 height 19
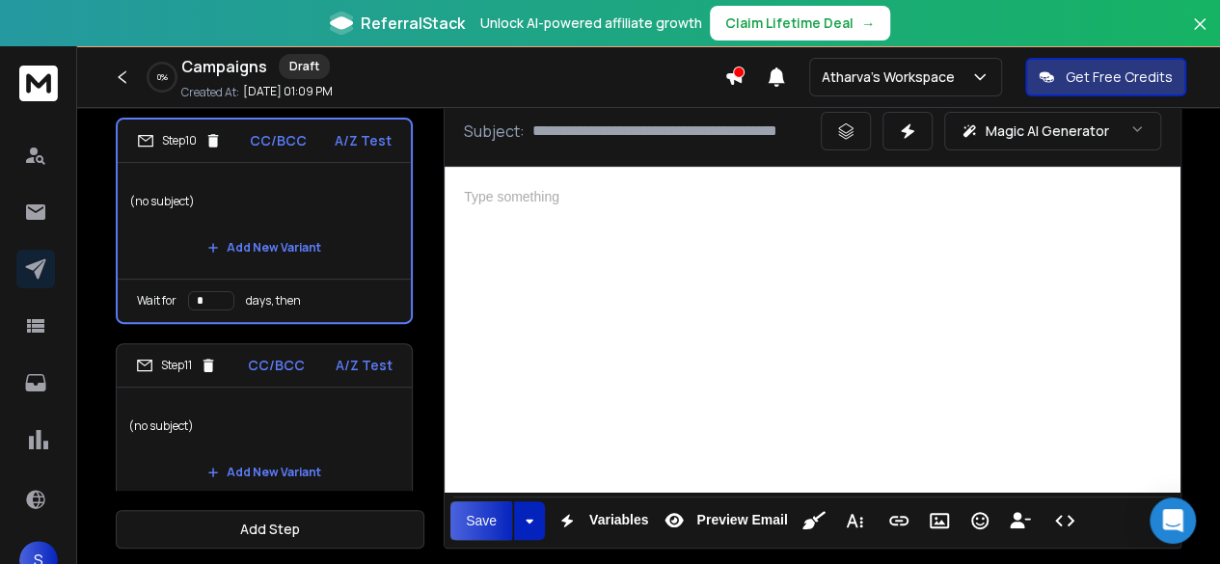
type input "*"
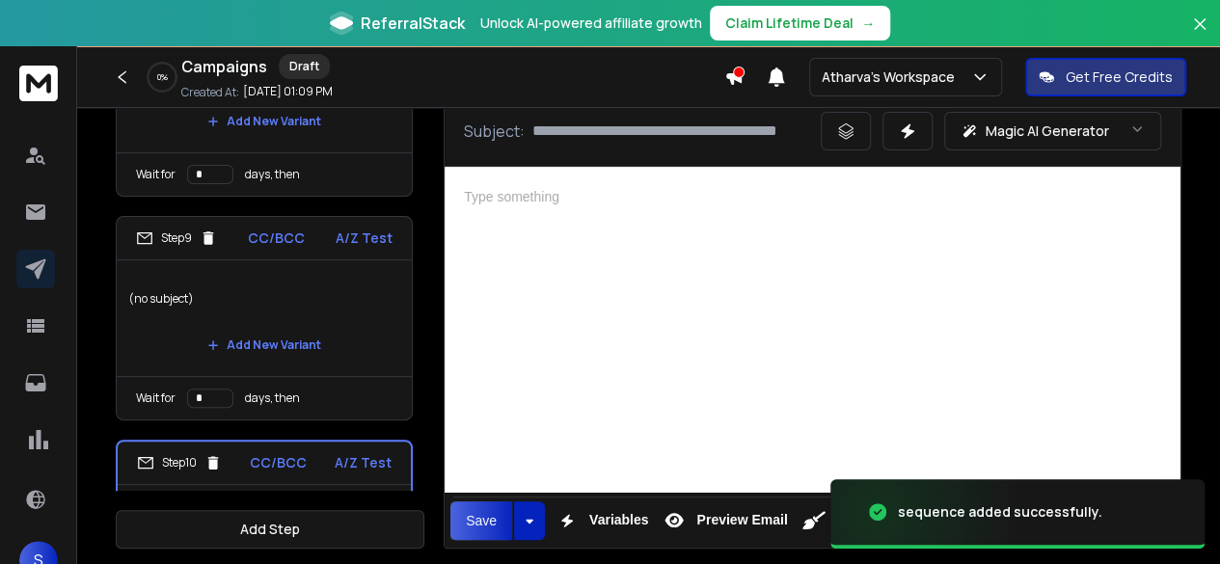
scroll to position [1644, 0]
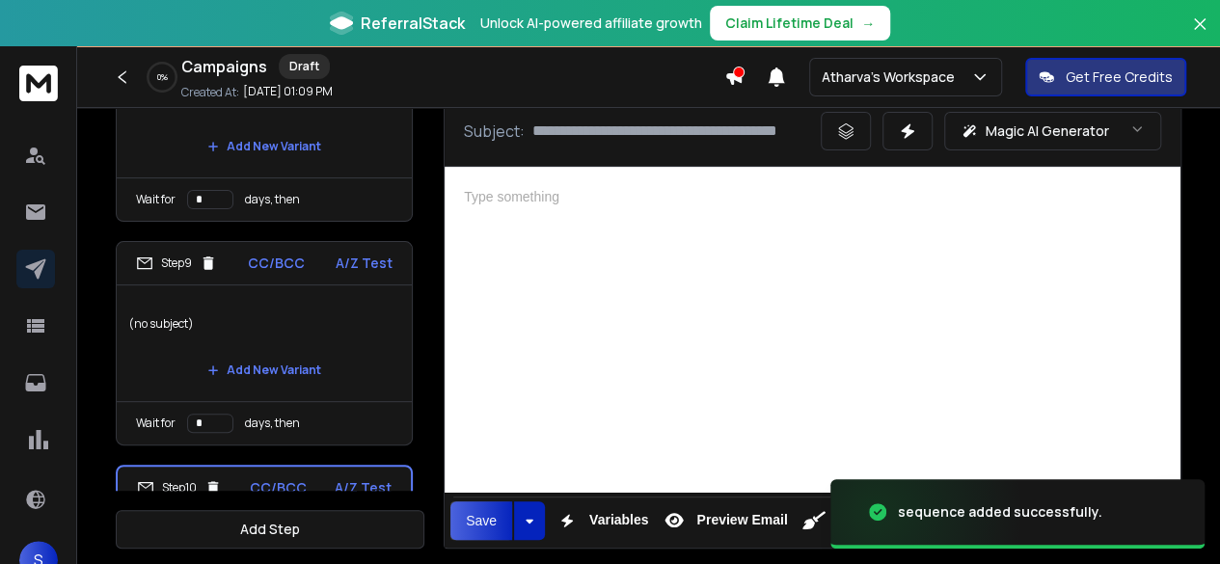
click at [218, 414] on input "*" at bounding box center [210, 423] width 46 height 19
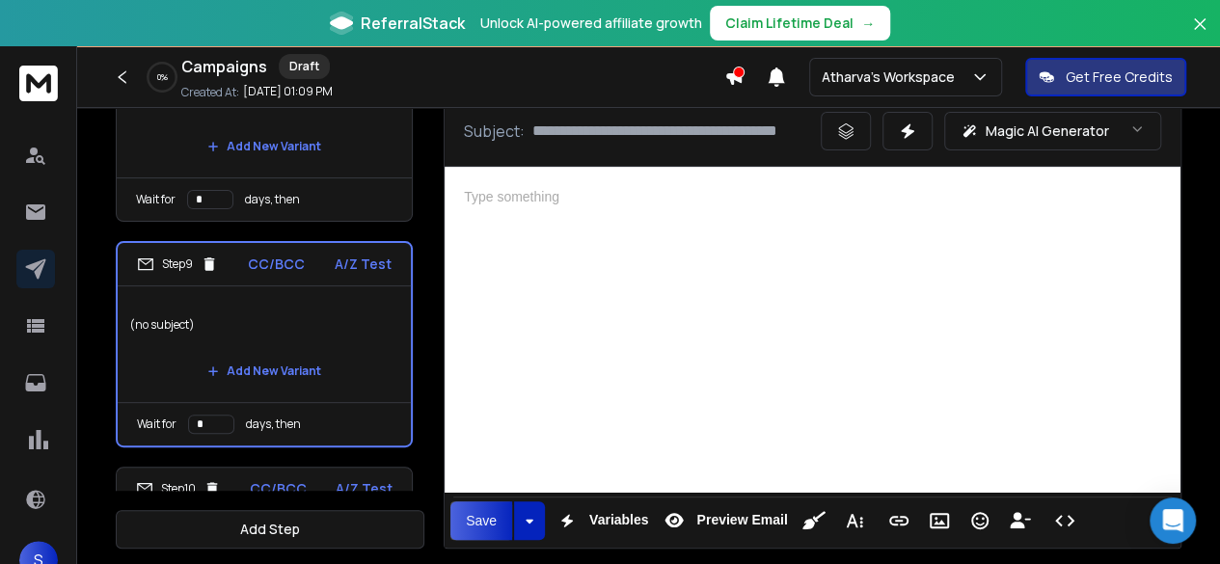
type input "*"
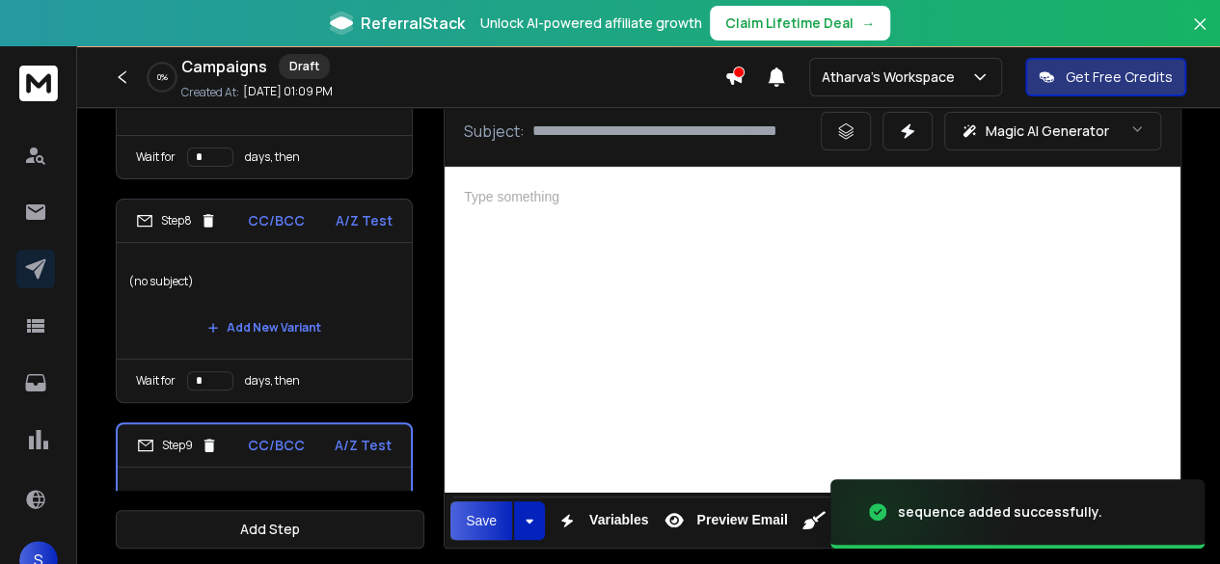
scroll to position [1436, 0]
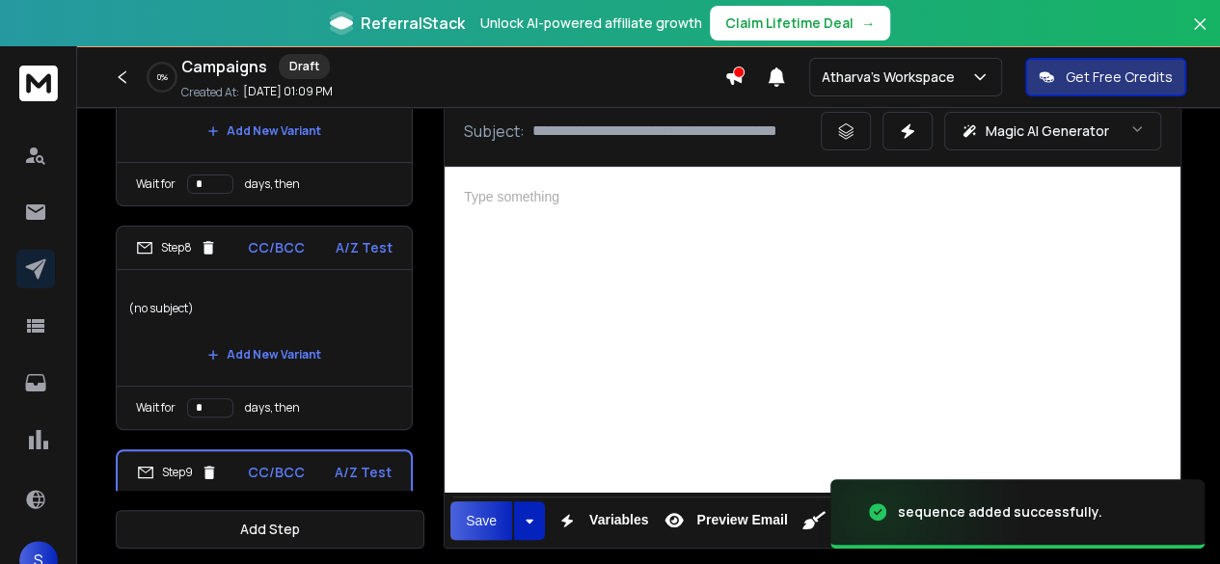
click at [218, 404] on input "*" at bounding box center [210, 407] width 46 height 19
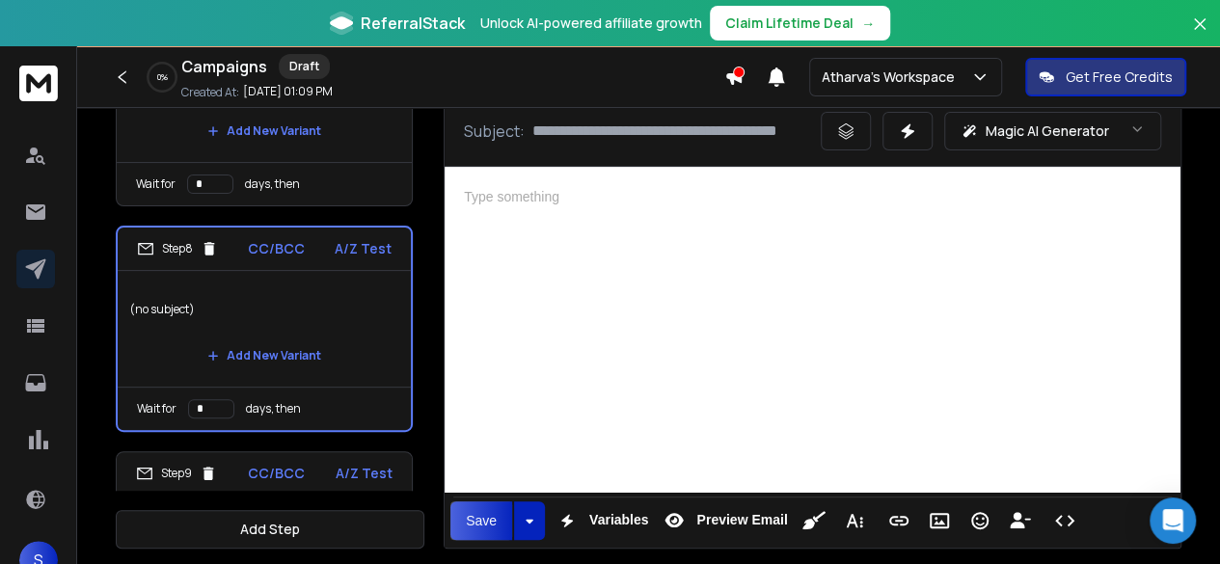
type input "*"
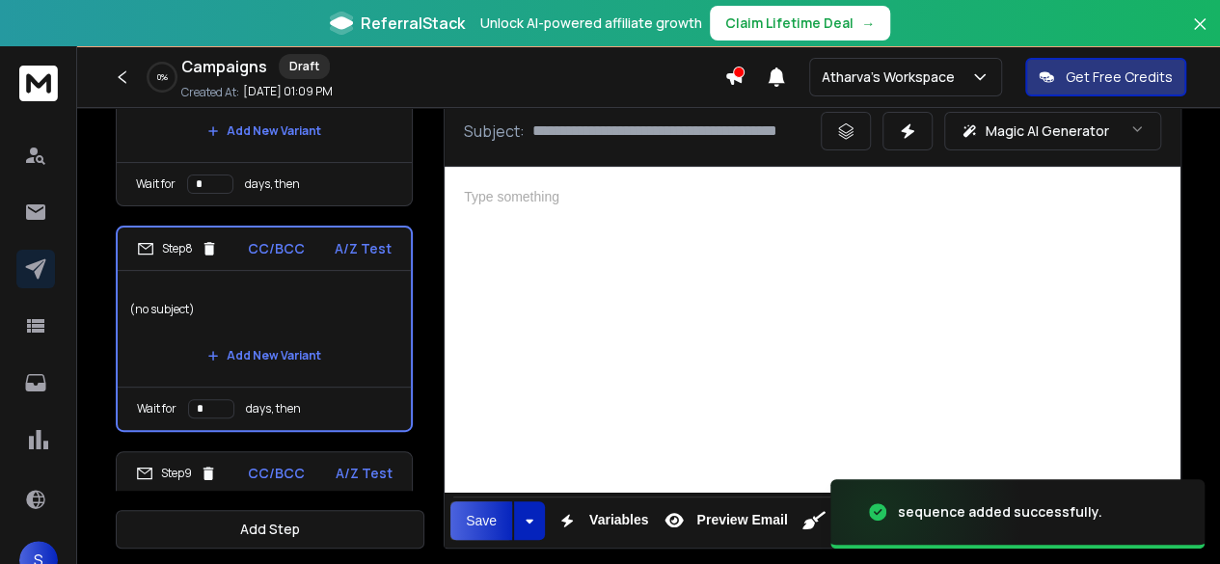
click at [223, 177] on input "*" at bounding box center [210, 184] width 46 height 19
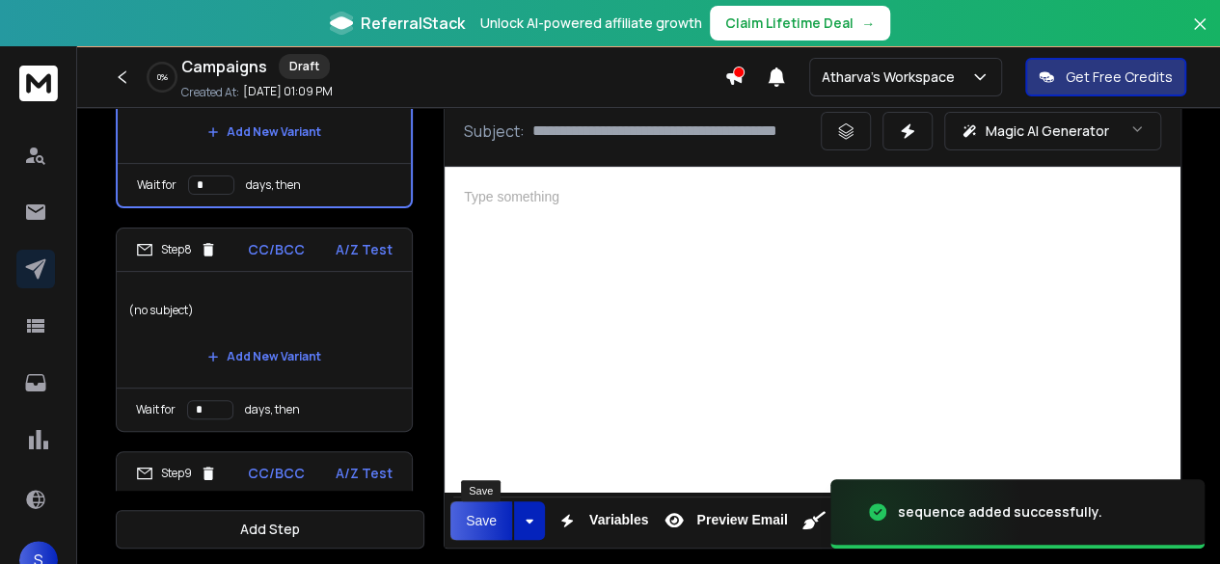
type input "*"
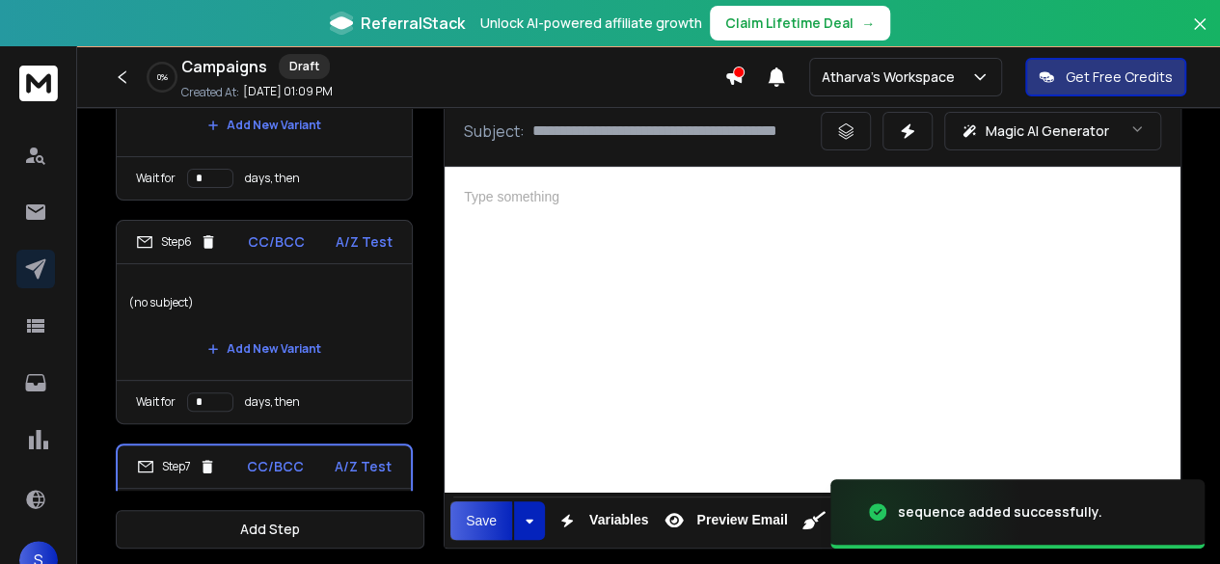
scroll to position [992, 0]
click at [222, 396] on input "*" at bounding box center [210, 403] width 46 height 19
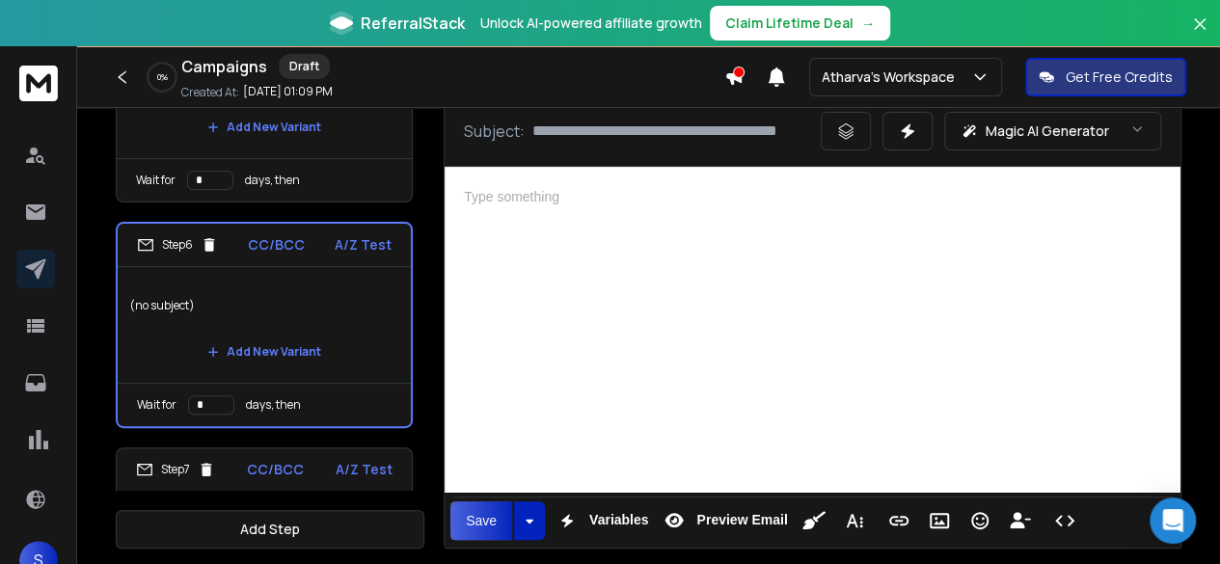
type input "*"
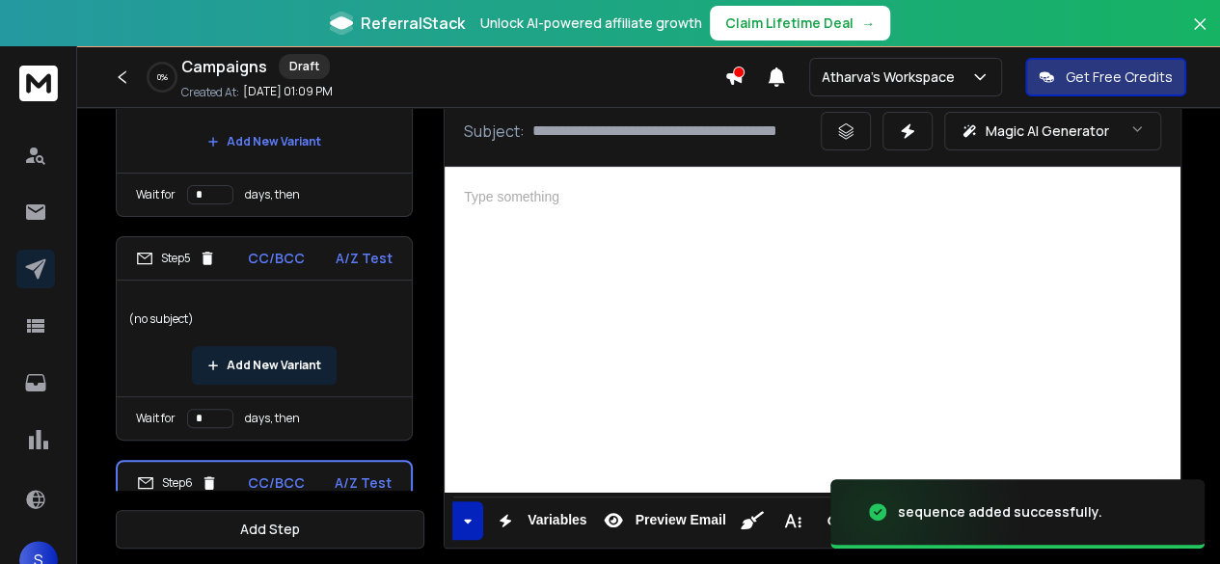
scroll to position [688, 0]
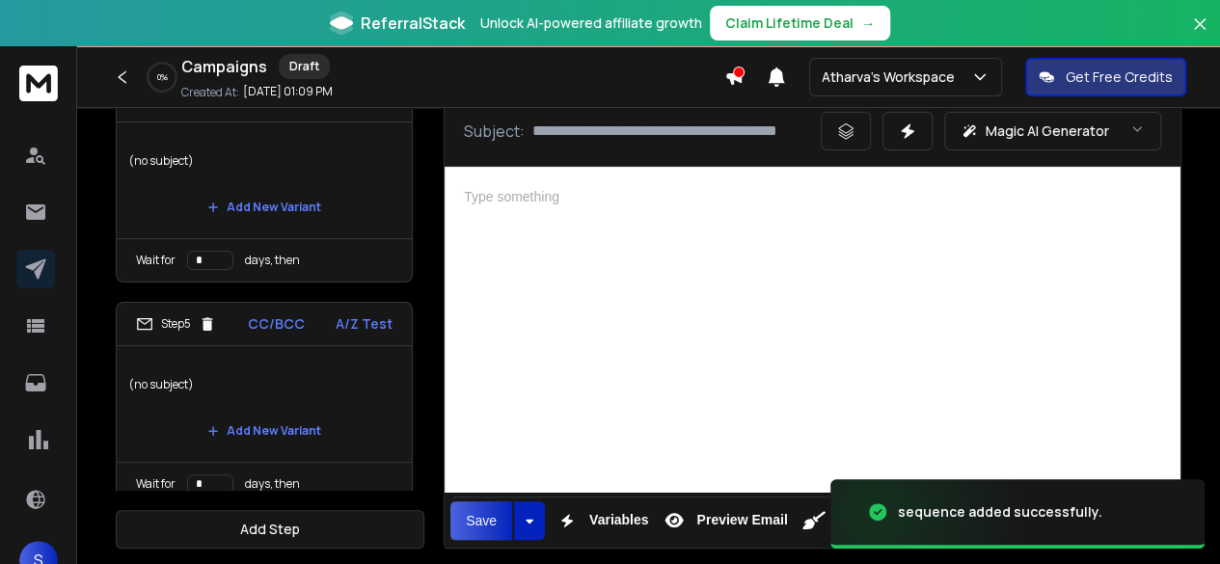
click at [217, 481] on input "*" at bounding box center [210, 483] width 46 height 19
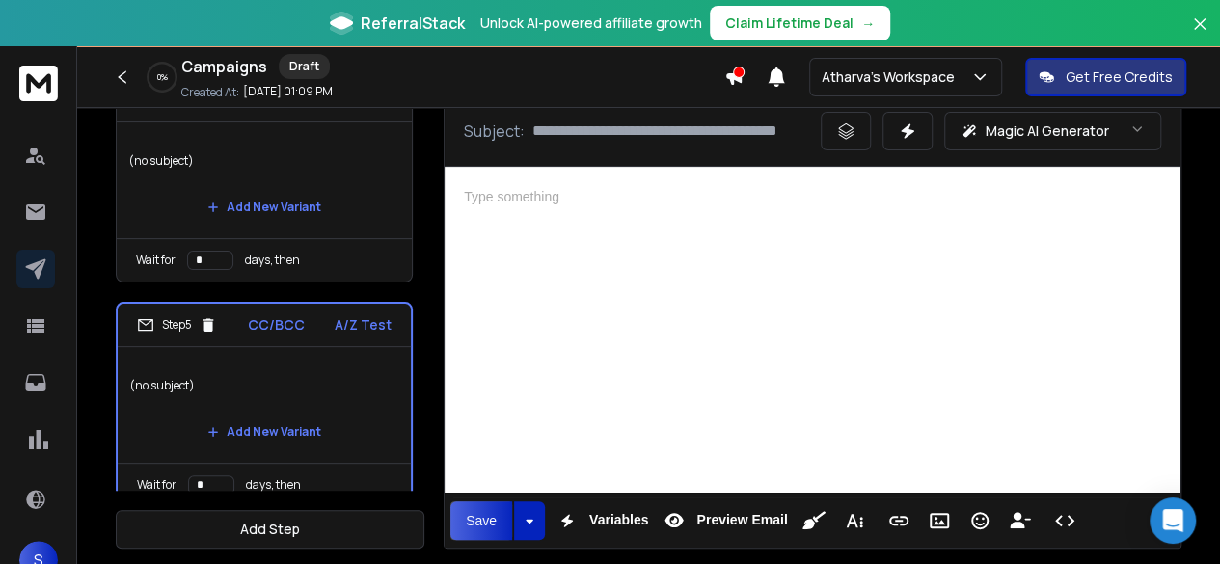
type input "*"
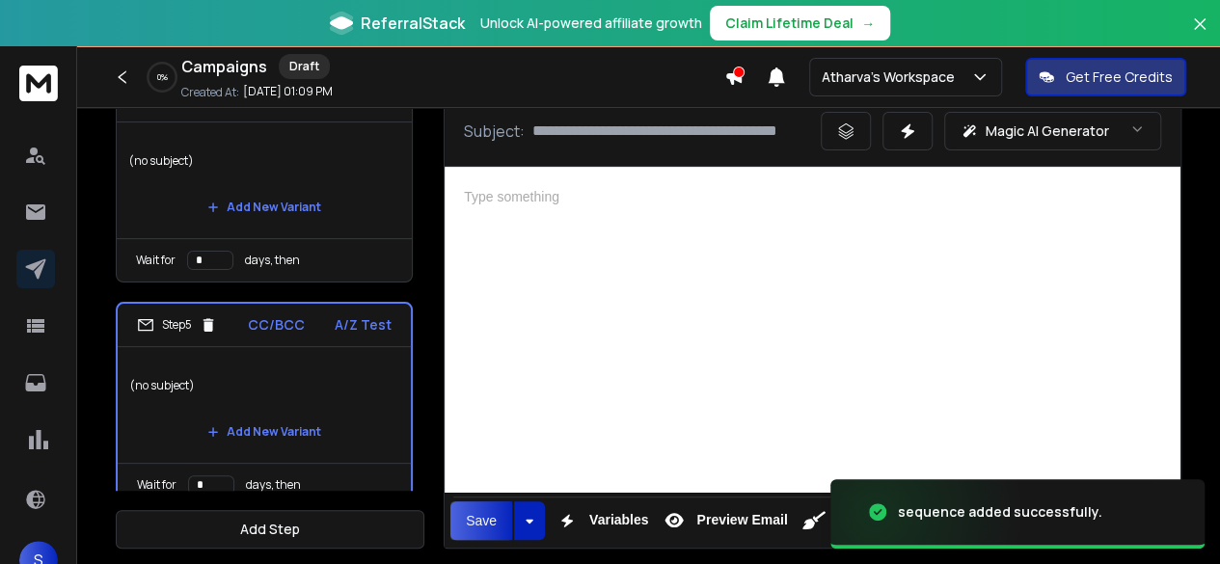
scroll to position [512, 0]
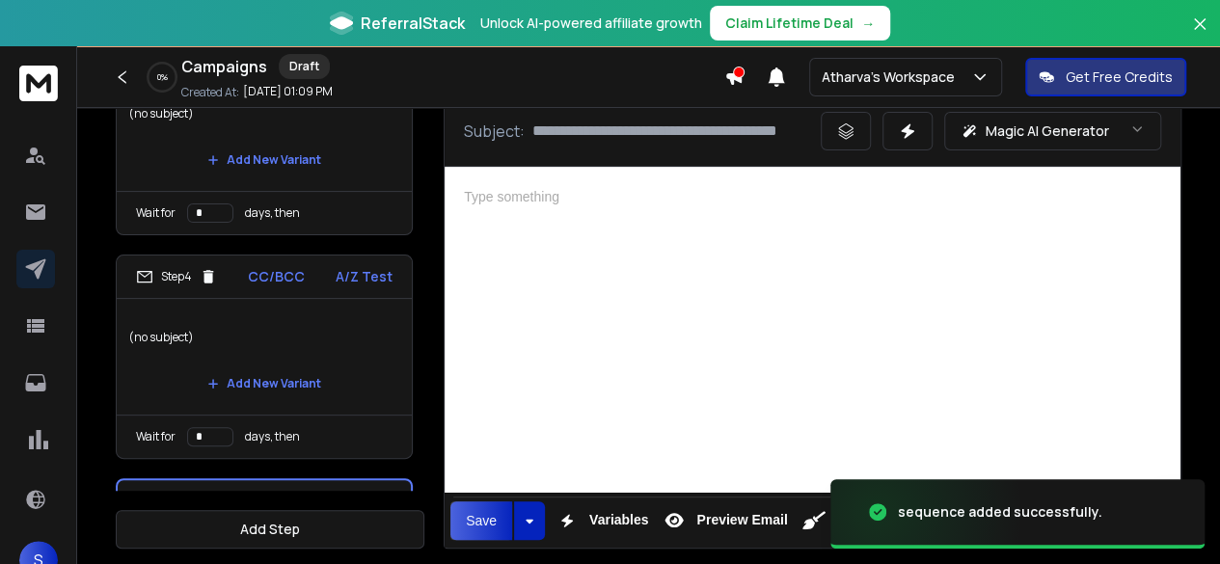
click at [216, 433] on input "*" at bounding box center [210, 436] width 46 height 19
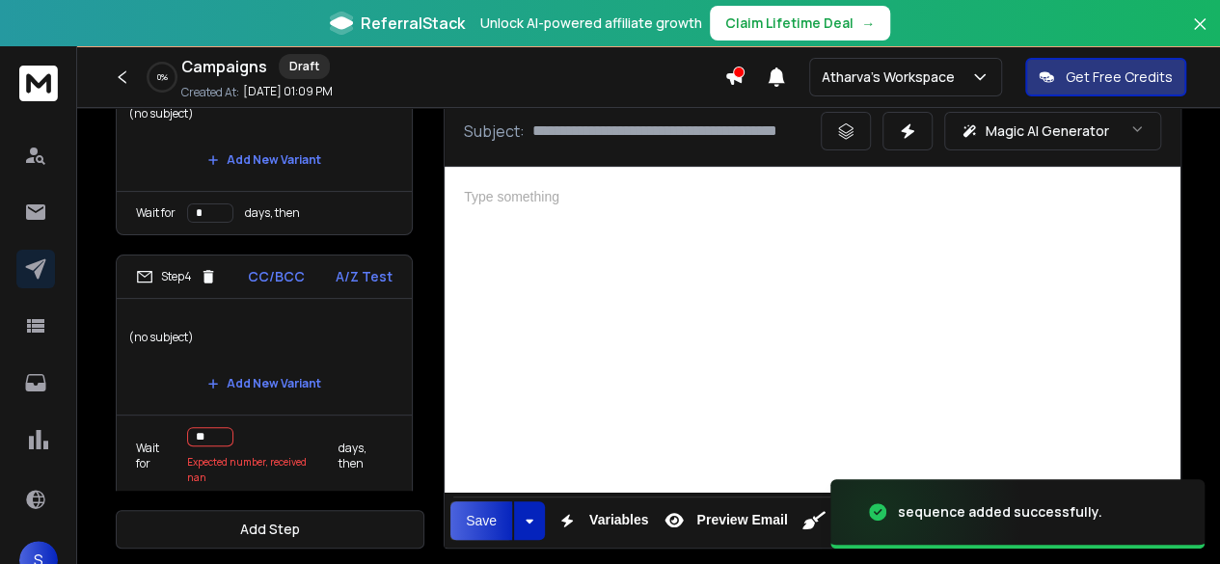
type input "*"
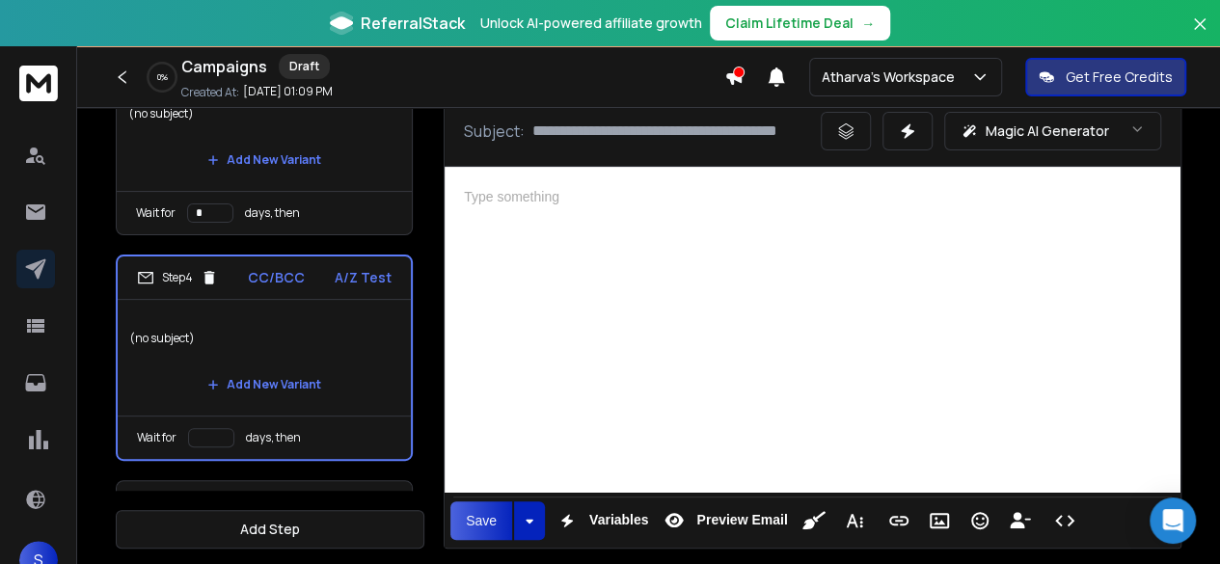
scroll to position [511, 0]
type input "*"
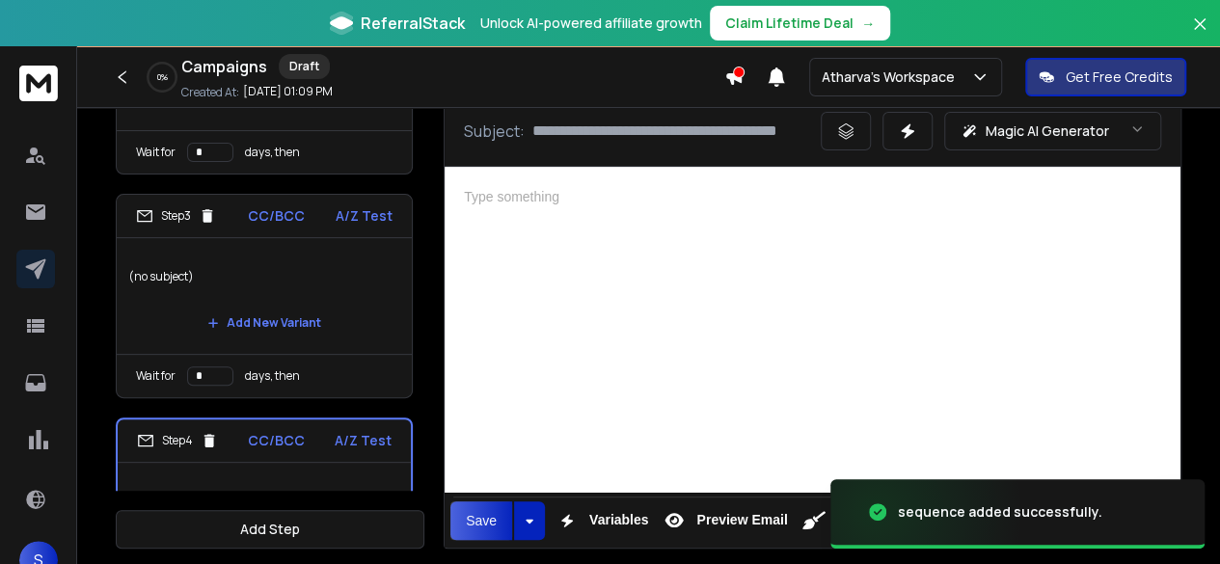
scroll to position [348, 0]
click at [221, 367] on input "*" at bounding box center [210, 376] width 46 height 19
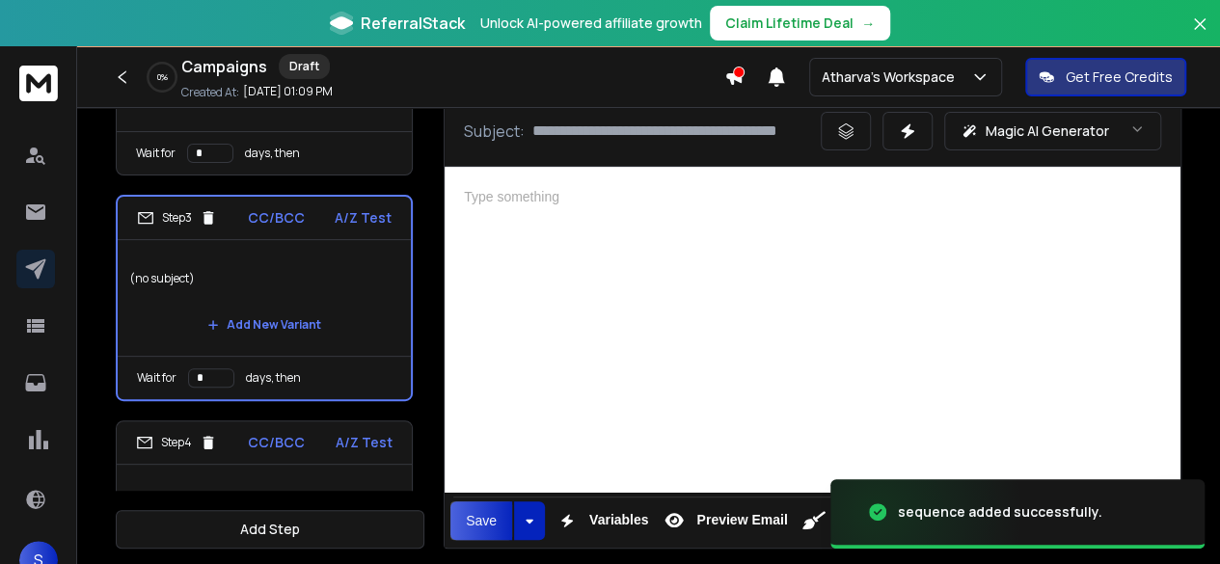
type input "*"
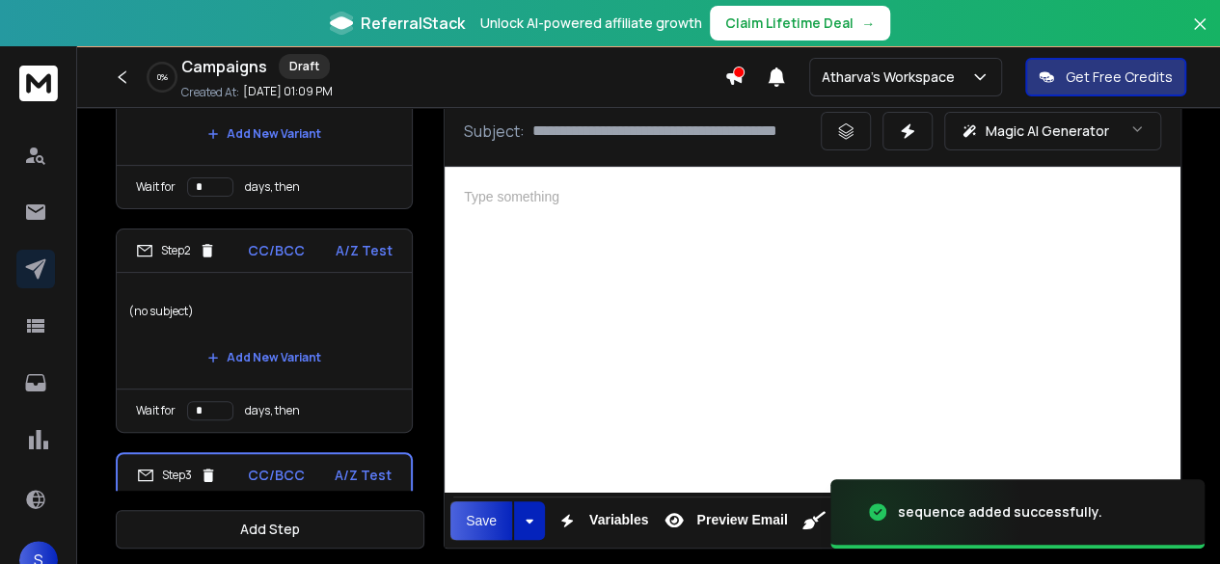
scroll to position [90, 0]
click at [369, 323] on p "(no subject)" at bounding box center [264, 312] width 272 height 54
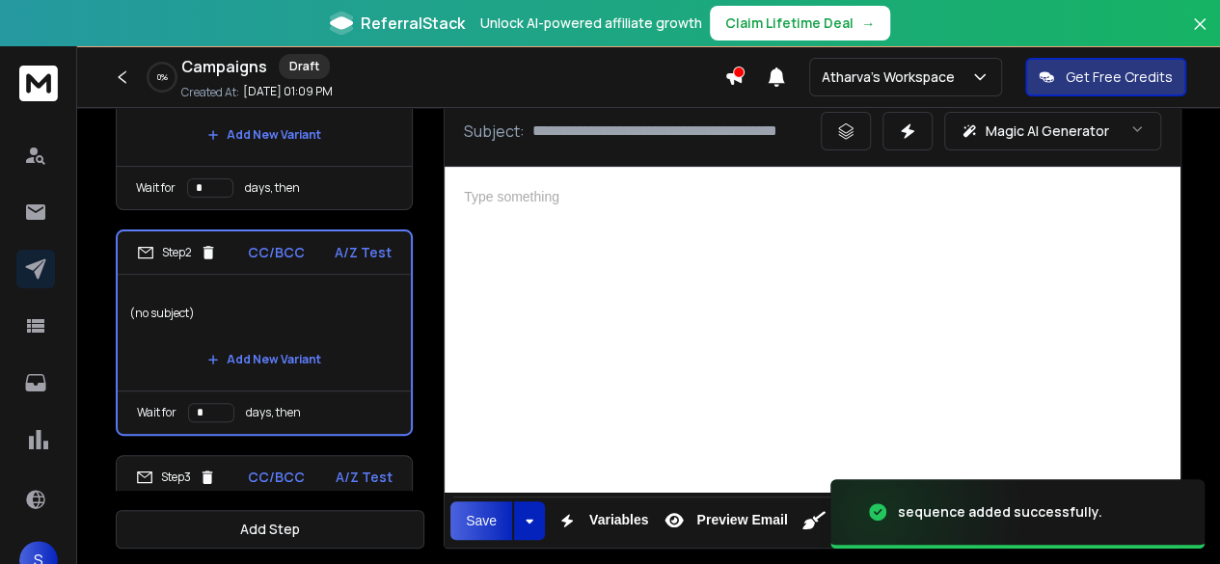
click at [220, 415] on input "*" at bounding box center [211, 412] width 46 height 19
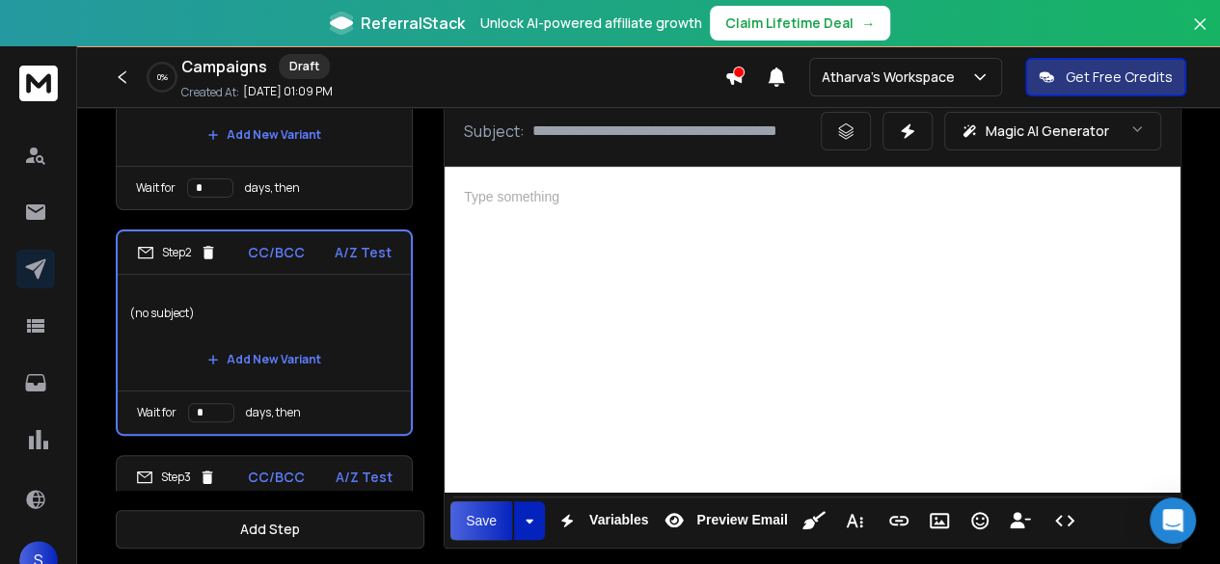
type input "*"
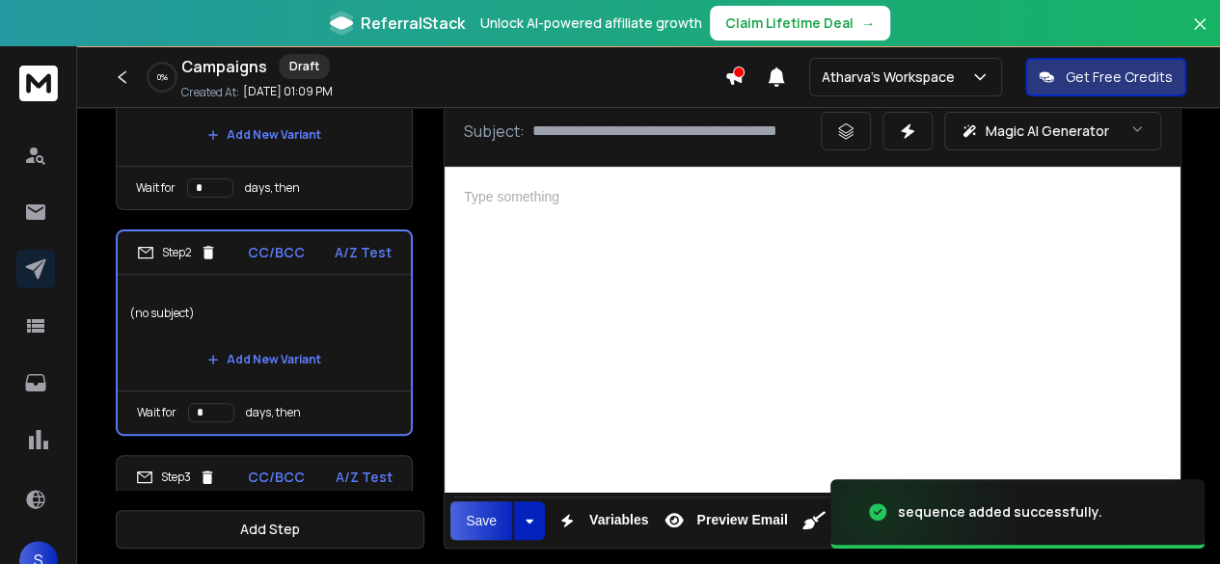
click at [214, 180] on input "*" at bounding box center [210, 187] width 46 height 19
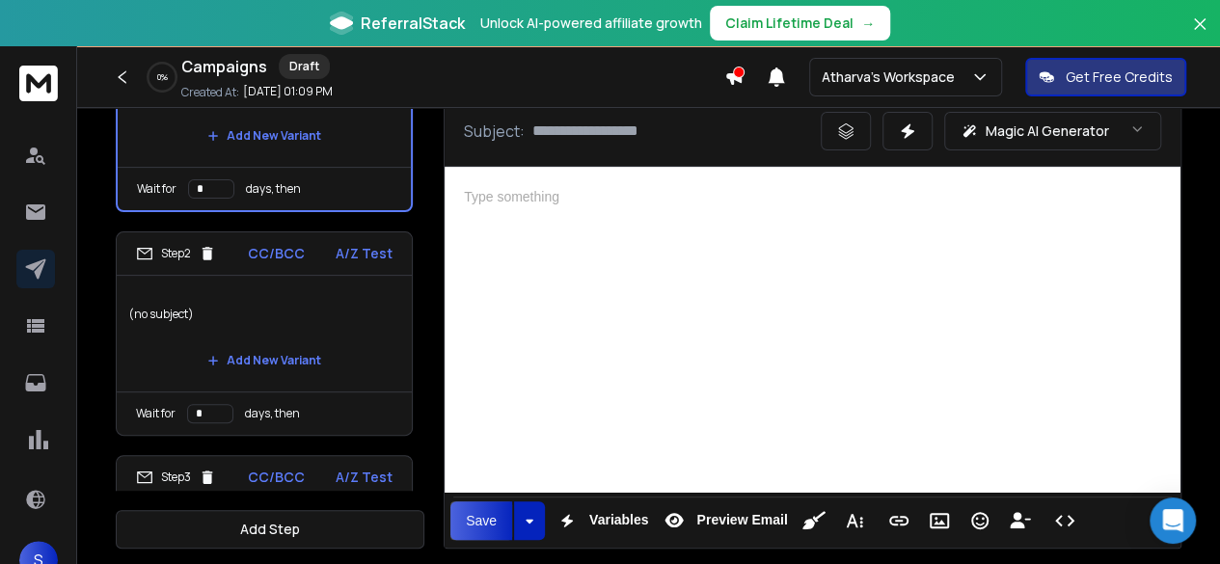
type input "*"
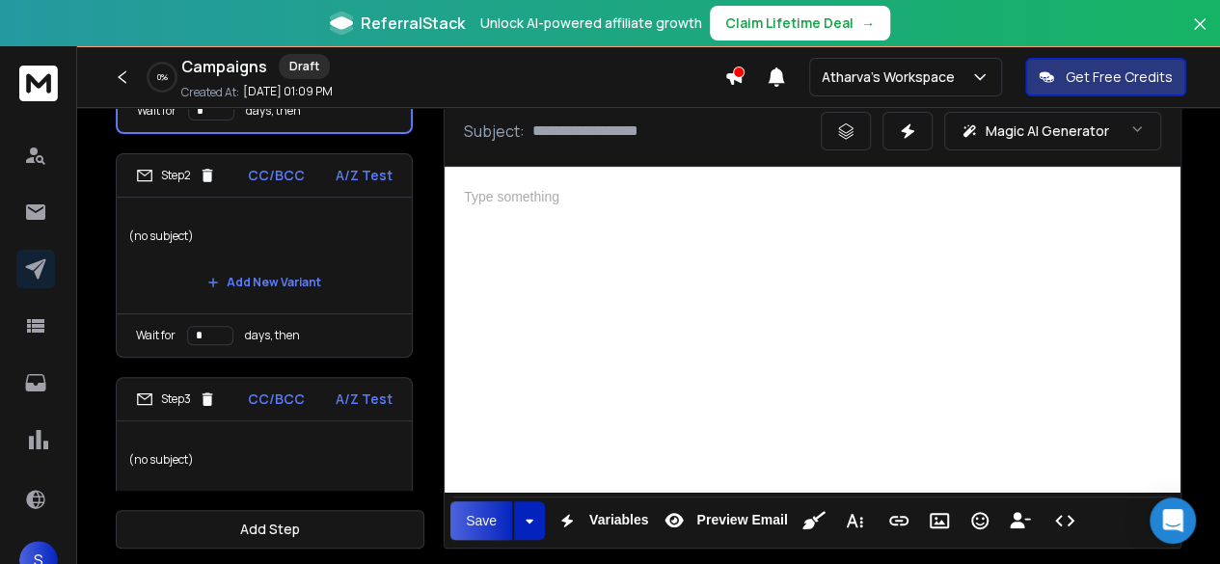
scroll to position [0, 0]
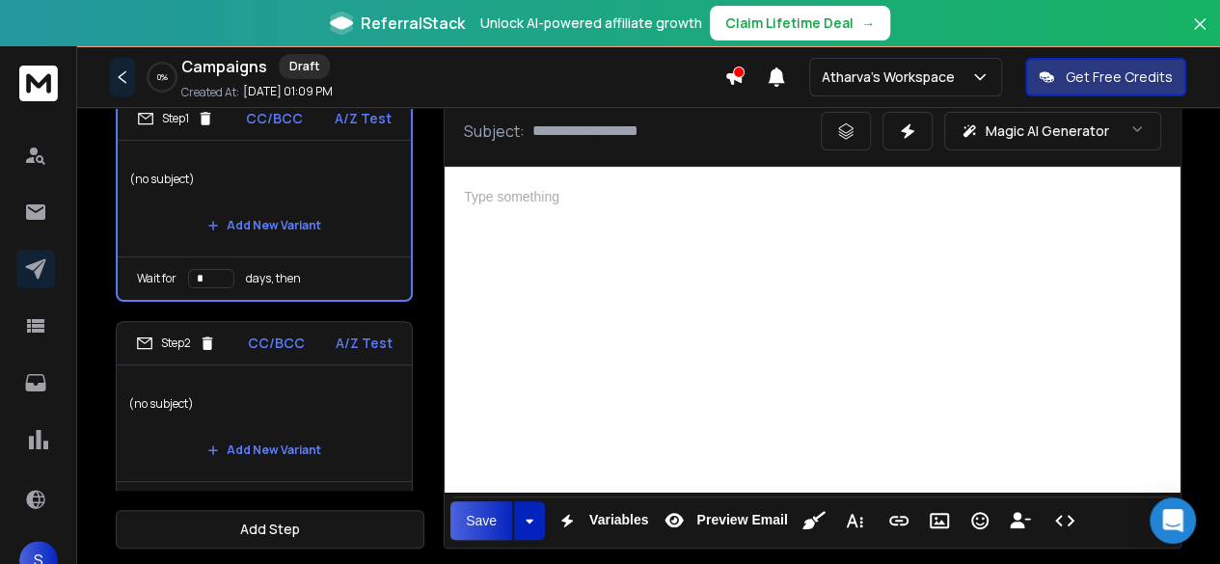
click at [125, 81] on icon at bounding box center [122, 76] width 8 height 13
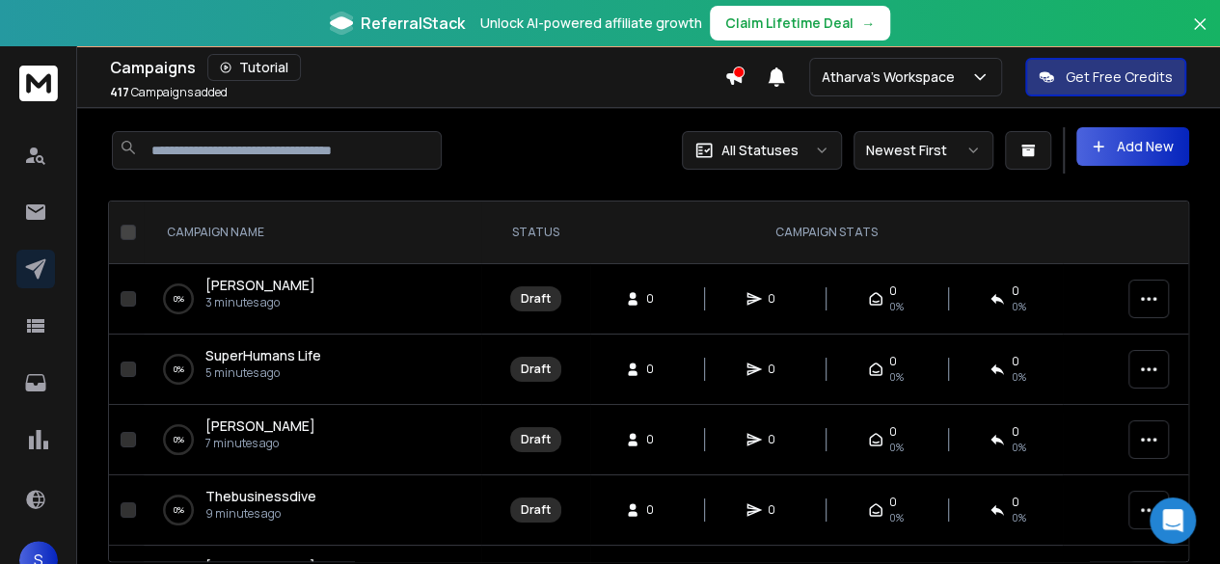
click at [1158, 149] on button "Add New" at bounding box center [1132, 146] width 113 height 39
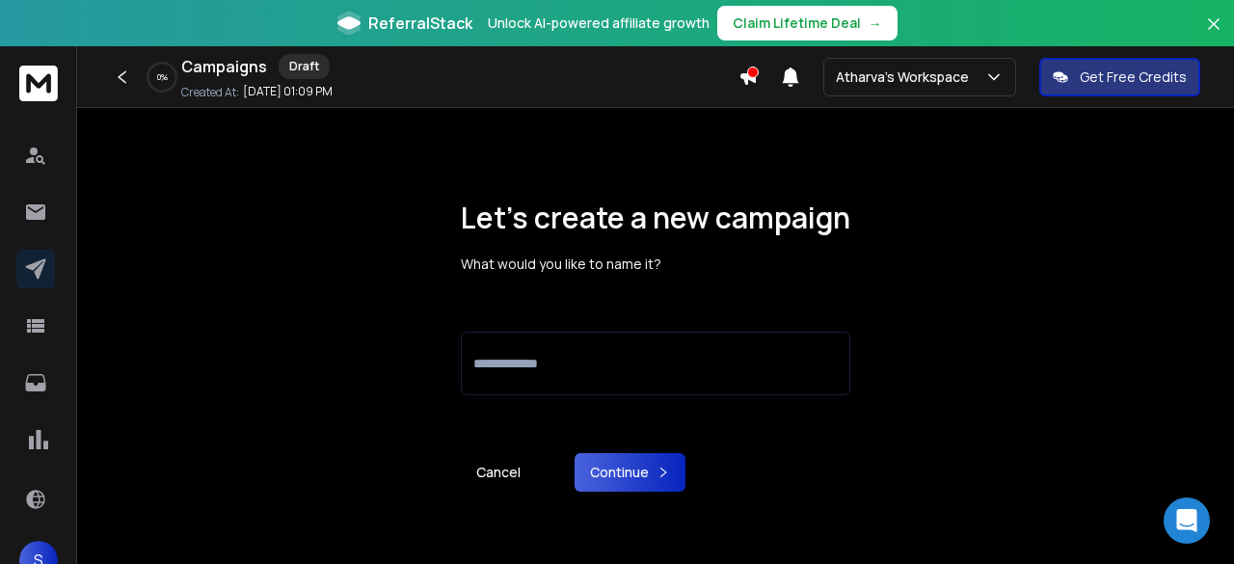
click at [659, 375] on input at bounding box center [656, 364] width 390 height 64
paste input "**********"
type input "**********"
click at [648, 478] on button "Continue" at bounding box center [630, 472] width 111 height 39
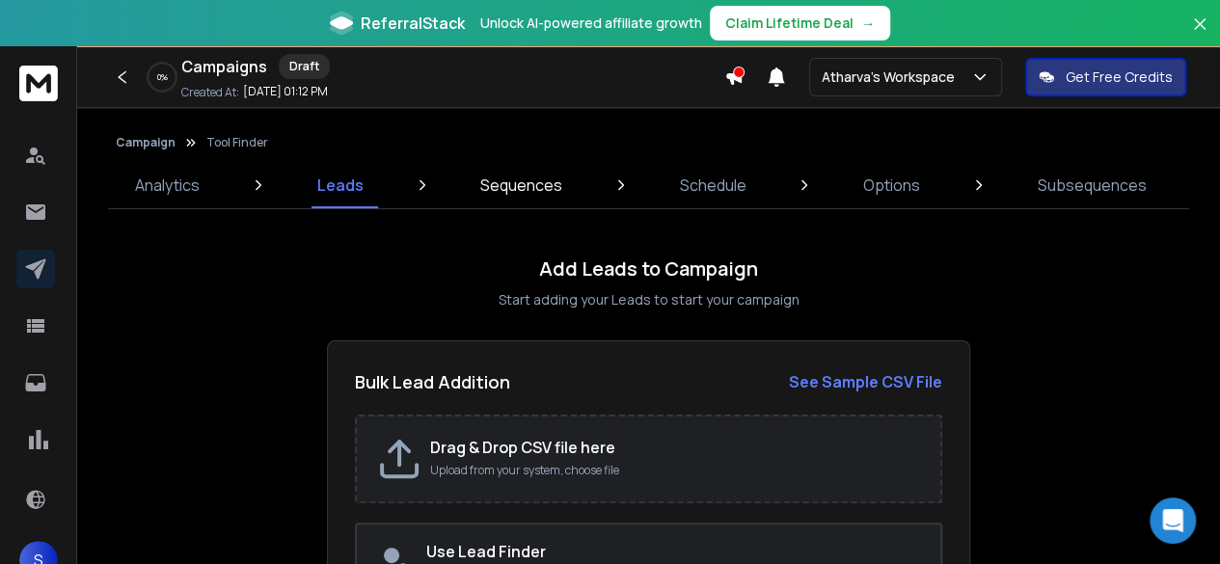
click at [526, 207] on link "Sequences" at bounding box center [521, 185] width 105 height 46
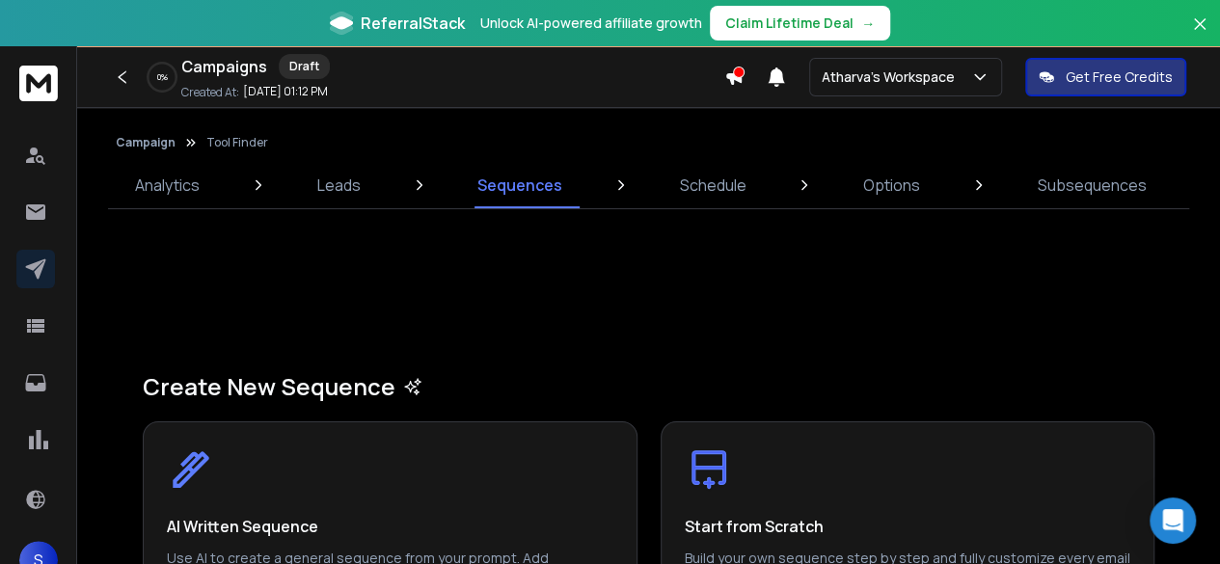
scroll to position [104, 0]
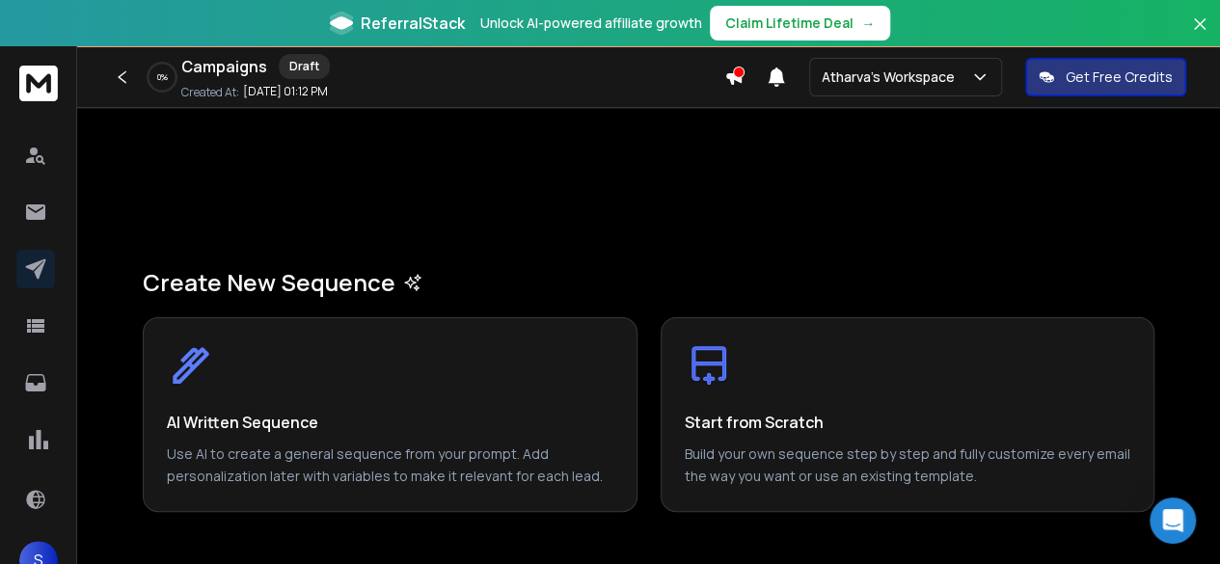
click at [756, 351] on div "button" at bounding box center [908, 365] width 446 height 48
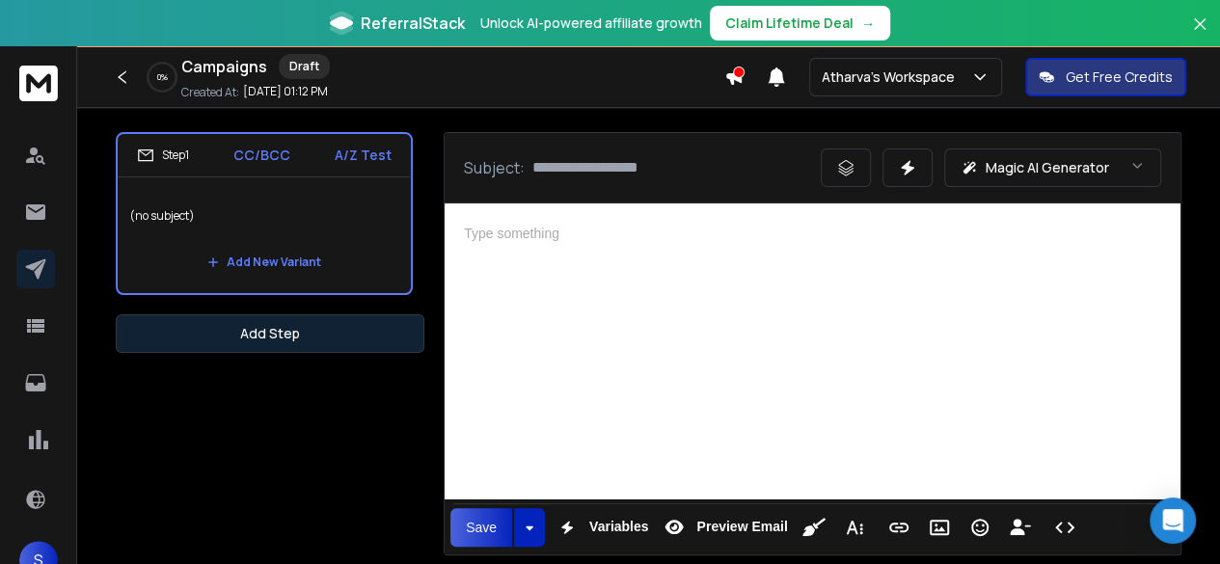
click at [325, 340] on button "Add Step" at bounding box center [270, 333] width 309 height 39
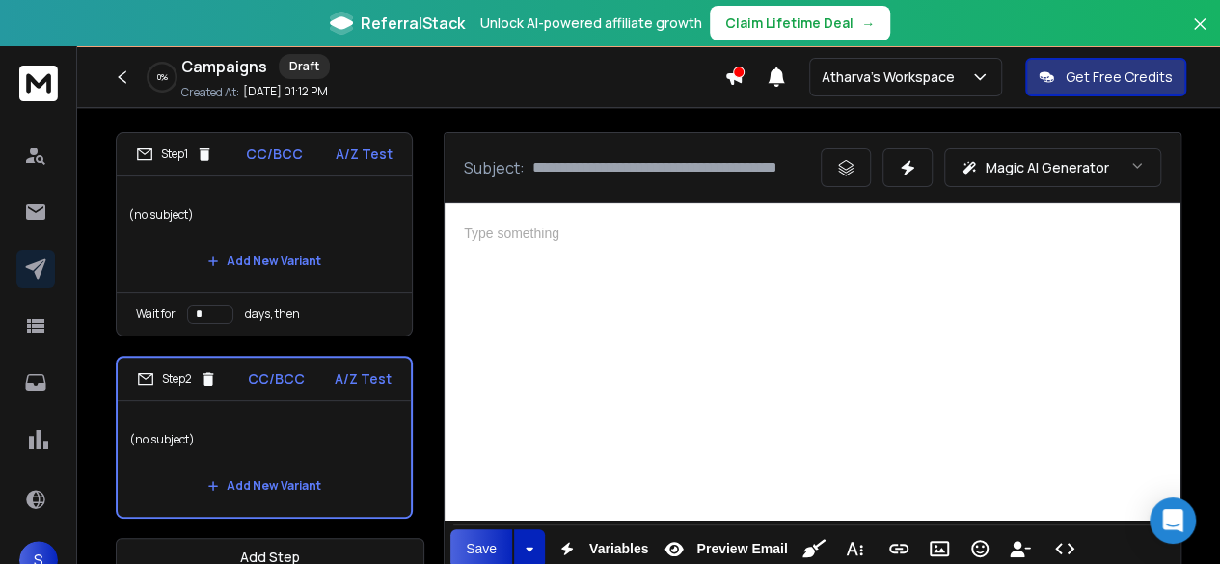
drag, startPoint x: 310, startPoint y: 491, endPoint x: 309, endPoint y: 584, distance: 93.5
click at [309, 460] on html "ReferralStack Unlock AI-powered affiliate growth Lifetime Deals available! Clai…" at bounding box center [610, 178] width 1220 height 564
click at [341, 551] on button "Add Step" at bounding box center [270, 557] width 309 height 39
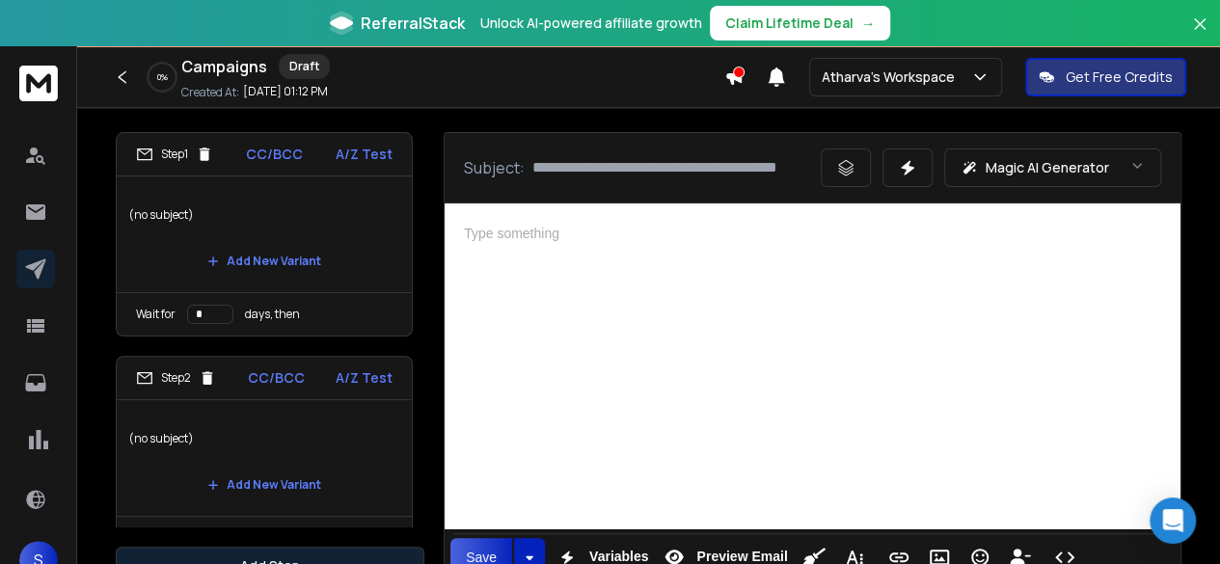
click at [341, 551] on button "Add Step" at bounding box center [270, 566] width 309 height 39
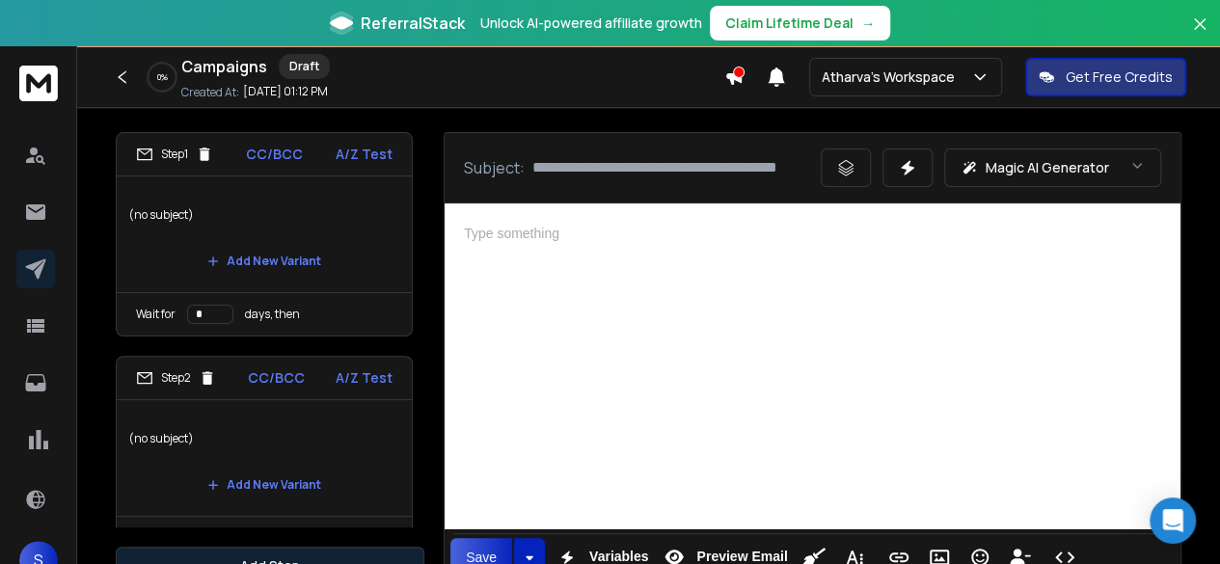
click at [341, 551] on button "Add Step" at bounding box center [270, 566] width 309 height 39
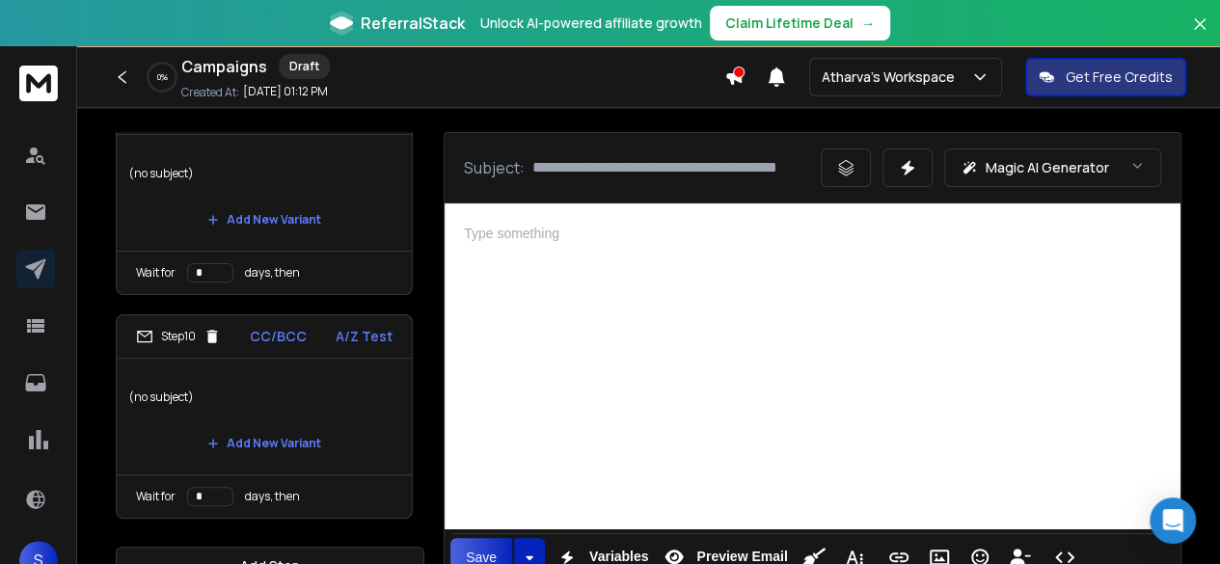
scroll to position [1991, 0]
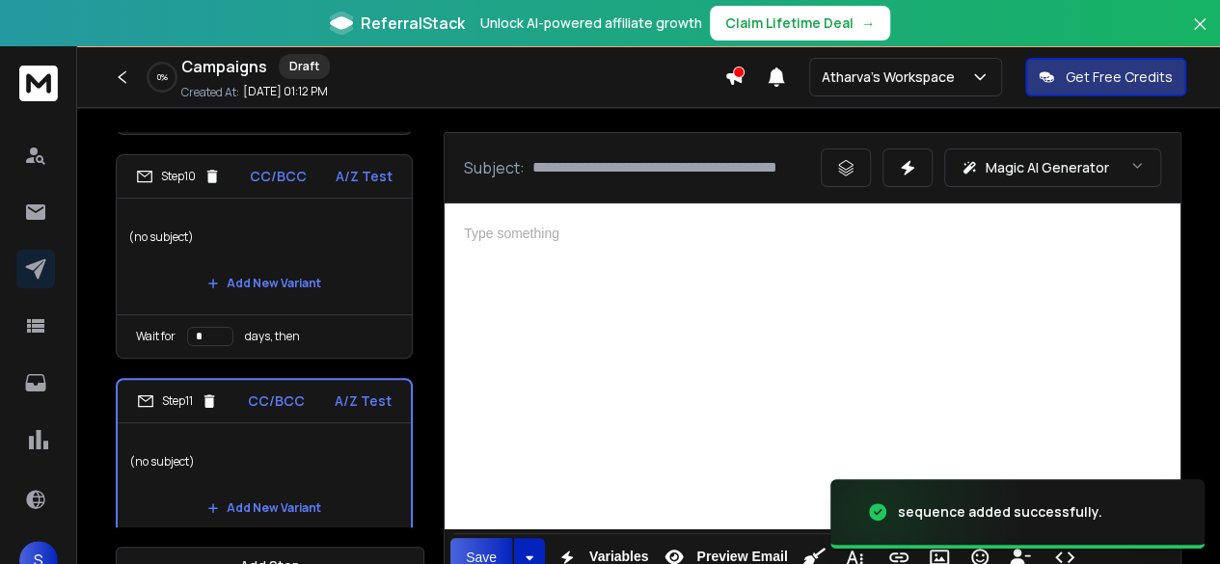
click at [206, 327] on input "*" at bounding box center [210, 336] width 46 height 19
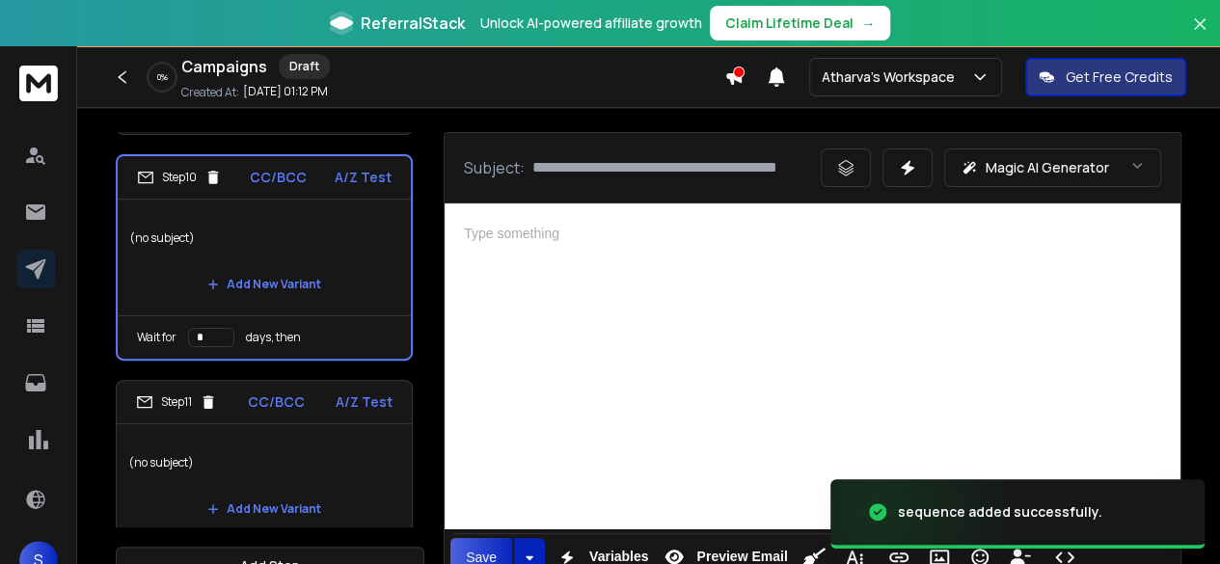
type input "*"
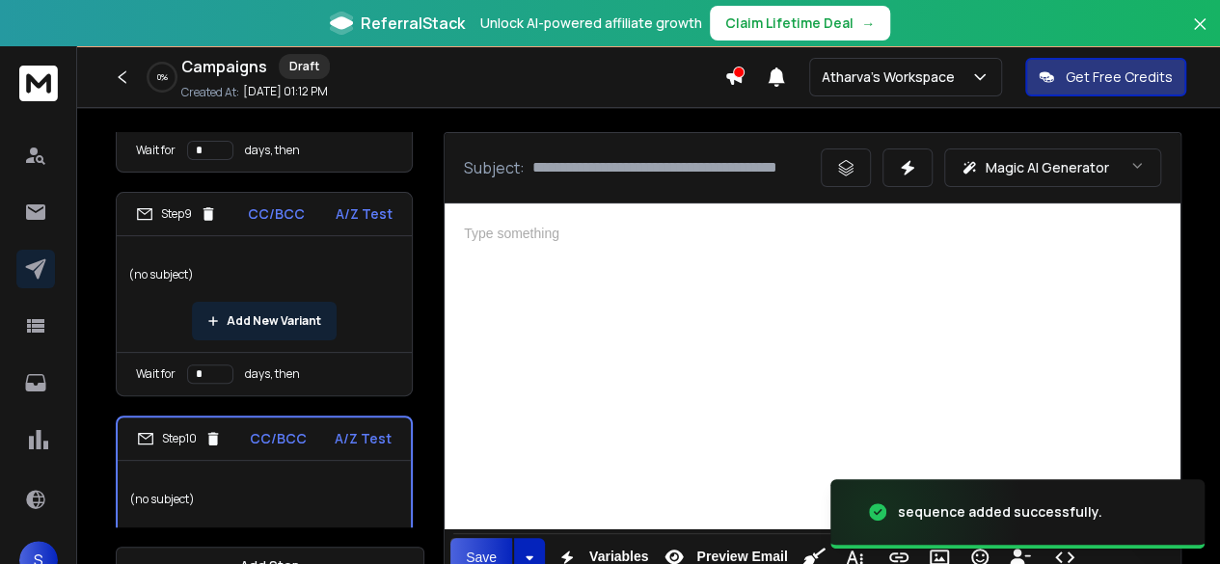
scroll to position [1726, 0]
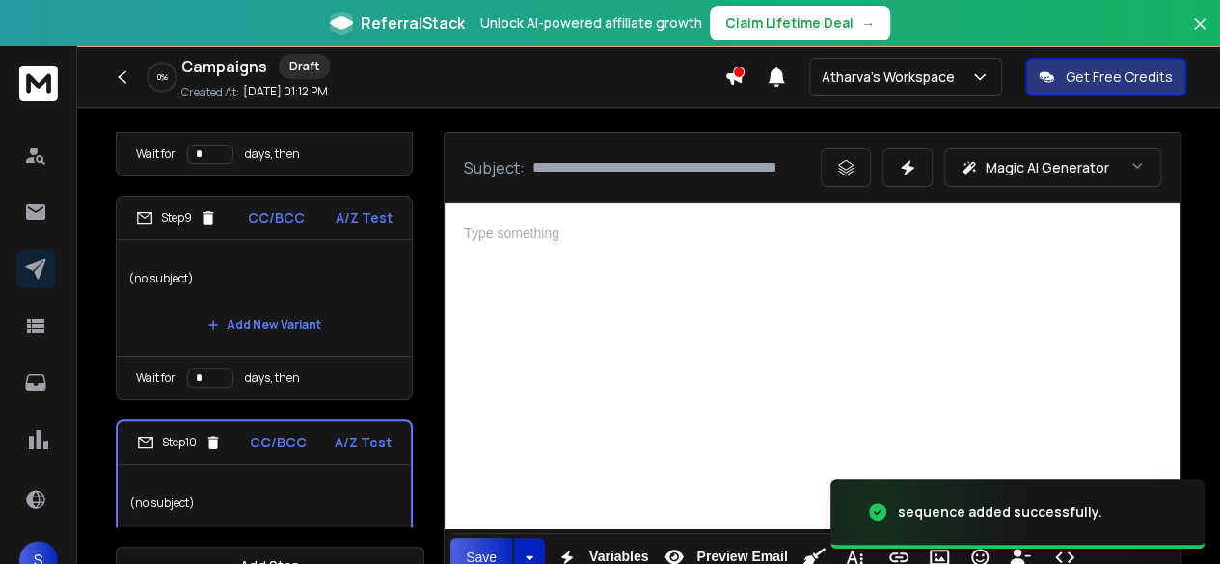
click at [216, 368] on input "*" at bounding box center [210, 377] width 46 height 19
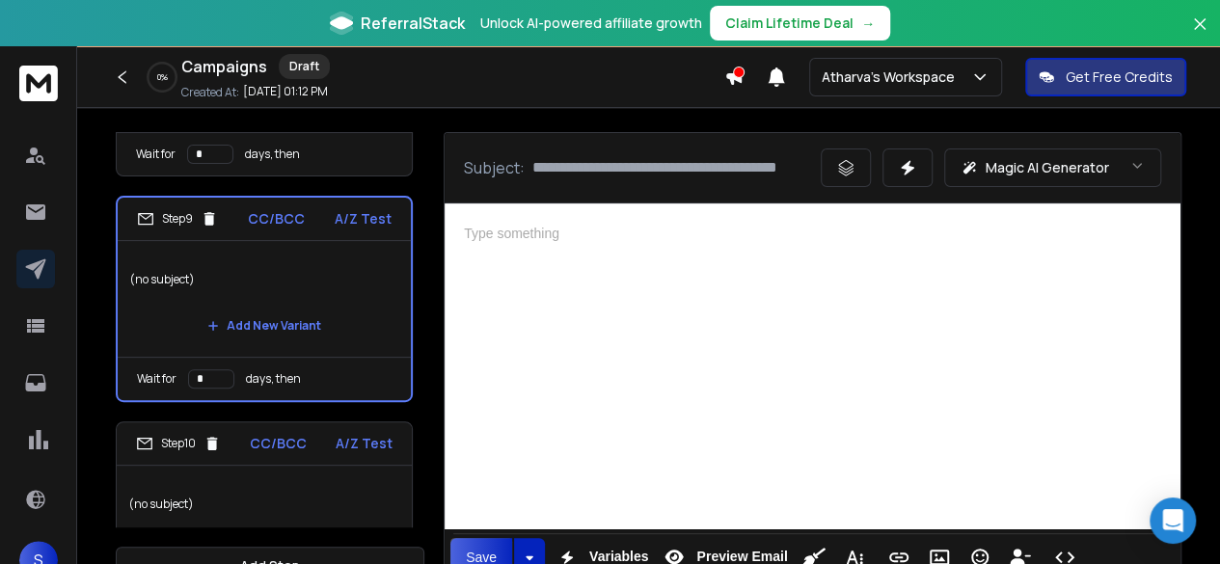
type input "*"
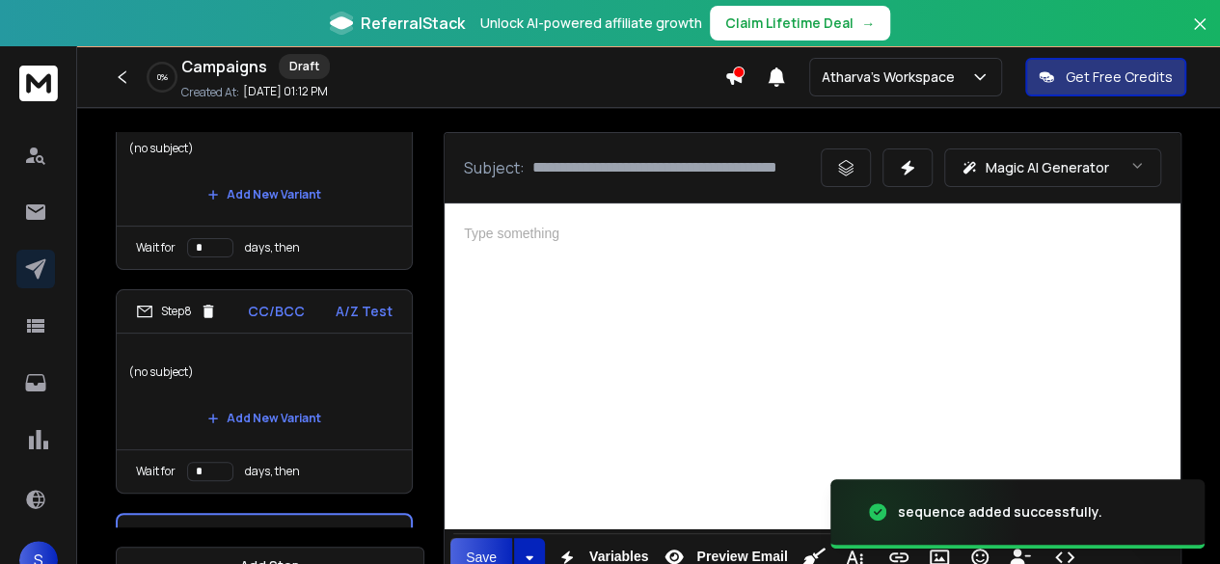
scroll to position [1408, 0]
click at [224, 463] on input "*" at bounding box center [210, 472] width 46 height 19
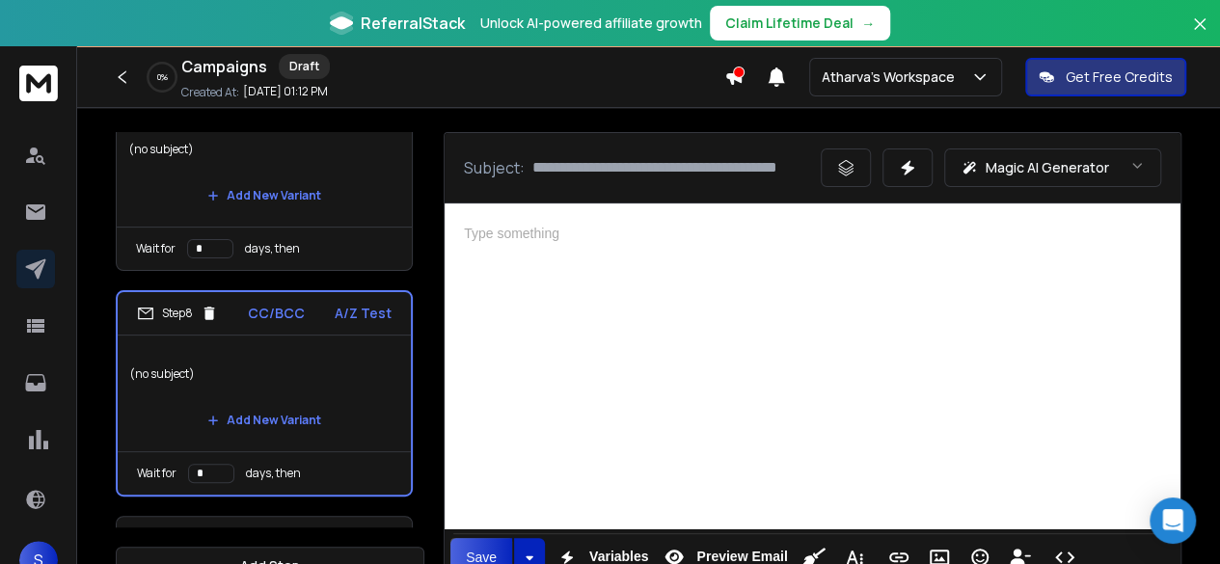
type input "*"
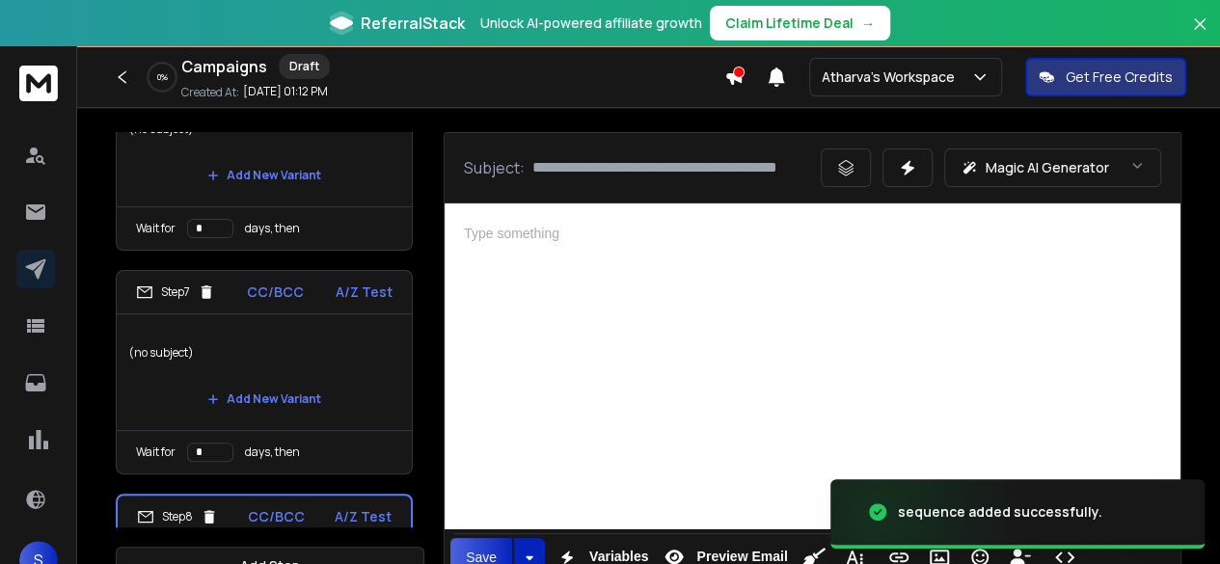
scroll to position [1192, 0]
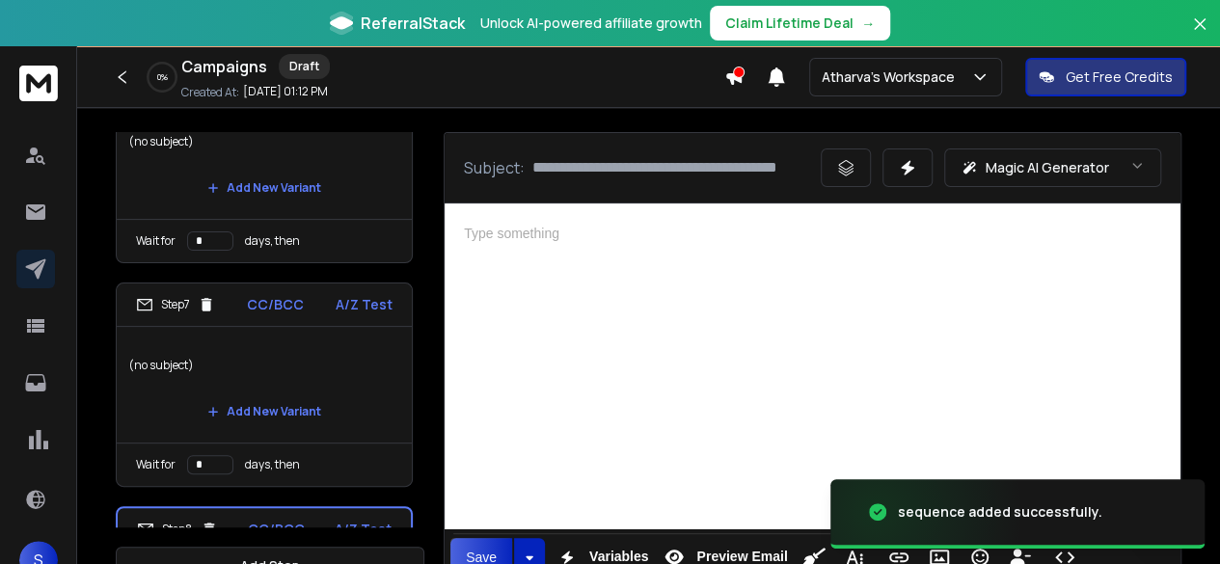
click at [213, 456] on input "*" at bounding box center [210, 464] width 46 height 19
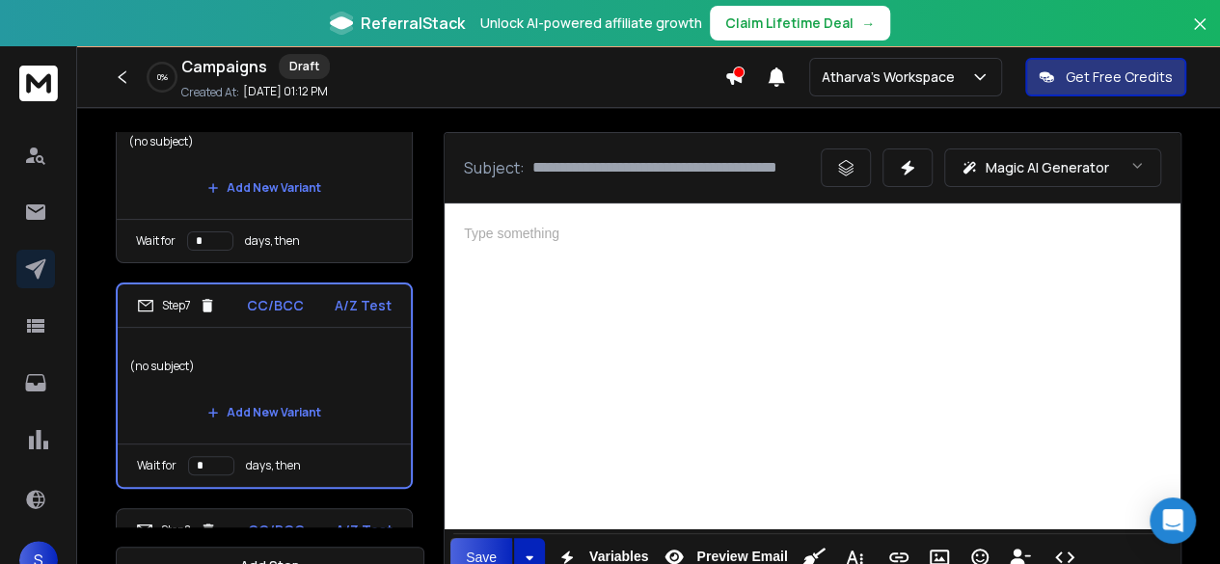
drag, startPoint x: 464, startPoint y: 549, endPoint x: 285, endPoint y: 431, distance: 213.7
click at [285, 431] on div "Step 1 CC/BCC A/Z Test (no subject) Add New Variant Wait for * days, then Step …" at bounding box center [648, 358] width 1065 height 453
type input "*"
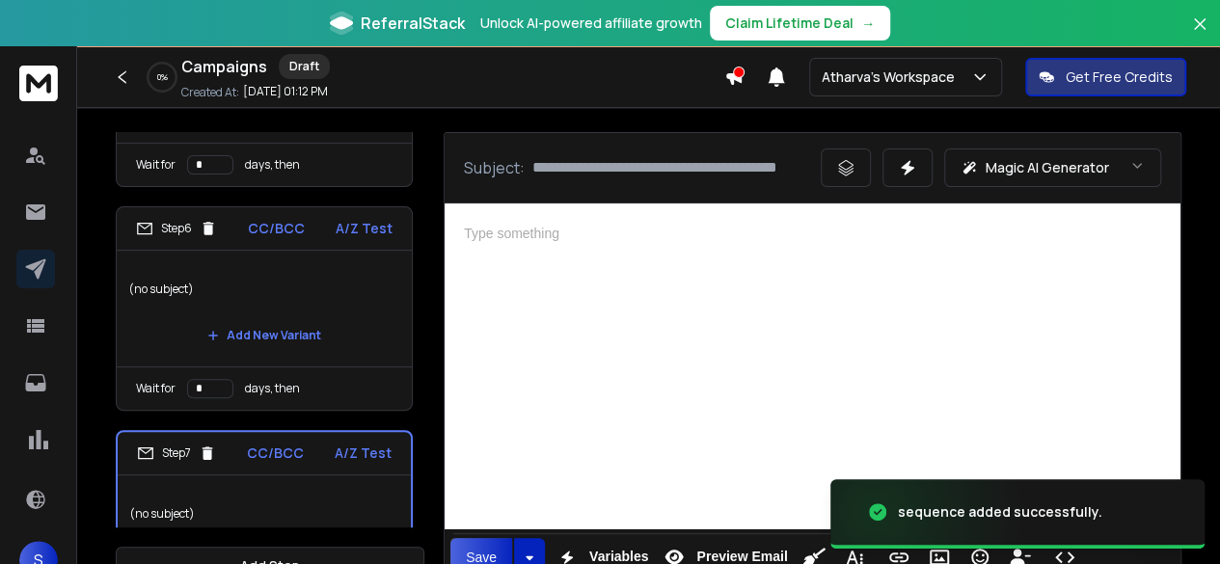
scroll to position [1043, 0]
click at [212, 380] on input "*" at bounding box center [210, 389] width 46 height 19
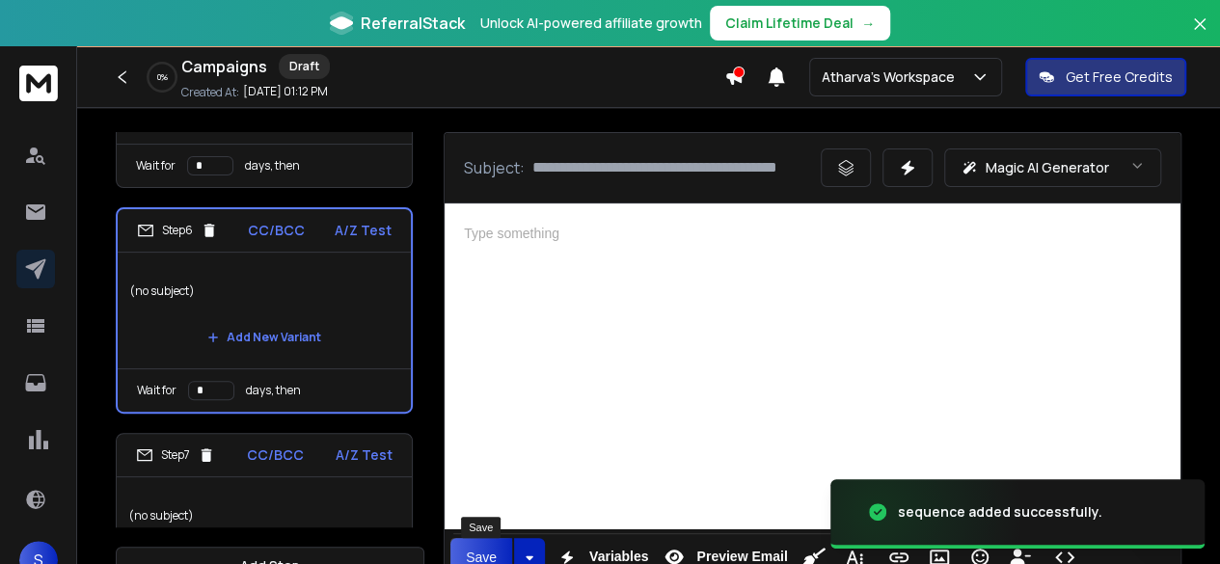
type input "*"
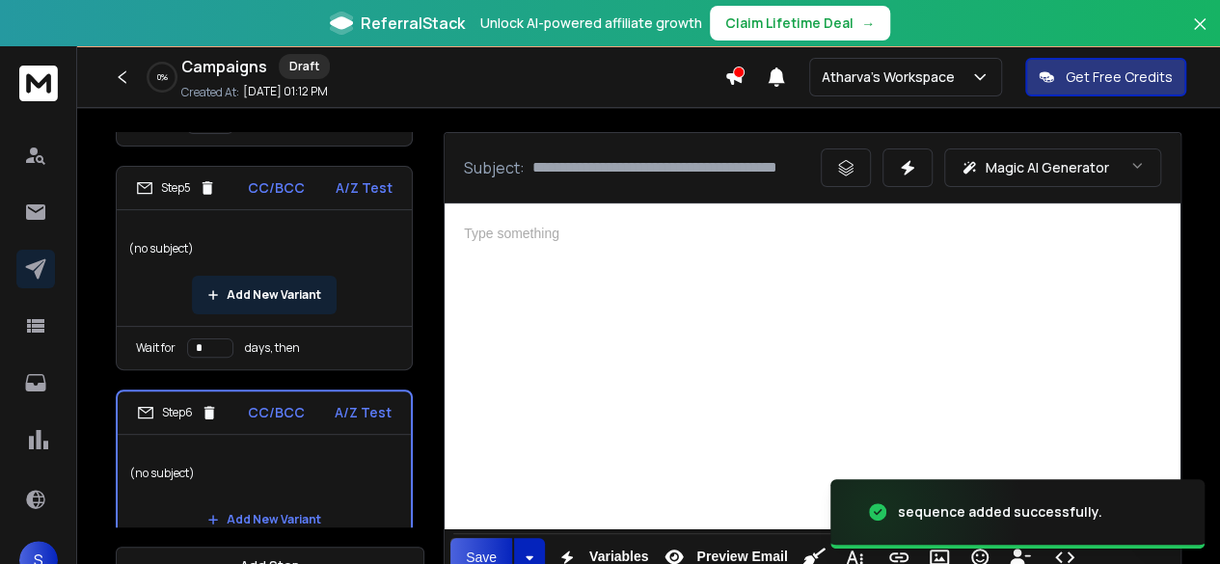
scroll to position [860, 0]
click at [335, 238] on p "(no subject)" at bounding box center [264, 250] width 272 height 54
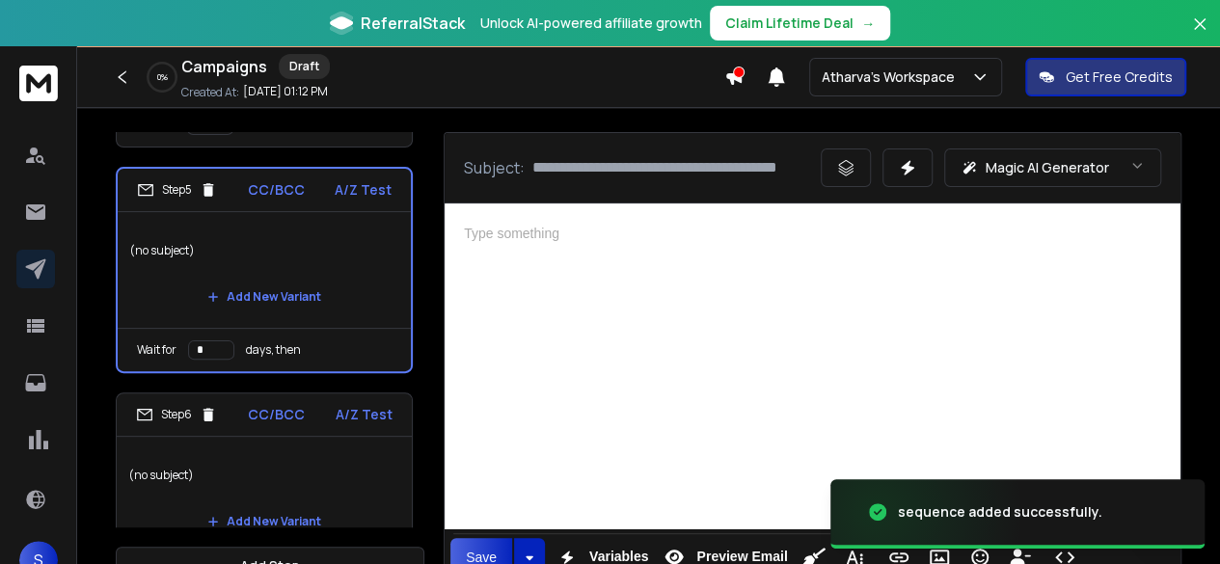
click at [211, 343] on input "*" at bounding box center [211, 349] width 46 height 19
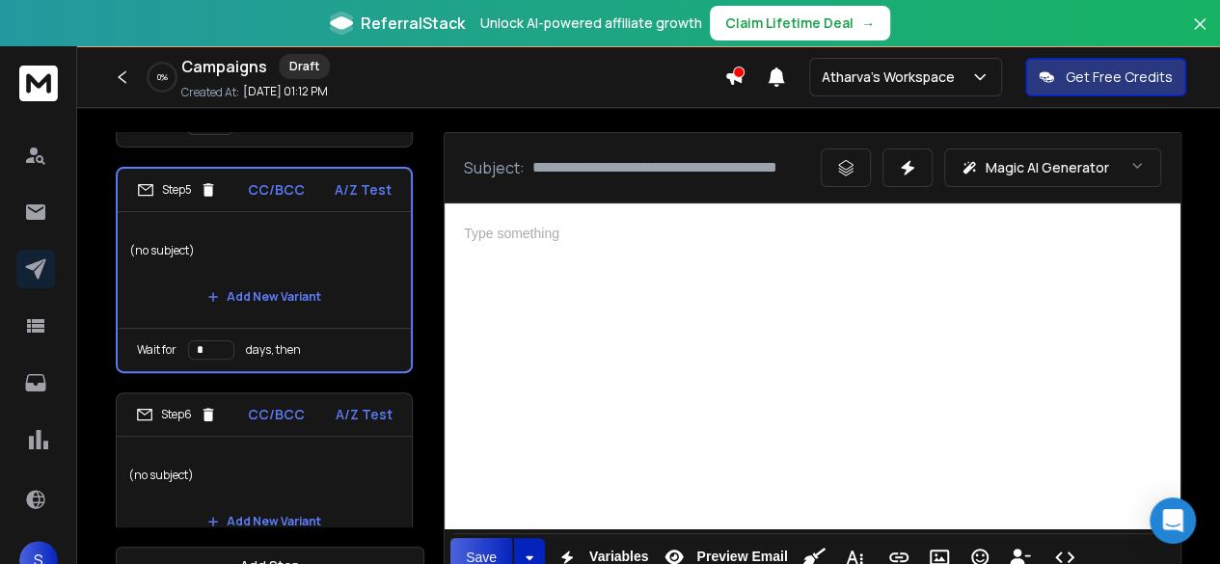
type input "*"
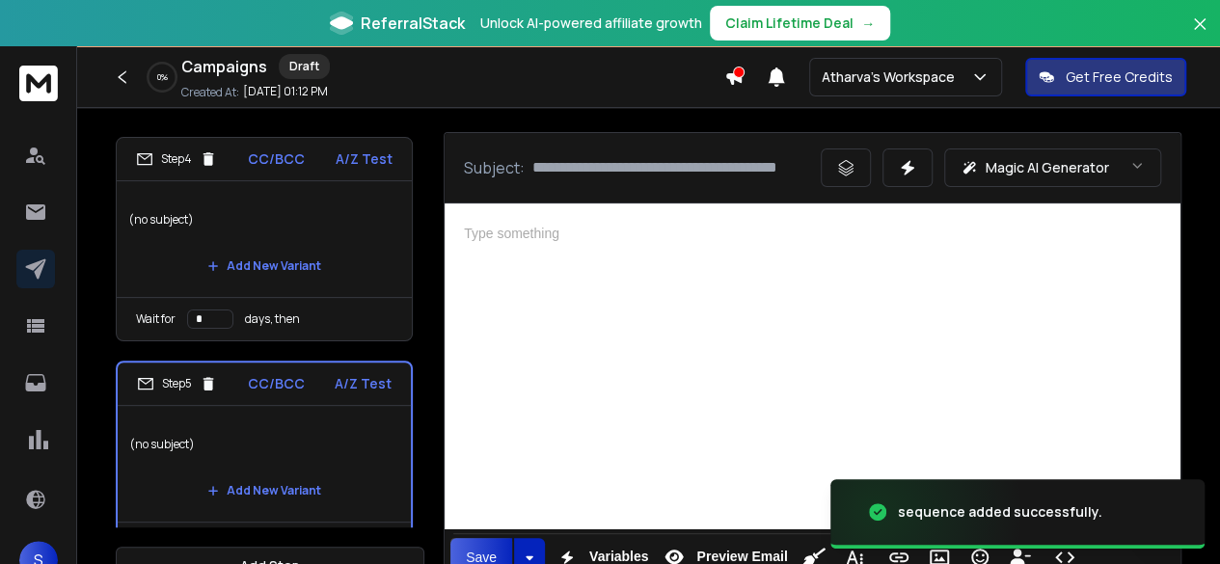
scroll to position [598, 0]
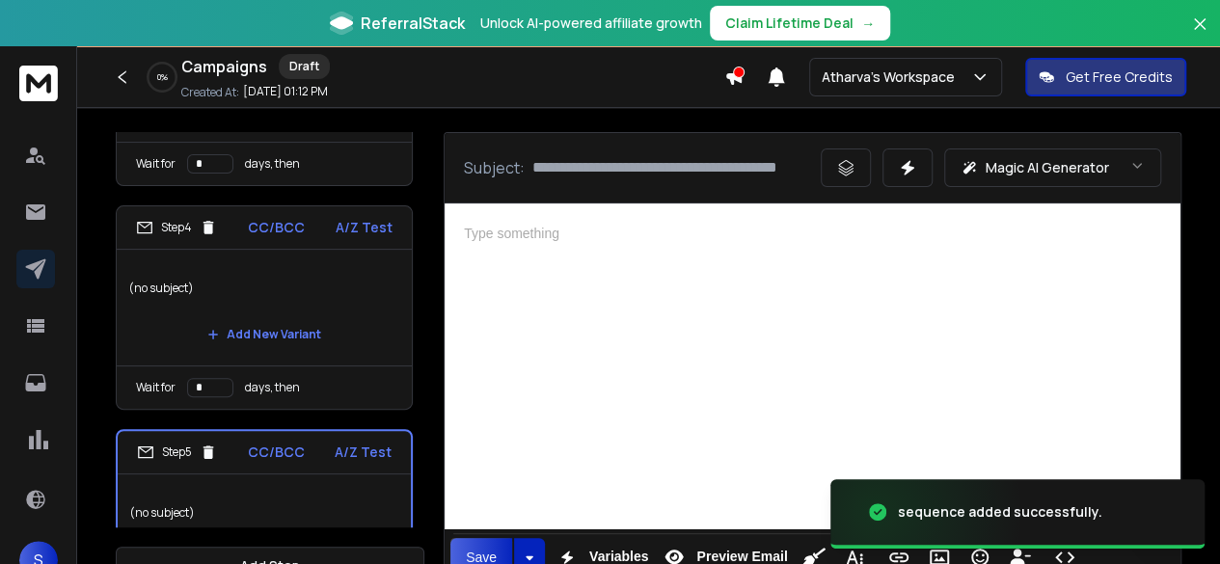
click at [216, 379] on input "*" at bounding box center [210, 387] width 46 height 19
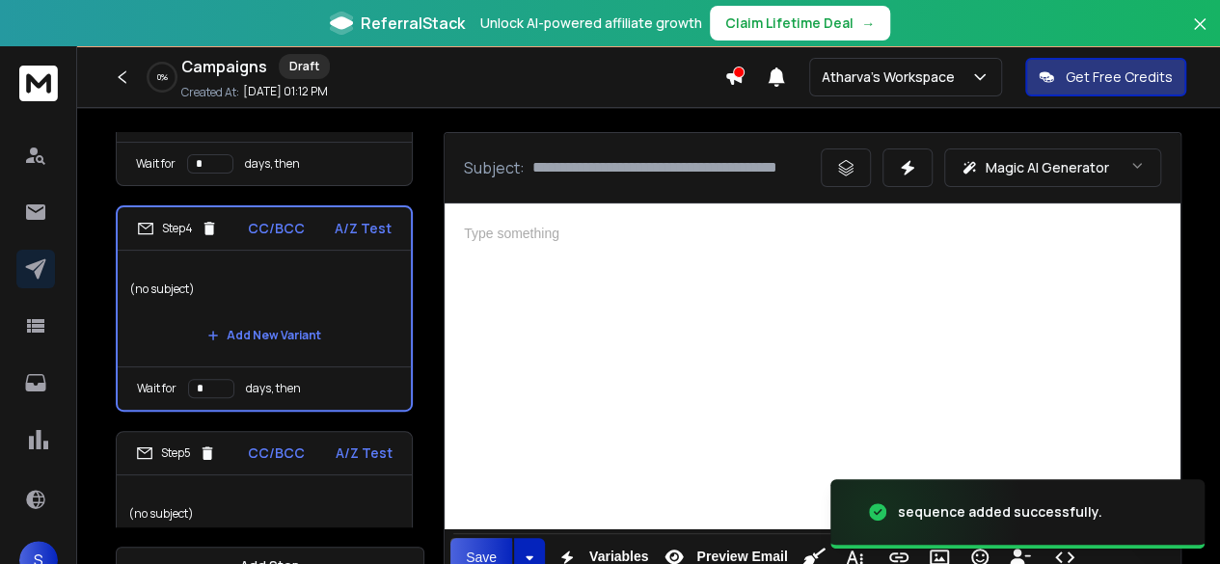
type input "*"
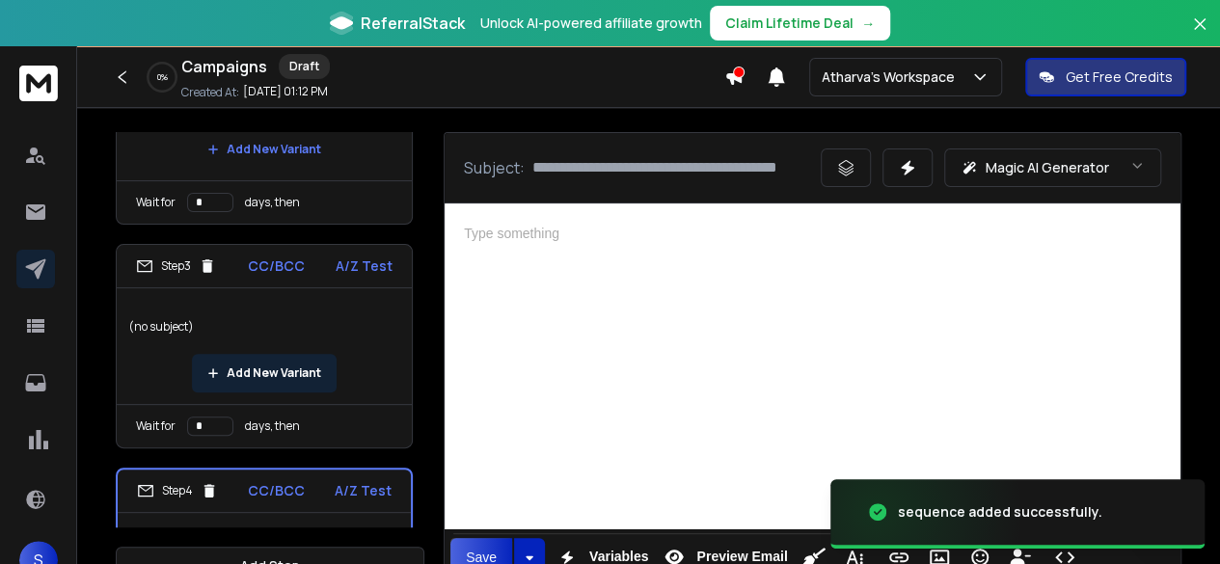
scroll to position [334, 0]
click at [221, 421] on input "*" at bounding box center [210, 427] width 46 height 19
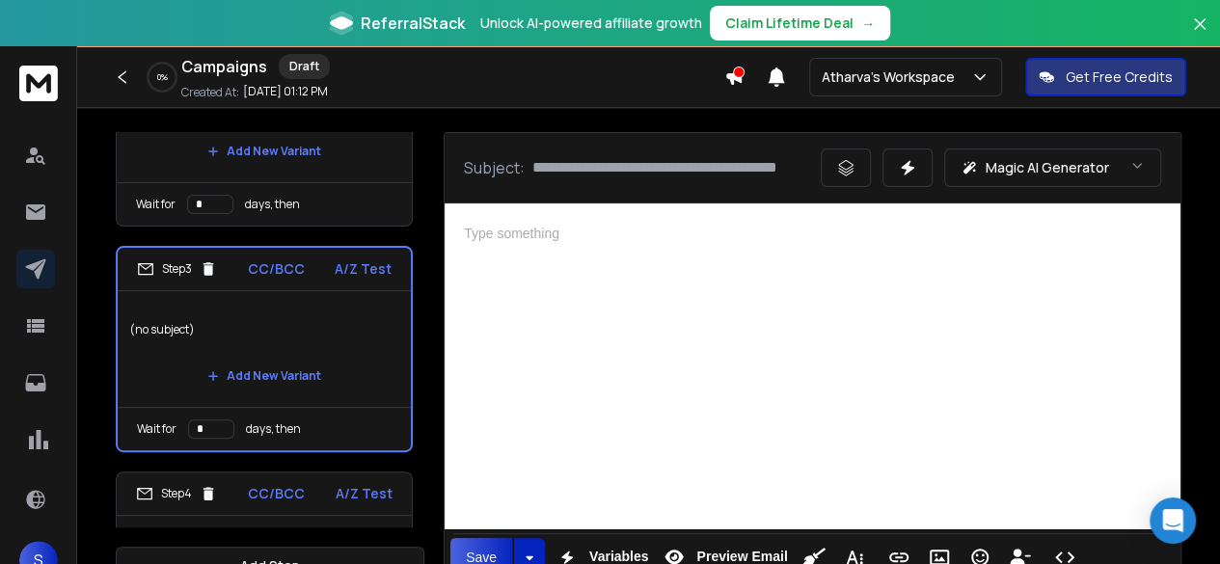
type input "*"
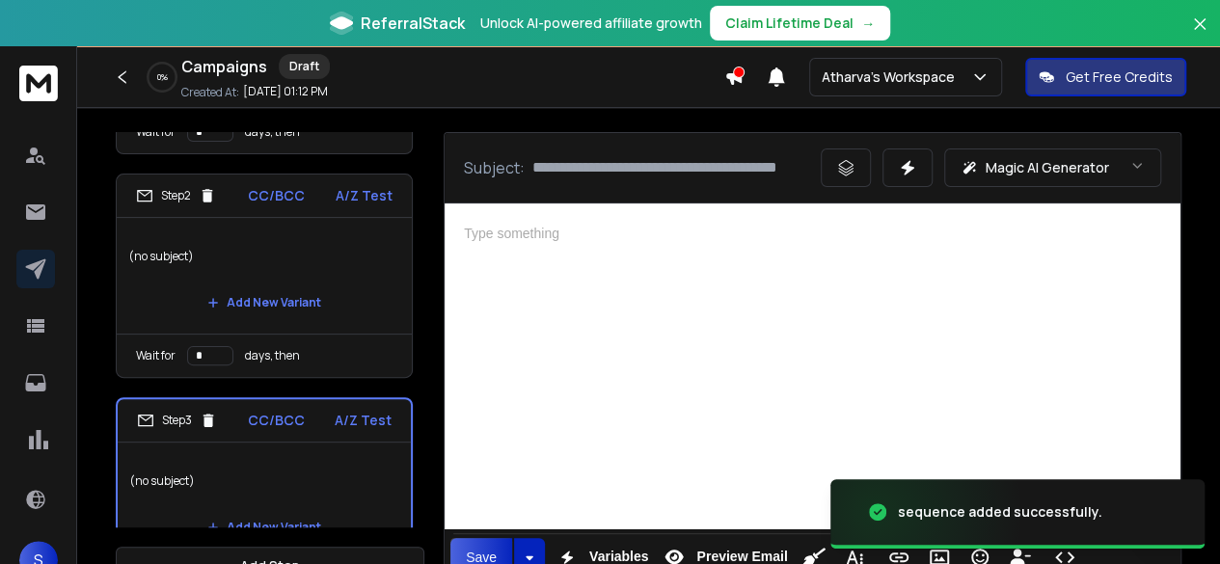
scroll to position [181, 0]
click at [224, 350] on input "*" at bounding box center [210, 356] width 46 height 19
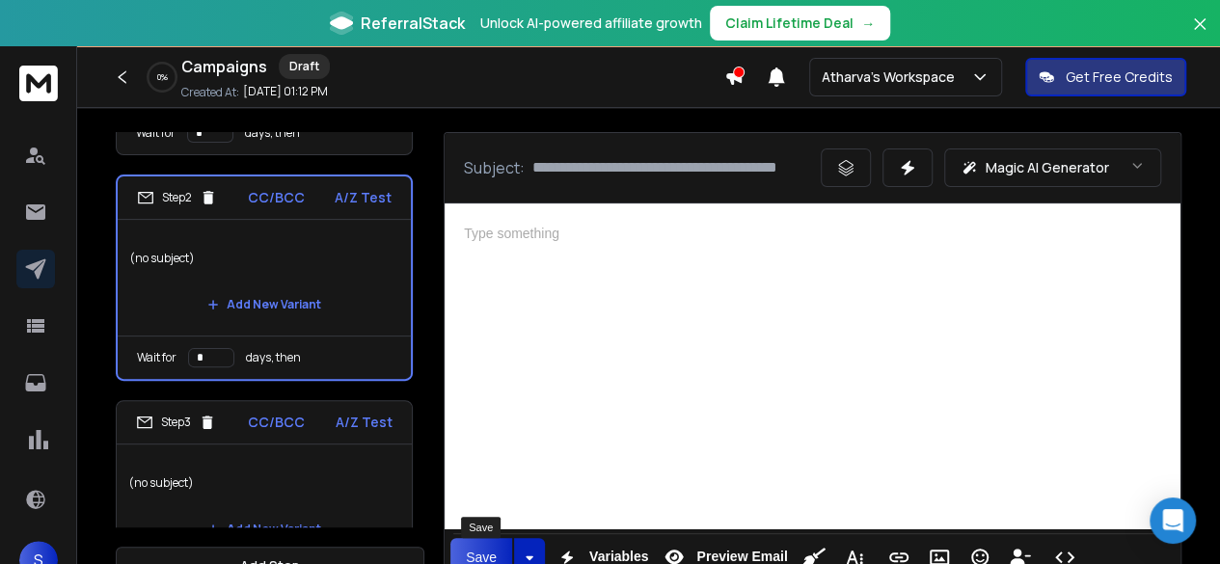
type input "*"
click at [474, 460] on body "ReferralStack Unlock AI-powered affiliate growth Lifetime Deals available! Clai…" at bounding box center [610, 178] width 1220 height 564
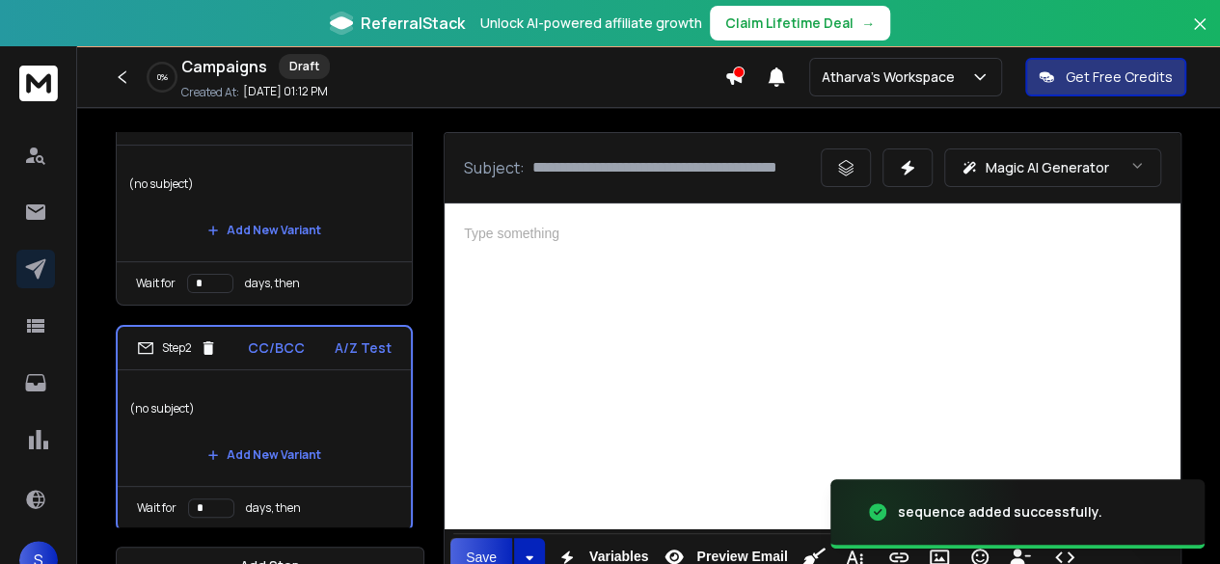
scroll to position [29, 0]
click at [206, 288] on input "*" at bounding box center [210, 285] width 46 height 19
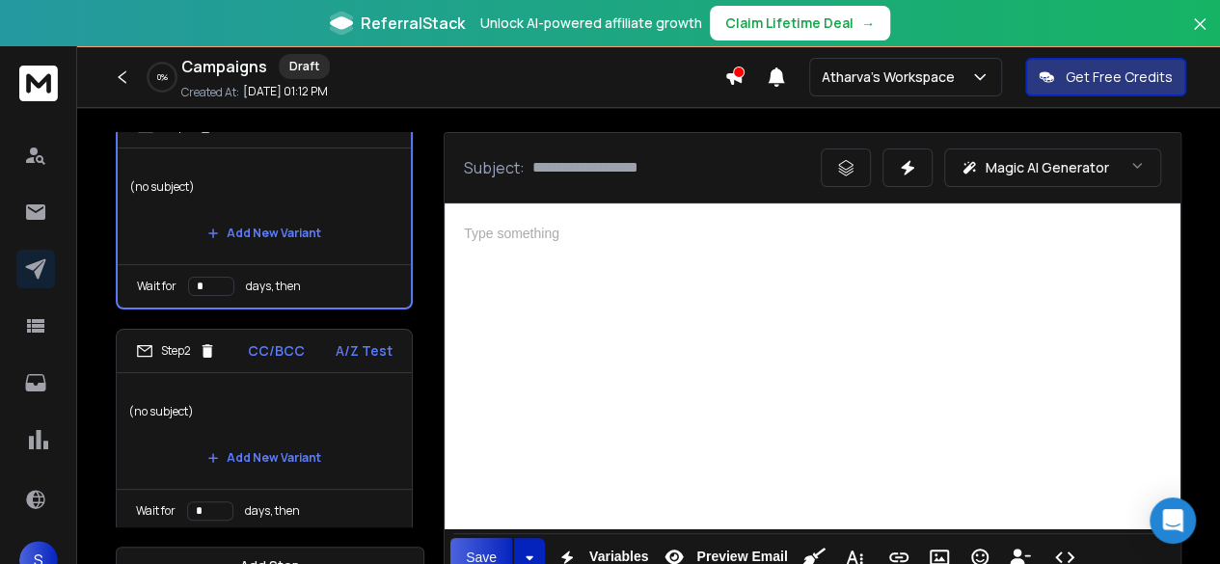
type input "*"
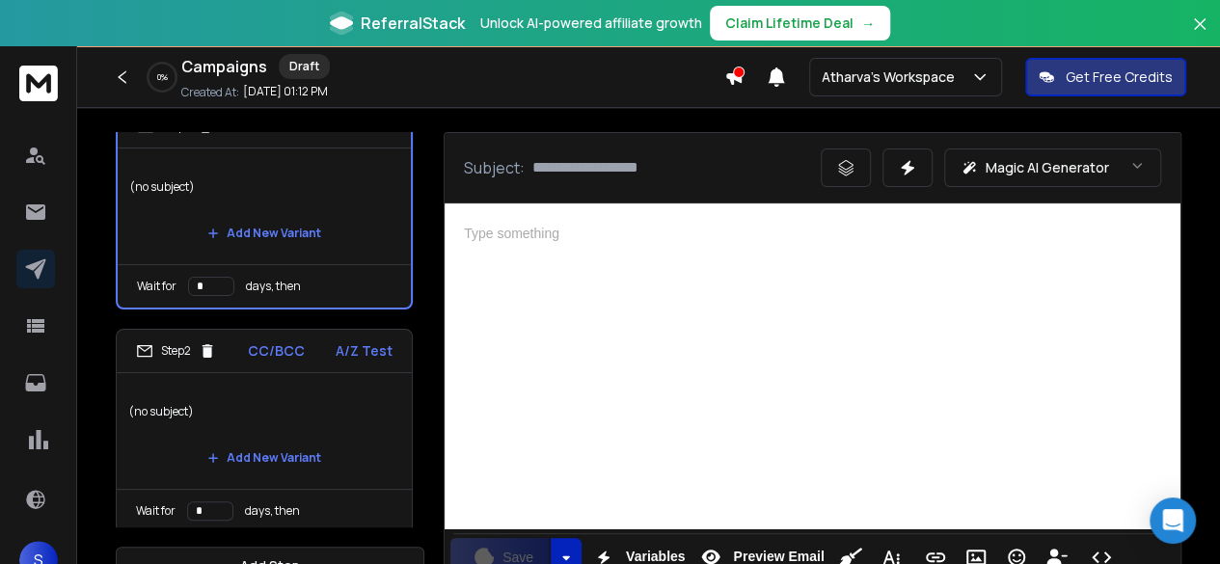
scroll to position [0, 0]
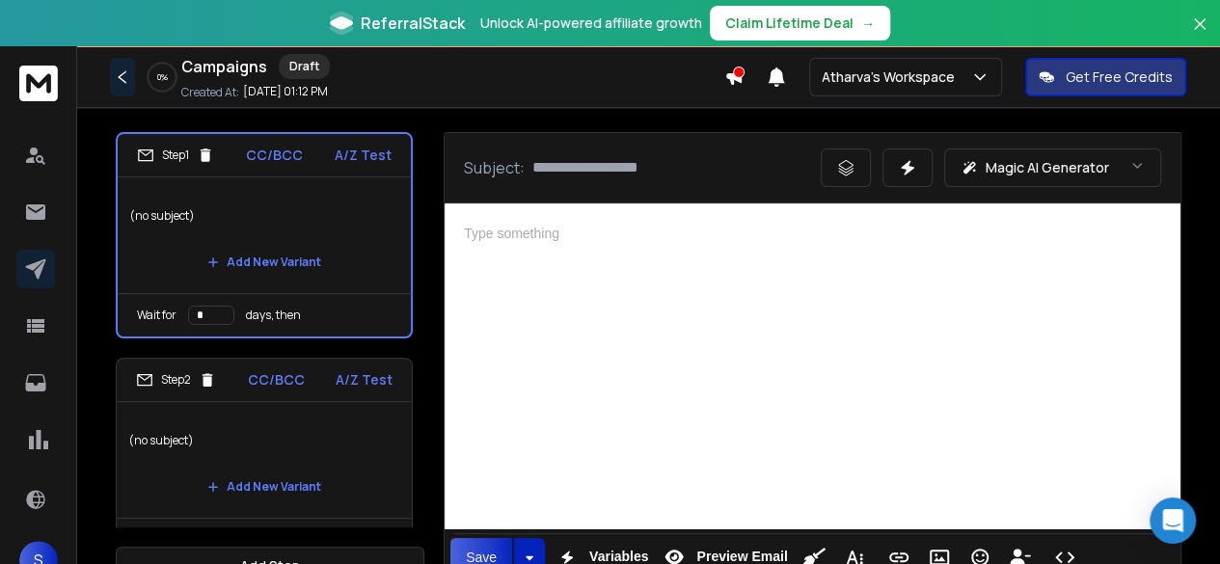
click at [124, 82] on icon at bounding box center [122, 76] width 8 height 13
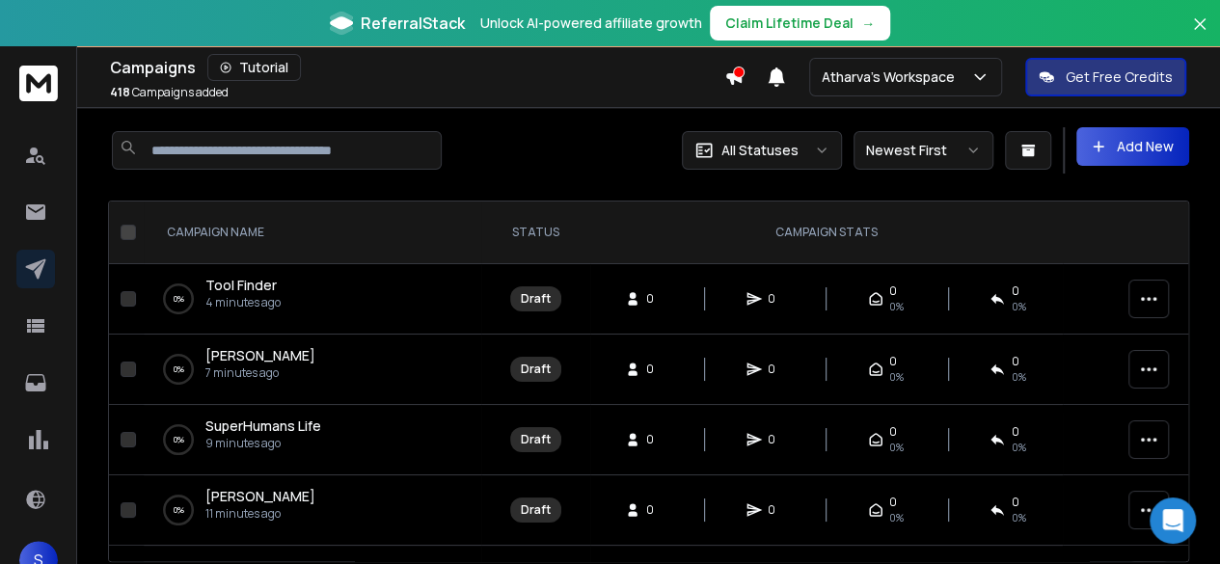
click at [609, 156] on div at bounding box center [378, 150] width 541 height 46
click at [1119, 157] on button "Add New" at bounding box center [1132, 146] width 113 height 39
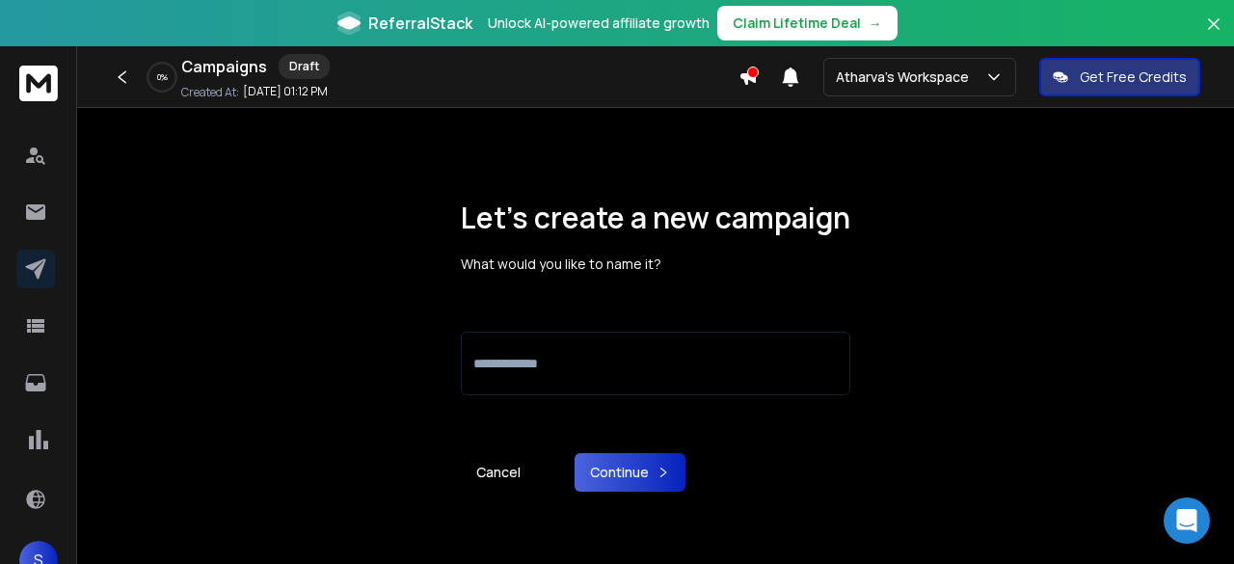
click at [629, 373] on input at bounding box center [656, 364] width 390 height 64
paste input "**********"
type input "**********"
click at [626, 470] on button "Continue" at bounding box center [630, 472] width 111 height 39
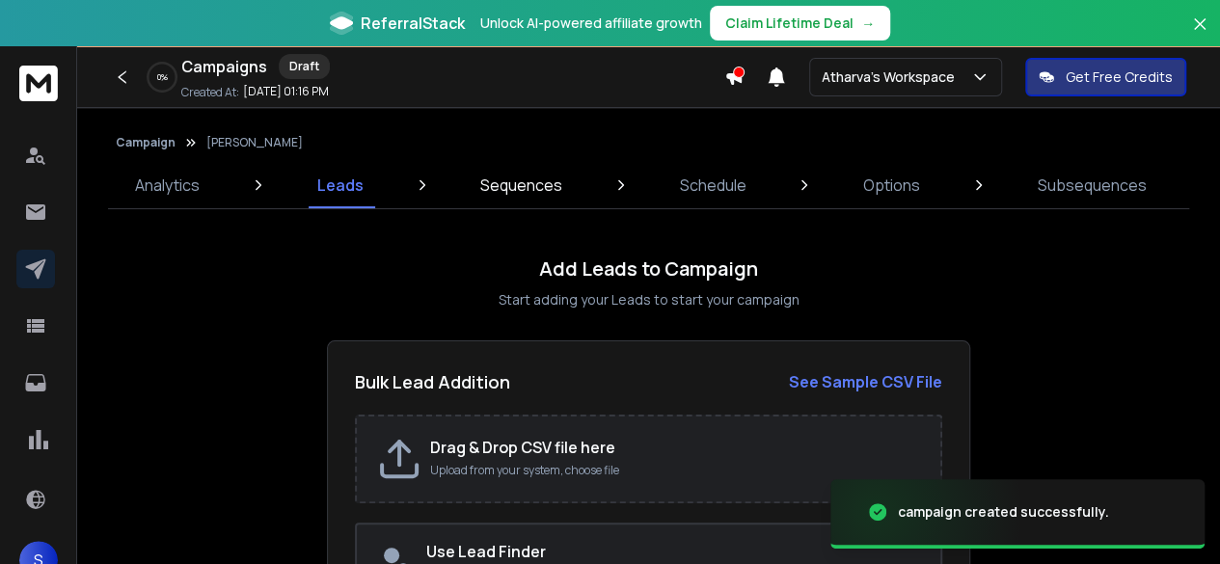
click at [542, 178] on p "Sequences" at bounding box center [521, 185] width 82 height 23
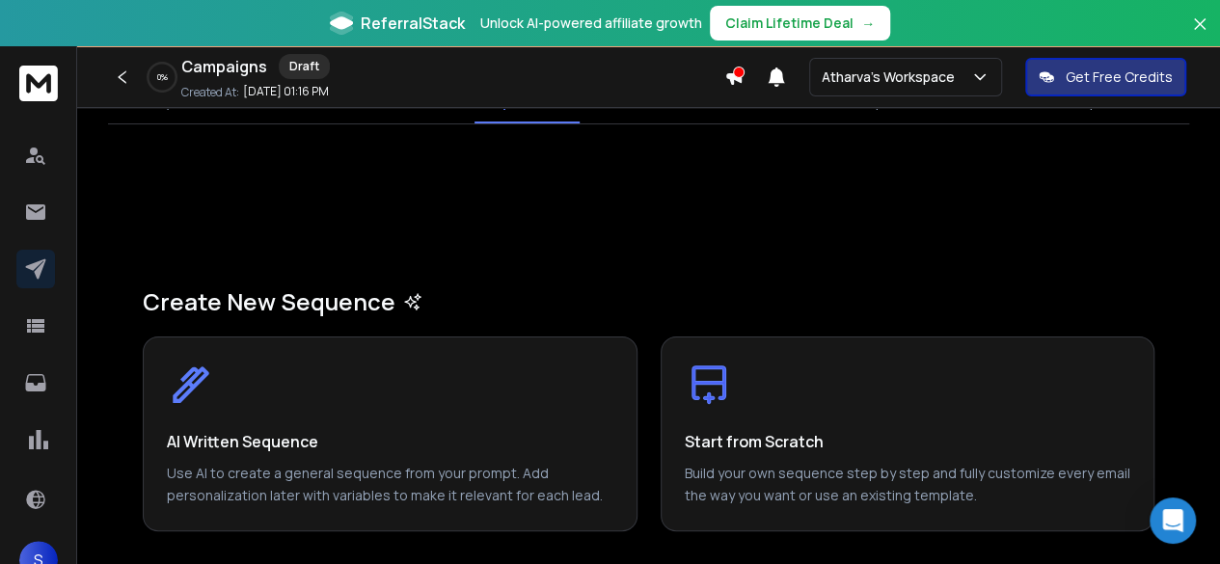
scroll to position [88, 0]
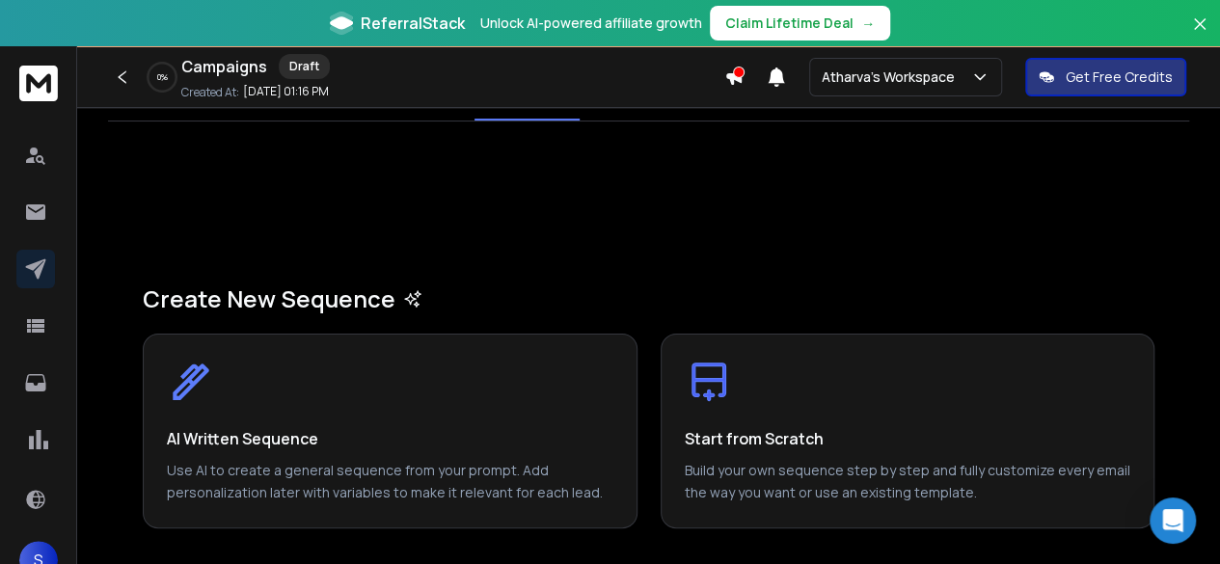
click at [742, 437] on h3 "Start from Scratch" at bounding box center [754, 438] width 139 height 19
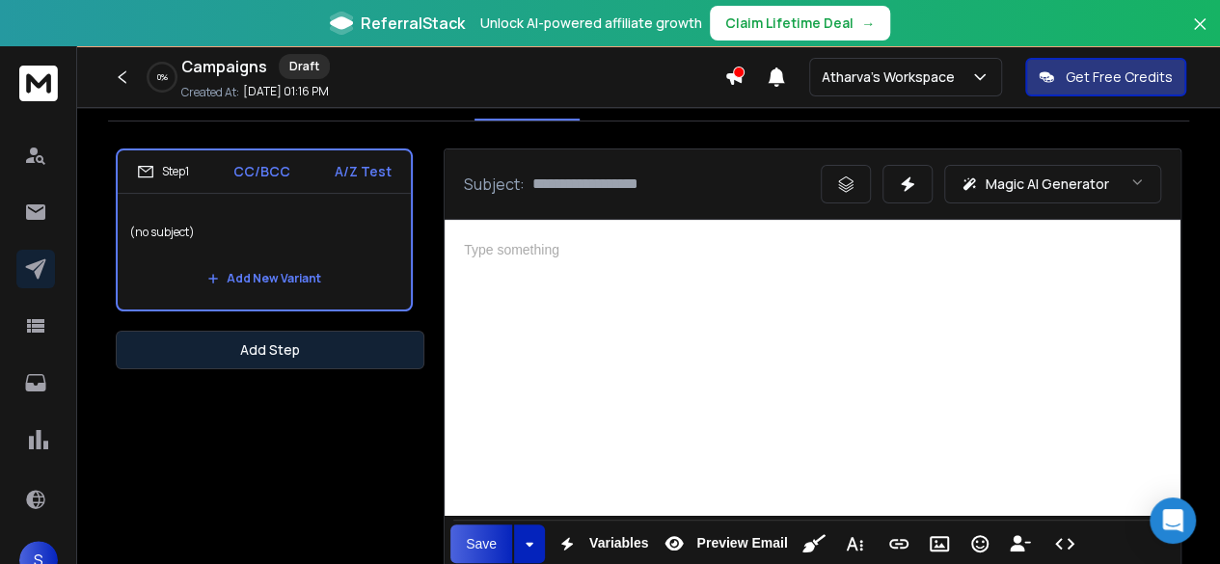
click at [328, 353] on button "Add Step" at bounding box center [270, 350] width 309 height 39
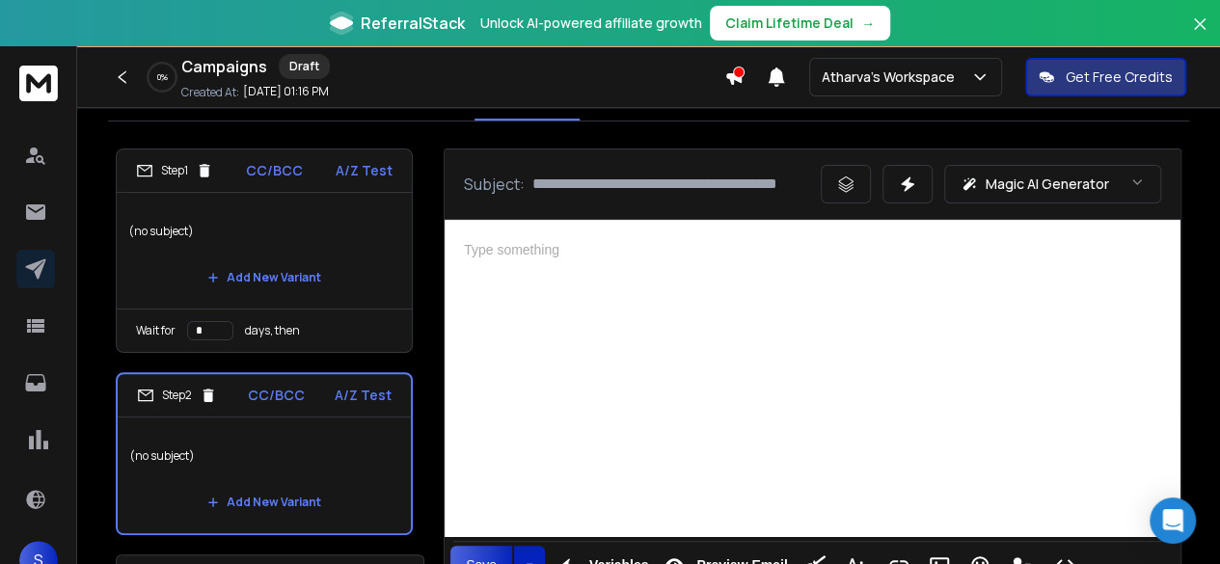
scroll to position [141, 0]
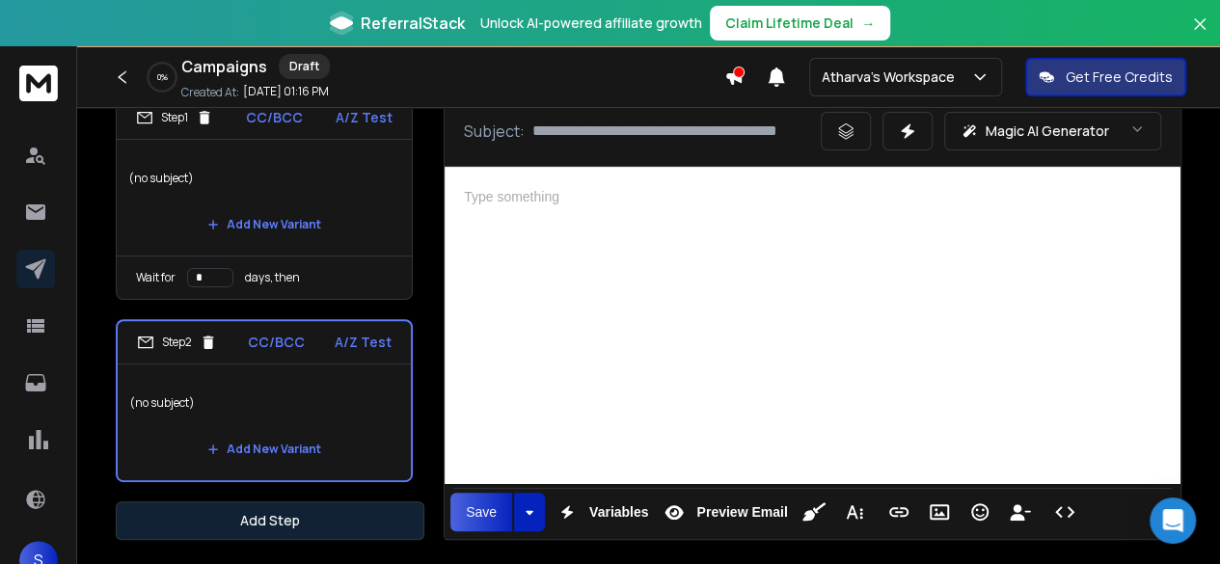
click at [298, 517] on button "Add Step" at bounding box center [270, 520] width 309 height 39
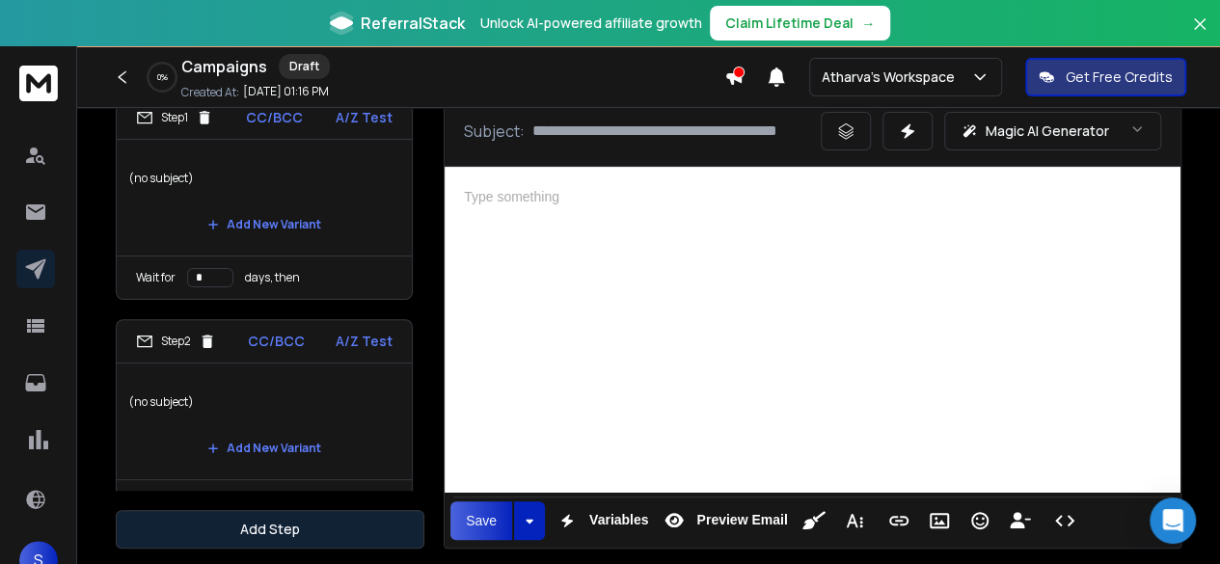
click at [298, 517] on button "Add Step" at bounding box center [270, 529] width 309 height 39
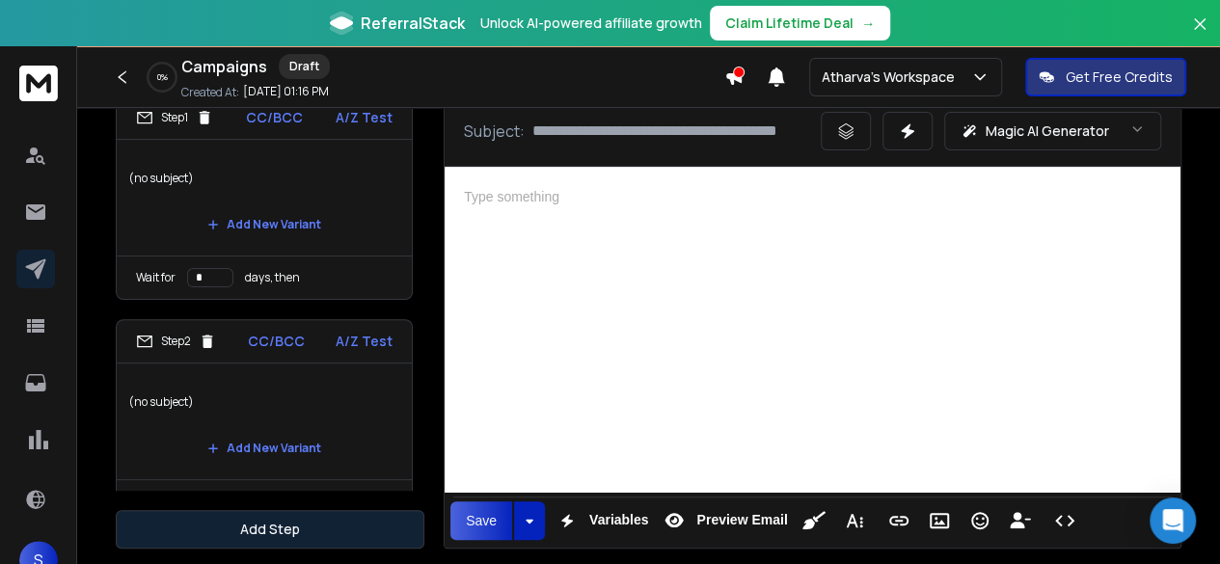
click at [298, 517] on button "Add Step" at bounding box center [270, 529] width 309 height 39
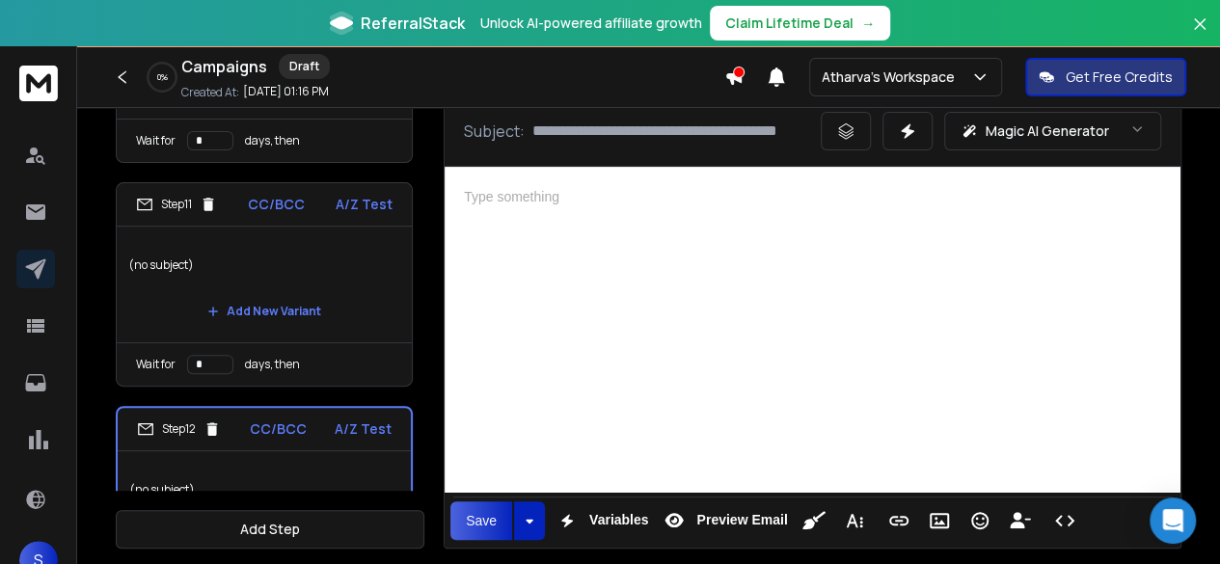
scroll to position [2186, 0]
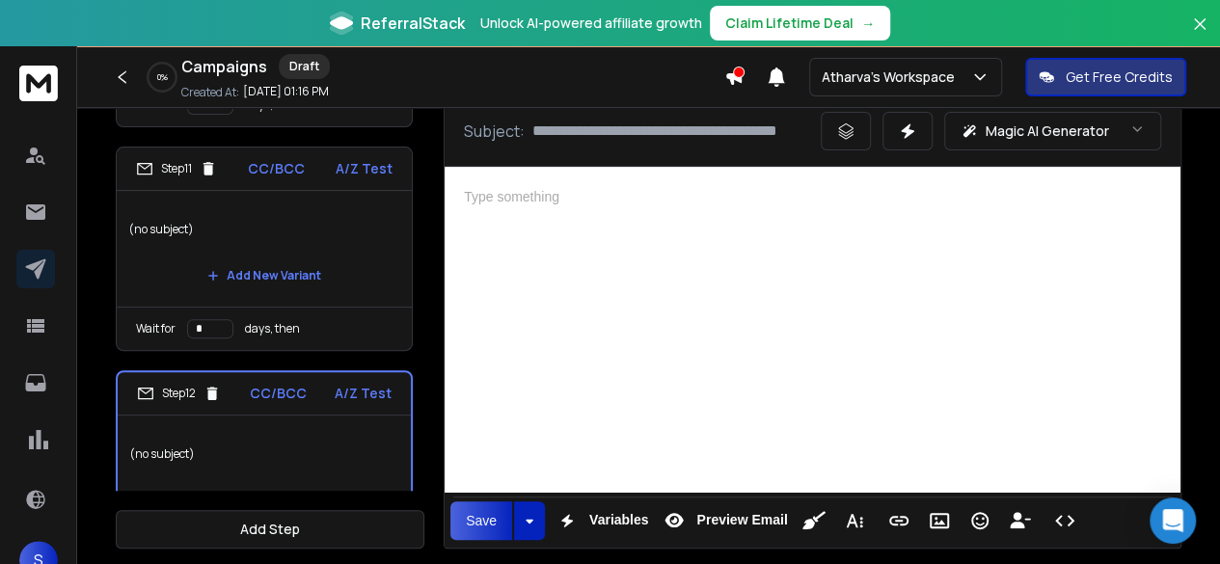
click at [209, 385] on icon at bounding box center [211, 393] width 17 height 17
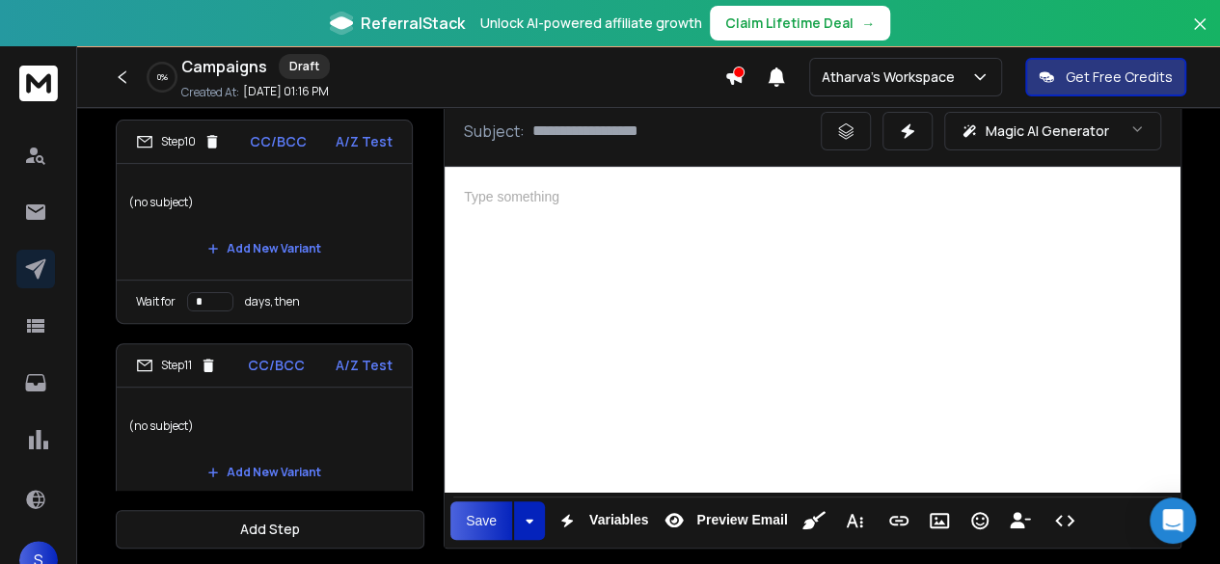
click at [244, 399] on p "(no subject)" at bounding box center [264, 426] width 272 height 54
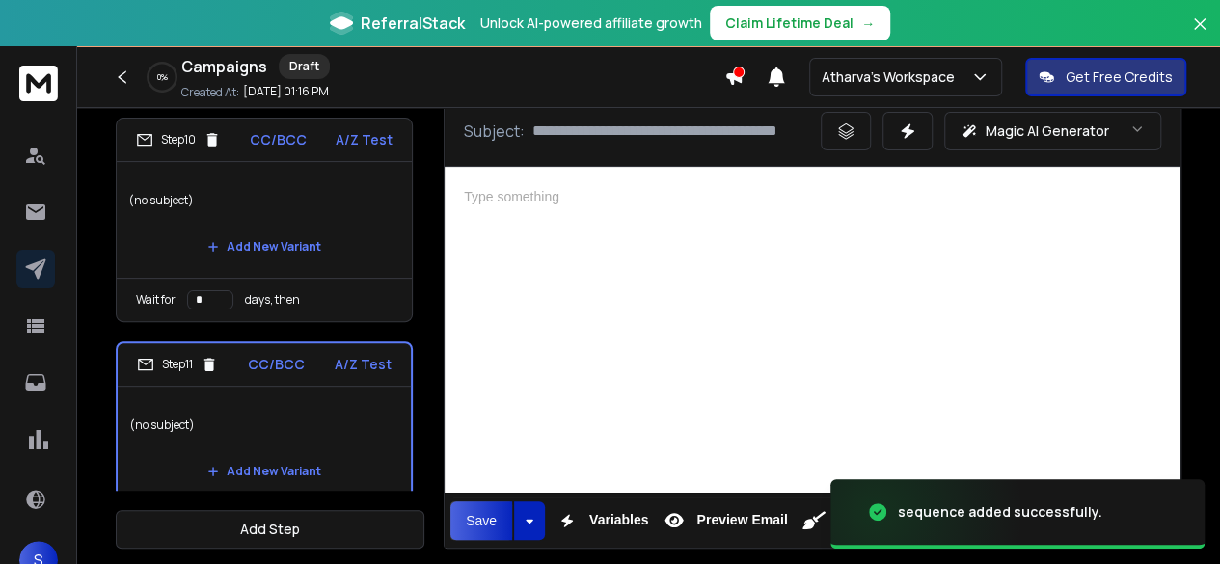
click at [223, 290] on input "*" at bounding box center [210, 299] width 46 height 19
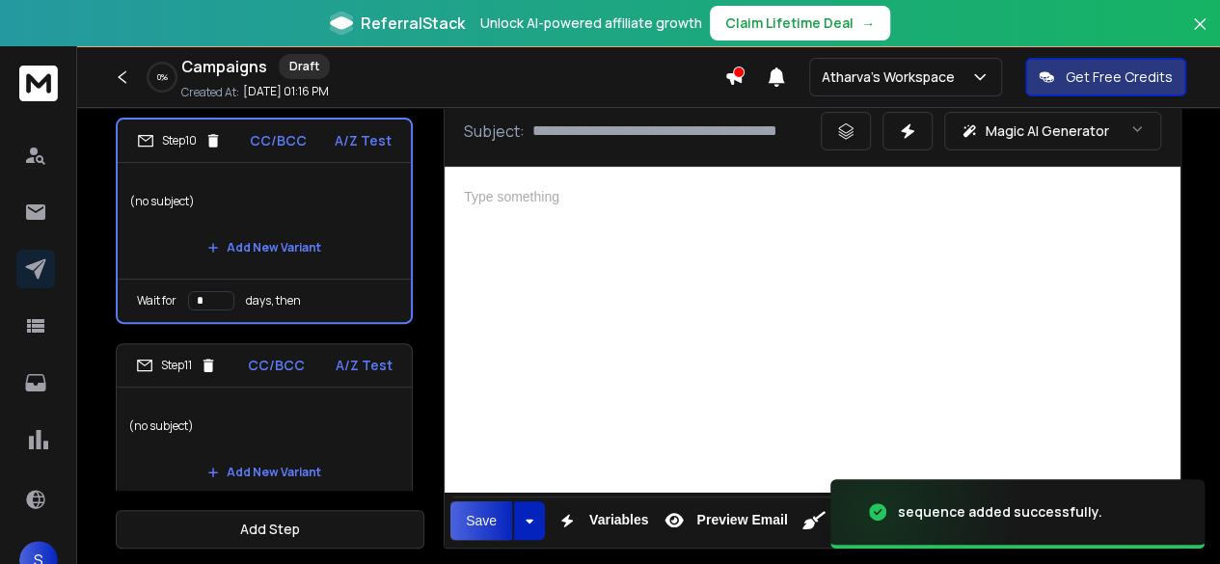
type input "*"
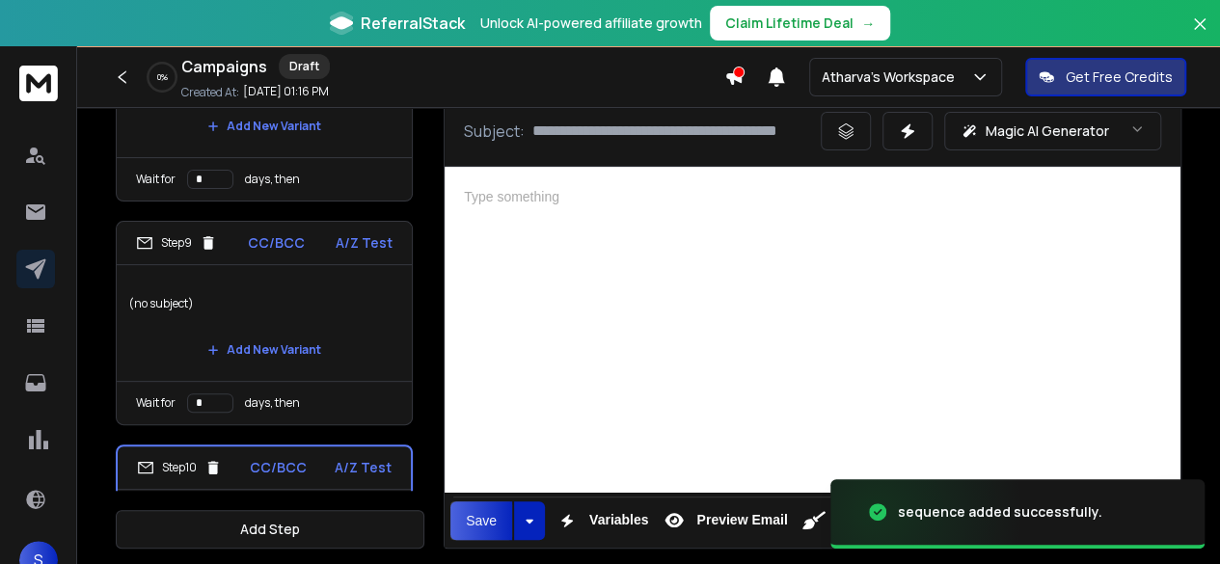
scroll to position [1630, 0]
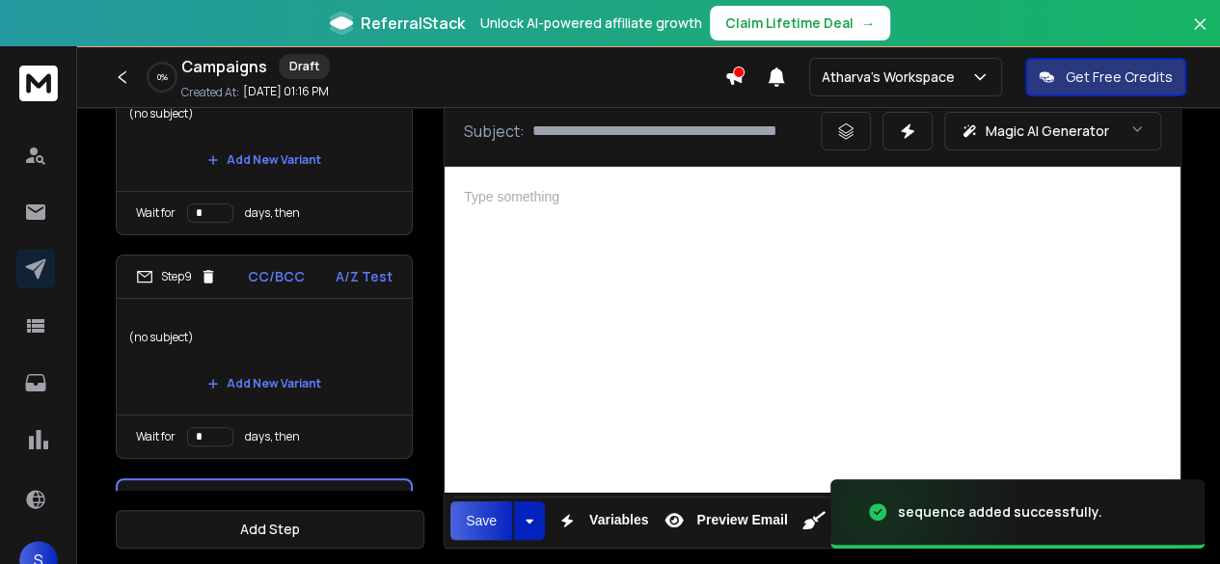
click at [214, 427] on input "*" at bounding box center [210, 436] width 46 height 19
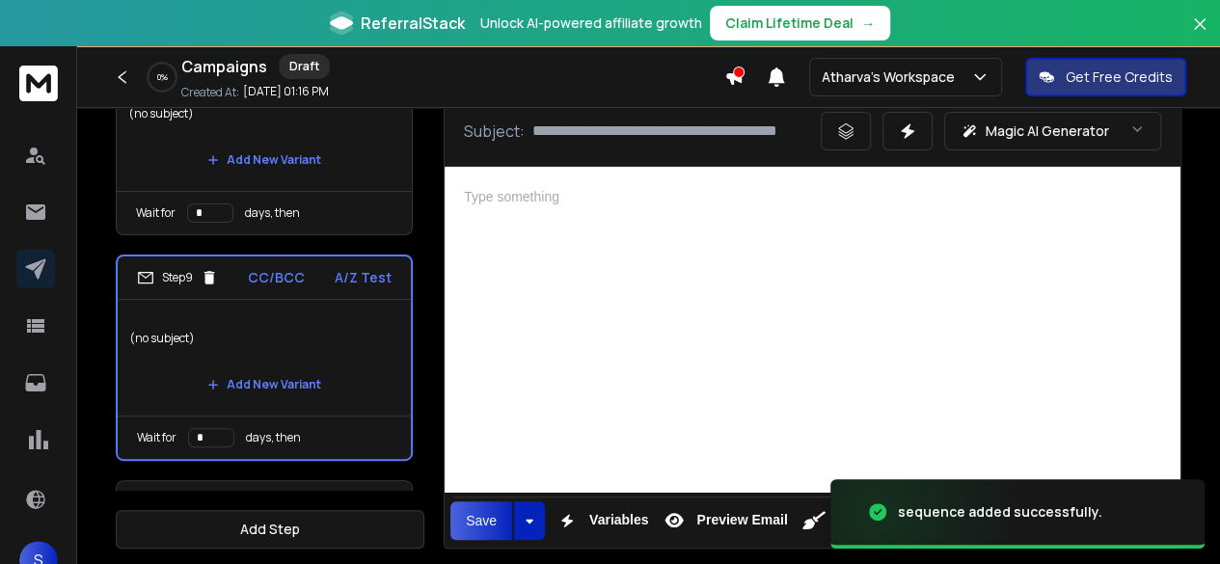
click at [476, 540] on div "Save Save Save as Template Variables Insert Variable Preview Email Preview Emai…" at bounding box center [661, 520] width 426 height 46
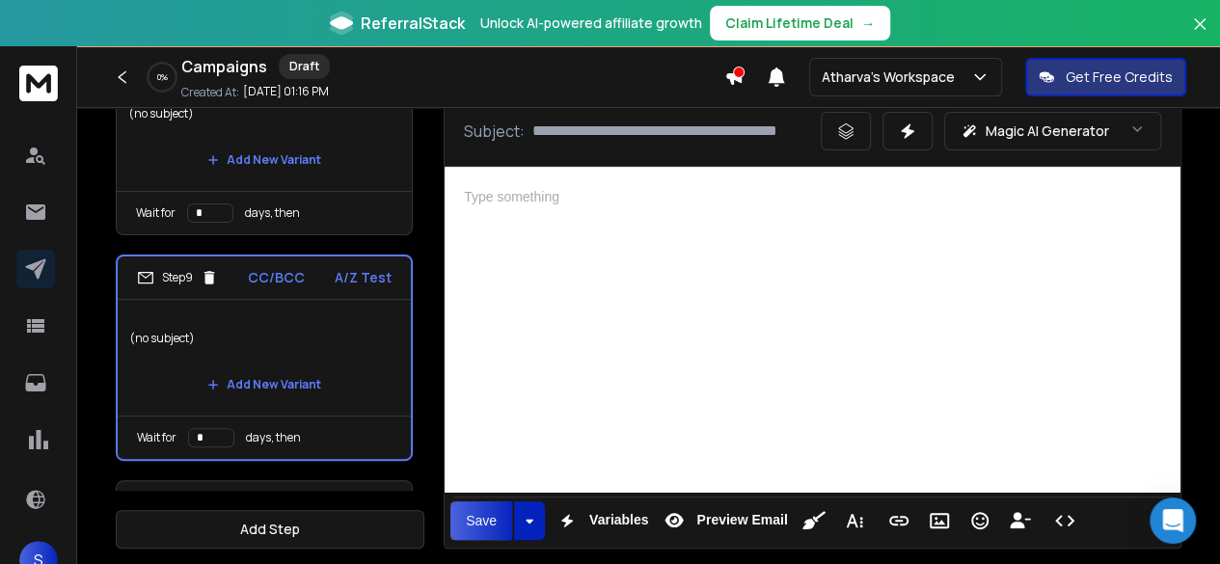
type input "*"
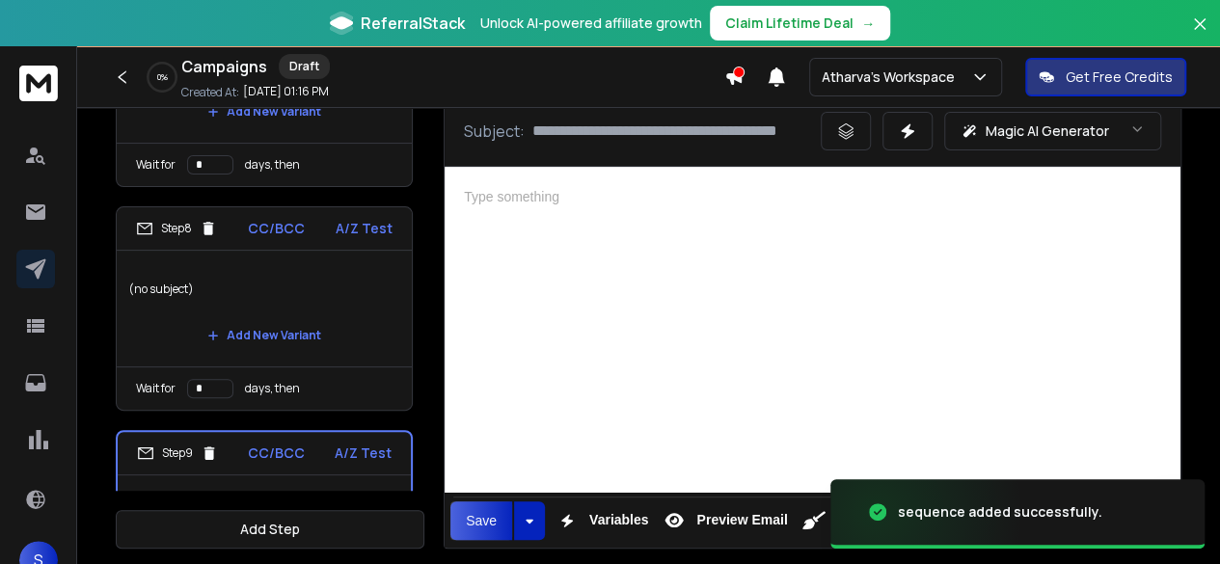
scroll to position [1451, 0]
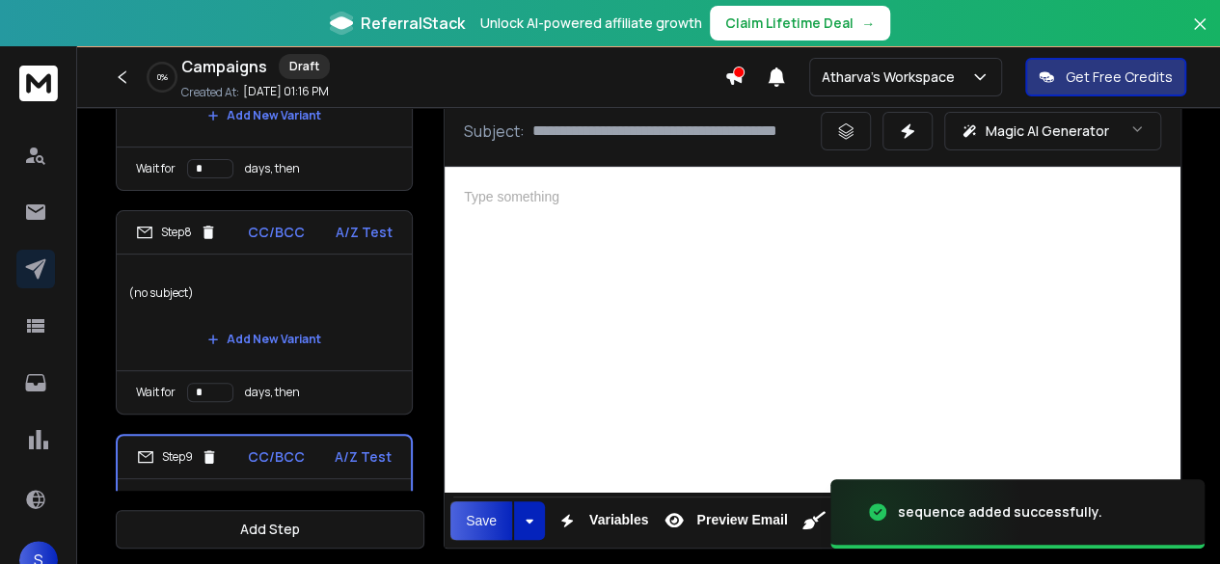
click at [209, 387] on input "*" at bounding box center [210, 392] width 46 height 19
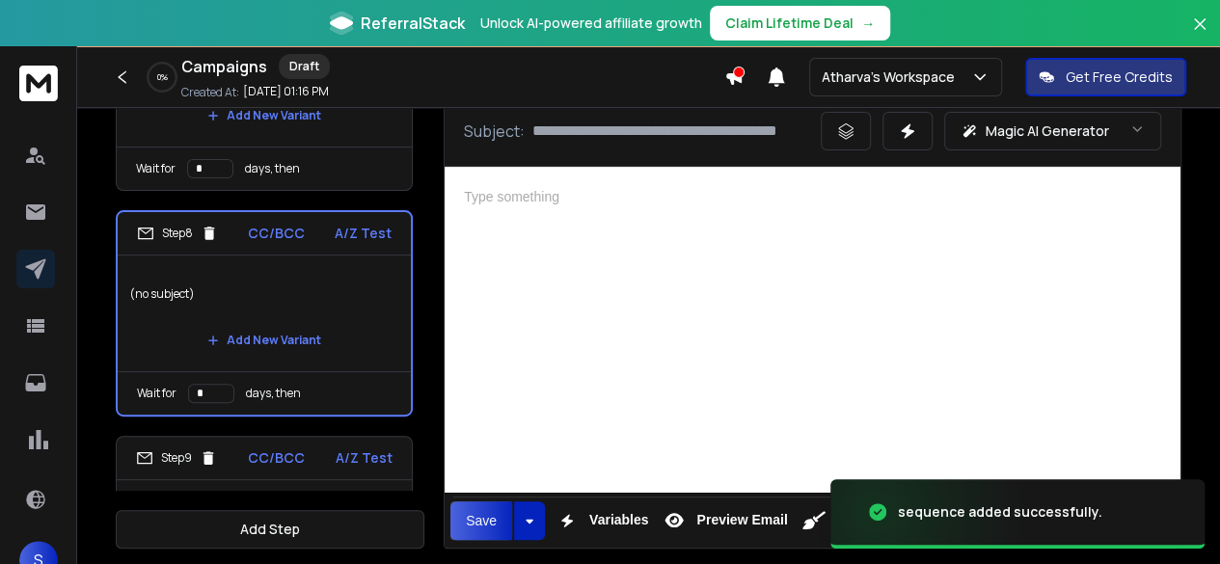
type input "*"
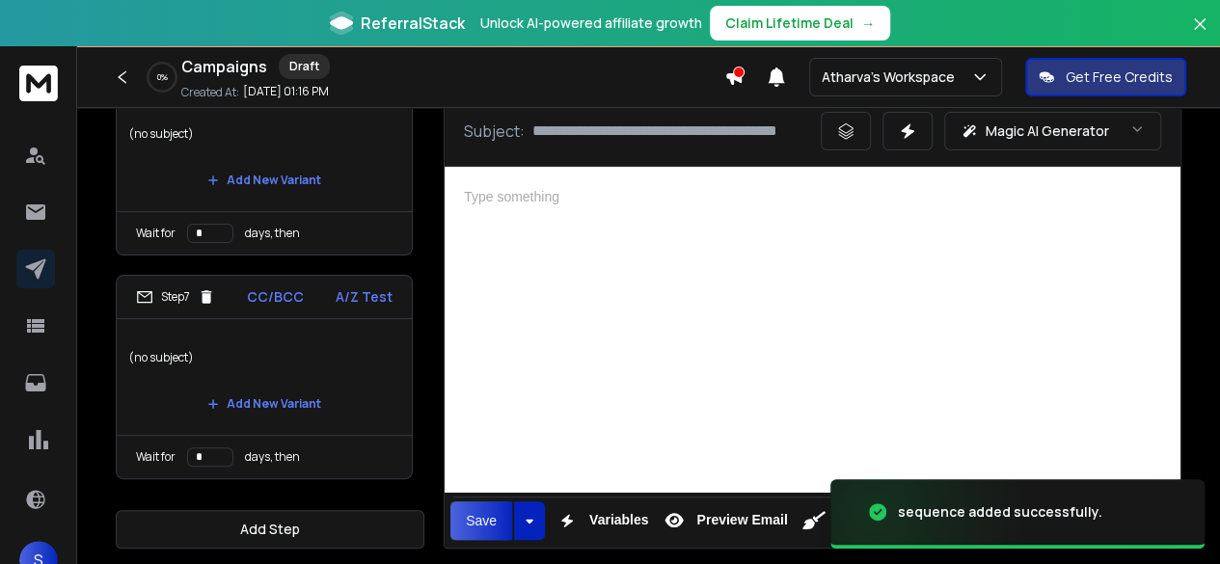
scroll to position [1157, 0]
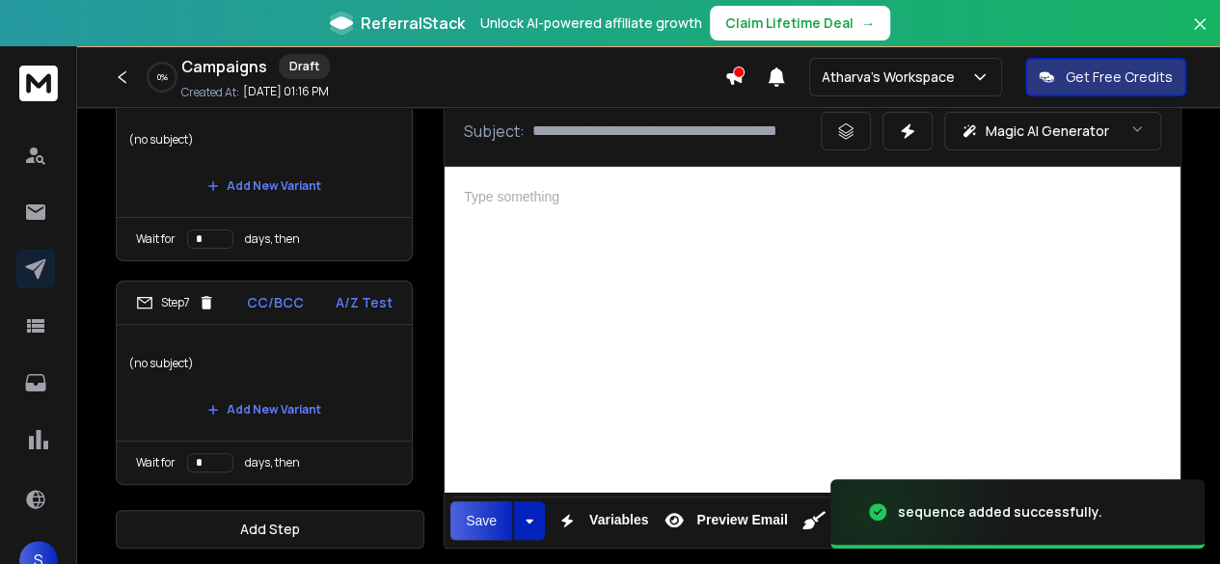
click at [222, 453] on input "*" at bounding box center [210, 462] width 46 height 19
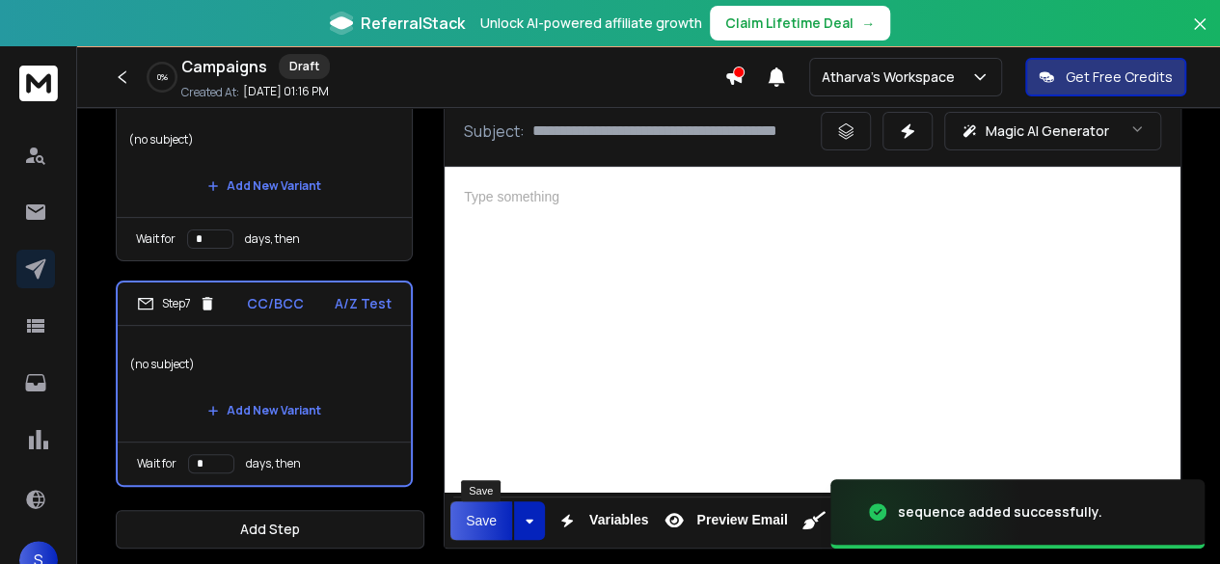
type input "*"
click at [229, 236] on input "*" at bounding box center [210, 238] width 46 height 19
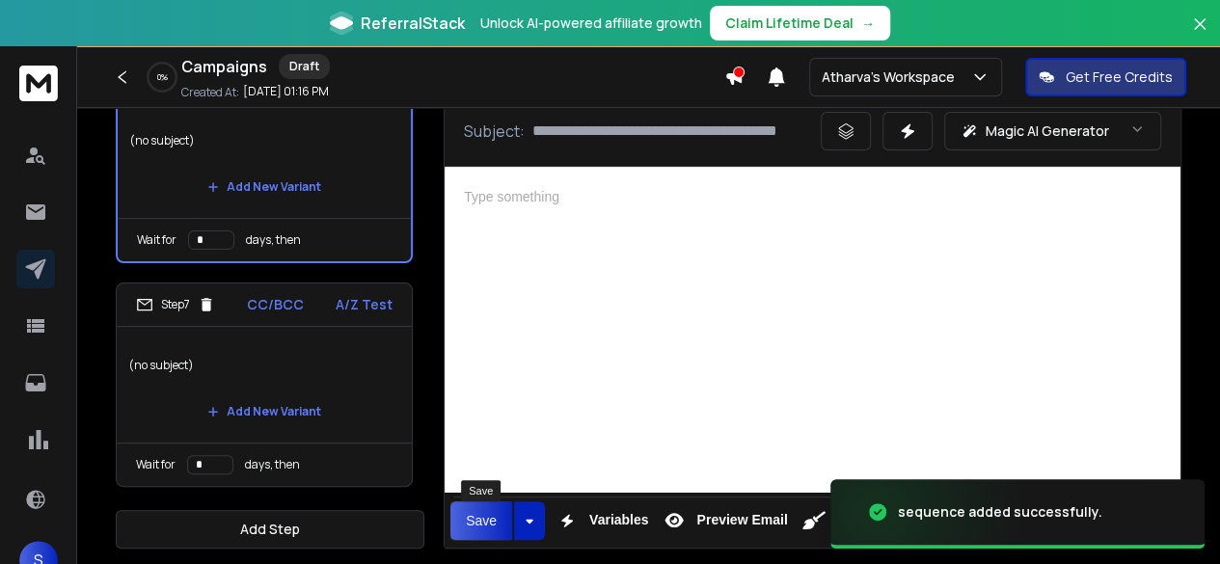
type input "*"
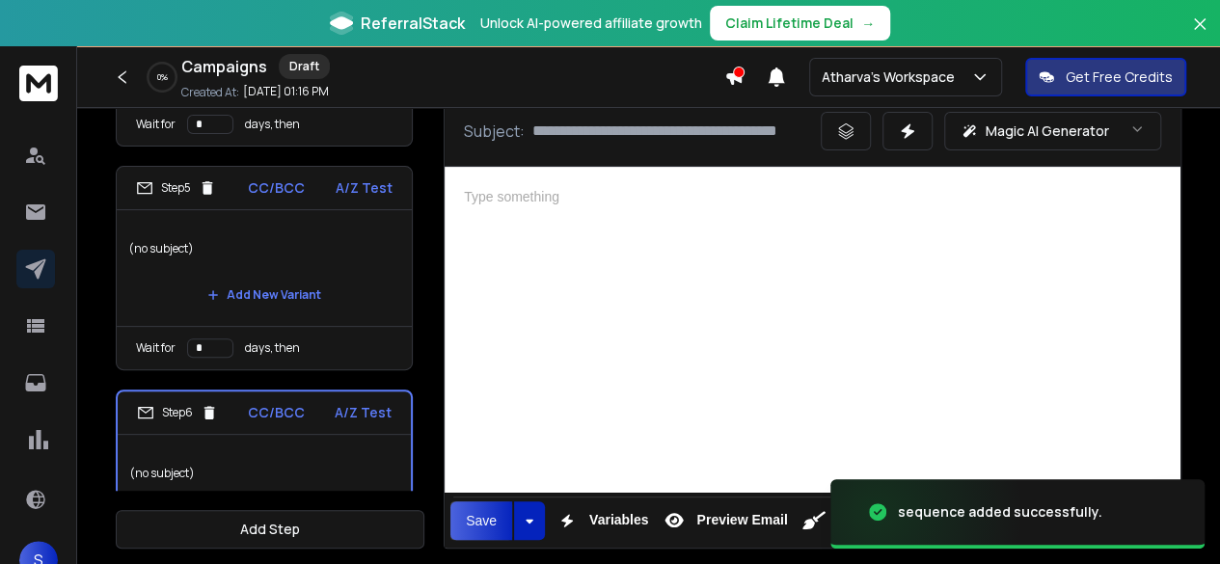
scroll to position [818, 0]
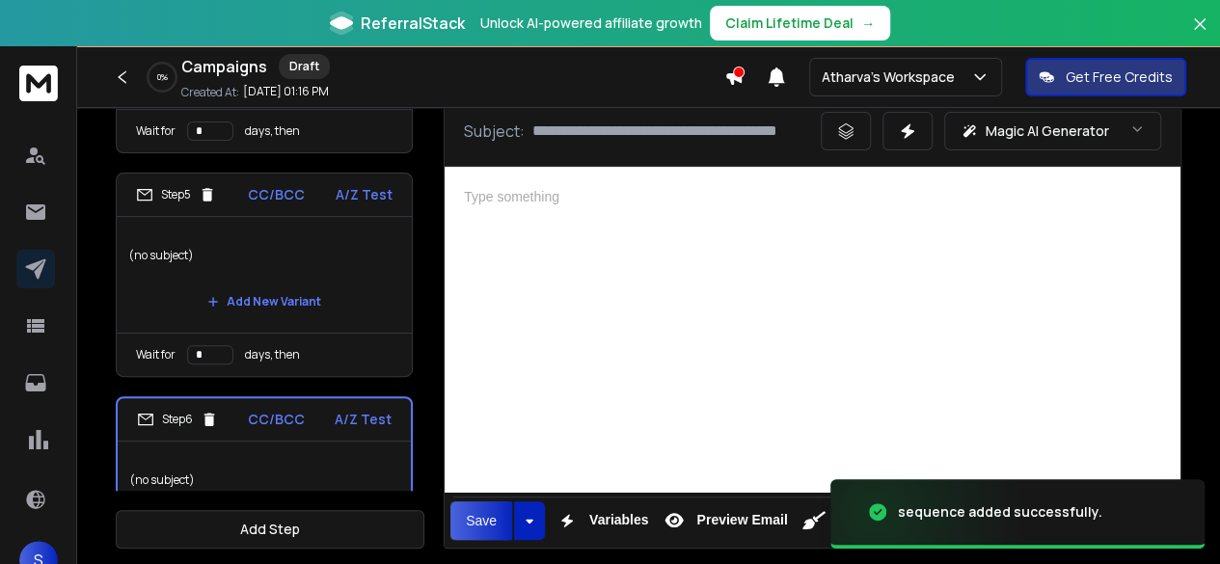
click at [229, 345] on input "*" at bounding box center [210, 354] width 46 height 19
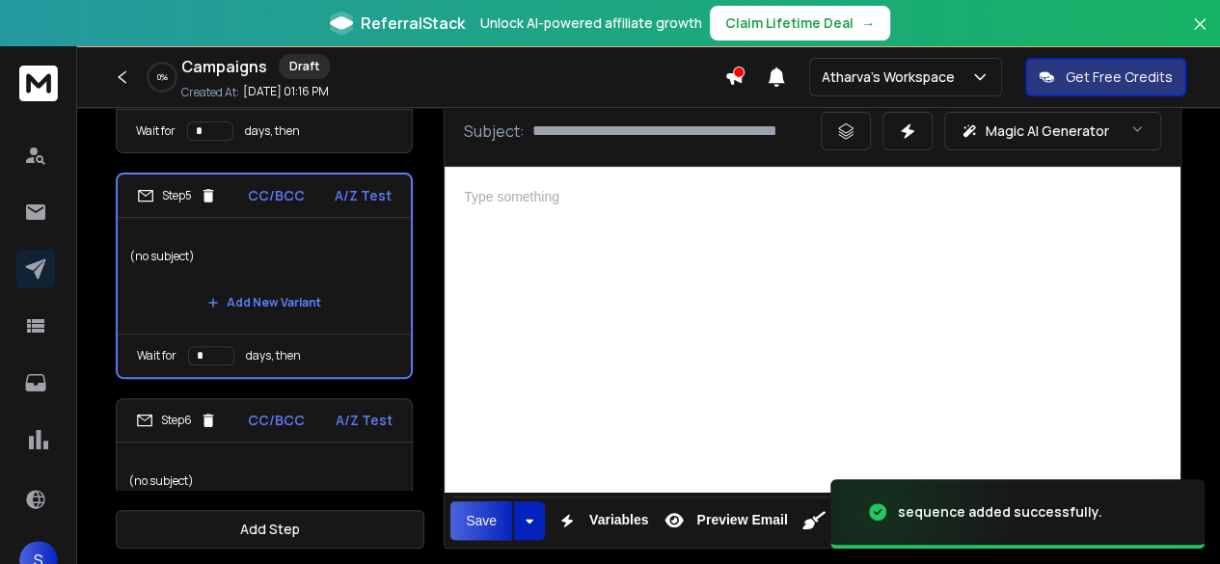
type input "*"
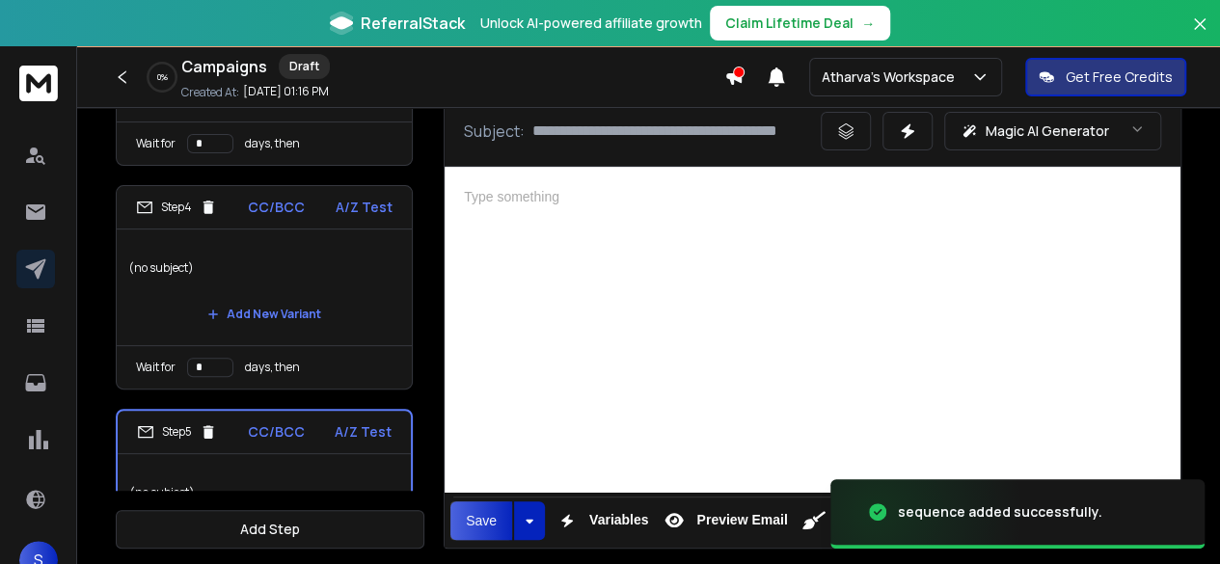
scroll to position [577, 0]
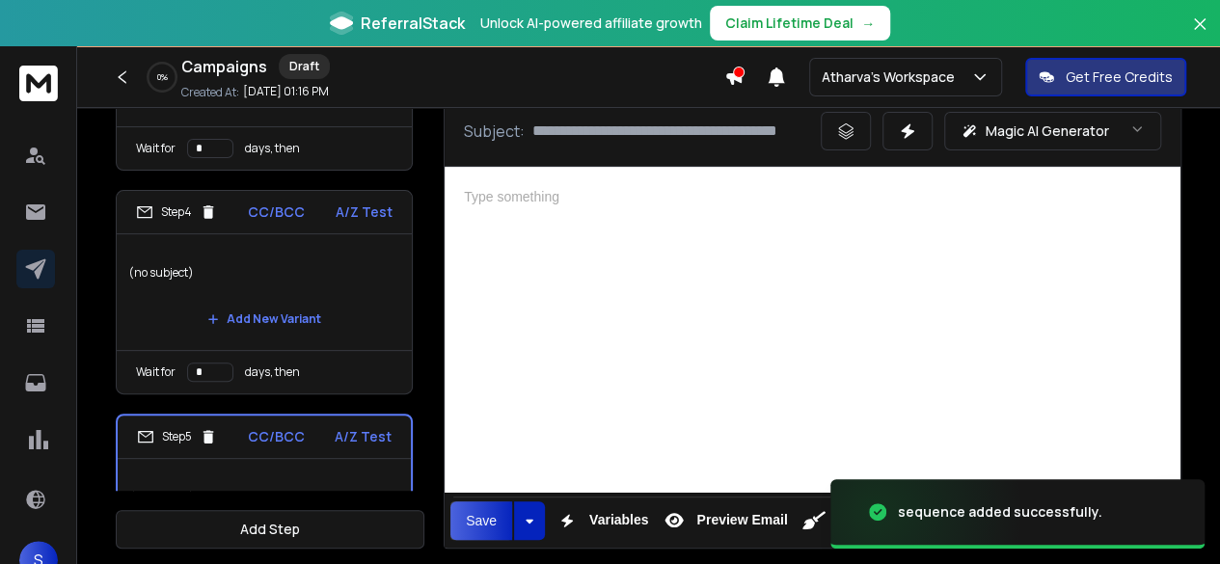
click at [233, 363] on input "*" at bounding box center [210, 372] width 46 height 19
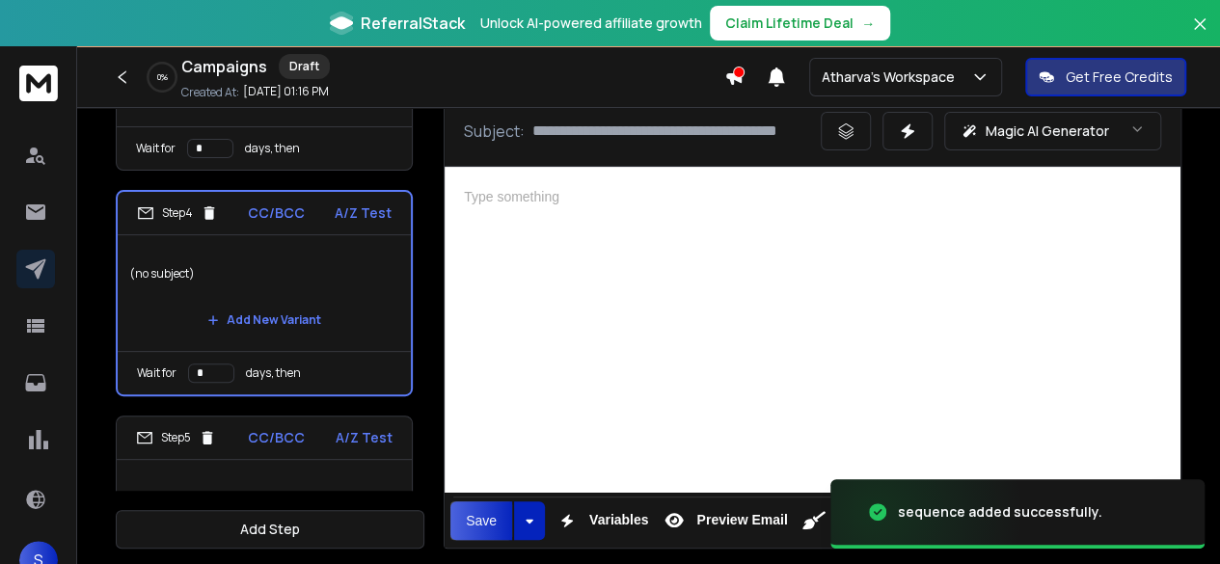
type input "*"
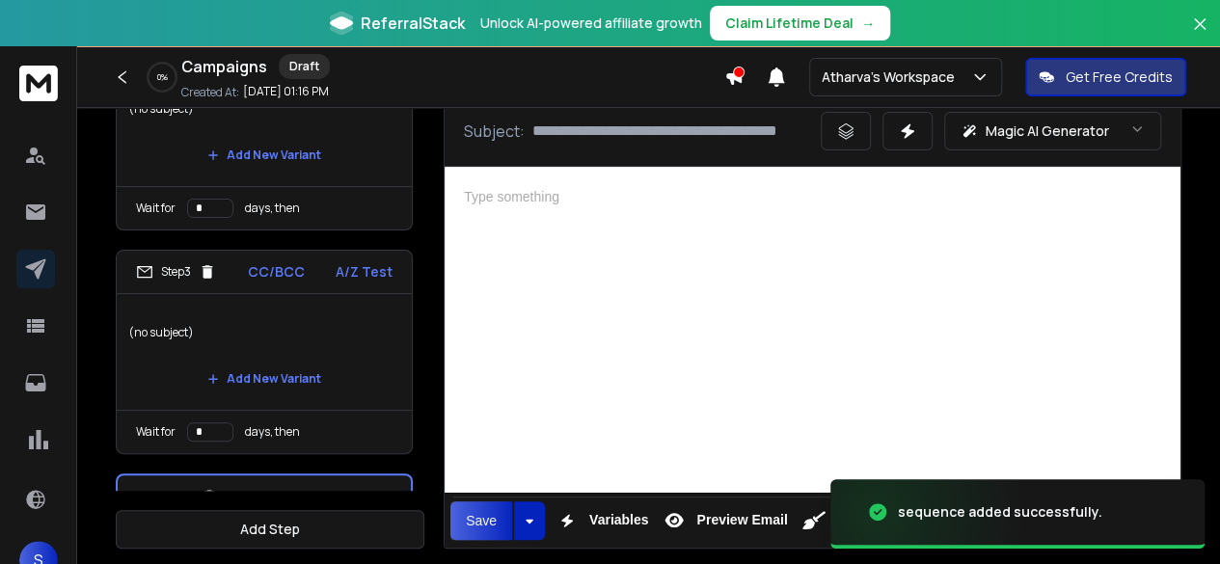
click at [224, 424] on input "*" at bounding box center [210, 431] width 46 height 19
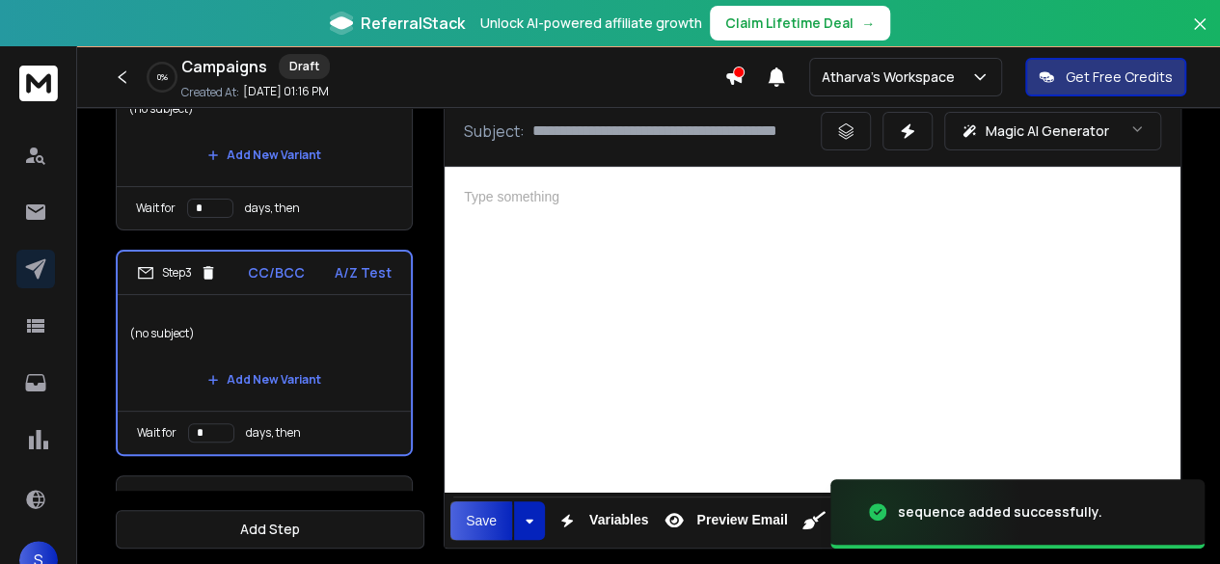
type input "*"
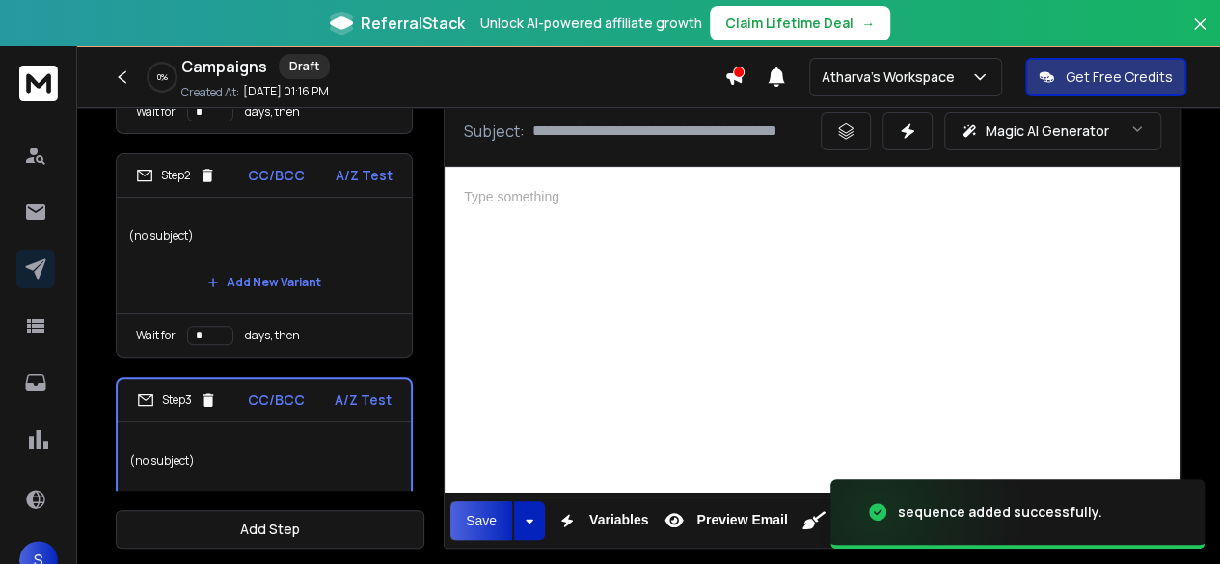
scroll to position [137, 0]
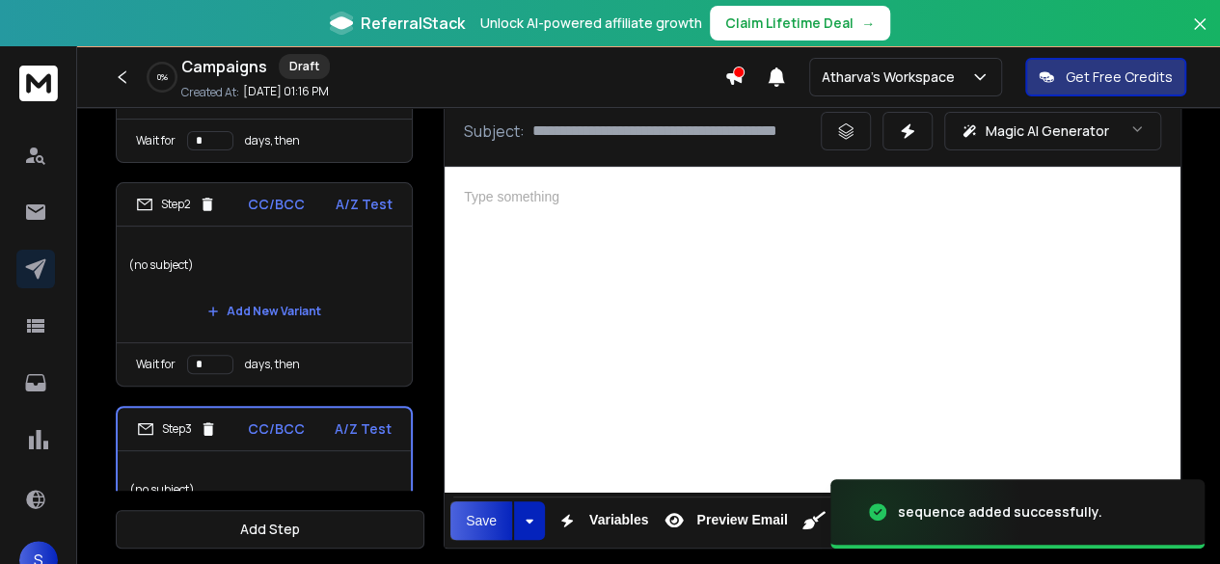
click at [213, 356] on input "*" at bounding box center [210, 364] width 46 height 19
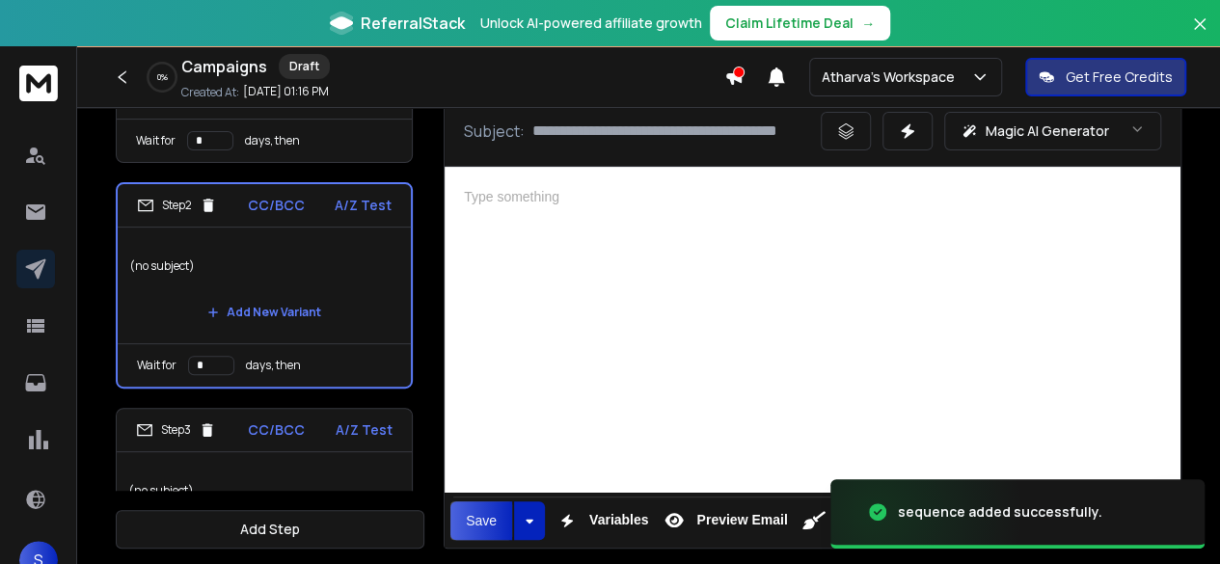
type input "*"
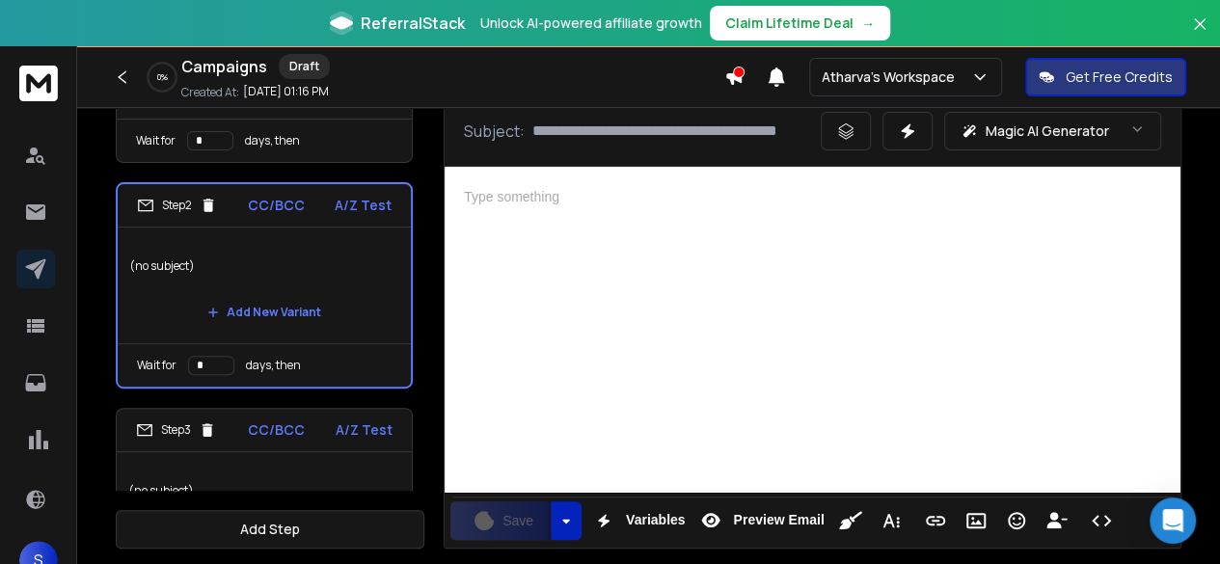
scroll to position [0, 0]
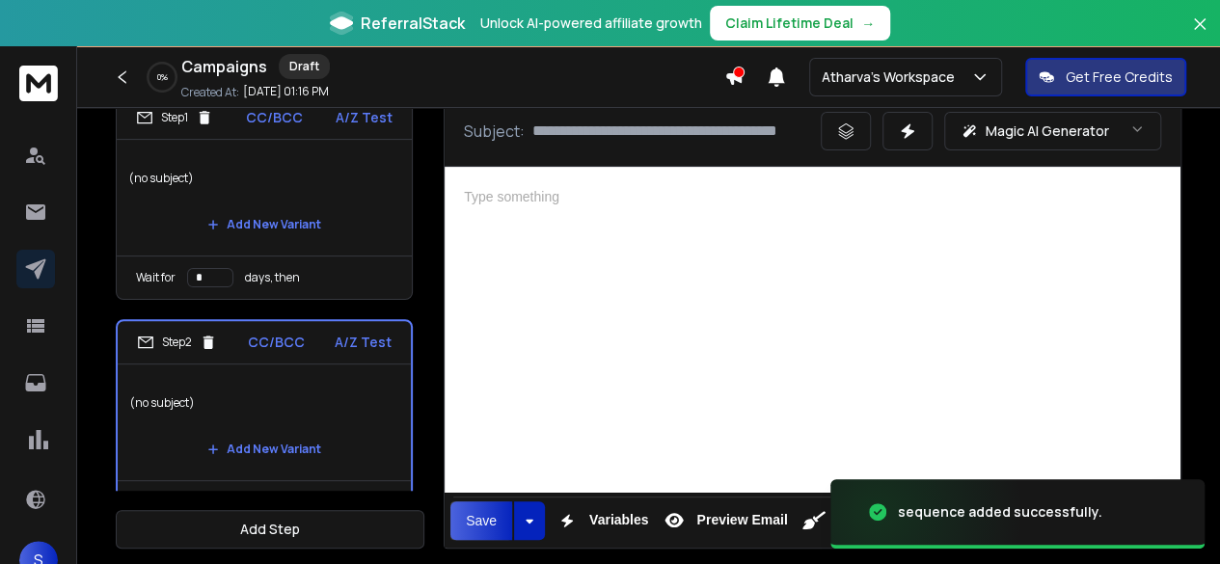
click at [214, 284] on input "*" at bounding box center [210, 277] width 46 height 19
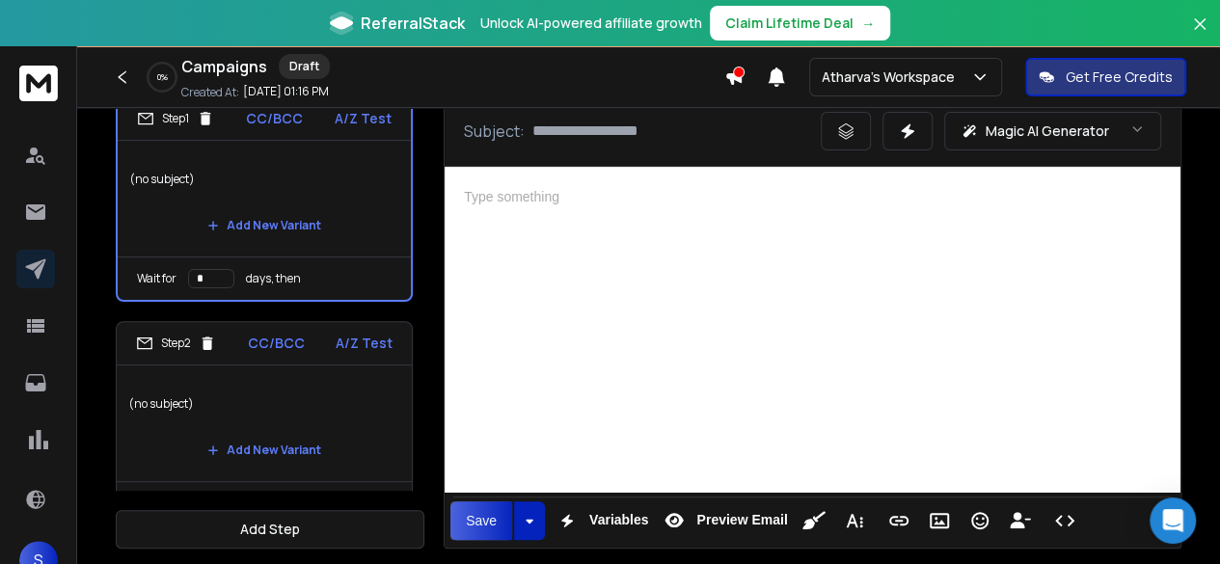
type input "*"
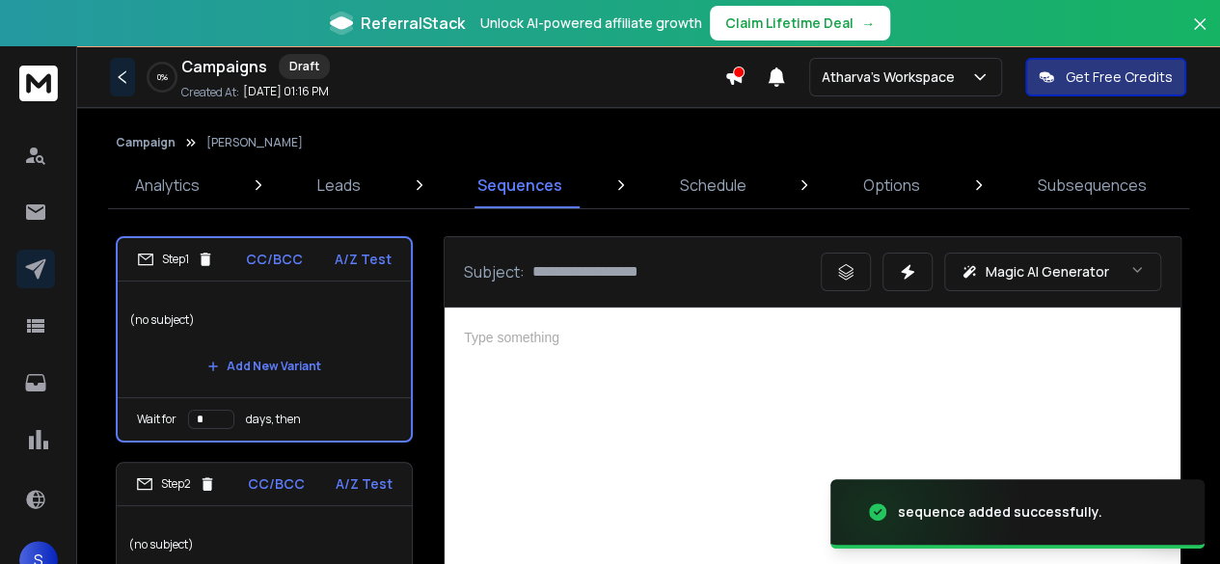
click at [117, 74] on icon at bounding box center [122, 76] width 17 height 17
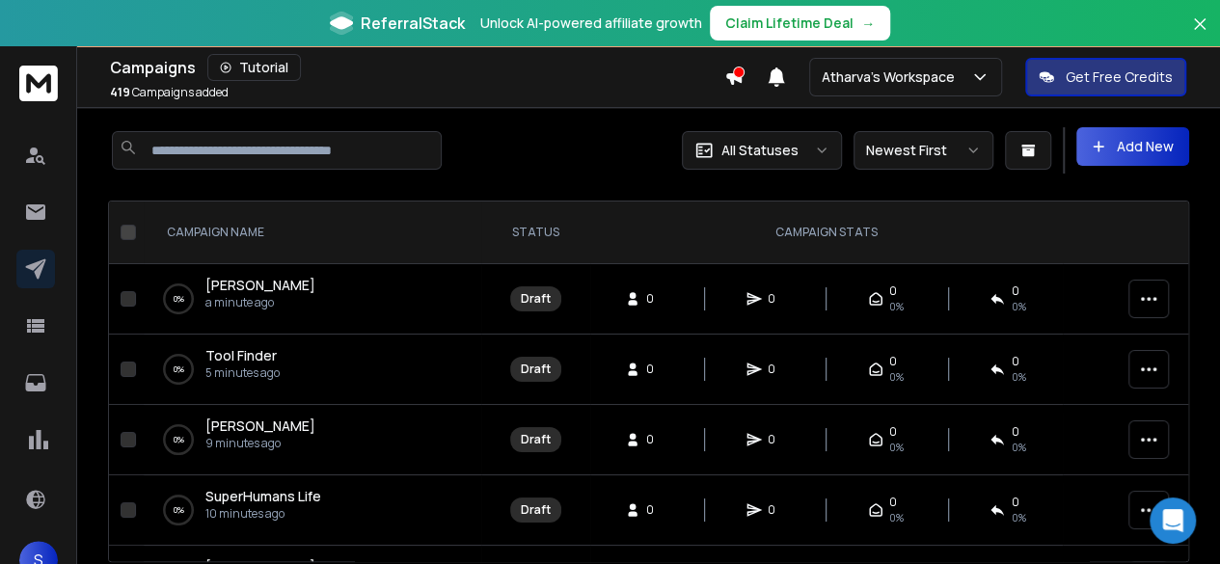
click at [540, 176] on div "Campaigns 419 Campaigns Added All Statuses Newest First Add New CAMPAIGN NAME S…" at bounding box center [648, 409] width 1081 height 564
click at [1126, 148] on button "Add New" at bounding box center [1132, 146] width 113 height 39
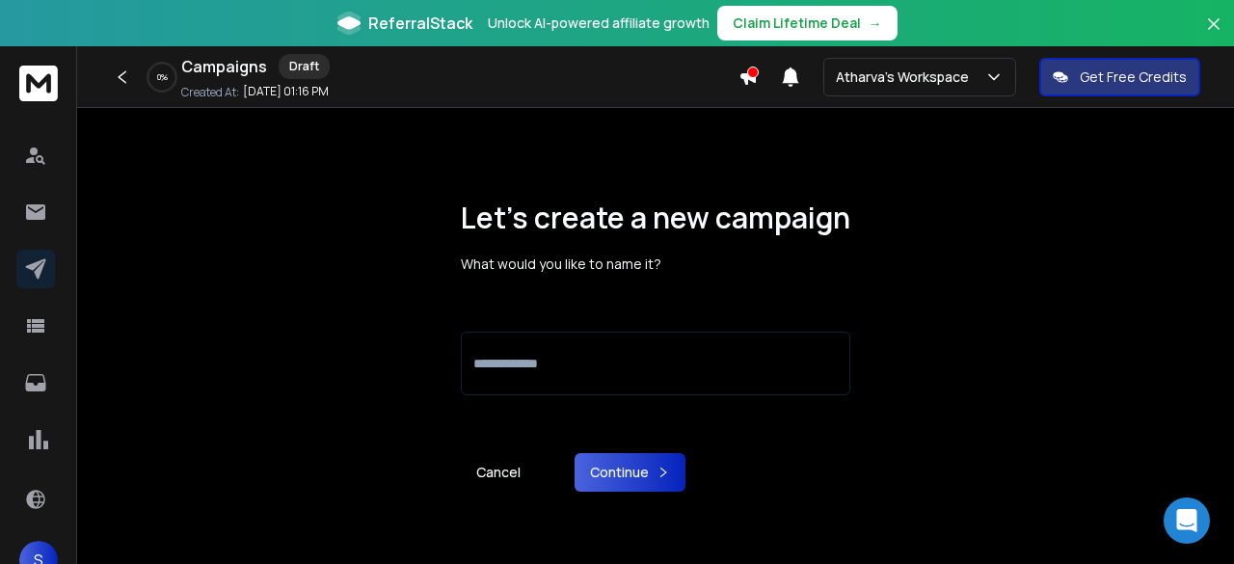
click at [578, 362] on input at bounding box center [656, 364] width 390 height 64
paste input "**********"
type input "**********"
click at [627, 463] on button "Continue" at bounding box center [630, 472] width 111 height 39
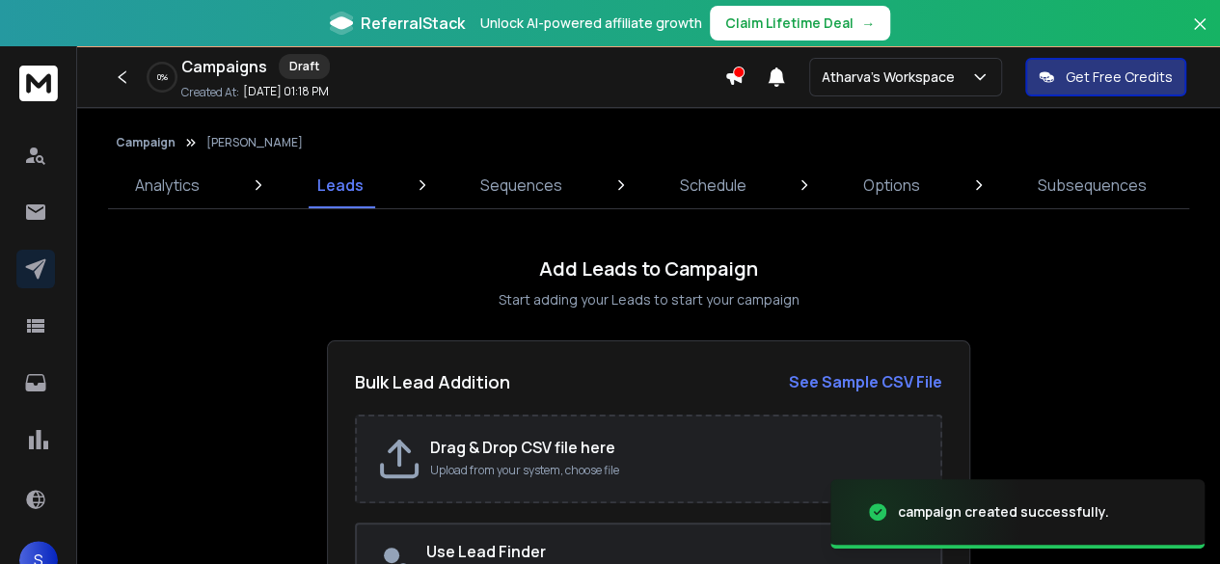
click at [450, 180] on div "Analytics Leads Sequences Schedule Options Subsequences" at bounding box center [640, 185] width 1065 height 46
click at [492, 189] on p "Sequences" at bounding box center [521, 185] width 82 height 23
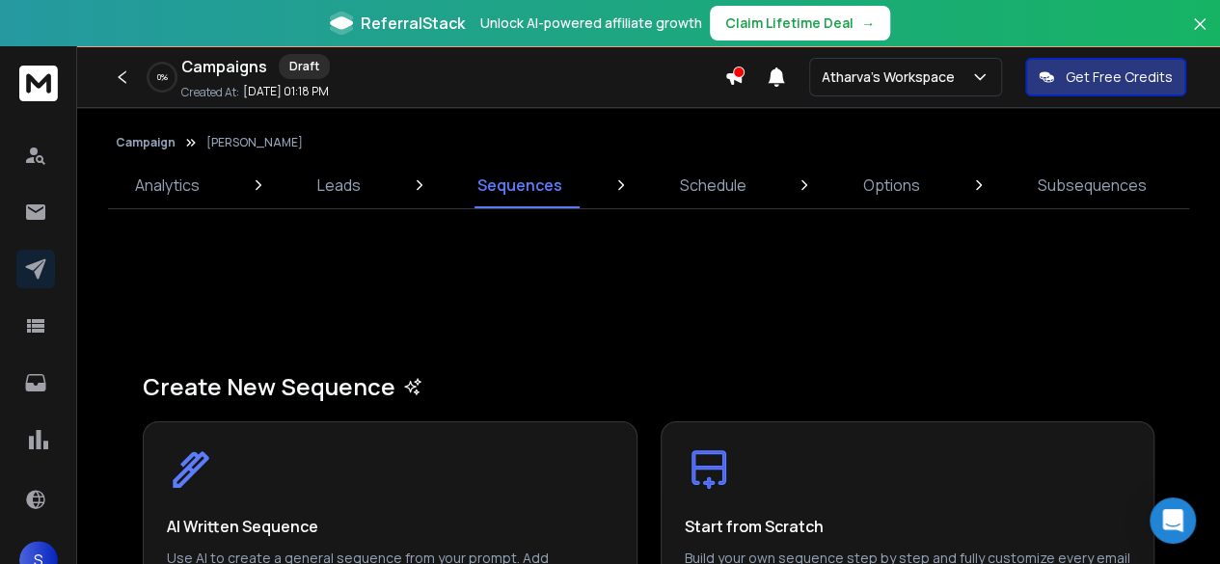
click at [772, 517] on h3 "Start from Scratch" at bounding box center [754, 526] width 139 height 19
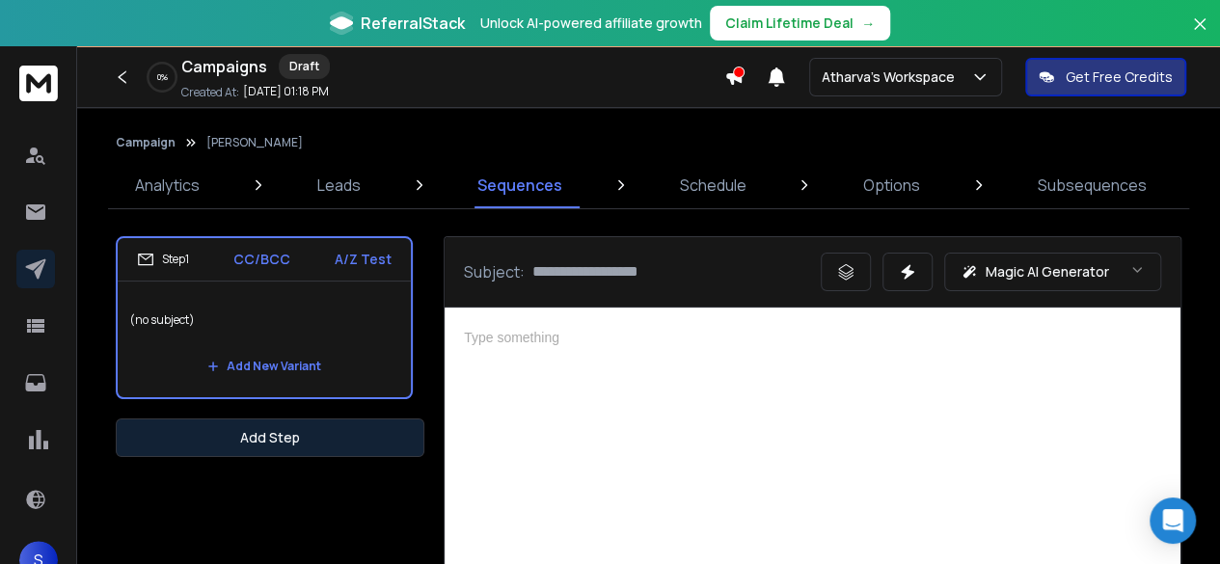
click at [325, 448] on button "Add Step" at bounding box center [270, 437] width 309 height 39
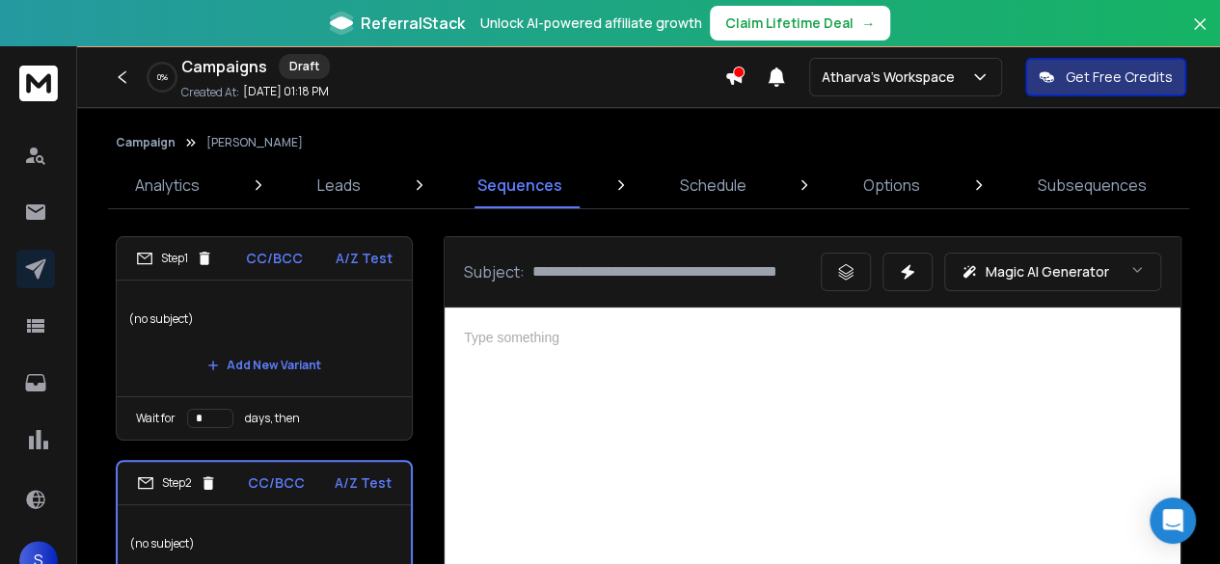
scroll to position [141, 0]
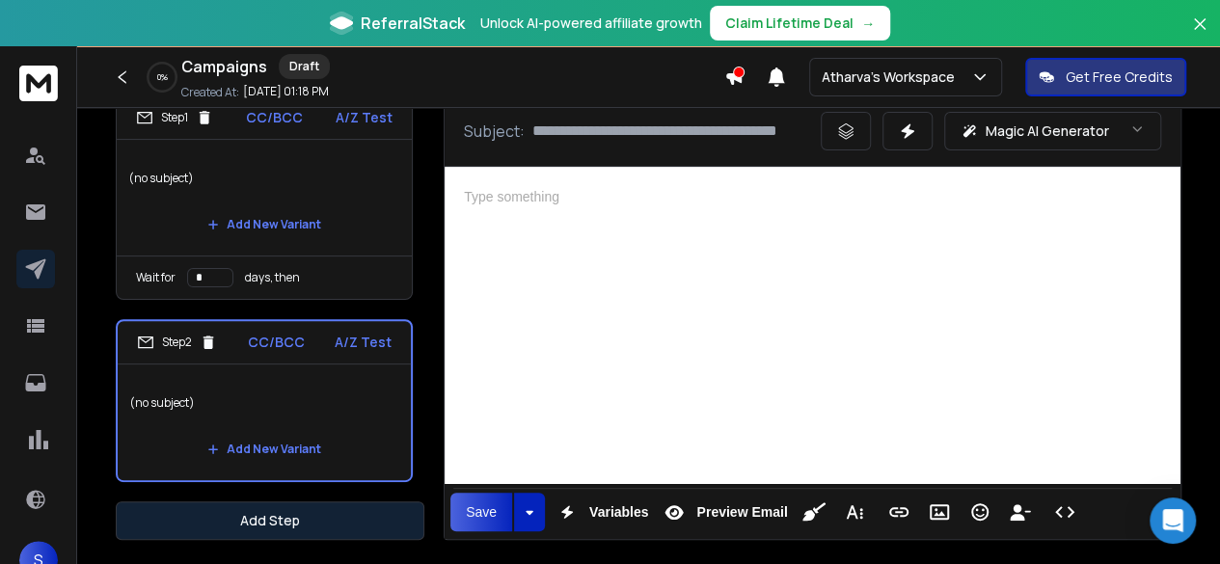
click at [331, 502] on button "Add Step" at bounding box center [270, 520] width 309 height 39
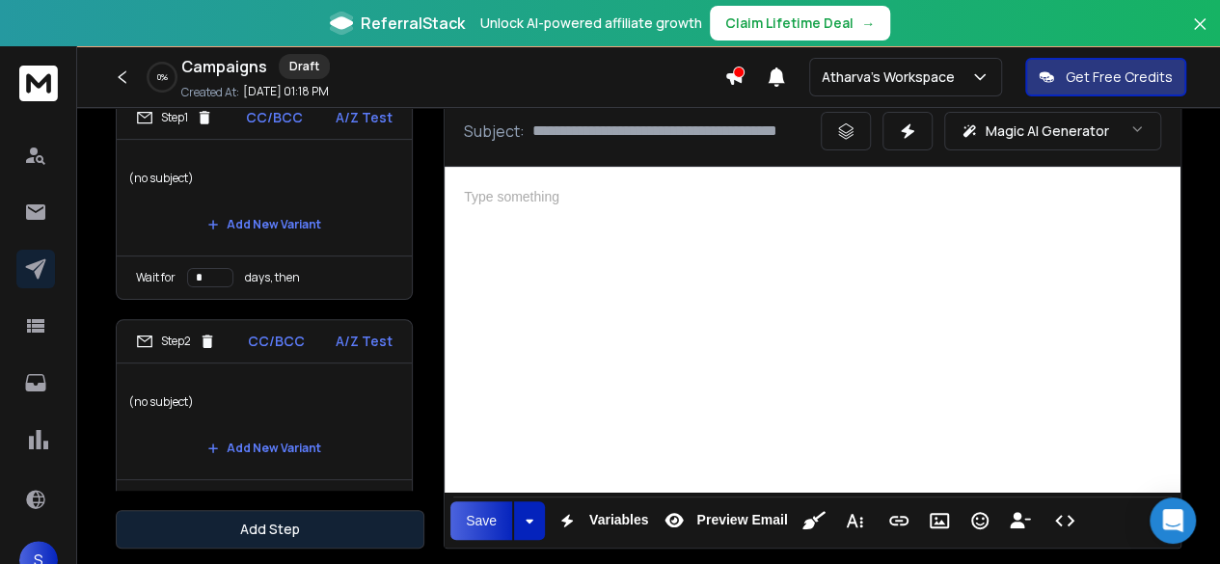
click at [326, 524] on button "Add Step" at bounding box center [270, 529] width 309 height 39
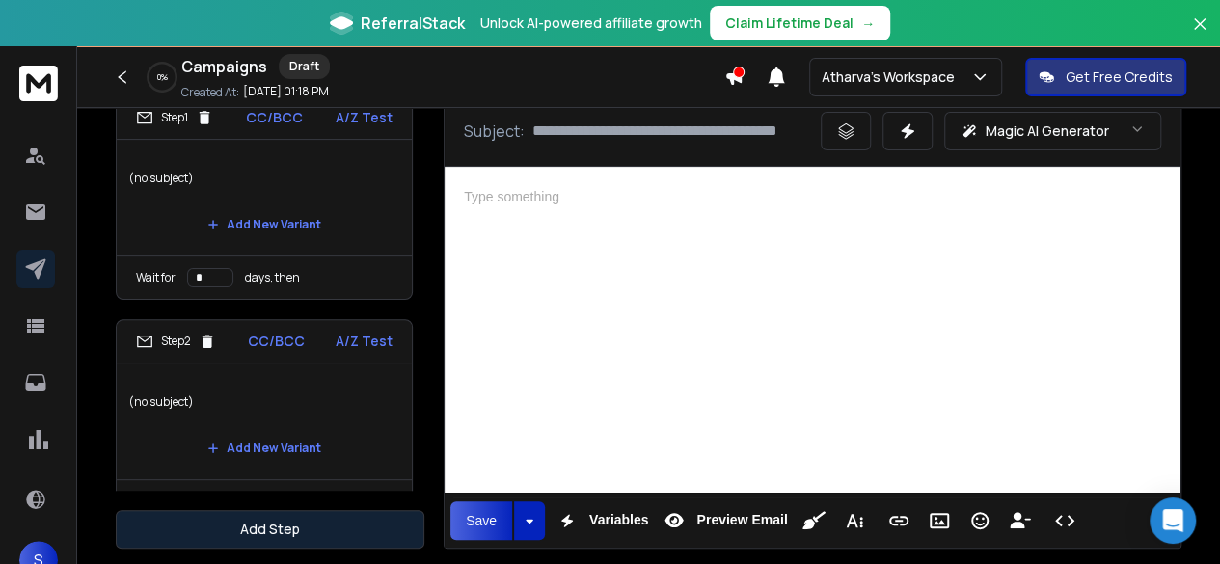
click at [326, 524] on button "Add Step" at bounding box center [270, 529] width 309 height 39
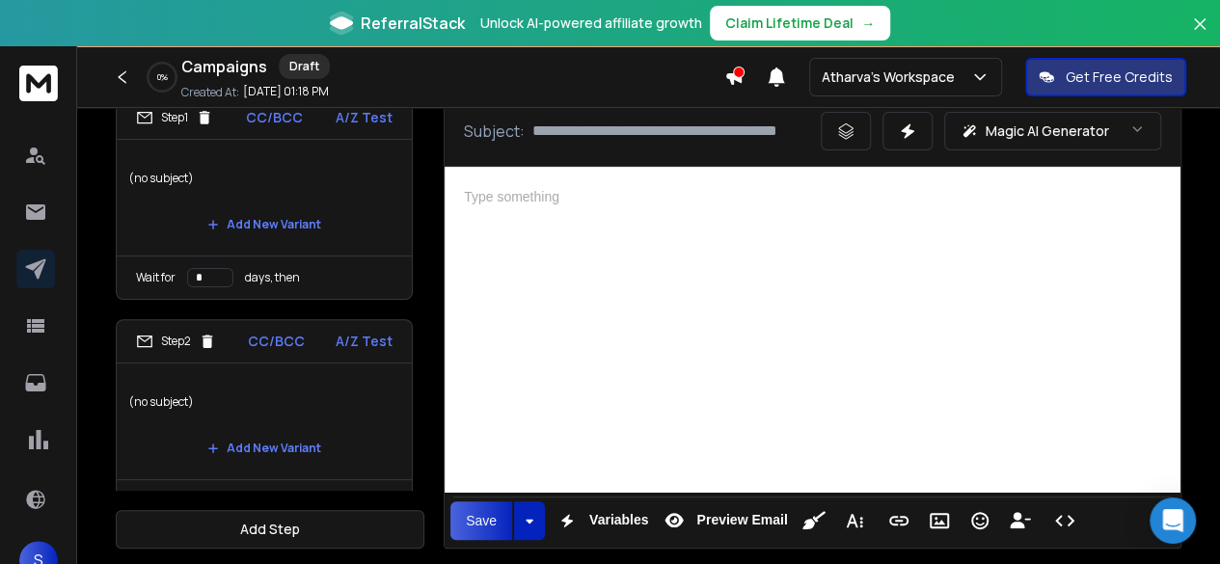
drag, startPoint x: 314, startPoint y: 395, endPoint x: 313, endPoint y: 406, distance: 10.6
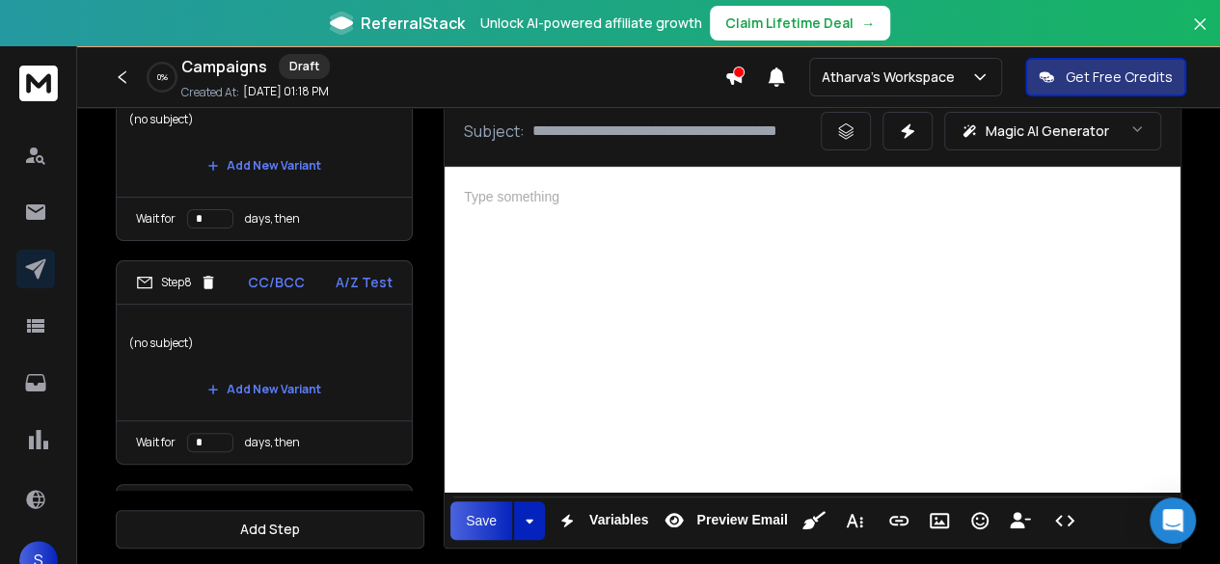
scroll to position [1768, 0]
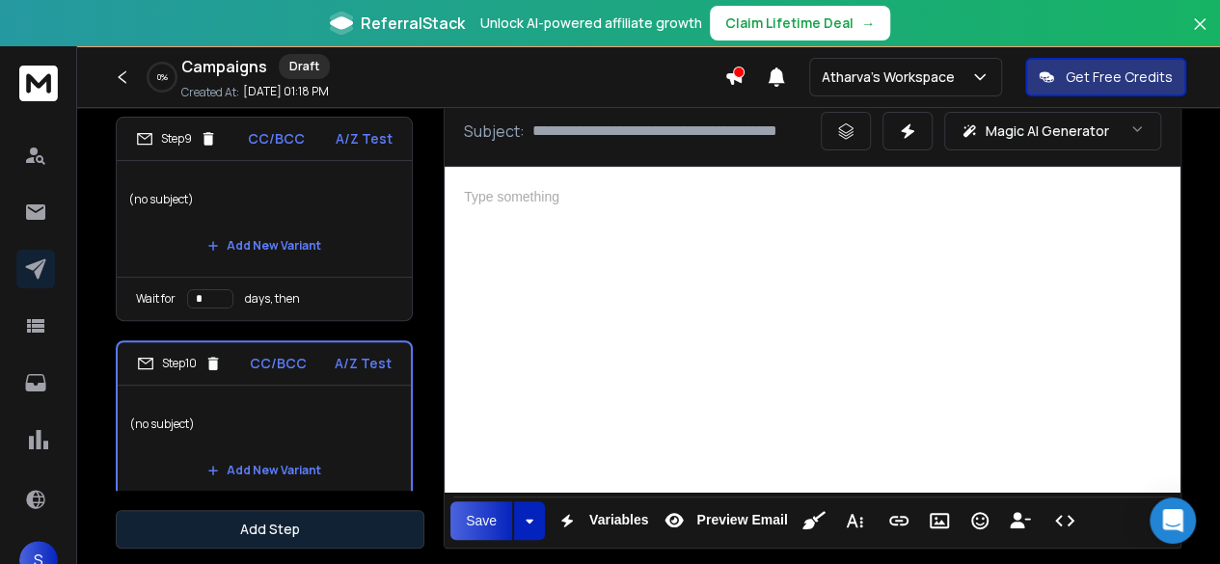
click at [343, 525] on button "Add Step" at bounding box center [270, 529] width 309 height 39
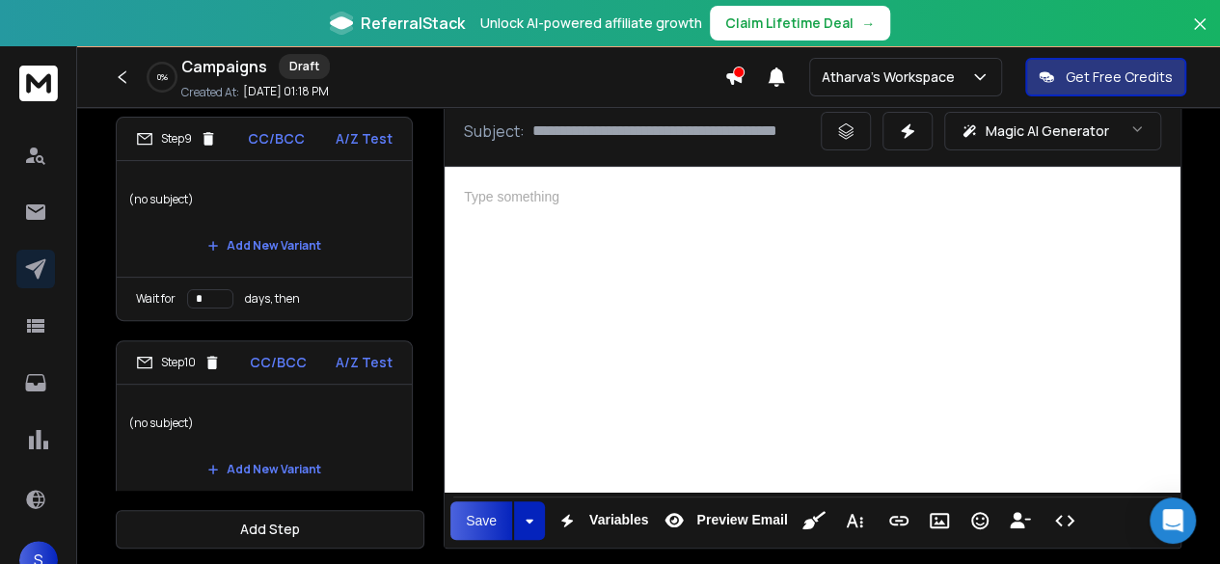
scroll to position [1991, 0]
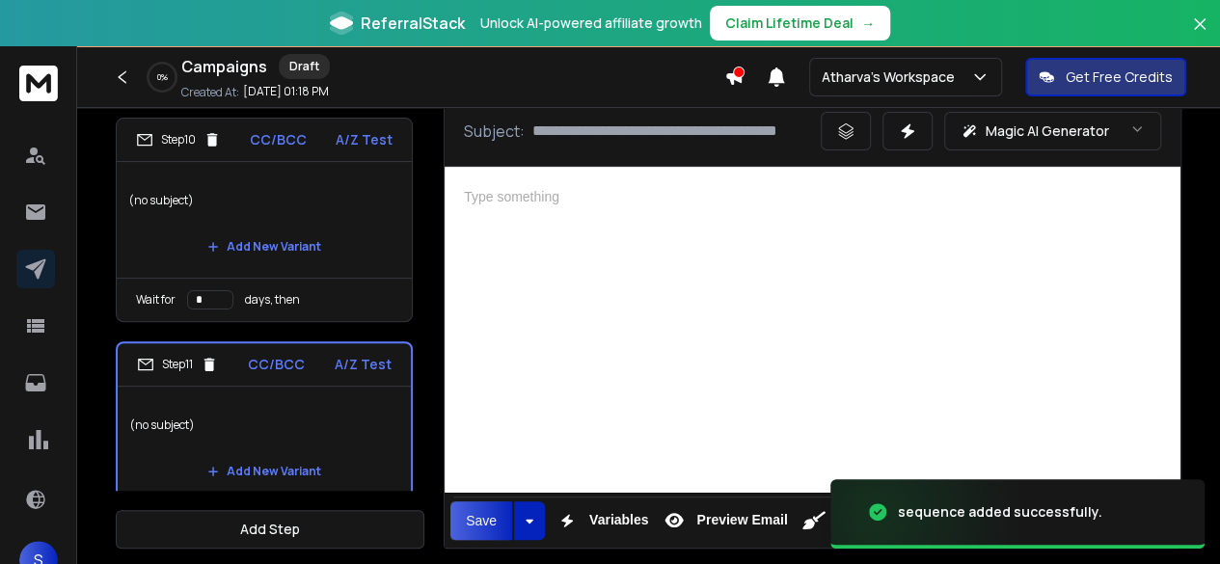
click at [222, 290] on input "*" at bounding box center [210, 299] width 46 height 19
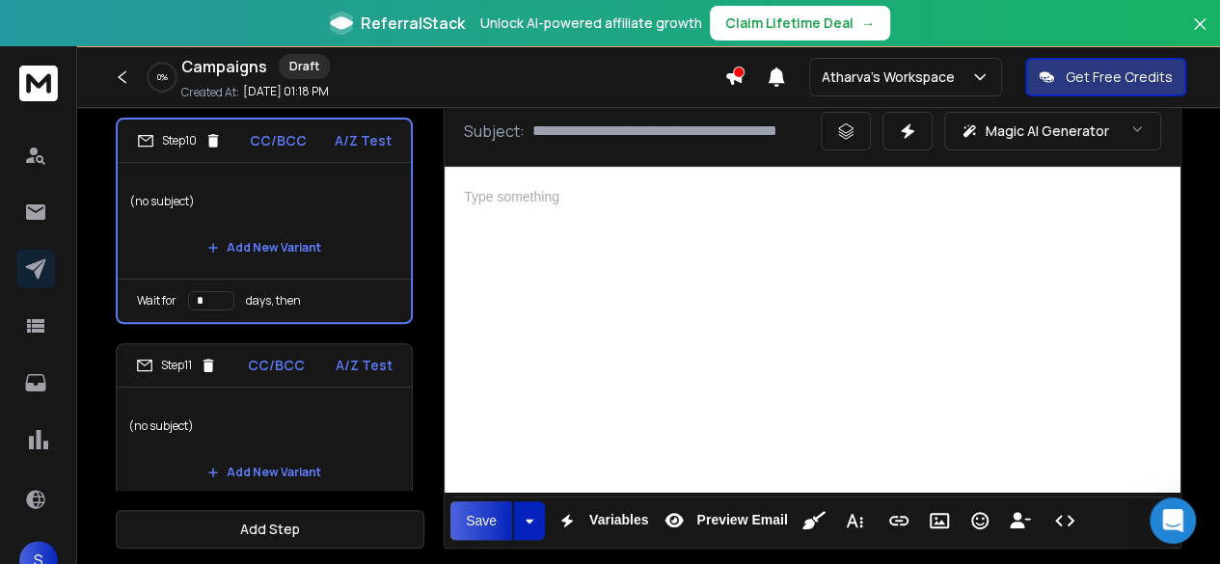
type input "*"
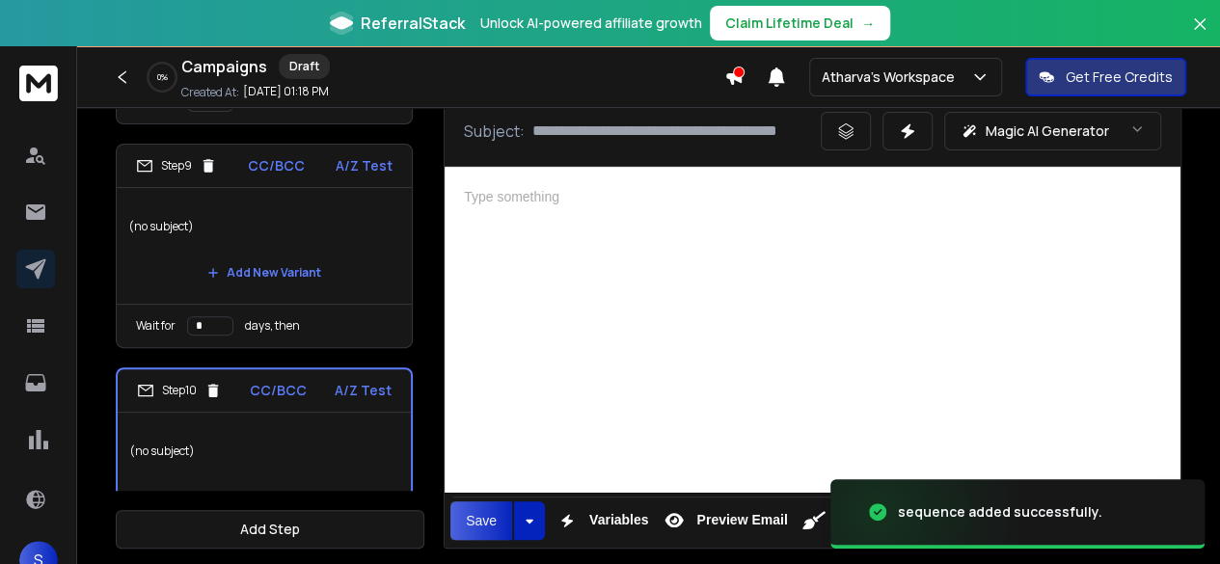
scroll to position [1668, 0]
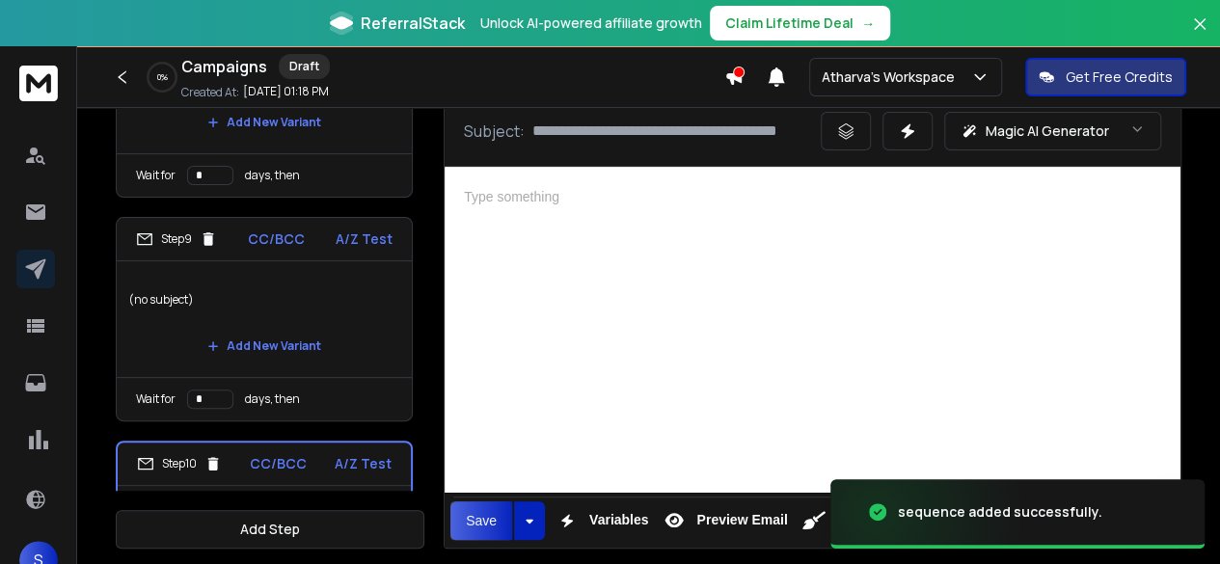
click at [224, 390] on input "*" at bounding box center [210, 399] width 46 height 19
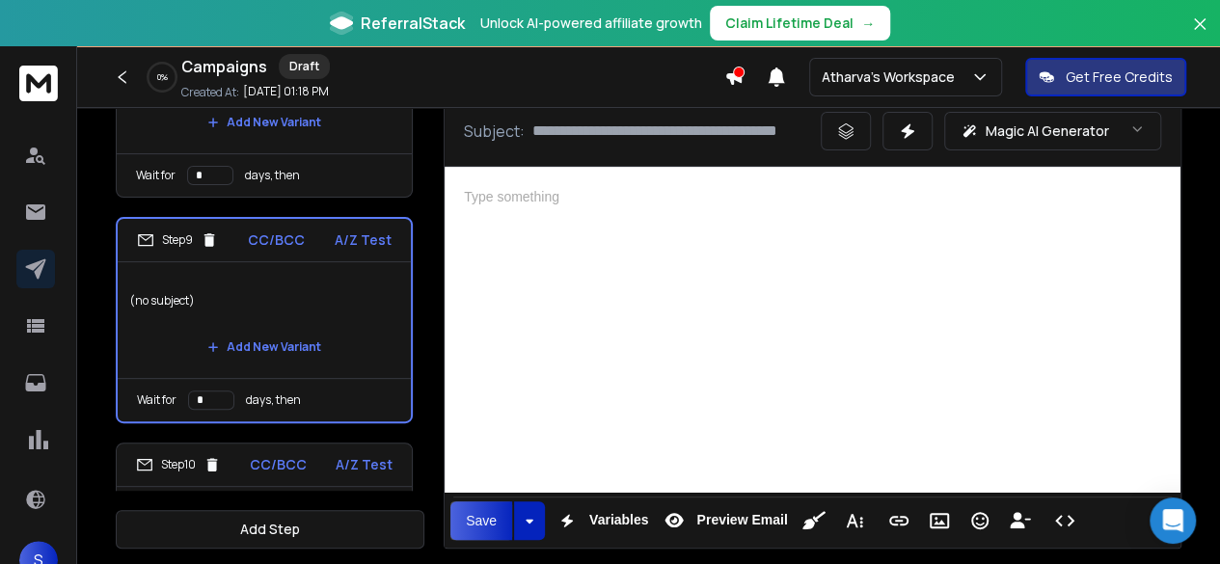
type input "*"
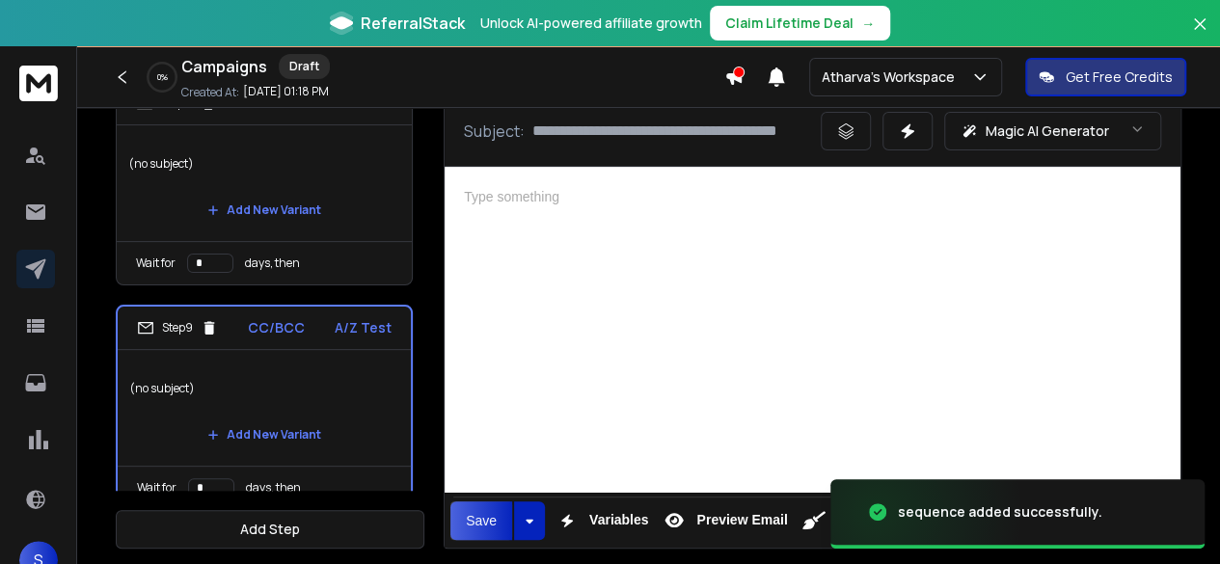
scroll to position [1419, 0]
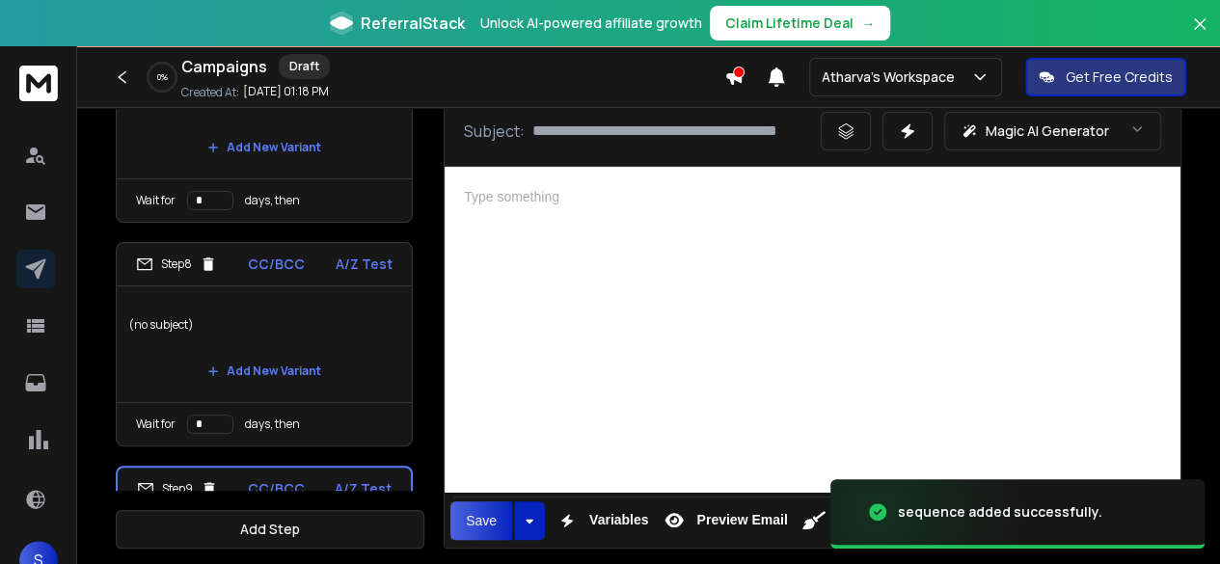
click at [215, 415] on input "*" at bounding box center [210, 424] width 46 height 19
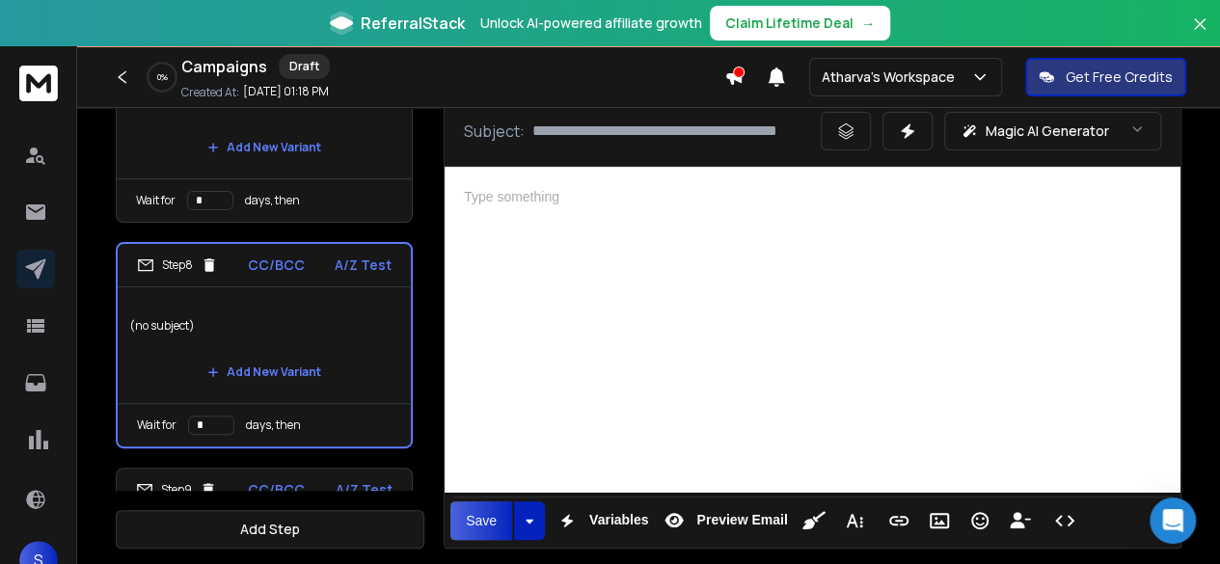
type input "*"
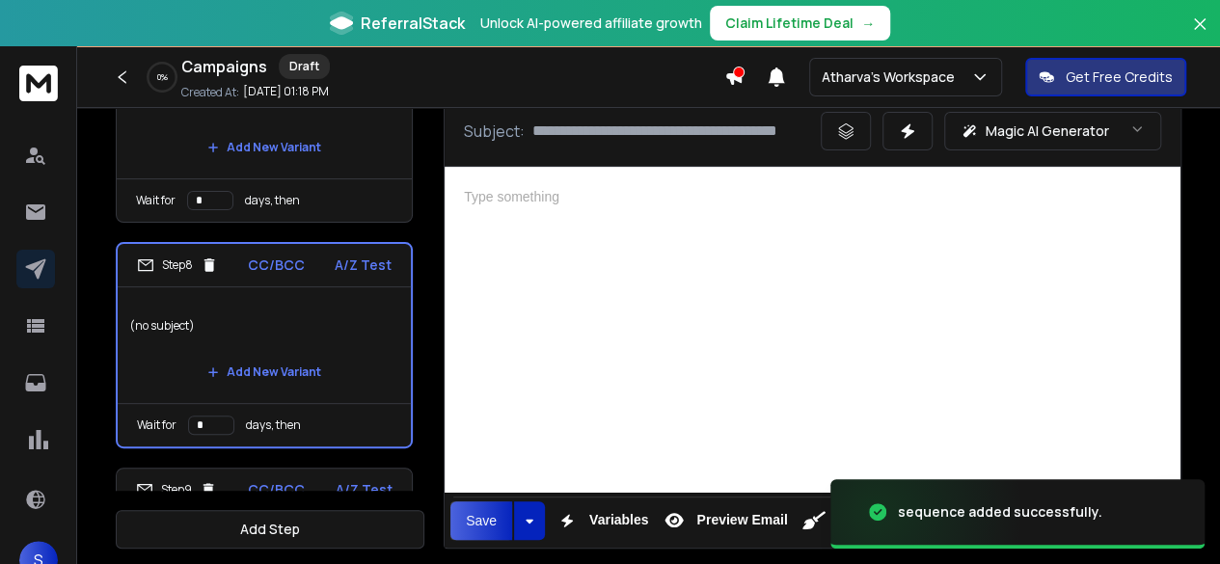
click at [214, 192] on input "*" at bounding box center [210, 200] width 46 height 19
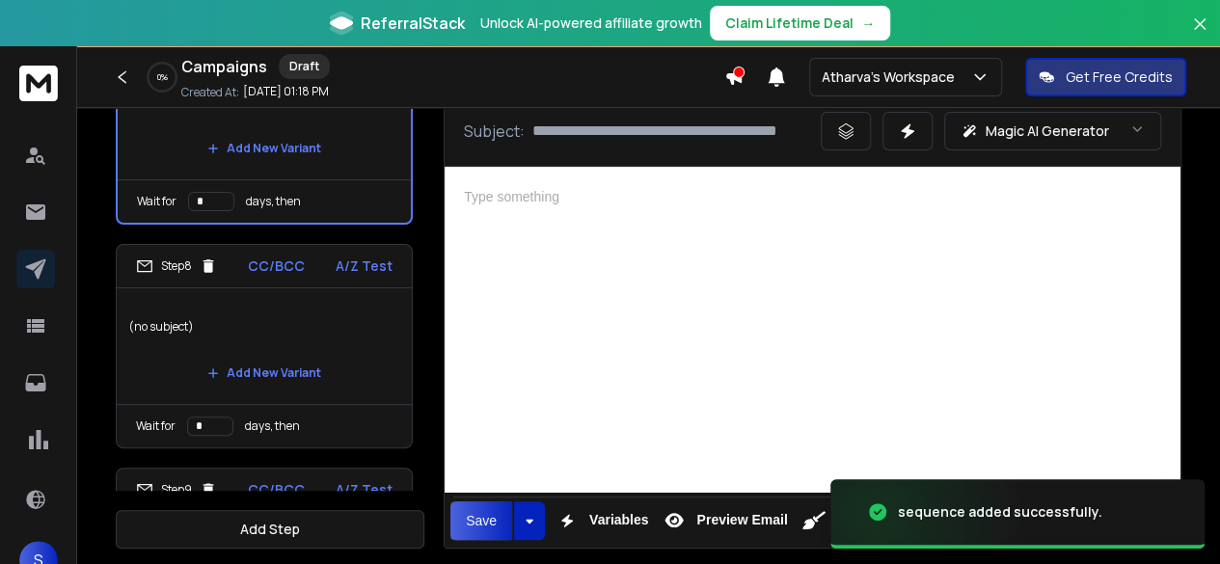
type input "*"
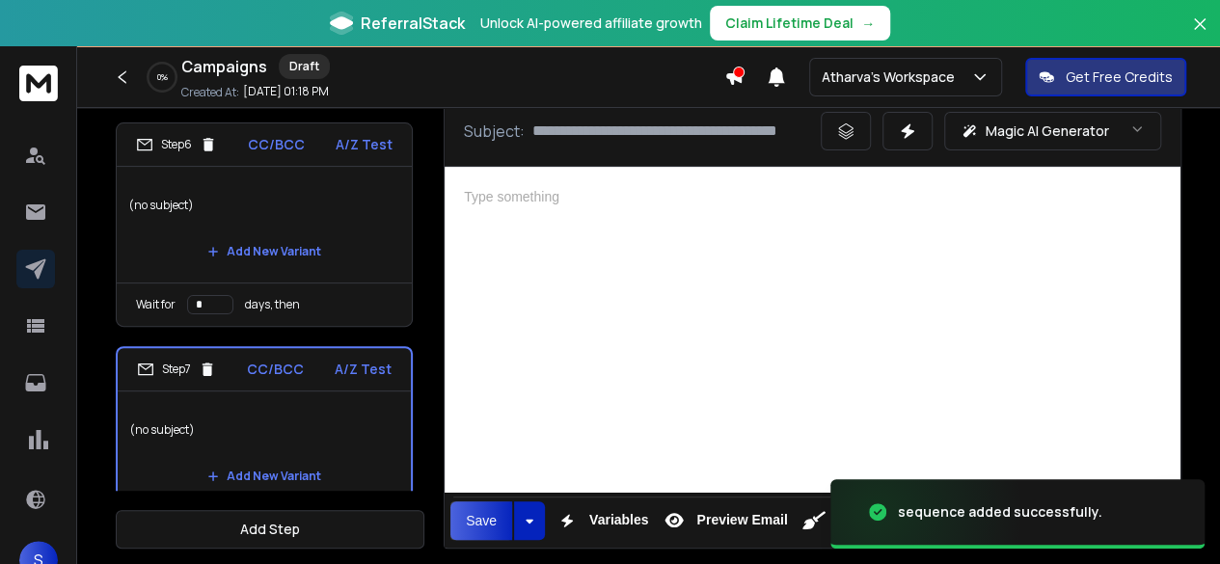
scroll to position [1079, 0]
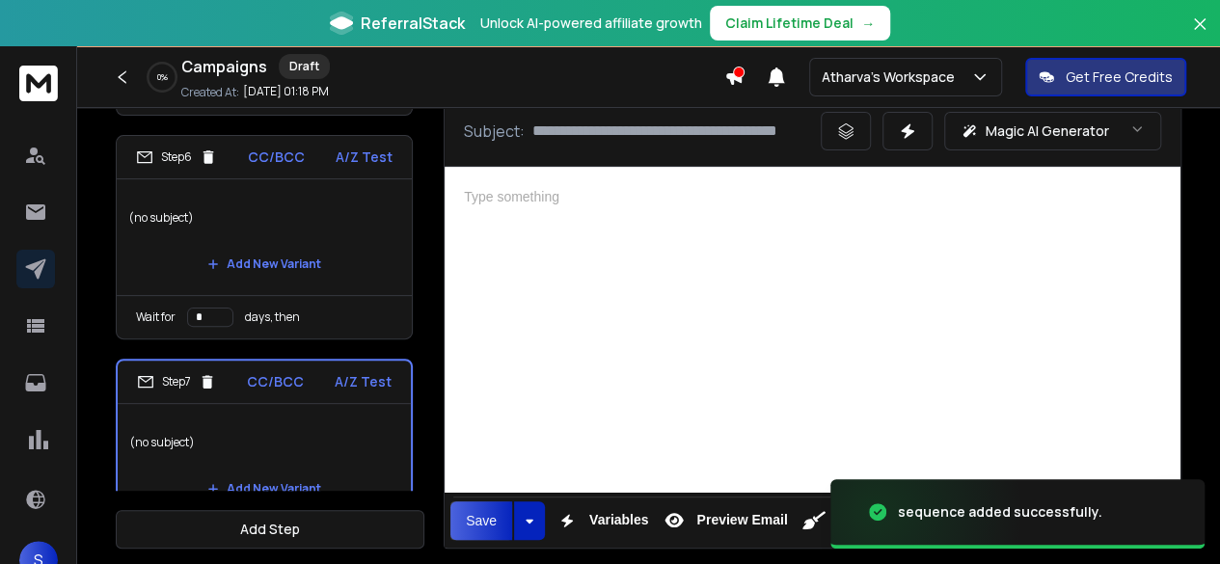
click at [227, 319] on div "Wait for * days, then" at bounding box center [264, 316] width 295 height 43
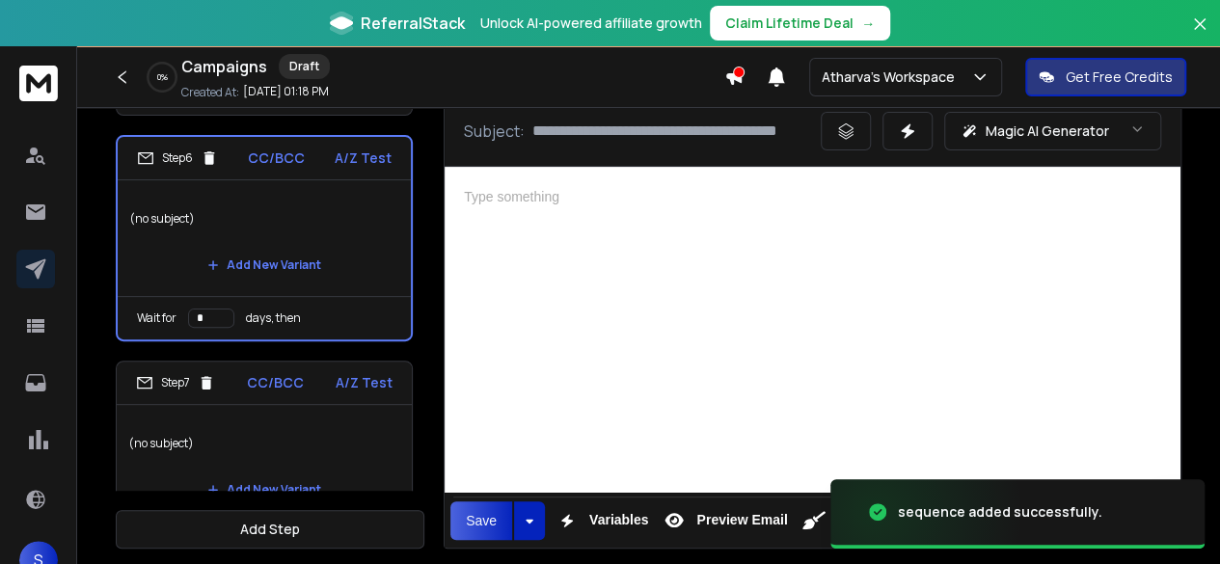
click at [218, 311] on input "*" at bounding box center [211, 318] width 46 height 19
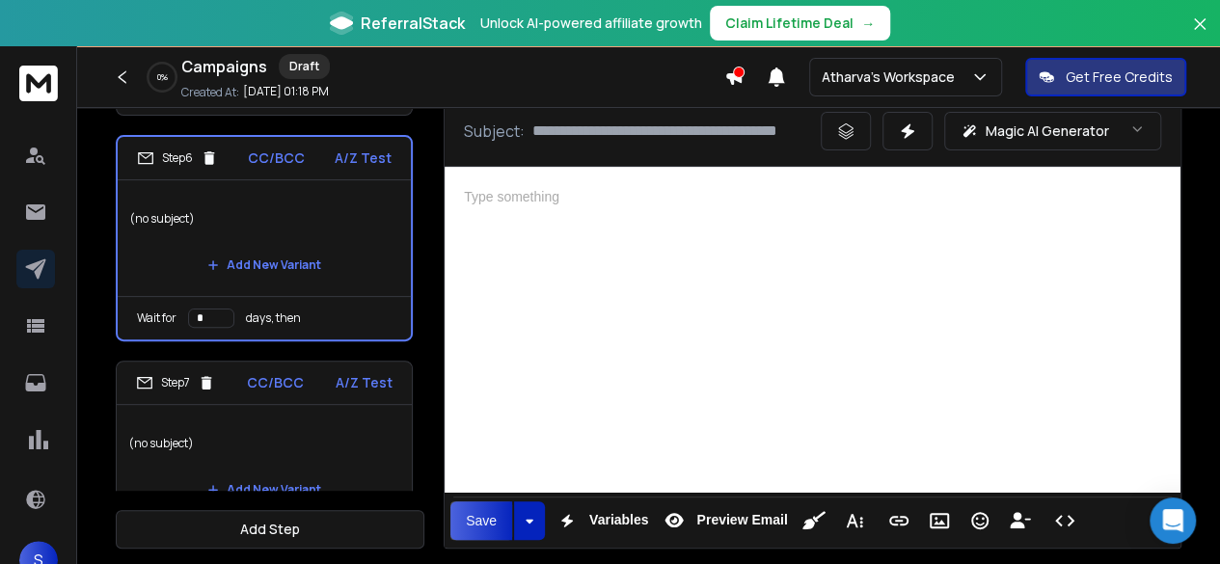
type input "*"
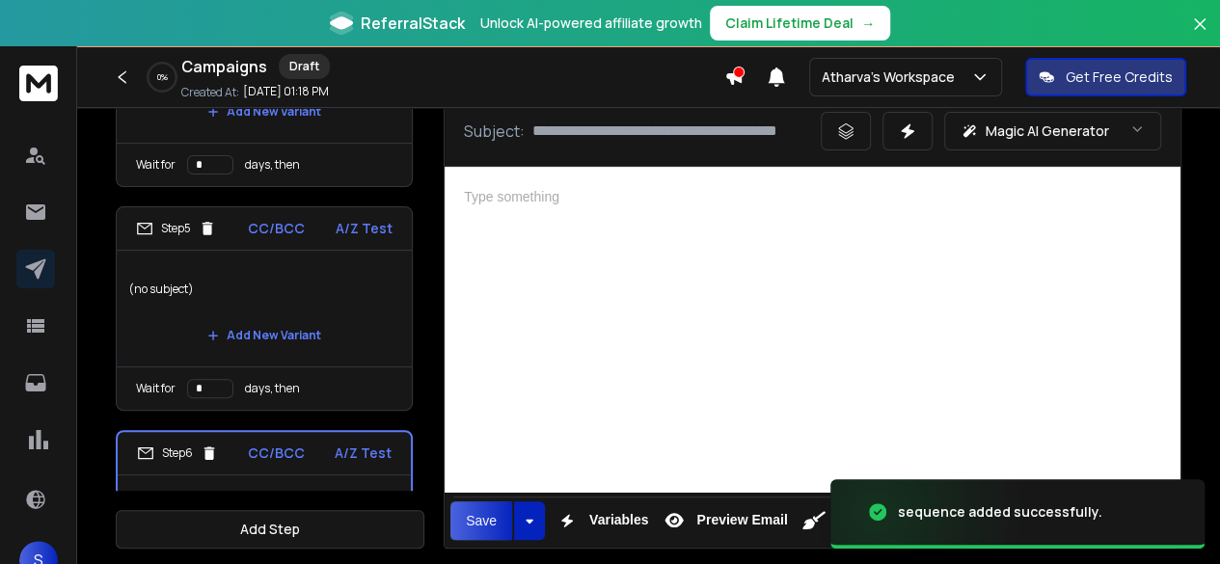
scroll to position [783, 0]
click at [211, 380] on input "*" at bounding box center [210, 389] width 46 height 19
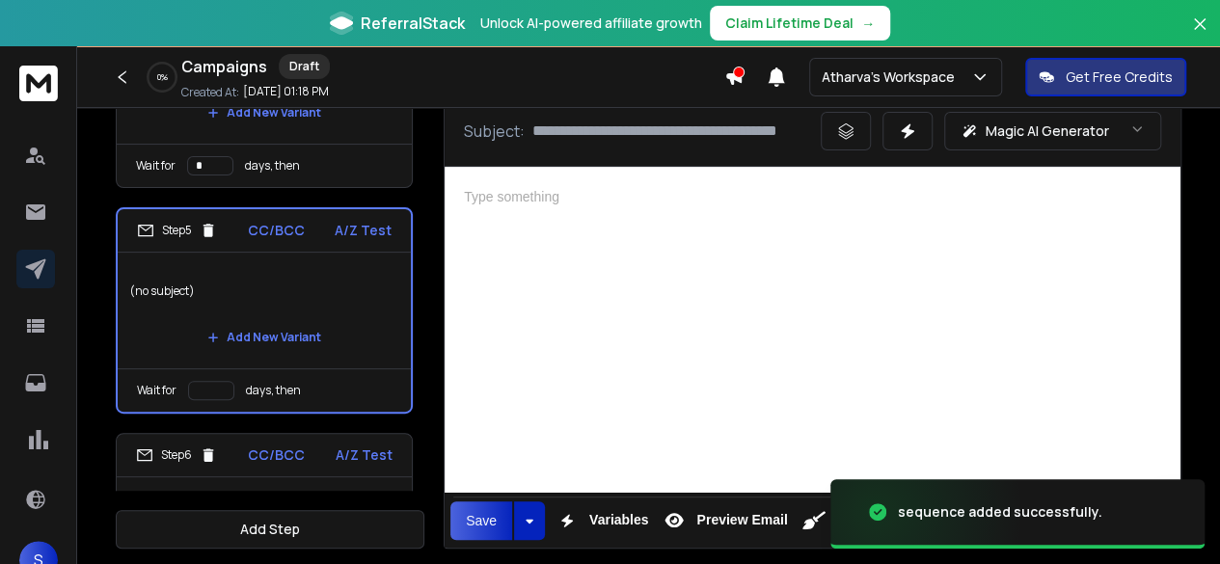
type input "*"
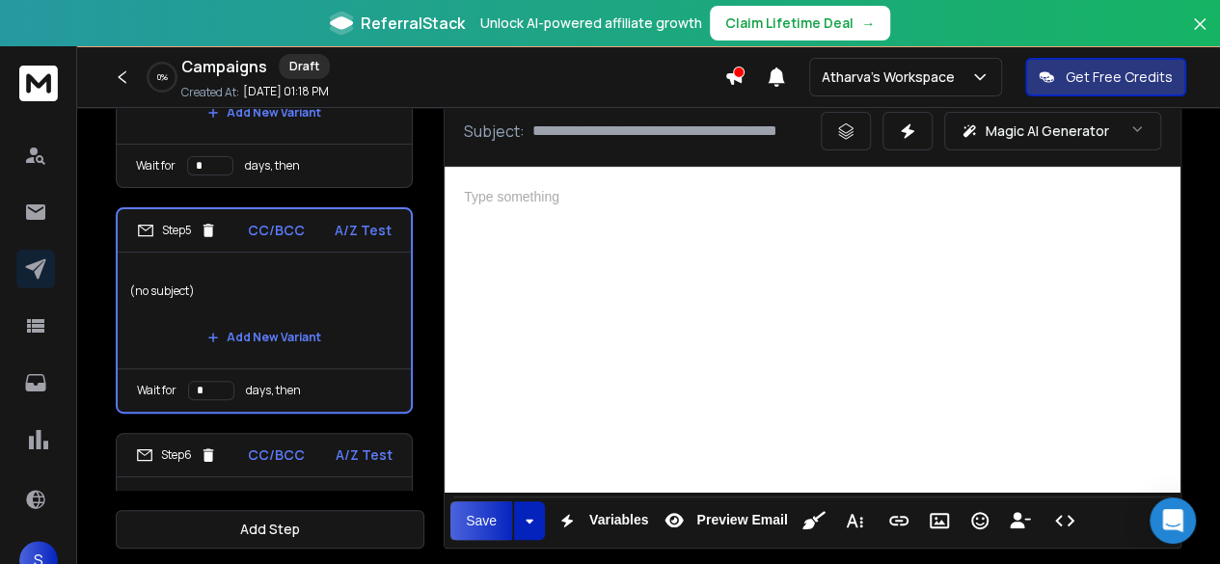
type input "*"
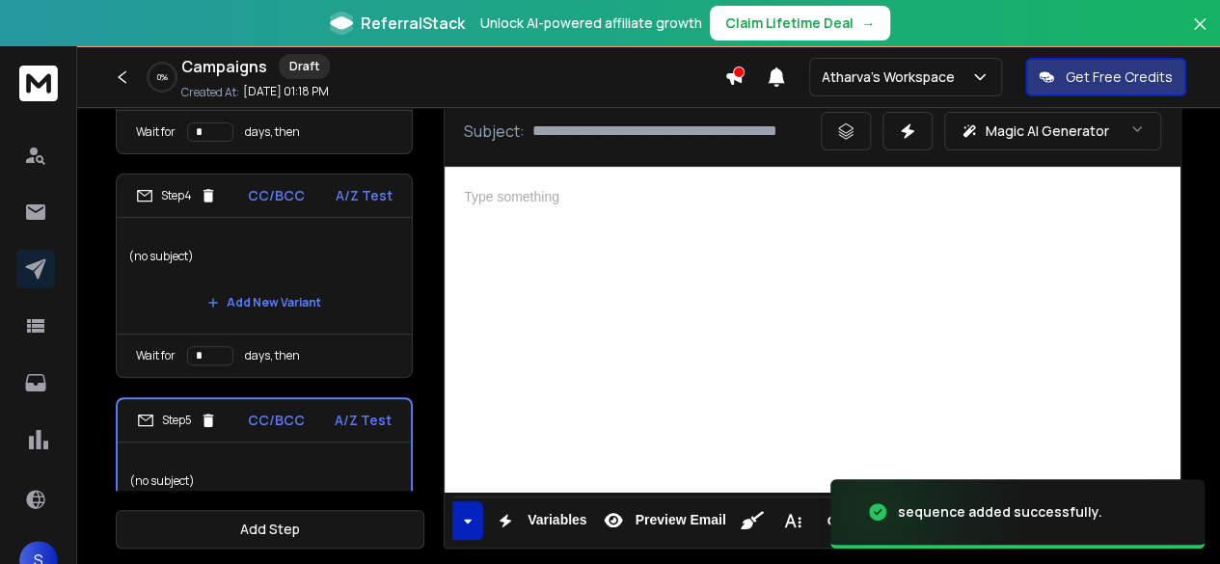
scroll to position [578, 0]
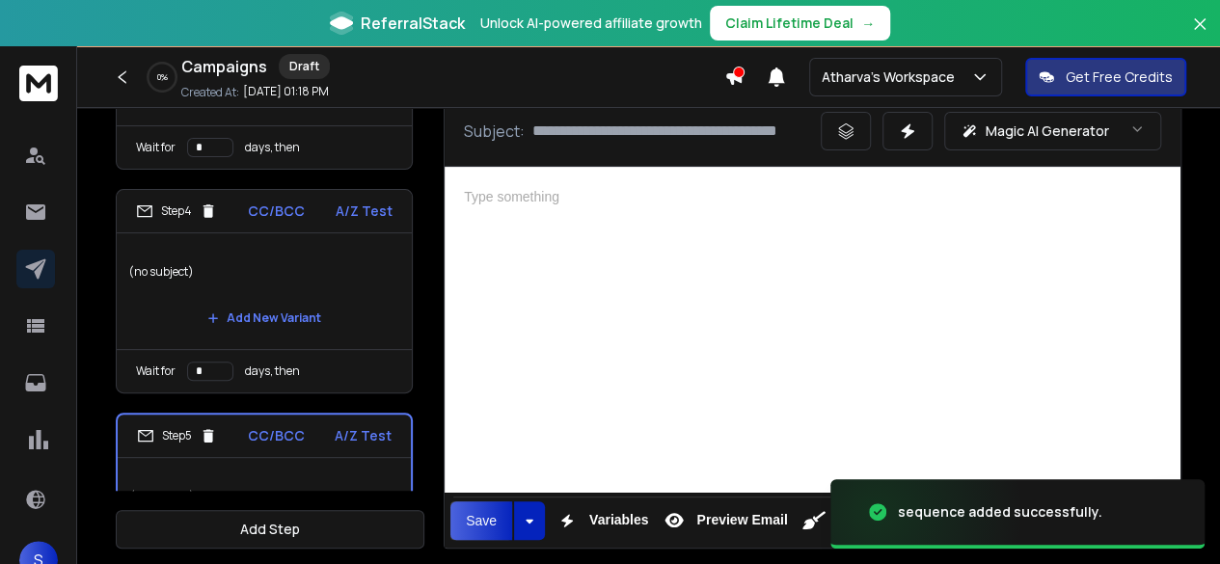
click at [208, 364] on input "*" at bounding box center [210, 371] width 46 height 19
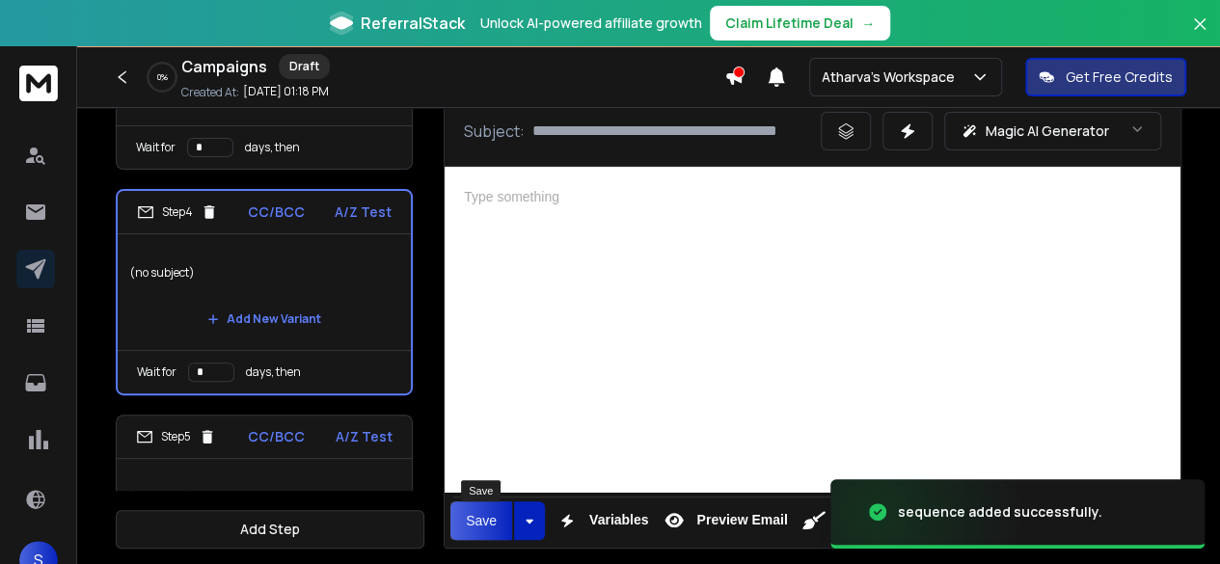
type input "*"
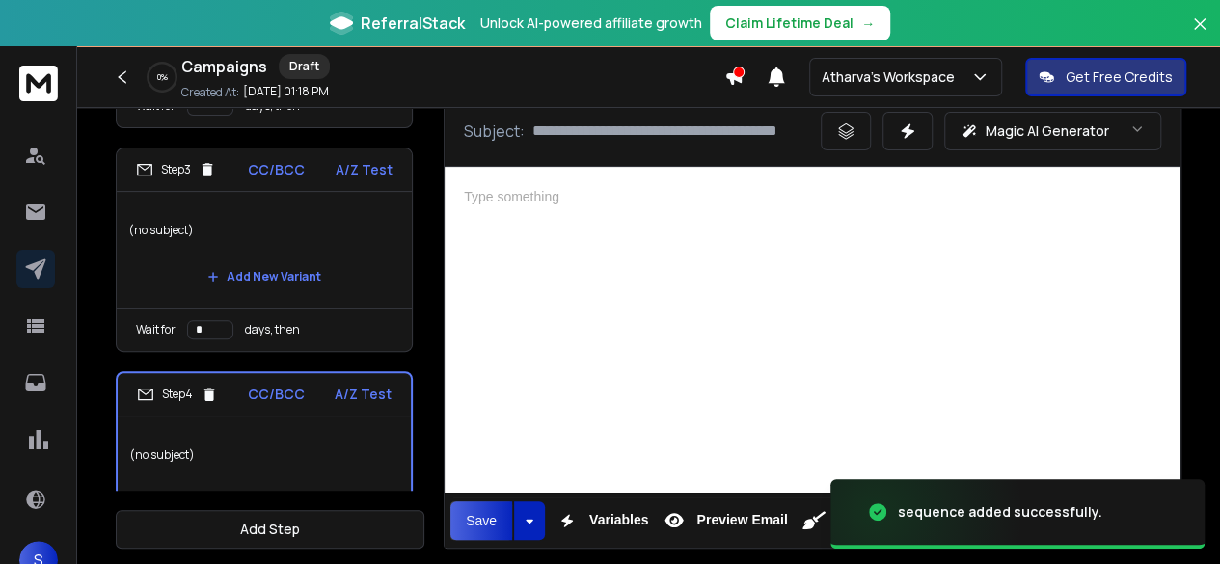
scroll to position [355, 0]
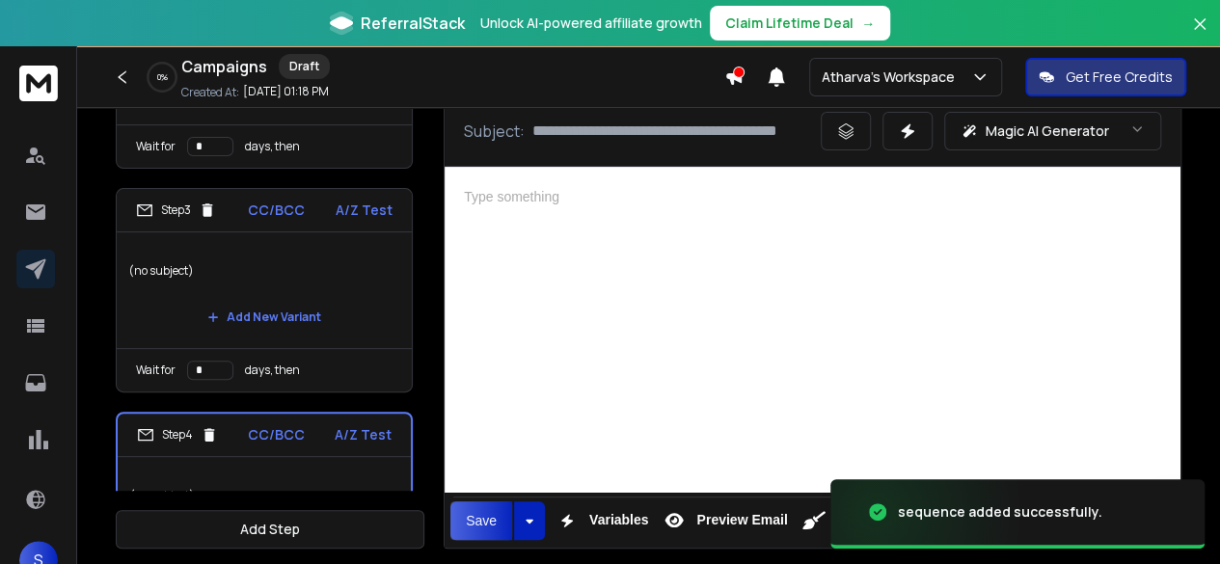
click at [216, 366] on input "*" at bounding box center [210, 370] width 46 height 19
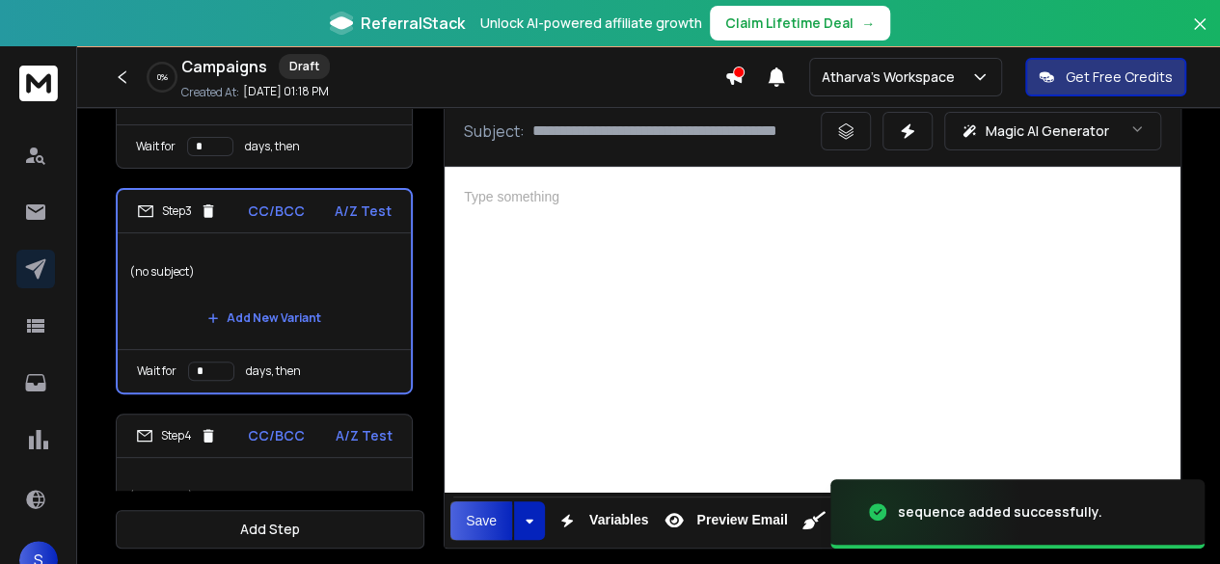
type input "*"
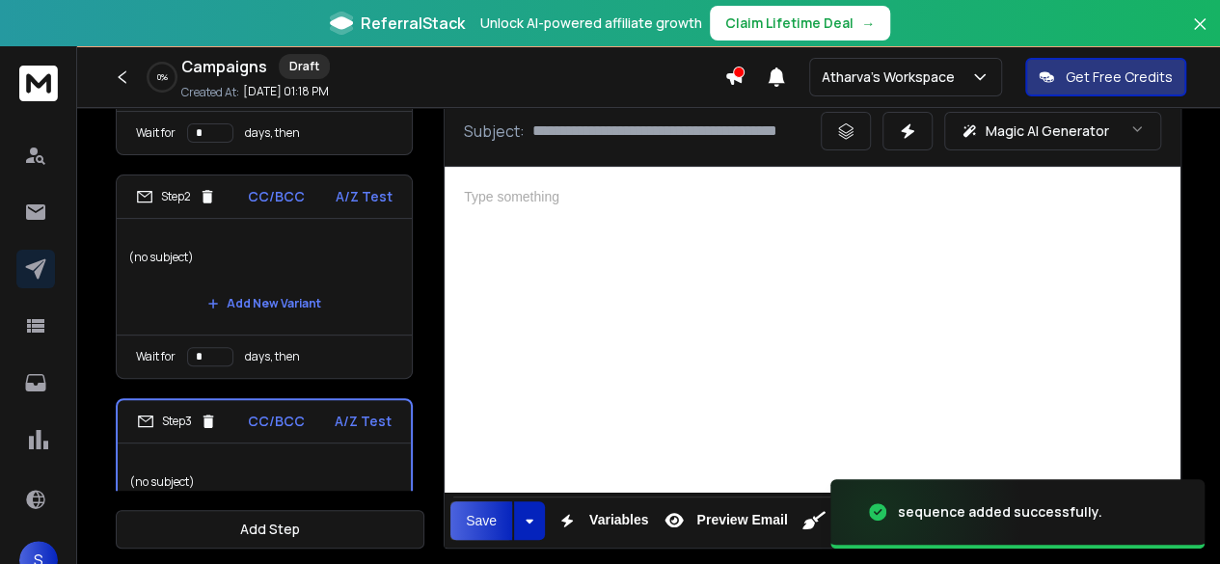
scroll to position [135, 0]
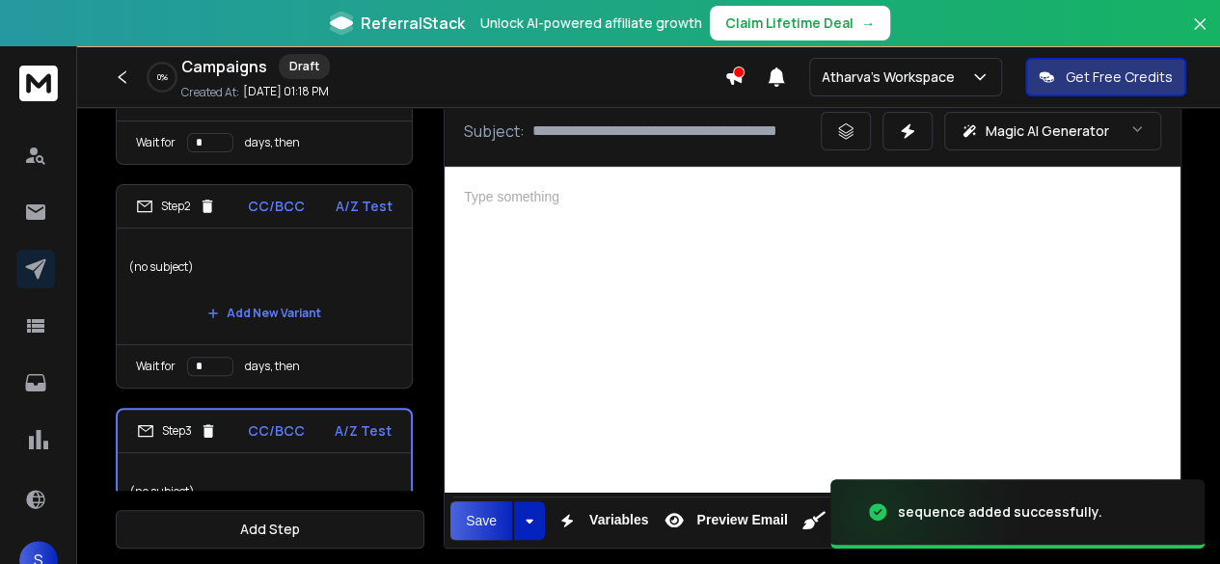
click at [207, 364] on input "*" at bounding box center [210, 366] width 46 height 19
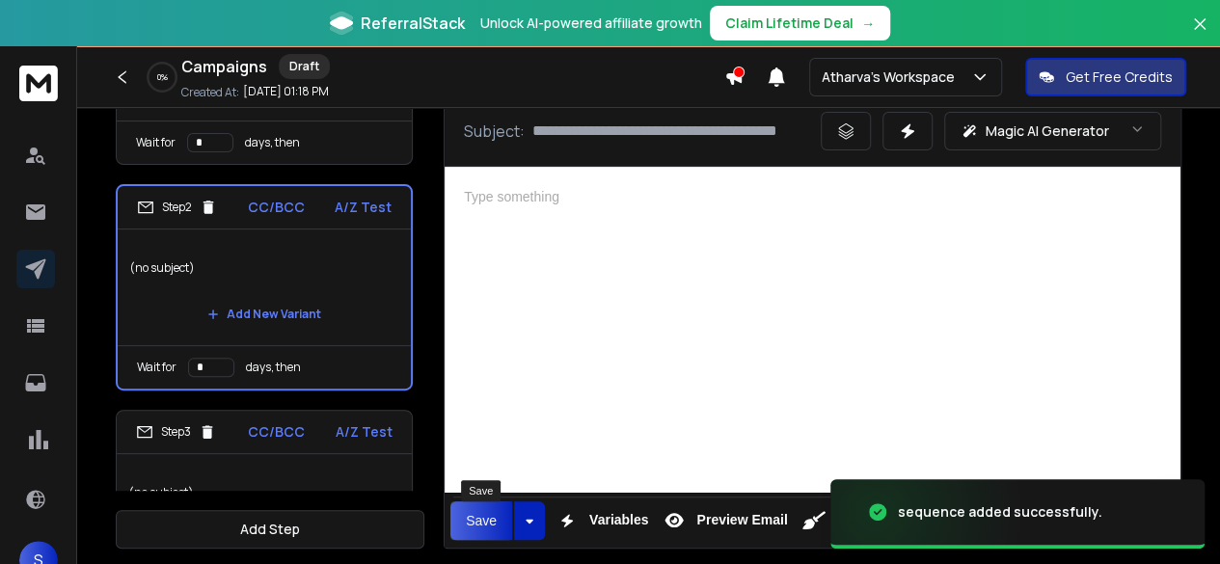
type input "*"
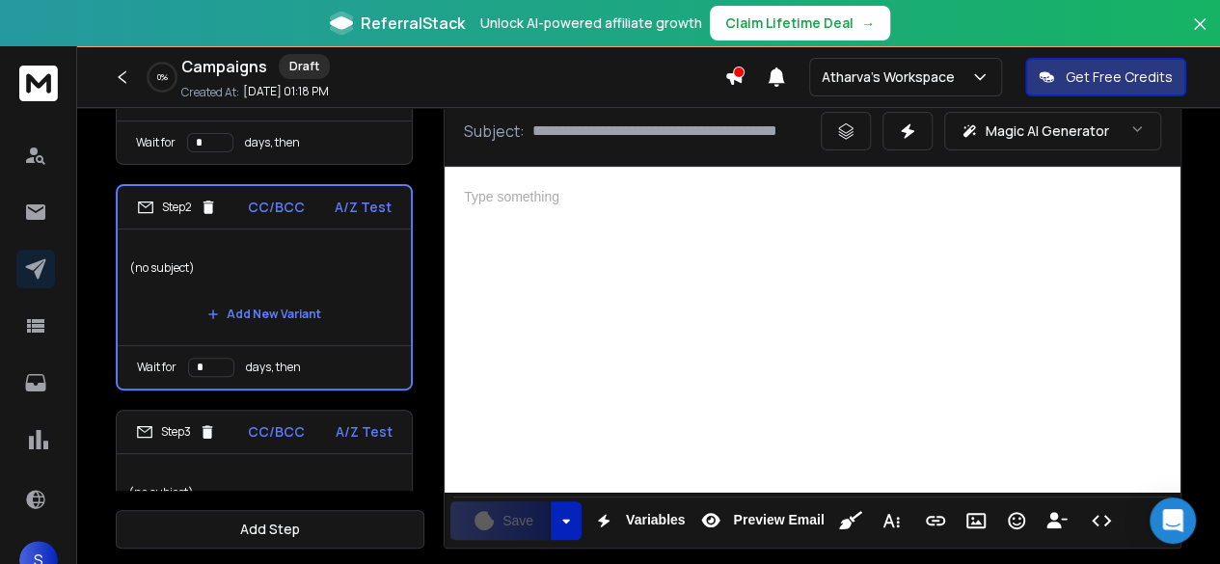
scroll to position [0, 0]
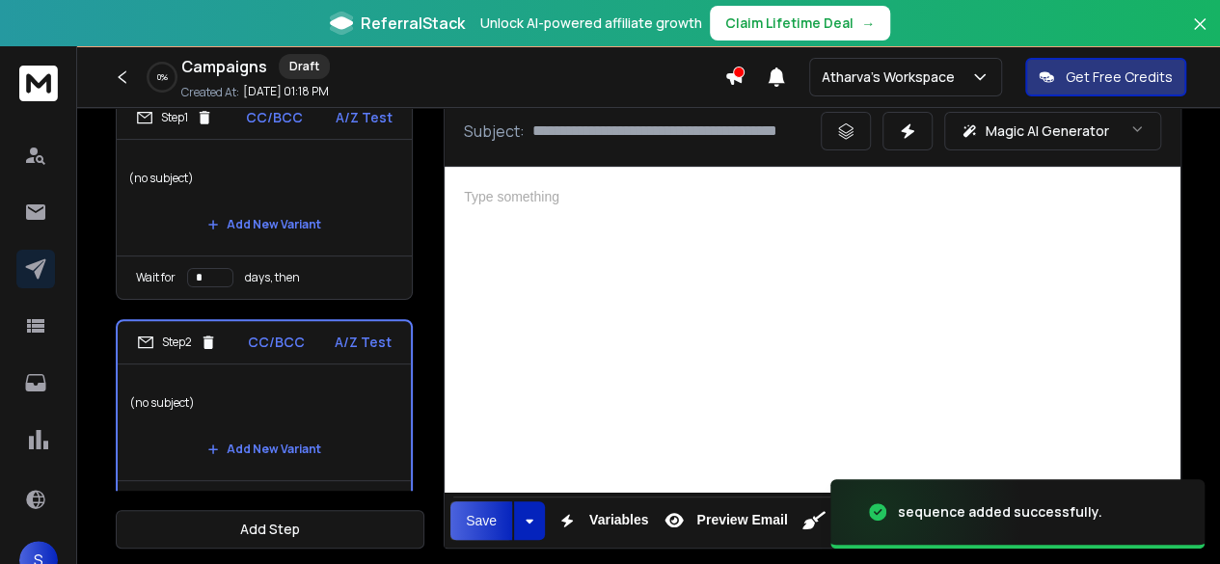
click at [213, 284] on input "*" at bounding box center [210, 277] width 46 height 19
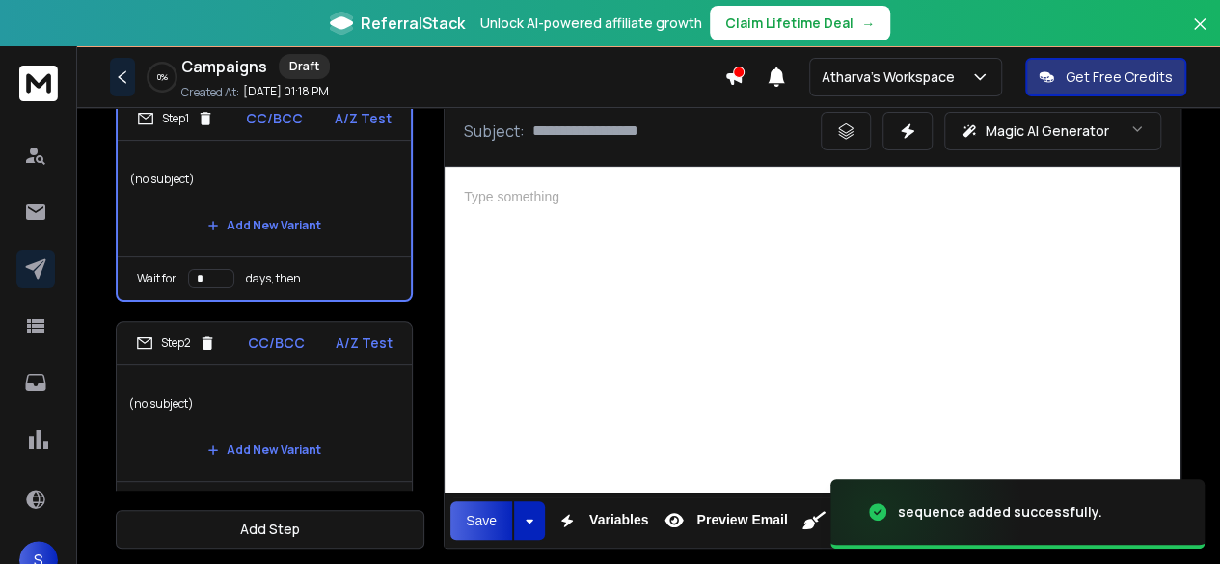
type input "*"
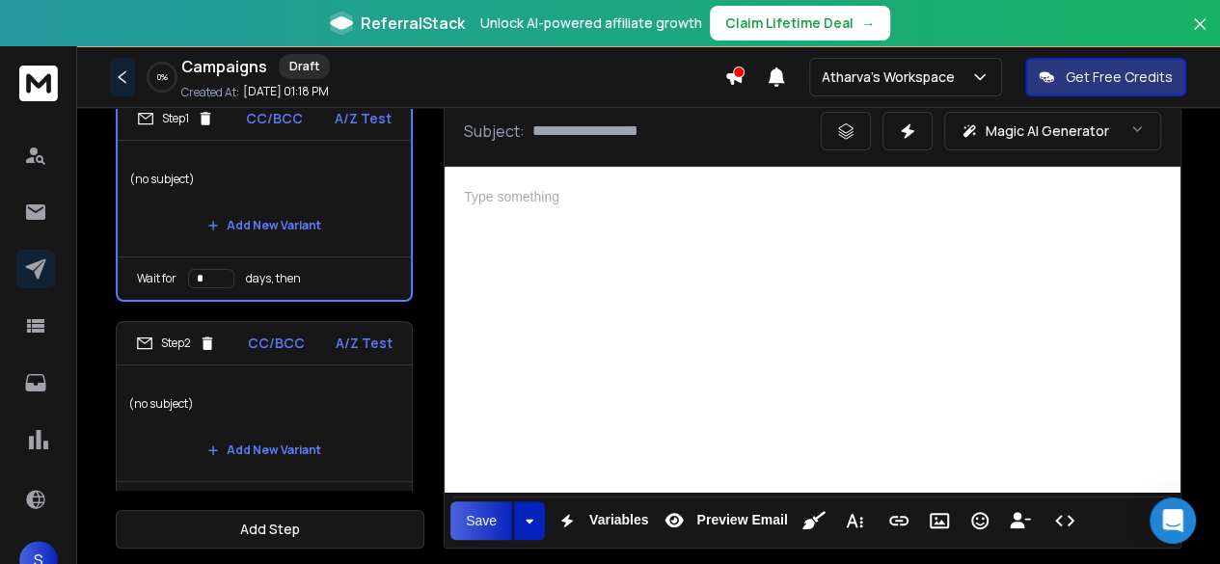
click at [121, 80] on icon at bounding box center [122, 76] width 8 height 13
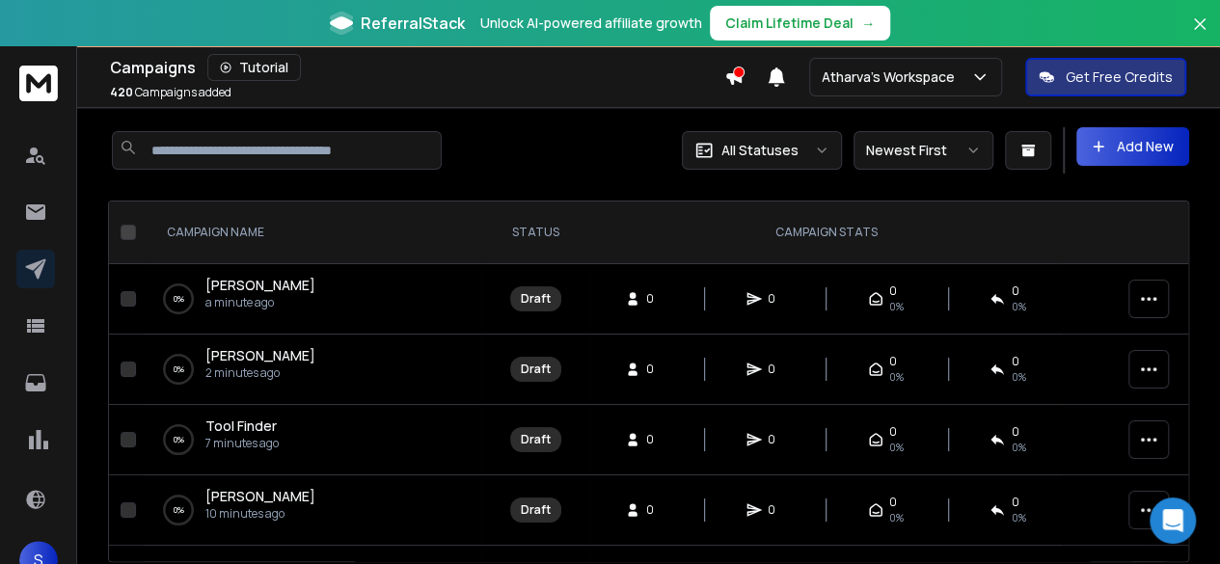
click at [352, 282] on div "0 % [PERSON_NAME] a minute ago" at bounding box center [312, 299] width 299 height 46
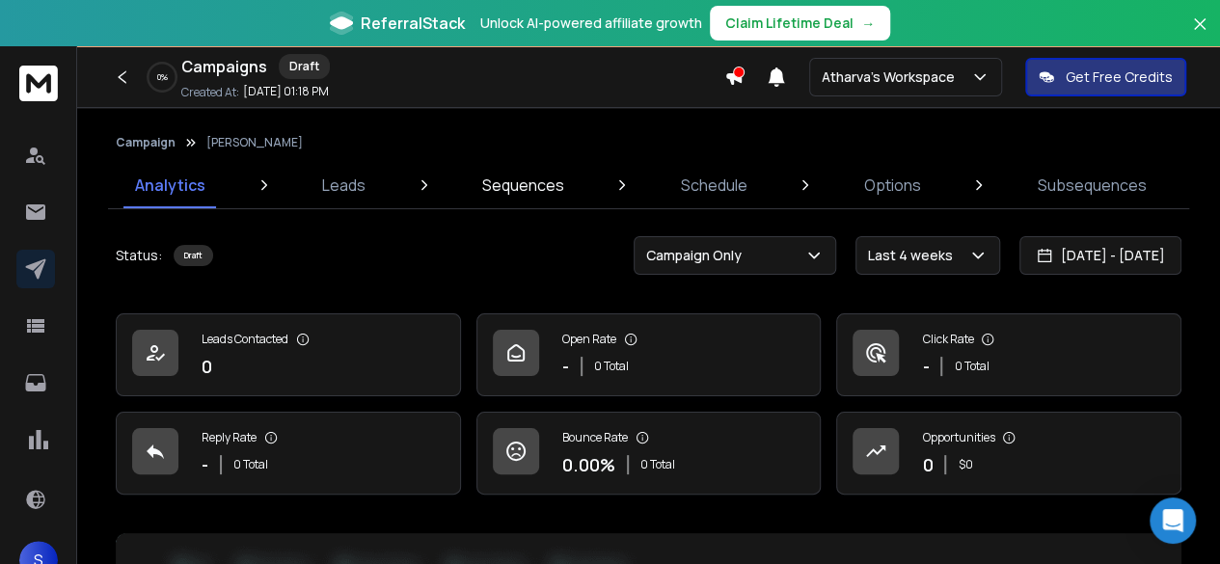
click at [507, 193] on p "Sequences" at bounding box center [523, 185] width 82 height 23
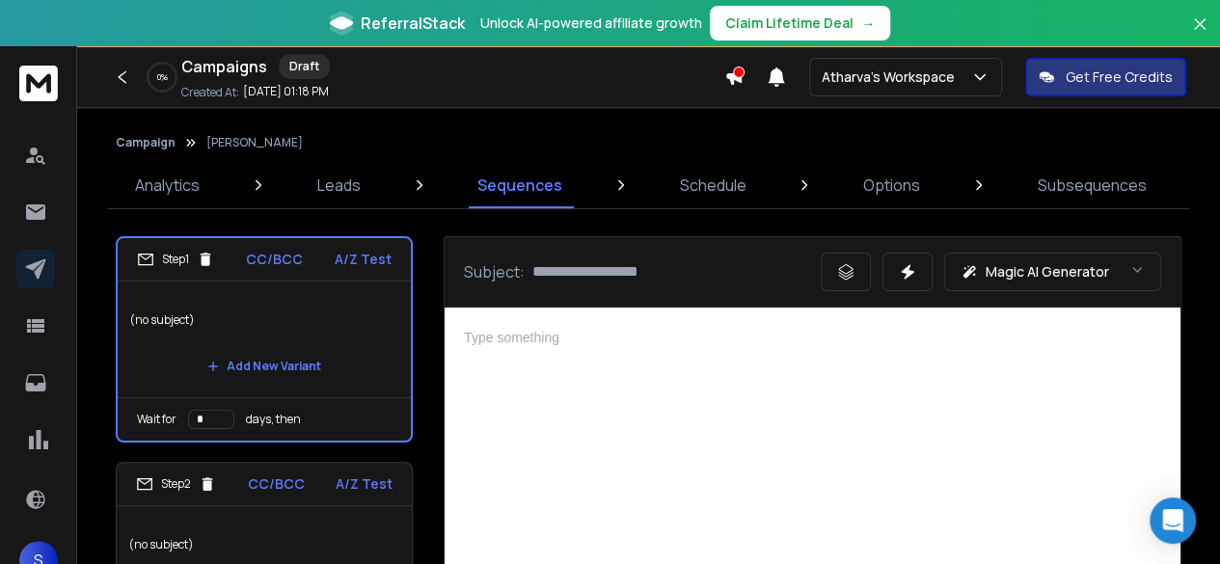
click at [226, 422] on input "*" at bounding box center [211, 419] width 46 height 19
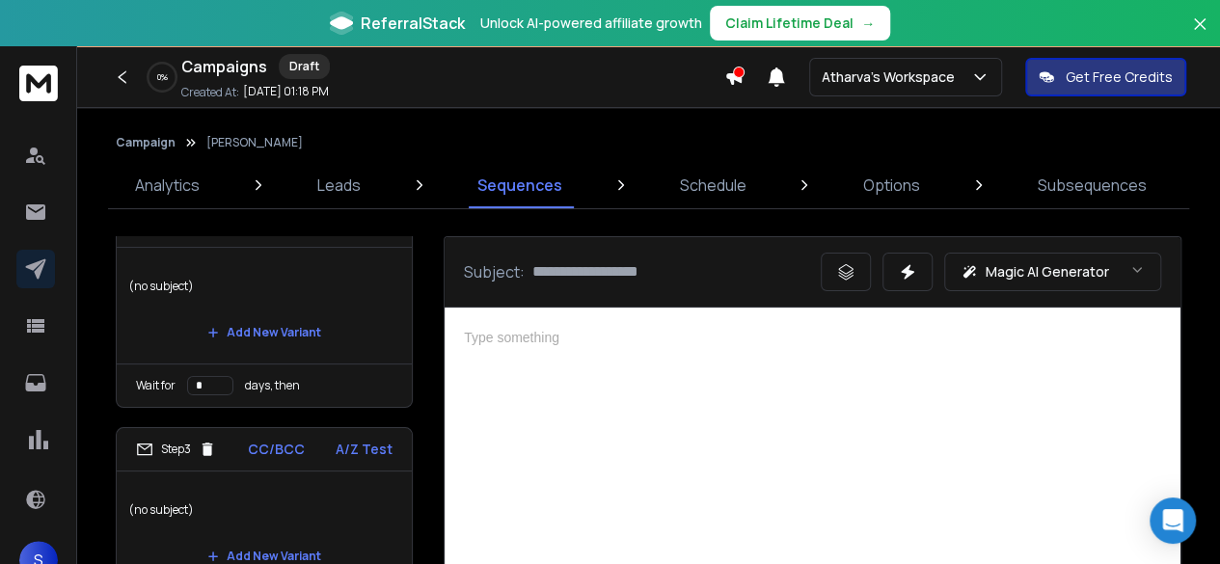
scroll to position [151, 0]
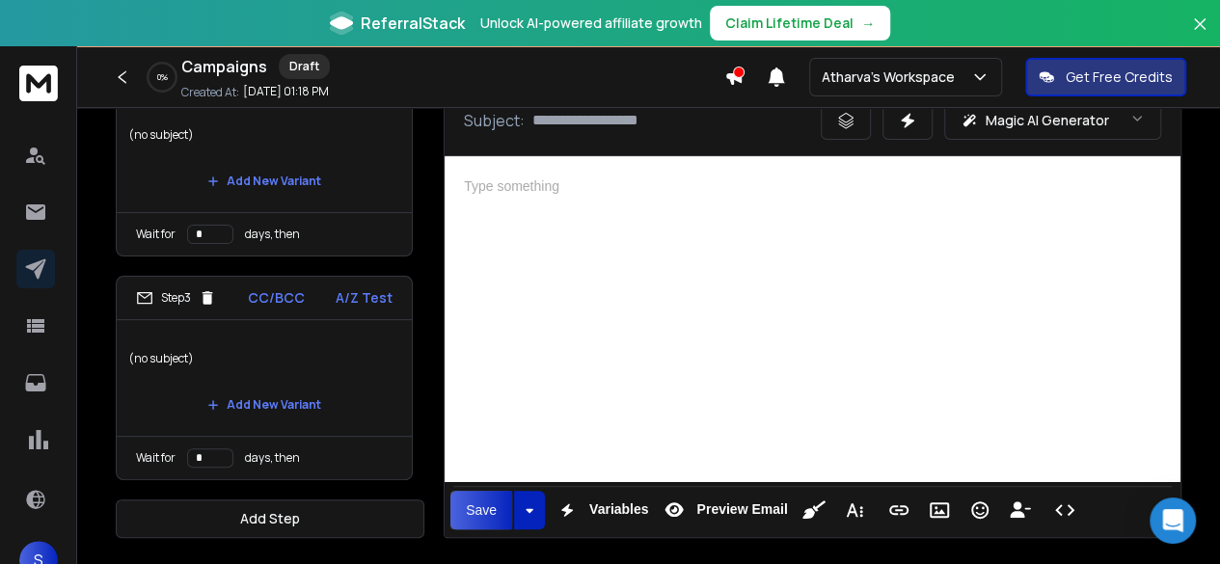
type input "*"
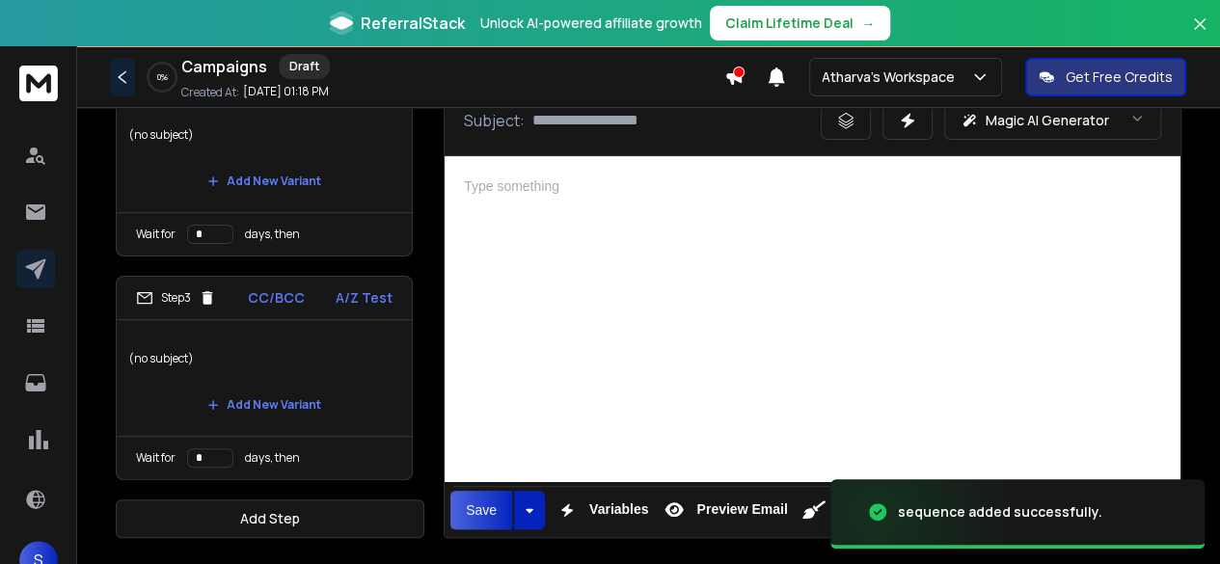
click at [125, 81] on icon at bounding box center [122, 76] width 8 height 13
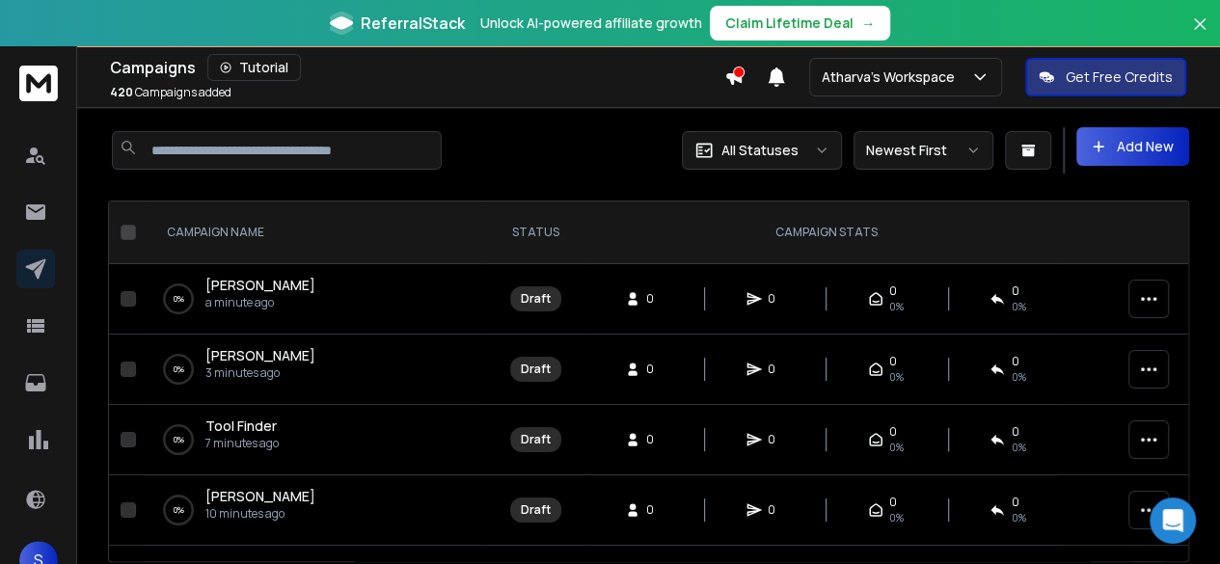
click at [1139, 154] on button "Add New" at bounding box center [1132, 146] width 113 height 39
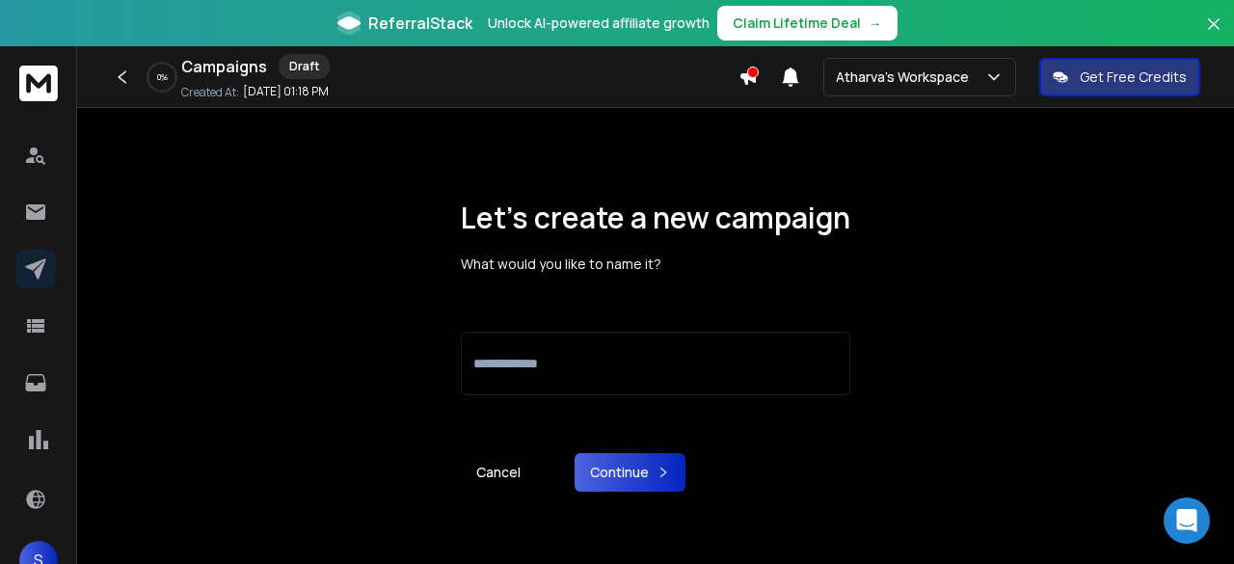
click at [670, 382] on input at bounding box center [656, 364] width 390 height 64
paste input "**********"
type input "**********"
click at [665, 464] on button "Continue" at bounding box center [630, 472] width 111 height 39
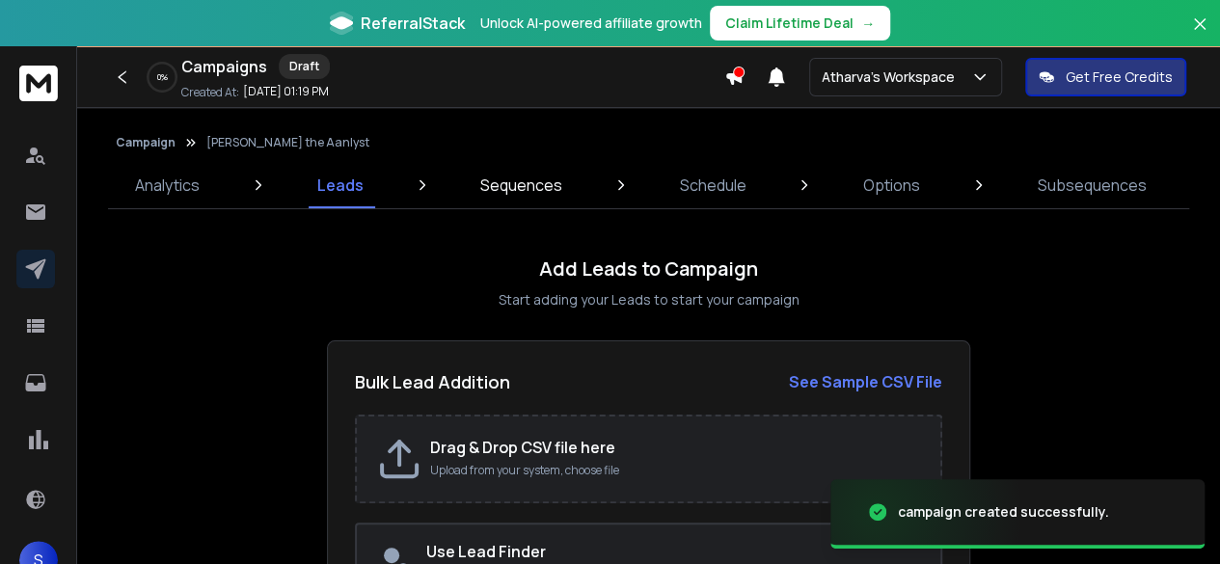
click at [488, 202] on link "Sequences" at bounding box center [521, 185] width 105 height 46
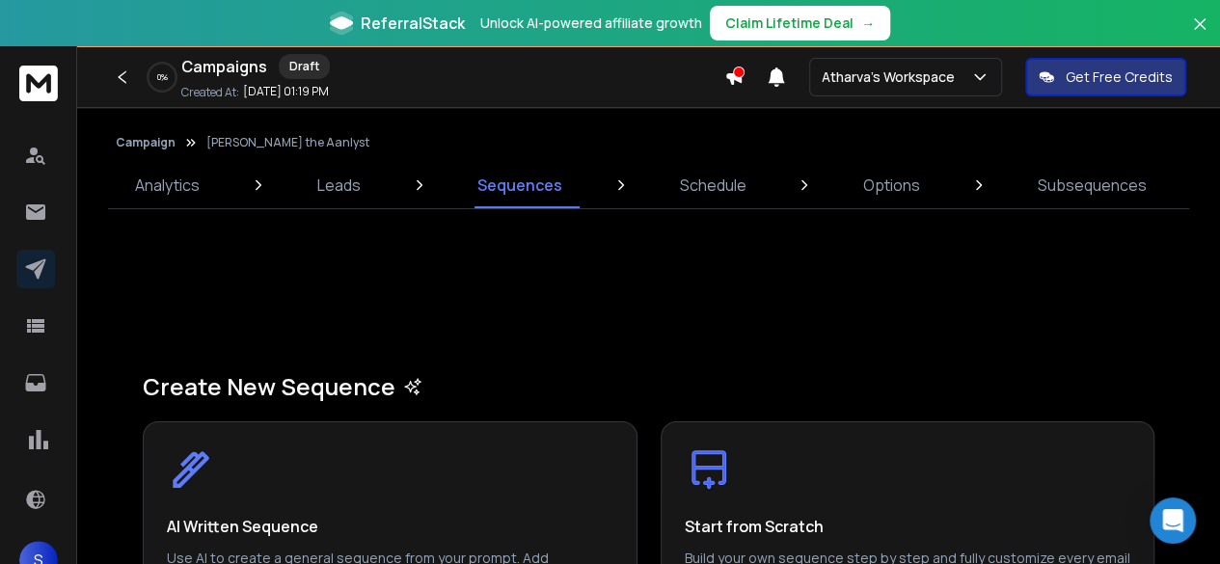
click at [714, 470] on icon "button" at bounding box center [709, 469] width 48 height 48
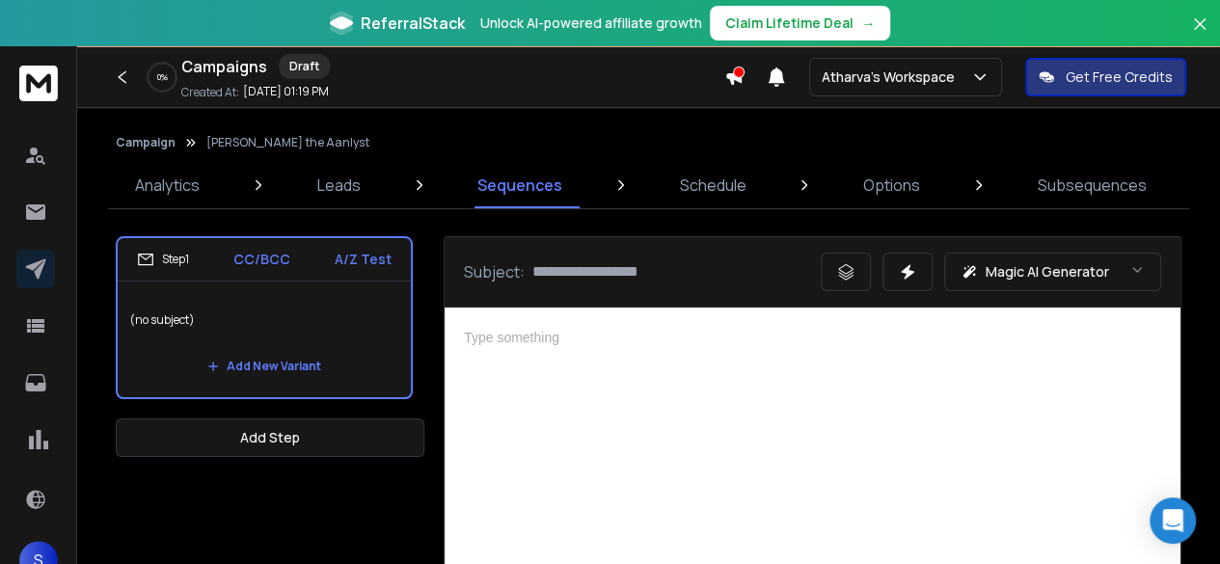
scroll to position [43, 0]
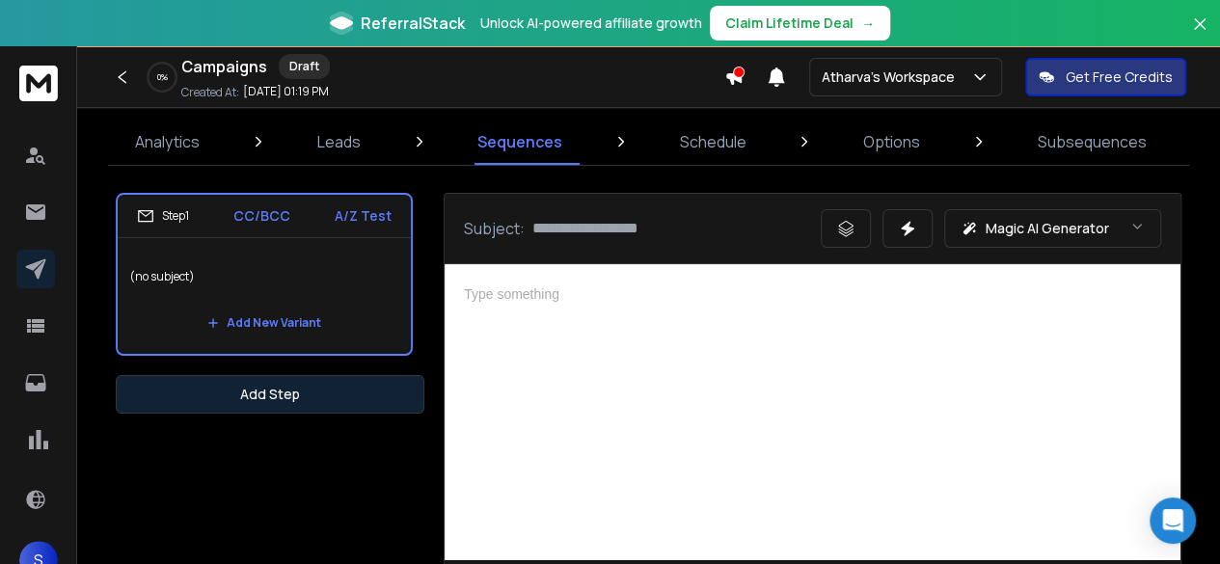
click at [313, 390] on button "Add Step" at bounding box center [270, 394] width 309 height 39
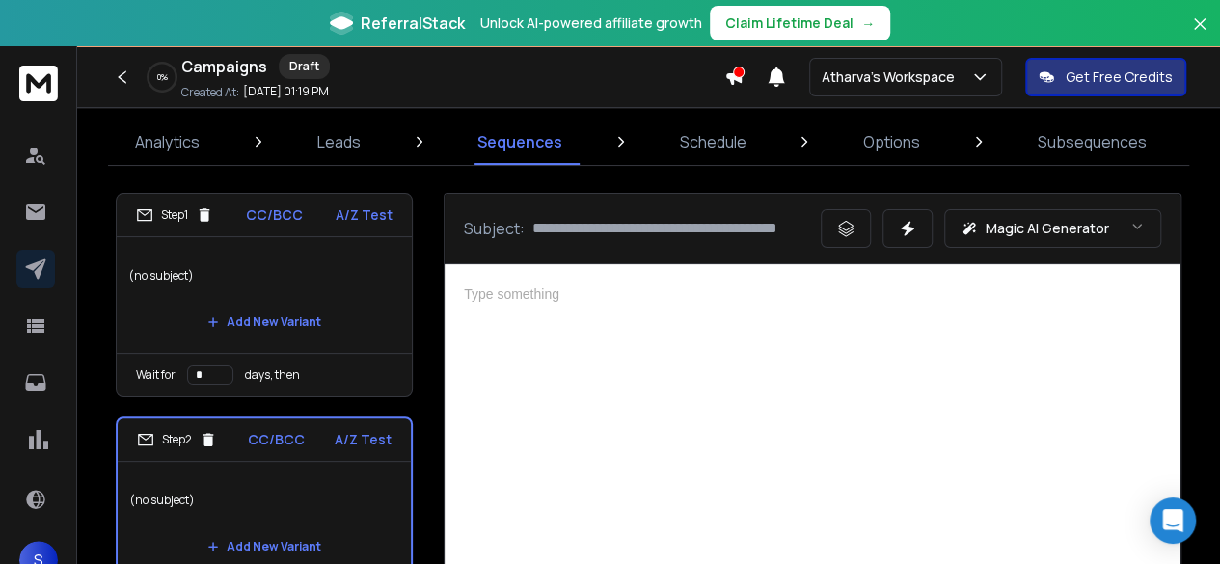
scroll to position [141, 0]
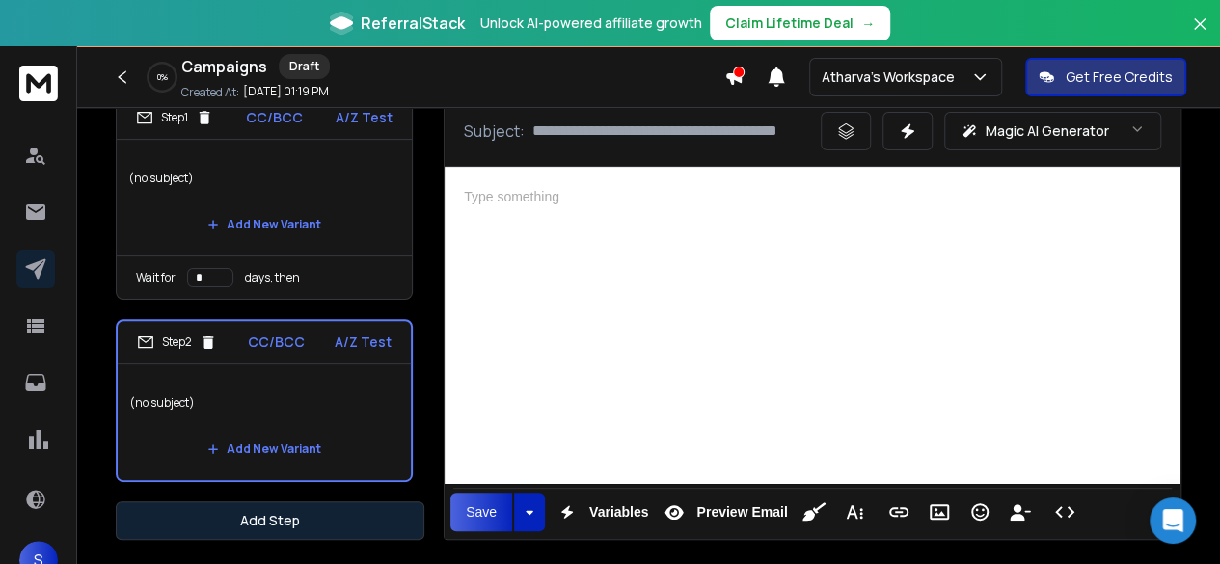
click at [311, 518] on button "Add Step" at bounding box center [270, 520] width 309 height 39
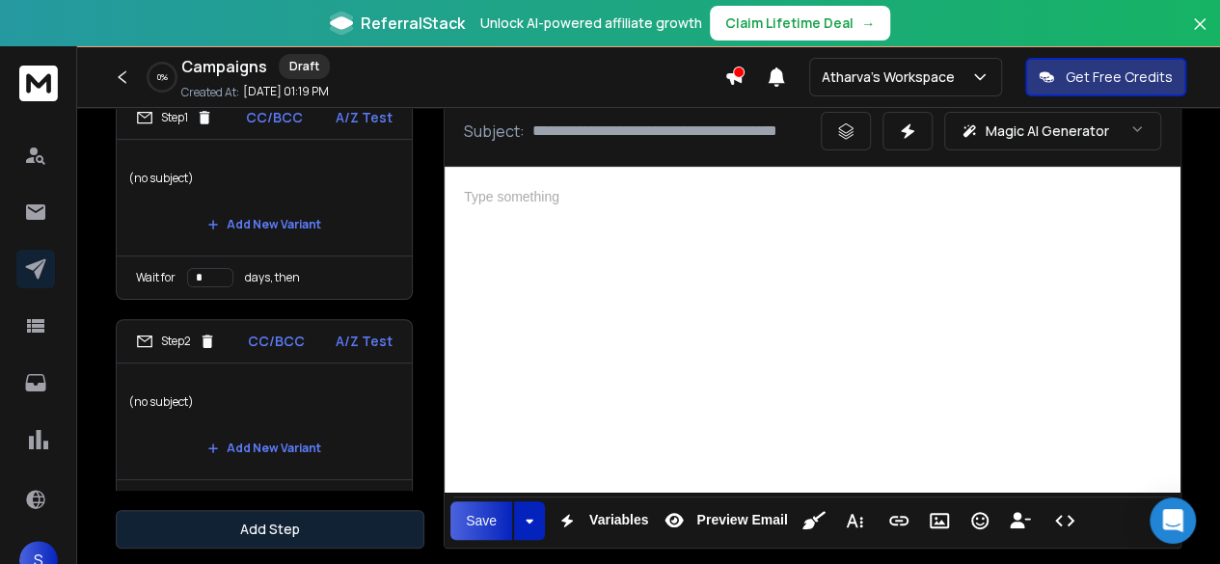
click at [311, 518] on button "Add Step" at bounding box center [270, 529] width 309 height 39
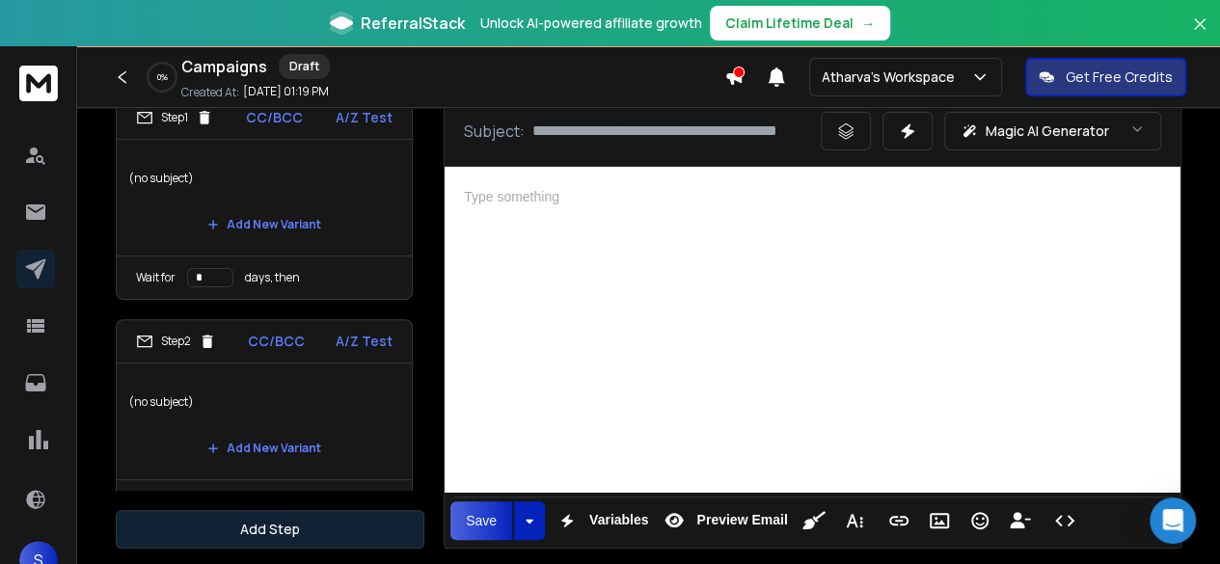
click at [311, 518] on button "Add Step" at bounding box center [270, 529] width 309 height 39
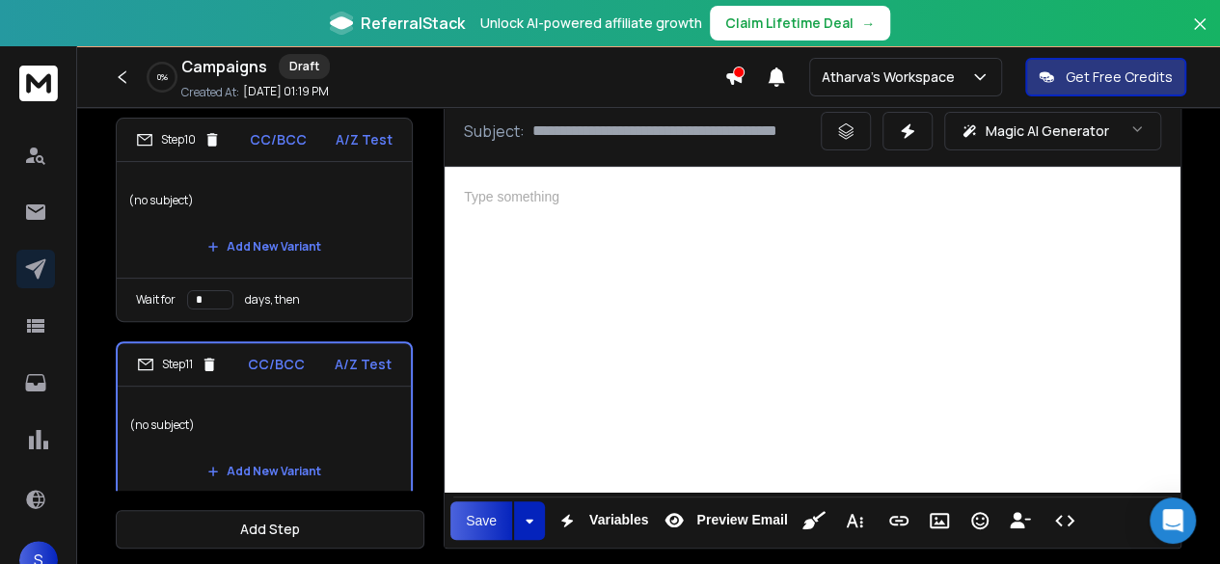
scroll to position [151, 0]
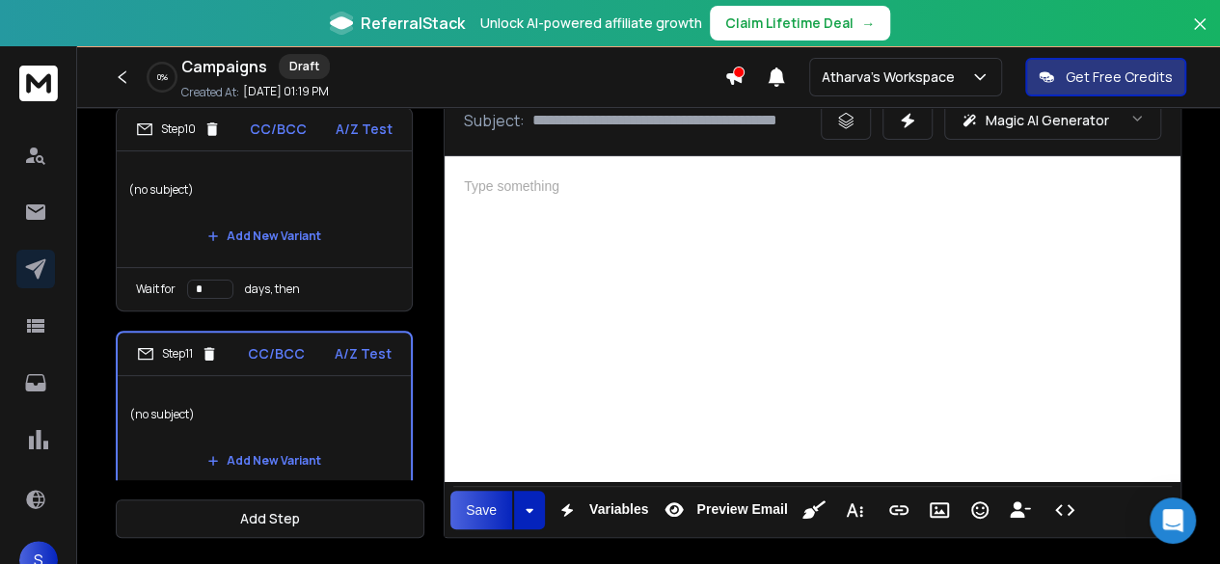
click at [352, 390] on p "(no subject)" at bounding box center [264, 415] width 270 height 54
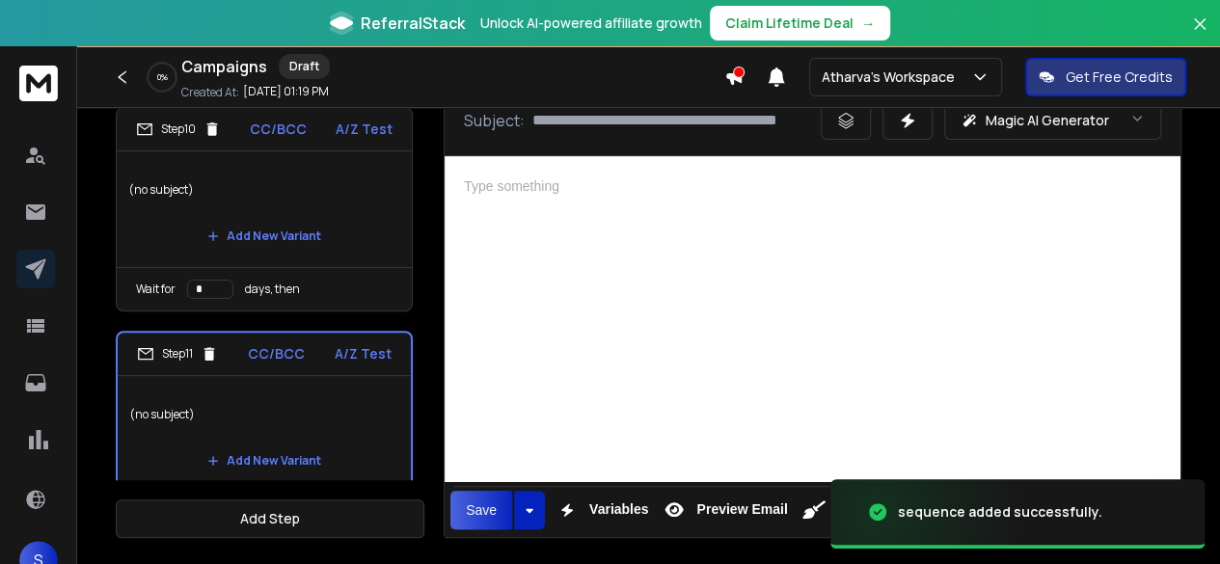
click at [229, 280] on input "*" at bounding box center [210, 289] width 46 height 19
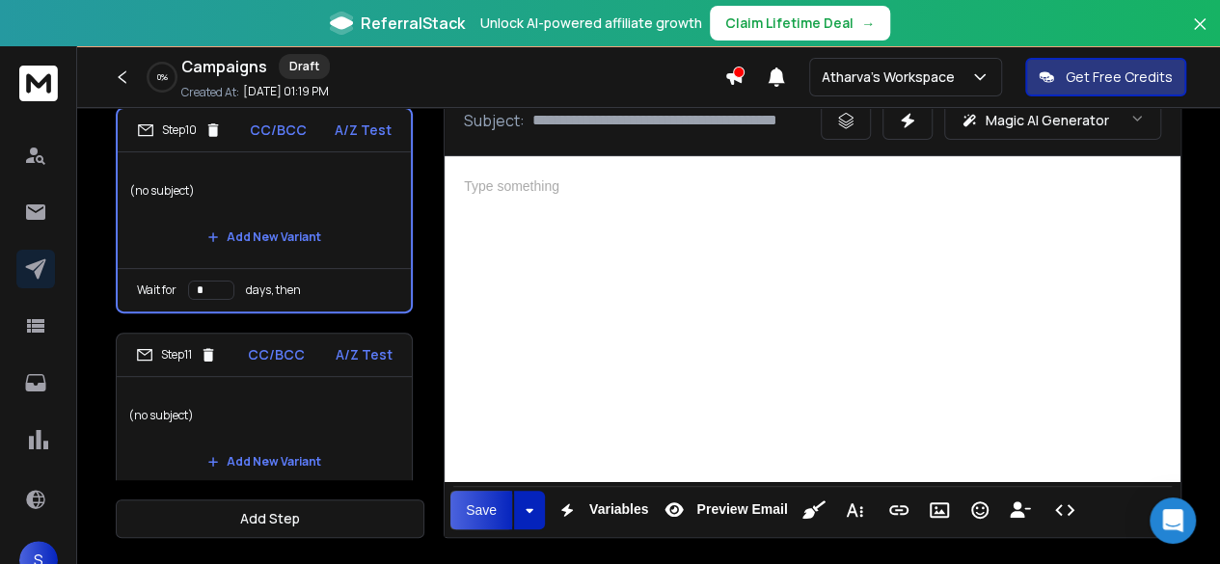
type input "*"
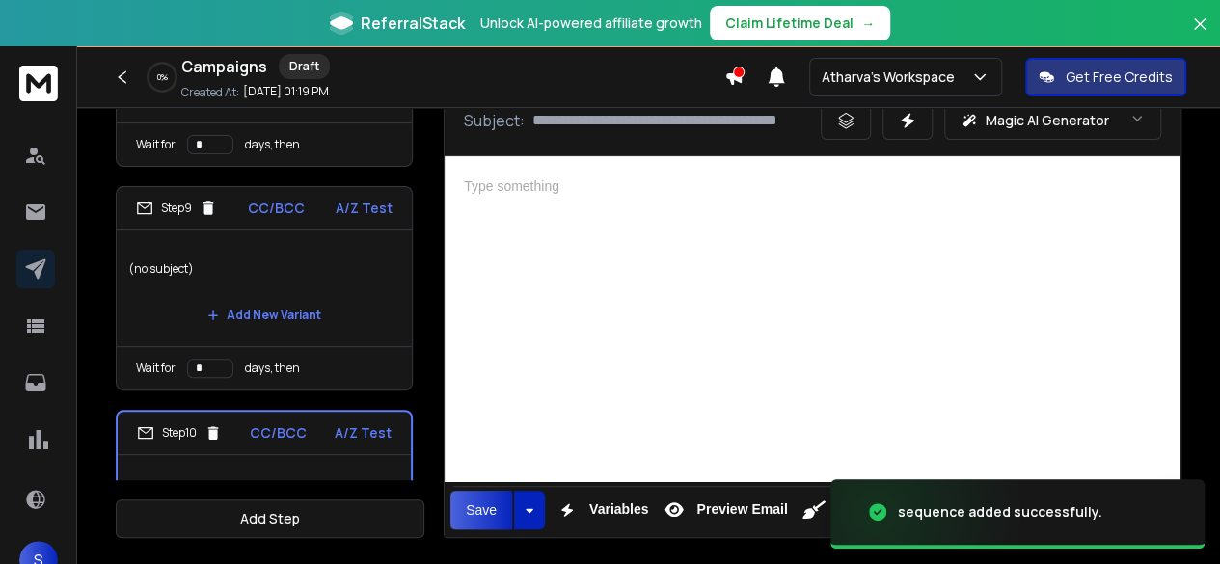
scroll to position [1680, 0]
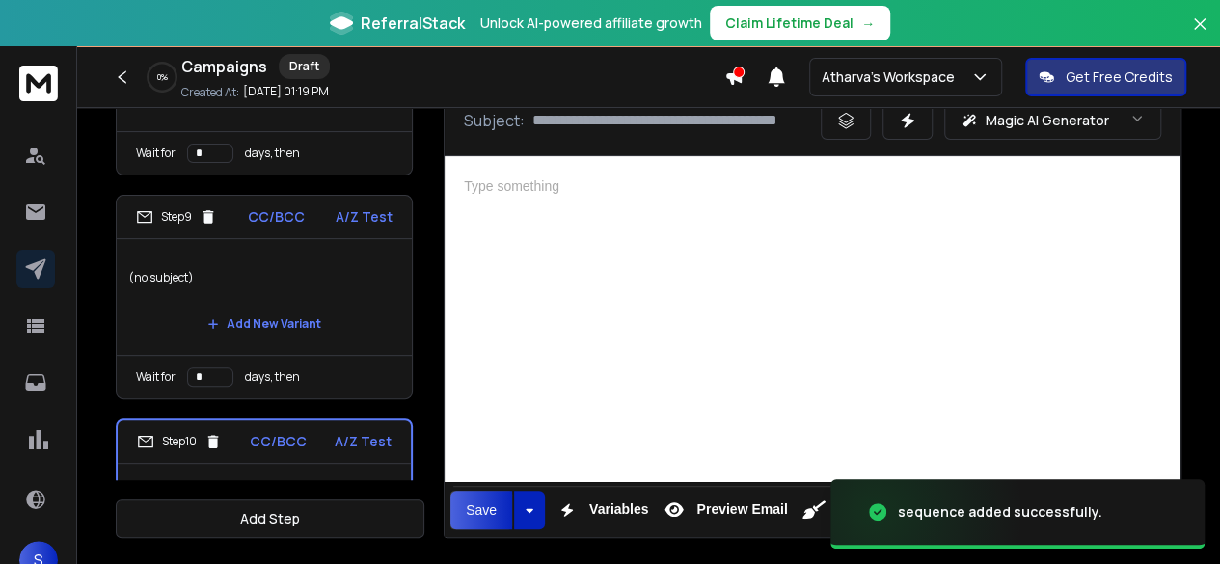
click at [206, 371] on input "*" at bounding box center [210, 376] width 46 height 19
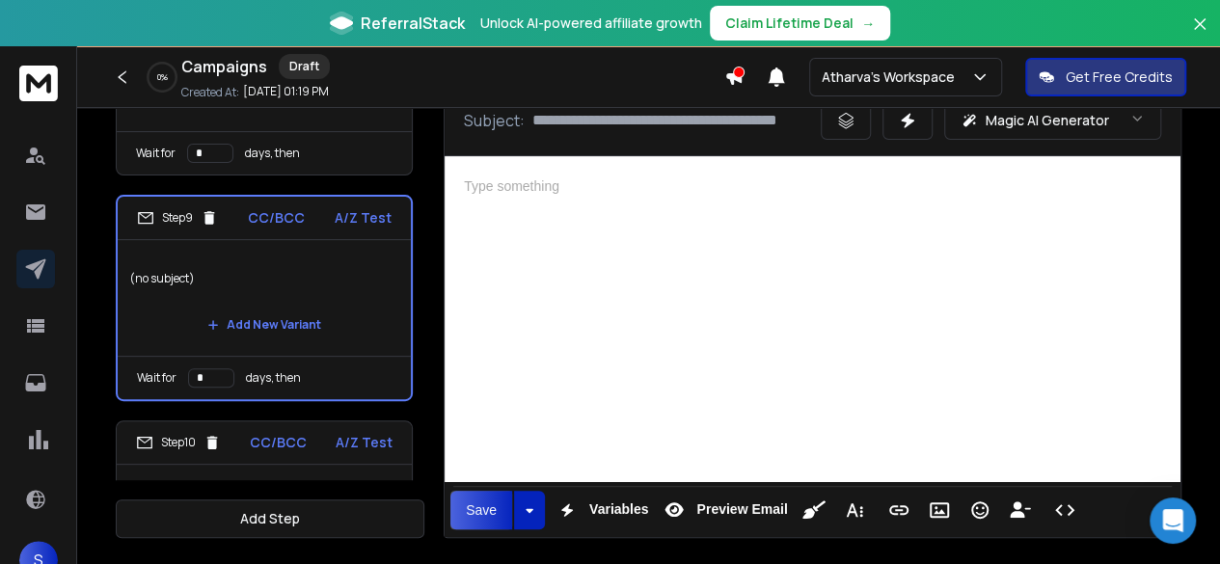
type input "*"
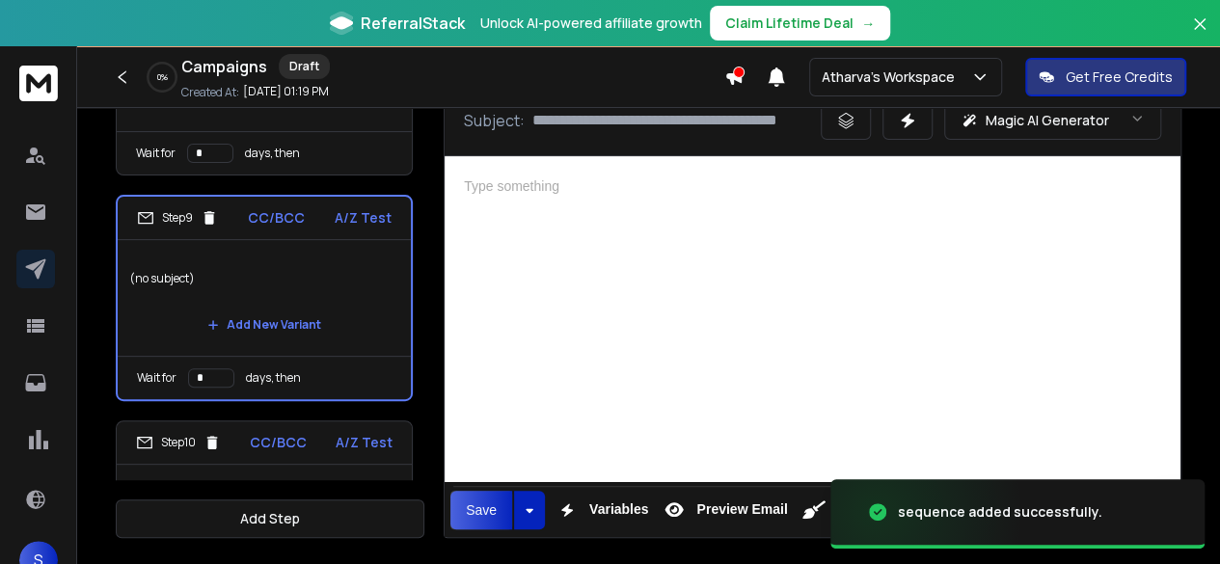
scroll to position [1523, 0]
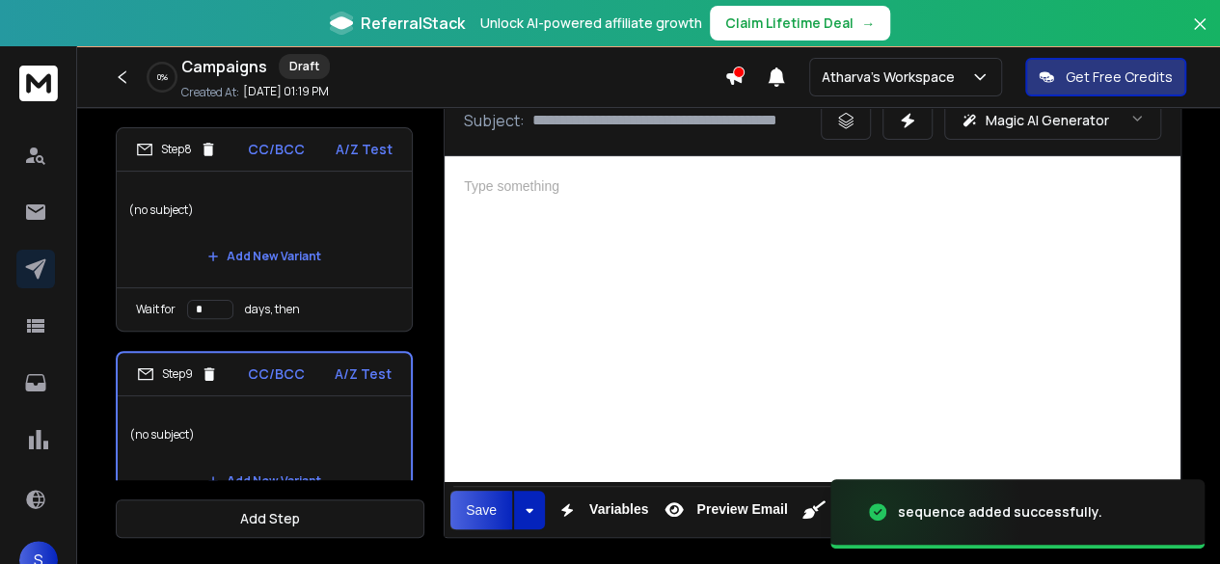
click at [212, 300] on input "*" at bounding box center [210, 309] width 46 height 19
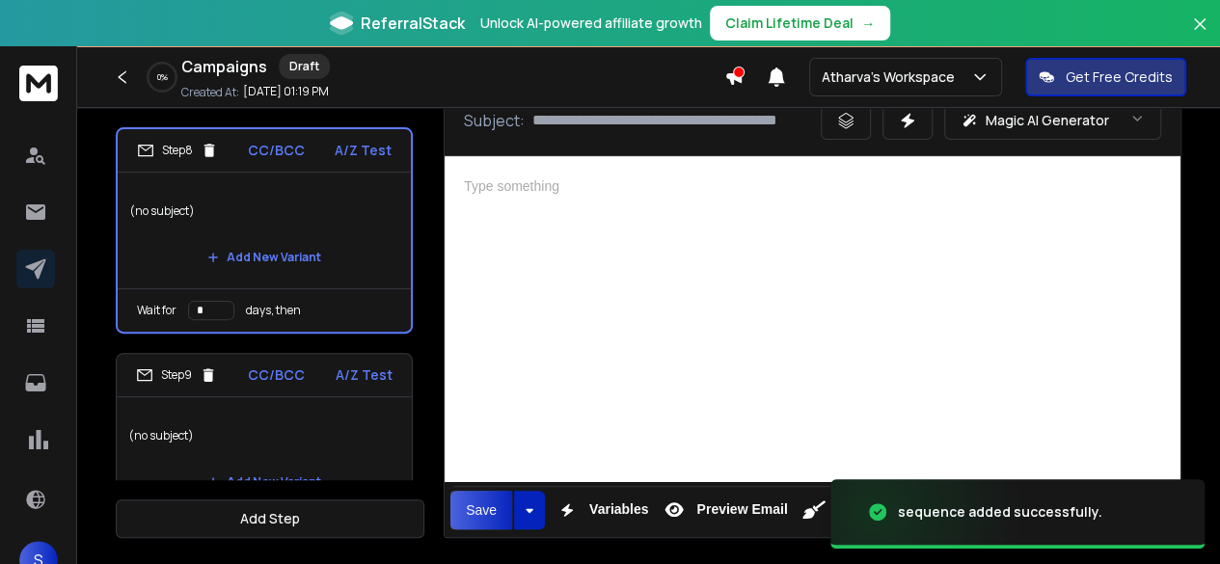
type input "*"
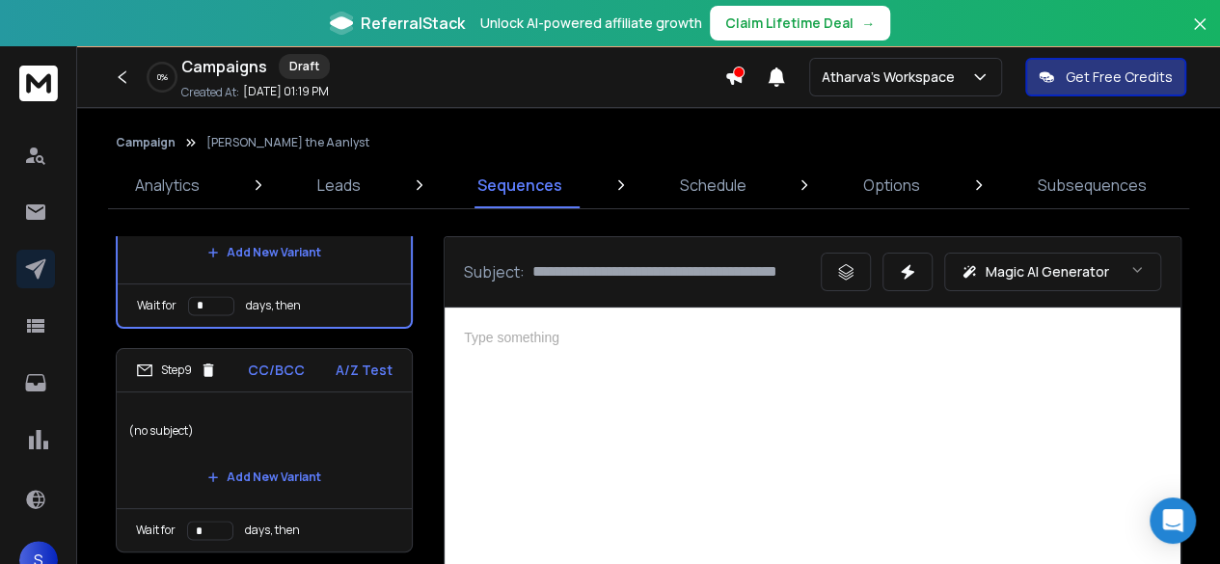
scroll to position [1677, 0]
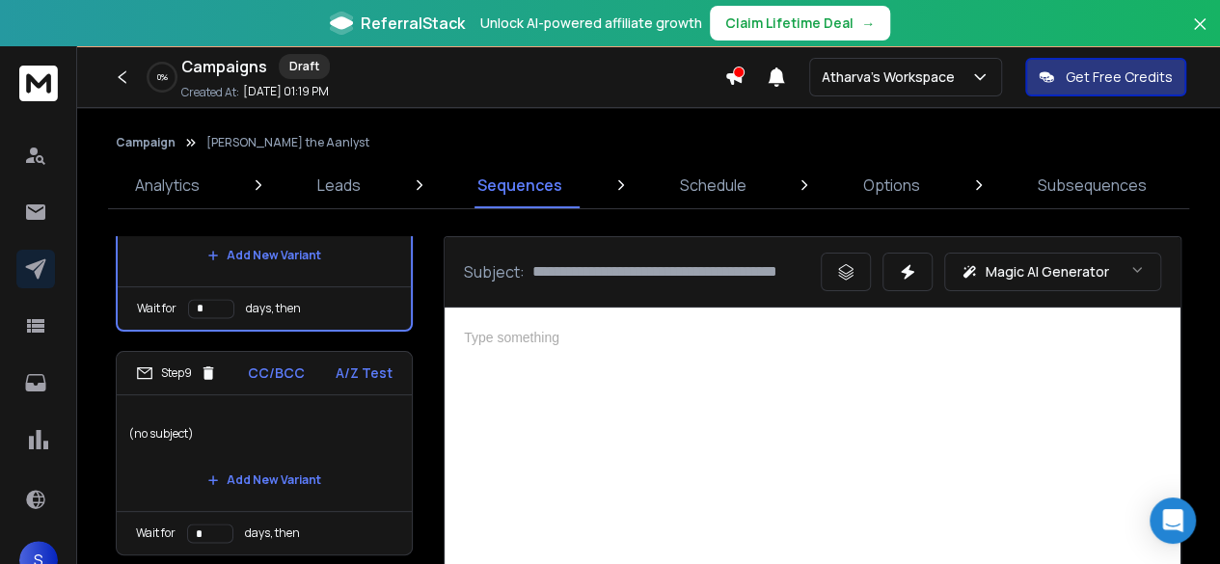
click at [215, 299] on input "*" at bounding box center [211, 308] width 46 height 19
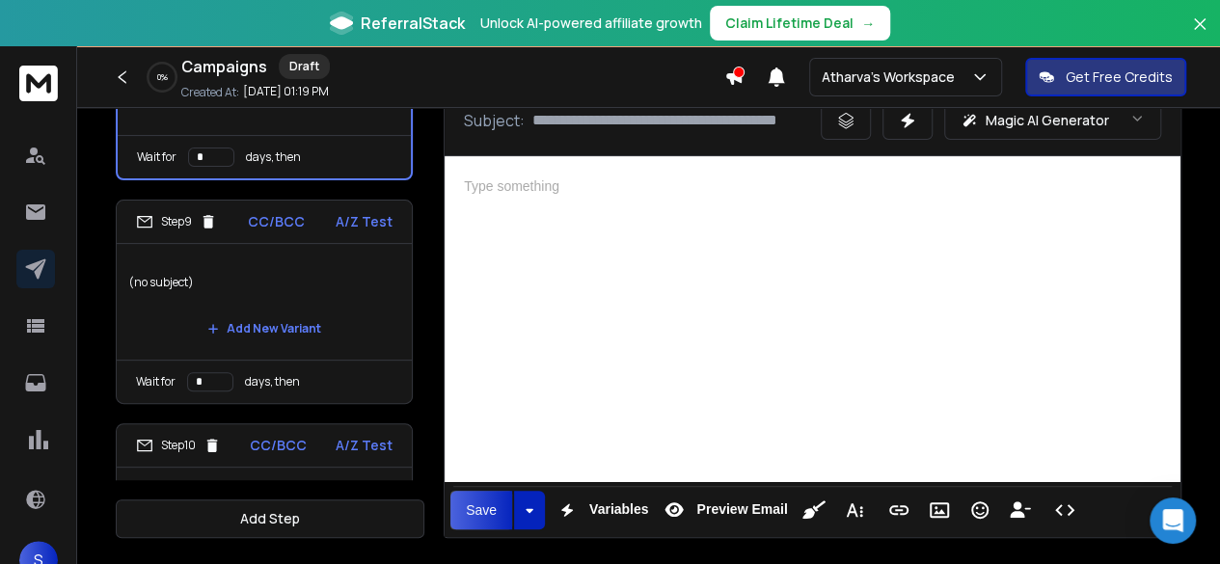
type input "*"
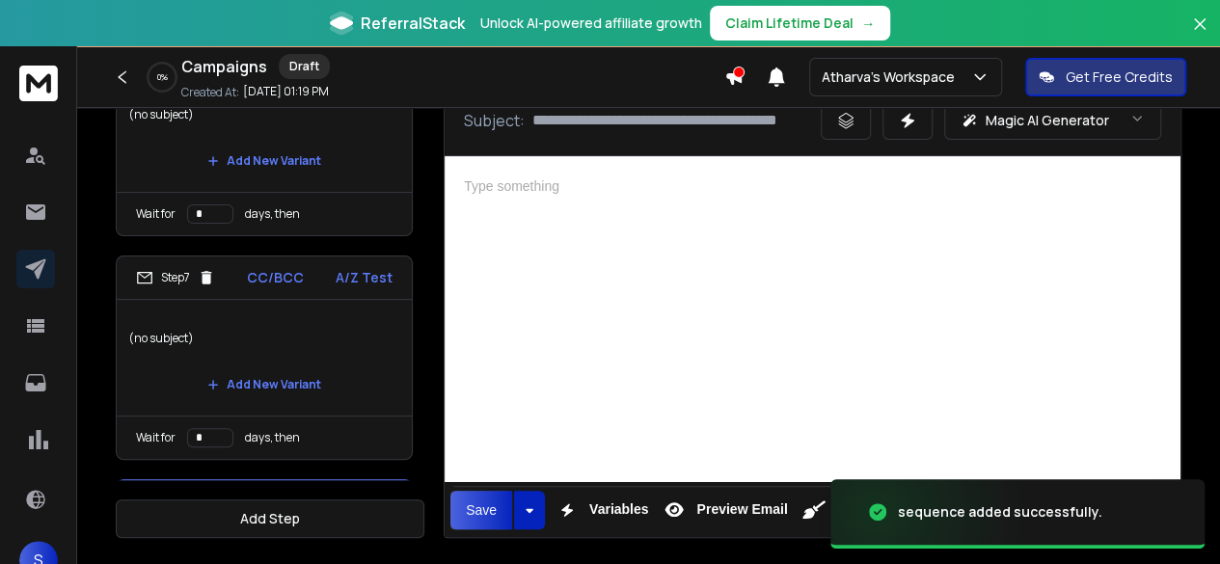
scroll to position [1169, 0]
click at [225, 433] on input "*" at bounding box center [210, 439] width 46 height 19
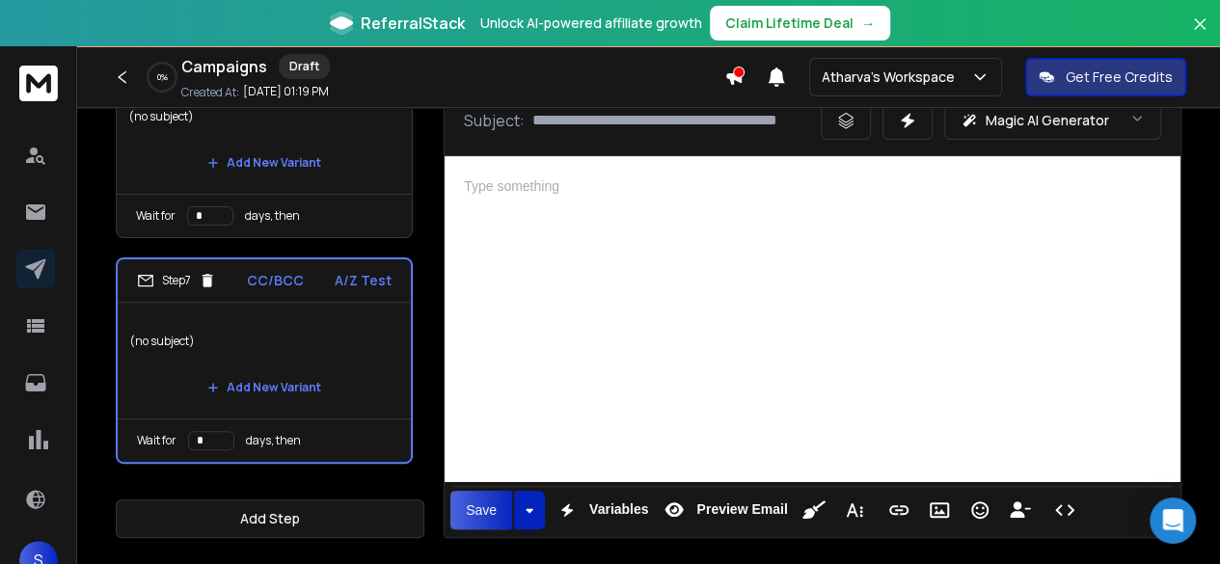
type input "*"
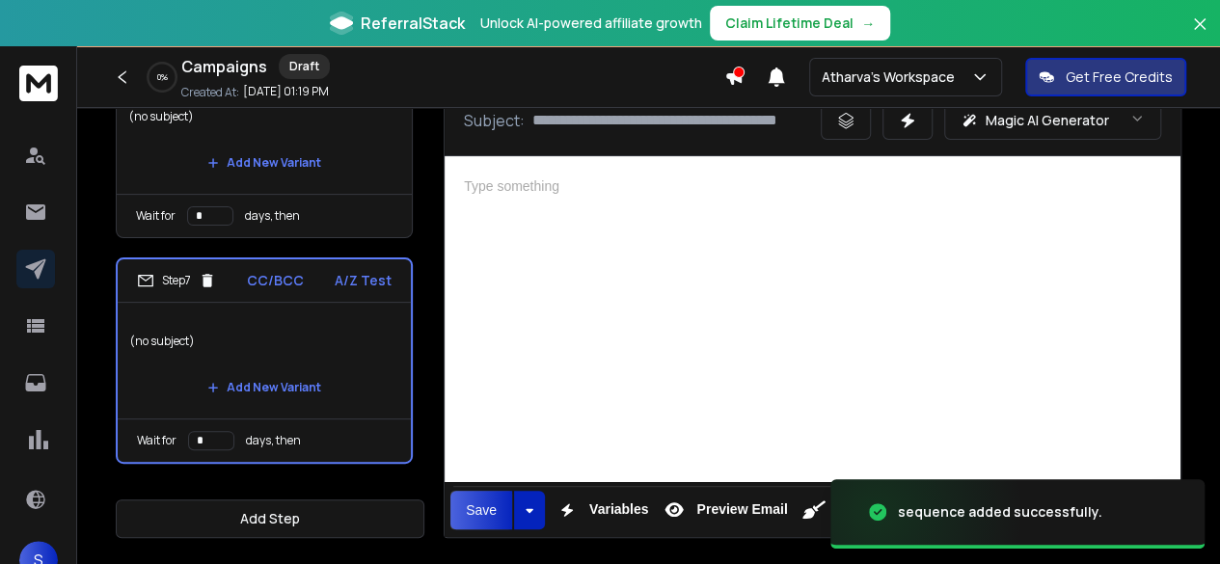
click at [219, 208] on input "*" at bounding box center [210, 215] width 46 height 19
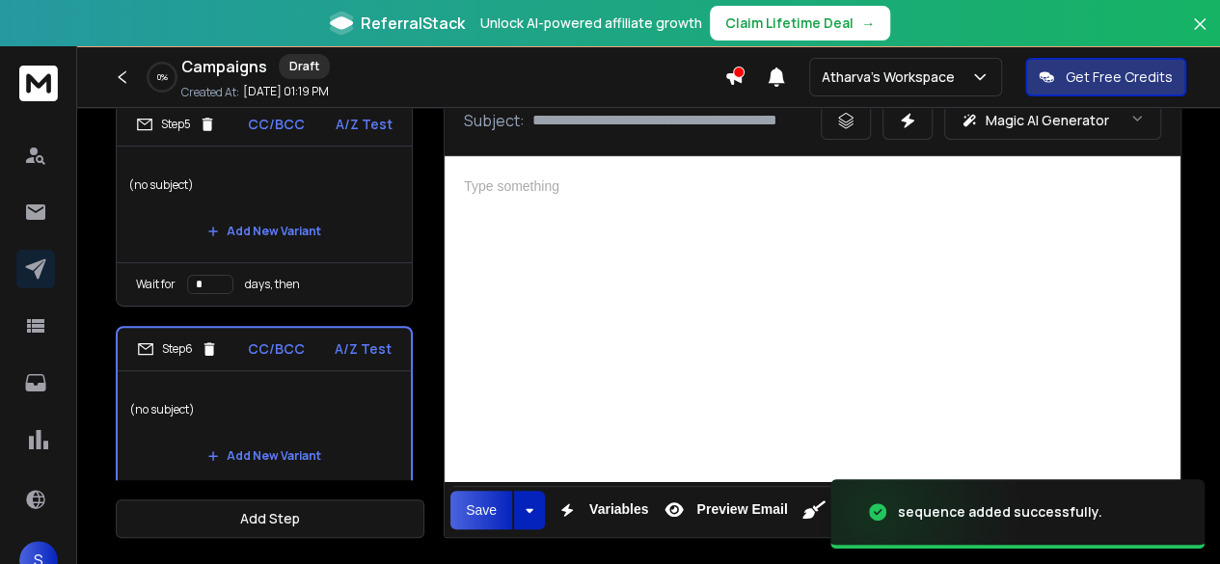
scroll to position [874, 0]
type input "*"
click at [211, 278] on input "*" at bounding box center [210, 287] width 46 height 19
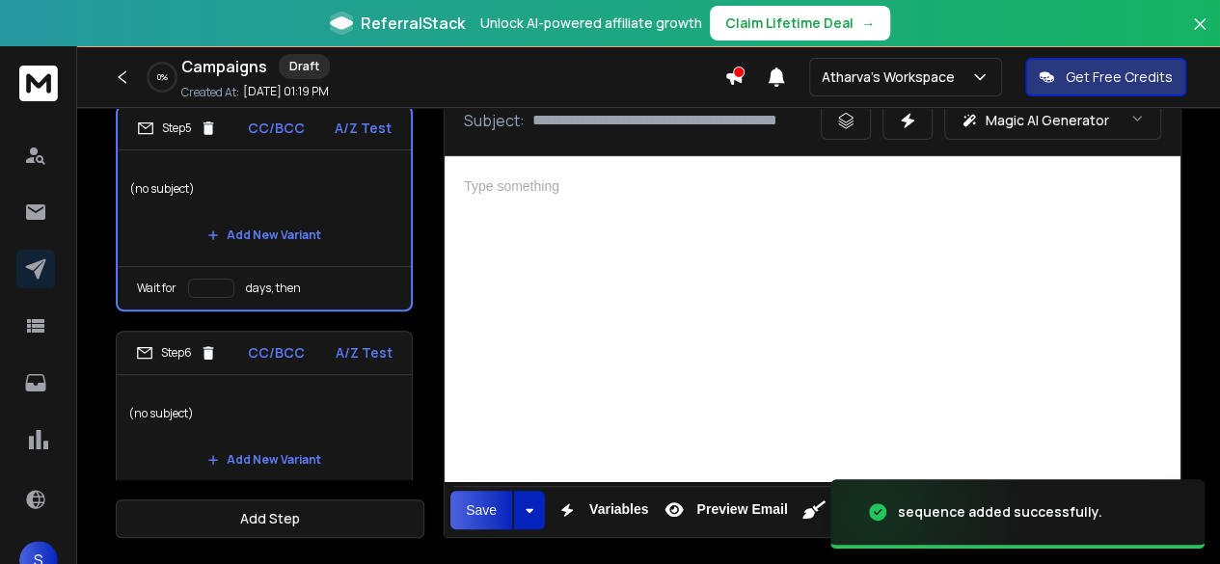
type input "*"
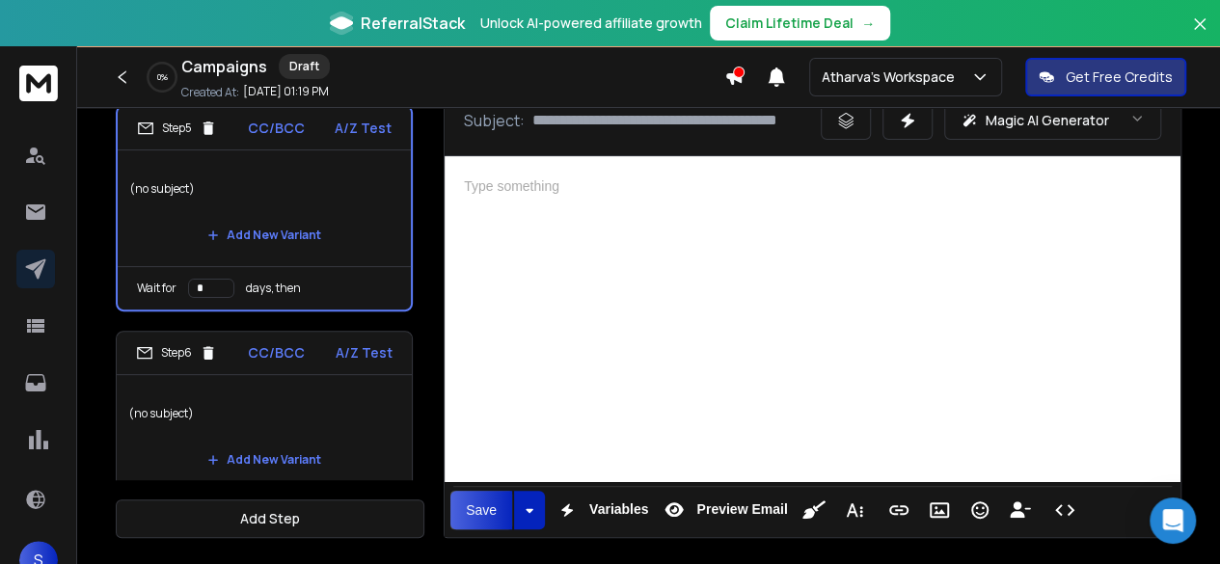
type input "*"
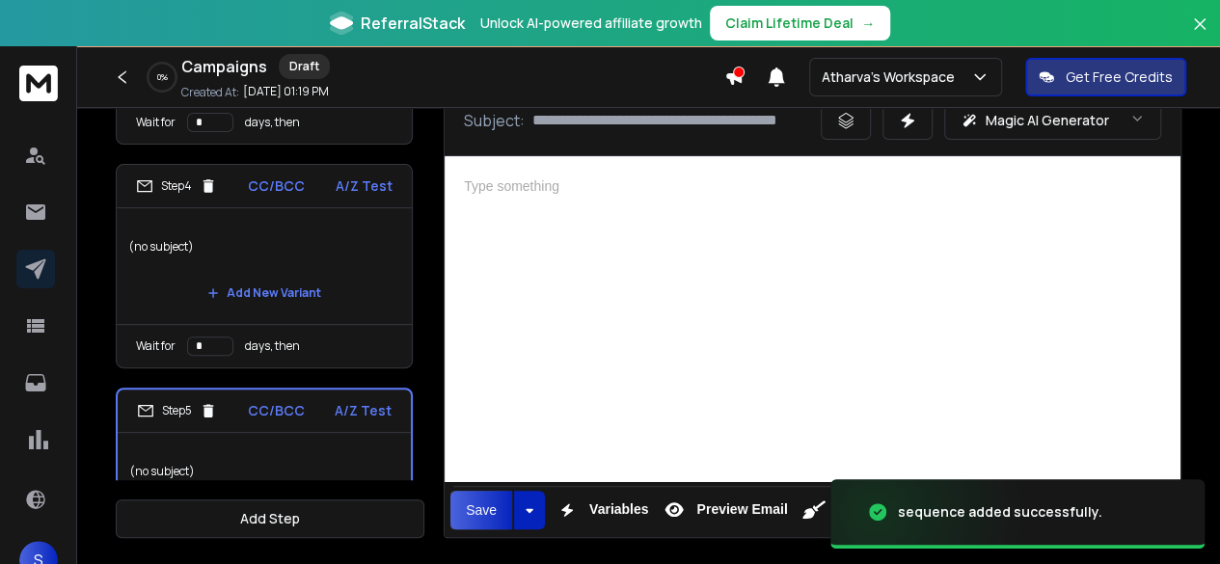
scroll to position [470, 0]
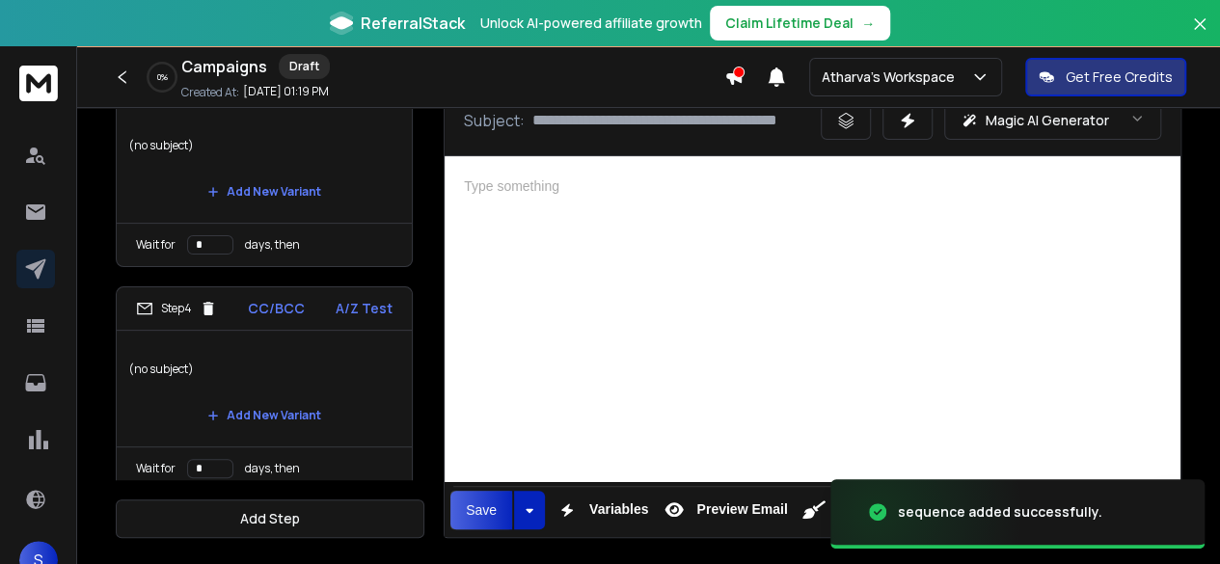
click at [217, 462] on input "*" at bounding box center [210, 468] width 46 height 19
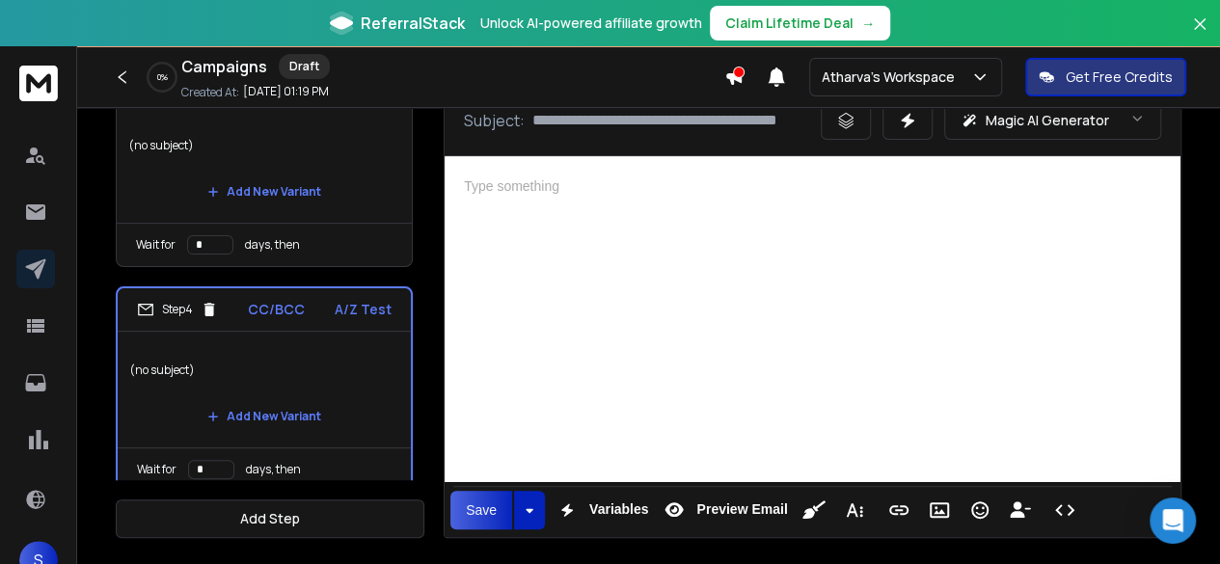
click at [473, 532] on div "Save Save Save as Template Variables Insert Variable Preview Email Preview Emai…" at bounding box center [661, 510] width 426 height 46
type input "*"
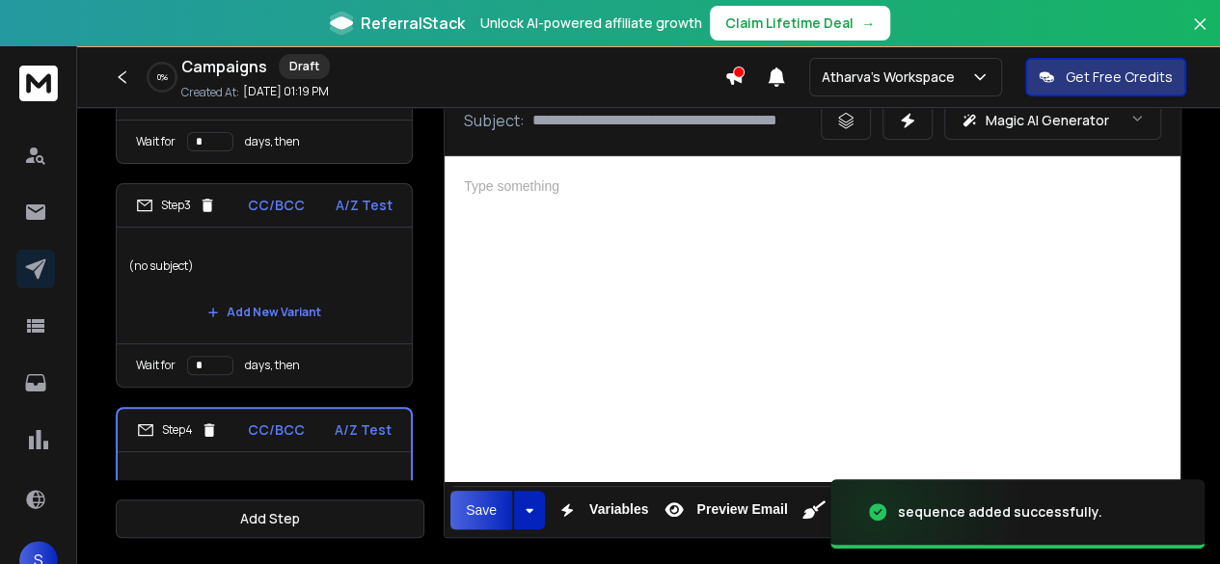
scroll to position [339, 0]
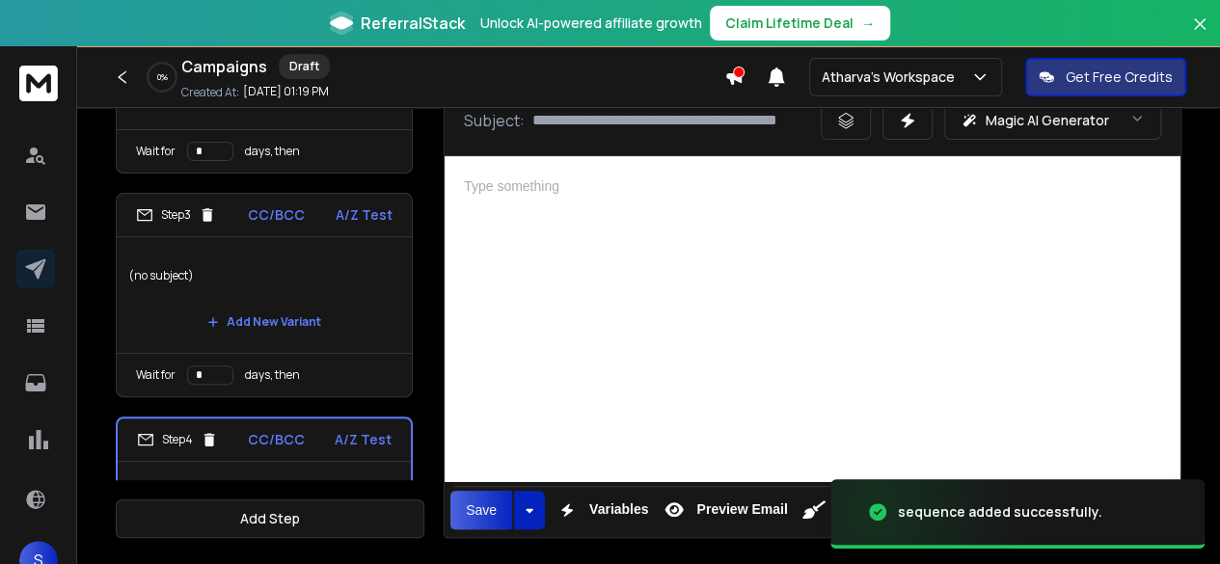
click at [210, 378] on input "*" at bounding box center [210, 374] width 46 height 19
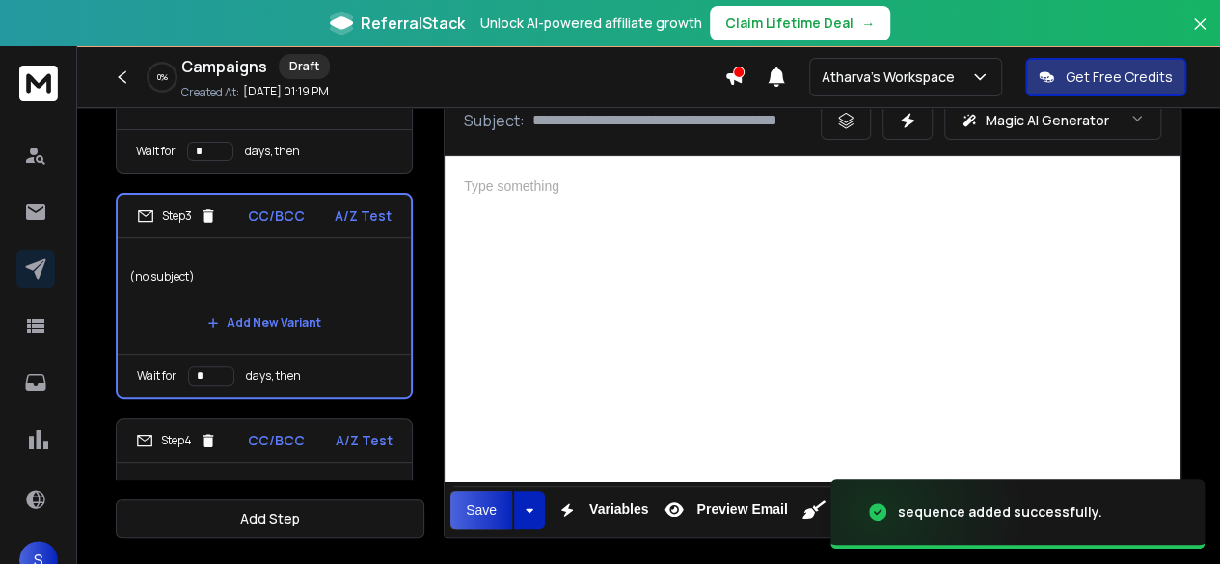
type input "*"
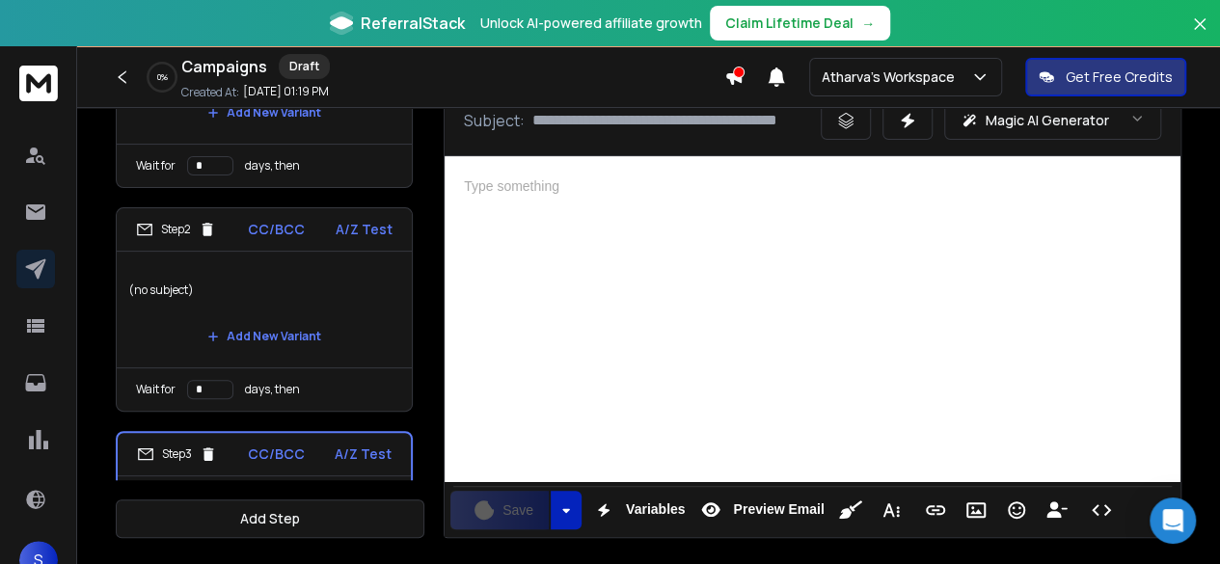
scroll to position [98, 0]
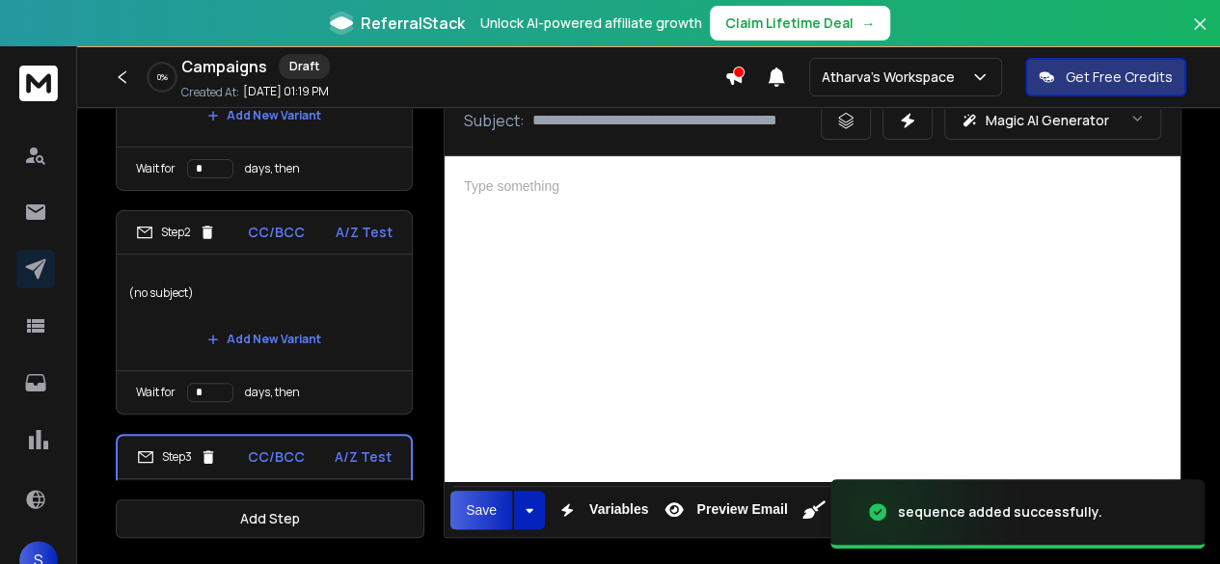
click at [210, 390] on input "*" at bounding box center [210, 392] width 46 height 19
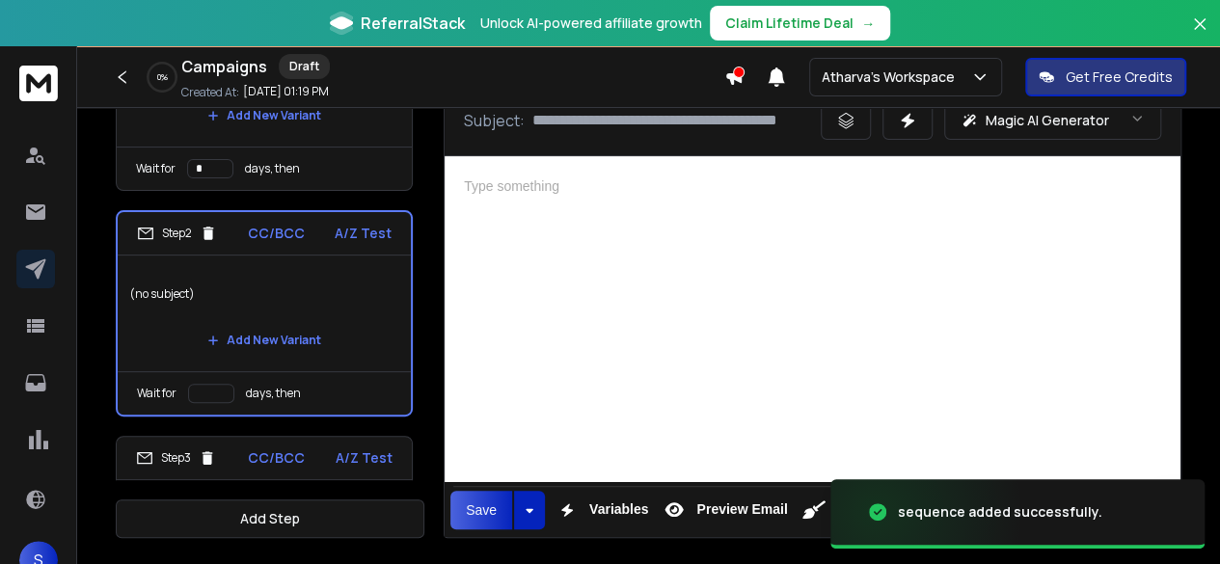
type input "*"
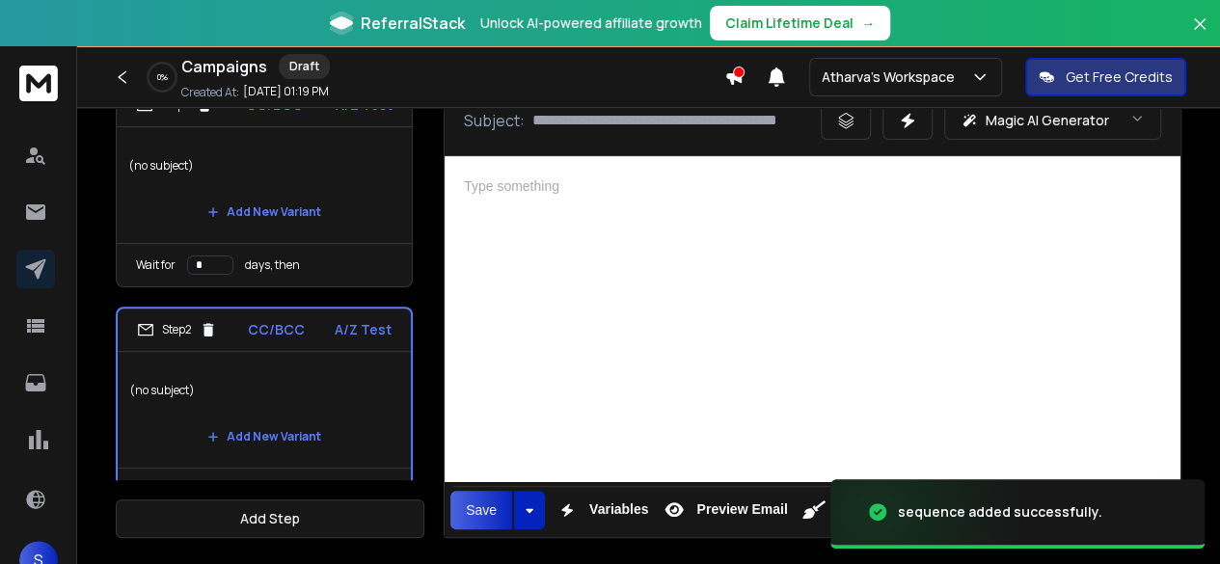
scroll to position [1, 0]
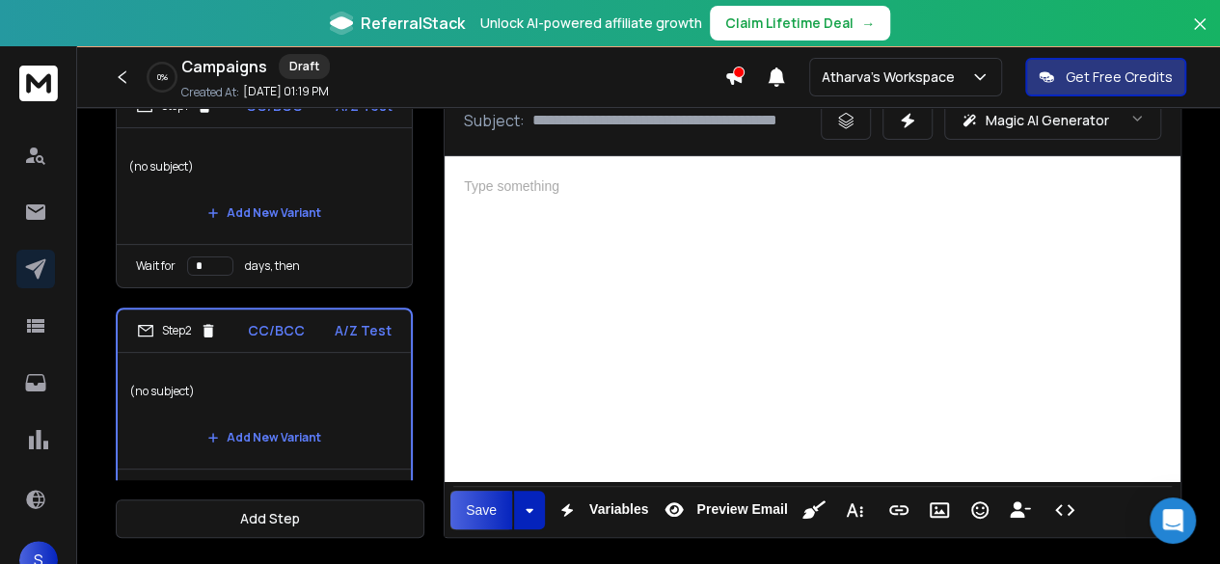
type input "*"
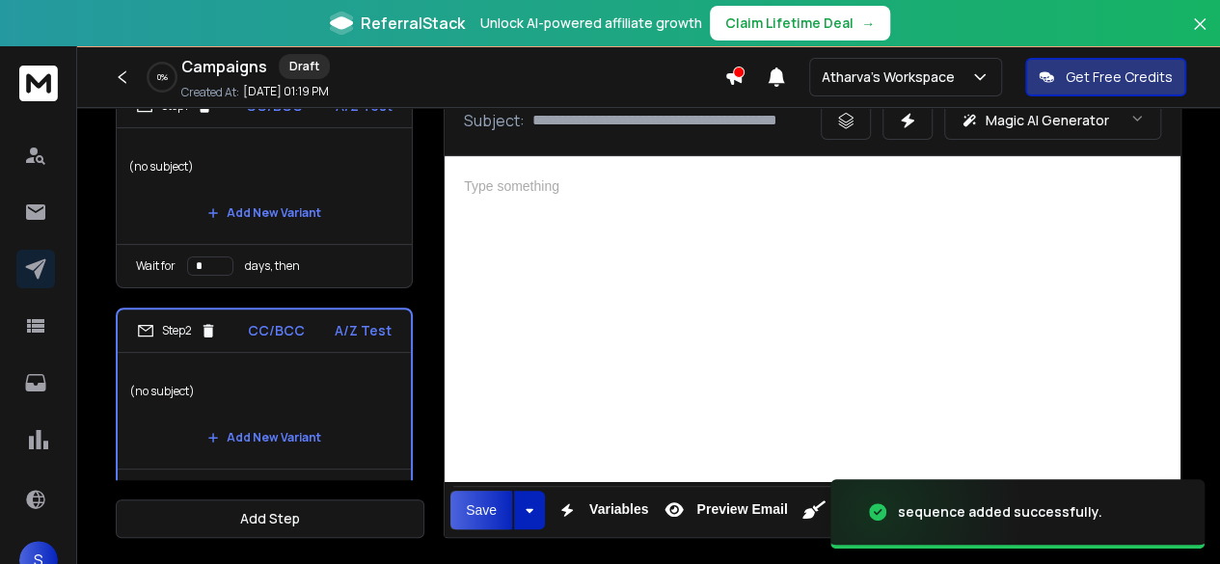
click at [222, 264] on input "*" at bounding box center [210, 265] width 46 height 19
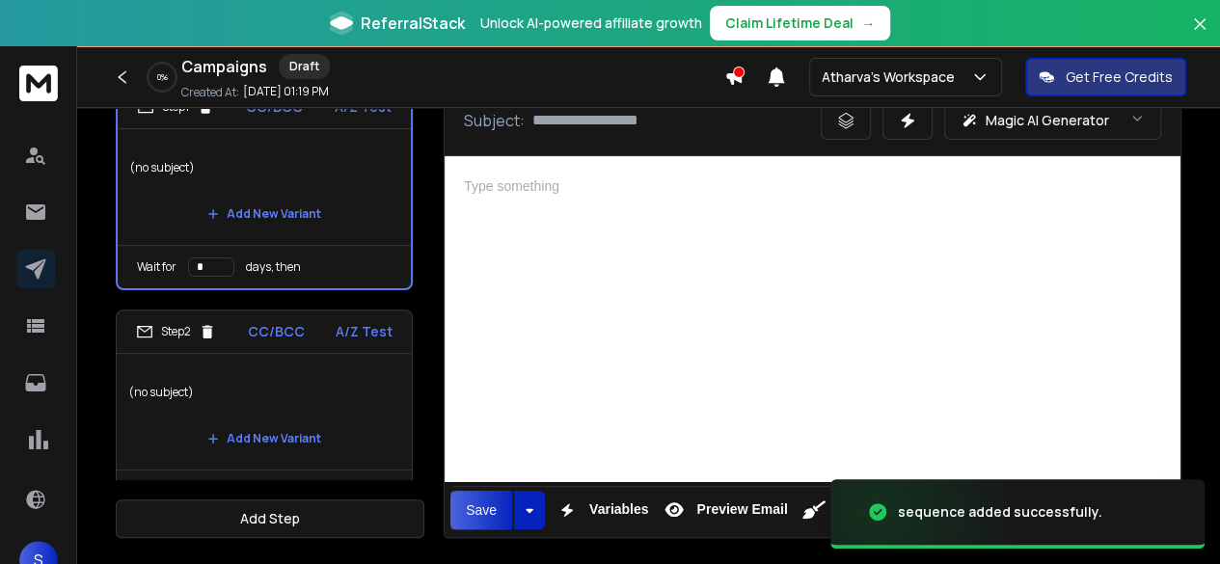
type input "*"
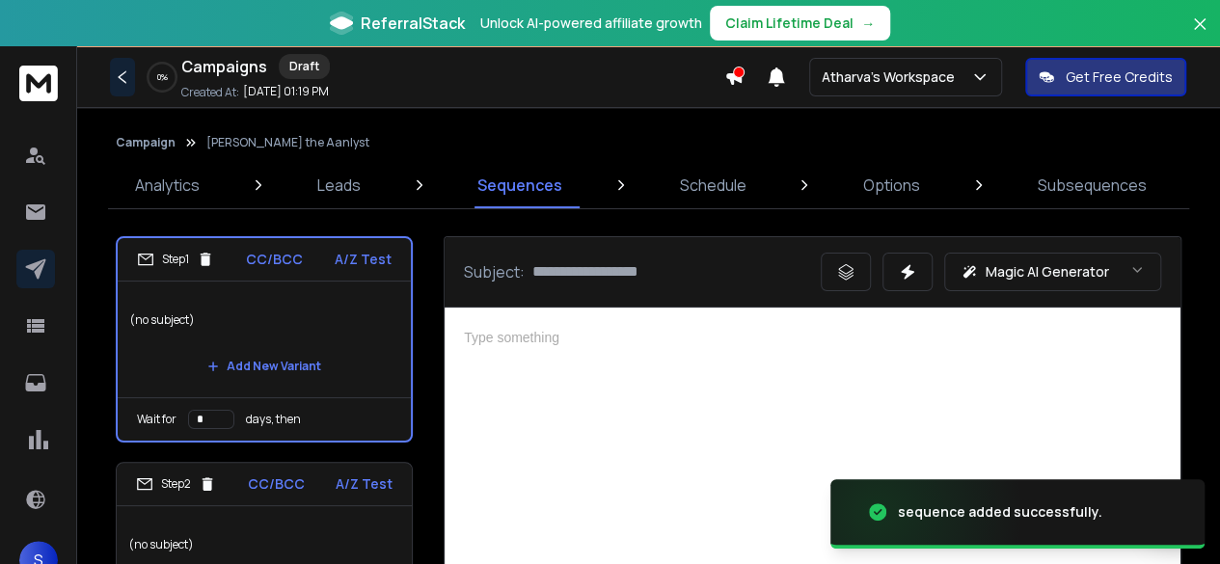
click at [121, 81] on icon at bounding box center [122, 76] width 17 height 17
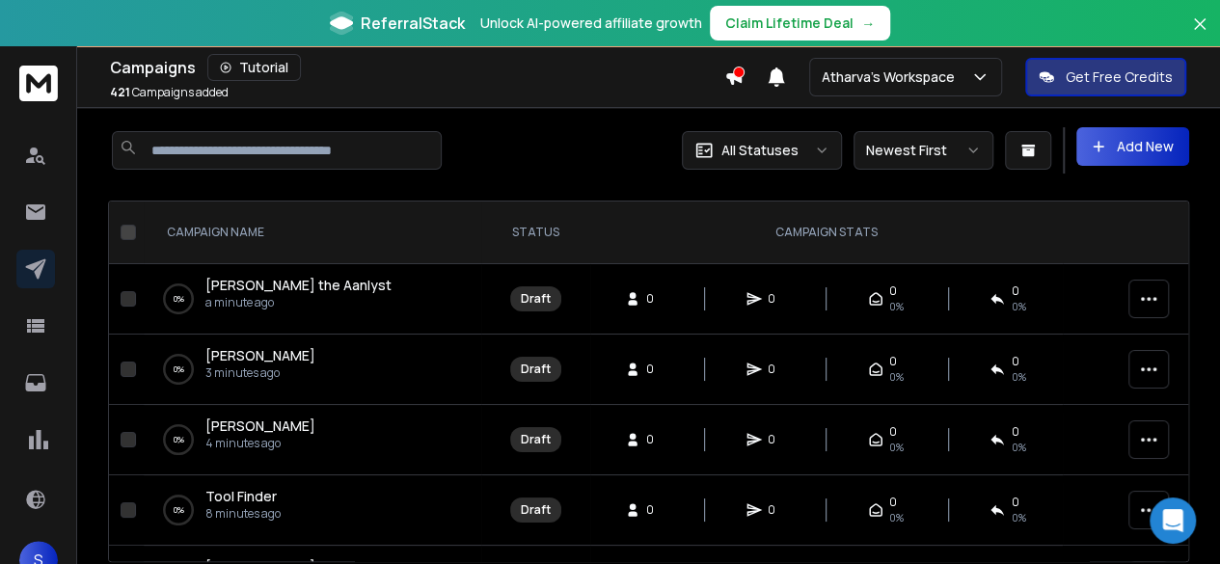
click at [569, 170] on div at bounding box center [378, 150] width 541 height 46
click at [1173, 138] on button "Add New" at bounding box center [1132, 146] width 113 height 39
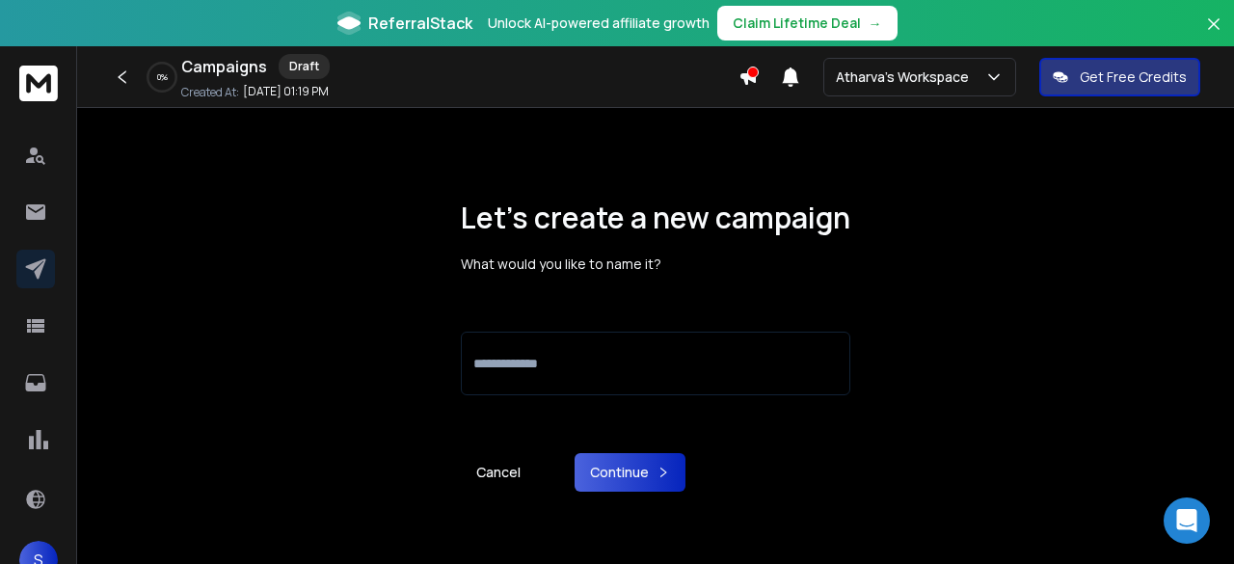
click at [609, 363] on input at bounding box center [656, 364] width 390 height 64
paste input "**********"
type input "**********"
click at [625, 465] on button "Continue" at bounding box center [630, 472] width 111 height 39
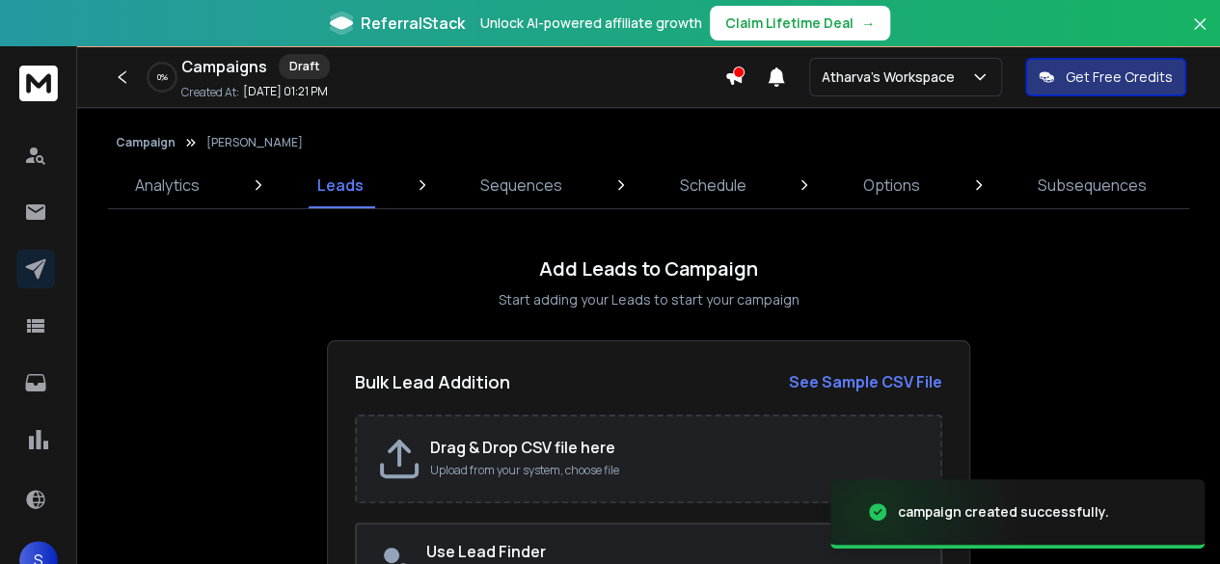
click at [437, 193] on div "Analytics Leads Sequences Schedule Options Subsequences" at bounding box center [640, 185] width 1065 height 46
click at [527, 209] on div "Campaign [PERSON_NAME] Analytics Leads Sequences Schedule Options Subsequences …" at bounding box center [648, 492] width 1081 height 730
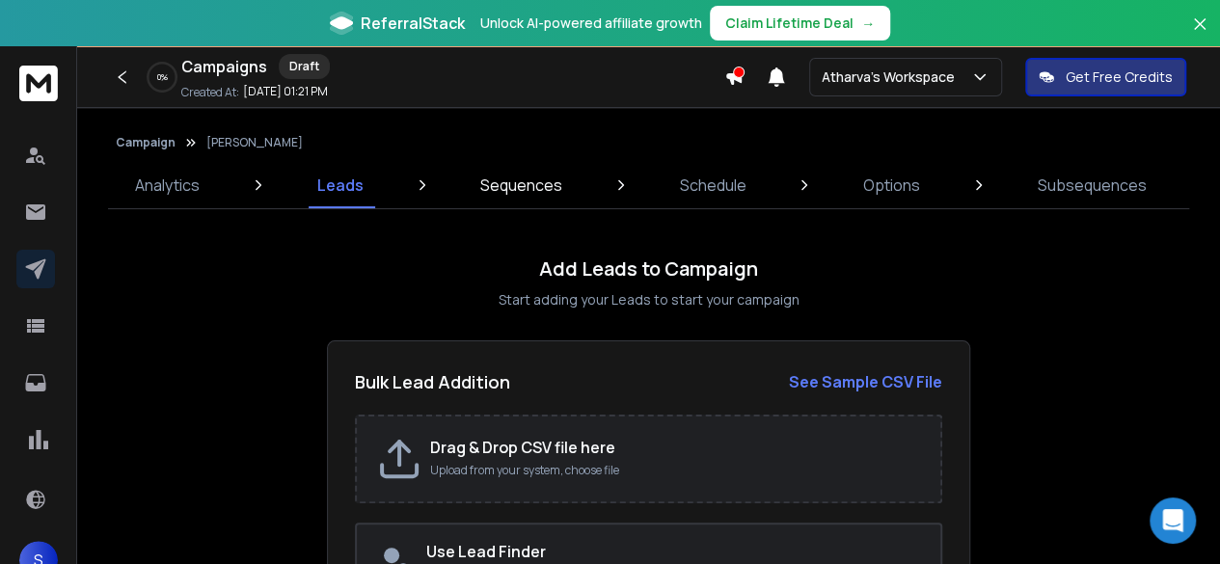
click at [521, 184] on p "Sequences" at bounding box center [521, 185] width 82 height 23
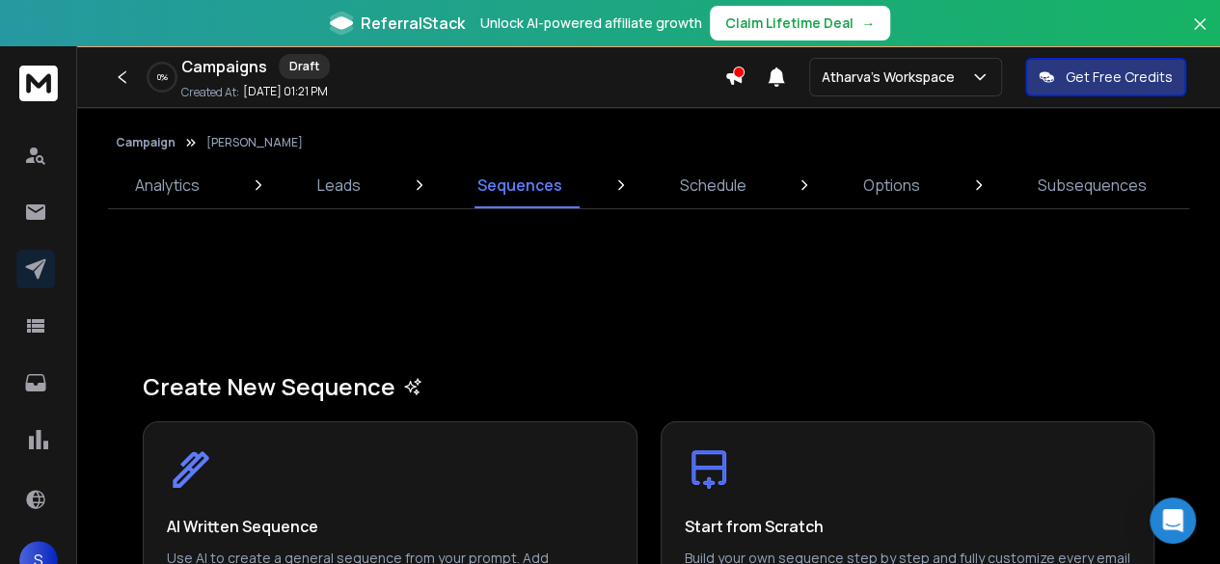
click at [777, 508] on div "Start from Scratch Build your own sequence step by step and fully customize eve…" at bounding box center [907, 518] width 493 height 193
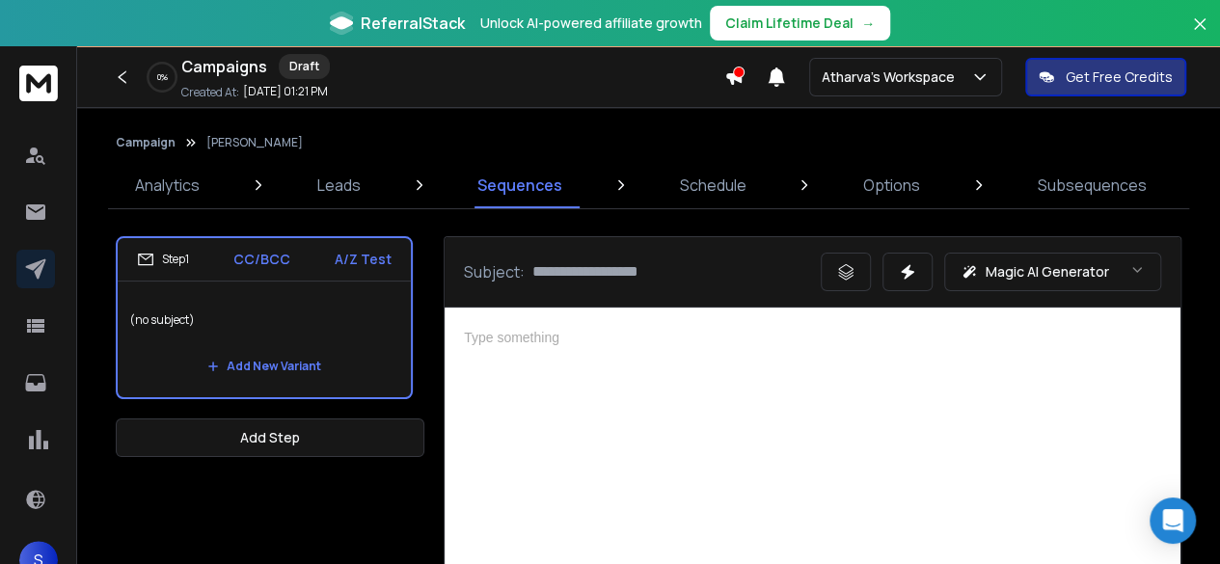
click at [336, 457] on div "Step 1 CC/BCC A/Z Test (no subject) Add New Variant Add Step" at bounding box center [270, 447] width 309 height 423
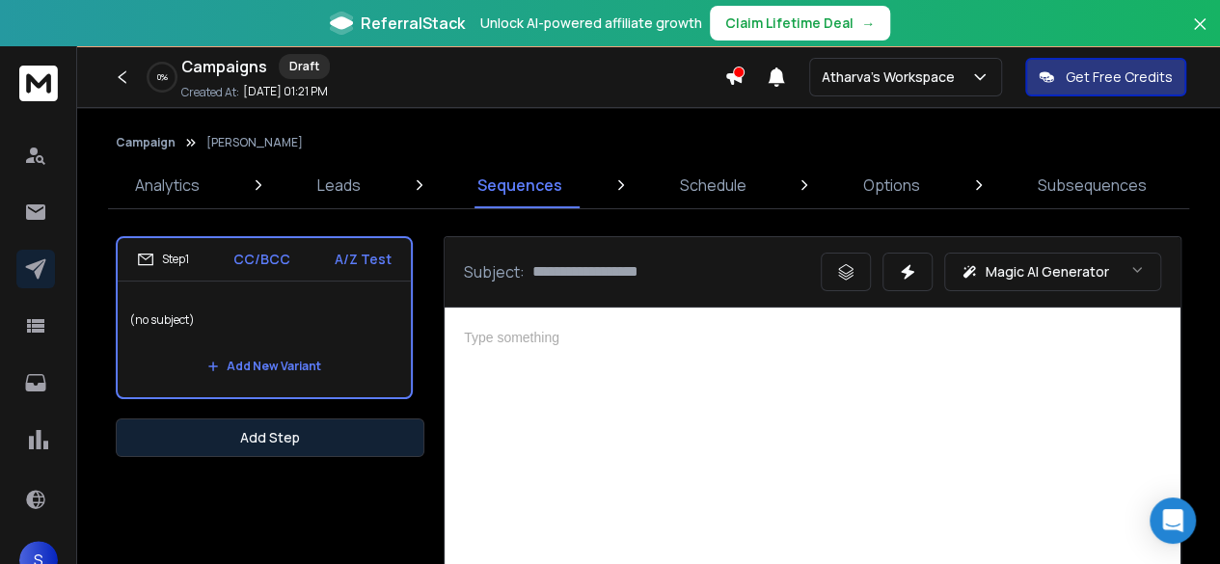
click at [367, 439] on button "Add Step" at bounding box center [270, 437] width 309 height 39
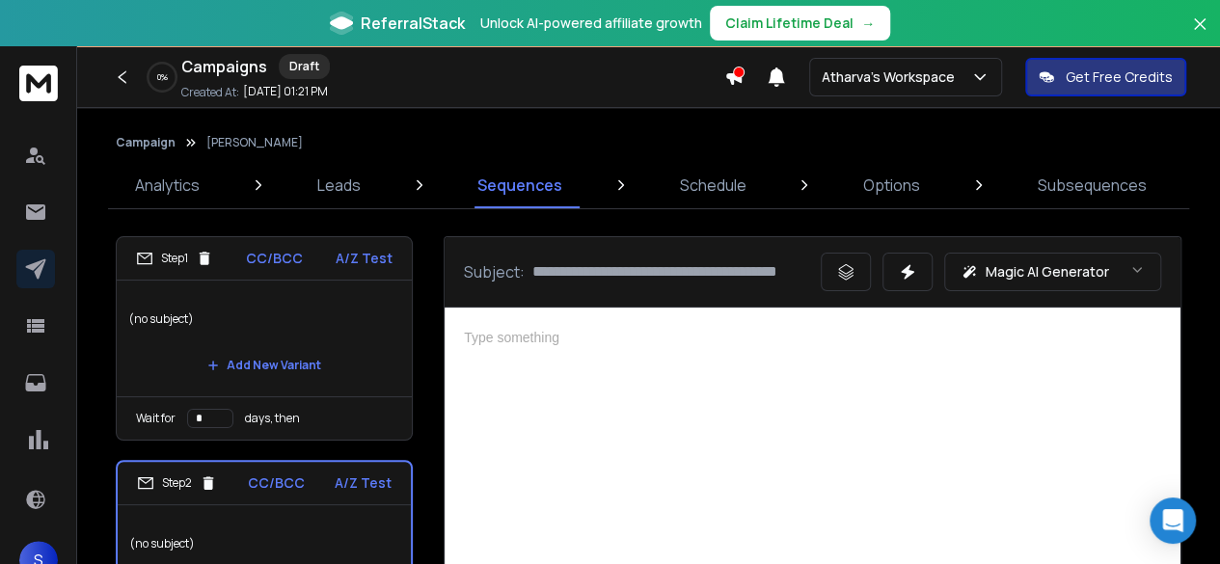
scroll to position [141, 0]
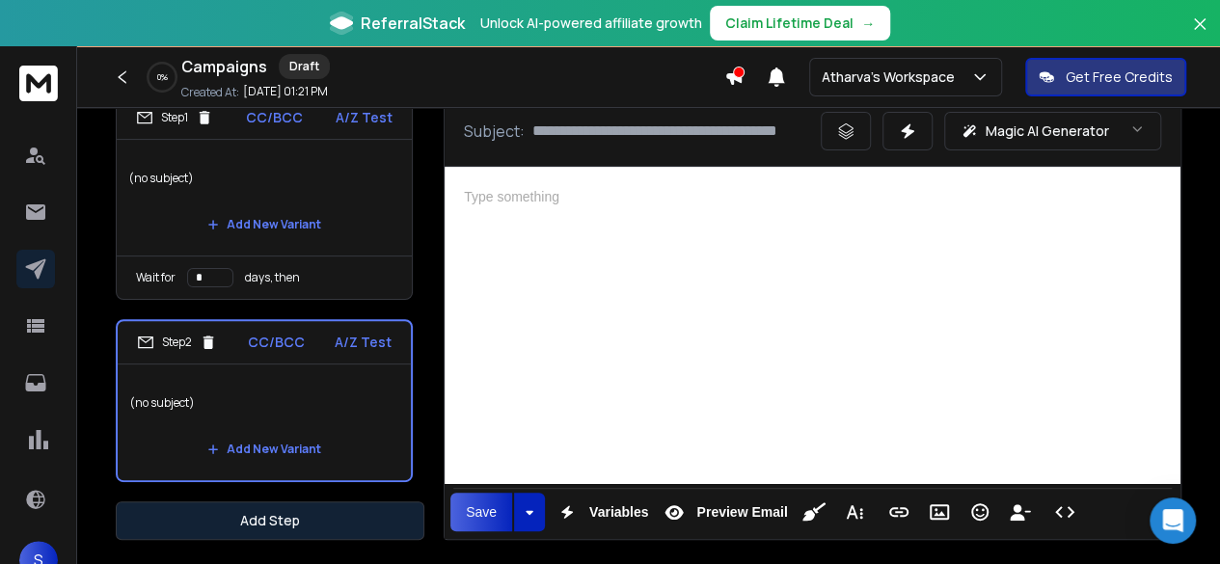
click at [292, 524] on button "Add Step" at bounding box center [270, 520] width 309 height 39
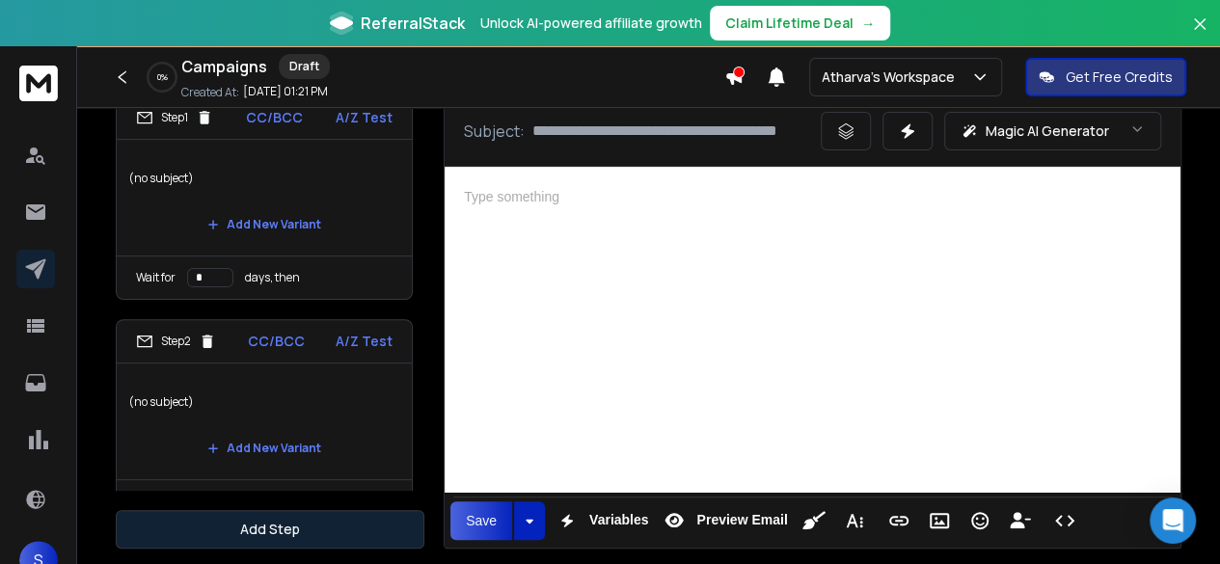
click at [292, 524] on button "Add Step" at bounding box center [270, 529] width 309 height 39
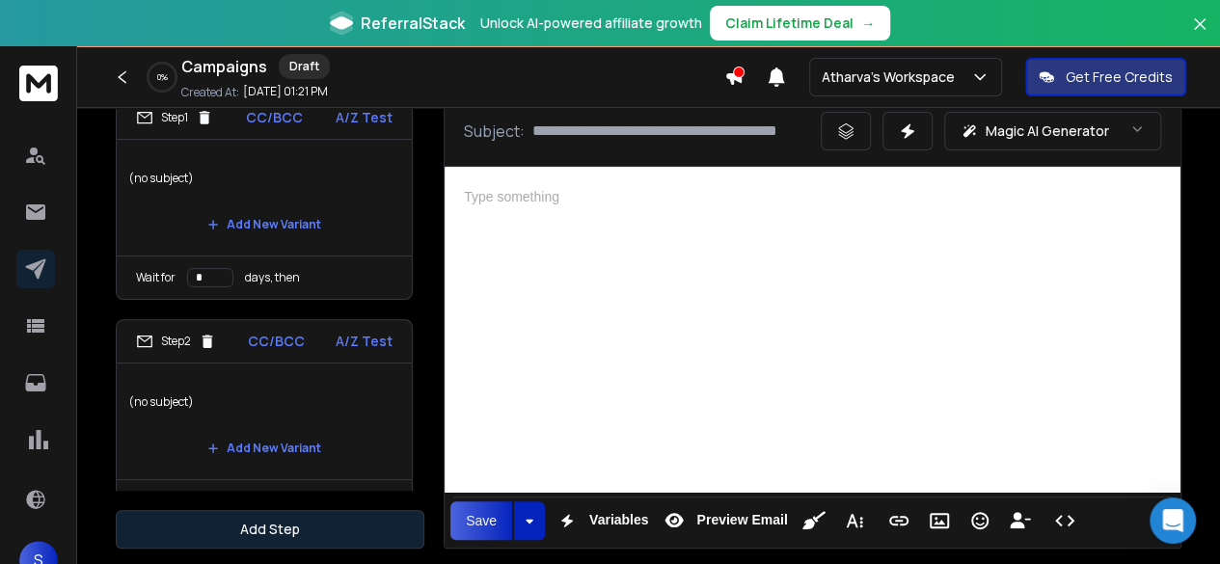
click at [292, 524] on button "Add Step" at bounding box center [270, 529] width 309 height 39
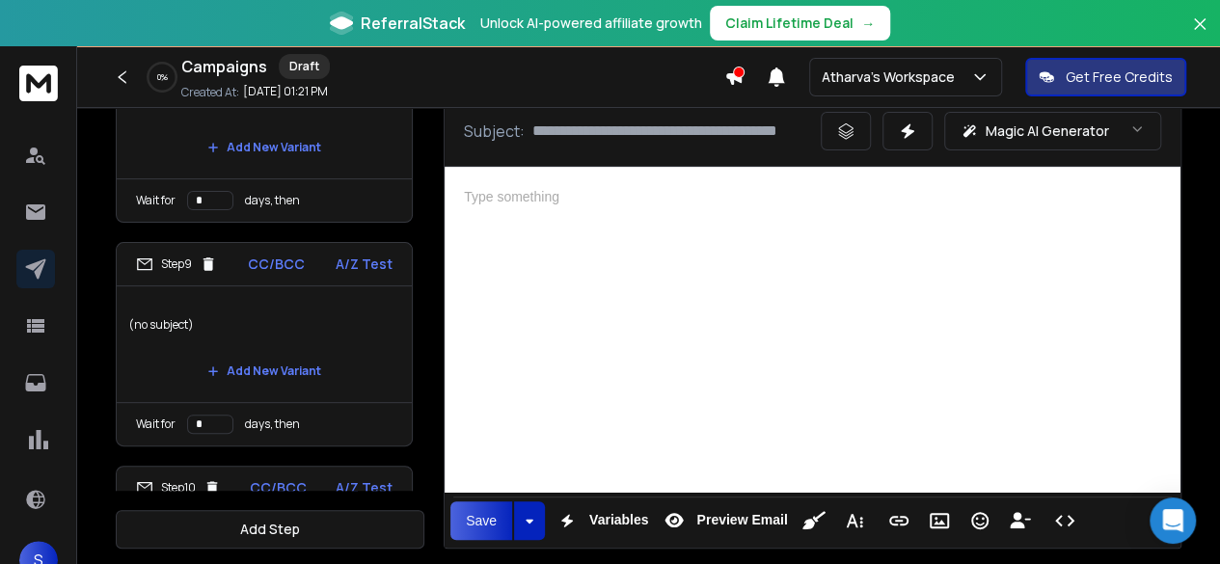
scroll to position [1991, 0]
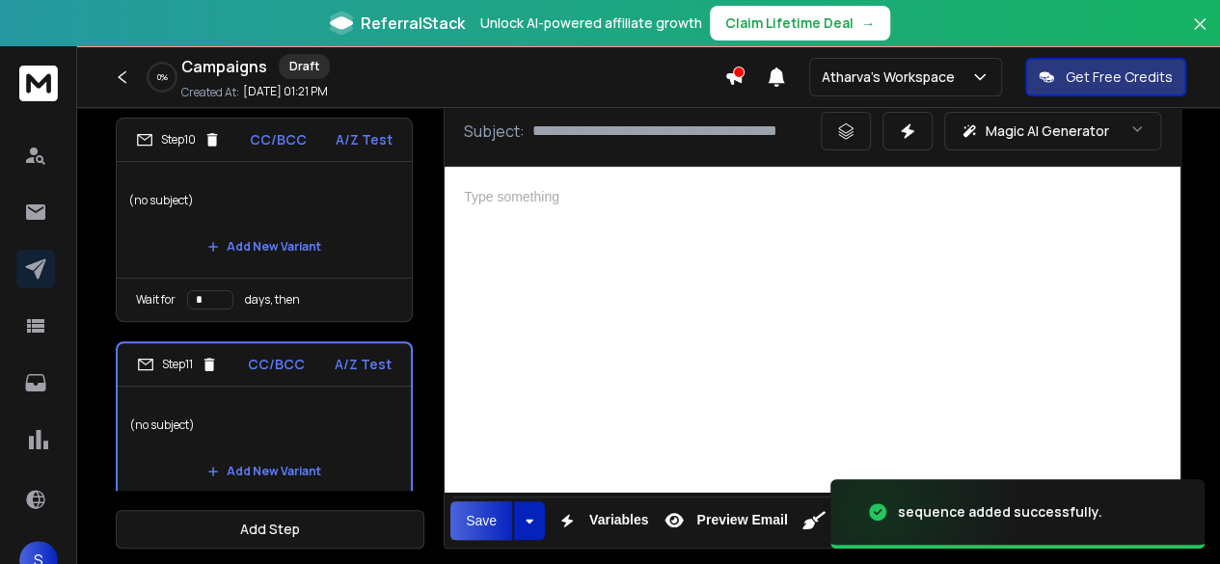
click at [212, 290] on input "*" at bounding box center [210, 299] width 46 height 19
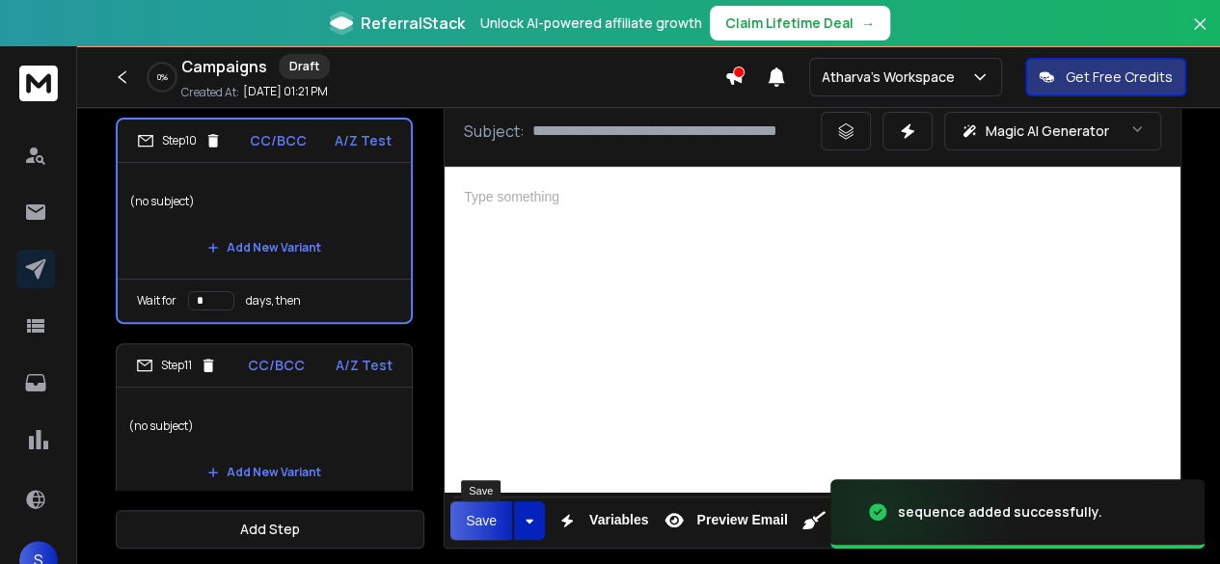
type input "*"
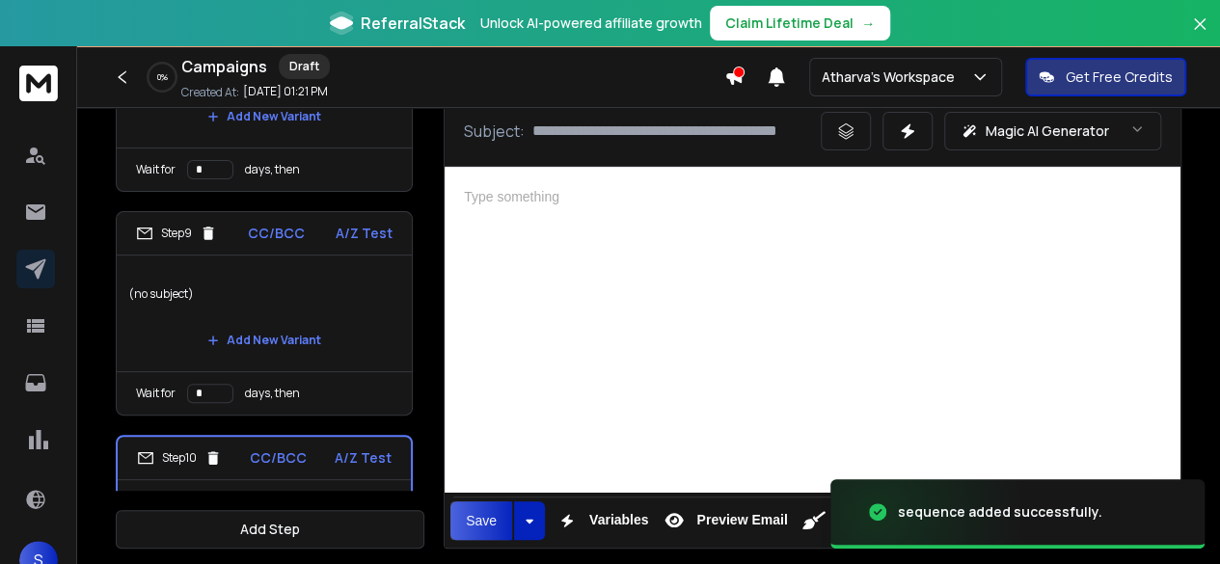
scroll to position [1672, 0]
click at [228, 386] on input "*" at bounding box center [210, 395] width 46 height 19
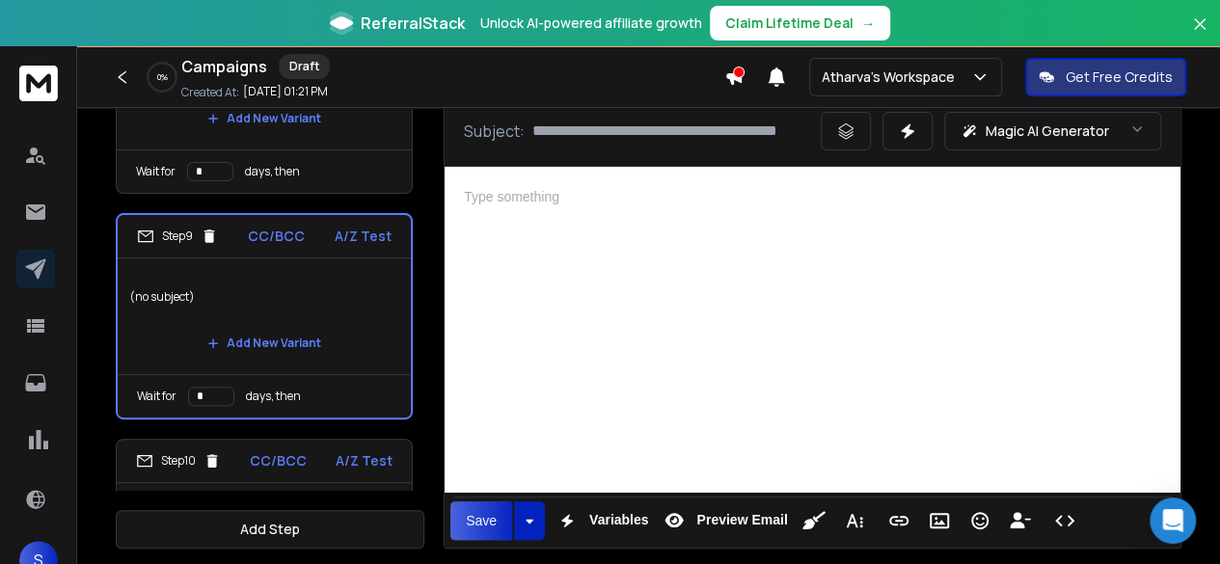
type input "*"
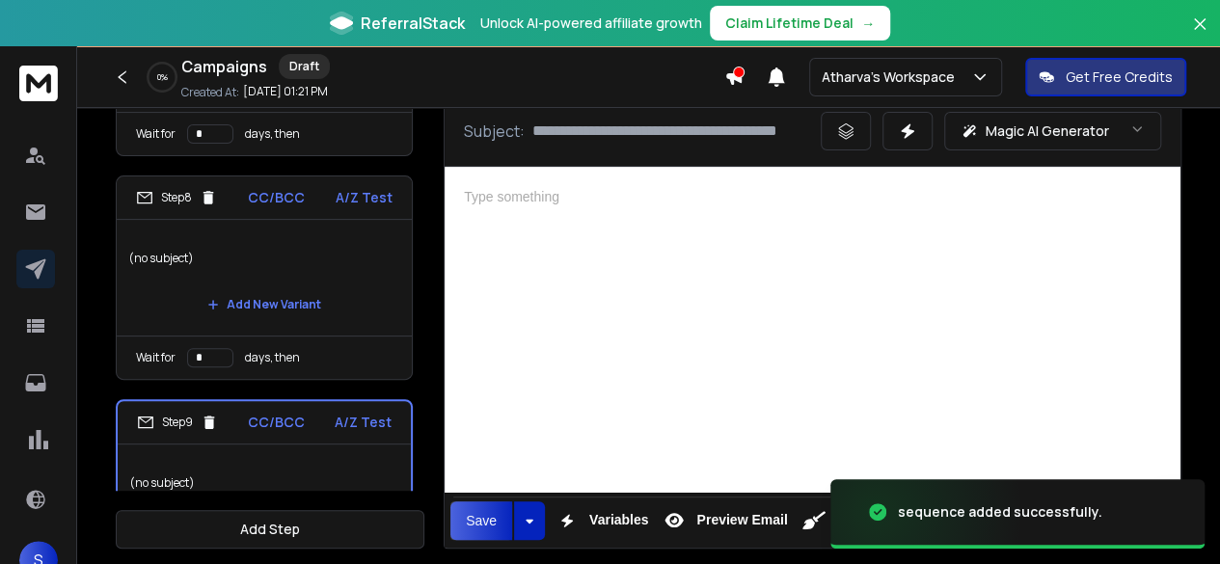
scroll to position [1473, 0]
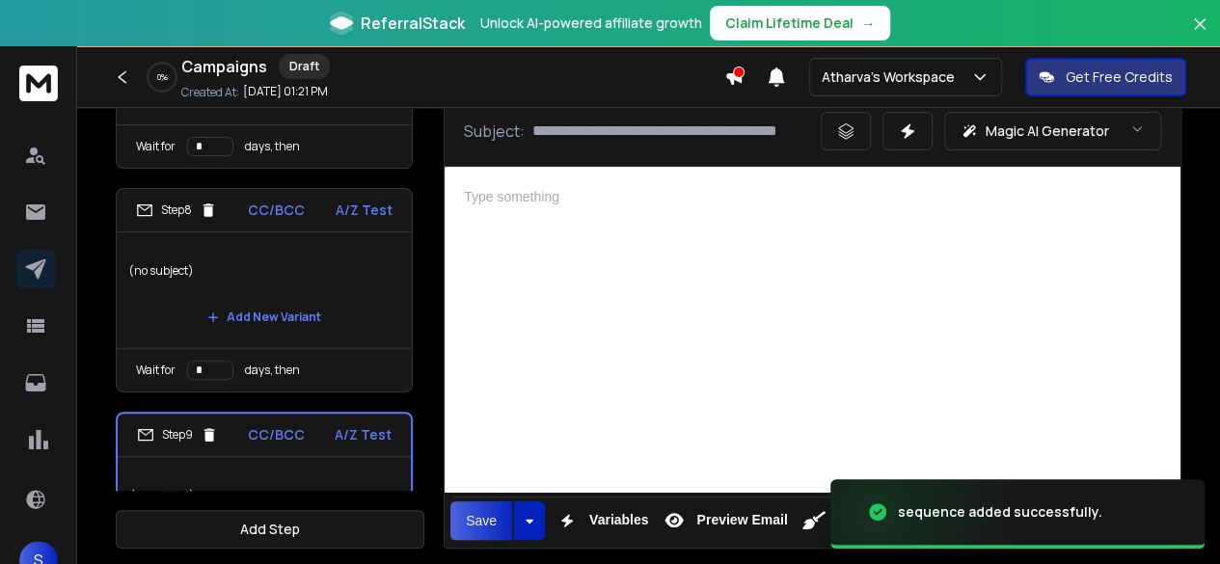
click at [217, 361] on input "*" at bounding box center [210, 370] width 46 height 19
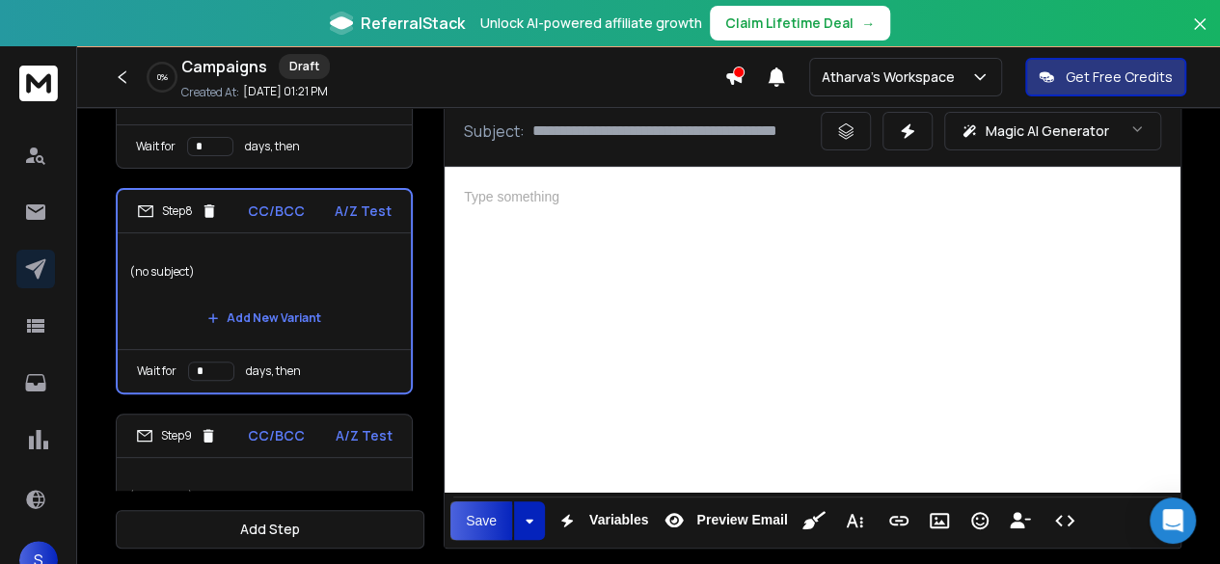
type input "*"
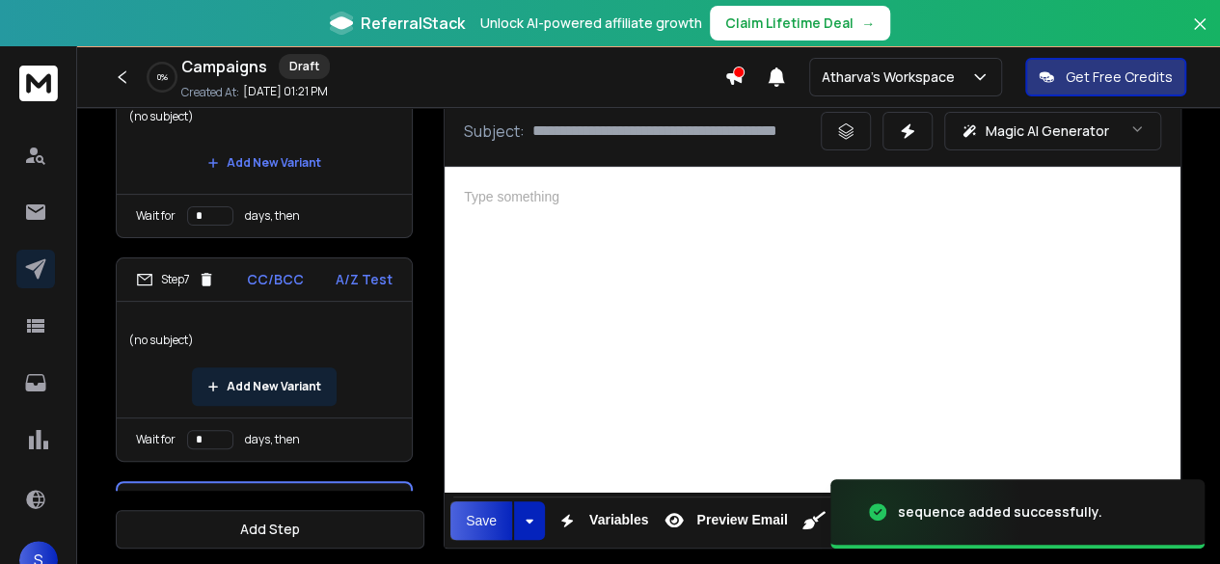
scroll to position [1179, 0]
click at [225, 436] on input "*" at bounding box center [210, 440] width 46 height 19
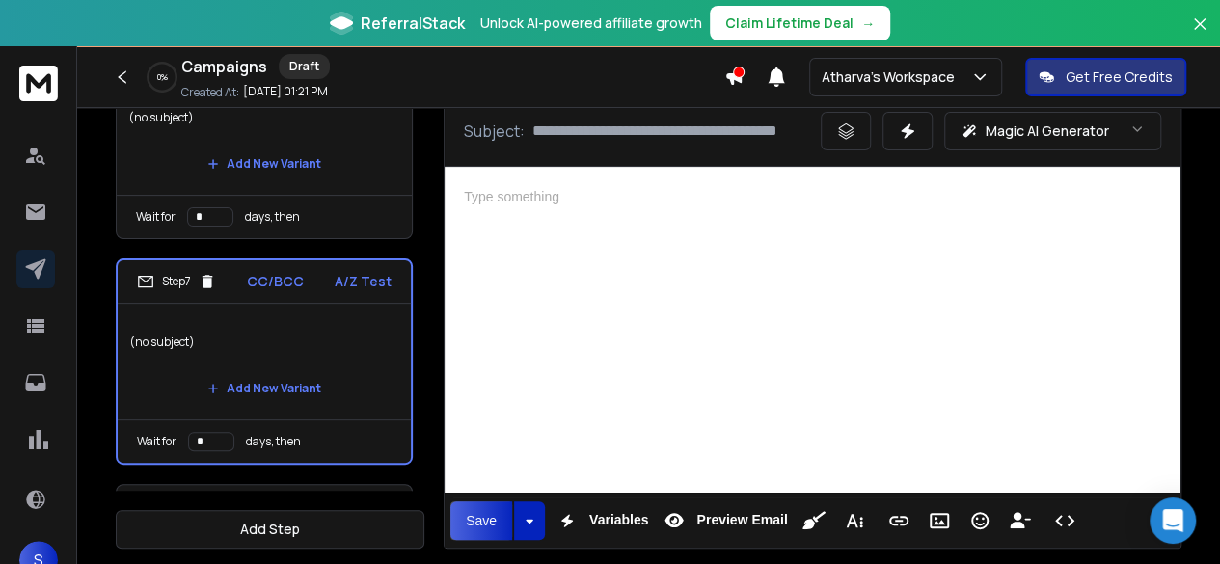
type input "*"
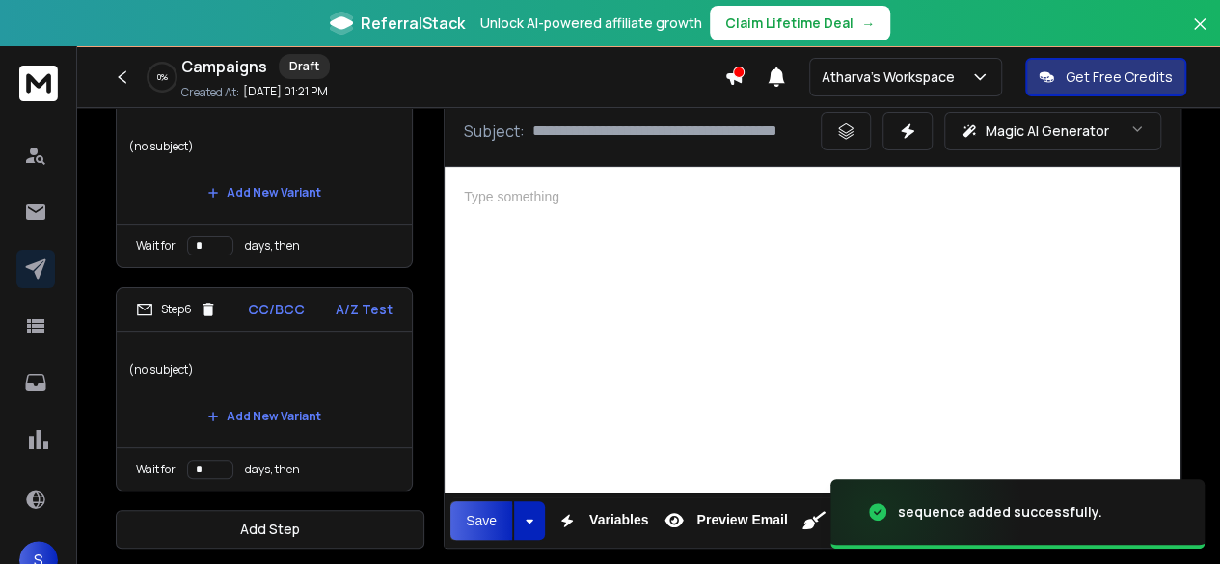
scroll to position [922, 0]
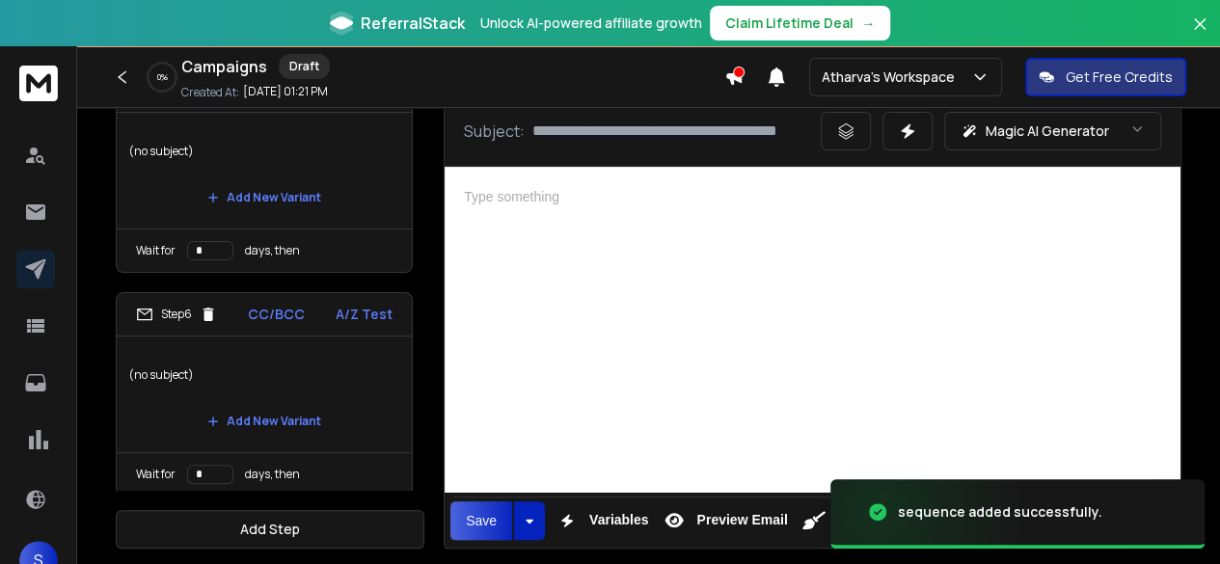
click at [218, 465] on input "*" at bounding box center [210, 474] width 46 height 19
type input "*"
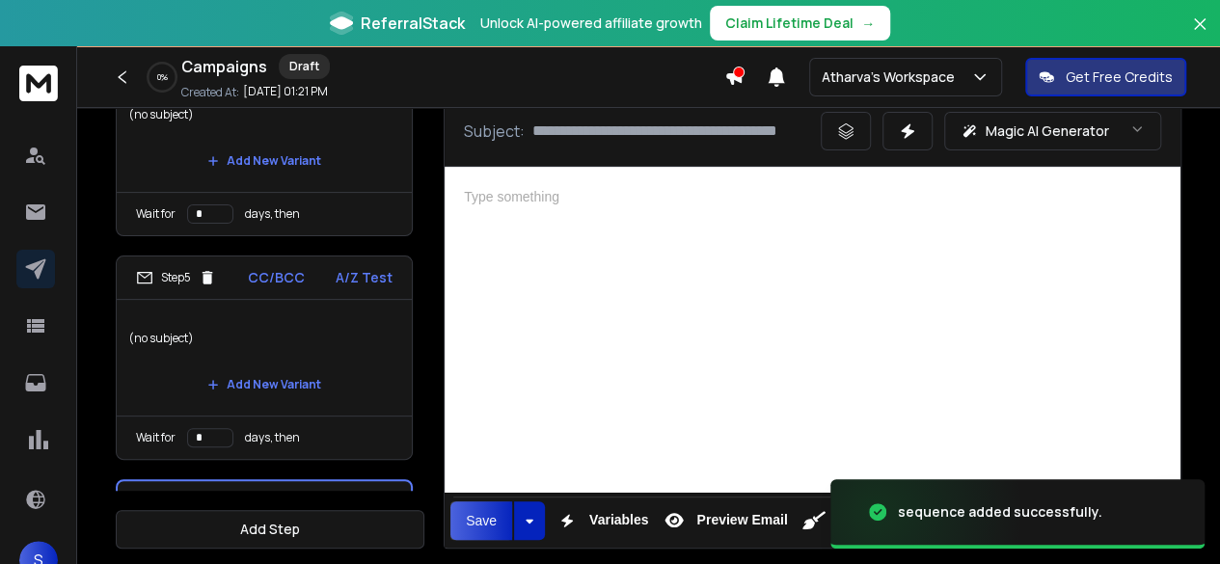
scroll to position [726, 0]
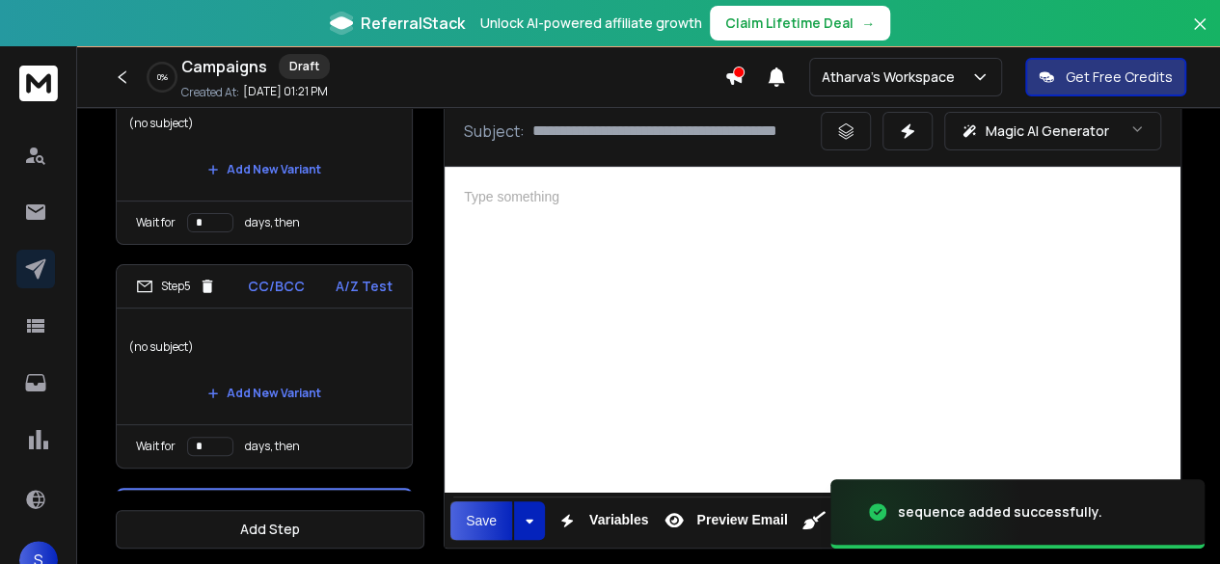
click at [219, 446] on input "*" at bounding box center [210, 446] width 46 height 19
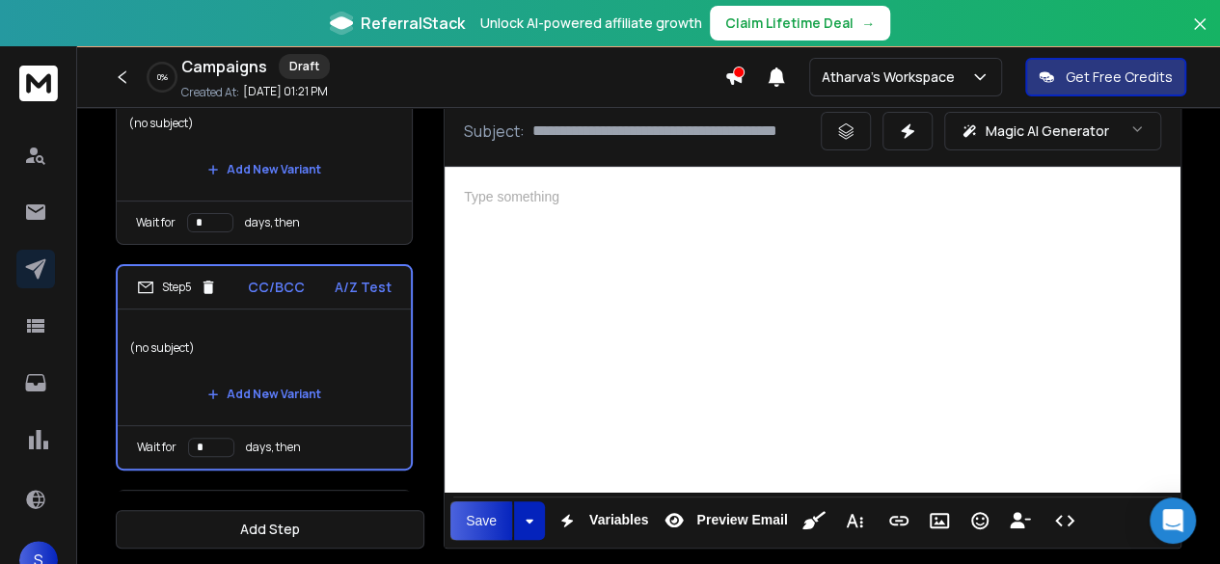
type input "*"
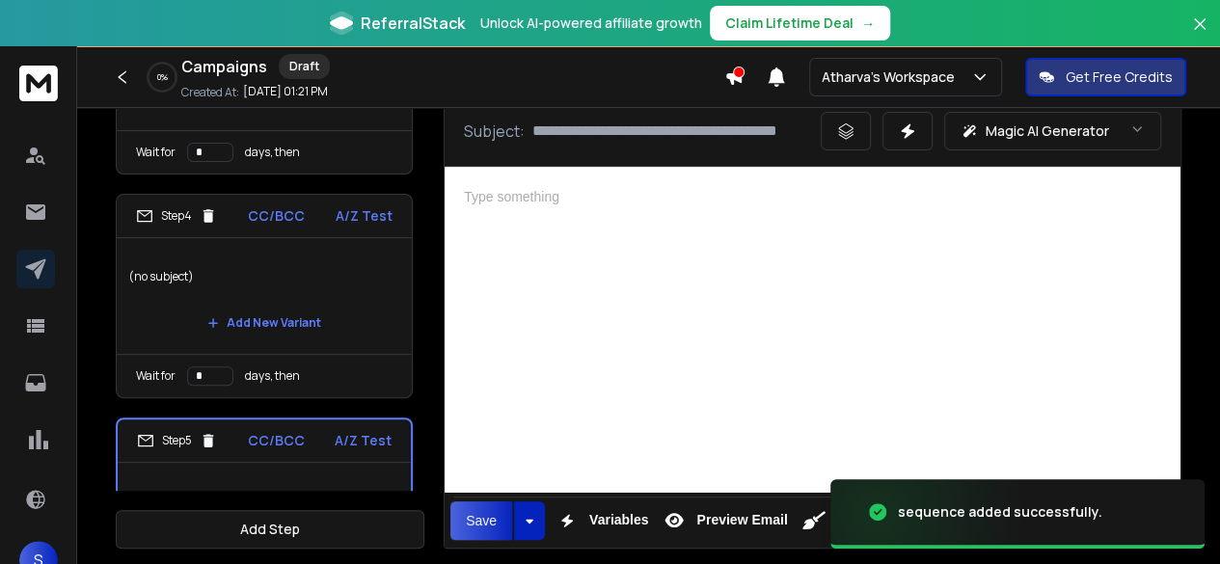
scroll to position [537, 0]
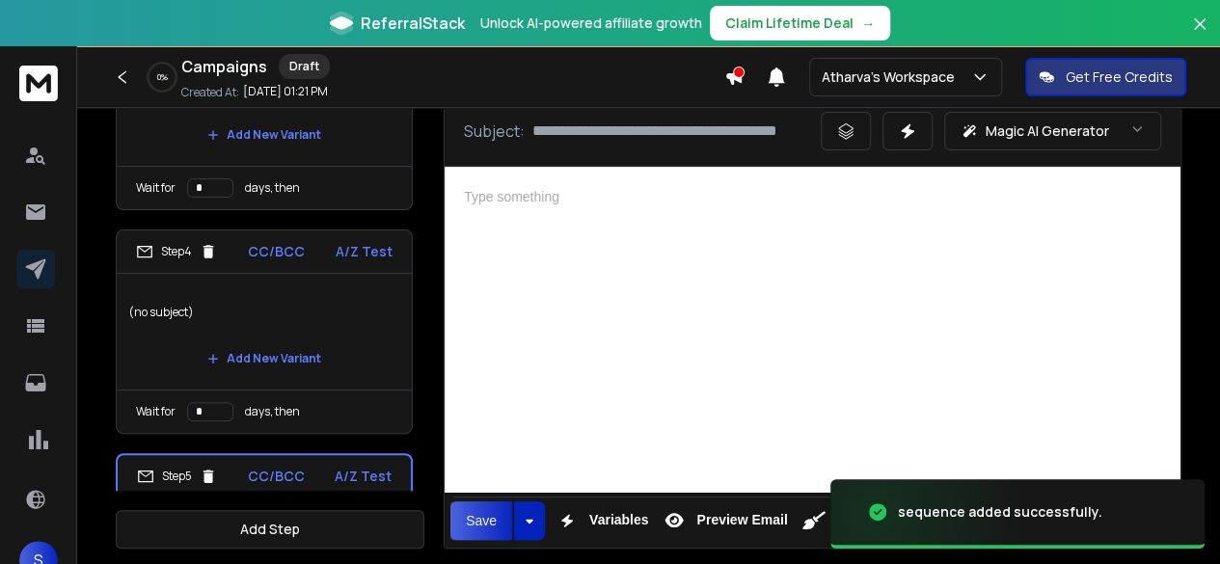
click at [222, 406] on input "*" at bounding box center [210, 411] width 46 height 19
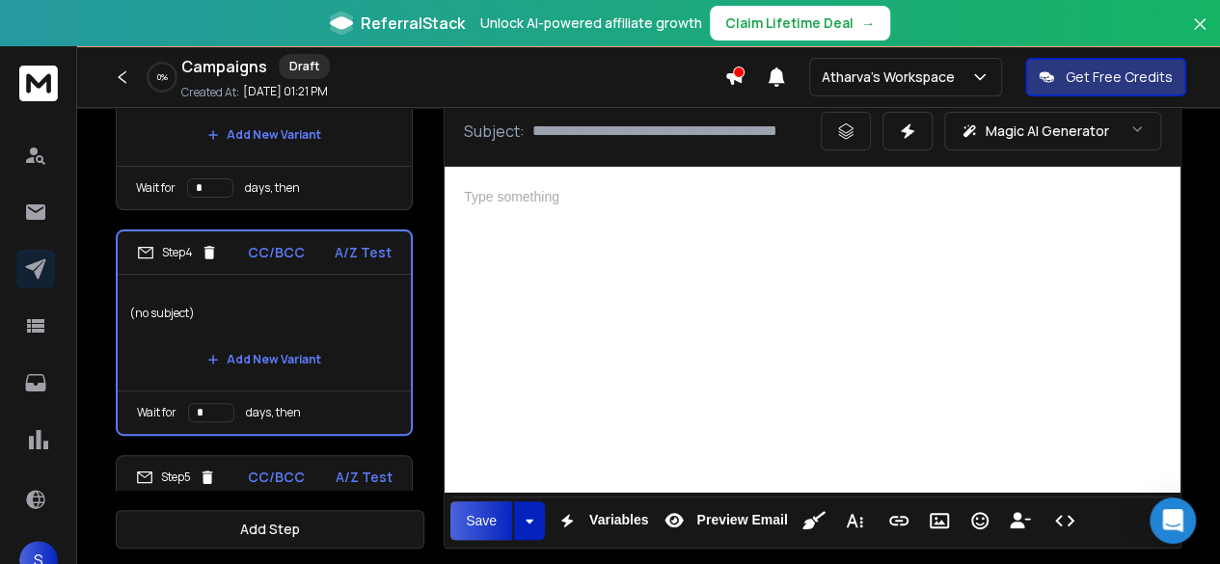
type input "*"
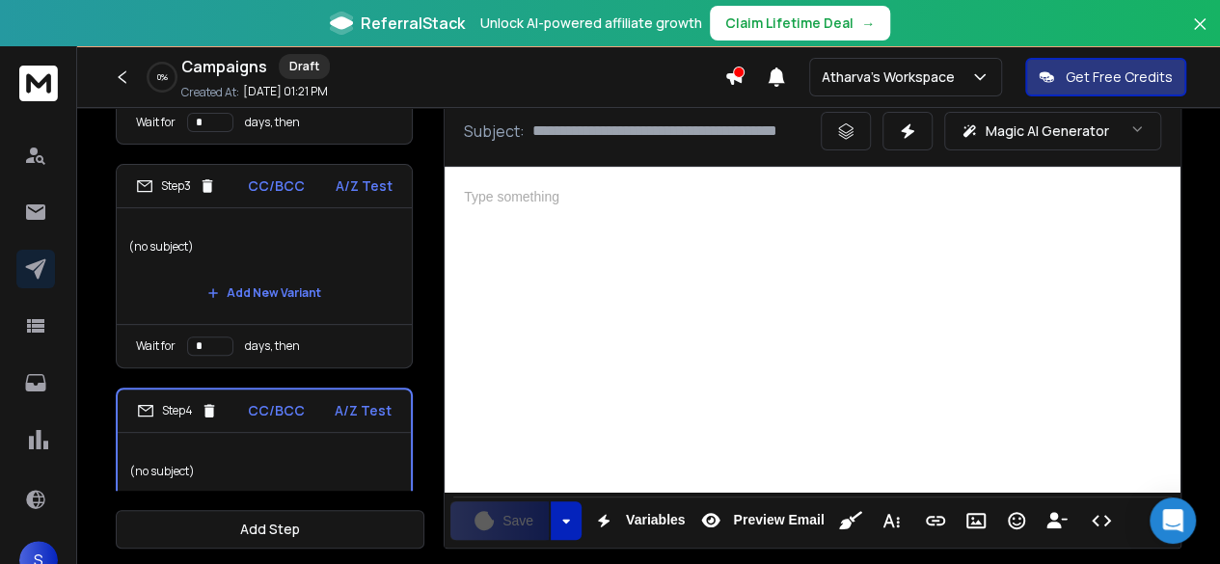
scroll to position [373, 0]
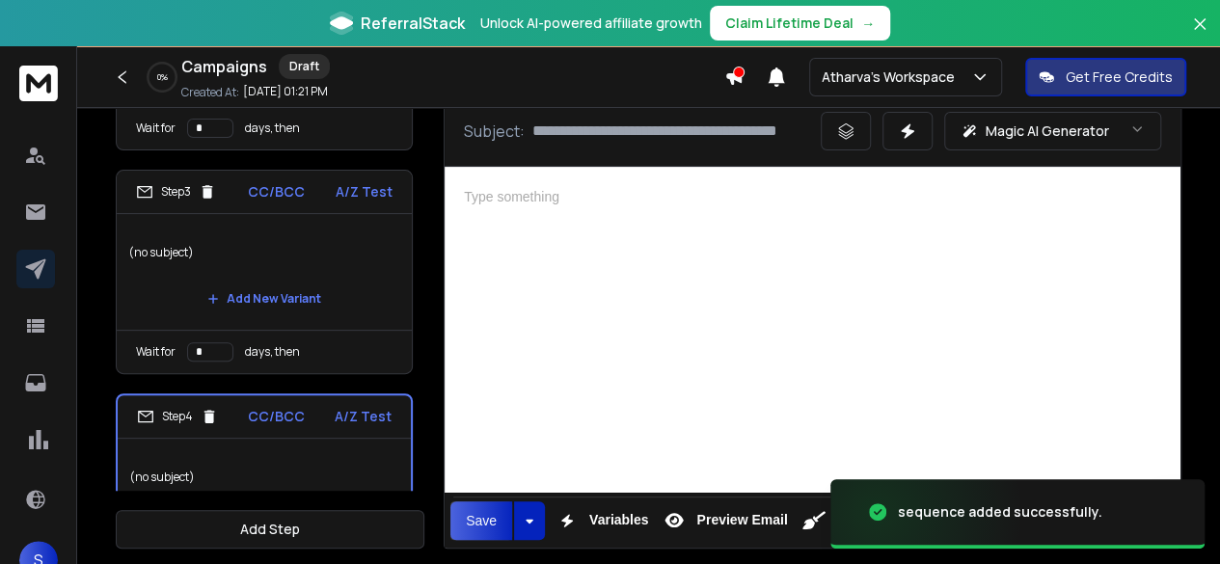
click at [214, 352] on input "*" at bounding box center [210, 351] width 46 height 19
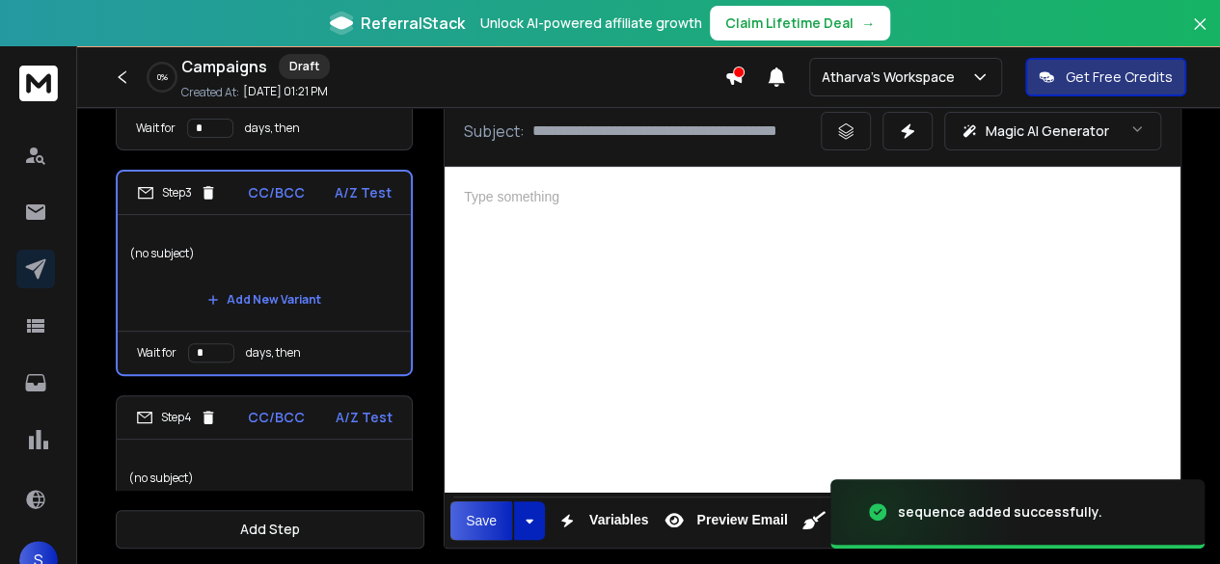
type input "*"
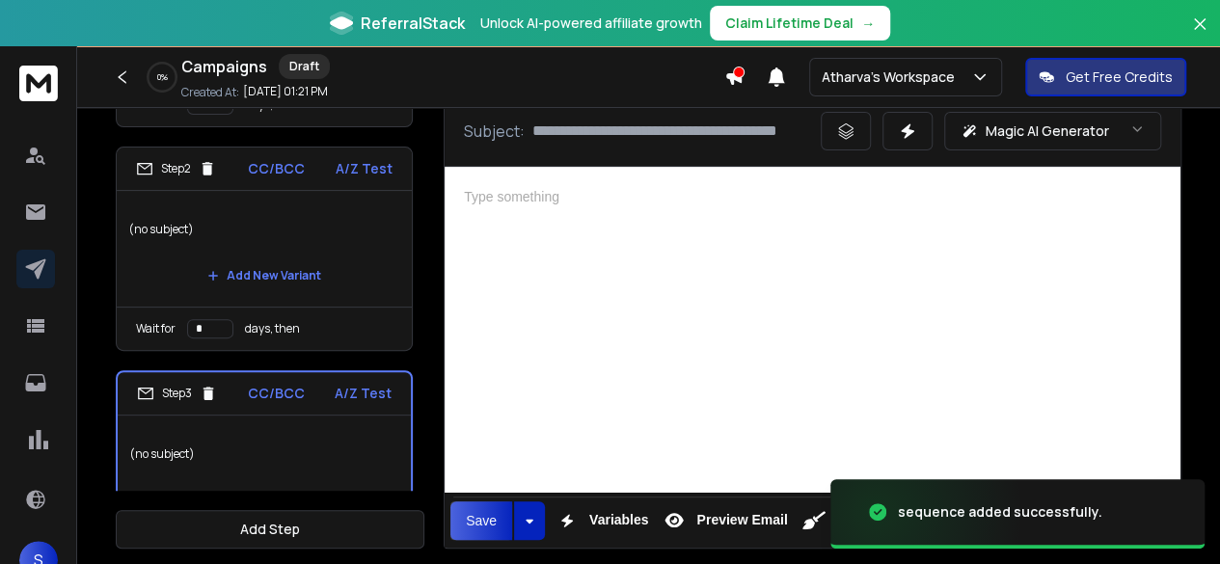
click at [208, 330] on input "*" at bounding box center [210, 328] width 46 height 19
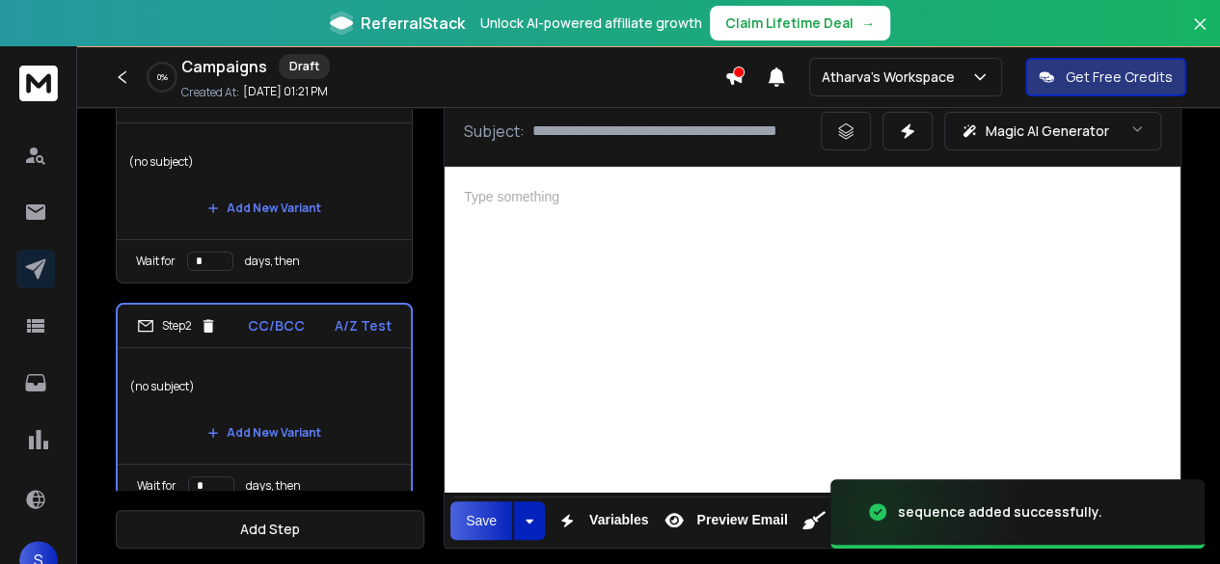
scroll to position [0, 0]
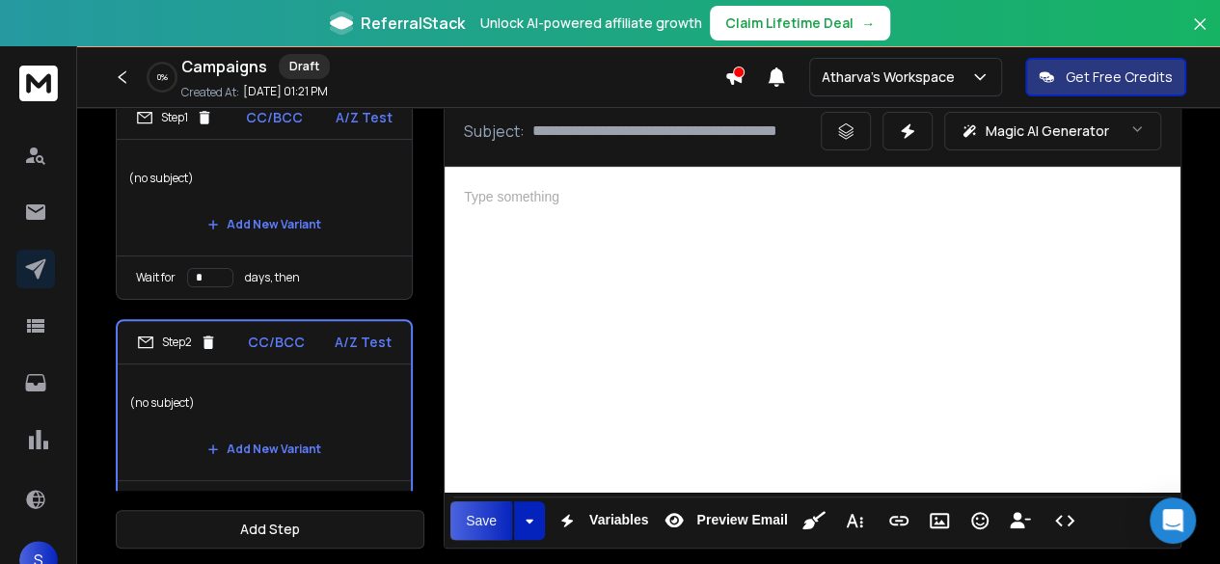
type input "*"
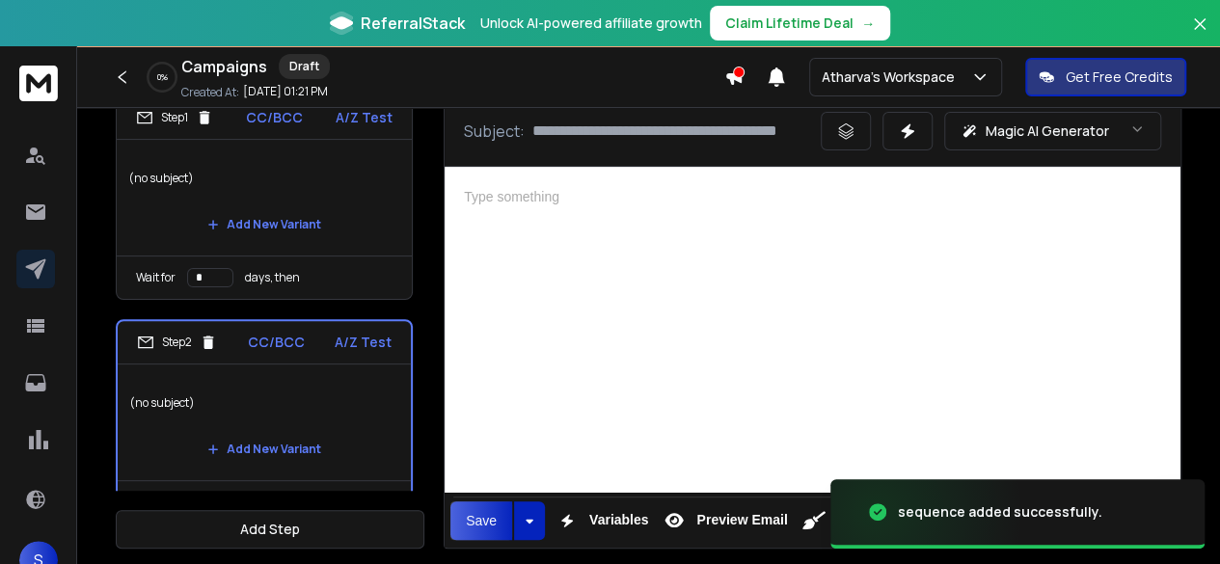
click at [225, 278] on input "*" at bounding box center [210, 277] width 46 height 19
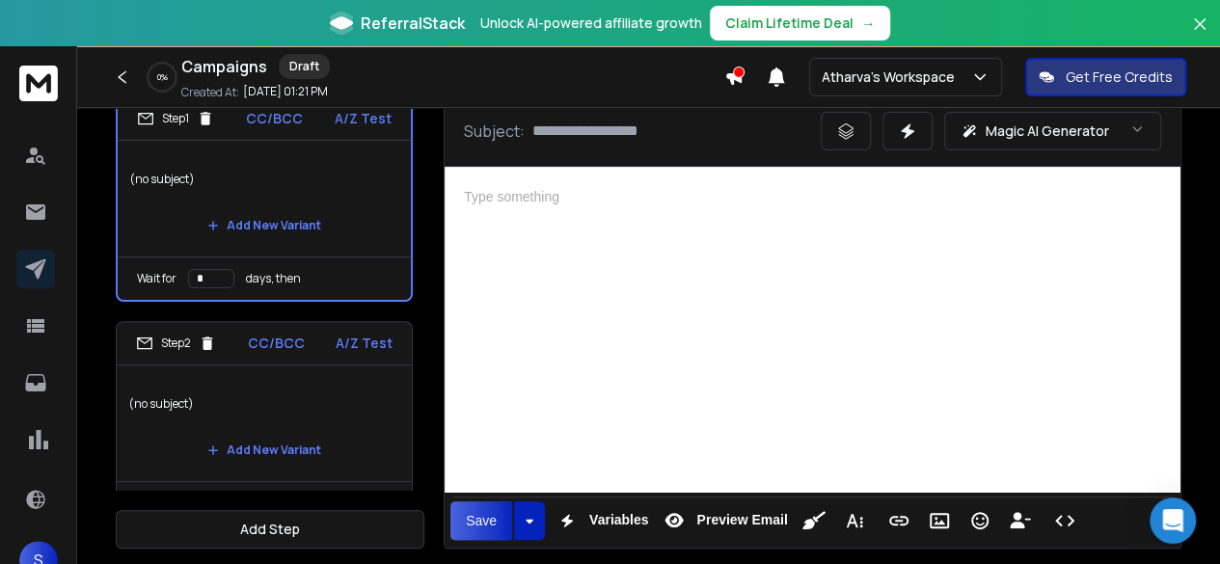
type input "*"
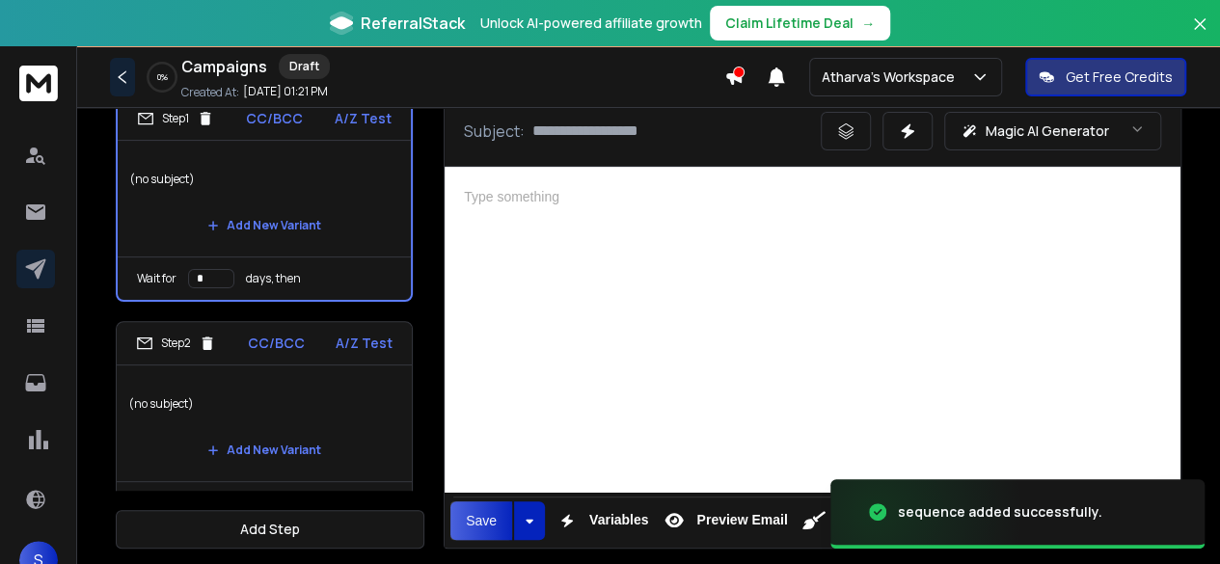
click at [124, 76] on icon at bounding box center [122, 76] width 17 height 17
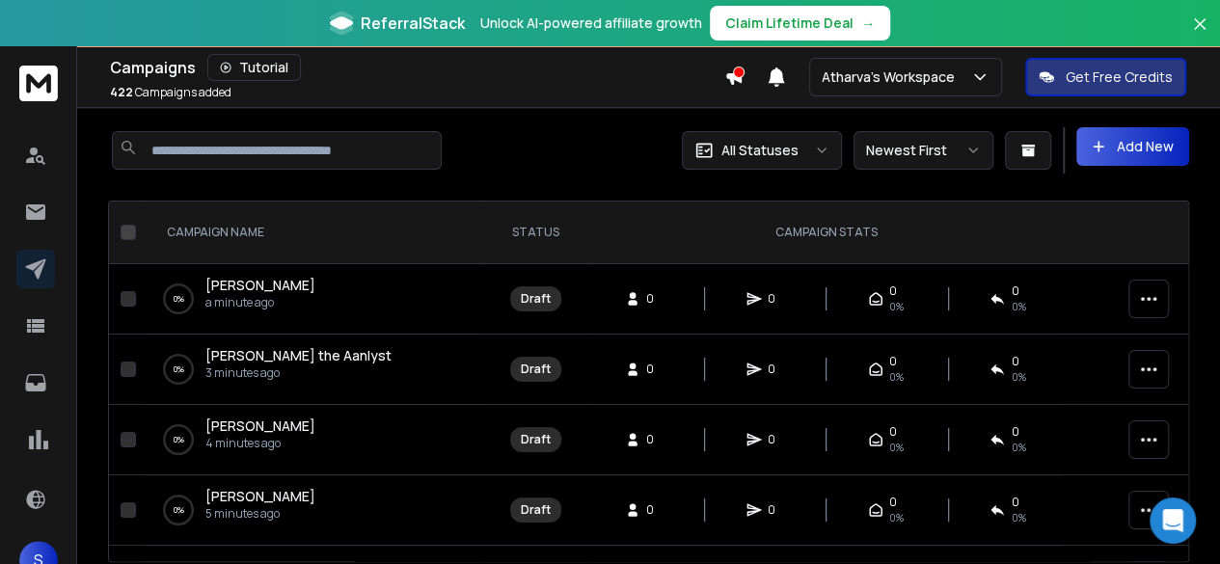
click at [1124, 151] on button "Add New" at bounding box center [1132, 146] width 113 height 39
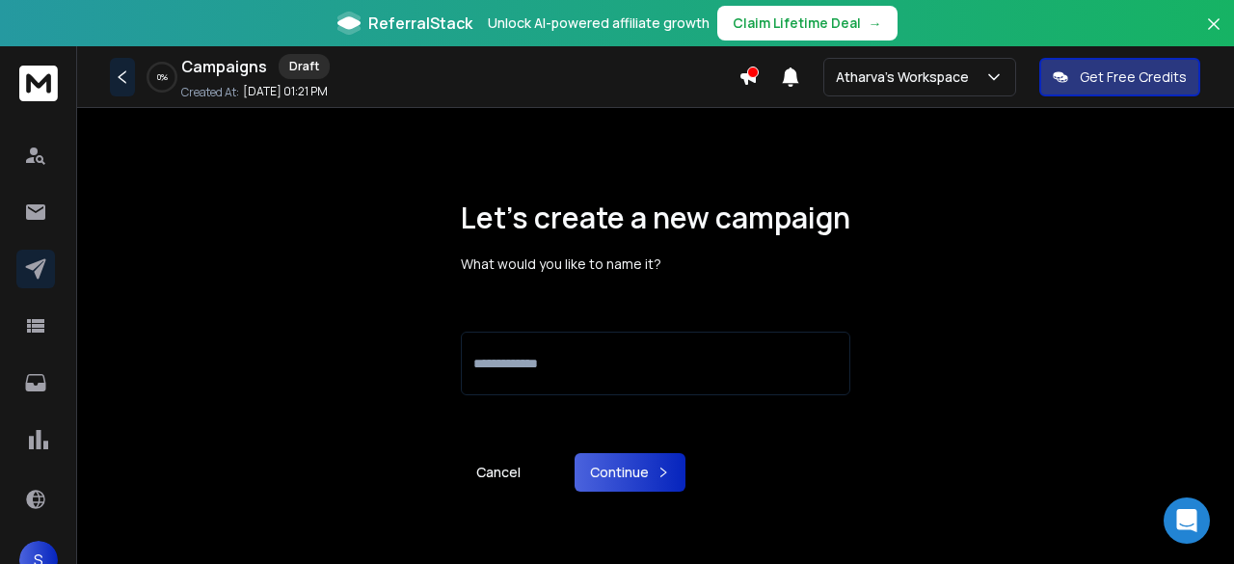
click at [121, 84] on icon at bounding box center [122, 76] width 17 height 17
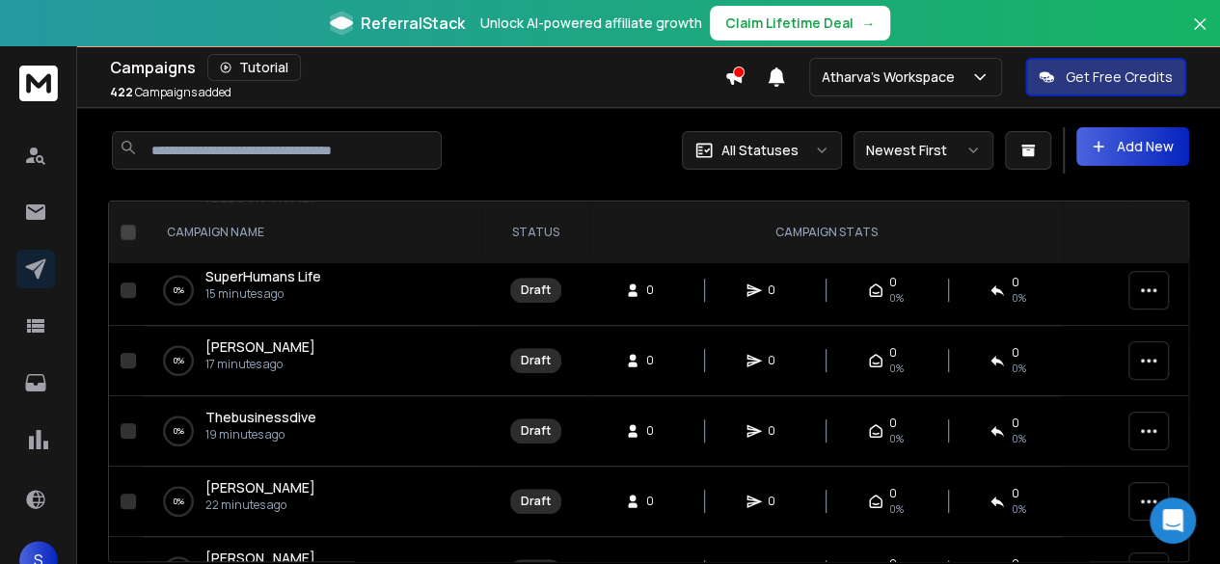
scroll to position [430, 0]
click at [1118, 140] on button "Add New" at bounding box center [1132, 146] width 113 height 39
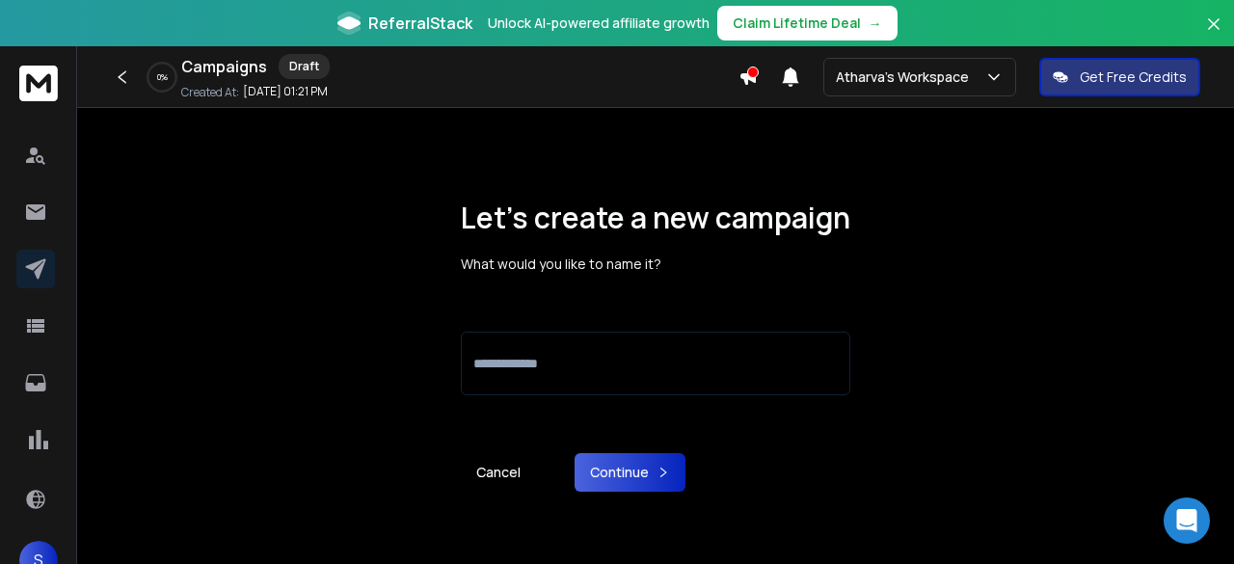
click at [662, 353] on input at bounding box center [656, 364] width 390 height 64
paste input "**********"
type input "**********"
click at [575, 453] on button "Continue" at bounding box center [630, 472] width 111 height 39
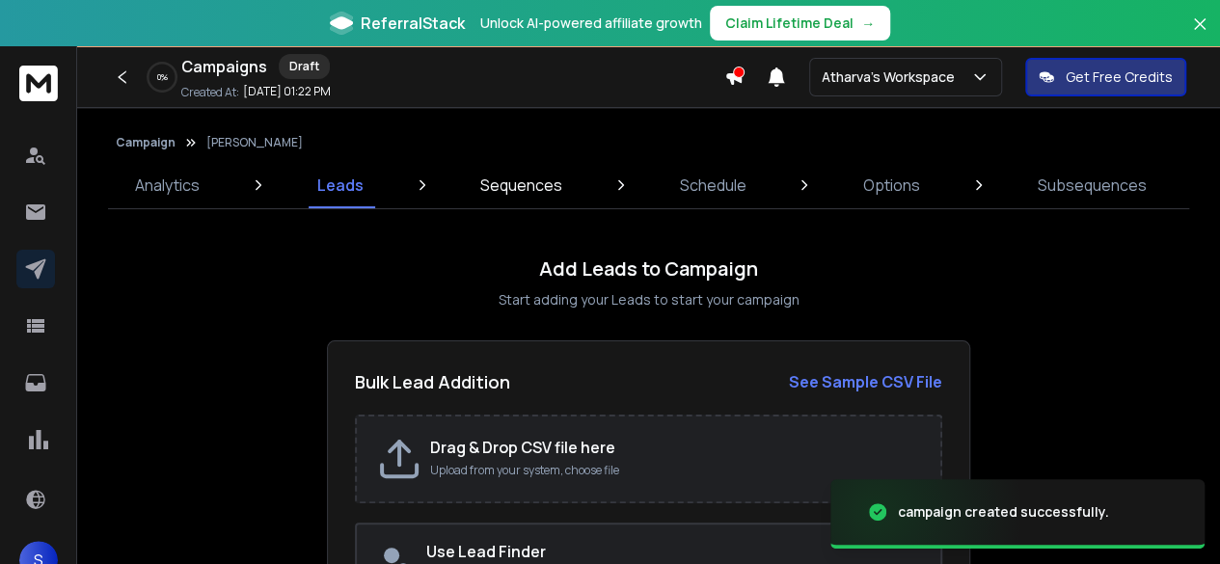
click at [520, 199] on link "Sequences" at bounding box center [521, 185] width 105 height 46
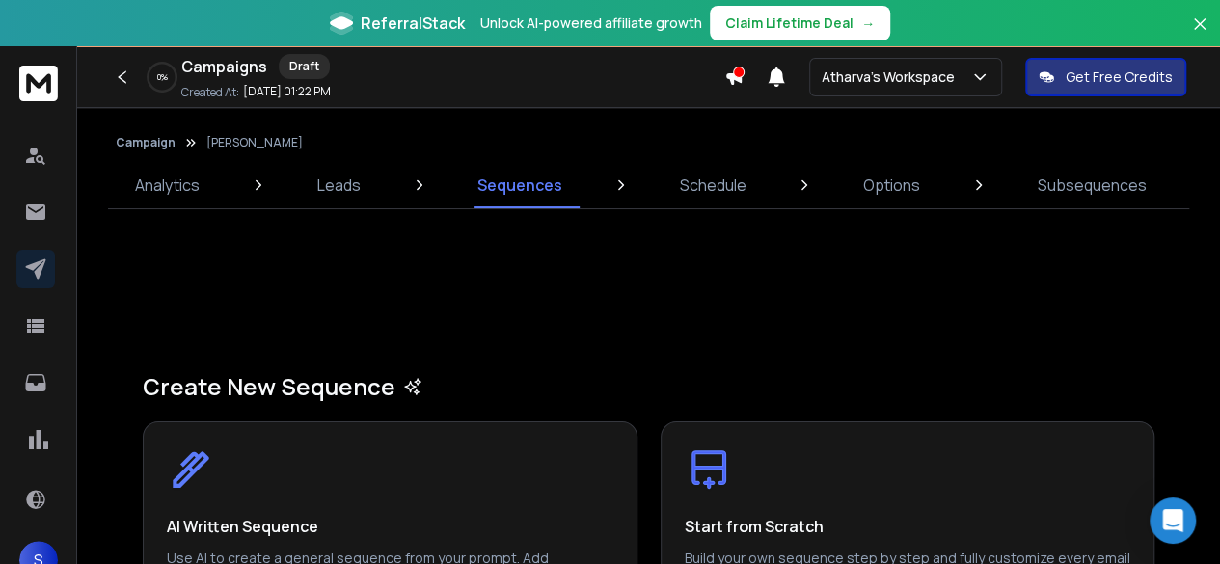
scroll to position [104, 0]
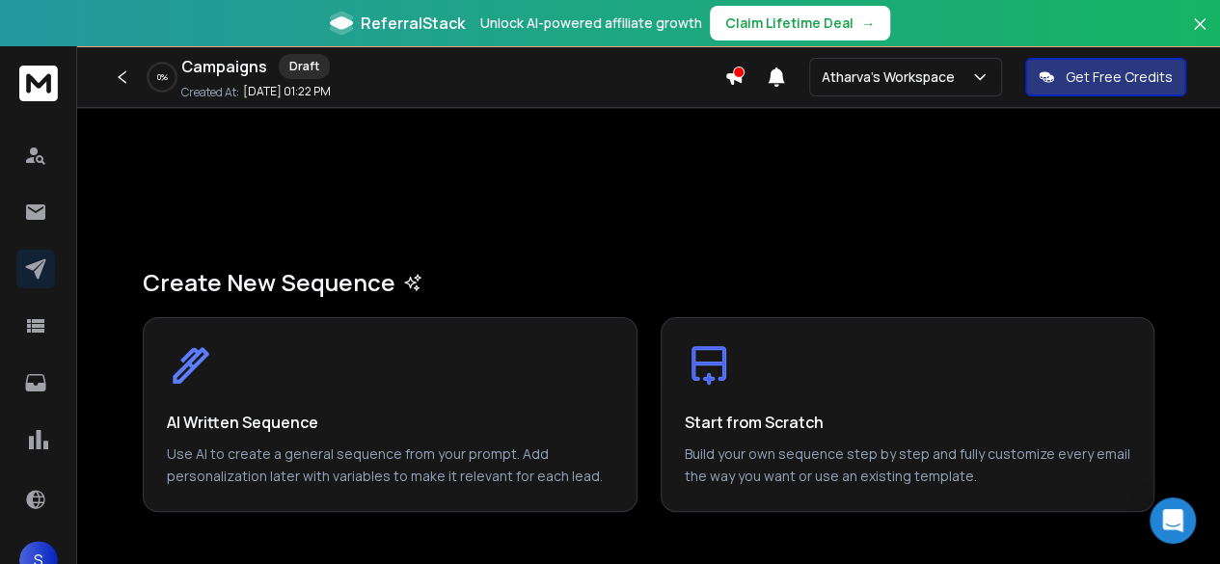
click at [771, 358] on div "button" at bounding box center [908, 365] width 446 height 48
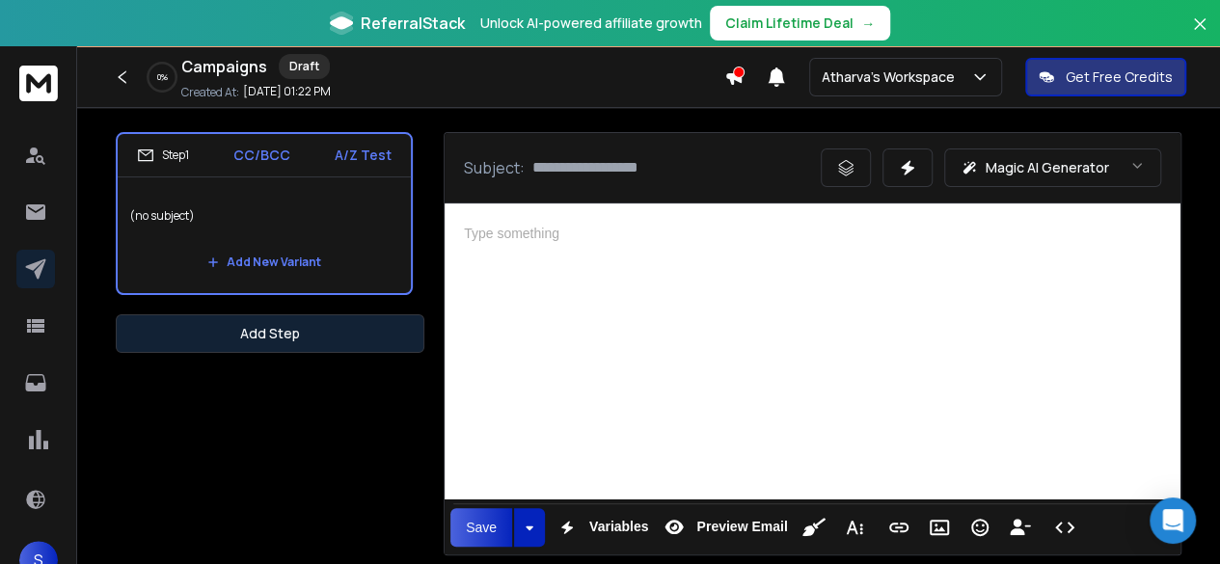
click at [276, 346] on button "Add Step" at bounding box center [270, 333] width 309 height 39
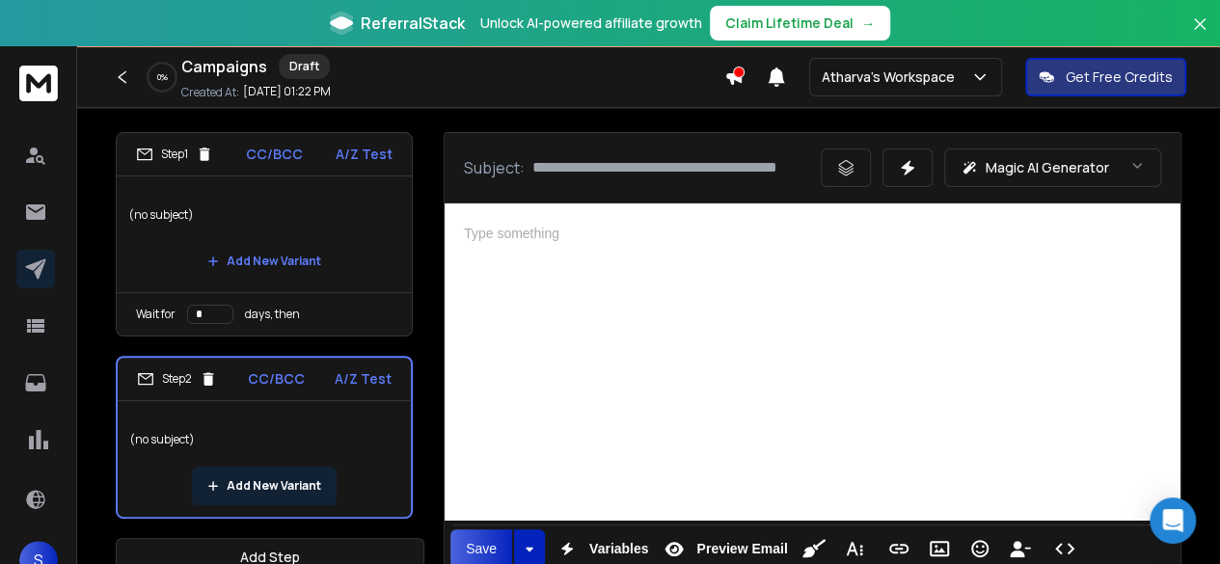
scroll to position [141, 0]
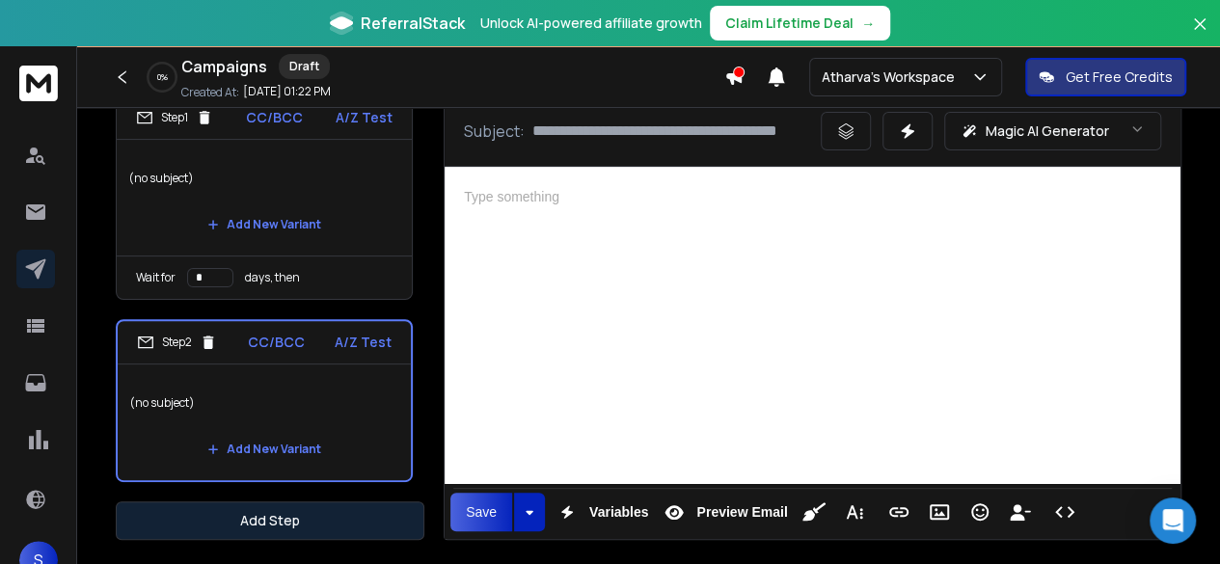
click at [314, 528] on button "Add Step" at bounding box center [270, 520] width 309 height 39
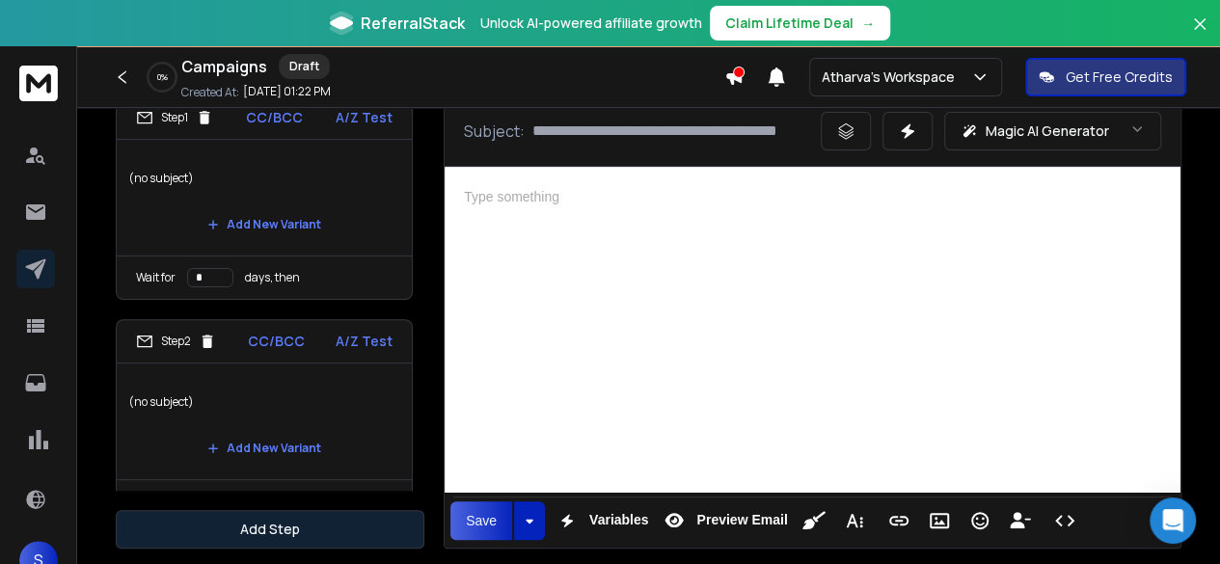
click at [314, 528] on button "Add Step" at bounding box center [270, 529] width 309 height 39
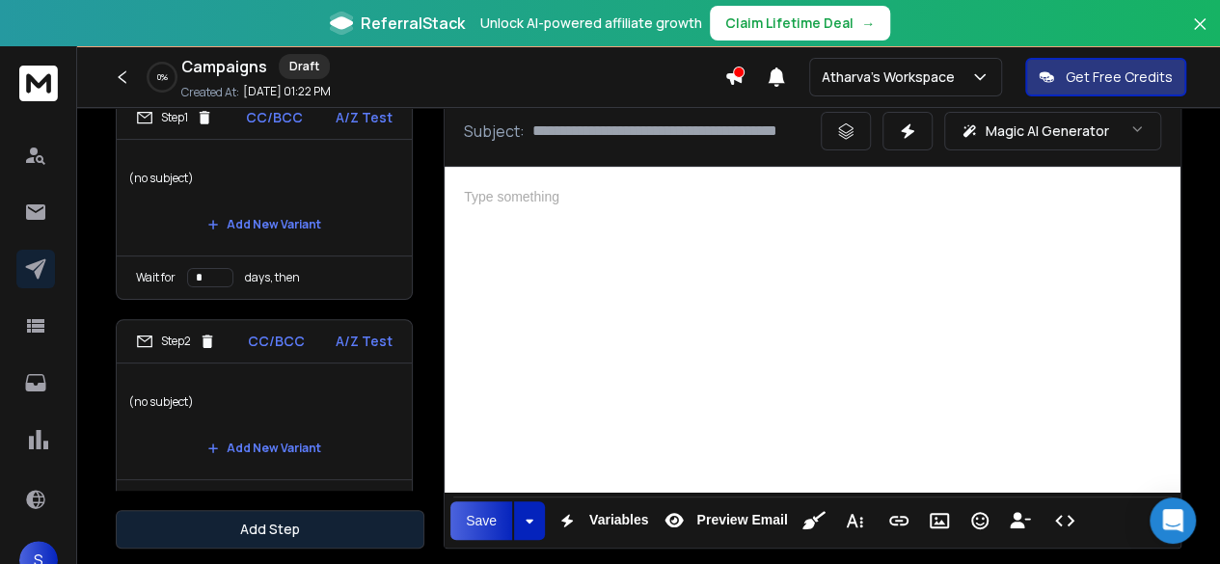
click at [314, 528] on button "Add Step" at bounding box center [270, 529] width 309 height 39
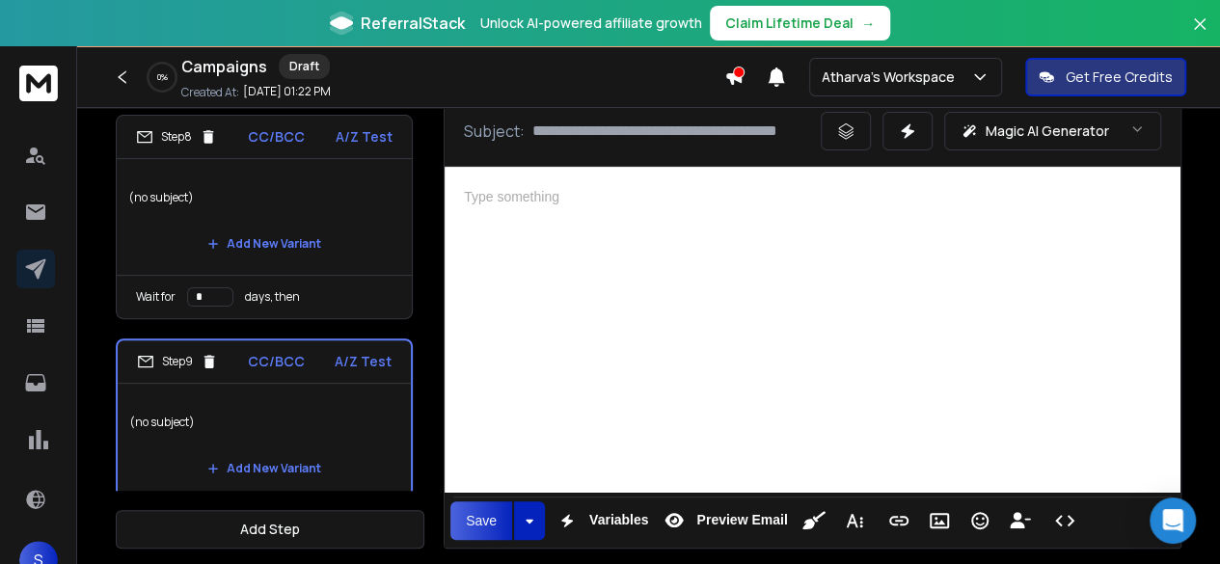
scroll to position [151, 0]
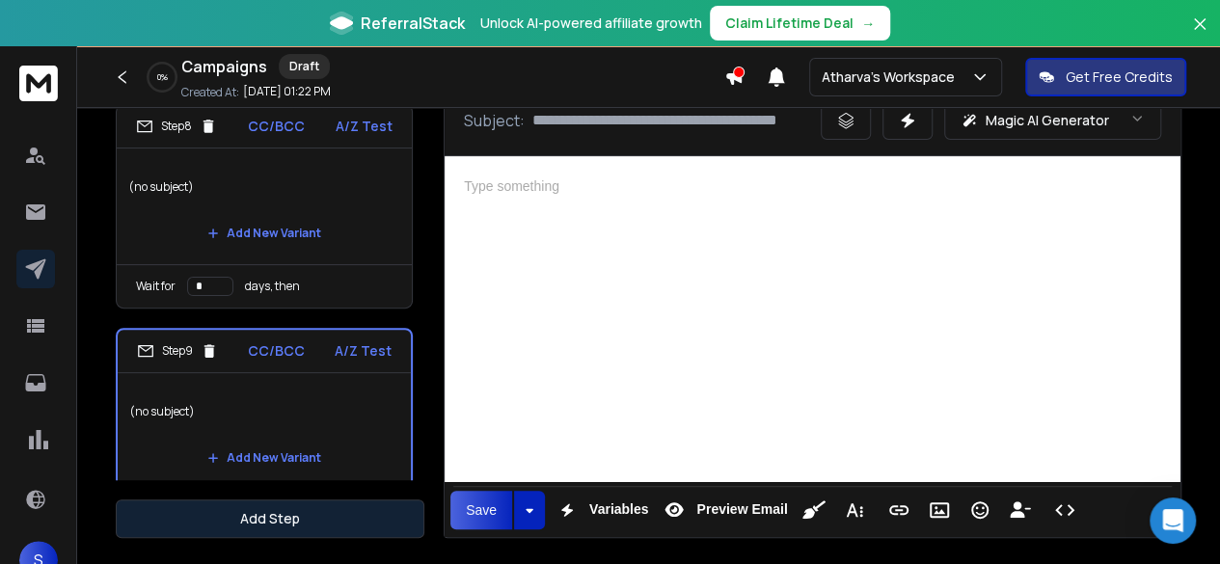
click at [308, 529] on button "Add Step" at bounding box center [270, 518] width 309 height 39
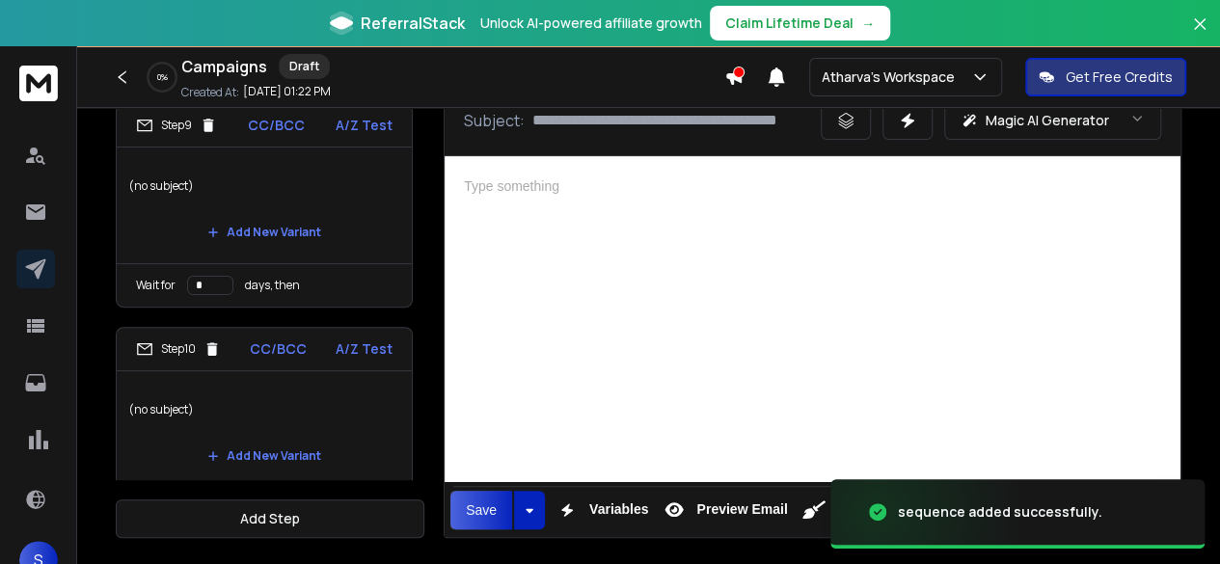
scroll to position [1897, 0]
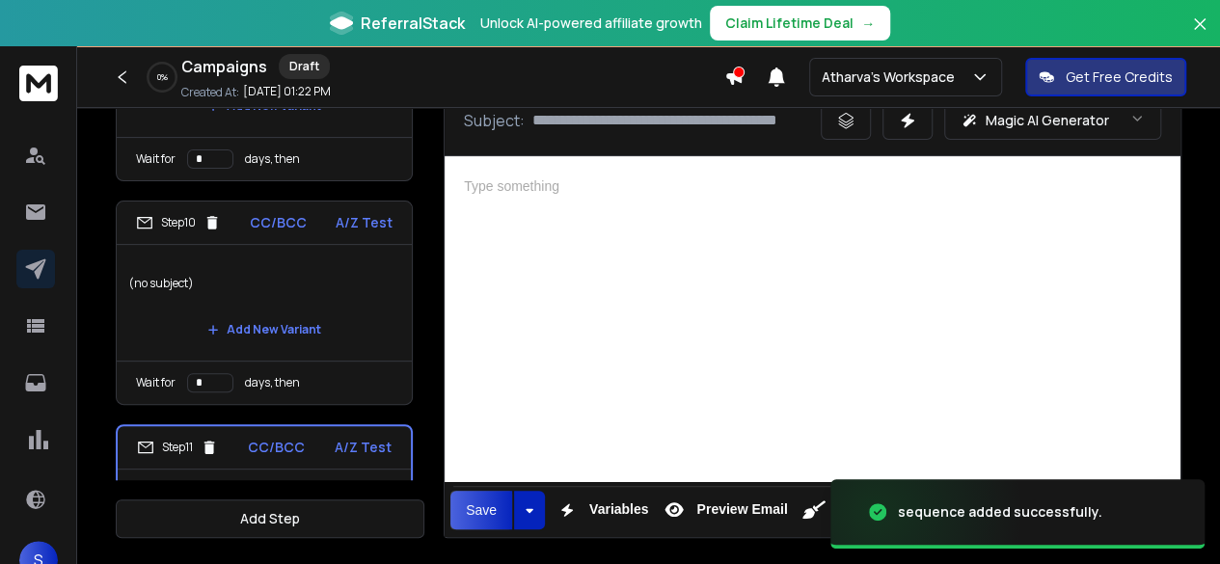
click at [225, 373] on input "*" at bounding box center [210, 382] width 46 height 19
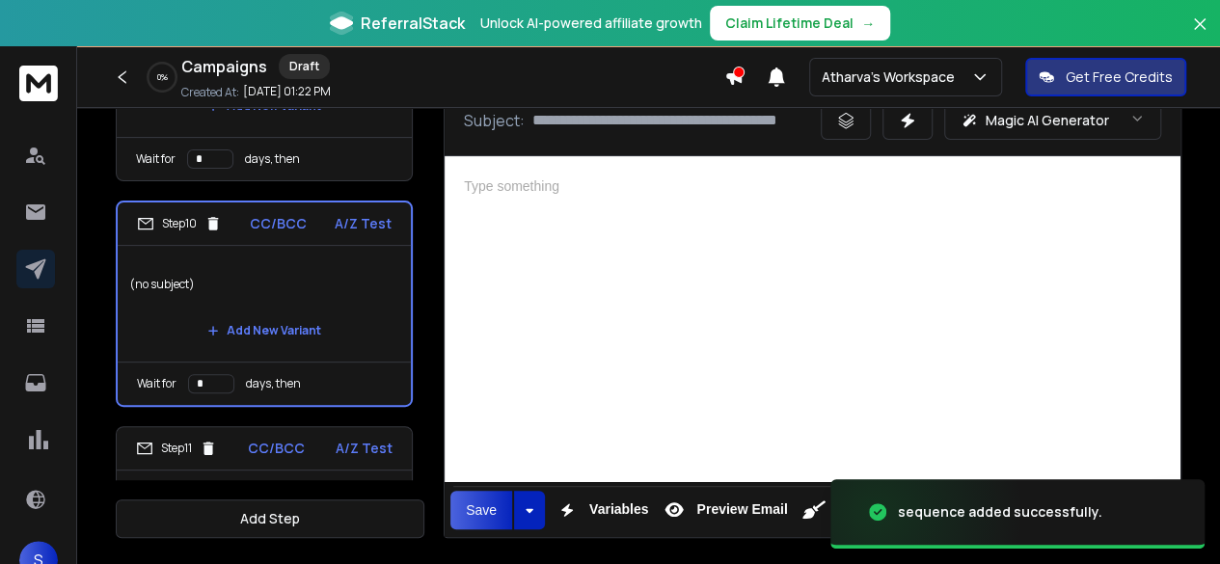
click at [225, 374] on input "*" at bounding box center [211, 383] width 46 height 19
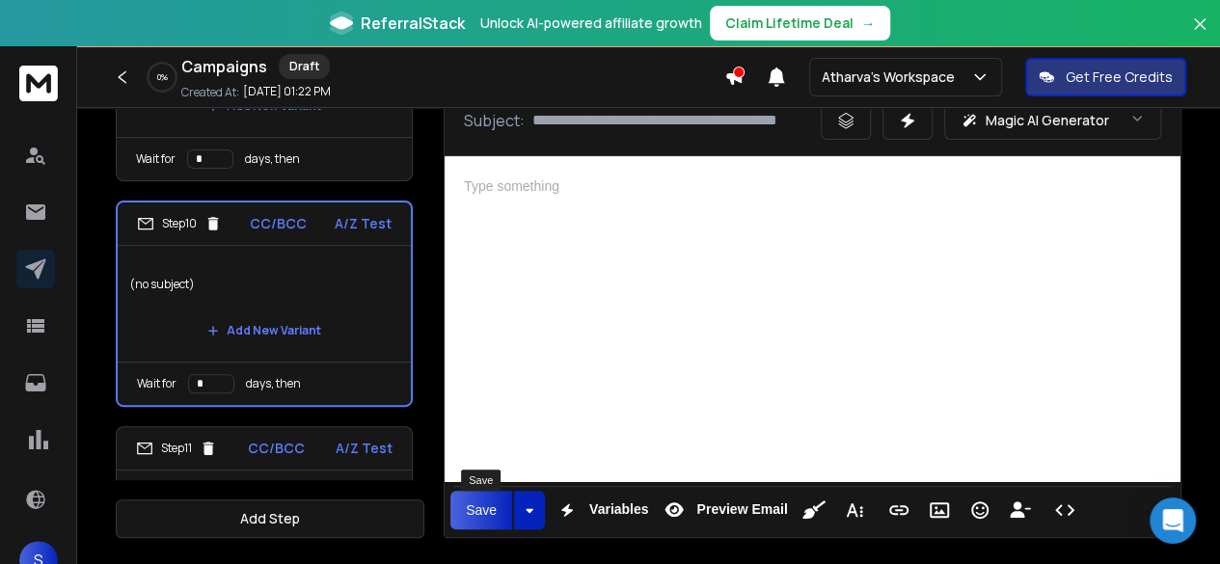
type input "*"
click at [470, 490] on div "Save" at bounding box center [481, 480] width 40 height 21
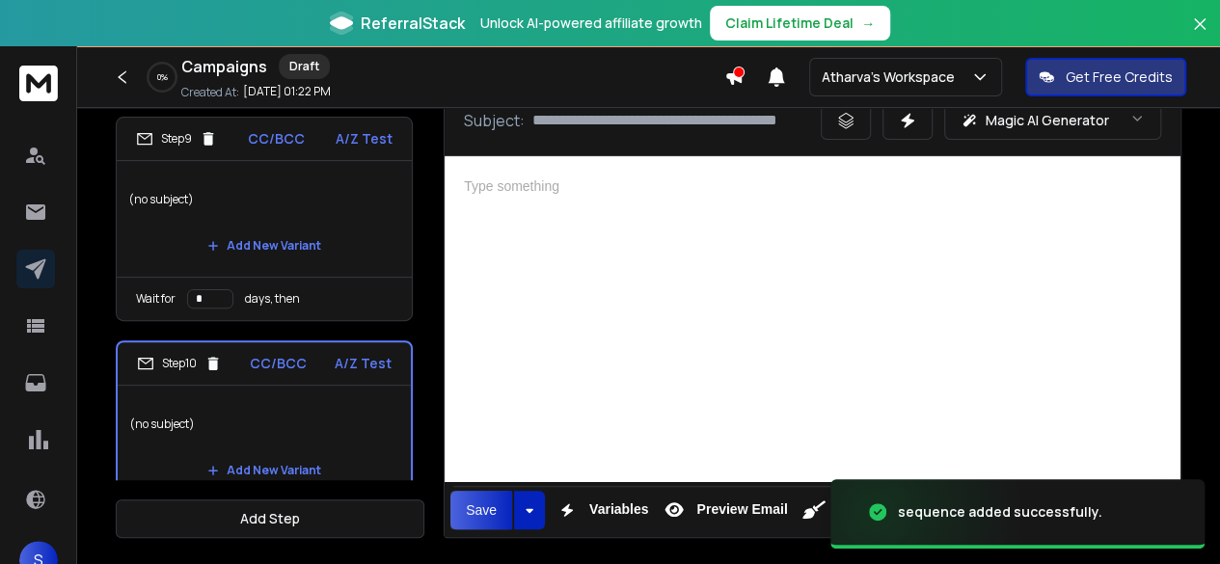
scroll to position [1749, 0]
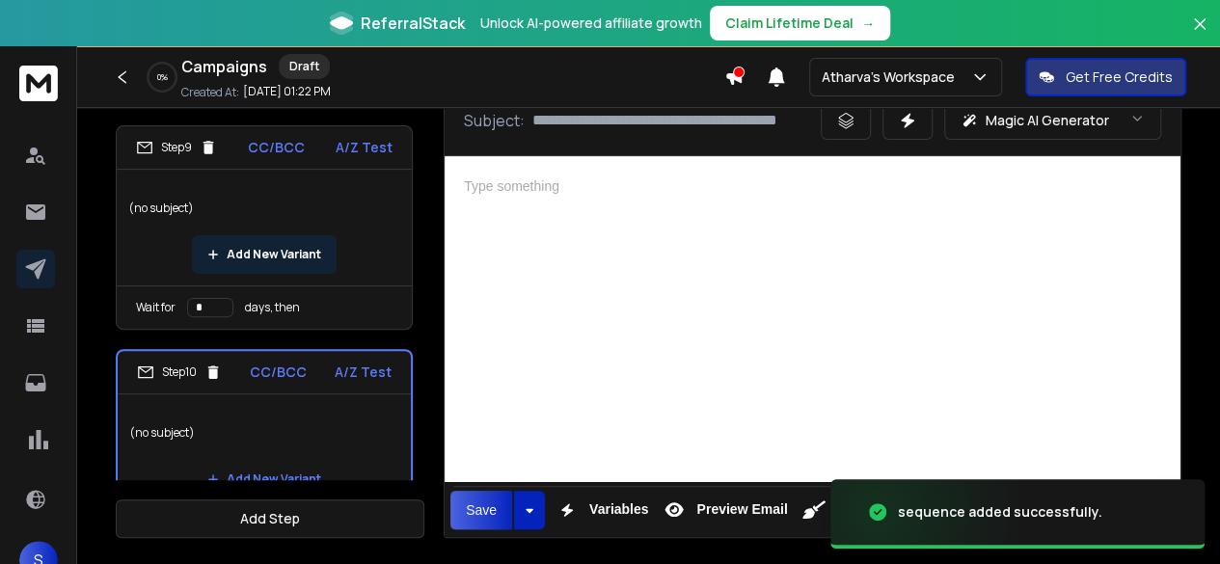
click at [332, 235] on button "Add New Variant" at bounding box center [264, 254] width 145 height 39
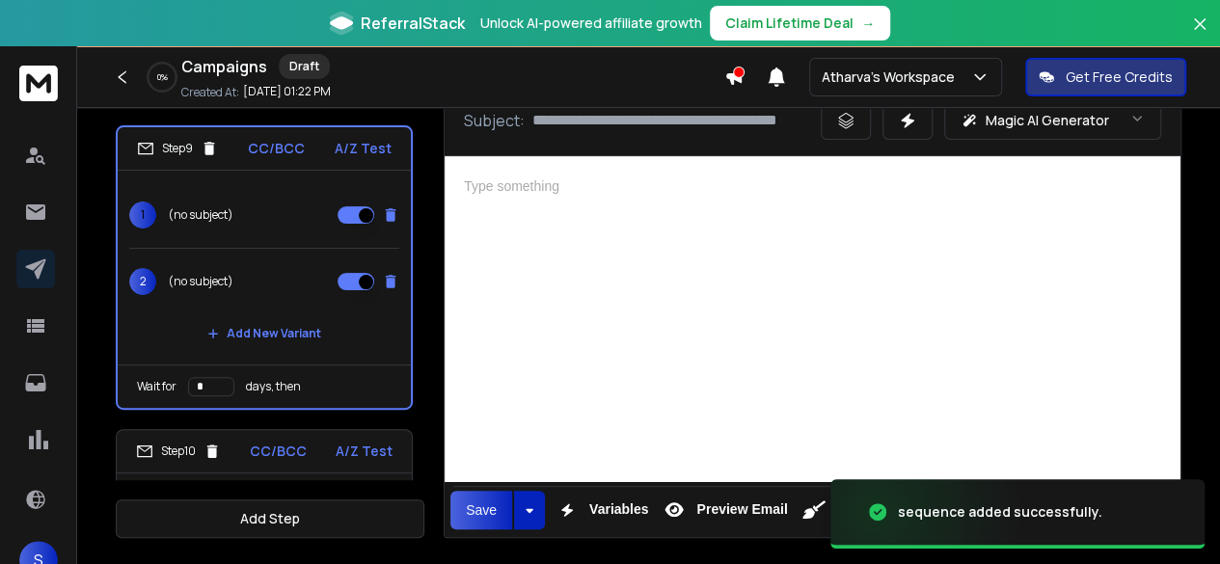
click at [393, 269] on div "1 (no subject) 2 (no subject) Add New Variant" at bounding box center [264, 268] width 293 height 194
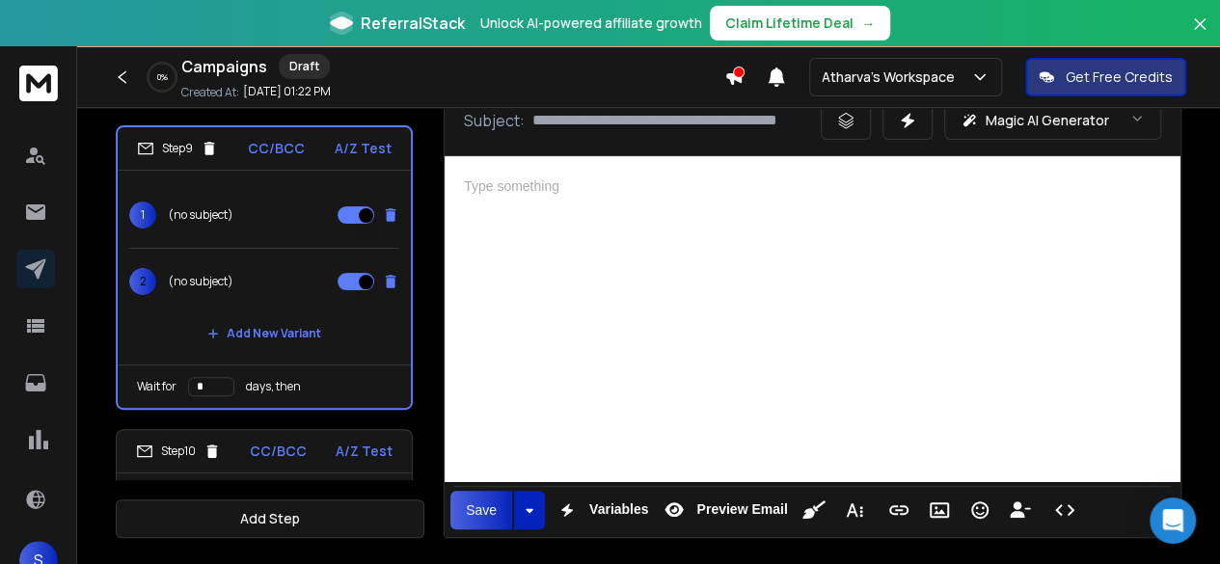
click at [384, 278] on div "2 (no subject)" at bounding box center [264, 282] width 270 height 66
click at [386, 275] on icon at bounding box center [391, 281] width 11 height 13
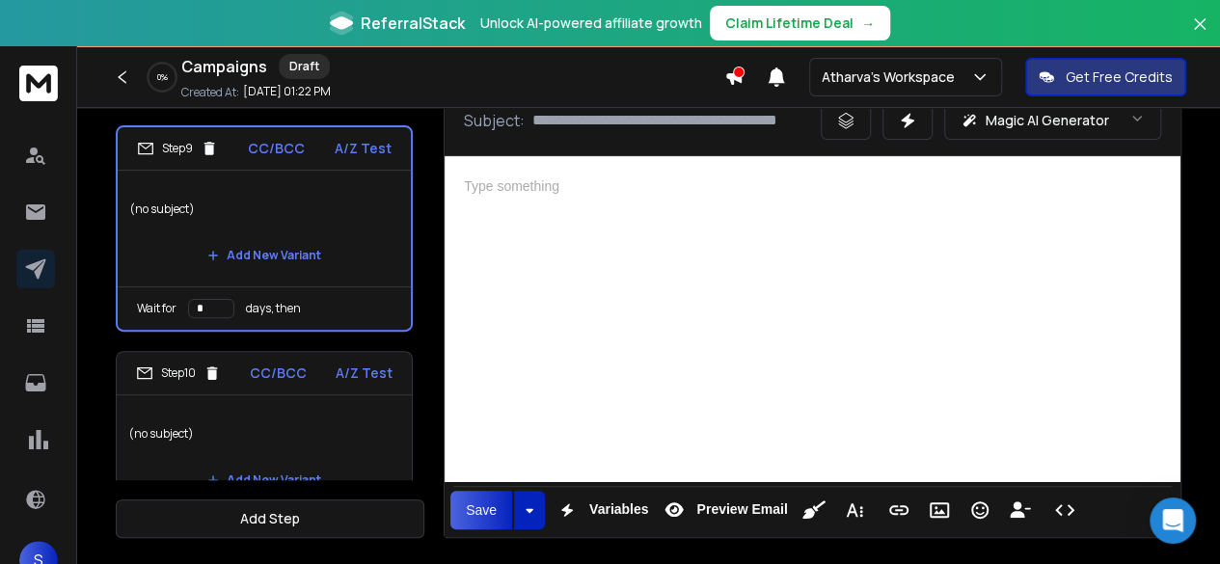
click at [230, 299] on input "*" at bounding box center [211, 308] width 46 height 19
type input "*"
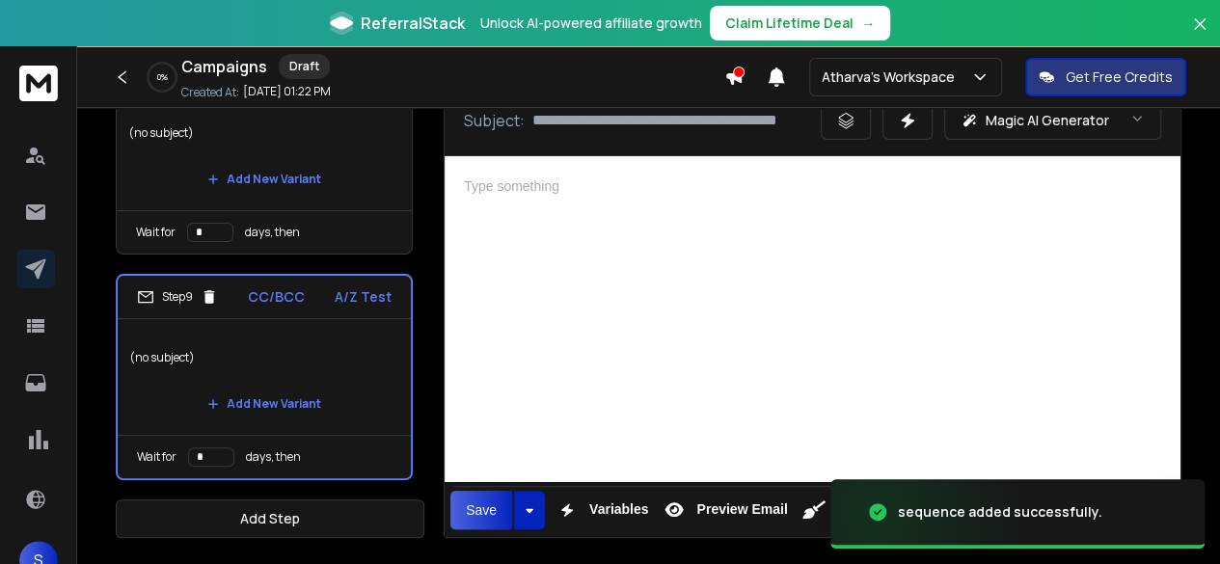
scroll to position [1408, 0]
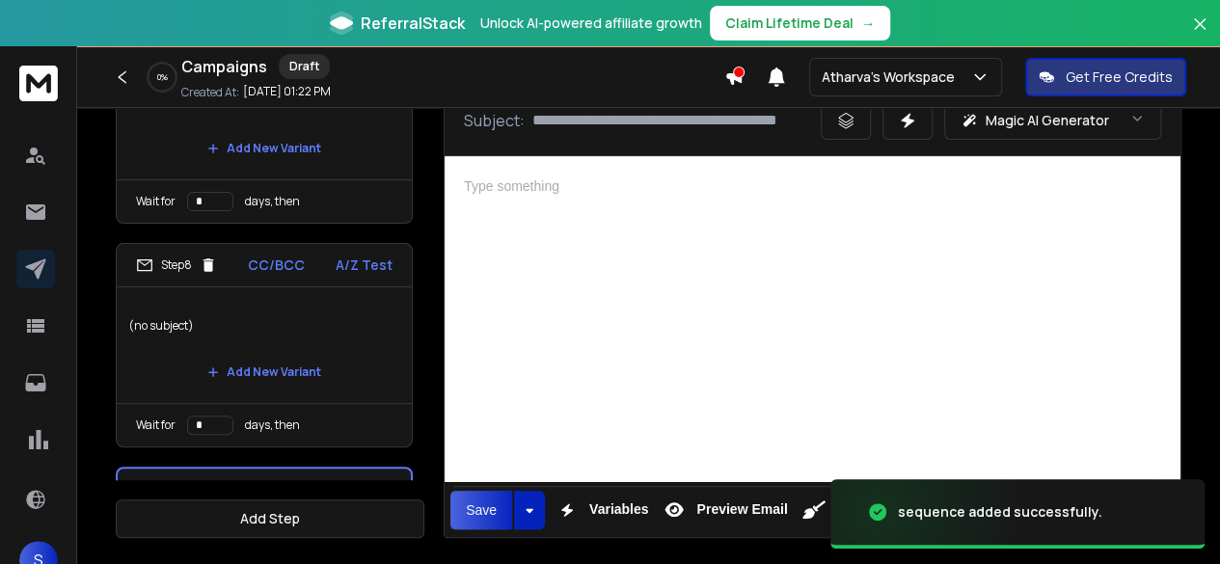
click at [220, 416] on input "*" at bounding box center [210, 425] width 46 height 19
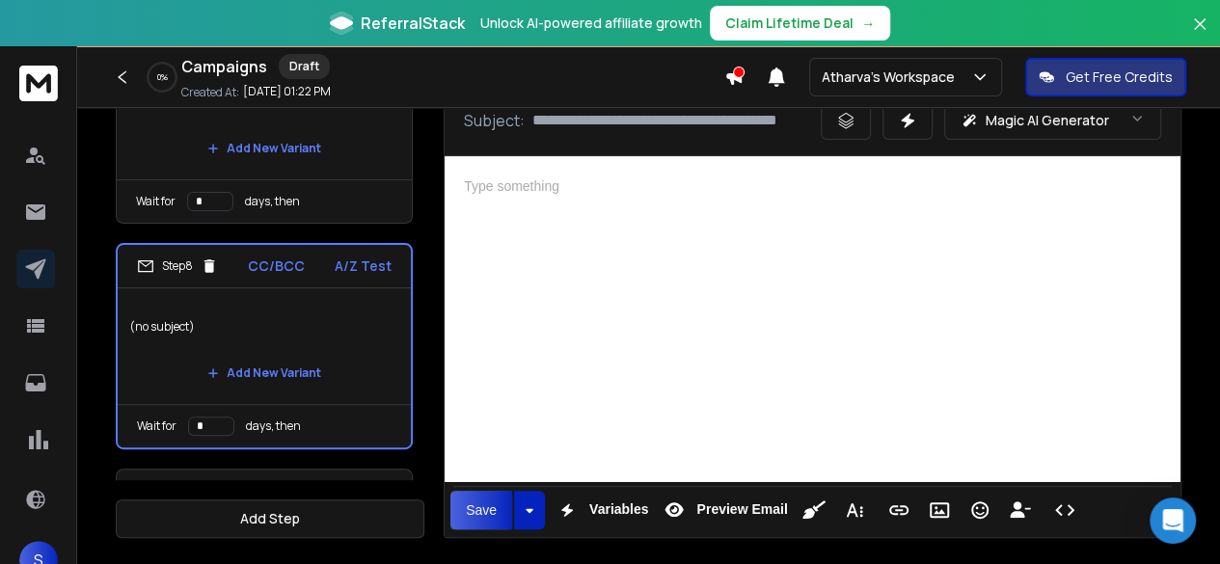
type input "*"
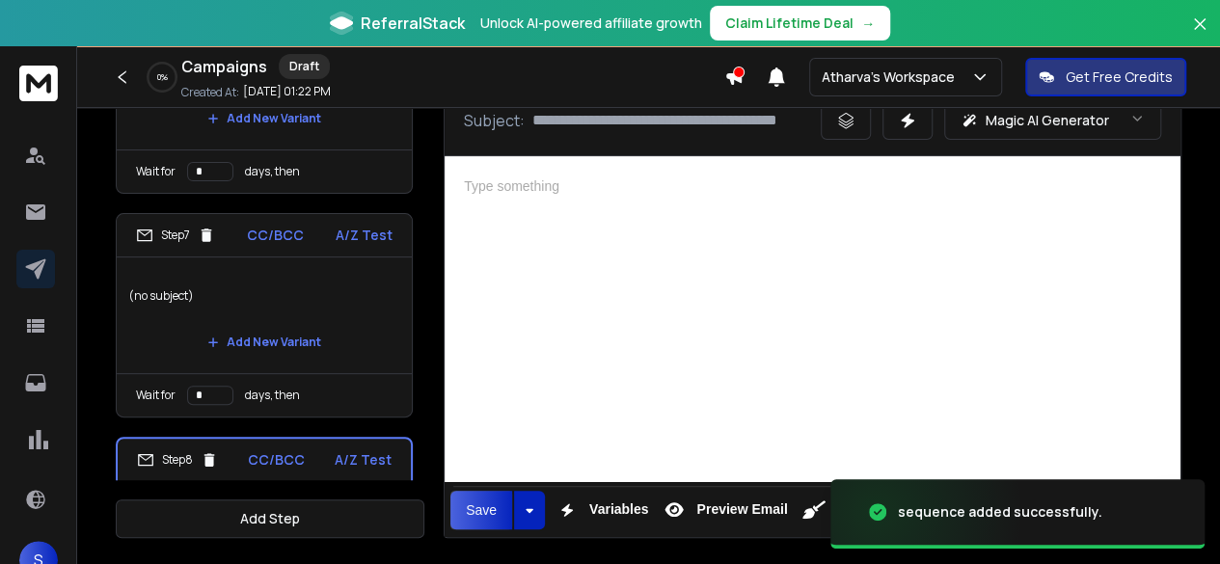
scroll to position [1213, 0]
click at [224, 387] on input "*" at bounding box center [210, 396] width 46 height 19
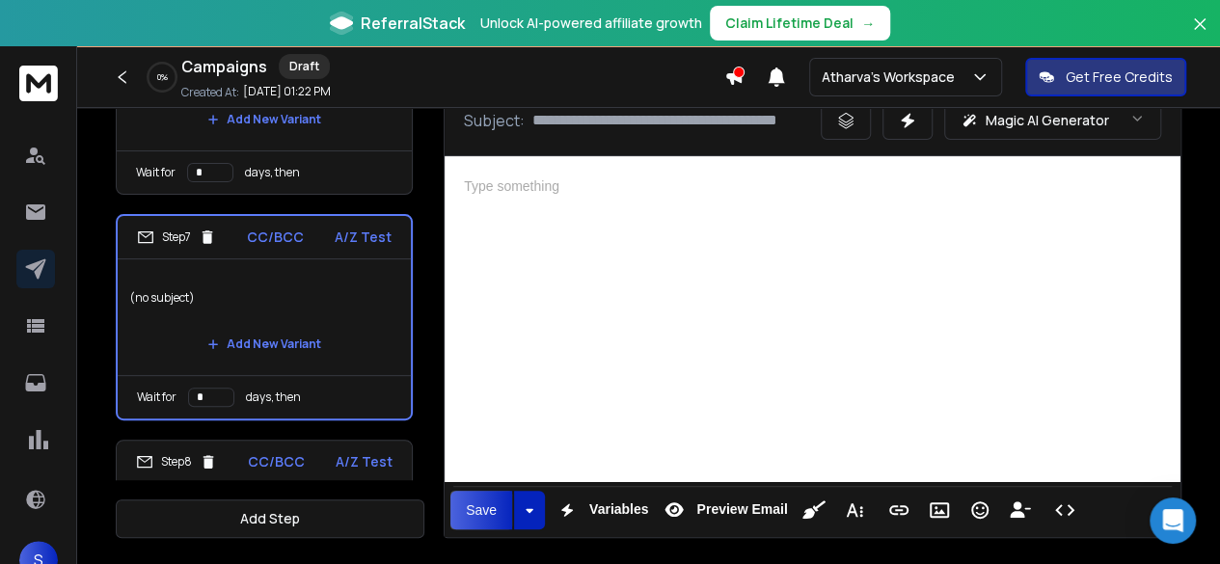
type input "*"
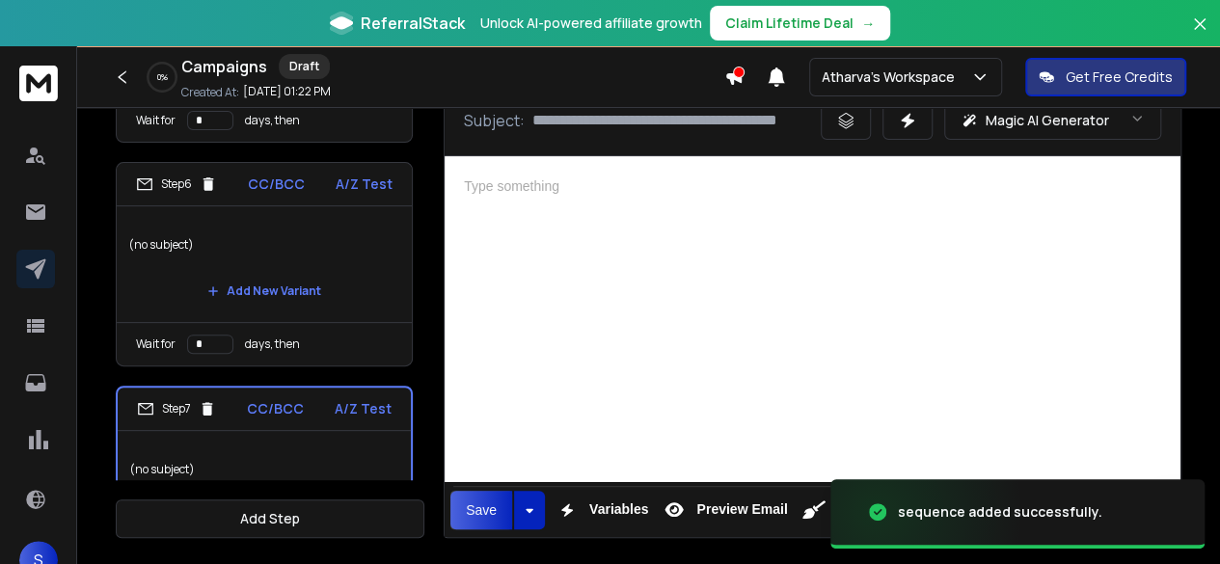
scroll to position [1022, 0]
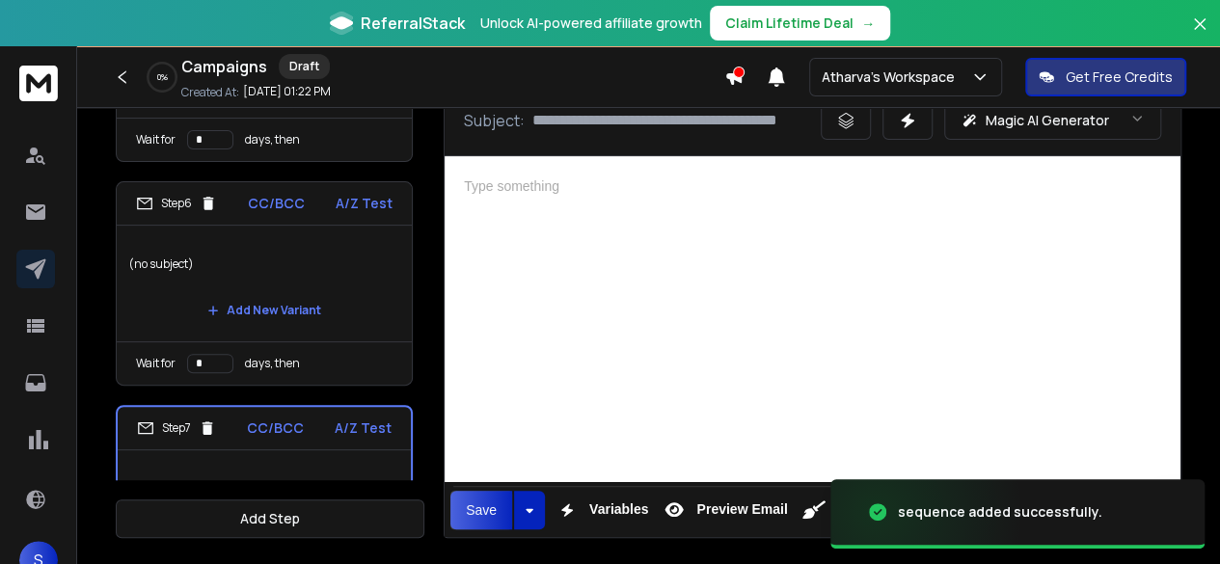
click at [218, 354] on input "*" at bounding box center [210, 363] width 46 height 19
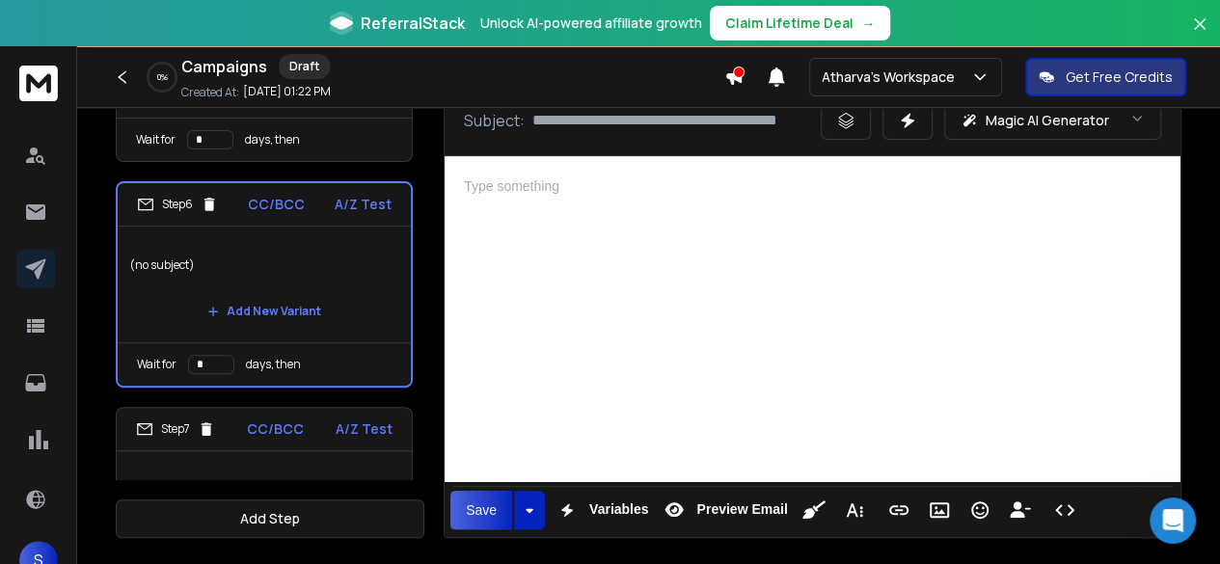
type input "*"
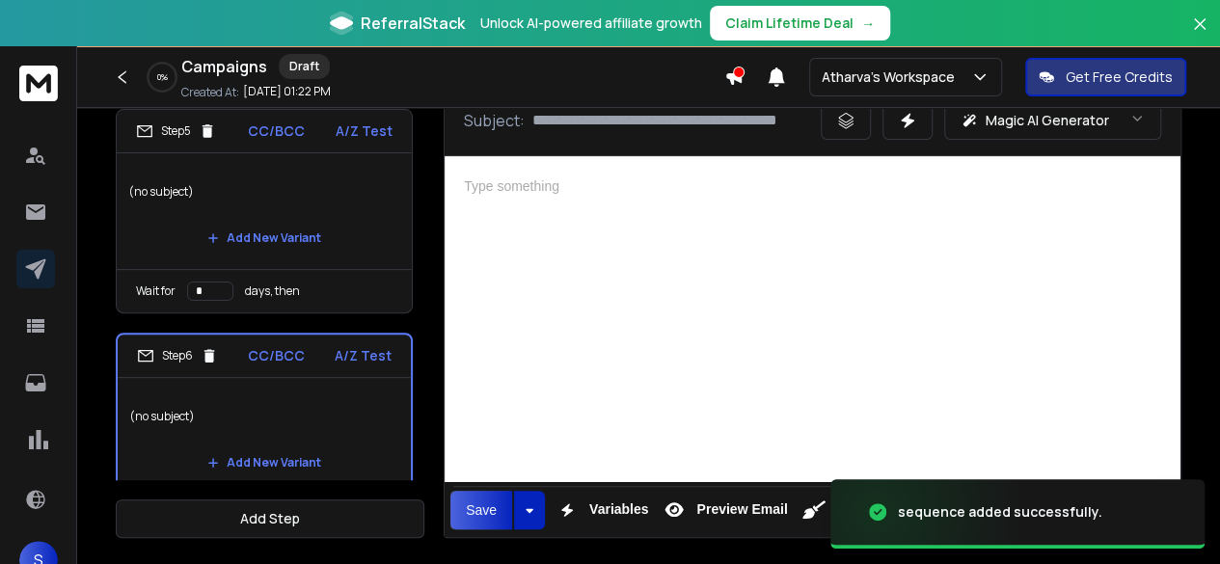
scroll to position [844, 0]
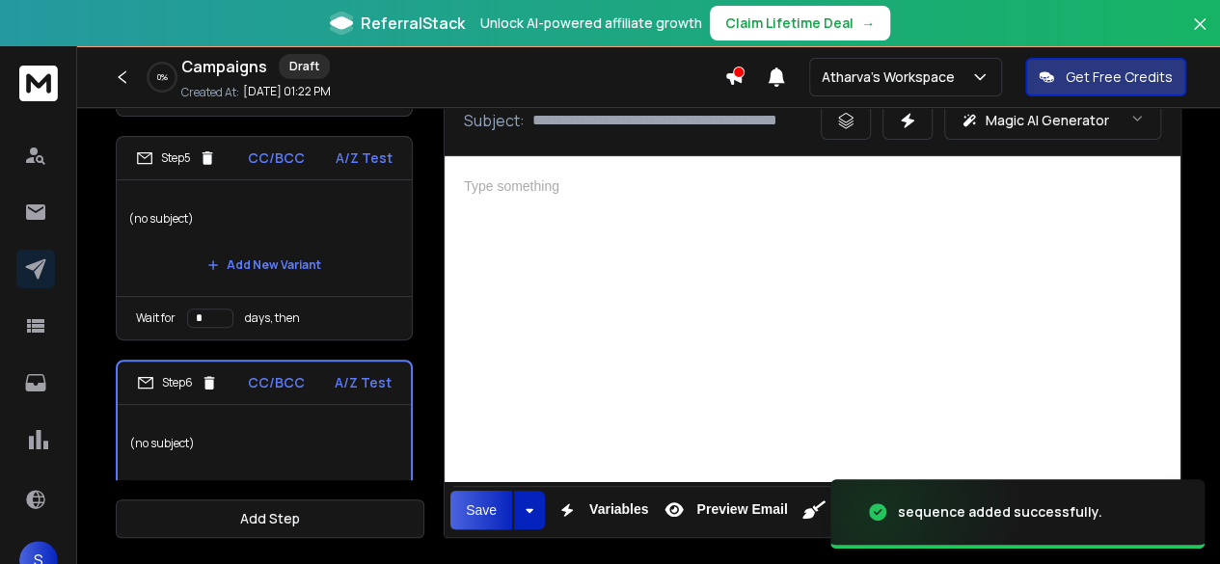
click at [210, 317] on input "*" at bounding box center [210, 318] width 46 height 19
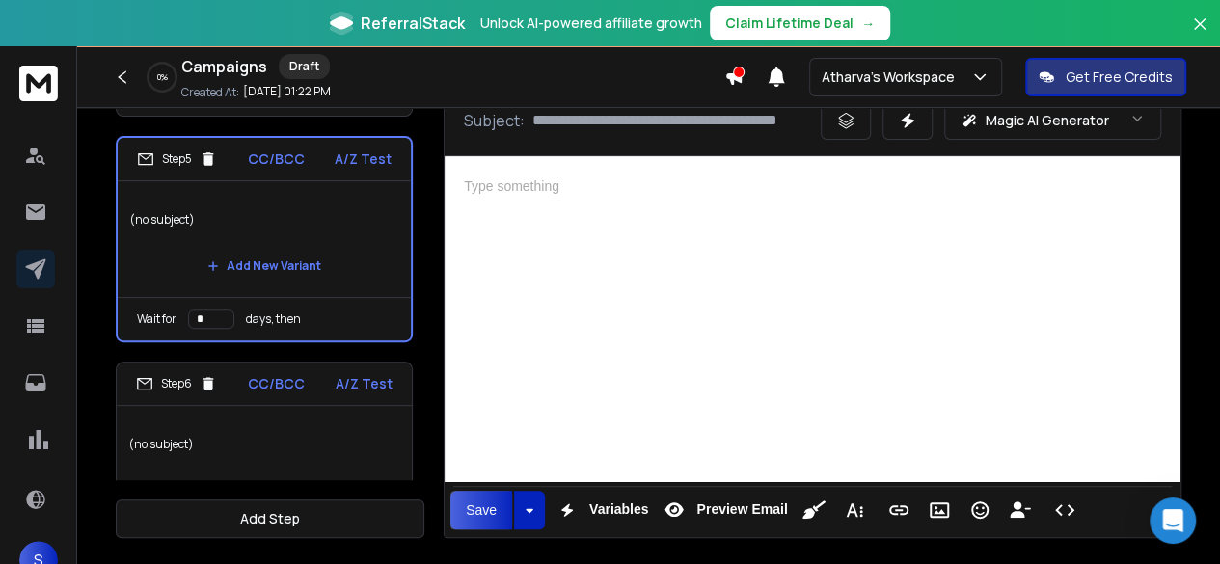
type input "*"
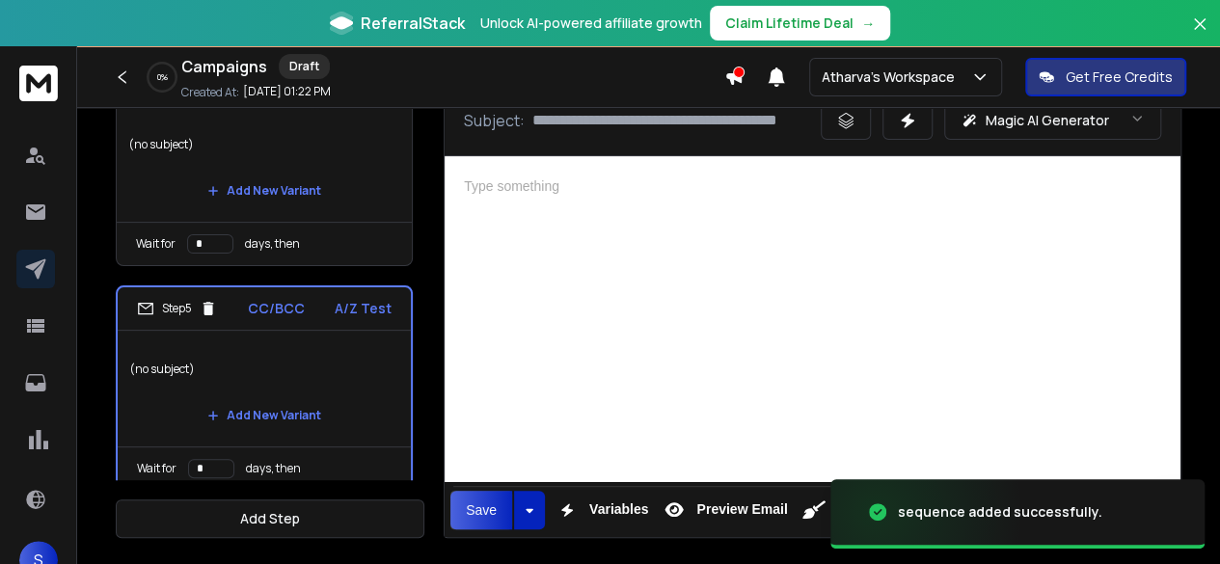
scroll to position [693, 0]
click at [206, 246] on input "*" at bounding box center [210, 244] width 46 height 19
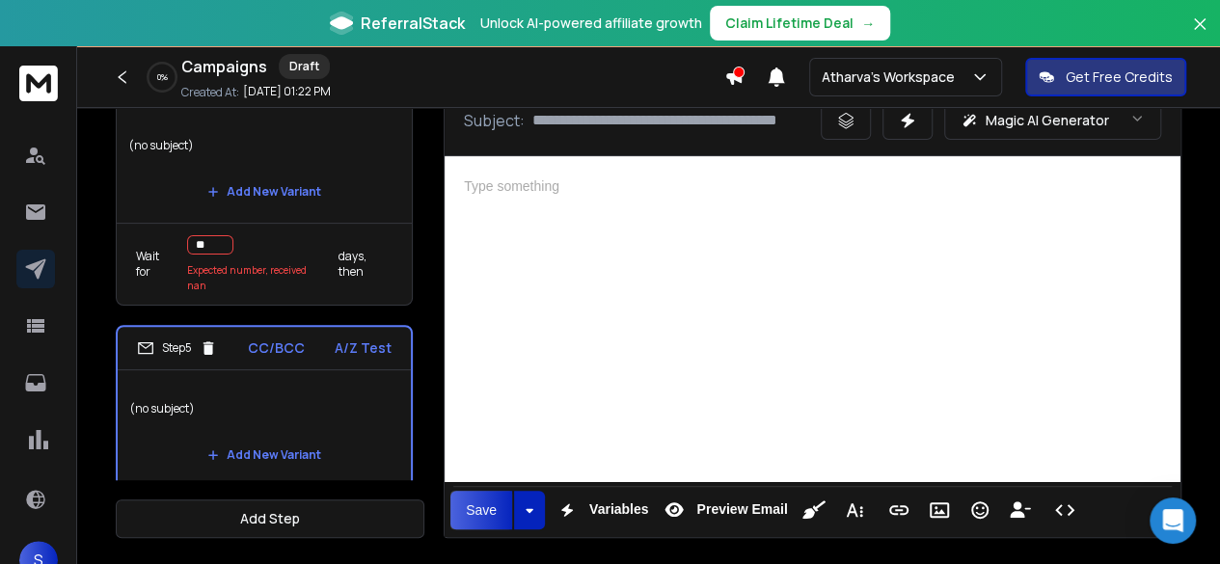
type input "*"
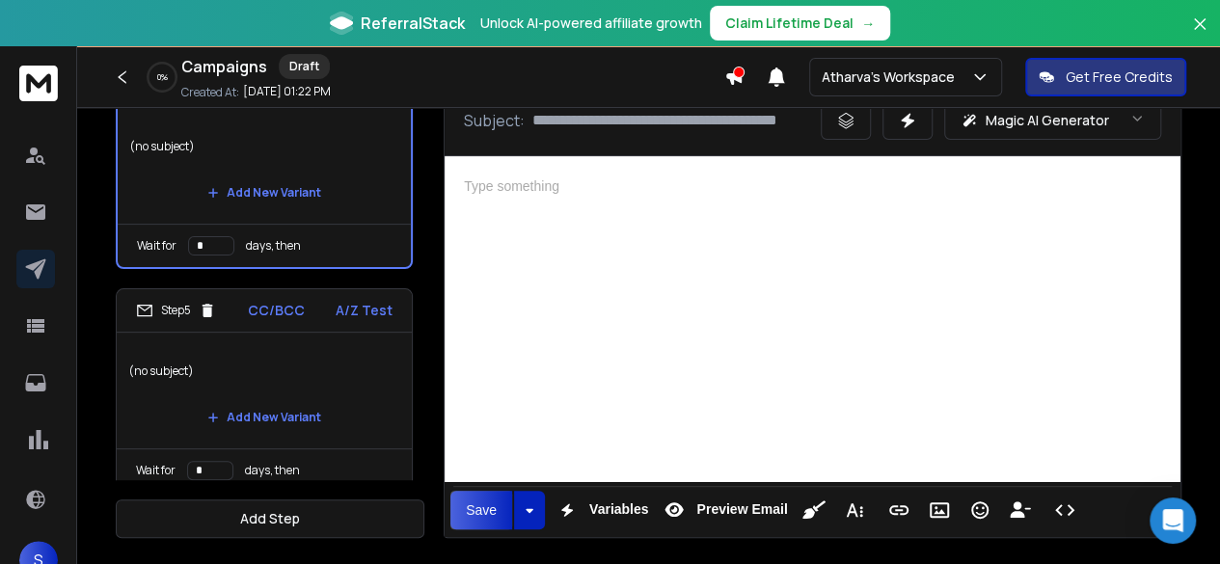
type input "*"
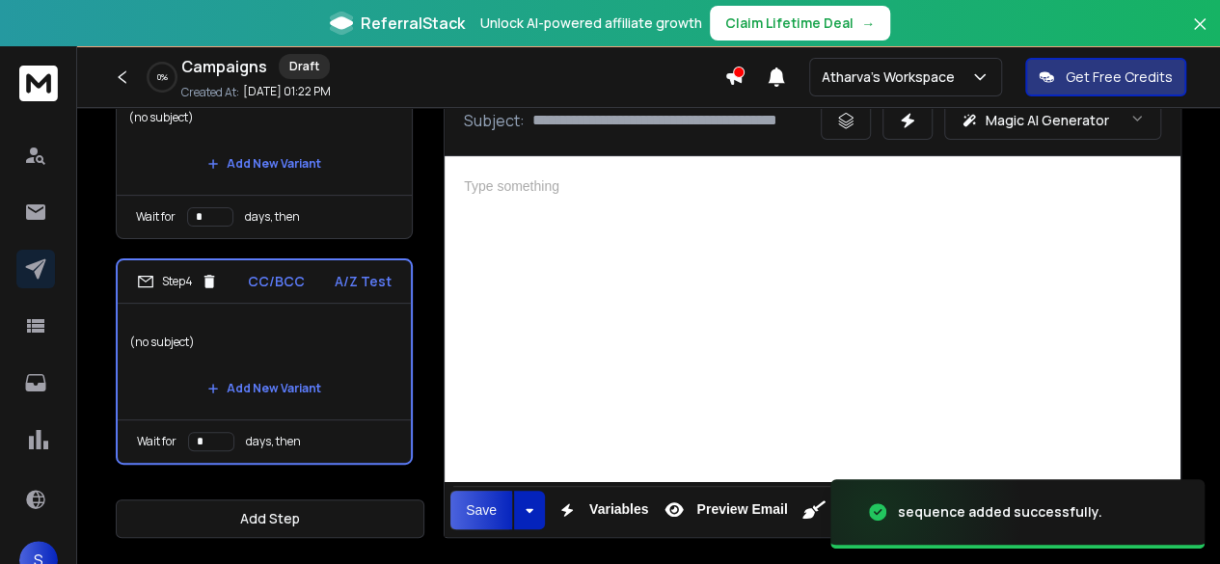
scroll to position [464, 0]
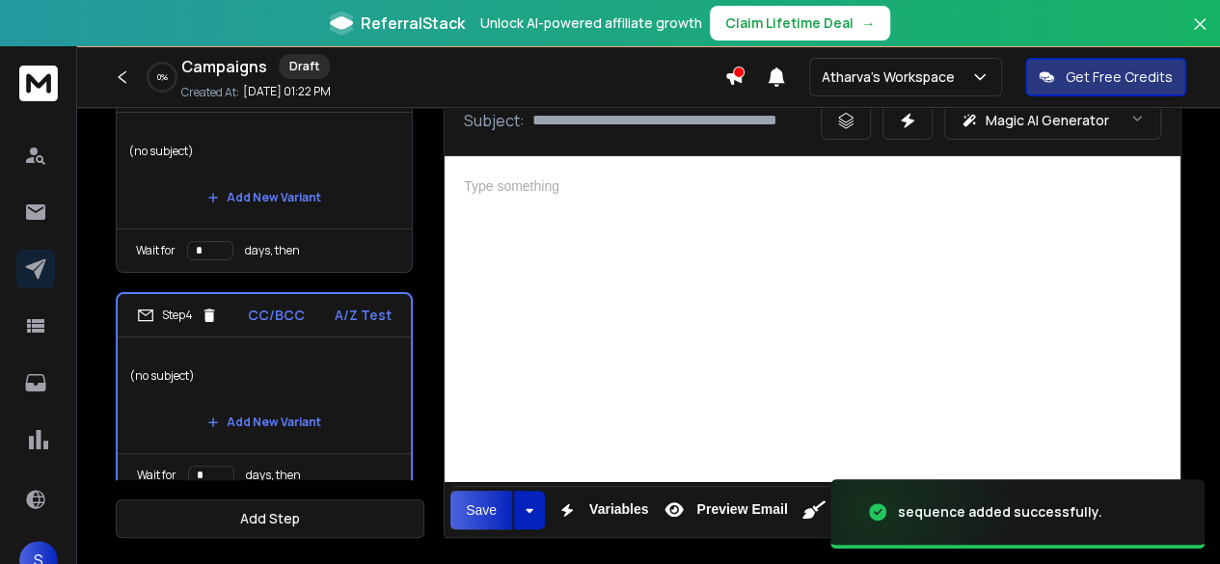
click at [225, 250] on input "*" at bounding box center [210, 250] width 46 height 19
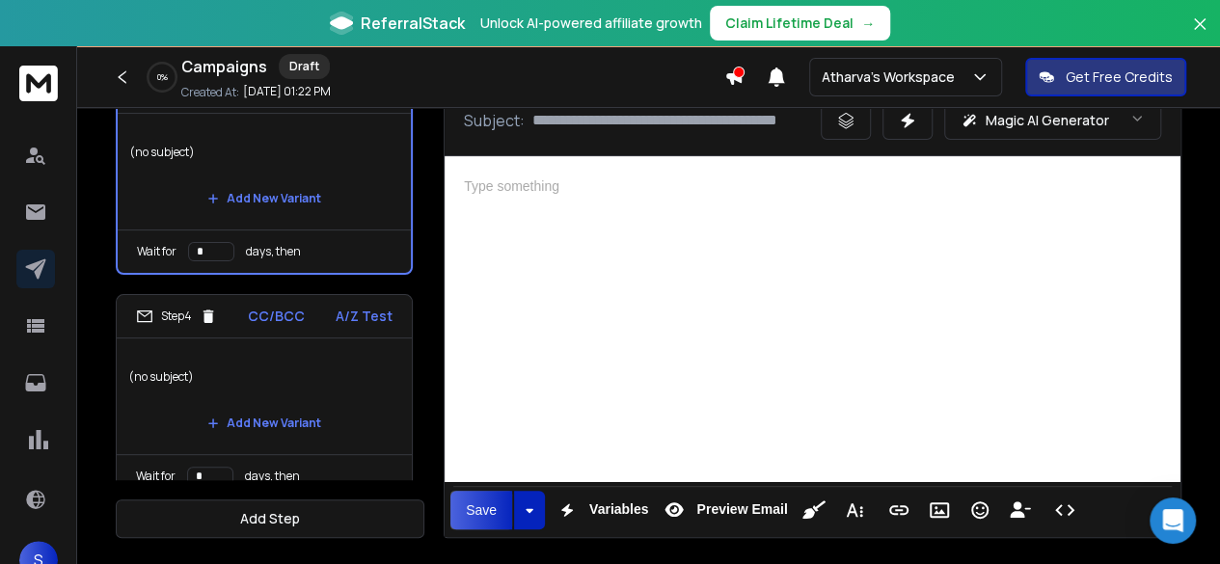
type input "*"
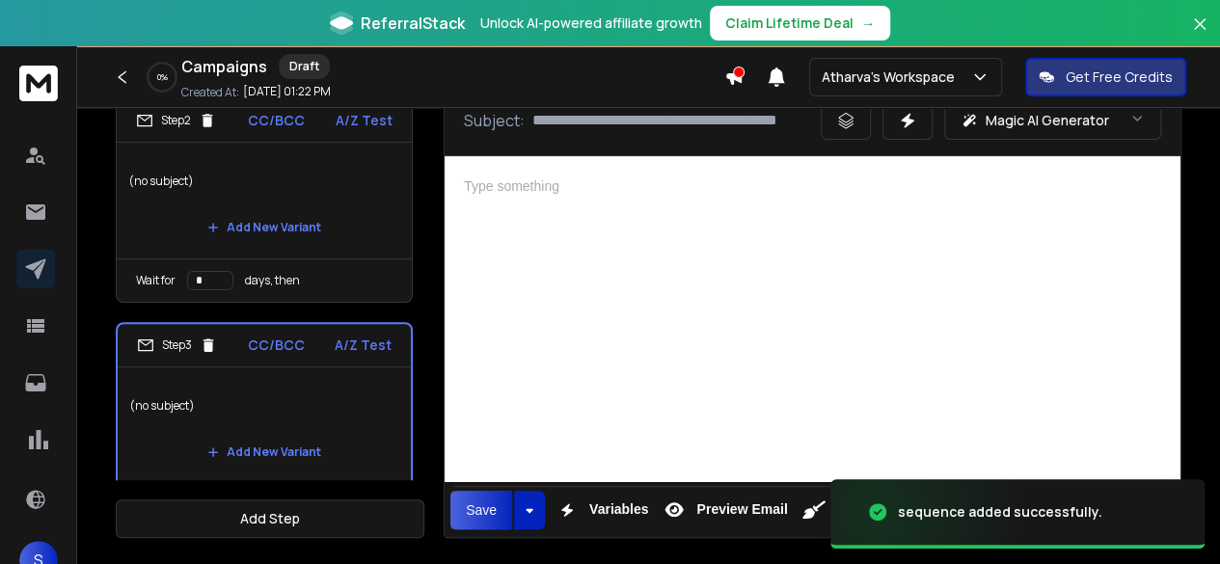
scroll to position [209, 0]
click at [224, 273] on input "*" at bounding box center [210, 281] width 46 height 19
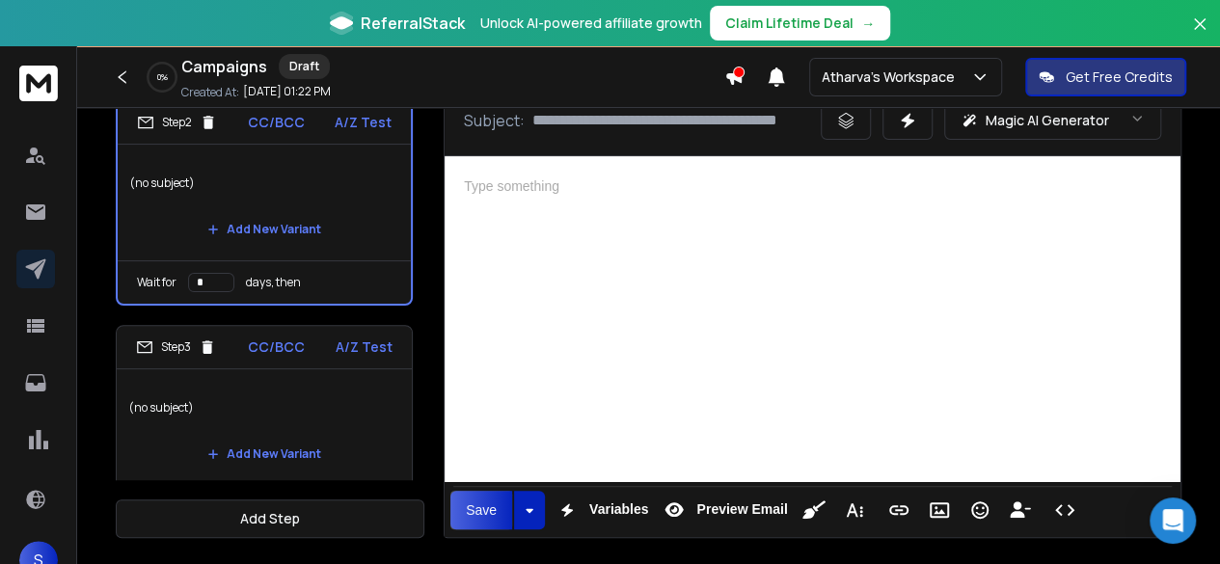
type input "*"
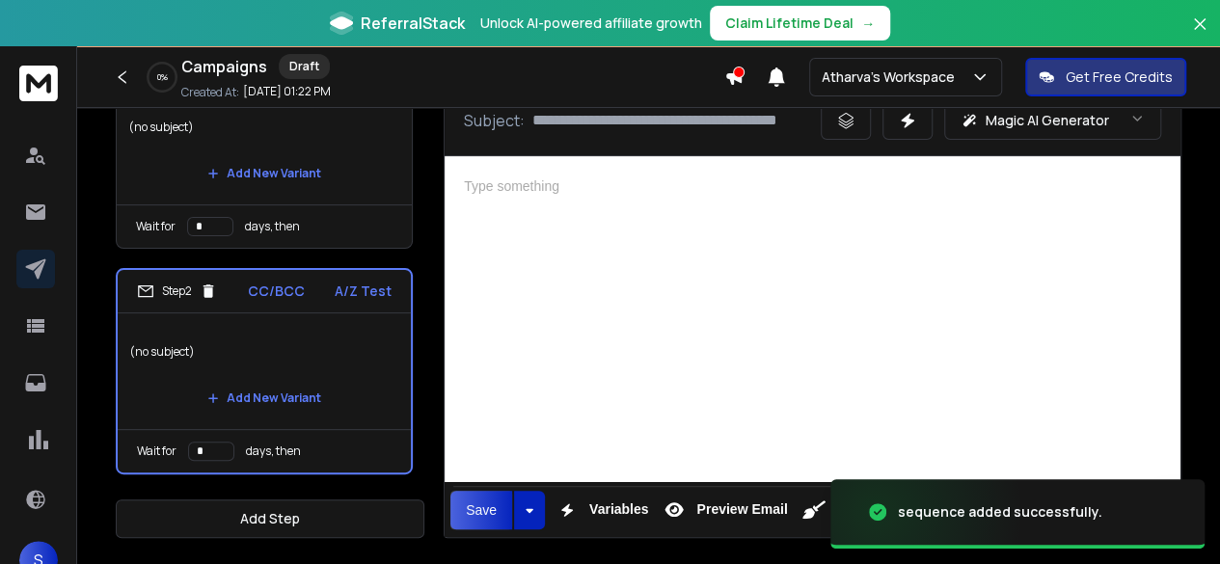
scroll to position [40, 0]
click at [227, 214] on div "Wait for * days, then" at bounding box center [264, 226] width 295 height 43
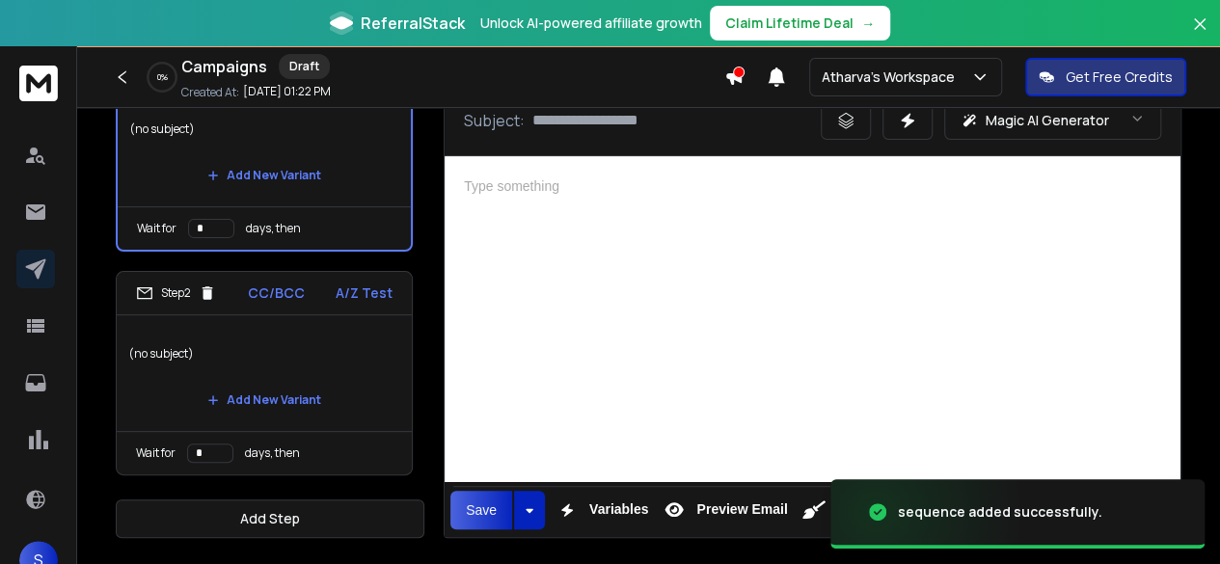
click at [212, 232] on input "*" at bounding box center [211, 228] width 46 height 19
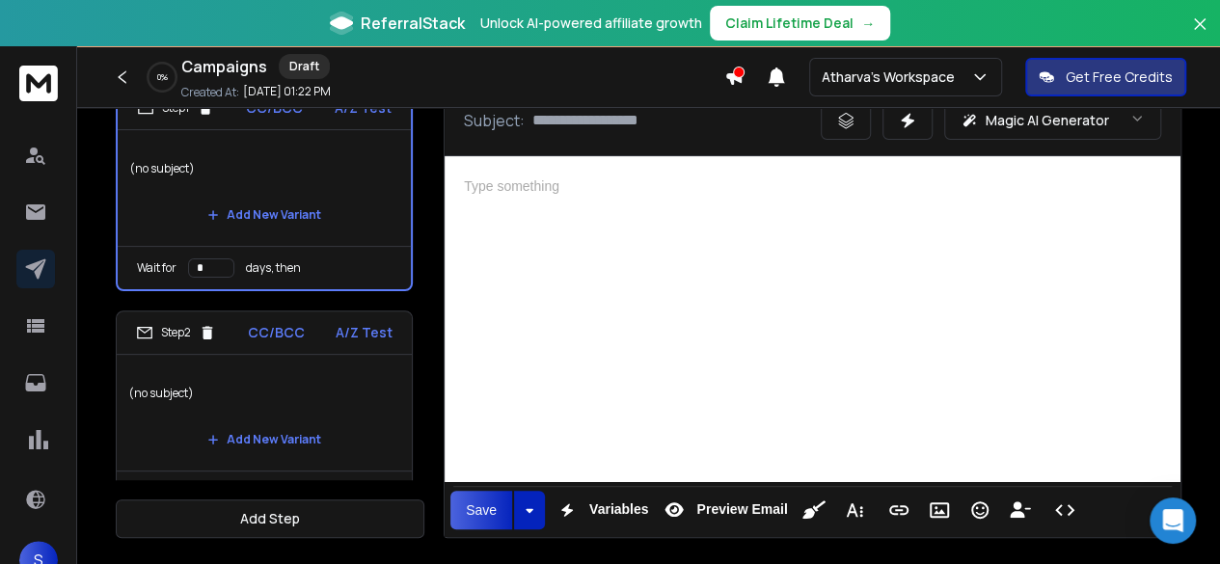
scroll to position [0, 0]
type input "*"
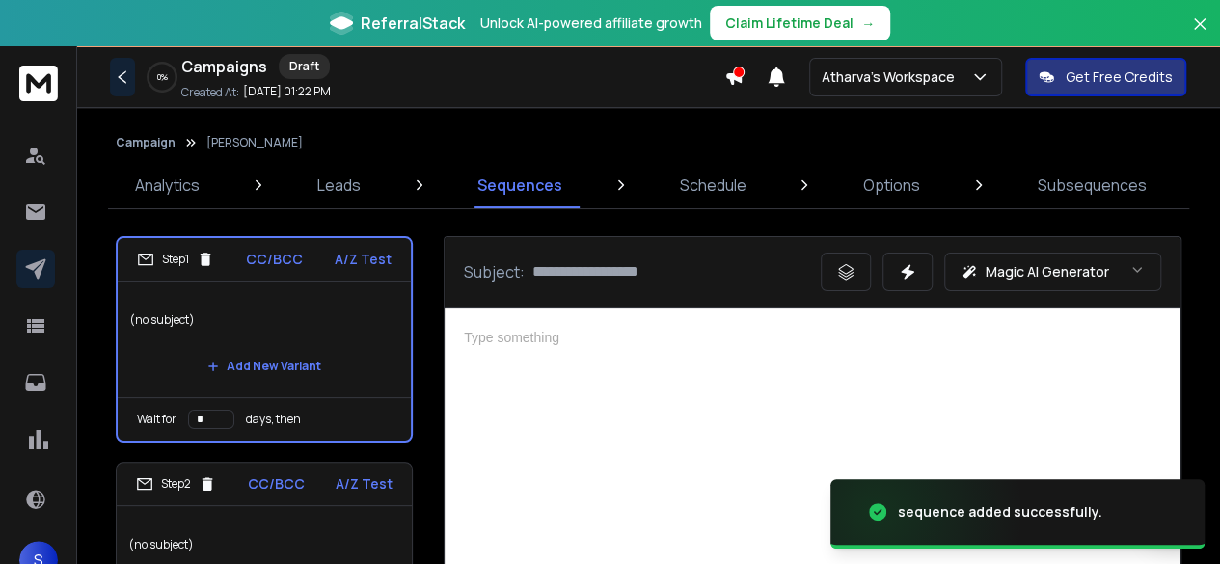
click at [111, 60] on button at bounding box center [122, 77] width 25 height 39
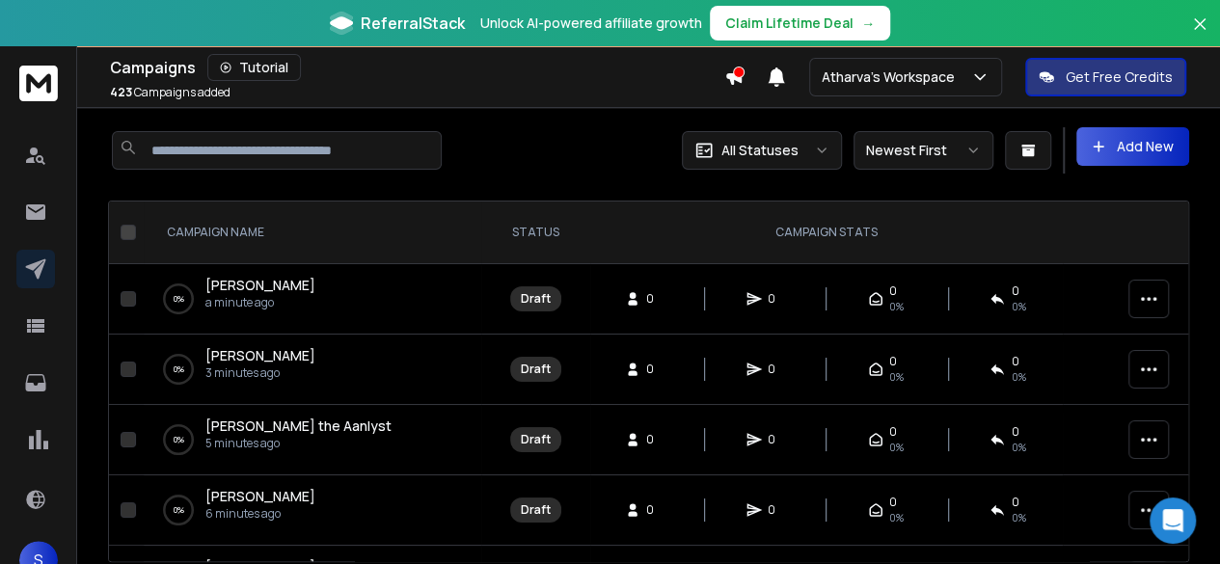
click at [611, 184] on div "Campaigns 423 Campaigns Added All Statuses Newest First Add New CAMPAIGN NAME S…" at bounding box center [648, 409] width 1081 height 564
click at [1101, 147] on icon at bounding box center [1097, 146] width 11 height 11
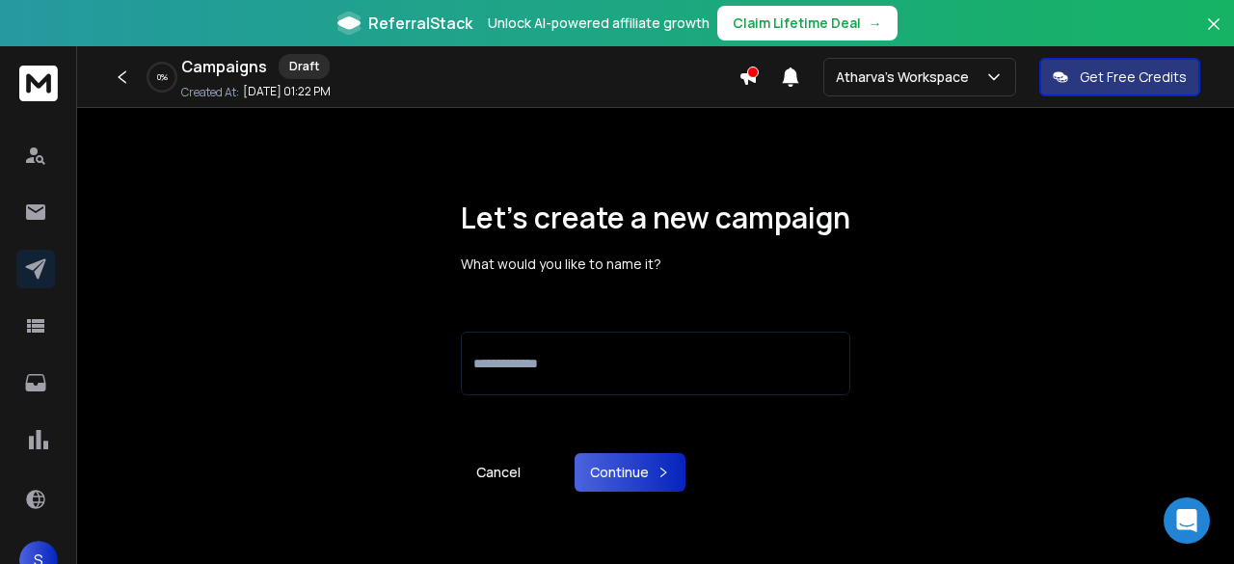
click at [620, 368] on input at bounding box center [656, 364] width 390 height 64
paste input "********"
type input "********"
drag, startPoint x: 593, startPoint y: 497, endPoint x: 620, endPoint y: 483, distance: 30.6
click at [620, 483] on div "ReferralStack Unlock AI-powered affiliate growth Lifetime Deals available! Clai…" at bounding box center [617, 282] width 1234 height 564
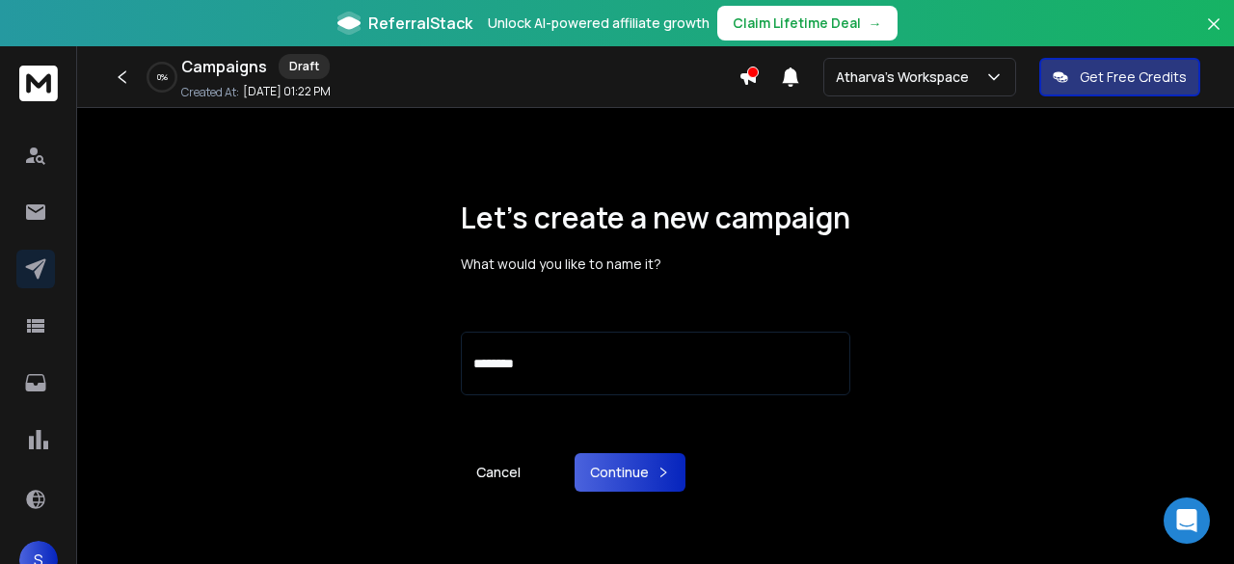
click at [620, 483] on button "Continue" at bounding box center [630, 472] width 111 height 39
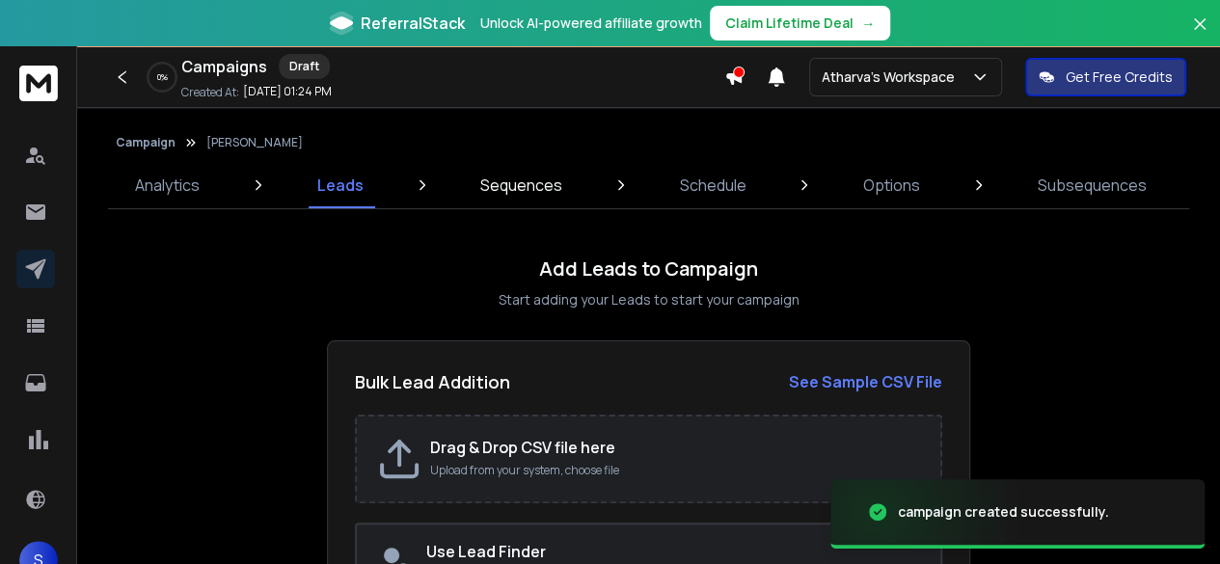
click at [496, 184] on p "Sequences" at bounding box center [521, 185] width 82 height 23
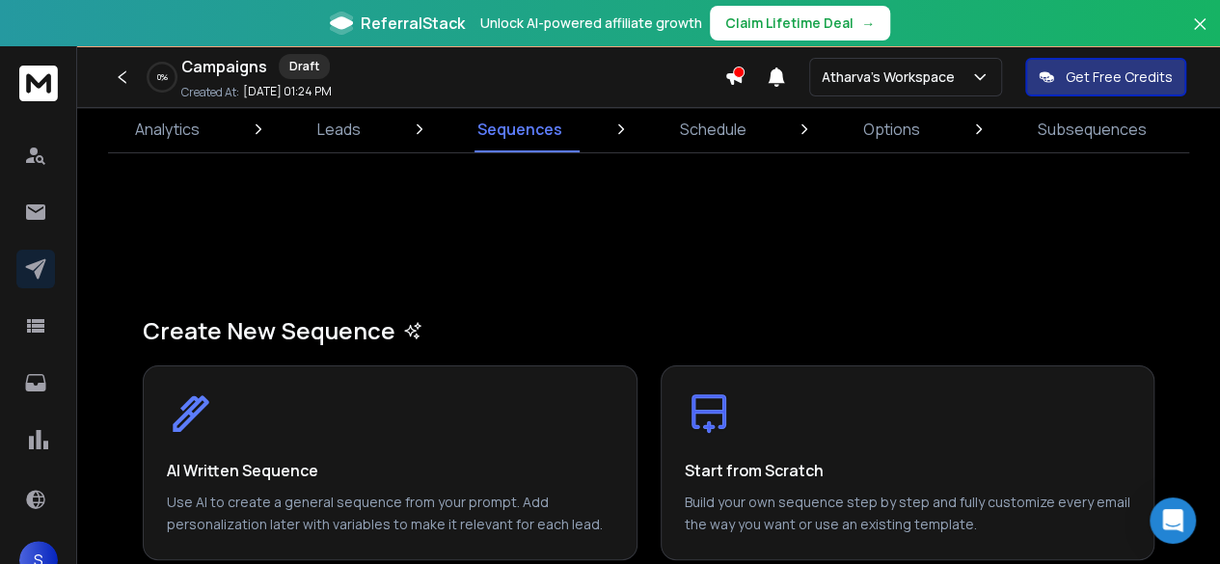
scroll to position [104, 0]
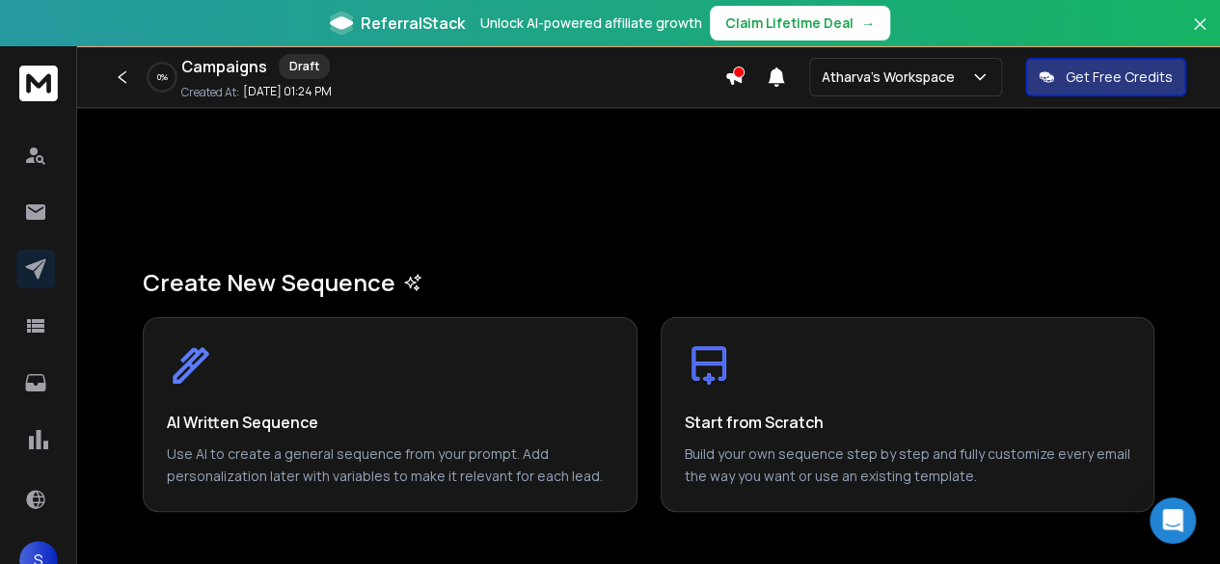
click at [715, 384] on icon "button" at bounding box center [709, 365] width 48 height 48
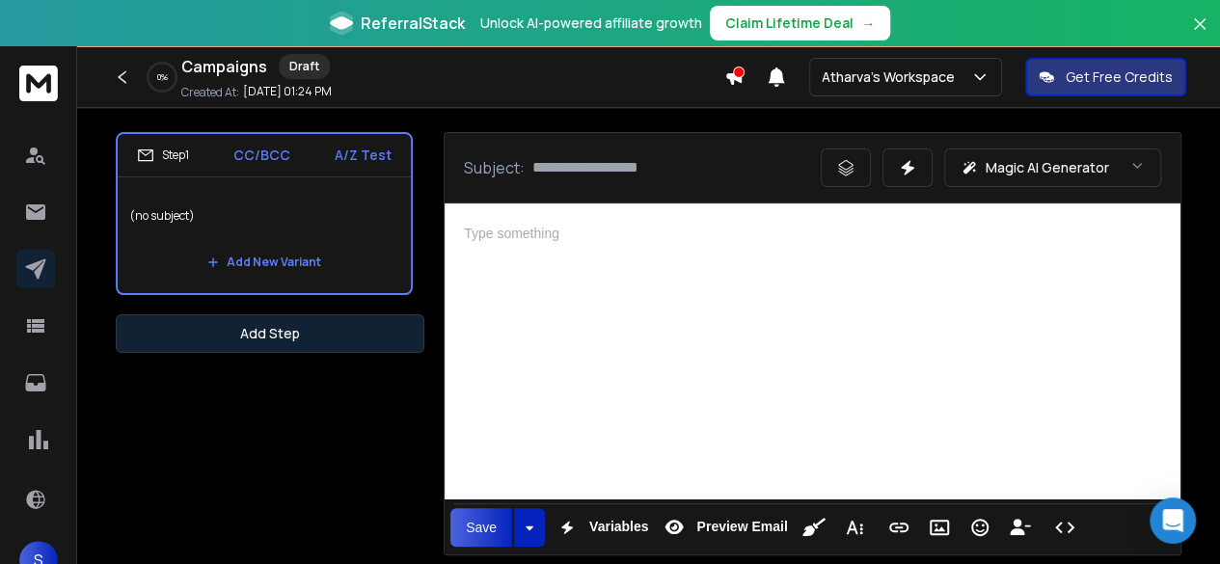
click at [330, 330] on button "Add Step" at bounding box center [270, 333] width 309 height 39
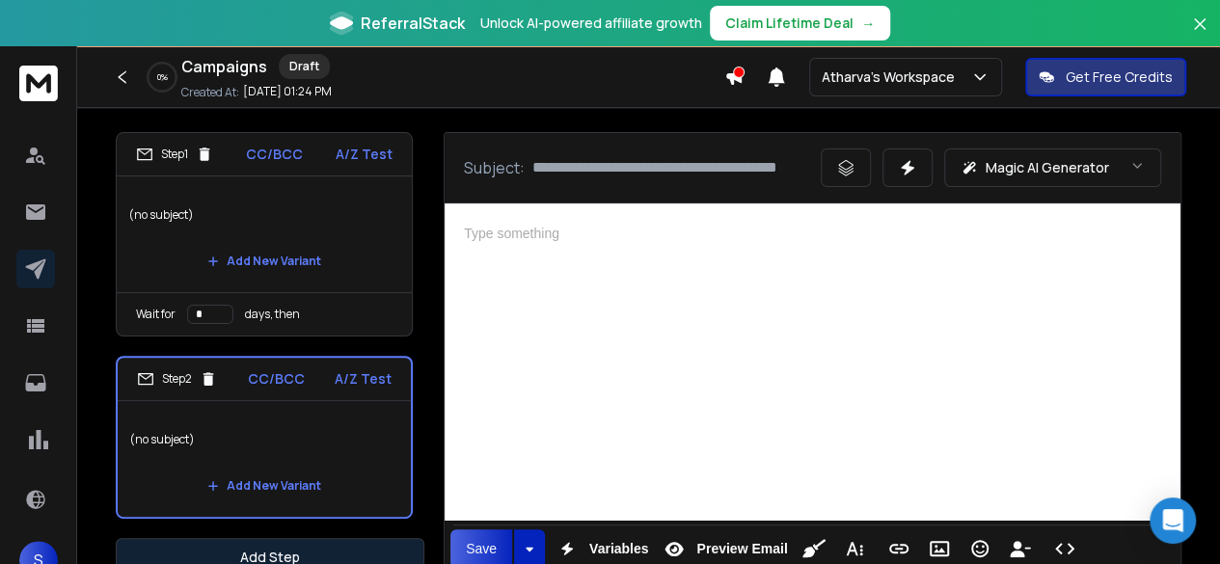
click at [277, 549] on button "Add Step" at bounding box center [270, 557] width 309 height 39
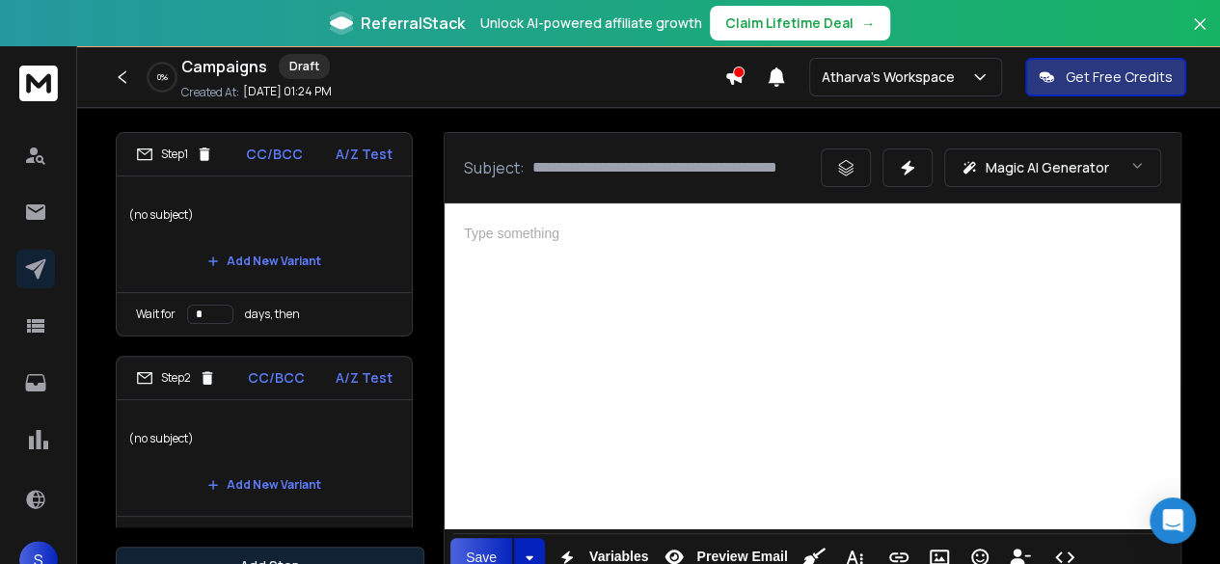
click at [277, 549] on button "Add Step" at bounding box center [270, 566] width 309 height 39
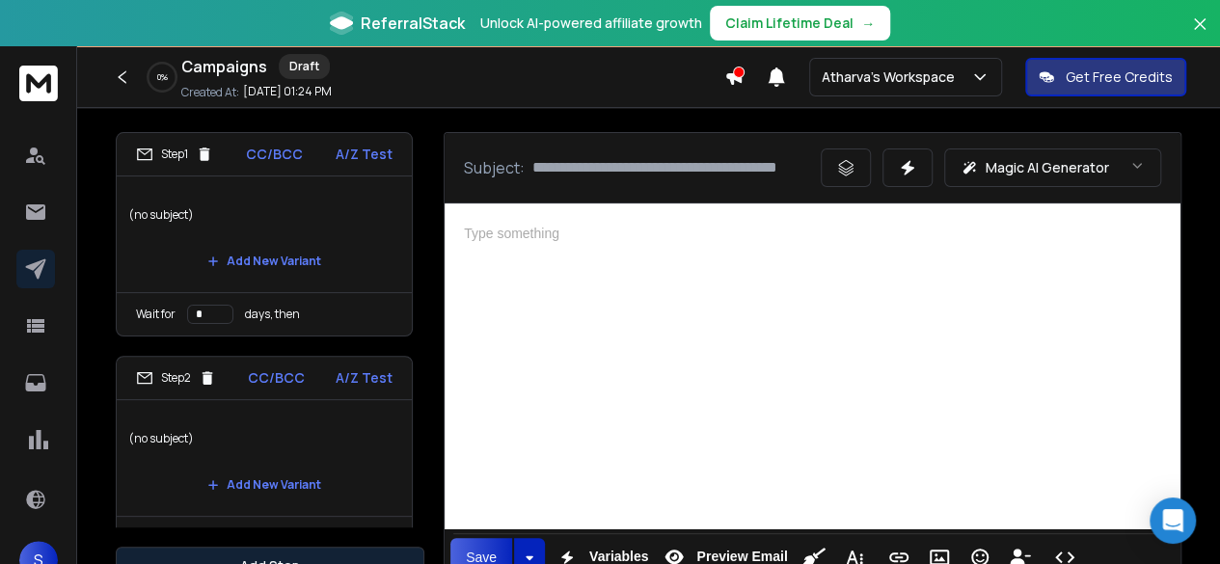
click at [277, 549] on button "Add Step" at bounding box center [270, 566] width 309 height 39
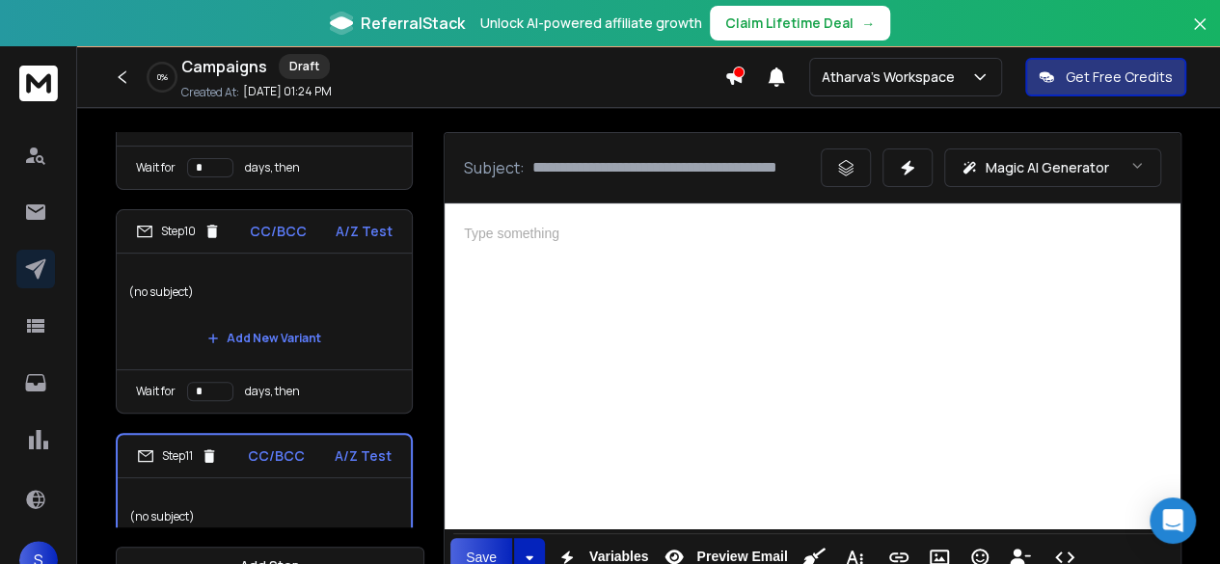
scroll to position [1991, 0]
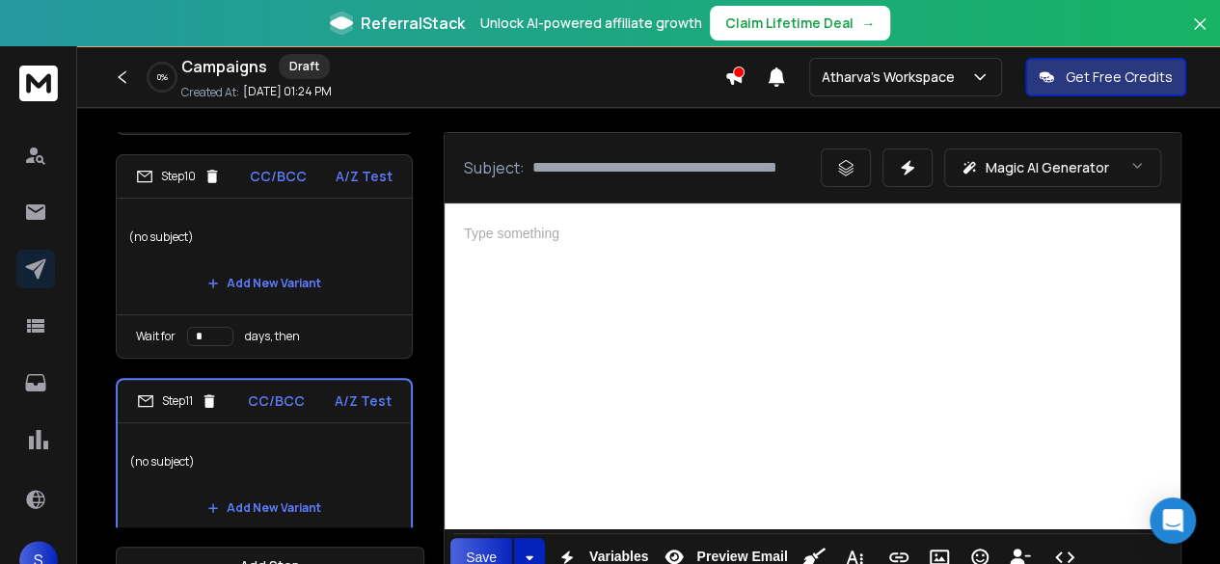
click at [316, 448] on p "(no subject)" at bounding box center [264, 462] width 270 height 54
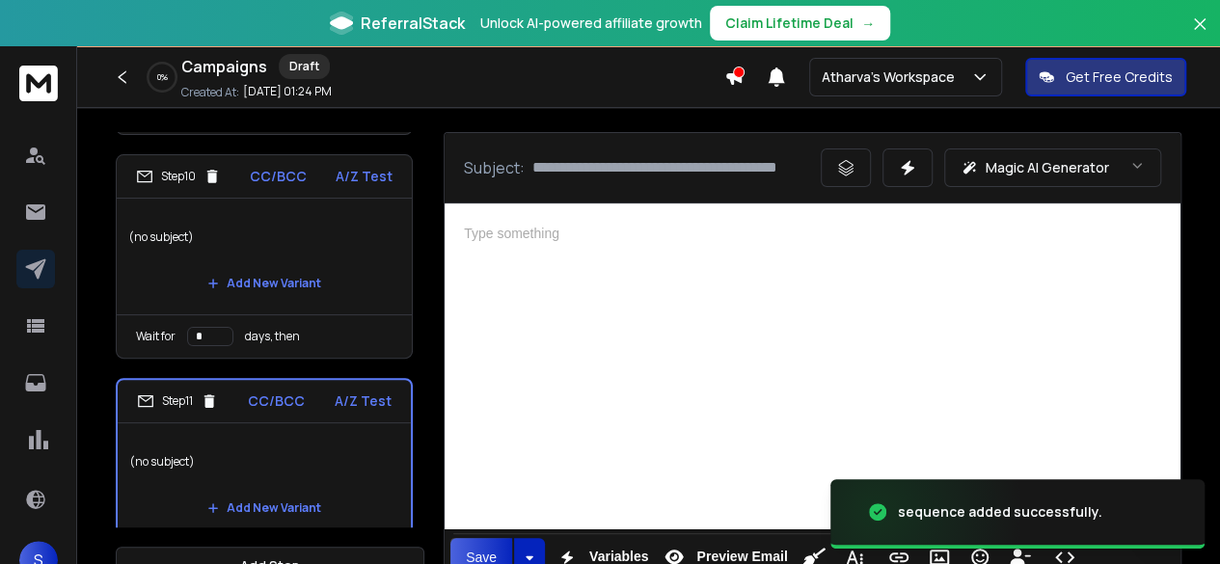
click at [215, 330] on input "*" at bounding box center [210, 336] width 46 height 19
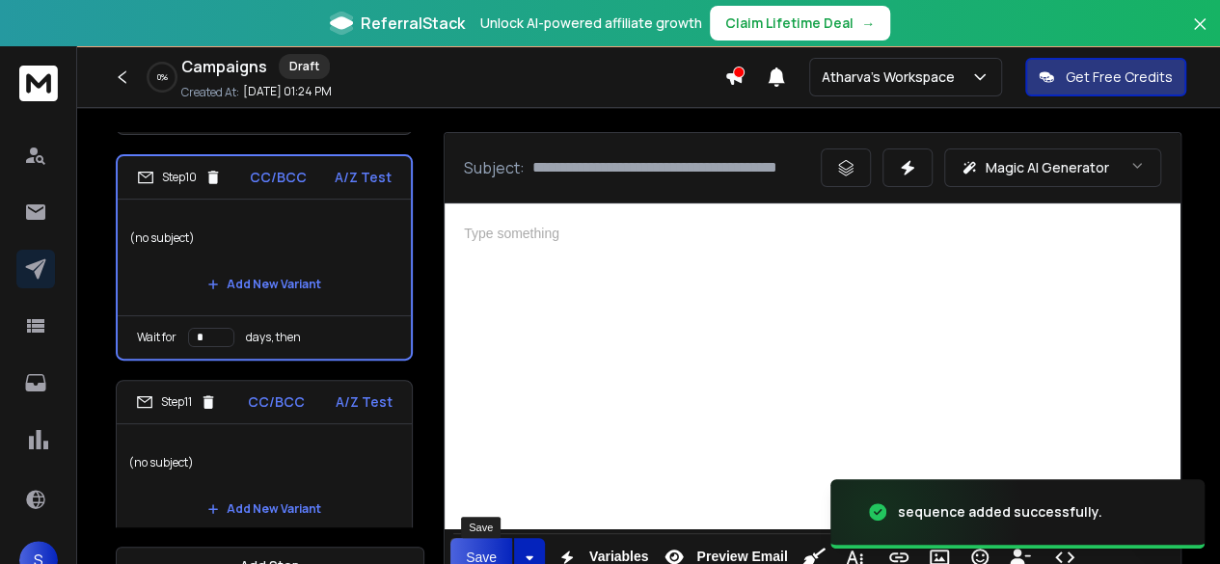
type input "*"
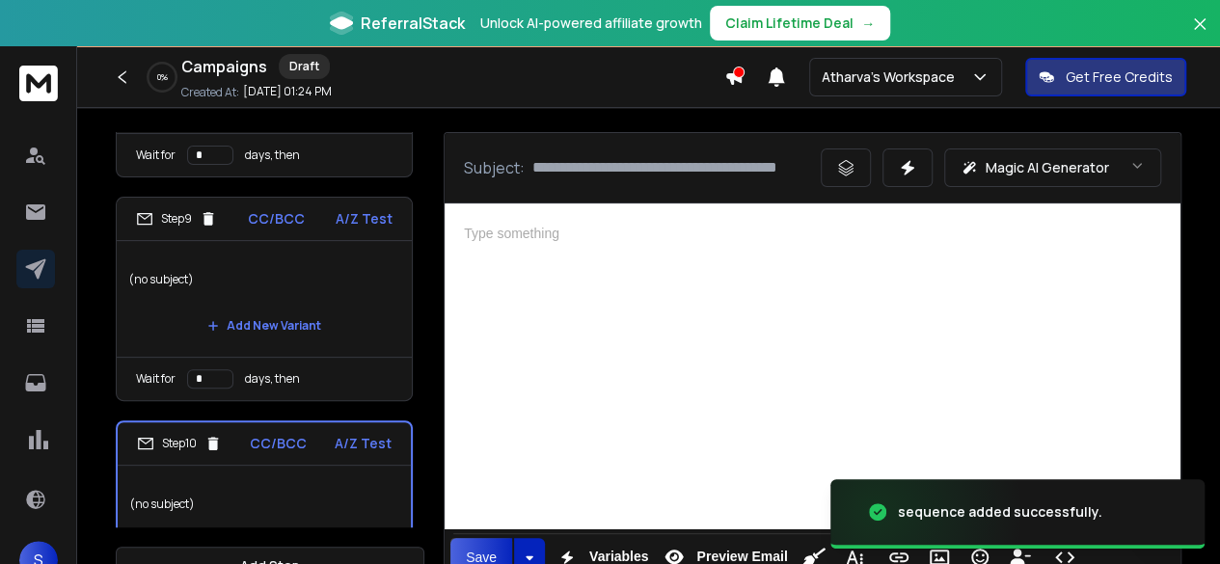
click at [217, 369] on input "*" at bounding box center [210, 378] width 46 height 19
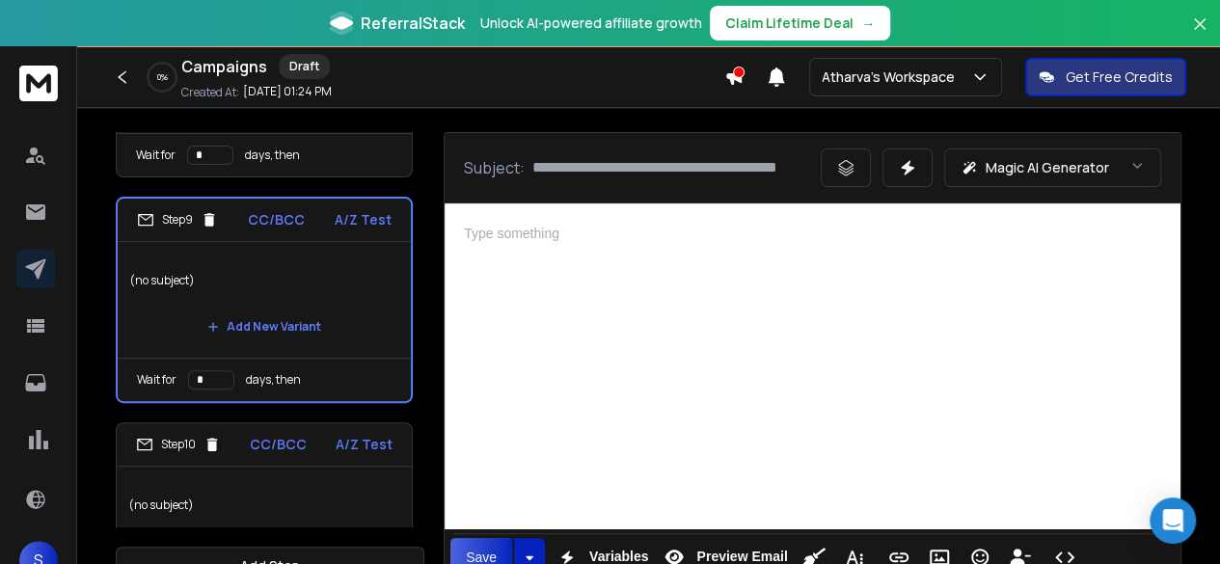
type input "*"
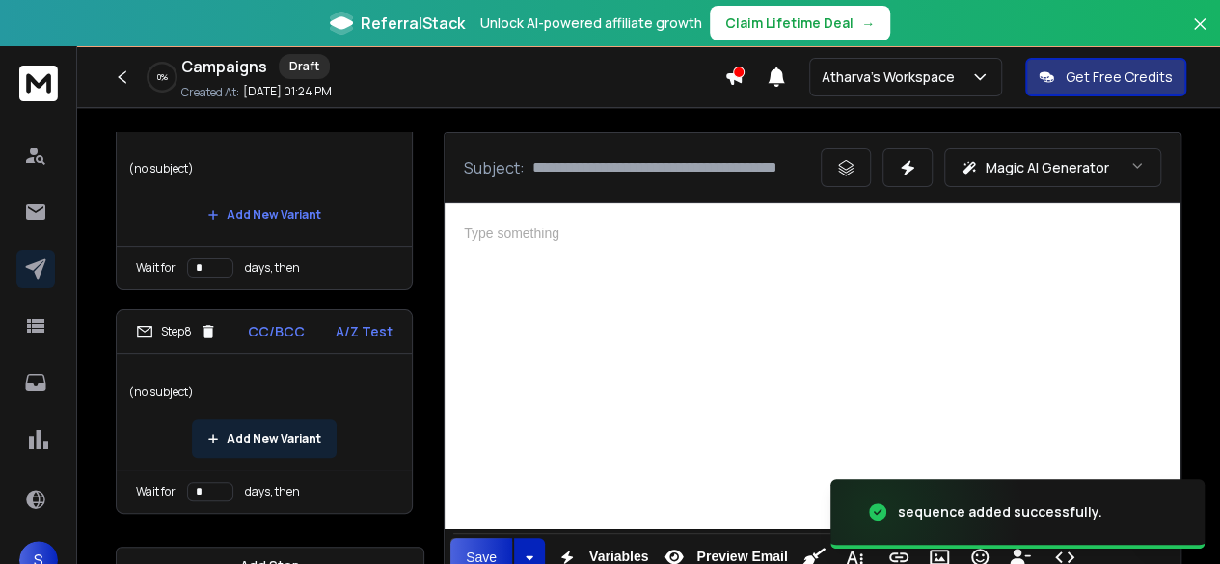
scroll to position [1387, 0]
click at [211, 483] on input "*" at bounding box center [210, 492] width 46 height 19
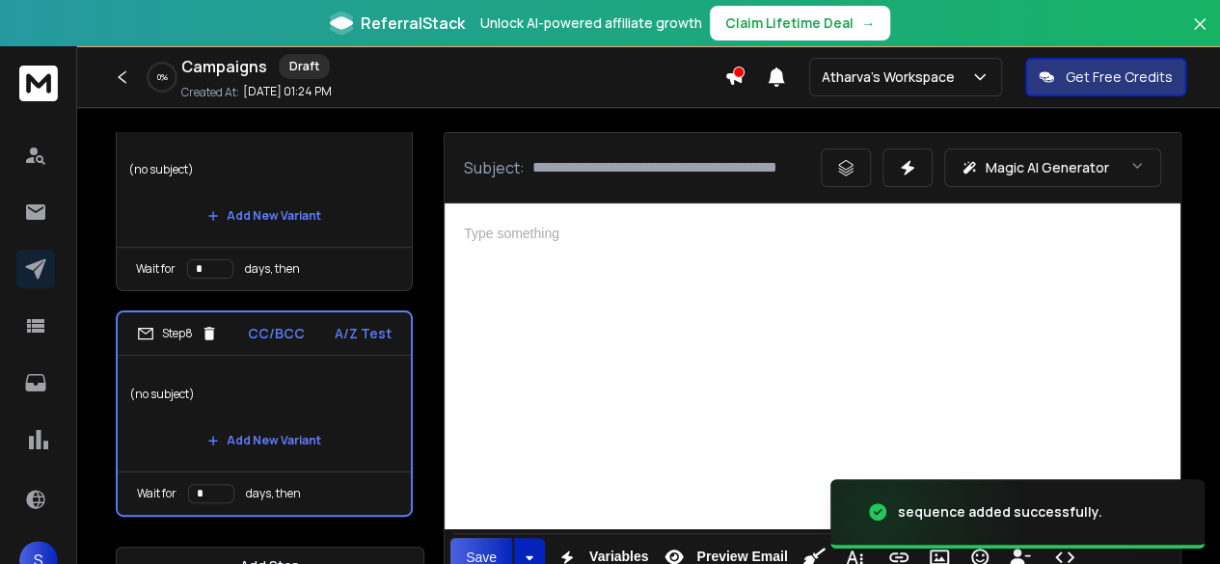
type input "*"
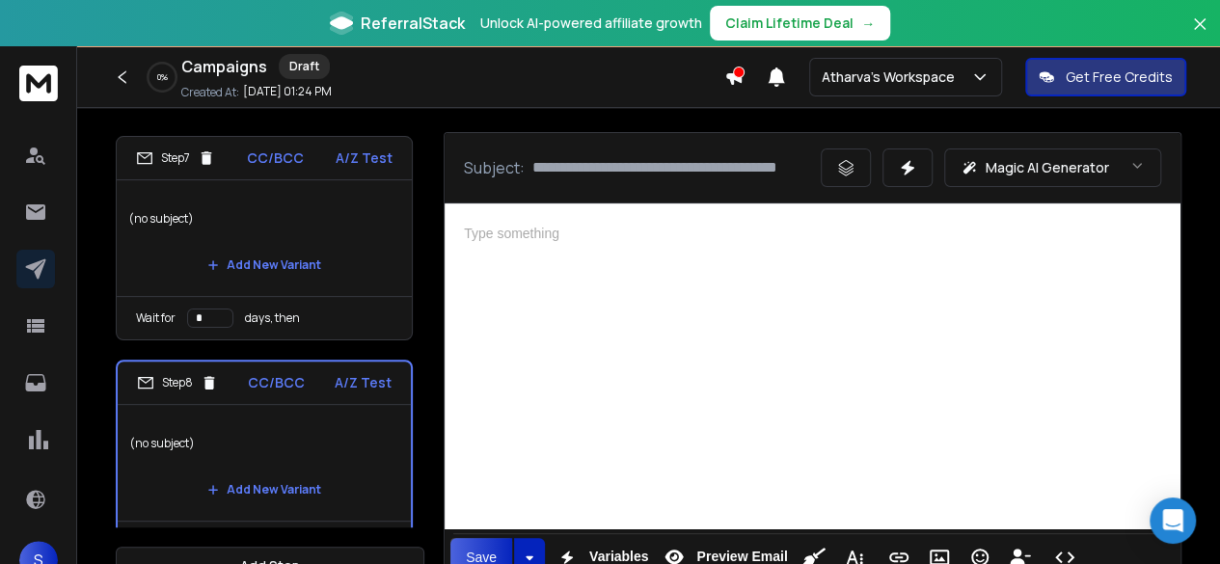
scroll to position [1336, 0]
click at [220, 312] on input "*" at bounding box center [210, 319] width 46 height 19
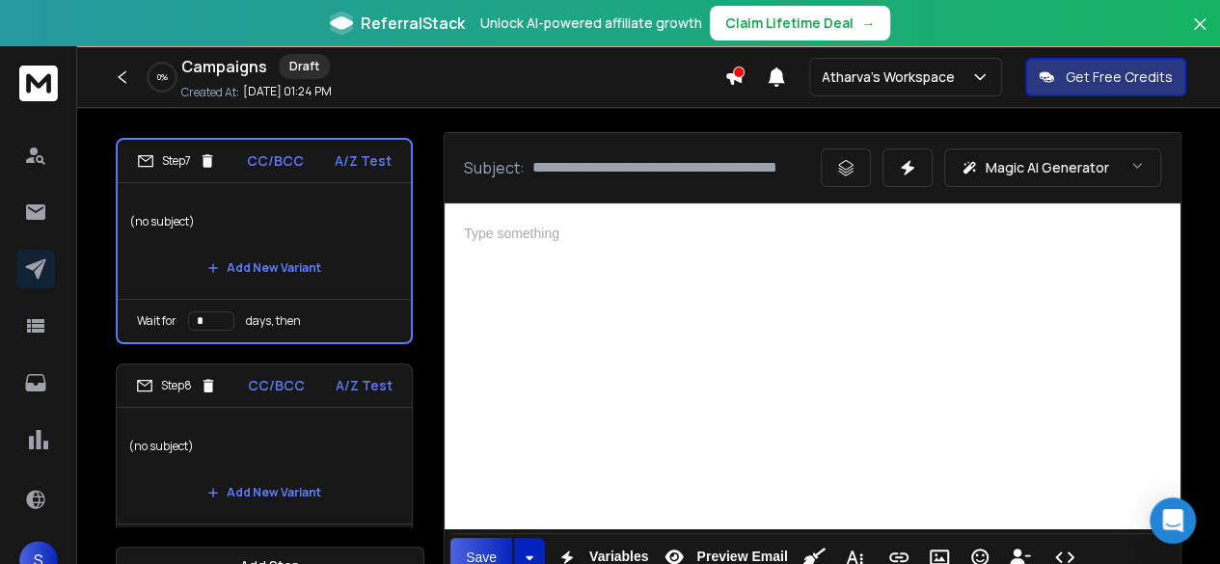
type input "*"
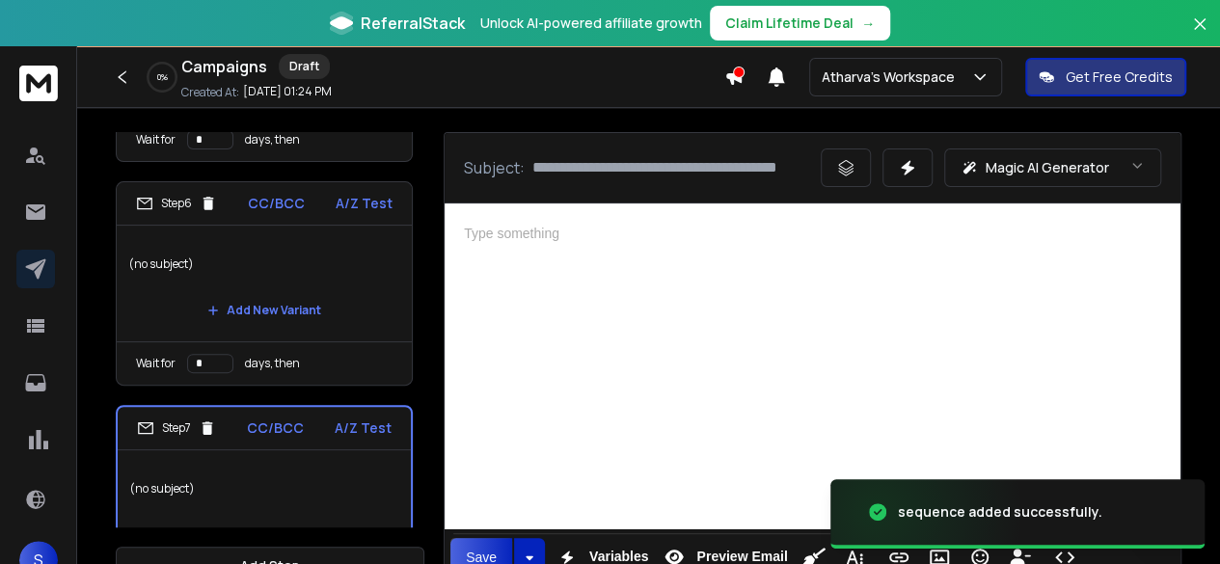
scroll to position [1061, 0]
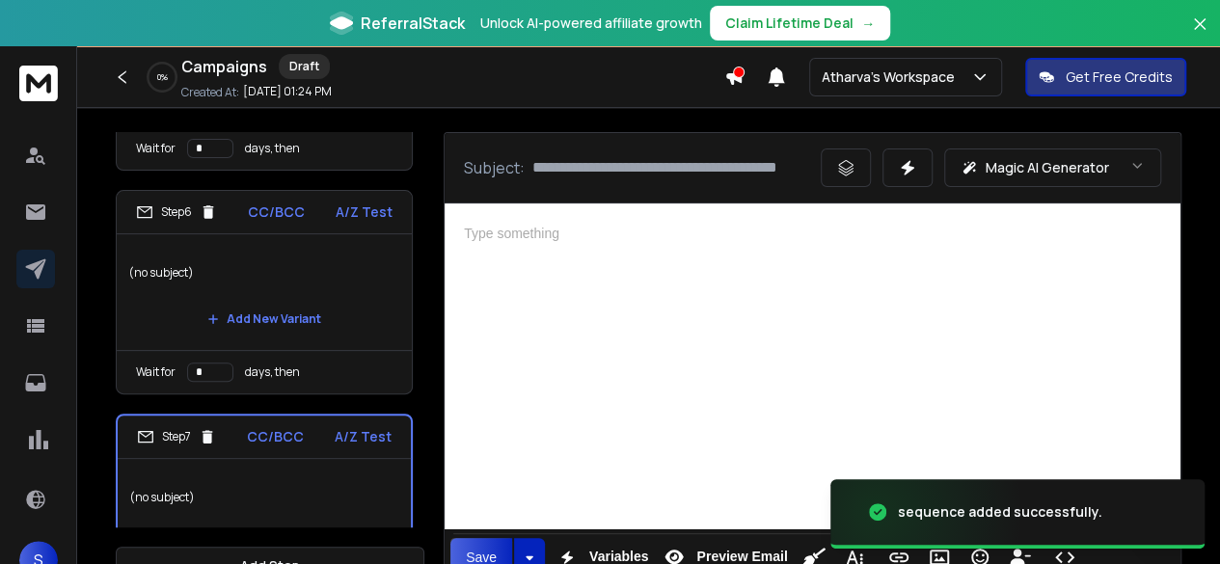
click at [212, 363] on input "*" at bounding box center [210, 372] width 46 height 19
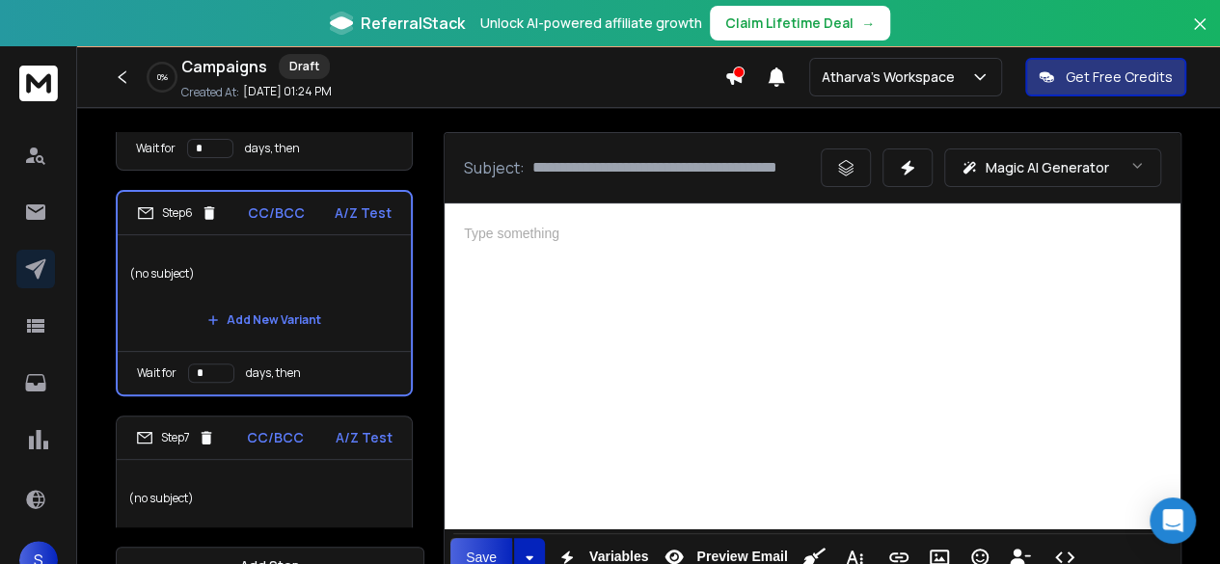
type input "*"
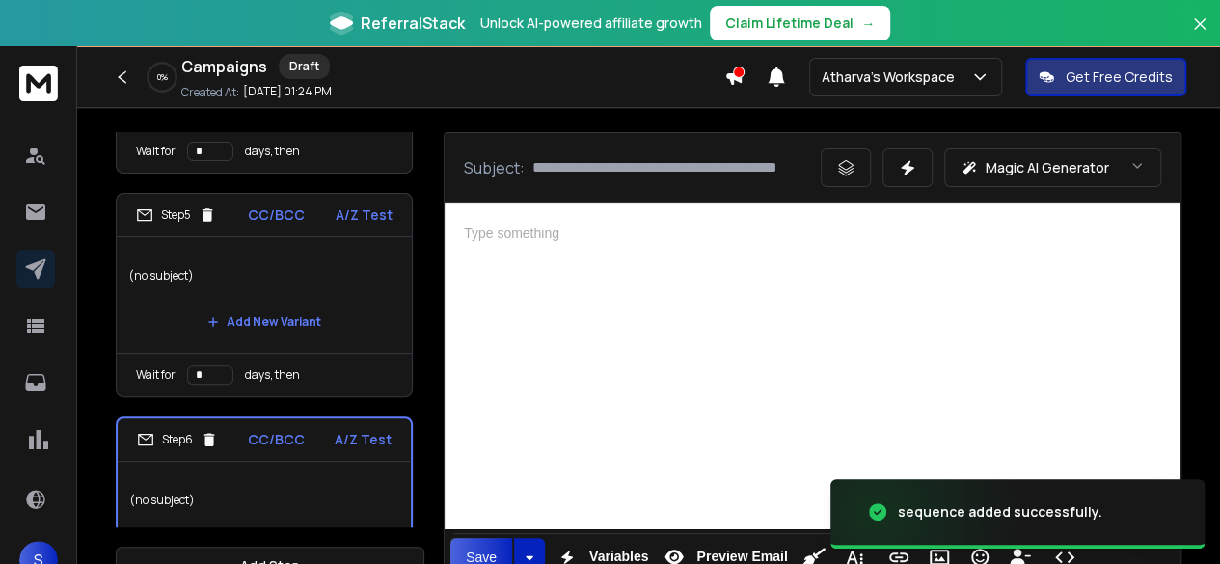
scroll to position [833, 0]
click at [221, 366] on input "*" at bounding box center [210, 375] width 46 height 19
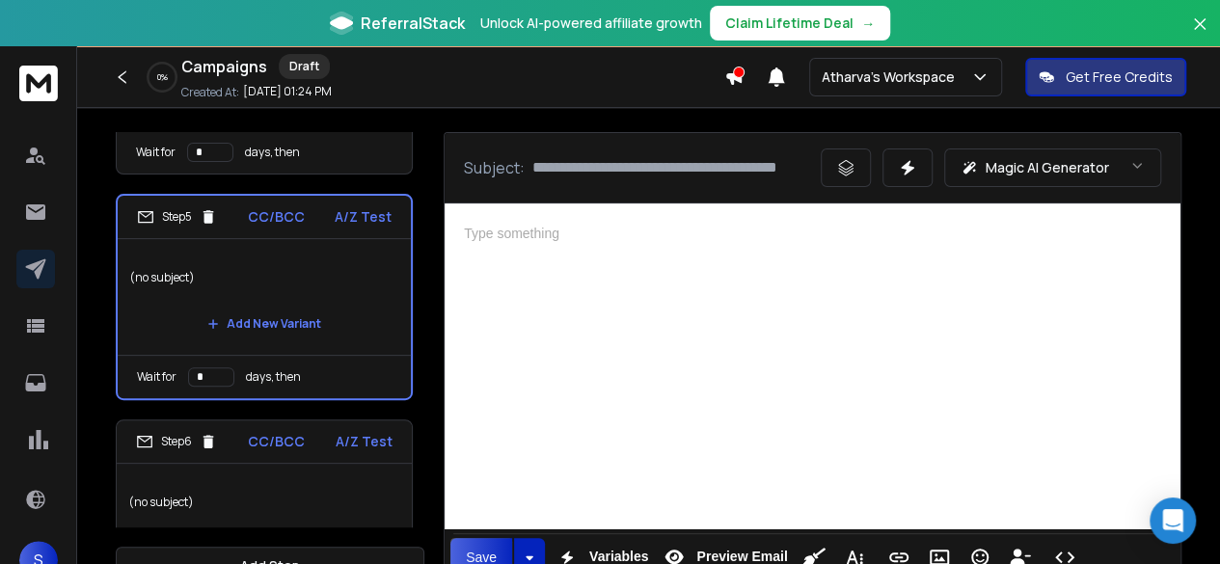
type input "*"
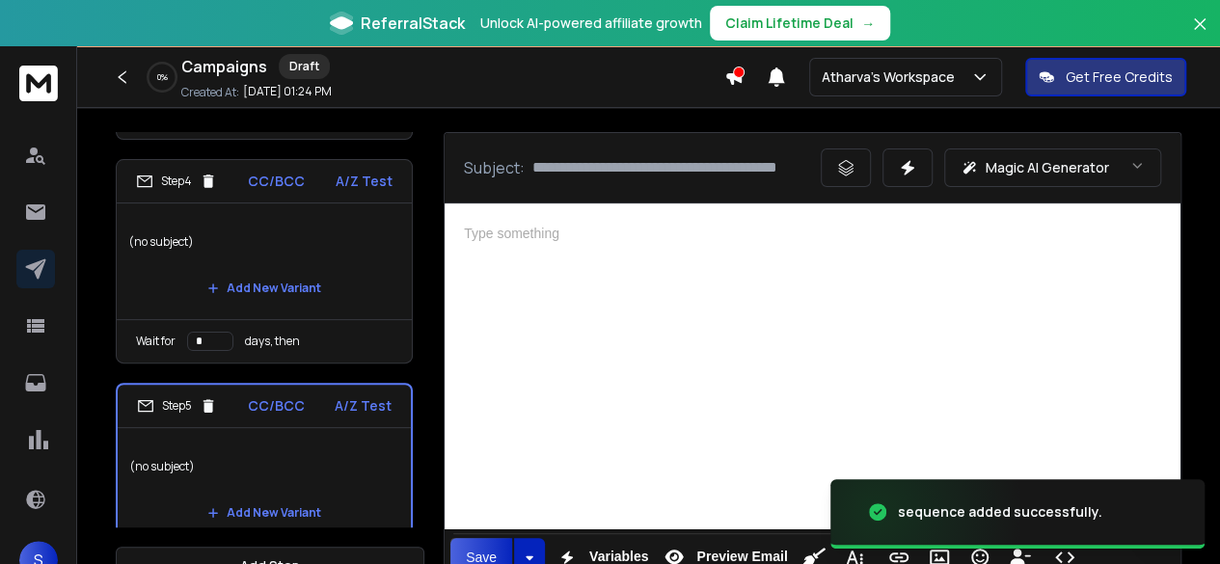
scroll to position [597, 0]
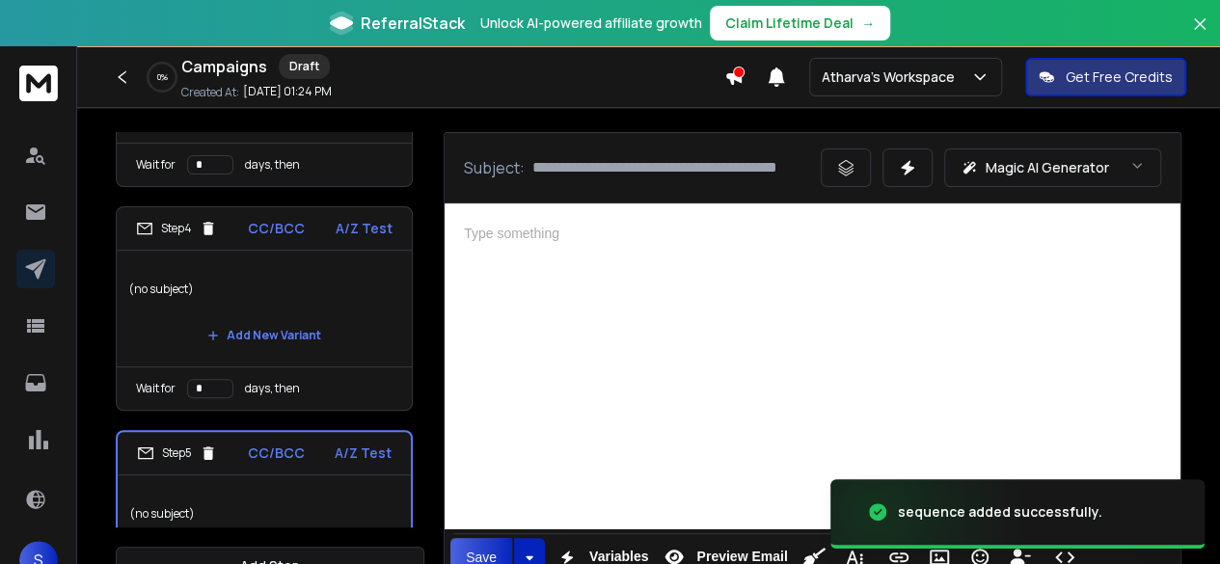
click at [215, 383] on input "*" at bounding box center [210, 388] width 46 height 19
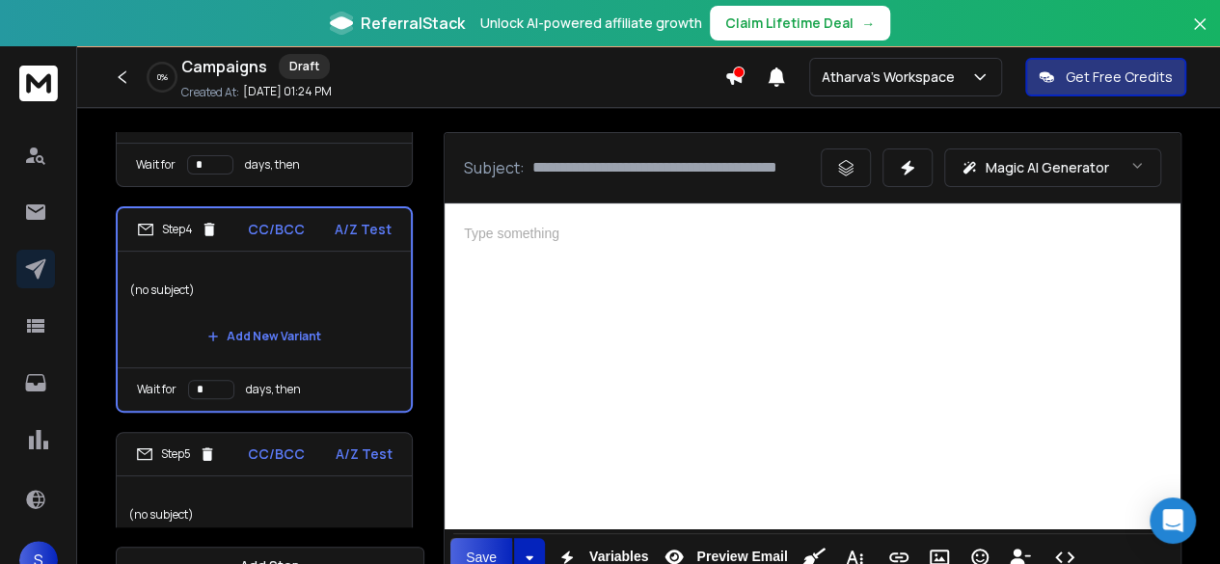
type input "*"
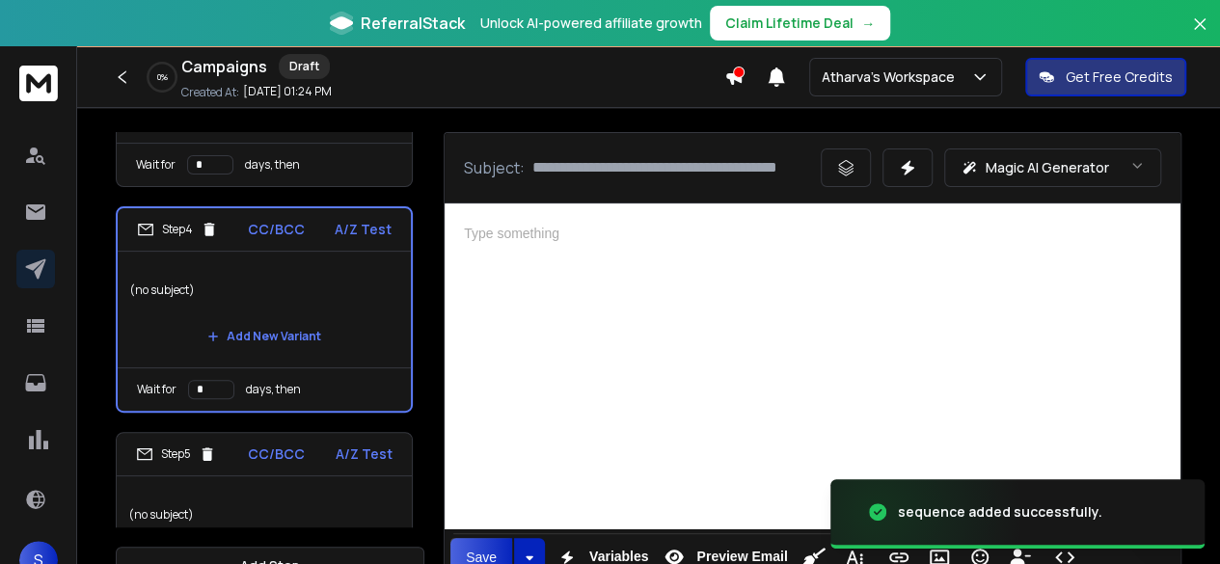
scroll to position [433, 0]
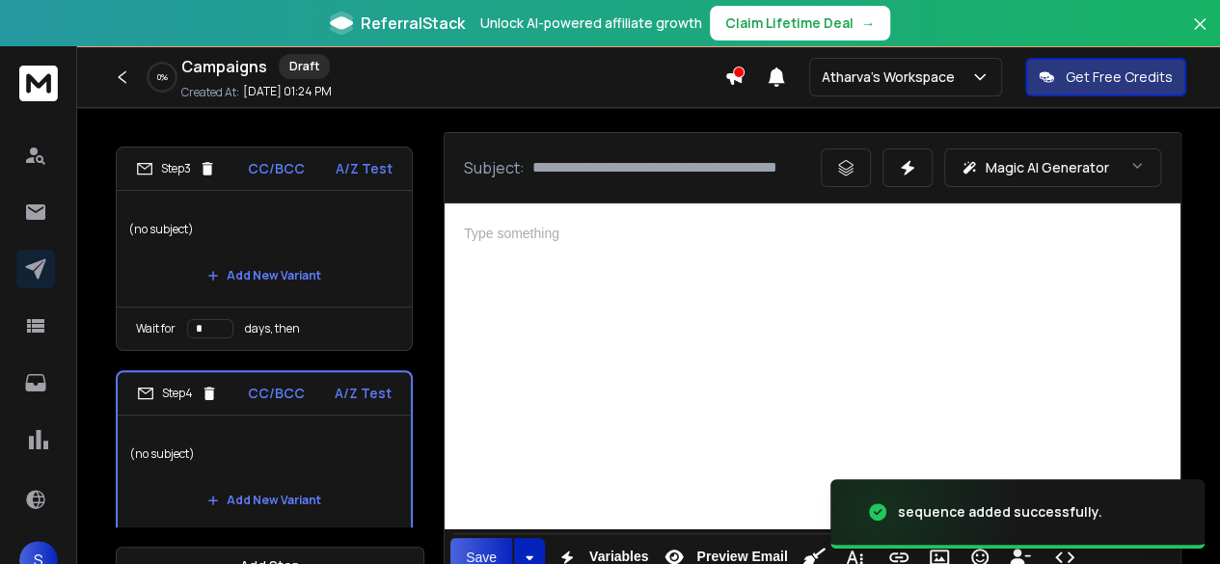
click at [222, 335] on div "Wait for * days, then" at bounding box center [264, 328] width 295 height 43
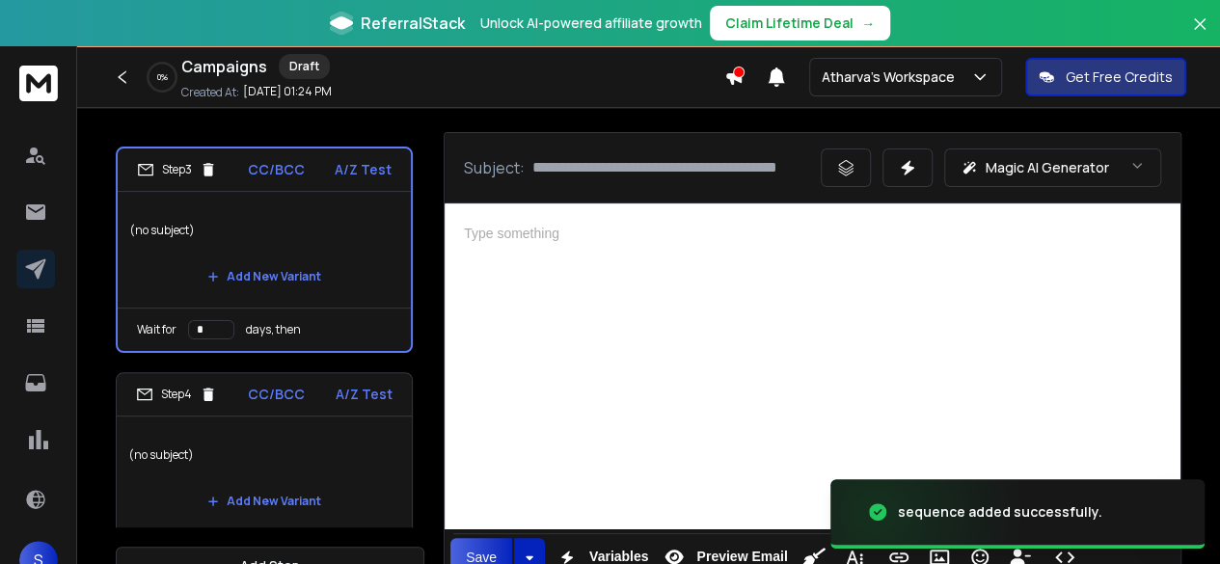
click at [222, 335] on input "*" at bounding box center [211, 329] width 46 height 19
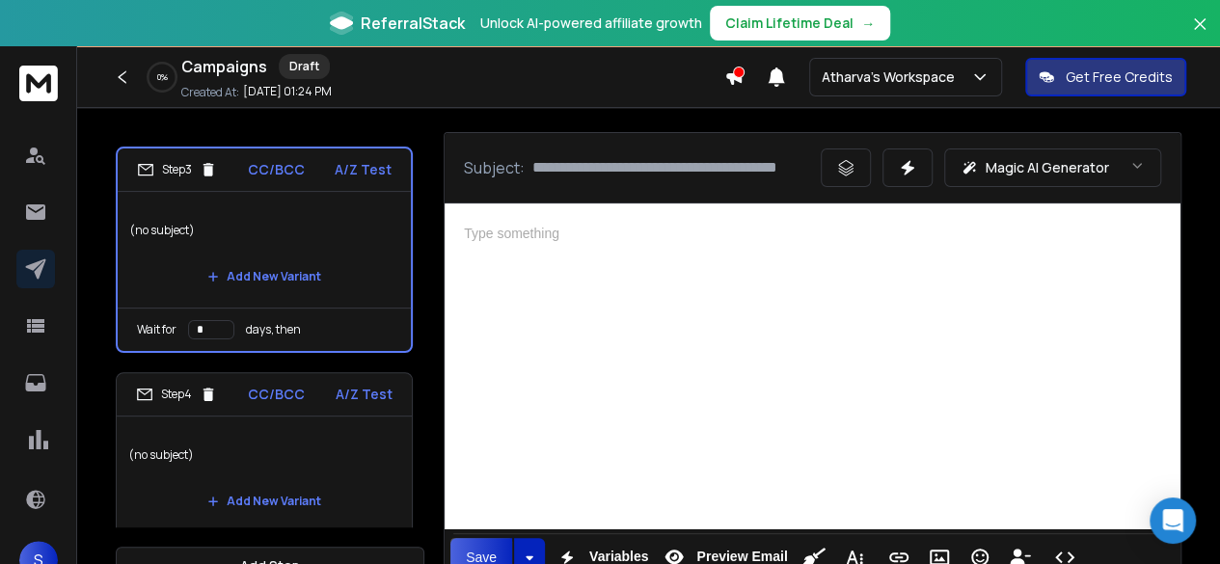
type input "*"
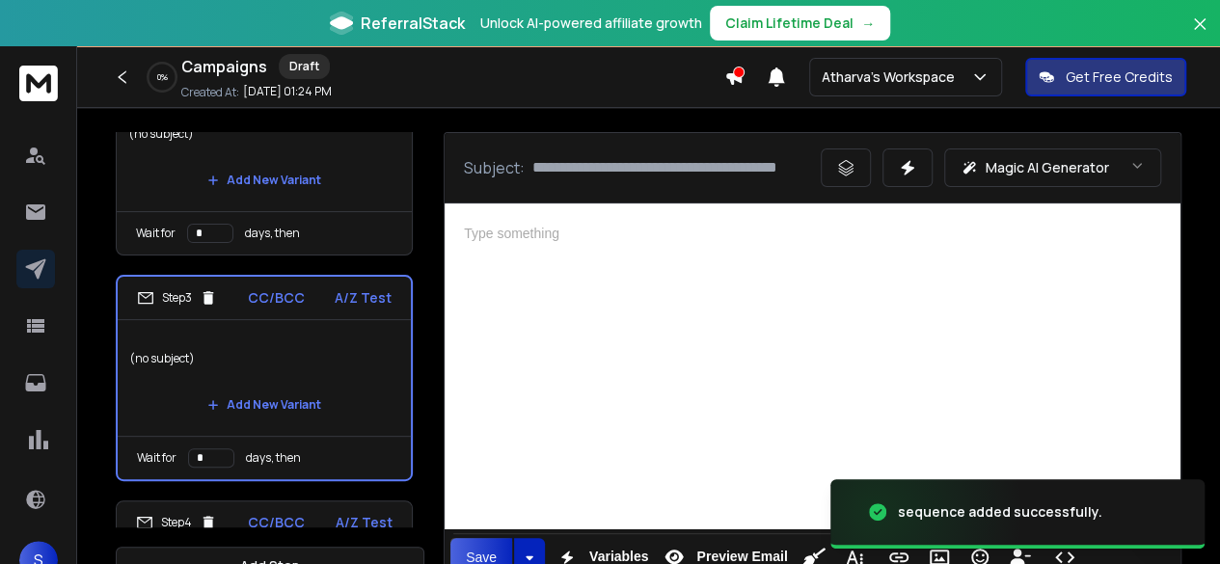
scroll to position [244, 0]
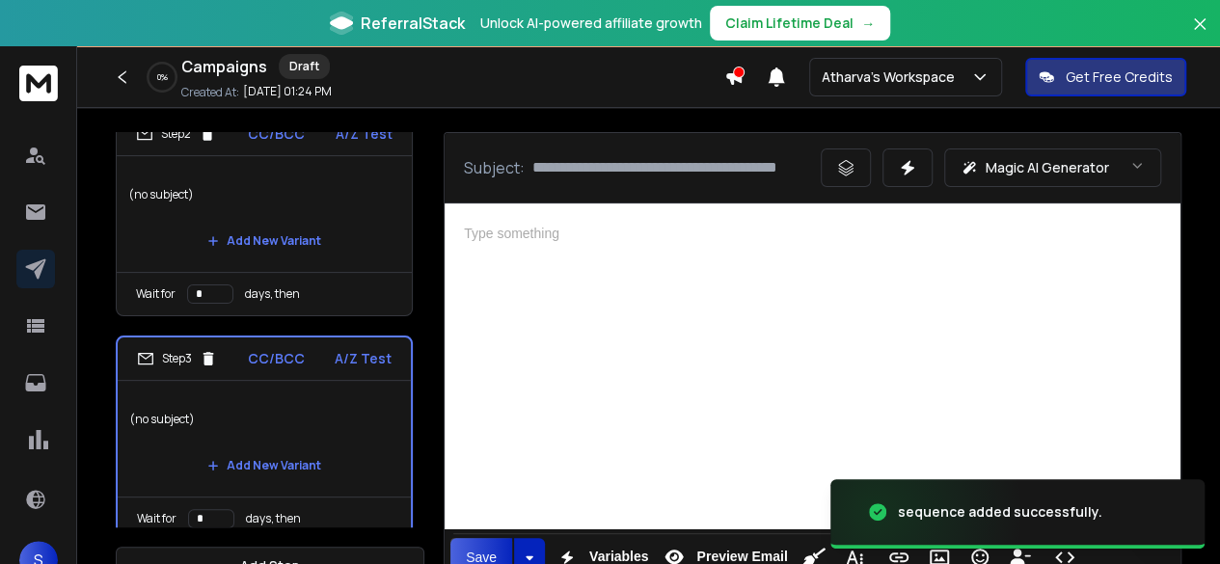
click at [212, 286] on input "*" at bounding box center [210, 293] width 46 height 19
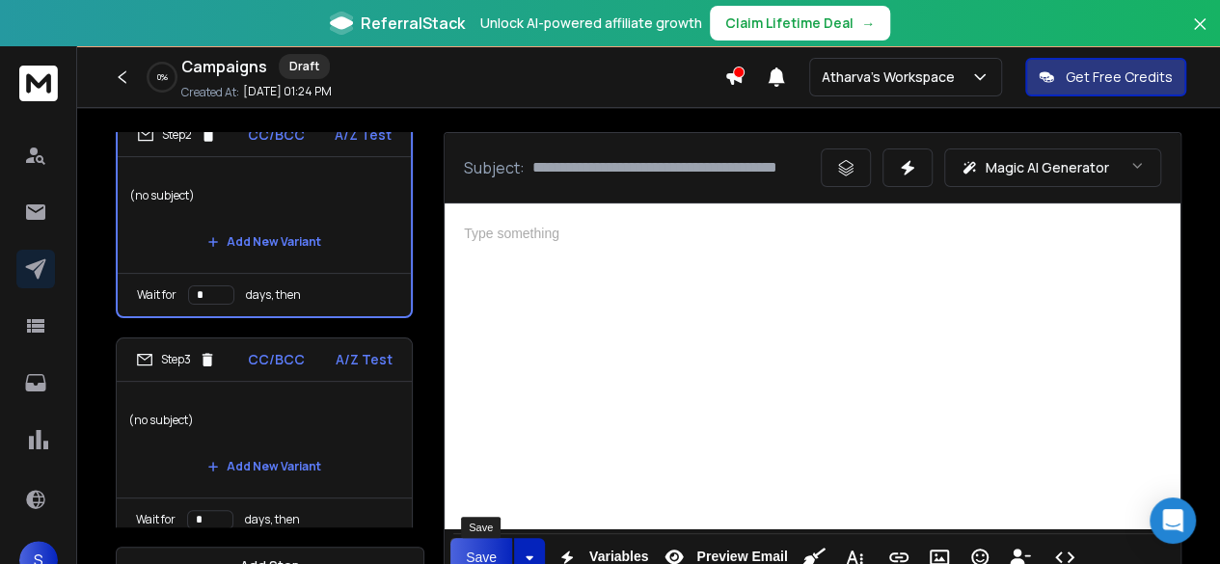
type input "*"
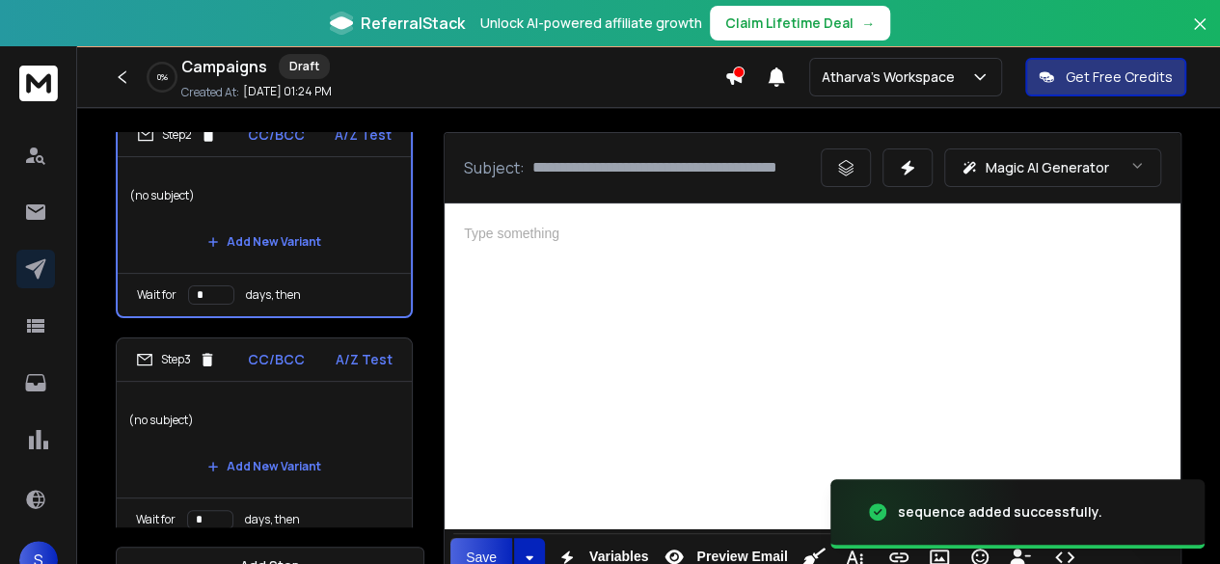
scroll to position [9, 0]
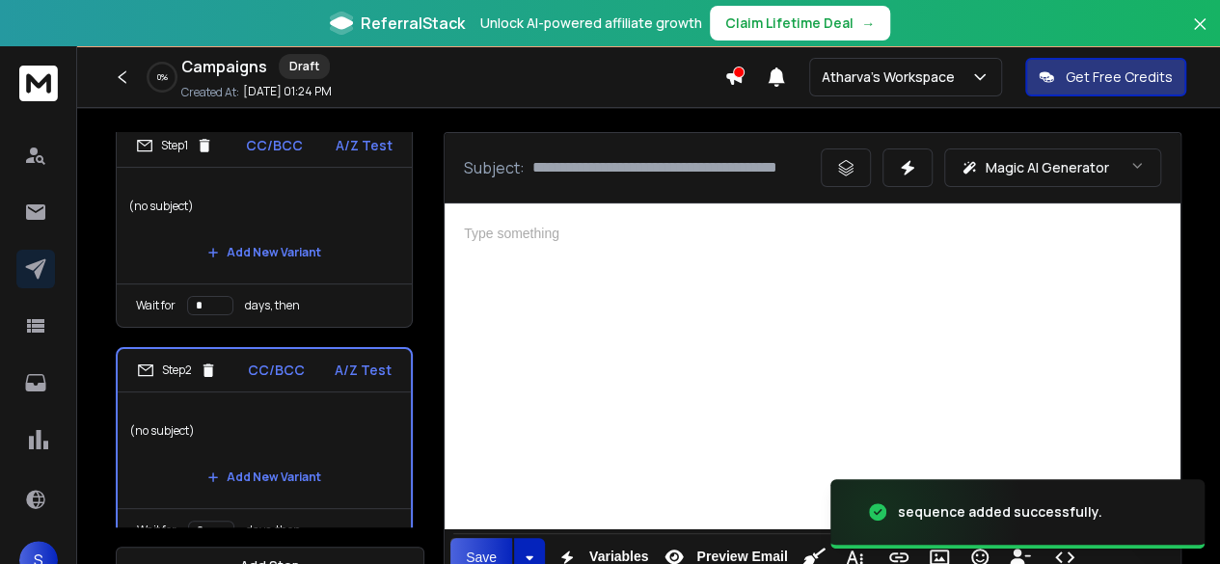
click at [226, 301] on input "*" at bounding box center [210, 305] width 46 height 19
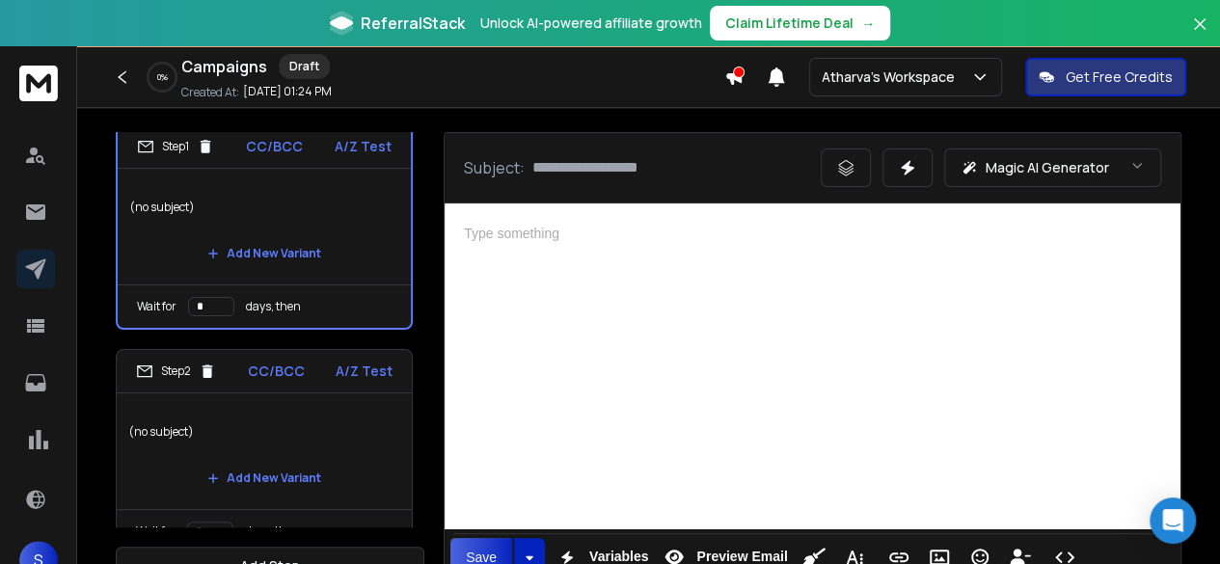
type input "*"
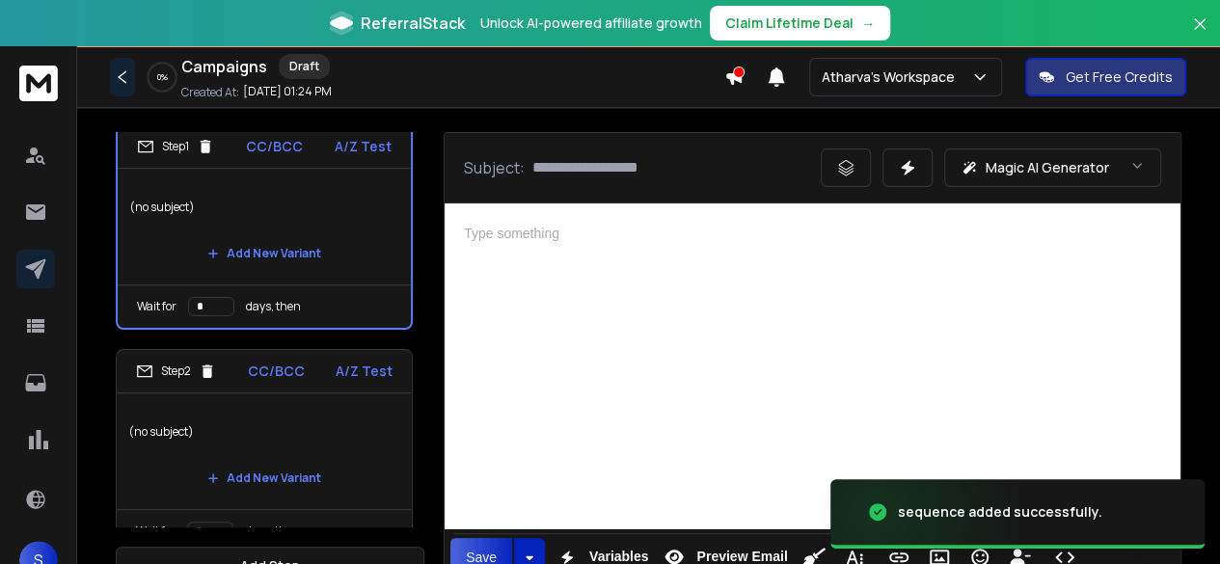
click at [129, 74] on icon at bounding box center [122, 76] width 17 height 17
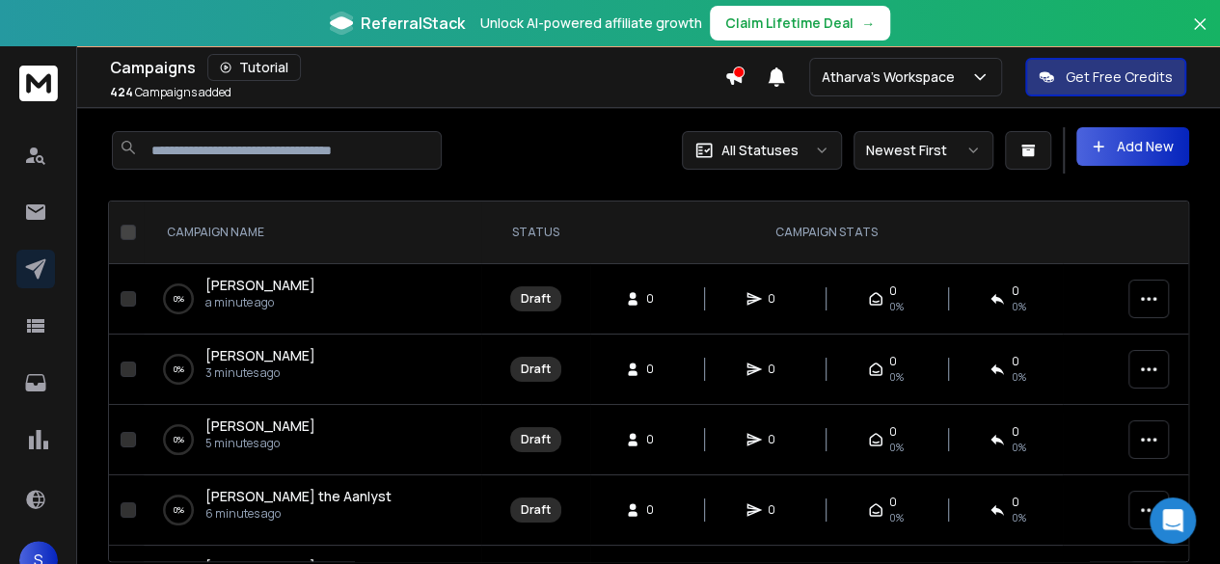
click at [1155, 136] on button "Add New" at bounding box center [1132, 146] width 113 height 39
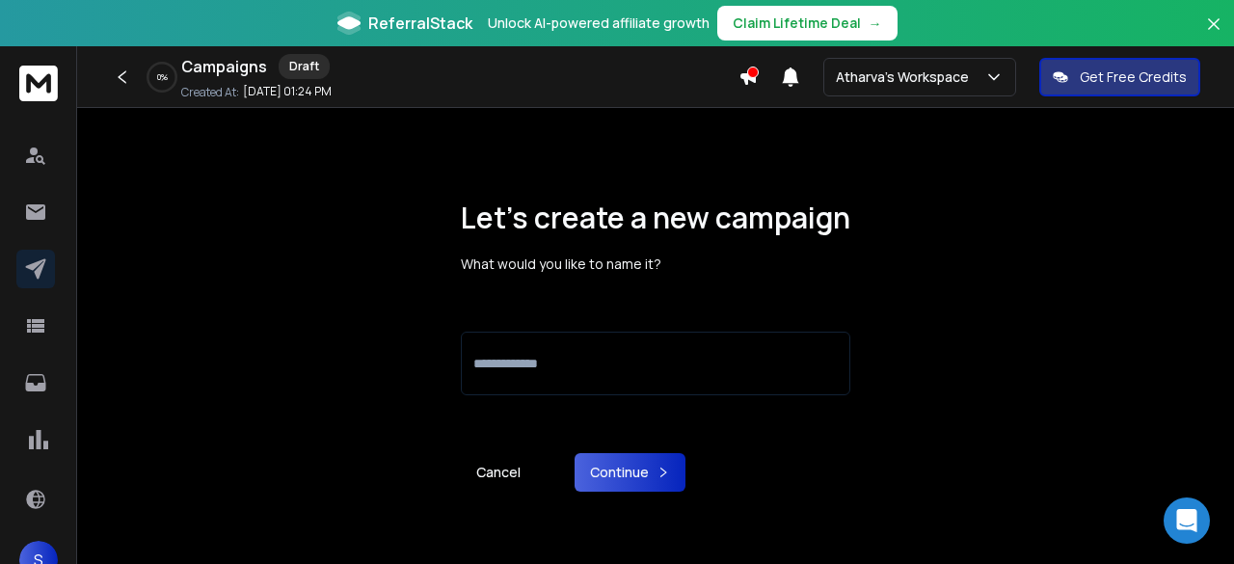
click at [648, 361] on input at bounding box center [656, 364] width 390 height 64
paste input "**********"
type input "**********"
click at [638, 483] on button "Continue" at bounding box center [630, 472] width 111 height 39
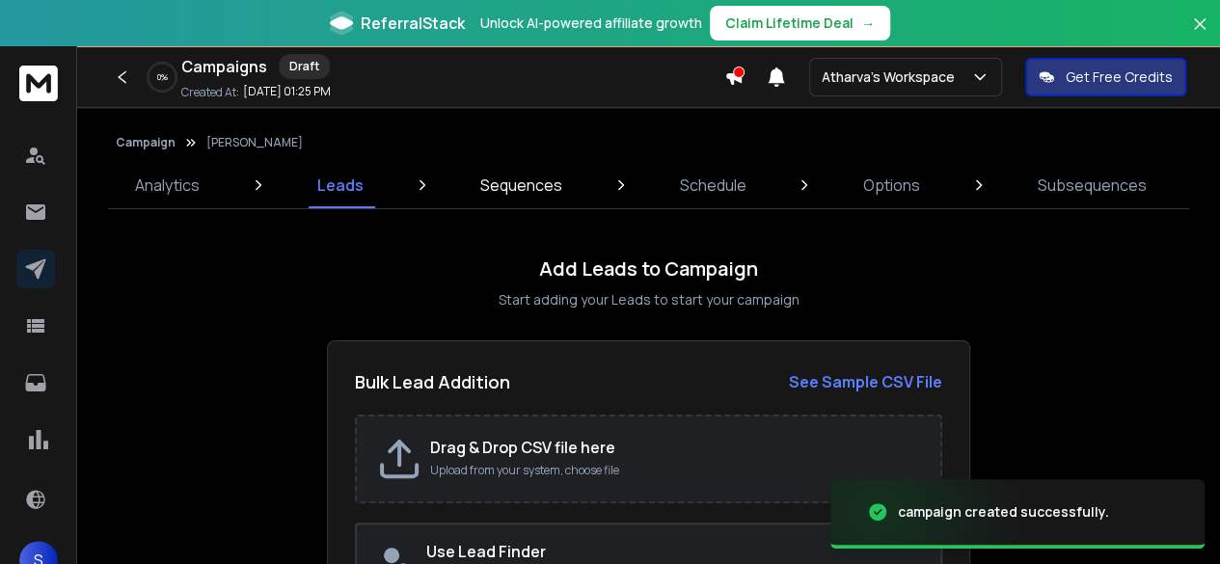
click at [551, 175] on p "Sequences" at bounding box center [521, 185] width 82 height 23
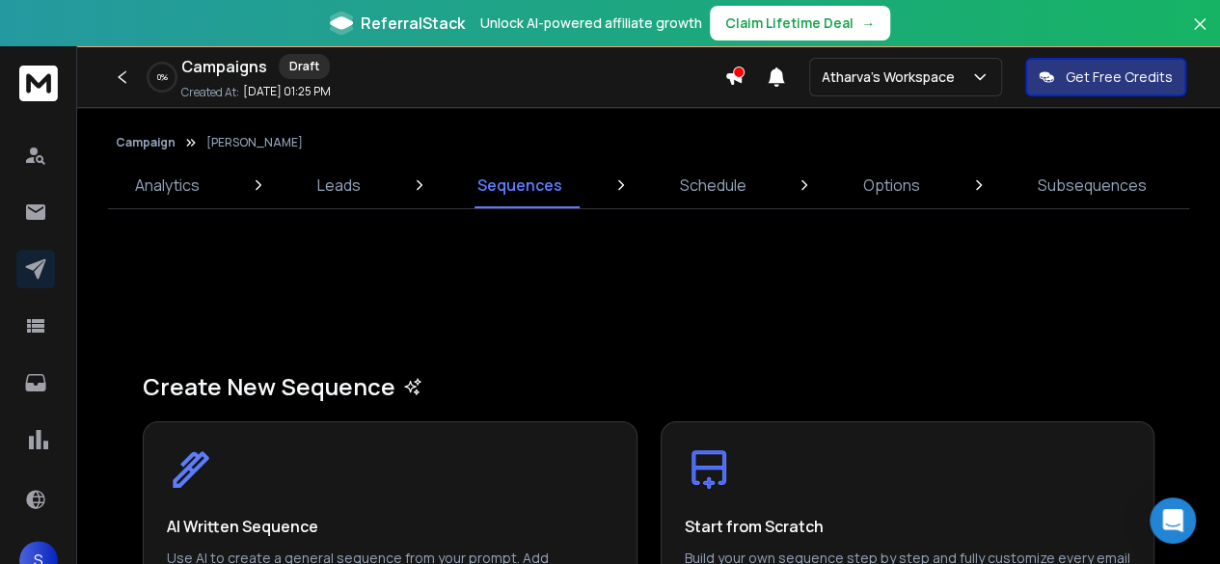
scroll to position [104, 0]
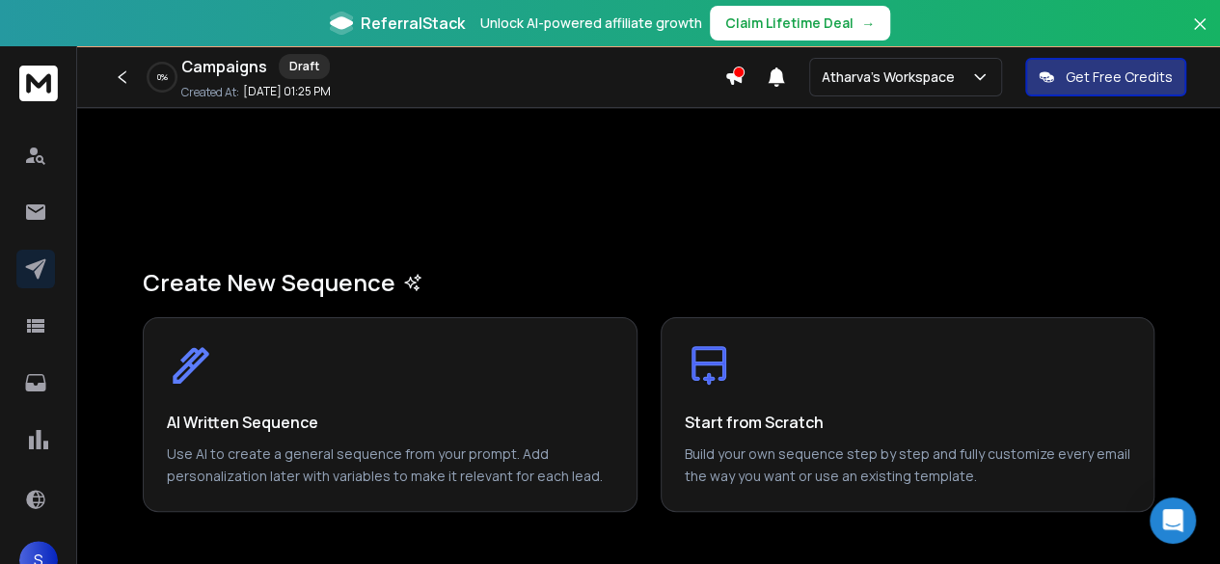
click at [833, 422] on div "Start from Scratch Build your own sequence step by step and fully customize eve…" at bounding box center [907, 414] width 493 height 193
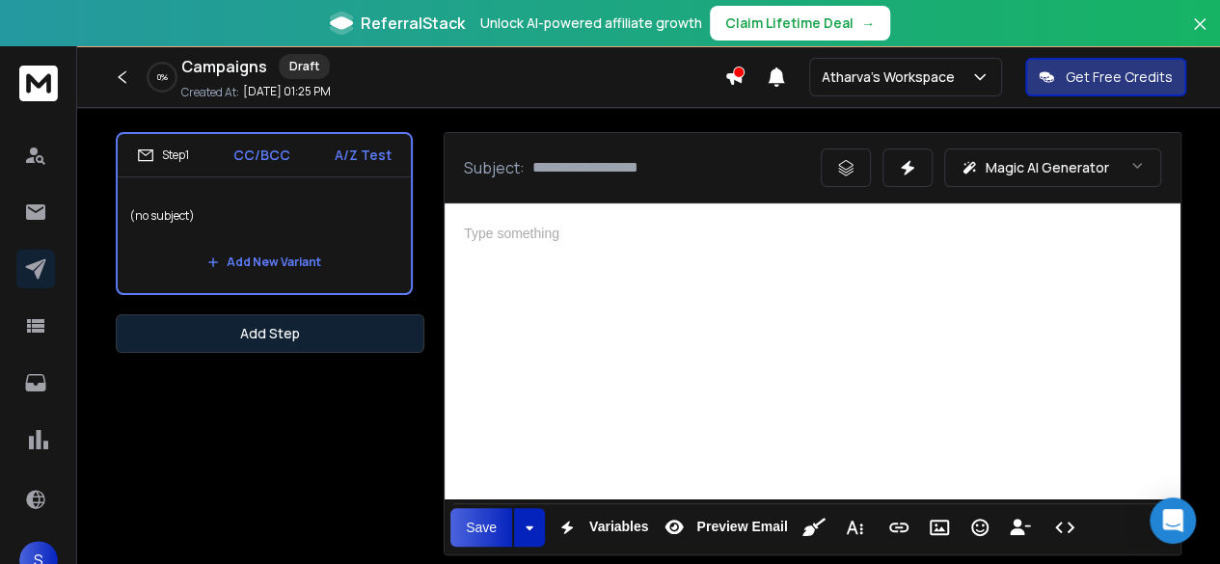
click at [309, 326] on button "Add Step" at bounding box center [270, 333] width 309 height 39
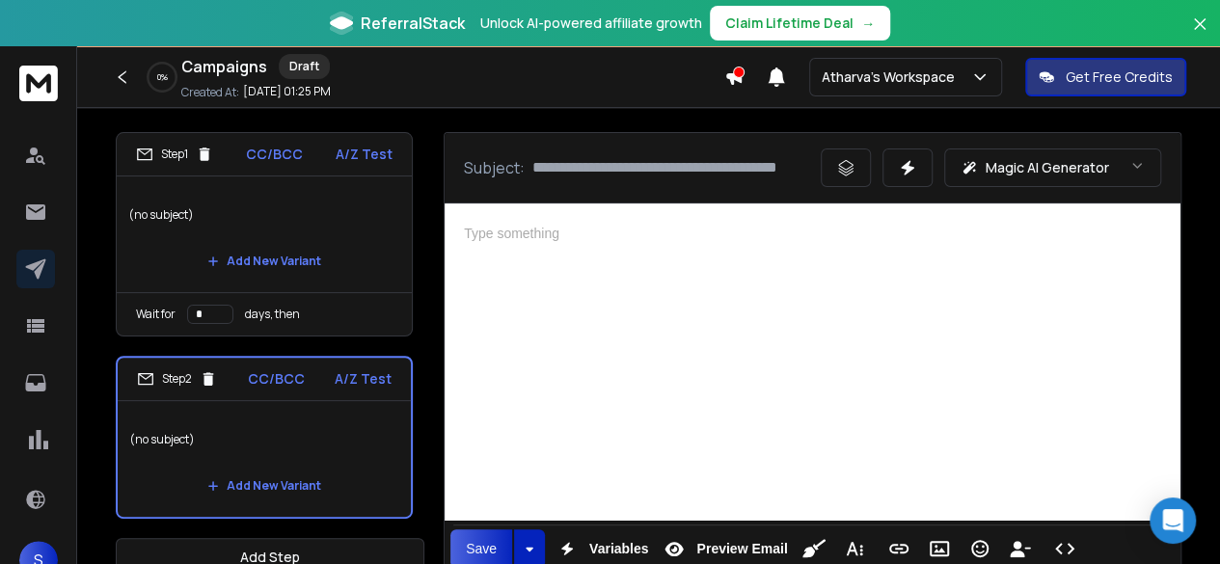
scroll to position [141, 0]
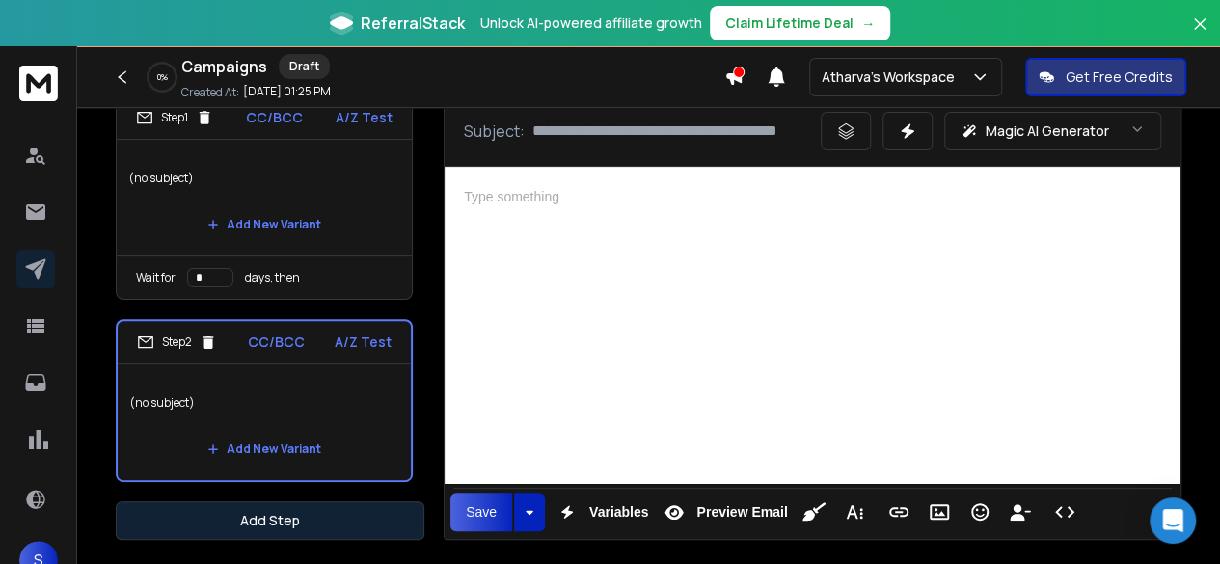
click at [300, 501] on button "Add Step" at bounding box center [270, 520] width 309 height 39
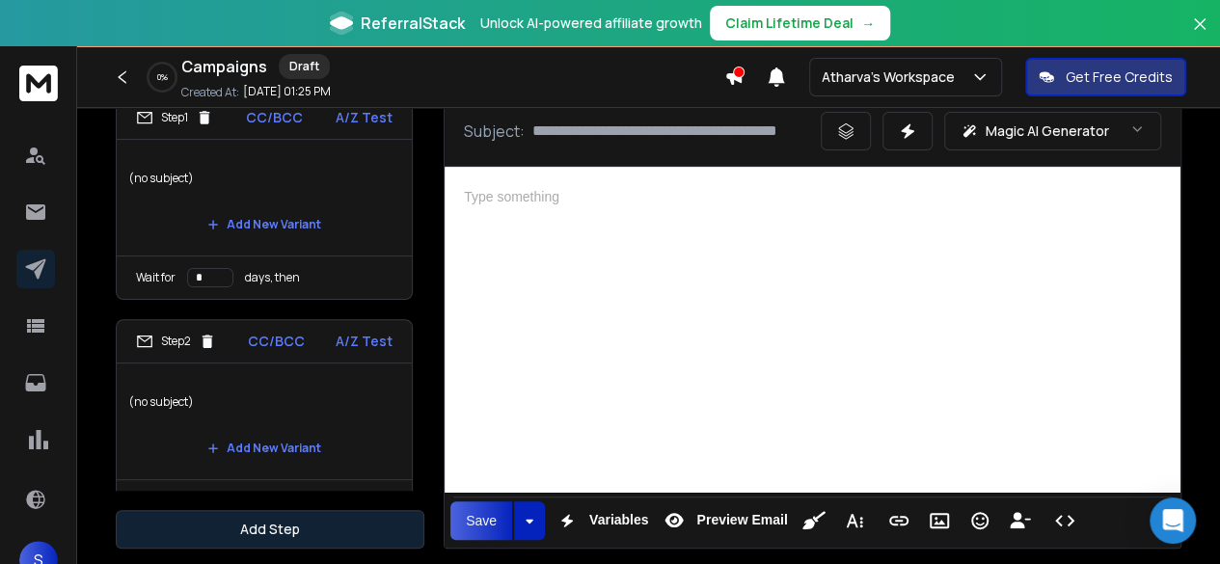
click at [307, 544] on button "Add Step" at bounding box center [270, 529] width 309 height 39
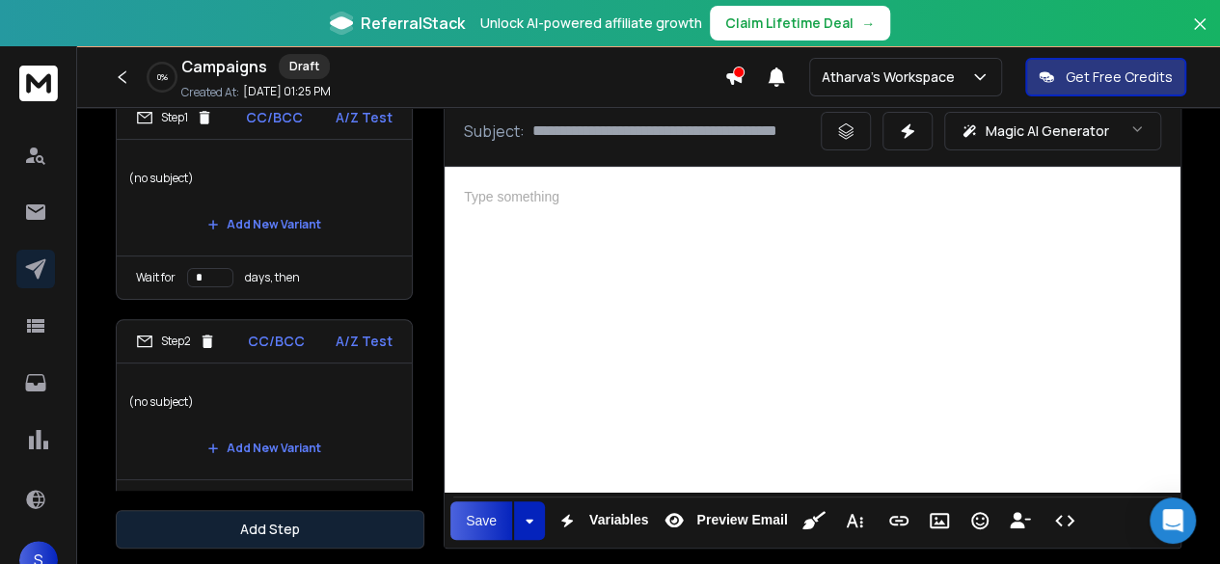
click at [307, 544] on button "Add Step" at bounding box center [270, 529] width 309 height 39
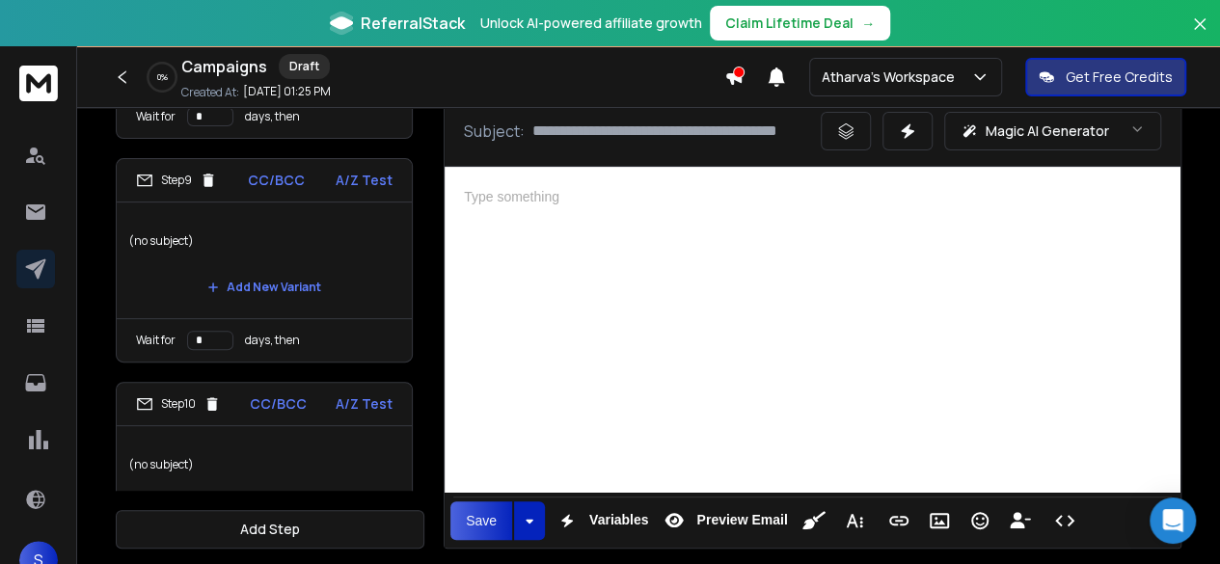
scroll to position [1991, 0]
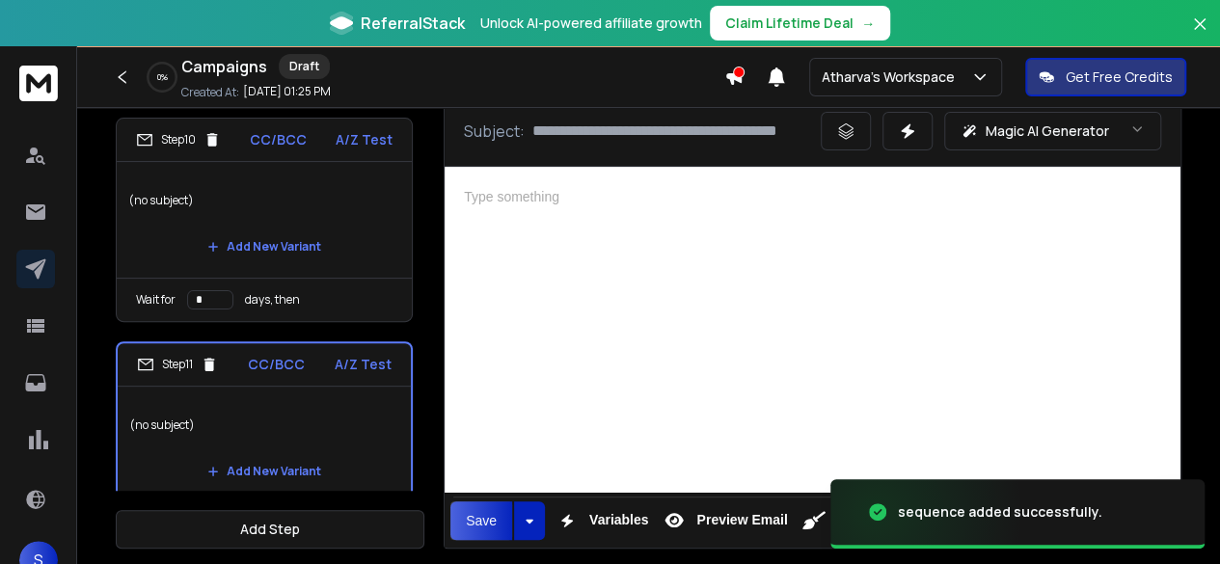
click at [316, 191] on p "(no subject)" at bounding box center [264, 201] width 272 height 54
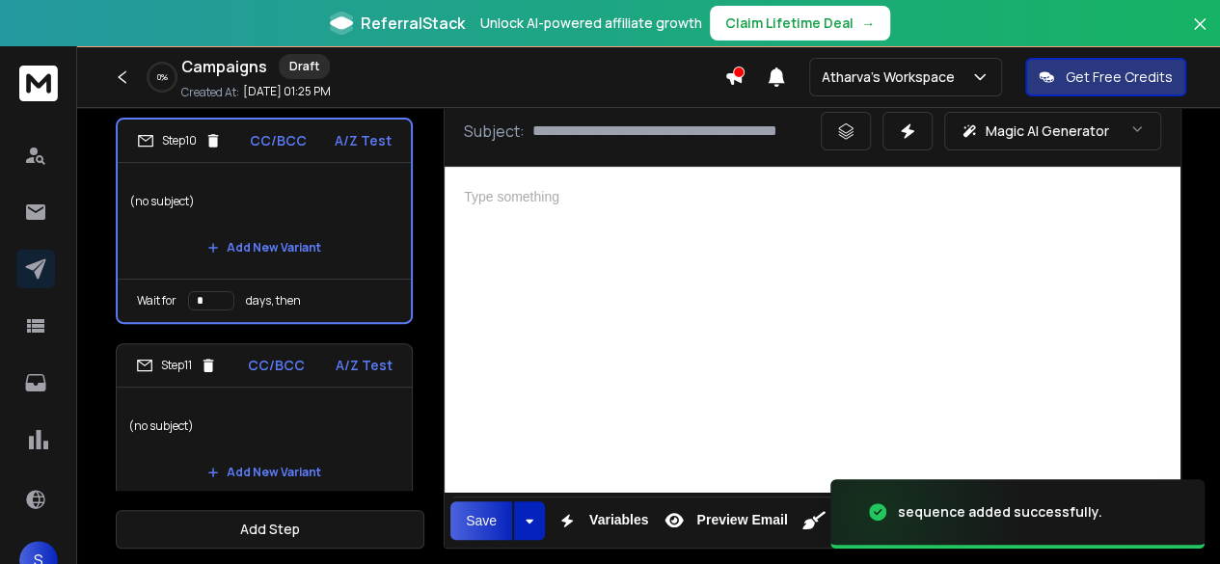
click at [222, 294] on input "*" at bounding box center [211, 300] width 46 height 19
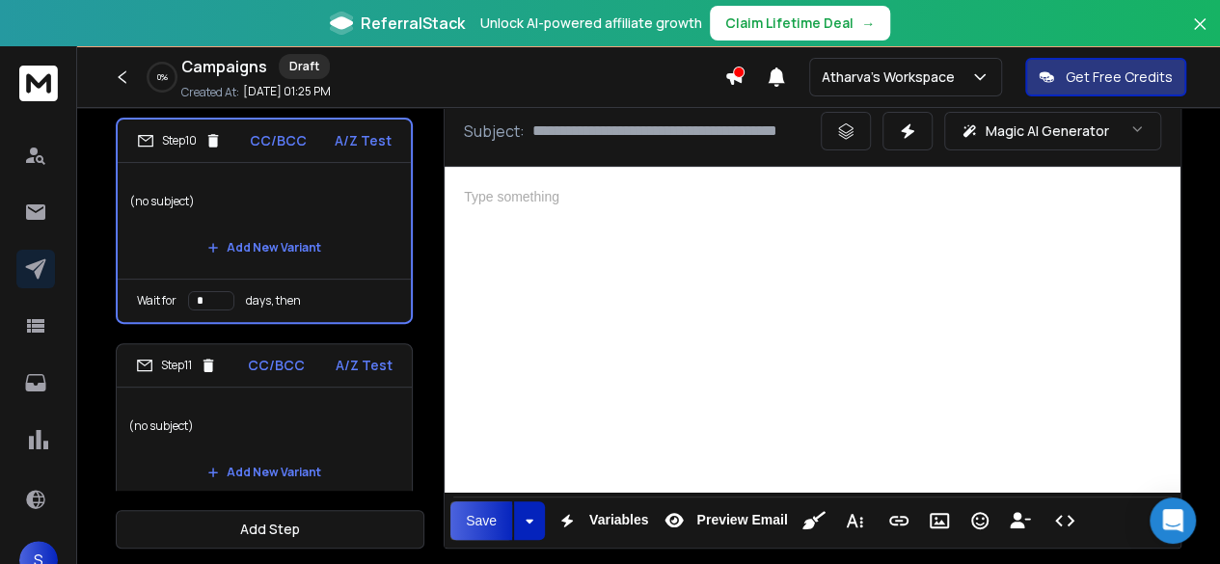
type input "*"
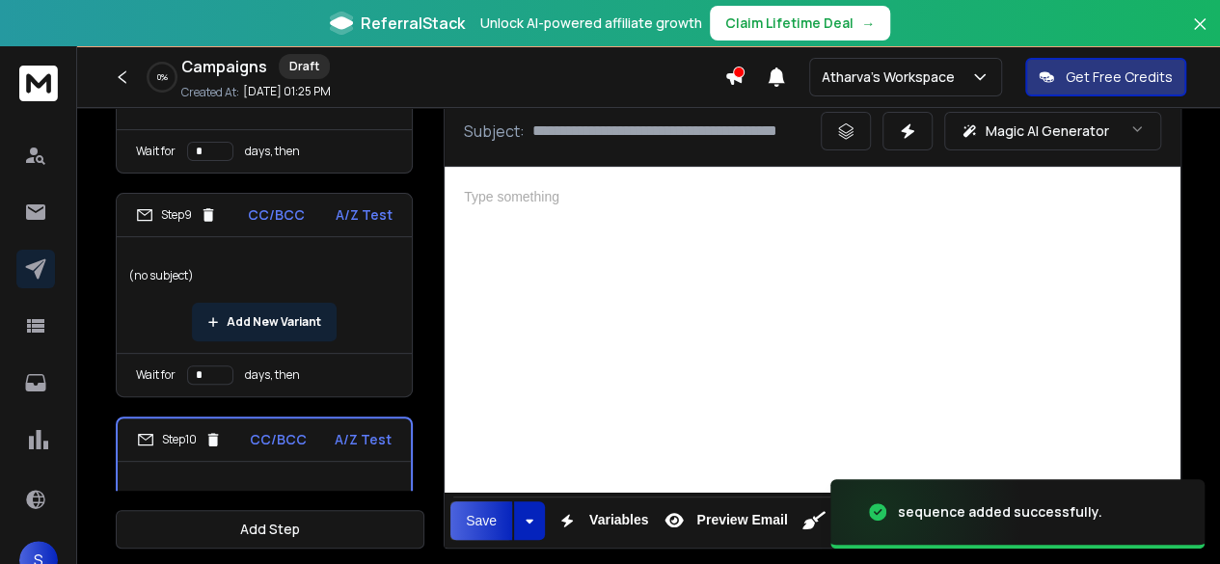
scroll to position [1667, 0]
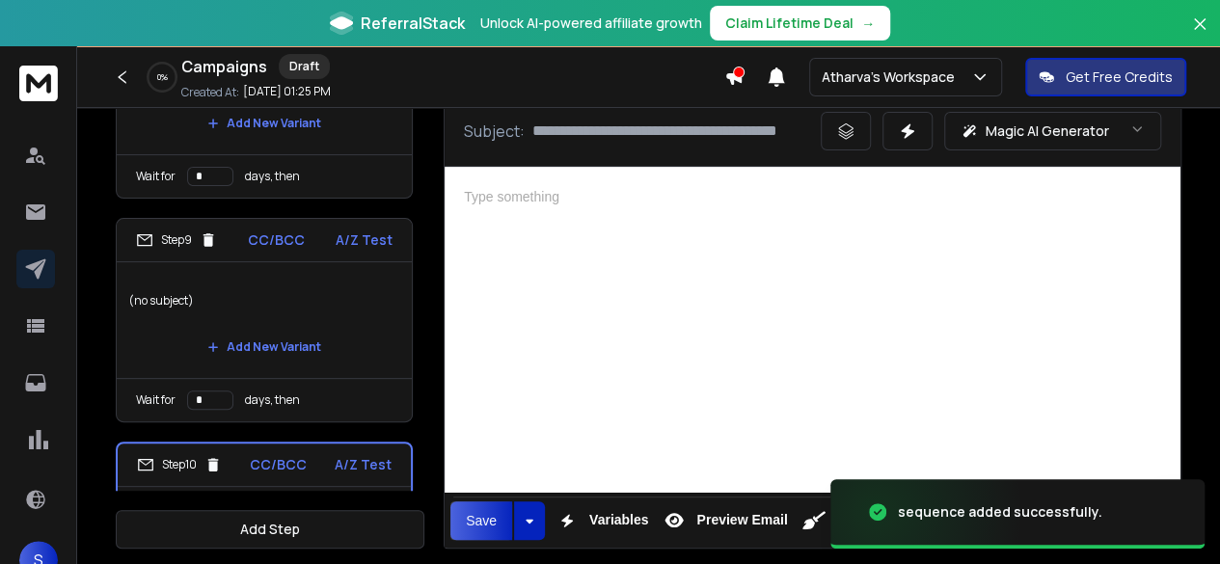
click at [218, 390] on input "*" at bounding box center [210, 399] width 46 height 19
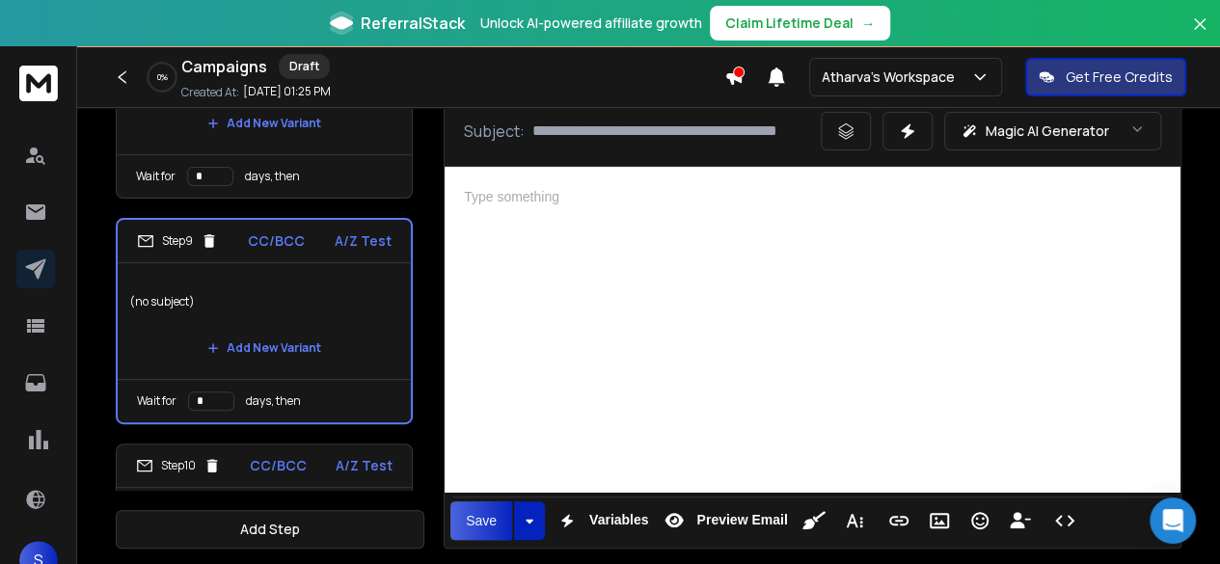
type input "*"
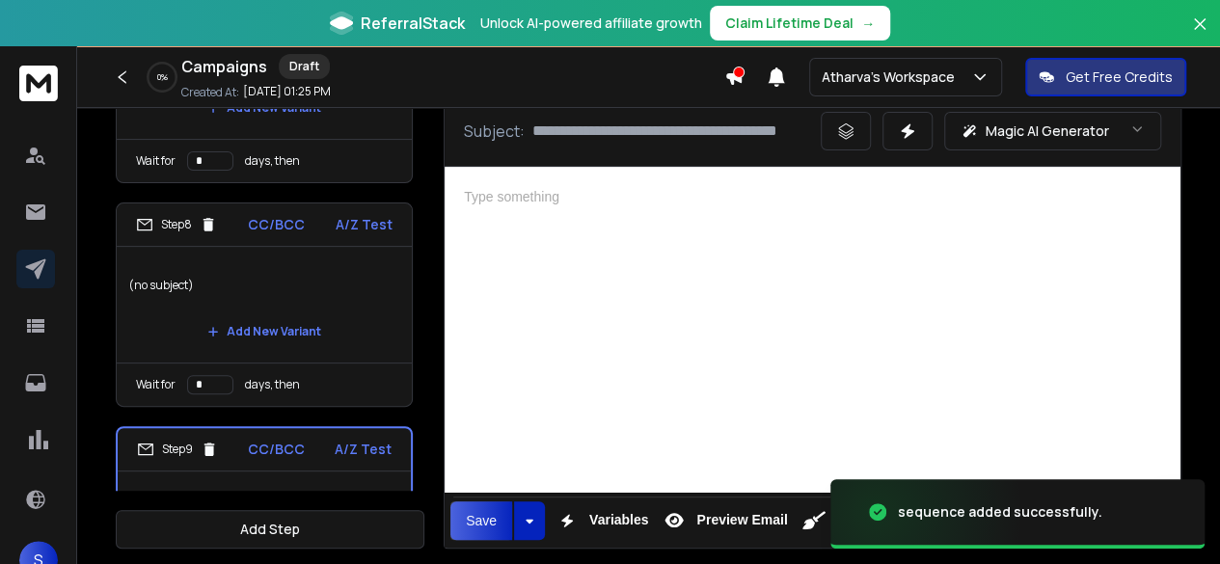
scroll to position [1458, 0]
click at [221, 376] on input "*" at bounding box center [210, 385] width 46 height 19
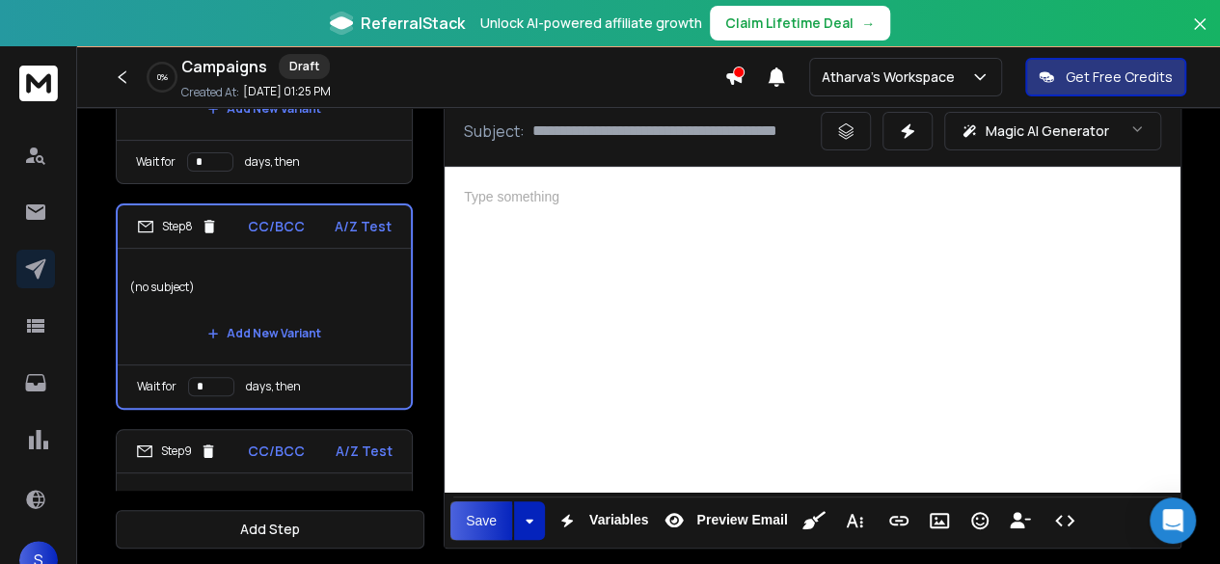
type input "*"
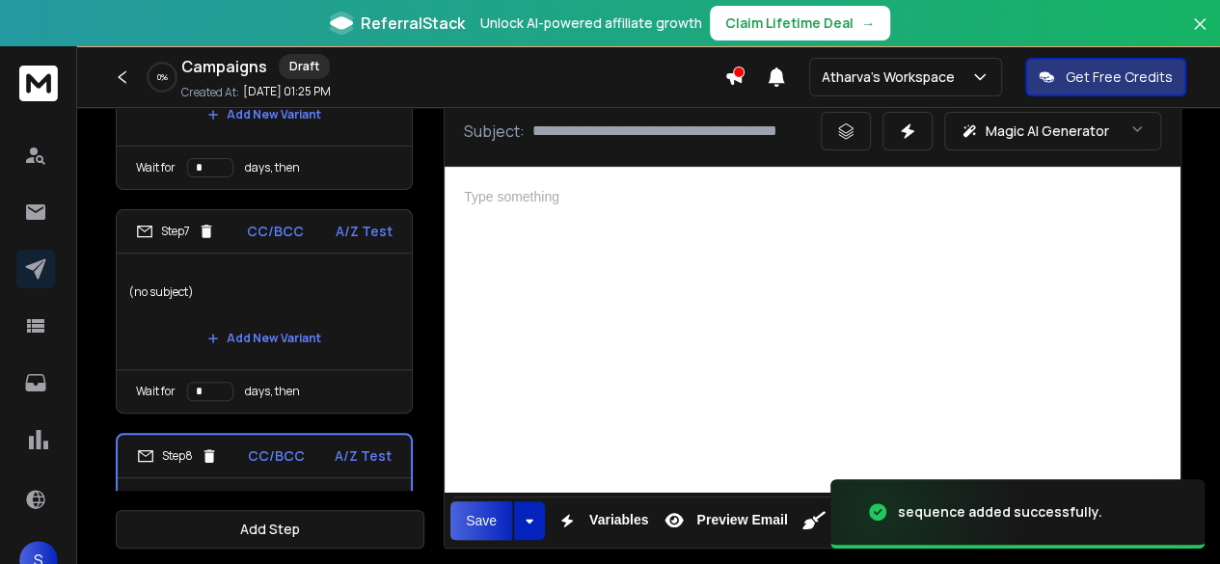
scroll to position [1221, 0]
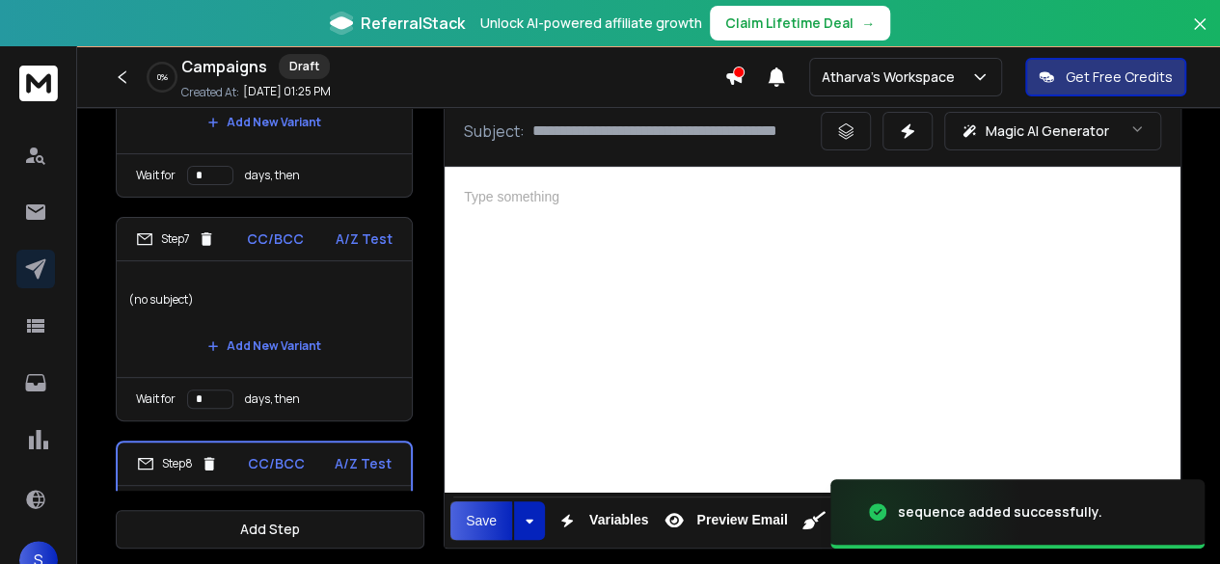
click at [225, 390] on input "*" at bounding box center [210, 399] width 46 height 19
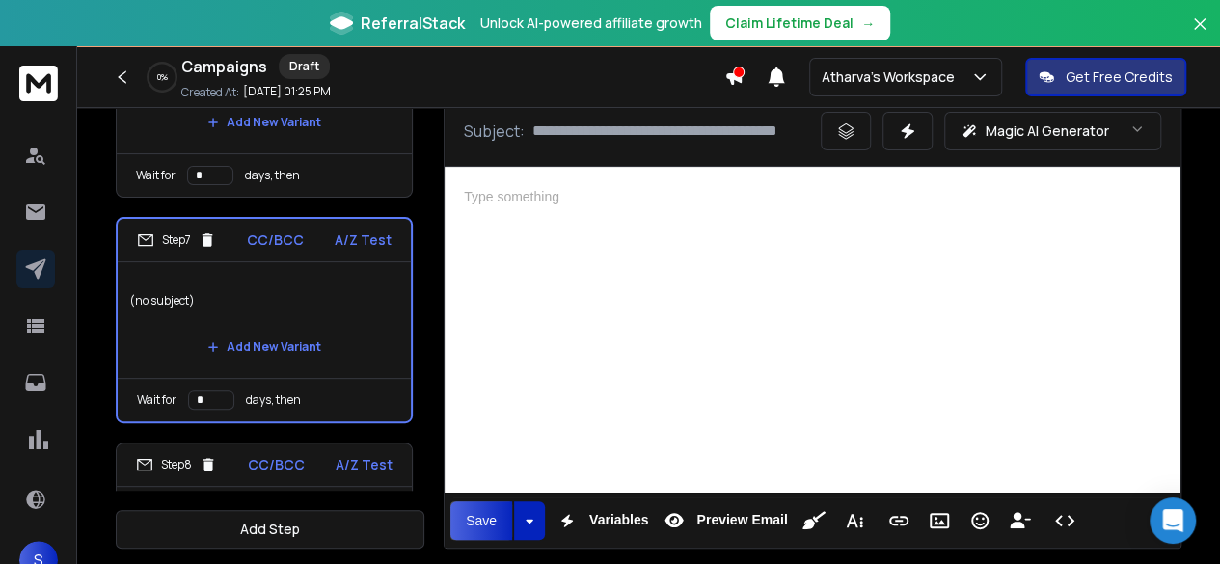
type input "*"
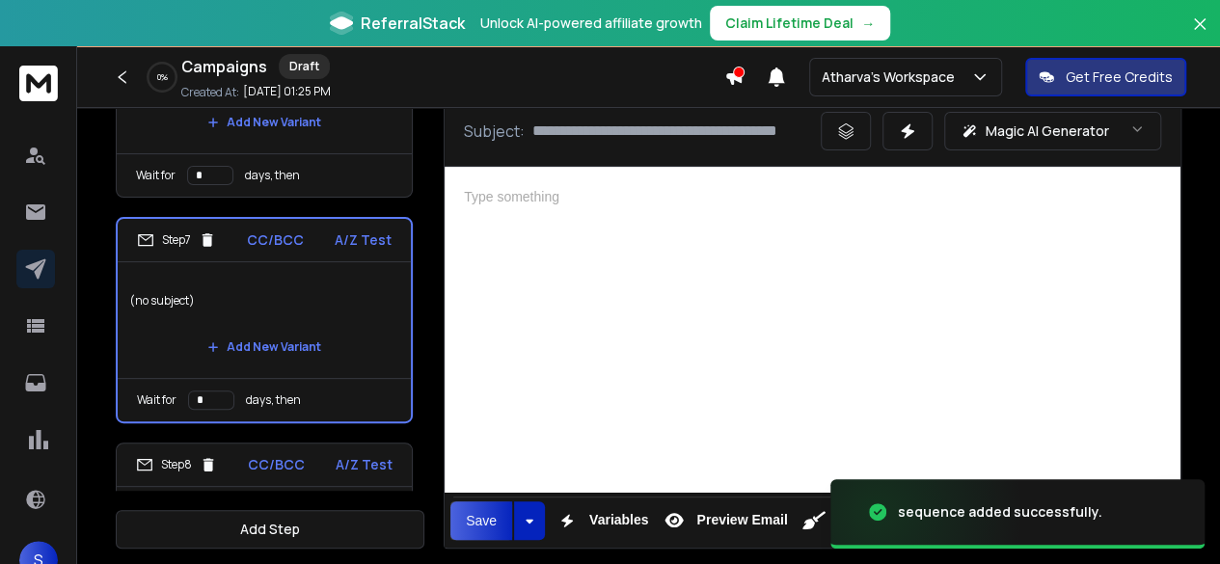
scroll to position [1014, 0]
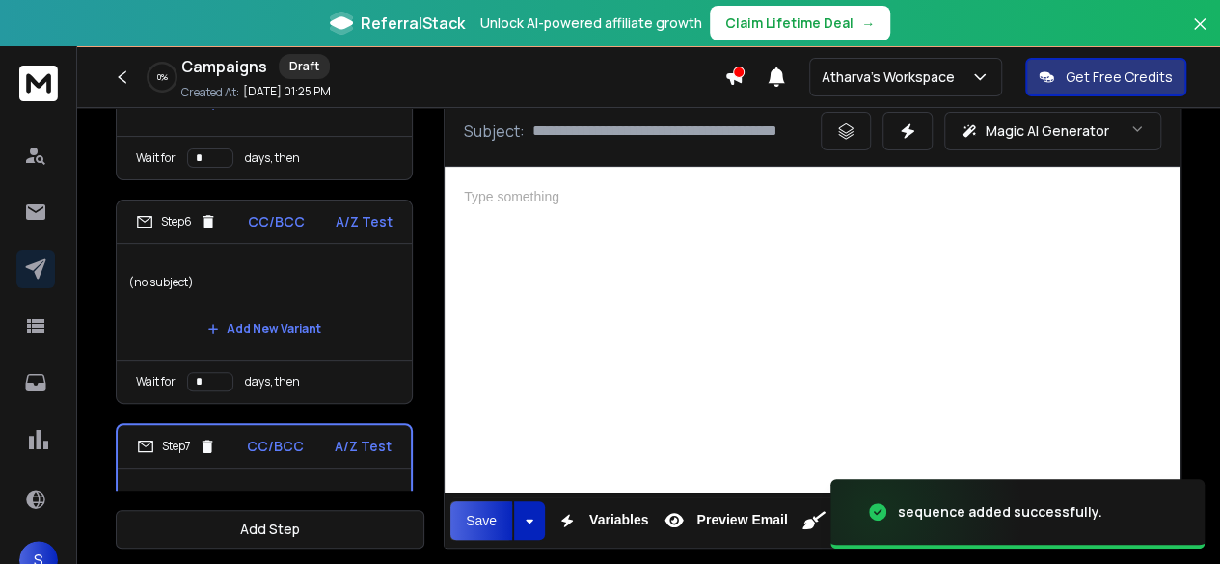
click at [208, 373] on input "*" at bounding box center [210, 381] width 46 height 19
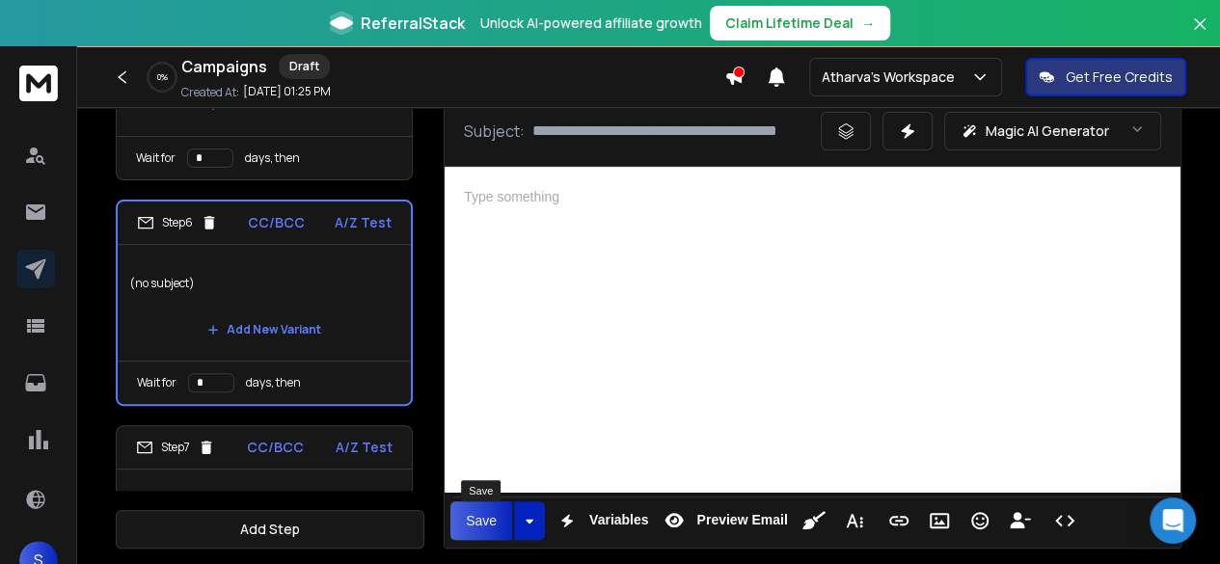
type input "*"
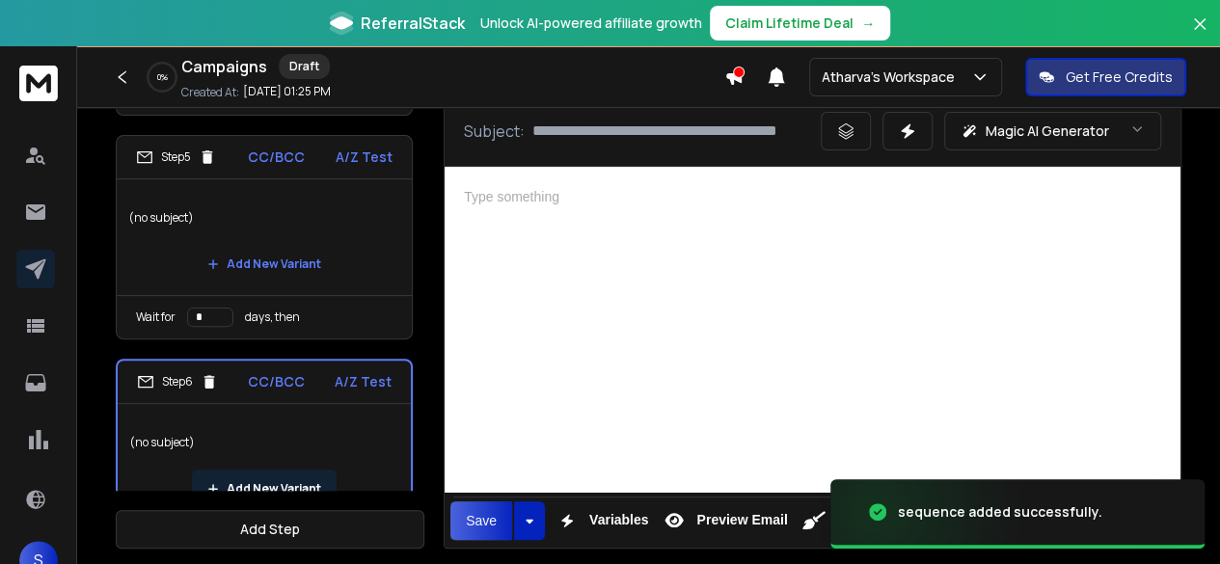
scroll to position [842, 0]
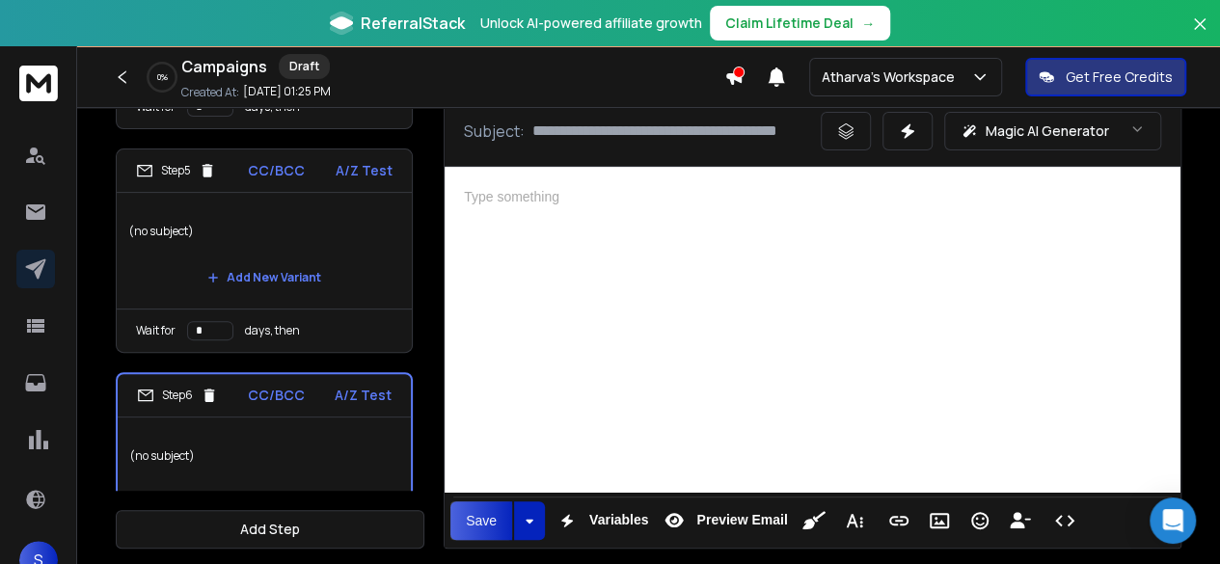
click at [213, 335] on div "Wait for * days, then" at bounding box center [264, 330] width 295 height 43
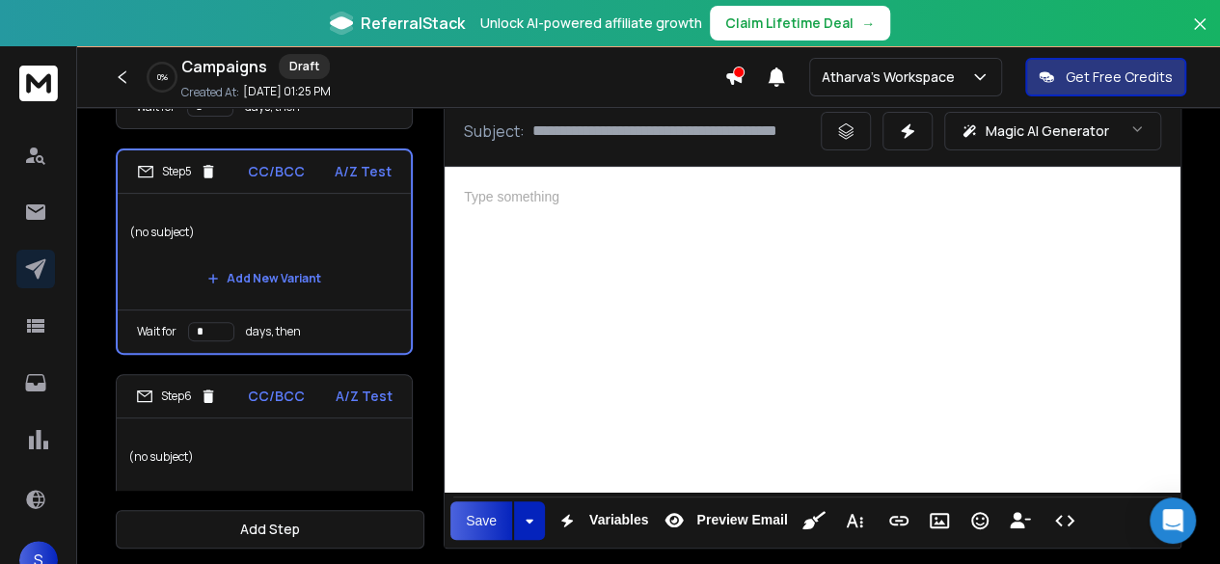
click at [213, 333] on input "*" at bounding box center [211, 331] width 46 height 19
type input "*"
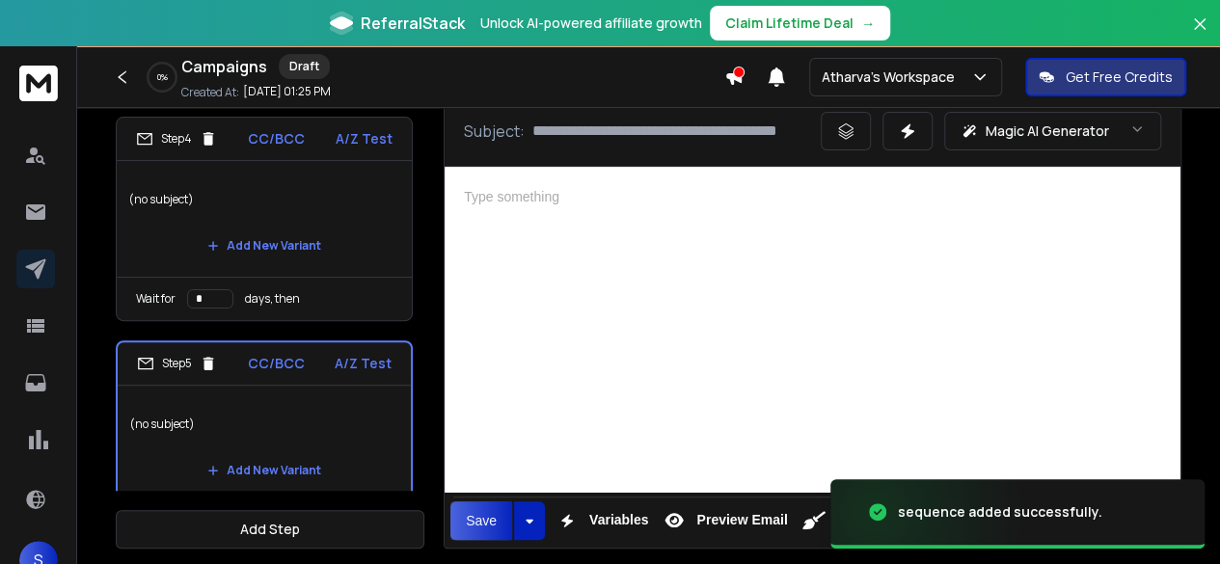
scroll to position [649, 0]
click at [222, 296] on input "*" at bounding box center [210, 299] width 46 height 19
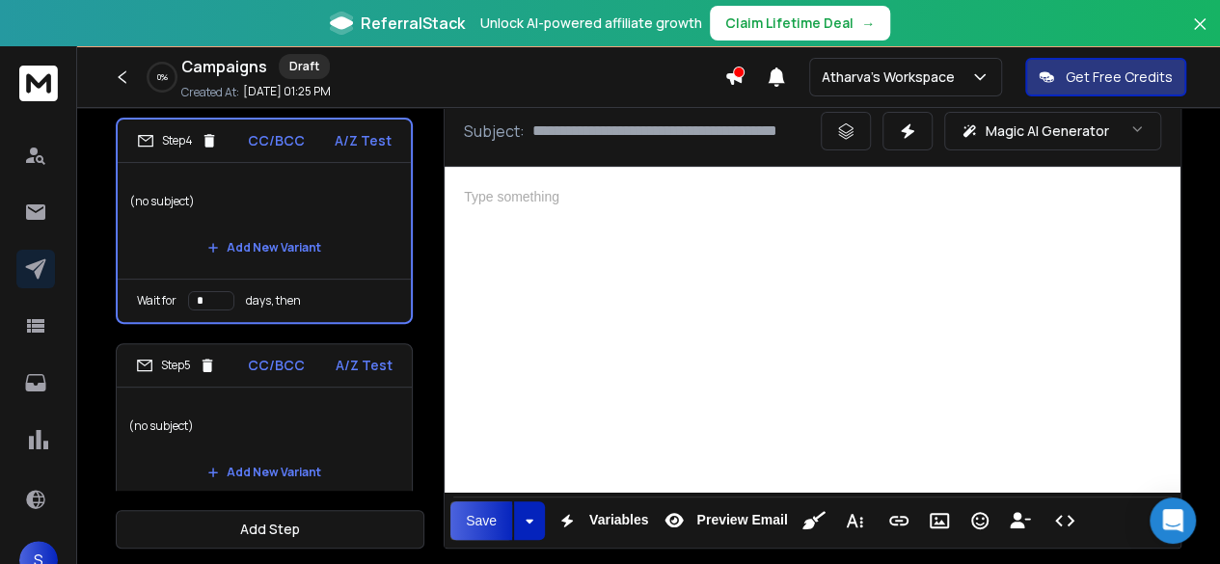
type input "*"
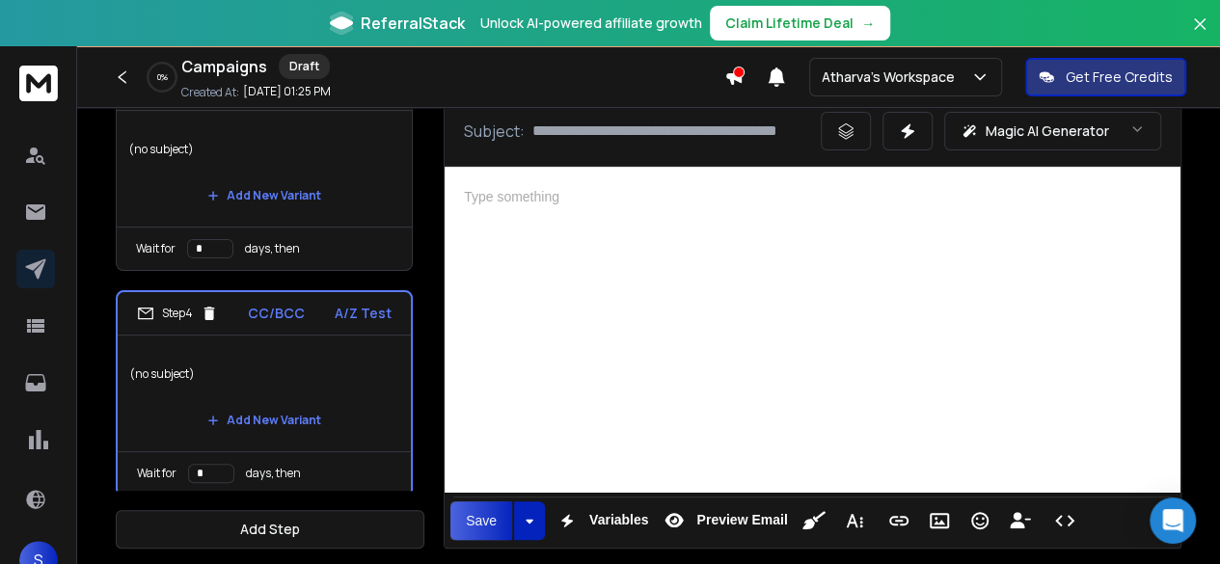
scroll to position [473, 0]
click at [212, 246] on input "*" at bounding box center [210, 251] width 46 height 19
click at [325, 218] on div "(no subject) Add New Variant" at bounding box center [264, 172] width 295 height 116
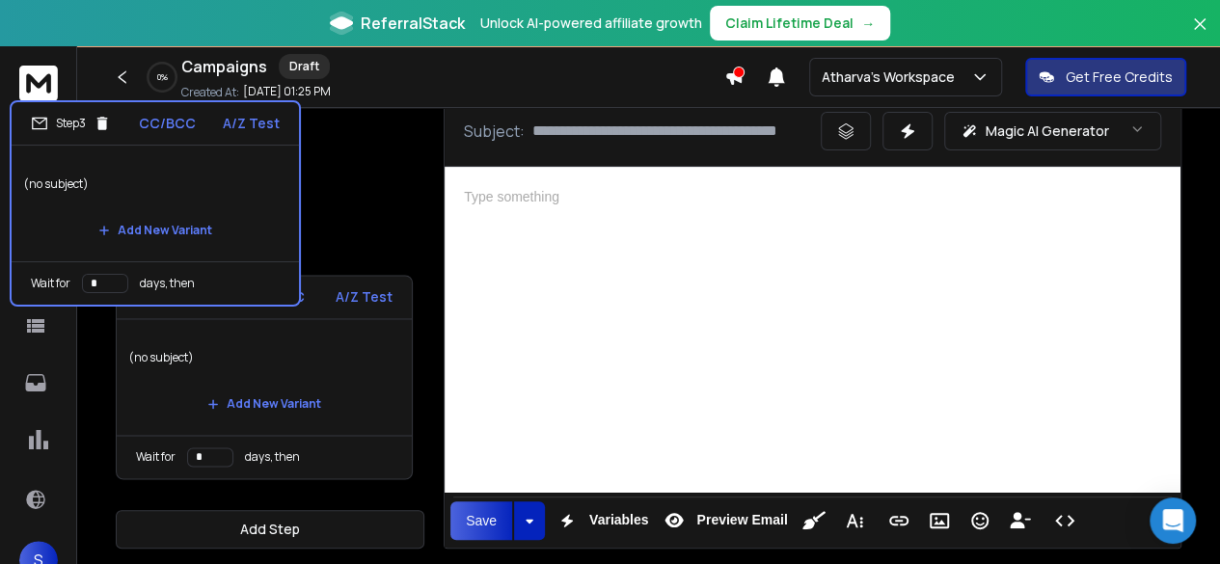
drag, startPoint x: 325, startPoint y: 218, endPoint x: 208, endPoint y: 257, distance: 123.2
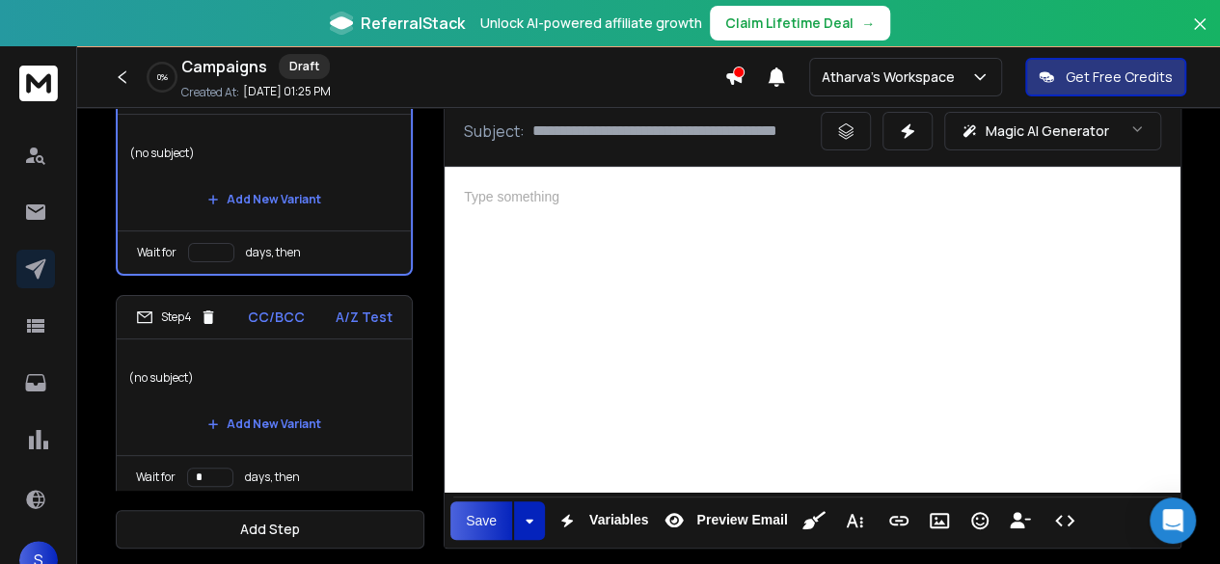
scroll to position [573, 0]
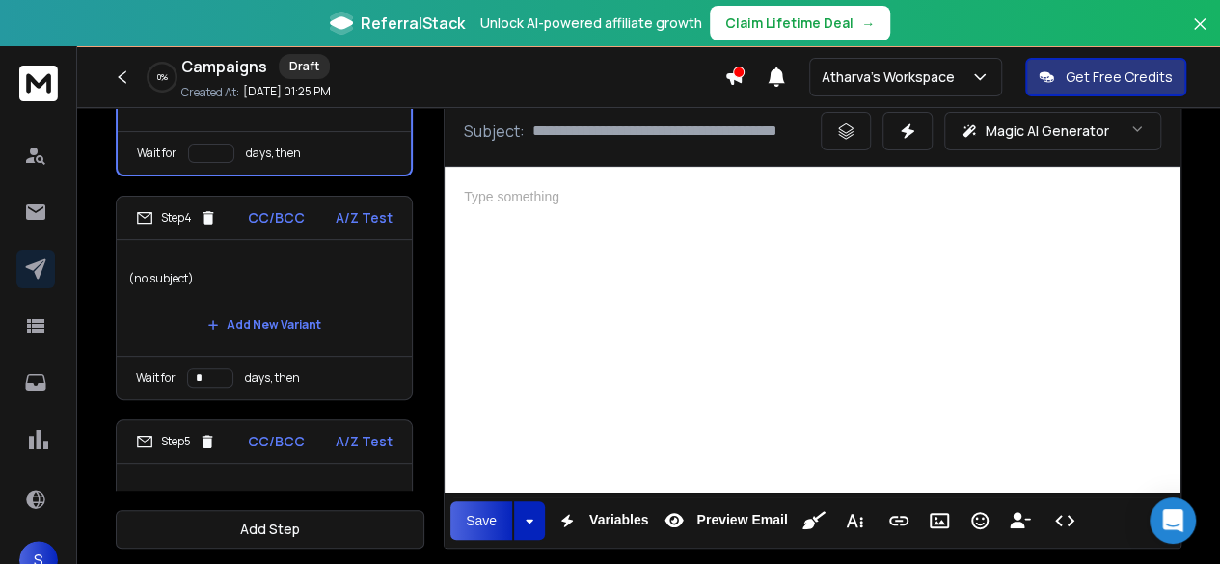
click at [200, 376] on input "*" at bounding box center [210, 377] width 46 height 19
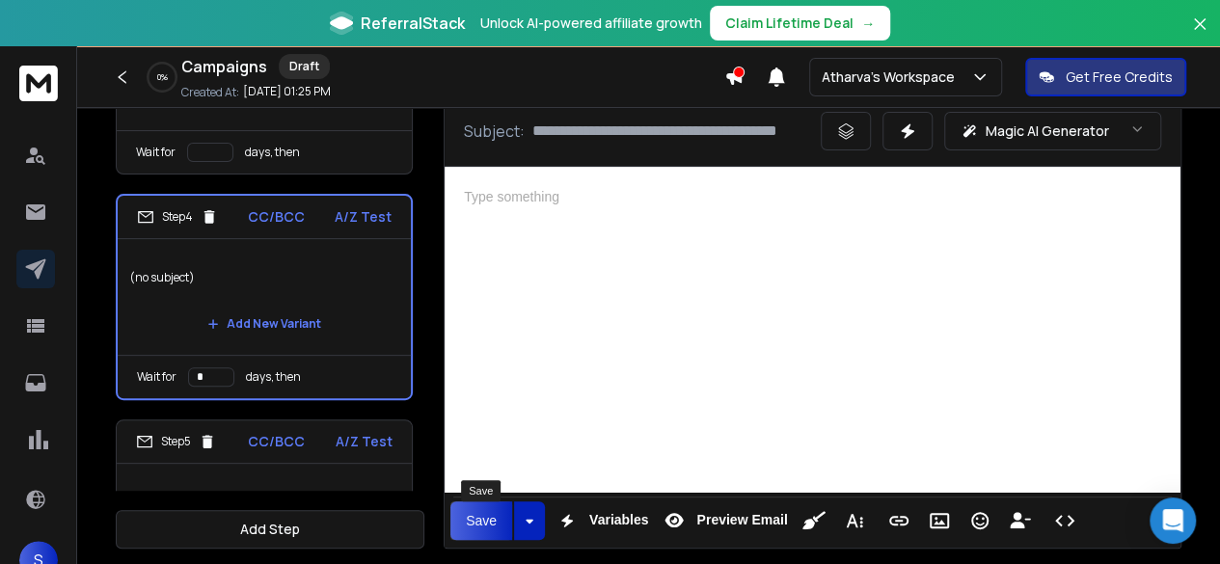
type input "*"
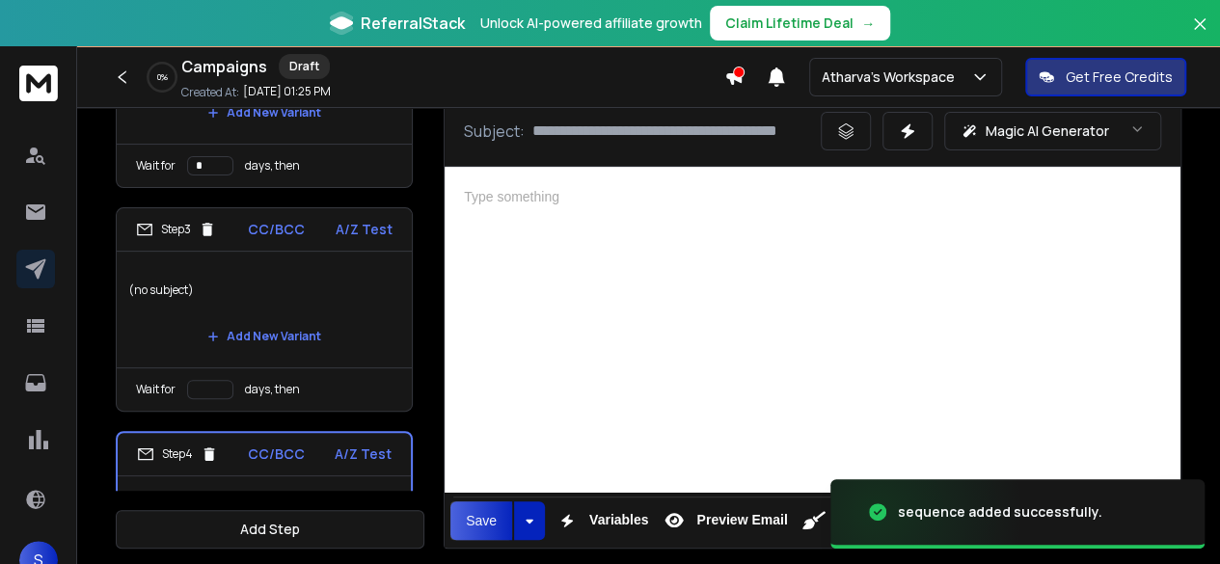
scroll to position [329, 0]
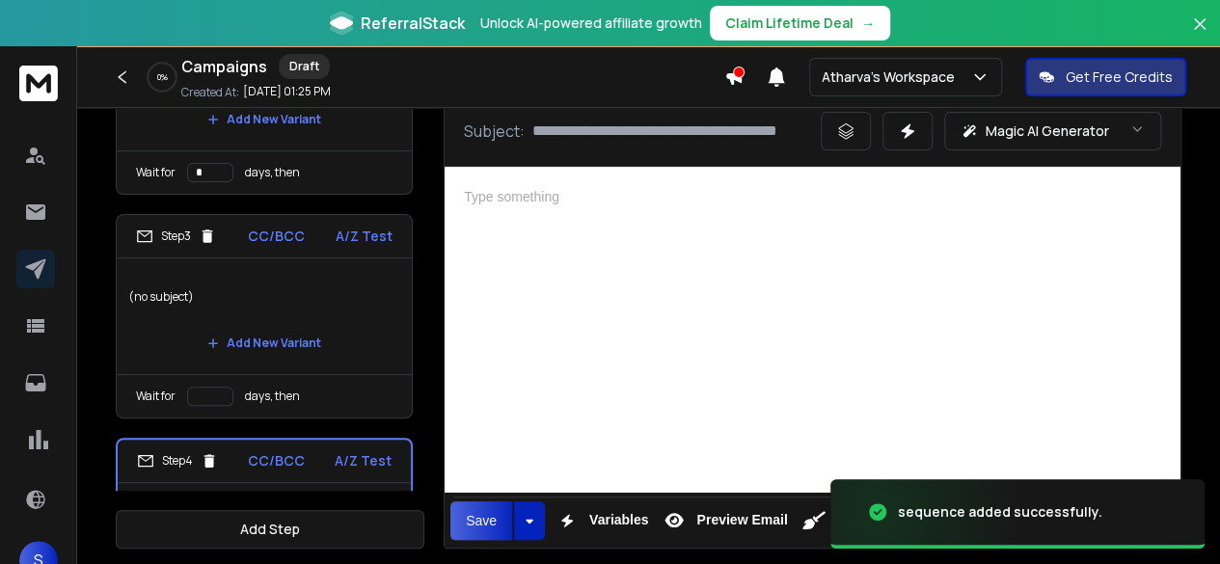
click at [222, 392] on input at bounding box center [210, 396] width 46 height 19
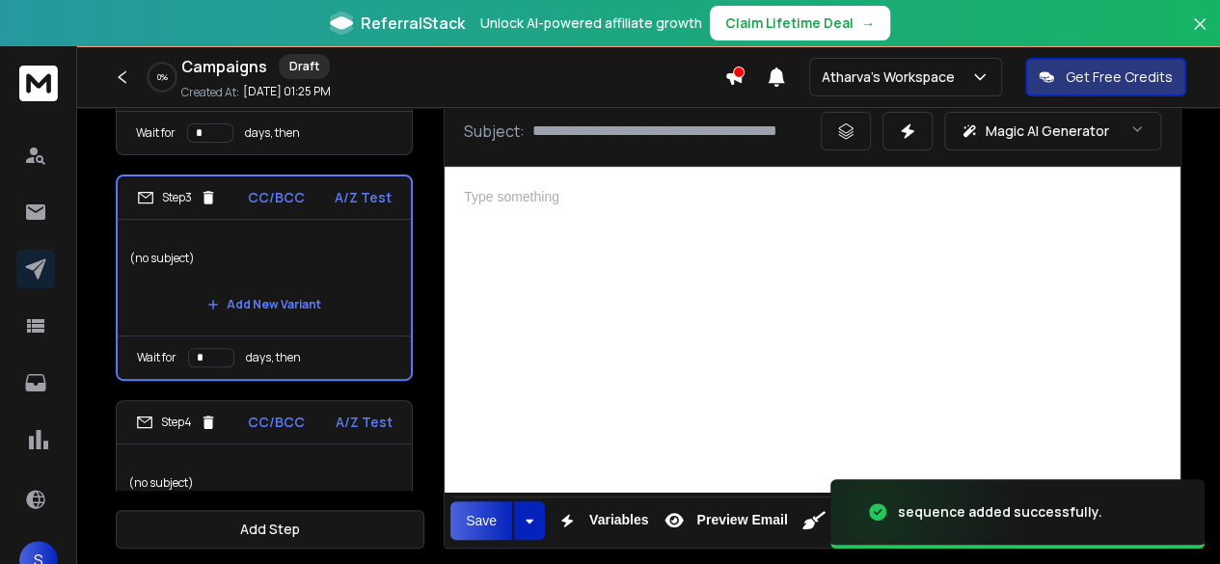
scroll to position [369, 0]
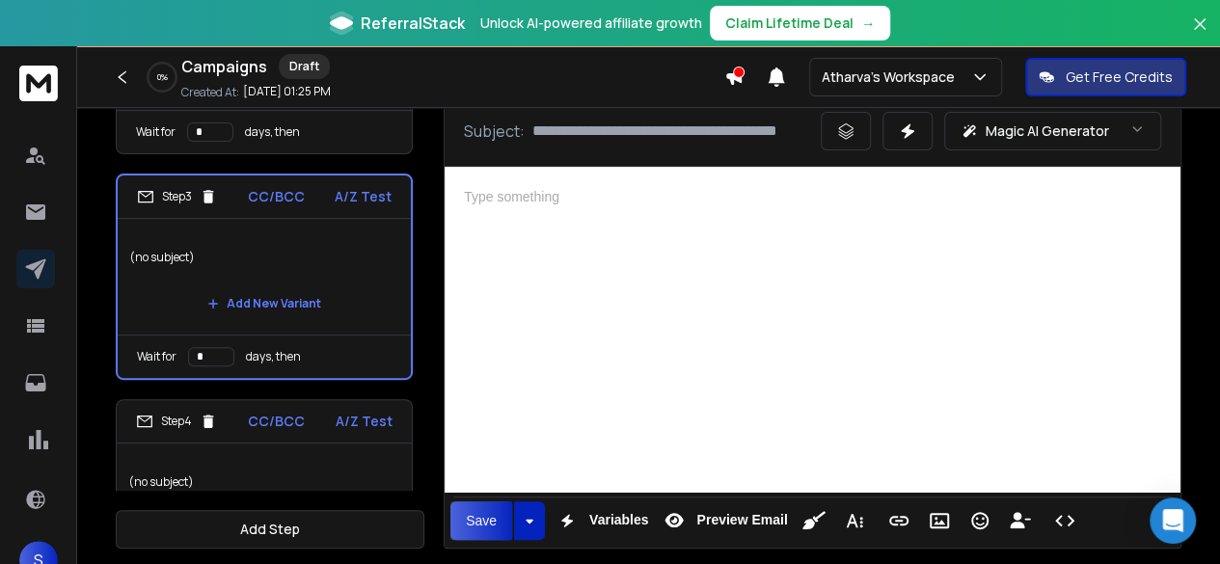
type input "*"
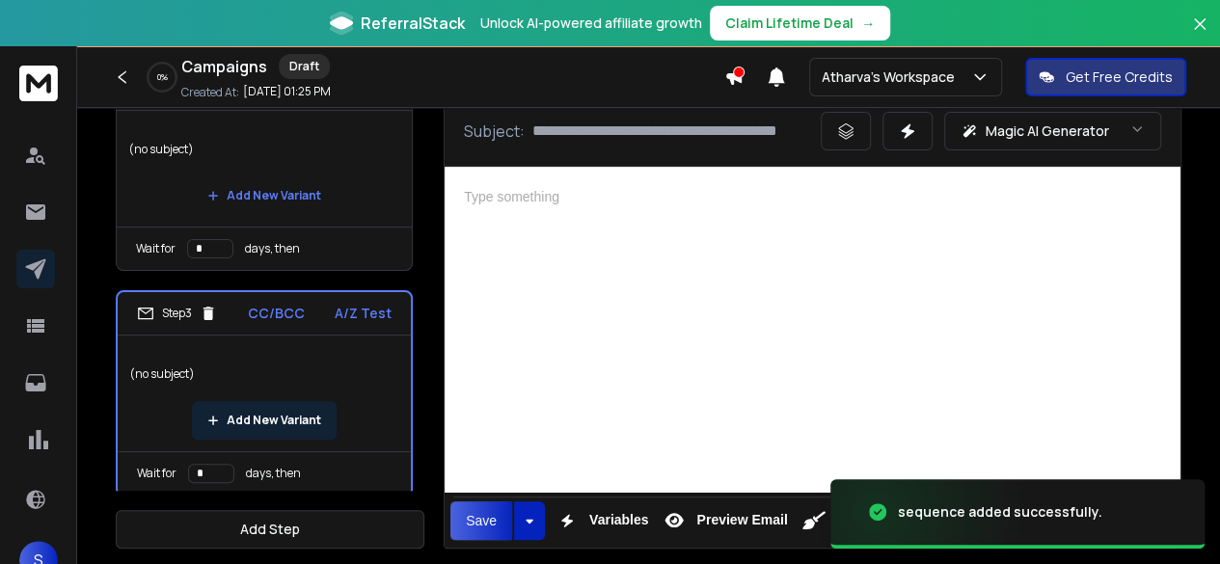
scroll to position [141, 0]
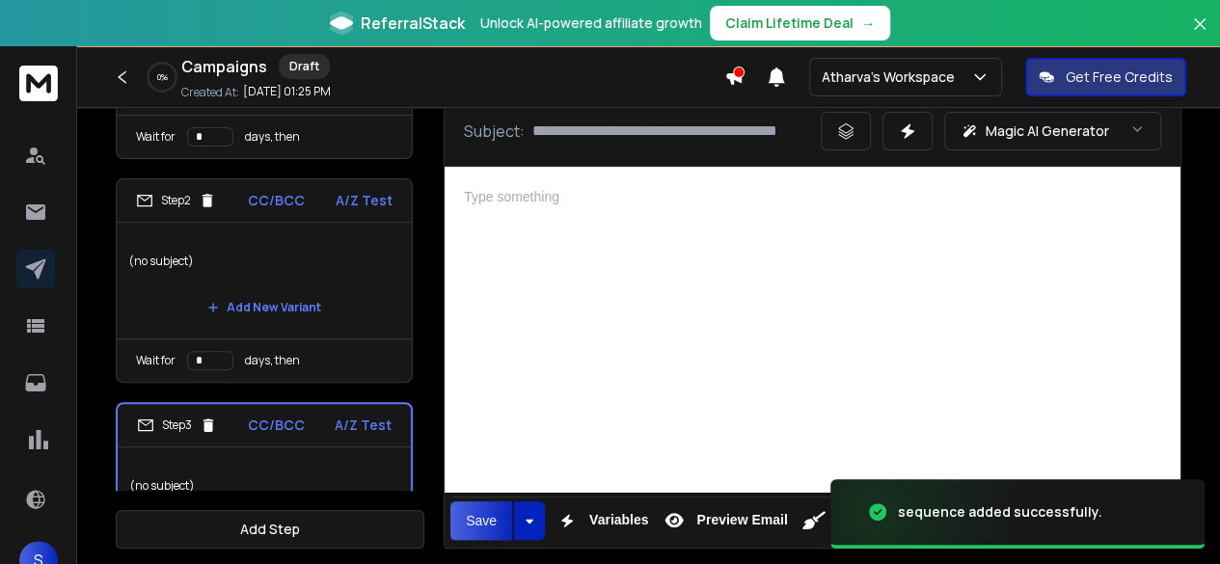
click at [211, 351] on input "*" at bounding box center [210, 360] width 46 height 19
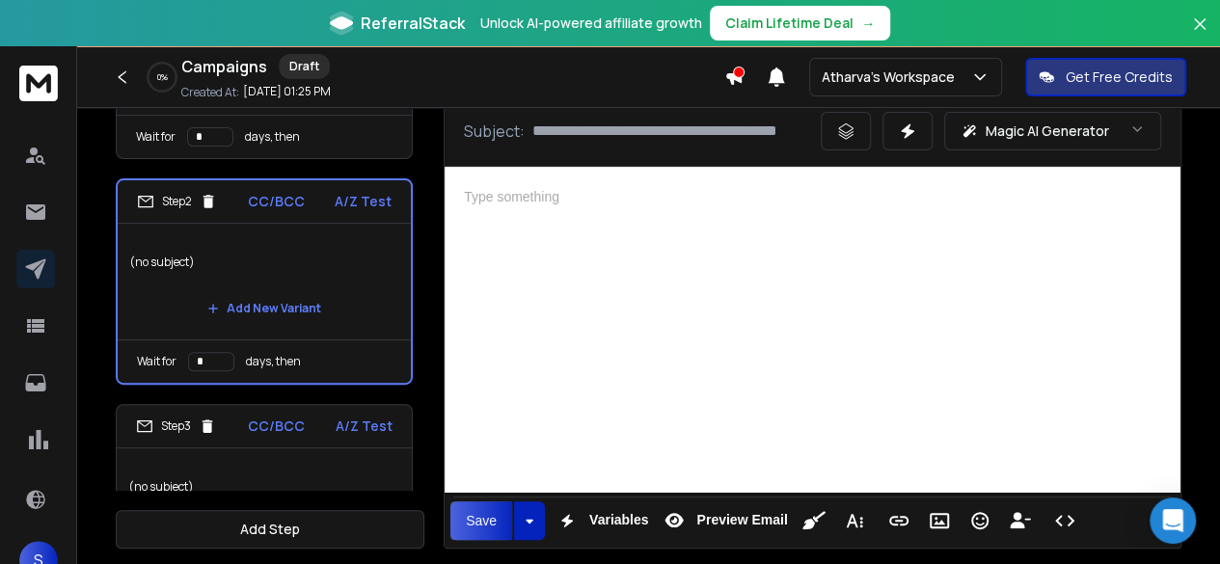
type input "*"
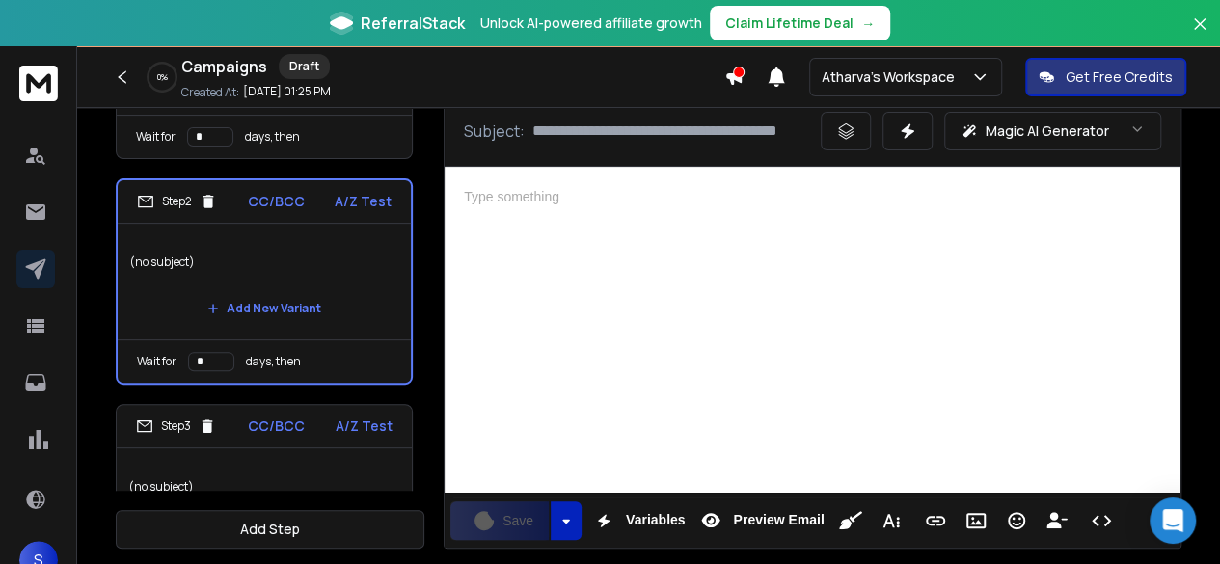
scroll to position [0, 0]
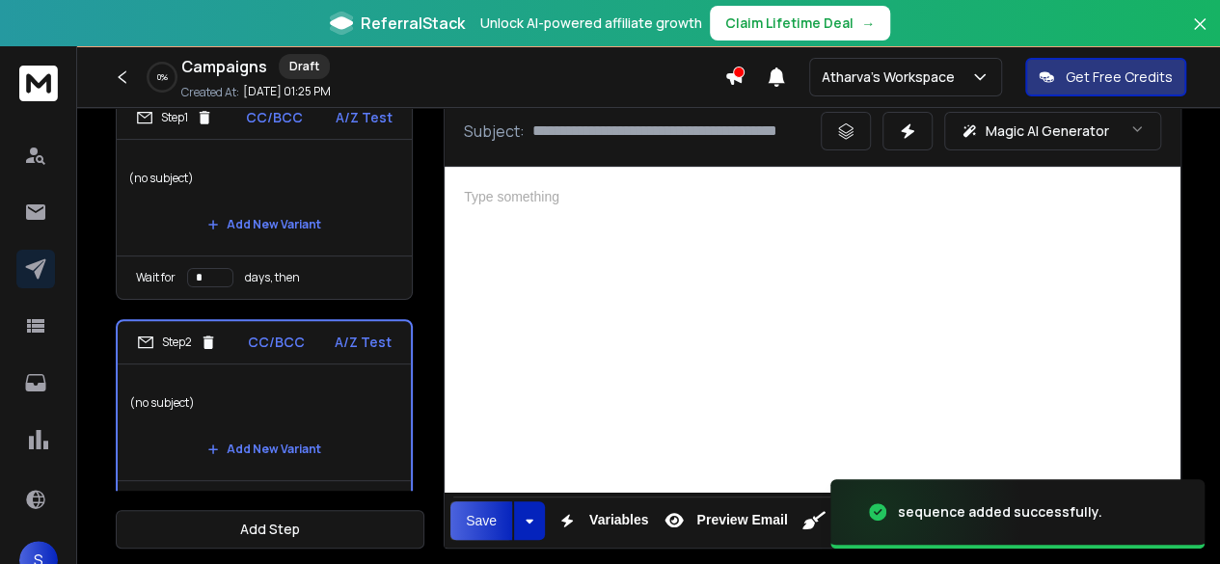
click at [216, 269] on input "*" at bounding box center [210, 277] width 46 height 19
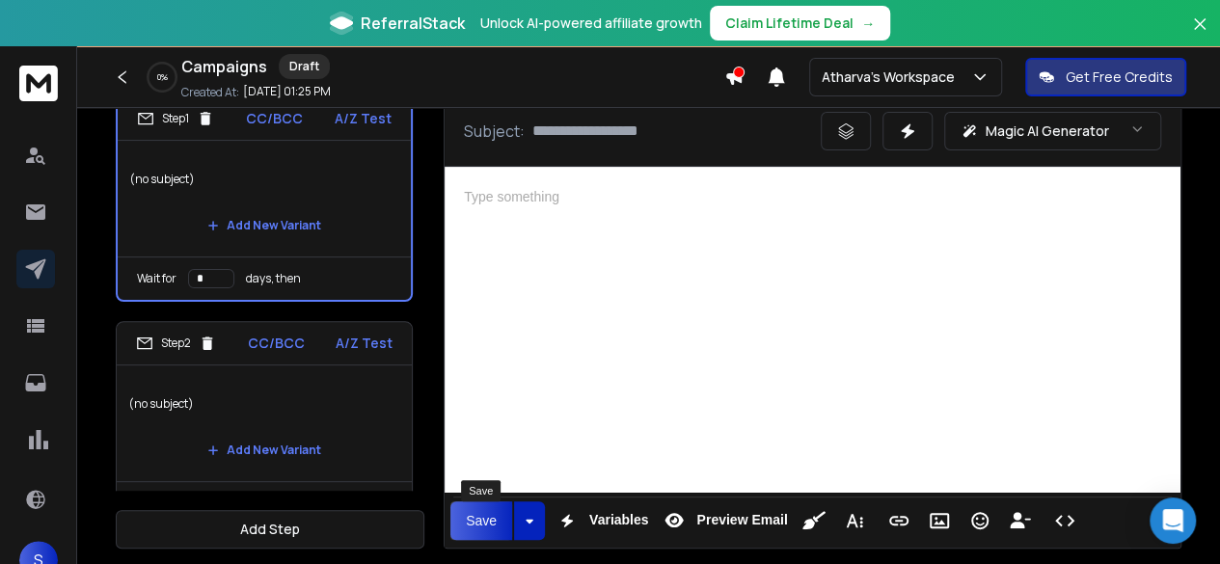
type input "*"
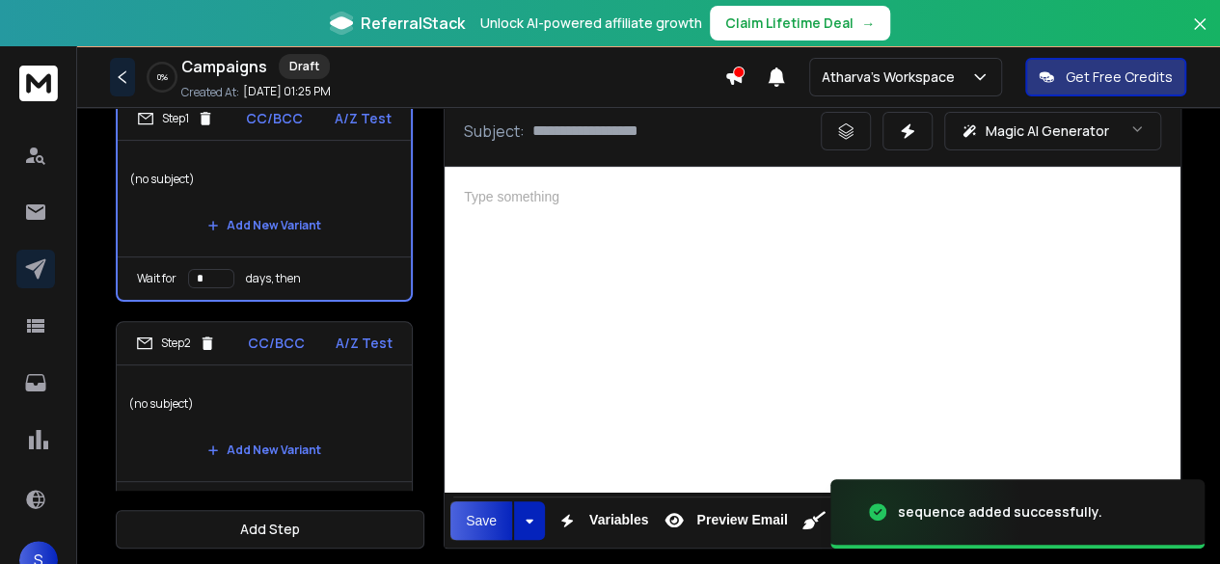
click at [116, 67] on button at bounding box center [122, 77] width 25 height 39
